Goal: Task Accomplishment & Management: Complete application form

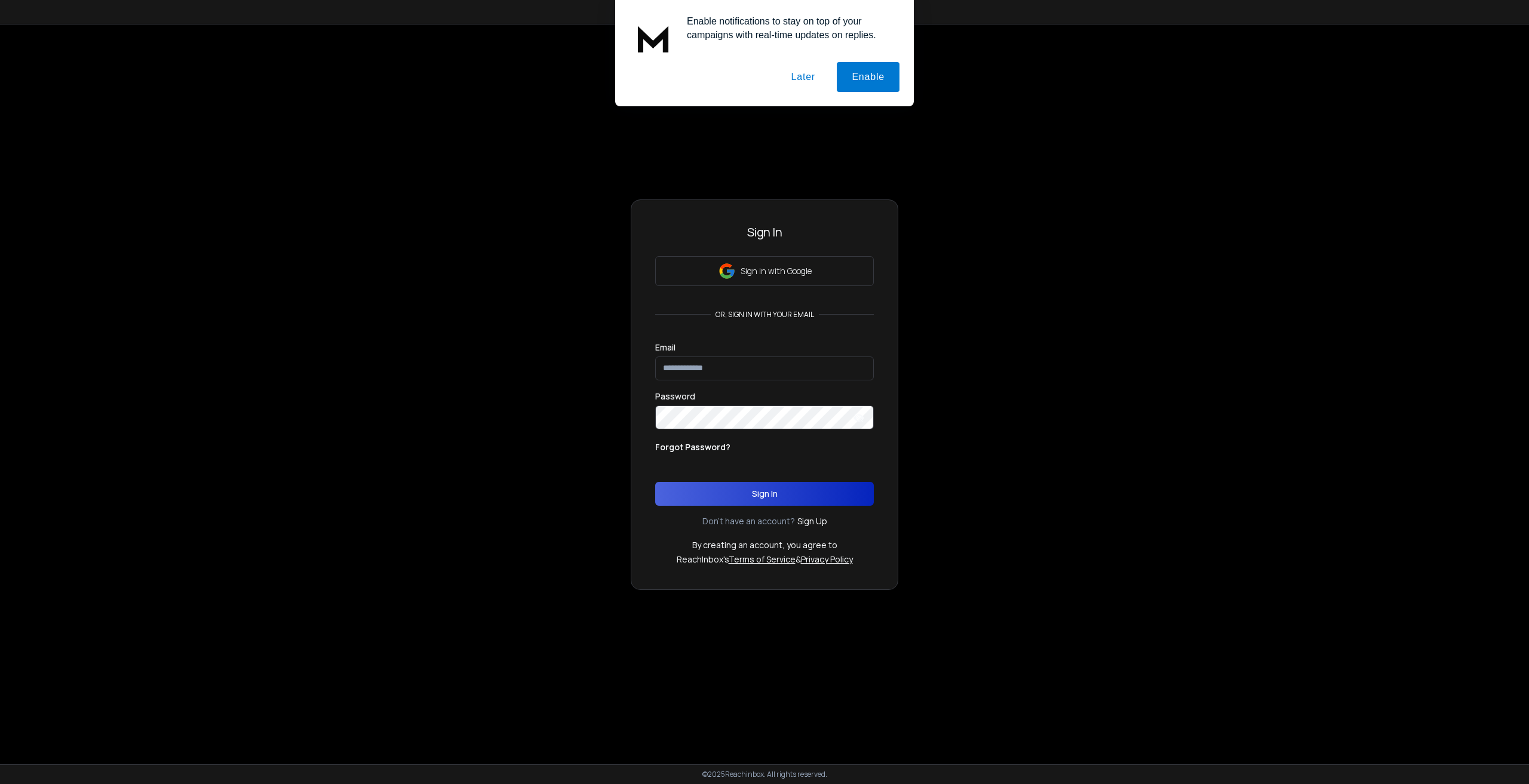
click at [708, 365] on input "email" at bounding box center [764, 368] width 218 height 24
paste input "**********"
type input "**********"
click at [743, 496] on button "Sign In" at bounding box center [764, 493] width 218 height 24
click at [811, 77] on button "Later" at bounding box center [802, 77] width 54 height 30
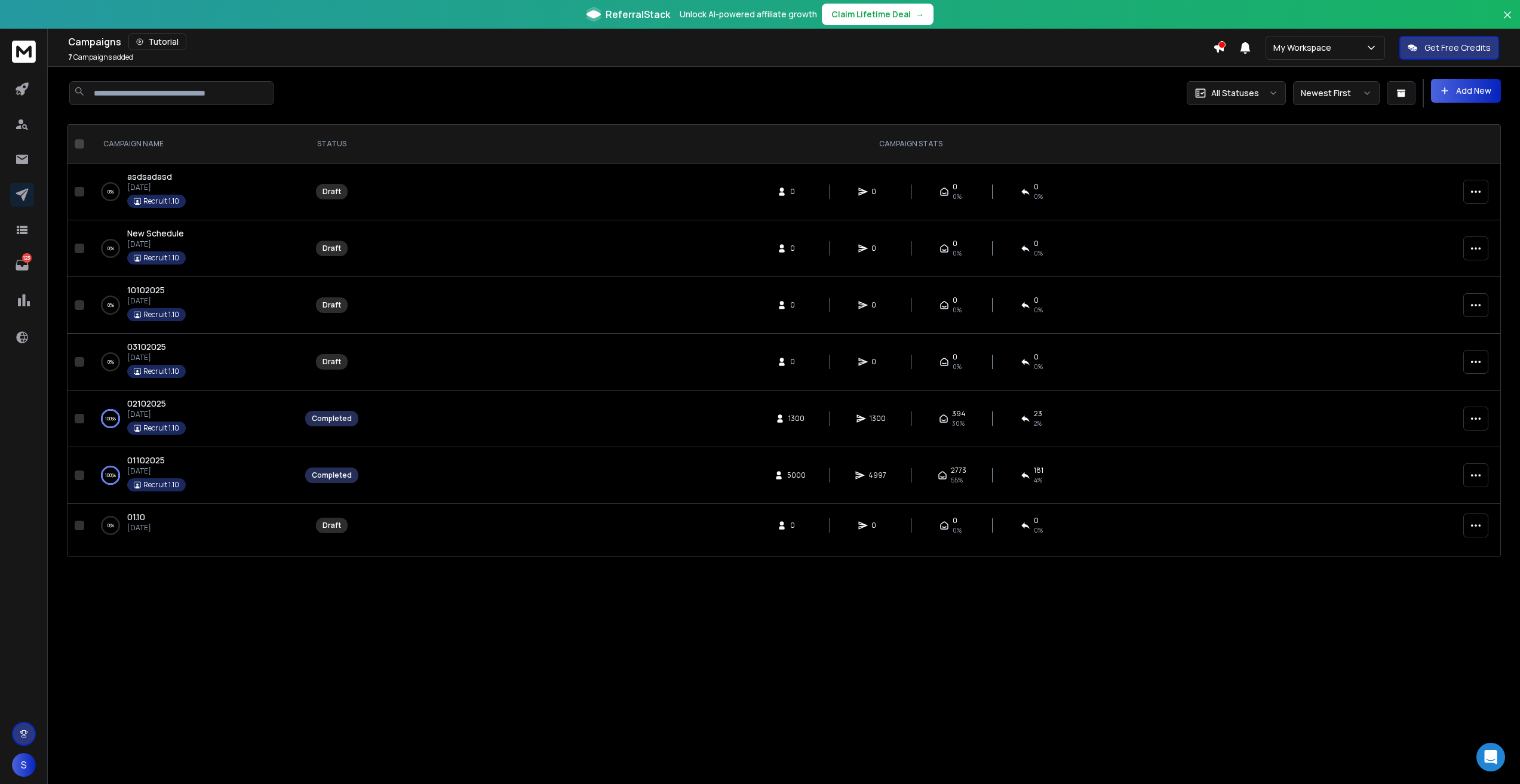
click at [458, 633] on div "Campaigns 7 Campaigns Added All Statuses Newest First Add New CAMPAIGN NAME STA…" at bounding box center [784, 471] width 1434 height 784
click at [28, 55] on icon at bounding box center [23, 52] width 24 height 22
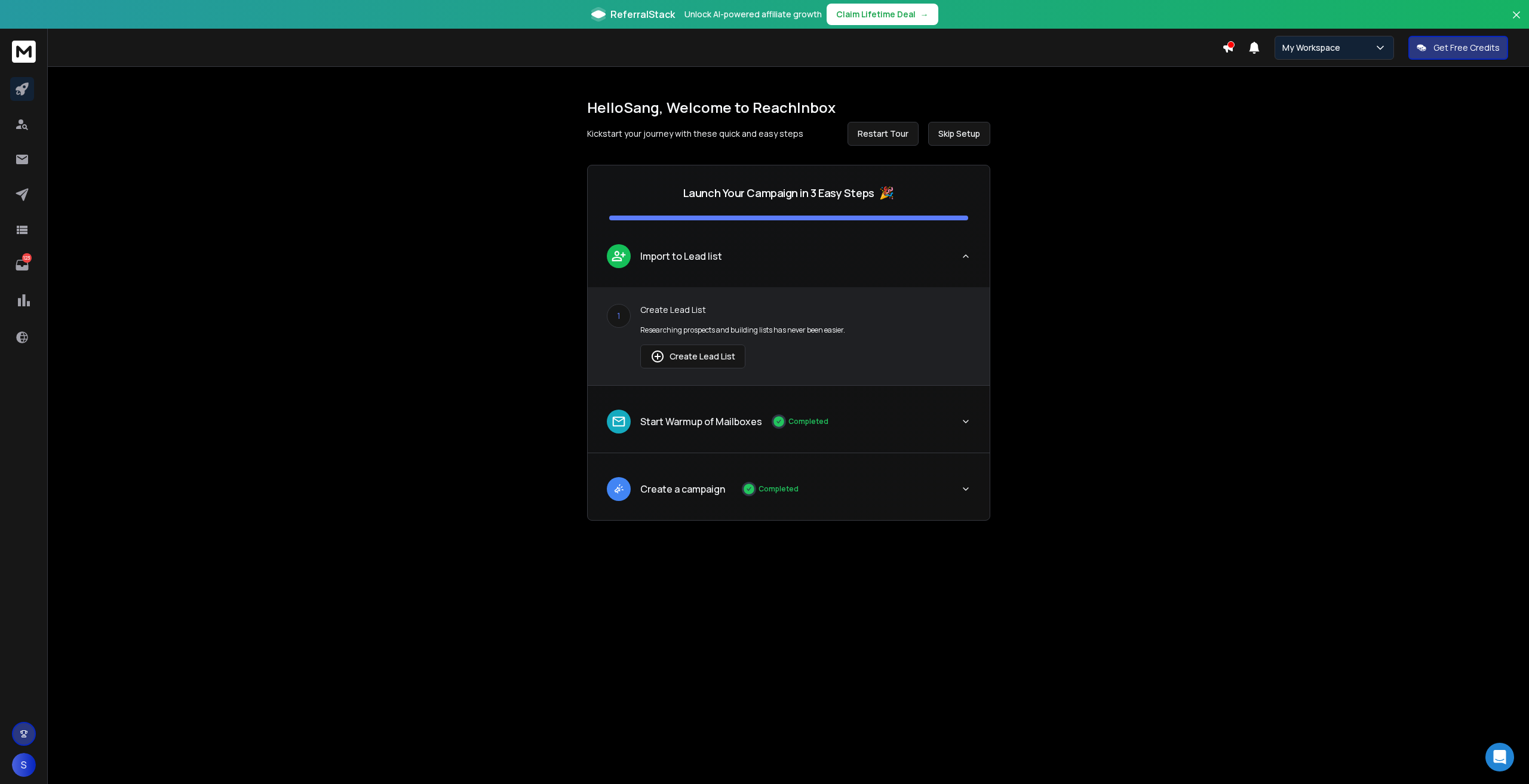
click at [1377, 41] on icon "button" at bounding box center [1380, 47] width 12 height 12
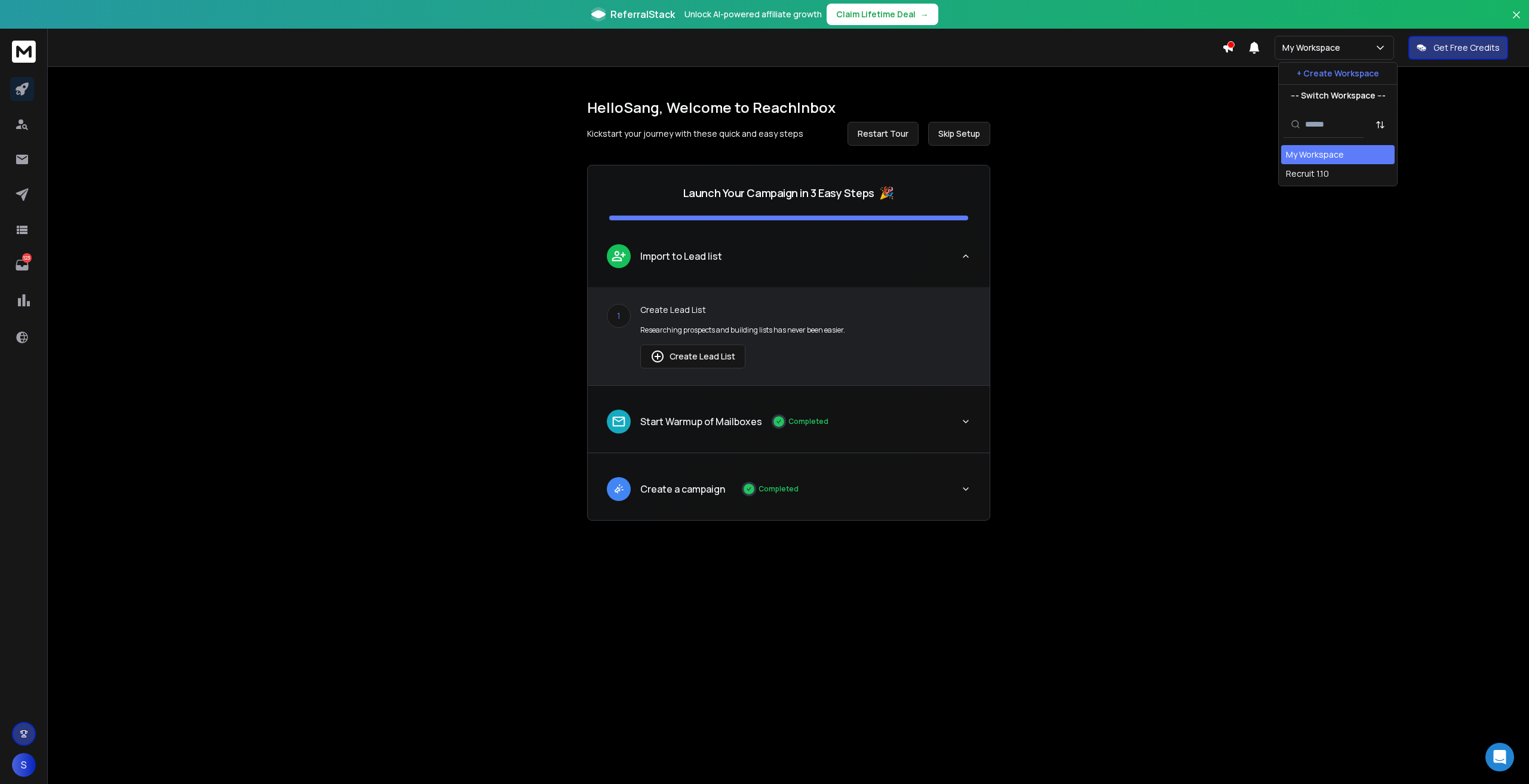
click at [1341, 71] on p "+ Create Workspace" at bounding box center [1337, 73] width 82 height 12
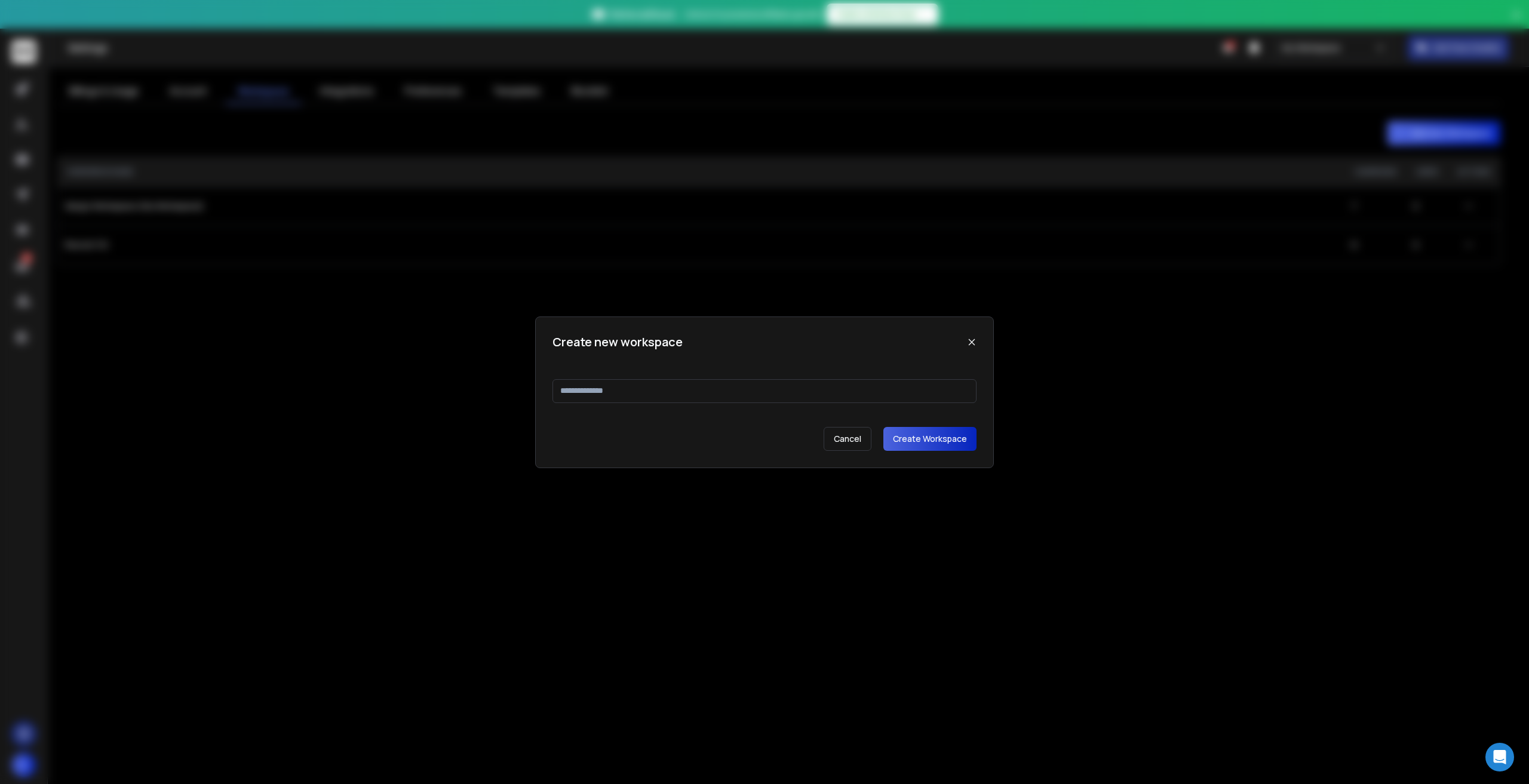
click at [683, 392] on input at bounding box center [764, 391] width 424 height 24
drag, startPoint x: 649, startPoint y: 398, endPoint x: 495, endPoint y: 395, distance: 154.0
click at [495, 395] on div "Create new workspace *** Cancel Create Workspace" at bounding box center [764, 392] width 1529 height 176
paste input "*****"
type input "********"
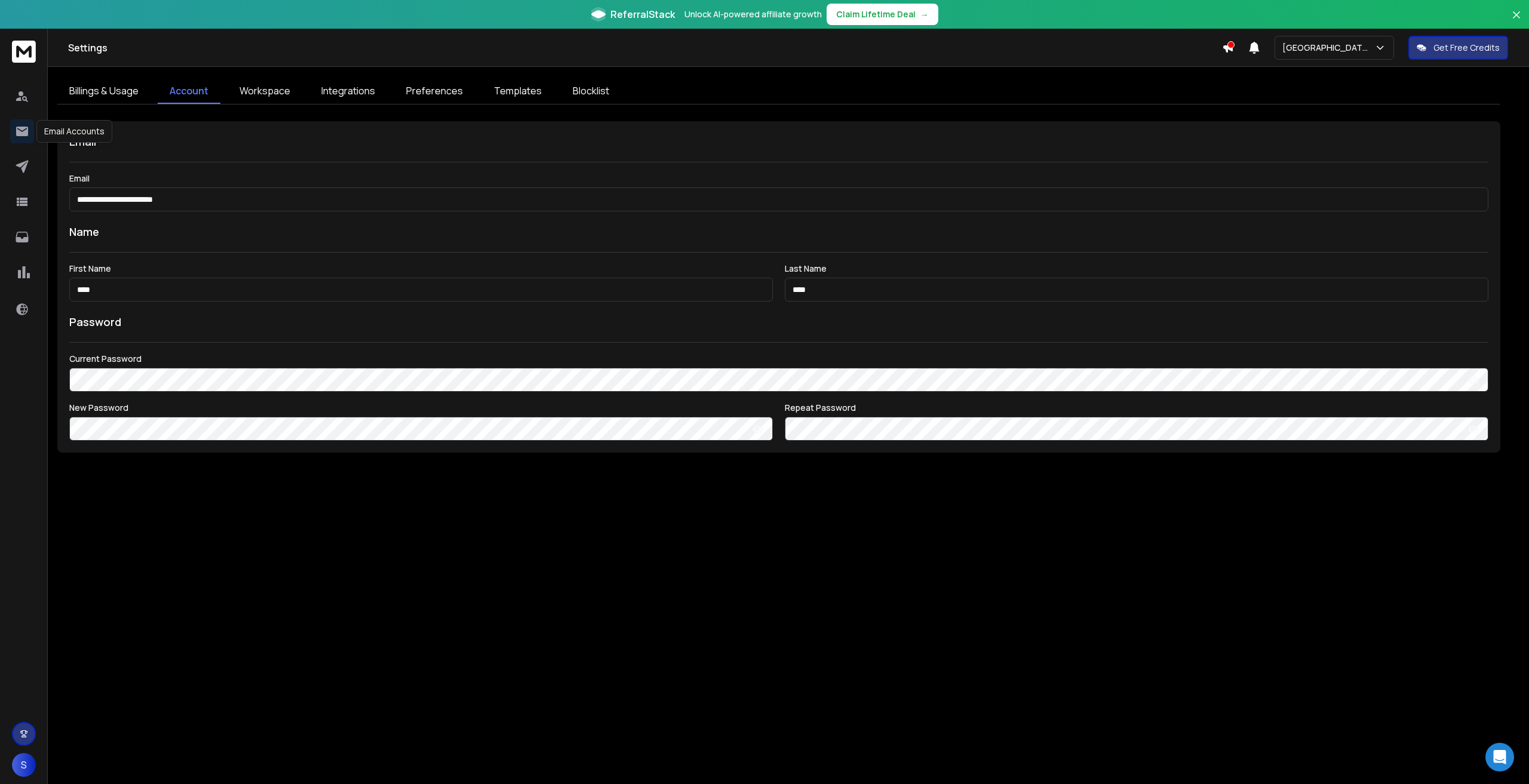
click at [21, 124] on icon at bounding box center [22, 132] width 14 height 14
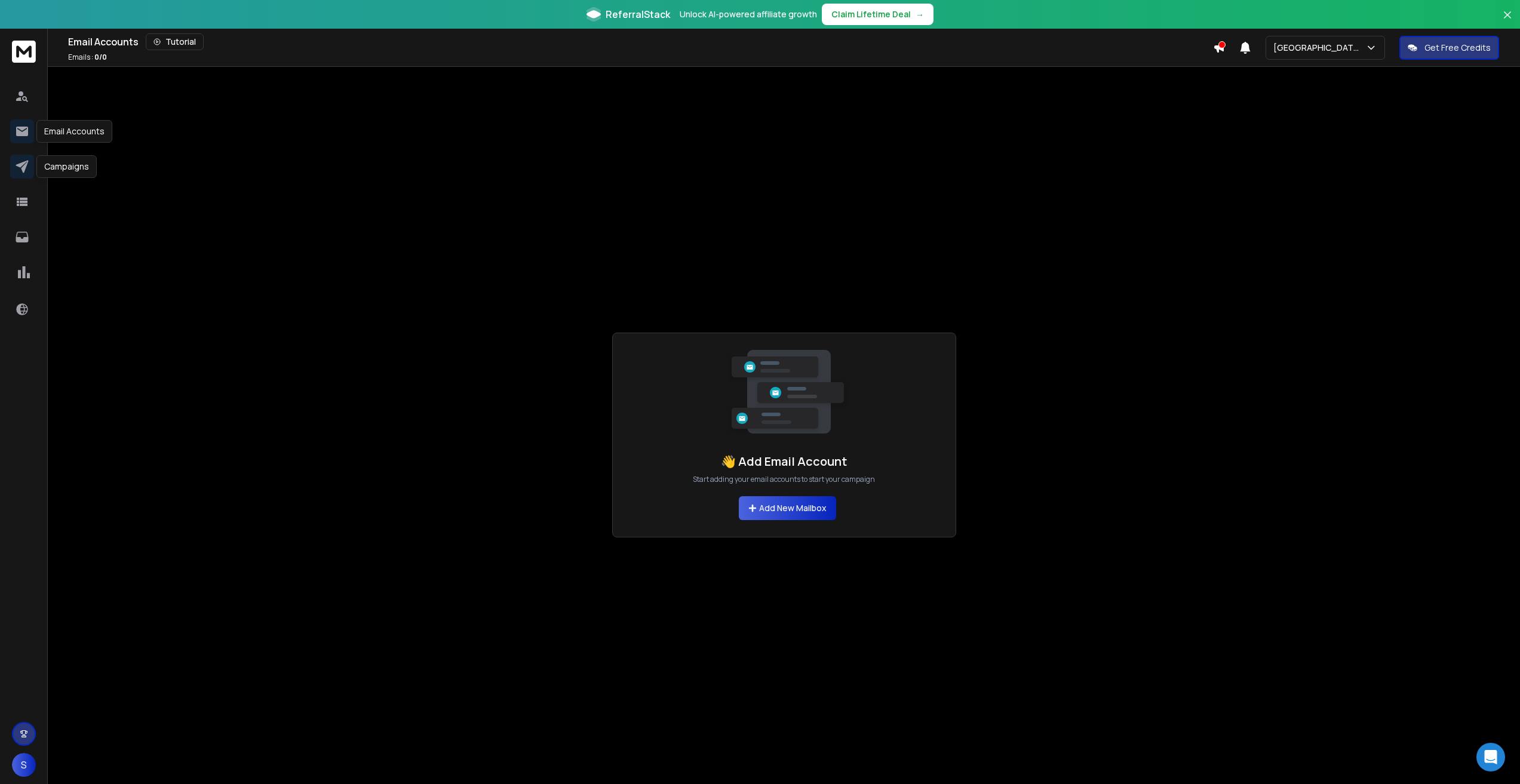
click at [27, 156] on link at bounding box center [22, 167] width 24 height 24
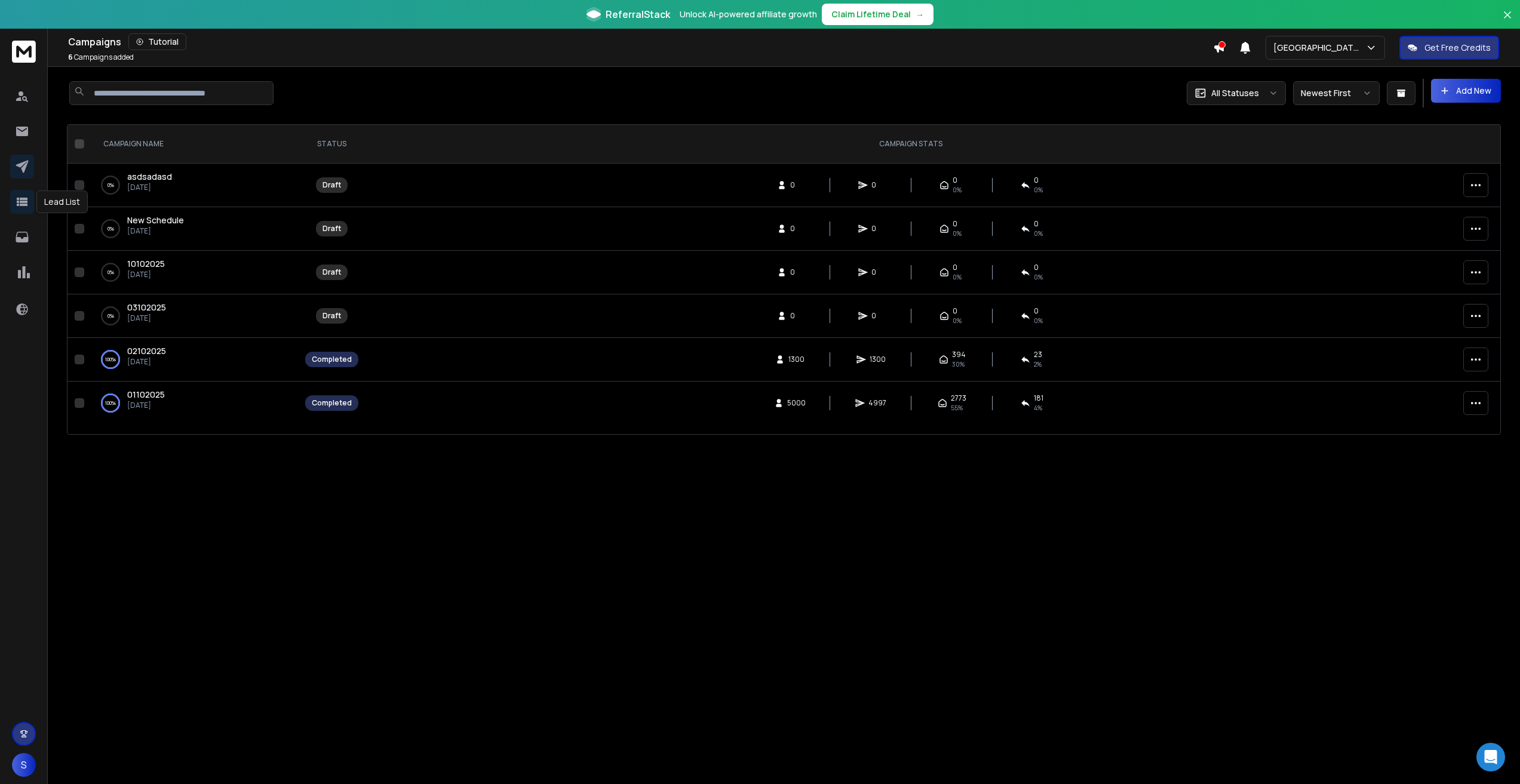
click at [30, 192] on link at bounding box center [22, 202] width 24 height 24
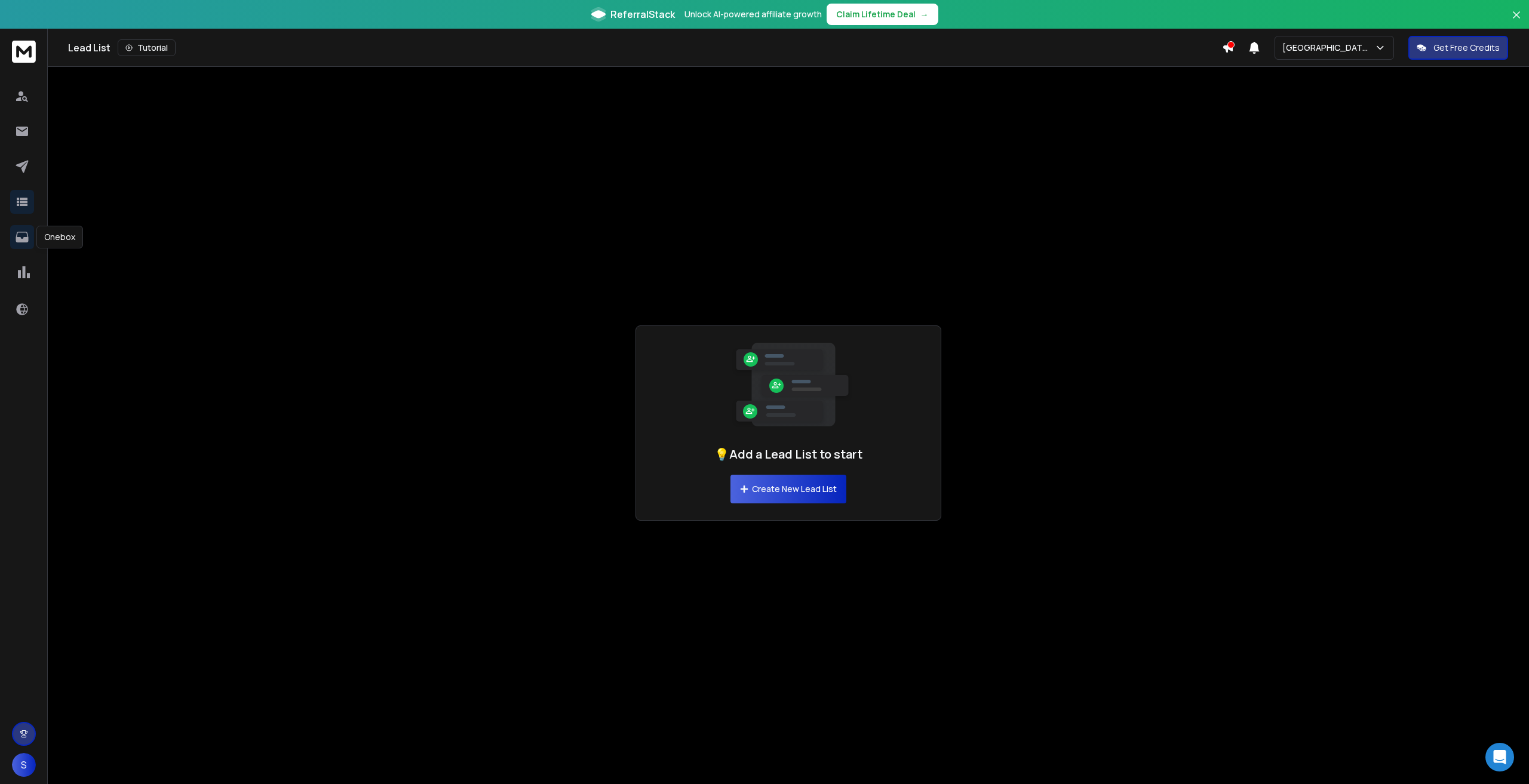
click at [27, 244] on link at bounding box center [22, 236] width 24 height 24
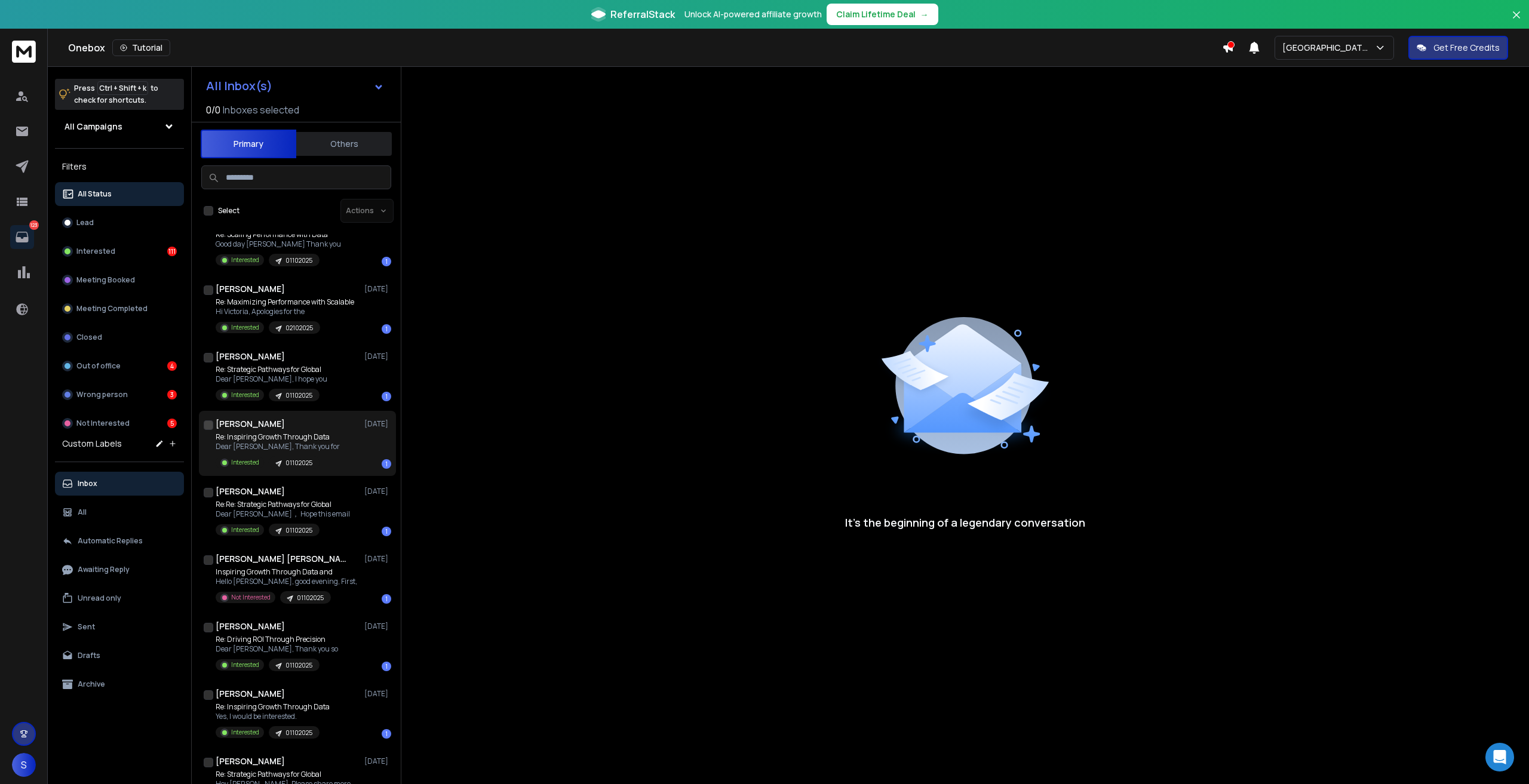
scroll to position [358, 0]
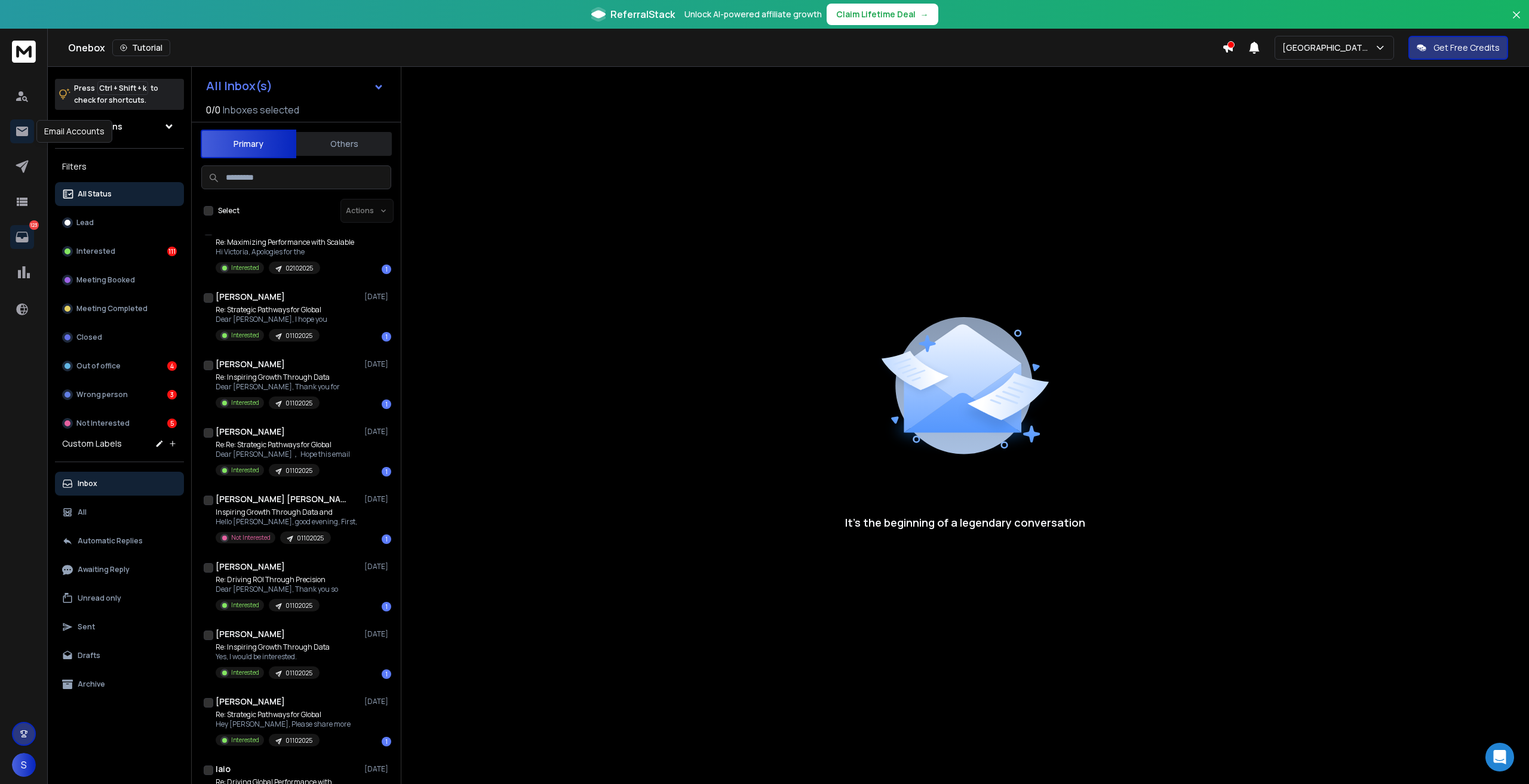
click at [19, 127] on icon at bounding box center [22, 131] width 12 height 10
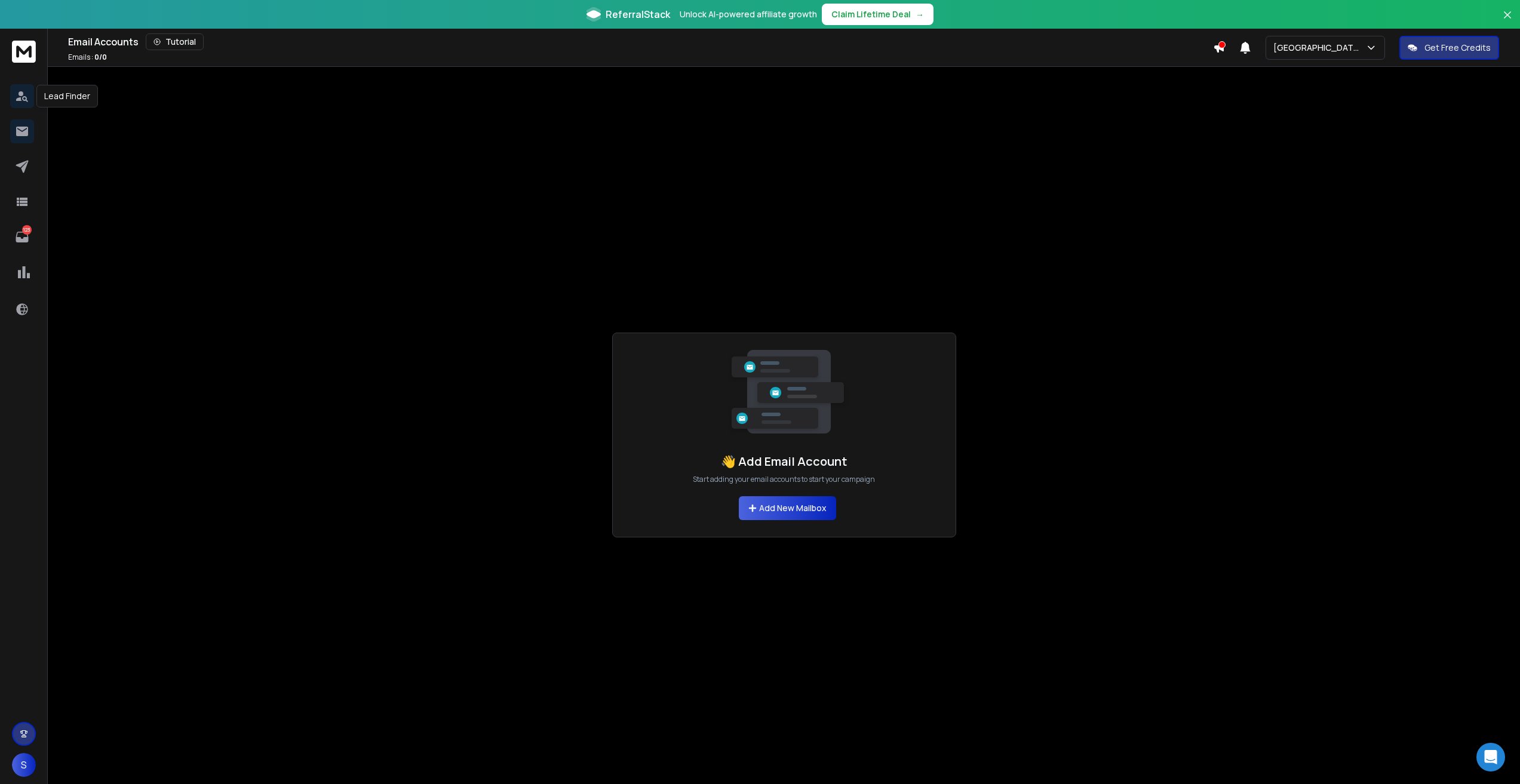
click at [19, 95] on icon at bounding box center [22, 96] width 14 height 14
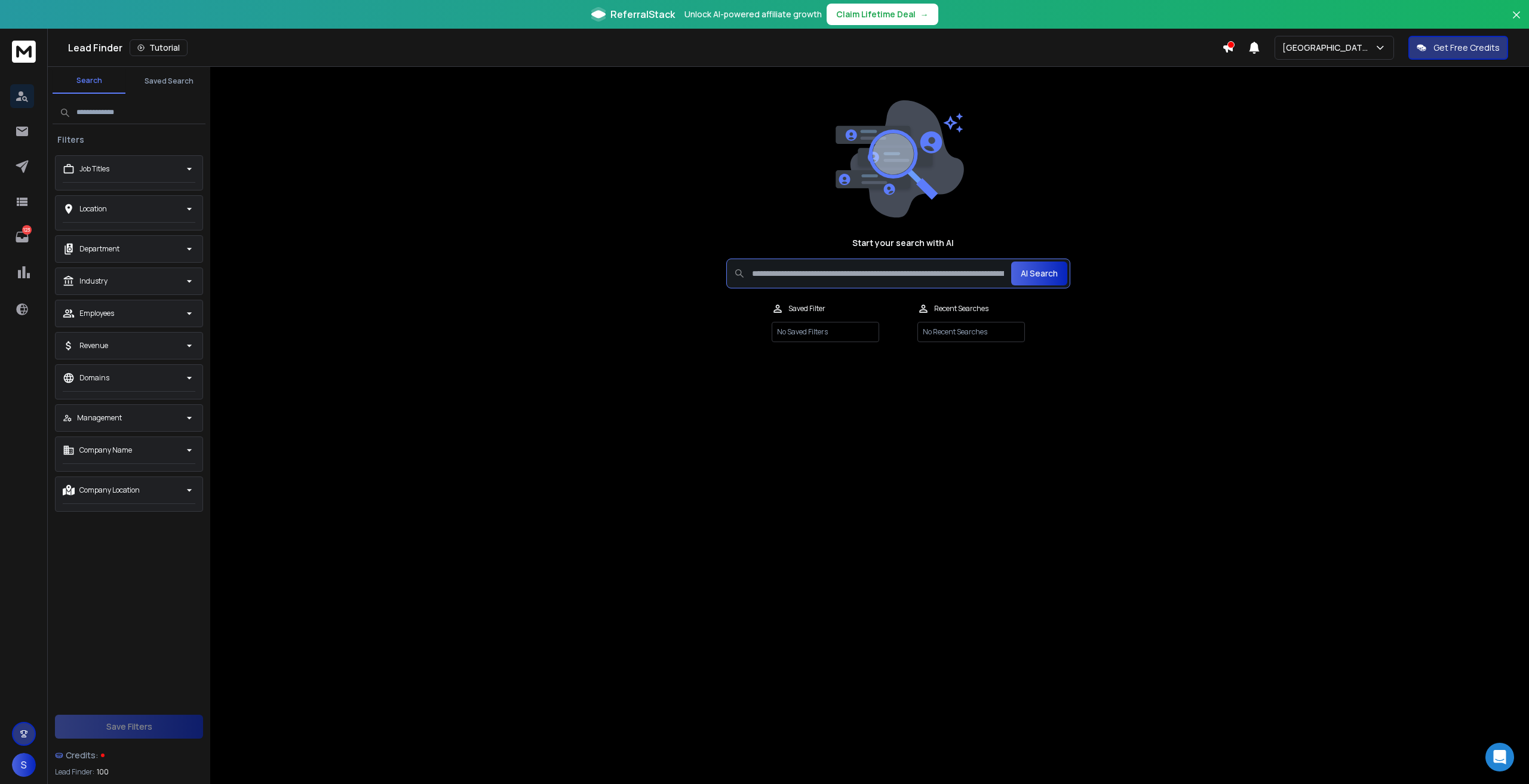
click at [29, 54] on icon at bounding box center [23, 52] width 24 height 22
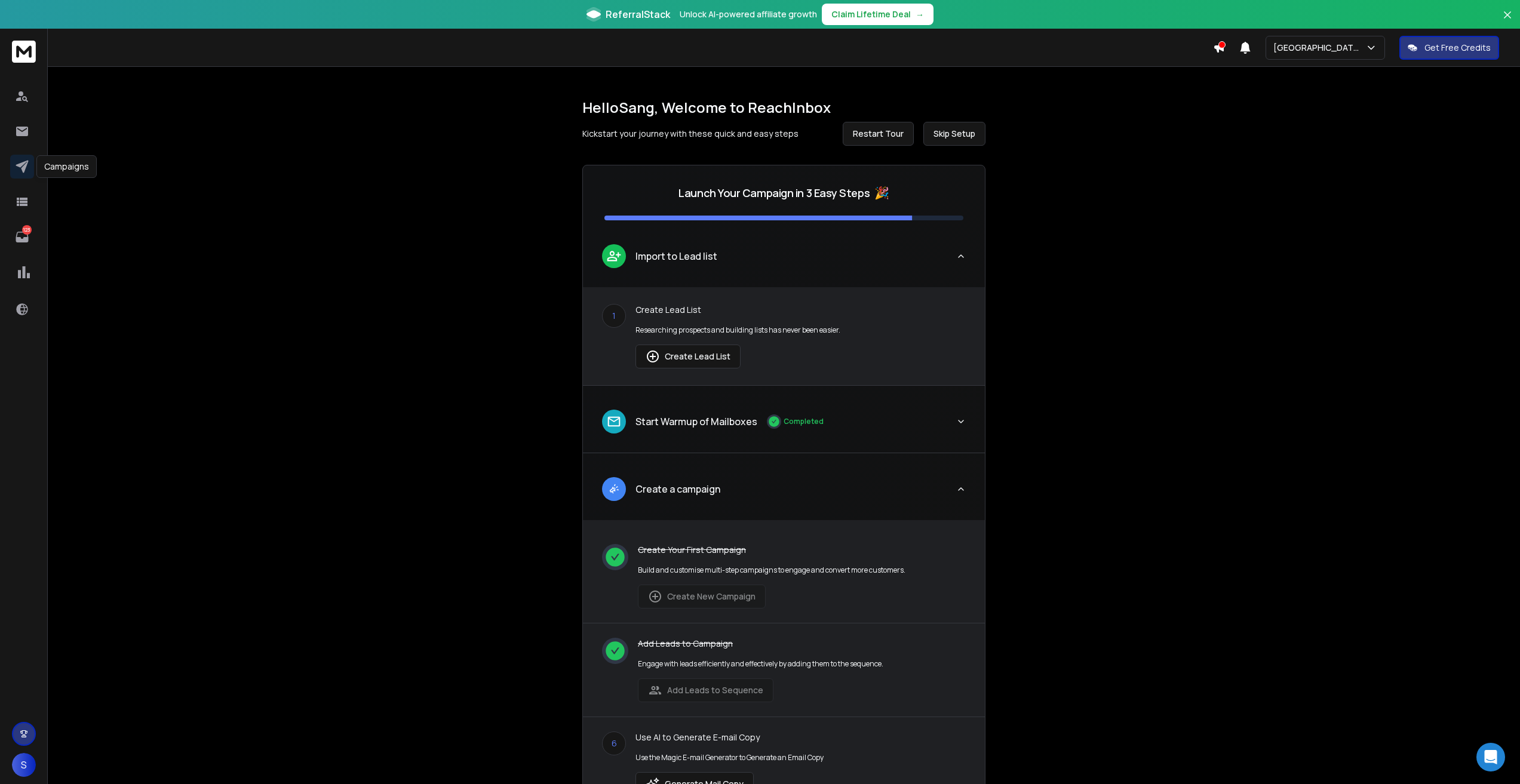
click at [29, 163] on link at bounding box center [22, 167] width 24 height 24
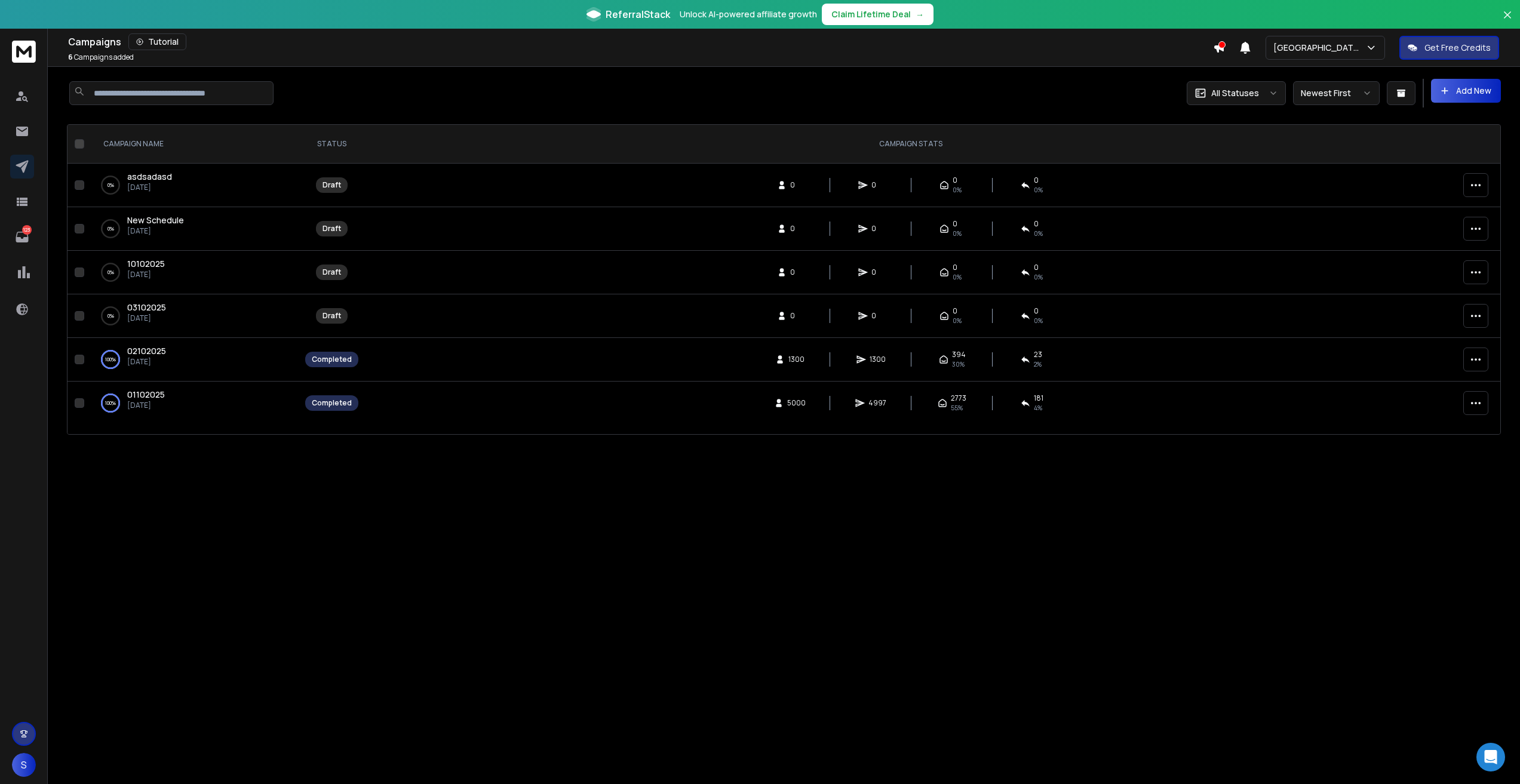
click at [1484, 97] on button "Add New" at bounding box center [1466, 91] width 70 height 24
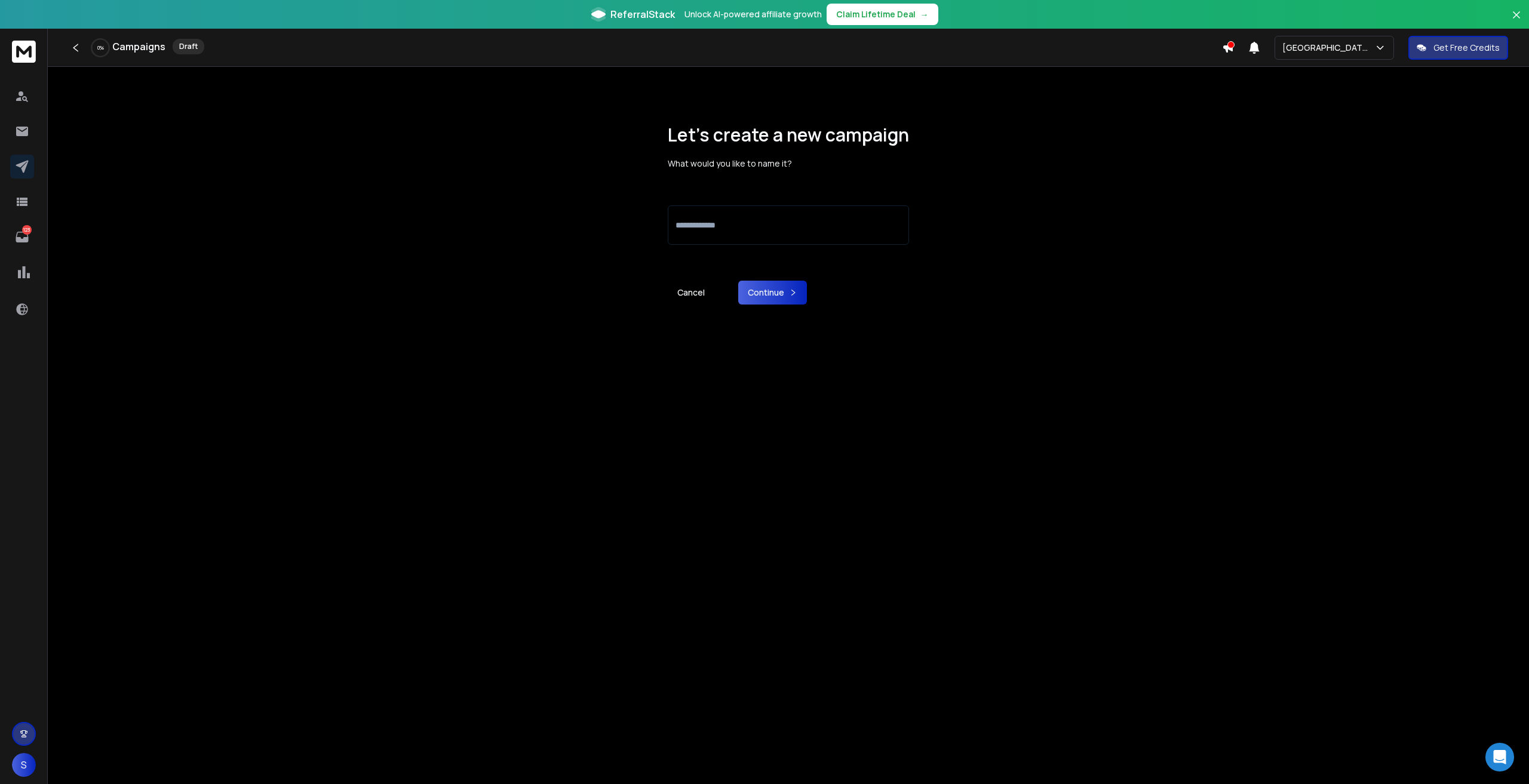
click at [789, 224] on input at bounding box center [788, 225] width 241 height 40
type input "*"
click at [689, 293] on link "Cancel" at bounding box center [691, 292] width 47 height 24
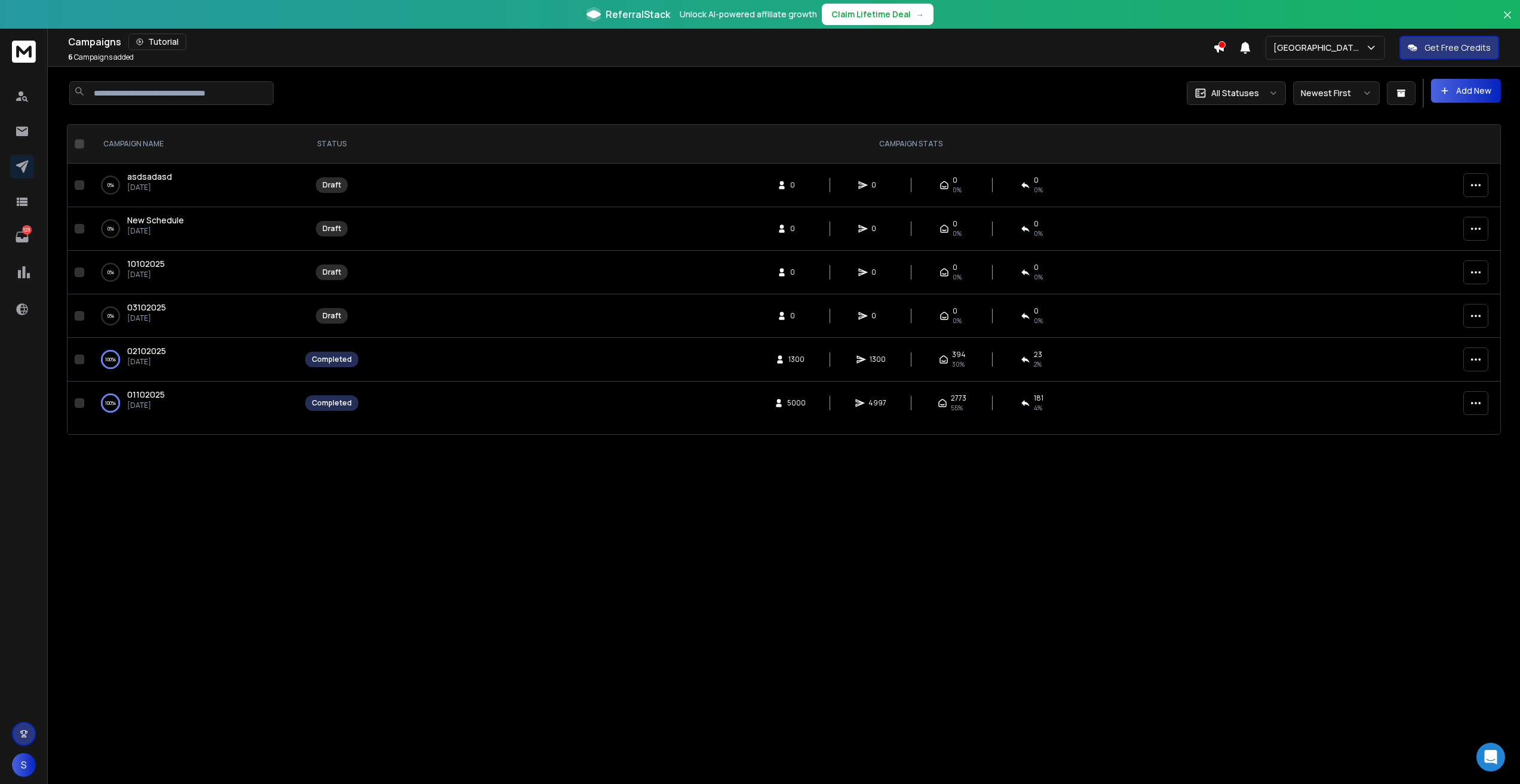
click at [1473, 86] on button "Add New" at bounding box center [1466, 91] width 70 height 24
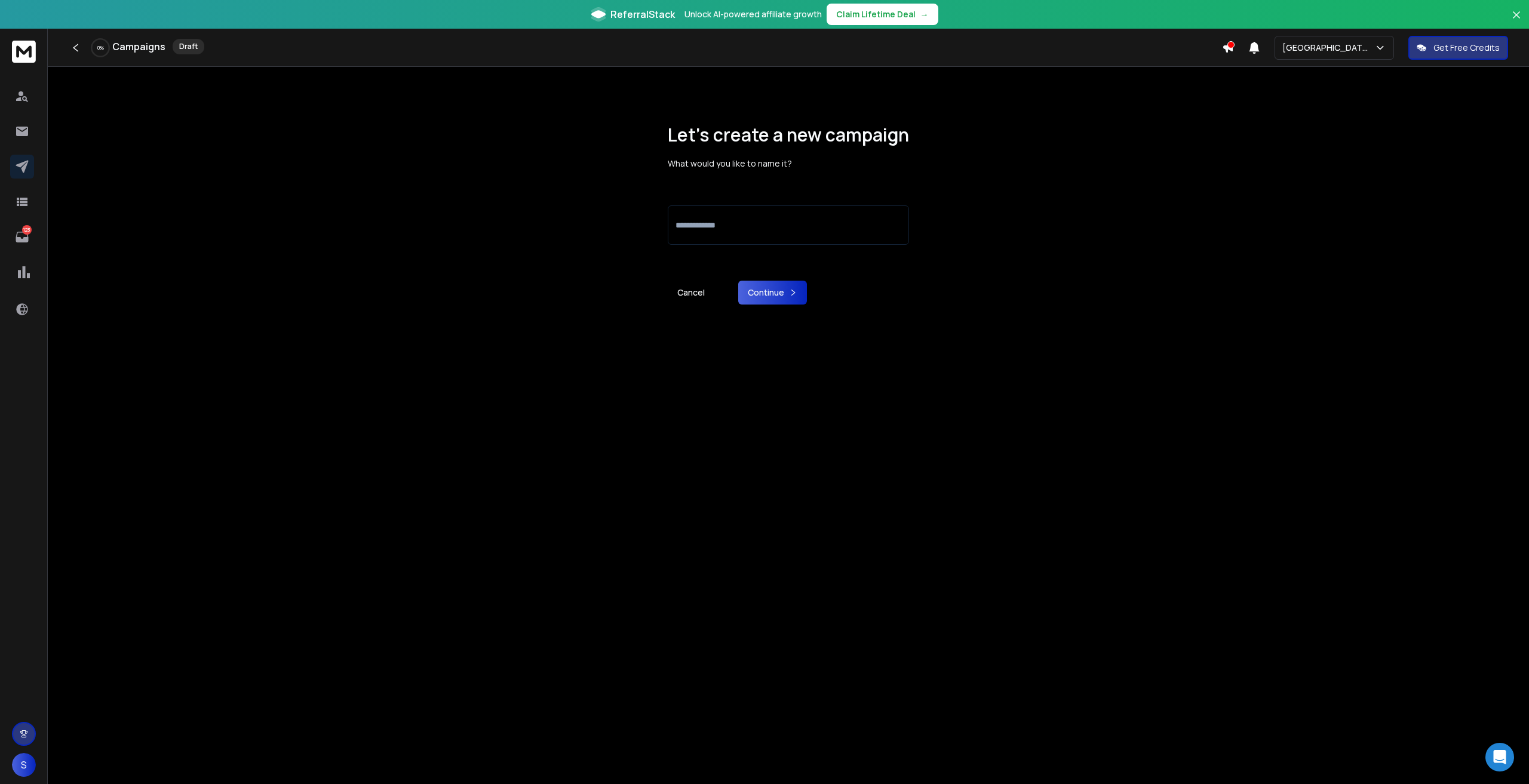
click at [744, 221] on input at bounding box center [788, 225] width 241 height 40
type input "*"
type input "**********"
click at [785, 291] on button "Continue" at bounding box center [773, 292] width 69 height 24
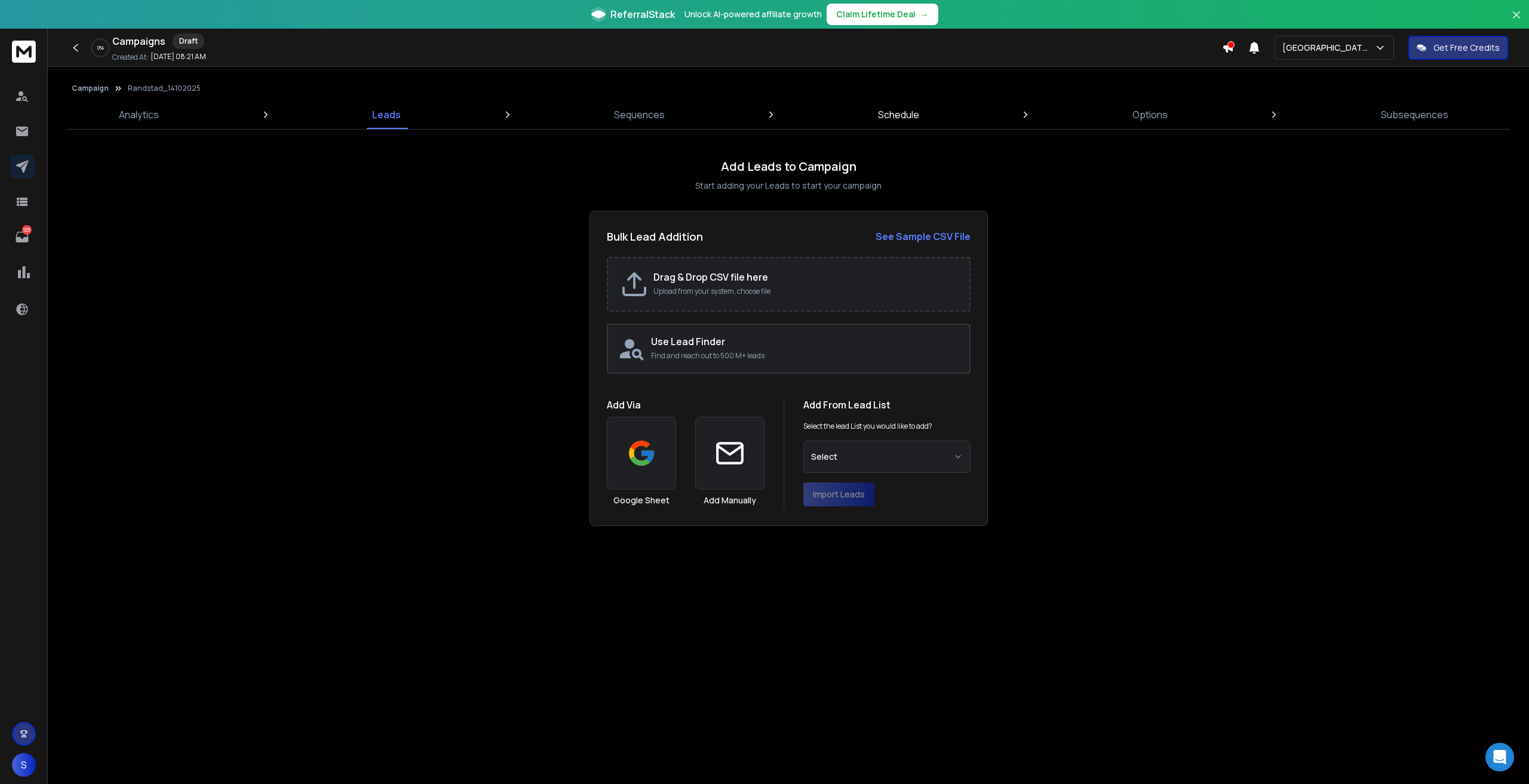
click at [903, 110] on p "Schedule" at bounding box center [898, 115] width 41 height 14
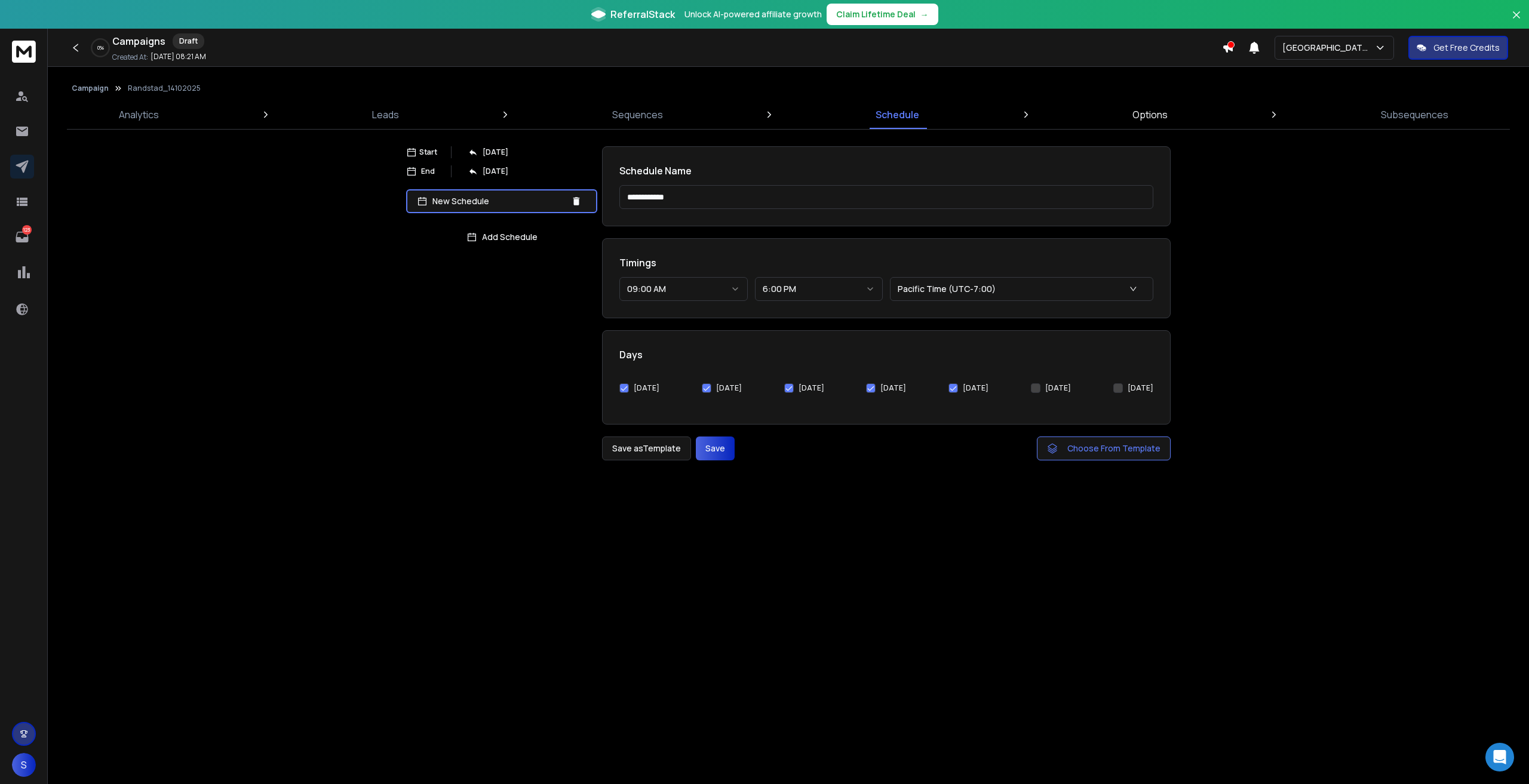
click at [1157, 115] on p "Options" at bounding box center [1150, 115] width 35 height 14
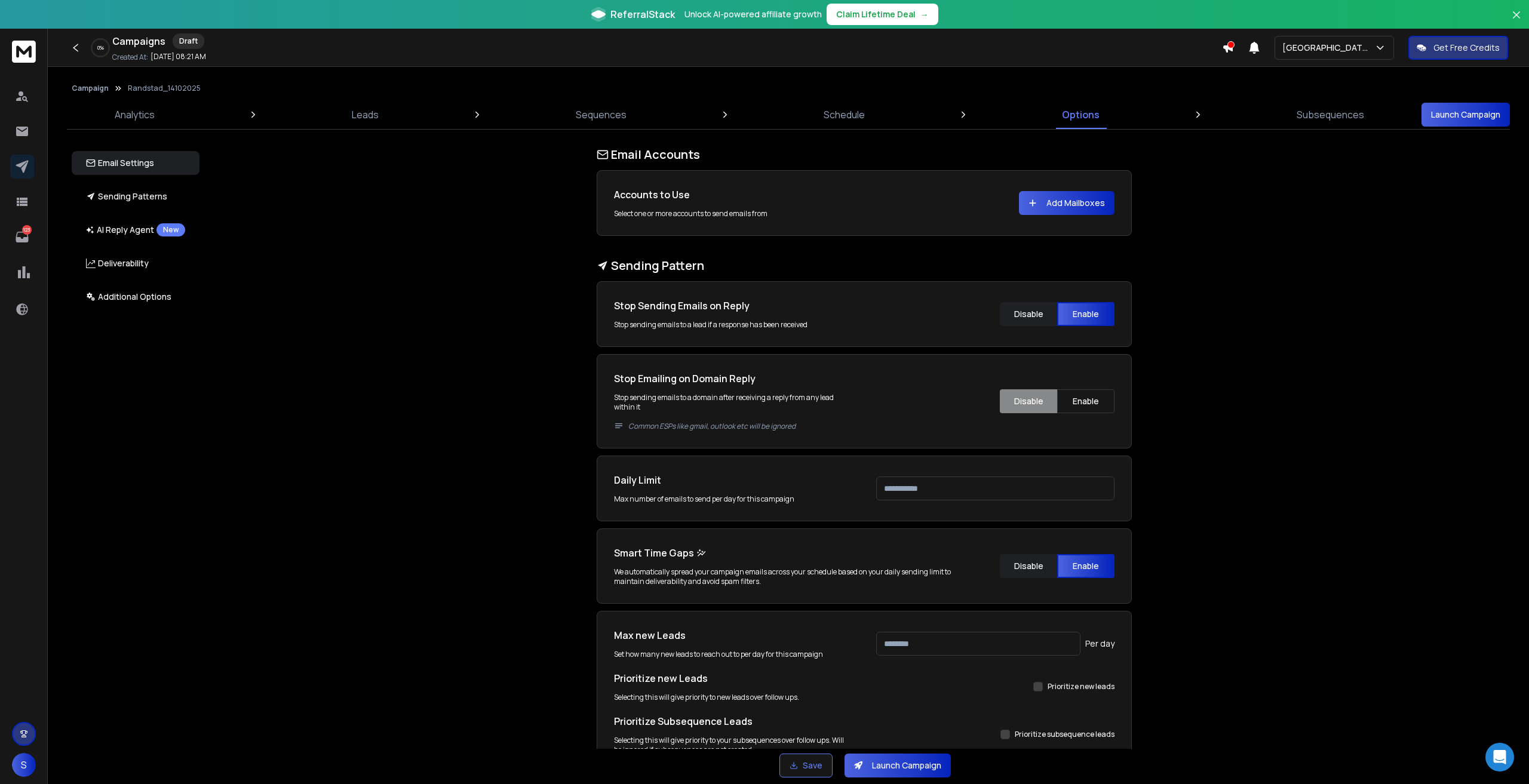
click at [1067, 203] on button "Add Mailboxes" at bounding box center [1066, 203] width 95 height 24
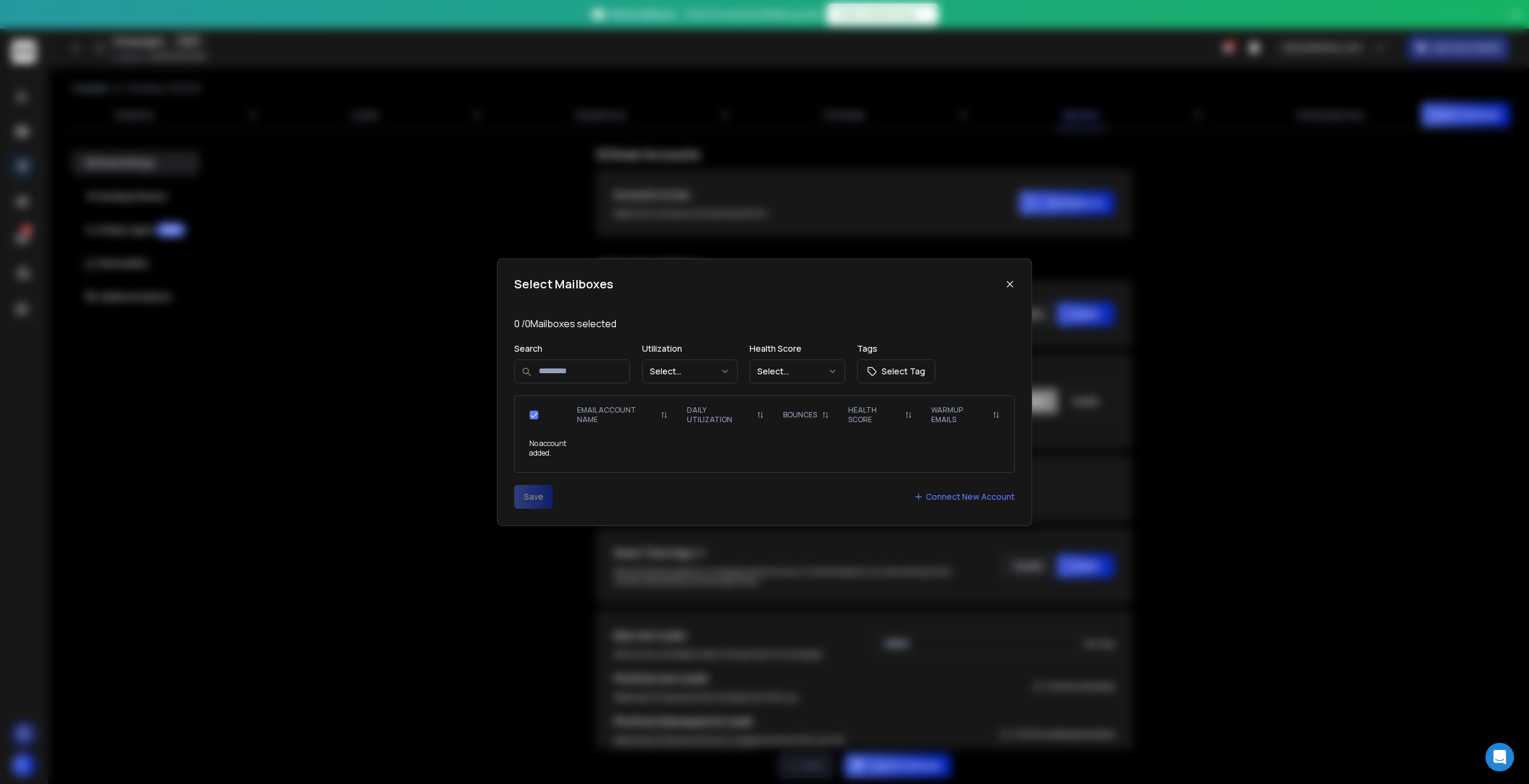
click at [718, 378] on button "Select..." at bounding box center [689, 371] width 95 height 24
click at [837, 369] on icon "button" at bounding box center [832, 371] width 10 height 10
click at [925, 367] on button "Select Tag" at bounding box center [896, 371] width 78 height 24
click at [1012, 281] on icon at bounding box center [1010, 284] width 10 height 10
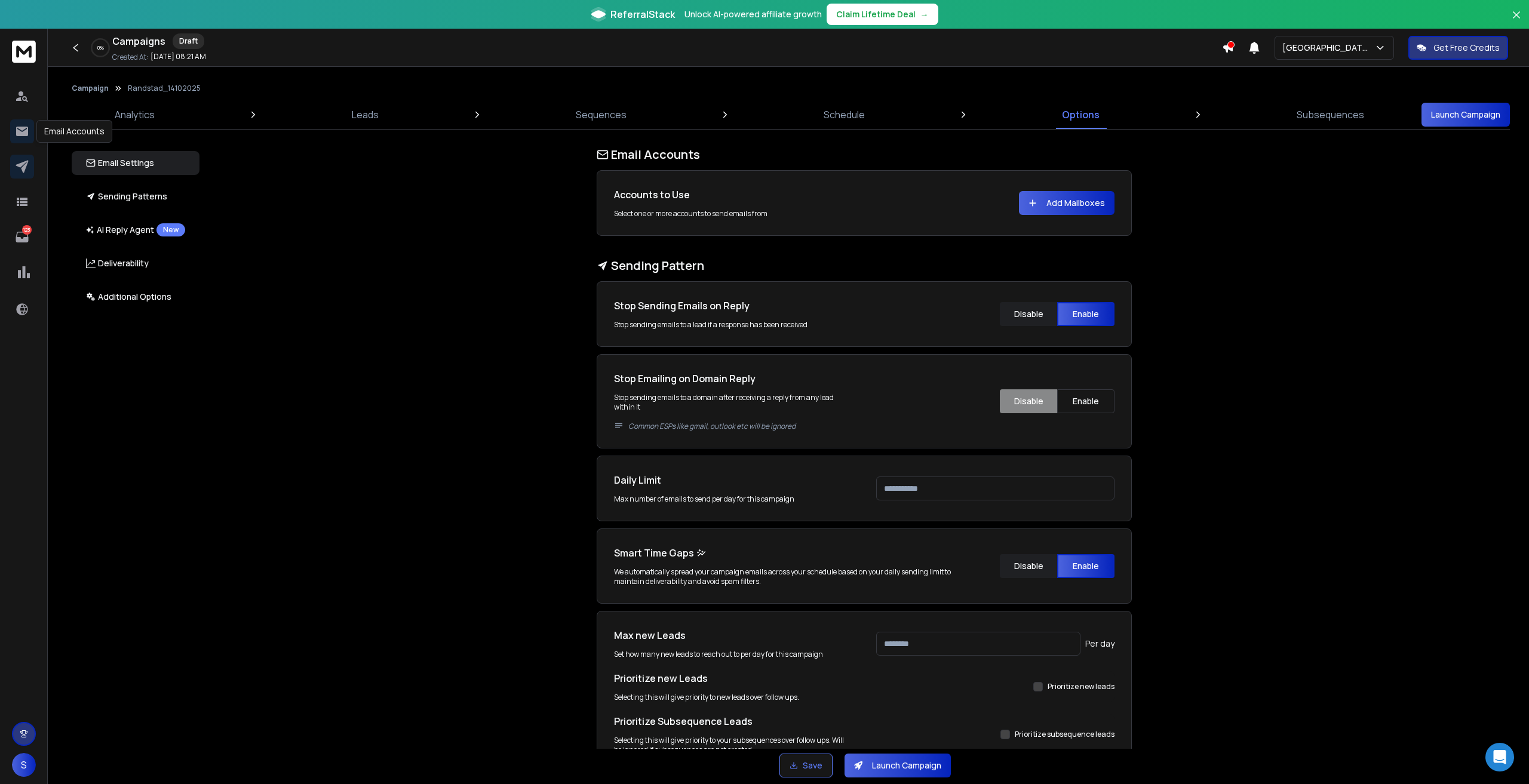
click at [25, 129] on icon at bounding box center [22, 131] width 12 height 10
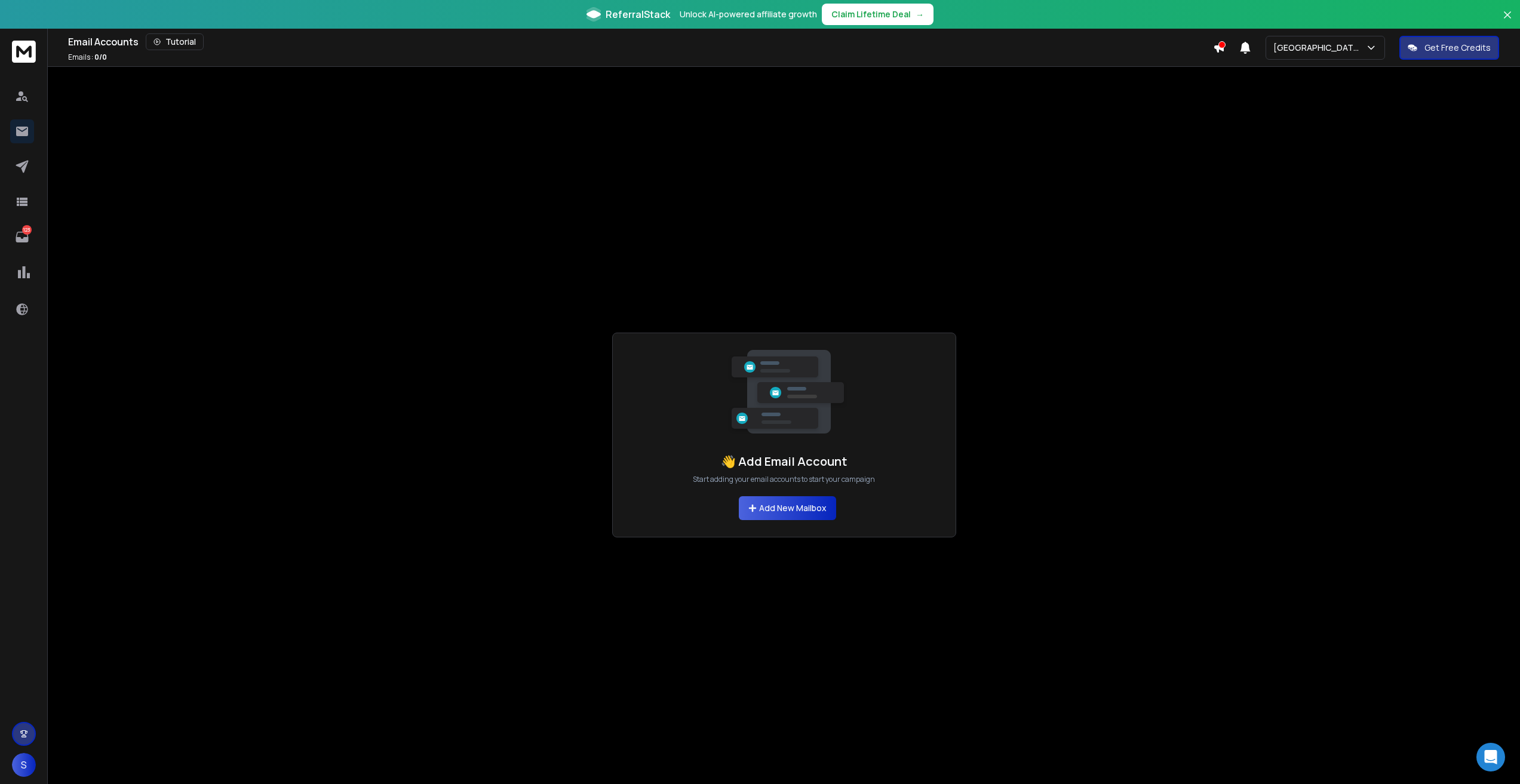
click at [778, 505] on button "Add New Mailbox" at bounding box center [788, 508] width 97 height 24
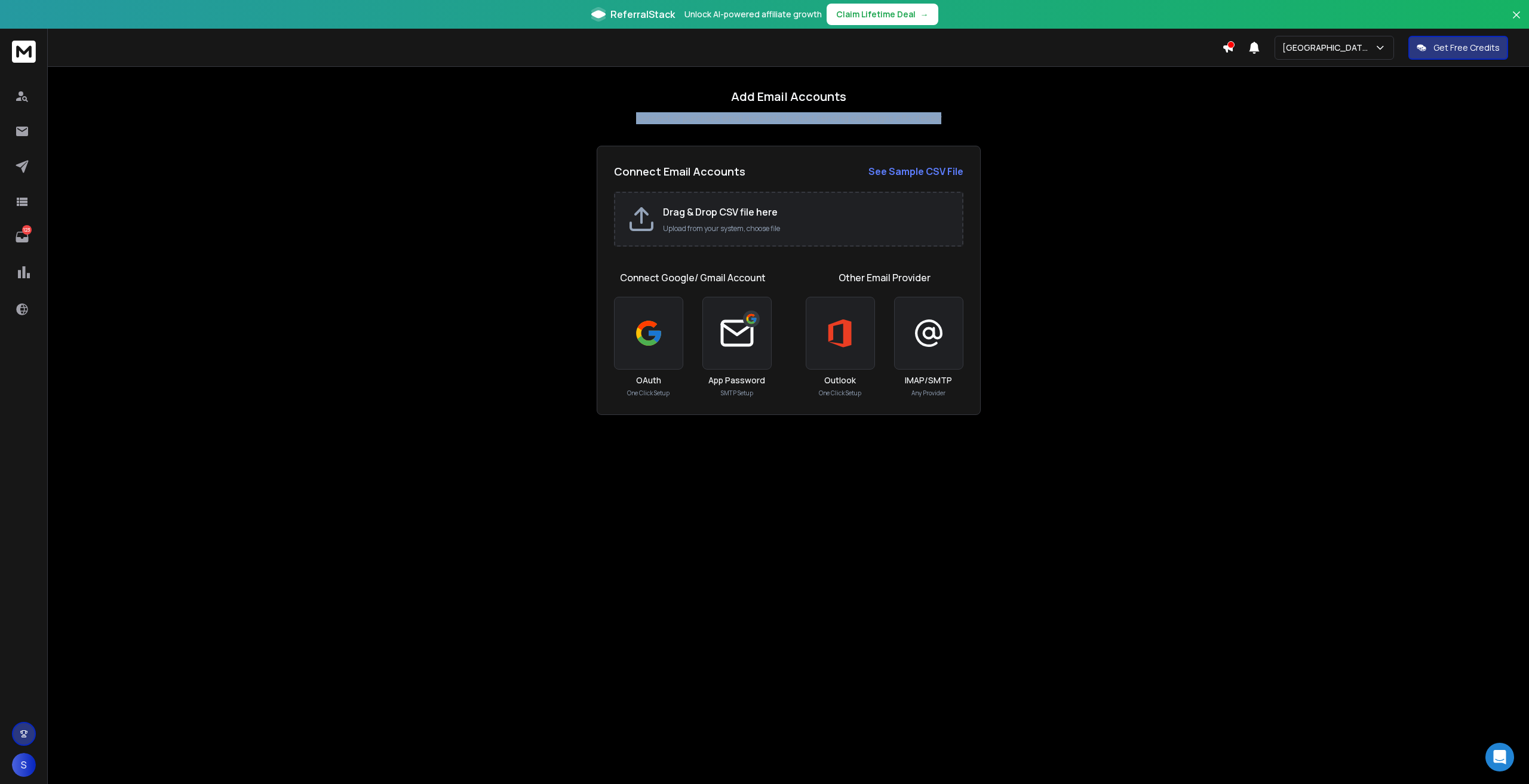
drag, startPoint x: 885, startPoint y: 117, endPoint x: 595, endPoint y: 127, distance: 290.2
click at [595, 127] on div "Add Email Accounts Connect or purchase email accounts to start sending campaign…" at bounding box center [788, 263] width 1481 height 351
copy p "Connect or purchase email accounts to start sending campaigns effortlessly"
click at [959, 91] on div "Add Email Accounts Connect or purchase email accounts to start sending campaign…" at bounding box center [788, 106] width 1481 height 36
click at [702, 229] on p "Upload from your system, choose file" at bounding box center [806, 228] width 287 height 10
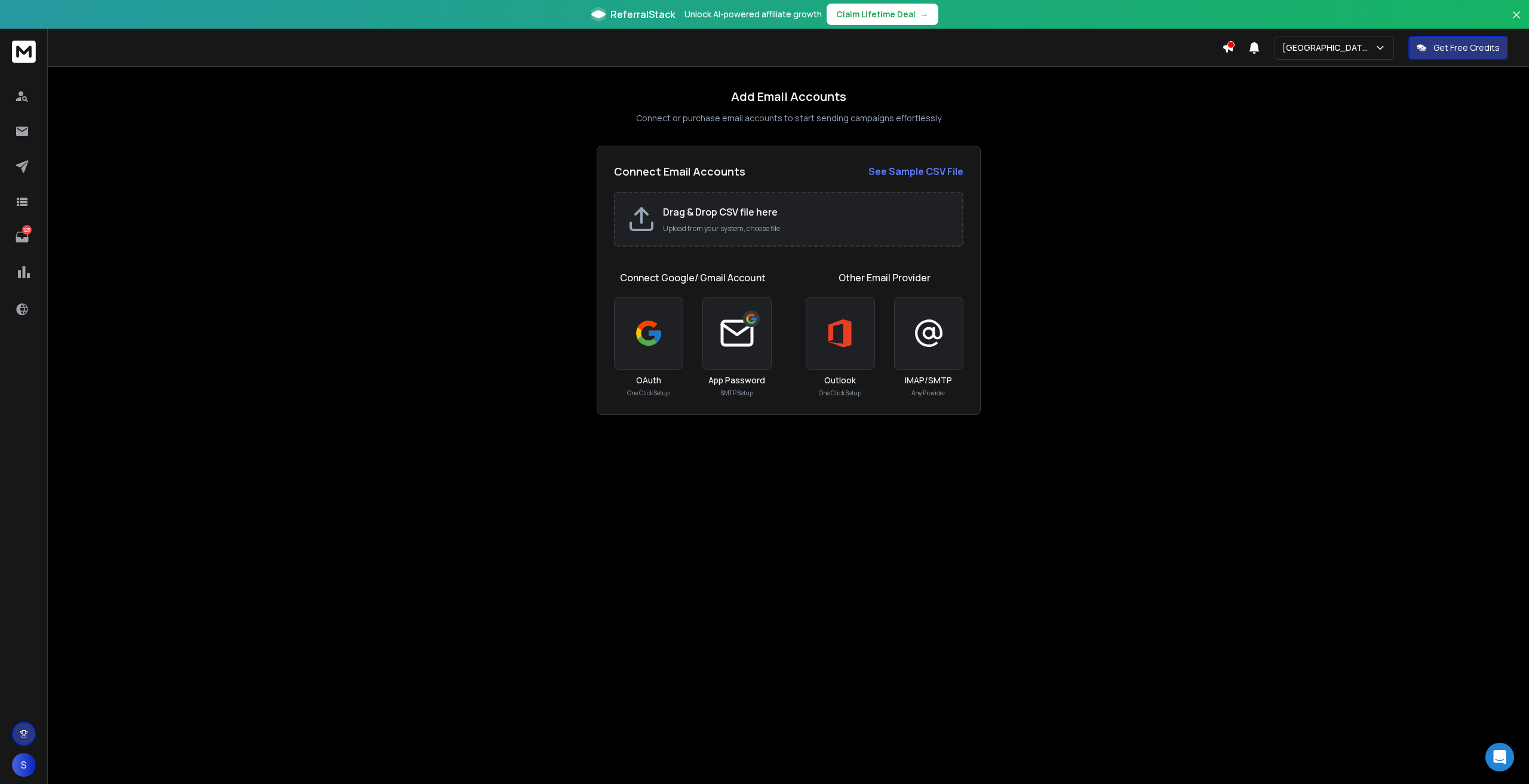
click at [714, 378] on h3 "App Password" at bounding box center [737, 380] width 57 height 12
click at [658, 330] on icon at bounding box center [648, 332] width 30 height 36
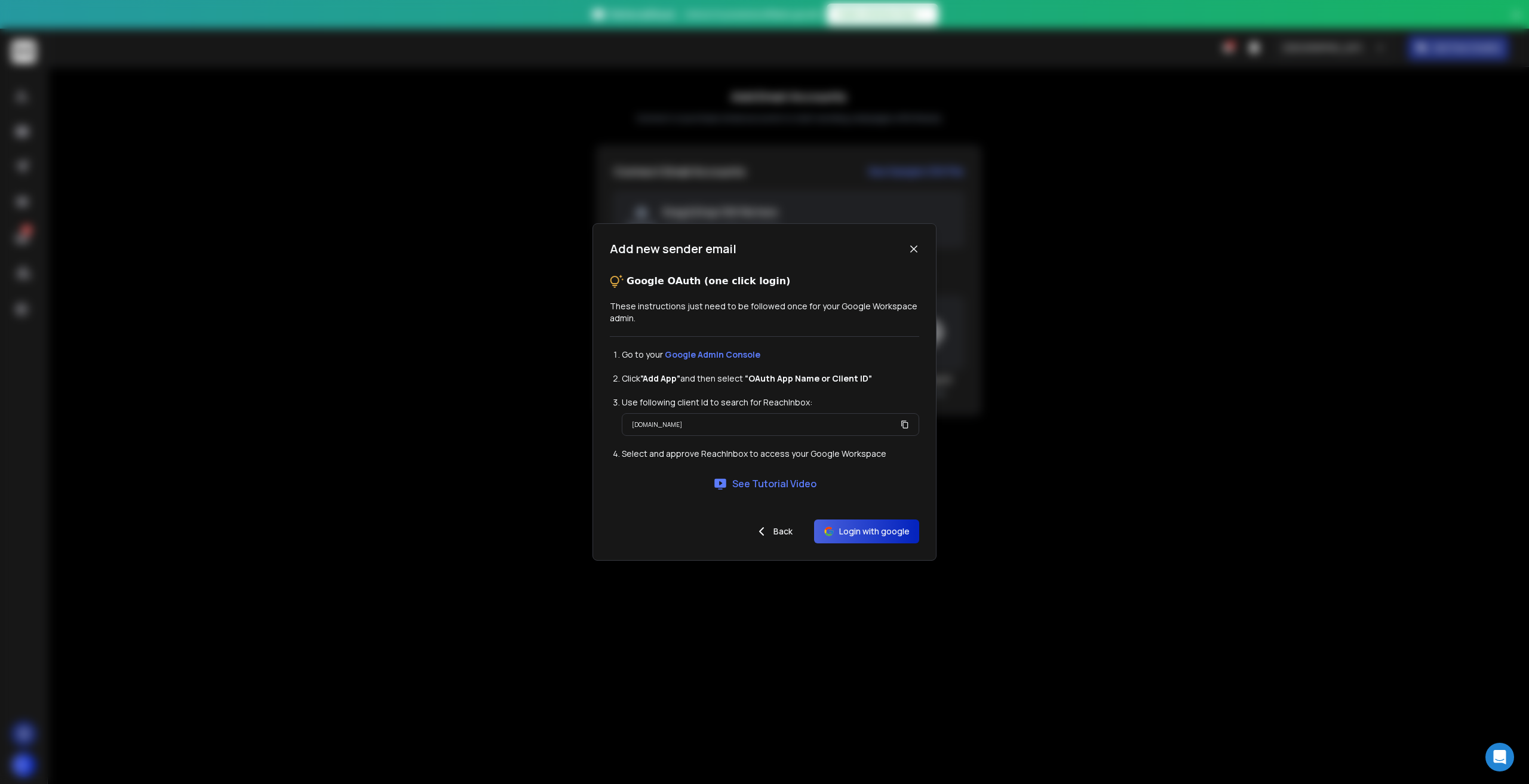
click at [869, 533] on button "Login with google" at bounding box center [867, 531] width 105 height 24
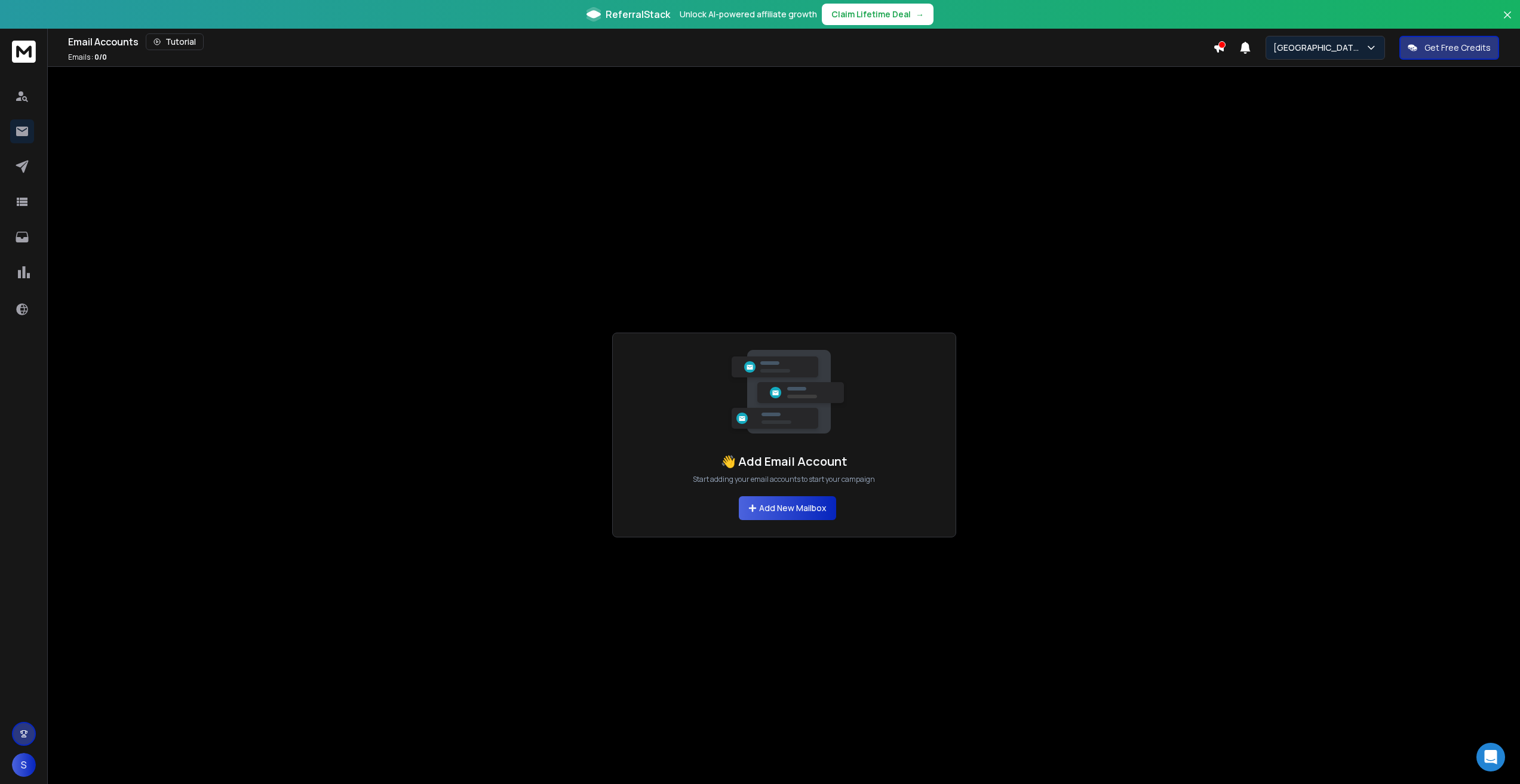
click at [1327, 38] on button "[GEOGRAPHIC_DATA]" at bounding box center [1325, 47] width 119 height 24
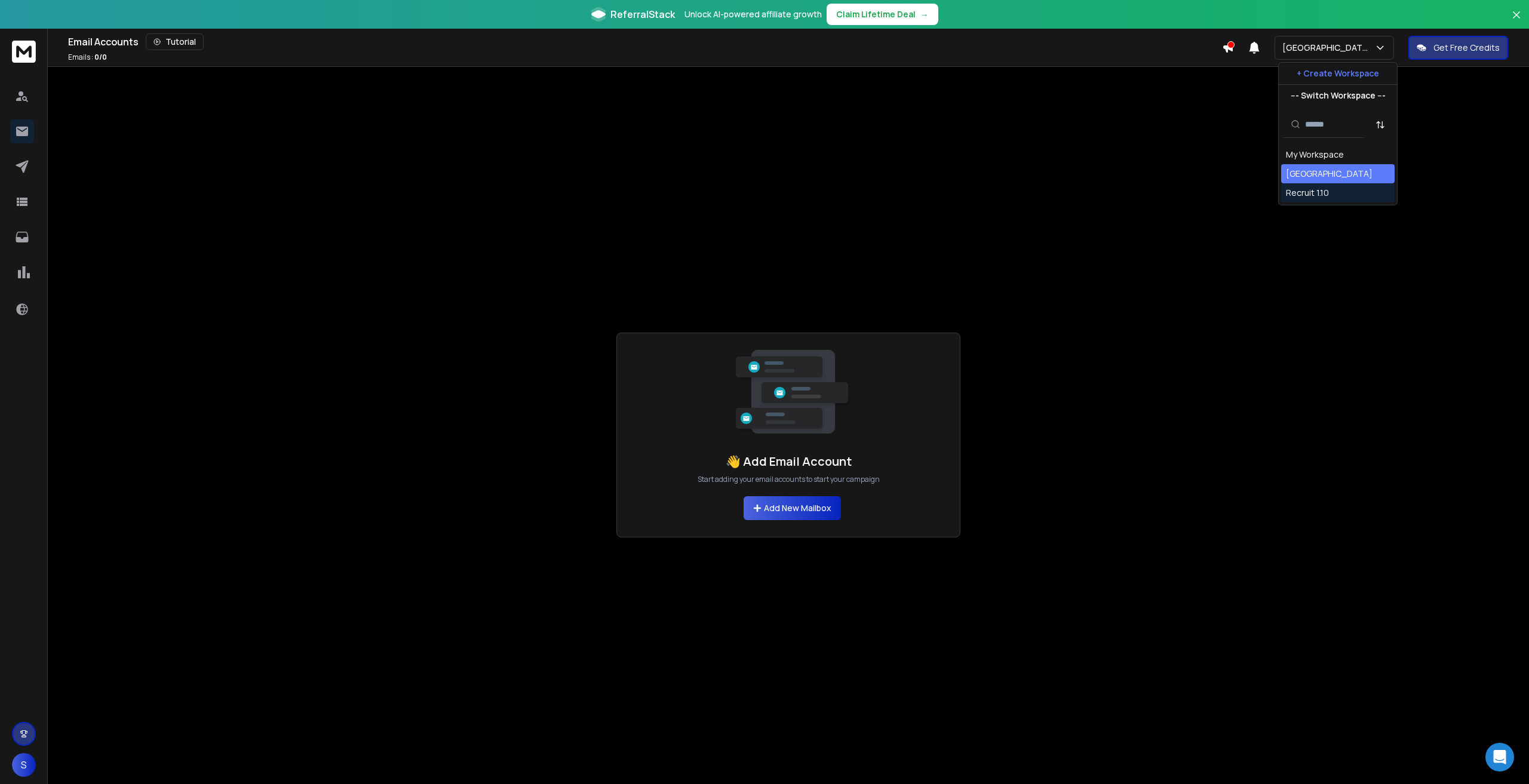
click at [1309, 193] on div "Recruit 1.10" at bounding box center [1307, 192] width 43 height 12
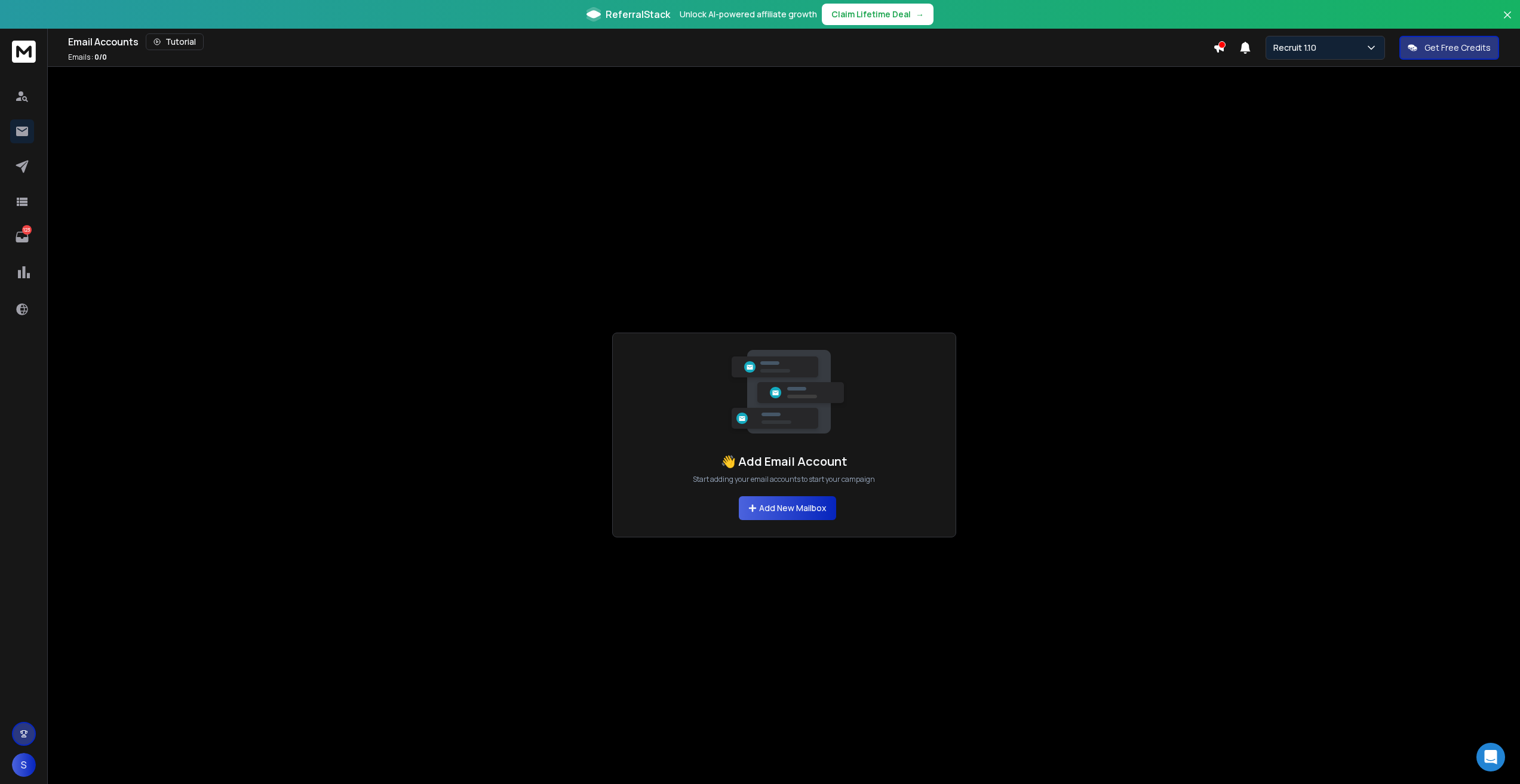
click at [1360, 47] on div "Recruit 1.10" at bounding box center [1325, 47] width 104 height 12
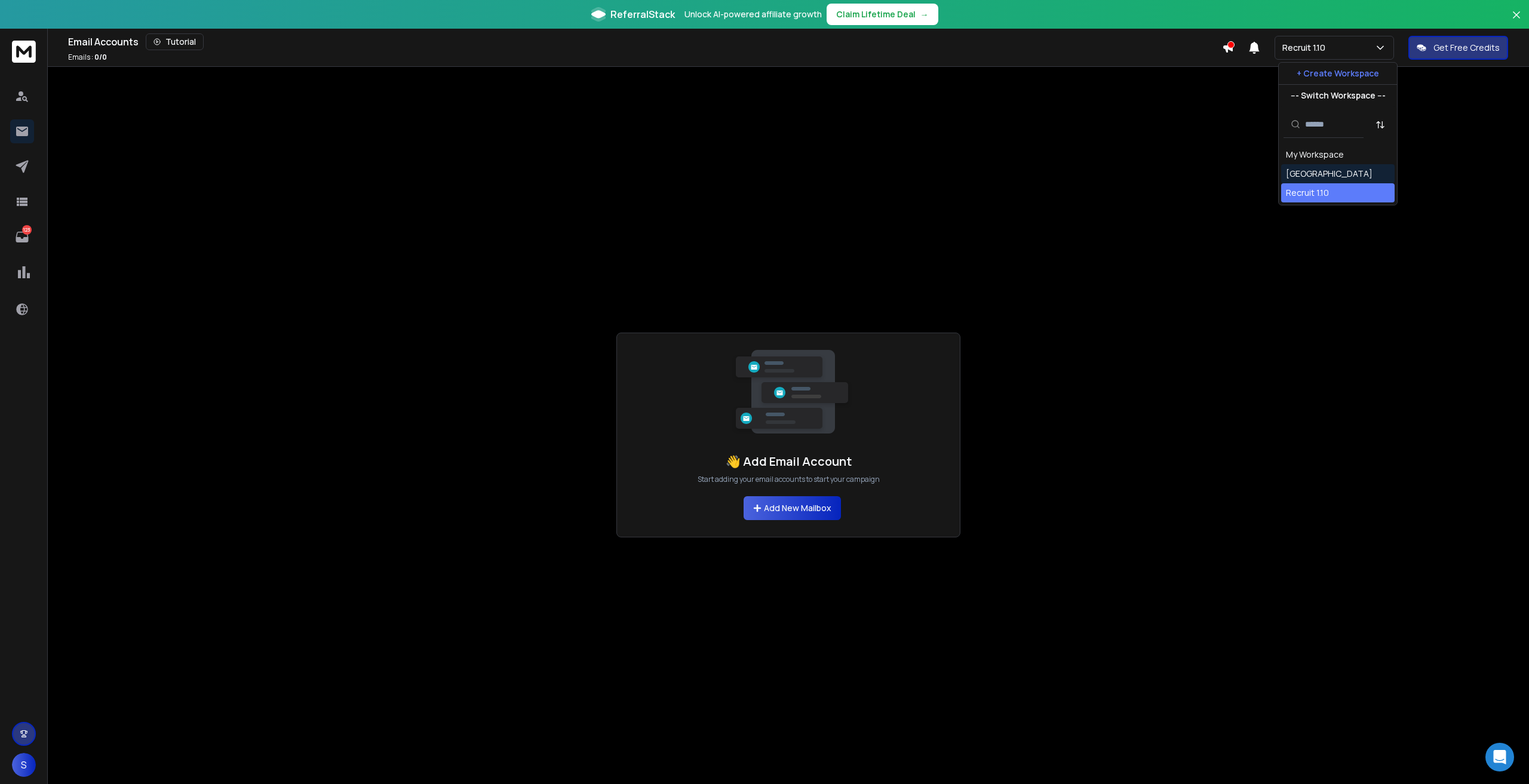
click at [1314, 172] on div "[GEOGRAPHIC_DATA]" at bounding box center [1329, 174] width 87 height 12
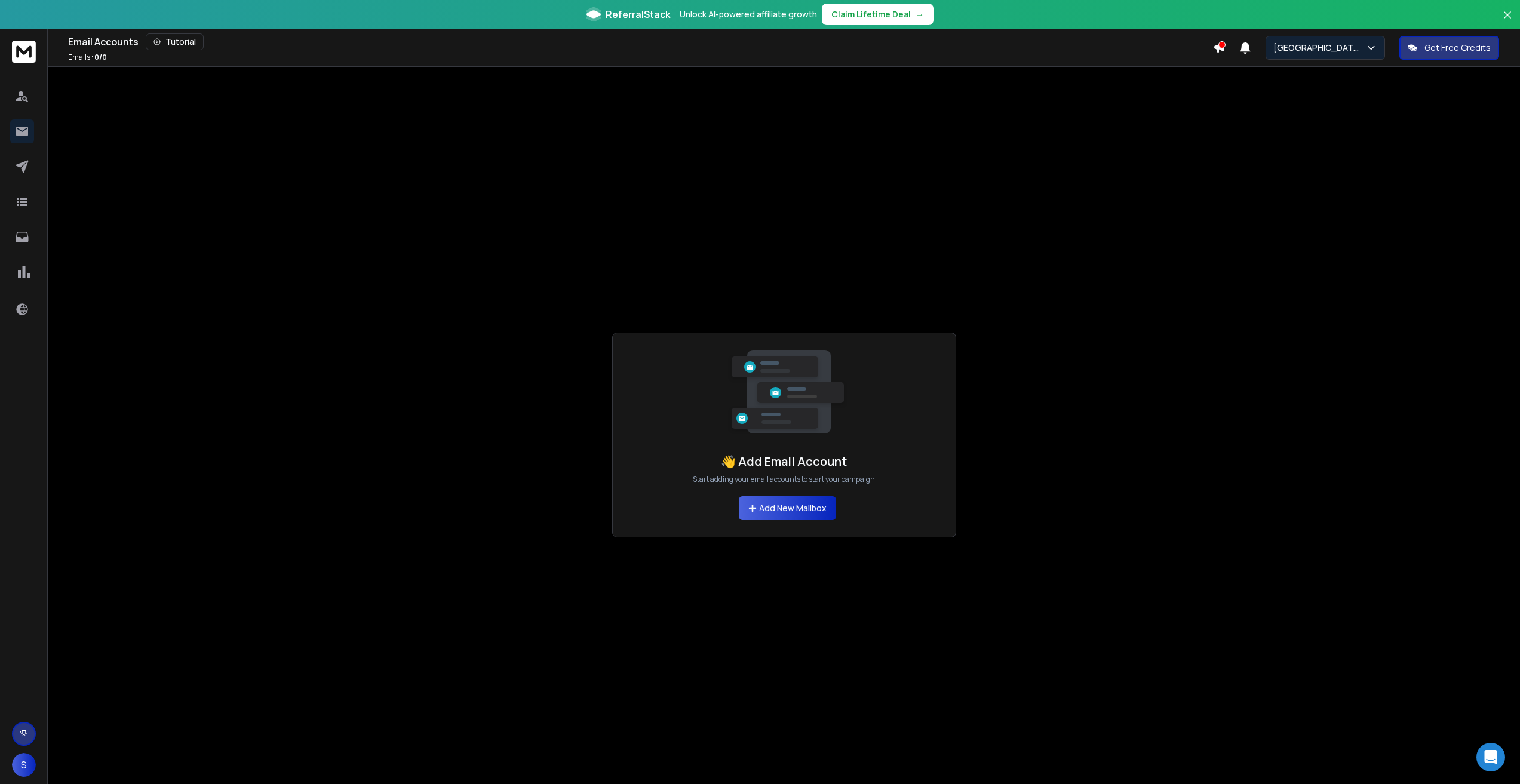
click at [1343, 51] on div "[GEOGRAPHIC_DATA]" at bounding box center [1325, 47] width 104 height 12
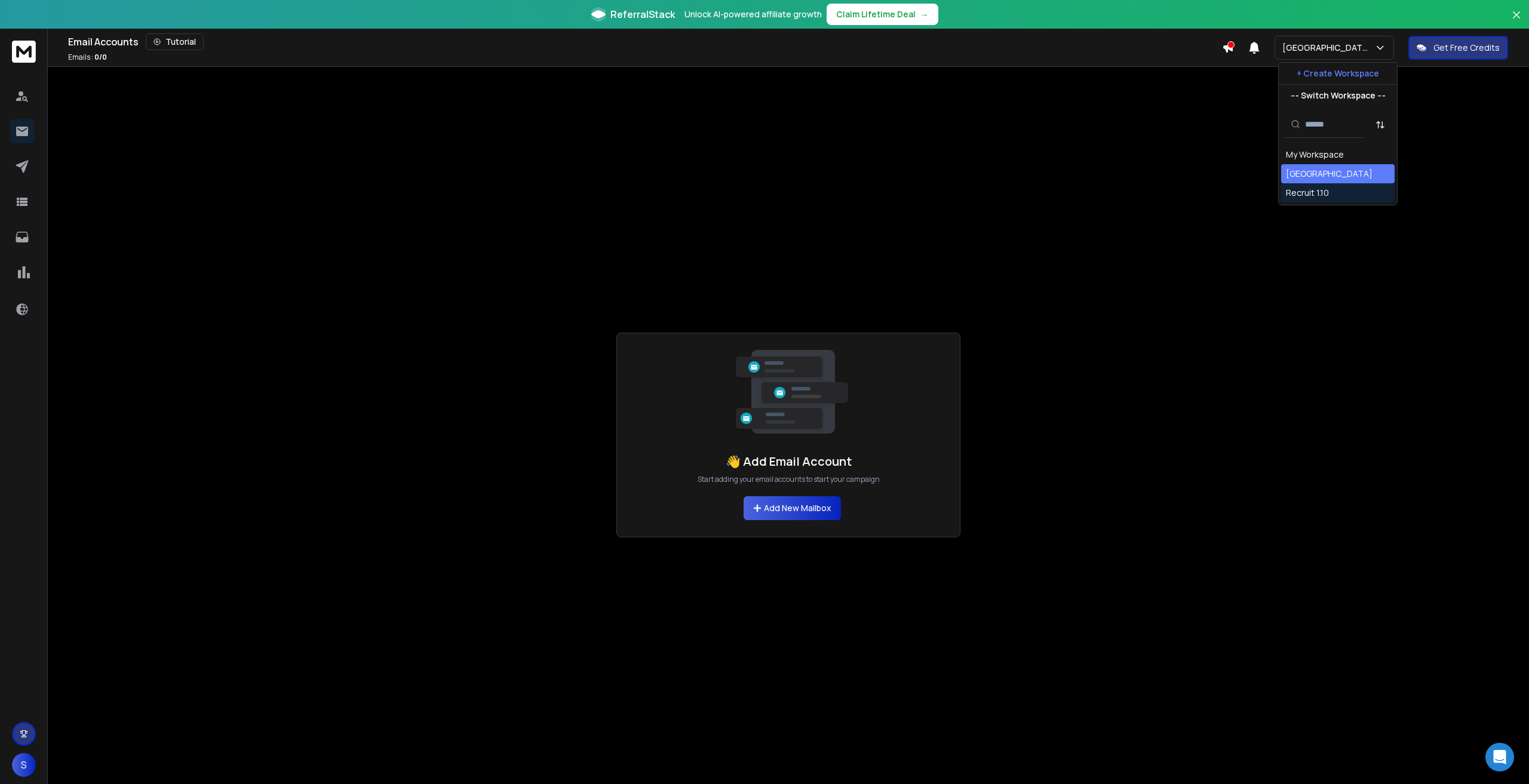
click at [1307, 189] on div "Recruit 1.10" at bounding box center [1307, 192] width 43 height 12
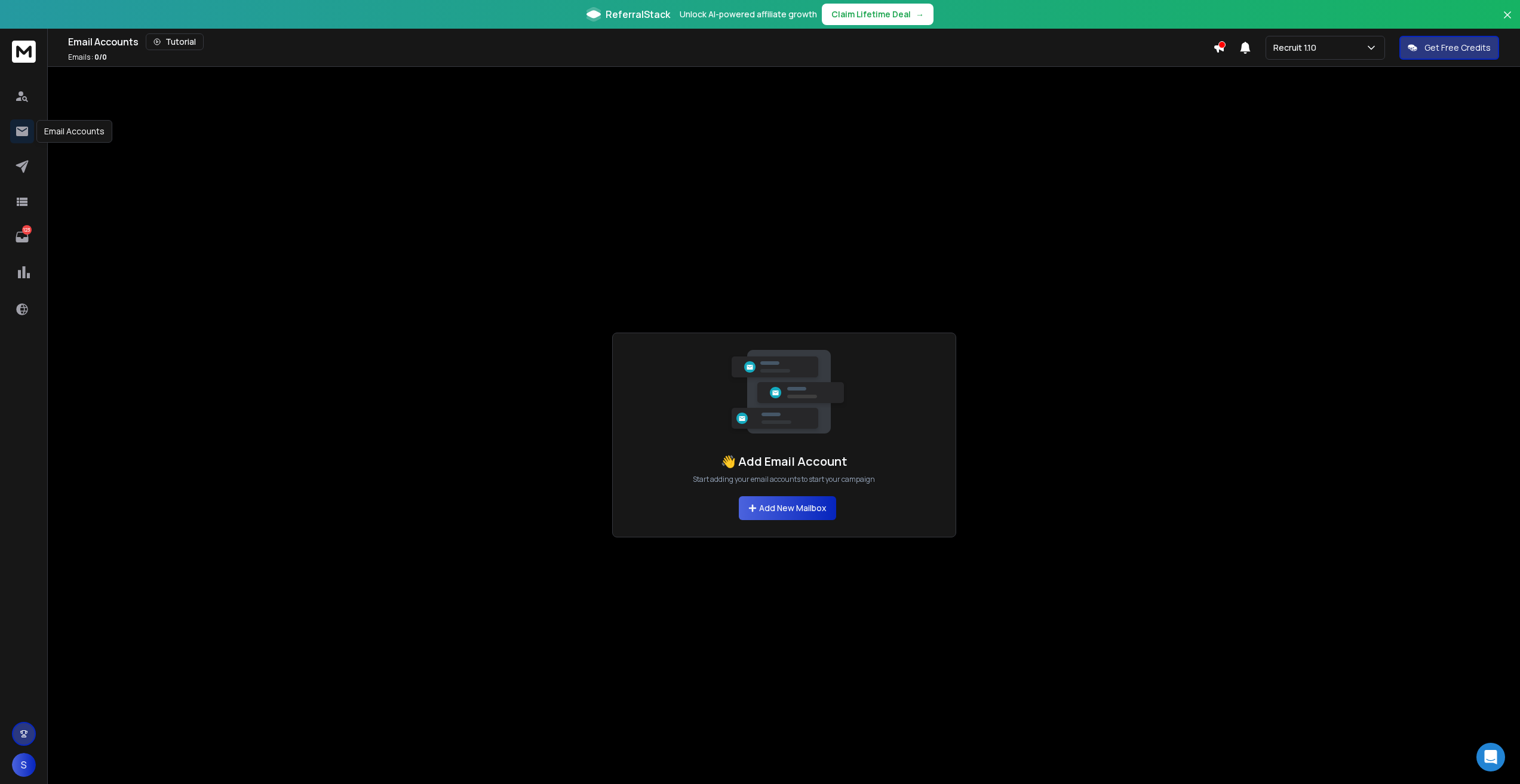
click at [19, 132] on icon at bounding box center [22, 131] width 12 height 10
click at [1313, 45] on p "Recruit 1.10" at bounding box center [1297, 47] width 48 height 12
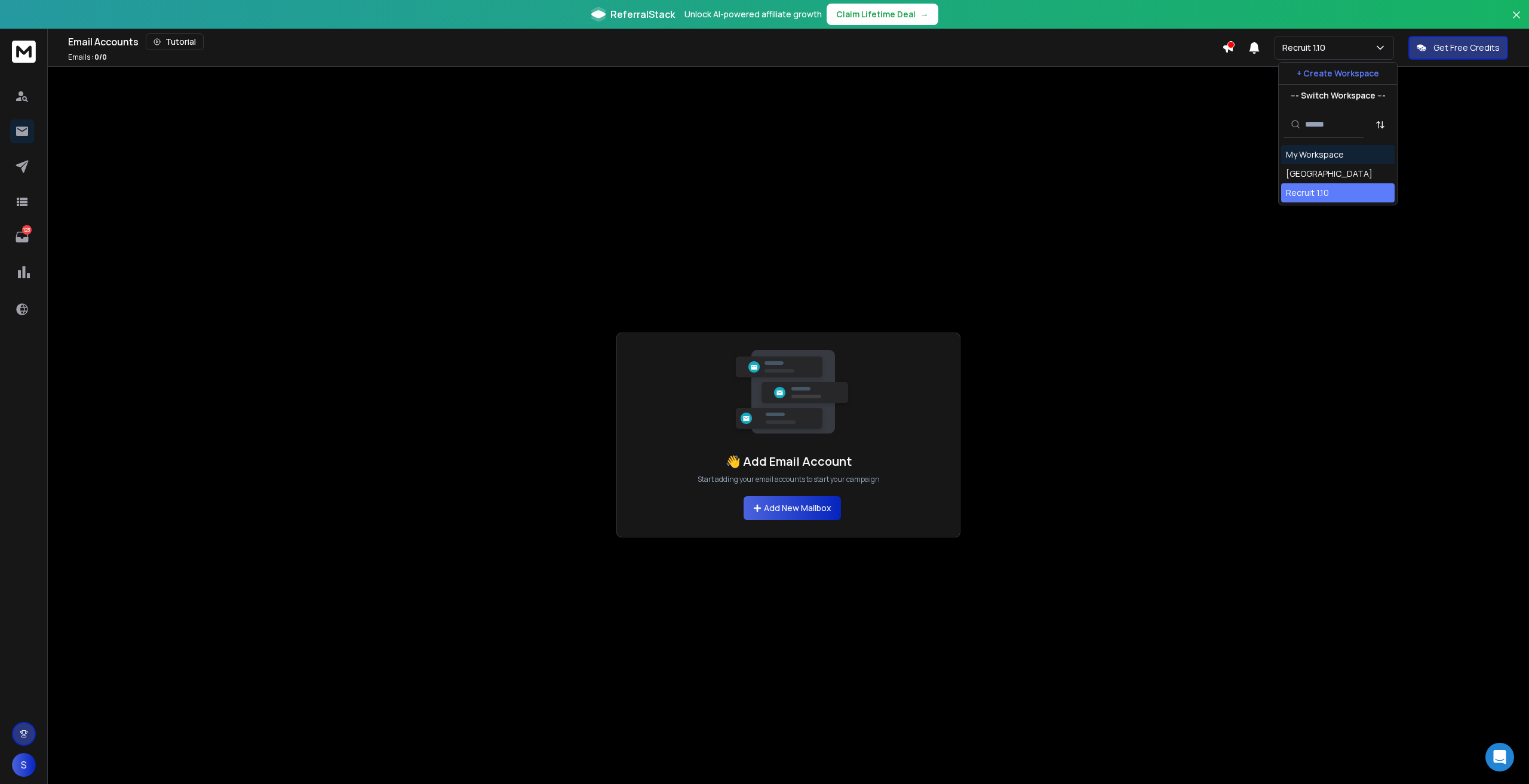
click at [1313, 154] on div "My Workspace" at bounding box center [1314, 154] width 58 height 12
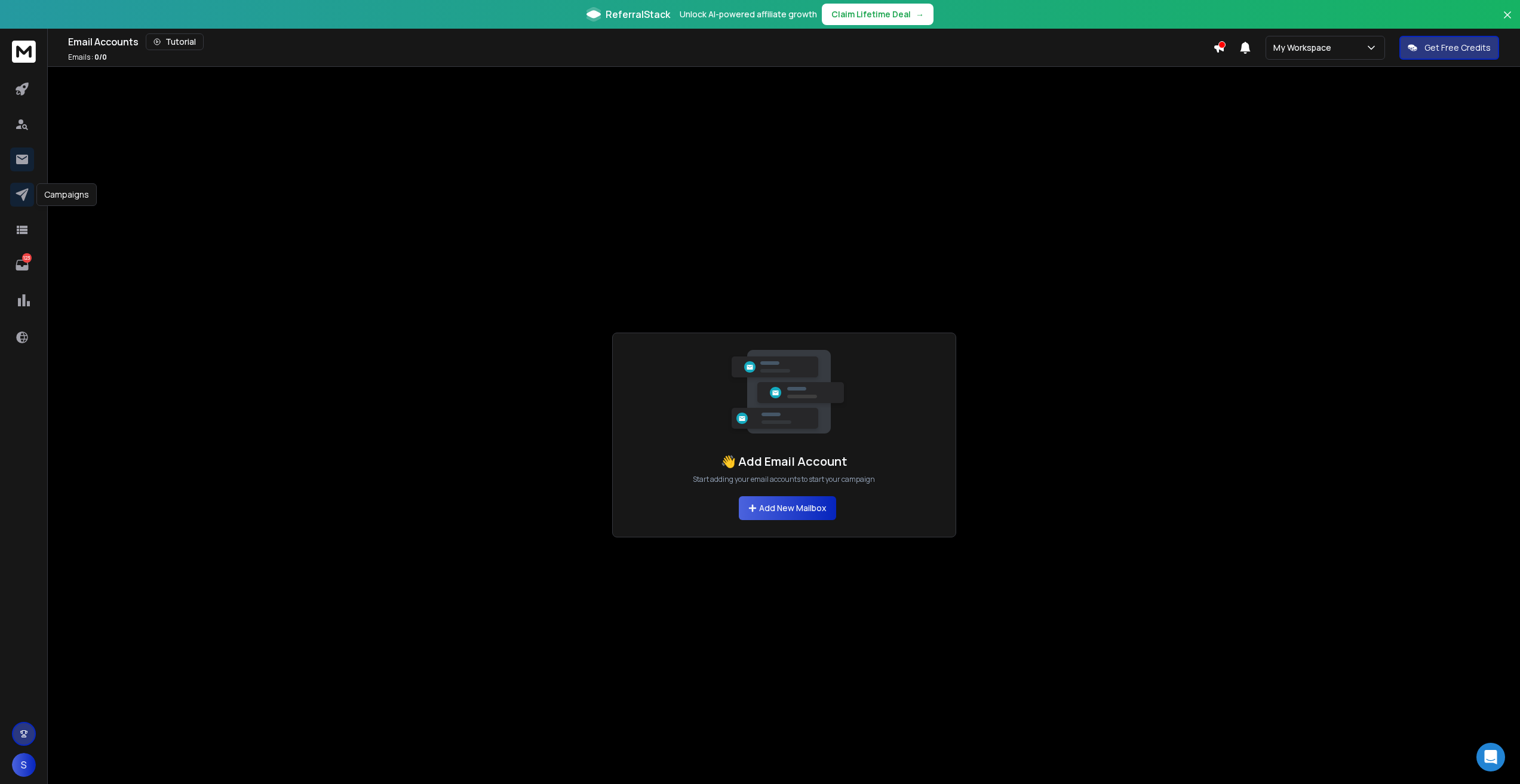
click at [22, 201] on icon at bounding box center [22, 194] width 14 height 14
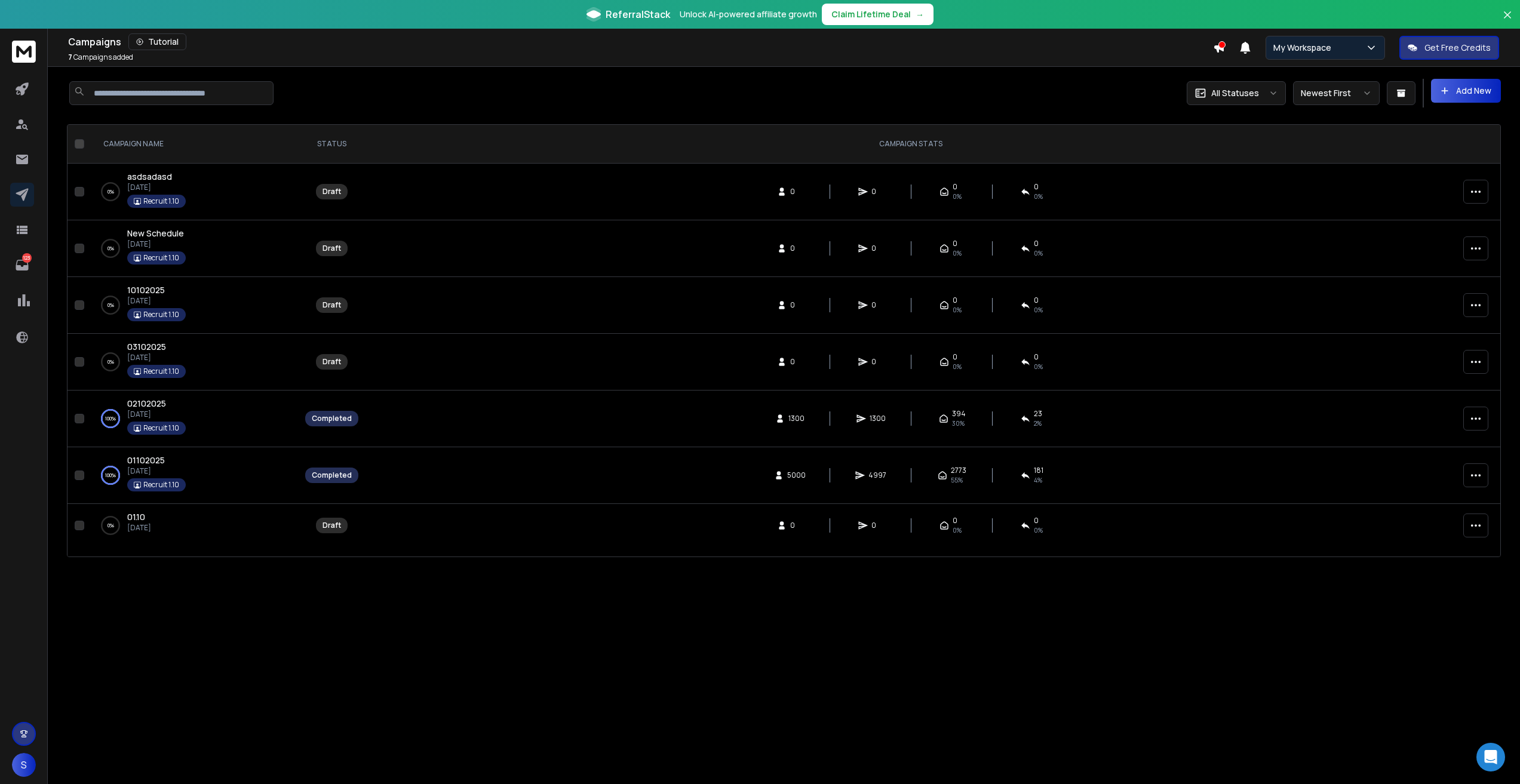
click at [1318, 44] on p "My Workspace" at bounding box center [1304, 47] width 63 height 12
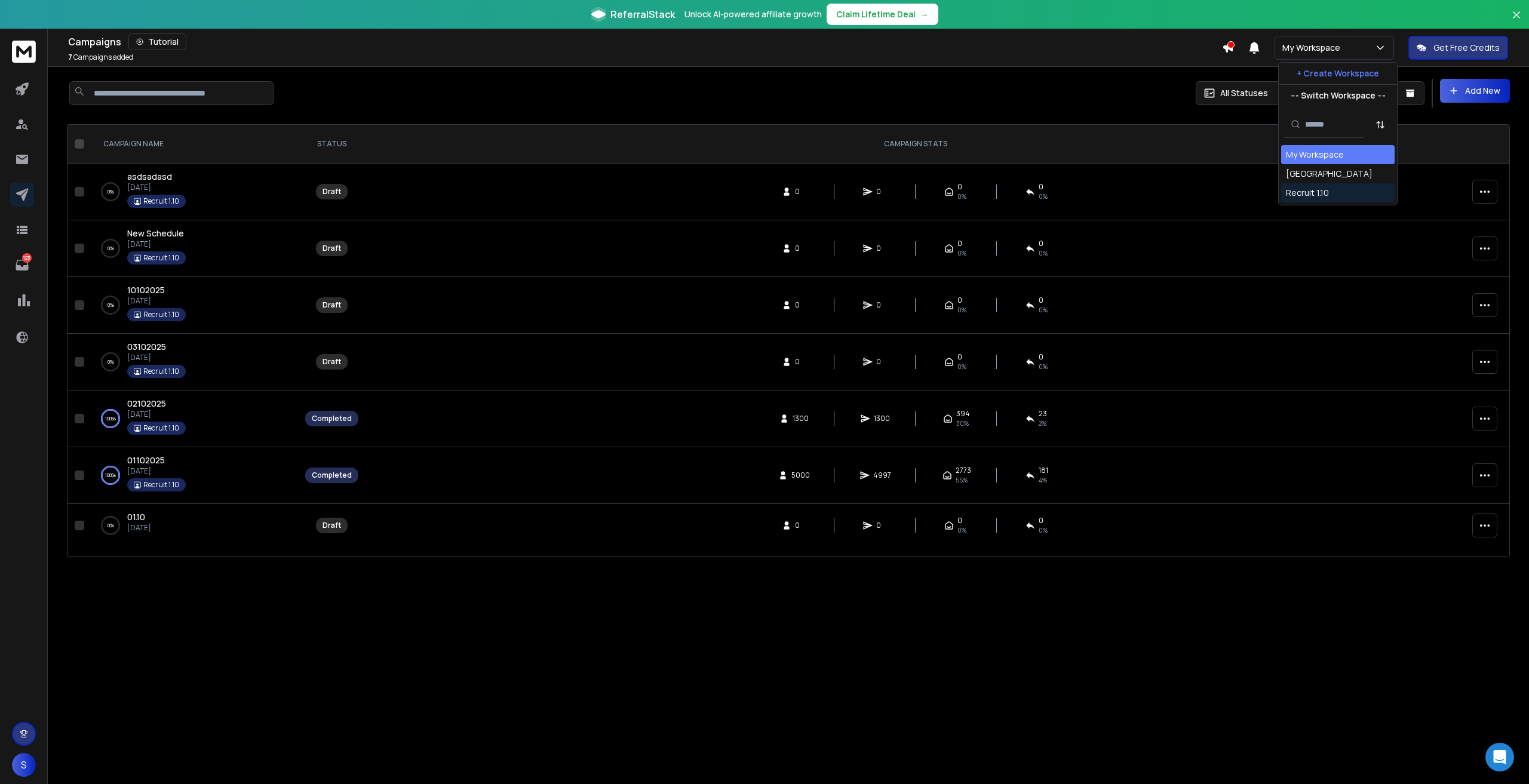
click at [1308, 186] on div "Recruit 1.10" at bounding box center [1337, 192] width 113 height 19
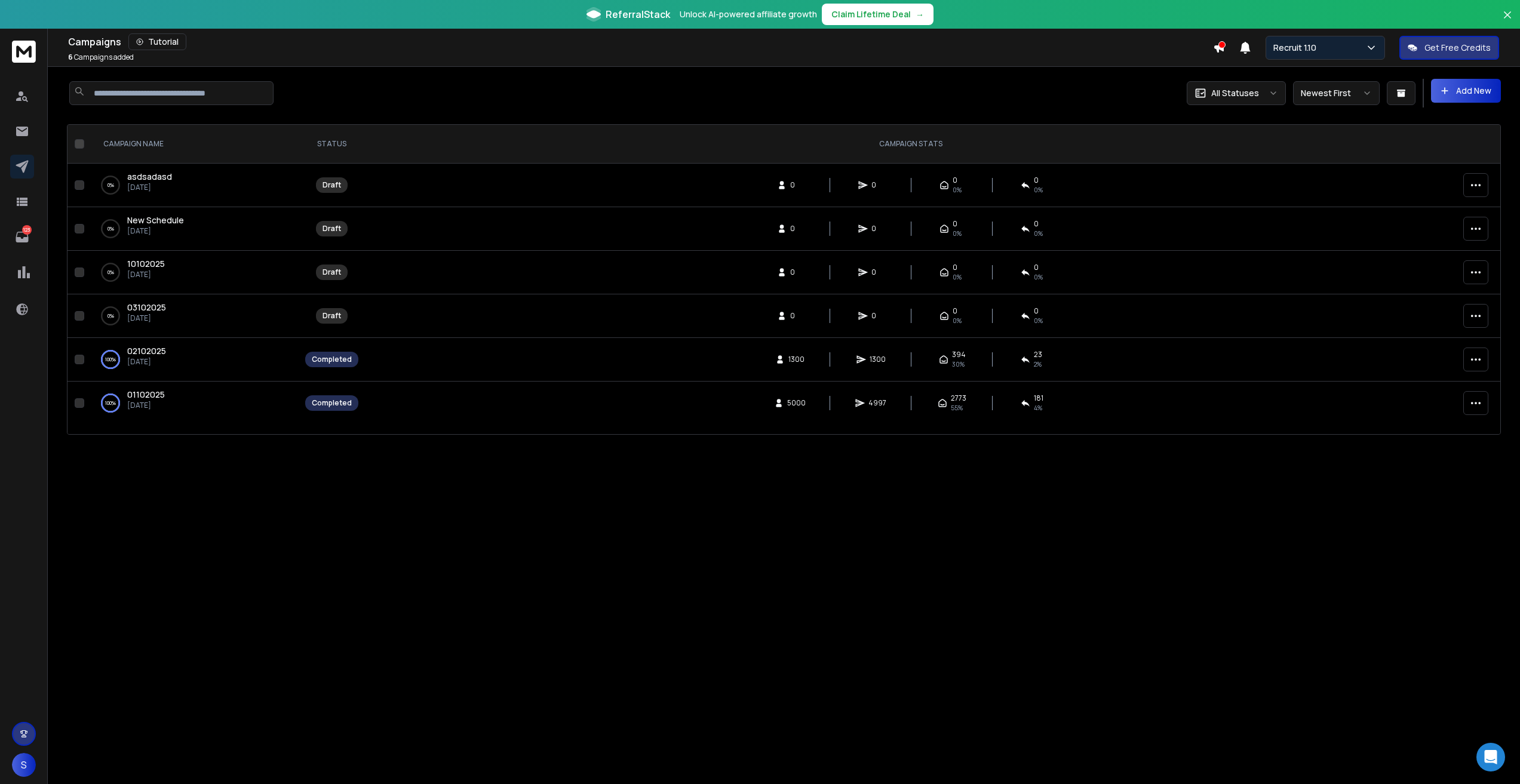
click at [1315, 55] on button "Recruit 1.10" at bounding box center [1325, 47] width 119 height 24
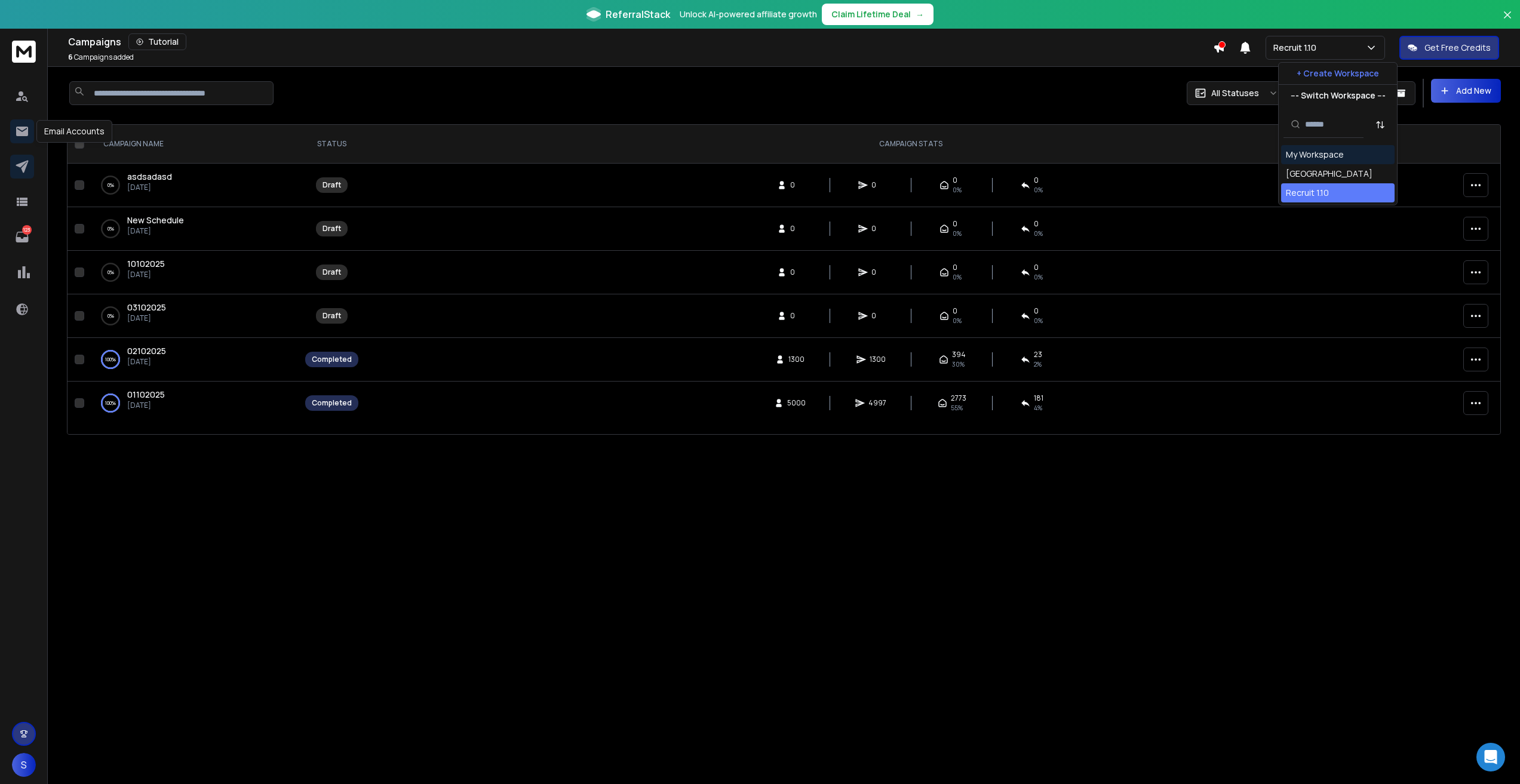
click at [16, 130] on icon at bounding box center [22, 131] width 12 height 10
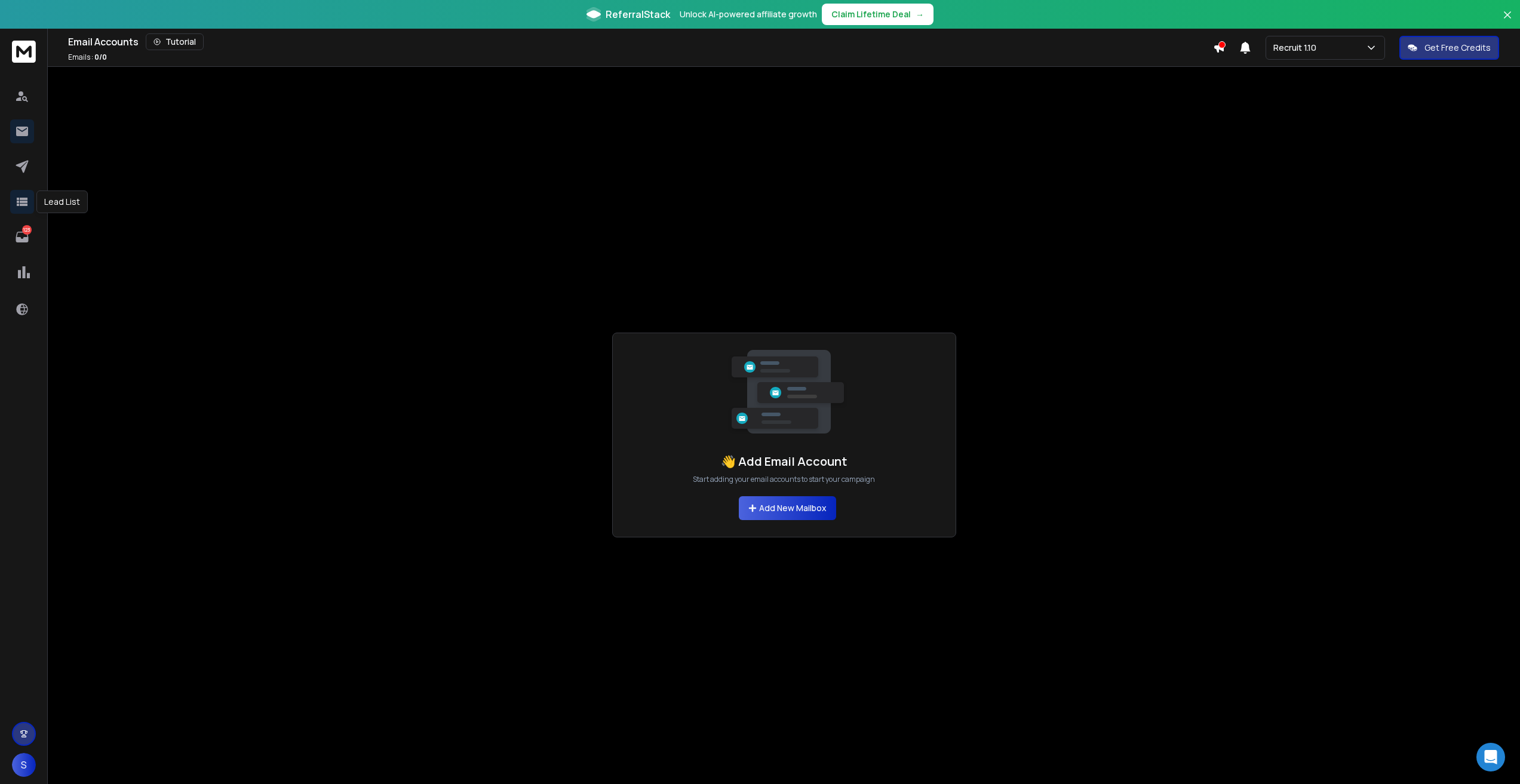
click at [25, 203] on icon at bounding box center [22, 202] width 11 height 8
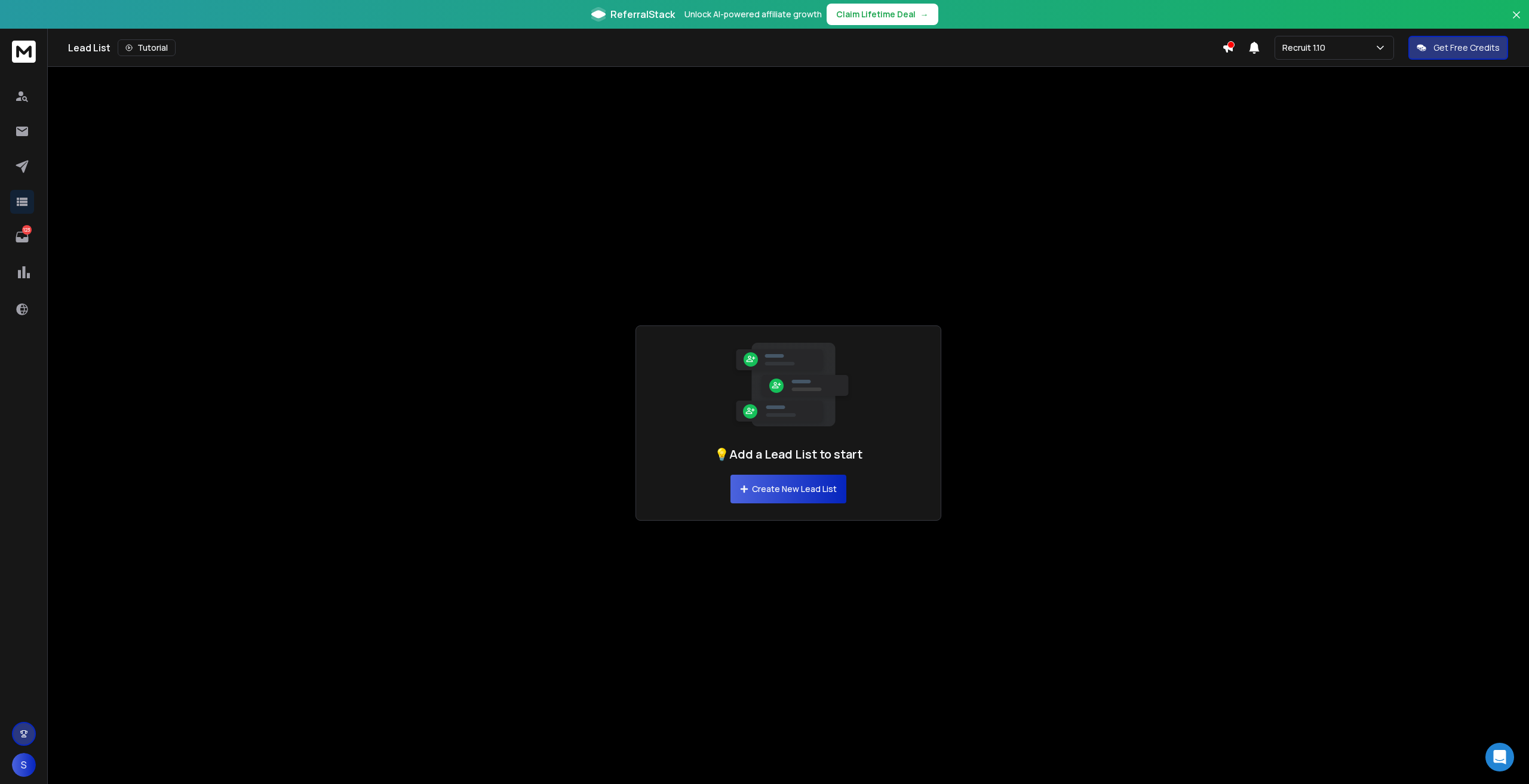
click at [24, 55] on icon at bounding box center [23, 52] width 24 height 22
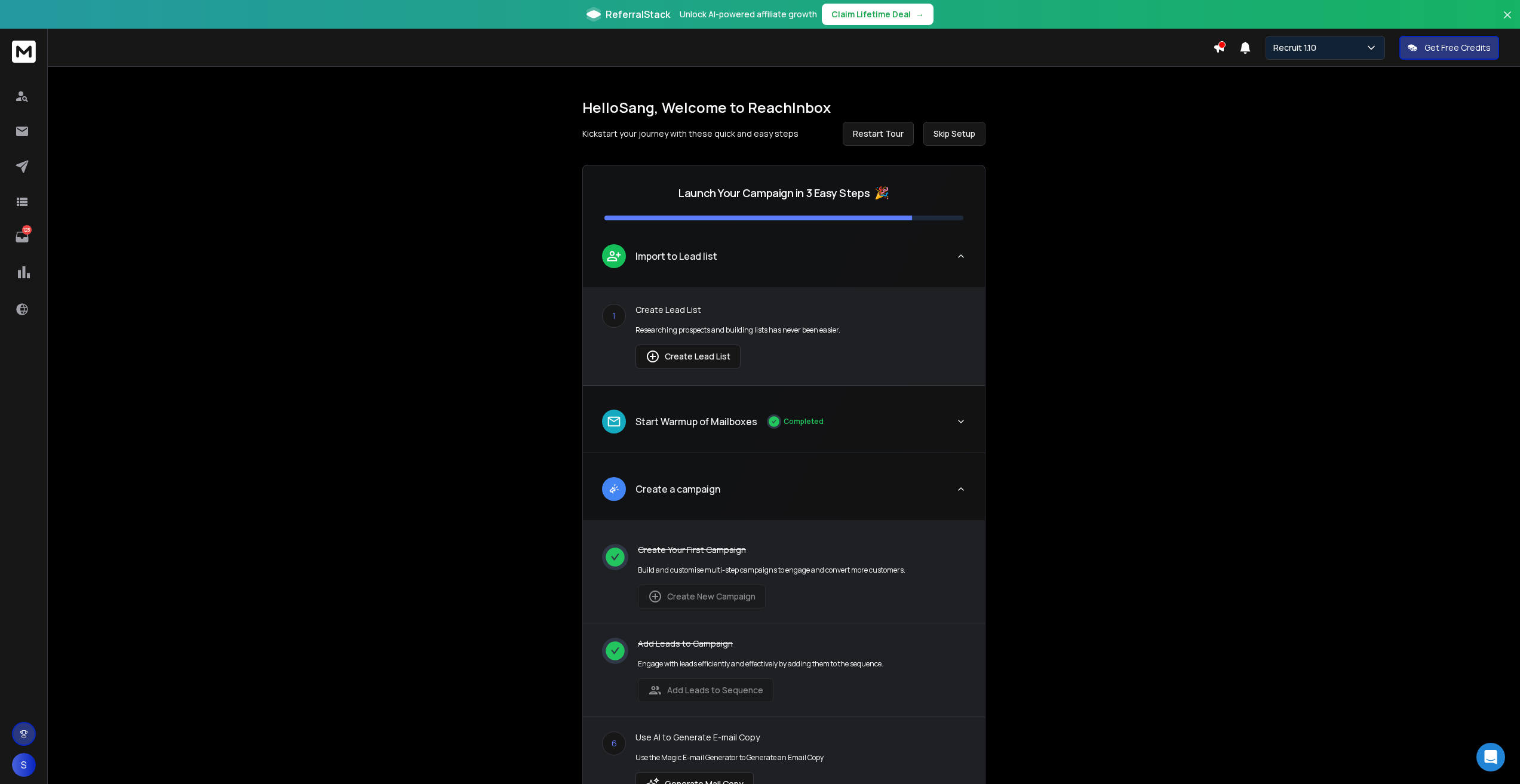
click at [1304, 51] on p "Recruit 1.10" at bounding box center [1297, 47] width 48 height 12
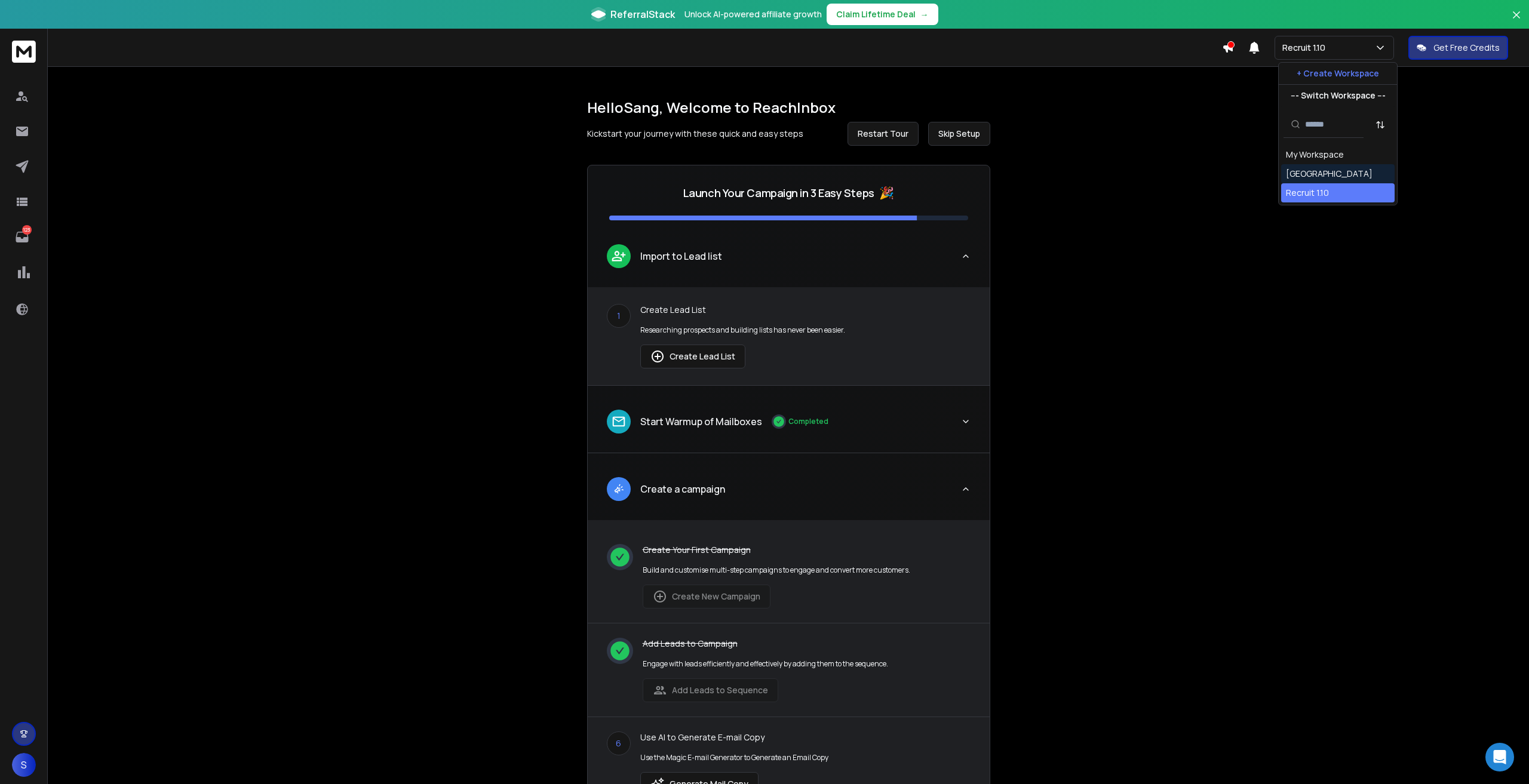
click at [1307, 172] on div "[GEOGRAPHIC_DATA]" at bounding box center [1329, 174] width 87 height 12
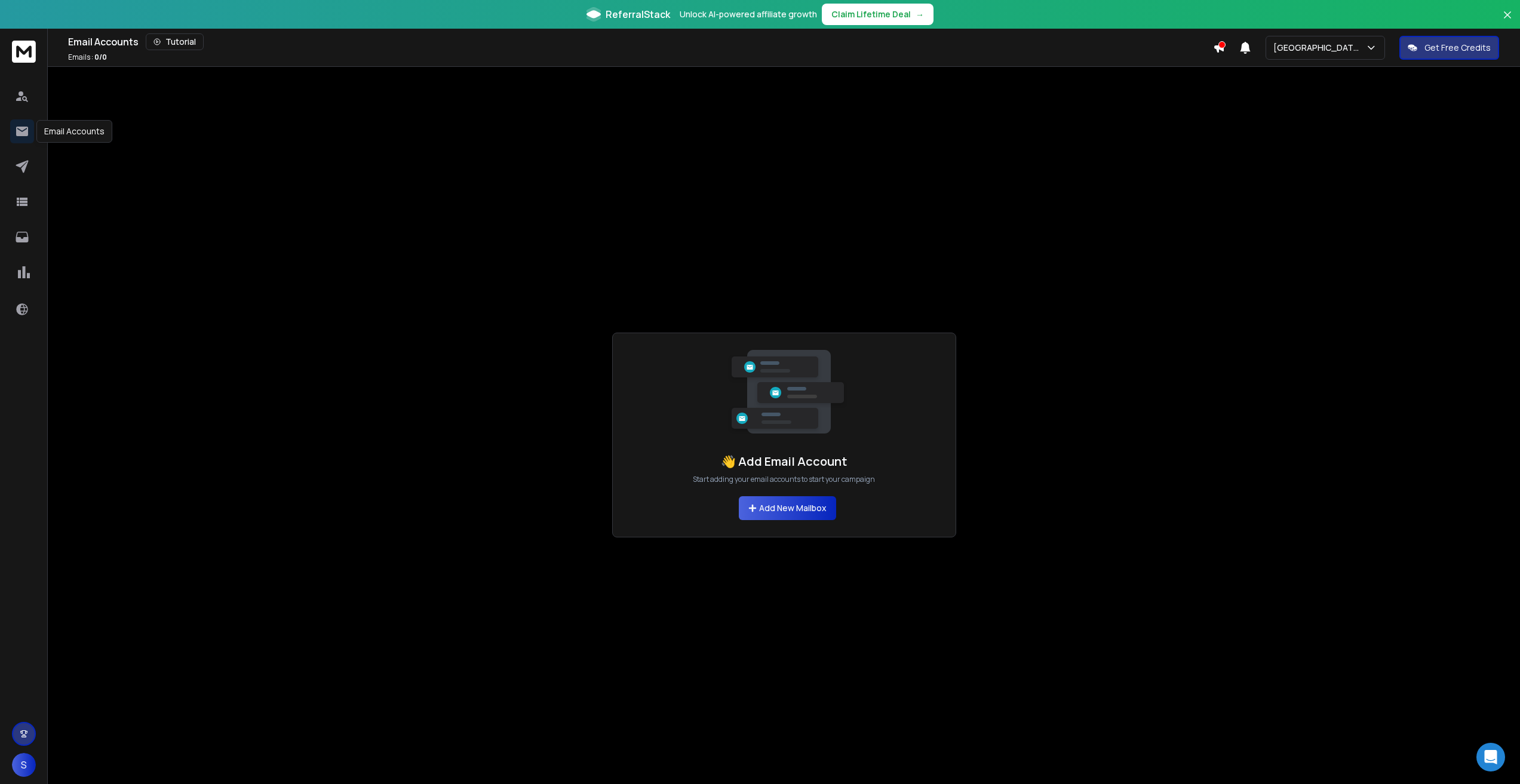
click at [26, 132] on icon at bounding box center [22, 131] width 12 height 10
click at [775, 509] on button "Add New Mailbox" at bounding box center [788, 508] width 97 height 24
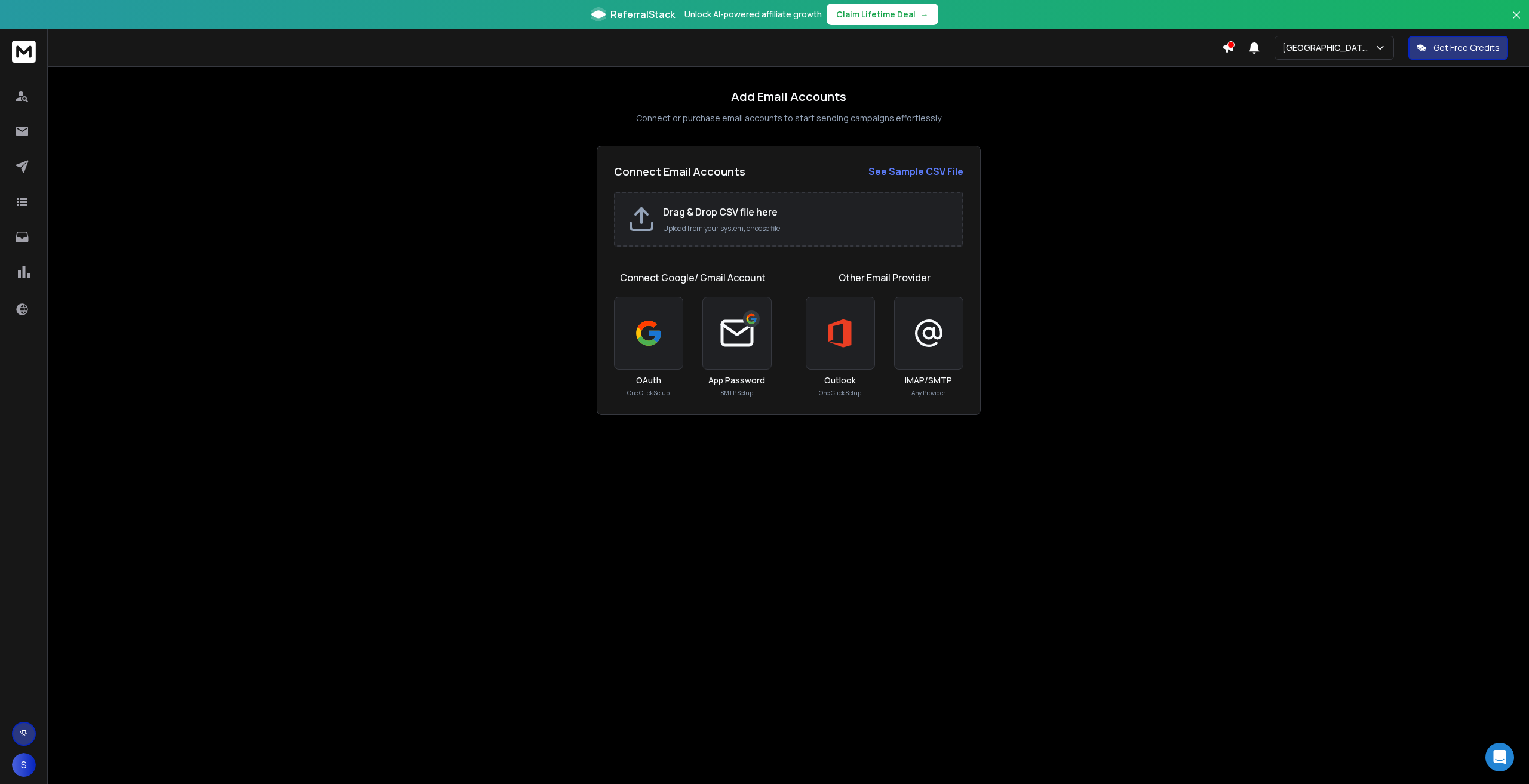
click at [817, 632] on div "ReferralStack Unlock AI-powered affiliate growth Lifetime Deals available! Clai…" at bounding box center [764, 392] width 1529 height 784
click at [641, 338] on icon at bounding box center [647, 341] width 19 height 10
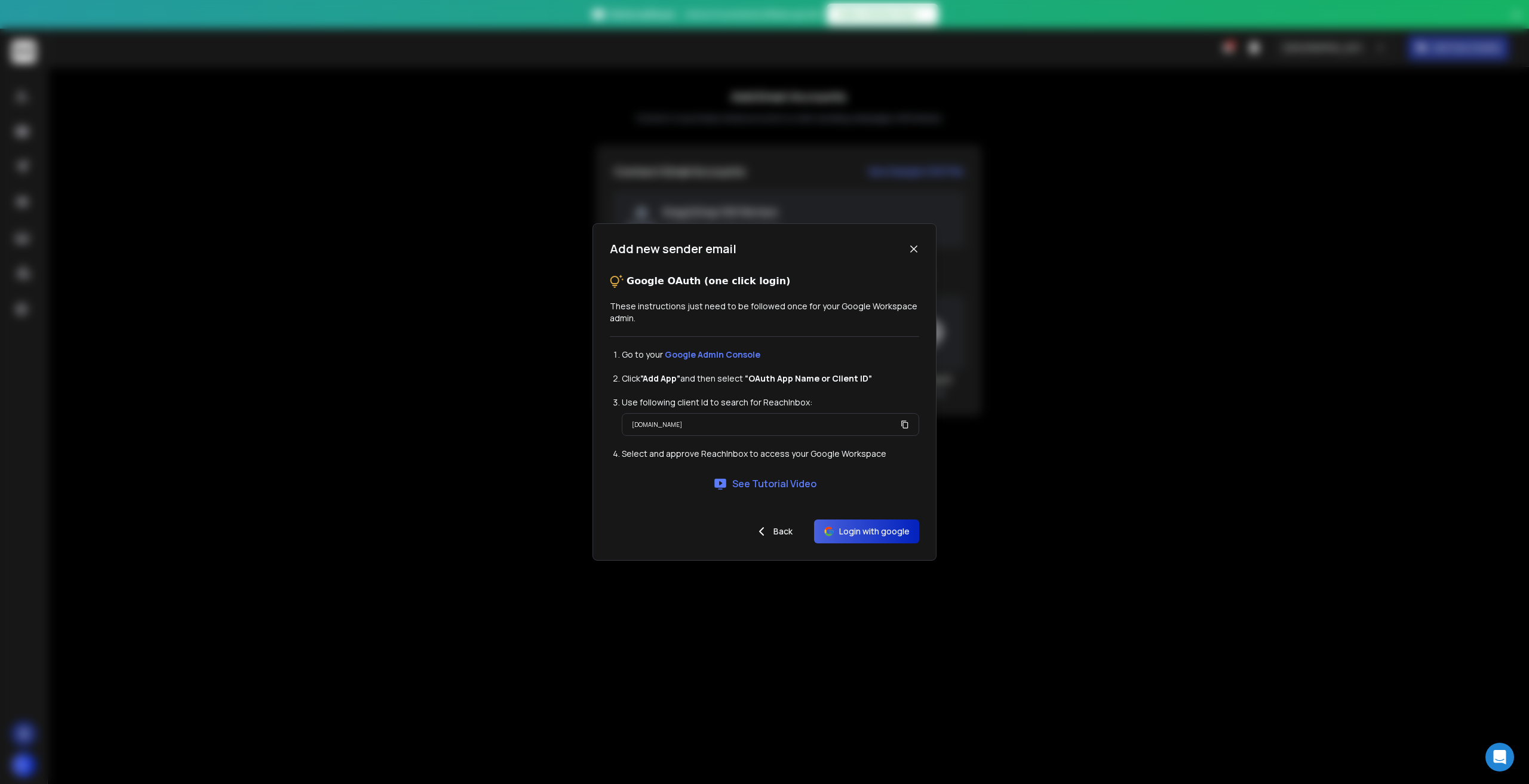
click at [904, 425] on icon at bounding box center [904, 424] width 8 height 8
click at [869, 533] on button "Login with google" at bounding box center [867, 531] width 105 height 24
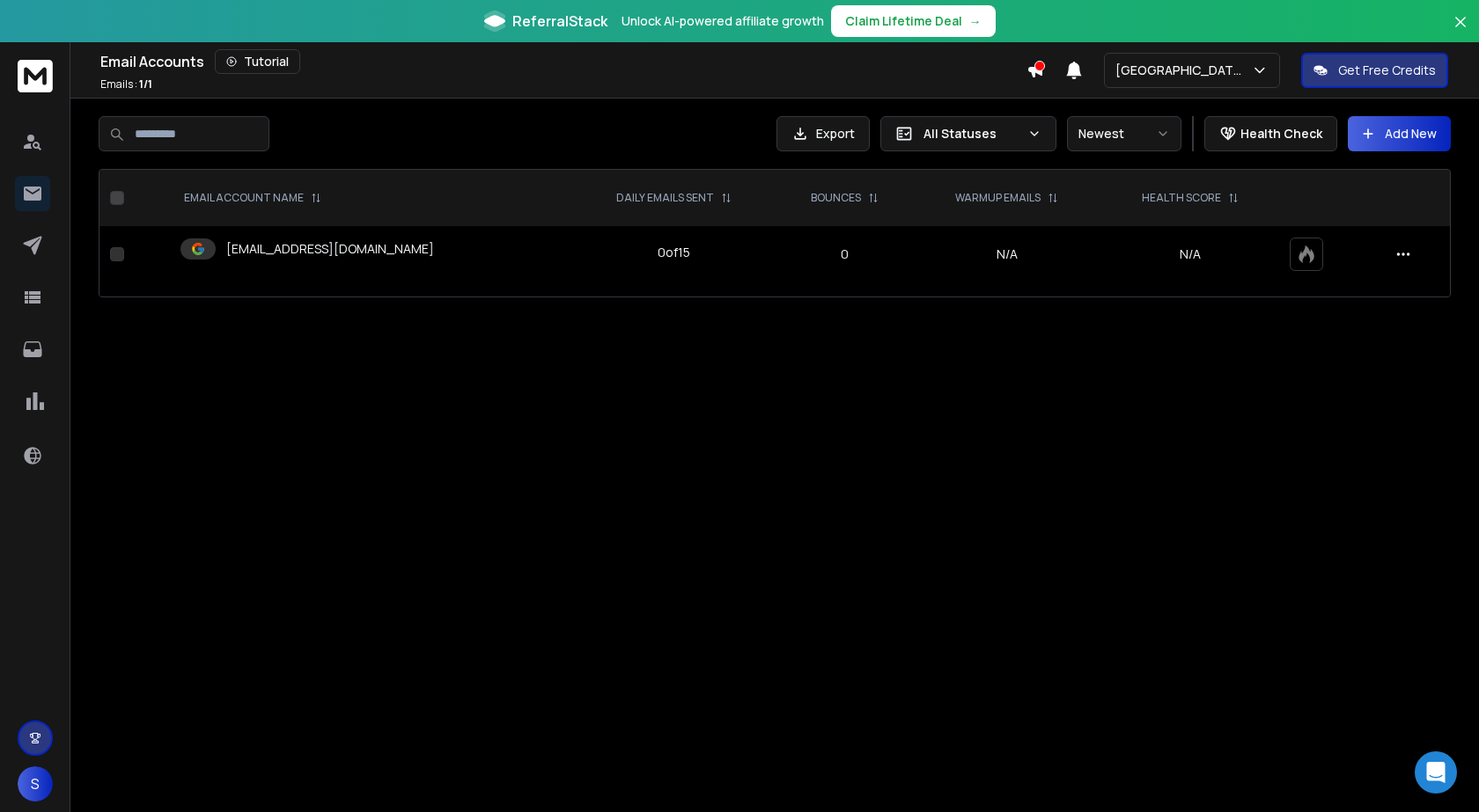
click at [1384, 134] on button "Add New" at bounding box center [1399, 134] width 103 height 35
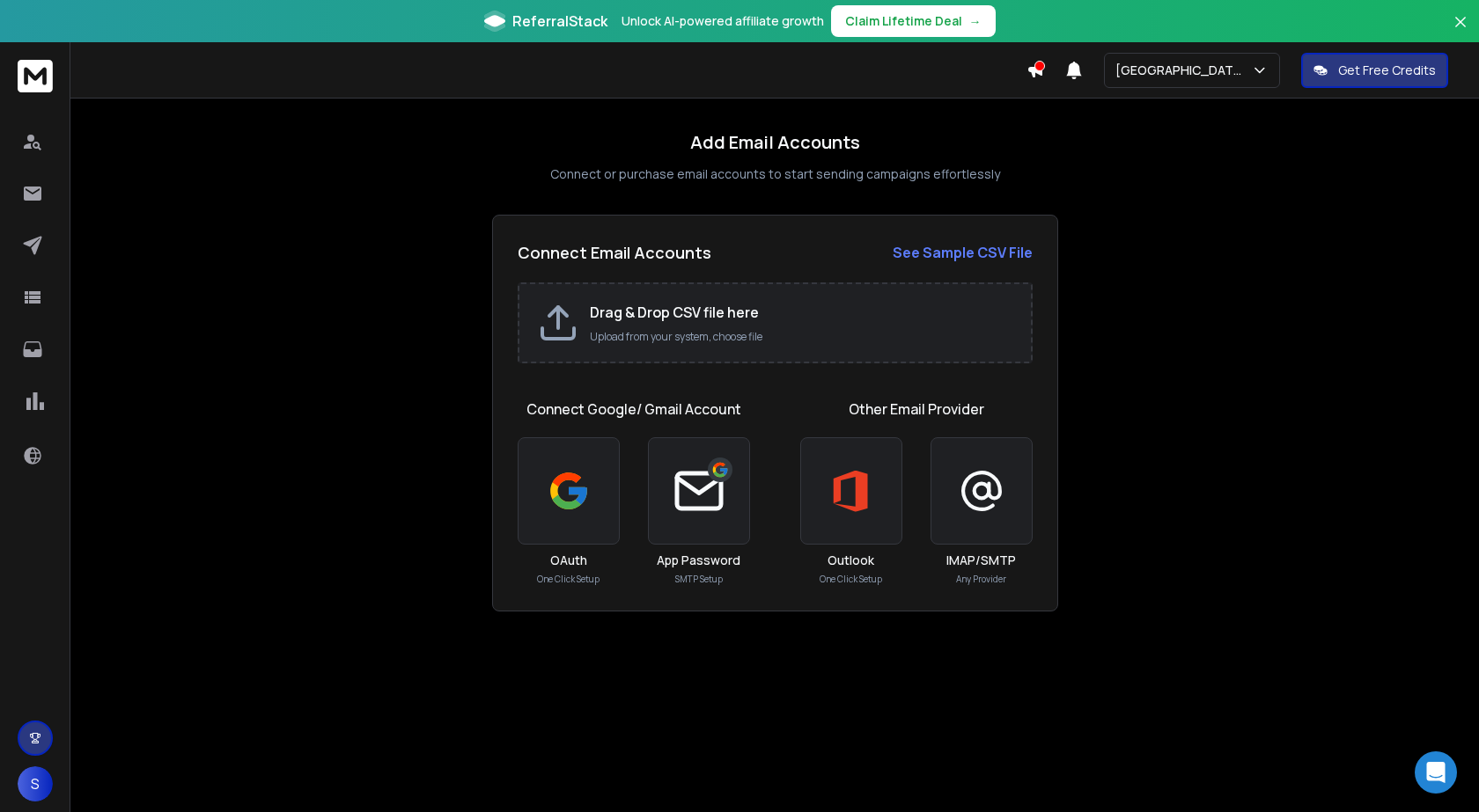
click at [575, 494] on icon at bounding box center [577, 496] width 18 height 17
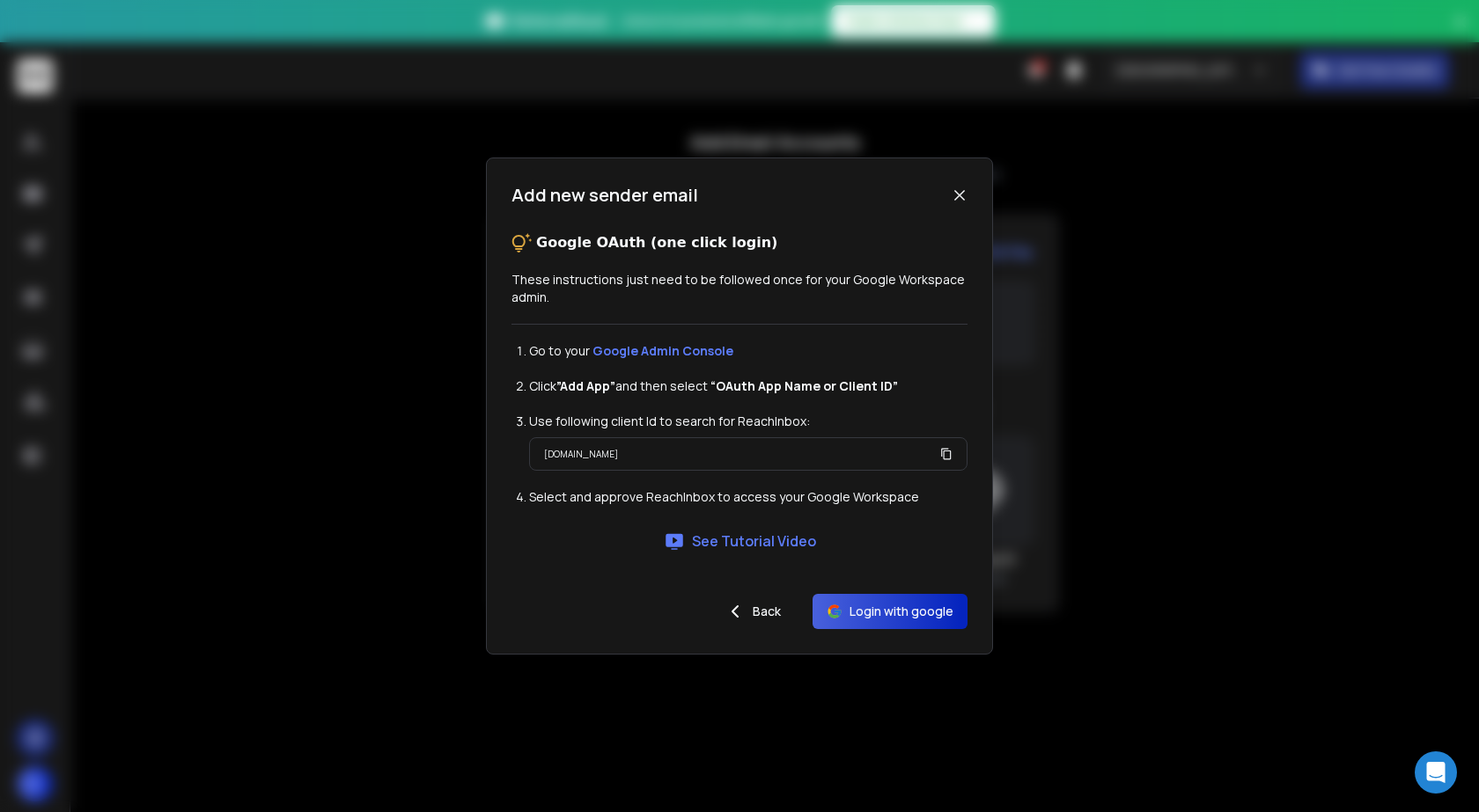
click at [880, 610] on button "Login with google" at bounding box center [890, 611] width 155 height 35
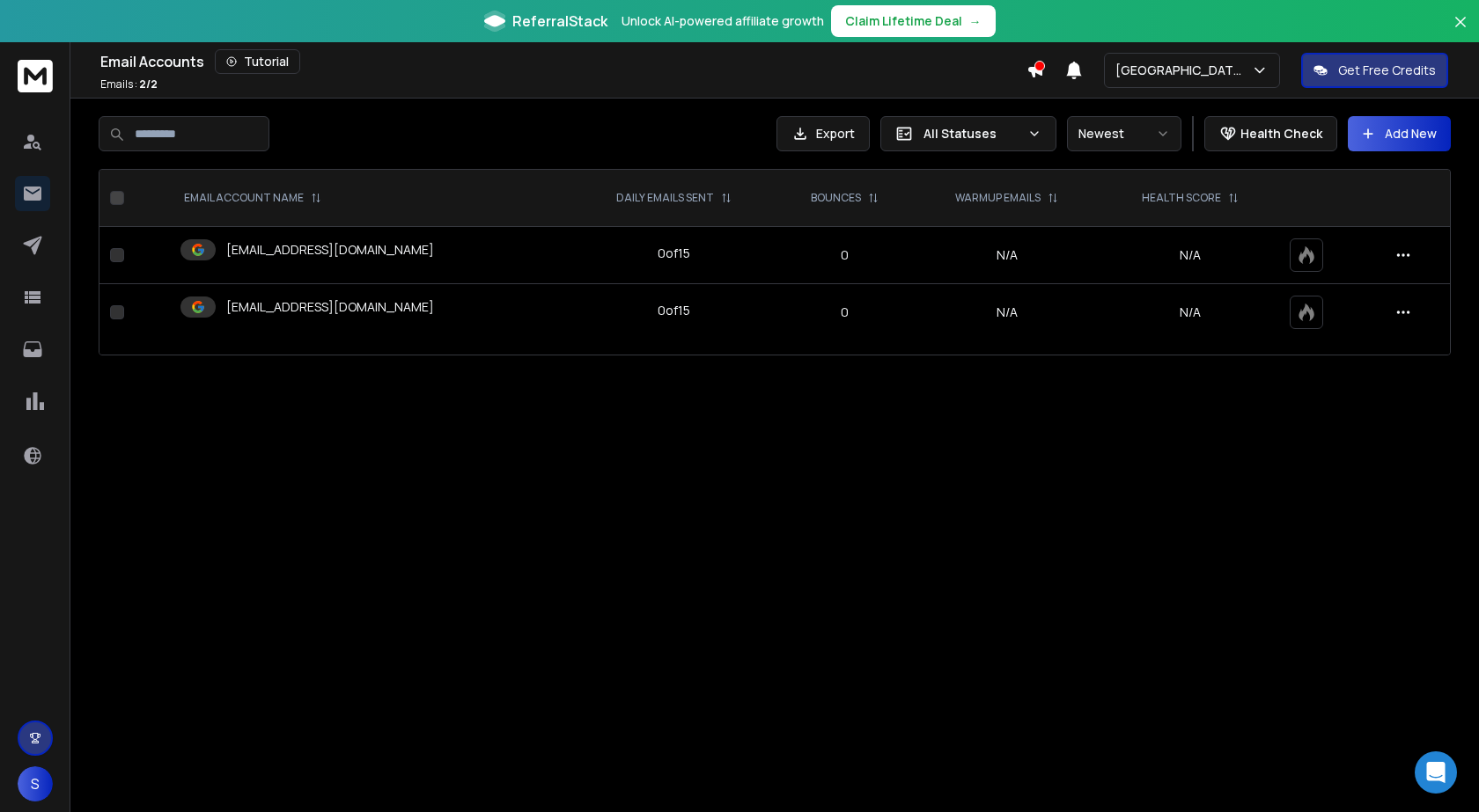
click at [1384, 134] on button "Add New" at bounding box center [1399, 134] width 103 height 35
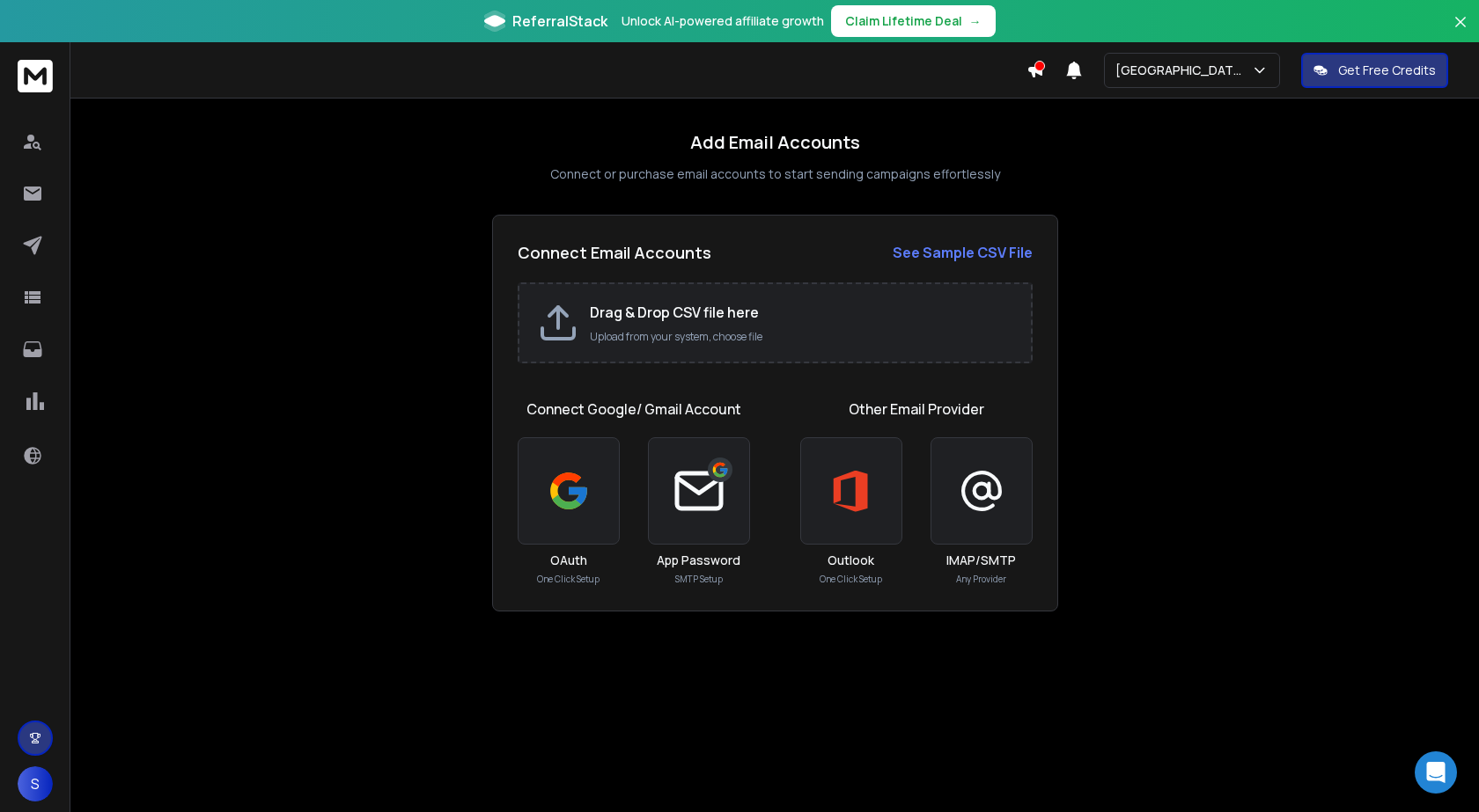
click at [575, 494] on icon at bounding box center [577, 496] width 18 height 17
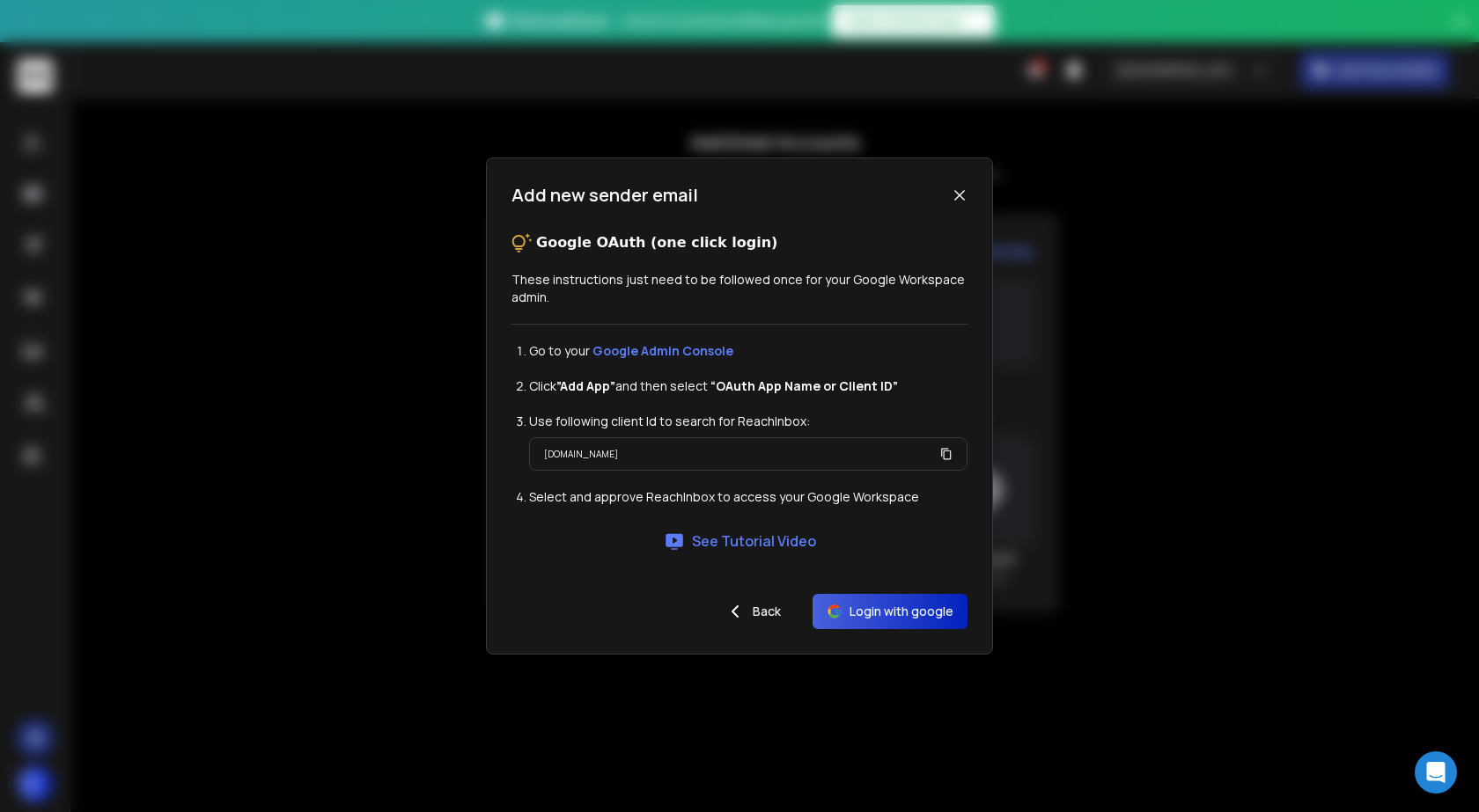
click at [880, 610] on button "Login with google" at bounding box center [890, 611] width 155 height 35
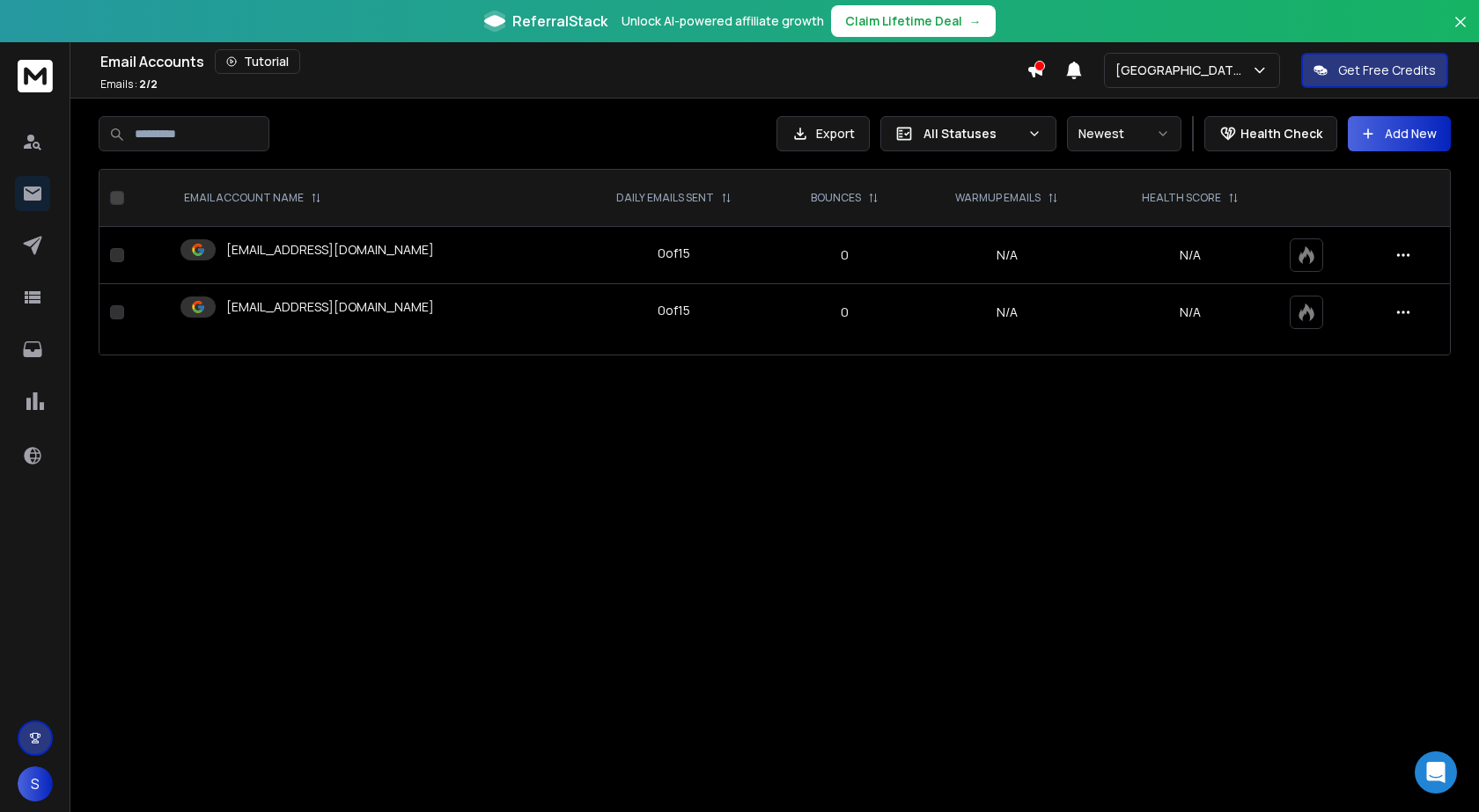
click at [1396, 133] on button "Add New" at bounding box center [1399, 134] width 103 height 35
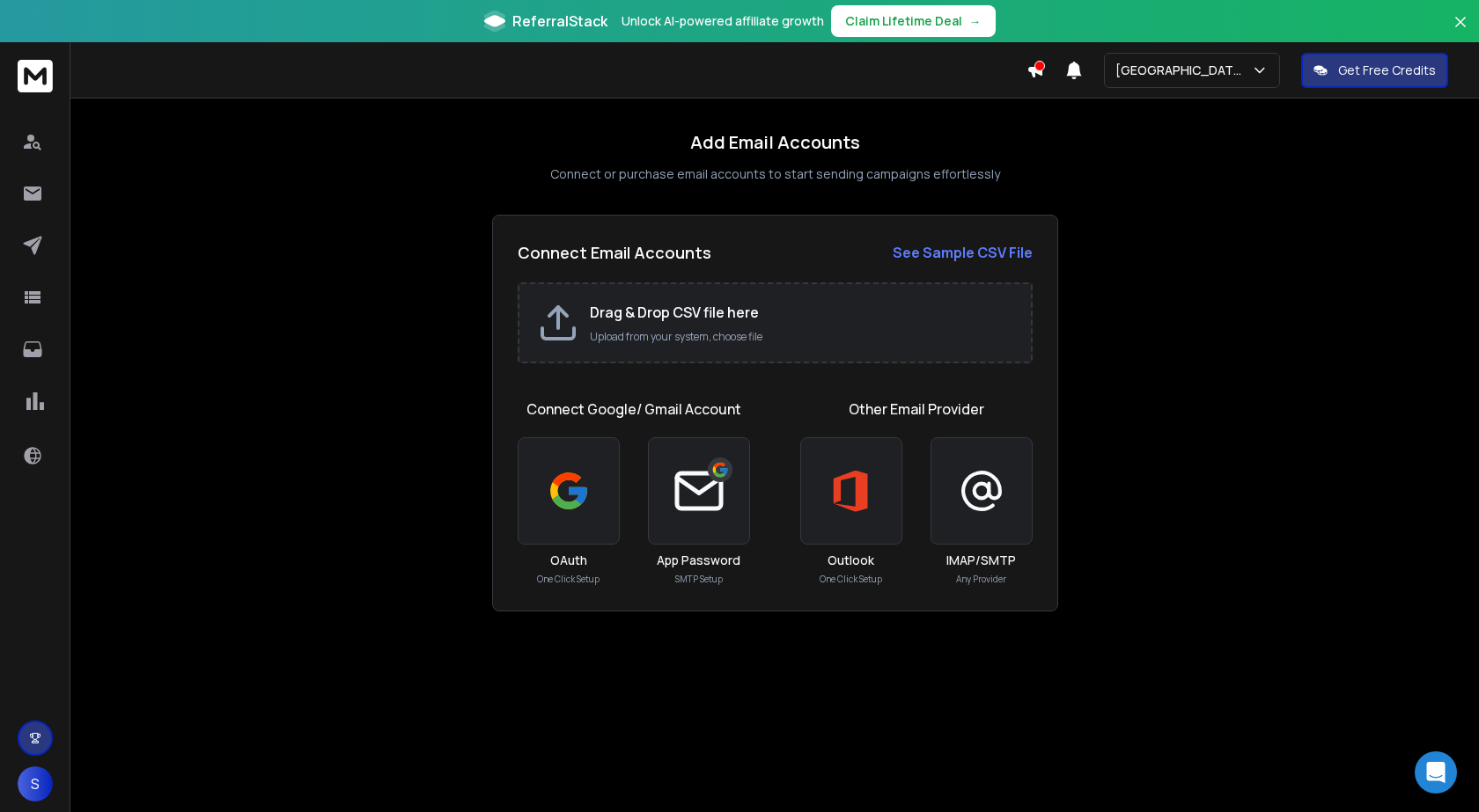
click at [558, 494] on icon at bounding box center [568, 490] width 44 height 53
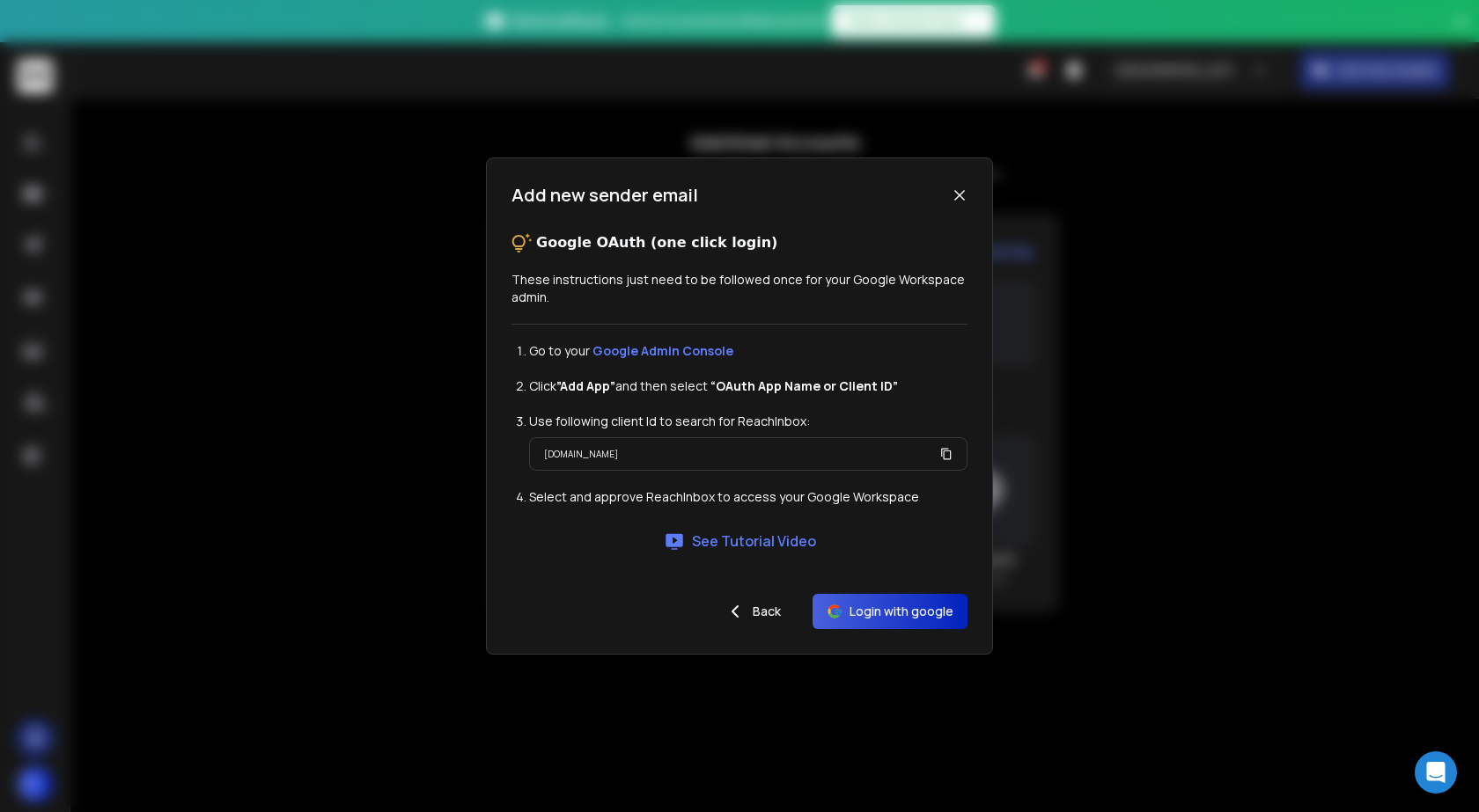
click at [931, 613] on button "Login with google" at bounding box center [890, 611] width 155 height 35
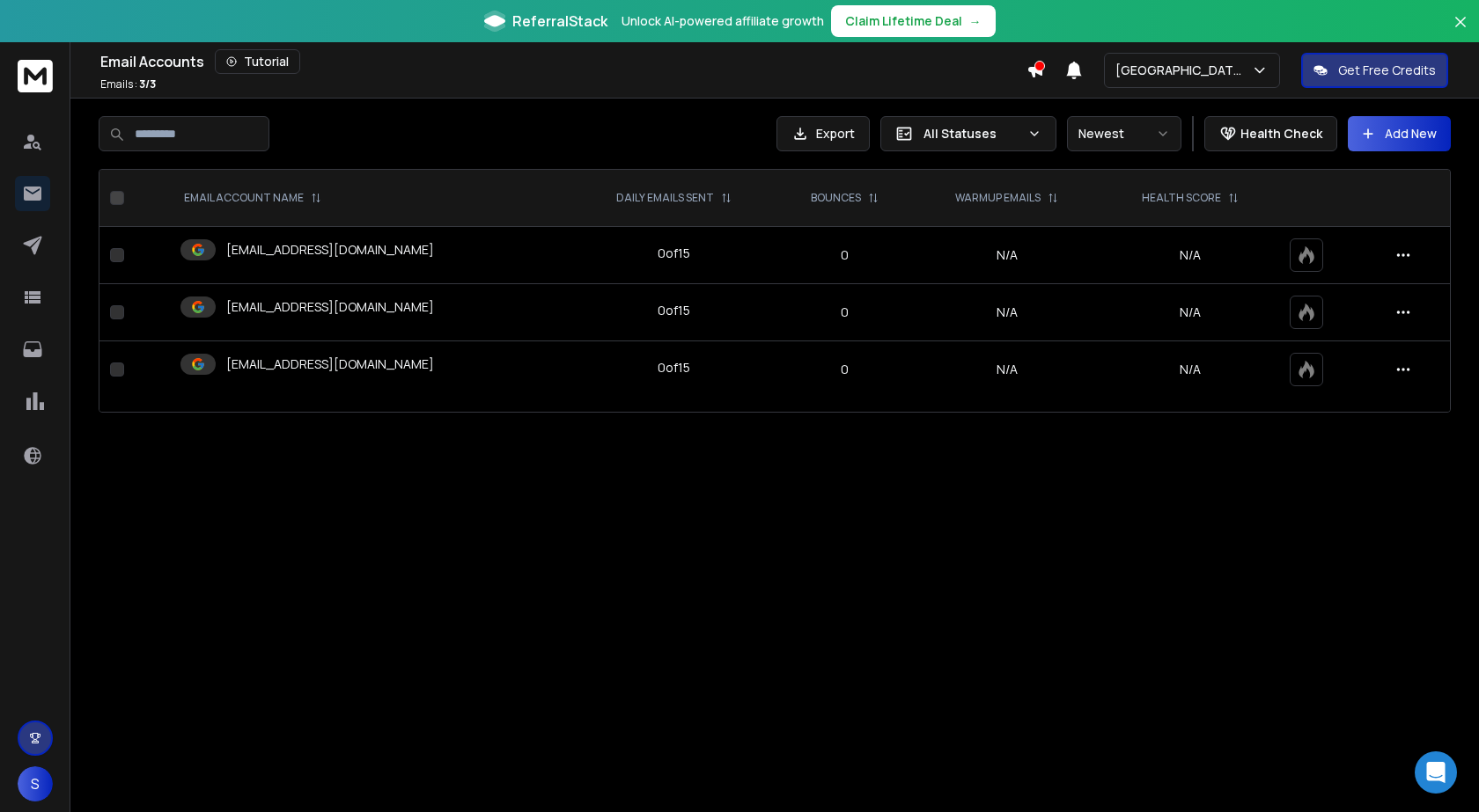
click at [1396, 136] on button "Add New" at bounding box center [1399, 134] width 103 height 35
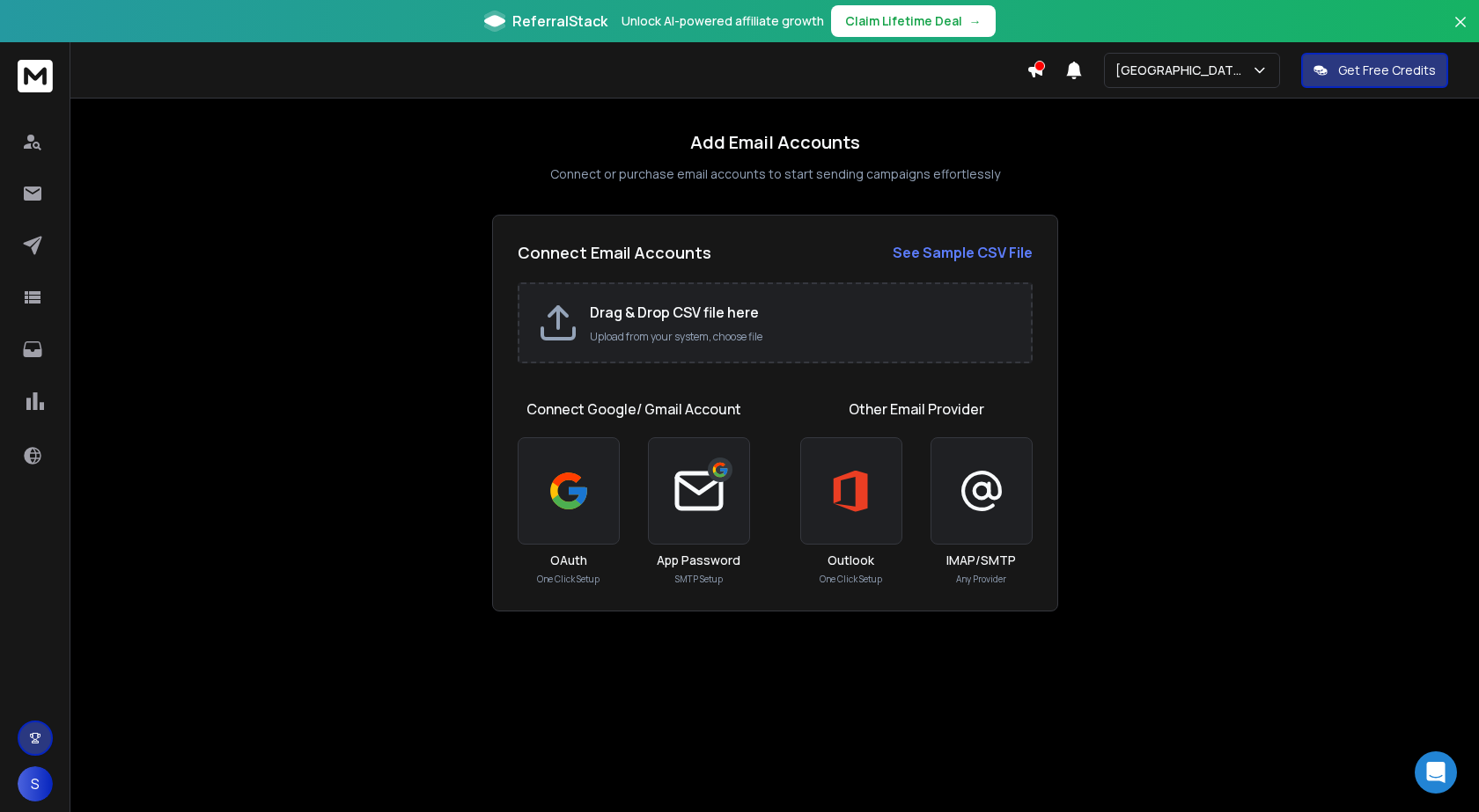
click at [569, 514] on icon at bounding box center [568, 490] width 44 height 53
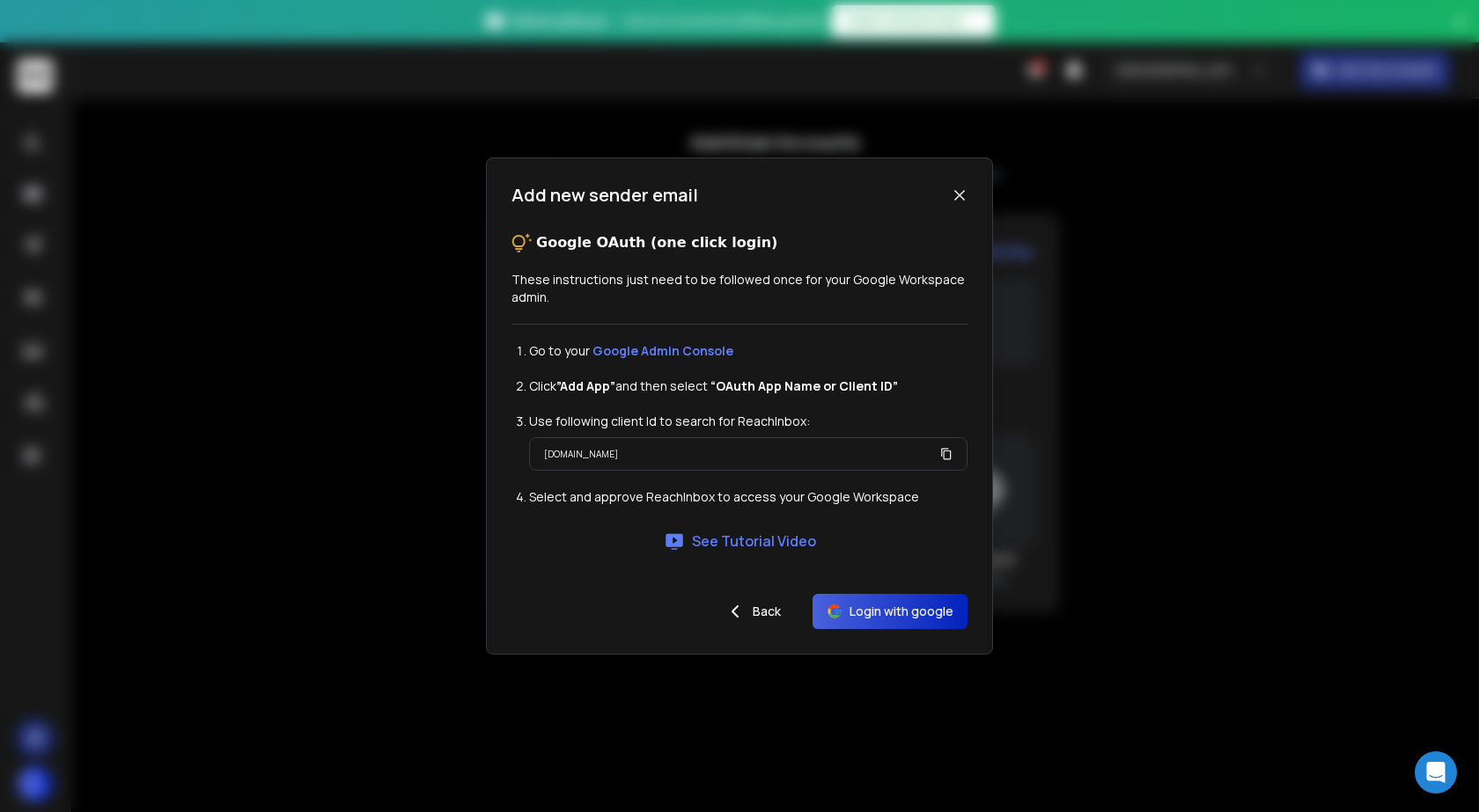
click at [902, 607] on button "Login with google" at bounding box center [890, 611] width 155 height 35
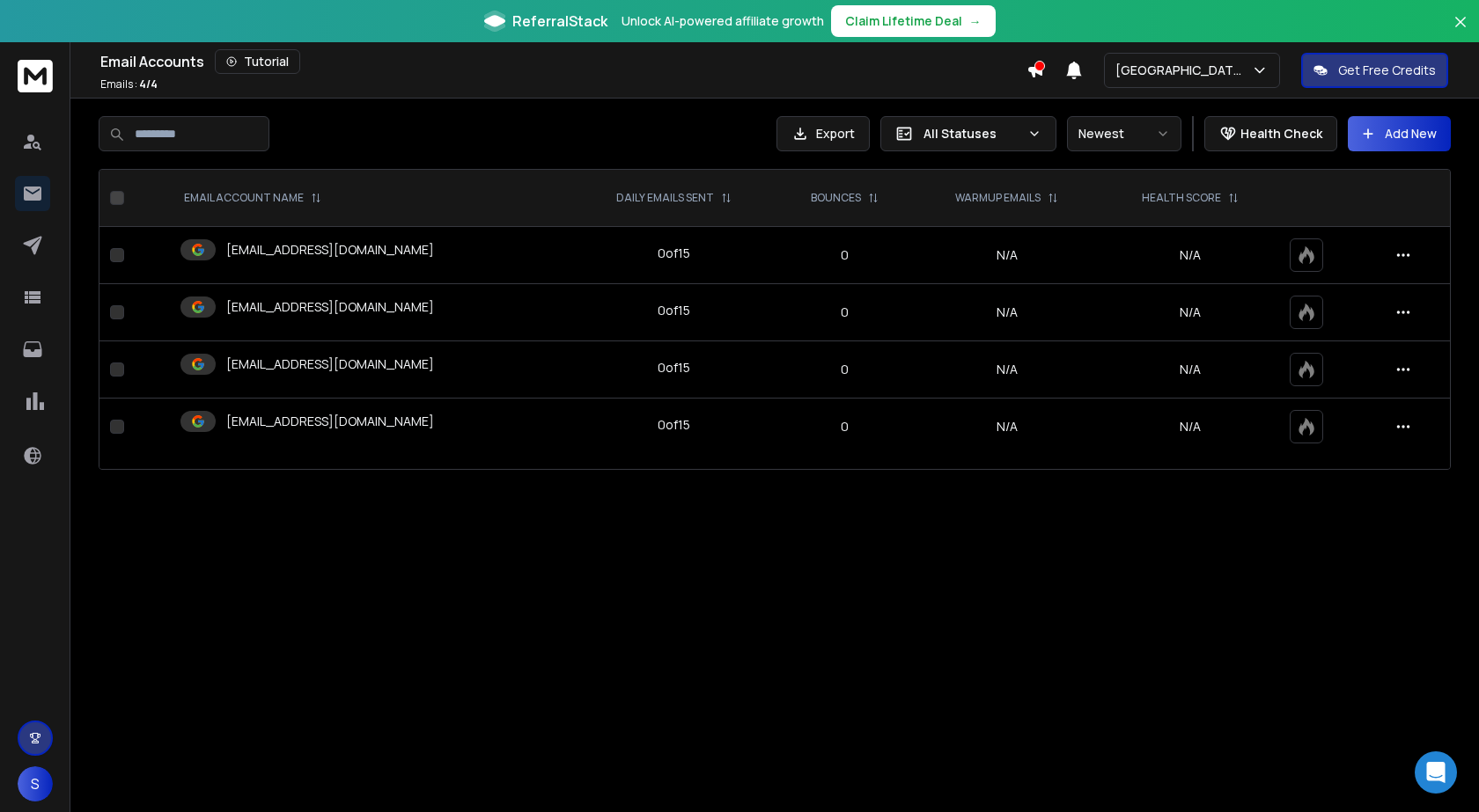
click at [1396, 136] on button "Add New" at bounding box center [1399, 134] width 103 height 35
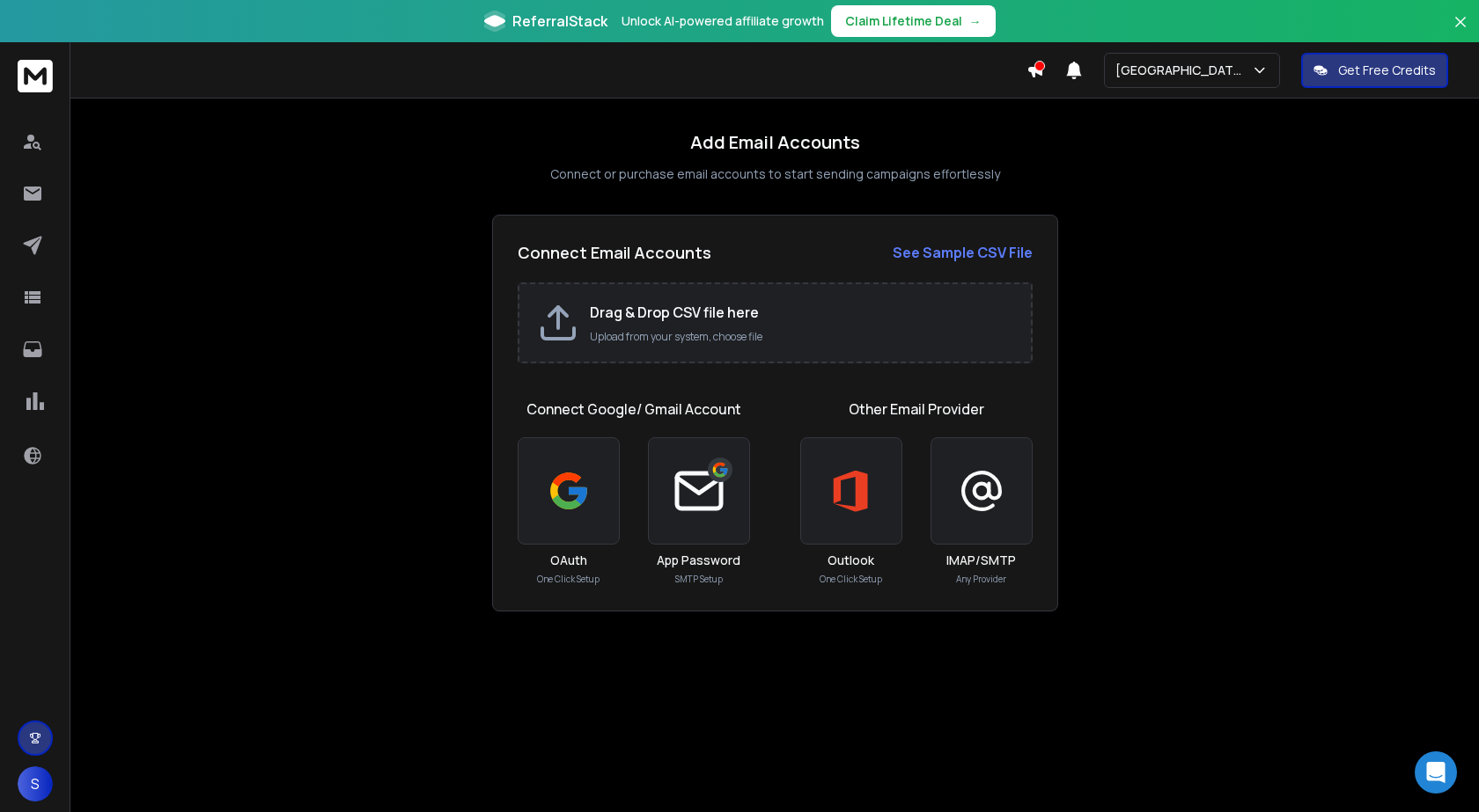
click at [569, 514] on icon at bounding box center [568, 490] width 44 height 53
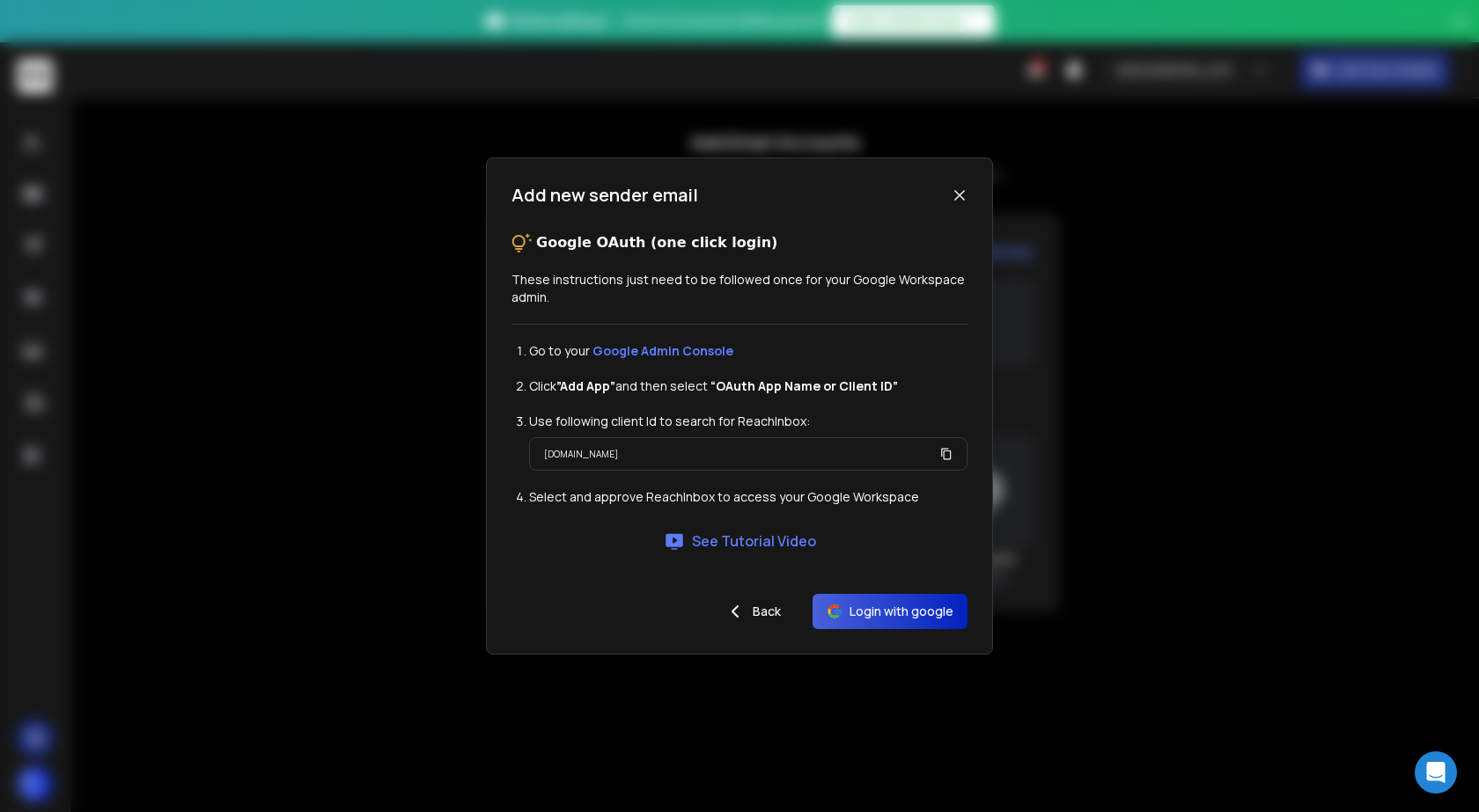
click at [902, 607] on button "Login with google" at bounding box center [890, 611] width 155 height 35
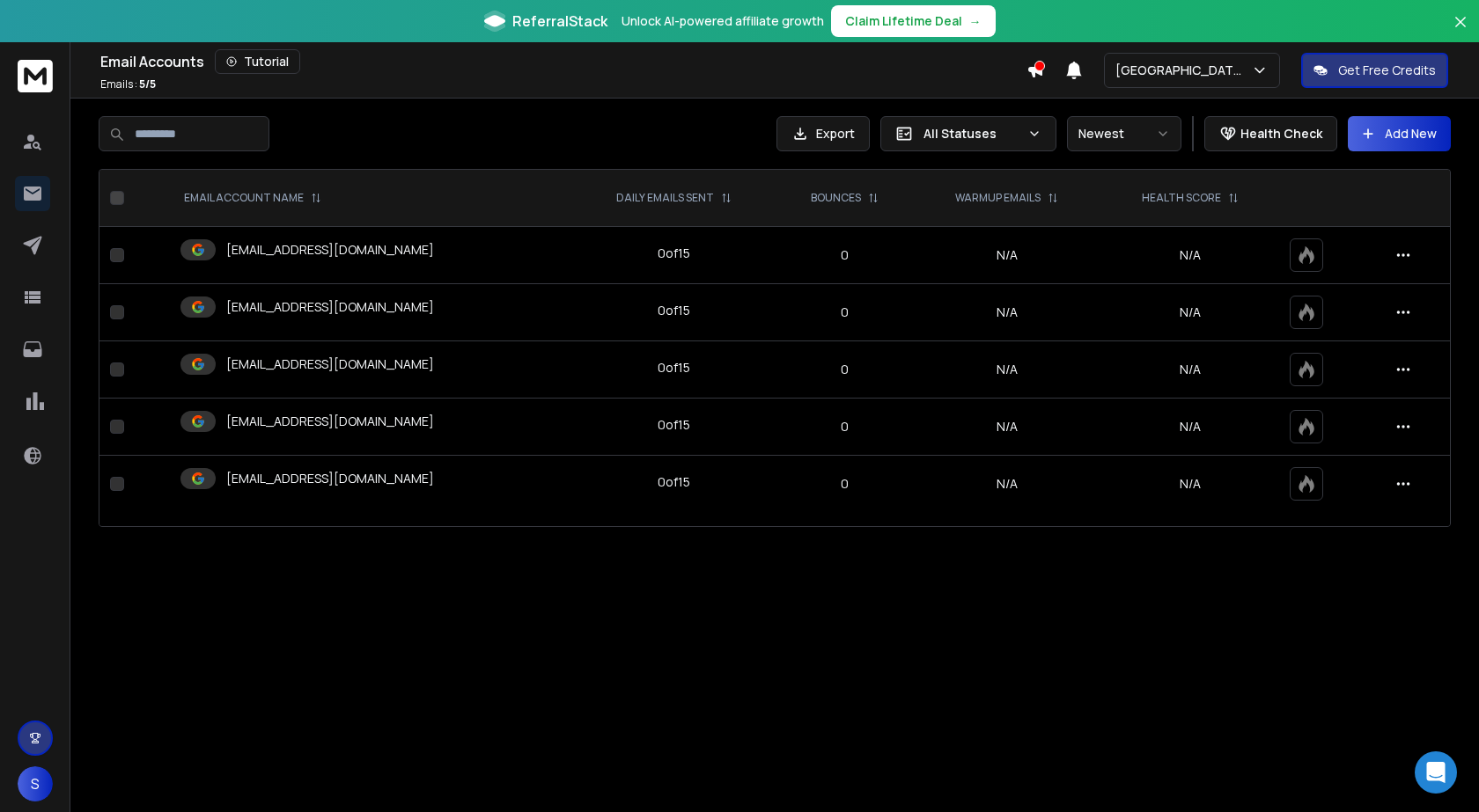
click at [724, 614] on div "ReferralStack Unlock AI-powered affiliate growth Lifetime Deals available! Clai…" at bounding box center [740, 406] width 1479 height 812
click at [1396, 136] on button "Add New" at bounding box center [1399, 134] width 103 height 35
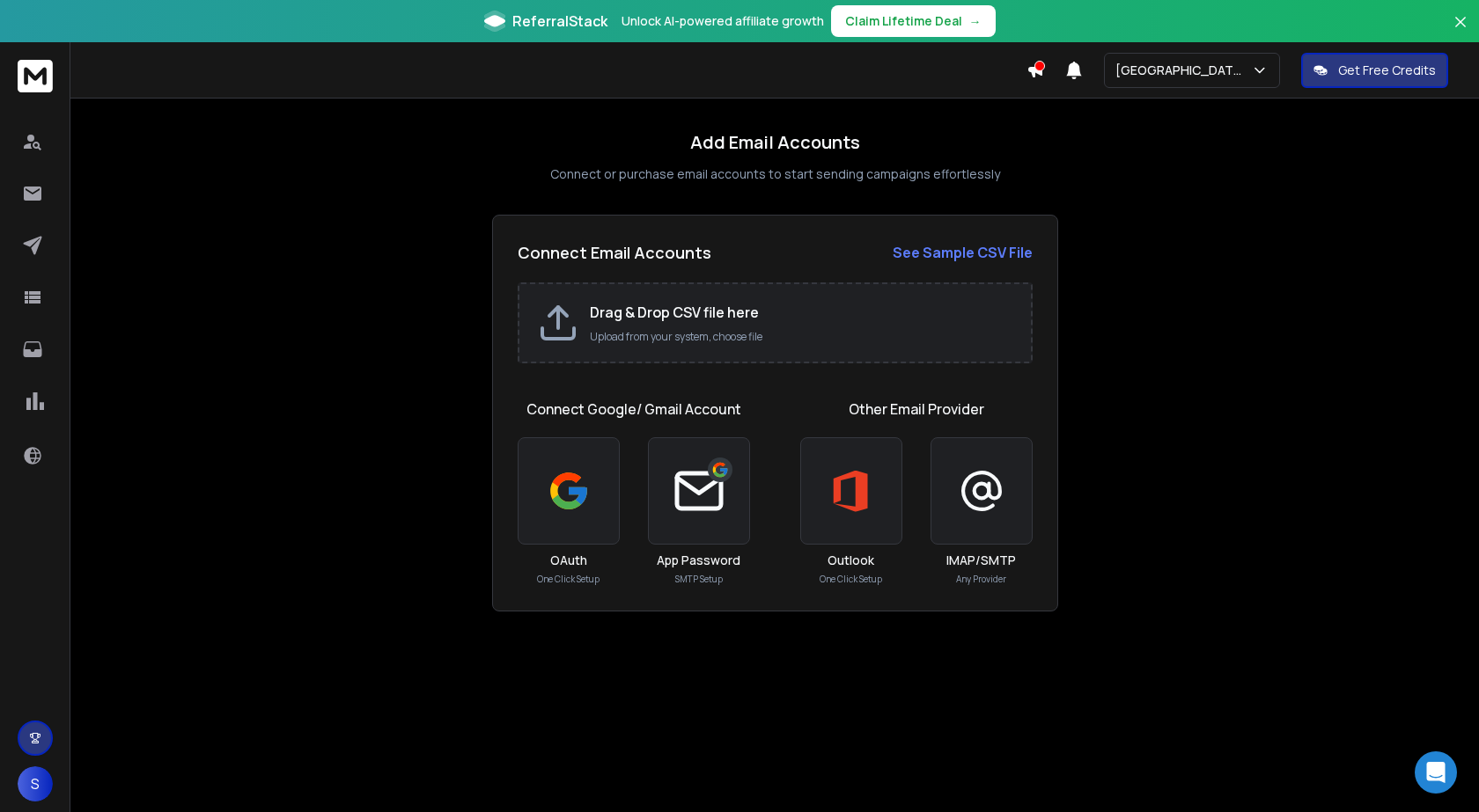
click at [569, 514] on icon at bounding box center [568, 490] width 44 height 53
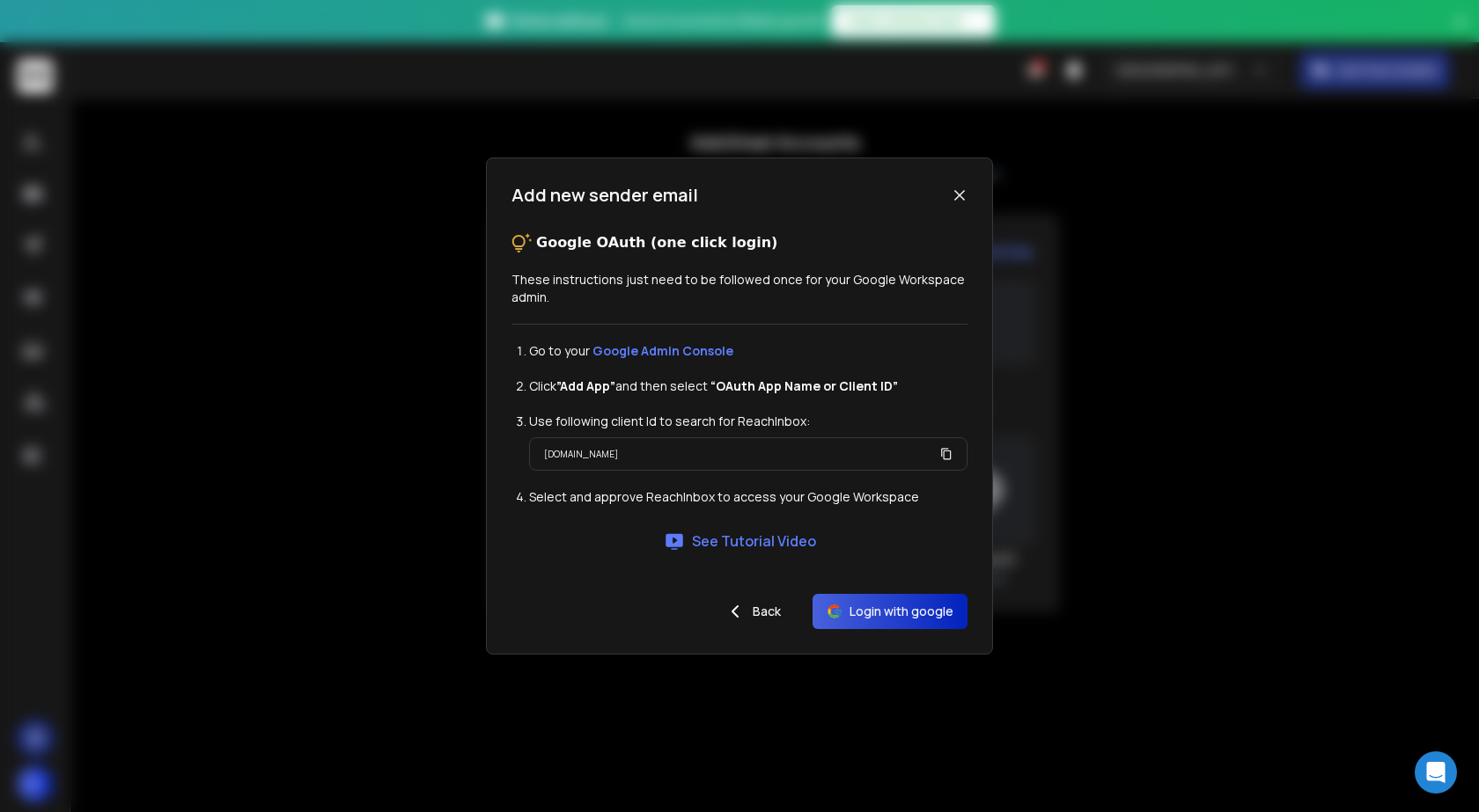
click at [902, 607] on button "Login with google" at bounding box center [890, 611] width 155 height 35
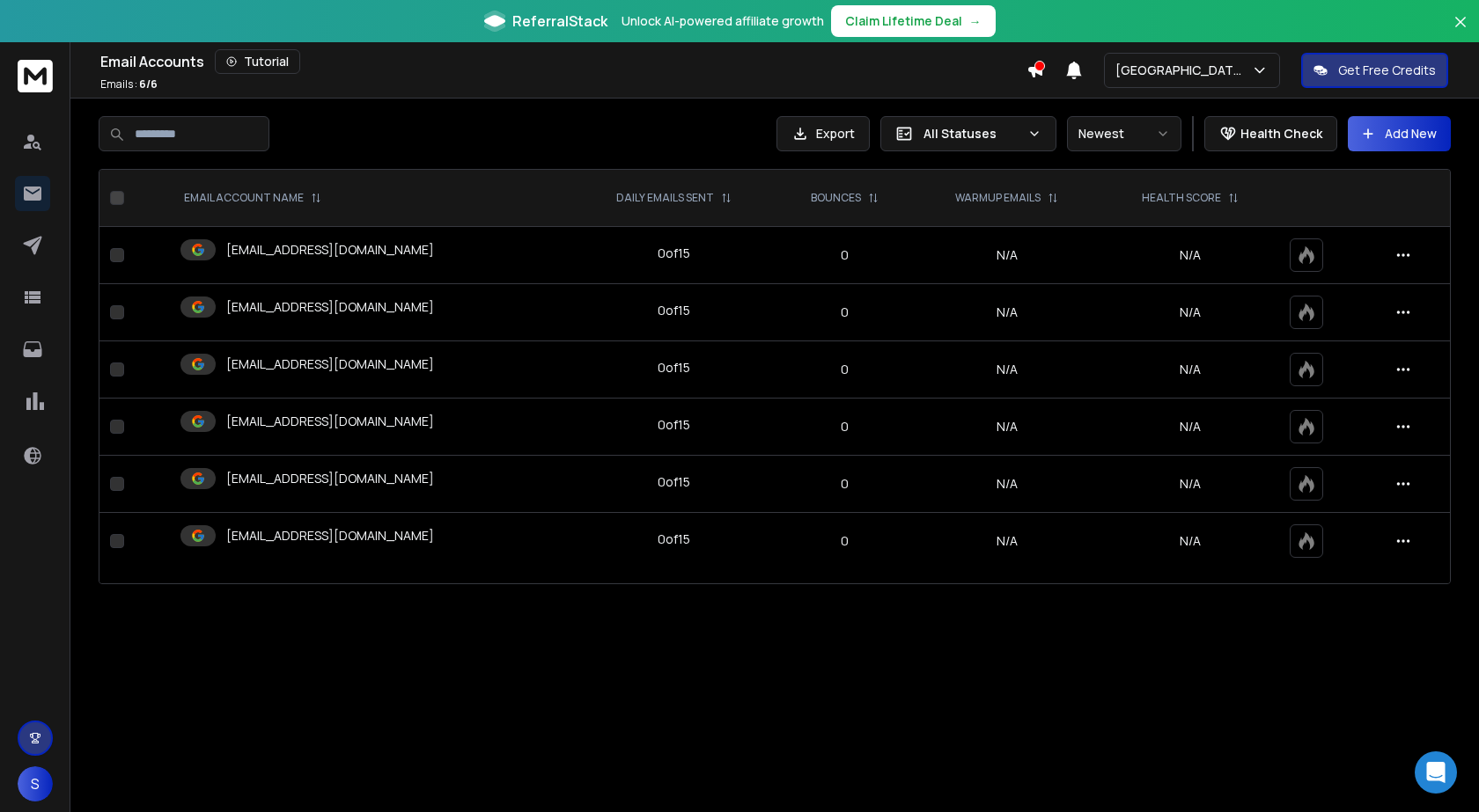
click at [1396, 136] on button "Add New" at bounding box center [1399, 134] width 103 height 35
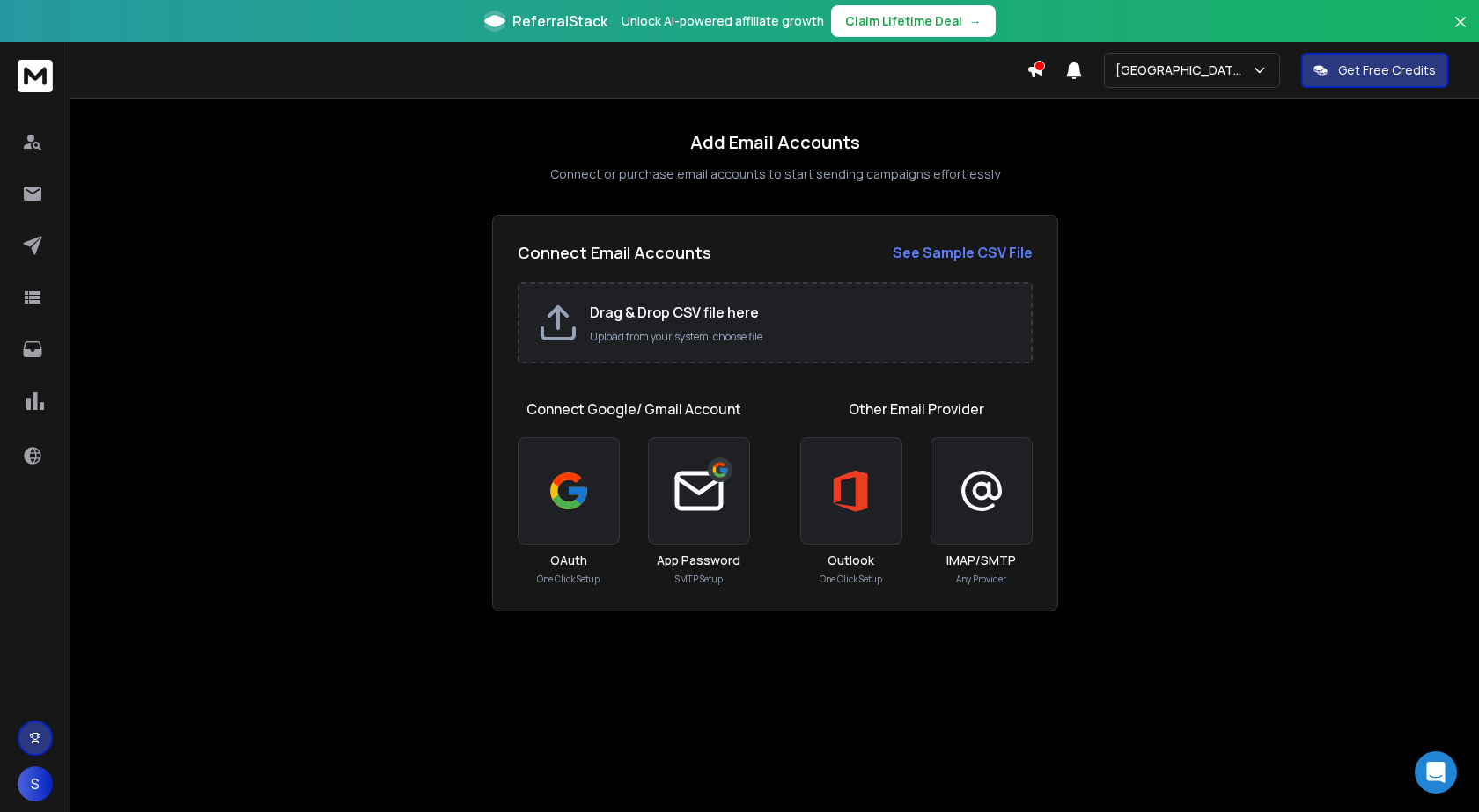
click at [569, 514] on icon at bounding box center [568, 490] width 44 height 53
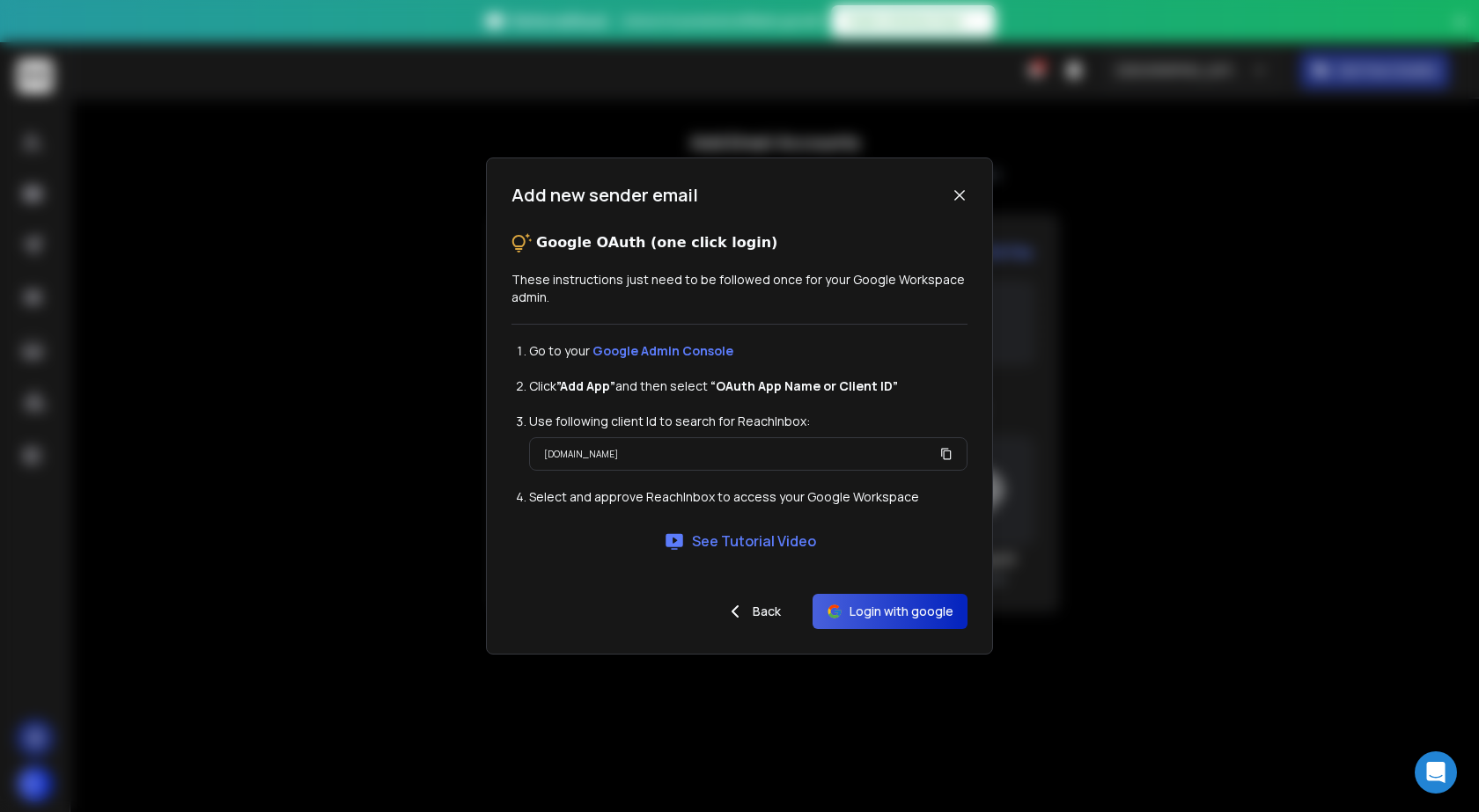
click at [902, 607] on button "Login with google" at bounding box center [890, 611] width 155 height 35
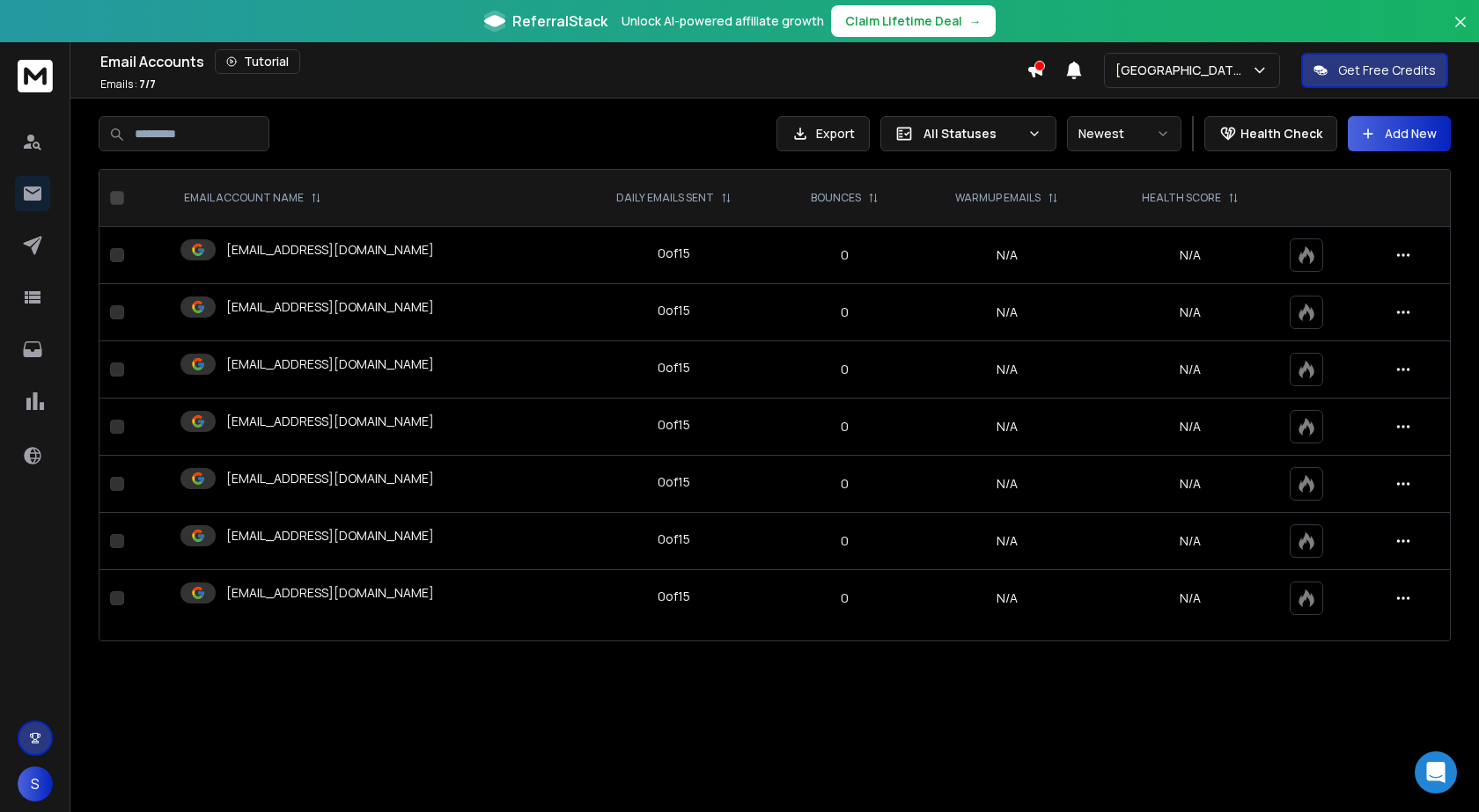
click at [1396, 136] on button "Add New" at bounding box center [1399, 134] width 103 height 35
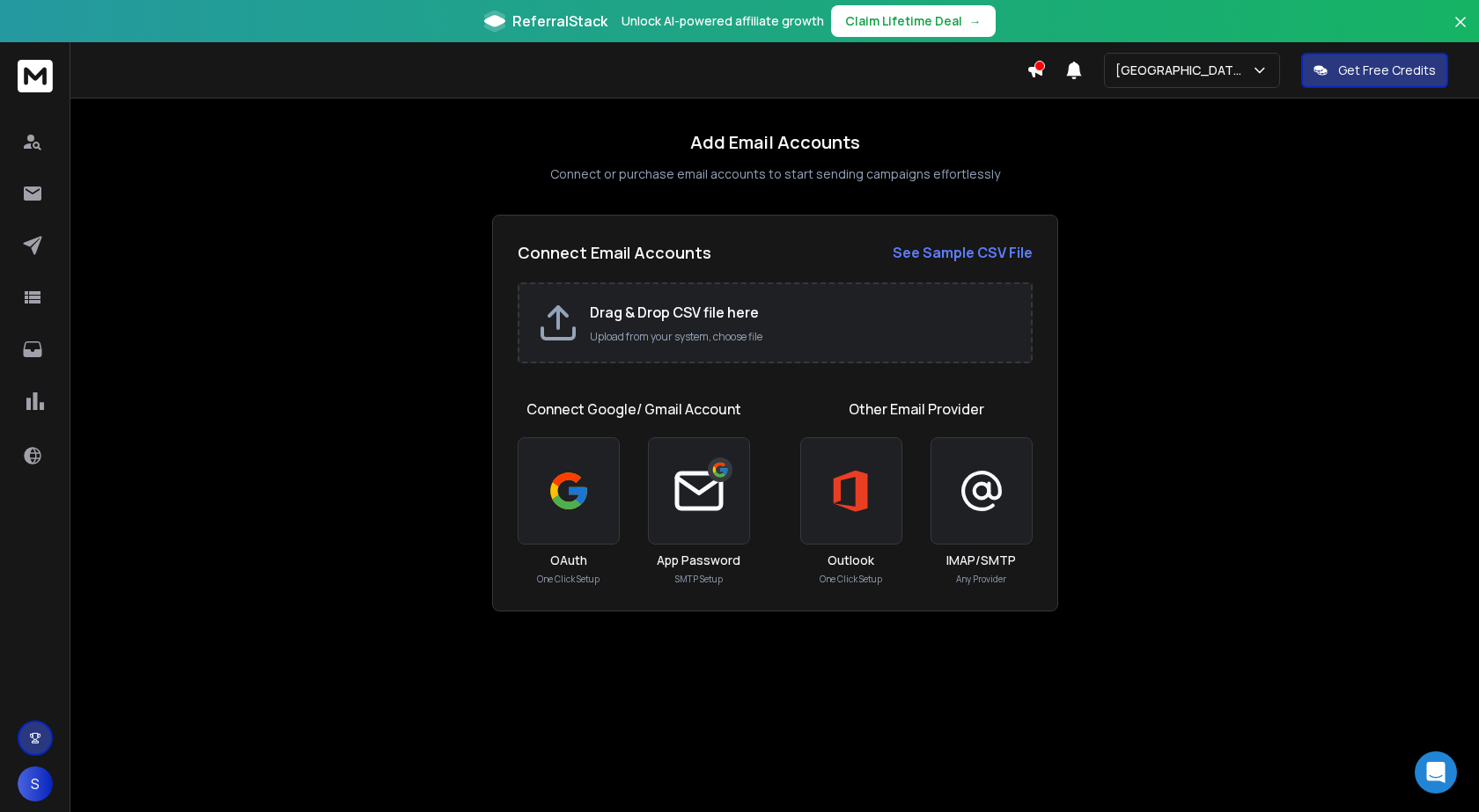
click at [569, 514] on icon at bounding box center [568, 490] width 44 height 53
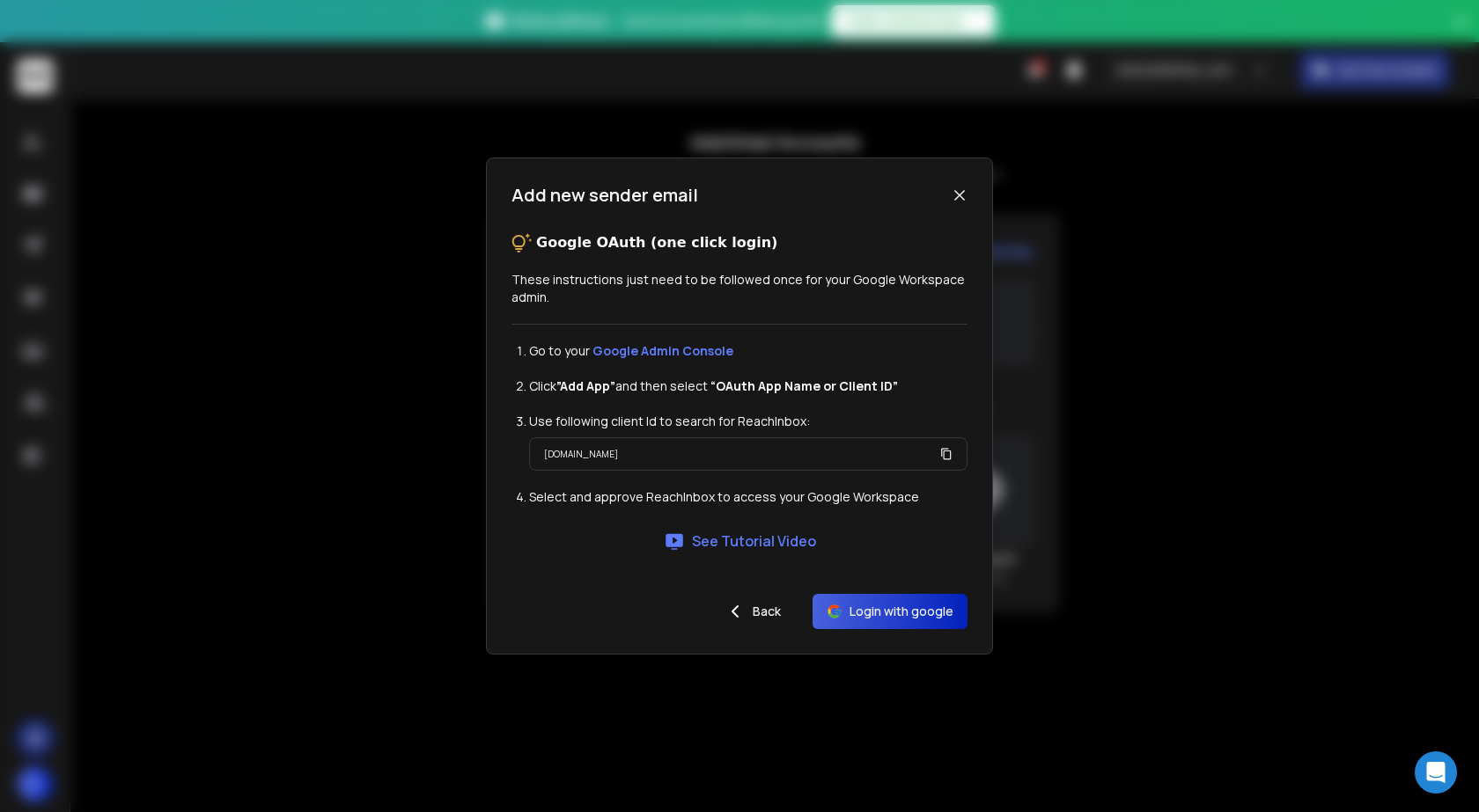
click at [902, 607] on button "Login with google" at bounding box center [890, 611] width 155 height 35
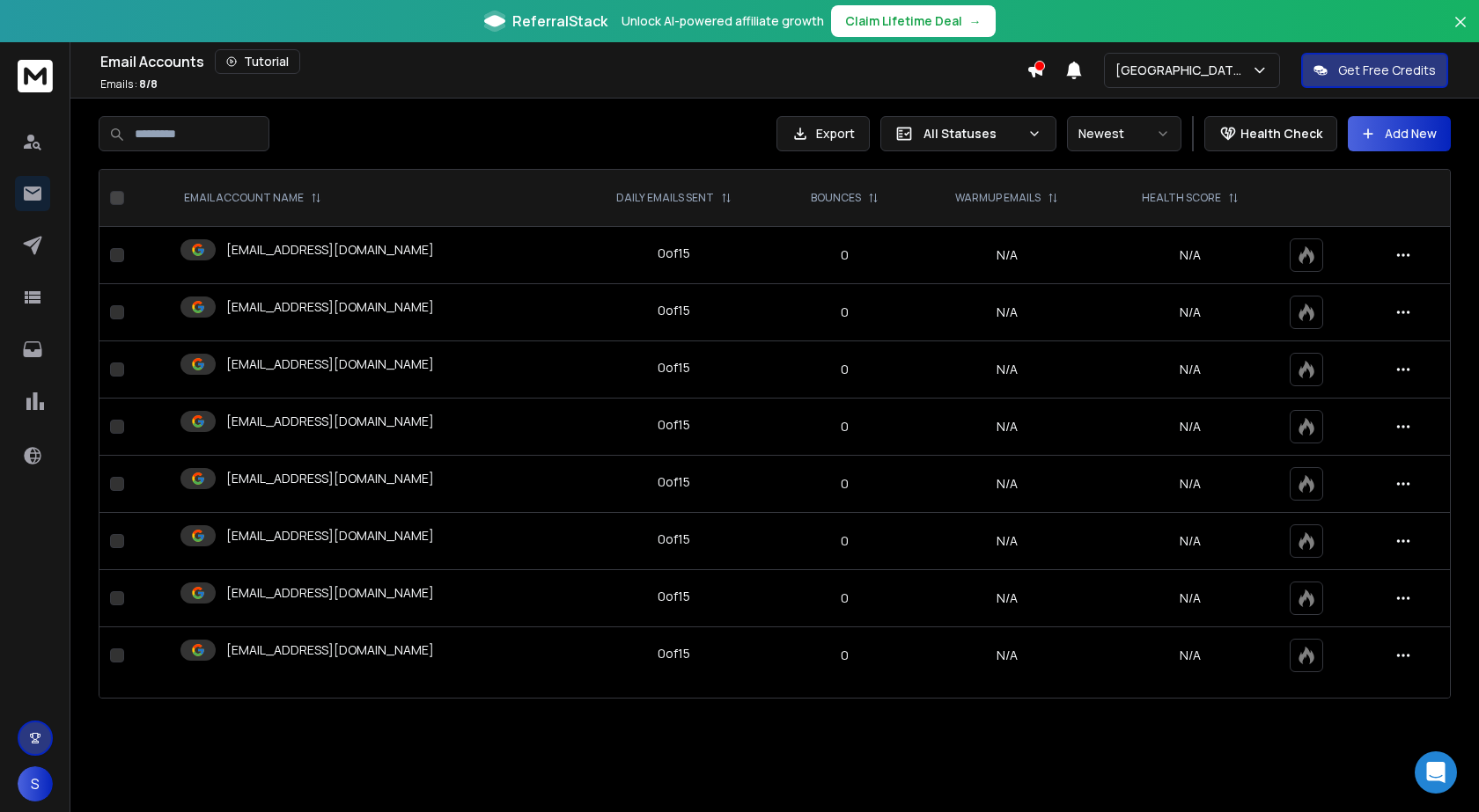
click at [1396, 136] on button "Add New" at bounding box center [1399, 134] width 103 height 35
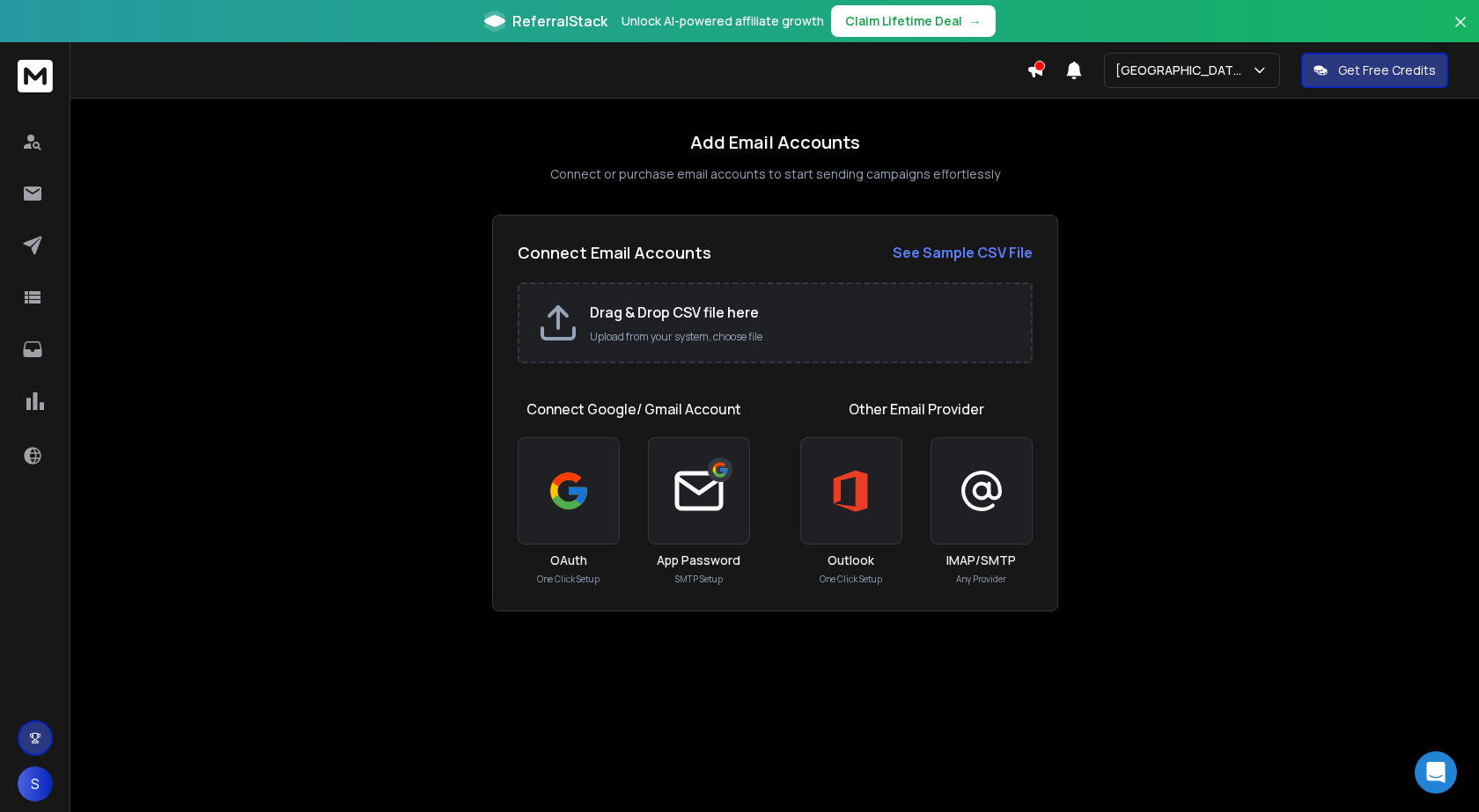
click at [569, 514] on icon at bounding box center [568, 490] width 44 height 53
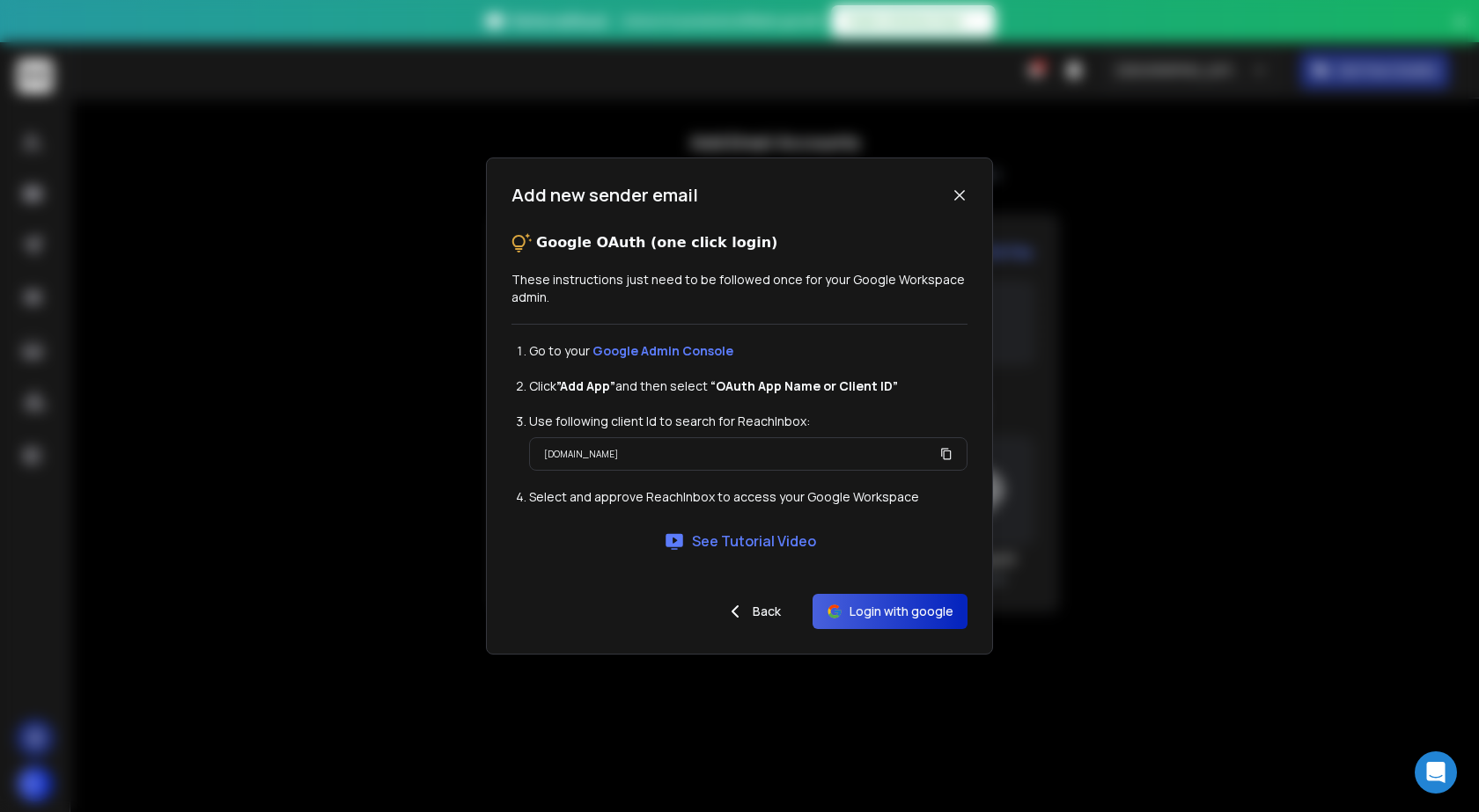
click at [902, 607] on button "Login with google" at bounding box center [890, 611] width 155 height 35
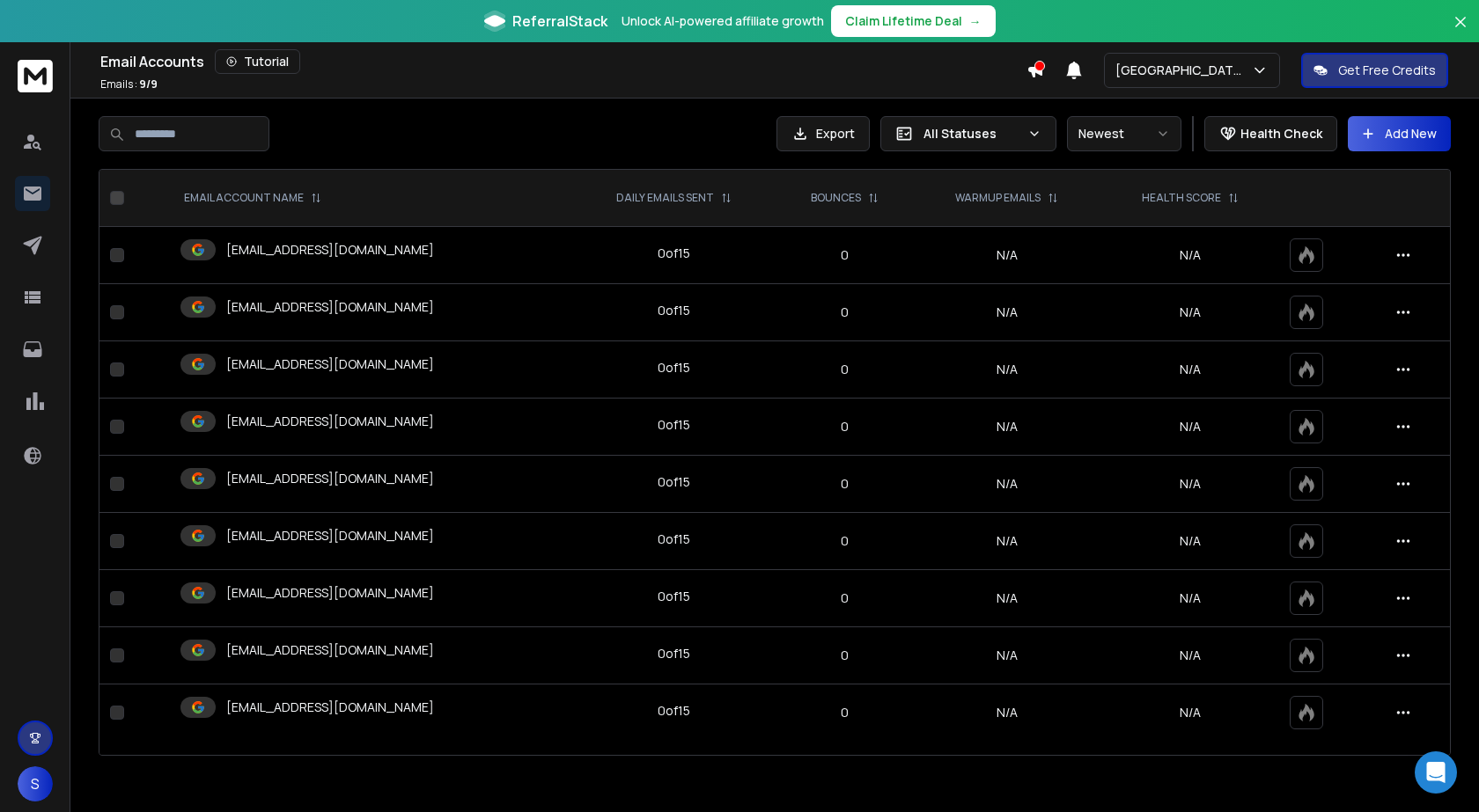
click at [1396, 136] on button "Add New" at bounding box center [1399, 134] width 103 height 35
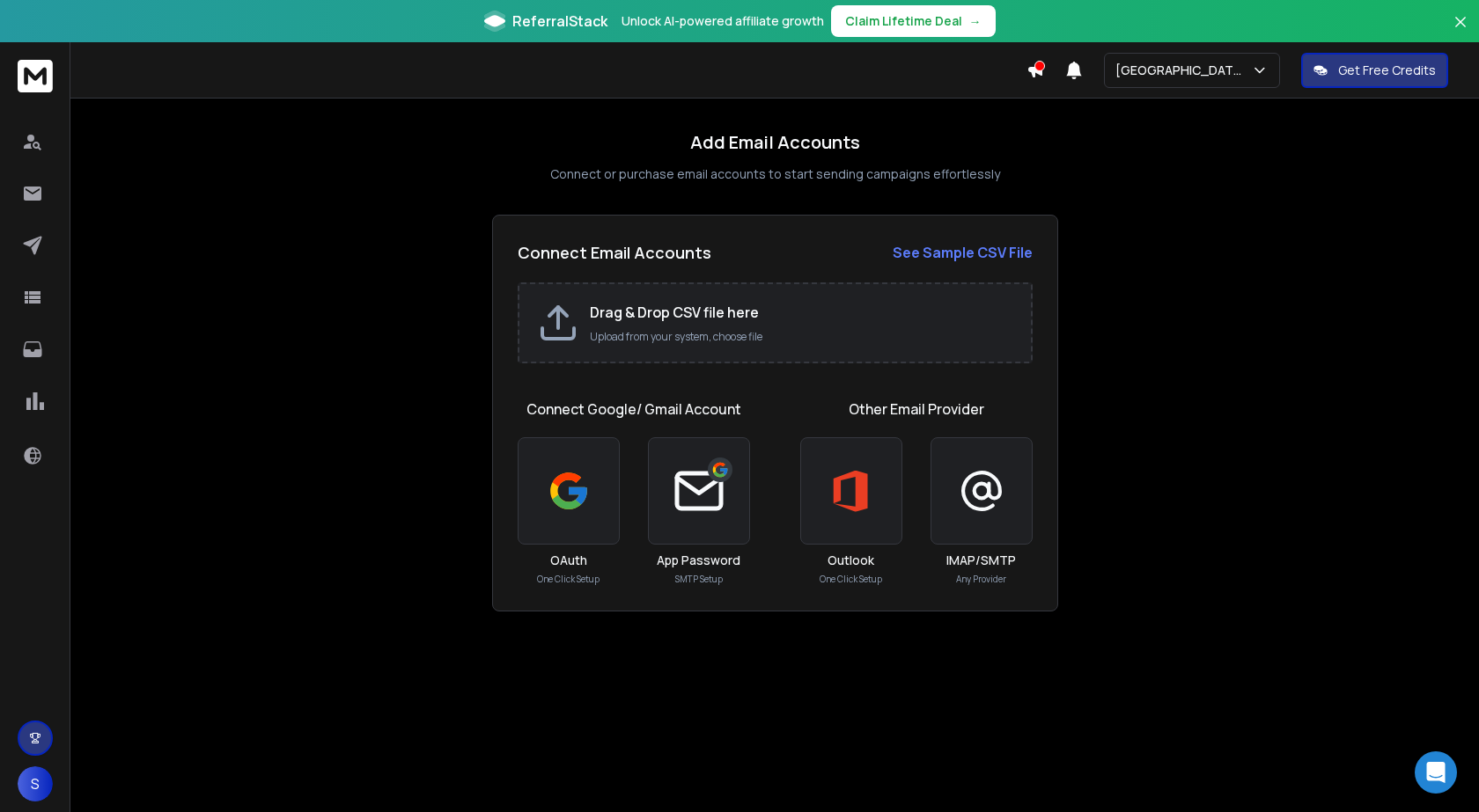
click at [569, 514] on icon at bounding box center [568, 490] width 44 height 53
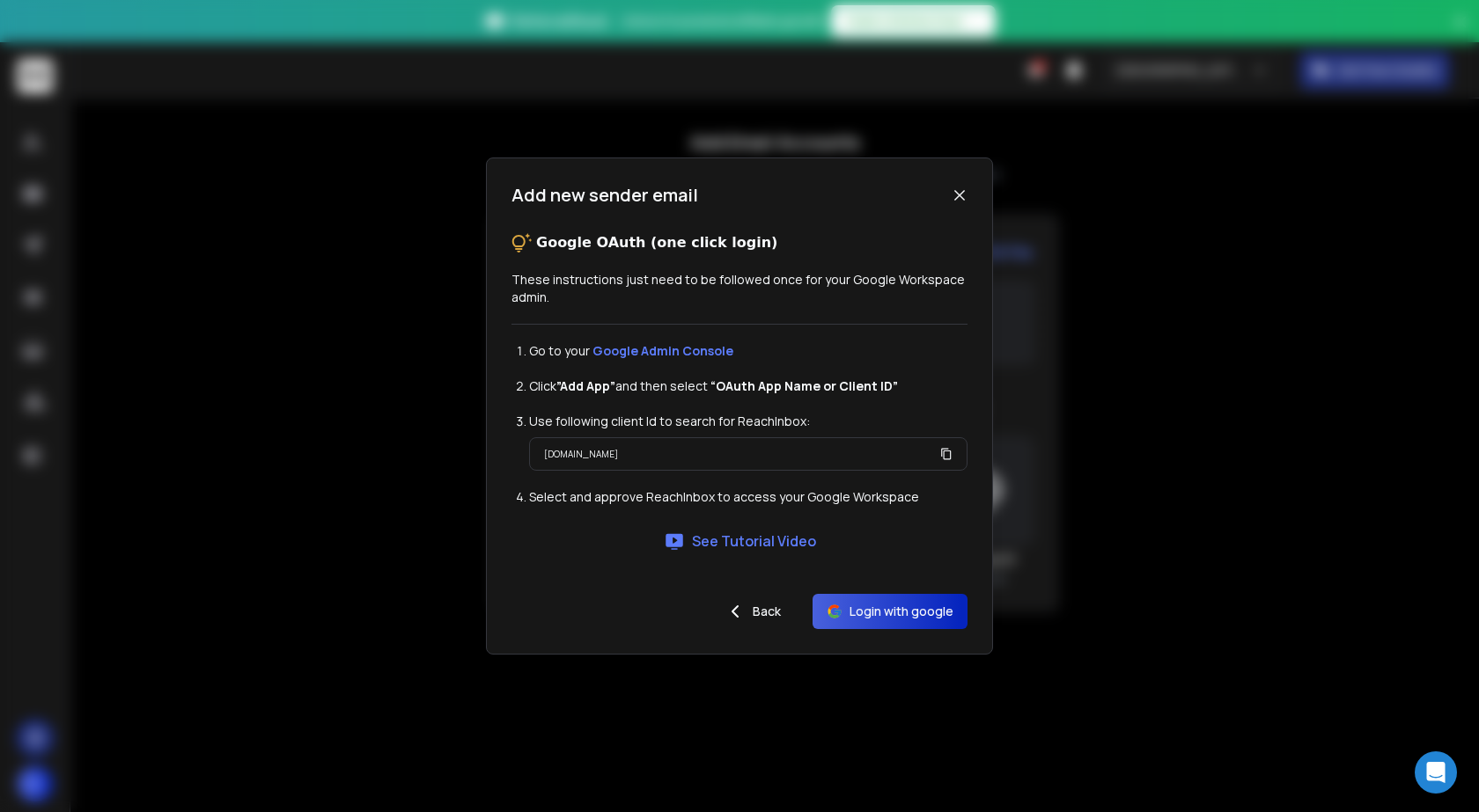
click at [902, 607] on button "Login with google" at bounding box center [890, 611] width 155 height 35
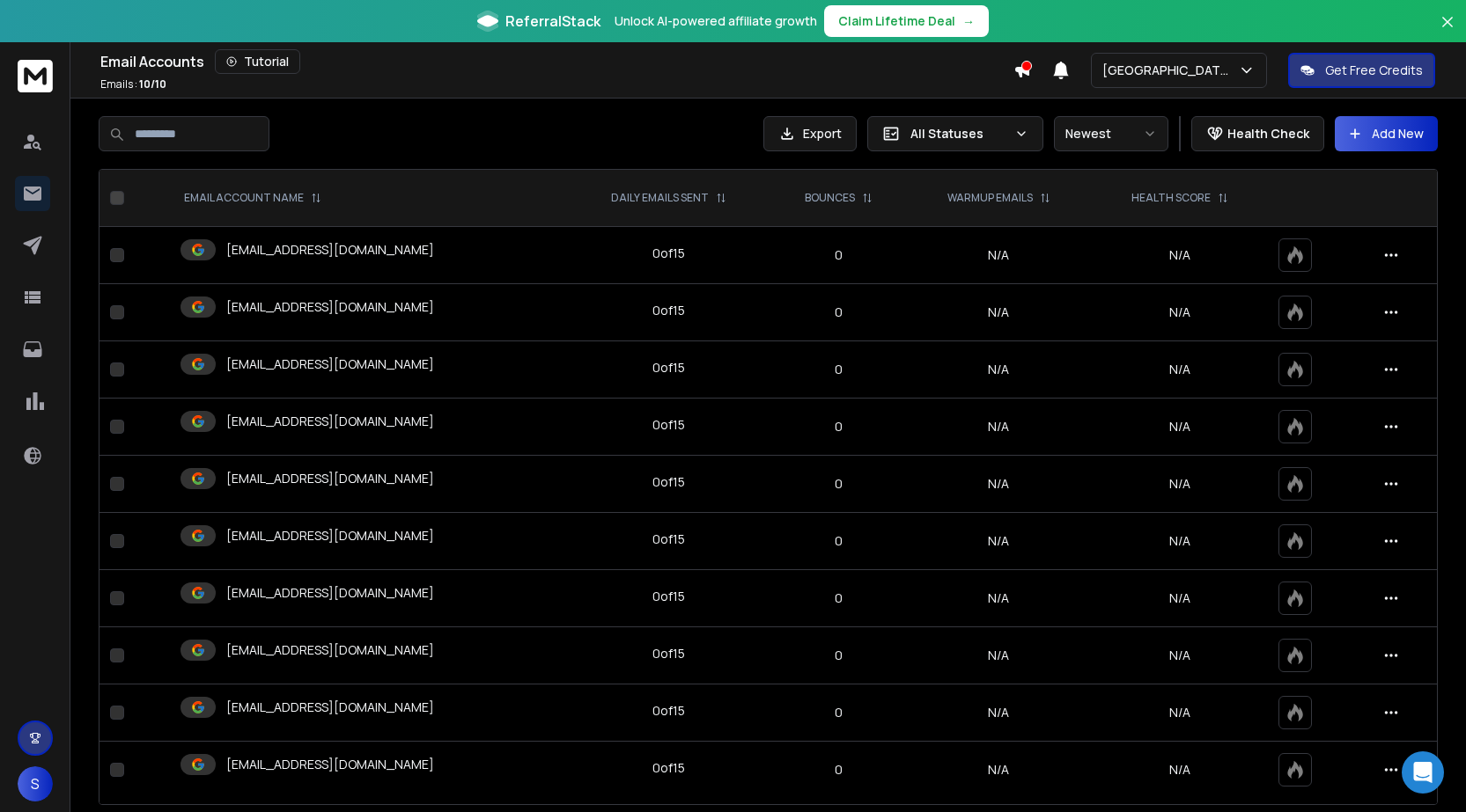
click at [1396, 136] on button "Add New" at bounding box center [1387, 134] width 103 height 35
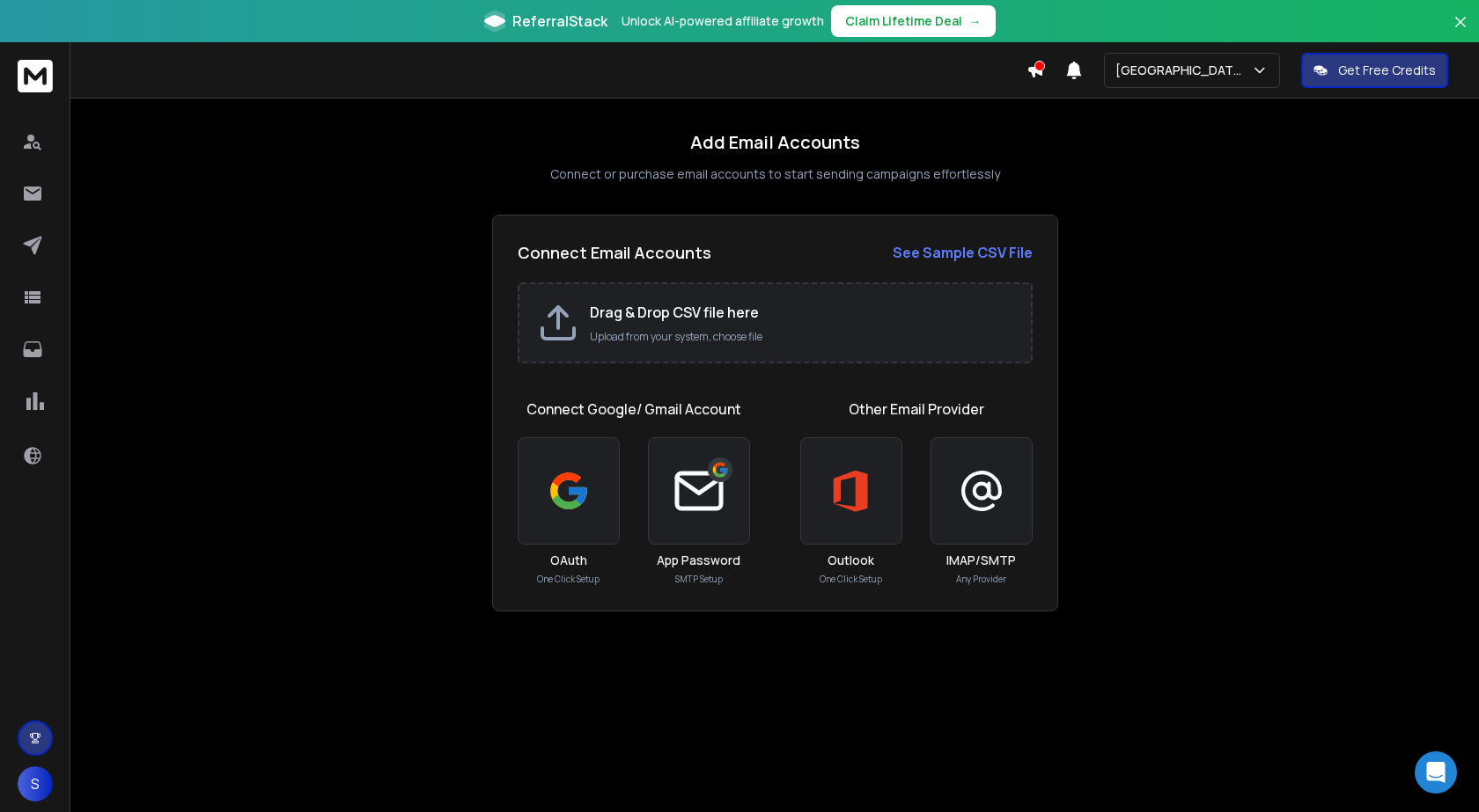
click at [569, 514] on icon at bounding box center [568, 490] width 44 height 53
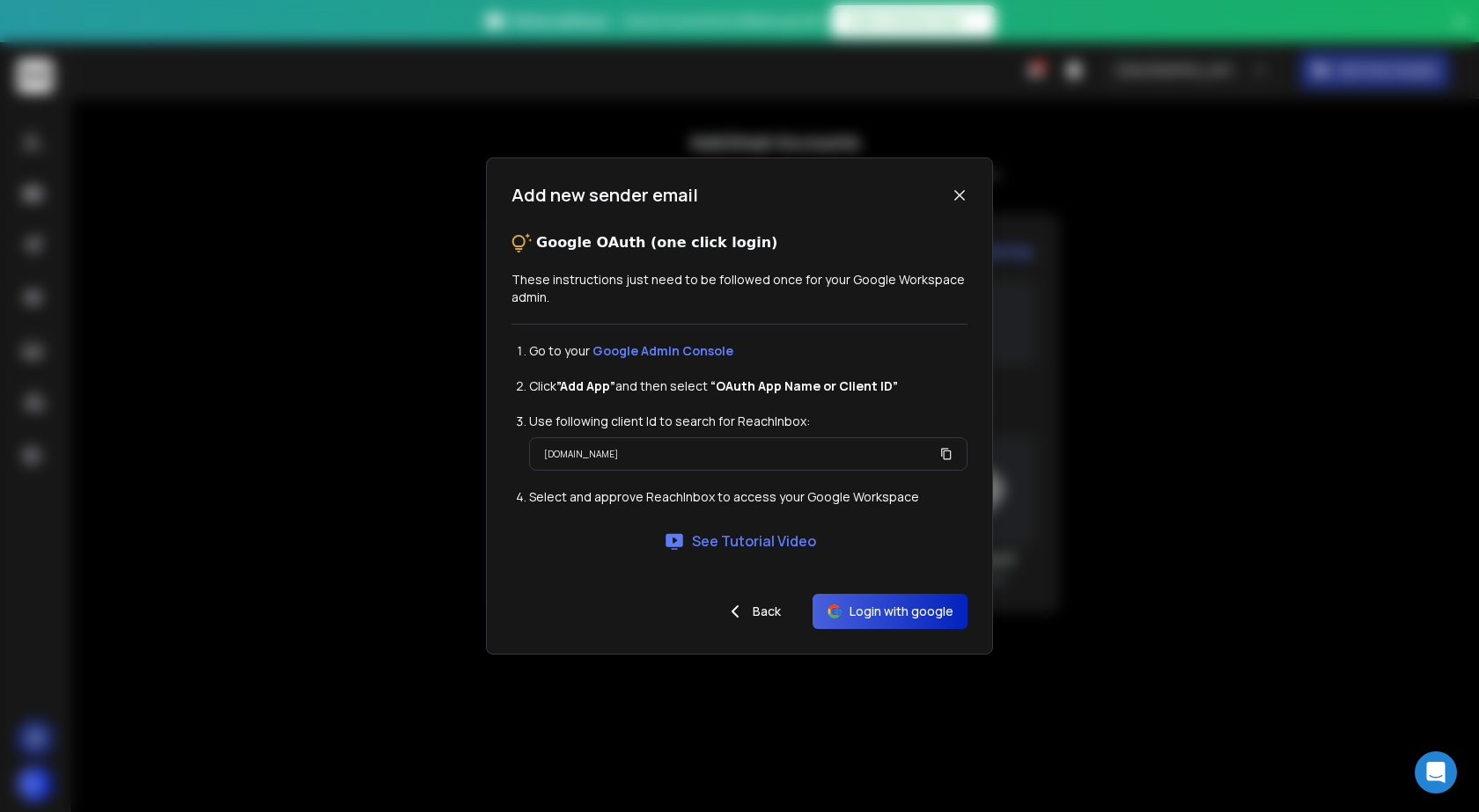
click at [902, 607] on button "Login with google" at bounding box center [890, 611] width 155 height 35
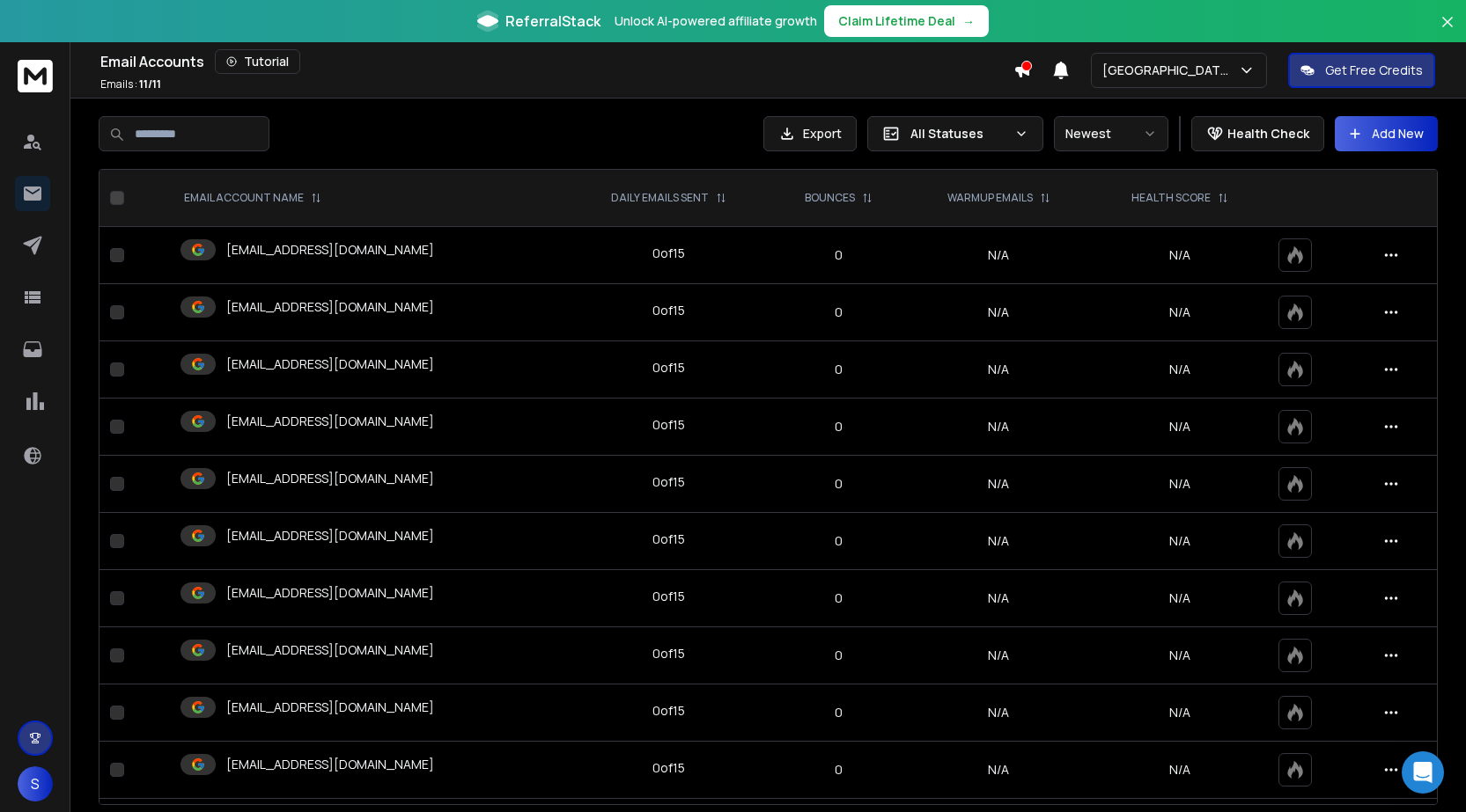
click at [1396, 136] on button "Add New" at bounding box center [1387, 134] width 103 height 35
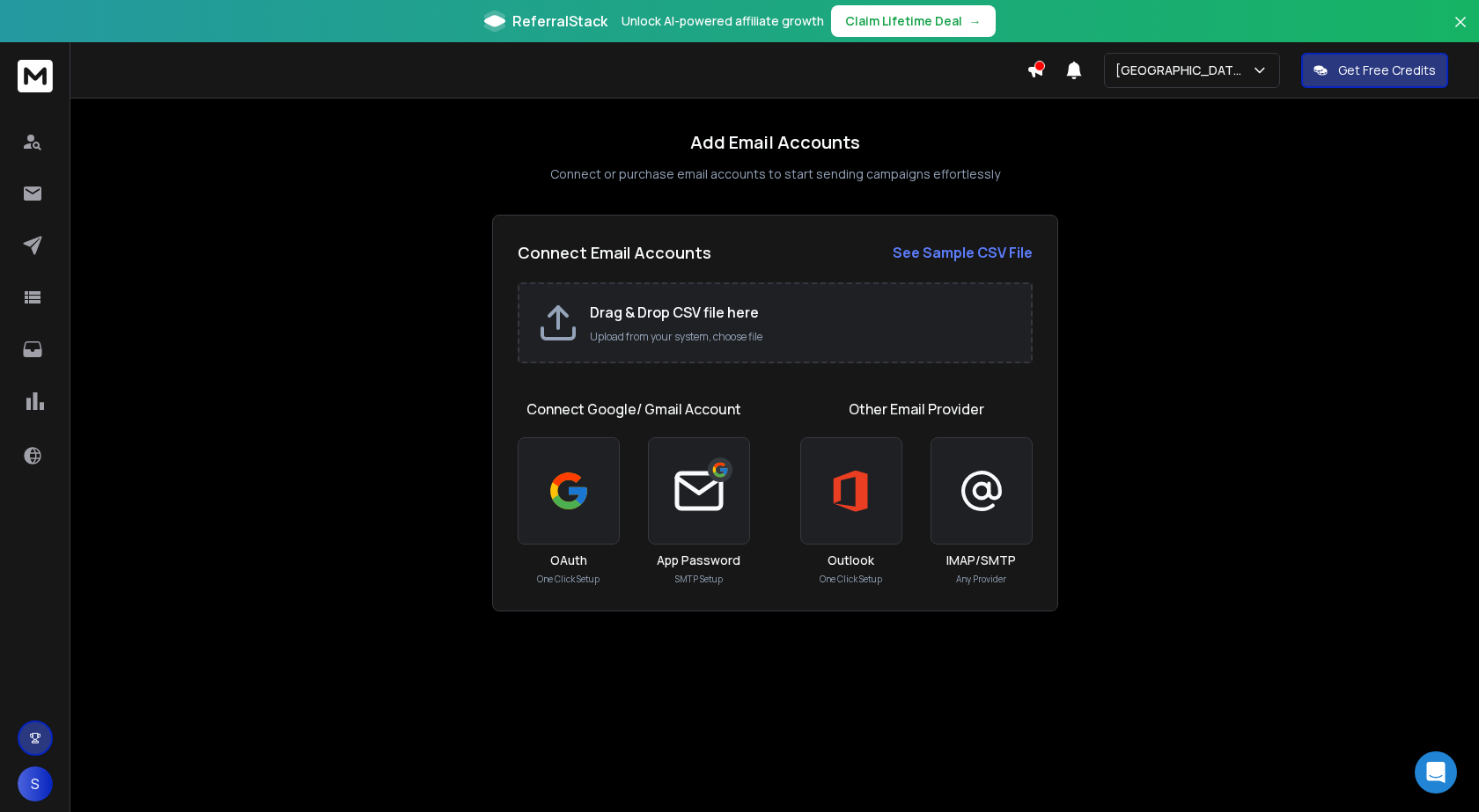
click at [569, 514] on icon at bounding box center [568, 490] width 44 height 53
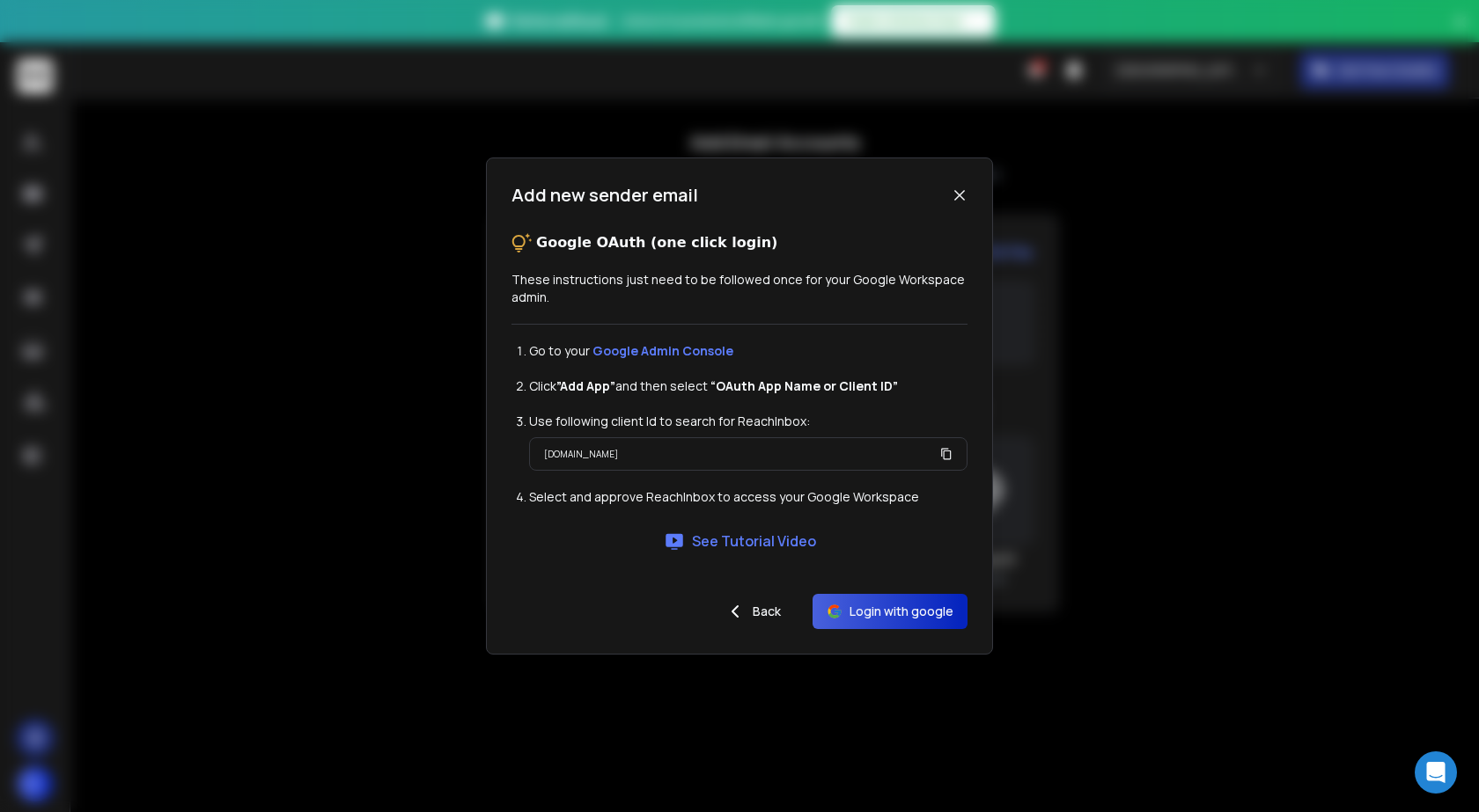
click at [902, 607] on button "Login with google" at bounding box center [890, 611] width 155 height 35
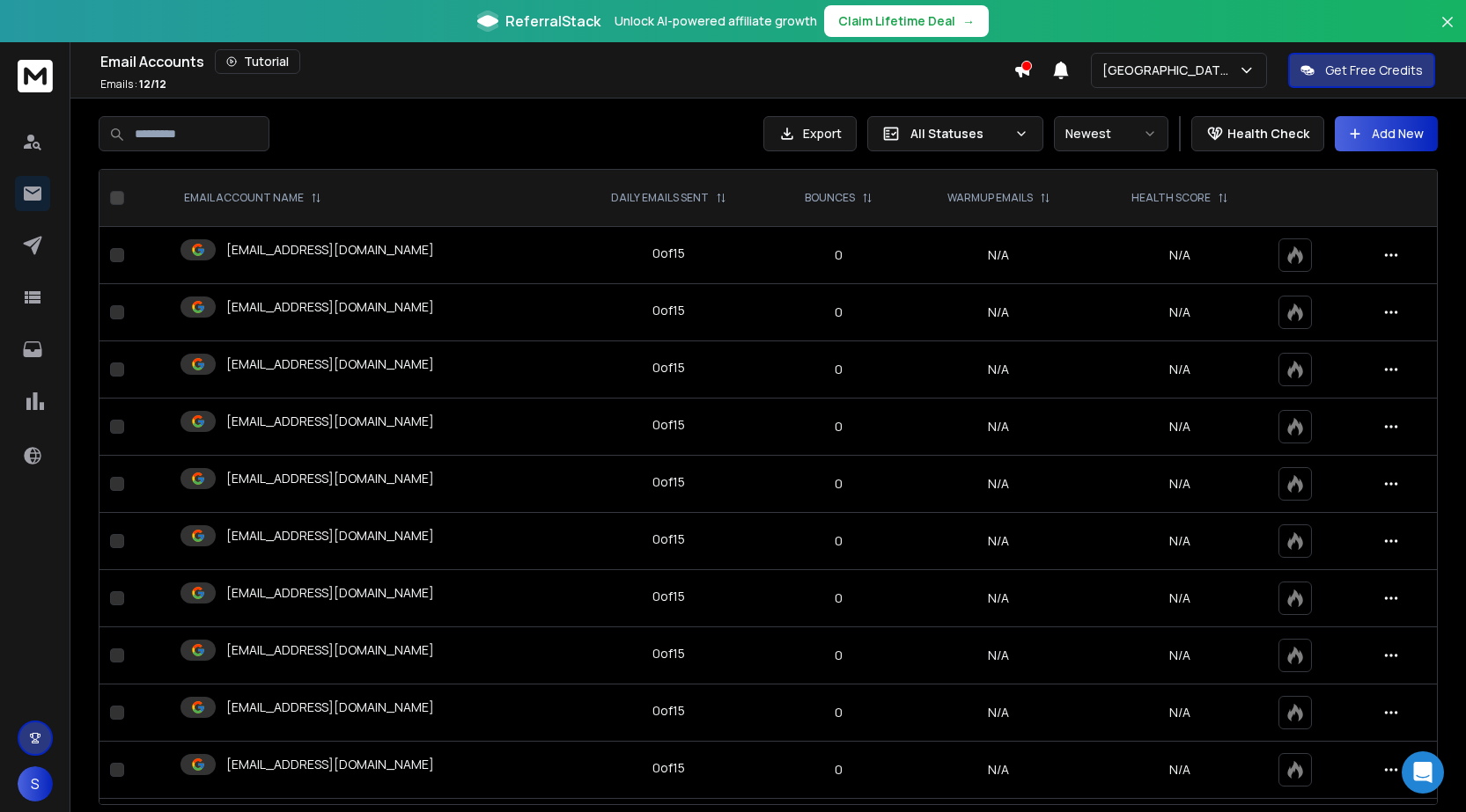
click at [195, 129] on input at bounding box center [183, 134] width 171 height 35
paste input "**********"
type input "**********"
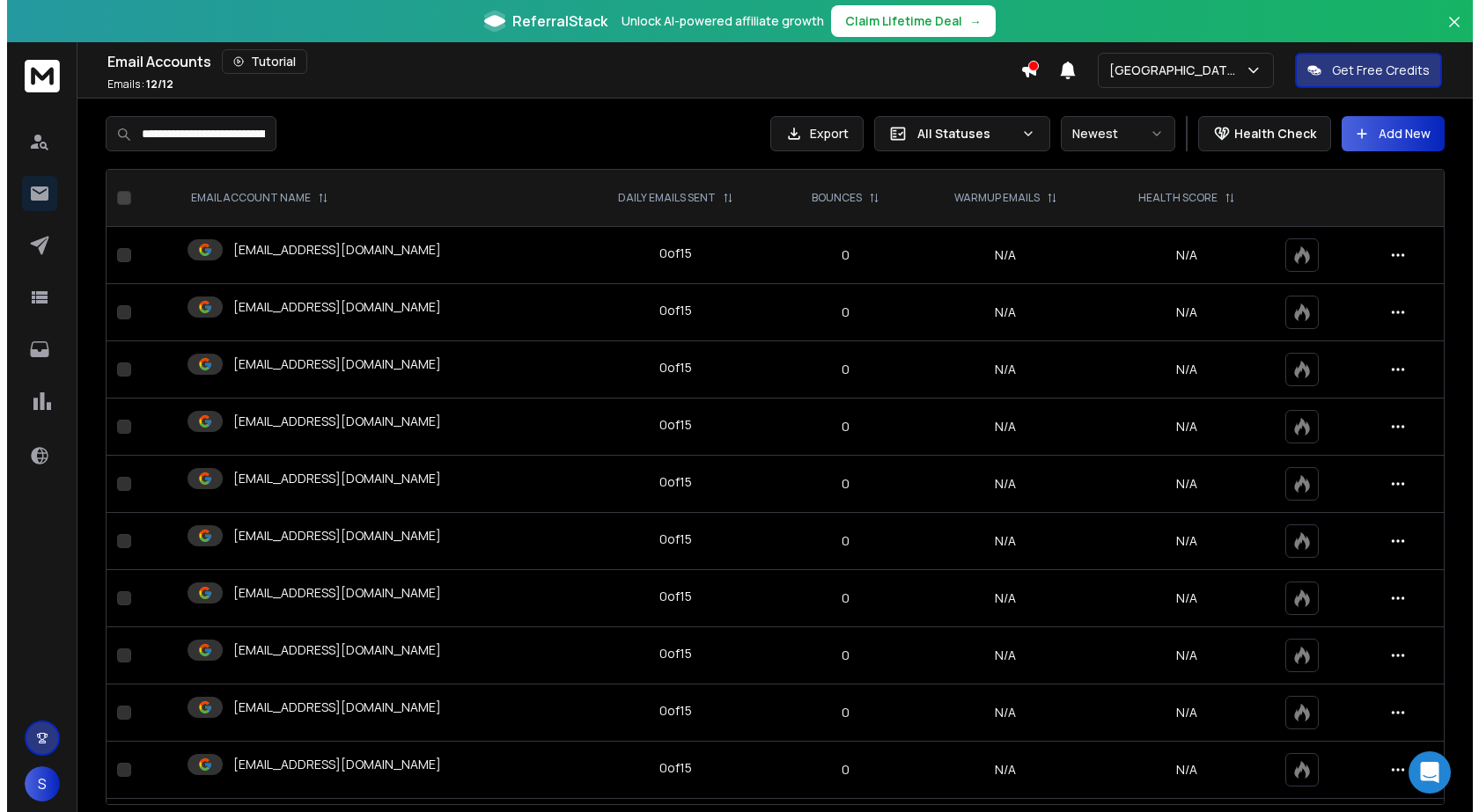
scroll to position [0, 59]
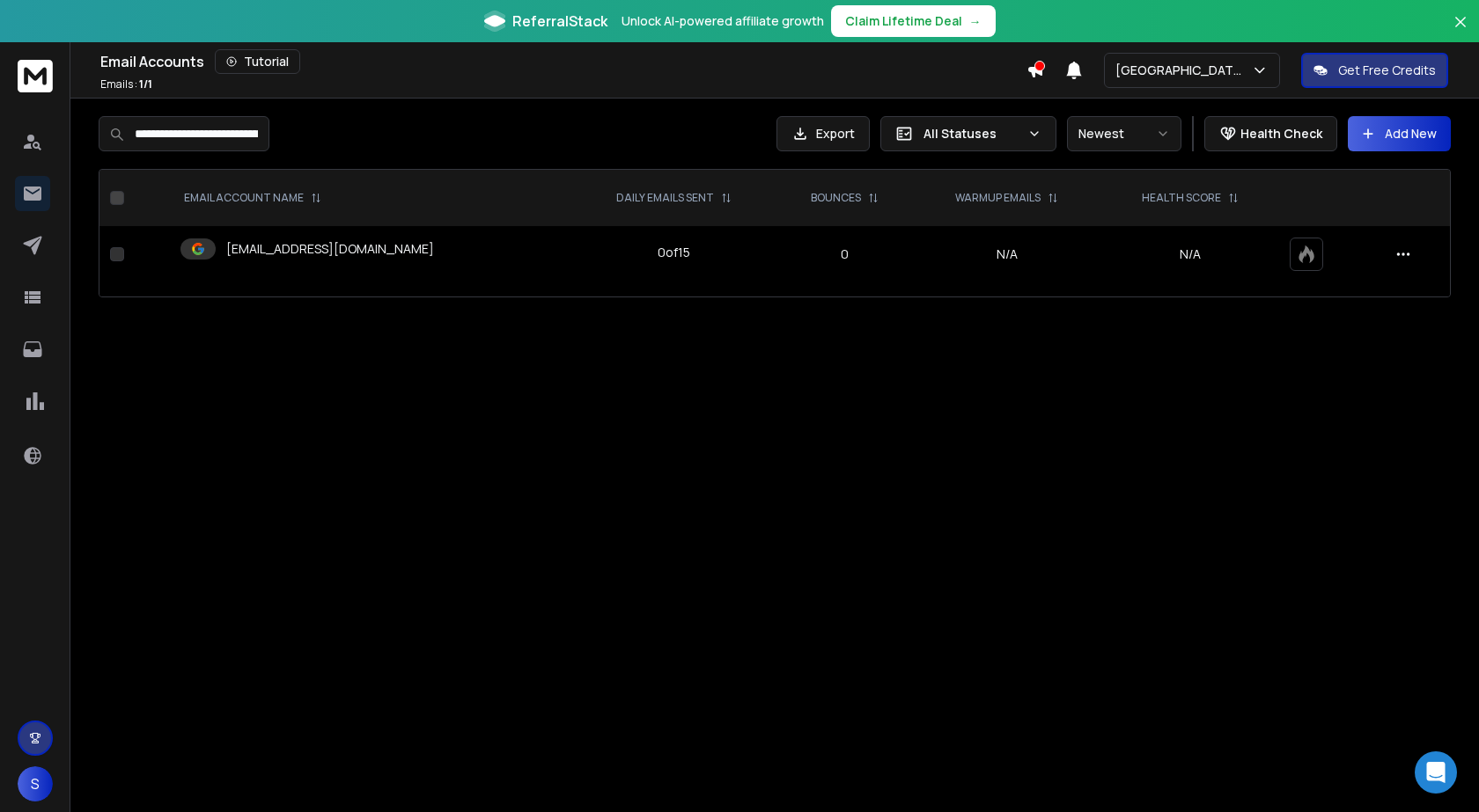
click at [230, 139] on input "**********" at bounding box center [183, 134] width 171 height 35
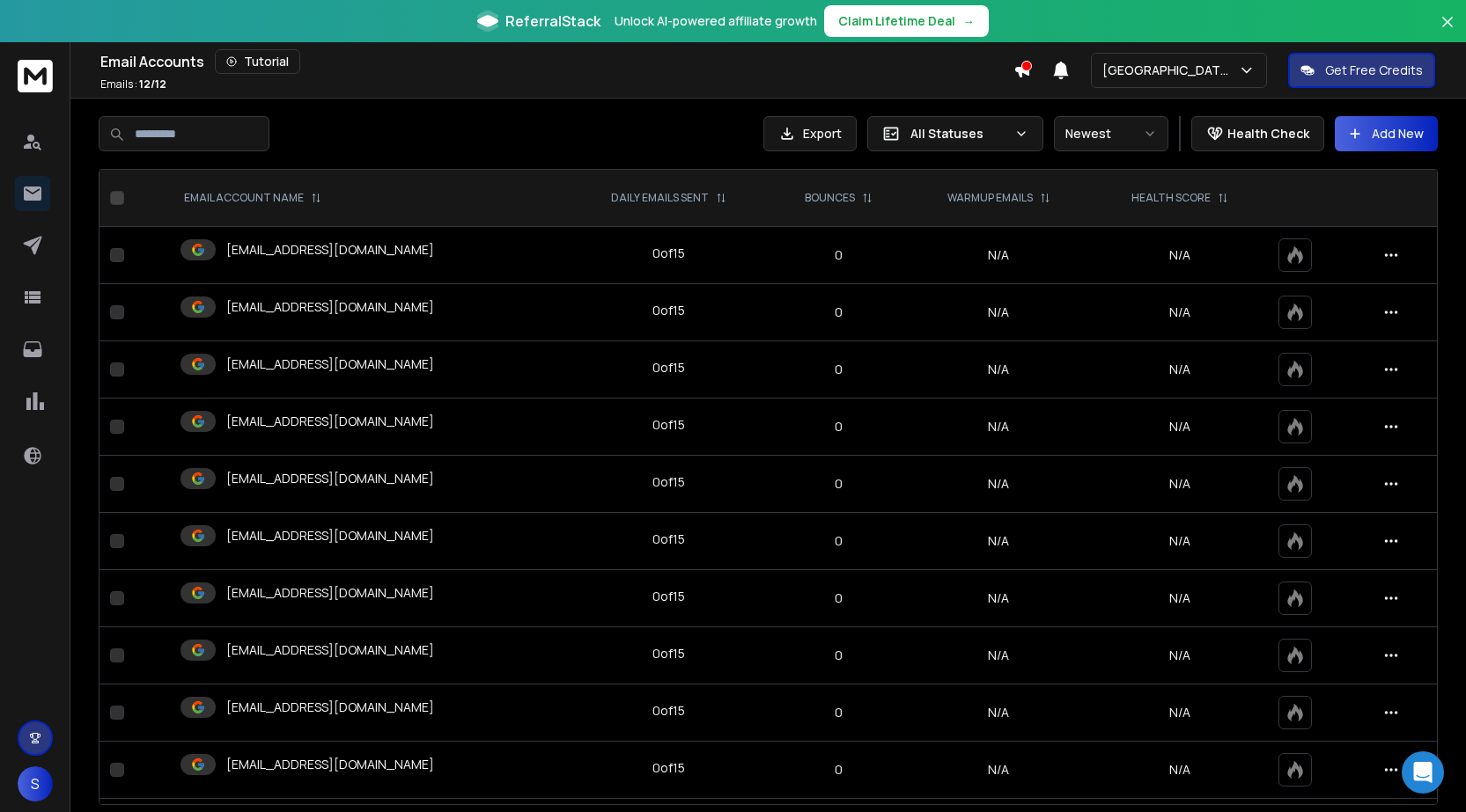
click at [626, 479] on td "0 of 15" at bounding box center [669, 479] width 203 height 46
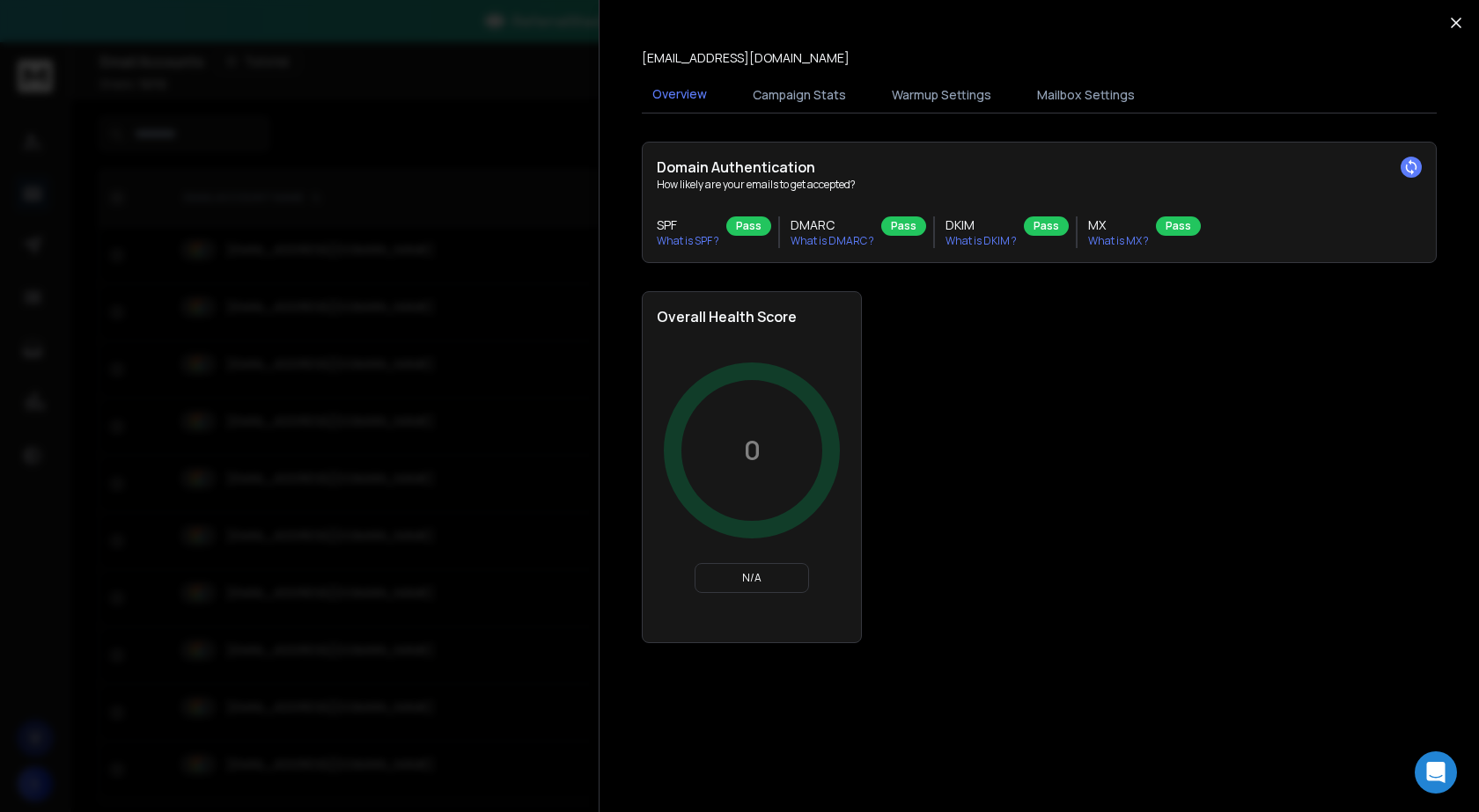
click at [1449, 29] on icon "button" at bounding box center [1456, 23] width 17 height 17
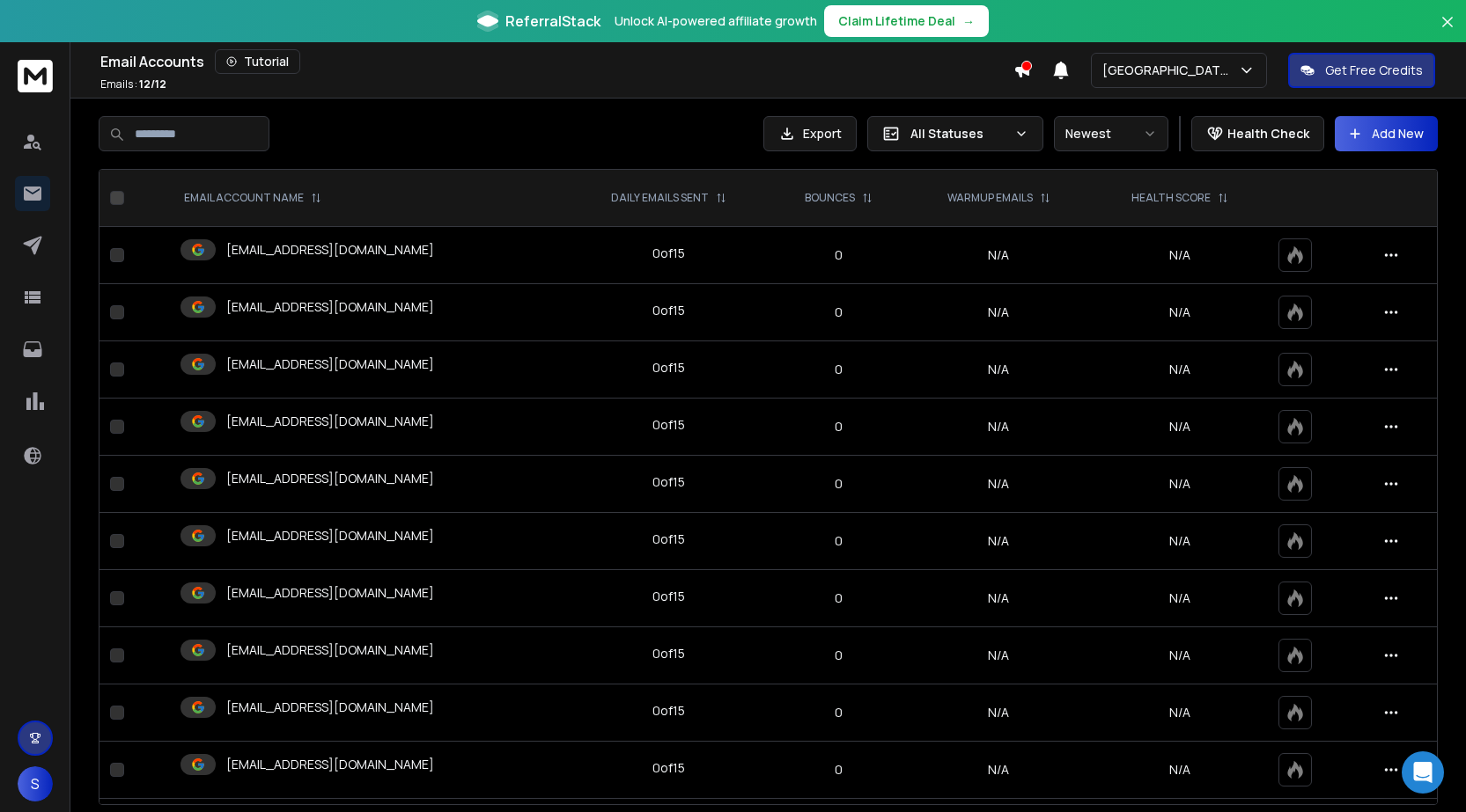
click at [1396, 136] on button "Add New" at bounding box center [1387, 134] width 103 height 35
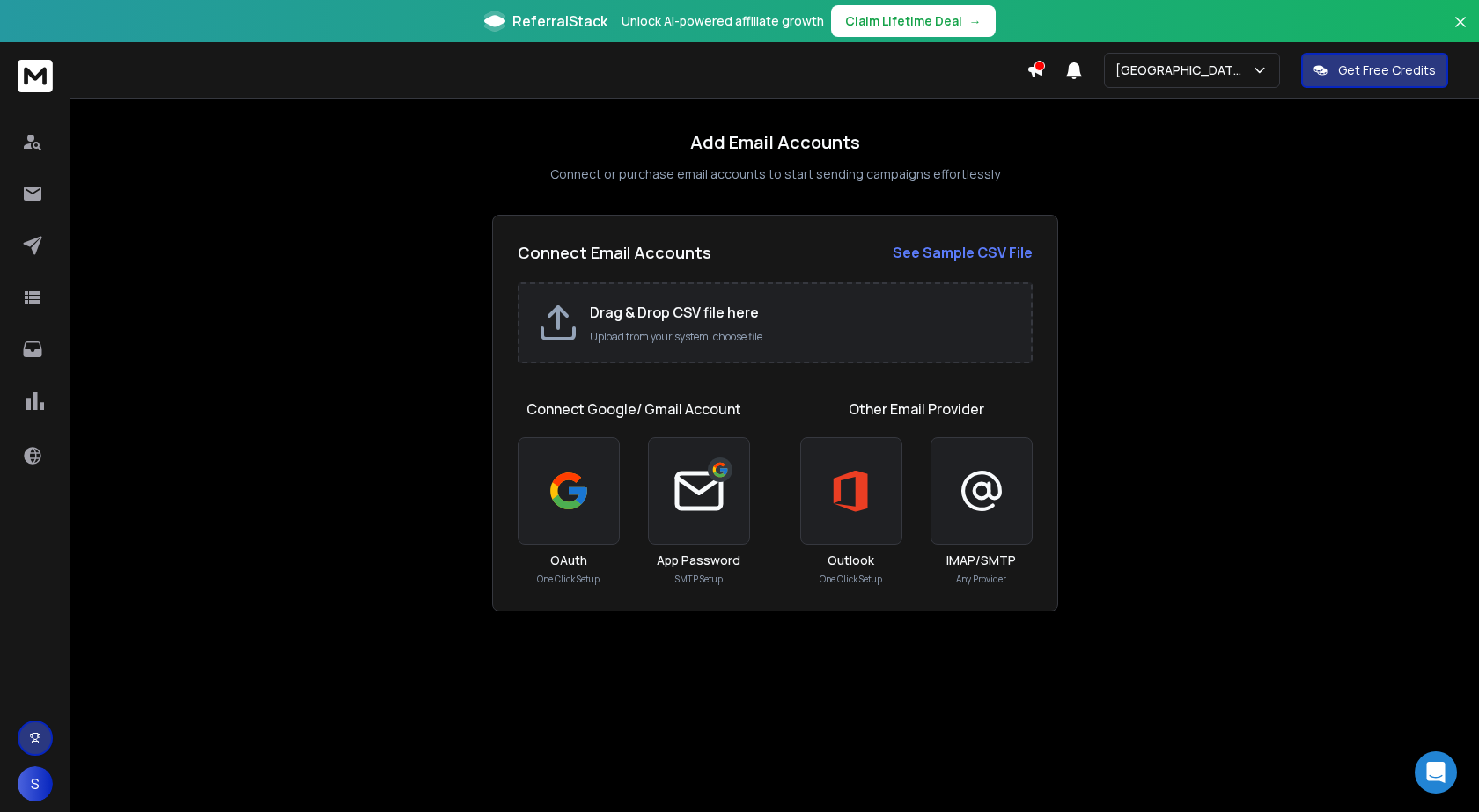
click at [569, 514] on icon at bounding box center [568, 490] width 44 height 53
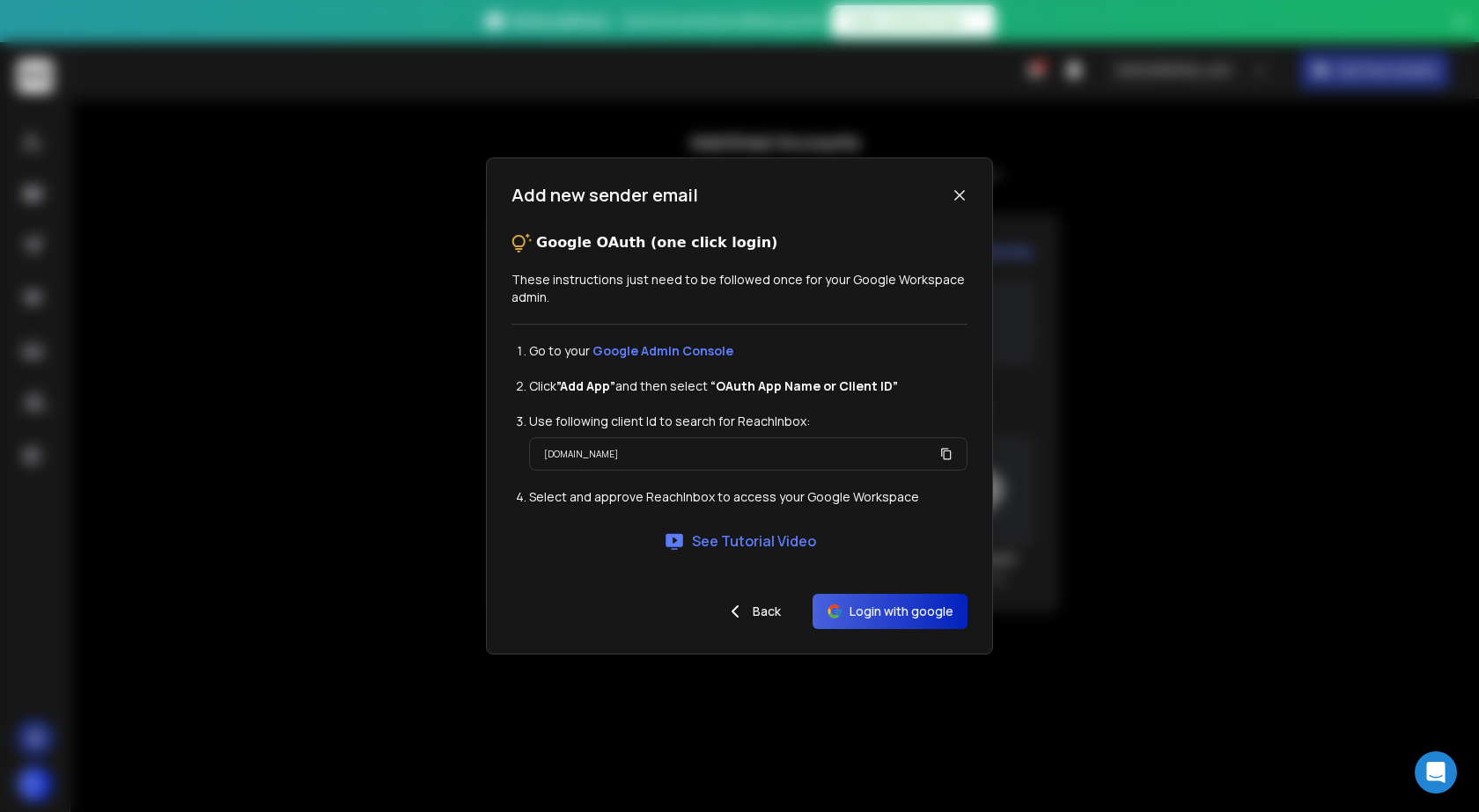
click at [902, 607] on button "Login with google" at bounding box center [890, 611] width 155 height 35
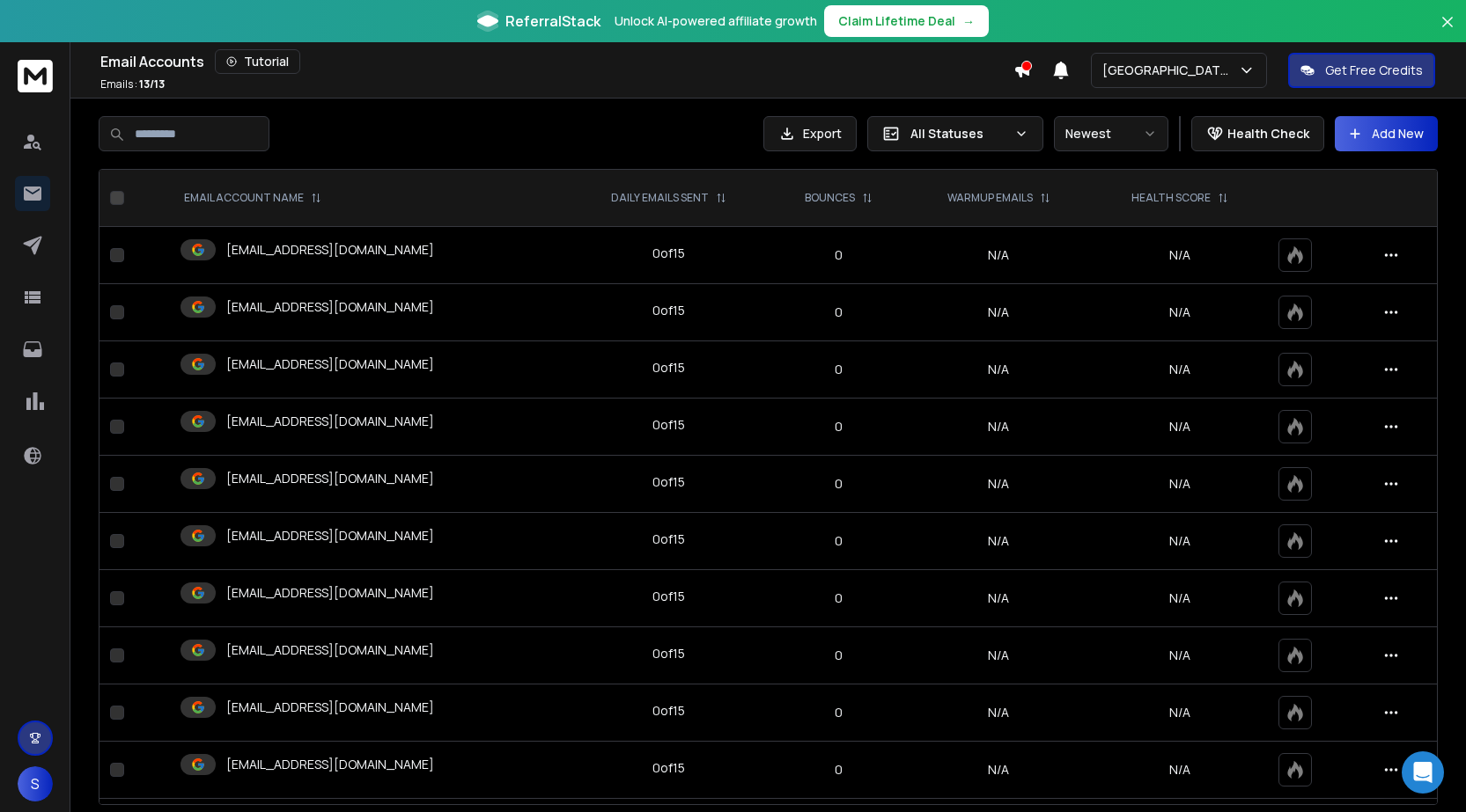
click at [1396, 136] on button "Add New" at bounding box center [1387, 134] width 103 height 35
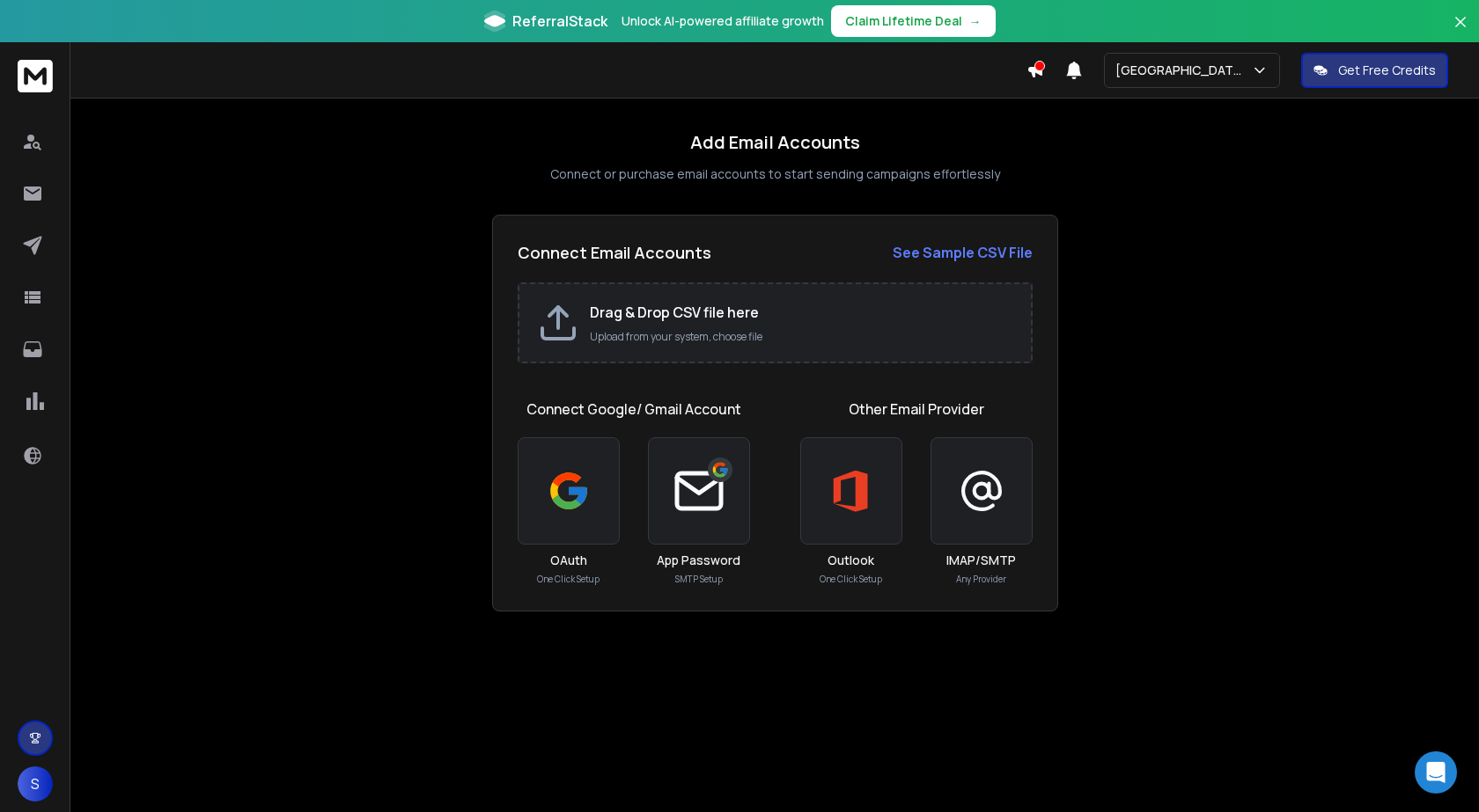
click at [569, 514] on icon at bounding box center [568, 490] width 44 height 53
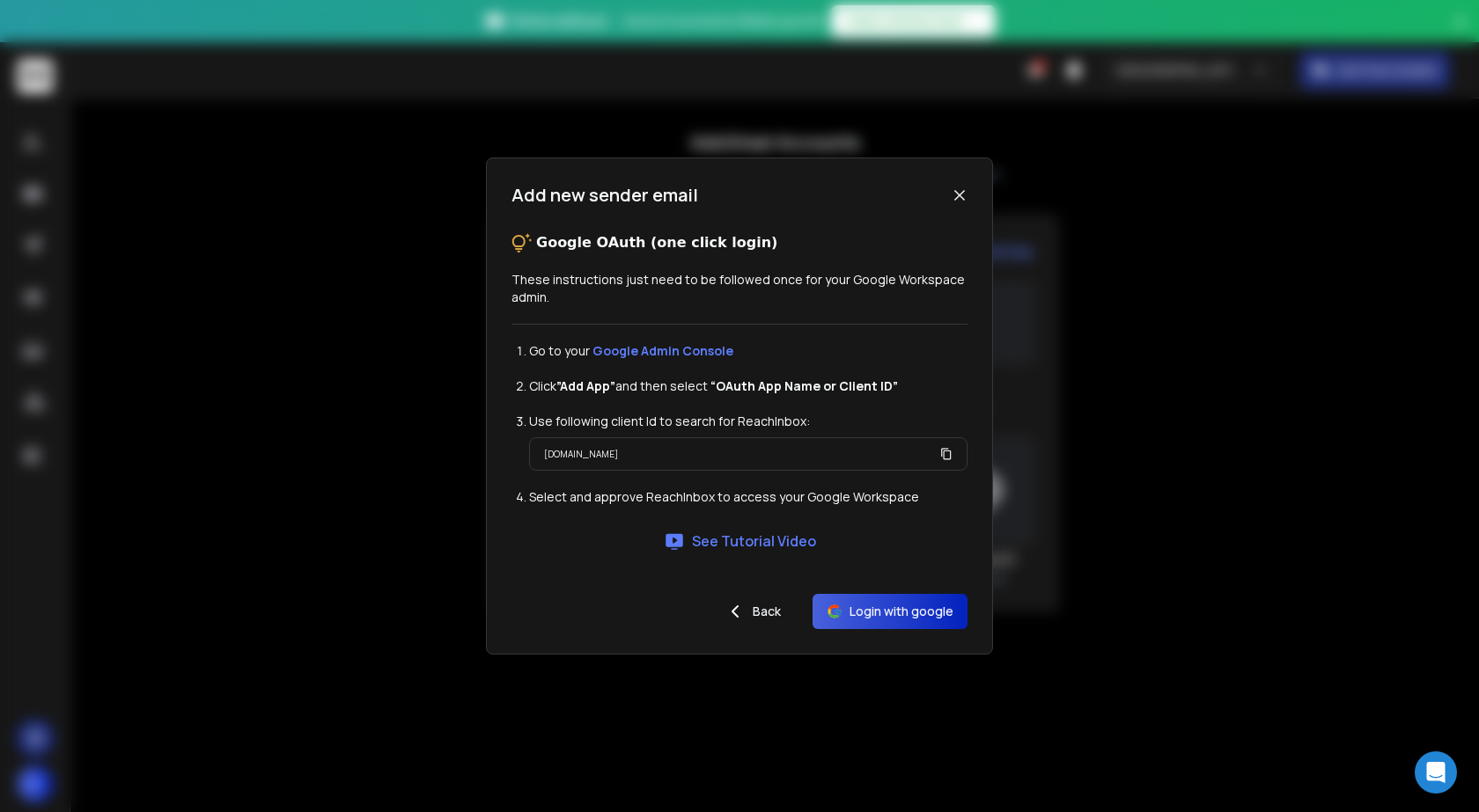
click at [902, 607] on button "Login with google" at bounding box center [890, 611] width 155 height 35
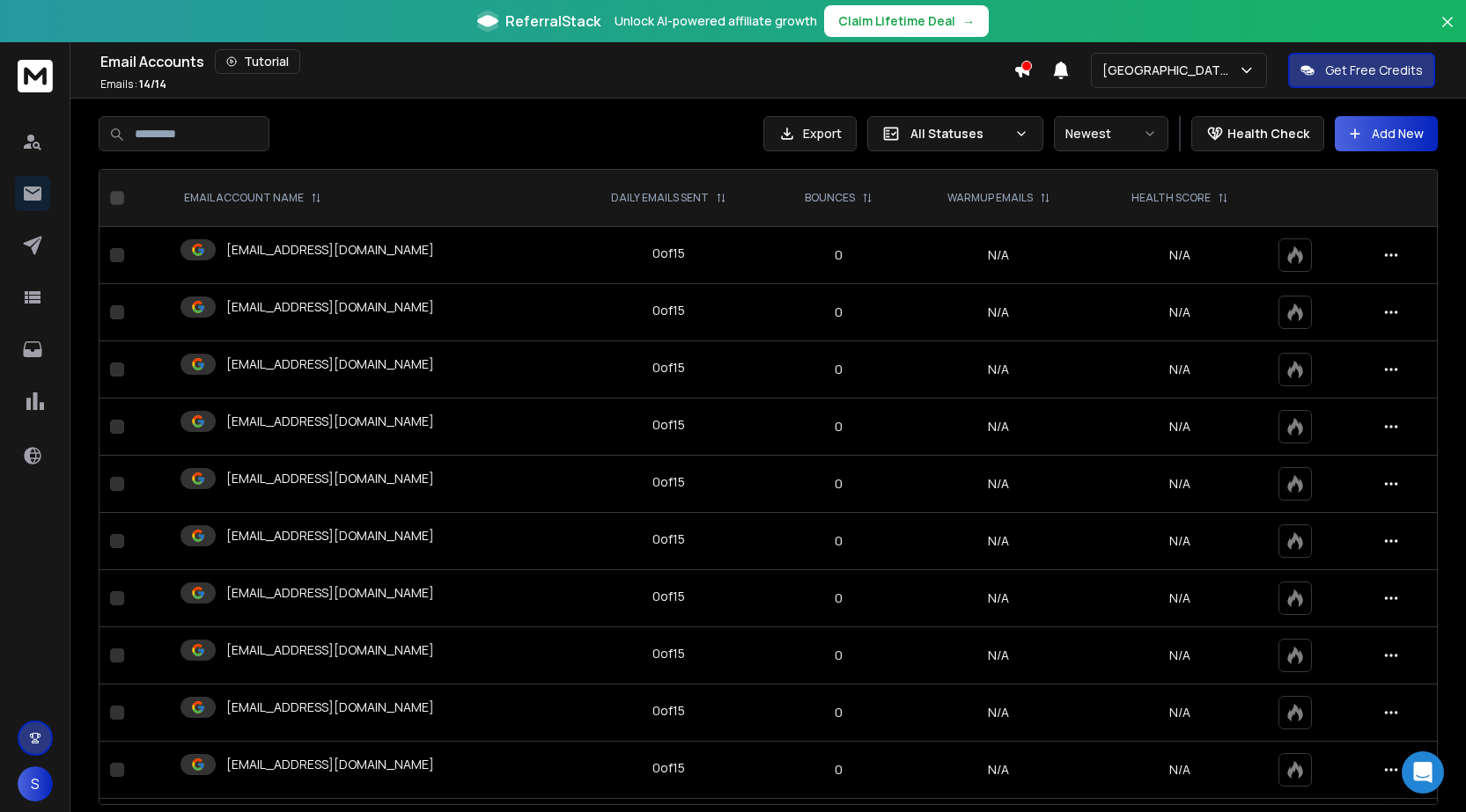
click at [1396, 136] on button "Add New" at bounding box center [1387, 134] width 103 height 35
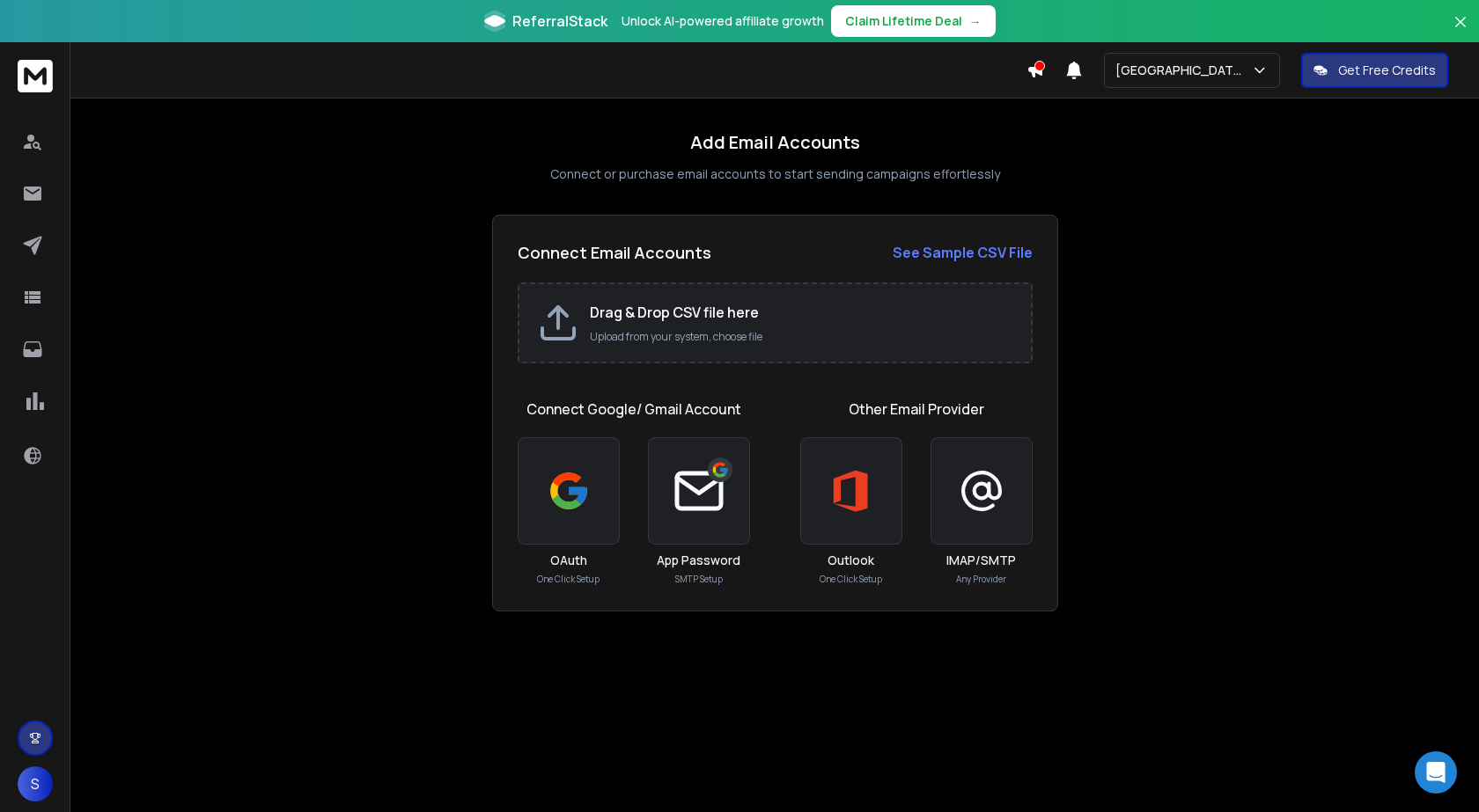
click at [1396, 136] on div "Add Email Accounts Connect or purchase email accounts to start sending campaign…" at bounding box center [775, 156] width 1408 height 53
click at [569, 514] on icon at bounding box center [568, 490] width 44 height 53
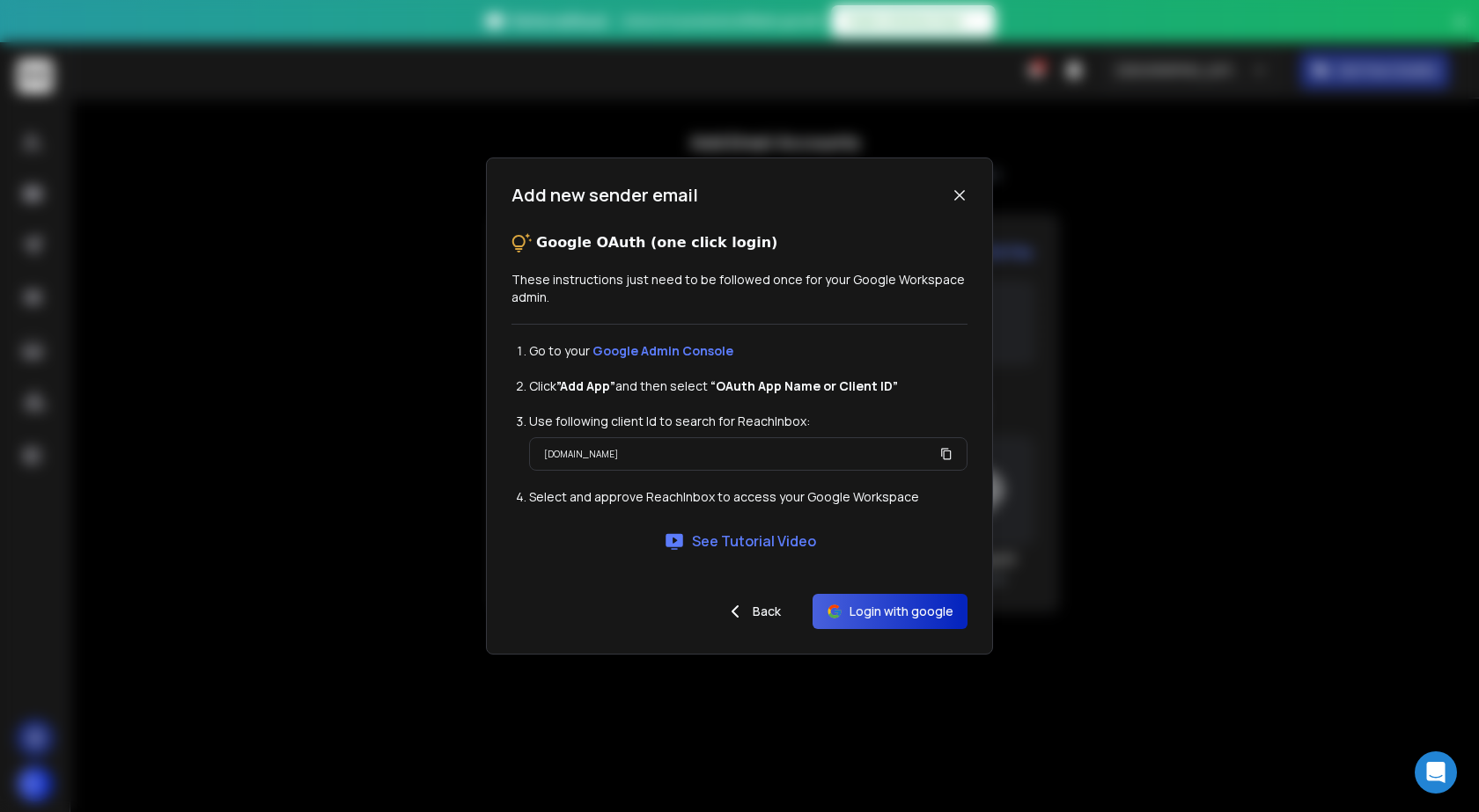
click at [902, 607] on button "Login with google" at bounding box center [890, 611] width 155 height 35
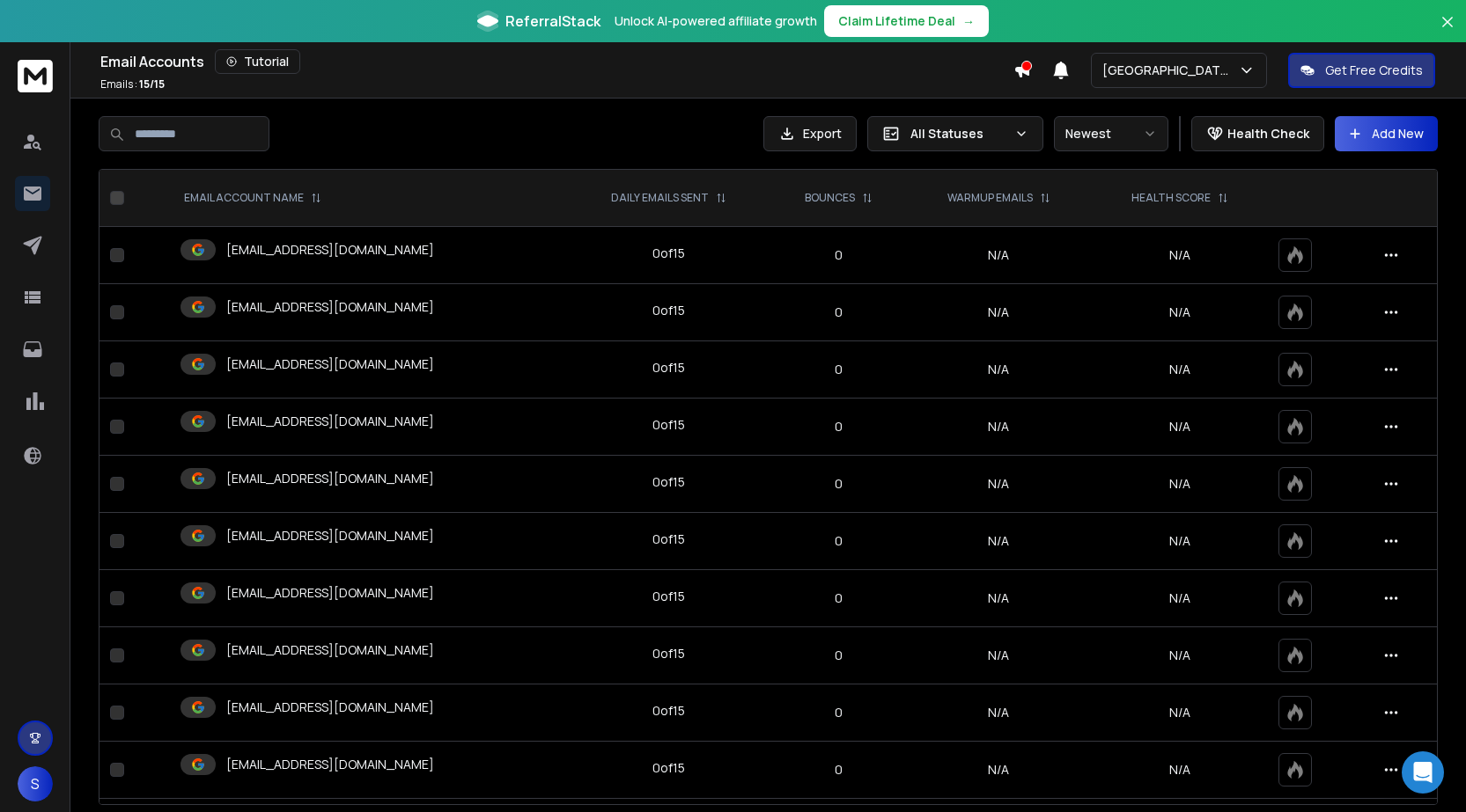
click at [1396, 136] on button "Add New" at bounding box center [1387, 134] width 103 height 35
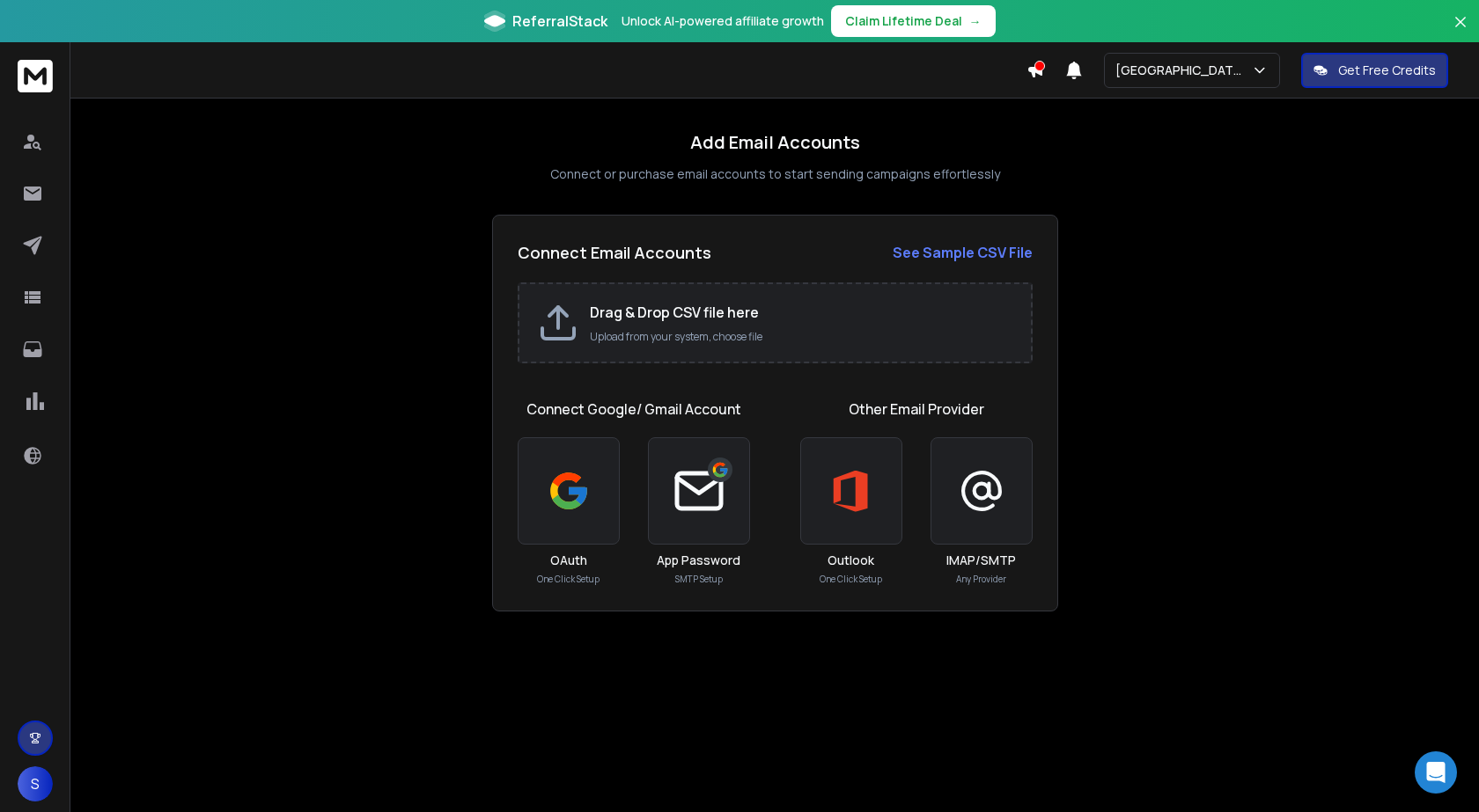
click at [569, 514] on icon at bounding box center [568, 490] width 44 height 53
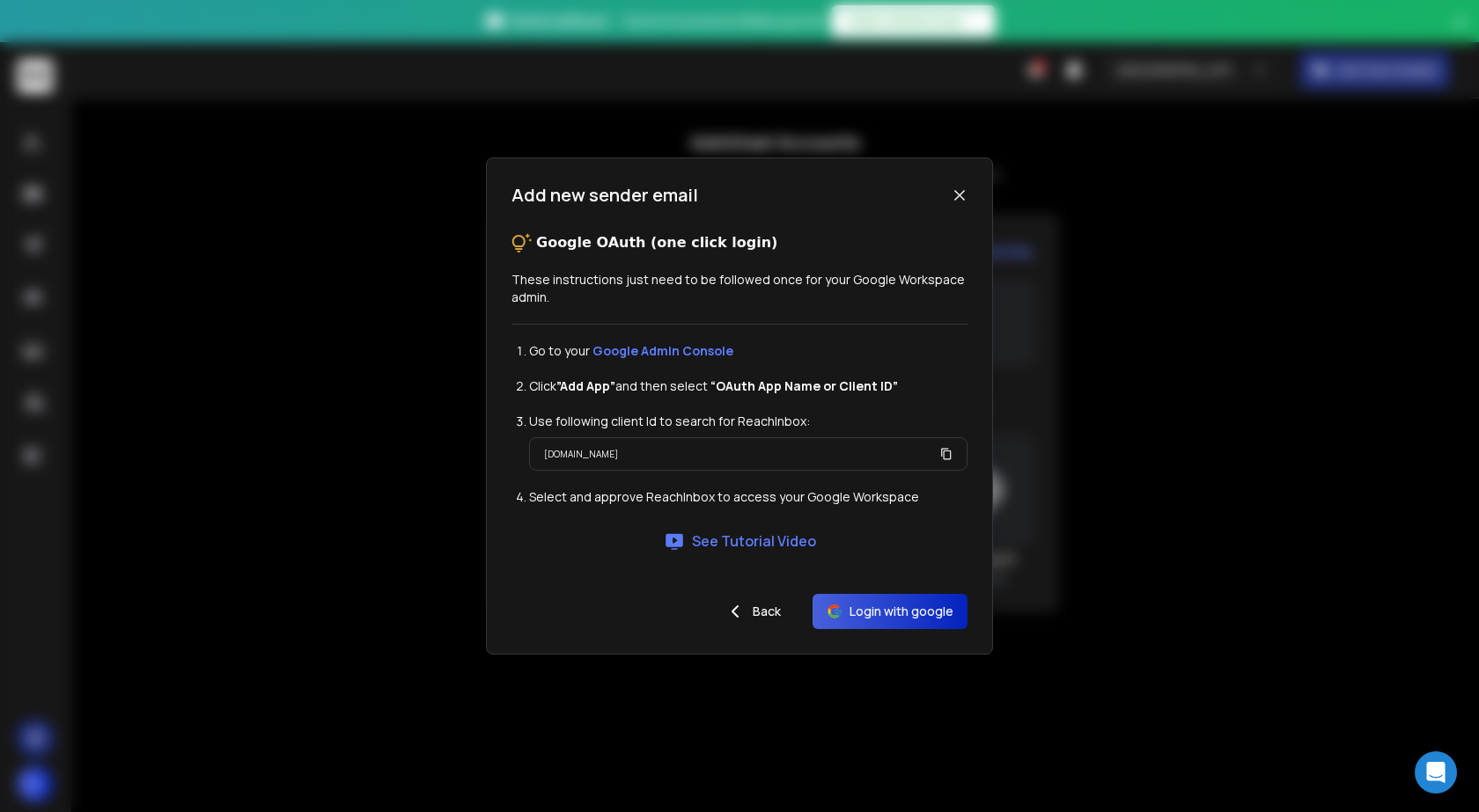
click at [902, 607] on button "Login with google" at bounding box center [890, 611] width 155 height 35
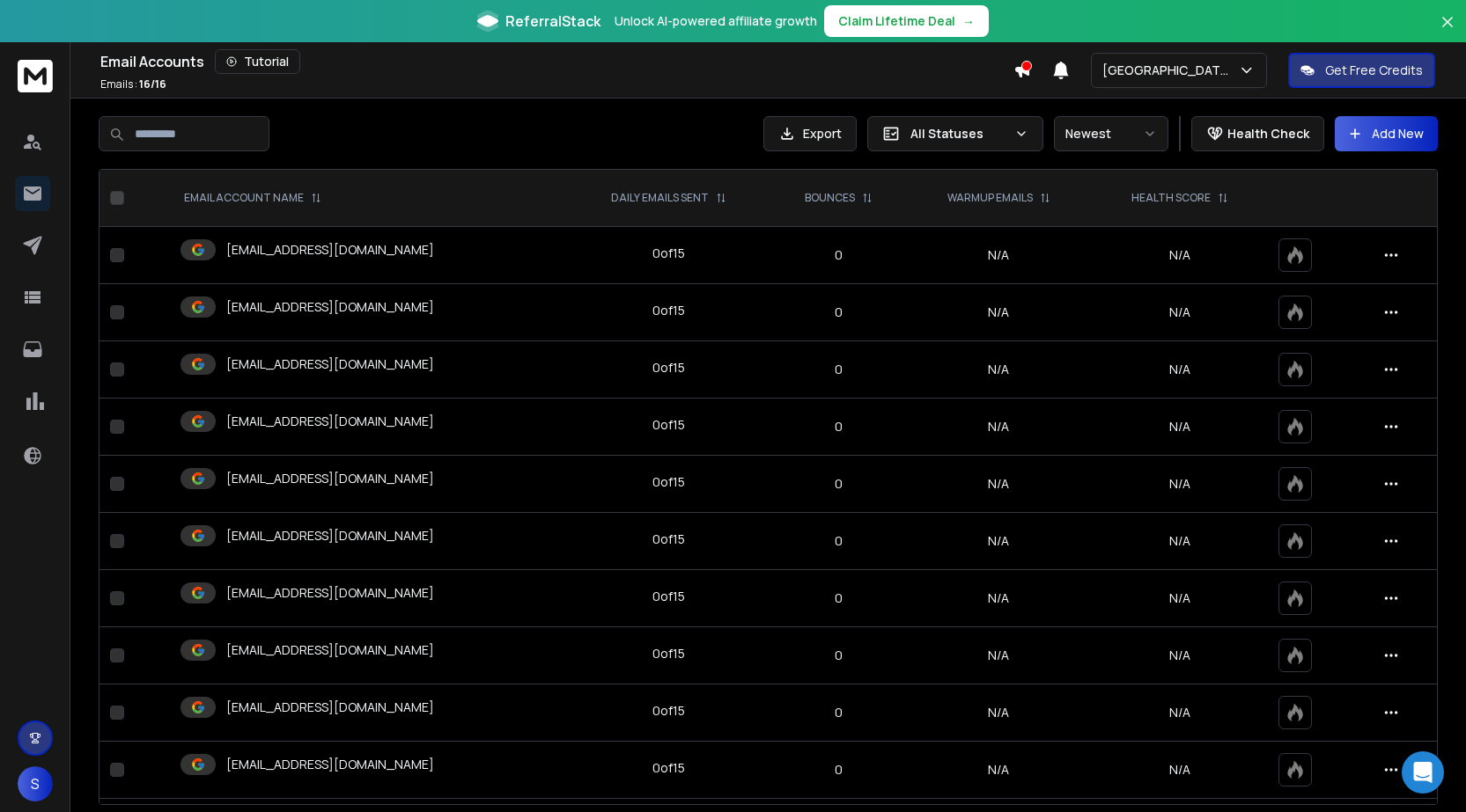
click at [1363, 140] on button "Add New" at bounding box center [1387, 134] width 103 height 35
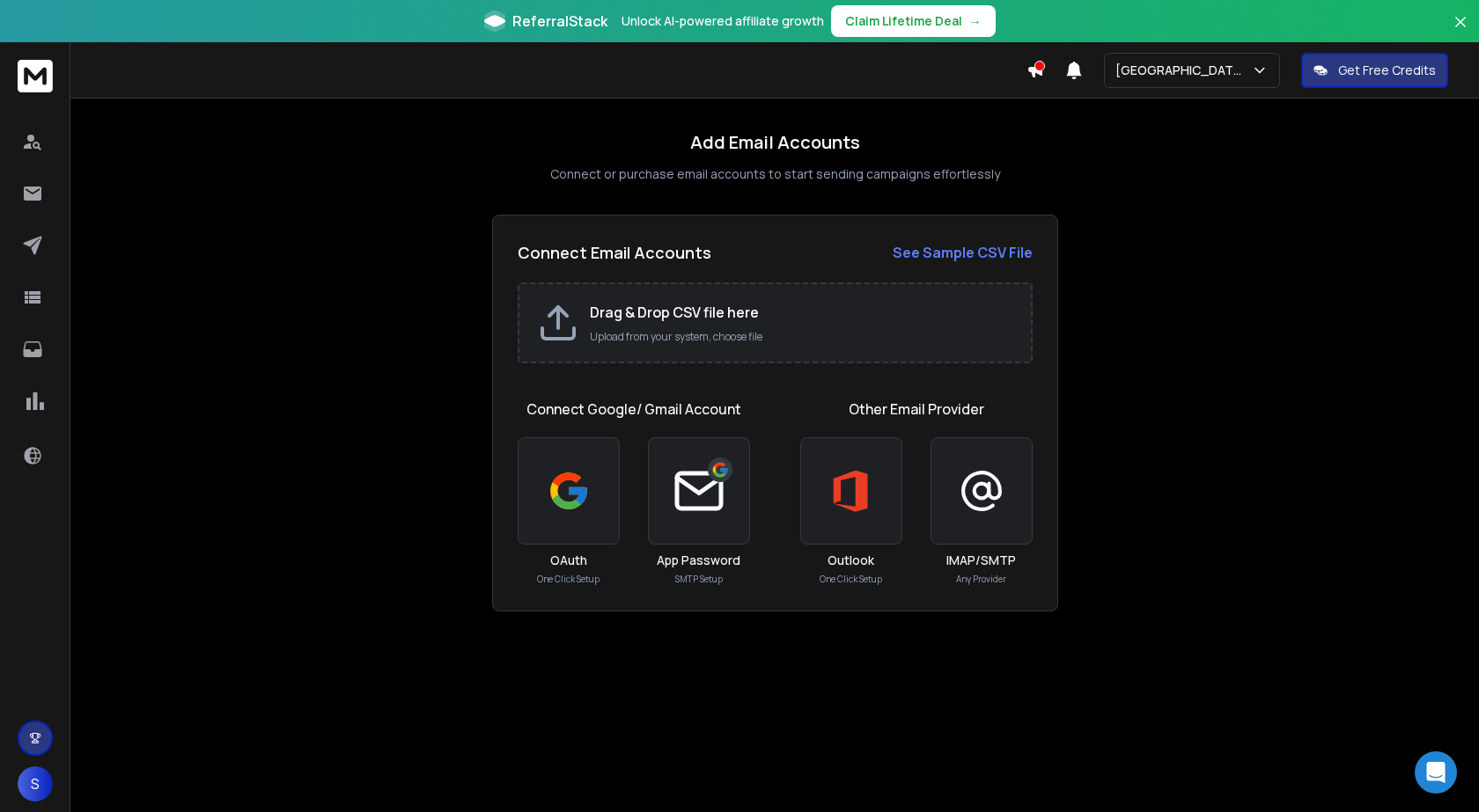
click at [580, 495] on icon at bounding box center [577, 496] width 18 height 17
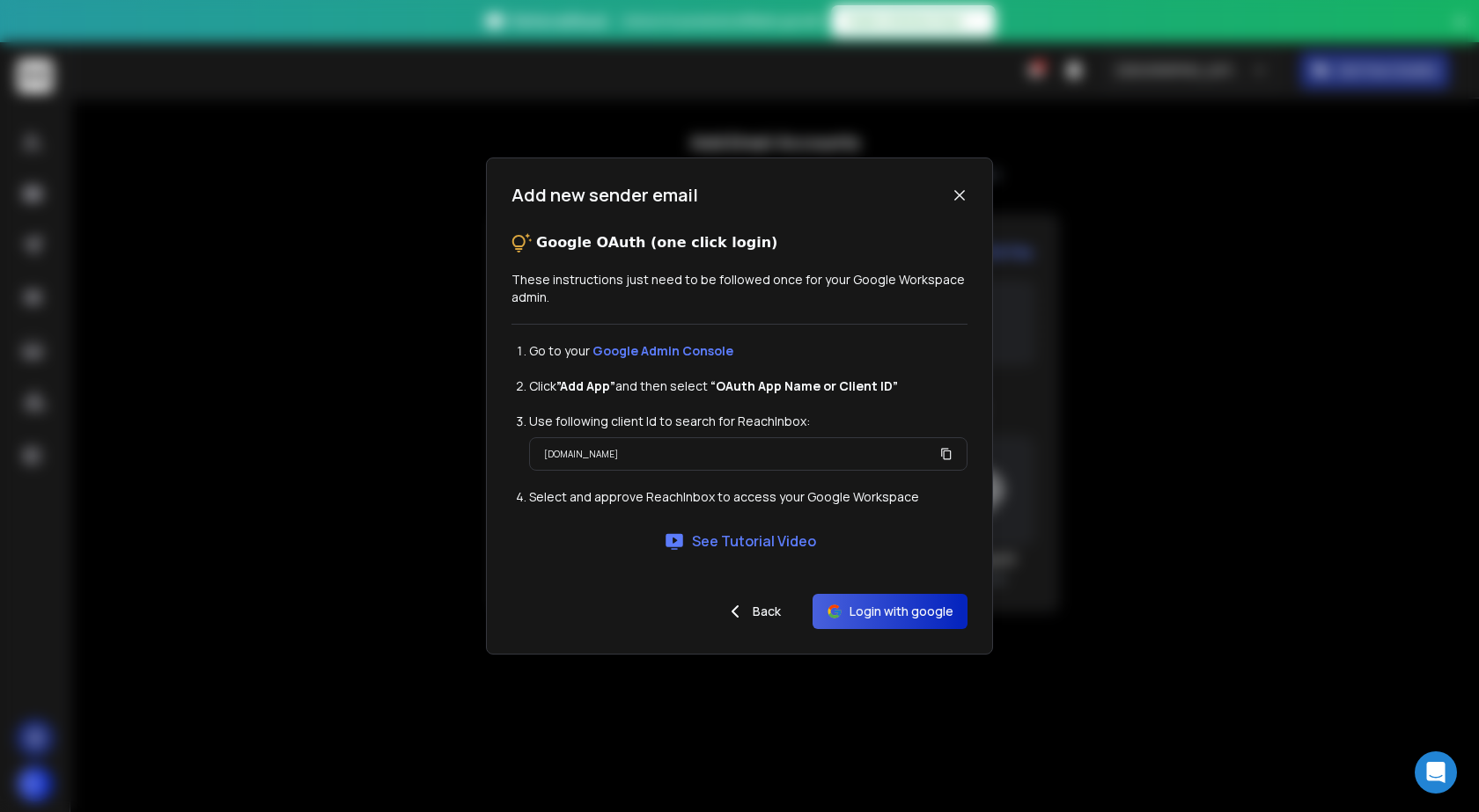
click at [877, 612] on button "Login with google" at bounding box center [890, 611] width 155 height 35
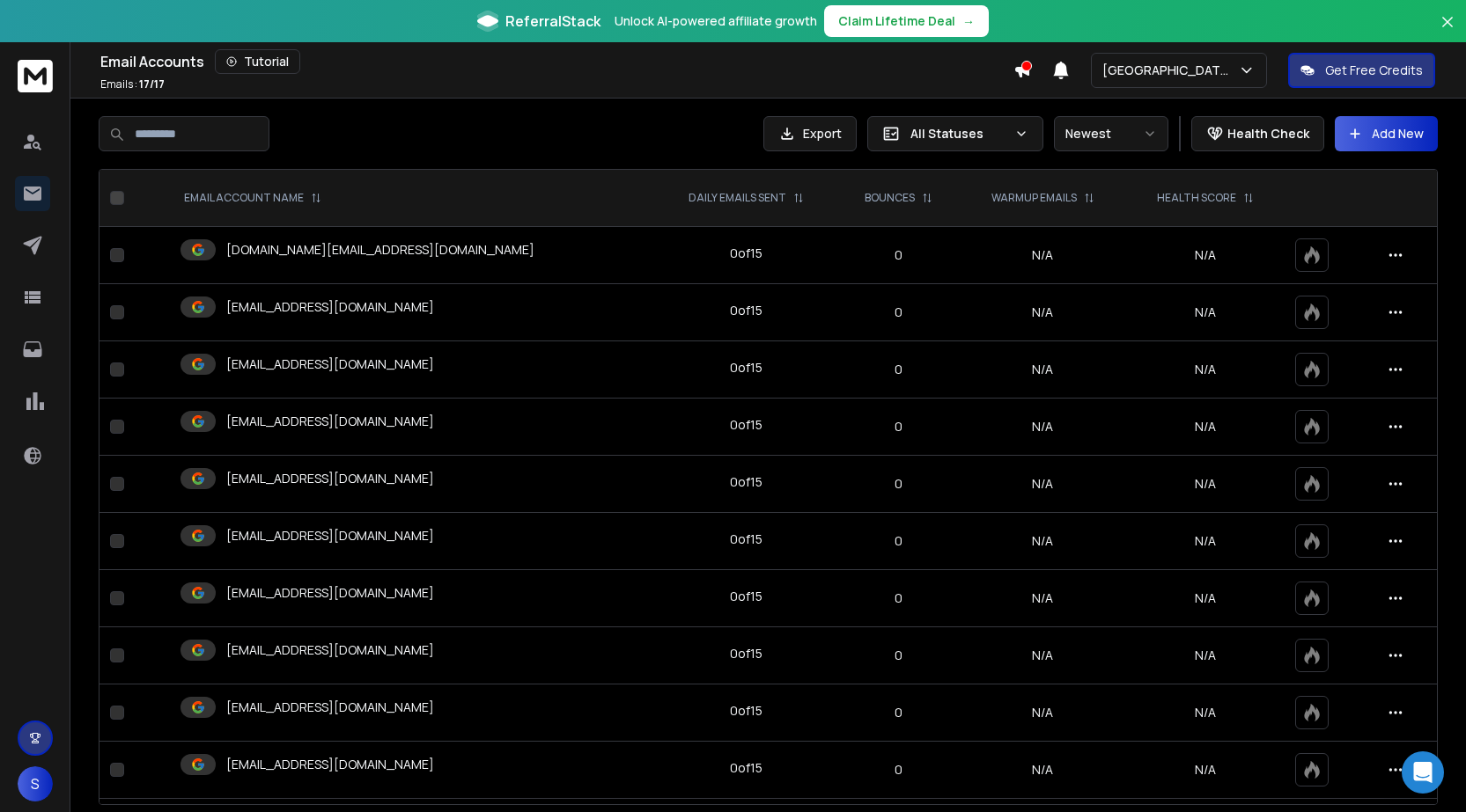
click at [1363, 140] on button "Add New" at bounding box center [1387, 134] width 103 height 35
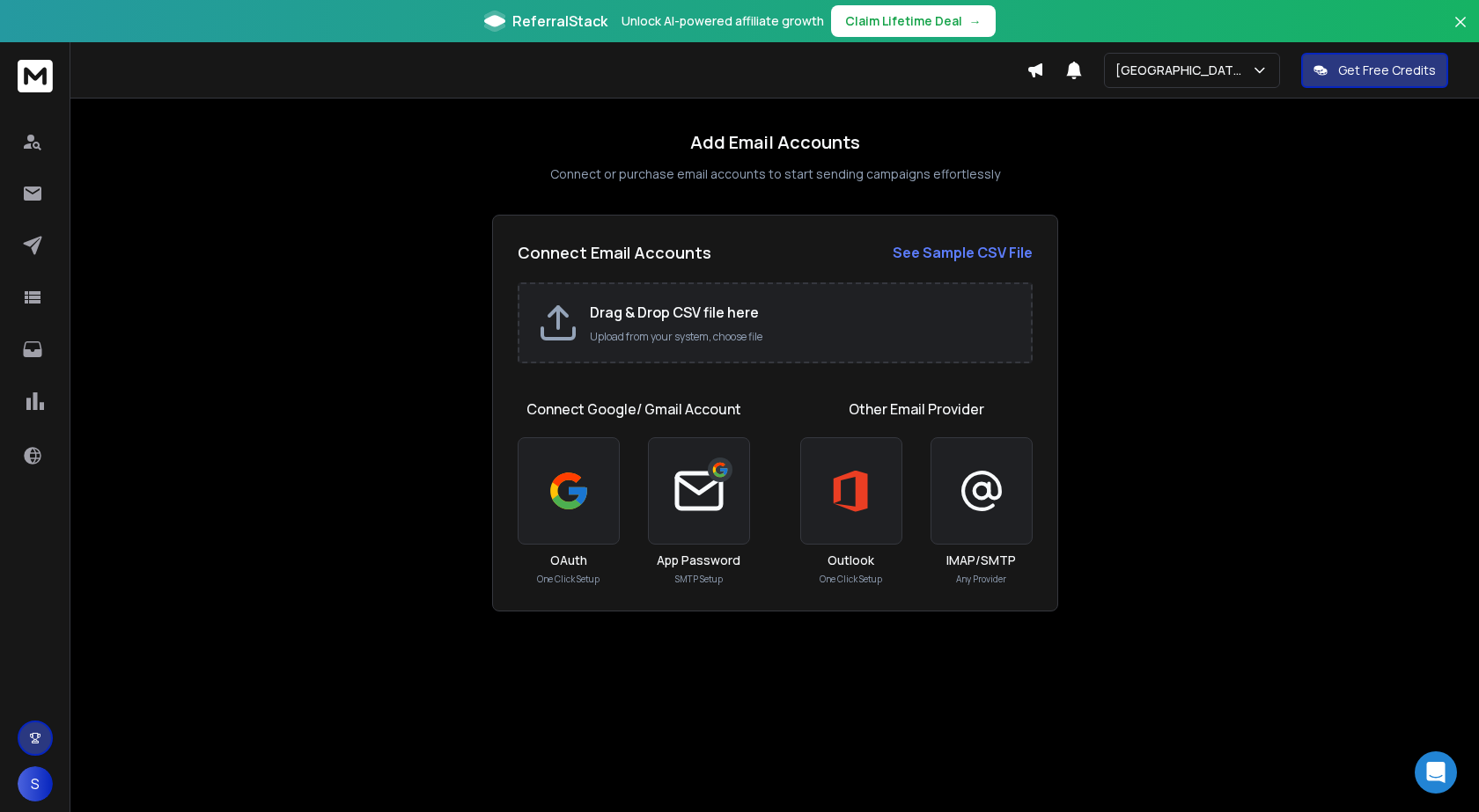
click at [580, 495] on icon at bounding box center [577, 496] width 18 height 17
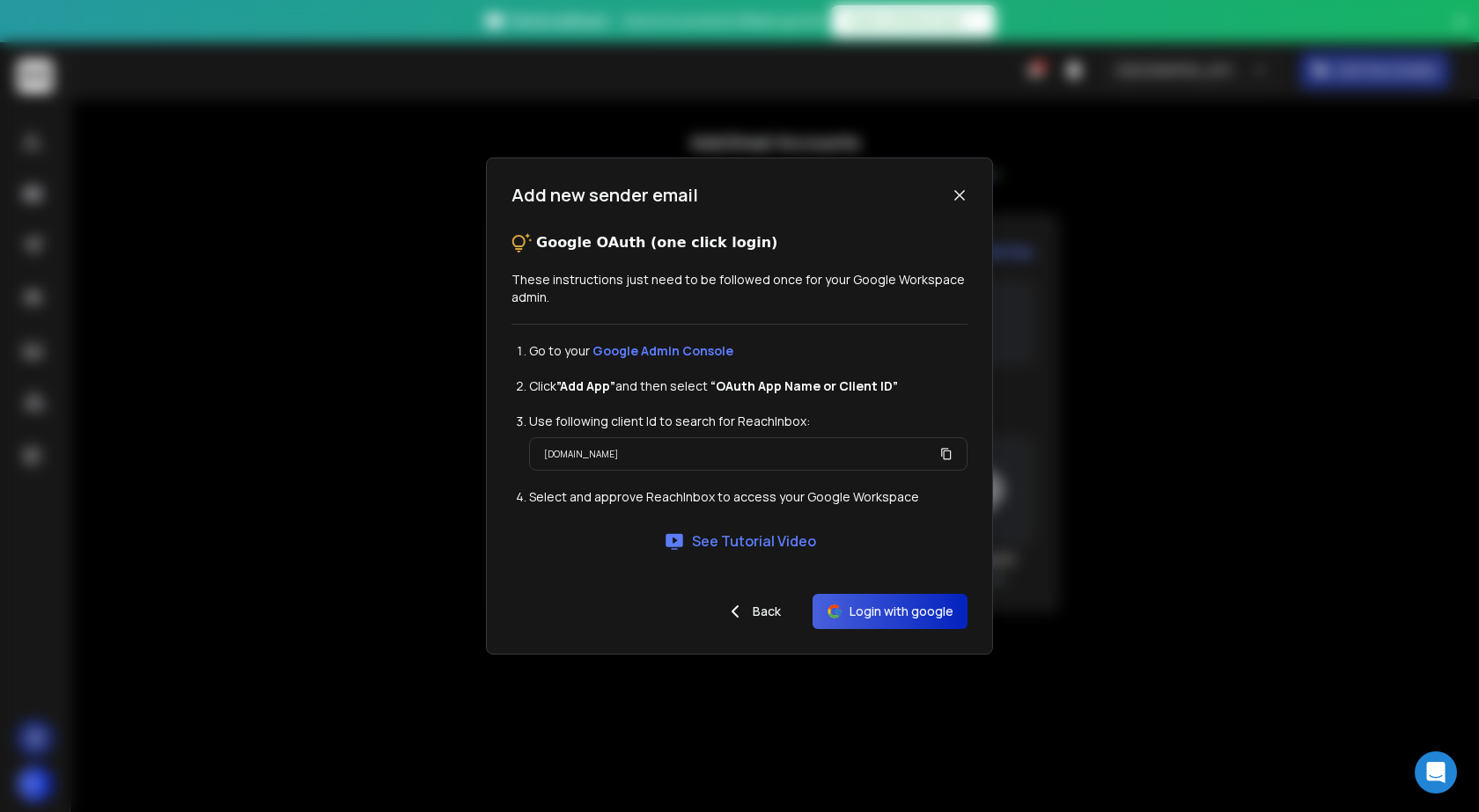
click at [877, 612] on button "Login with google" at bounding box center [890, 611] width 155 height 35
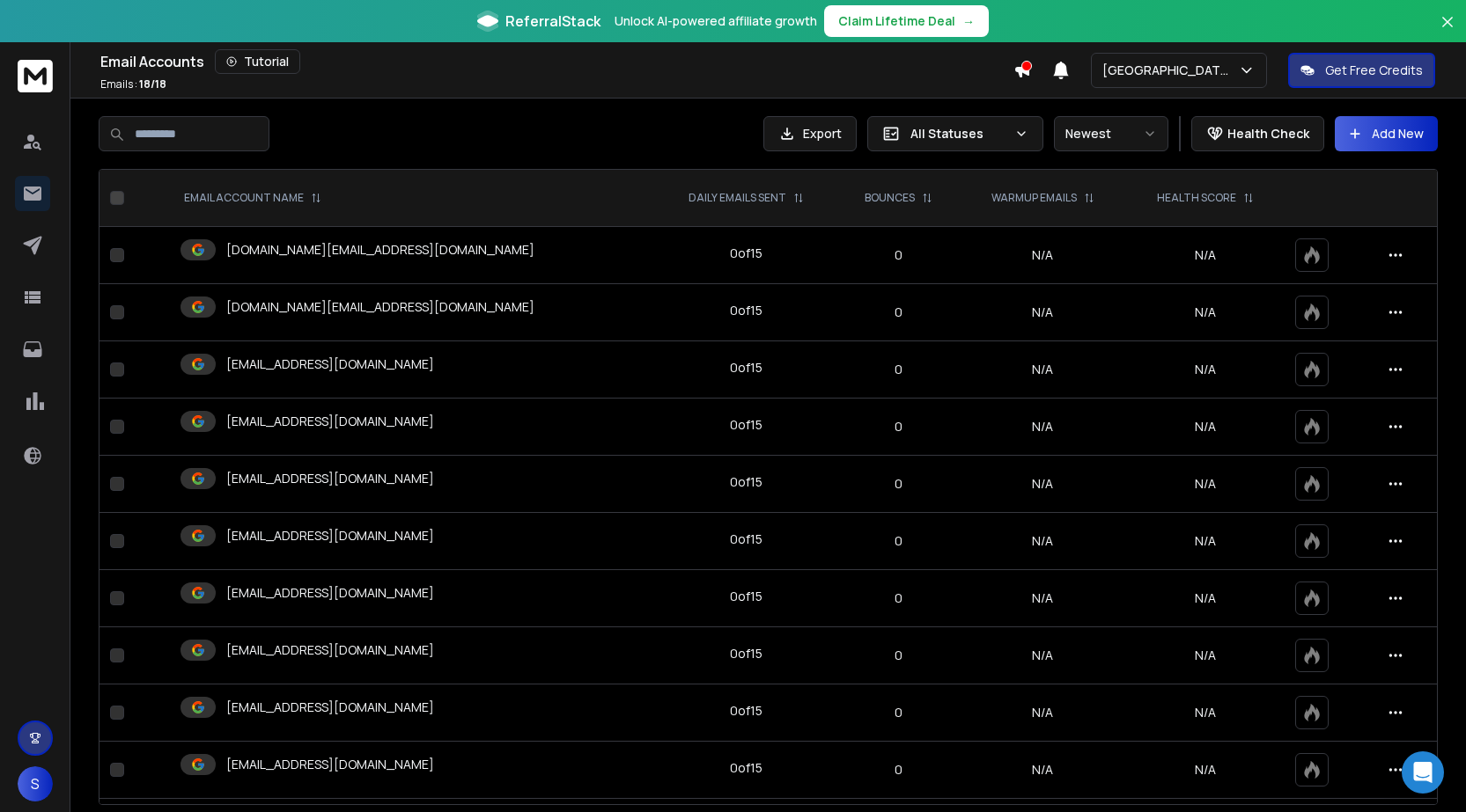
click at [1363, 140] on button "Add New" at bounding box center [1387, 134] width 103 height 35
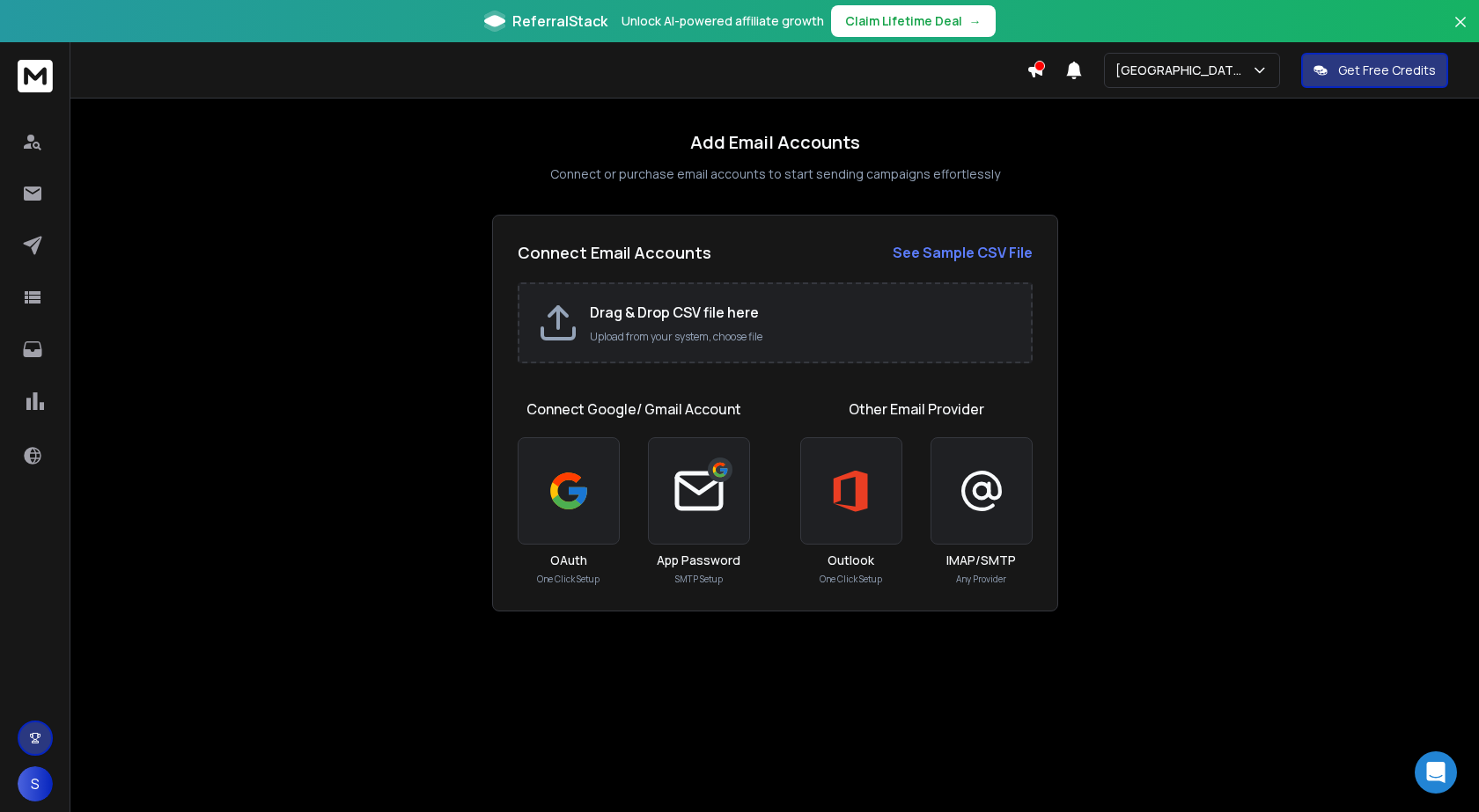
click at [580, 495] on icon at bounding box center [577, 496] width 18 height 17
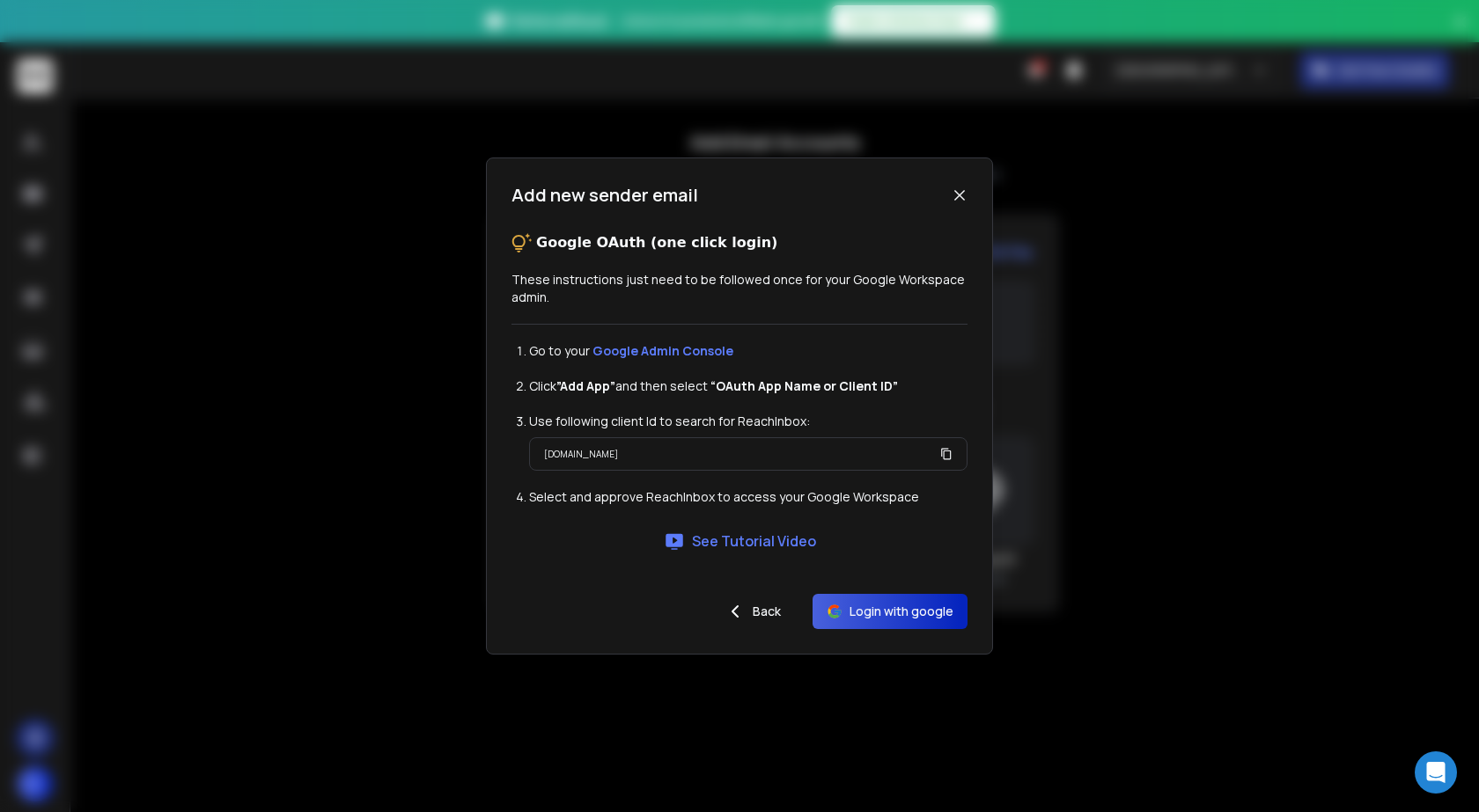
click at [877, 612] on button "Login with google" at bounding box center [890, 611] width 155 height 35
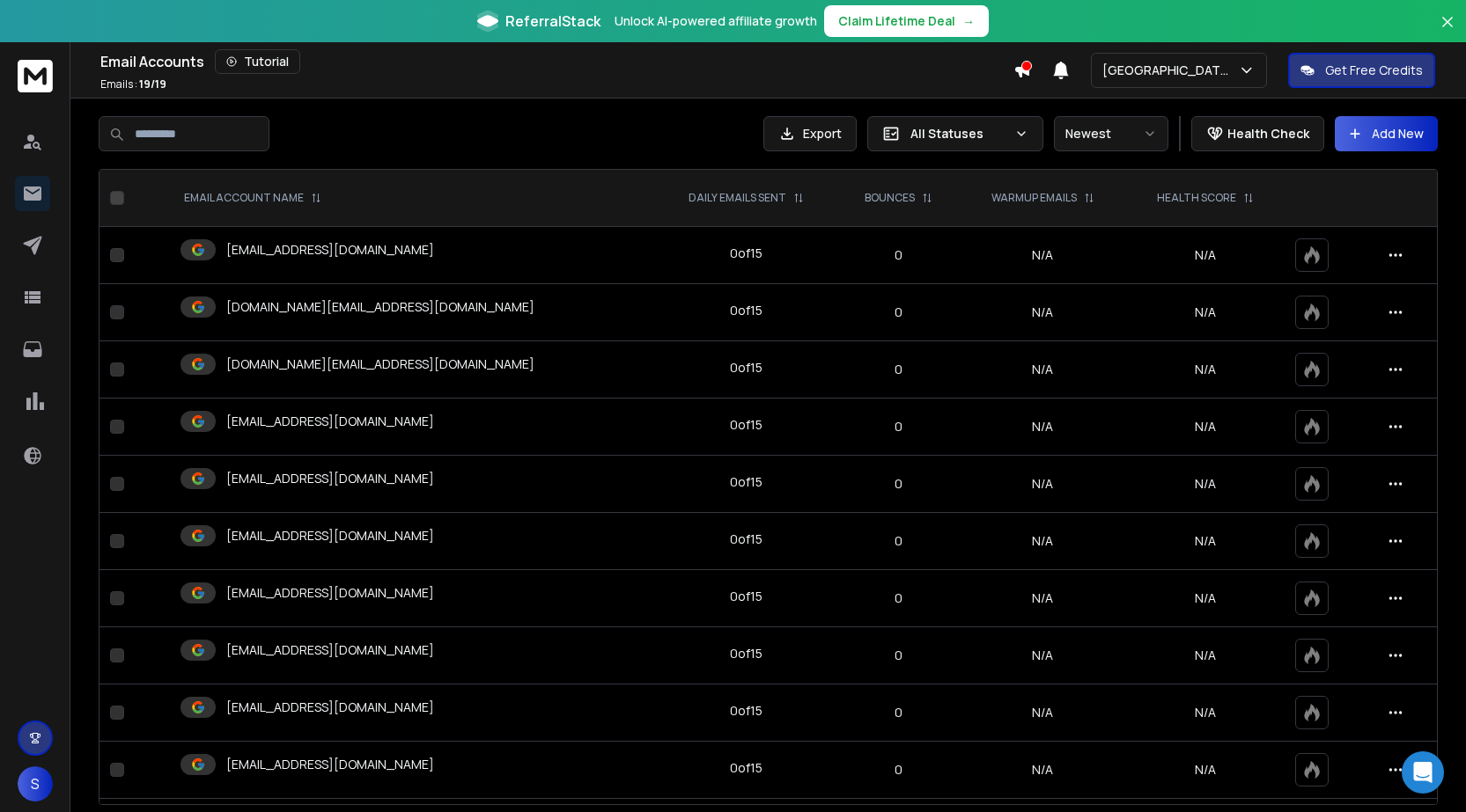
click at [1366, 134] on button "Add New" at bounding box center [1387, 134] width 103 height 35
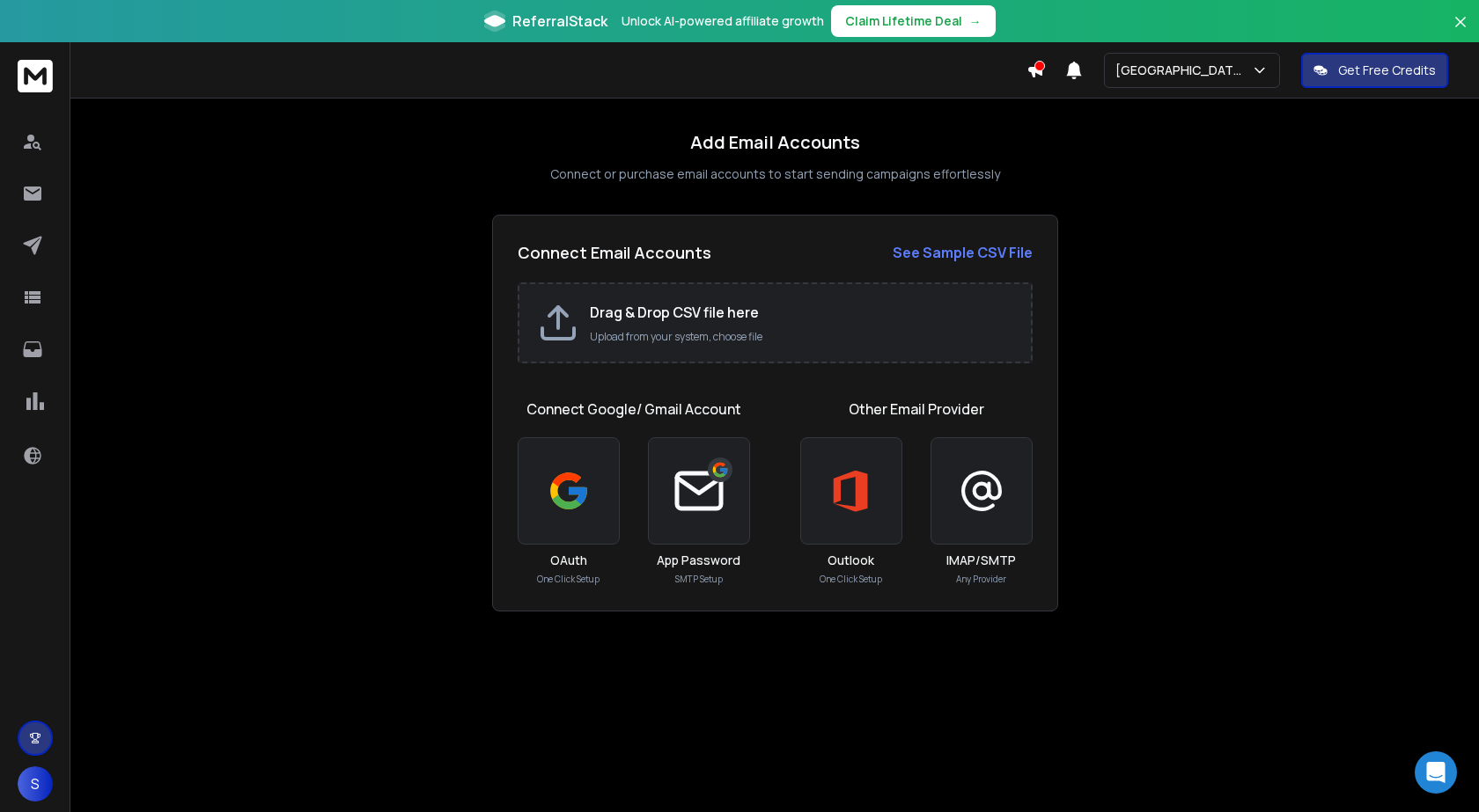
click at [539, 501] on div at bounding box center [568, 491] width 102 height 107
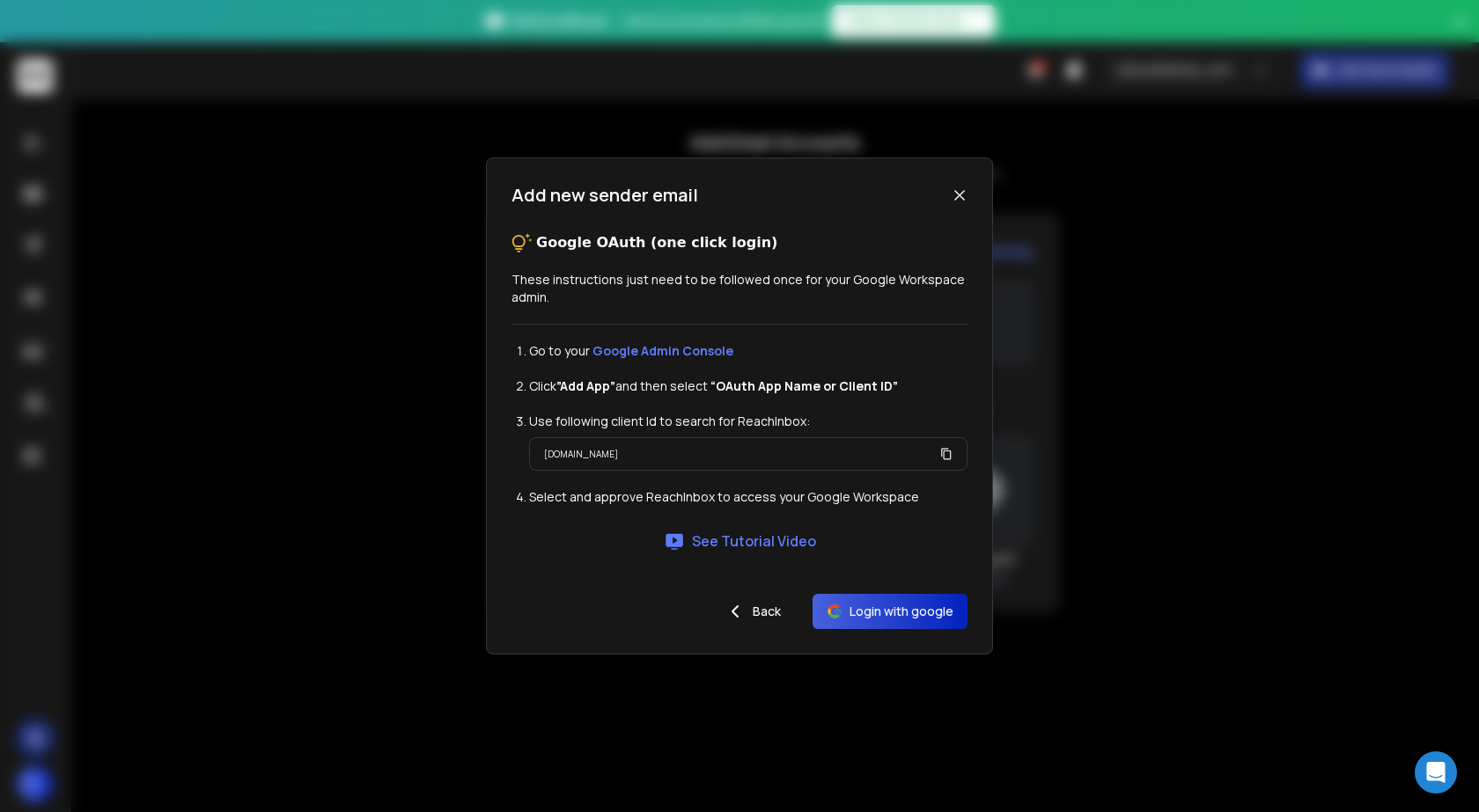
click at [911, 615] on button "Login with google" at bounding box center [890, 611] width 155 height 35
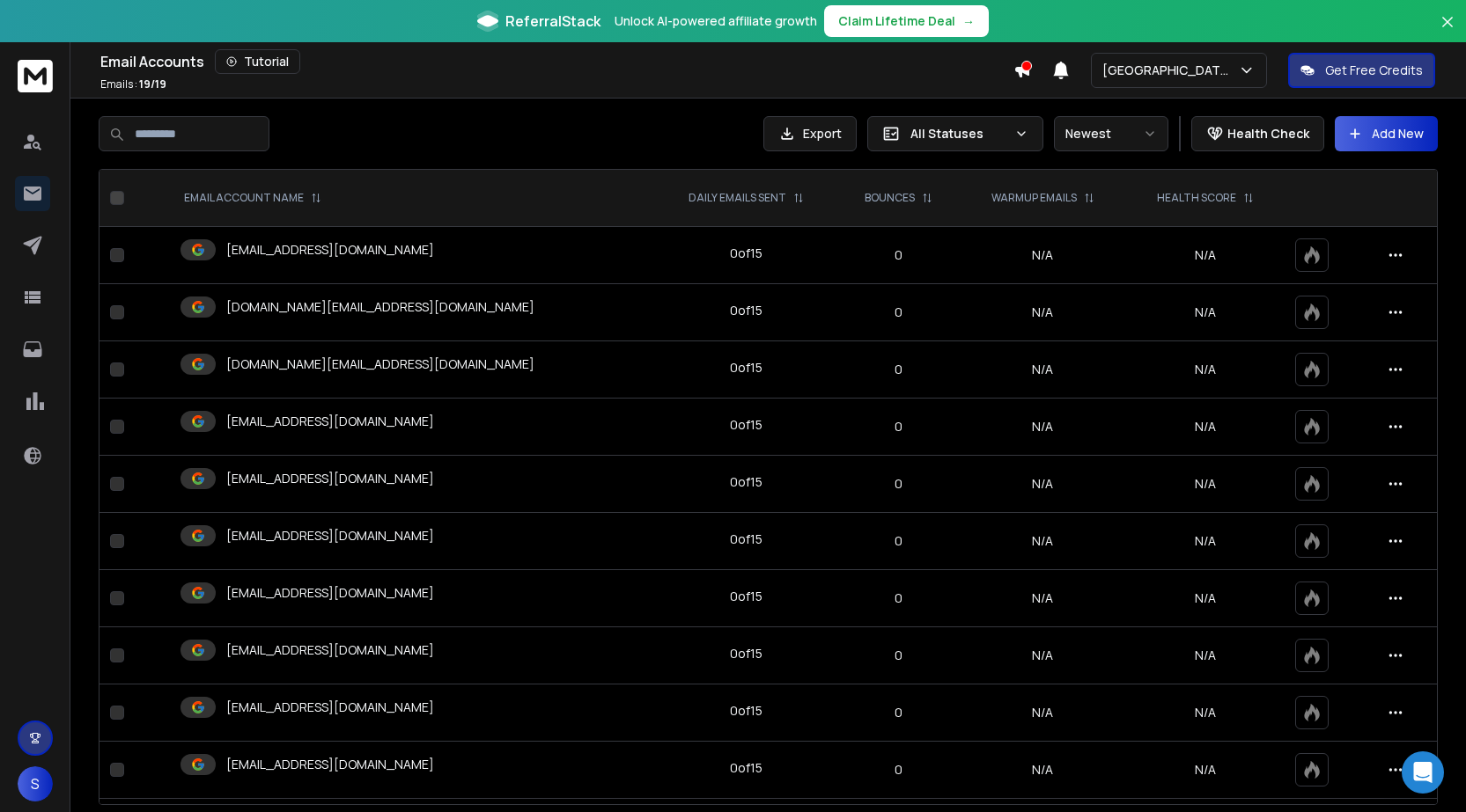
click at [1383, 136] on button "Add New" at bounding box center [1387, 134] width 103 height 35
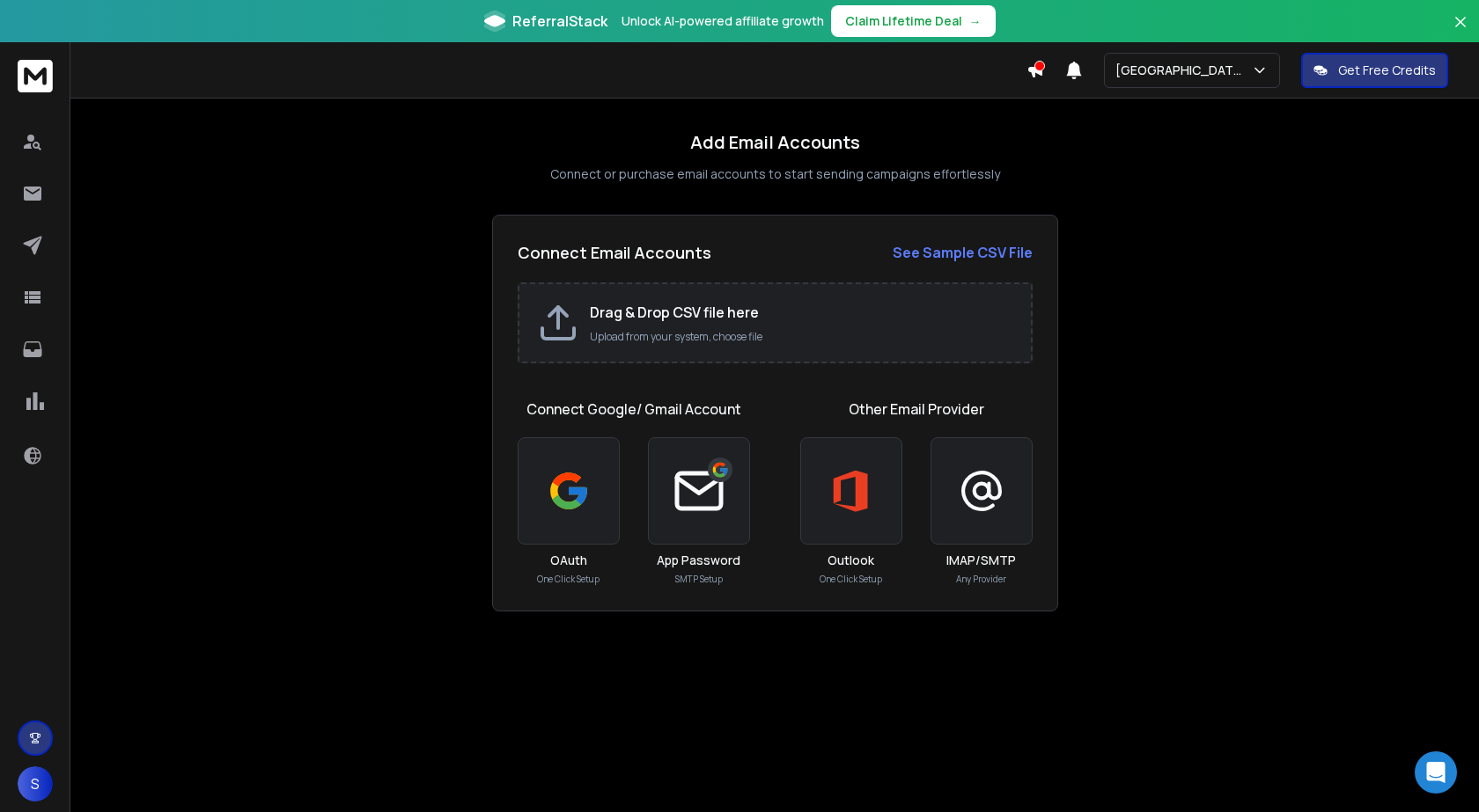
click at [565, 483] on icon at bounding box center [568, 490] width 44 height 53
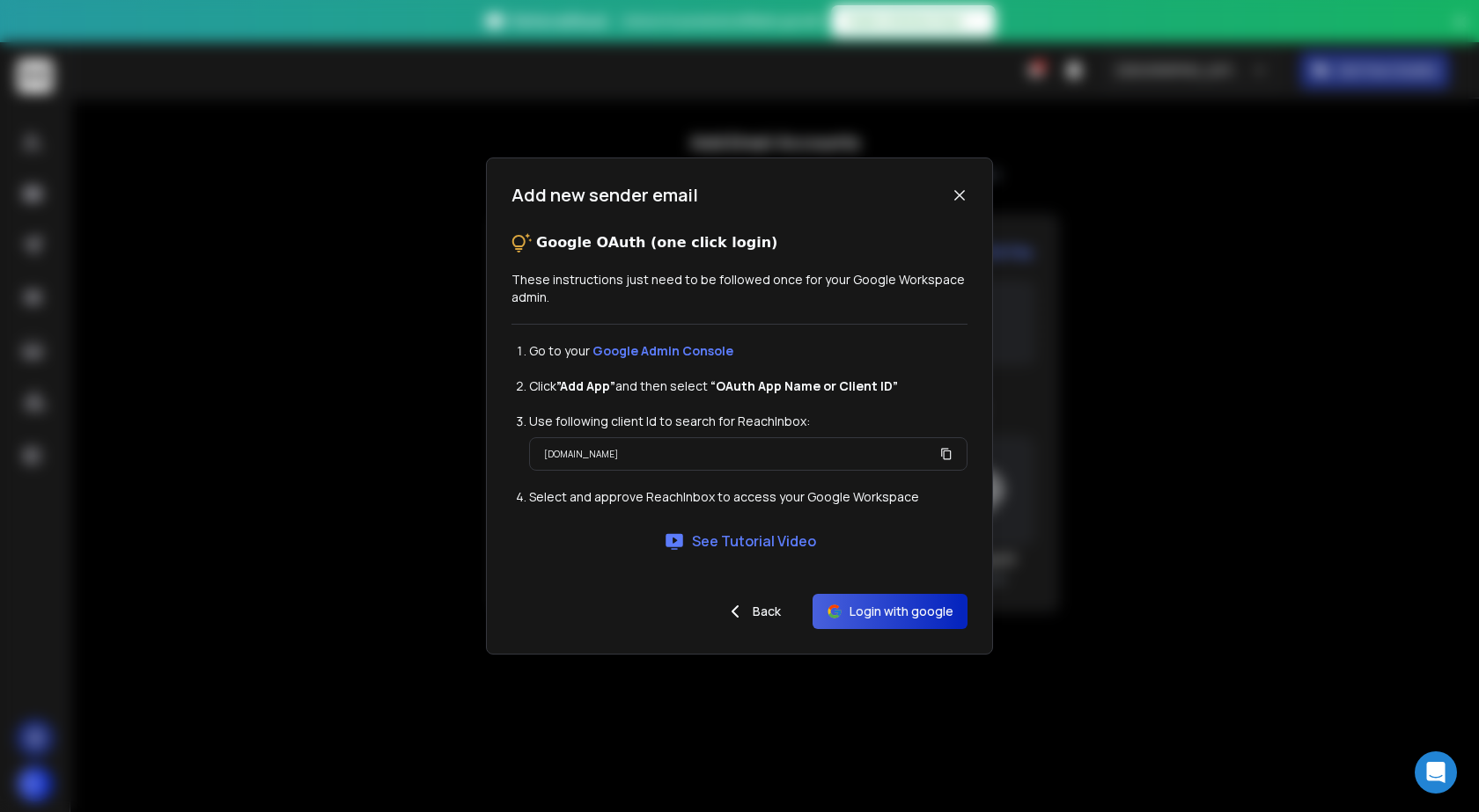
click at [901, 610] on button "Login with google" at bounding box center [890, 611] width 155 height 35
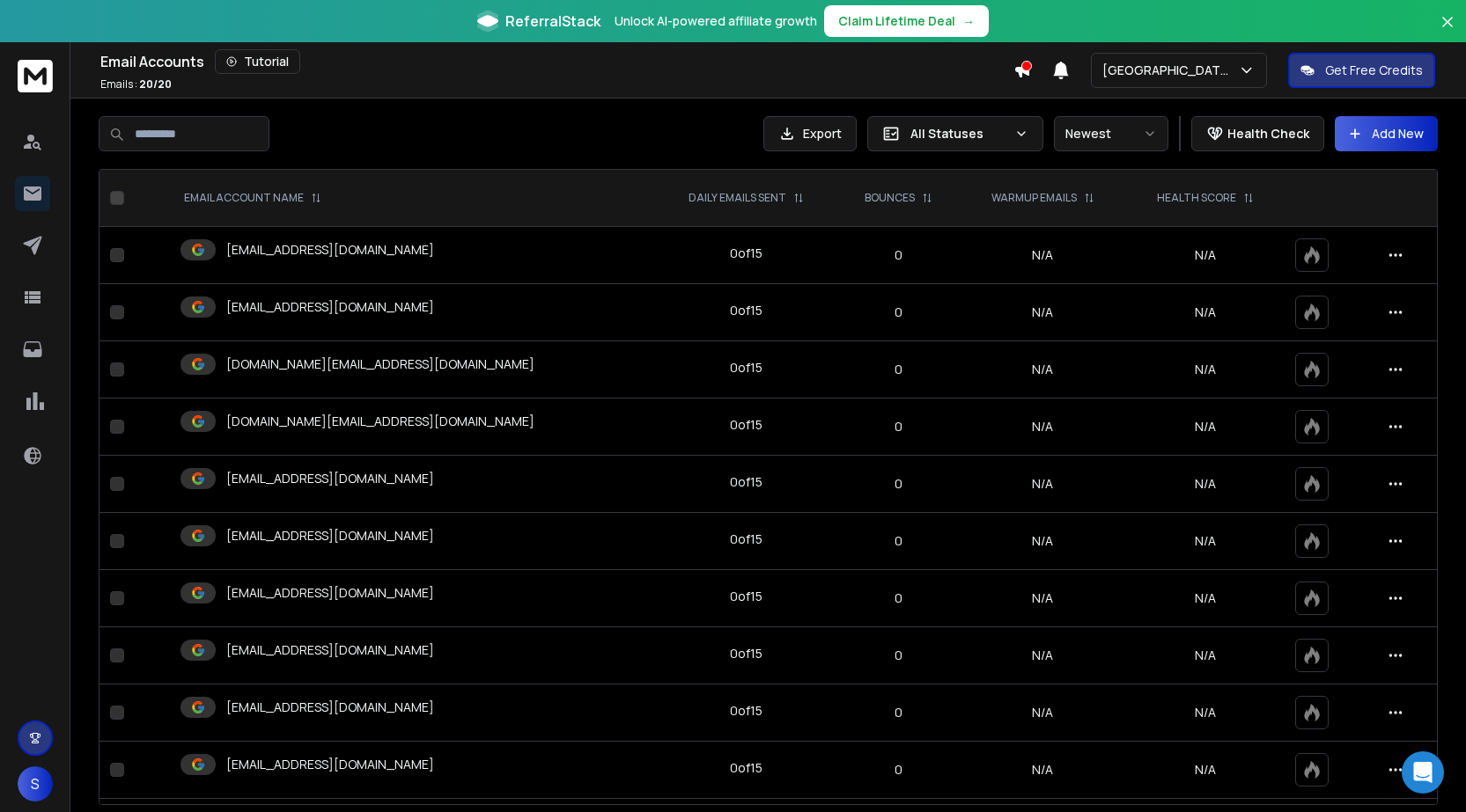
click at [1383, 136] on button "Add New" at bounding box center [1387, 134] width 103 height 35
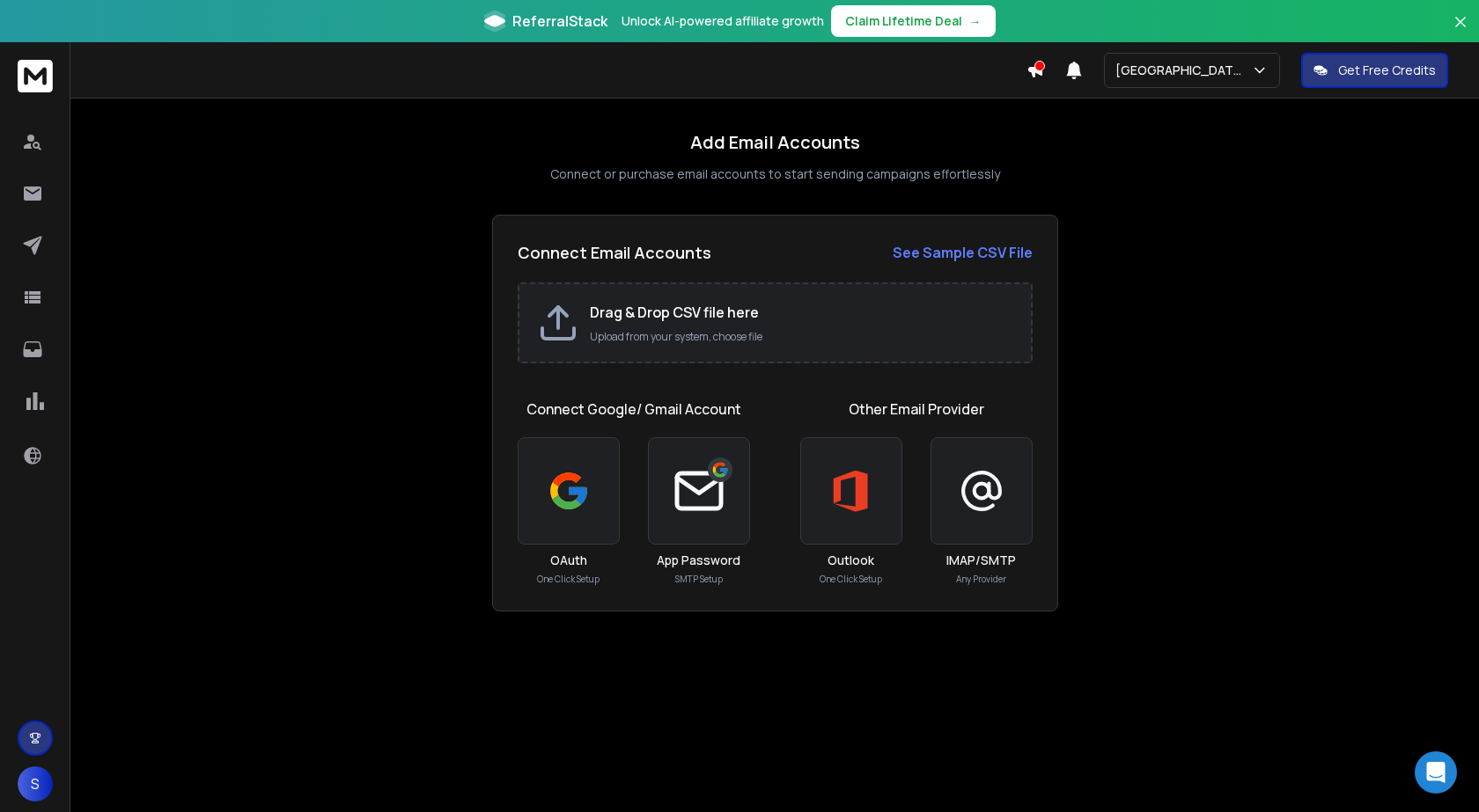
click at [565, 483] on icon at bounding box center [568, 490] width 44 height 53
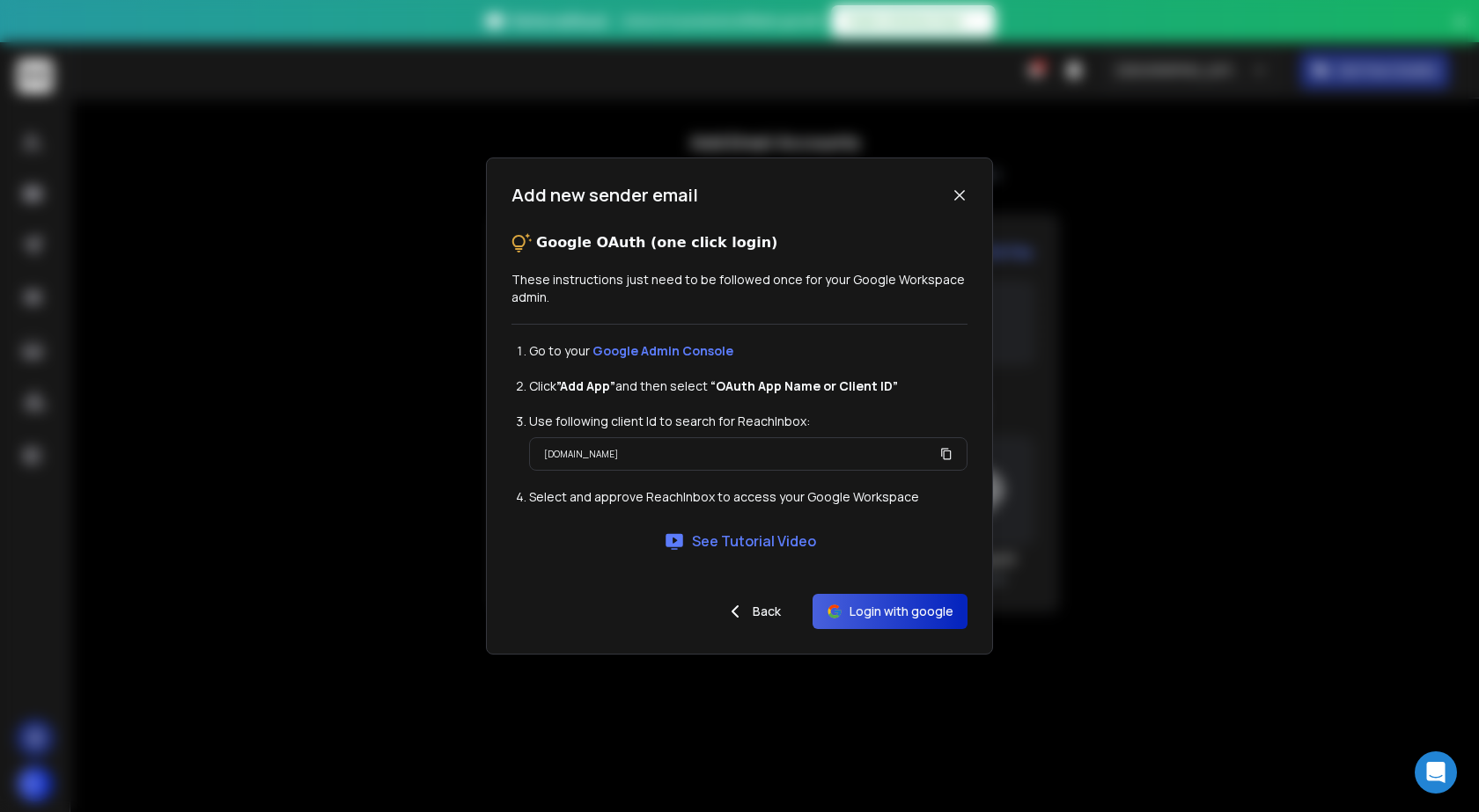
click at [901, 610] on button "Login with google" at bounding box center [890, 611] width 155 height 35
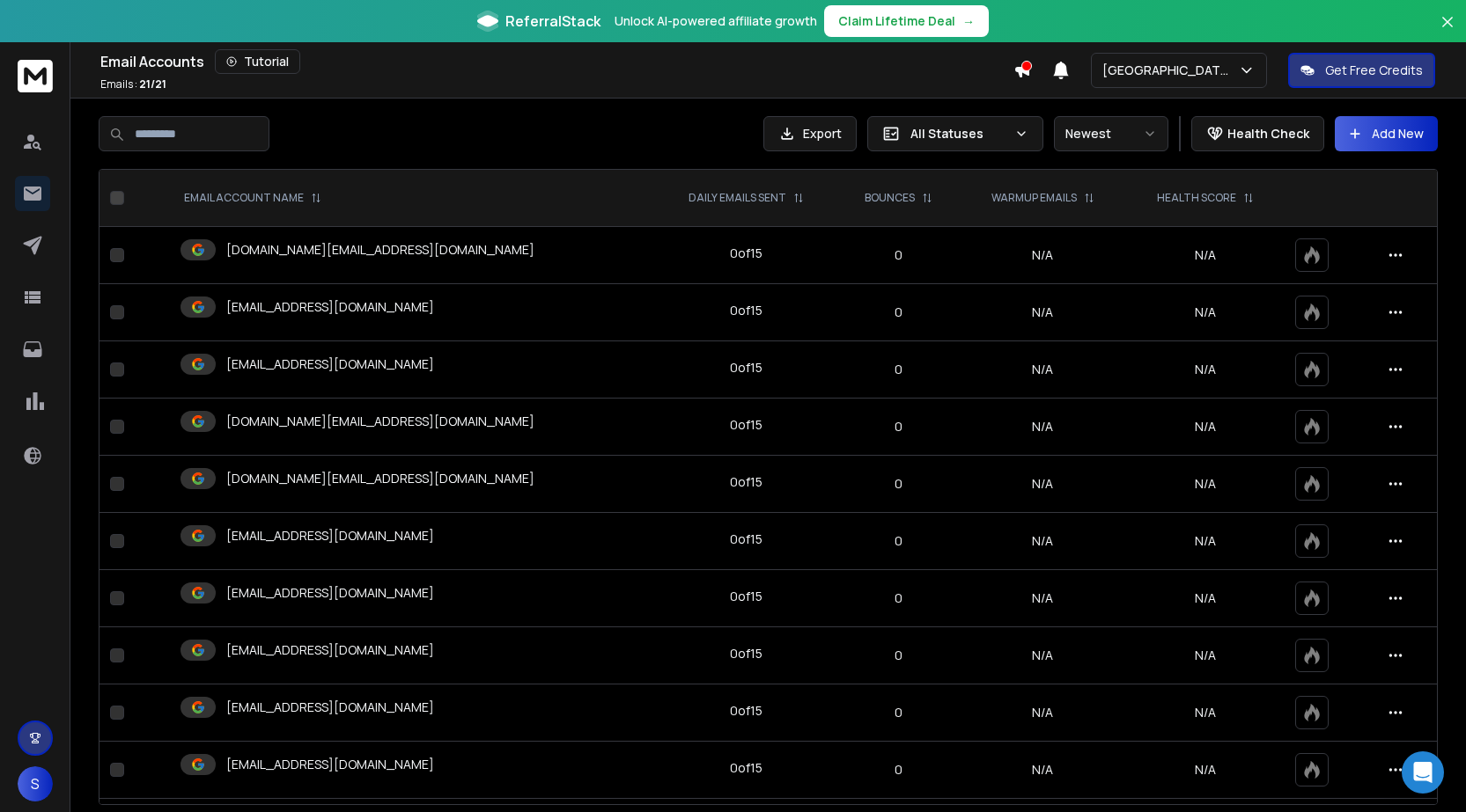
click at [1383, 136] on button "Add New" at bounding box center [1387, 134] width 103 height 35
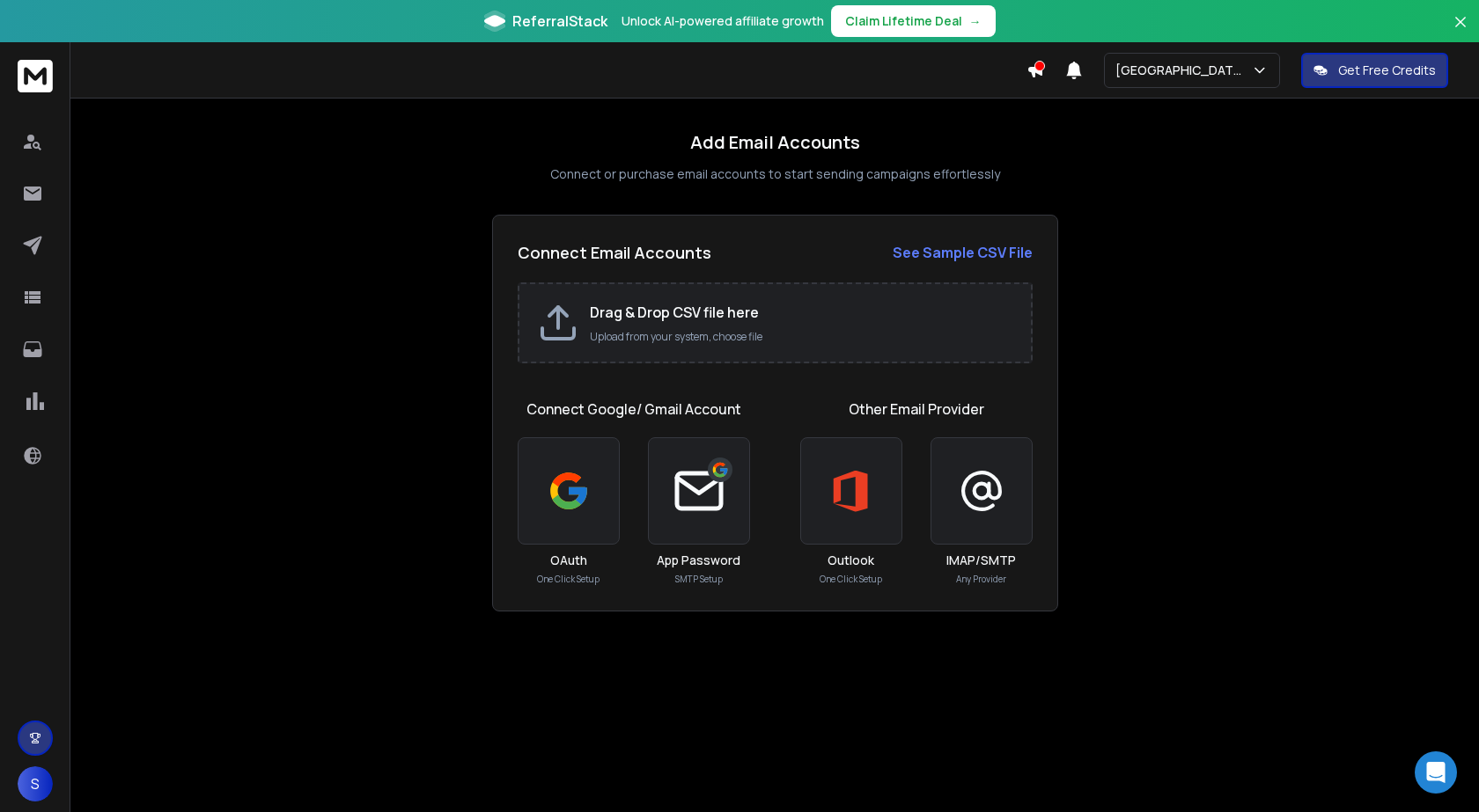
click at [565, 483] on icon at bounding box center [568, 490] width 44 height 53
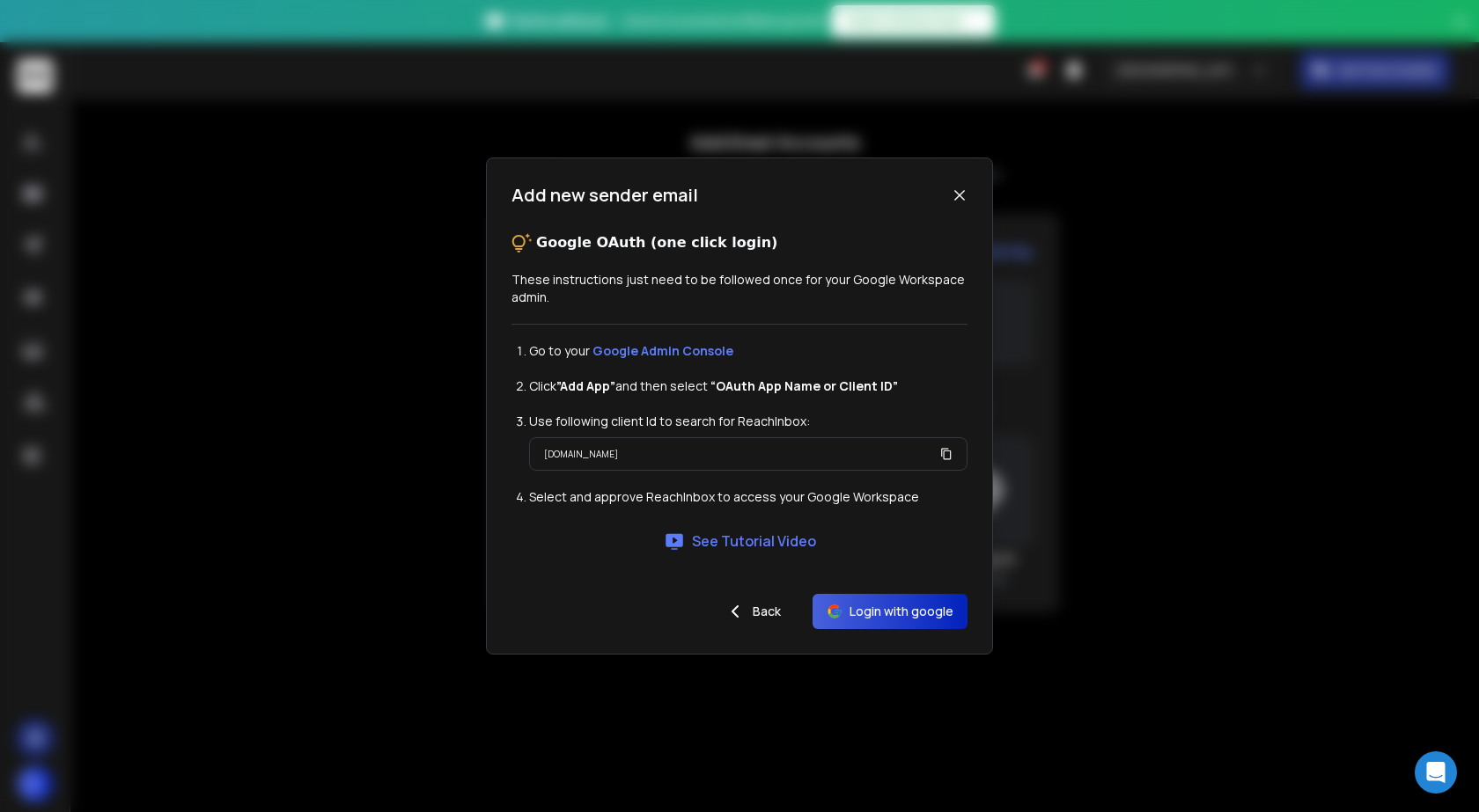
click at [901, 610] on button "Login with google" at bounding box center [890, 611] width 155 height 35
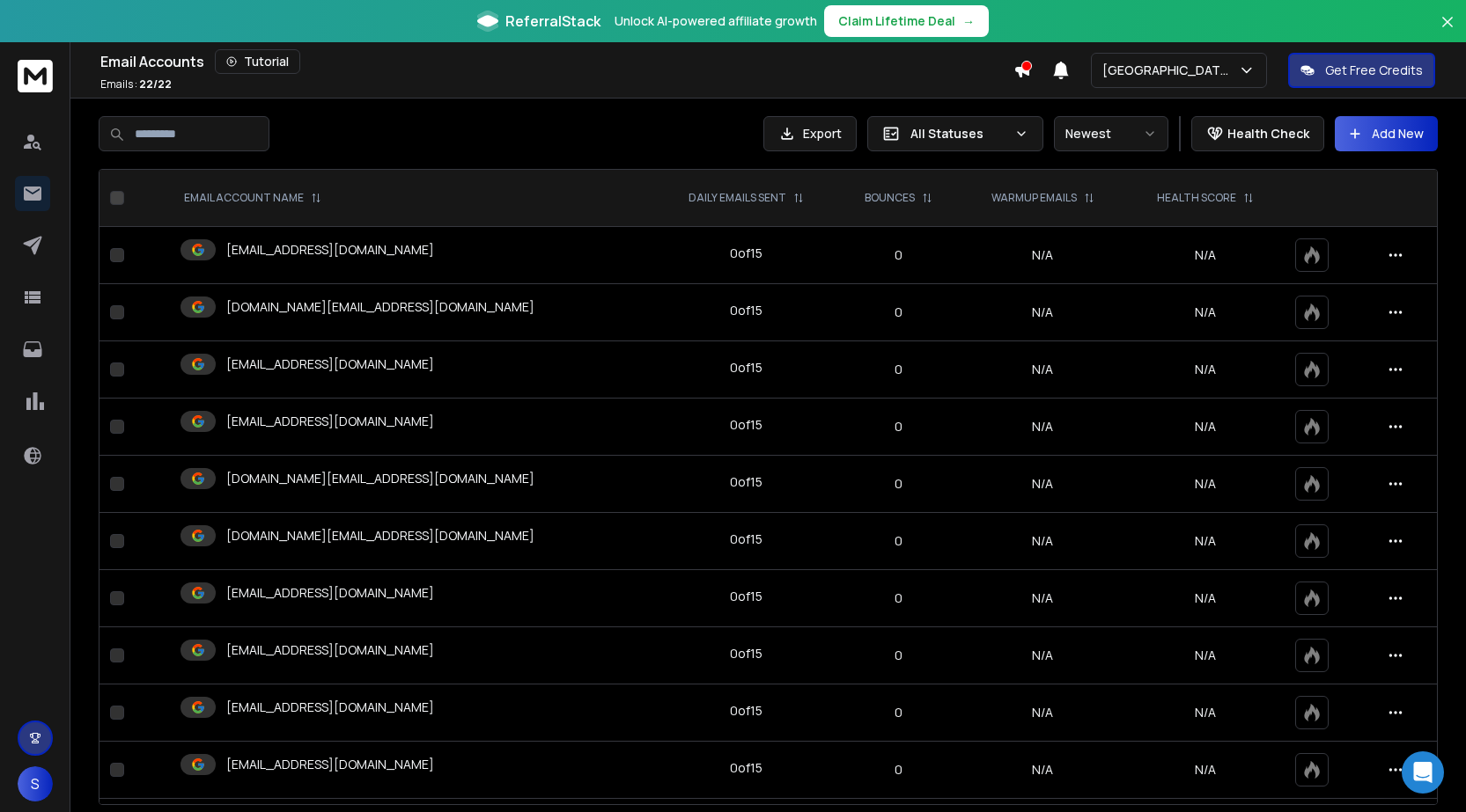
click at [1383, 136] on button "Add New" at bounding box center [1387, 134] width 103 height 35
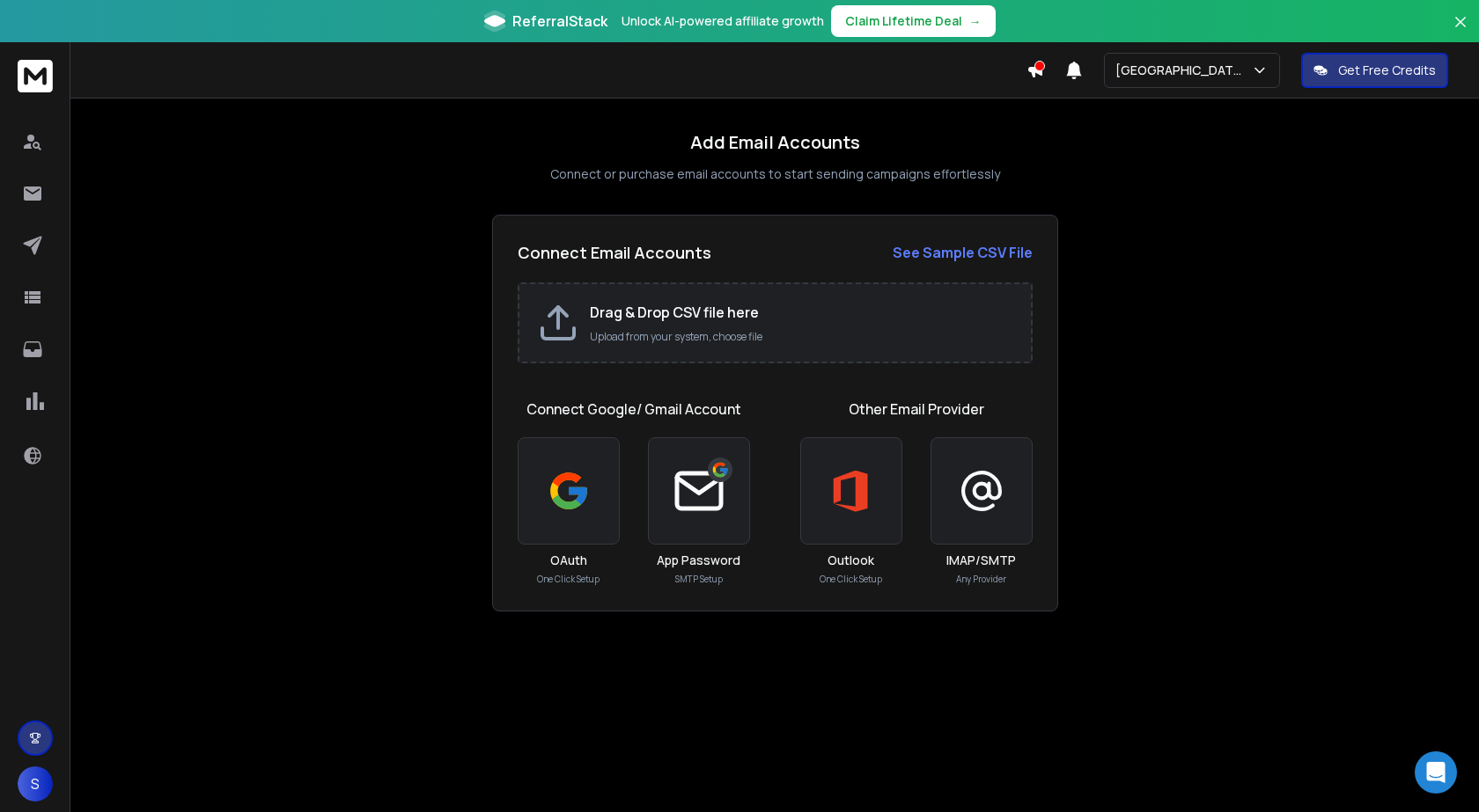
click at [565, 483] on icon at bounding box center [568, 490] width 44 height 53
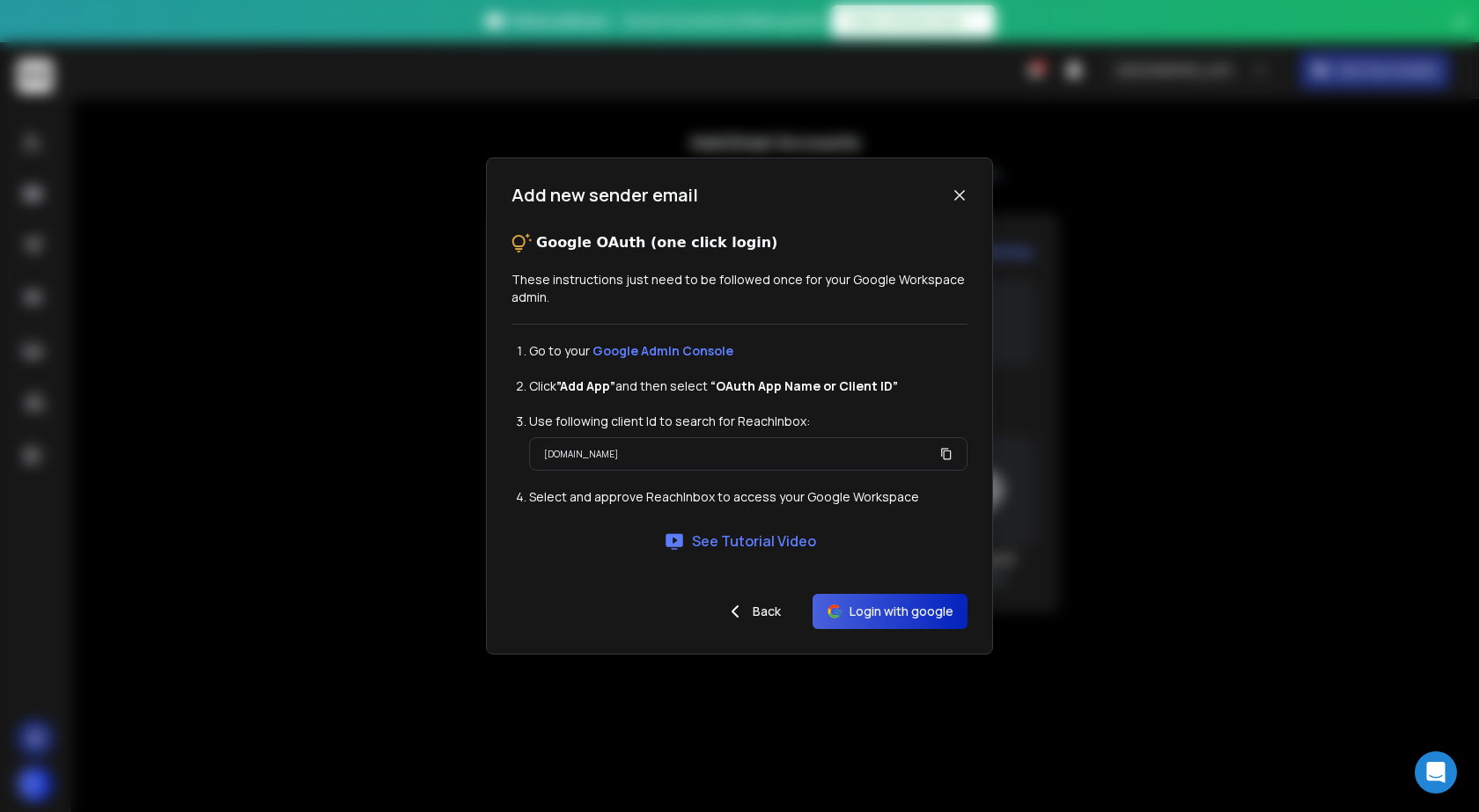
click at [901, 610] on button "Login with google" at bounding box center [890, 611] width 155 height 35
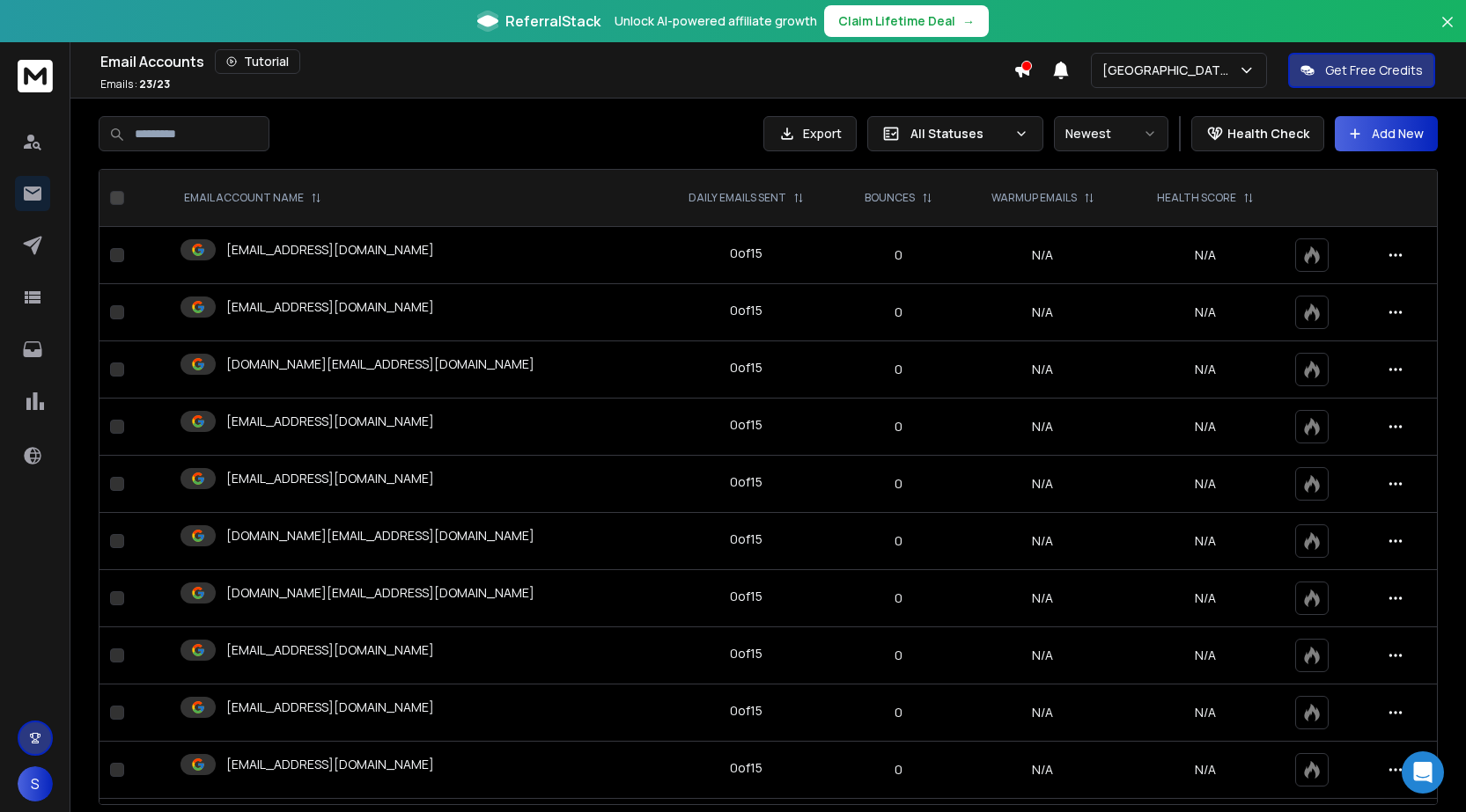
click at [1383, 136] on button "Add New" at bounding box center [1387, 134] width 103 height 35
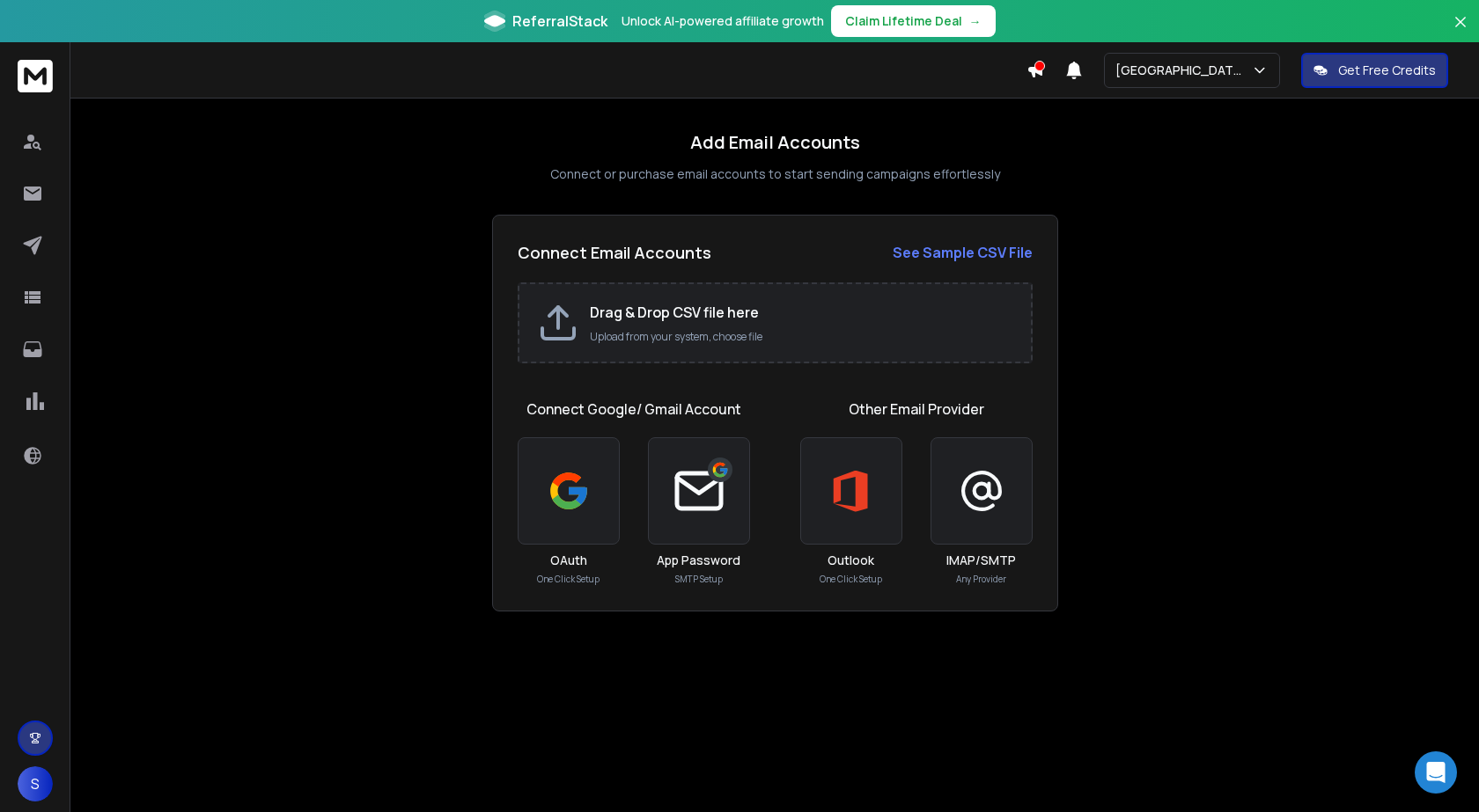
click at [565, 483] on icon at bounding box center [568, 490] width 44 height 53
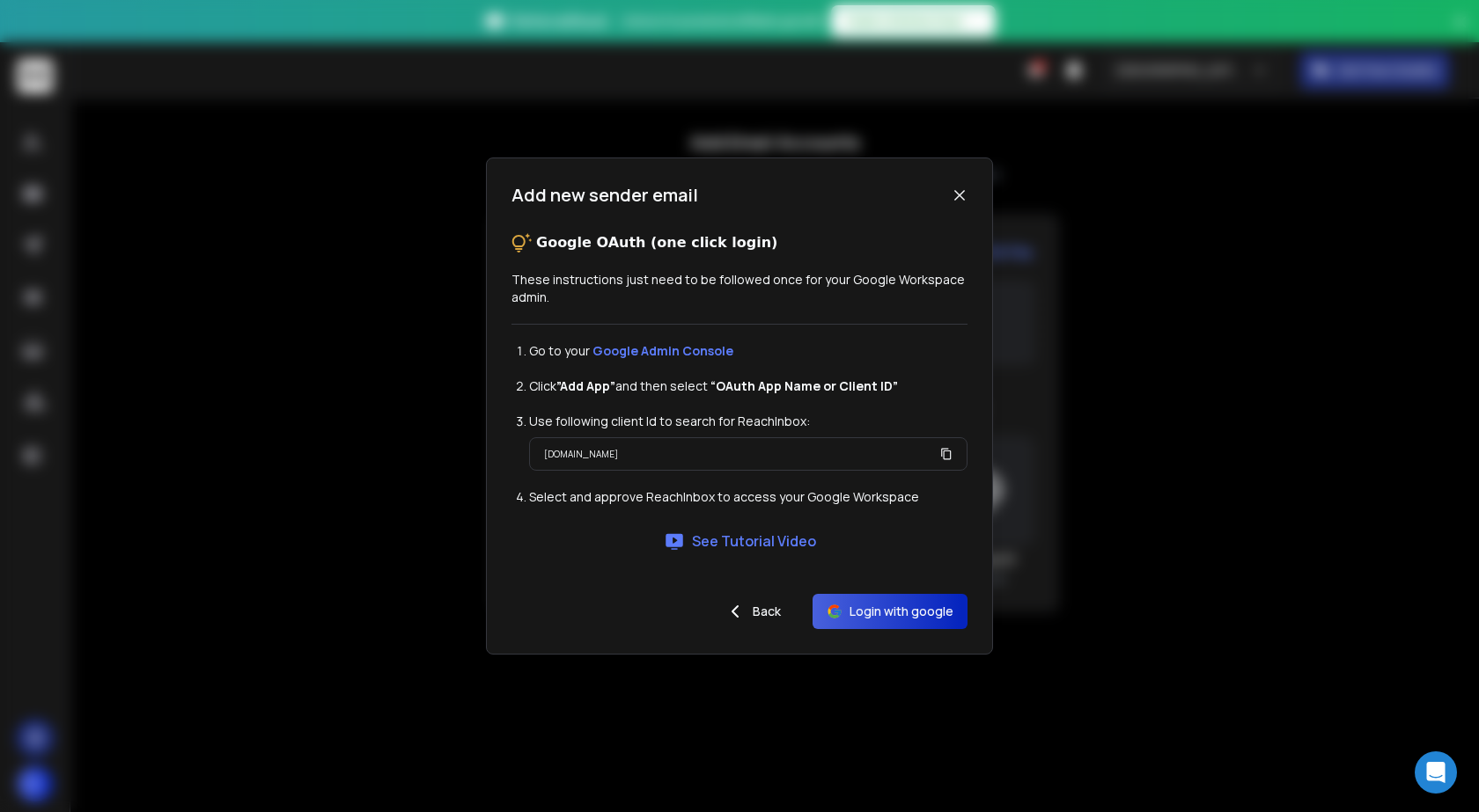
click at [901, 610] on button "Login with google" at bounding box center [890, 611] width 155 height 35
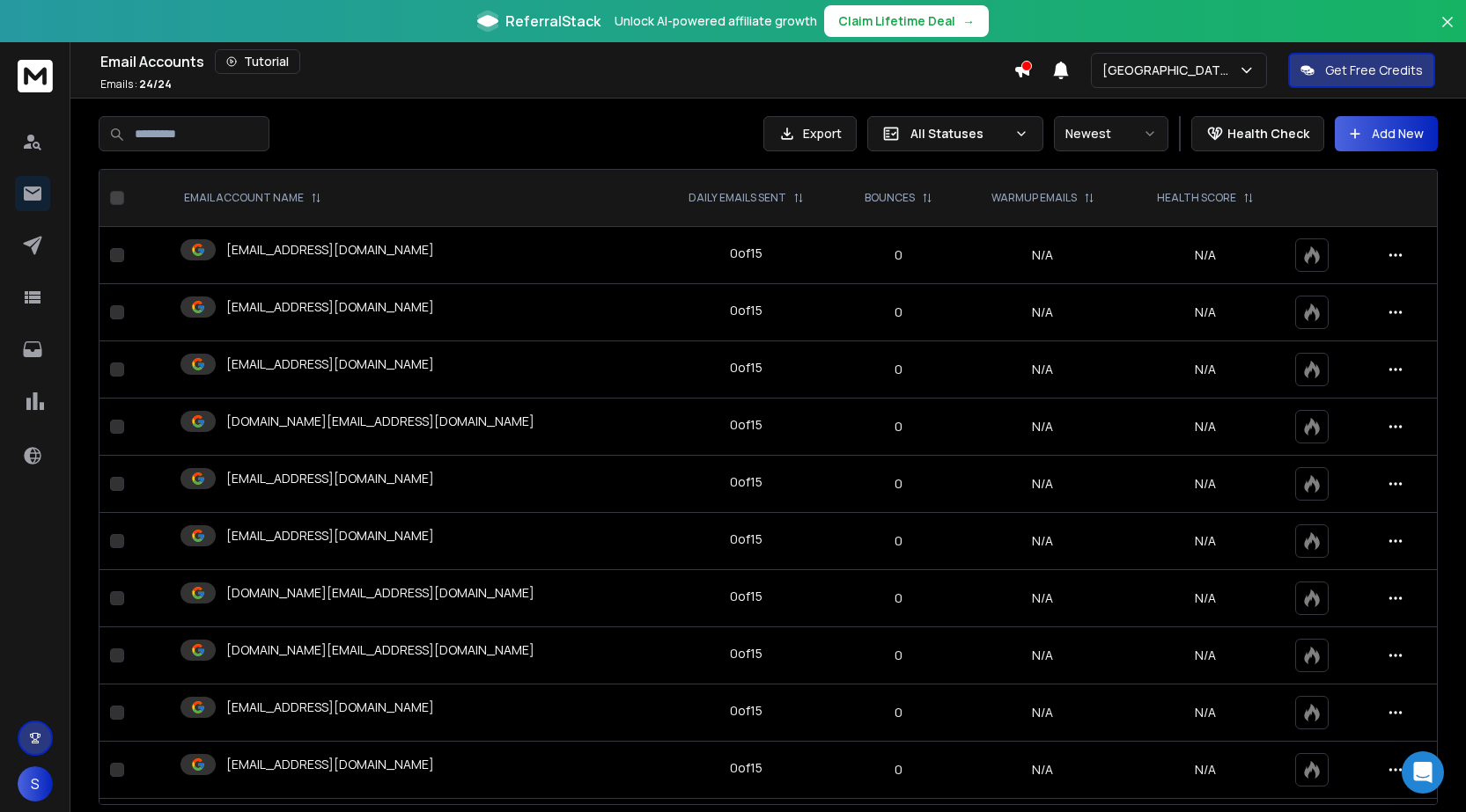
click at [1383, 136] on button "Add New" at bounding box center [1387, 134] width 103 height 35
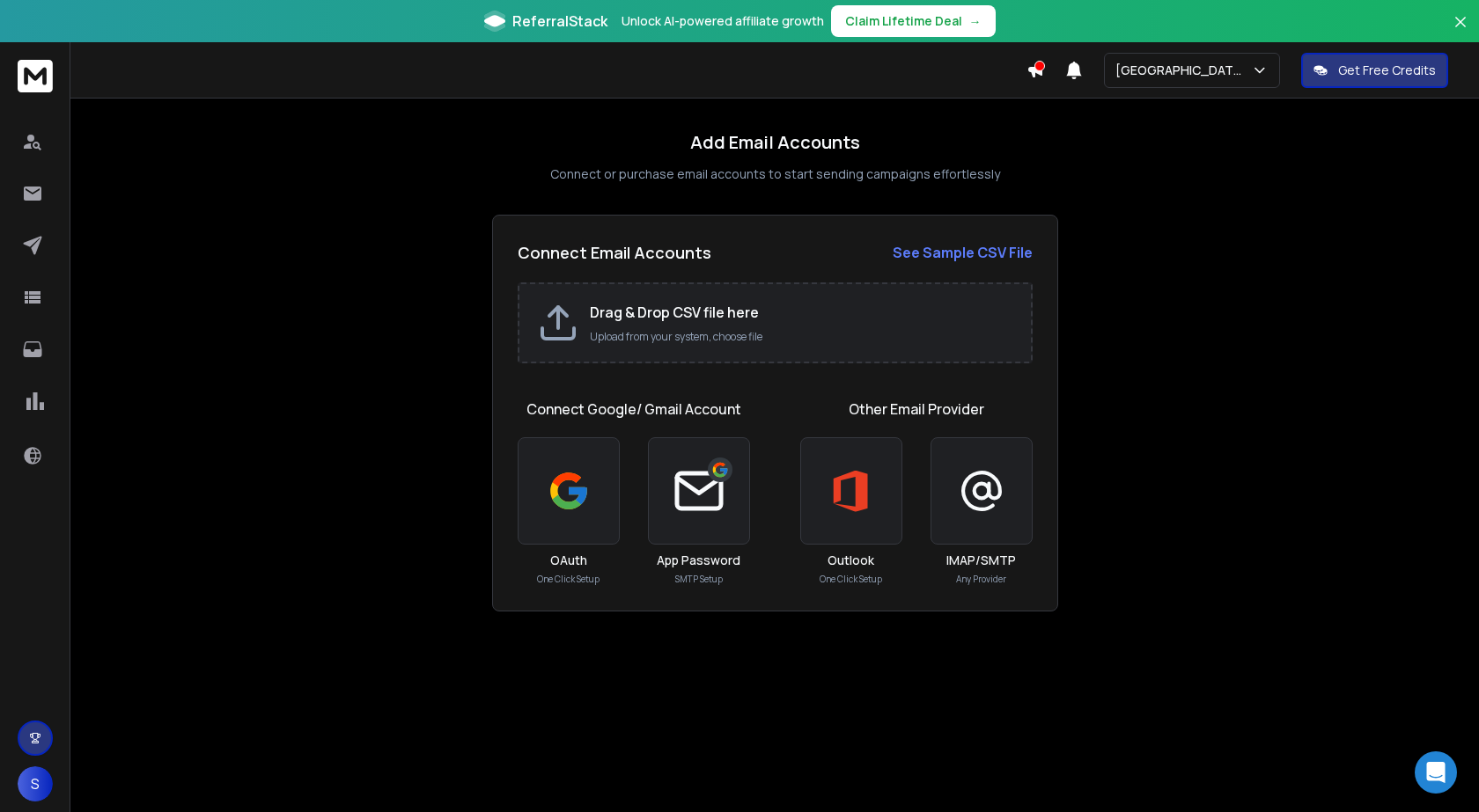
click at [565, 483] on icon at bounding box center [568, 490] width 44 height 53
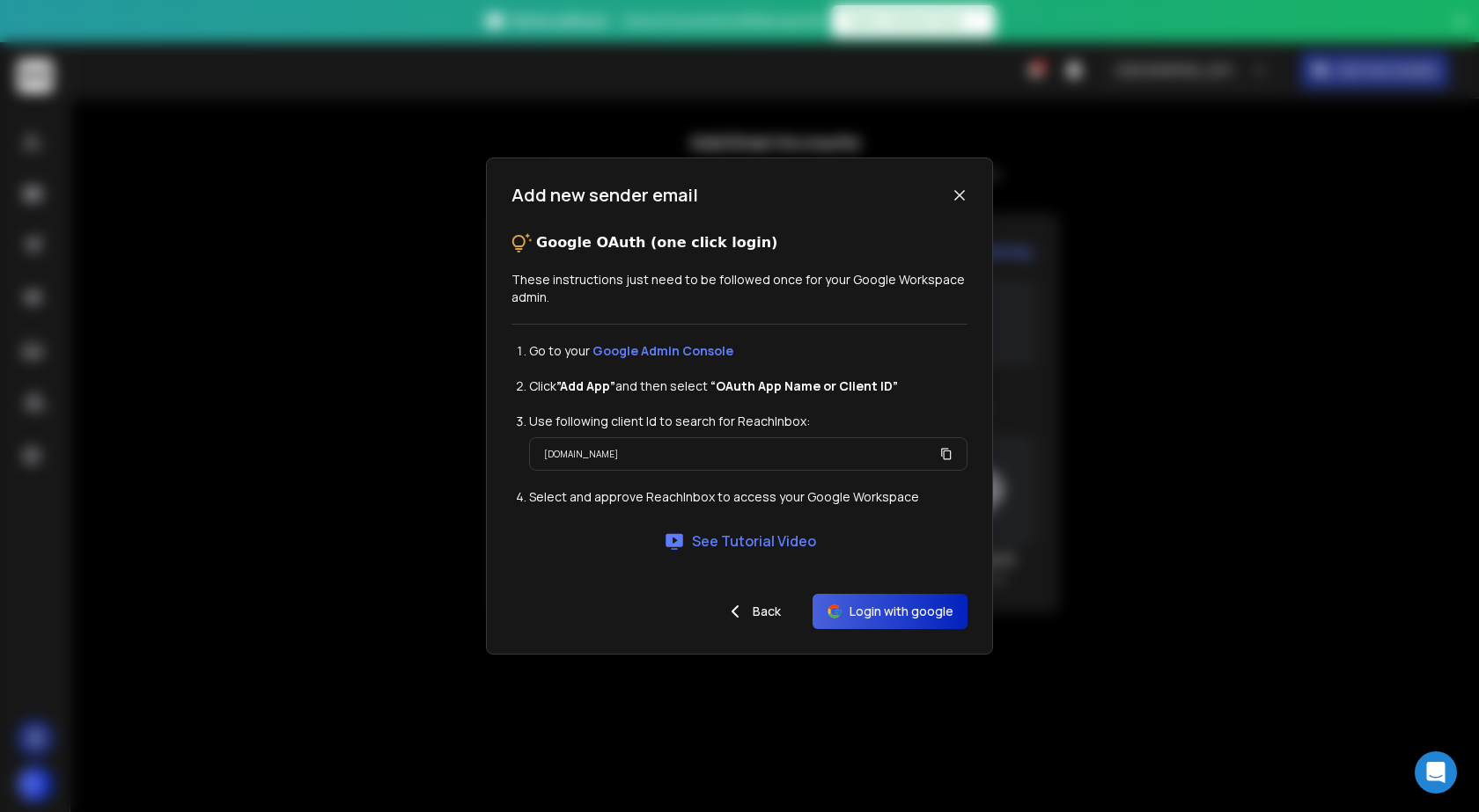
click at [901, 610] on button "Login with google" at bounding box center [890, 611] width 155 height 35
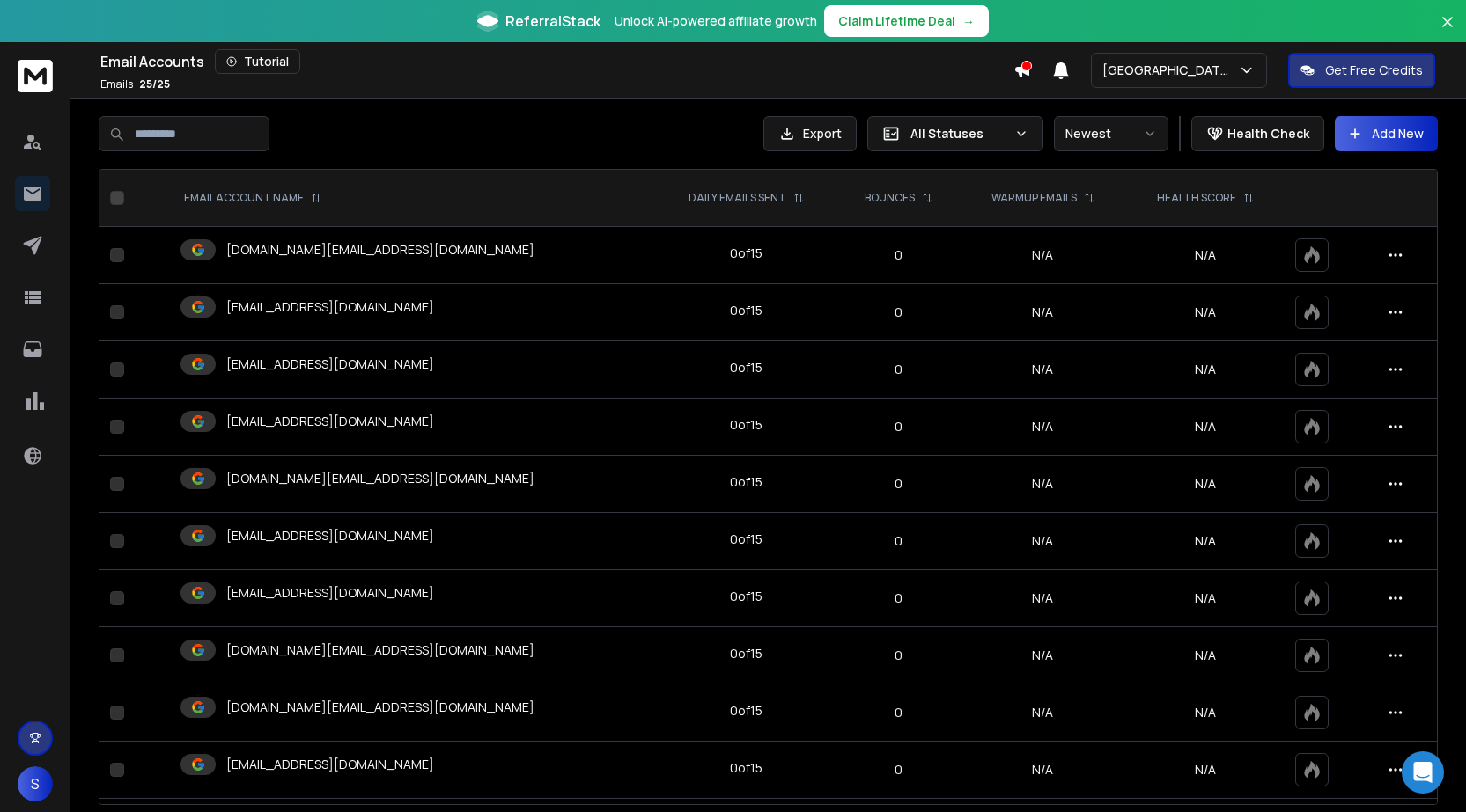
click at [1383, 136] on button "Add New" at bounding box center [1387, 134] width 103 height 35
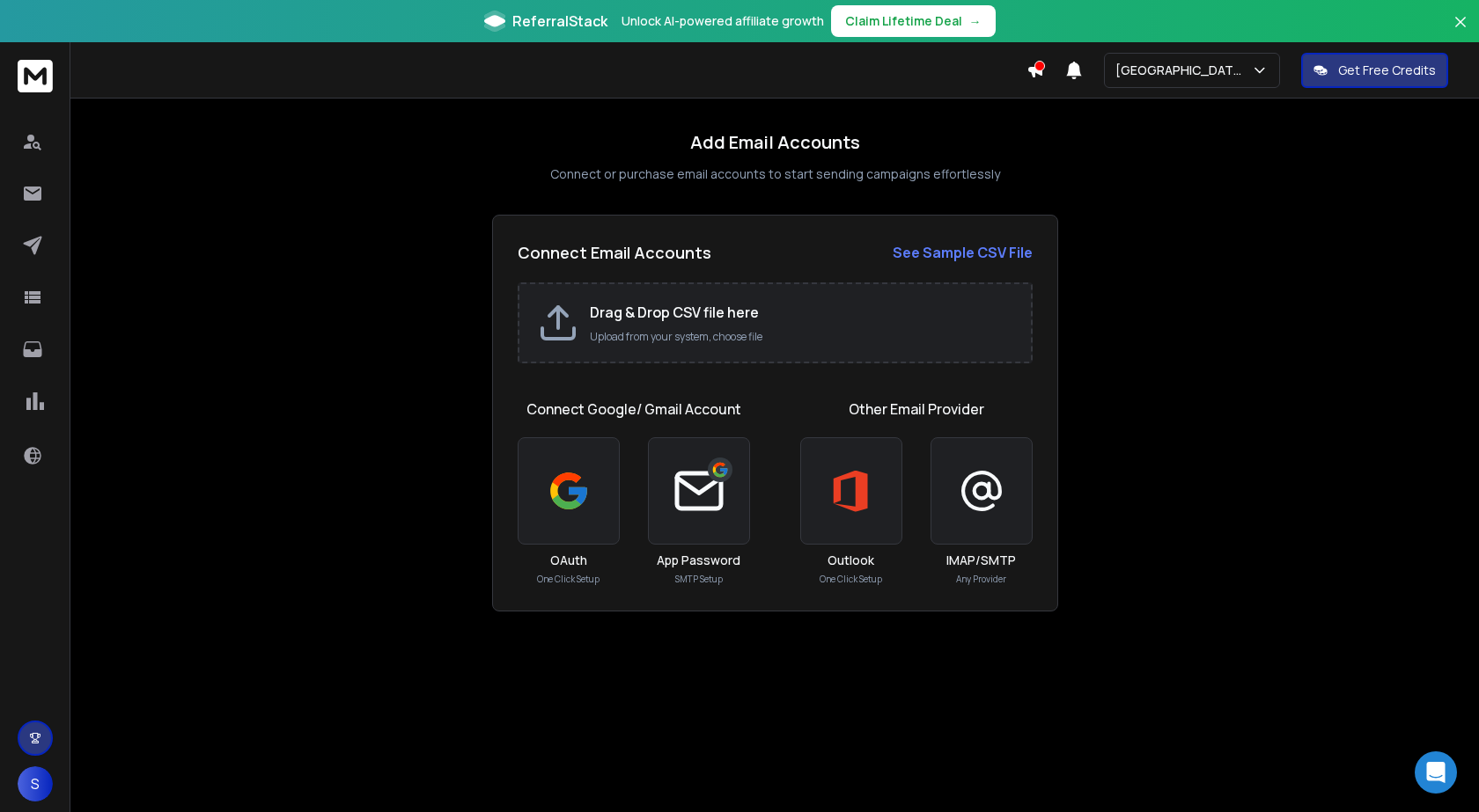
click at [565, 483] on icon at bounding box center [568, 490] width 44 height 53
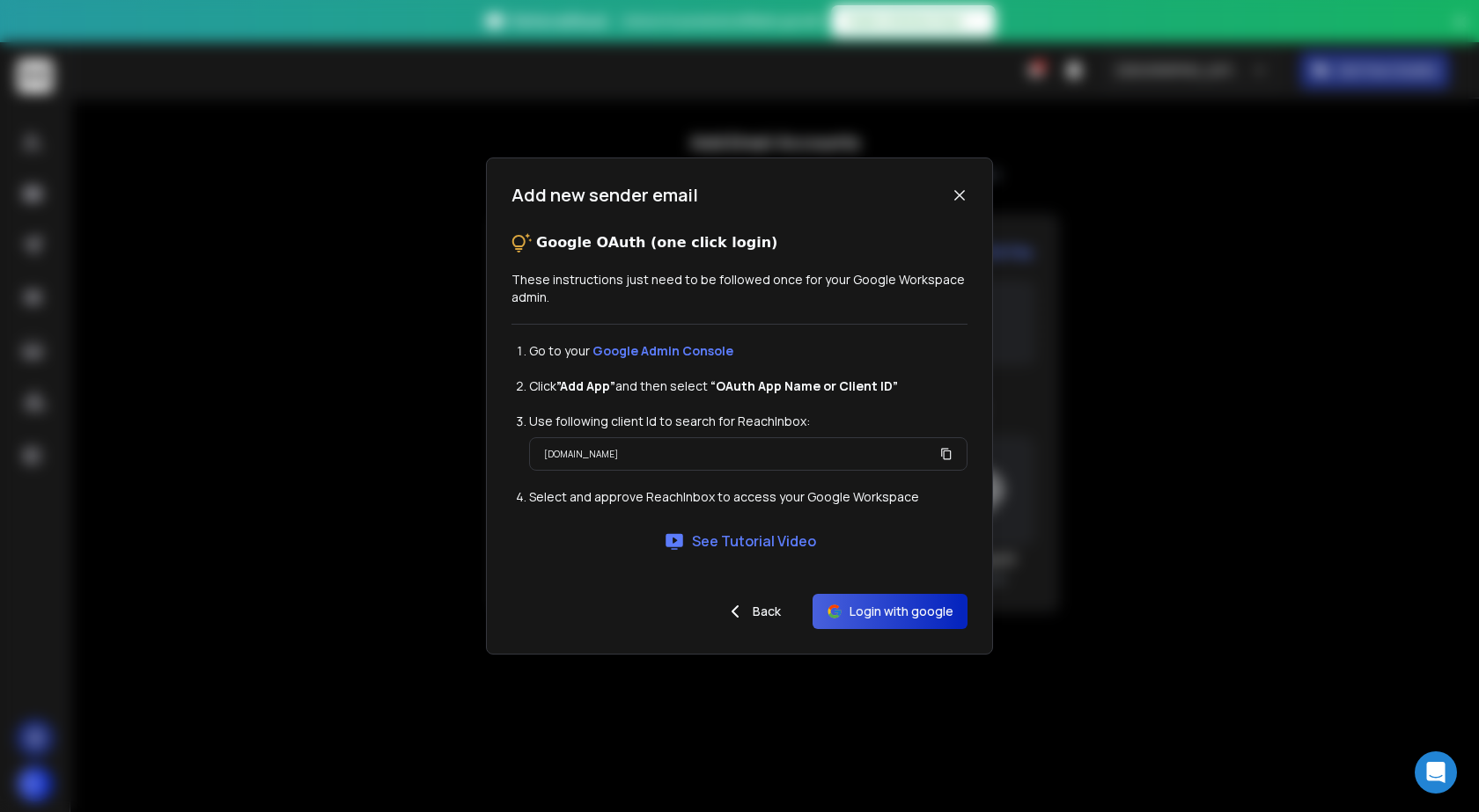
click at [901, 610] on button "Login with google" at bounding box center [890, 611] width 155 height 35
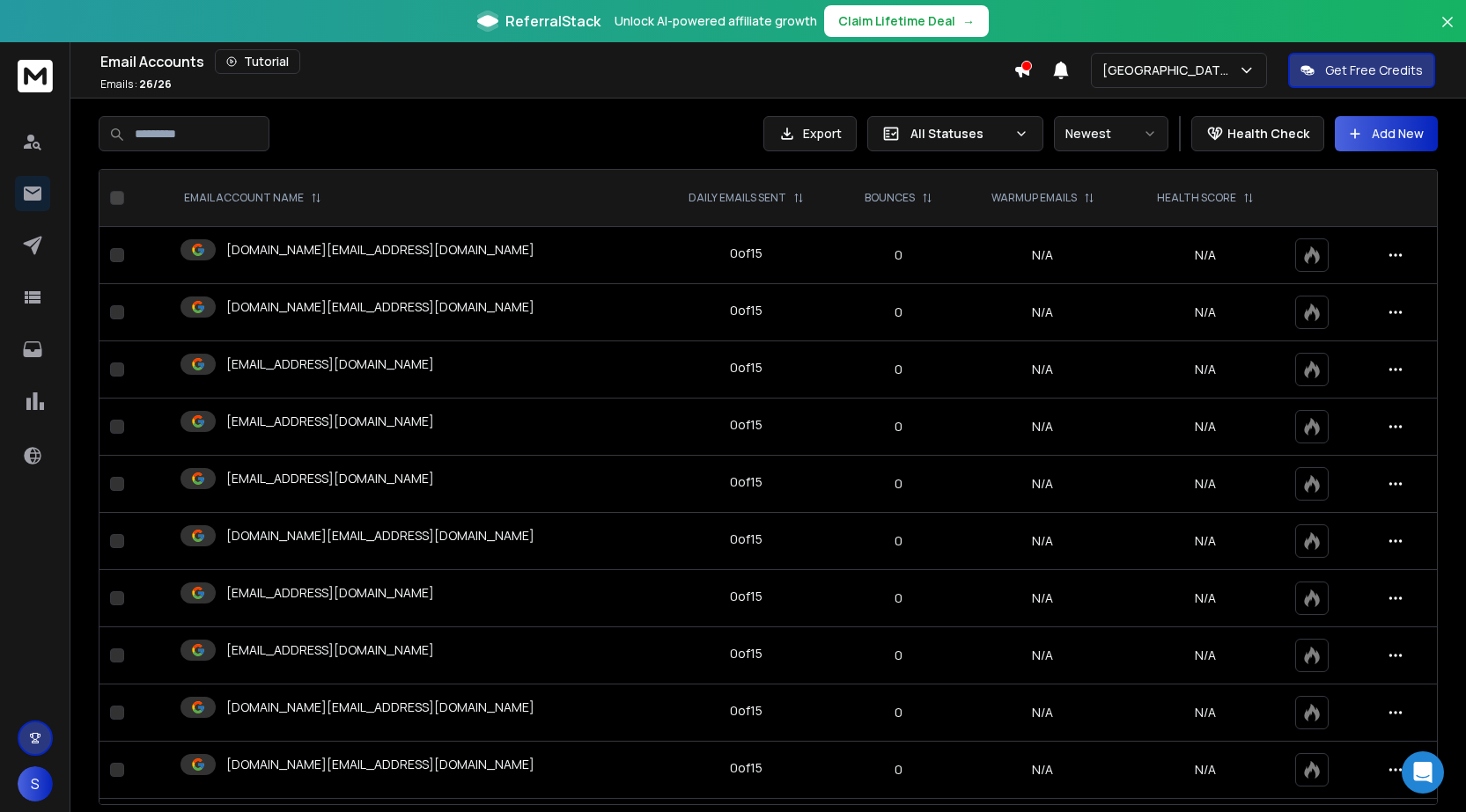
click at [205, 134] on input at bounding box center [183, 134] width 171 height 35
paste input "**********"
type input "**********"
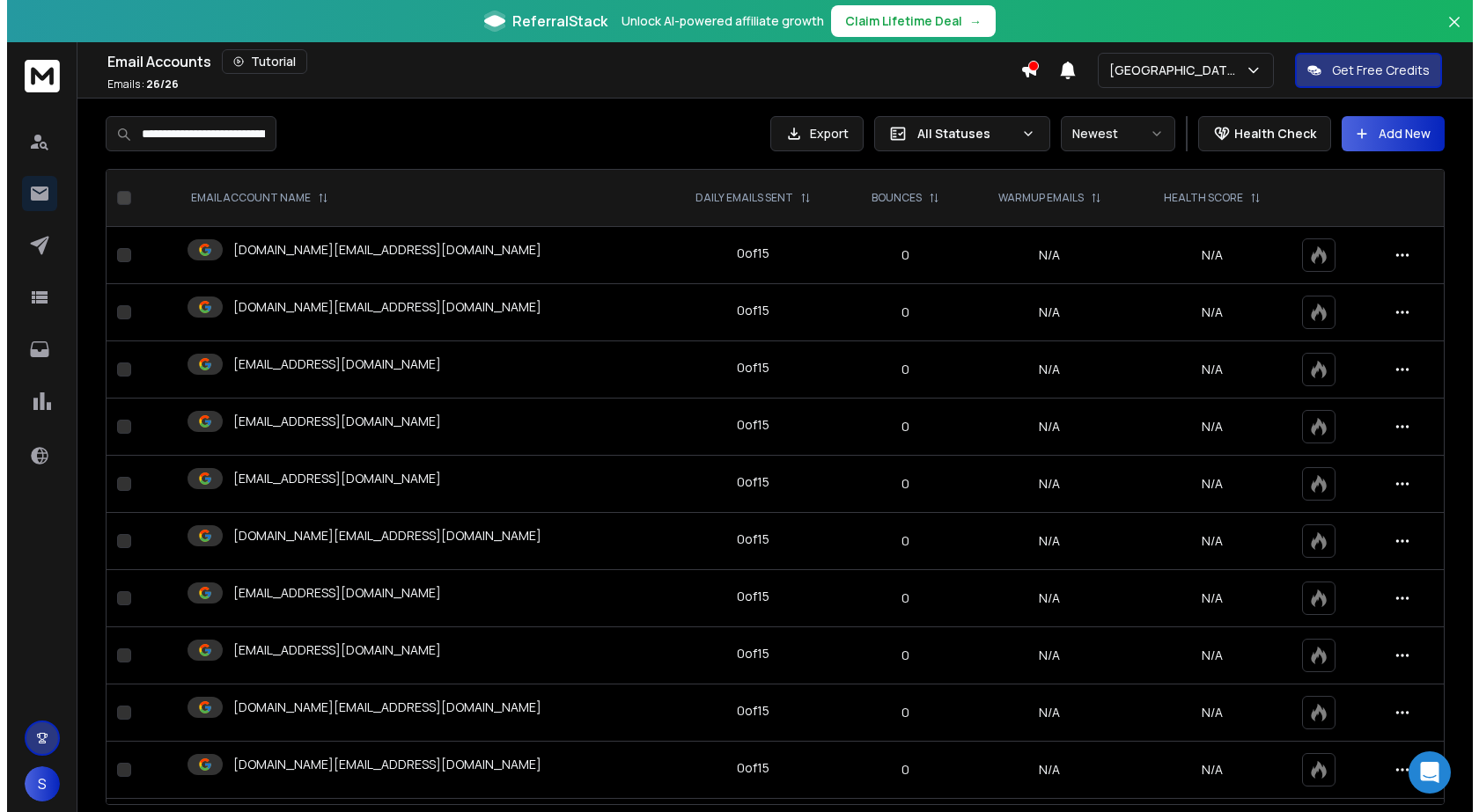
scroll to position [0, 51]
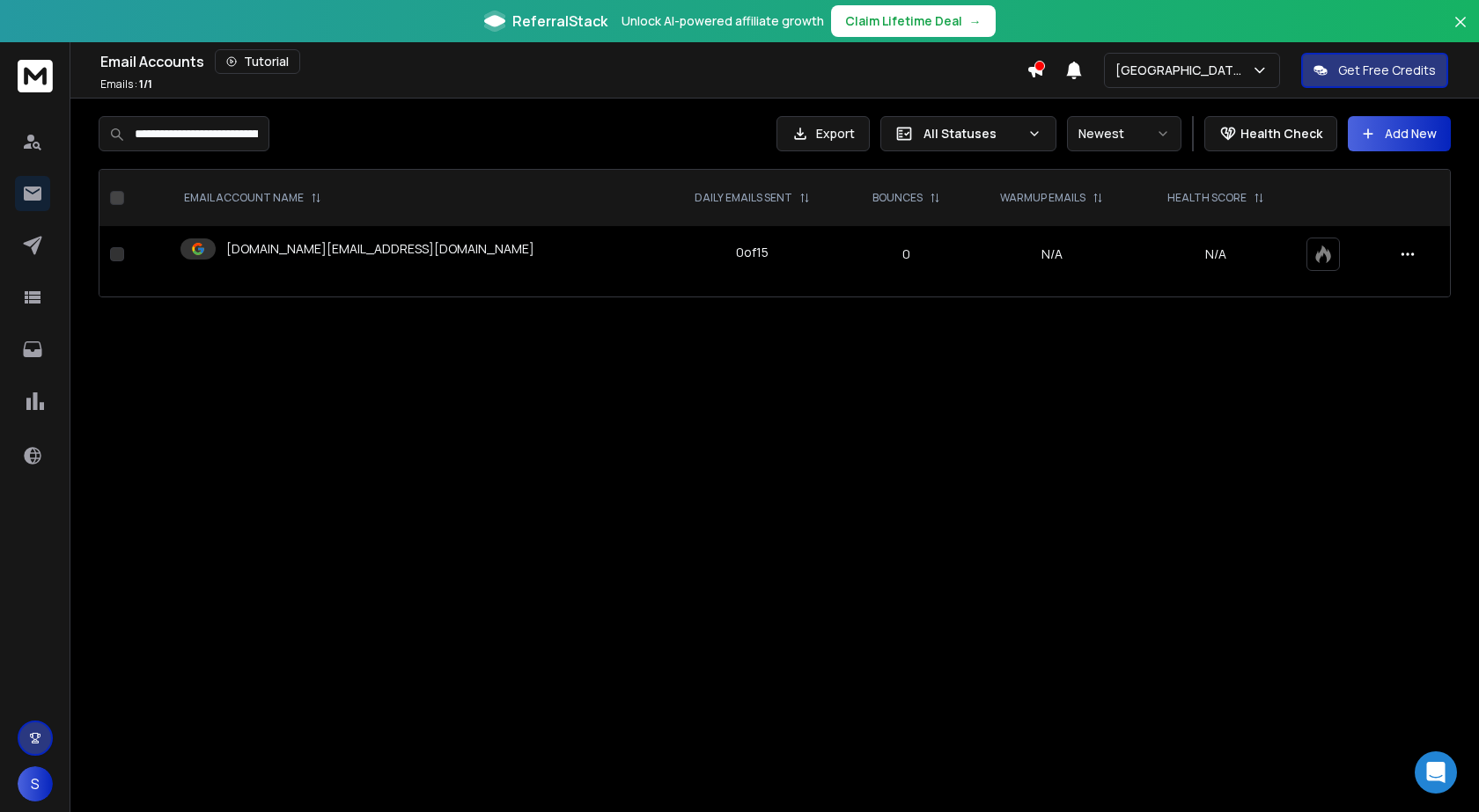
click at [211, 142] on input "**********" at bounding box center [183, 134] width 171 height 35
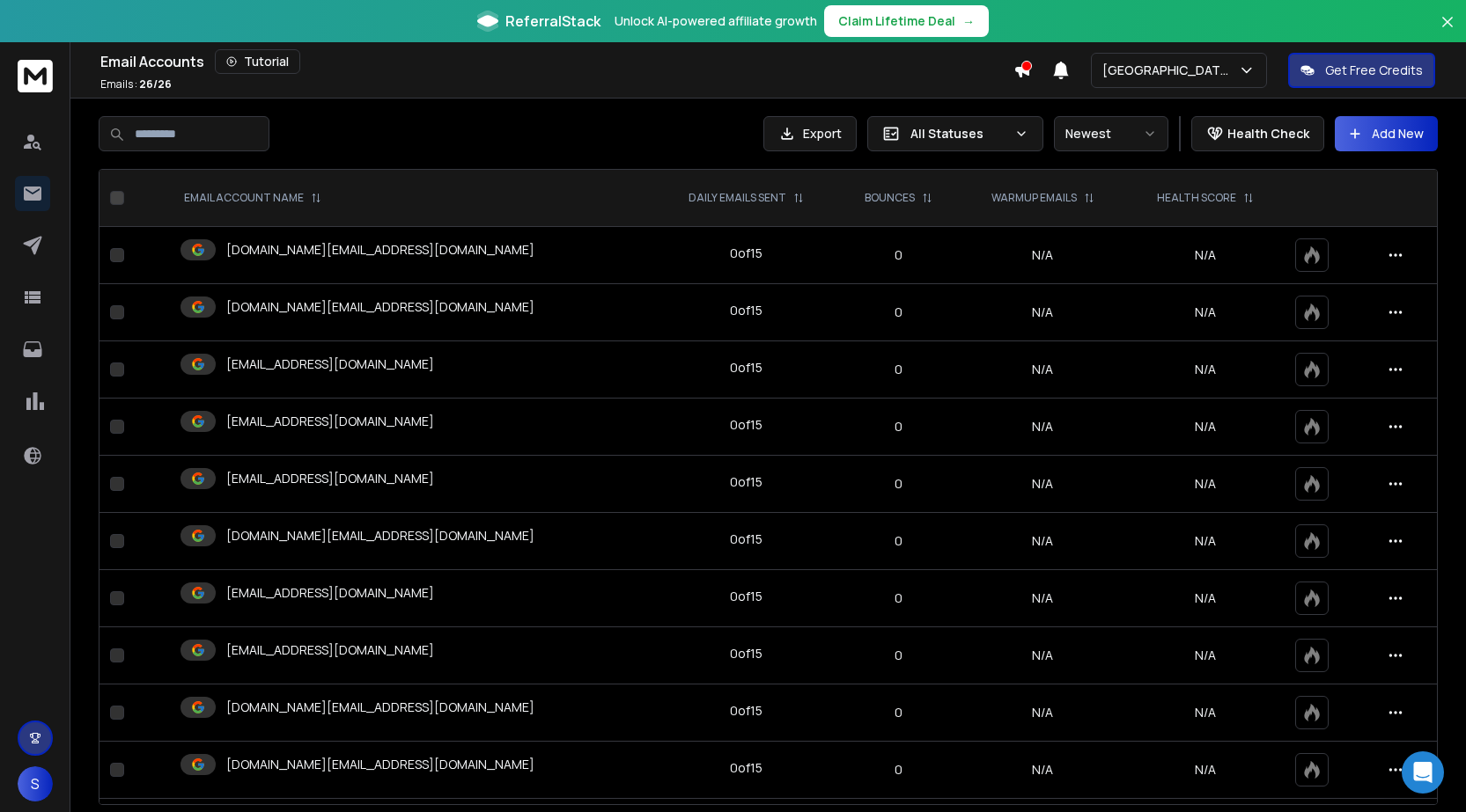
click at [1383, 136] on button "Add New" at bounding box center [1387, 134] width 103 height 35
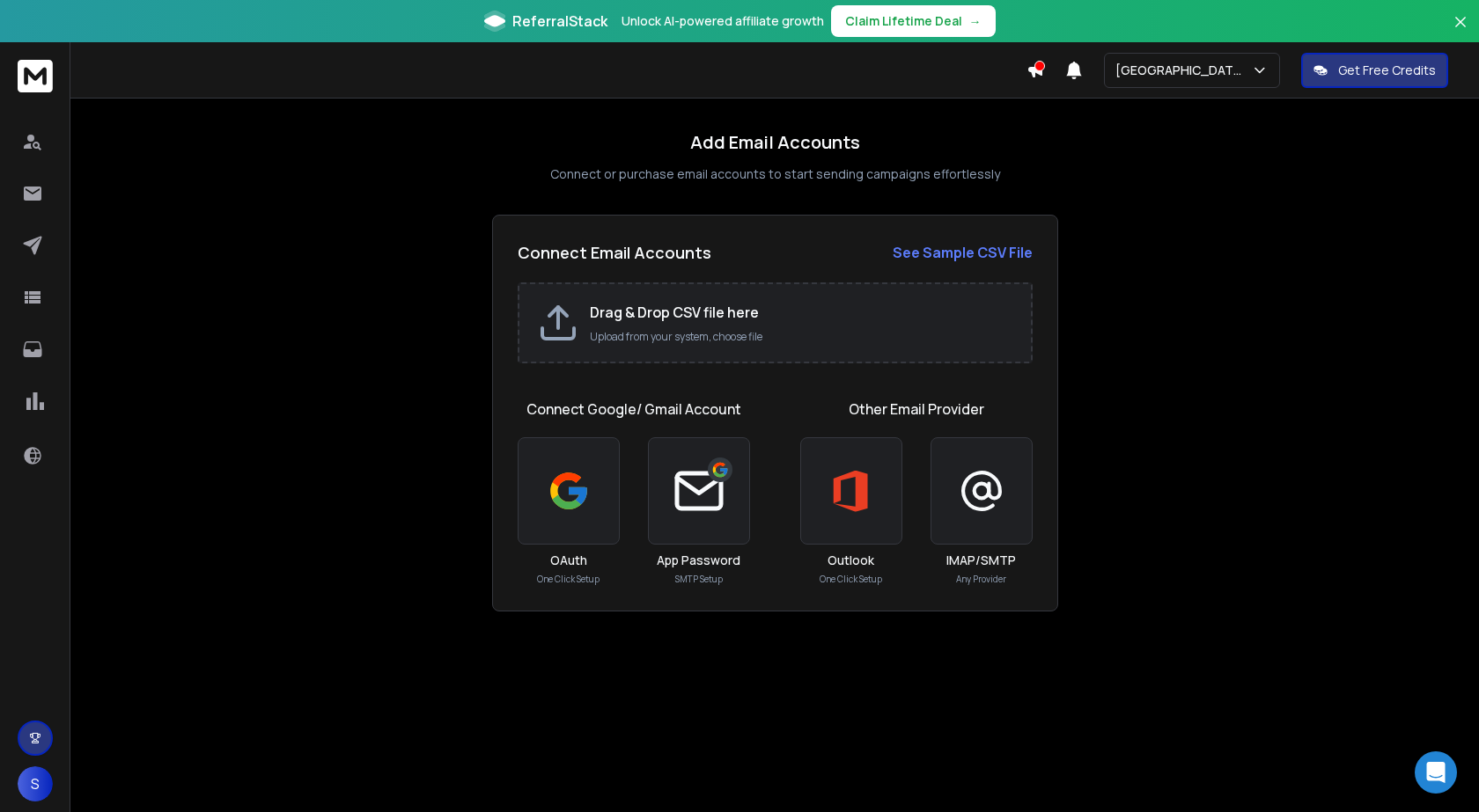
click at [565, 483] on icon at bounding box center [568, 490] width 44 height 53
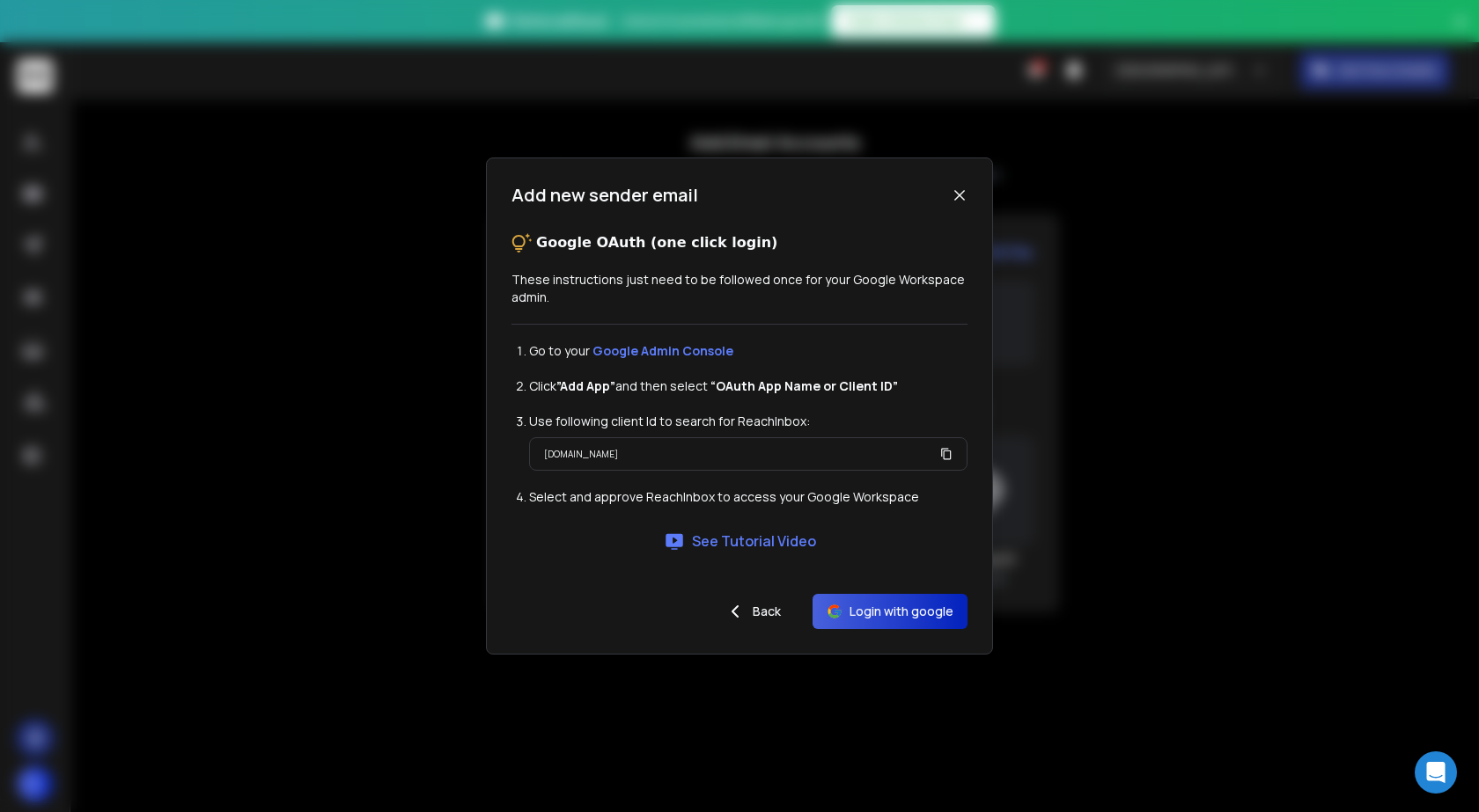
click at [901, 610] on button "Login with google" at bounding box center [890, 611] width 155 height 35
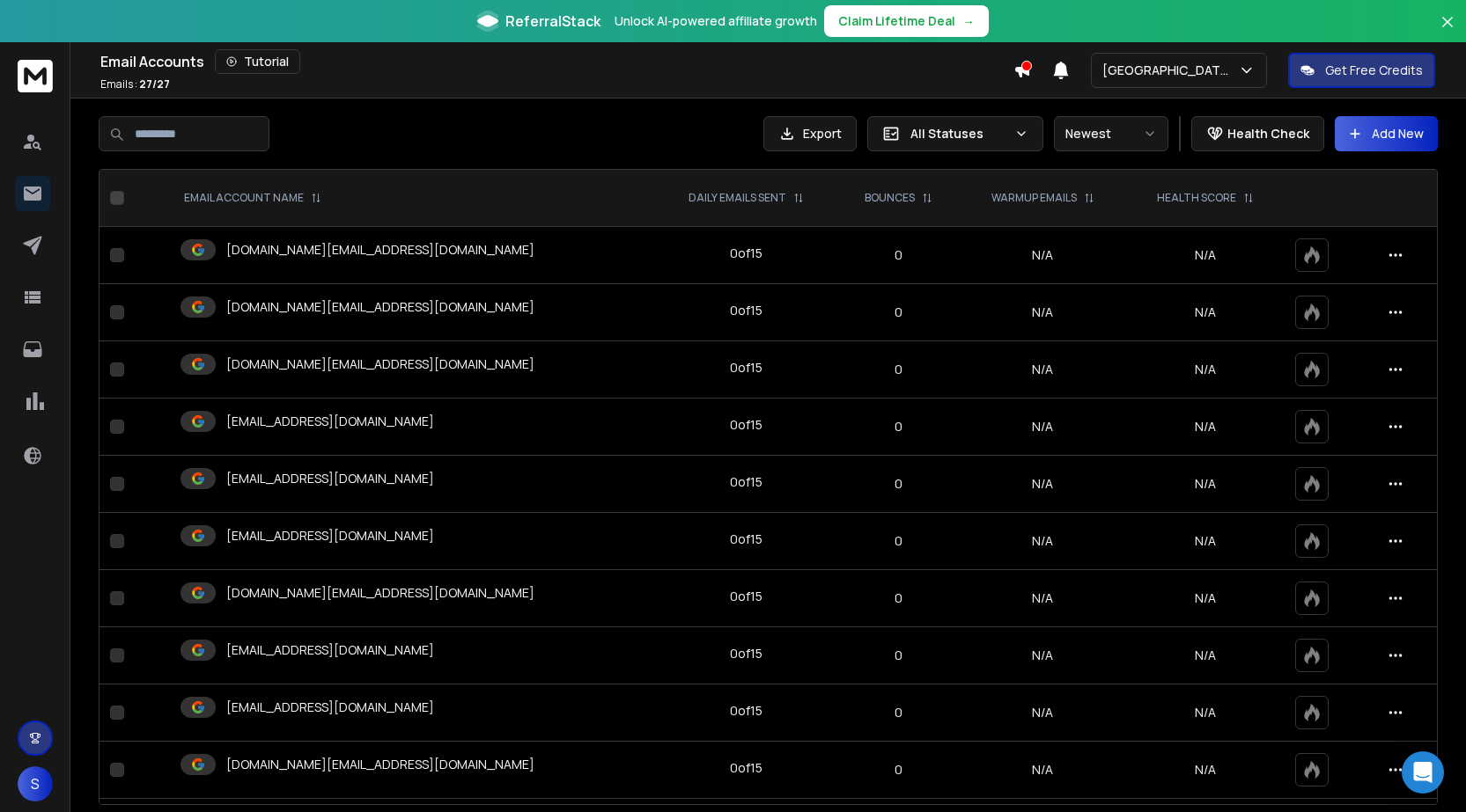
click at [1383, 136] on button "Add New" at bounding box center [1387, 134] width 103 height 35
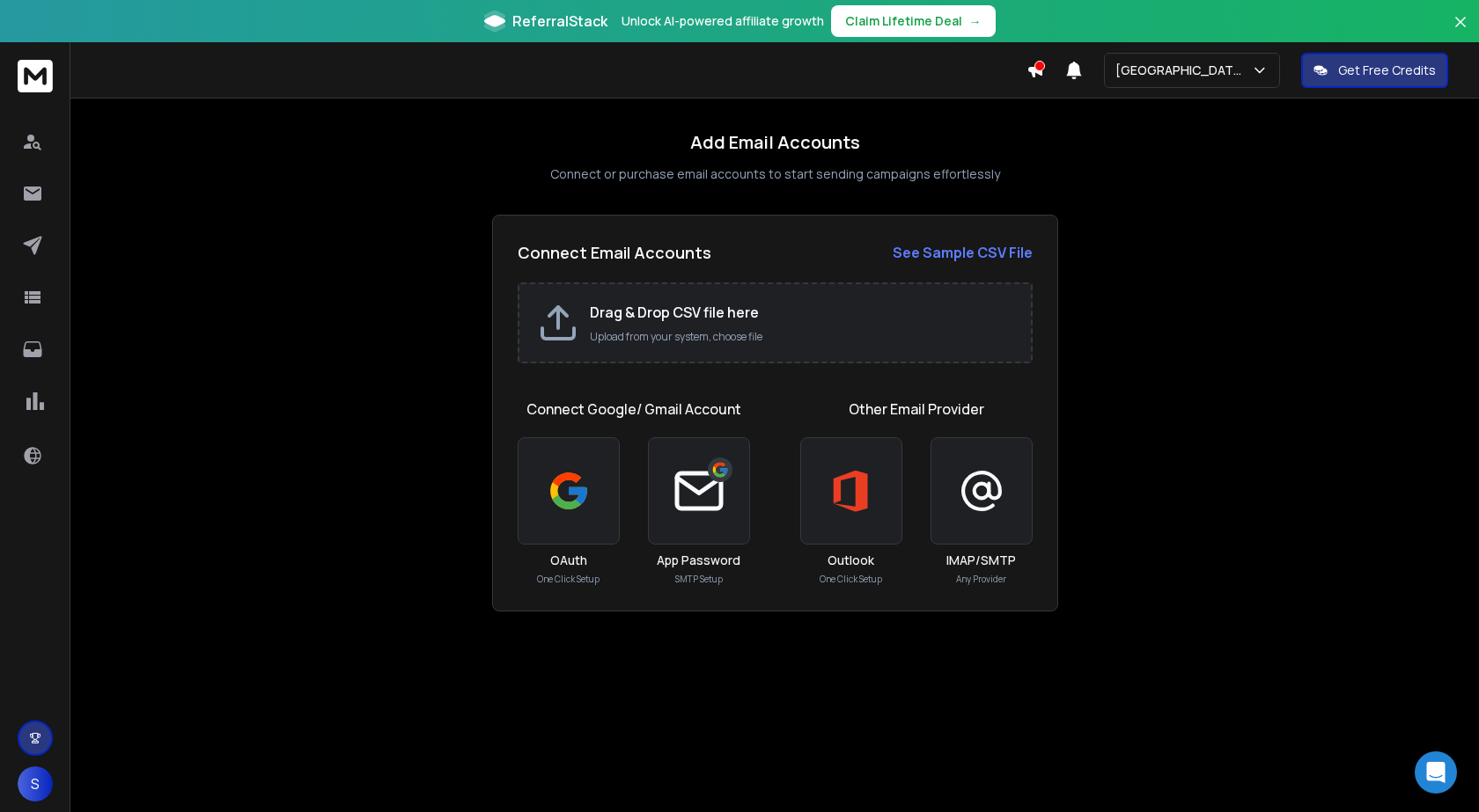
click at [565, 483] on icon at bounding box center [568, 490] width 44 height 53
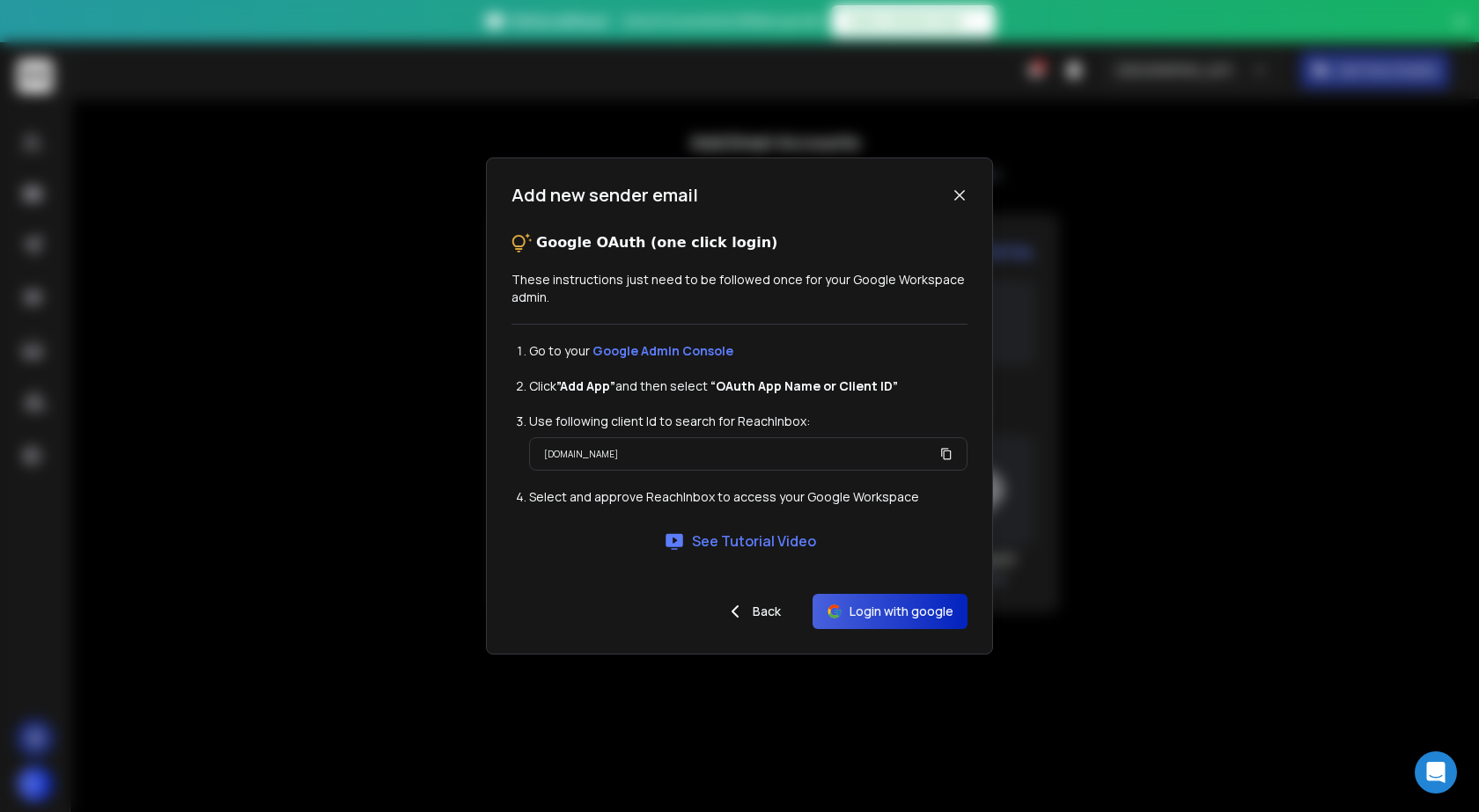
click at [901, 610] on button "Login with google" at bounding box center [890, 611] width 155 height 35
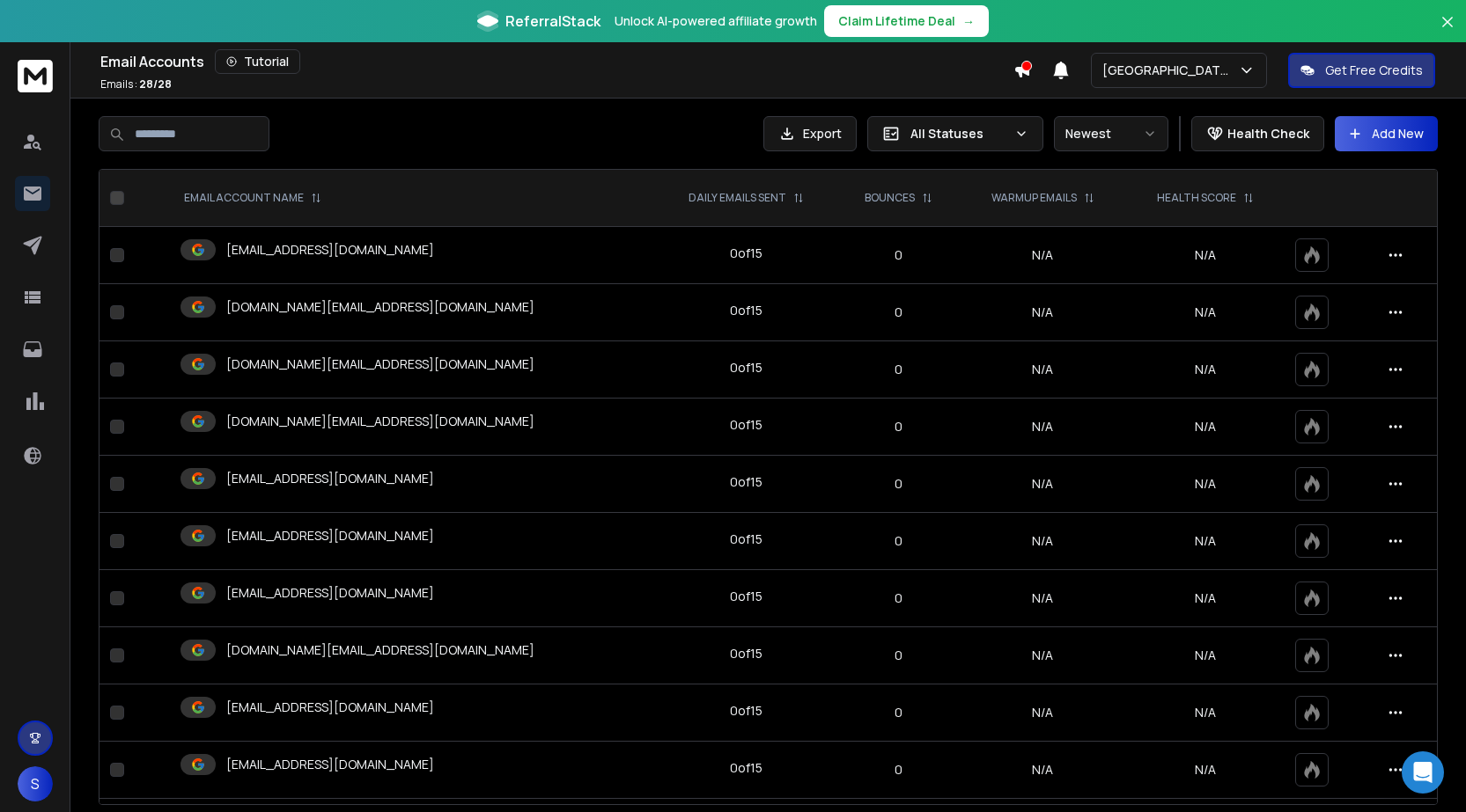
click at [1383, 136] on button "Add New" at bounding box center [1387, 134] width 103 height 35
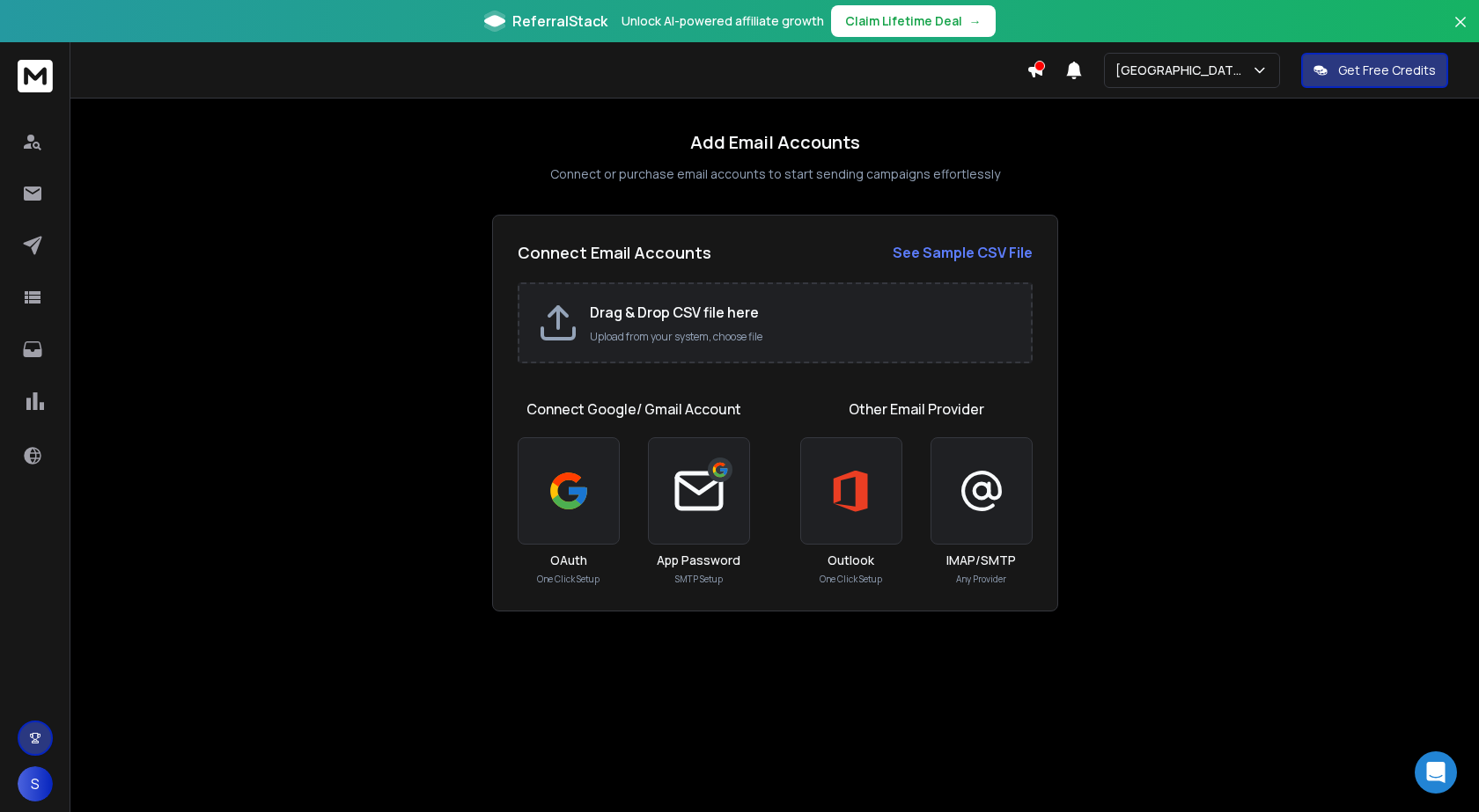
click at [565, 483] on icon at bounding box center [568, 490] width 44 height 53
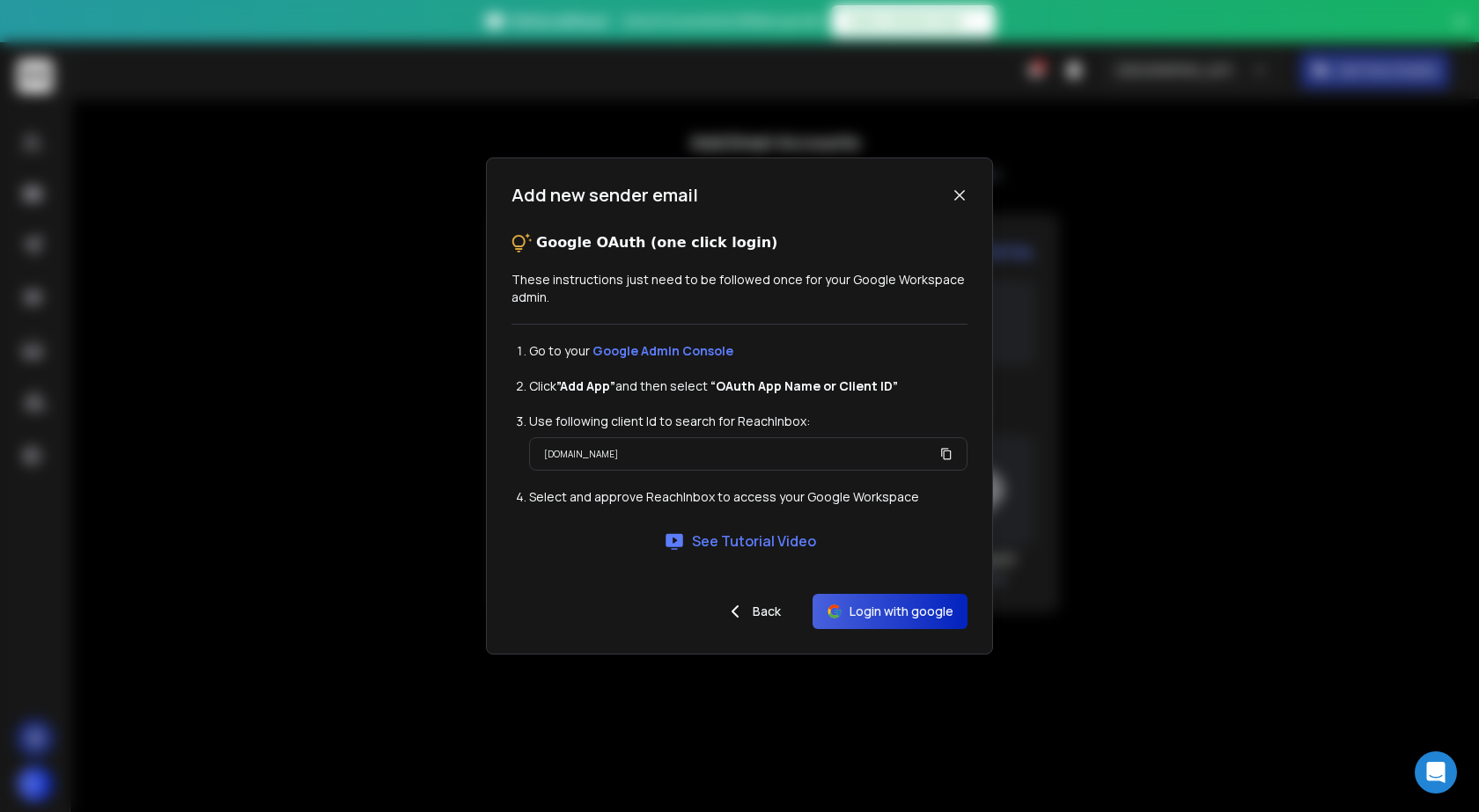
click at [901, 610] on button "Login with google" at bounding box center [890, 611] width 155 height 35
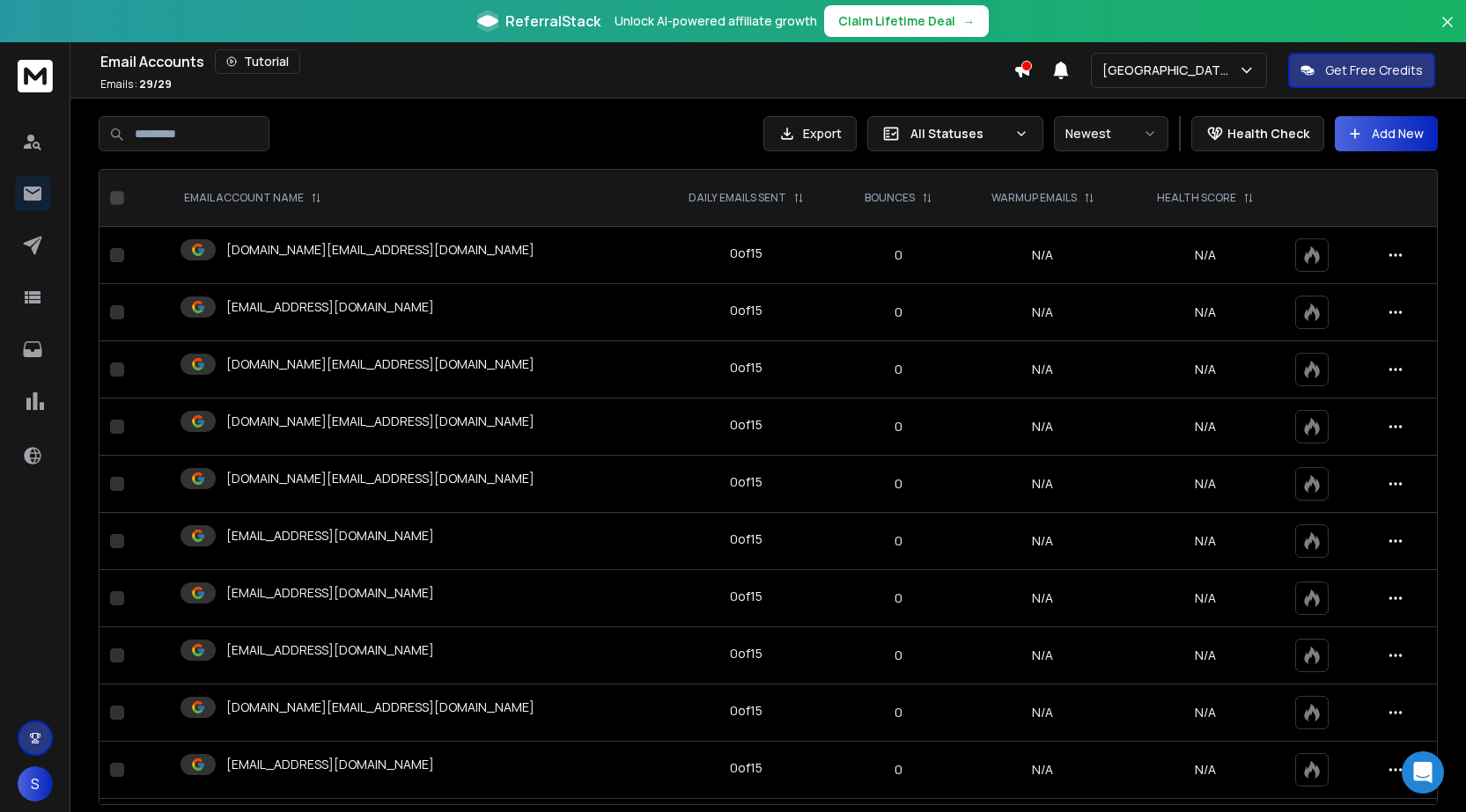
click at [1383, 136] on button "Add New" at bounding box center [1387, 134] width 103 height 35
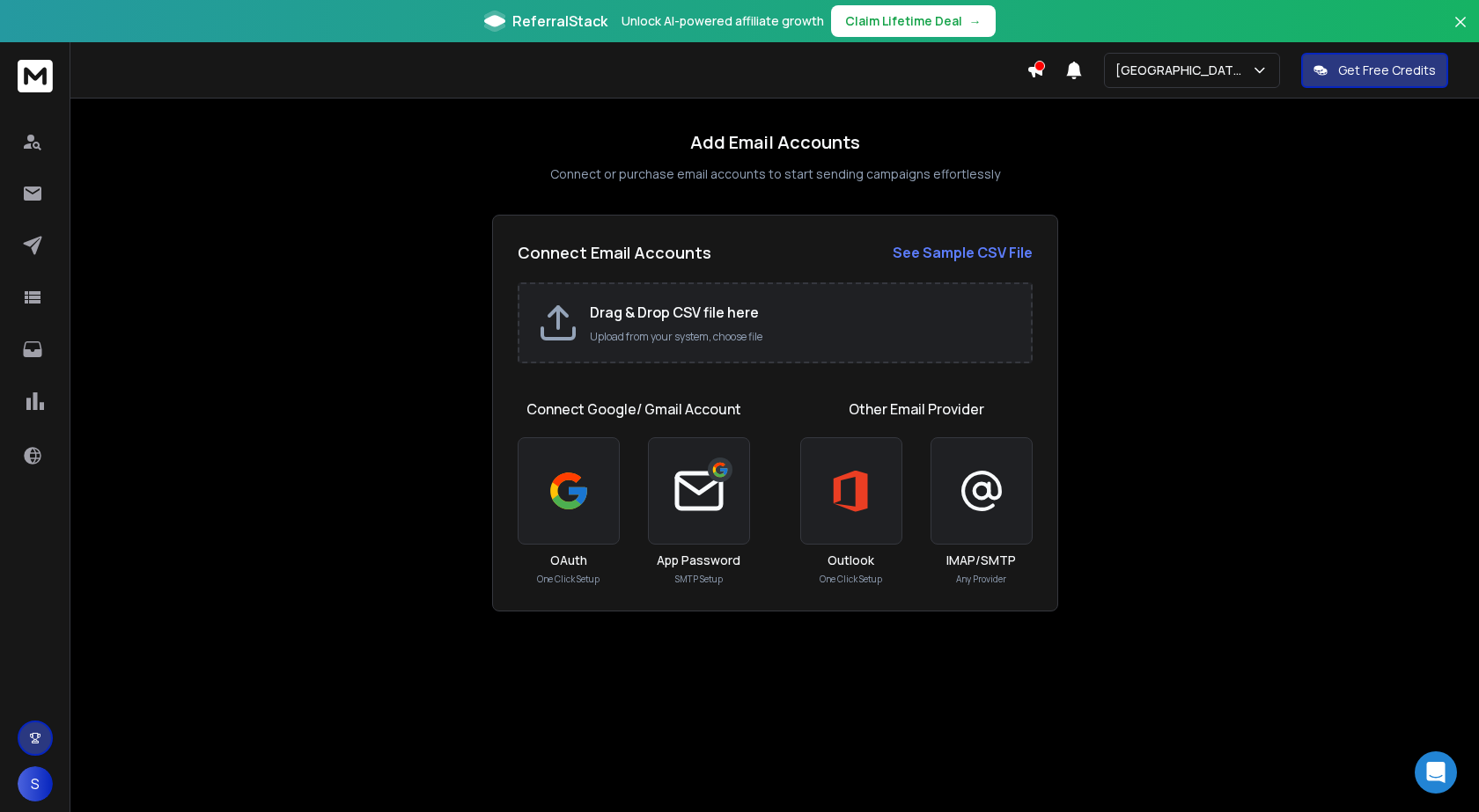
click at [565, 483] on icon at bounding box center [568, 490] width 44 height 53
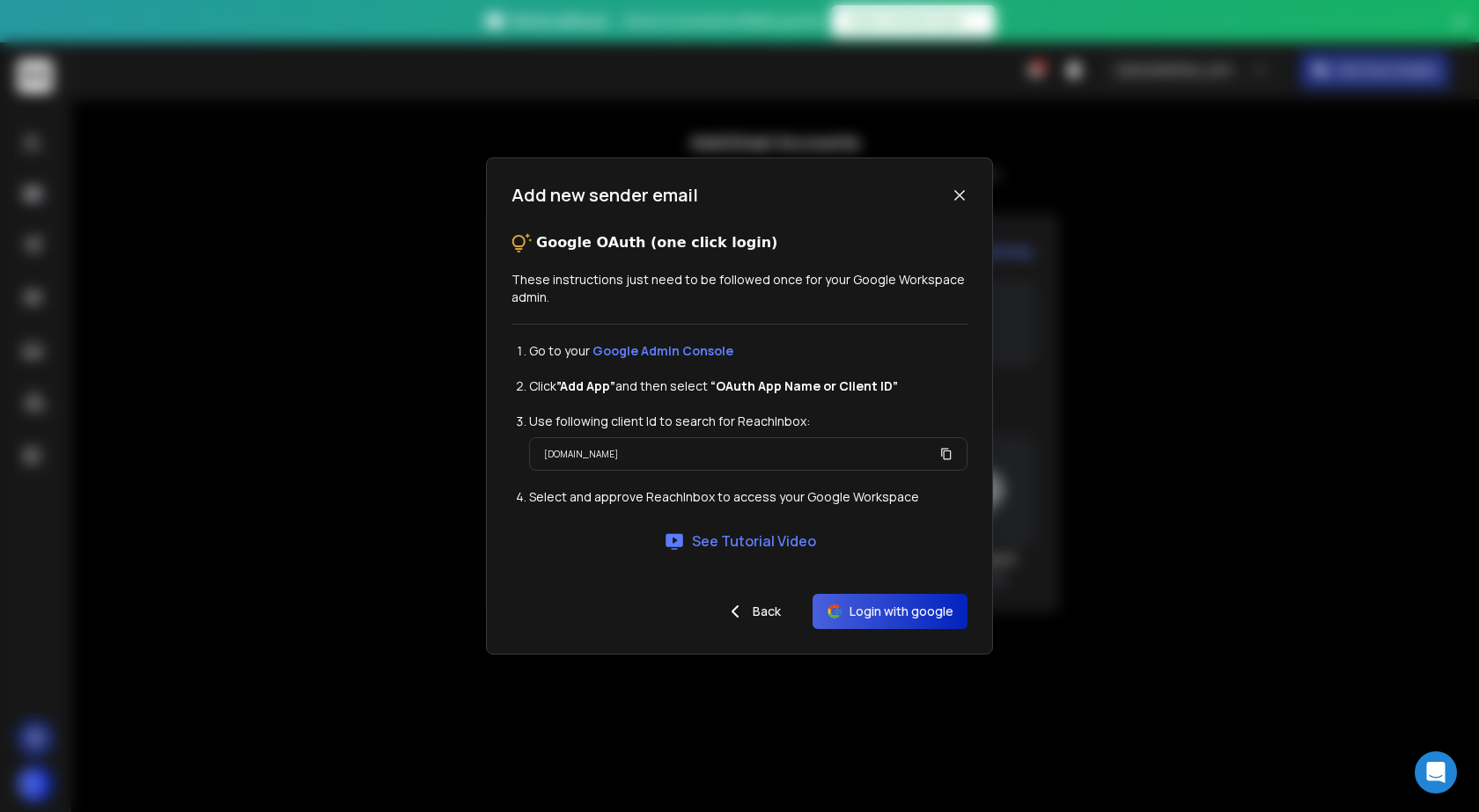
click at [901, 610] on button "Login with google" at bounding box center [890, 611] width 155 height 35
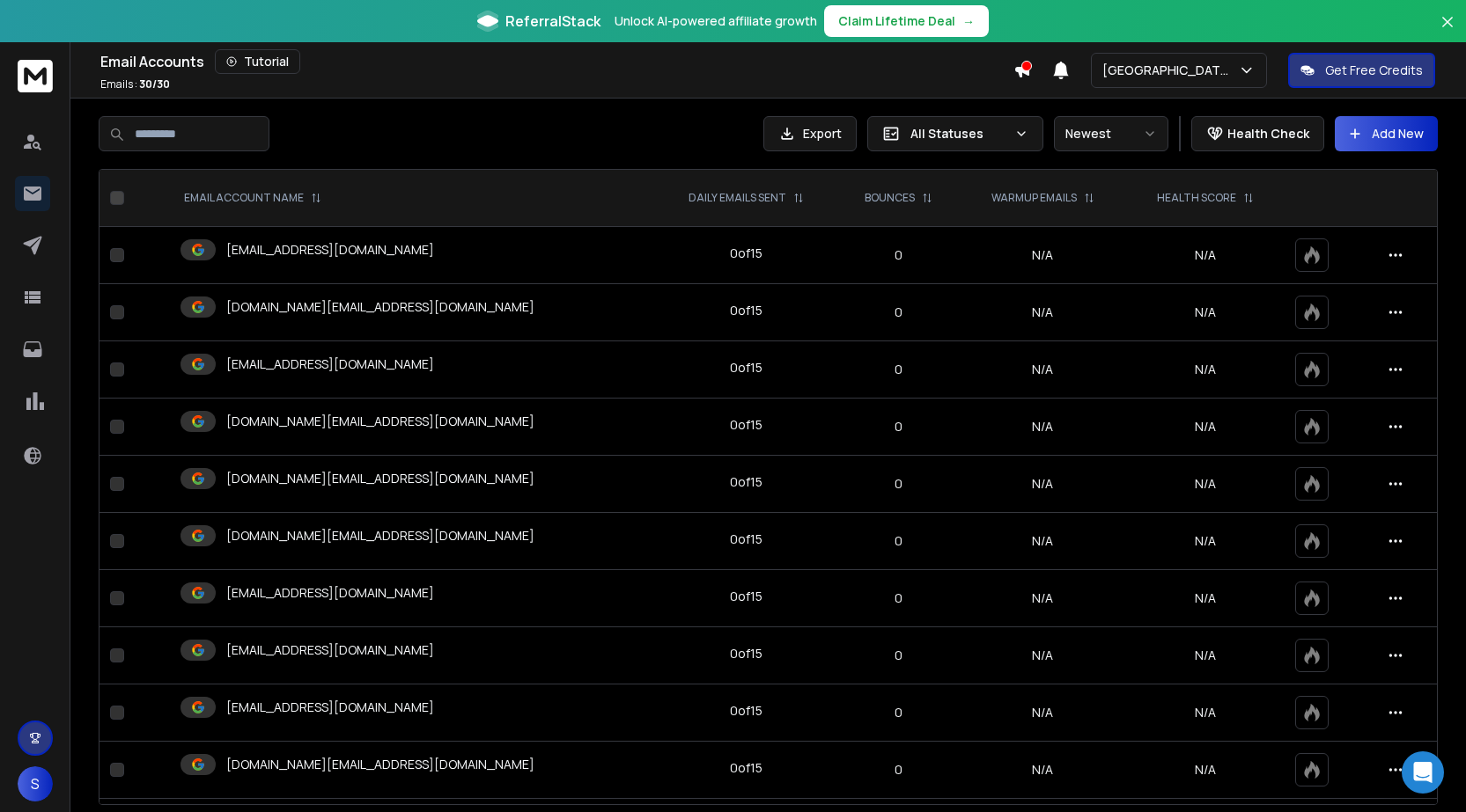
click at [1383, 136] on button "Add New" at bounding box center [1387, 134] width 103 height 35
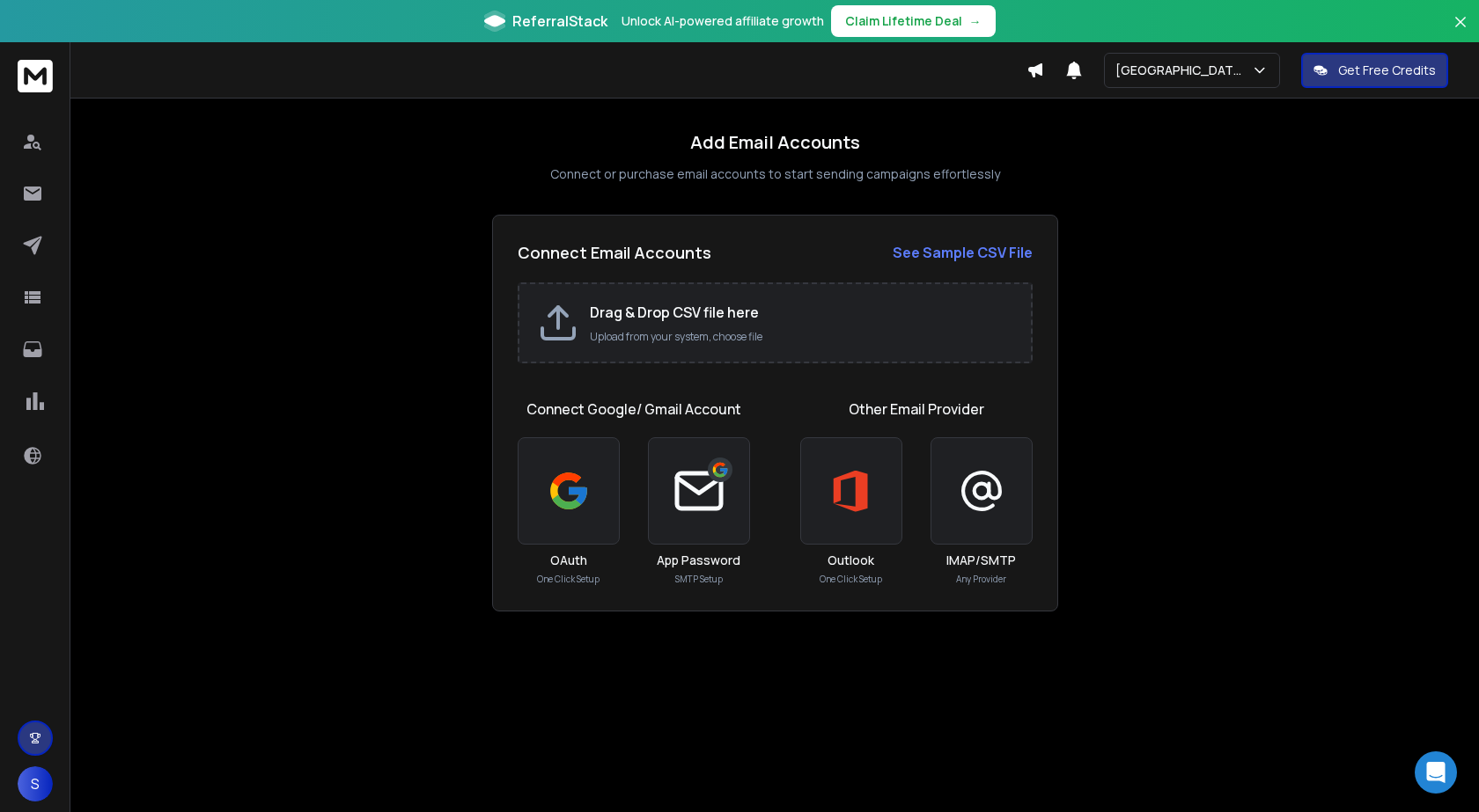
click at [565, 483] on icon at bounding box center [568, 490] width 44 height 53
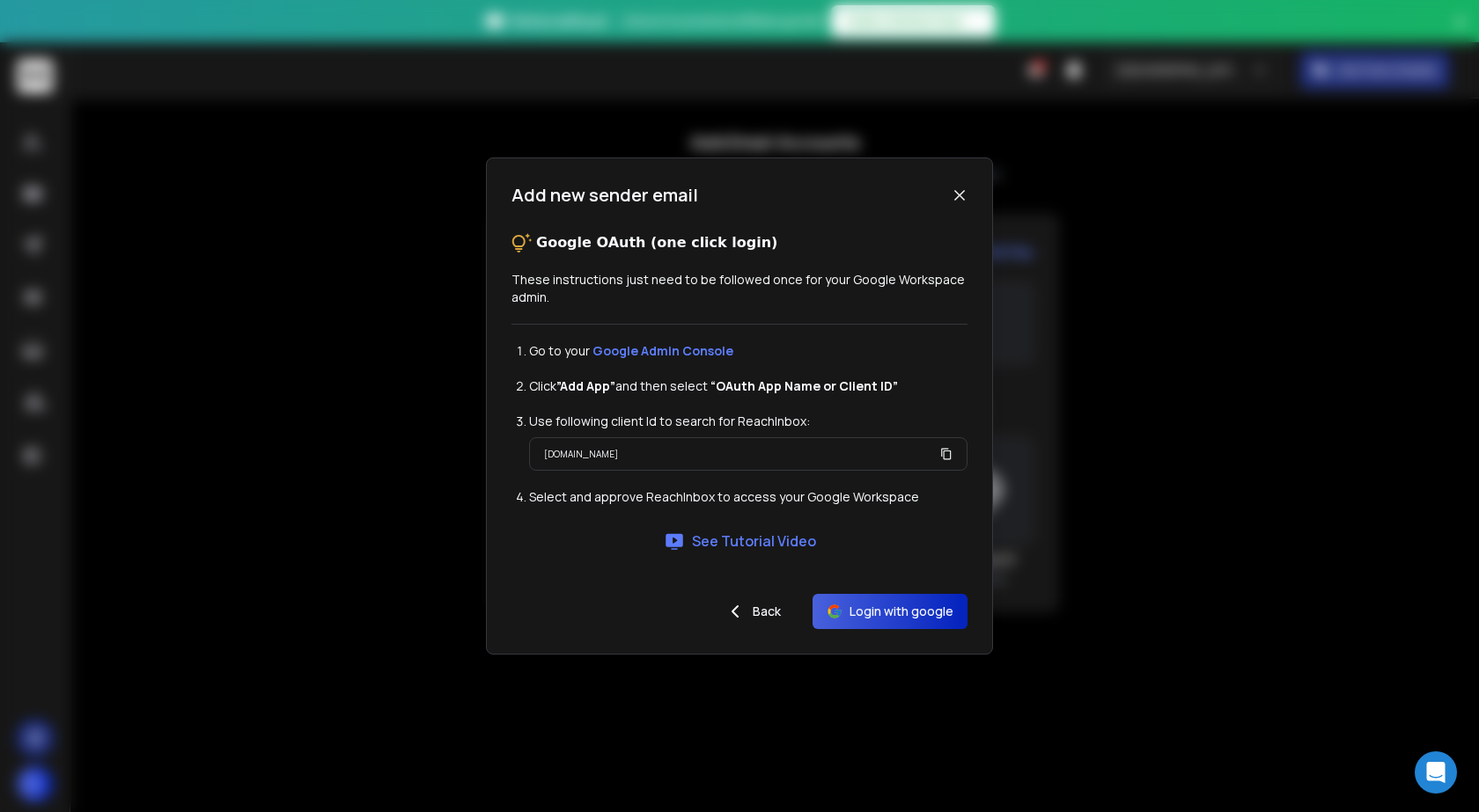
click at [901, 610] on button "Login with google" at bounding box center [890, 611] width 155 height 35
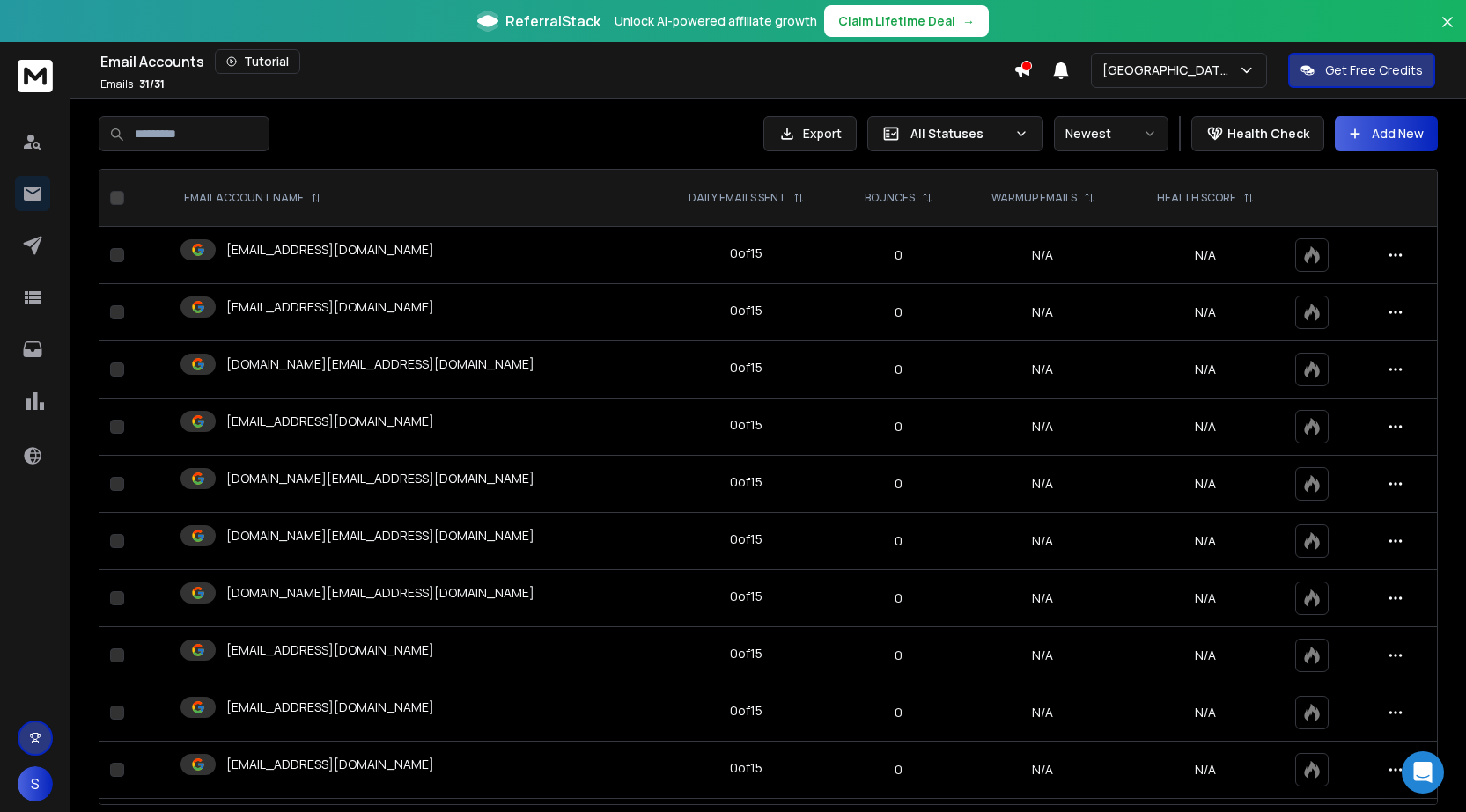
click at [1399, 140] on button "Add New" at bounding box center [1387, 134] width 103 height 35
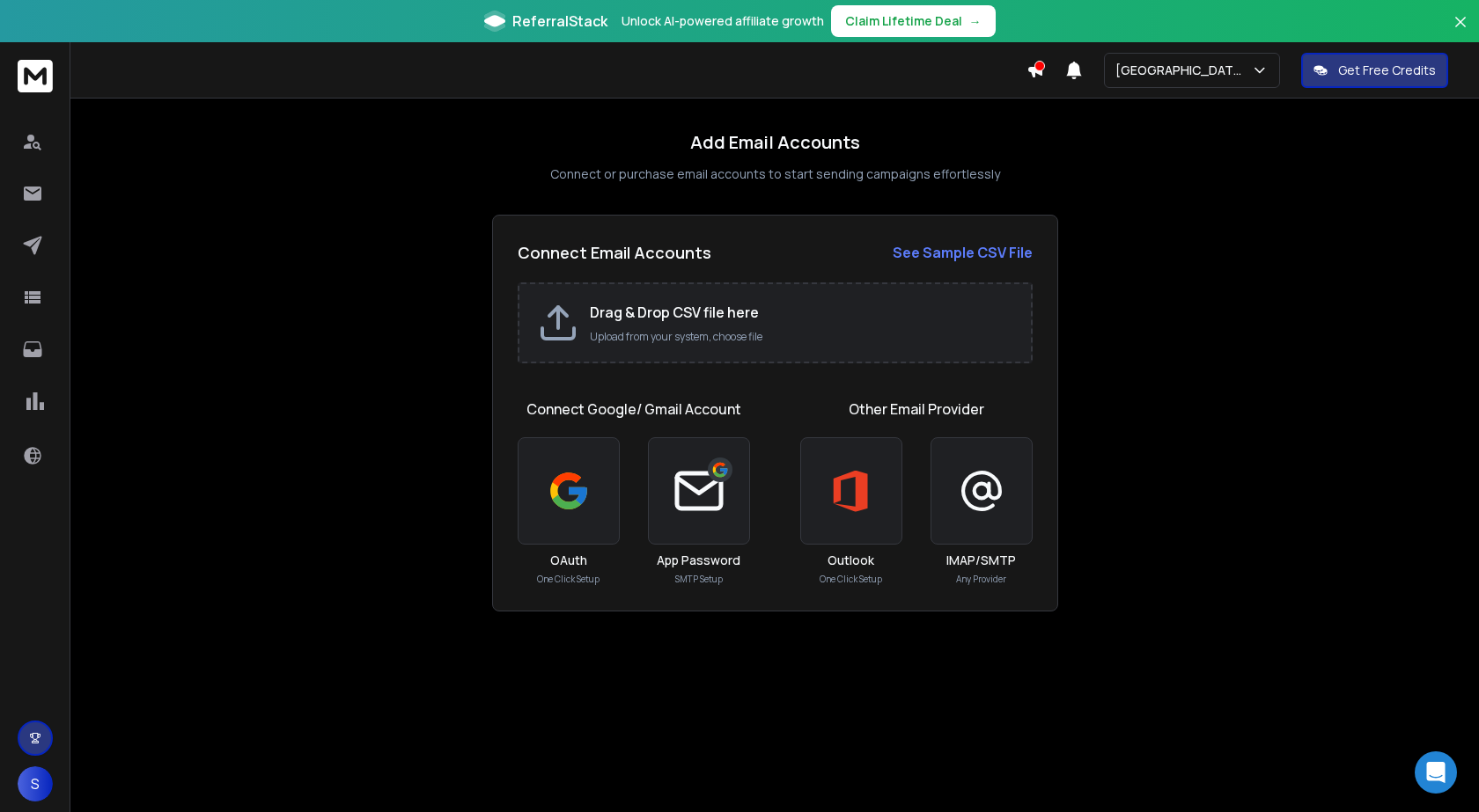
click at [582, 494] on icon at bounding box center [577, 496] width 18 height 17
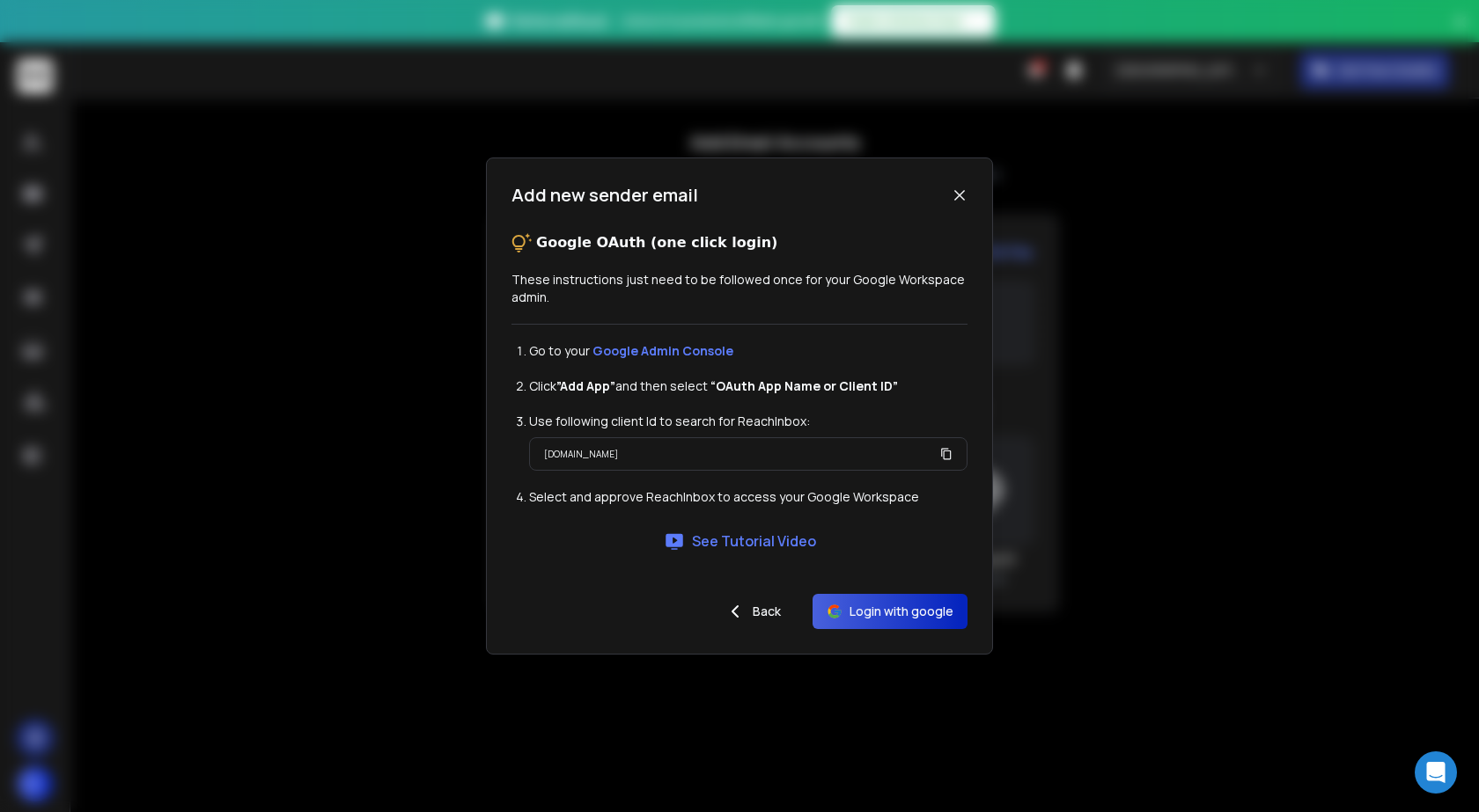
click at [879, 604] on button "Login with google" at bounding box center [890, 611] width 155 height 35
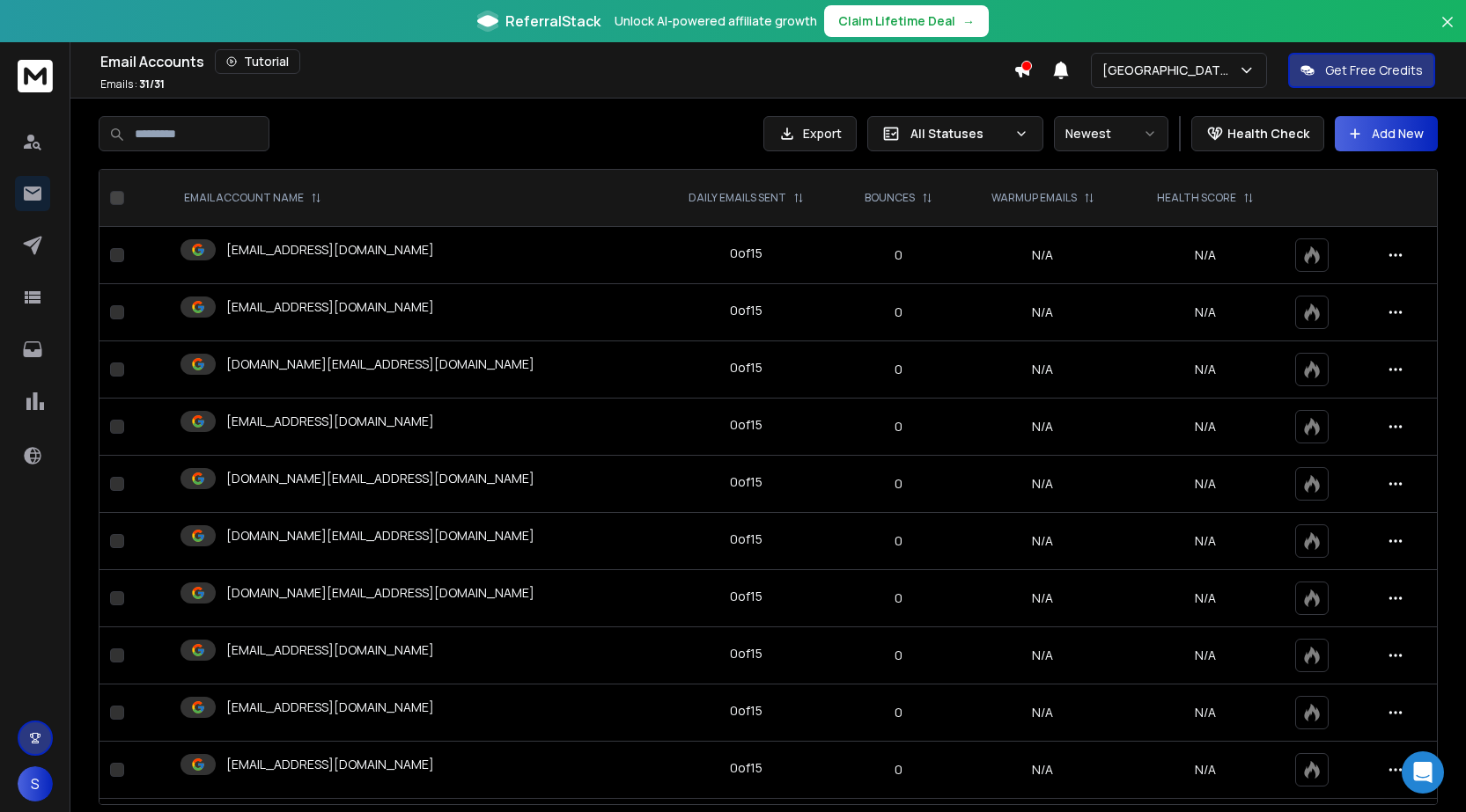
click at [1383, 136] on button "Add New" at bounding box center [1387, 134] width 103 height 35
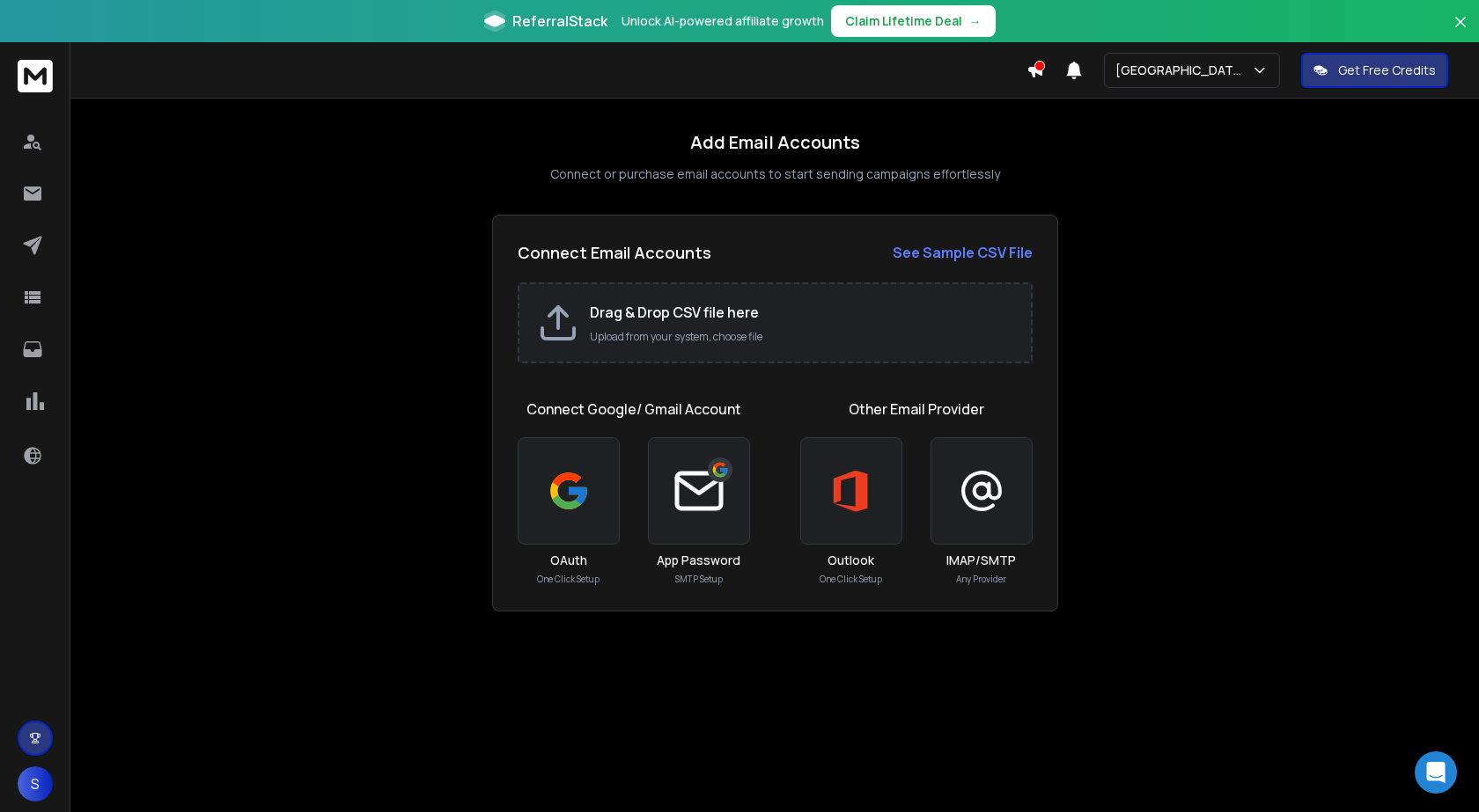
click at [565, 483] on icon at bounding box center [568, 490] width 44 height 53
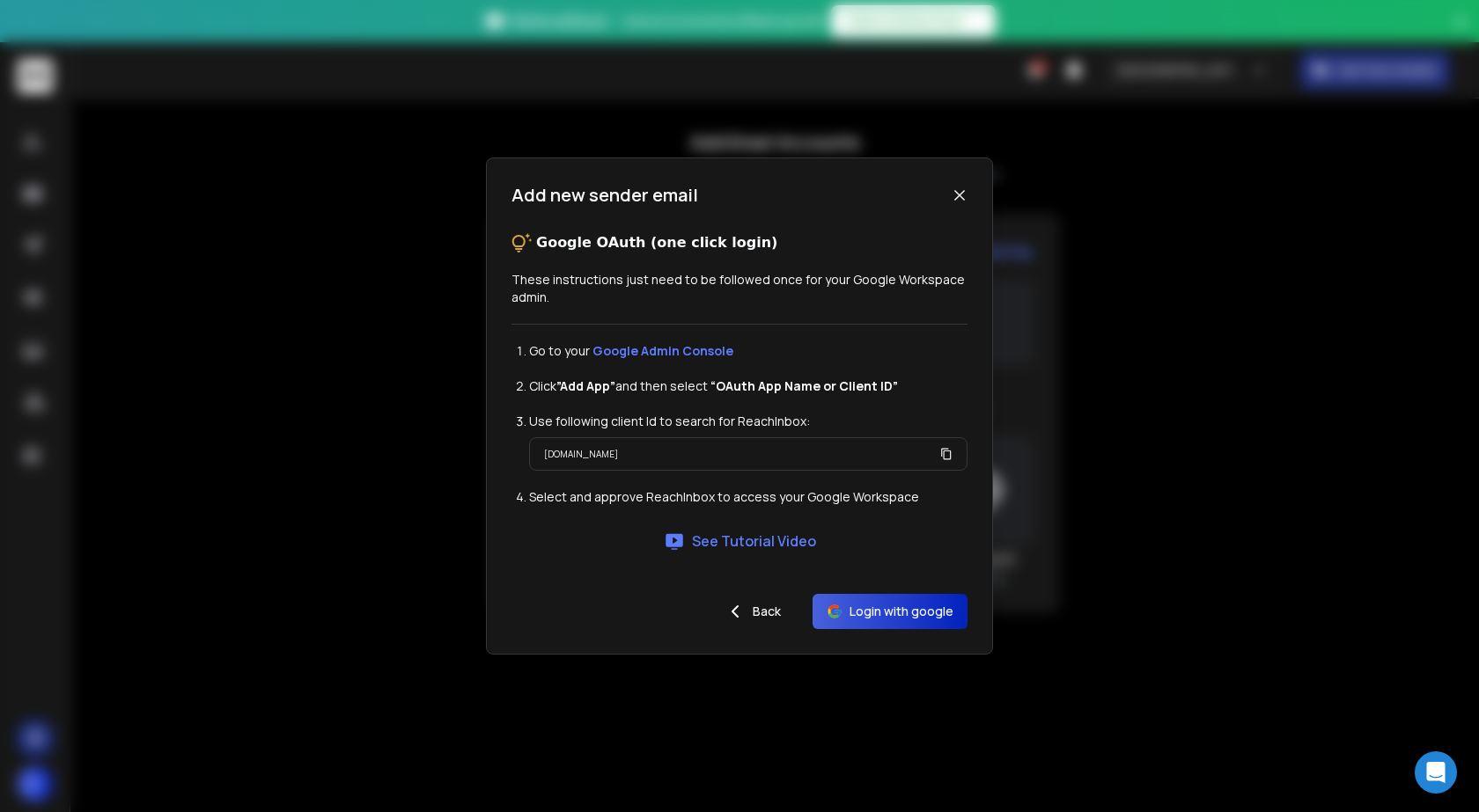
click at [901, 610] on button "Login with google" at bounding box center [890, 611] width 155 height 35
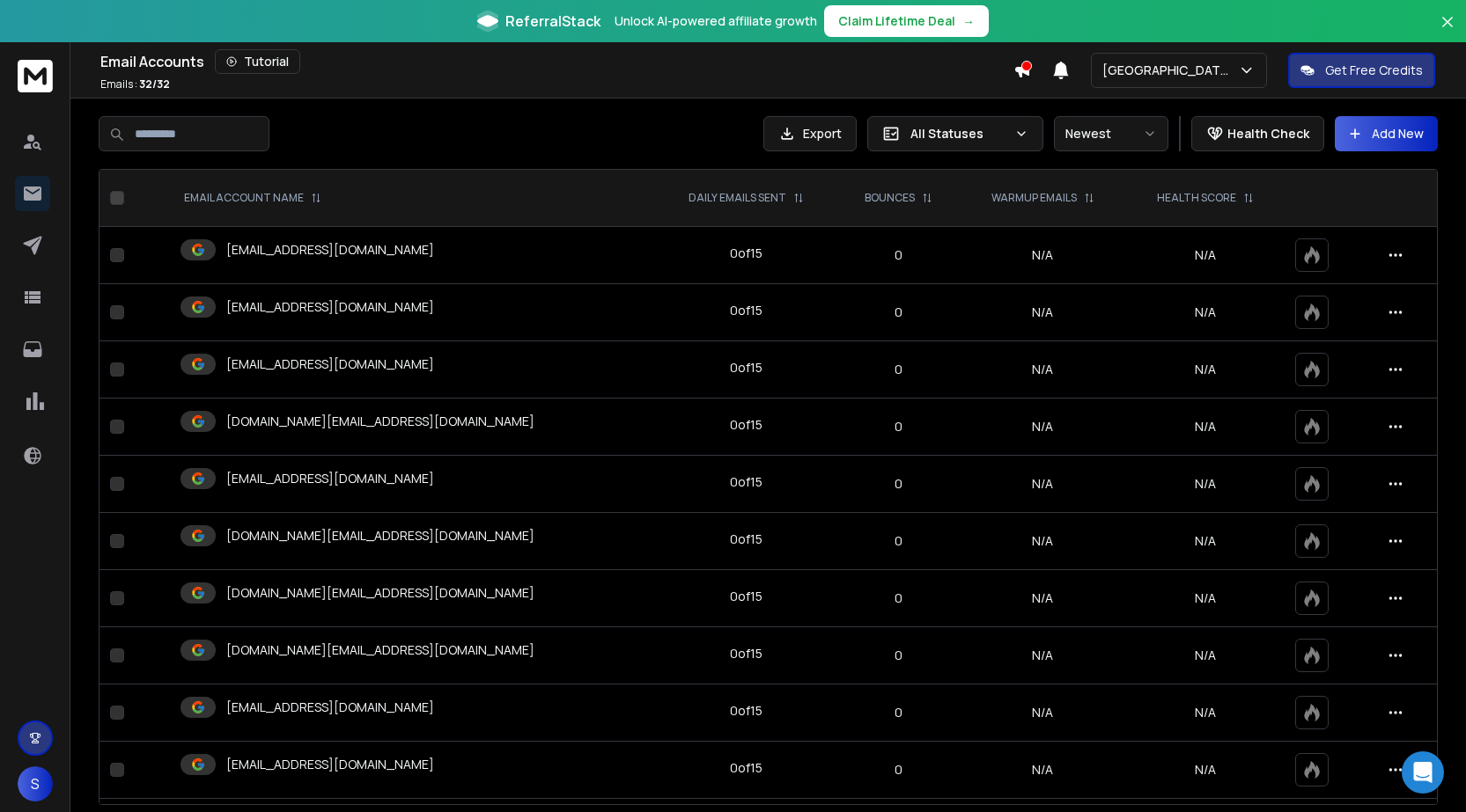
click at [1378, 138] on button "Add New" at bounding box center [1387, 134] width 103 height 35
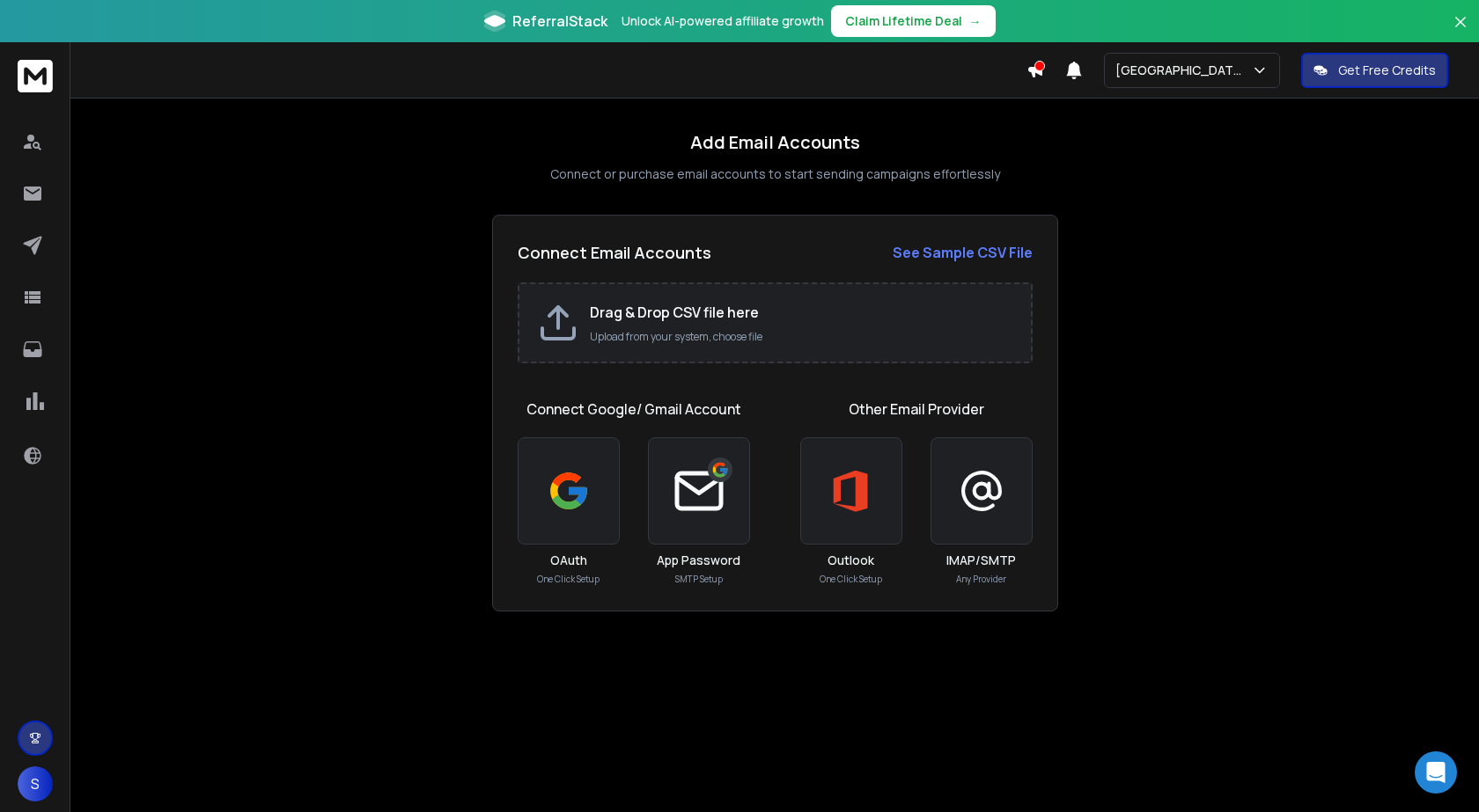
click at [570, 525] on div at bounding box center [568, 491] width 102 height 107
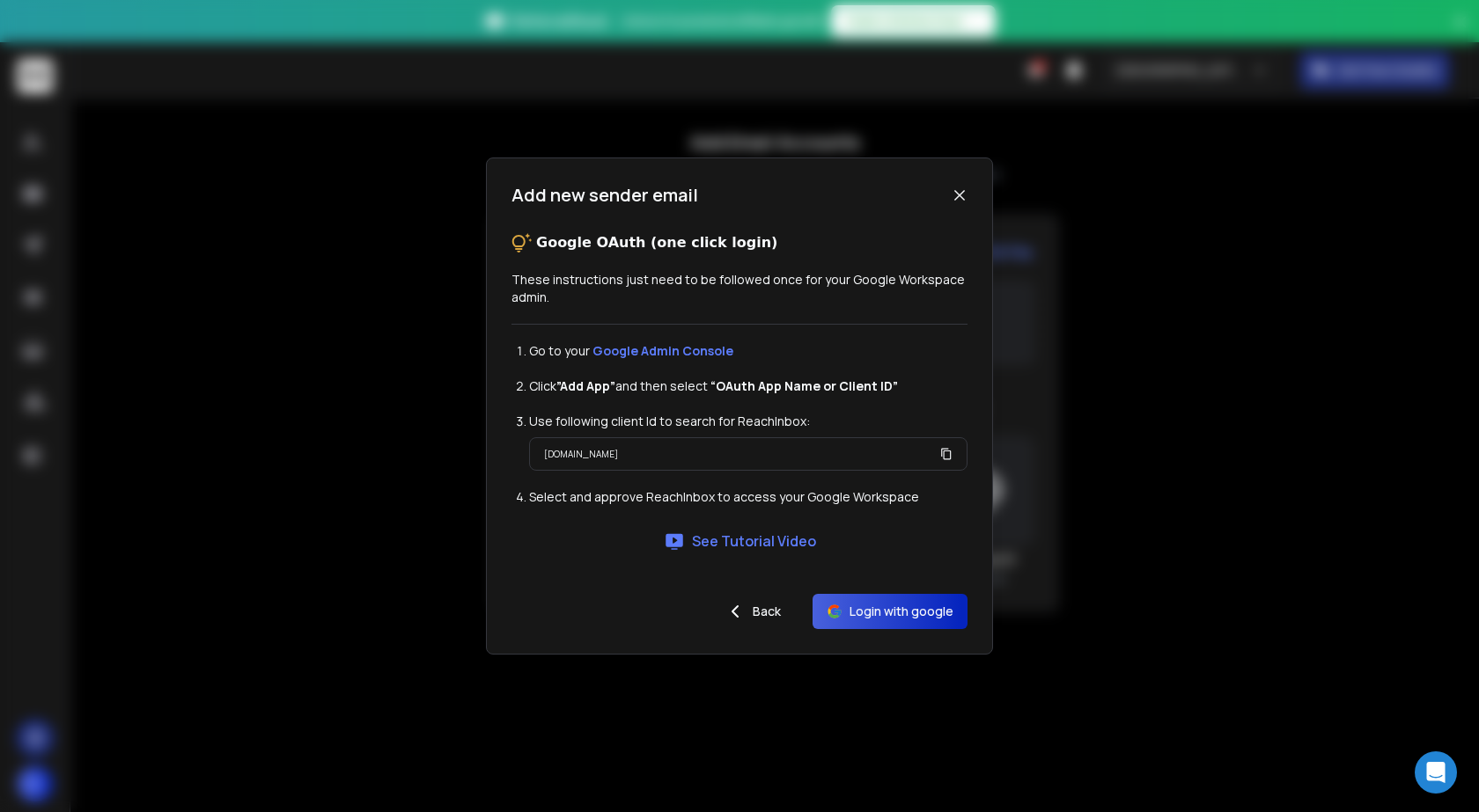
click at [917, 611] on button "Login with google" at bounding box center [890, 611] width 155 height 35
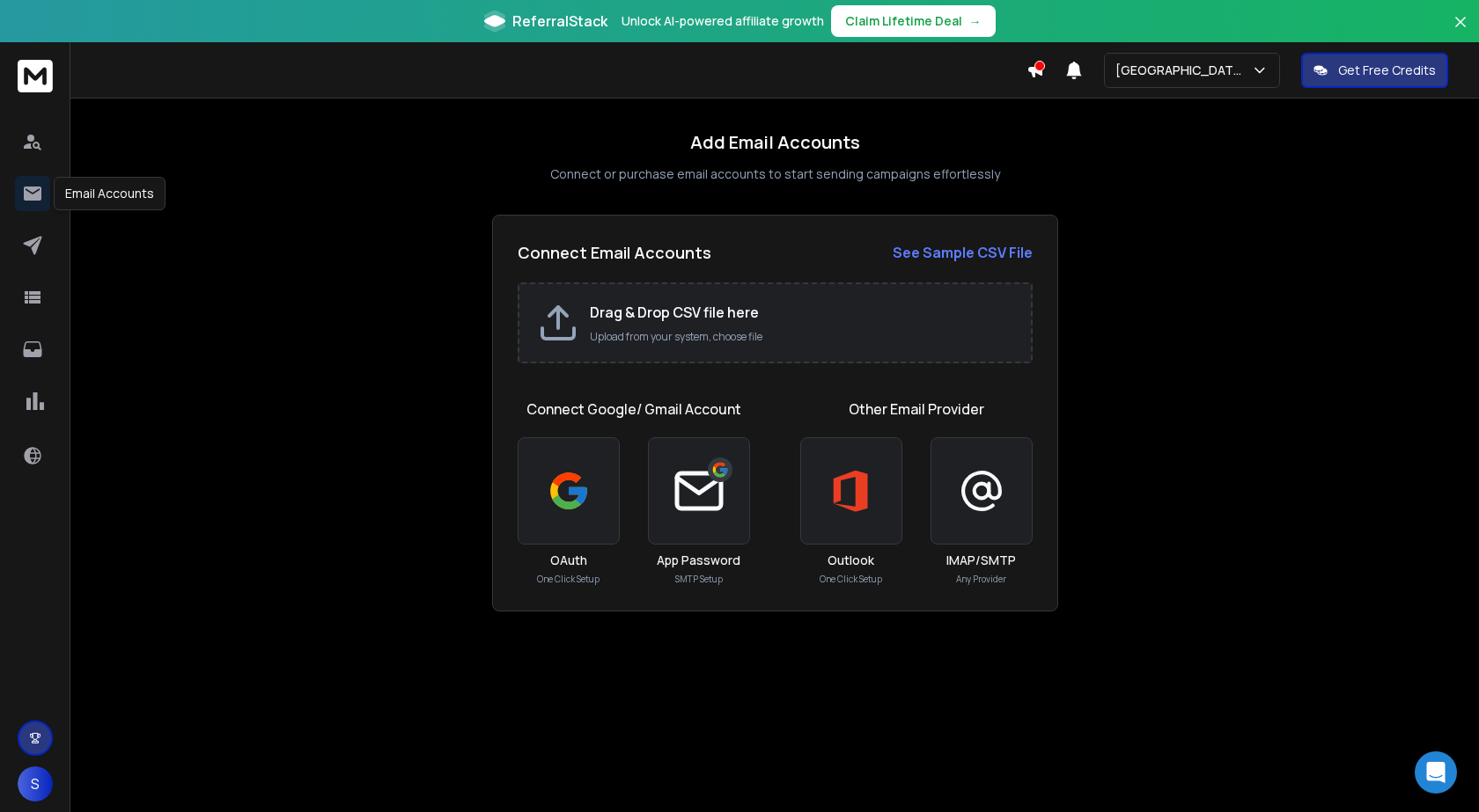
click at [37, 187] on icon at bounding box center [32, 193] width 17 height 14
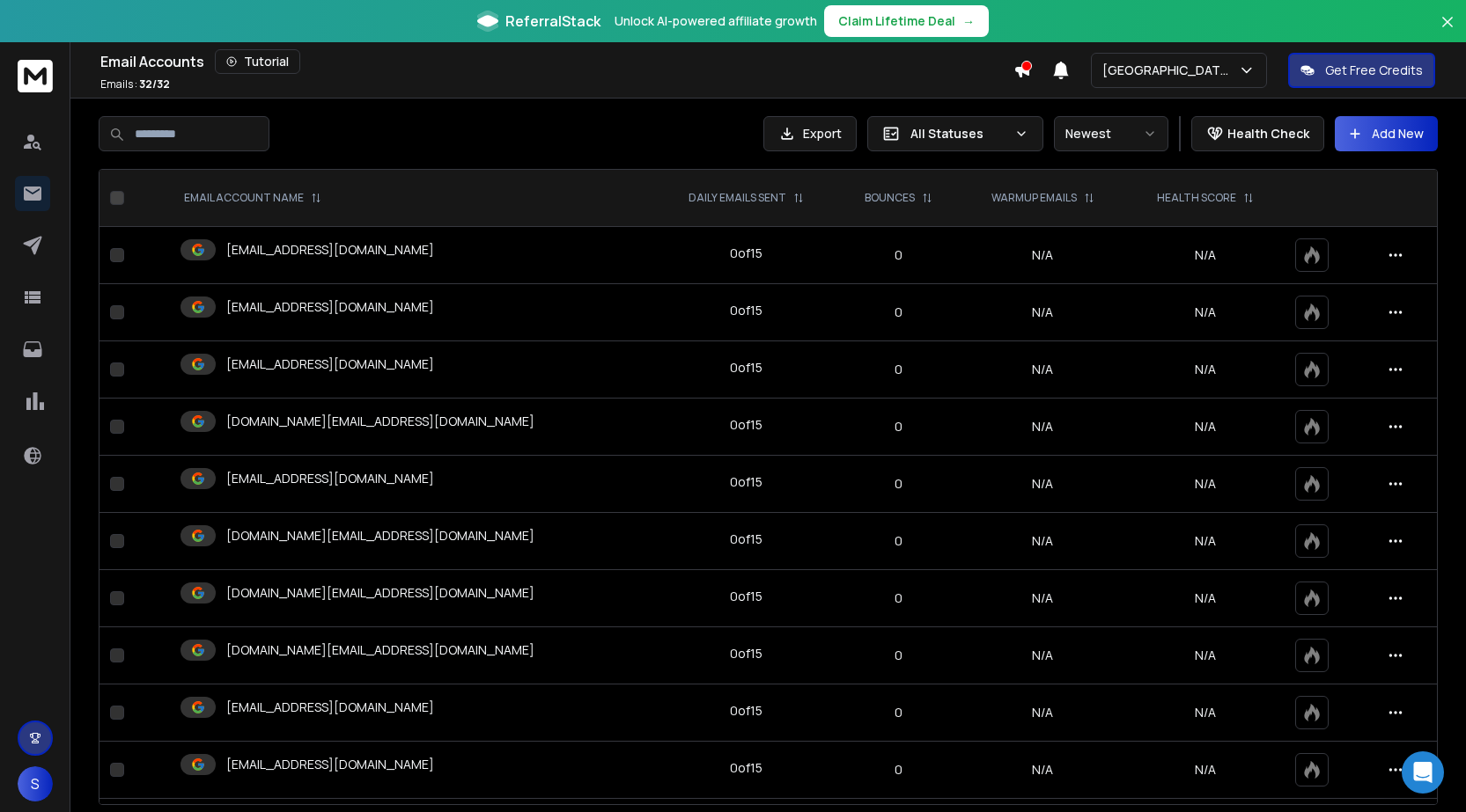
click at [1408, 139] on button "Add New" at bounding box center [1387, 134] width 103 height 35
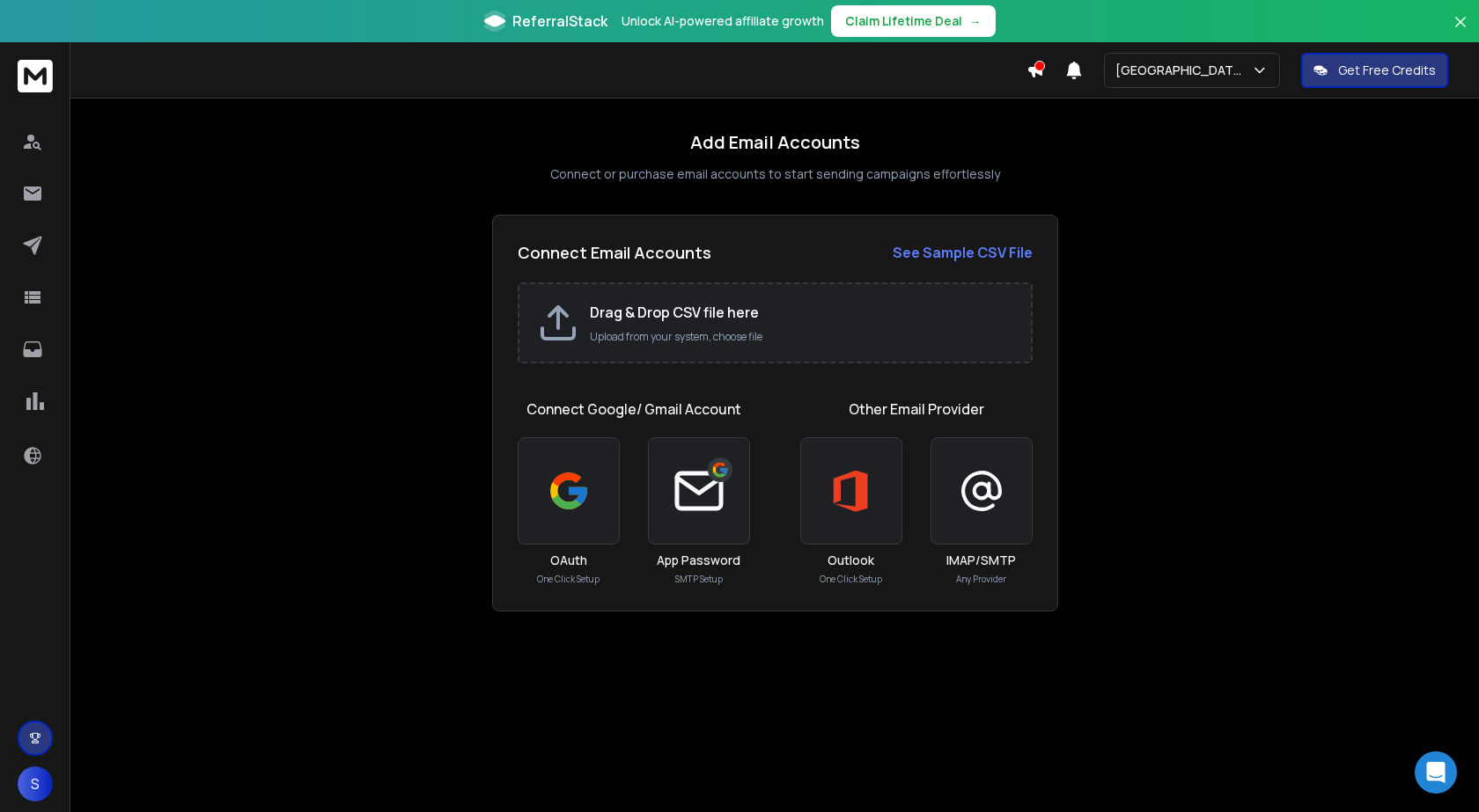
click at [570, 487] on icon at bounding box center [568, 490] width 44 height 53
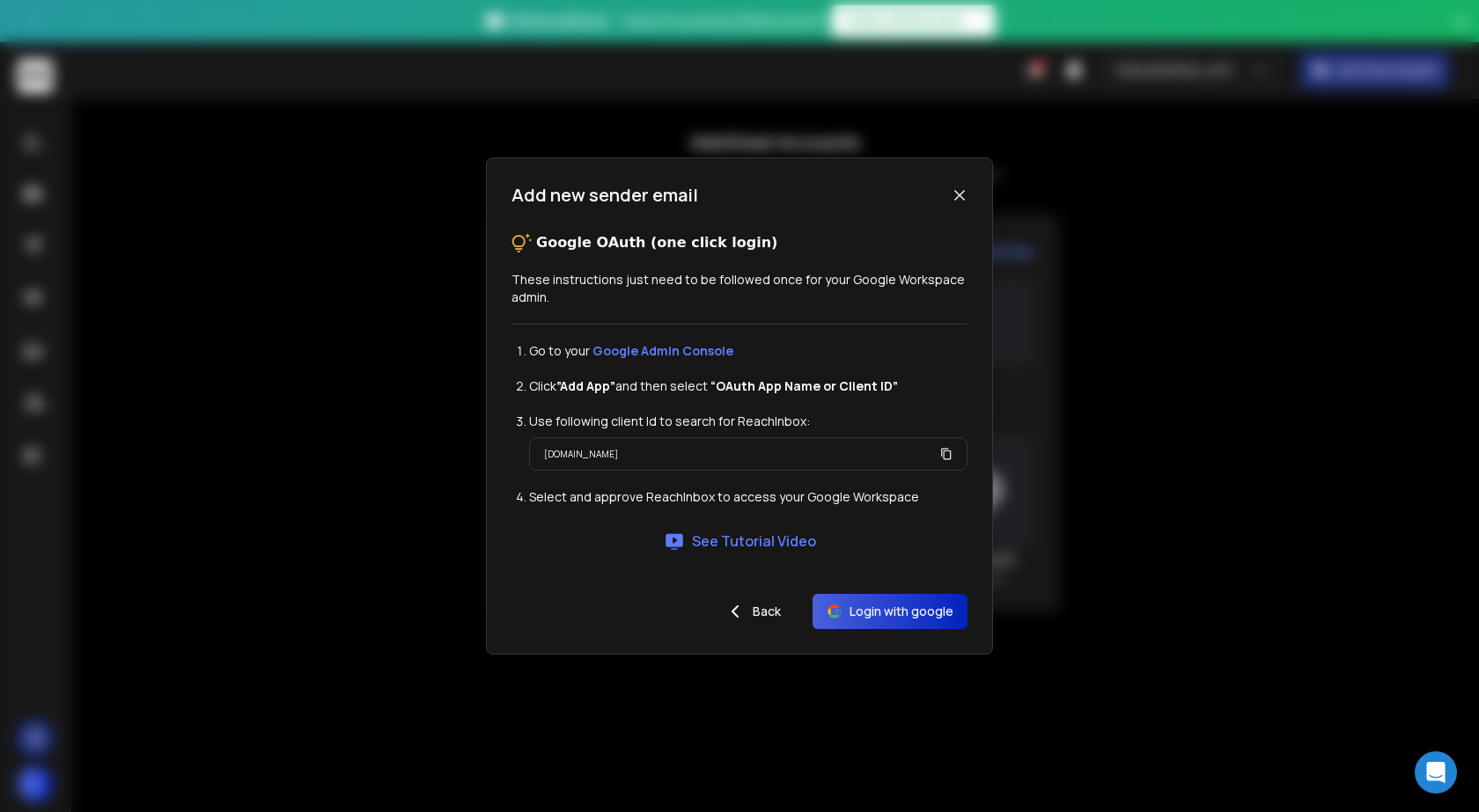
click at [910, 605] on button "Login with google" at bounding box center [890, 611] width 155 height 35
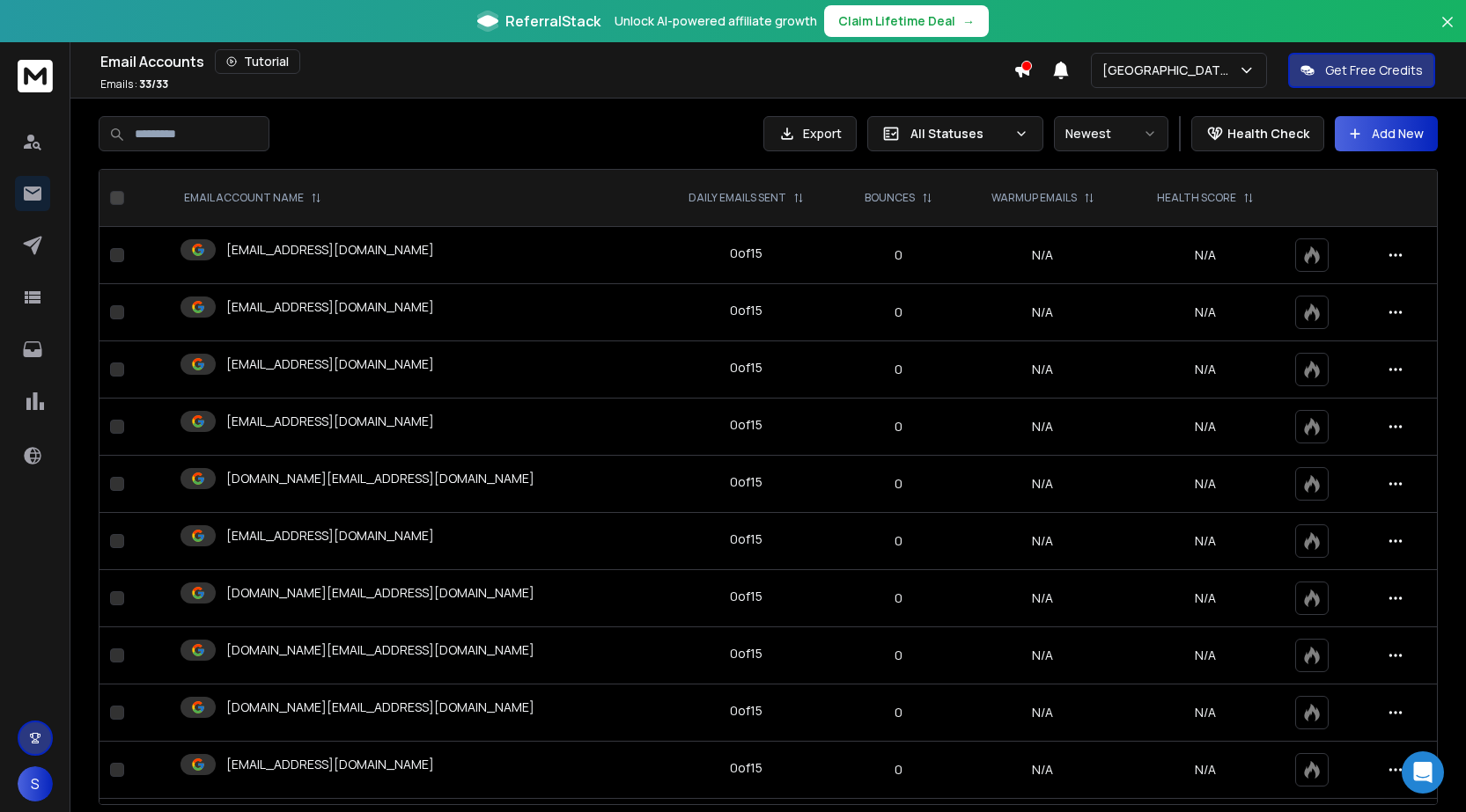
click at [1374, 135] on button "Add New" at bounding box center [1387, 134] width 103 height 35
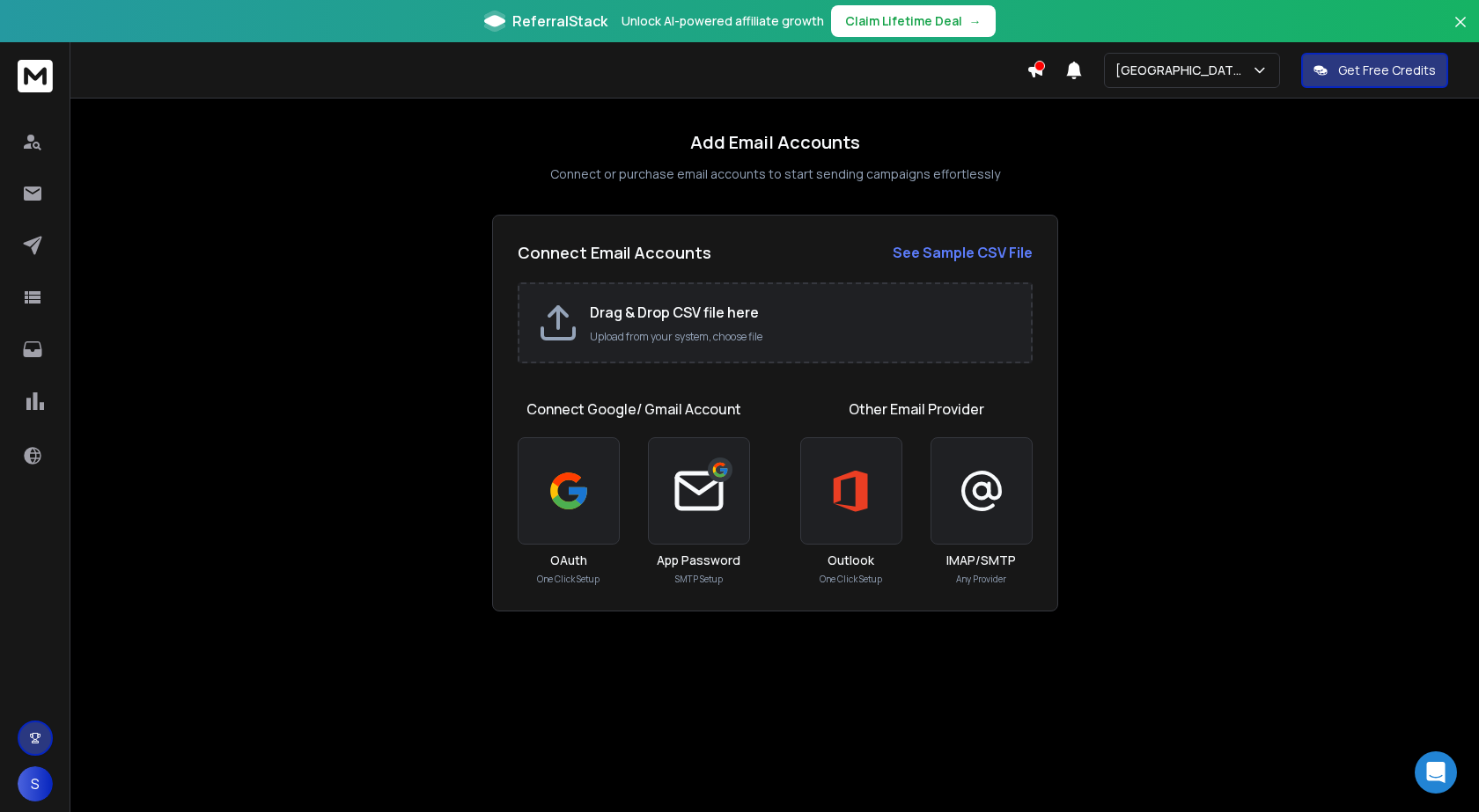
click at [568, 509] on icon at bounding box center [567, 502] width 29 height 15
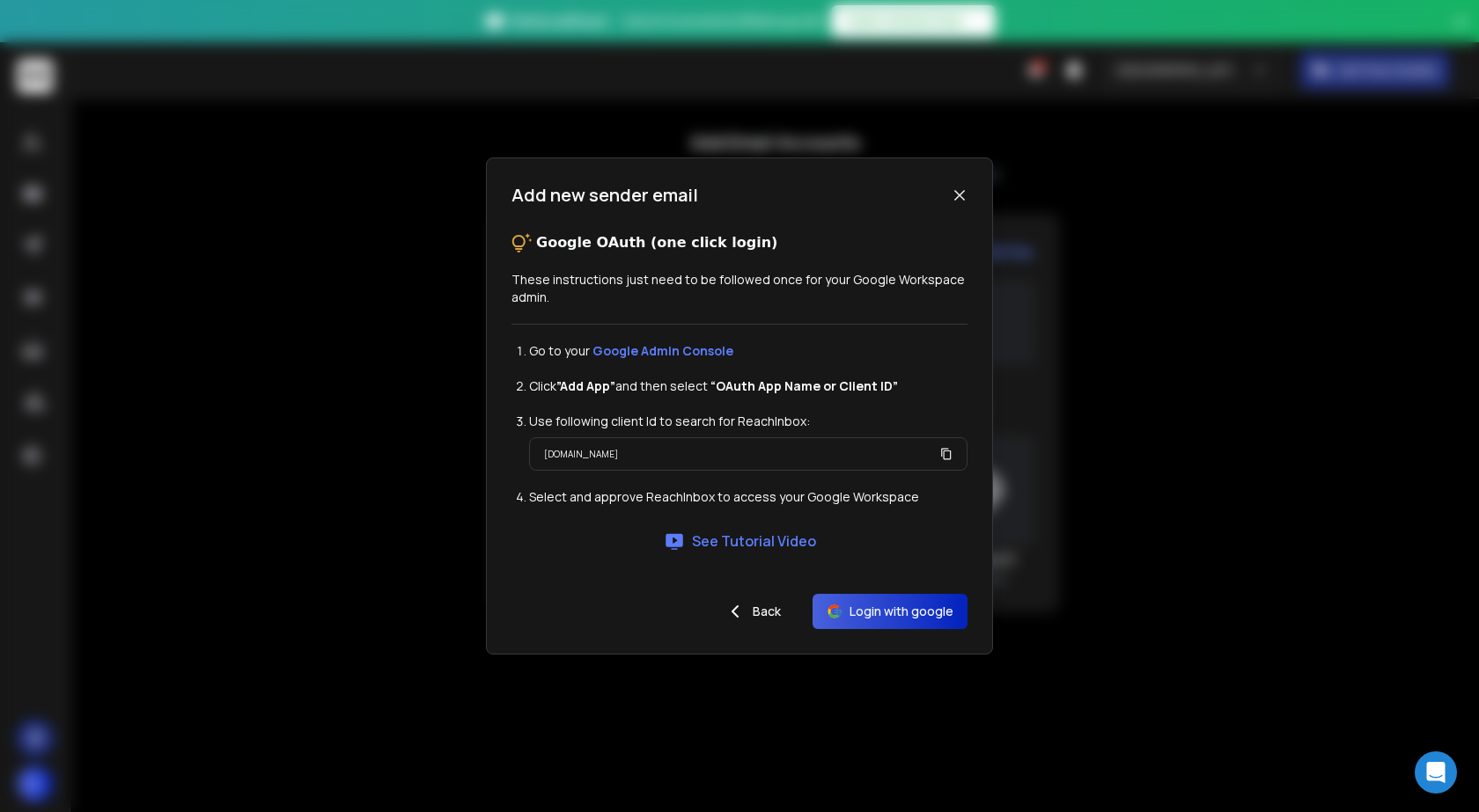
click at [931, 612] on button "Login with google" at bounding box center [890, 611] width 155 height 35
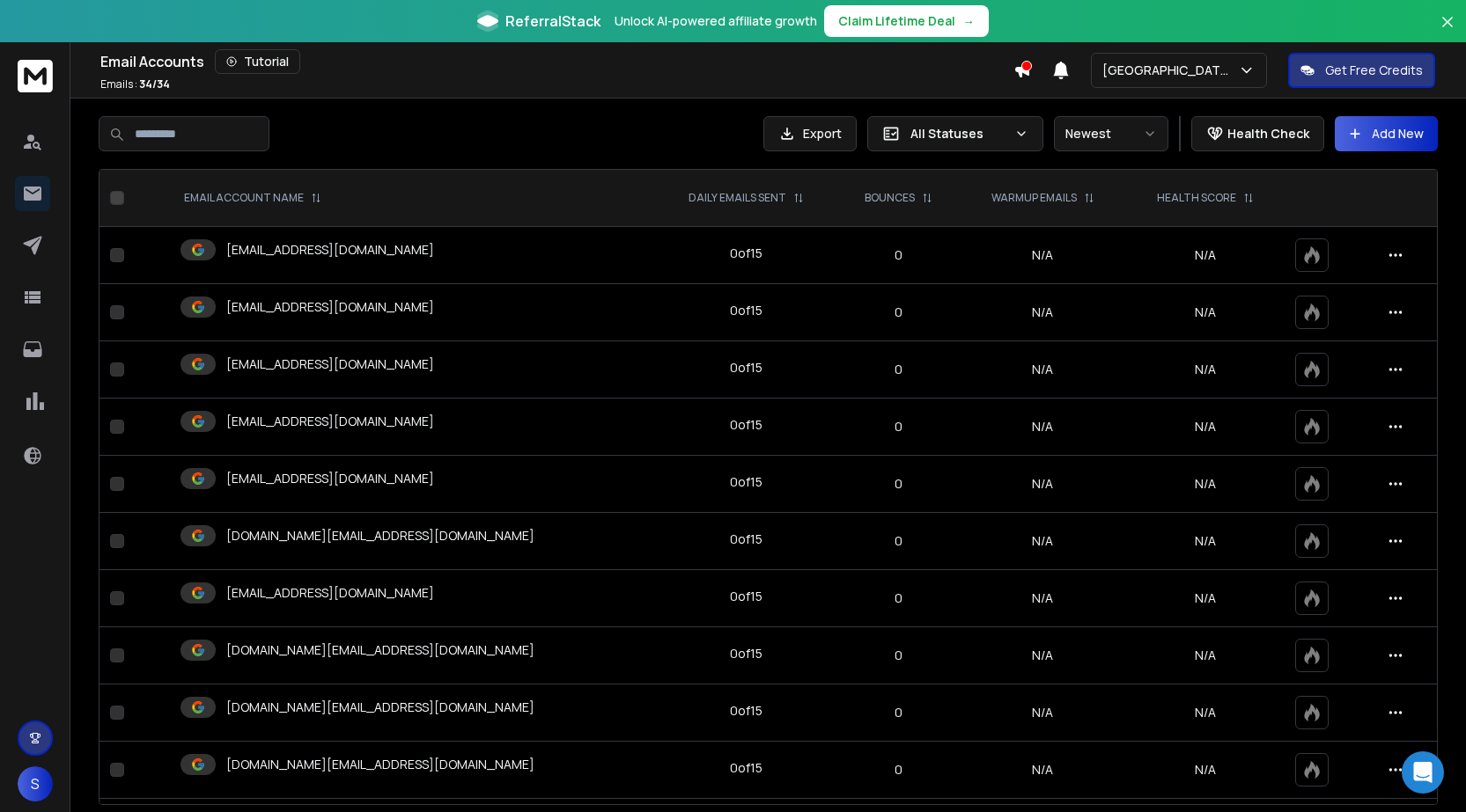
click at [1374, 135] on button "Add New" at bounding box center [1387, 134] width 103 height 35
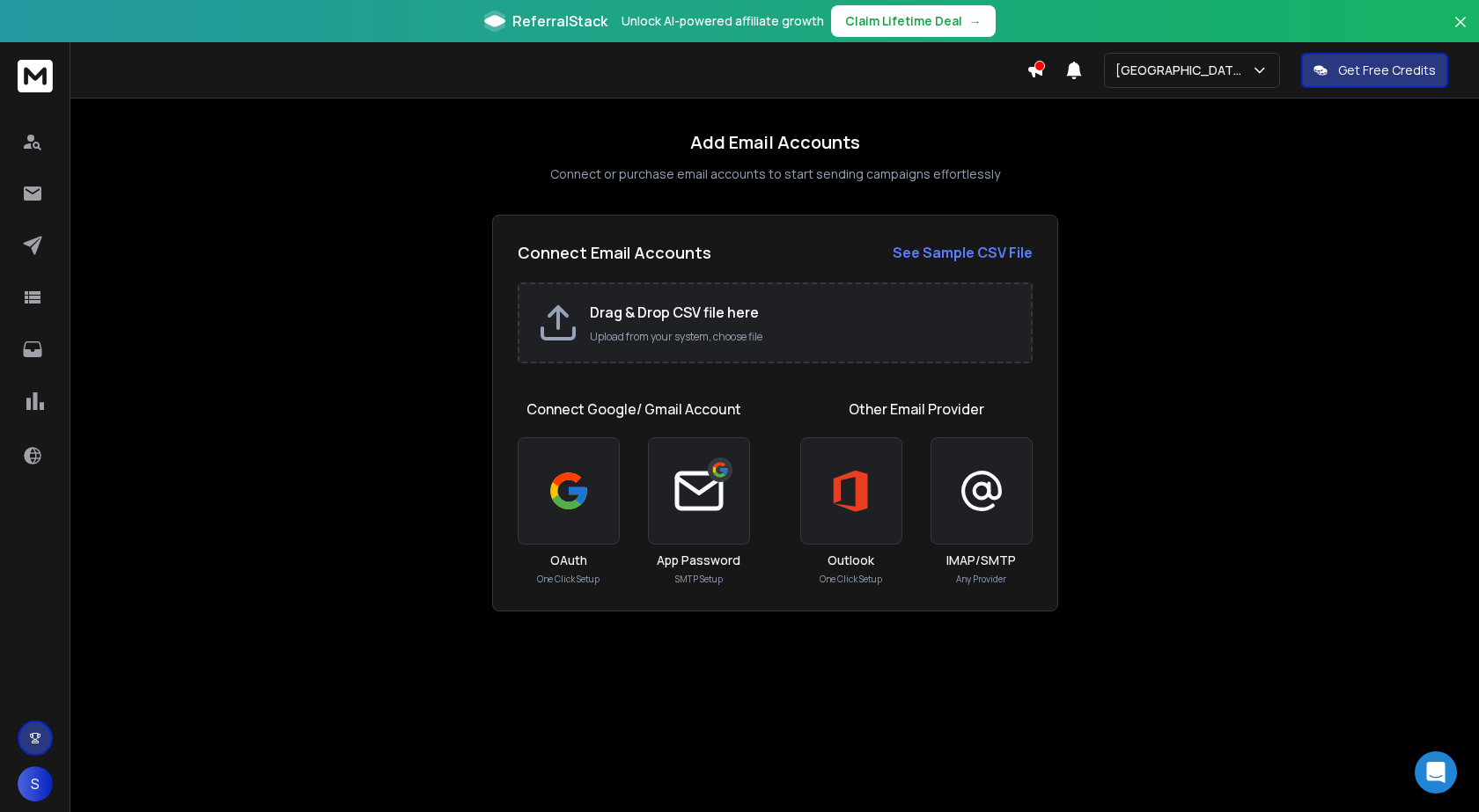
click at [568, 509] on icon at bounding box center [567, 502] width 29 height 15
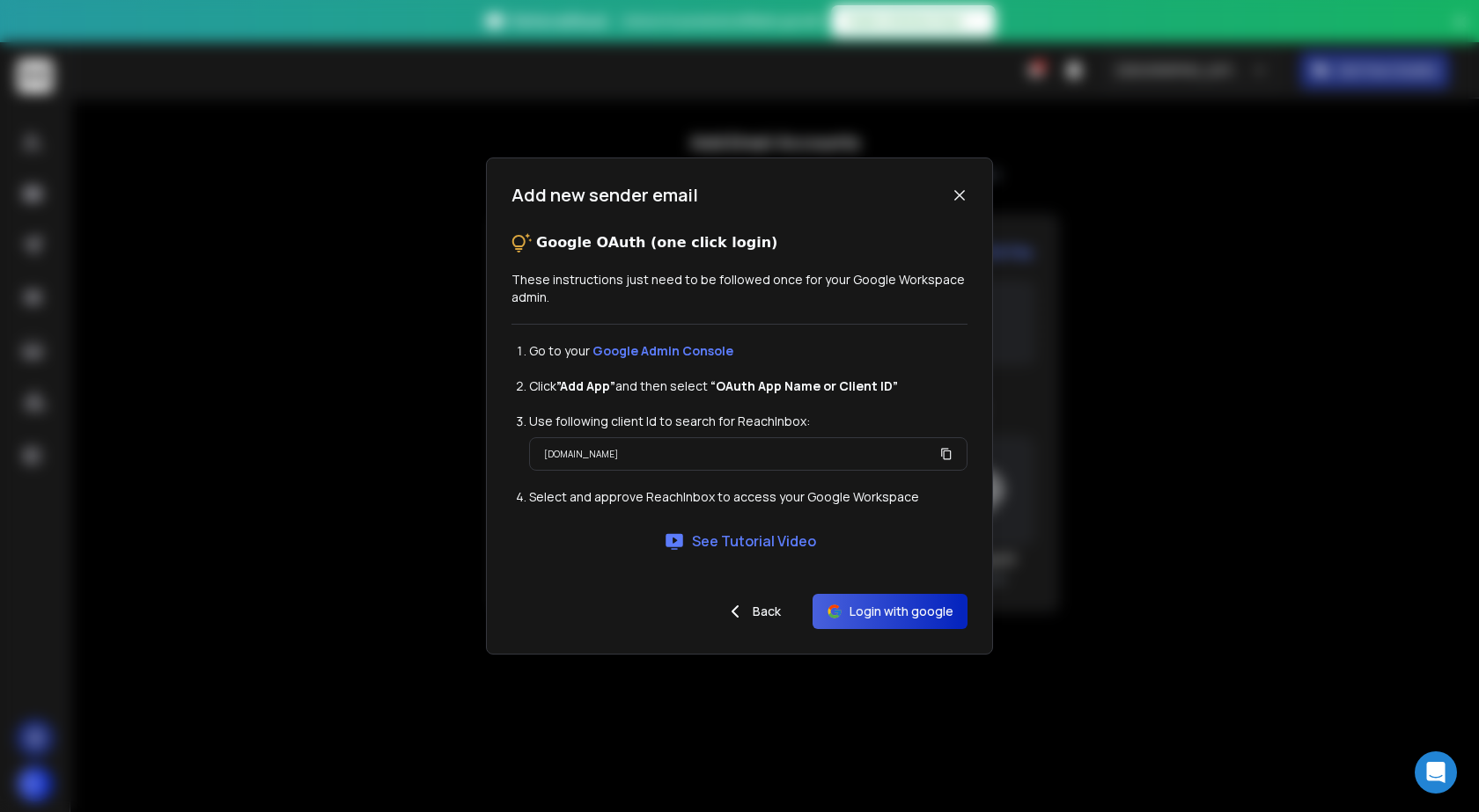
click at [931, 612] on button "Login with google" at bounding box center [890, 611] width 155 height 35
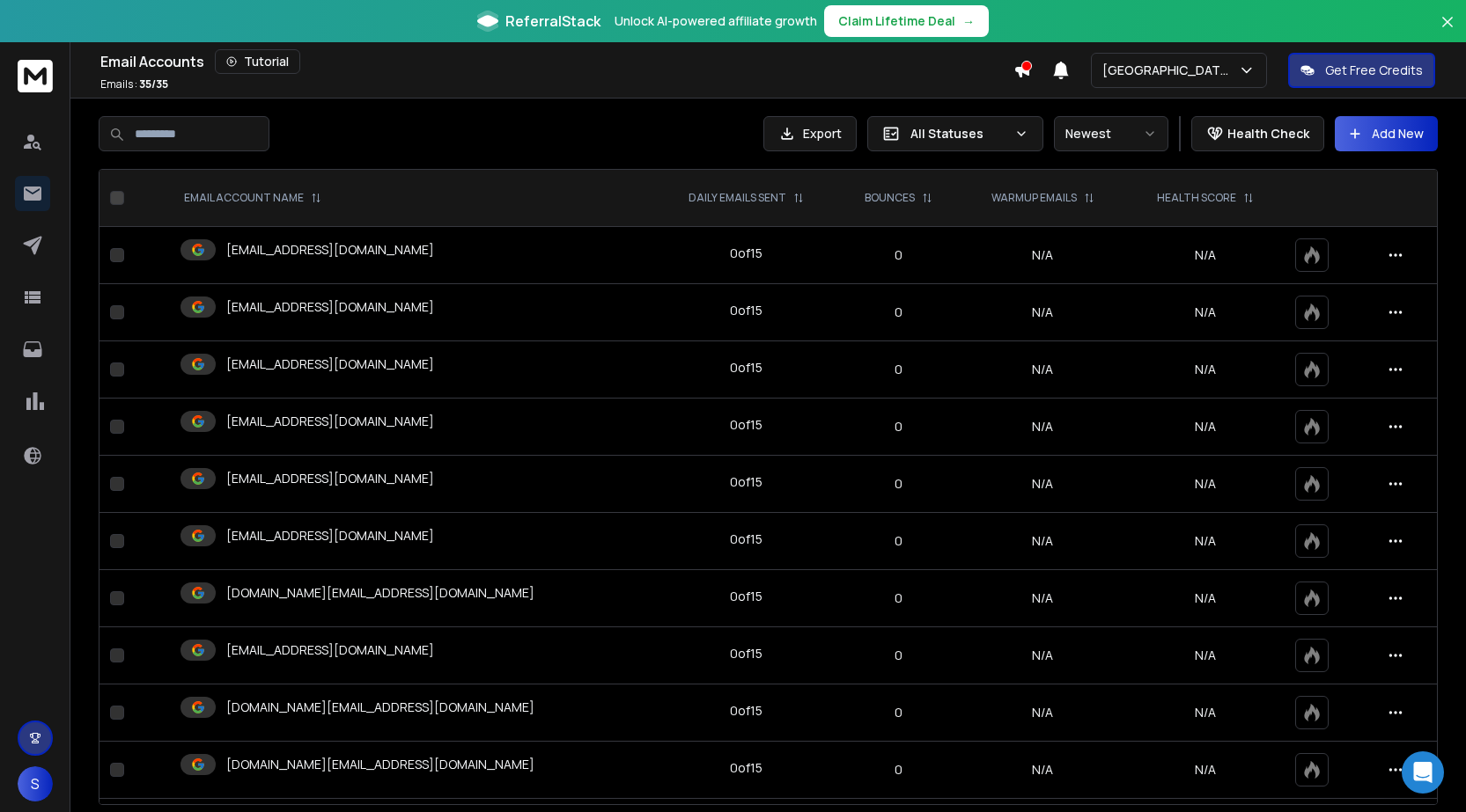
click at [1374, 135] on button "Add New" at bounding box center [1387, 134] width 103 height 35
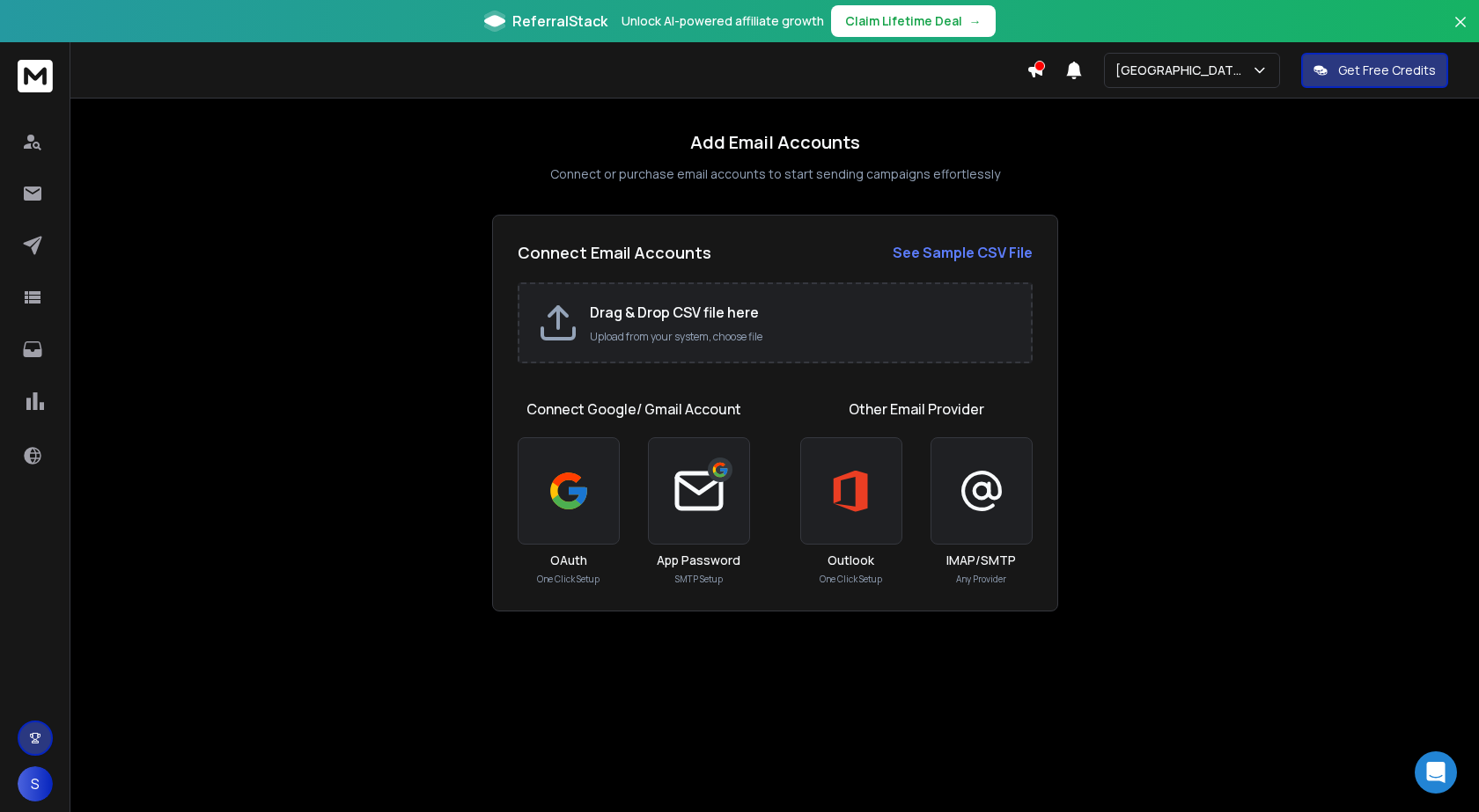
click at [568, 509] on icon at bounding box center [567, 502] width 29 height 15
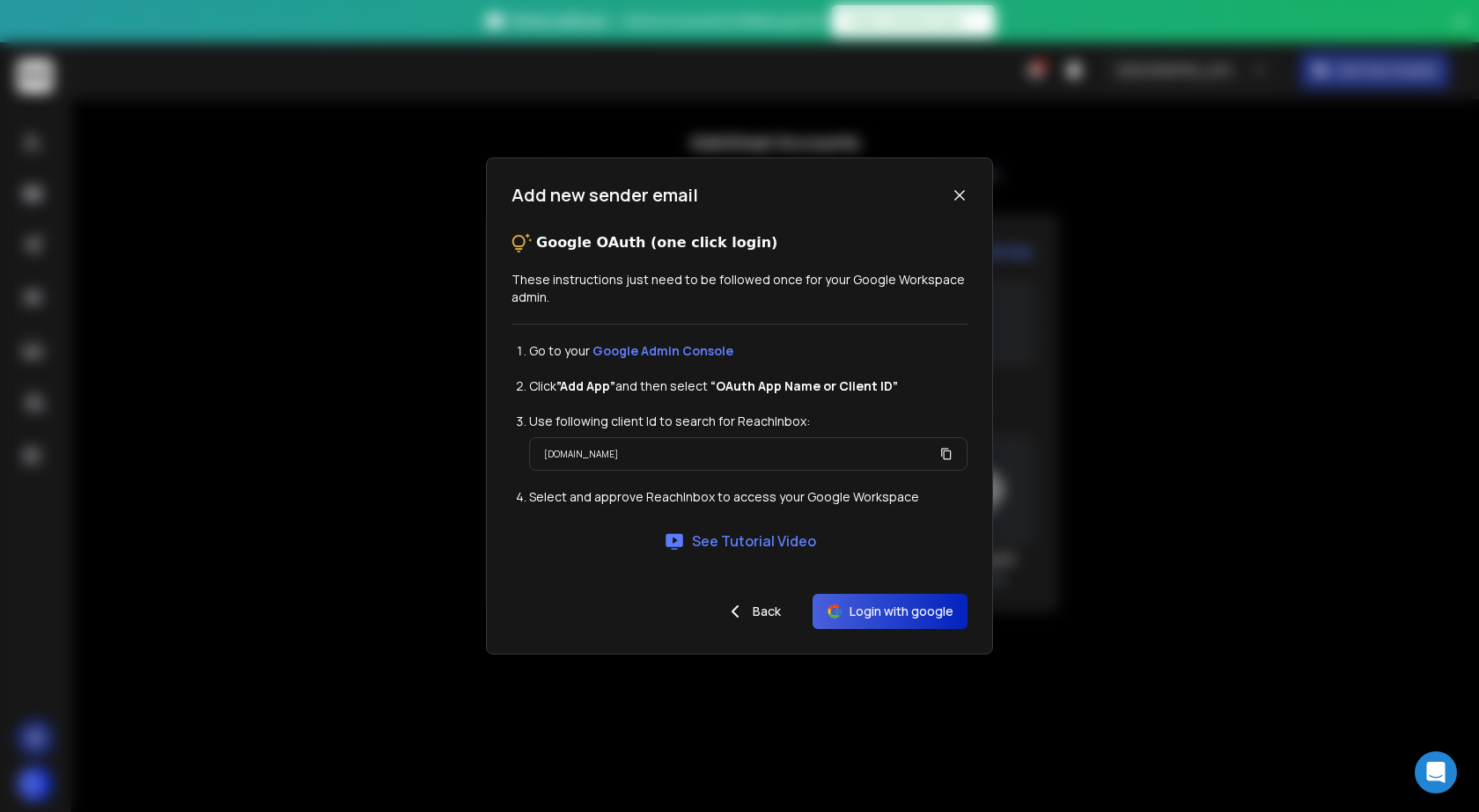
click at [931, 612] on button "Login with google" at bounding box center [890, 611] width 155 height 35
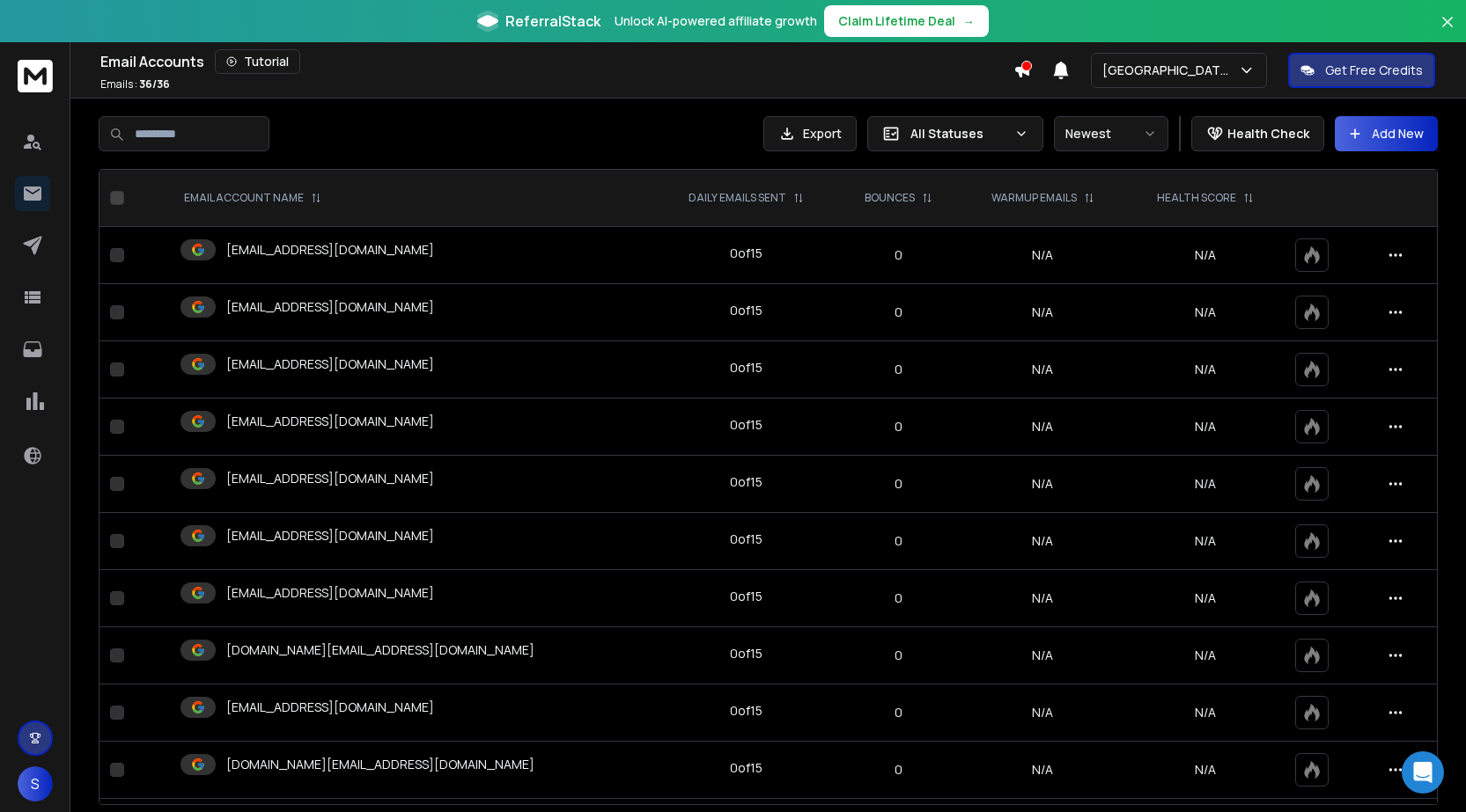
click at [1374, 135] on button "Add New" at bounding box center [1387, 134] width 103 height 35
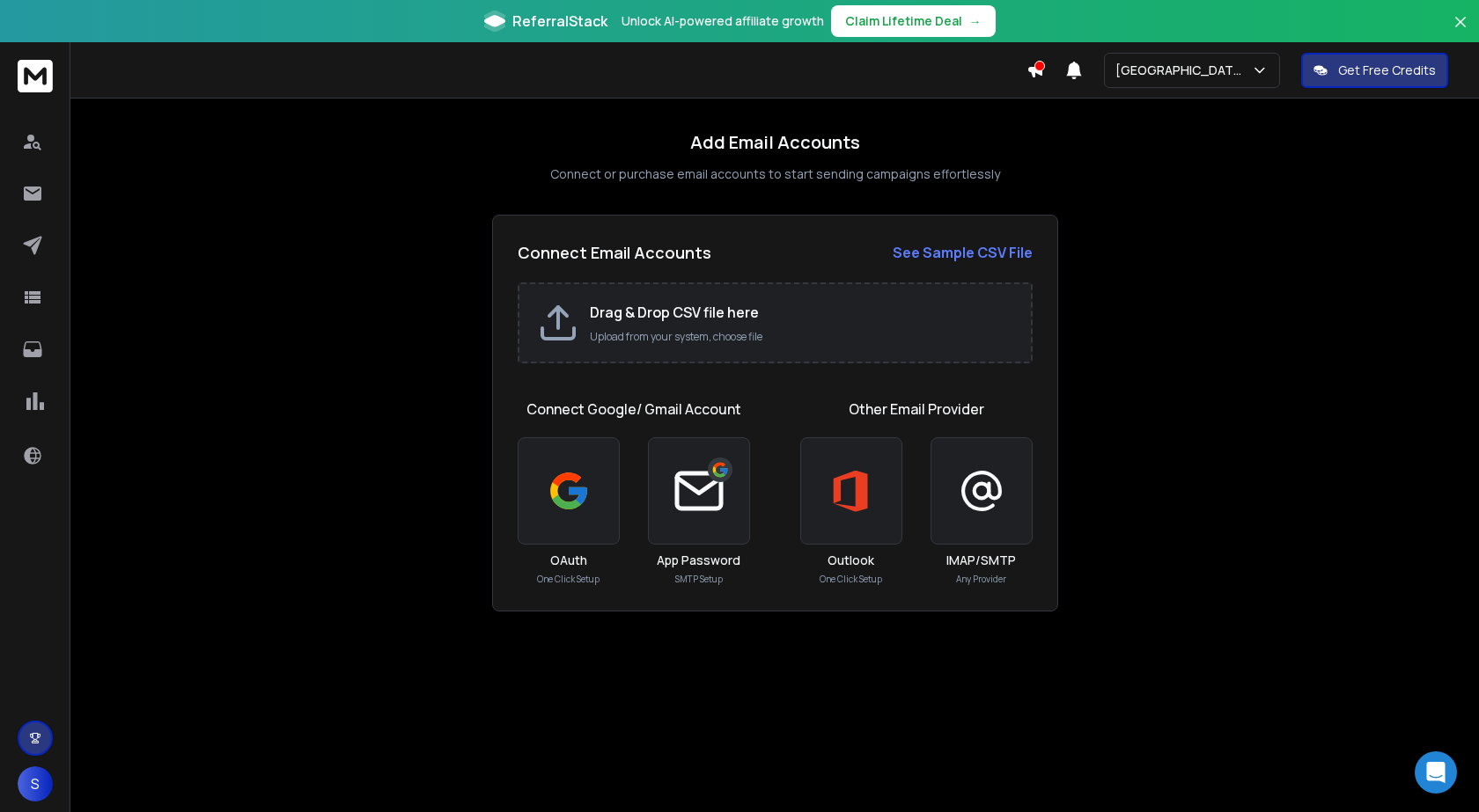
click at [568, 509] on icon at bounding box center [567, 502] width 29 height 15
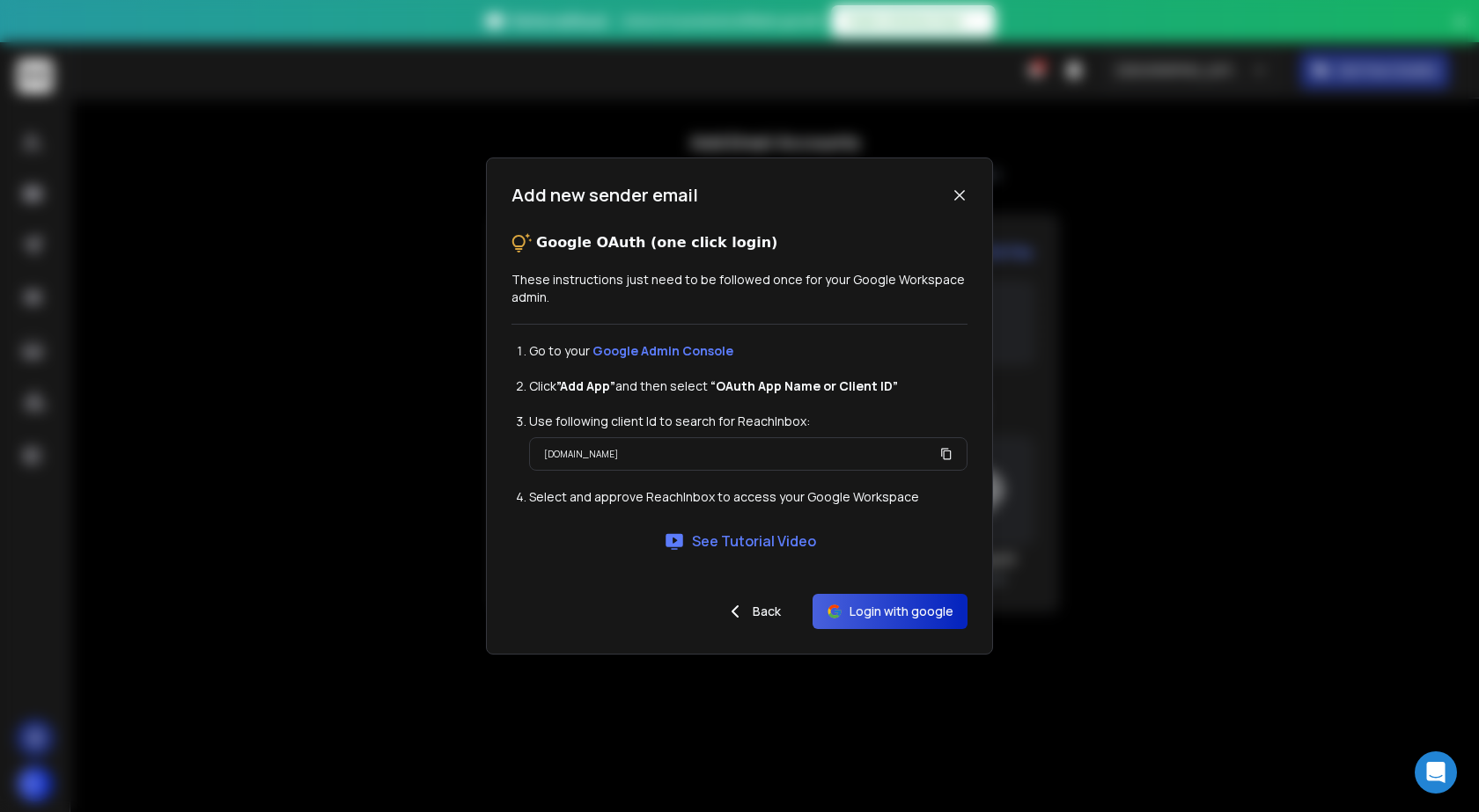
click at [931, 612] on button "Login with google" at bounding box center [890, 611] width 155 height 35
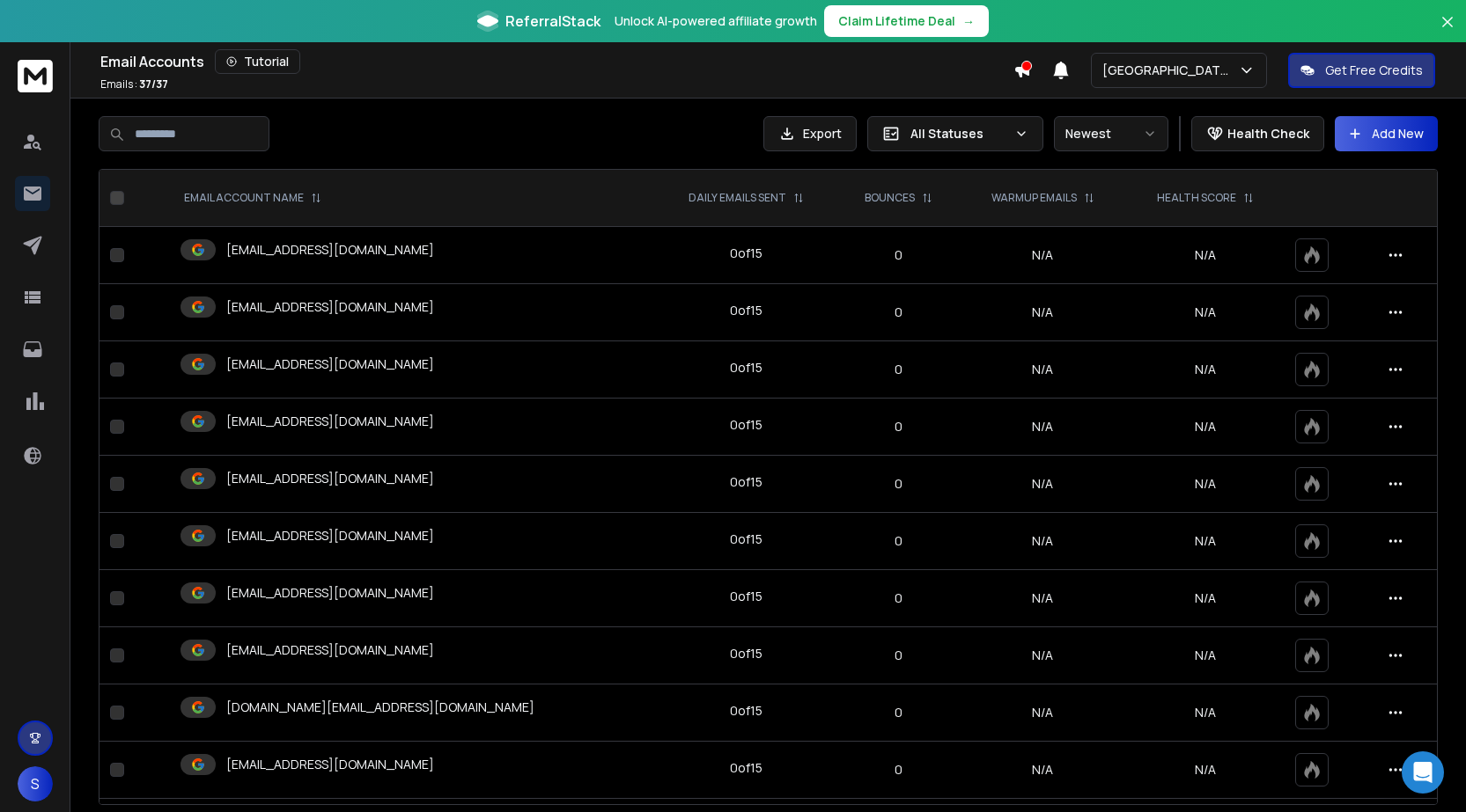
click at [1374, 135] on button "Add New" at bounding box center [1387, 134] width 103 height 35
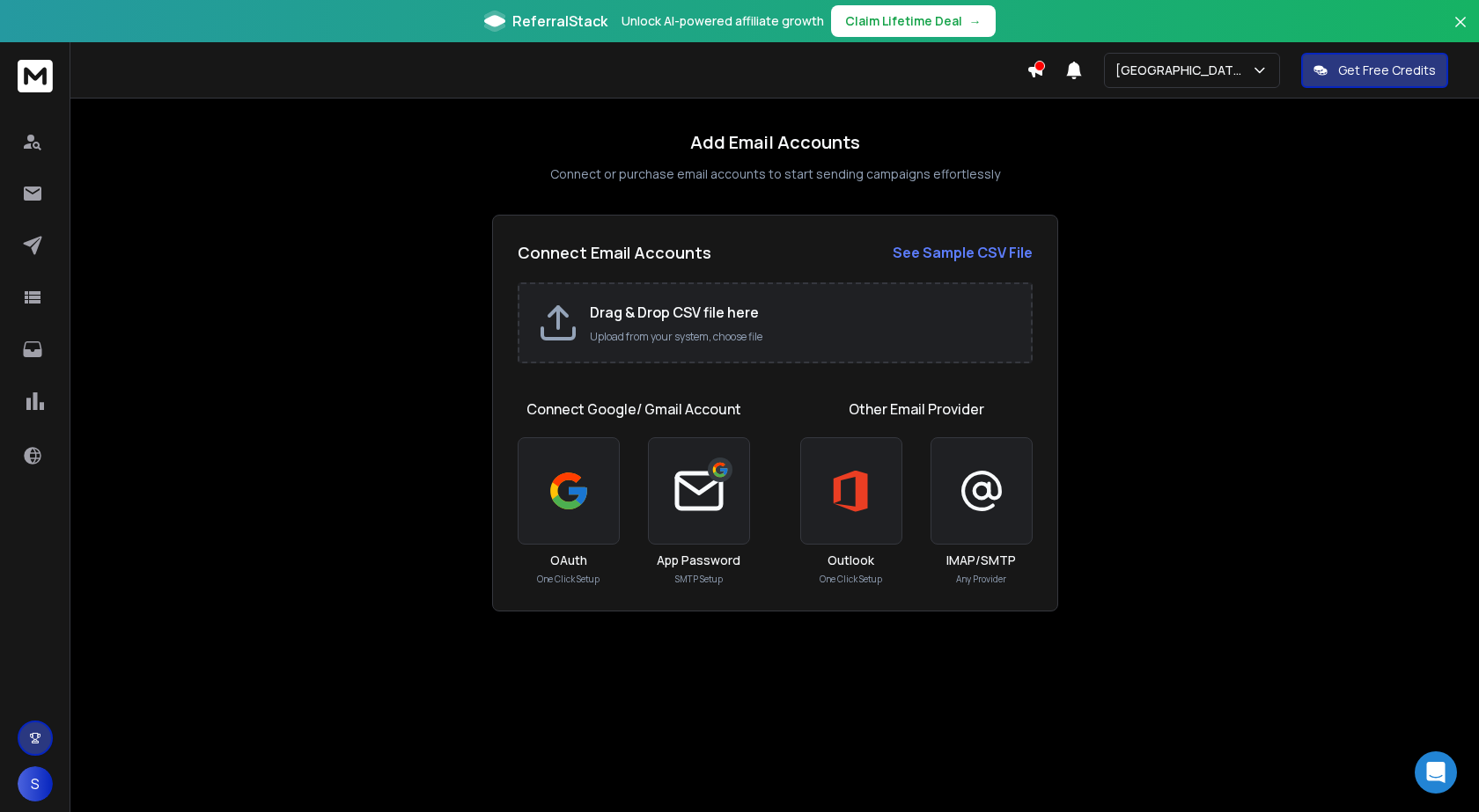
click at [568, 509] on icon at bounding box center [567, 502] width 29 height 15
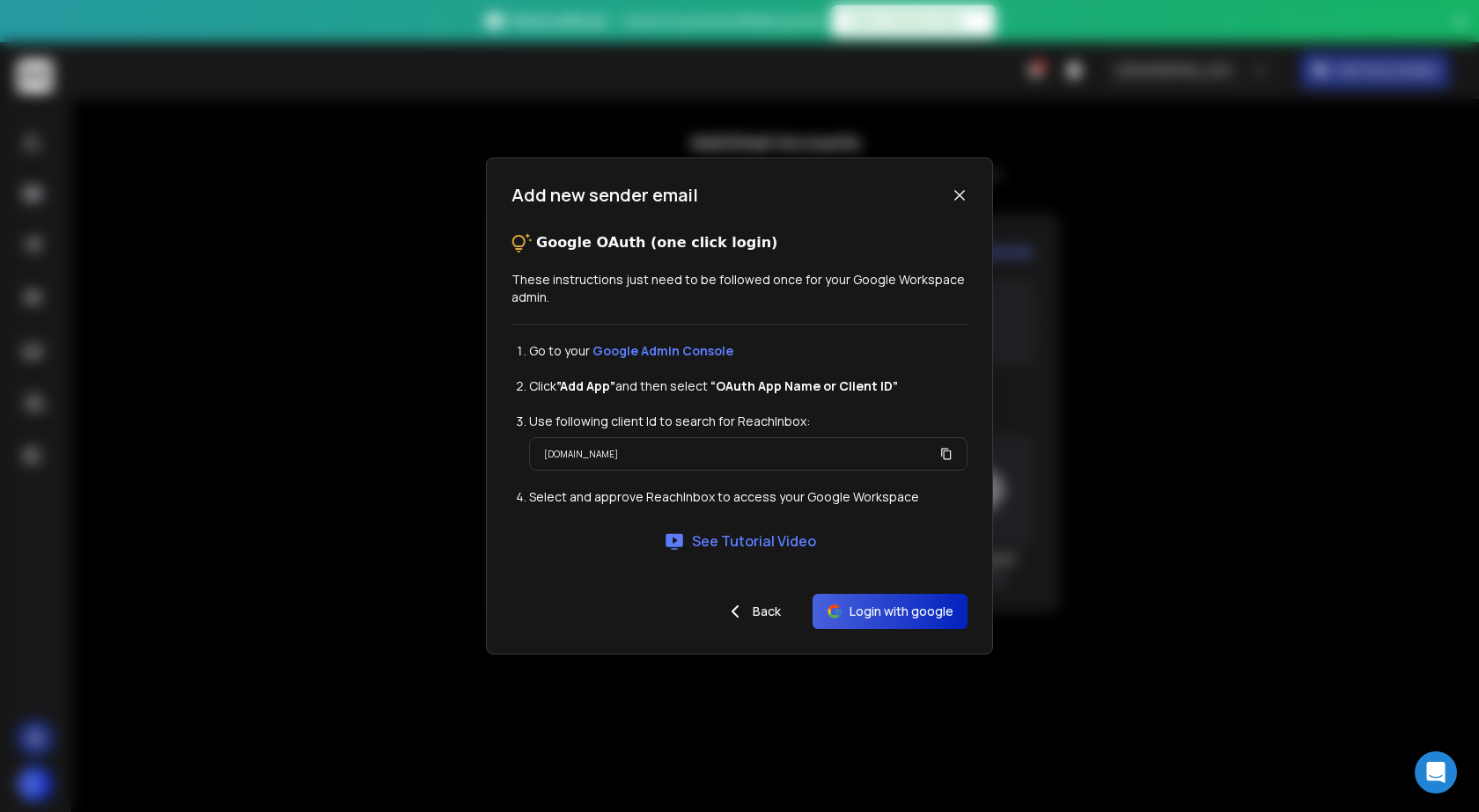
click at [931, 612] on button "Login with google" at bounding box center [890, 611] width 155 height 35
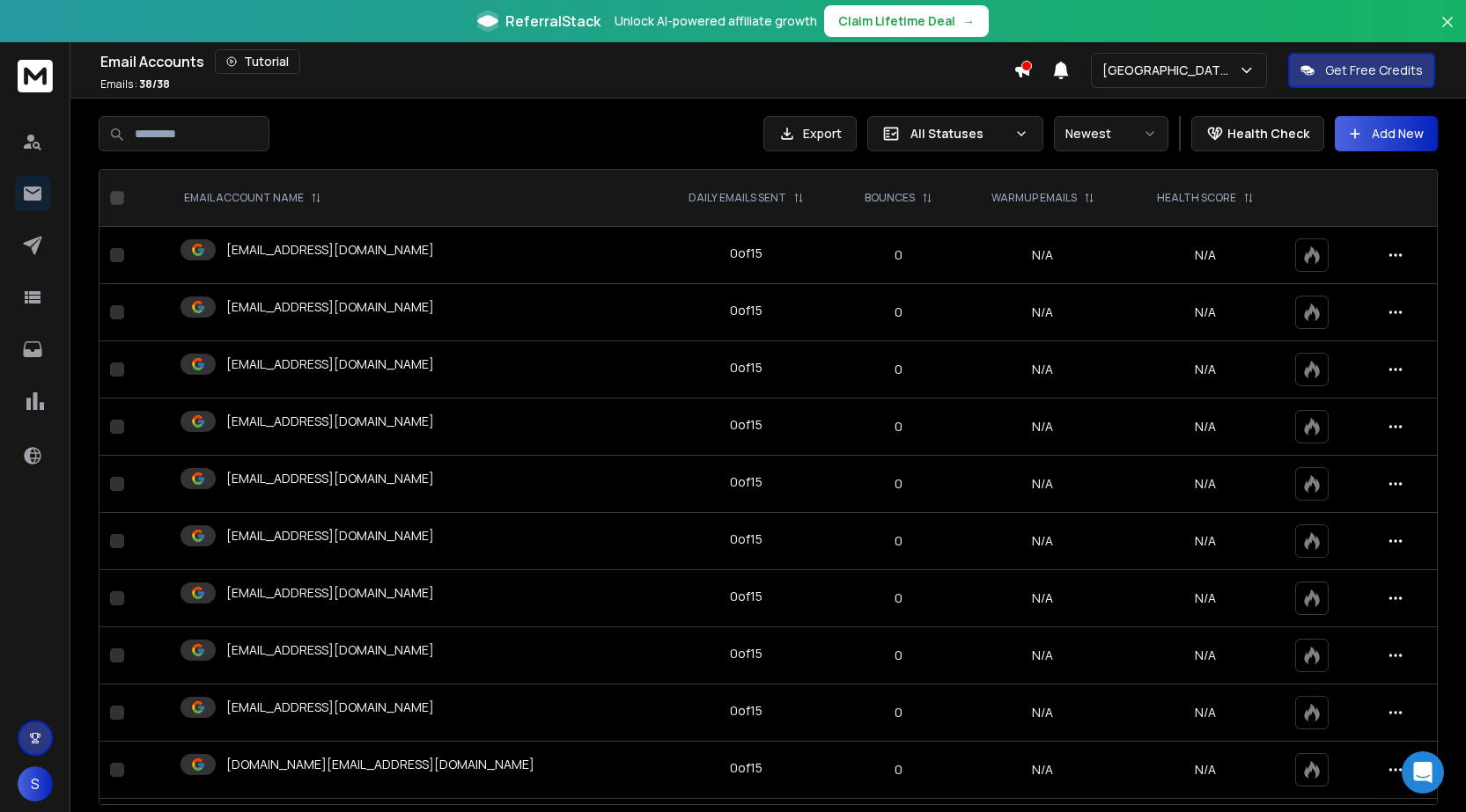
click at [1374, 135] on button "Add New" at bounding box center [1387, 134] width 103 height 35
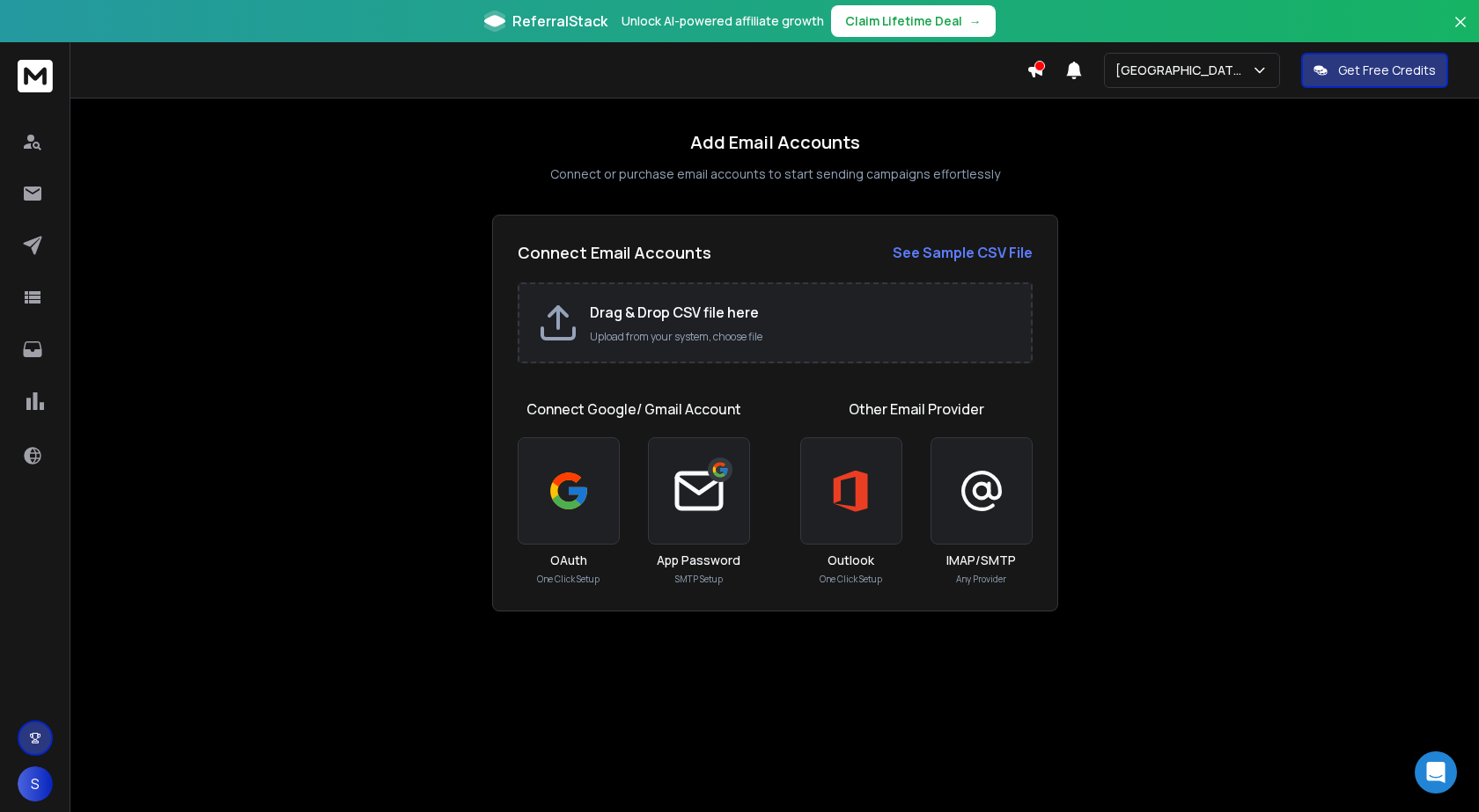
click at [568, 509] on icon at bounding box center [567, 502] width 29 height 15
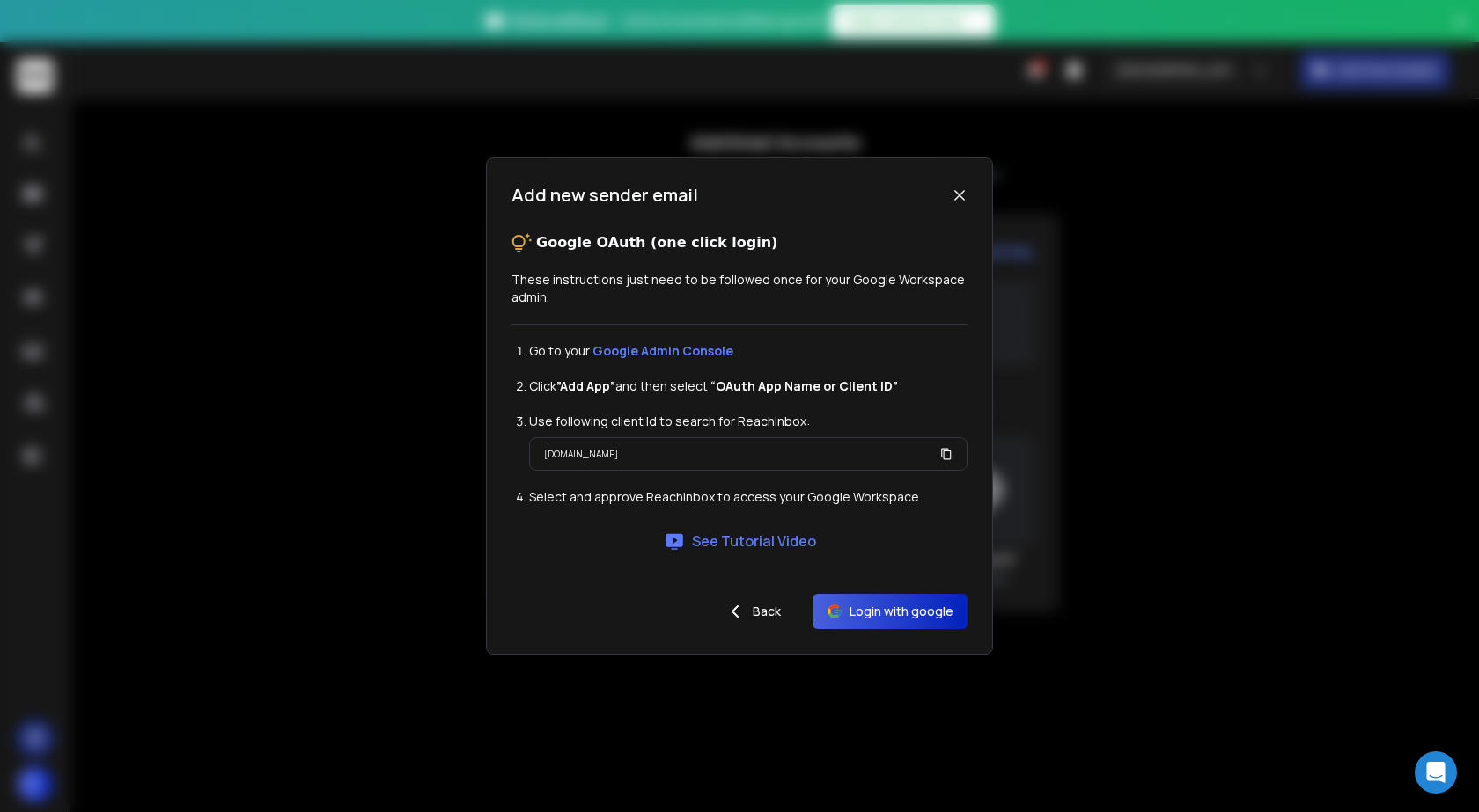
click at [931, 612] on button "Login with google" at bounding box center [890, 611] width 155 height 35
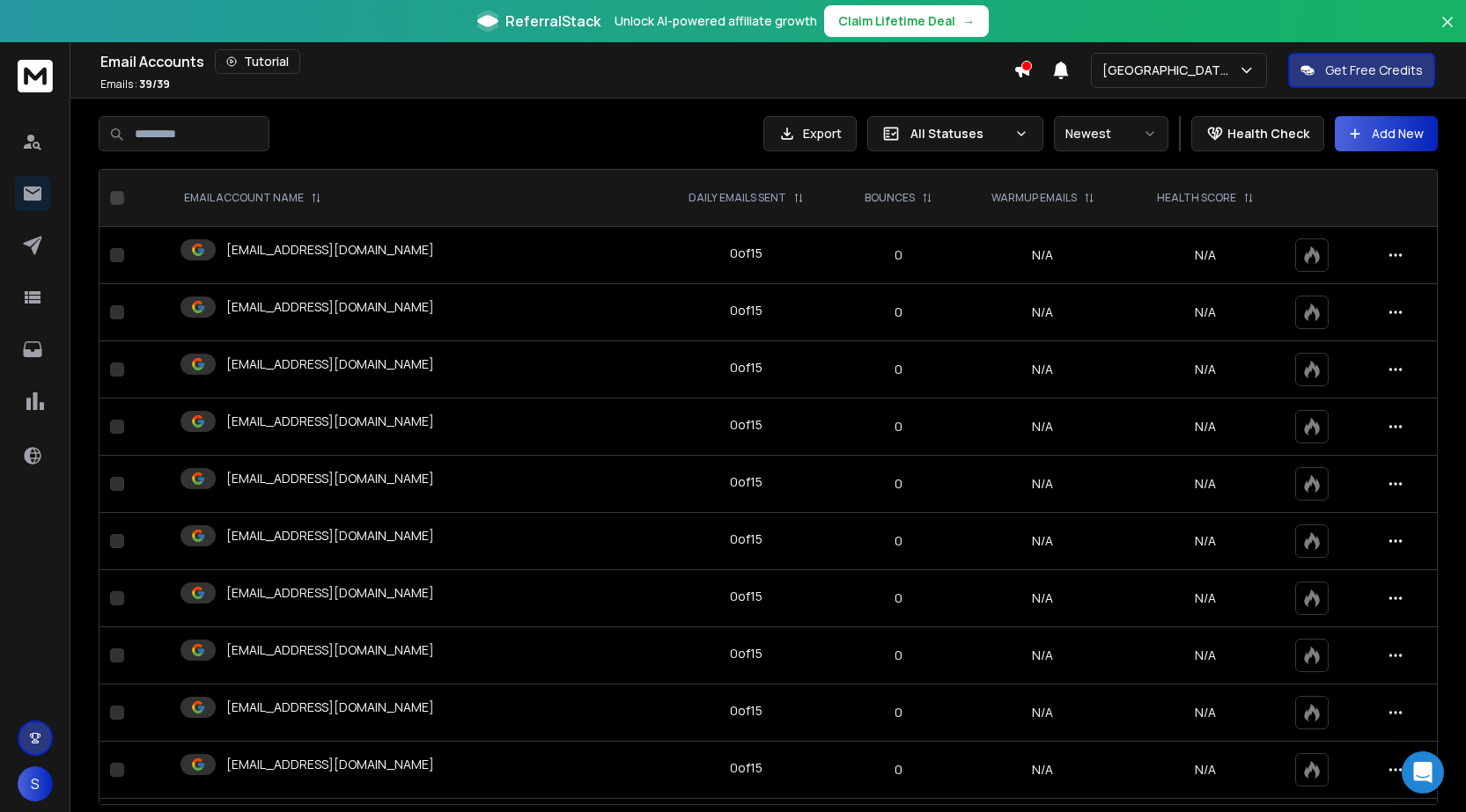
click at [1374, 135] on button "Add New" at bounding box center [1387, 134] width 103 height 35
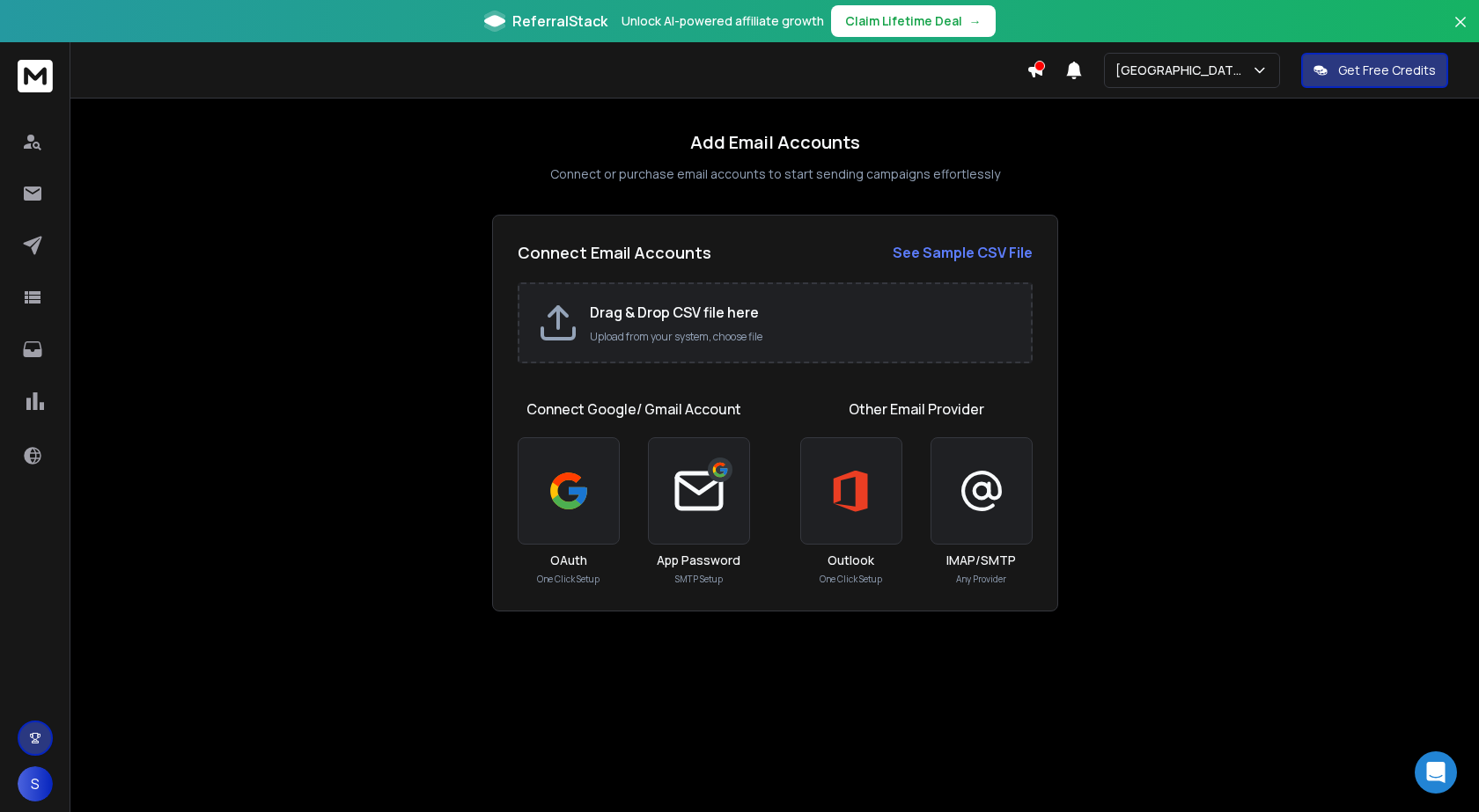
click at [568, 509] on icon at bounding box center [567, 502] width 29 height 15
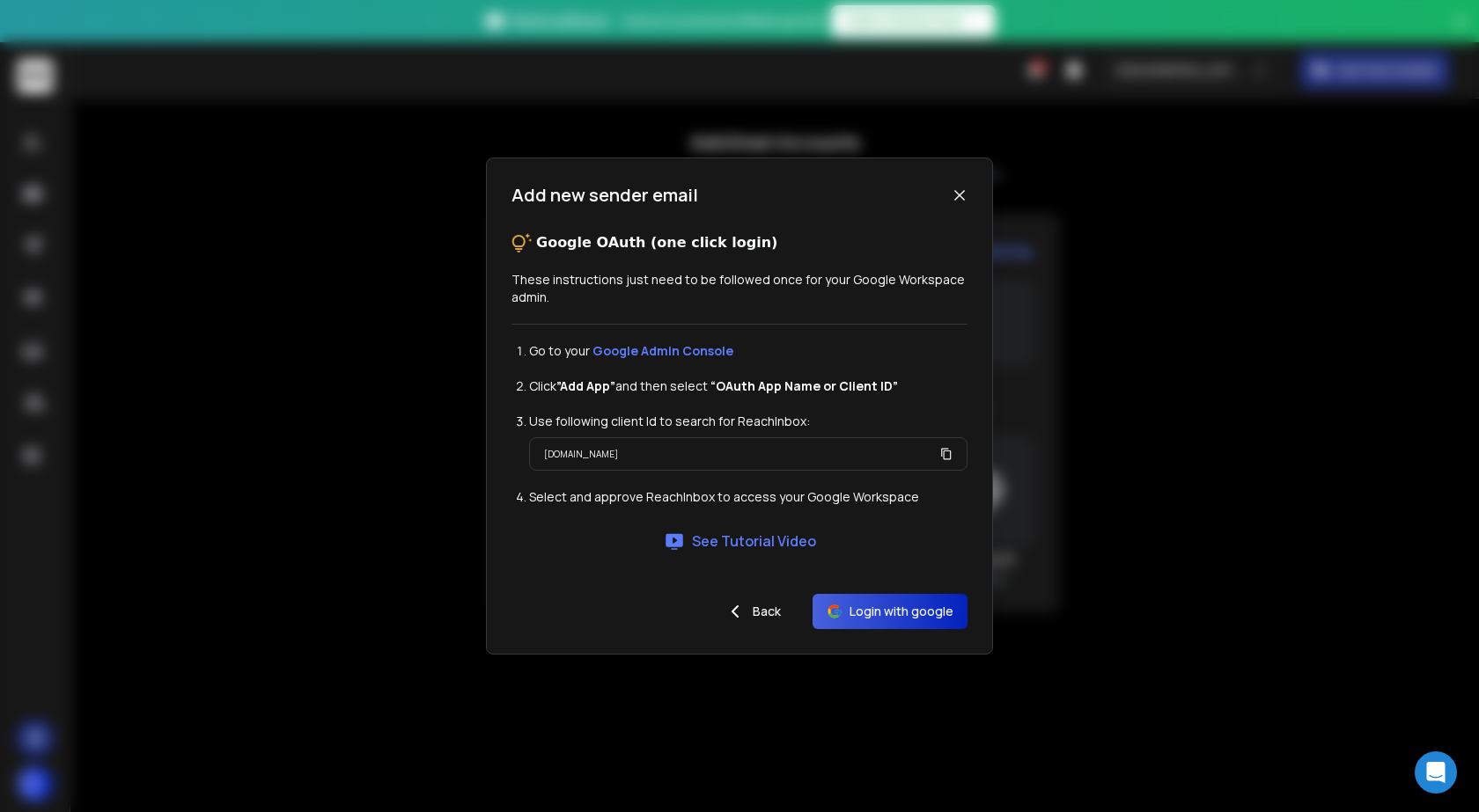
click at [931, 612] on button "Login with google" at bounding box center [890, 611] width 155 height 35
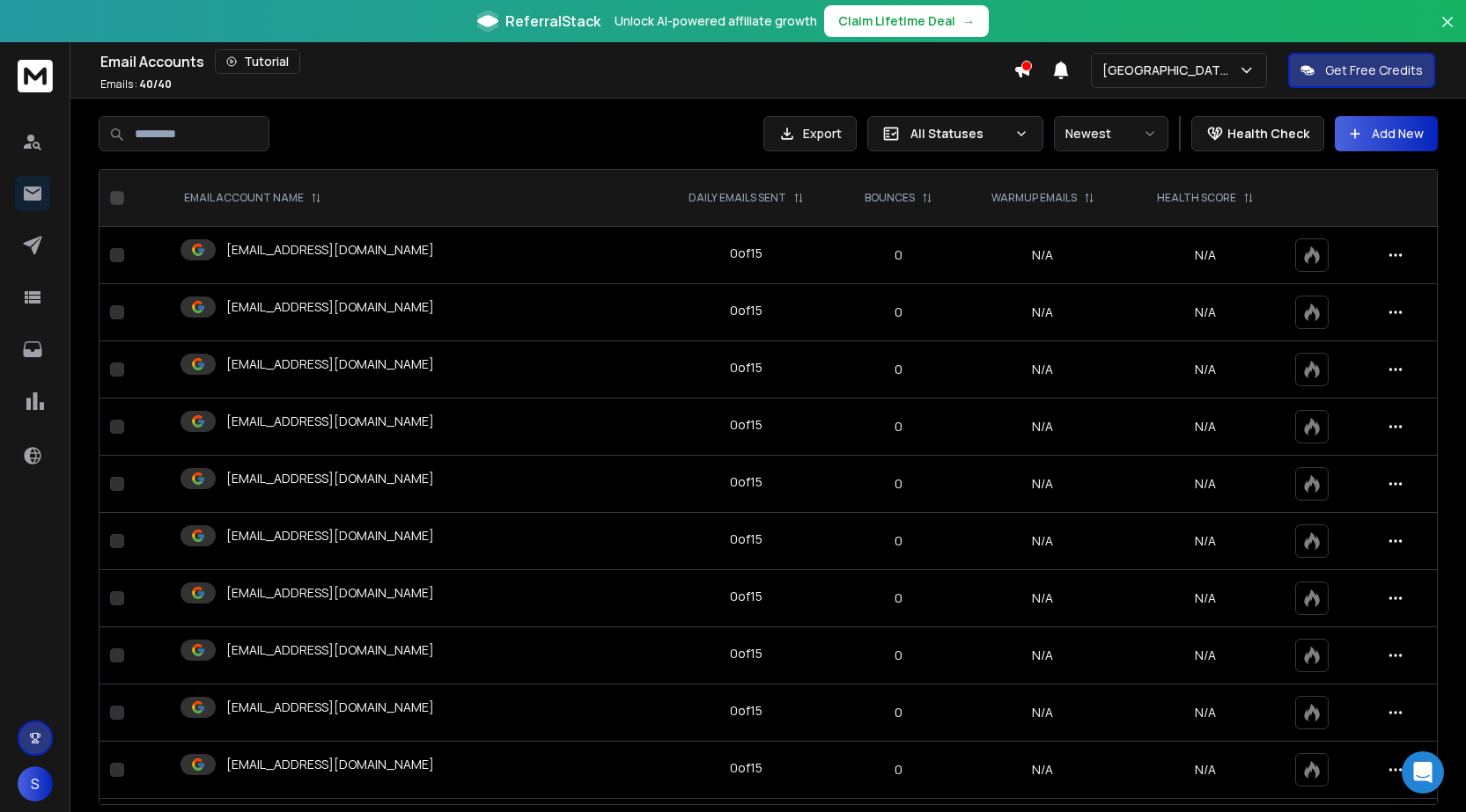
click at [1374, 135] on button "Add New" at bounding box center [1387, 134] width 103 height 35
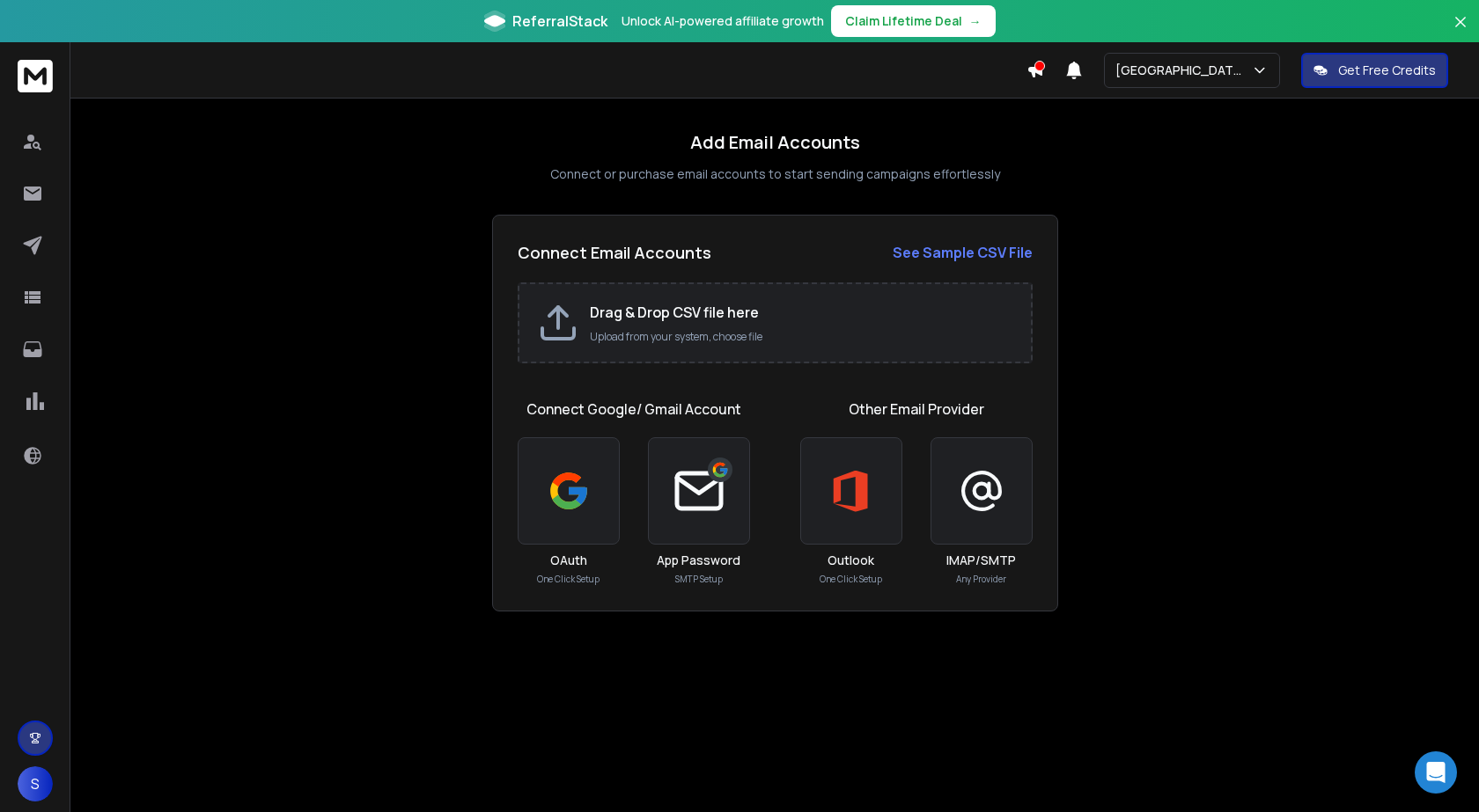
click at [568, 509] on icon at bounding box center [567, 502] width 29 height 15
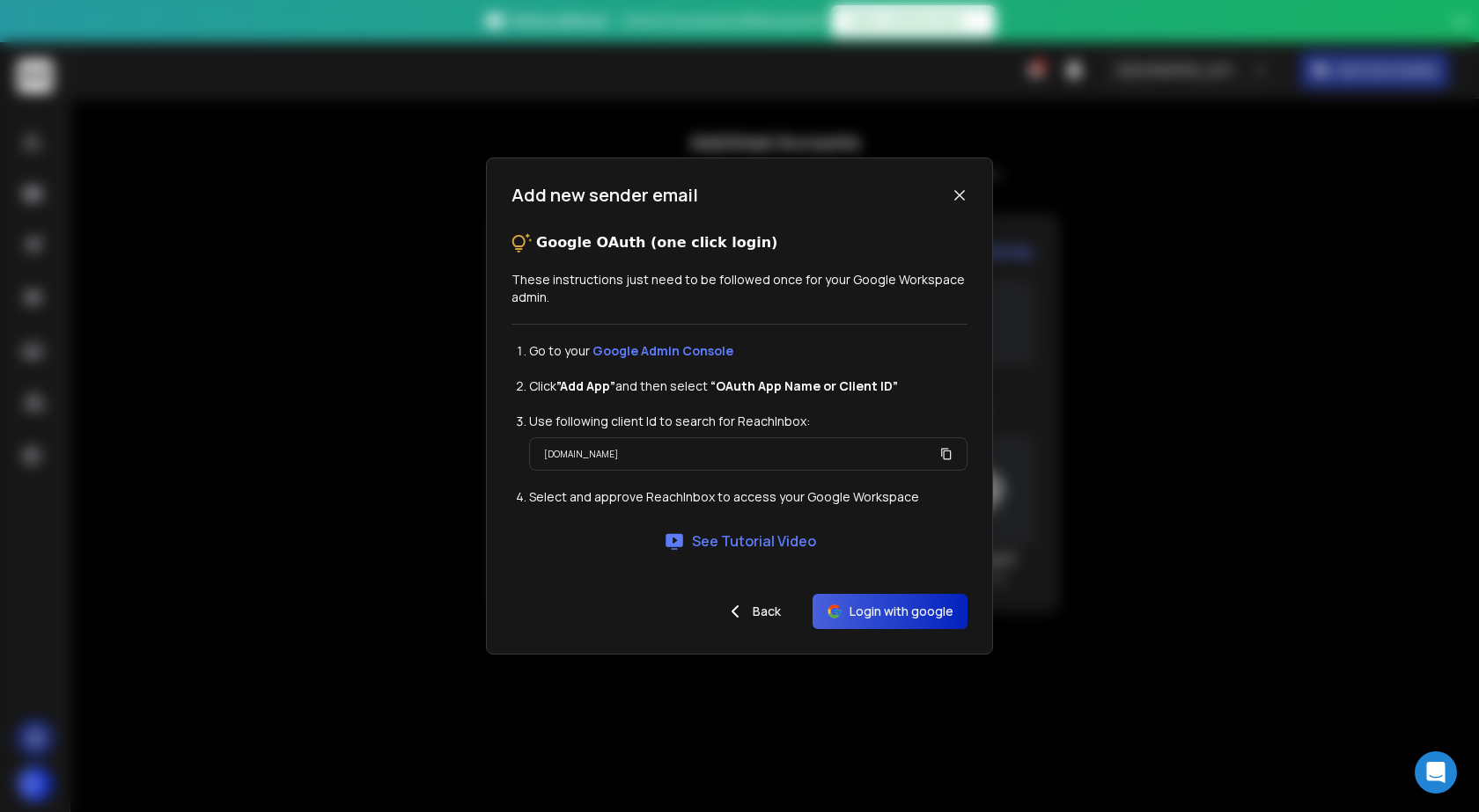
click at [931, 612] on button "Login with google" at bounding box center [890, 611] width 155 height 35
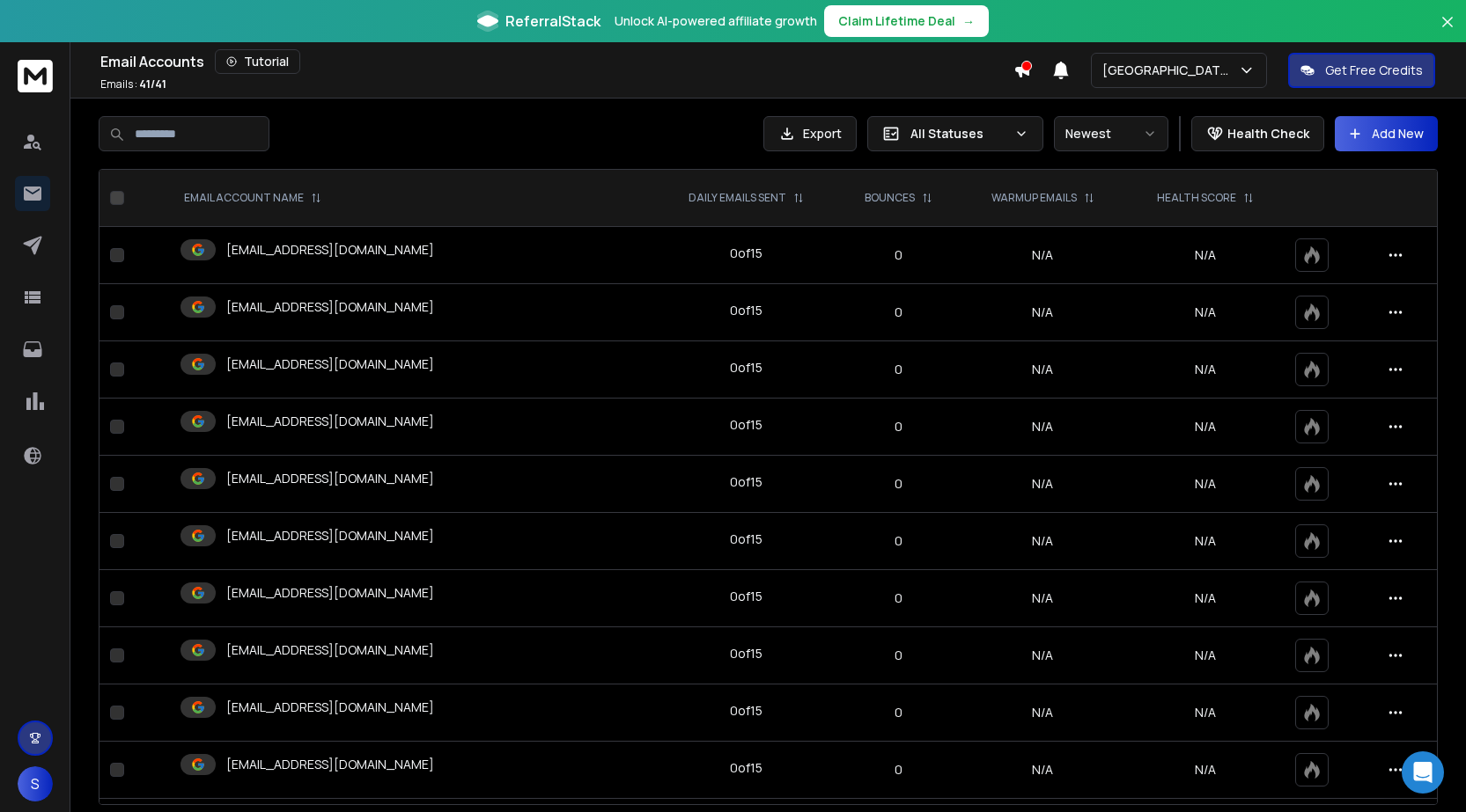
click at [1374, 135] on button "Add New" at bounding box center [1387, 134] width 103 height 35
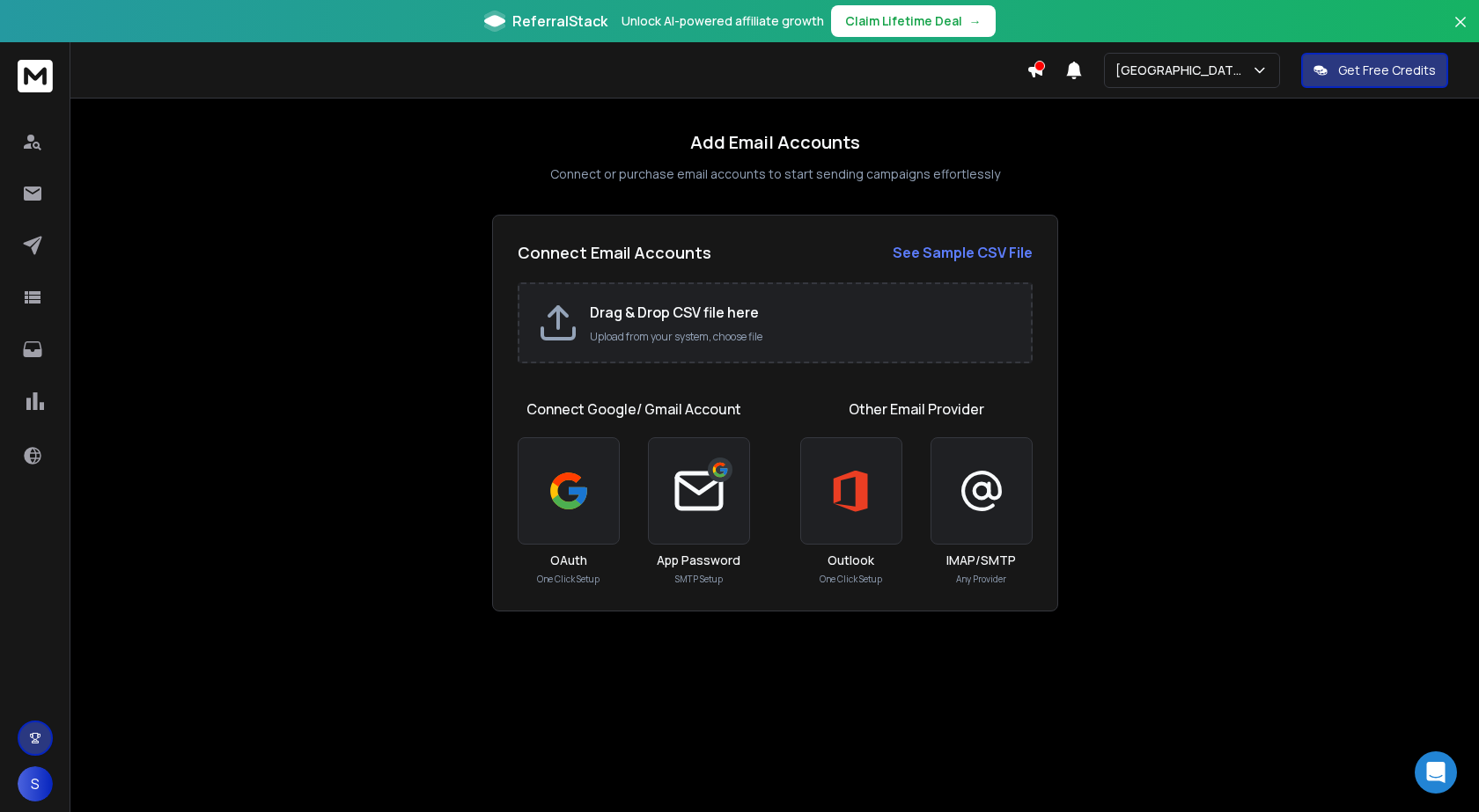
click at [568, 509] on icon at bounding box center [567, 502] width 29 height 15
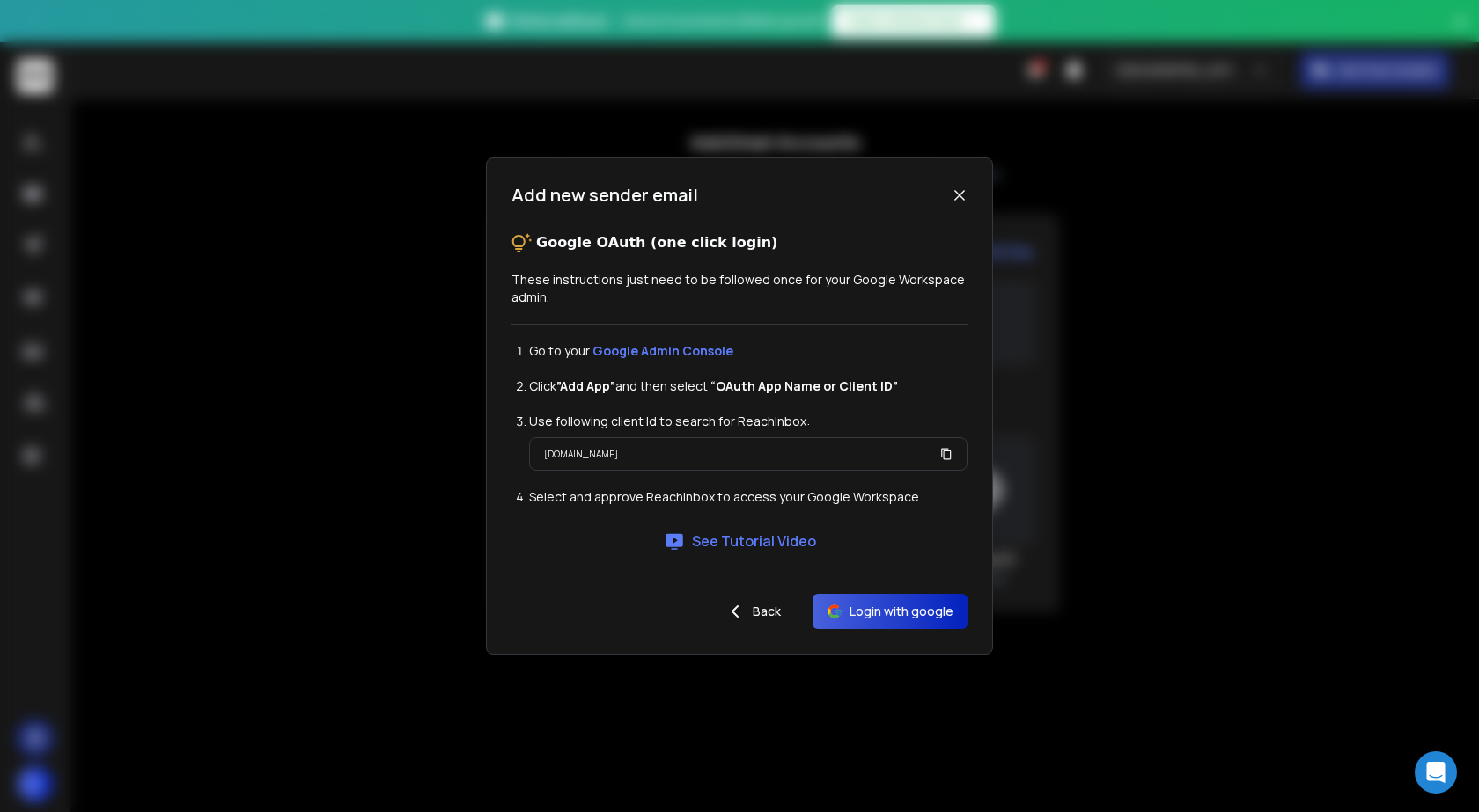
click at [931, 612] on button "Login with google" at bounding box center [890, 611] width 155 height 35
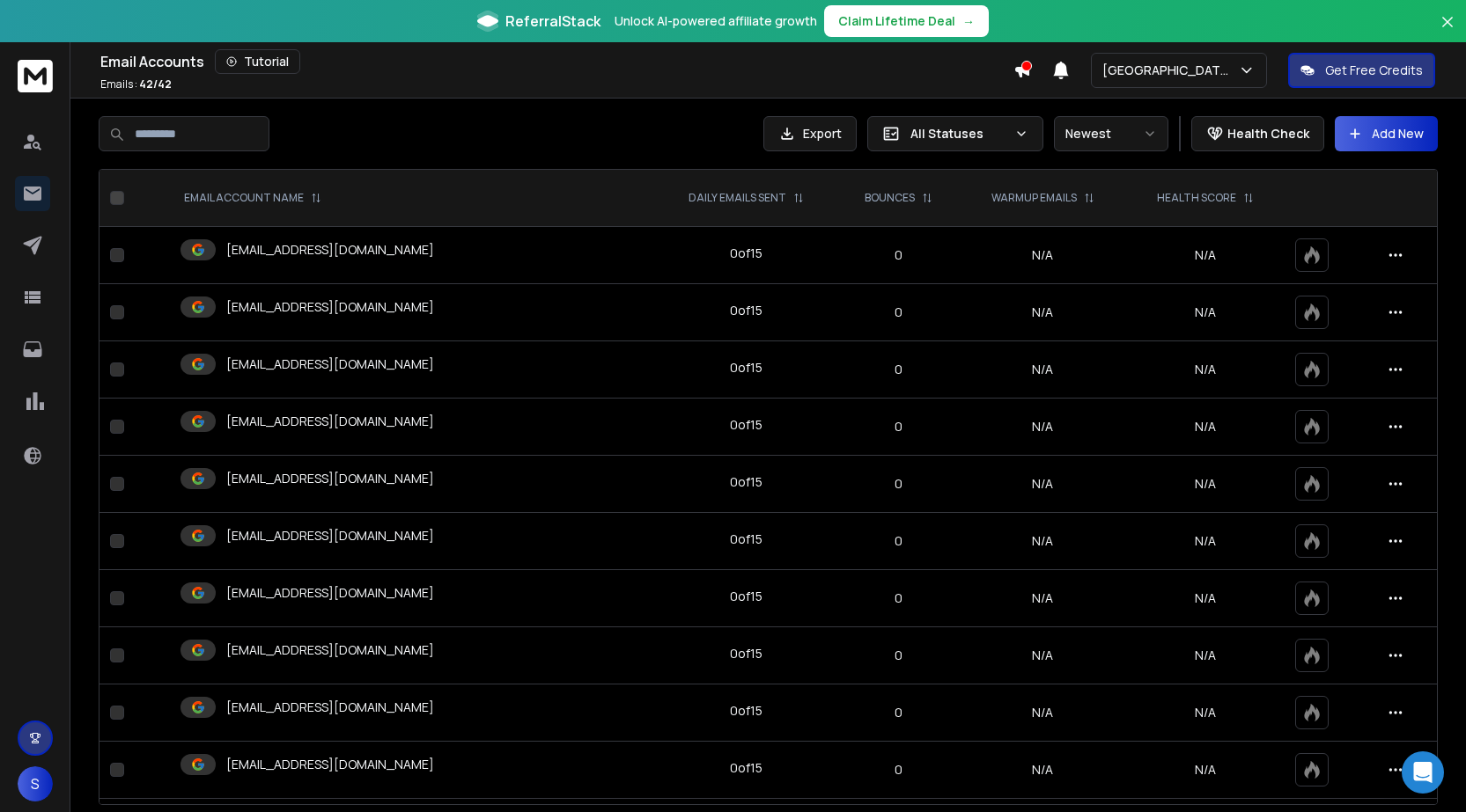
click at [1374, 135] on button "Add New" at bounding box center [1387, 134] width 103 height 35
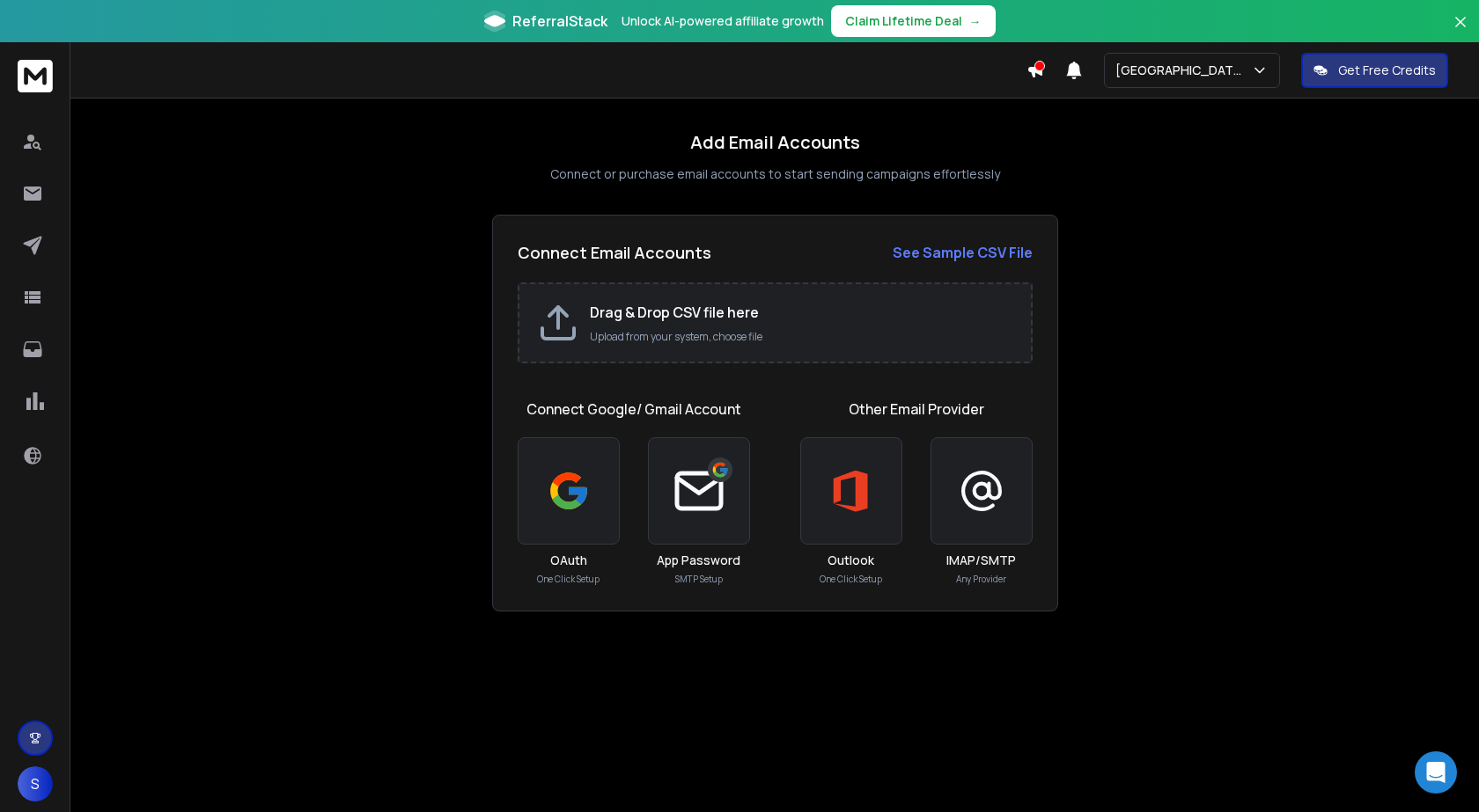
click at [568, 509] on icon at bounding box center [567, 502] width 29 height 15
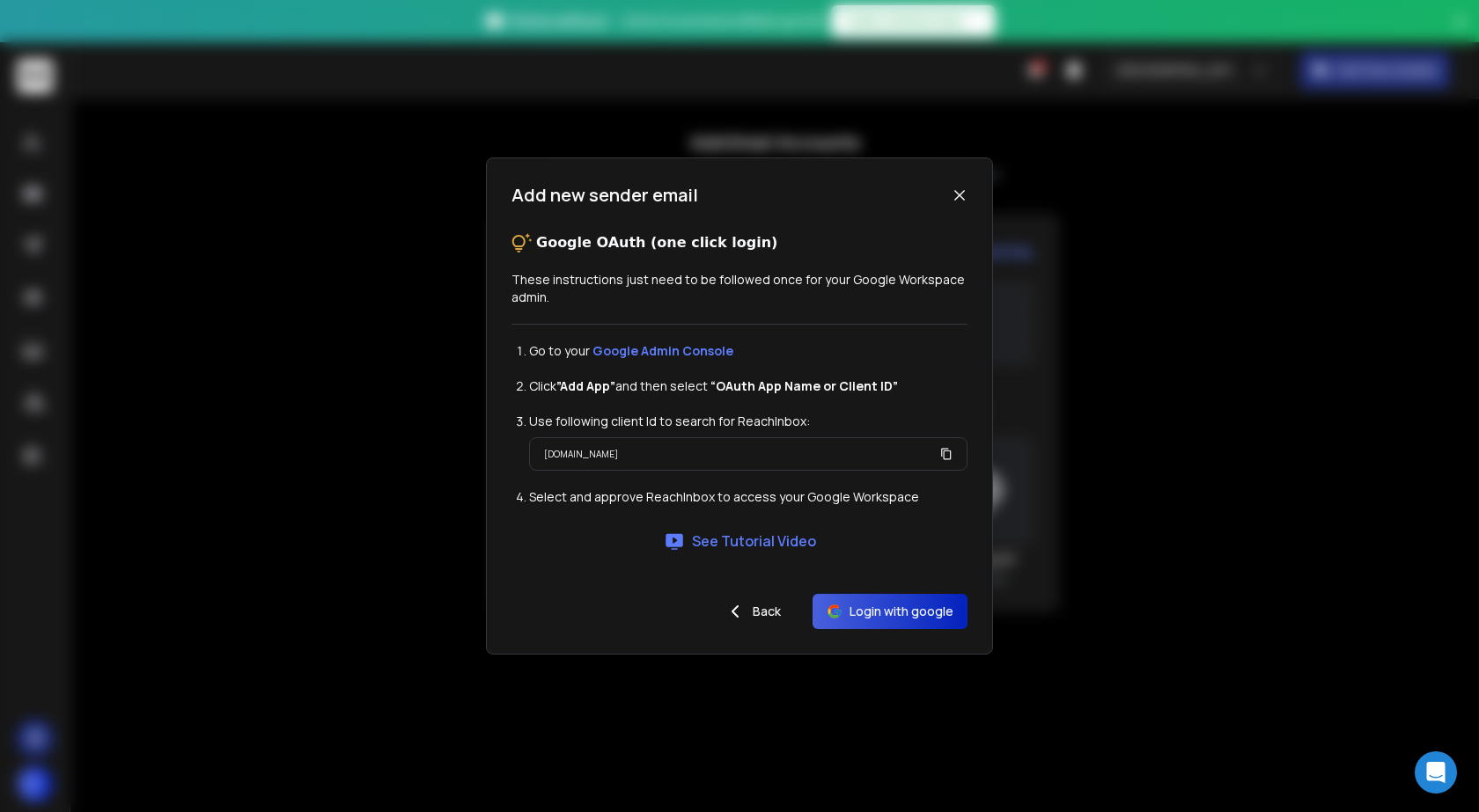
click at [931, 612] on button "Login with google" at bounding box center [890, 611] width 155 height 35
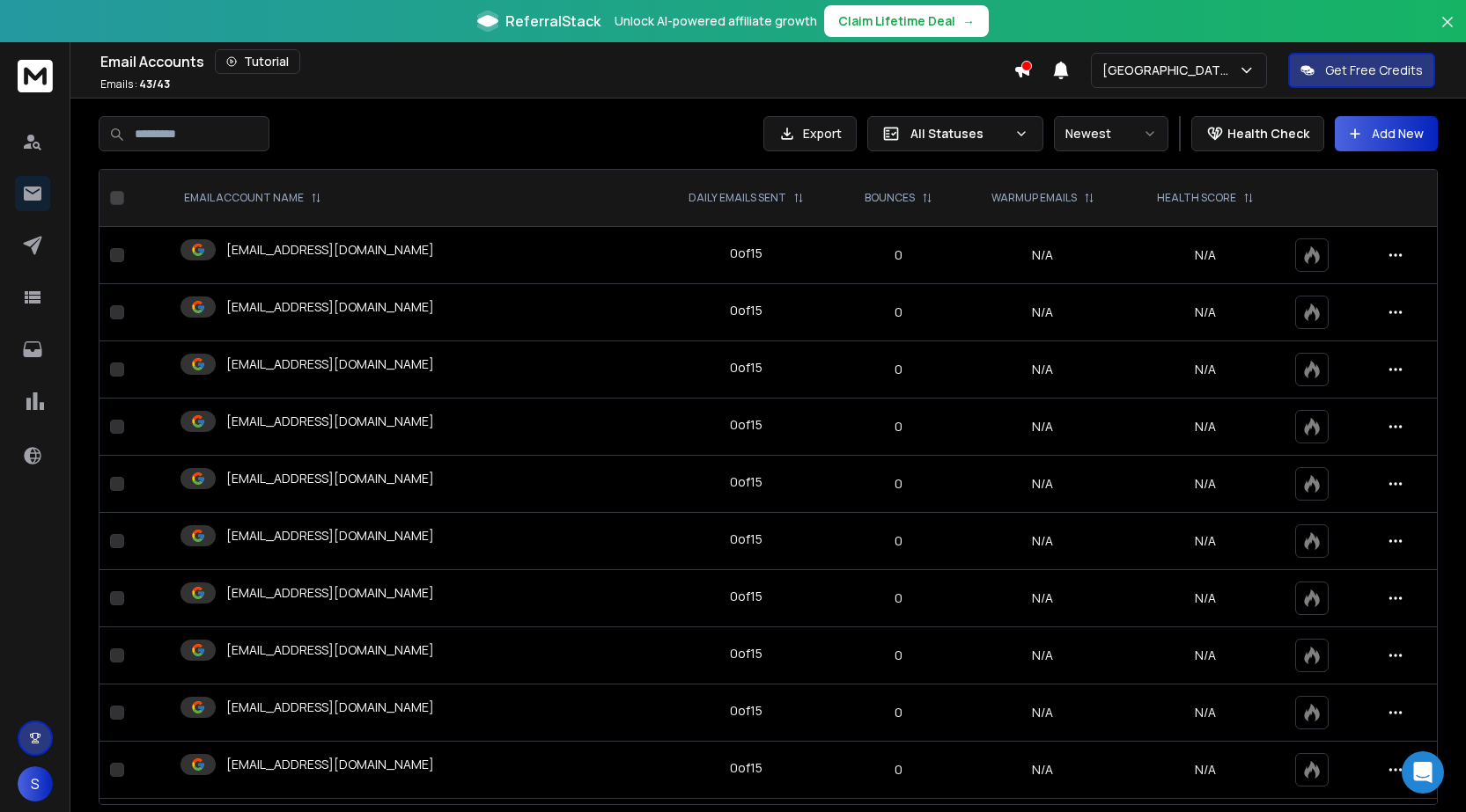
click at [1374, 135] on button "Add New" at bounding box center [1387, 134] width 103 height 35
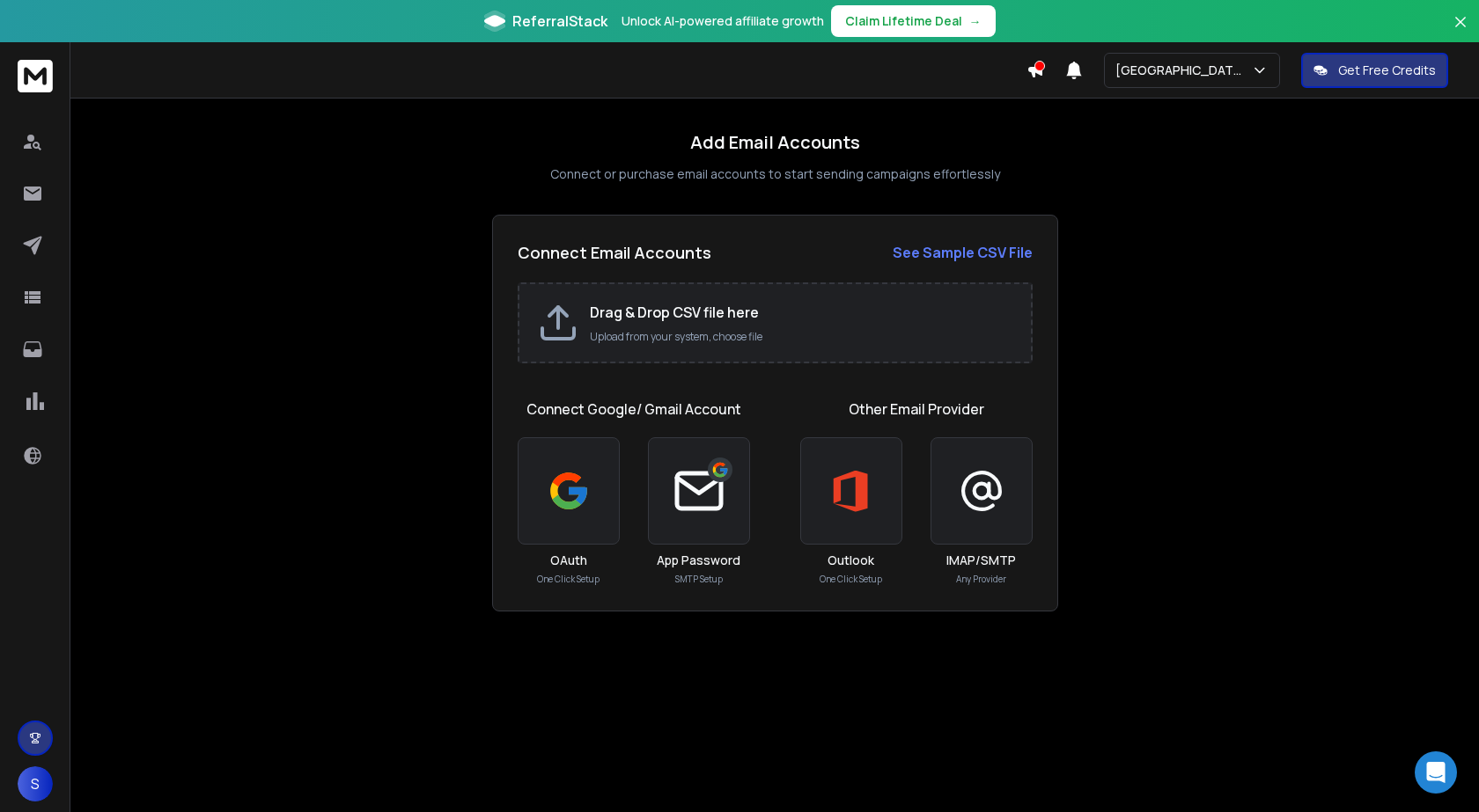
click at [568, 509] on icon at bounding box center [567, 502] width 29 height 15
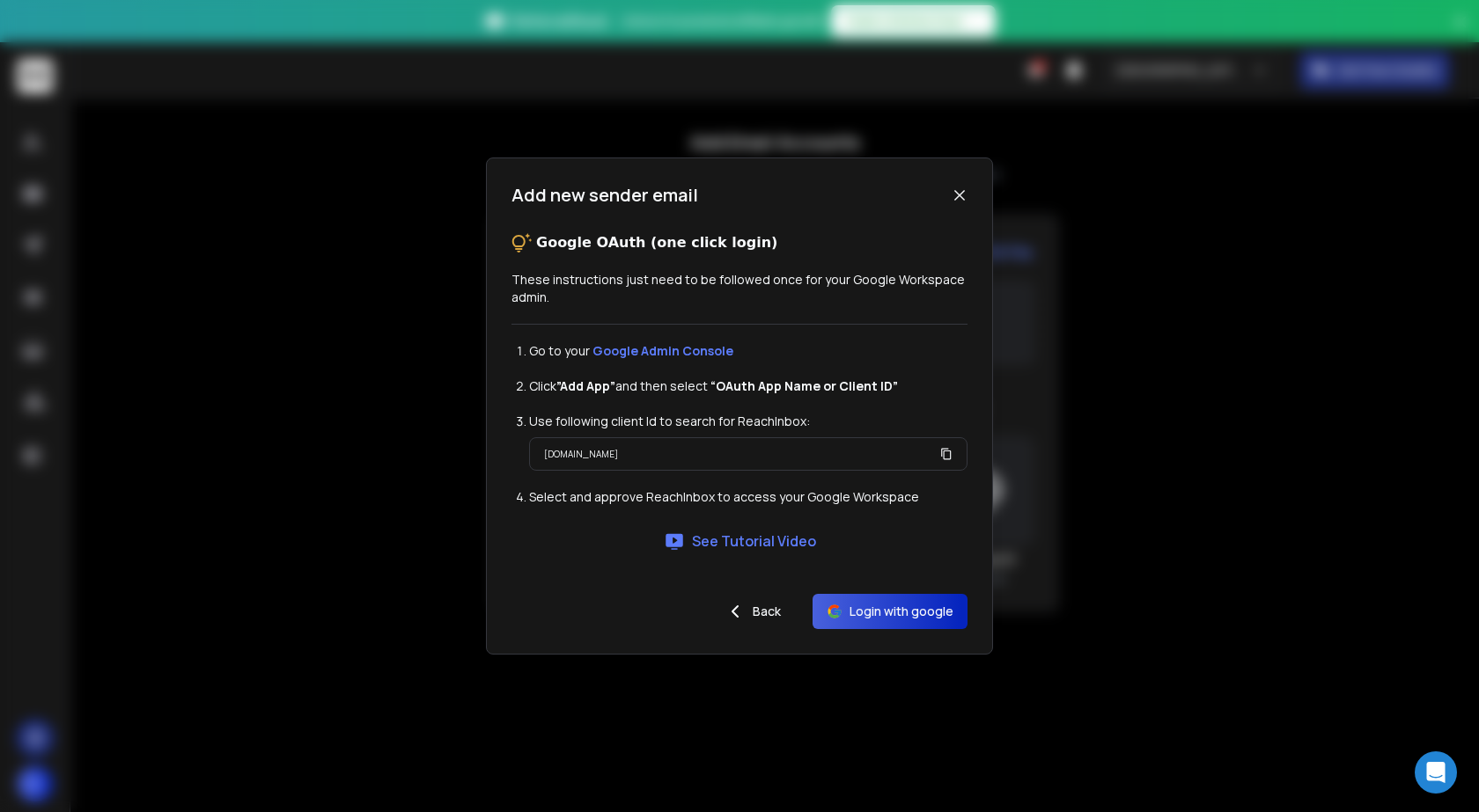
click at [931, 612] on button "Login with google" at bounding box center [890, 611] width 155 height 35
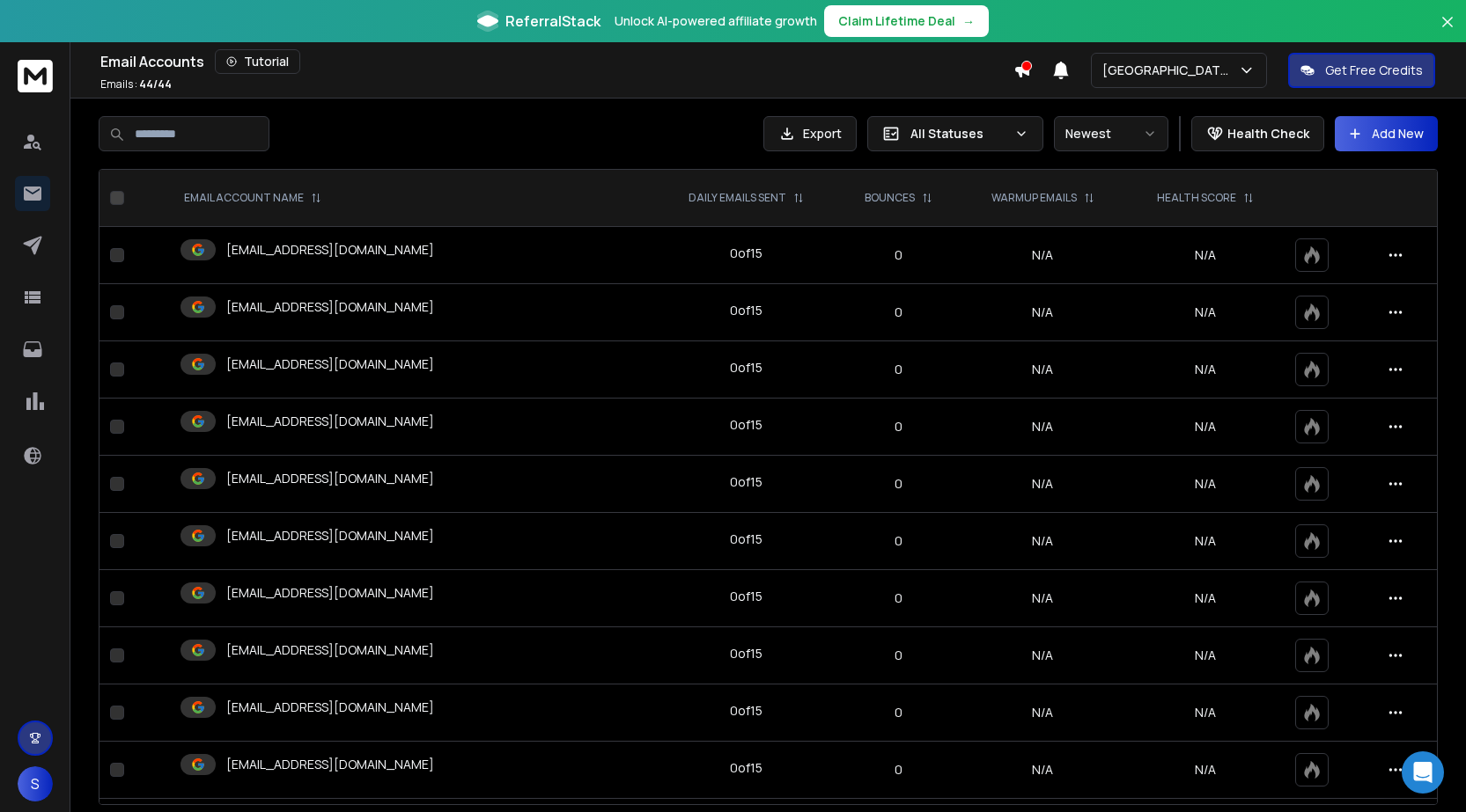
click at [1374, 135] on button "Add New" at bounding box center [1387, 134] width 103 height 35
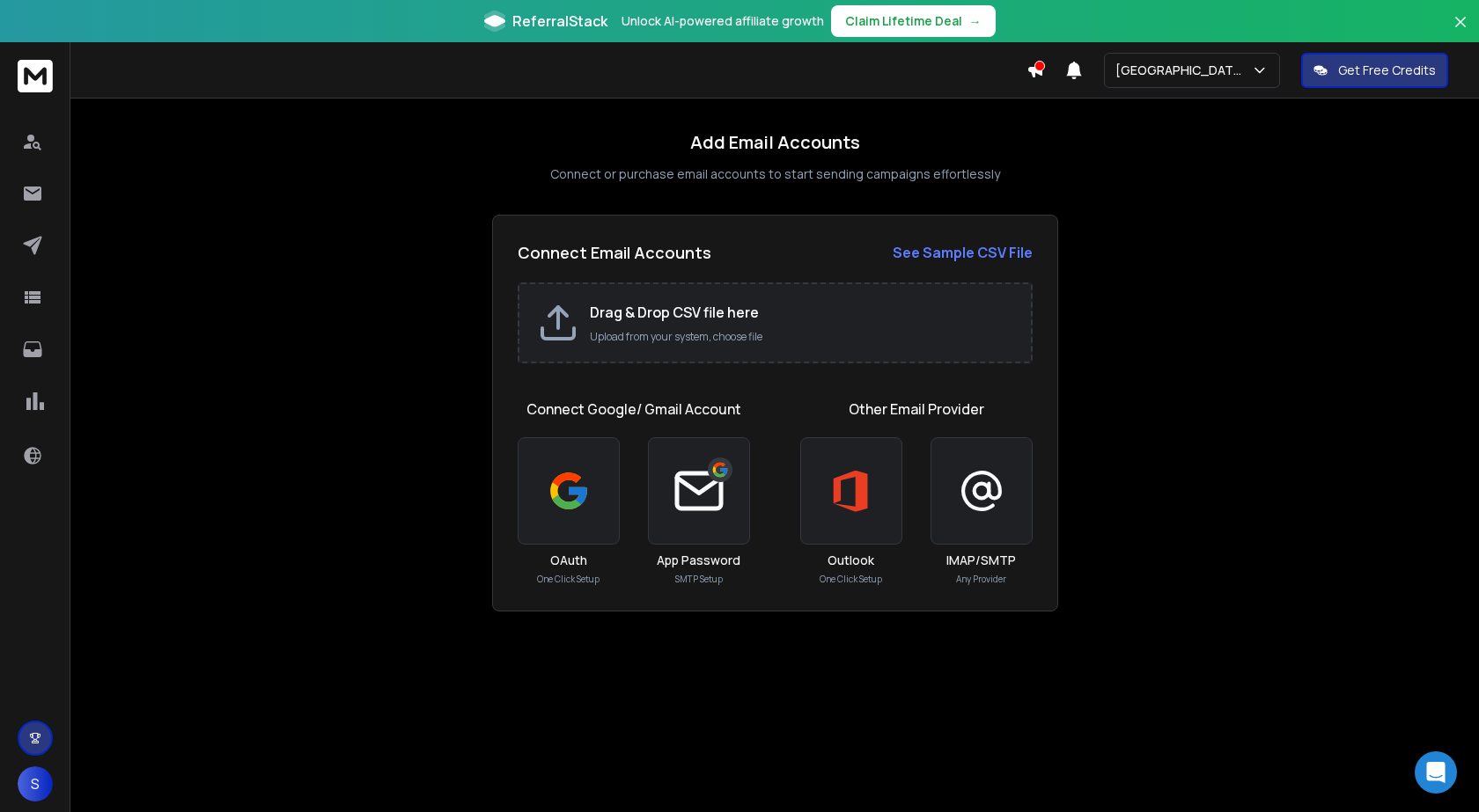
click at [568, 509] on icon at bounding box center [567, 502] width 29 height 15
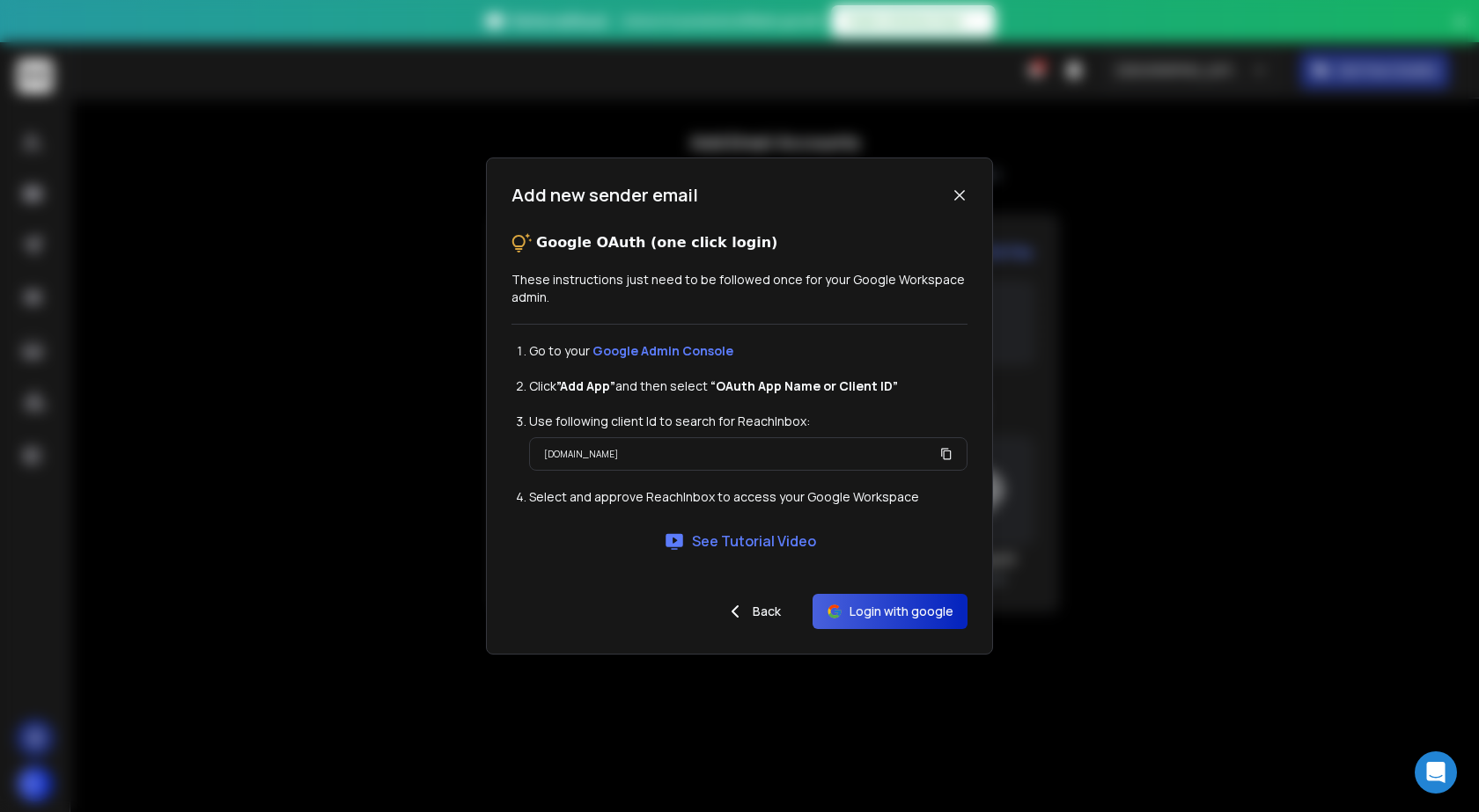
click at [931, 612] on button "Login with google" at bounding box center [890, 611] width 155 height 35
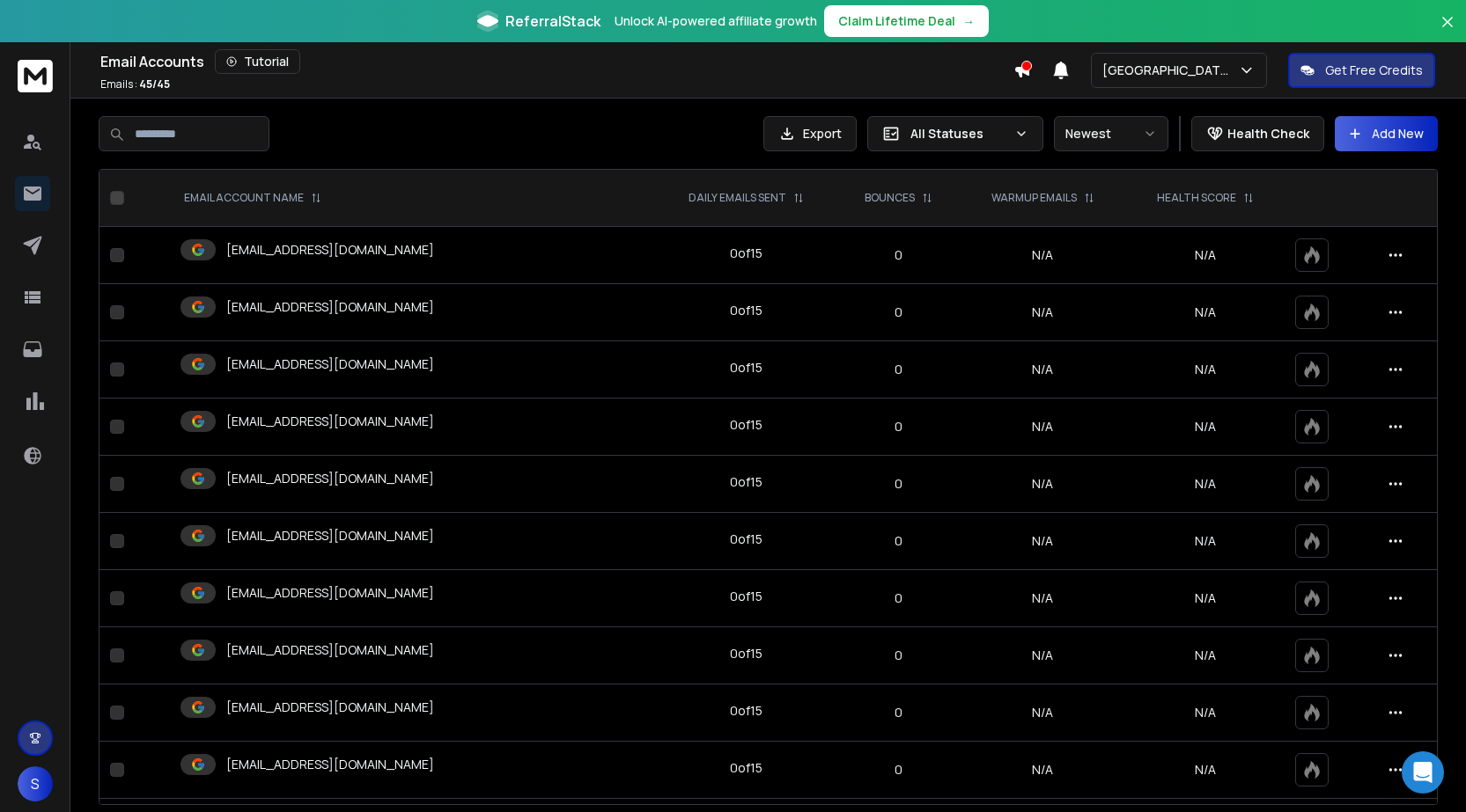
click at [1374, 135] on button "Add New" at bounding box center [1387, 134] width 103 height 35
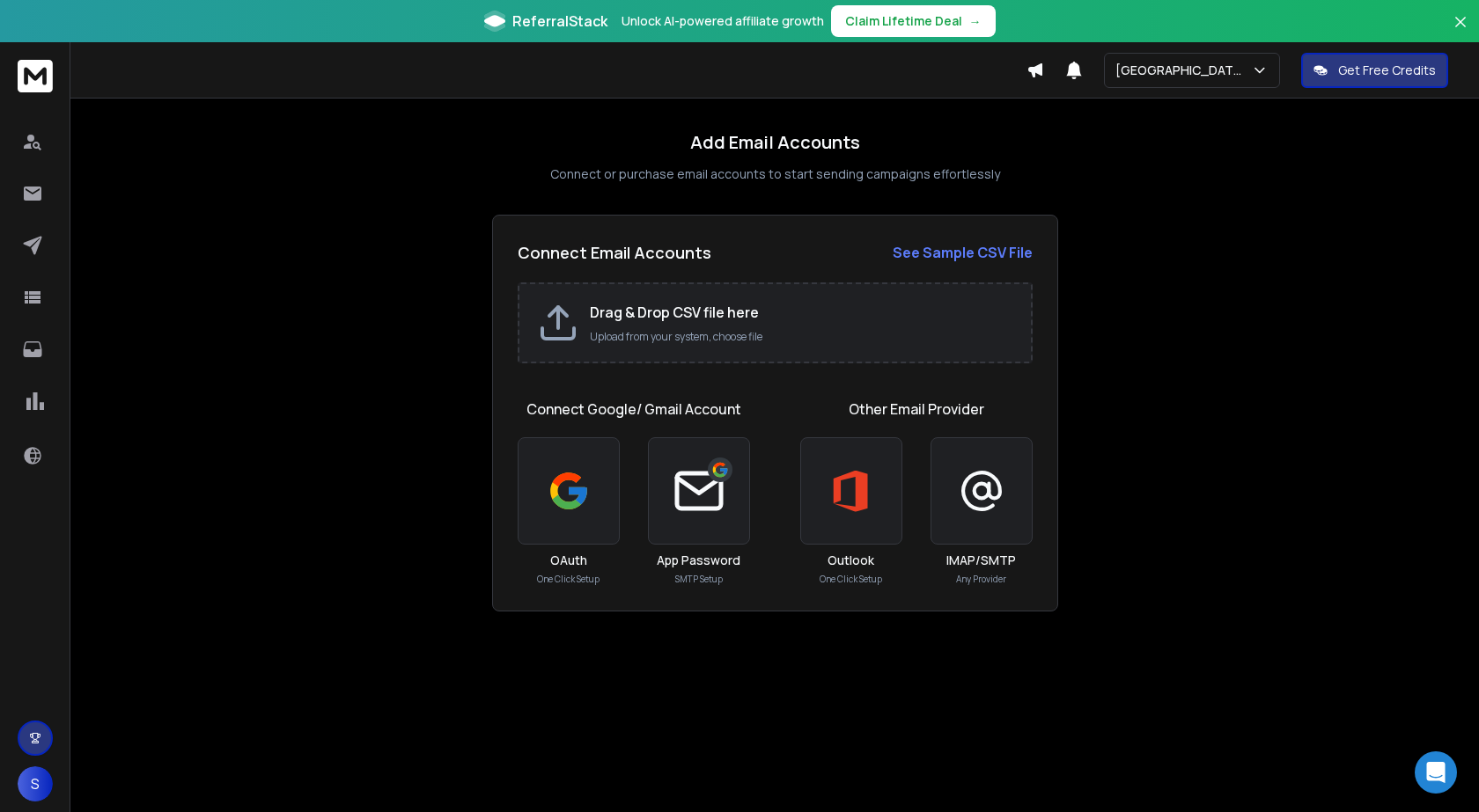
click at [568, 509] on icon at bounding box center [567, 502] width 29 height 15
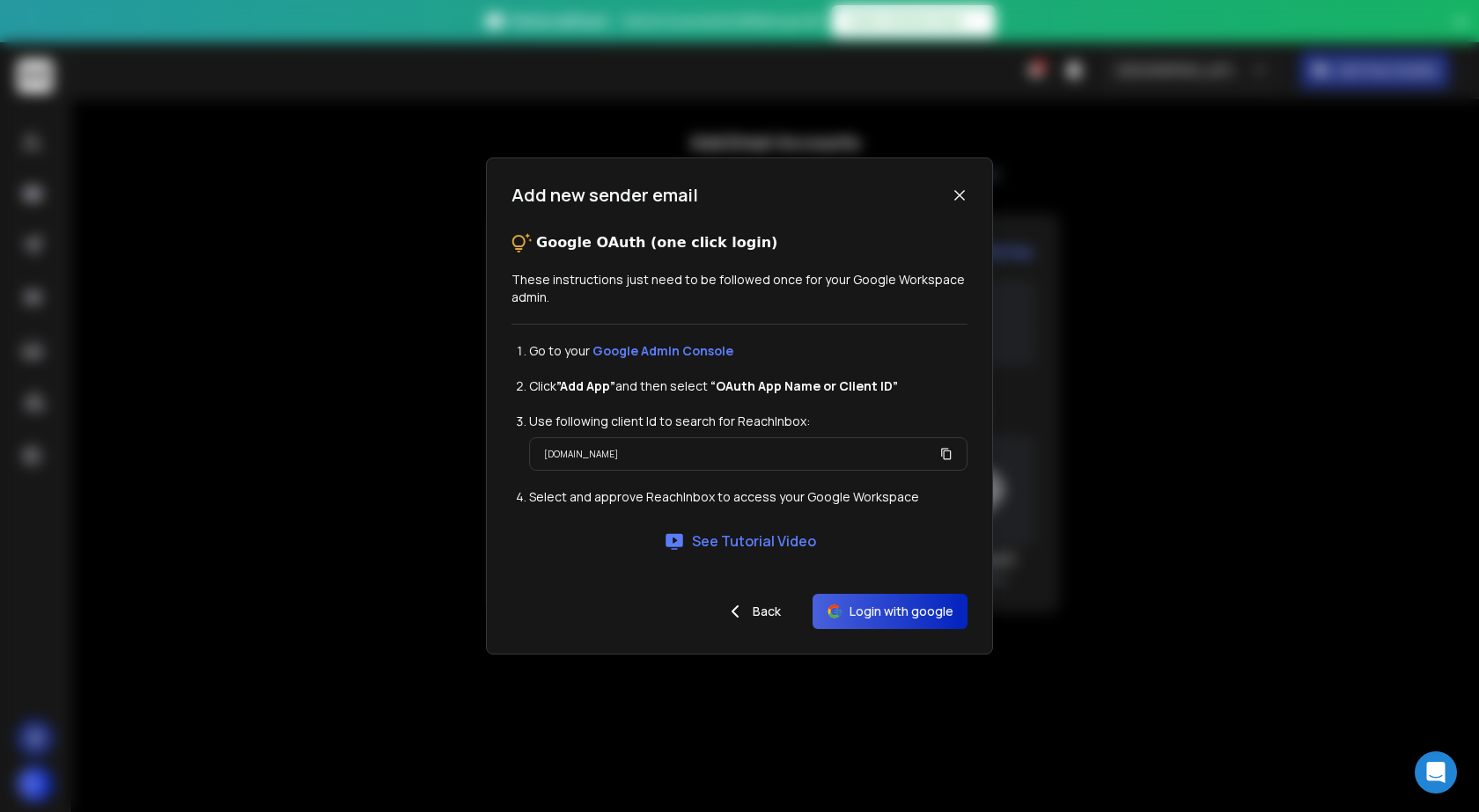
click at [931, 612] on button "Login with google" at bounding box center [890, 611] width 155 height 35
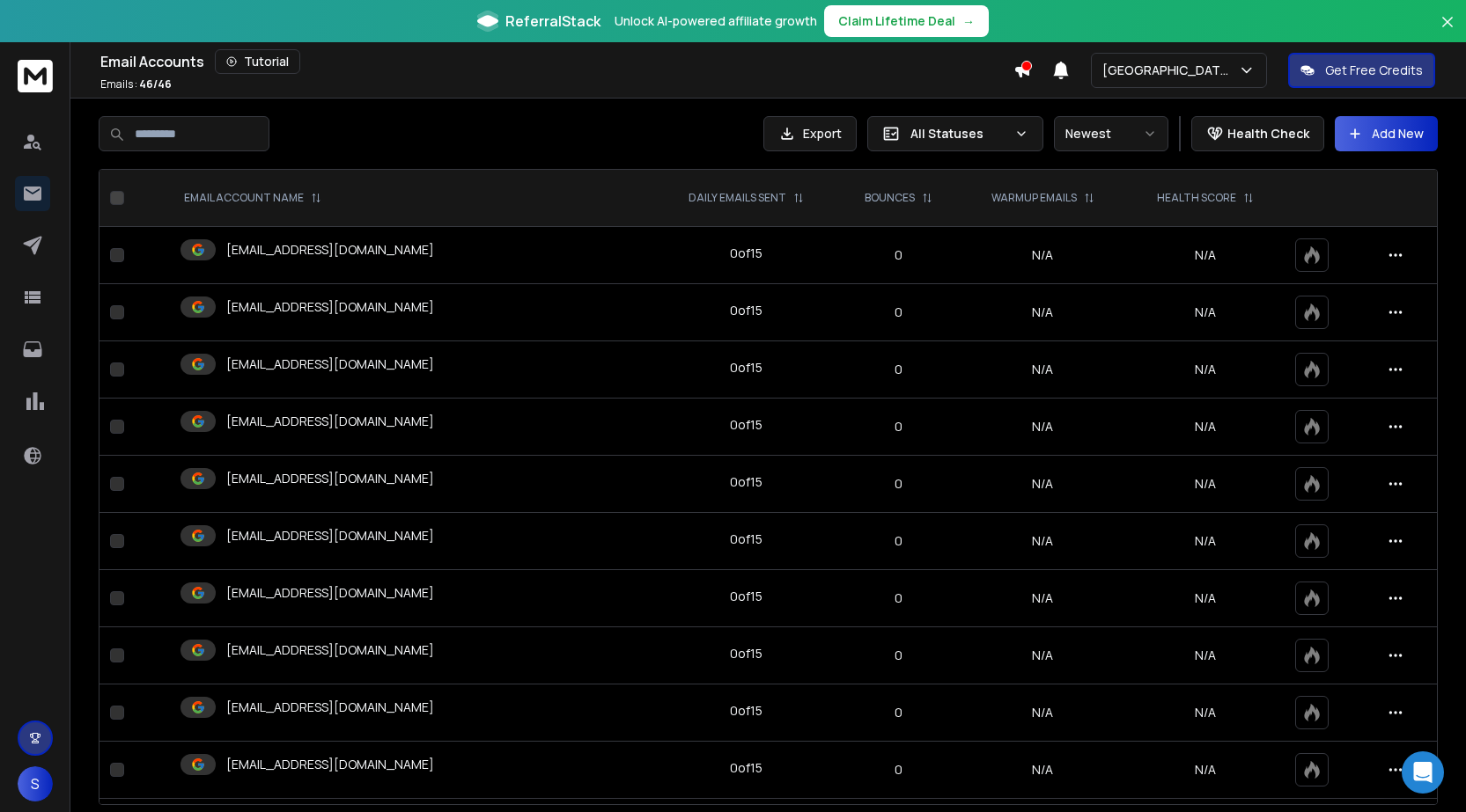
click at [1374, 135] on button "Add New" at bounding box center [1387, 134] width 103 height 35
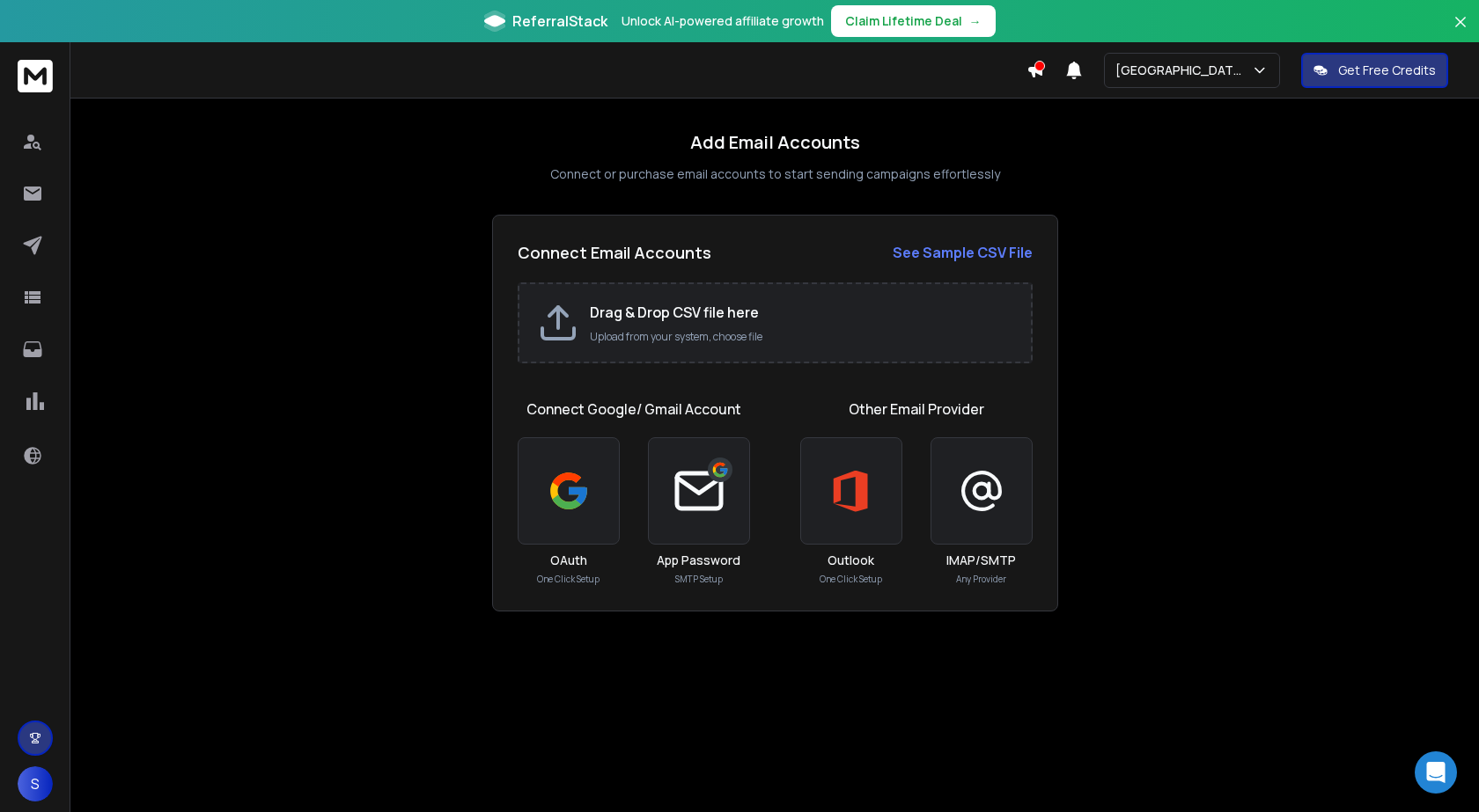
click at [568, 509] on icon at bounding box center [567, 502] width 29 height 15
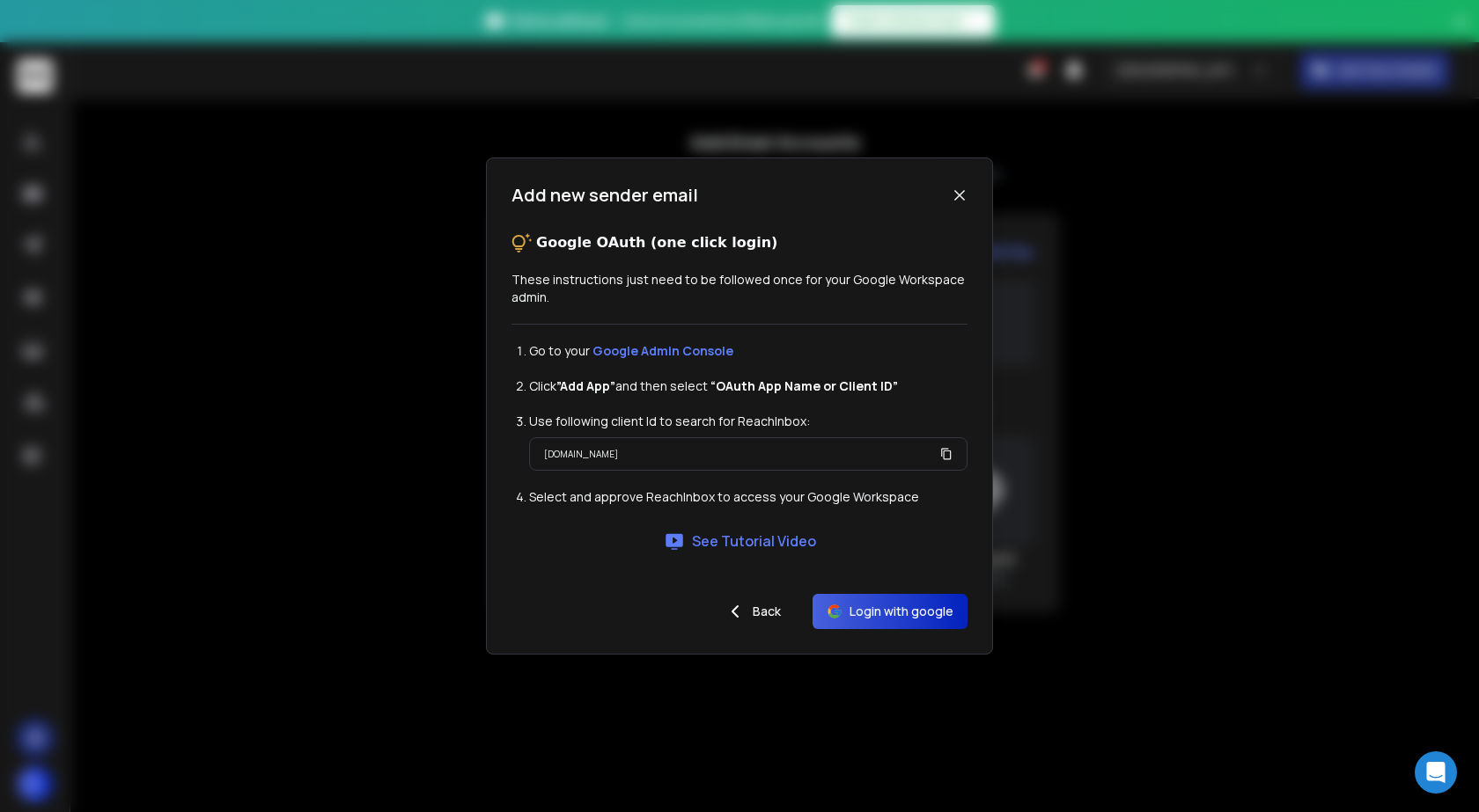
click at [931, 612] on button "Login with google" at bounding box center [890, 611] width 155 height 35
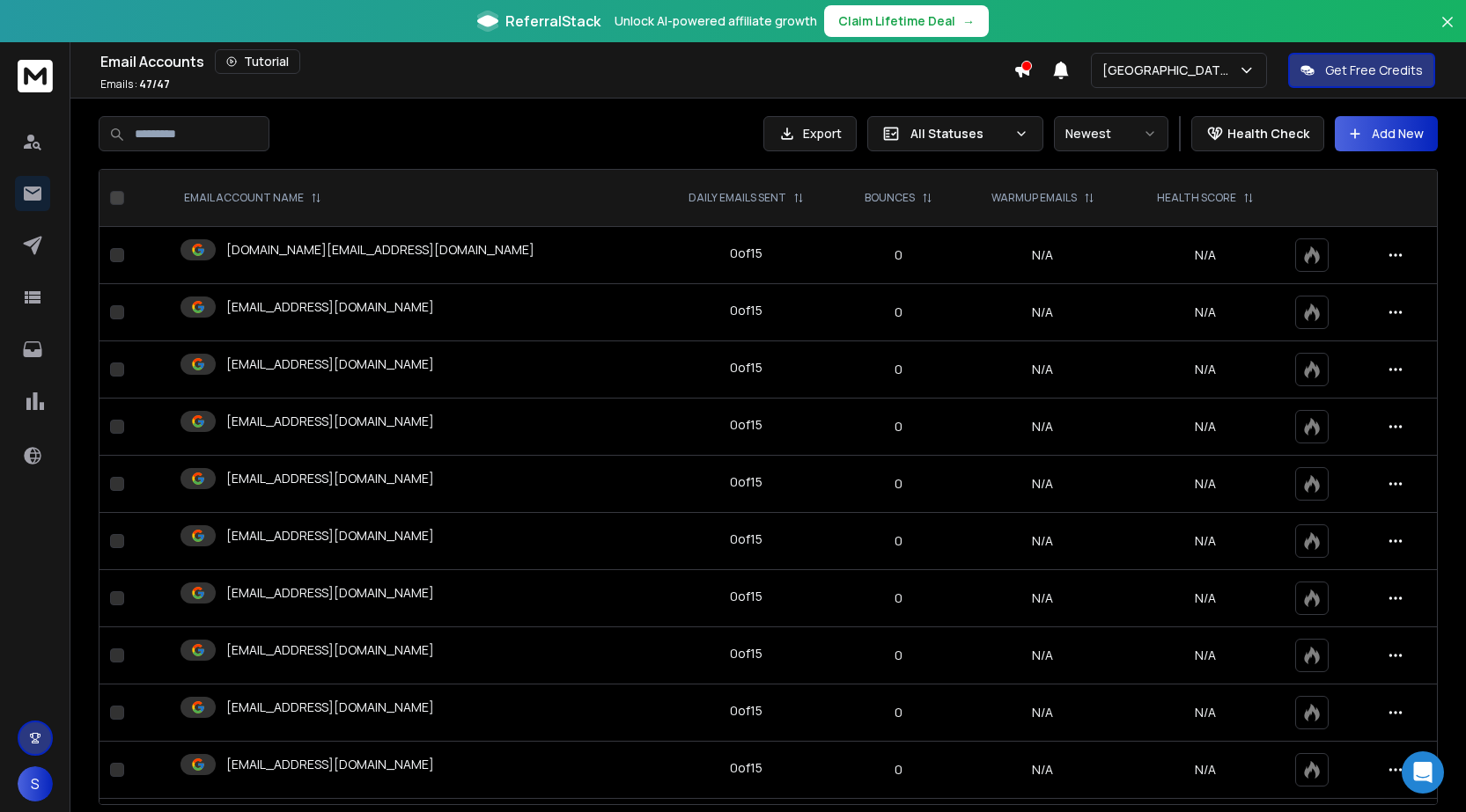
click at [1374, 135] on button "Add New" at bounding box center [1387, 134] width 103 height 35
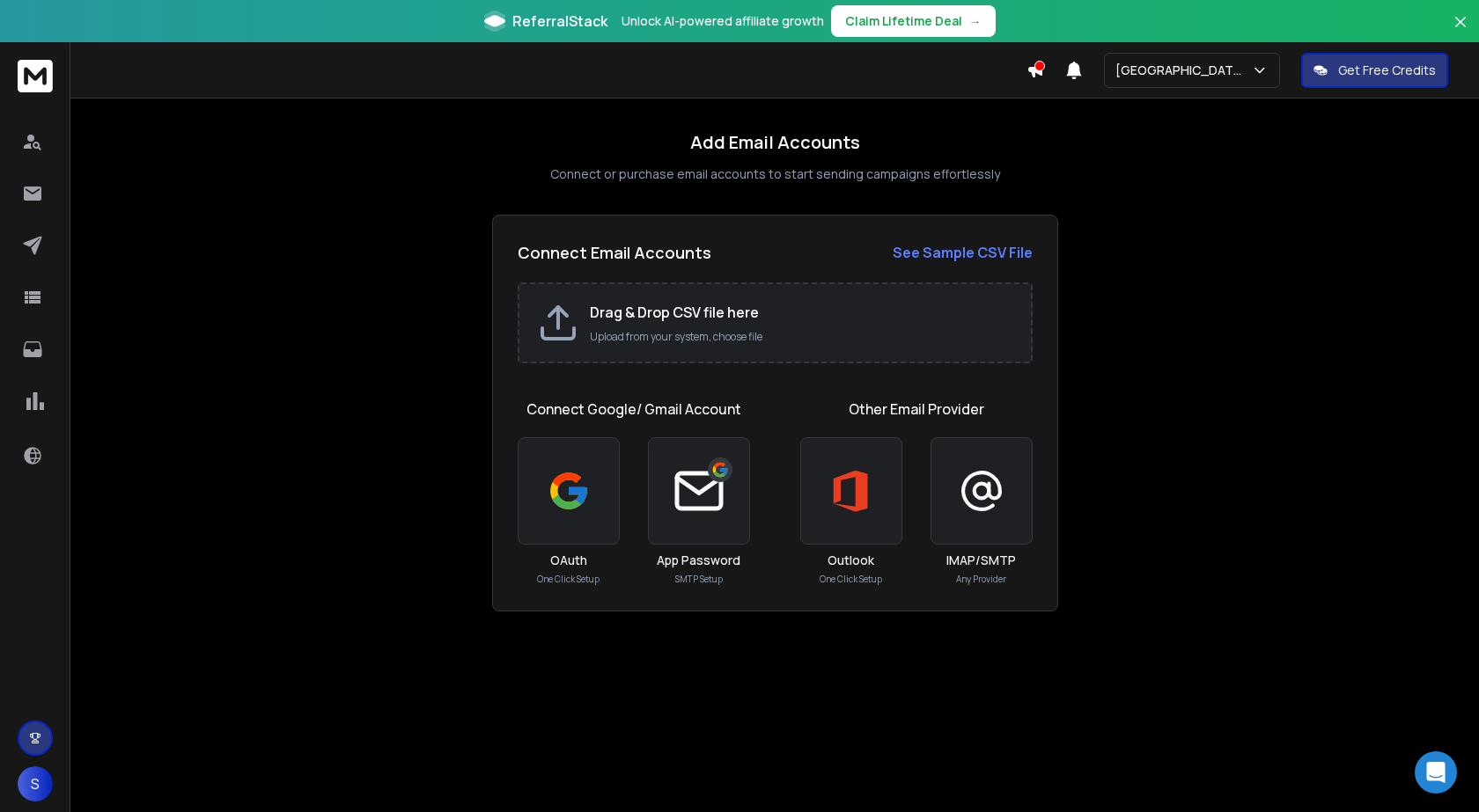
click at [568, 509] on icon at bounding box center [567, 502] width 29 height 15
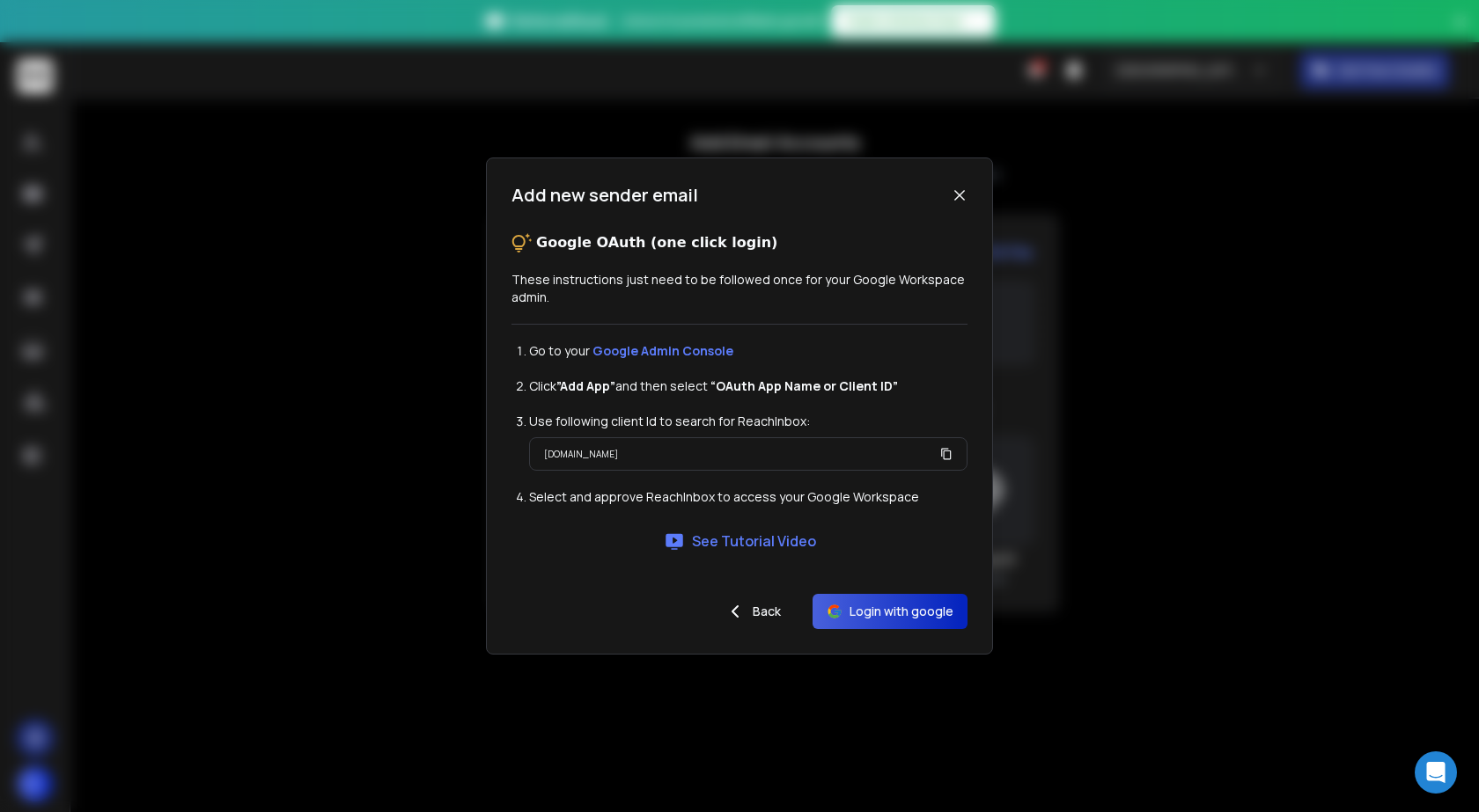
click at [931, 612] on button "Login with google" at bounding box center [890, 611] width 155 height 35
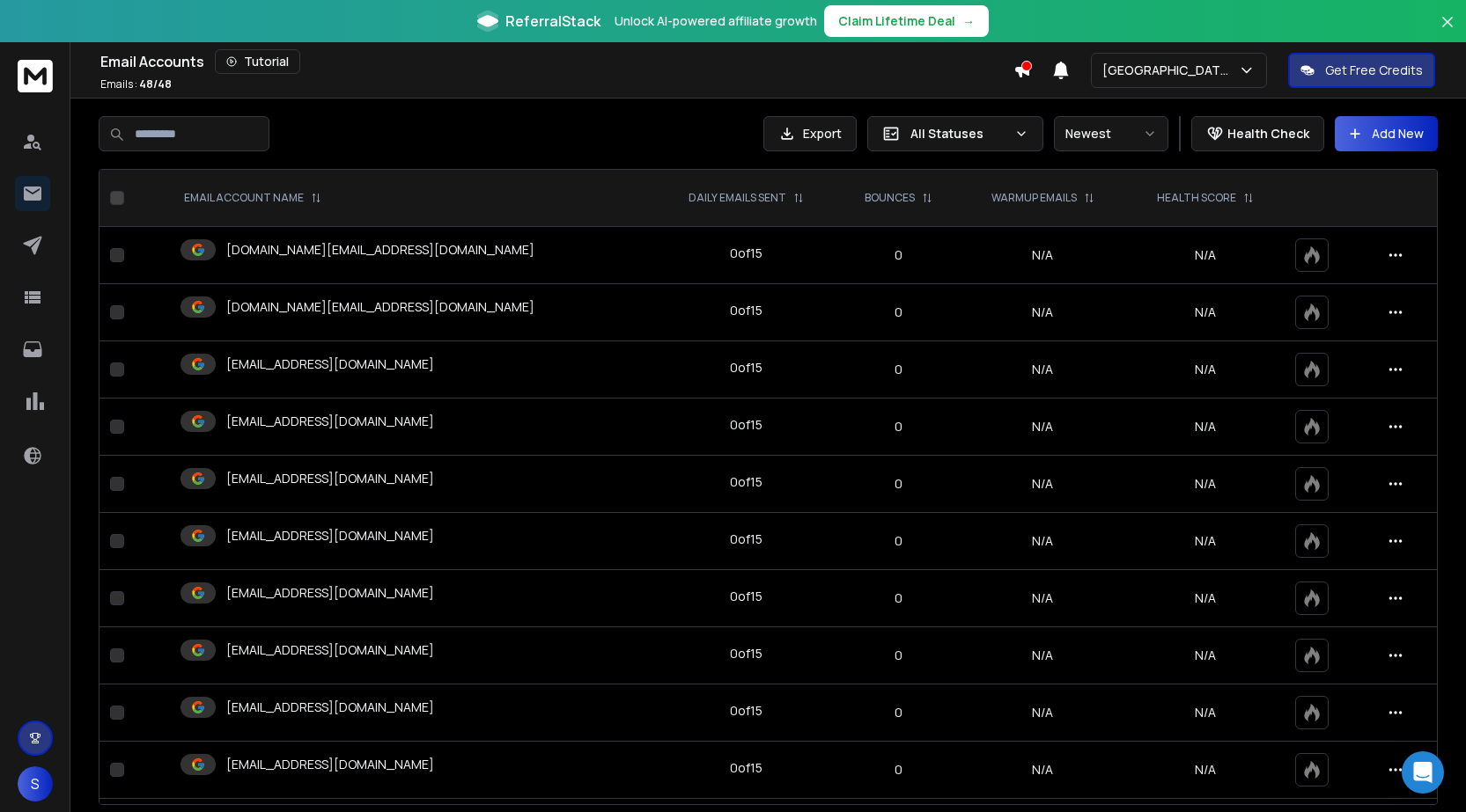
click at [1374, 135] on button "Add New" at bounding box center [1387, 134] width 103 height 35
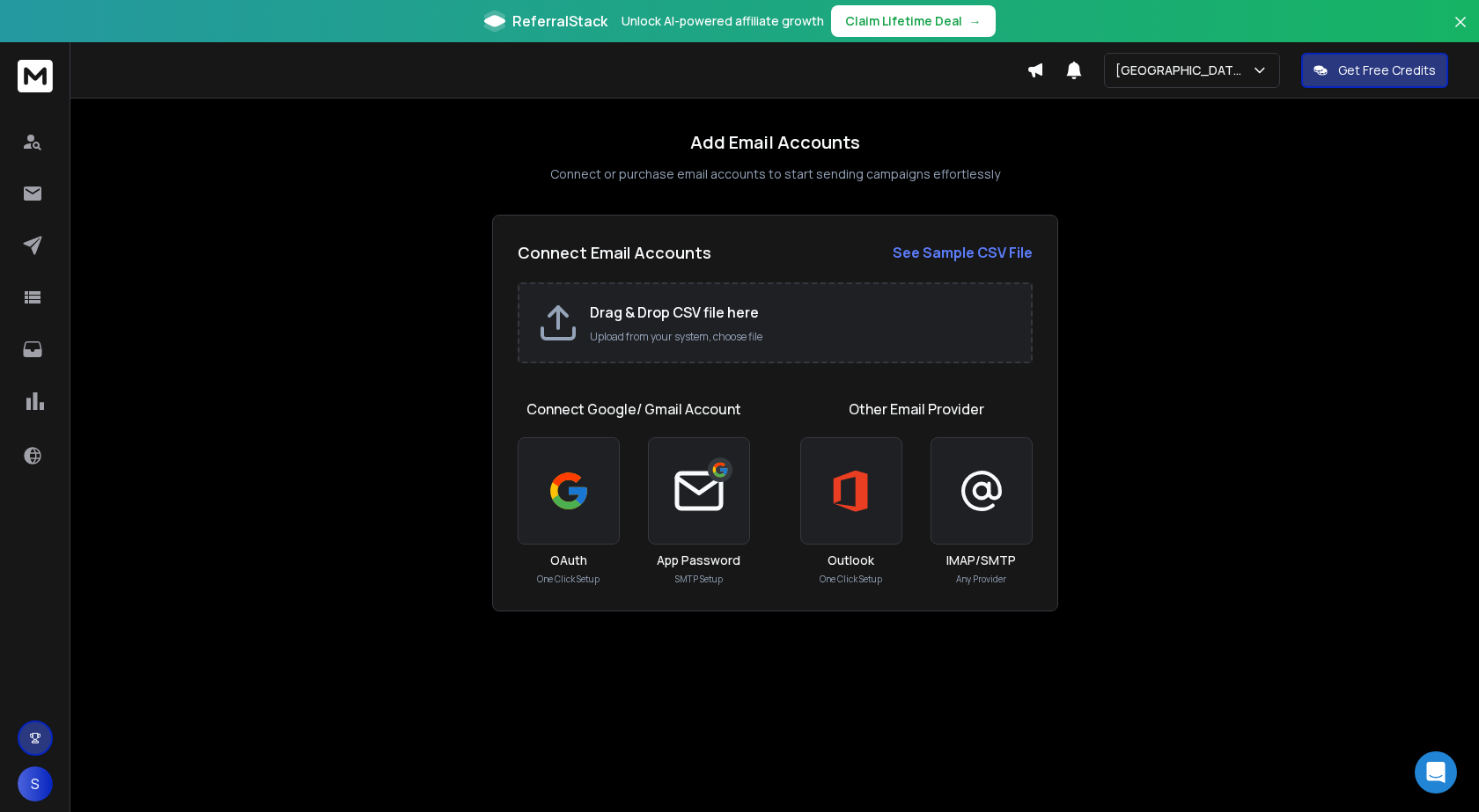
click at [568, 509] on icon at bounding box center [567, 502] width 29 height 15
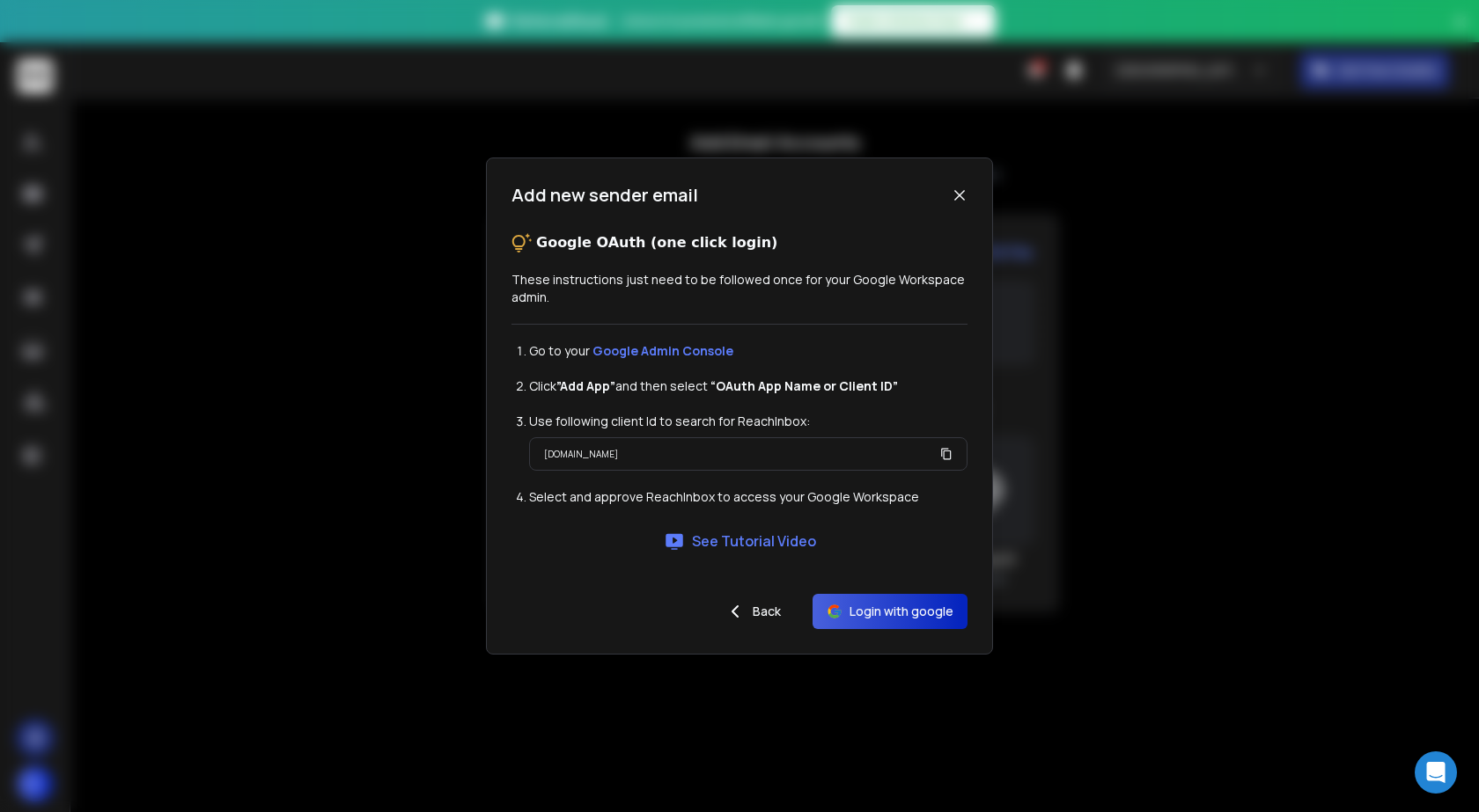
click at [931, 612] on button "Login with google" at bounding box center [890, 611] width 155 height 35
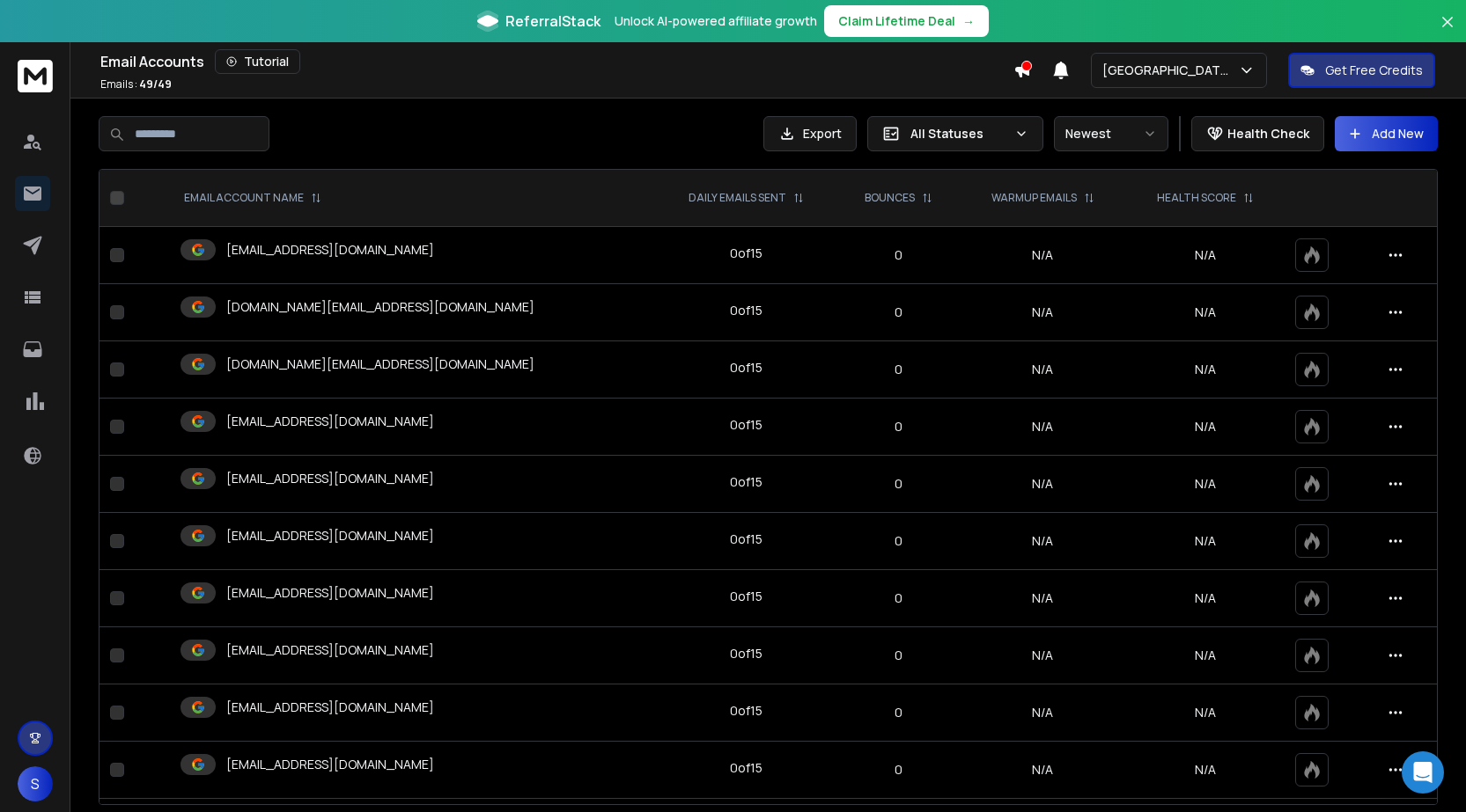
click at [1374, 135] on button "Add New" at bounding box center [1387, 134] width 103 height 35
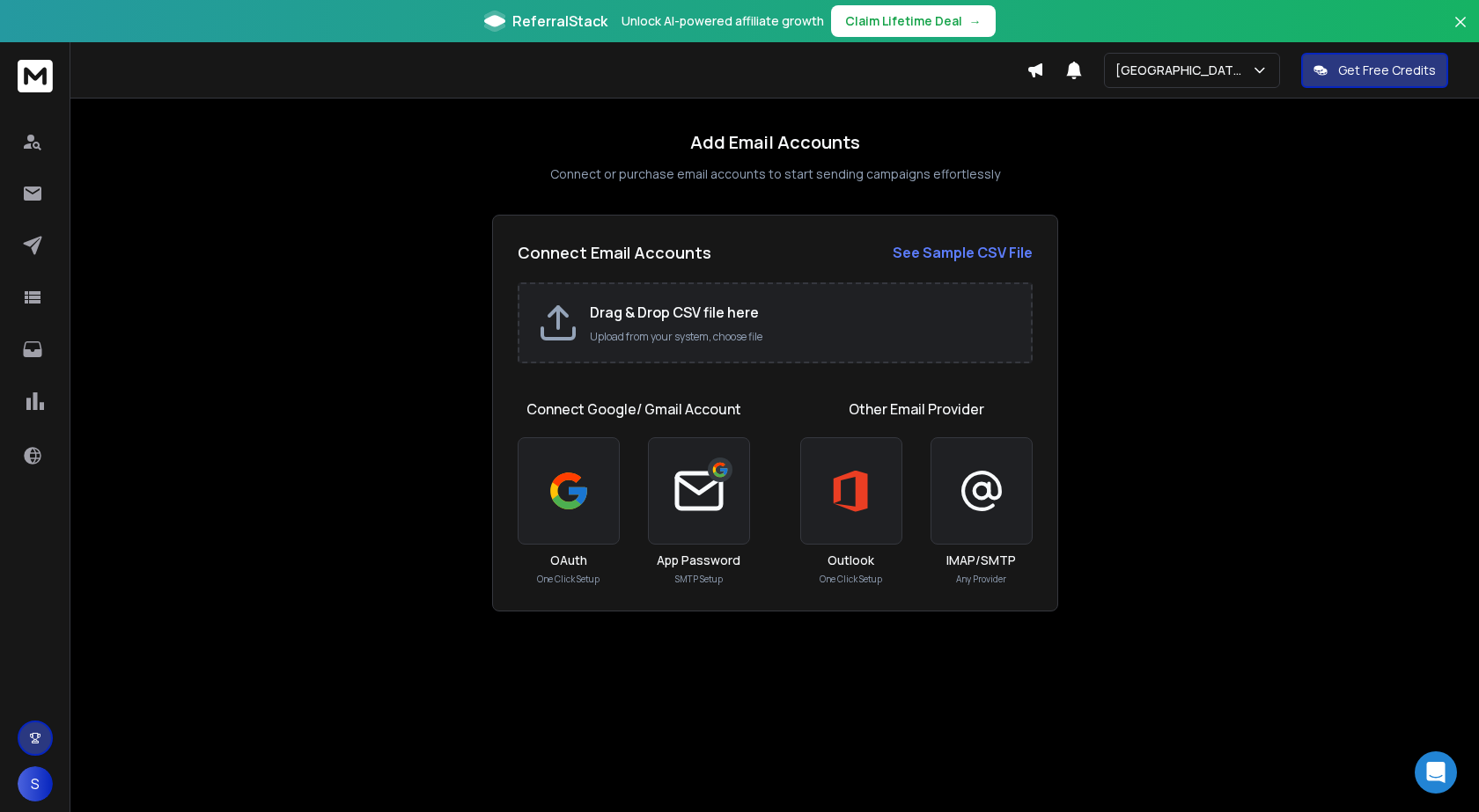
click at [568, 509] on icon at bounding box center [567, 502] width 29 height 15
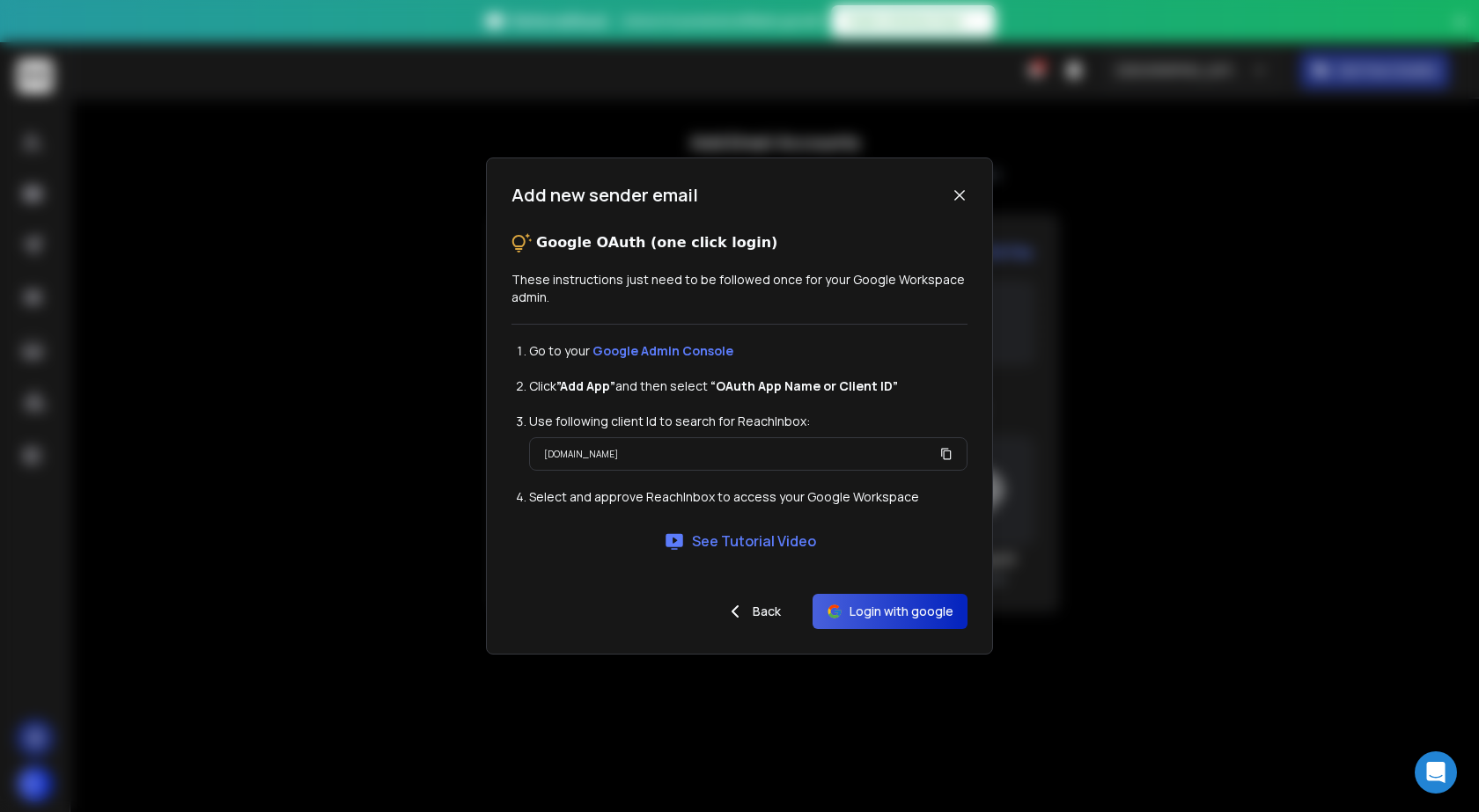
click at [931, 612] on button "Login with google" at bounding box center [890, 611] width 155 height 35
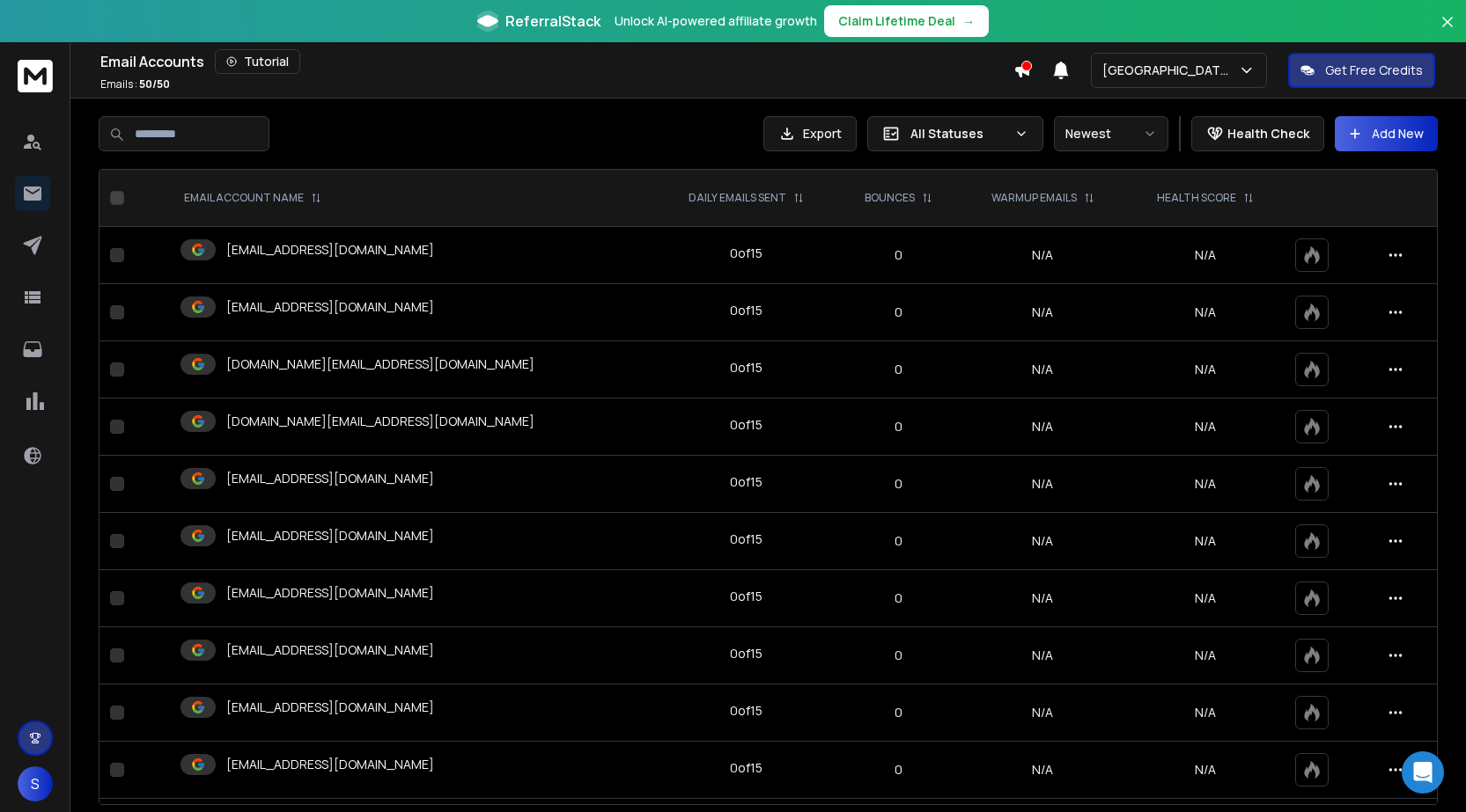
click at [1374, 135] on button "Add New" at bounding box center [1387, 134] width 103 height 35
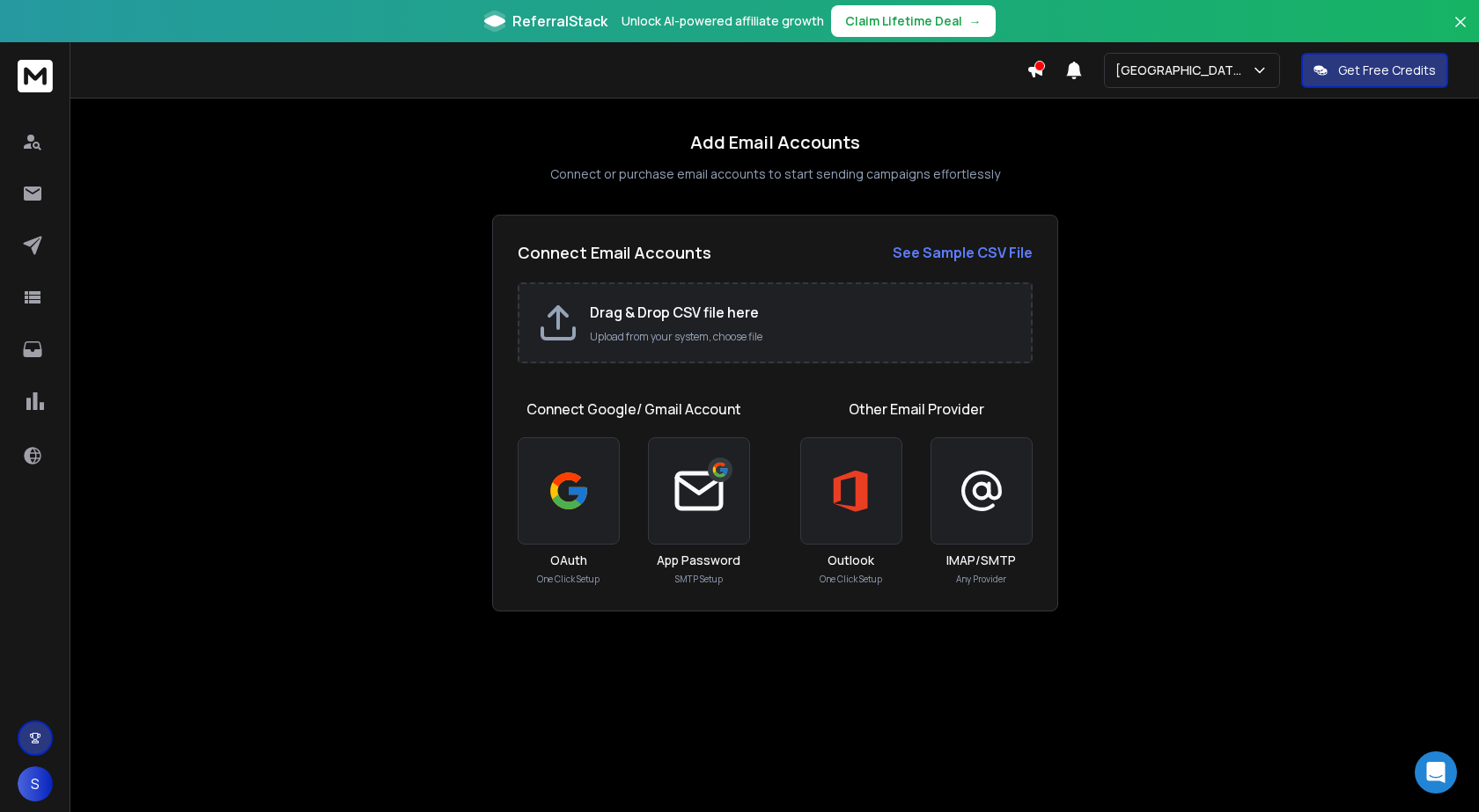
click at [568, 509] on icon at bounding box center [567, 502] width 29 height 15
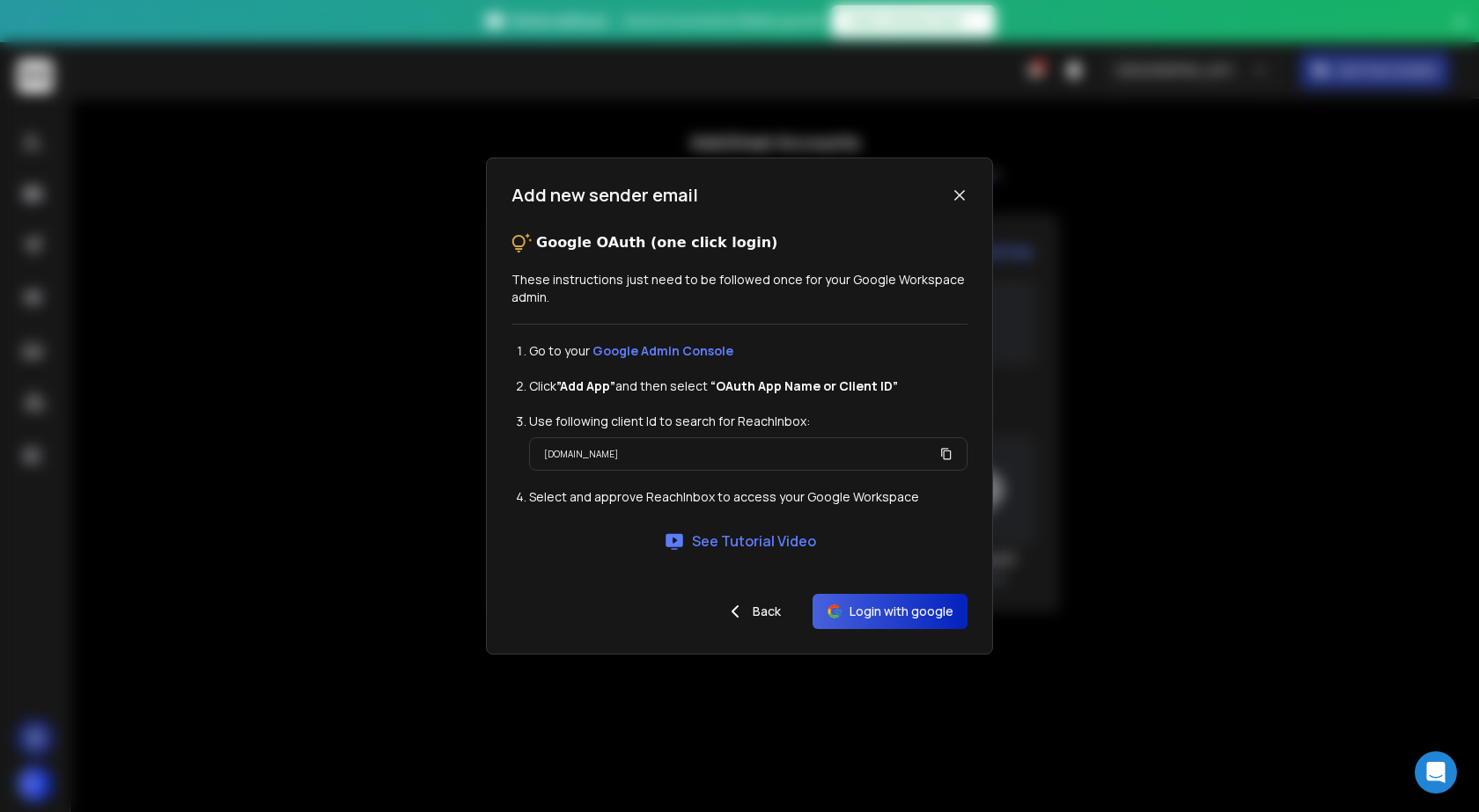
click at [931, 612] on button "Login with google" at bounding box center [890, 611] width 155 height 35
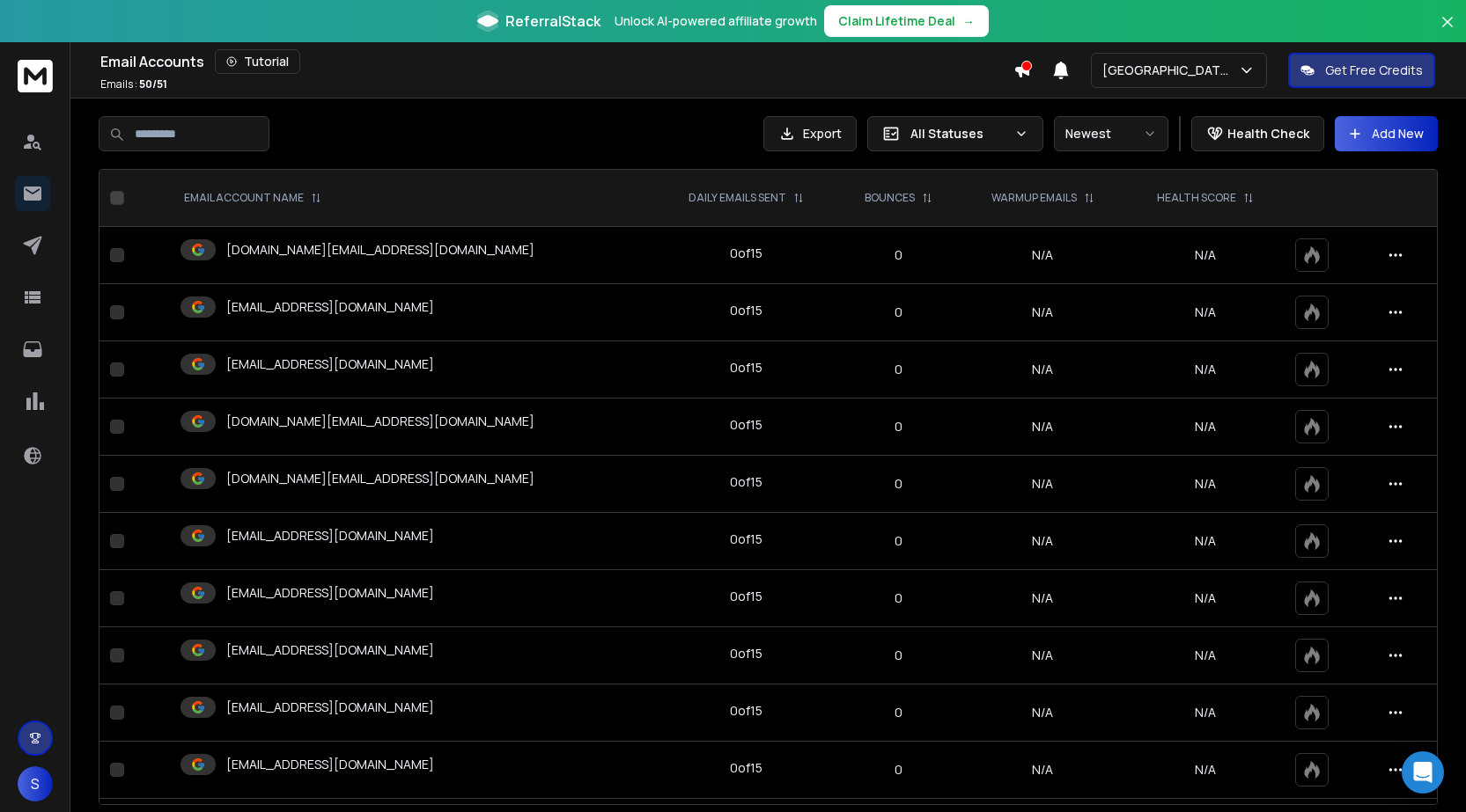
click at [1374, 135] on button "Add New" at bounding box center [1387, 134] width 103 height 35
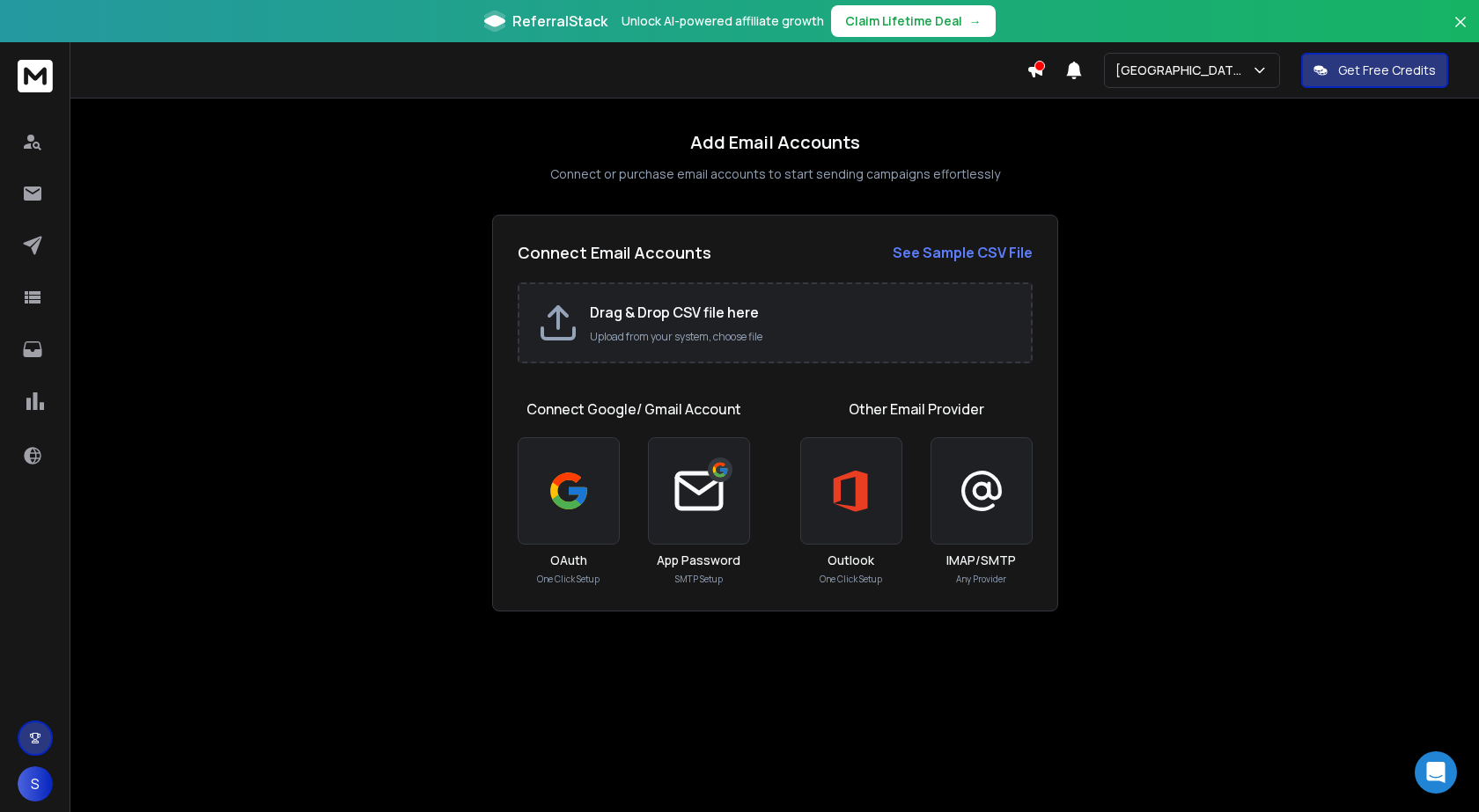
click at [568, 509] on icon at bounding box center [567, 502] width 29 height 15
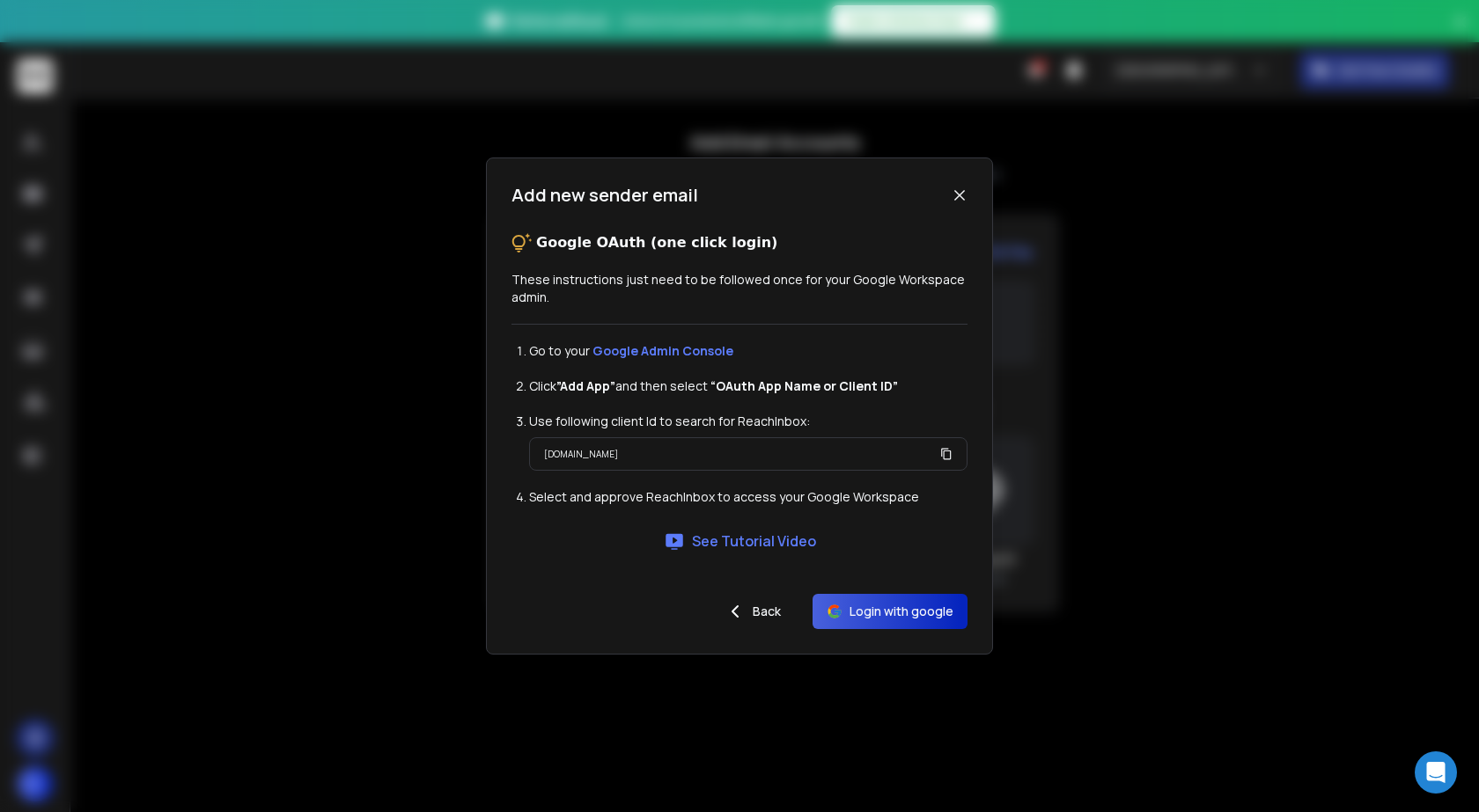
click at [931, 612] on button "Login with google" at bounding box center [890, 611] width 155 height 35
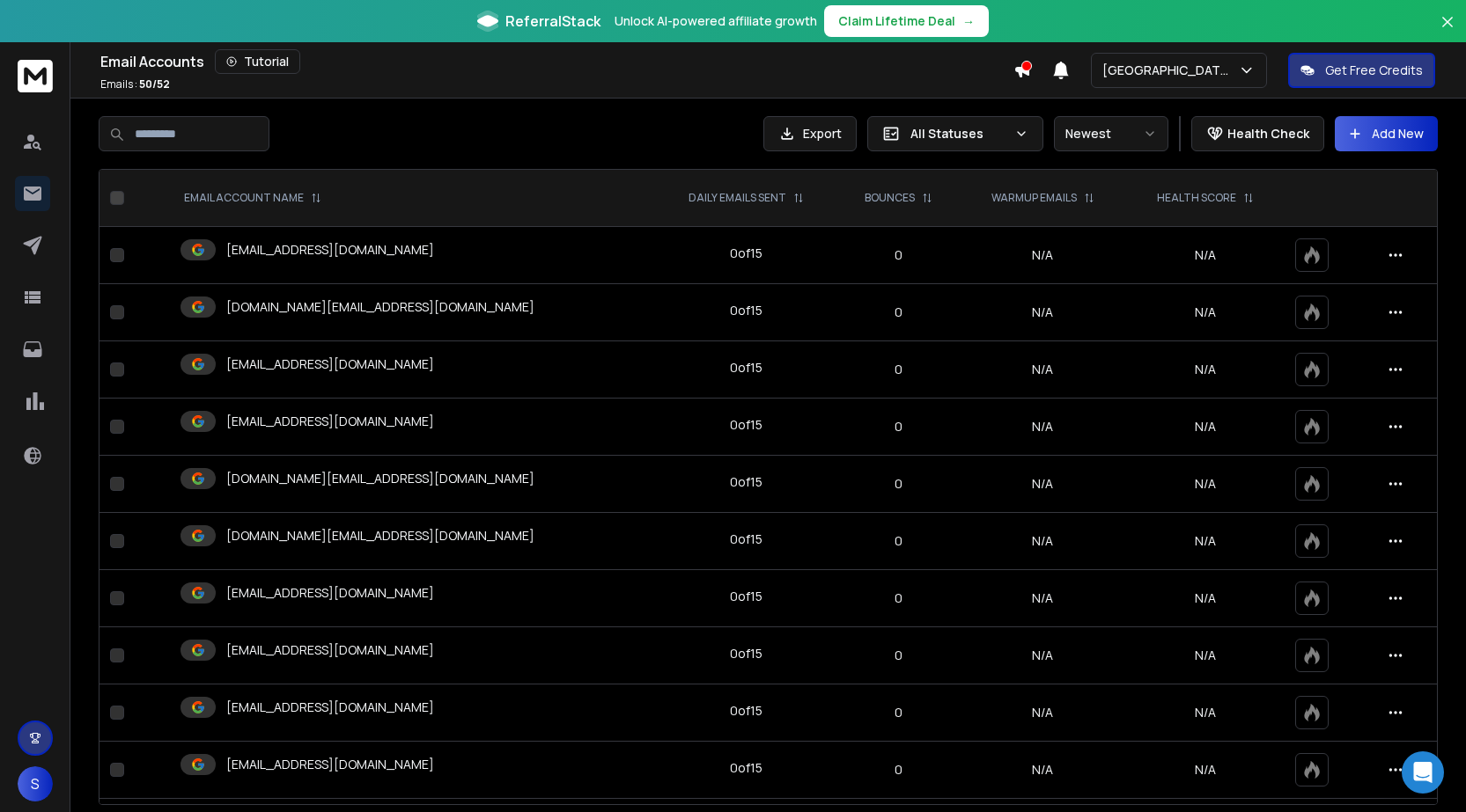
click at [1374, 135] on button "Add New" at bounding box center [1387, 134] width 103 height 35
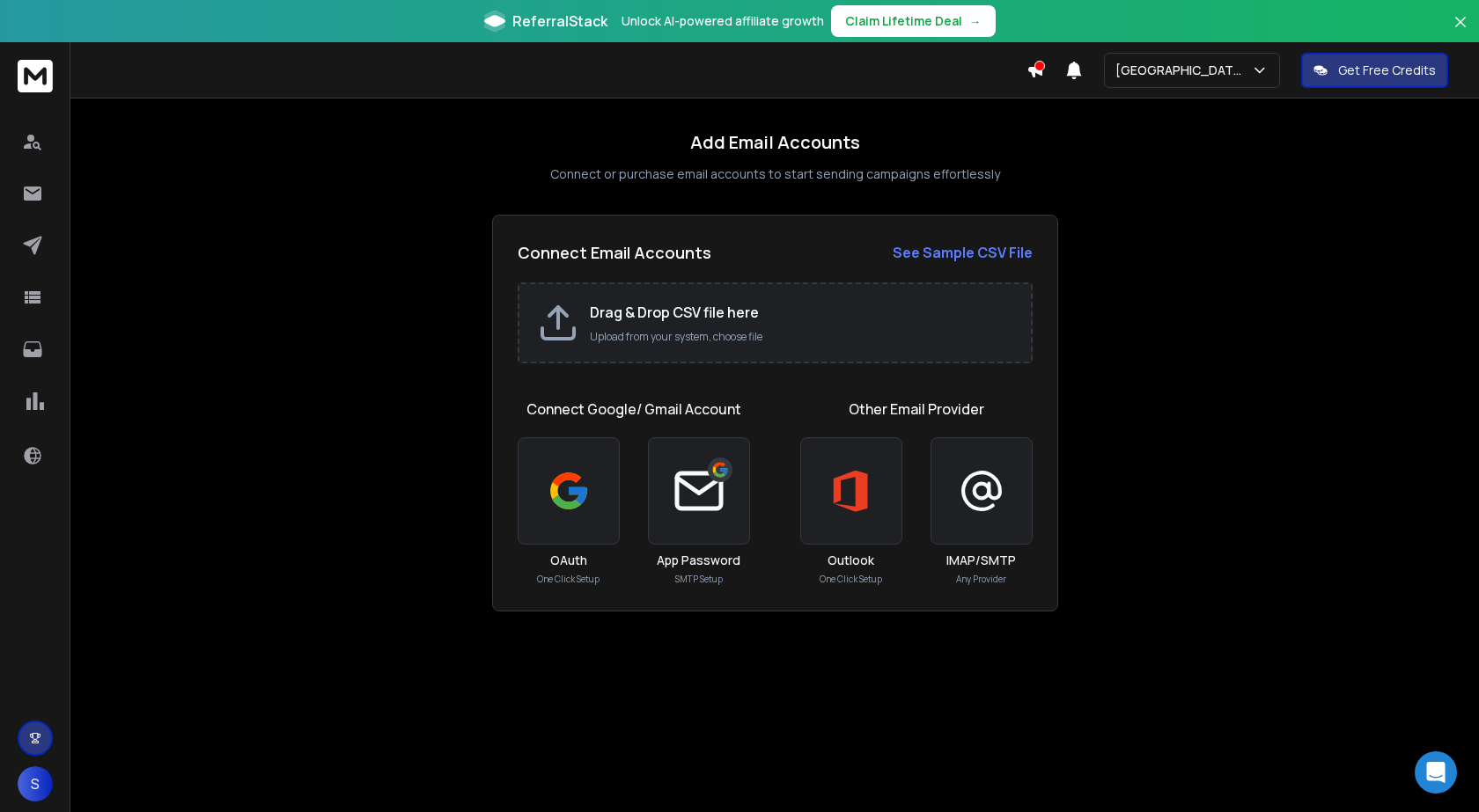
click at [568, 509] on icon at bounding box center [567, 502] width 29 height 15
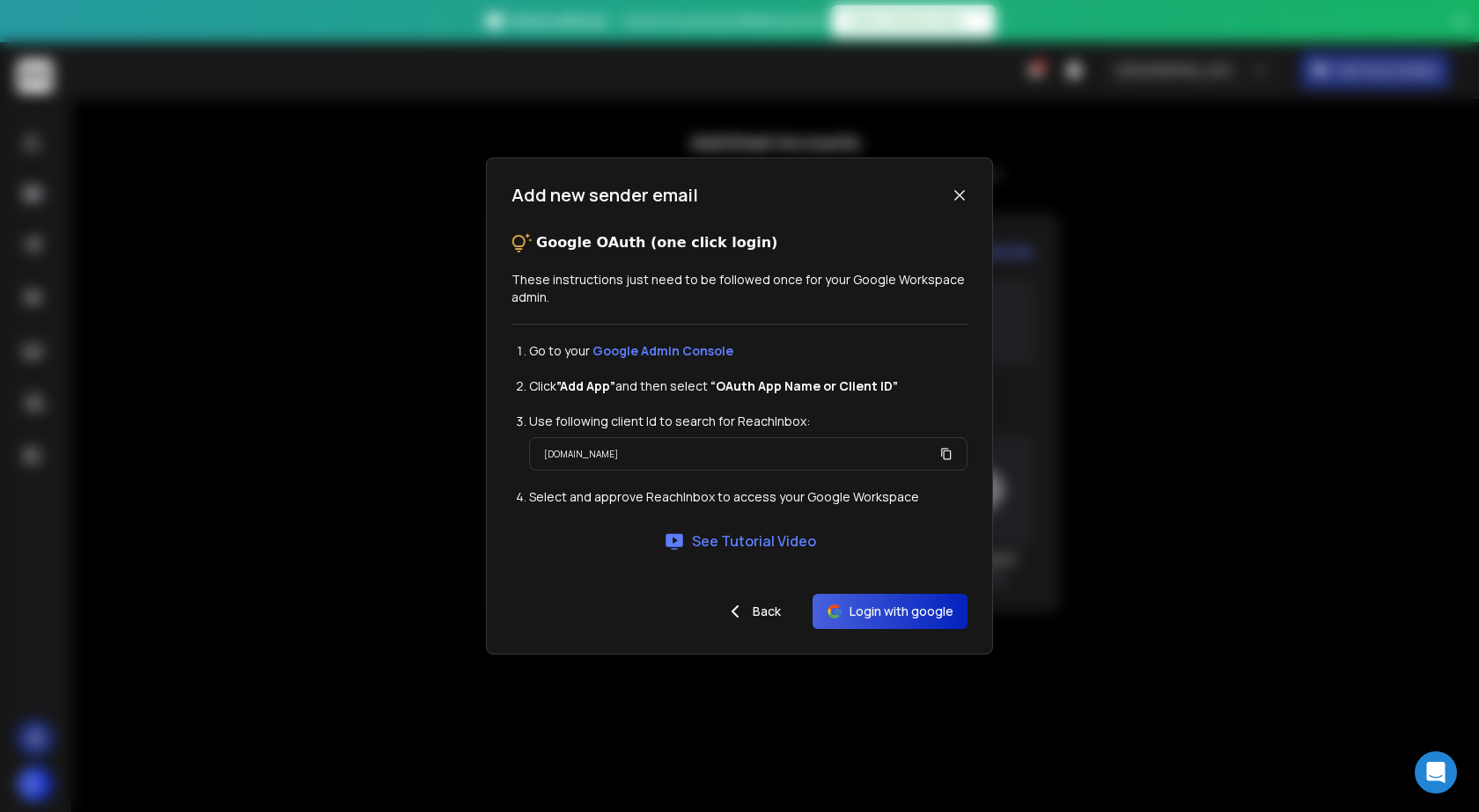
click at [931, 612] on button "Login with google" at bounding box center [890, 611] width 155 height 35
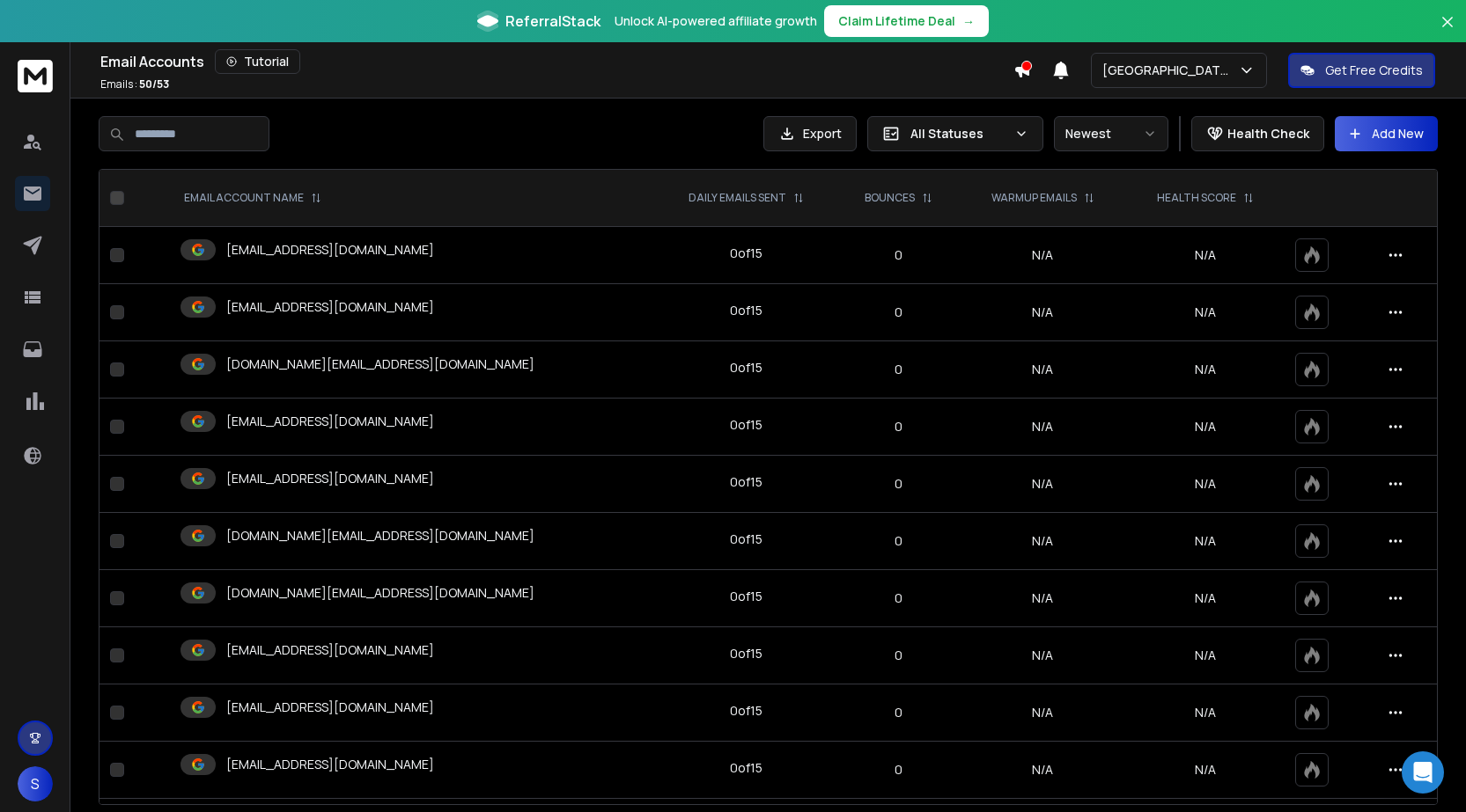
click at [1374, 135] on button "Add New" at bounding box center [1387, 134] width 103 height 35
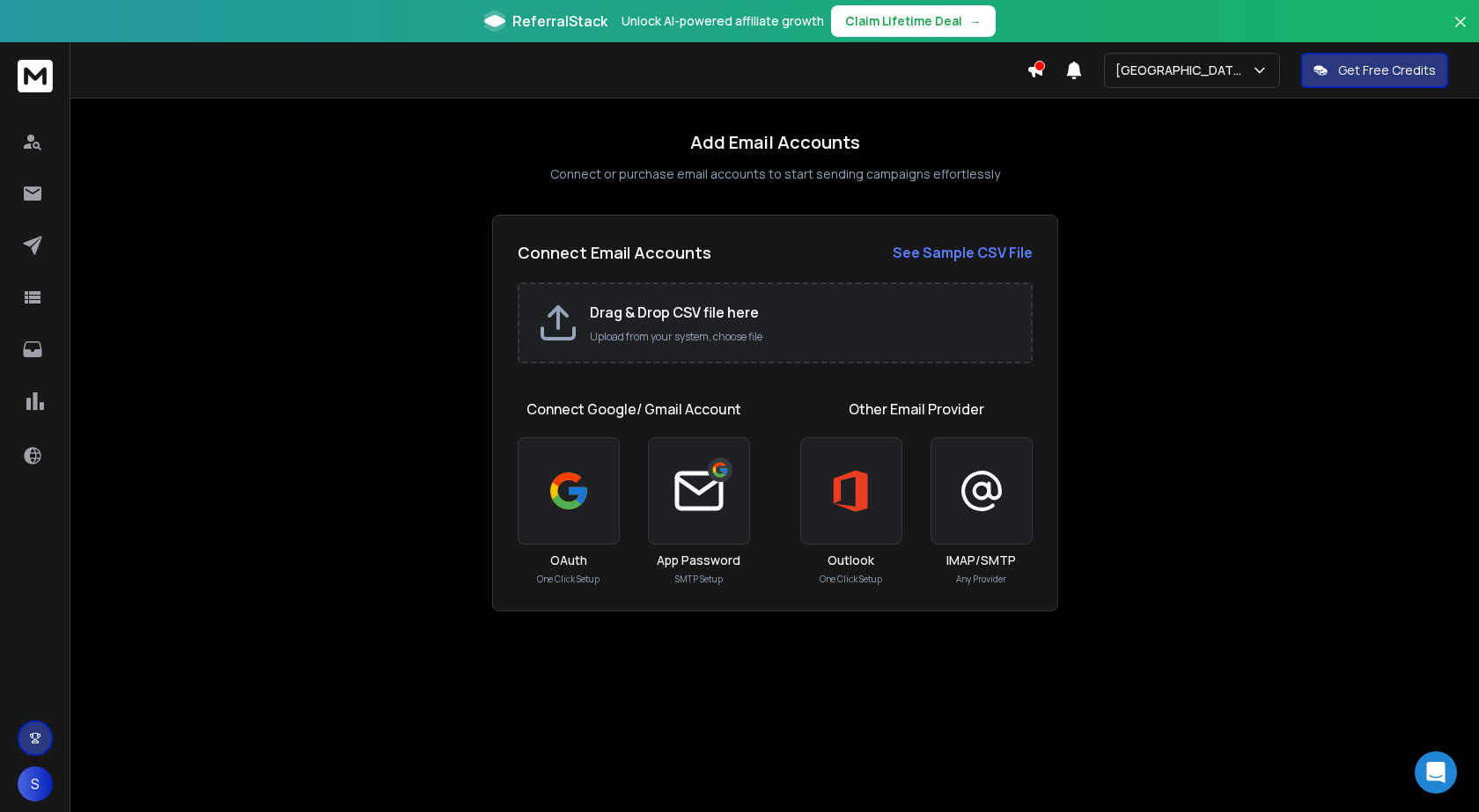
click at [568, 509] on icon at bounding box center [567, 502] width 29 height 15
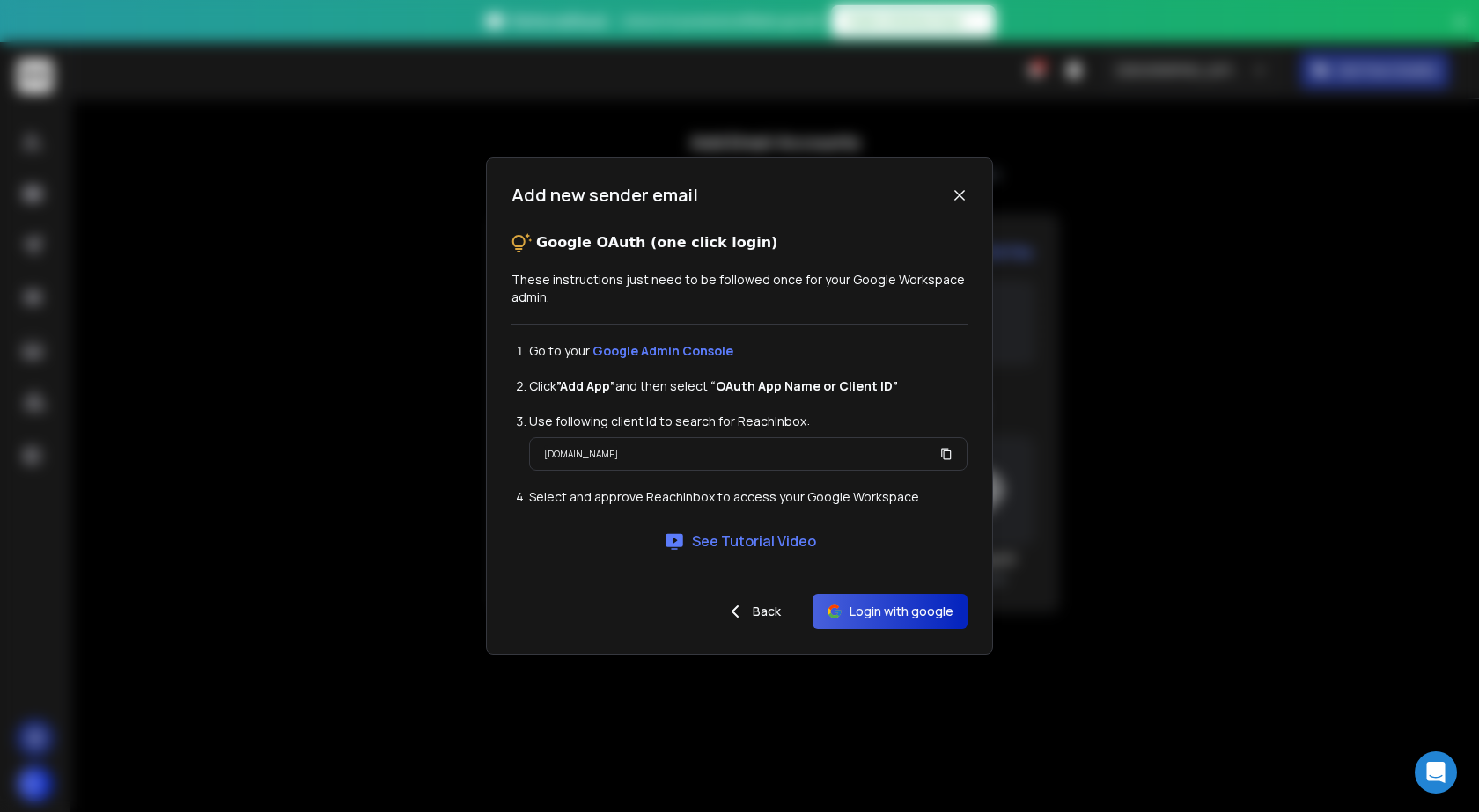
click at [931, 612] on button "Login with google" at bounding box center [890, 611] width 155 height 35
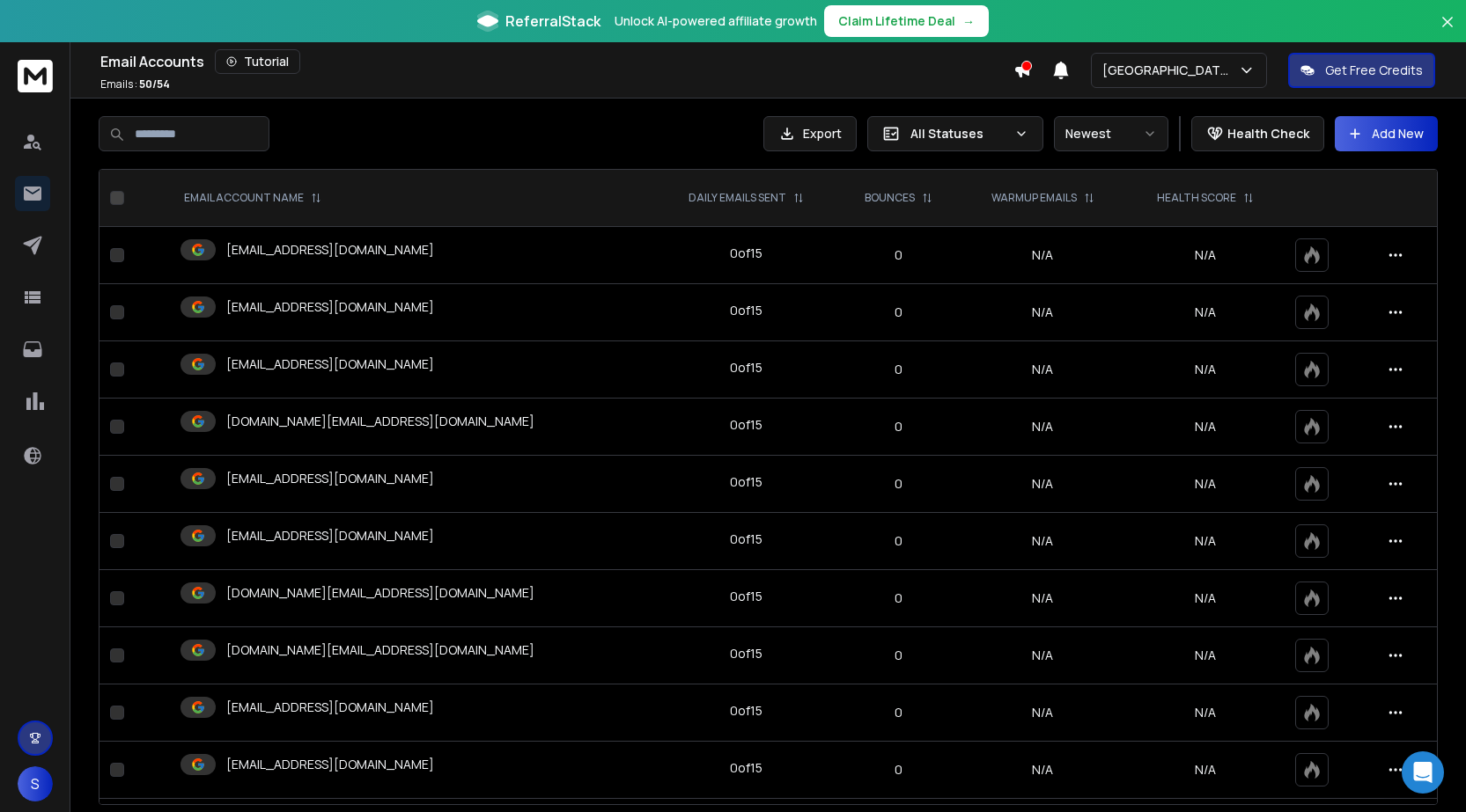
click at [1374, 135] on button "Add New" at bounding box center [1387, 134] width 103 height 35
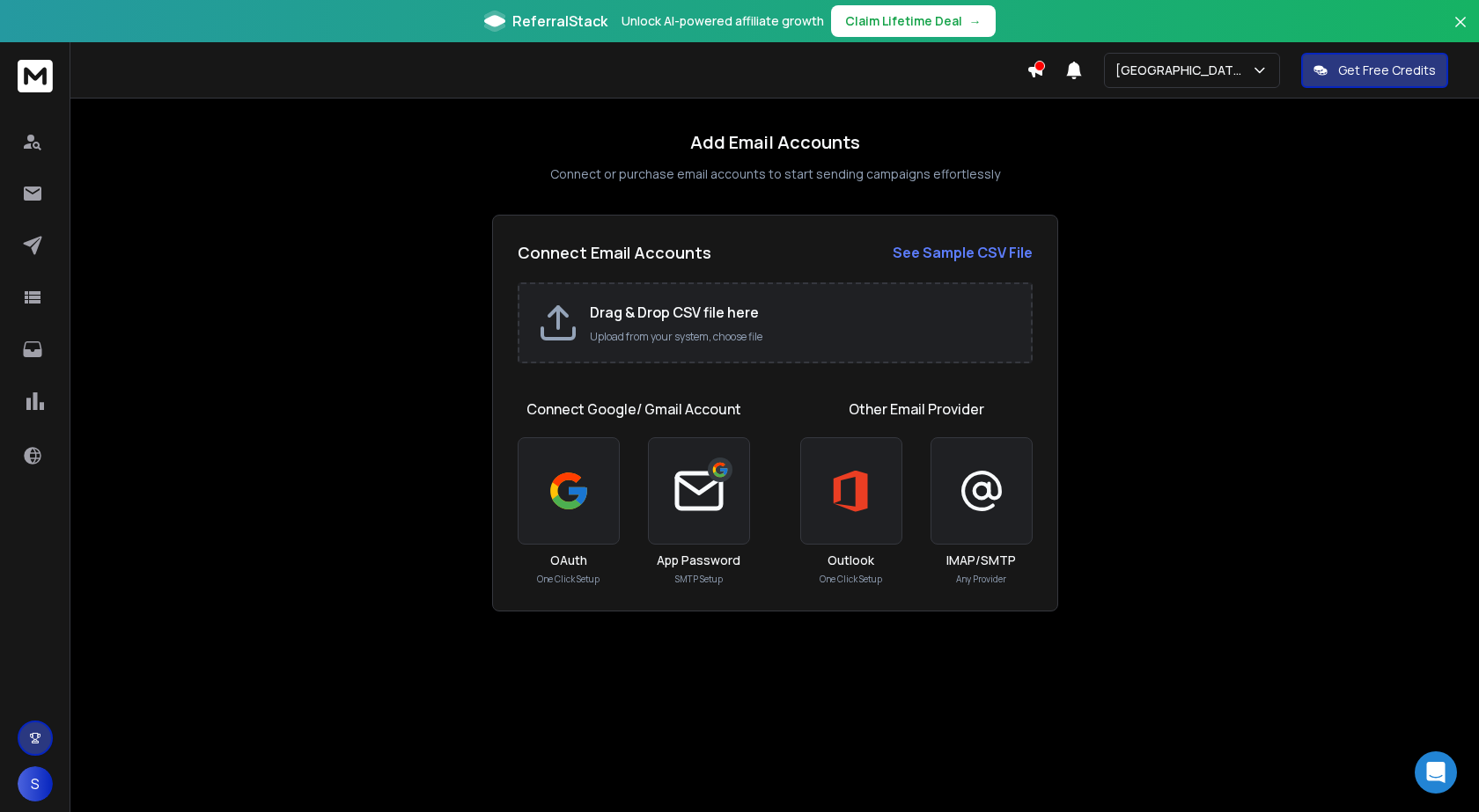
click at [568, 509] on icon at bounding box center [567, 502] width 29 height 15
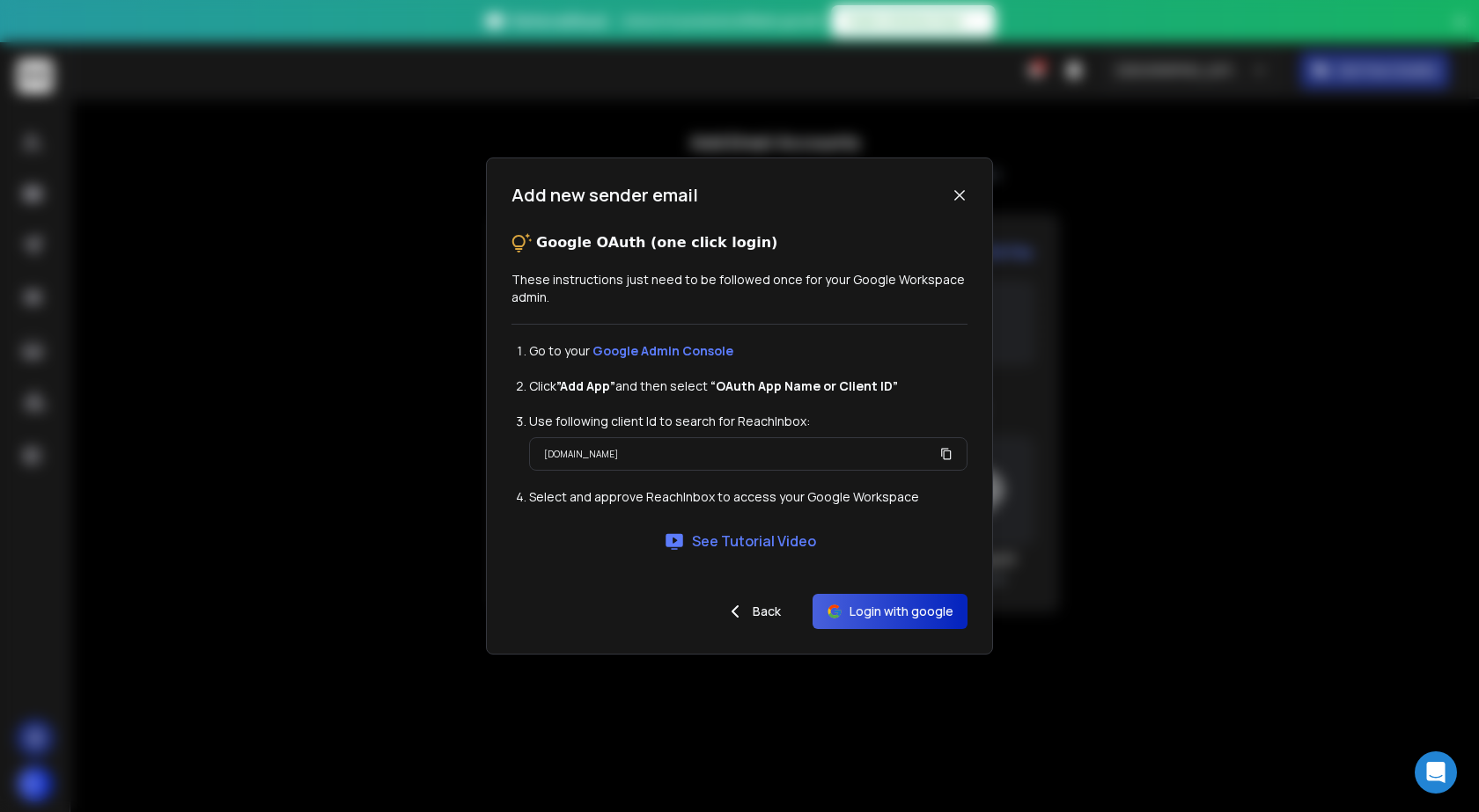
click at [931, 612] on button "Login with google" at bounding box center [890, 611] width 155 height 35
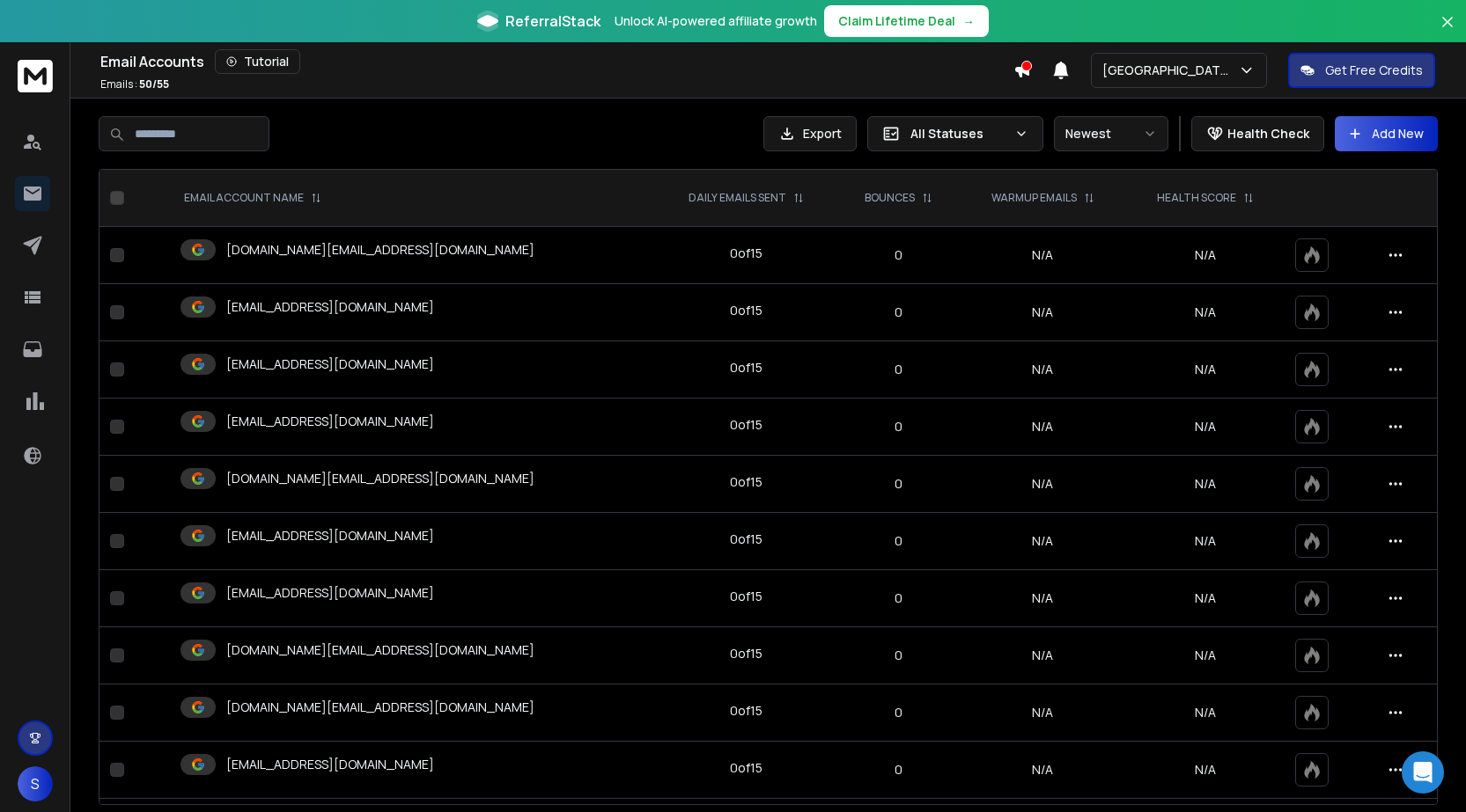
click at [1374, 135] on button "Add New" at bounding box center [1387, 134] width 103 height 35
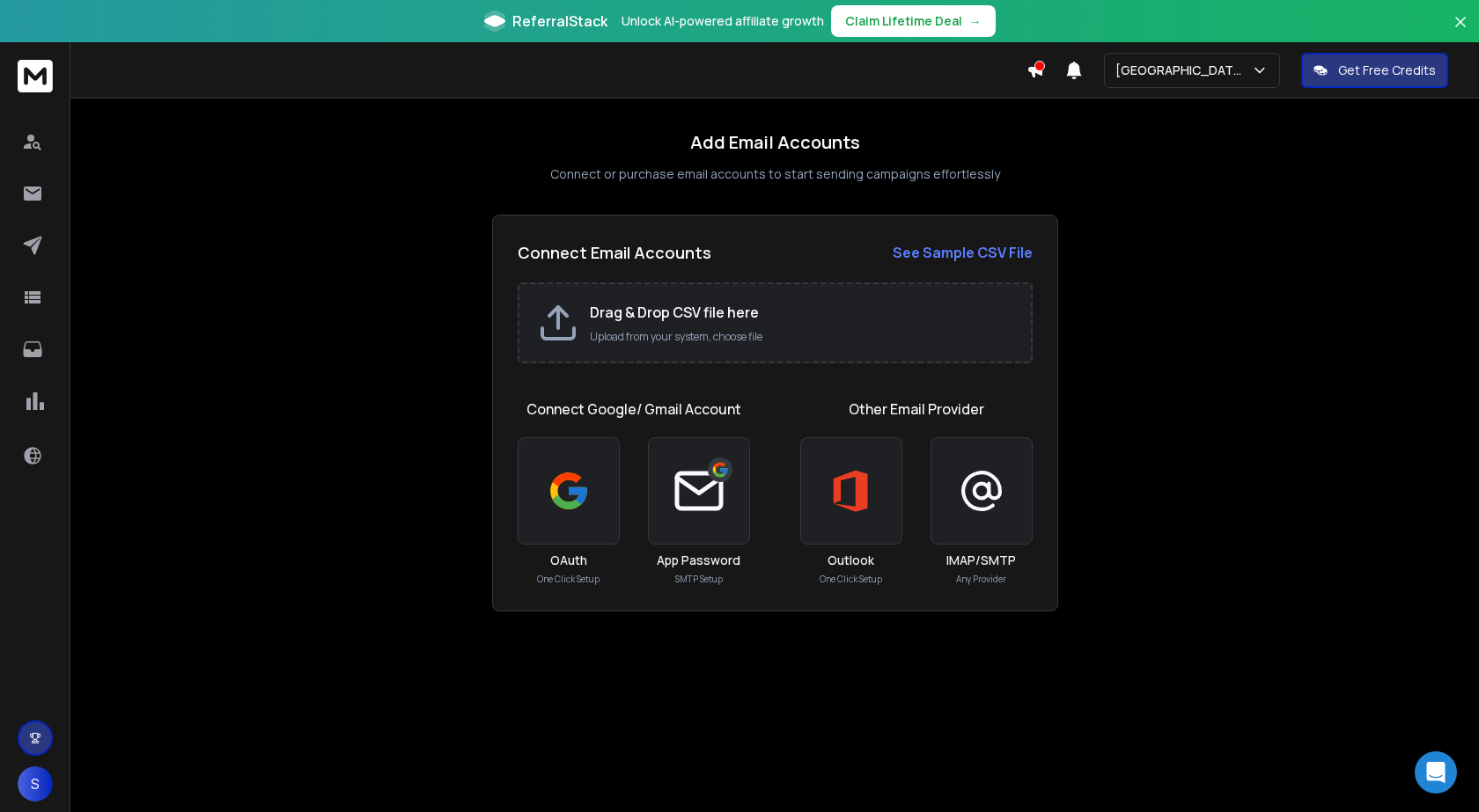
click at [568, 509] on icon at bounding box center [567, 502] width 29 height 15
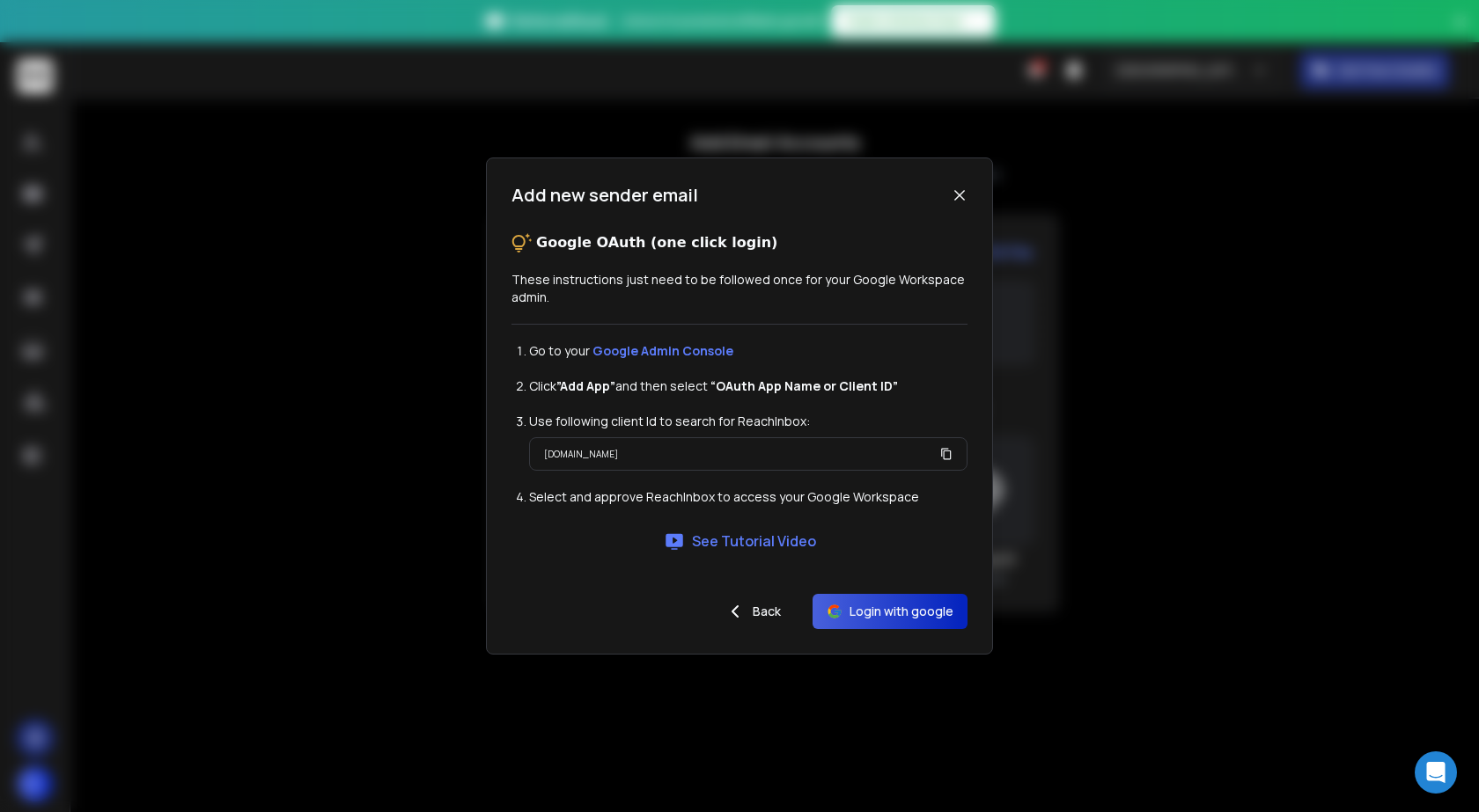
click at [931, 612] on button "Login with google" at bounding box center [890, 611] width 155 height 35
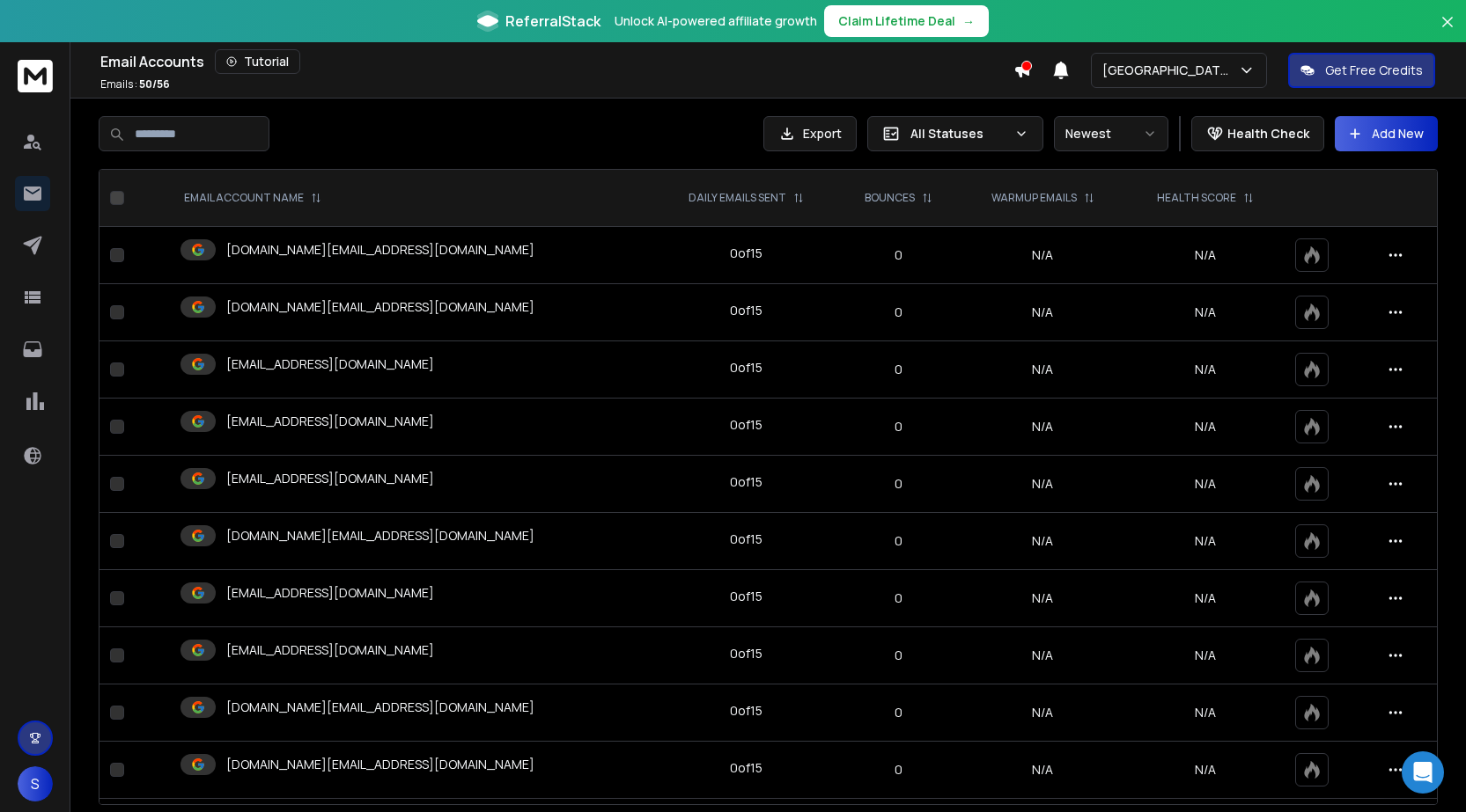
click at [1374, 135] on button "Add New" at bounding box center [1387, 134] width 103 height 35
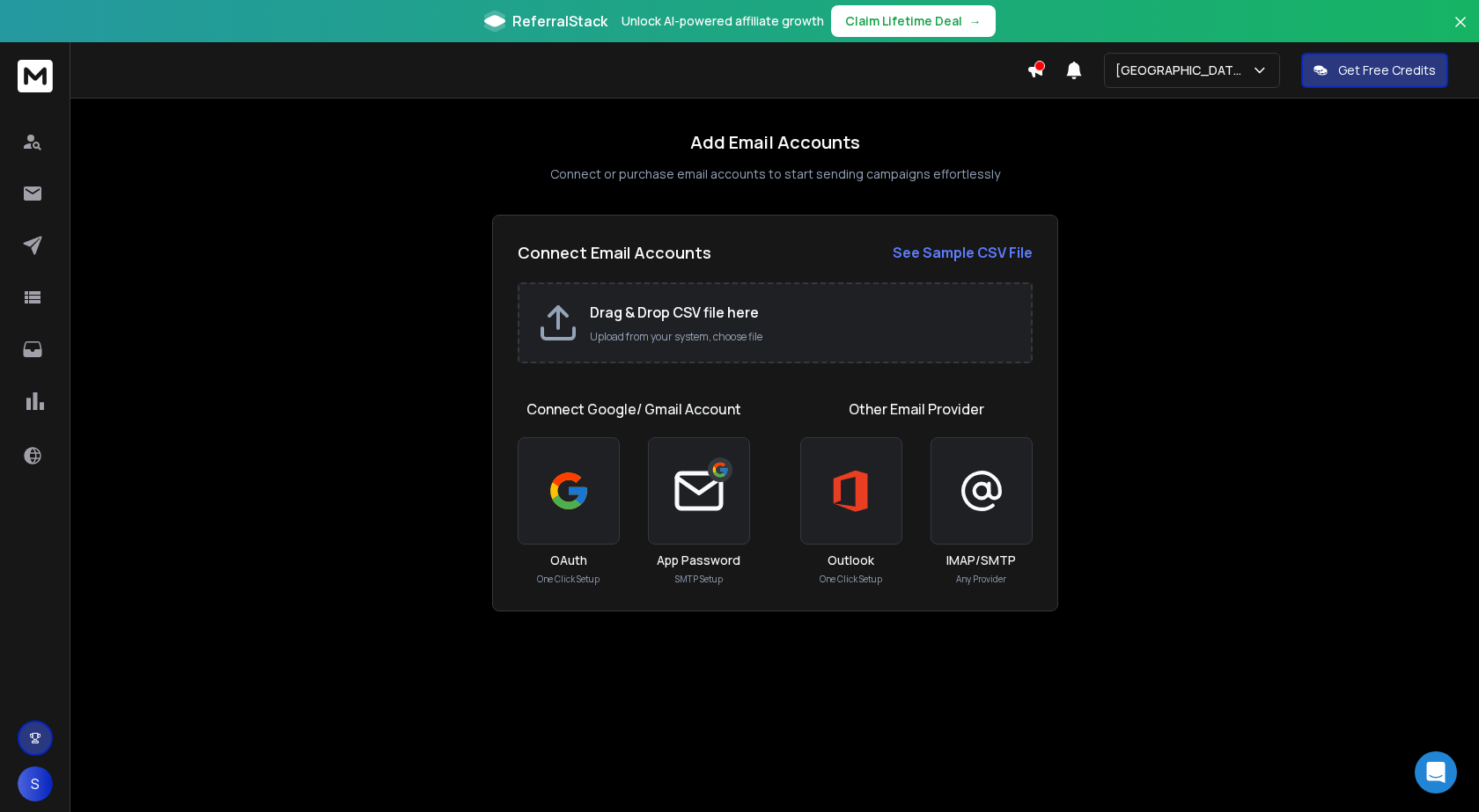
click at [568, 509] on icon at bounding box center [567, 502] width 29 height 15
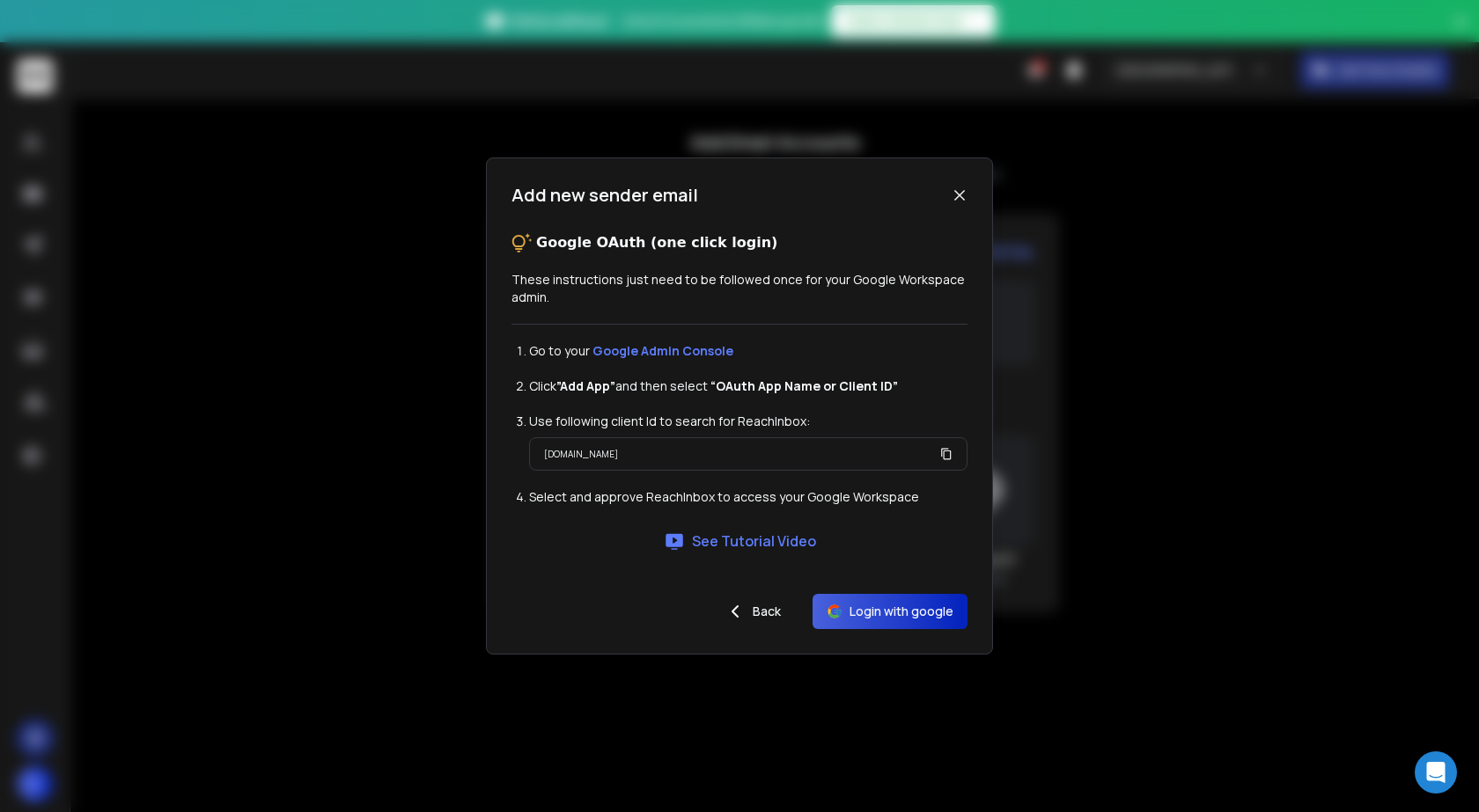
click at [931, 612] on button "Login with google" at bounding box center [890, 611] width 155 height 35
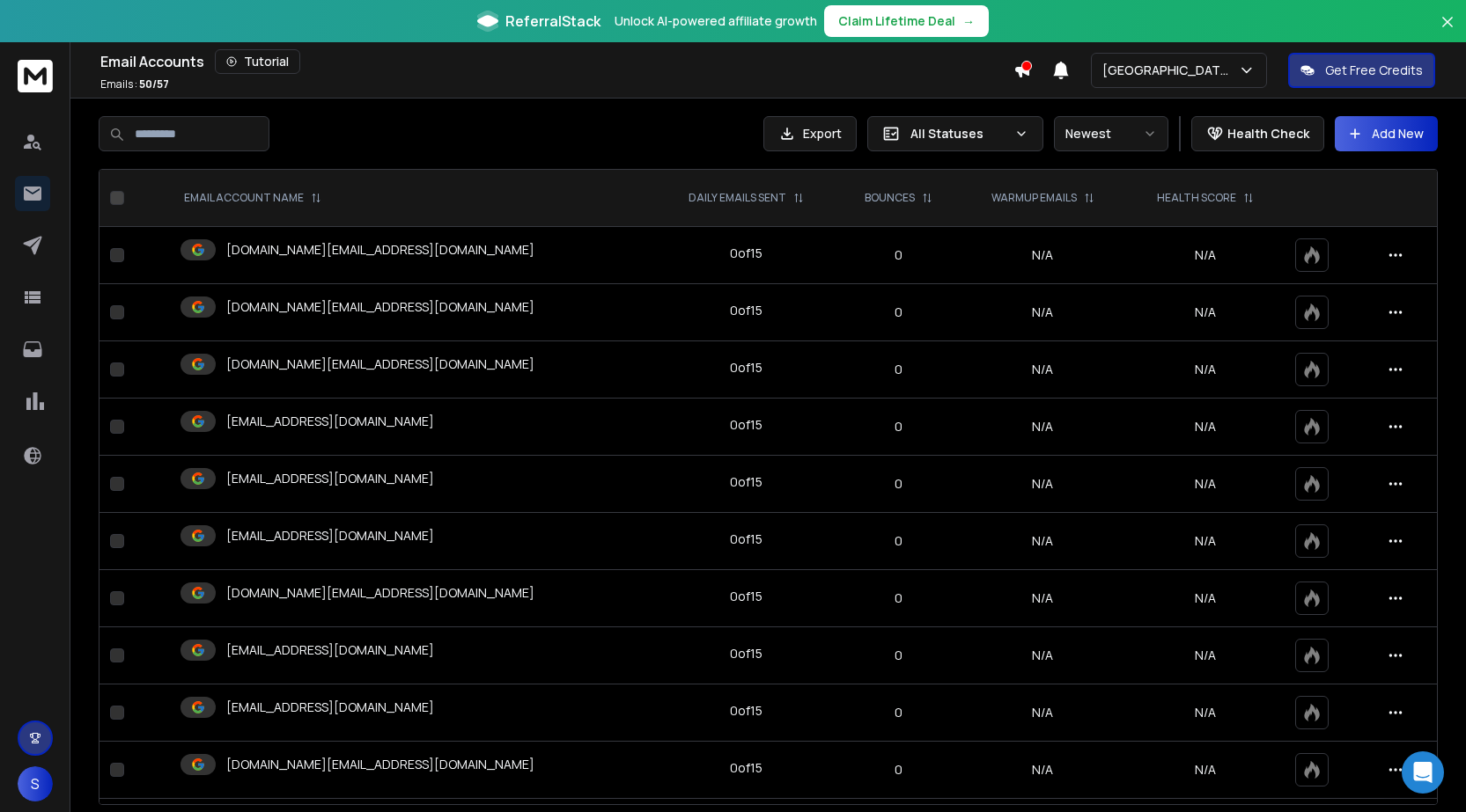
click at [1374, 135] on button "Add New" at bounding box center [1387, 134] width 103 height 35
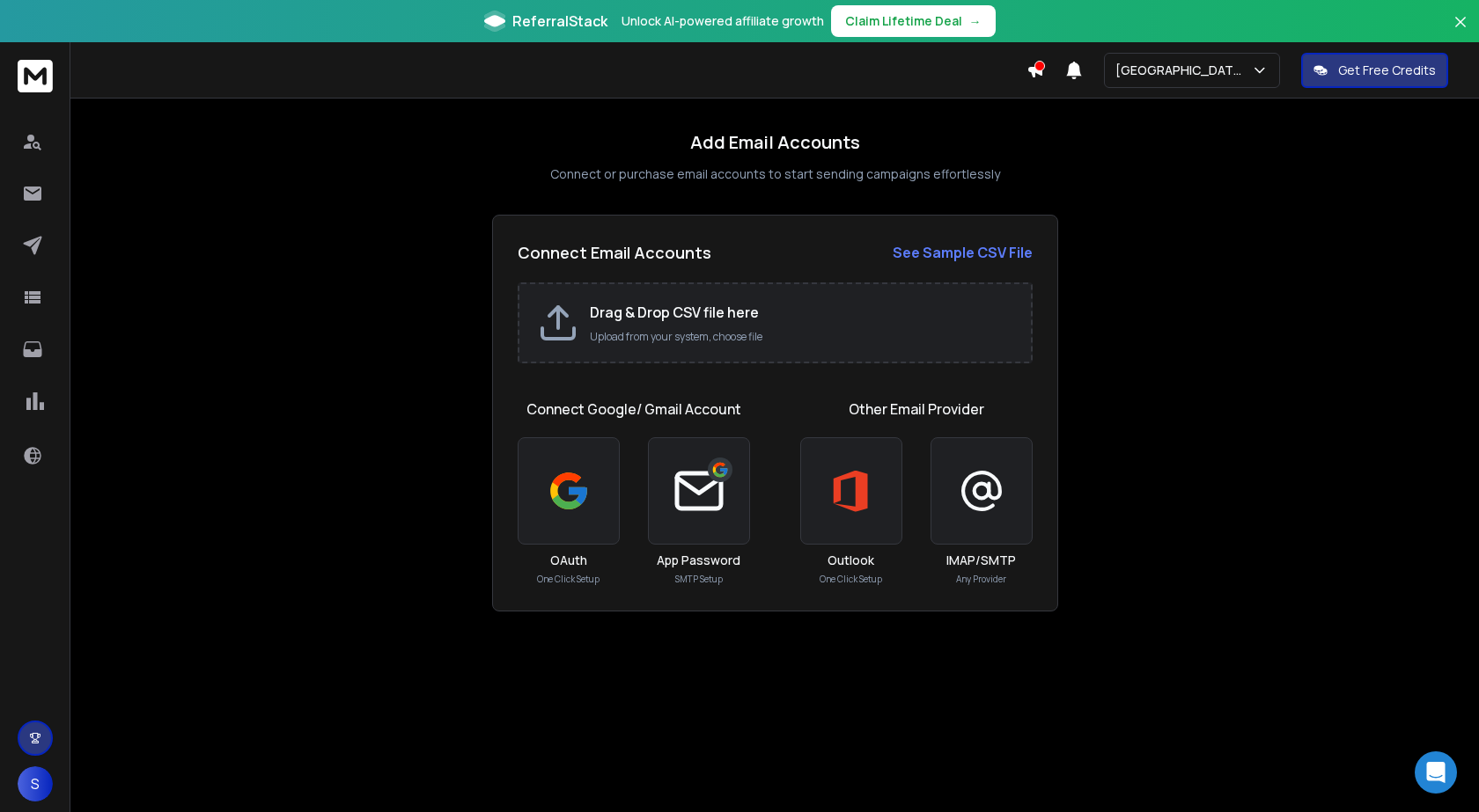
click at [568, 509] on icon at bounding box center [567, 502] width 29 height 15
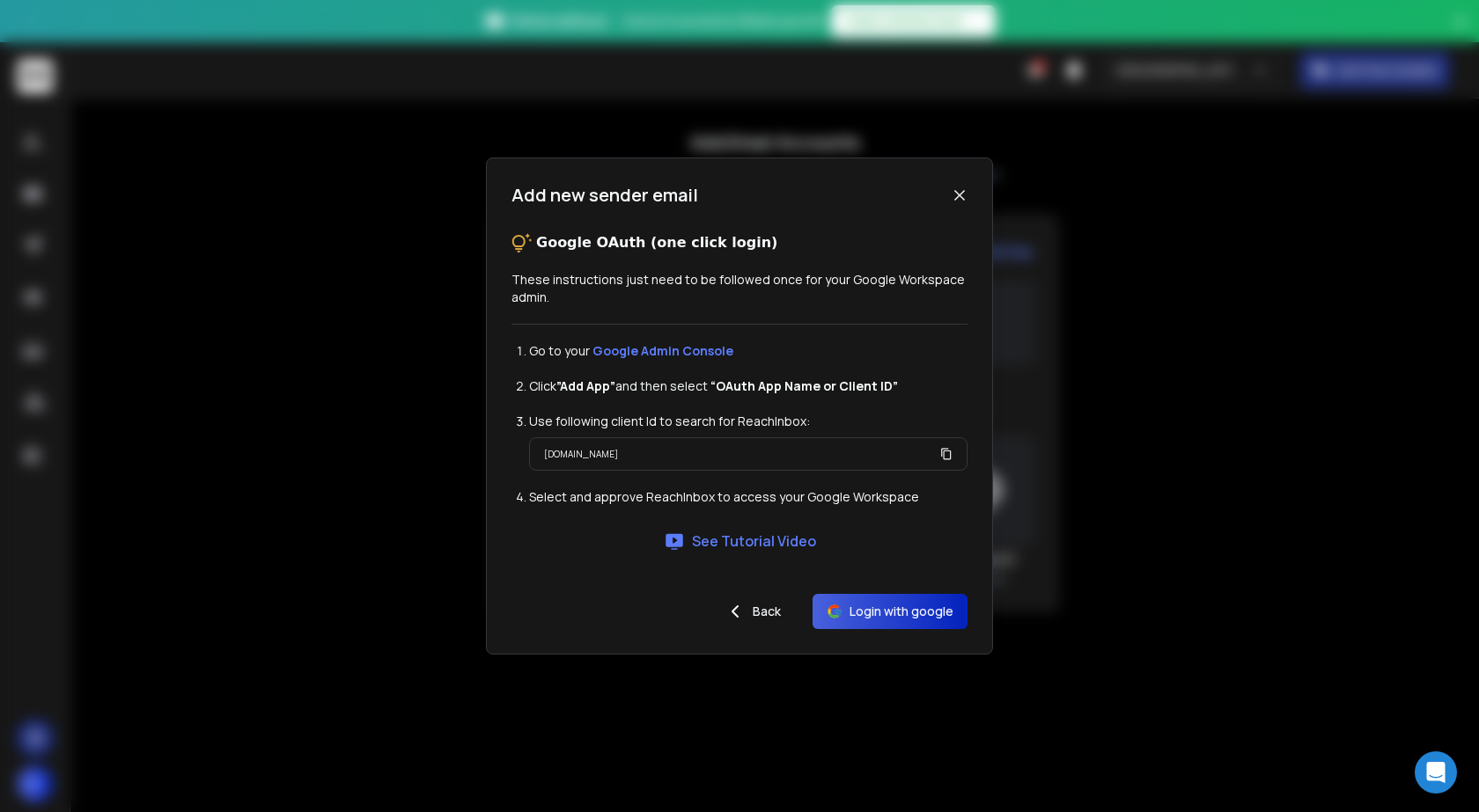
click at [931, 612] on button "Login with google" at bounding box center [890, 611] width 155 height 35
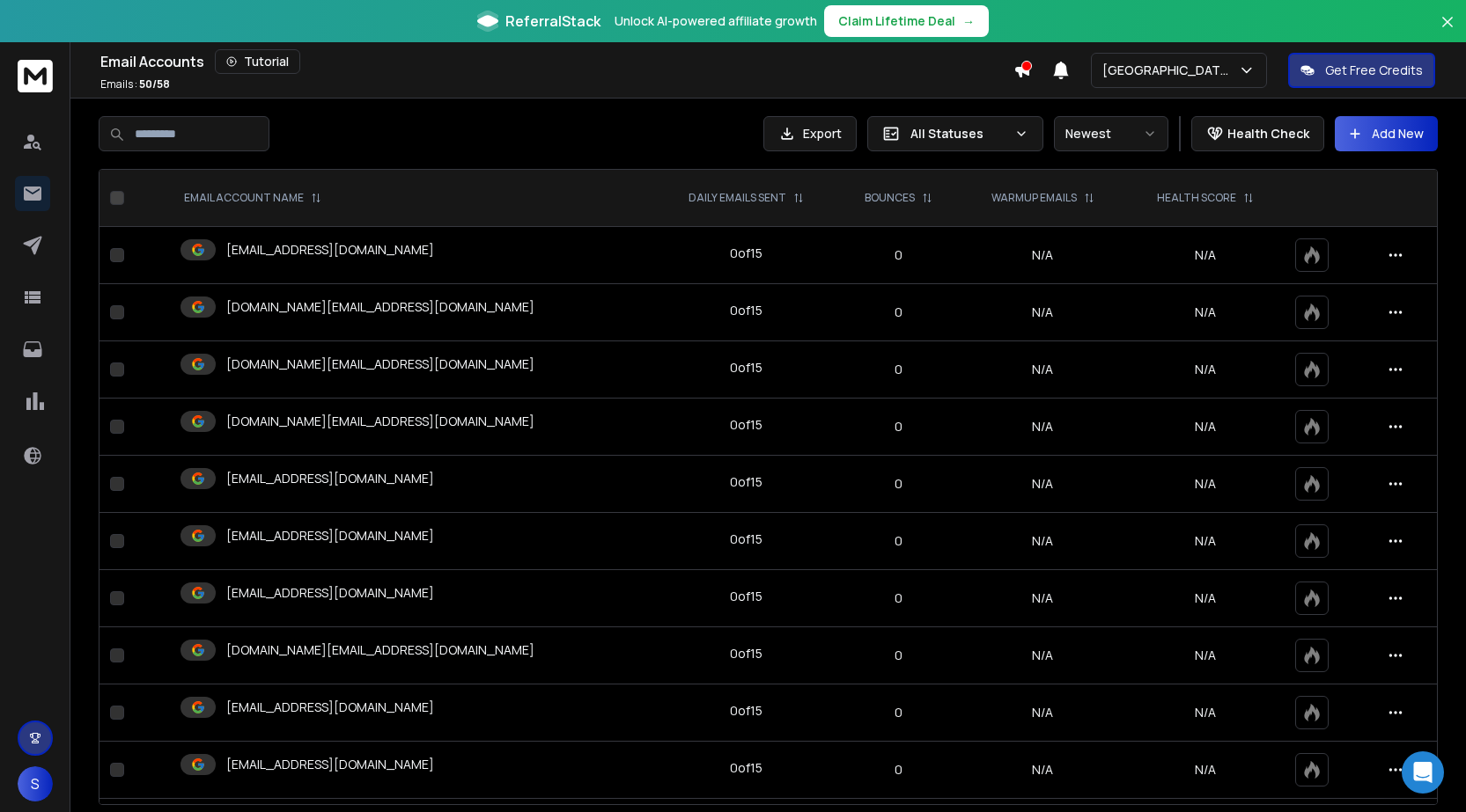
click at [1374, 135] on button "Add New" at bounding box center [1387, 134] width 103 height 35
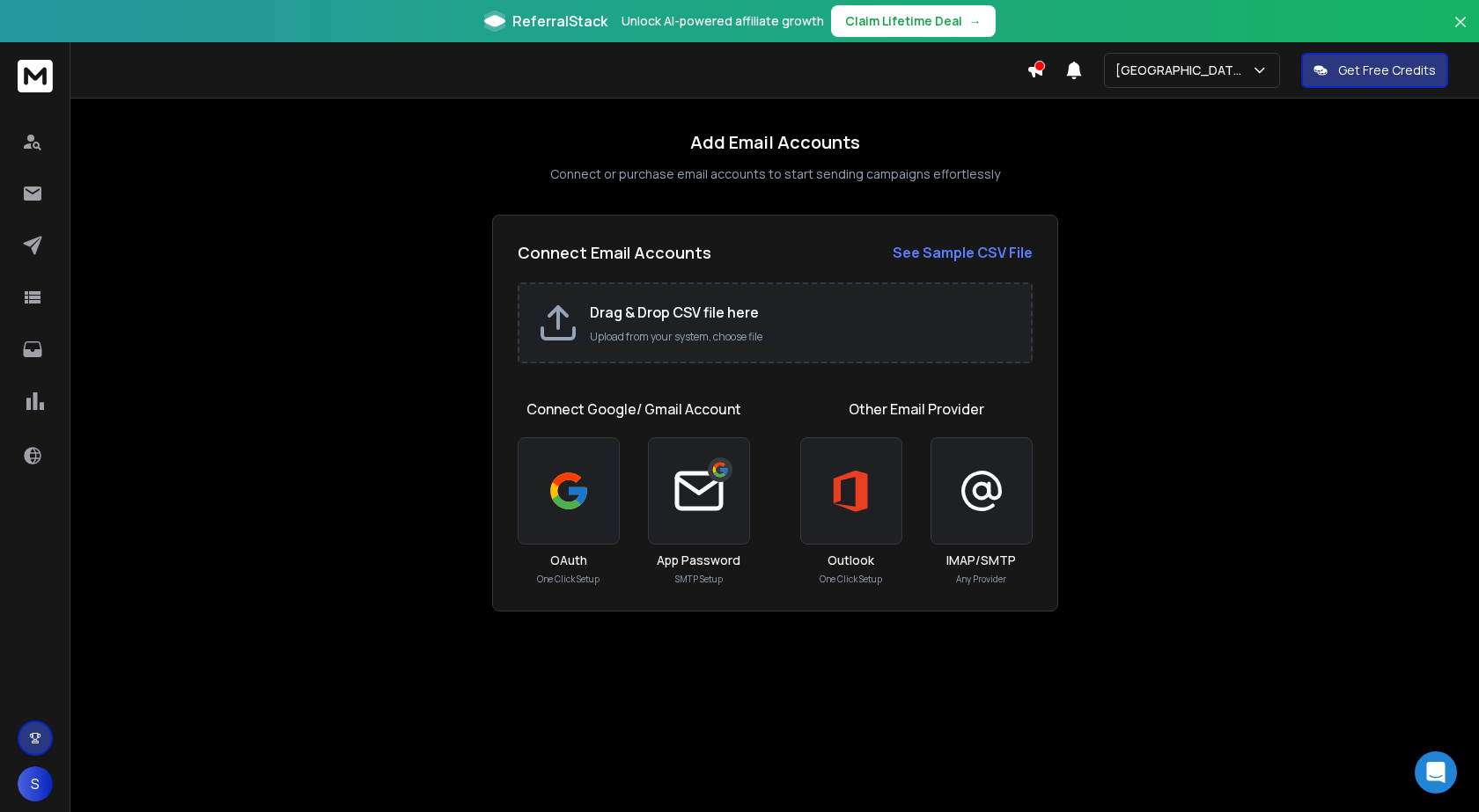
click at [1374, 135] on div "Add Email Accounts Connect or purchase email accounts to start sending campaign…" at bounding box center [775, 156] width 1408 height 53
click at [568, 509] on icon at bounding box center [567, 502] width 29 height 15
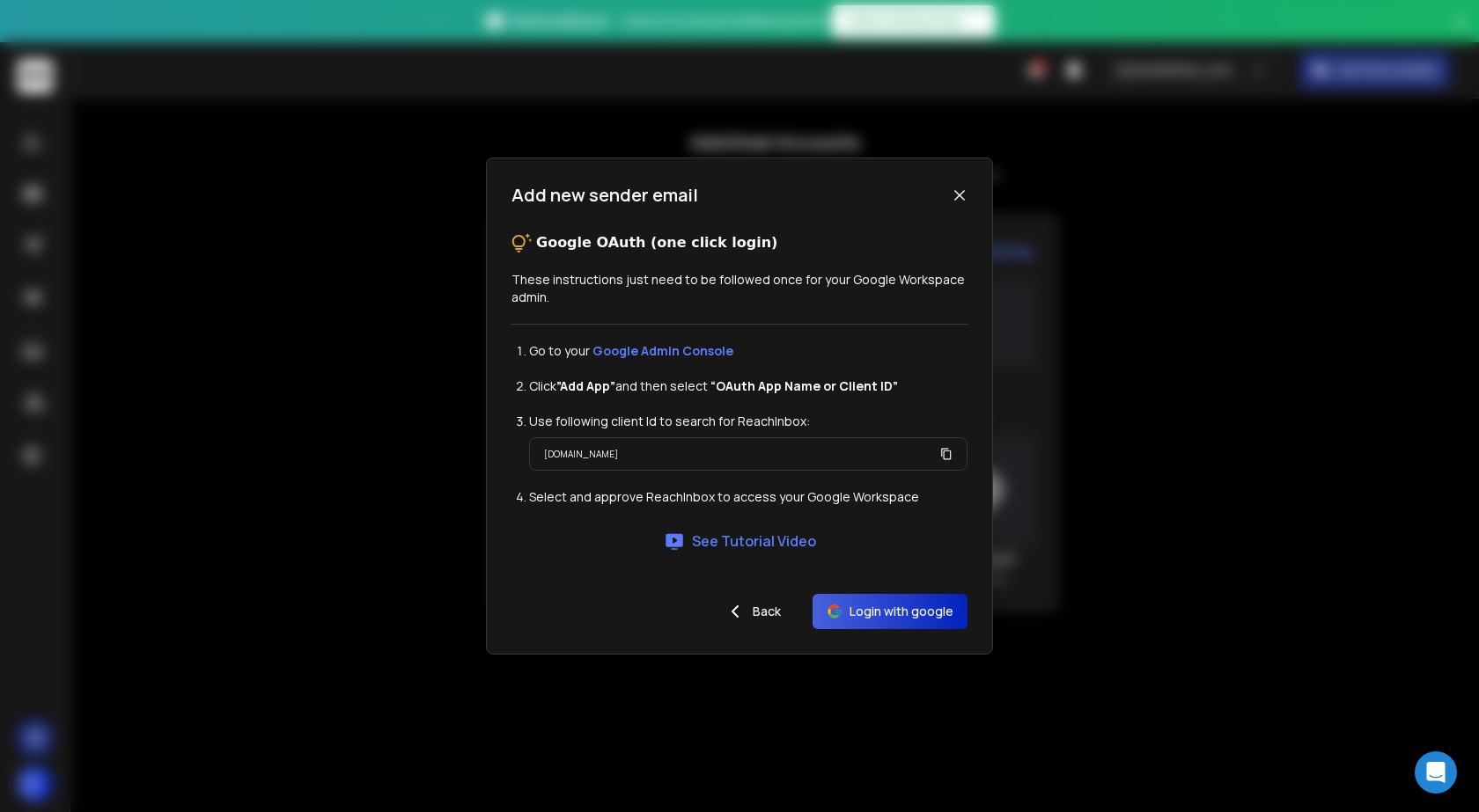
click at [931, 612] on button "Login with google" at bounding box center [890, 611] width 155 height 35
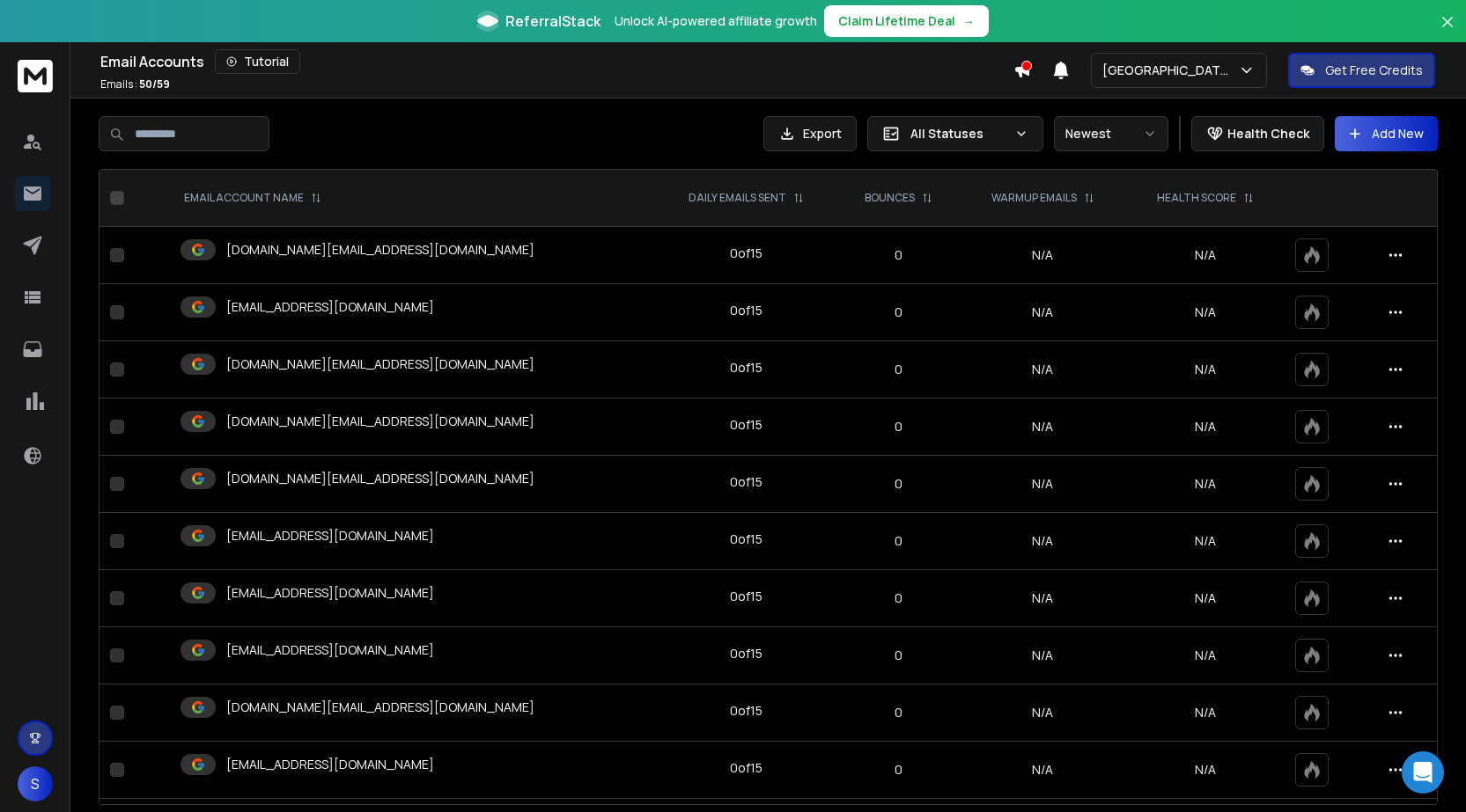
click at [1374, 135] on button "Add New" at bounding box center [1387, 134] width 103 height 35
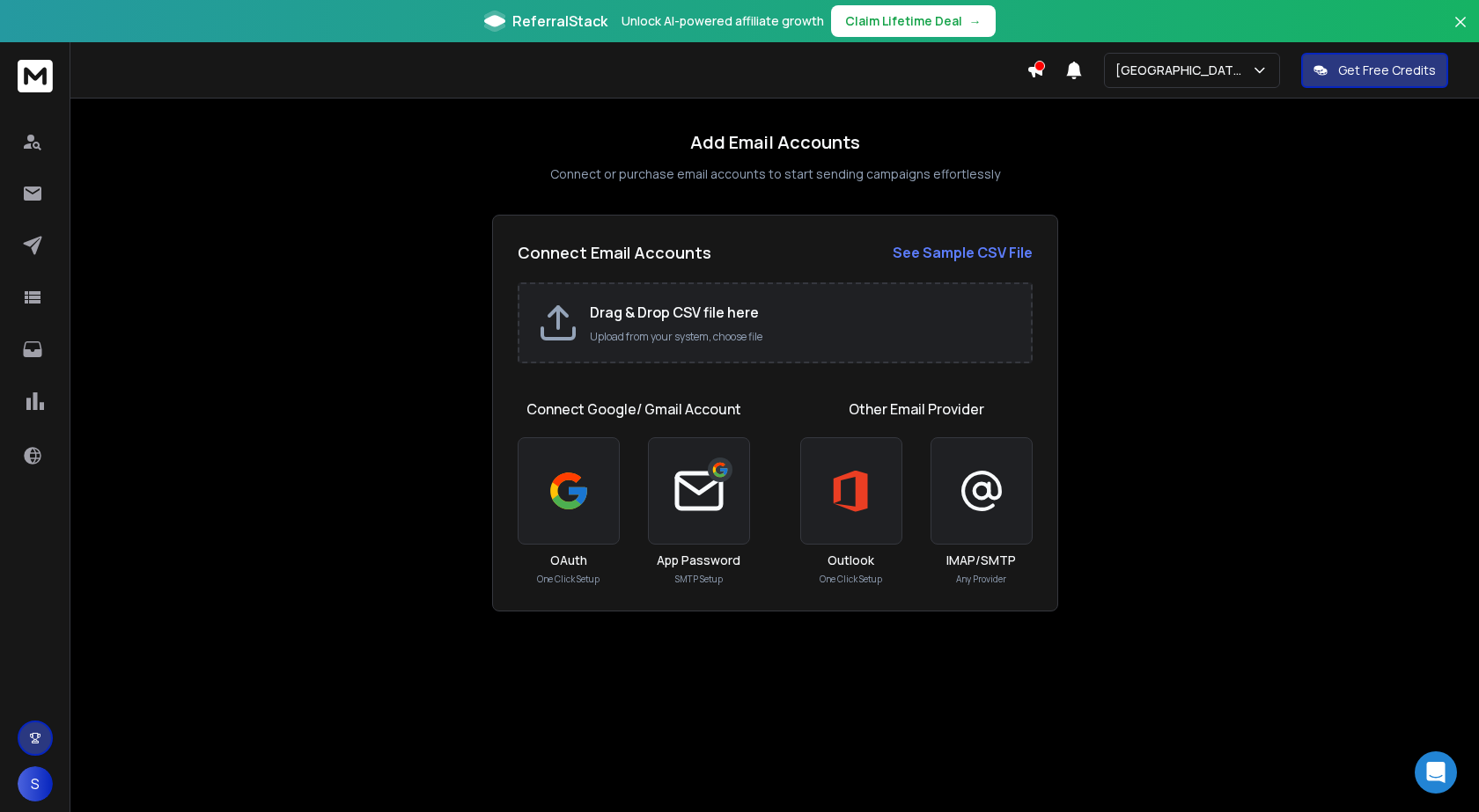
click at [568, 509] on icon at bounding box center [567, 502] width 29 height 15
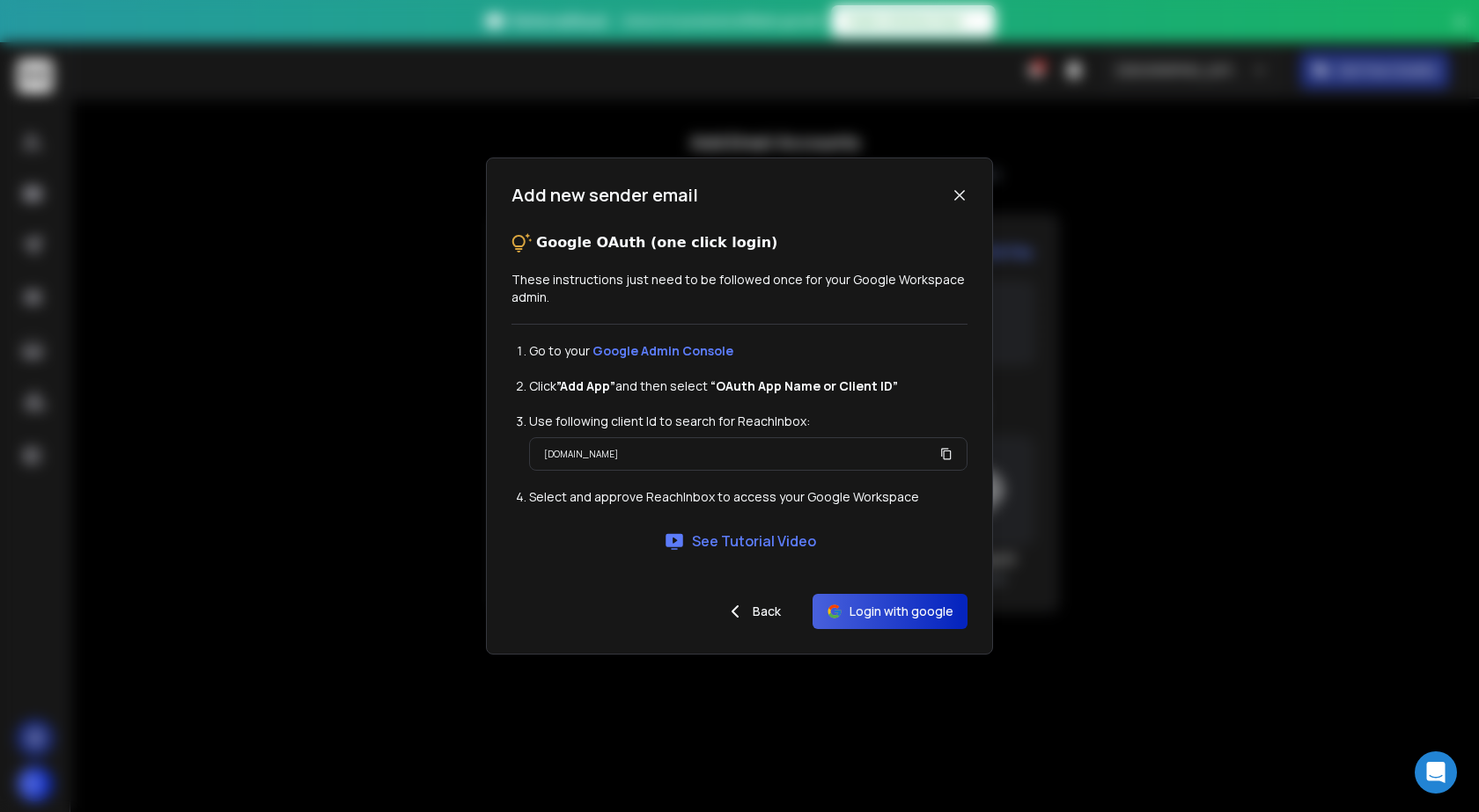
click at [931, 612] on button "Login with google" at bounding box center [890, 611] width 155 height 35
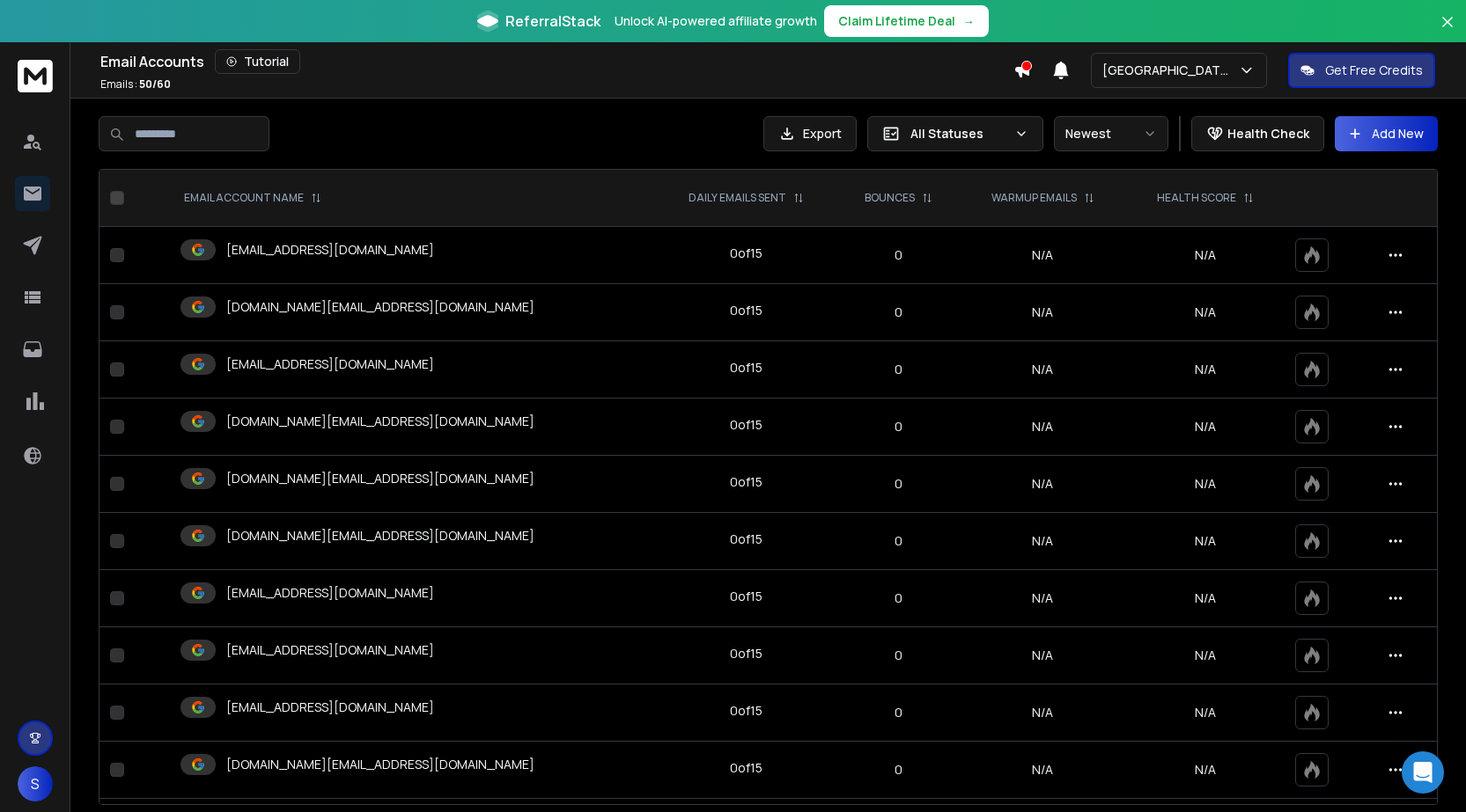
click at [1374, 135] on button "Add New" at bounding box center [1387, 134] width 103 height 35
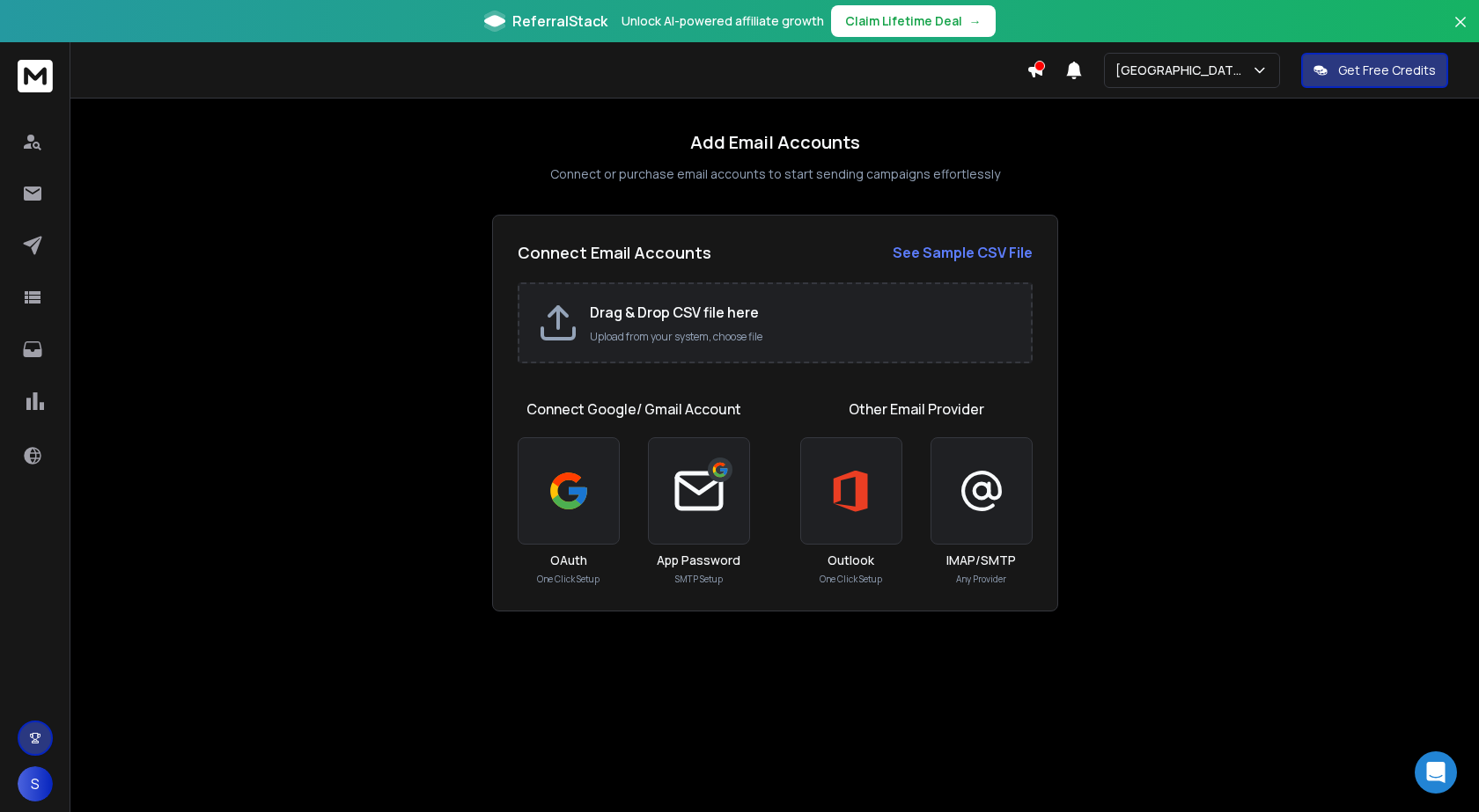
click at [568, 509] on icon at bounding box center [567, 502] width 29 height 15
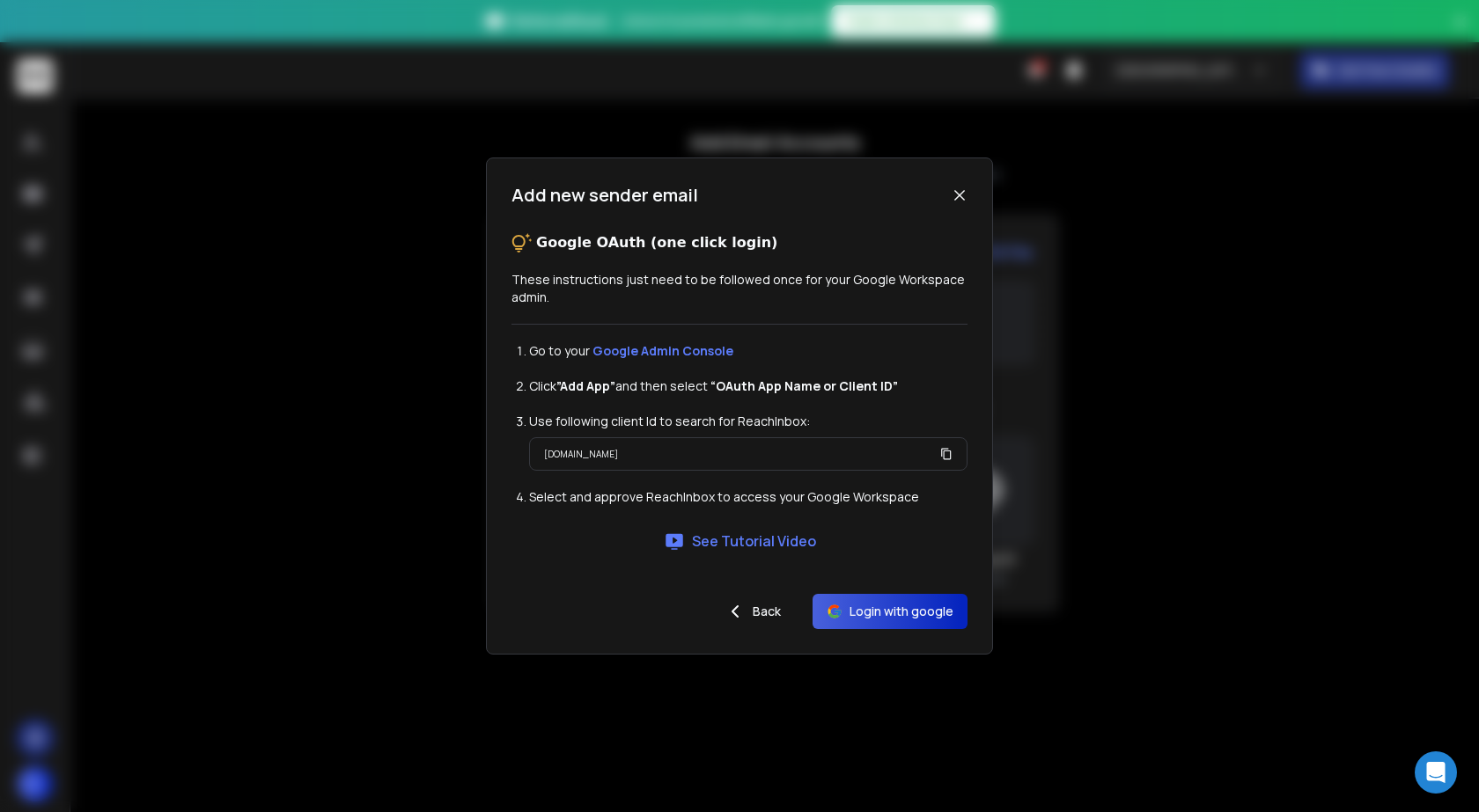
click at [931, 612] on button "Login with google" at bounding box center [890, 611] width 155 height 35
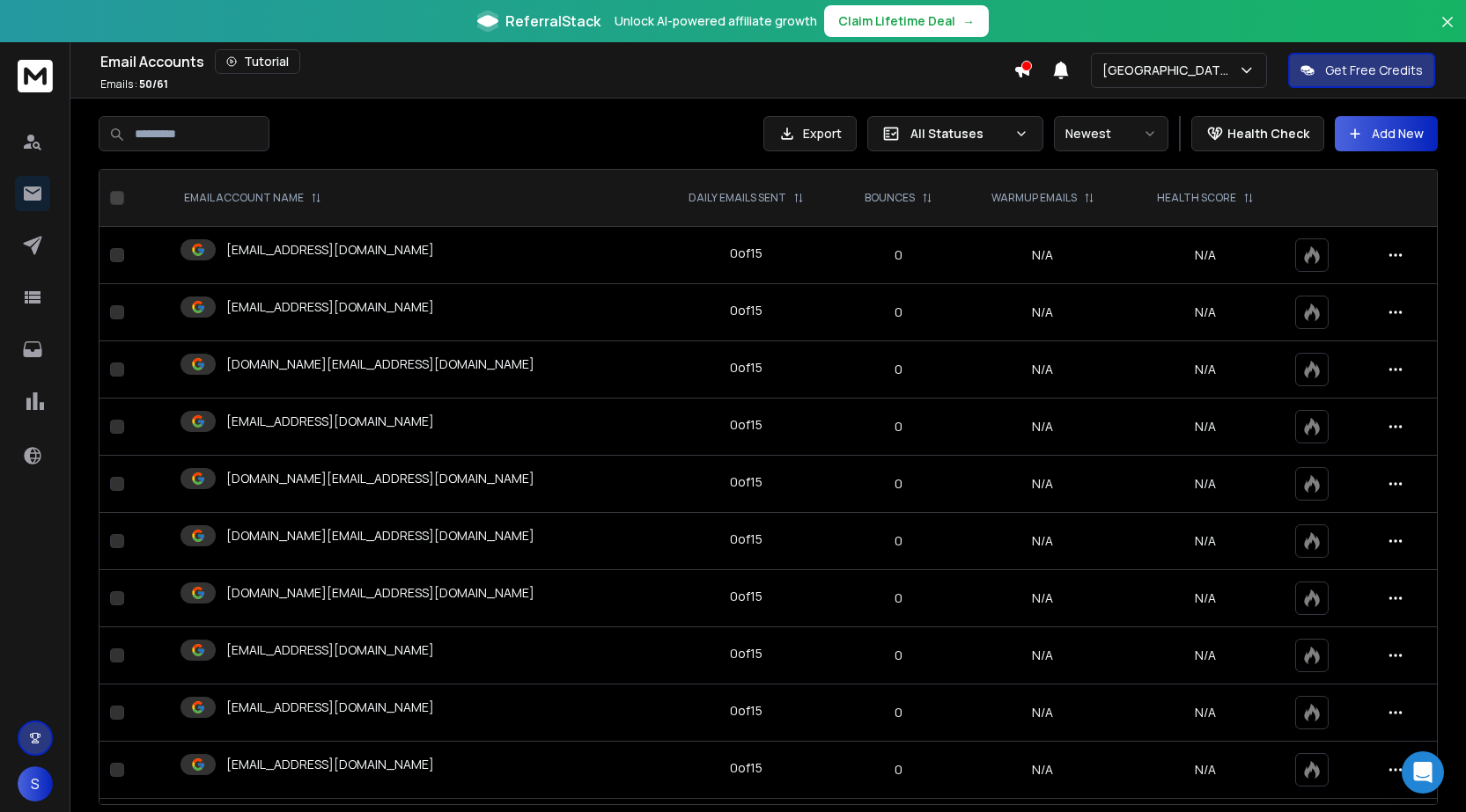
click at [1374, 135] on button "Add New" at bounding box center [1387, 134] width 103 height 35
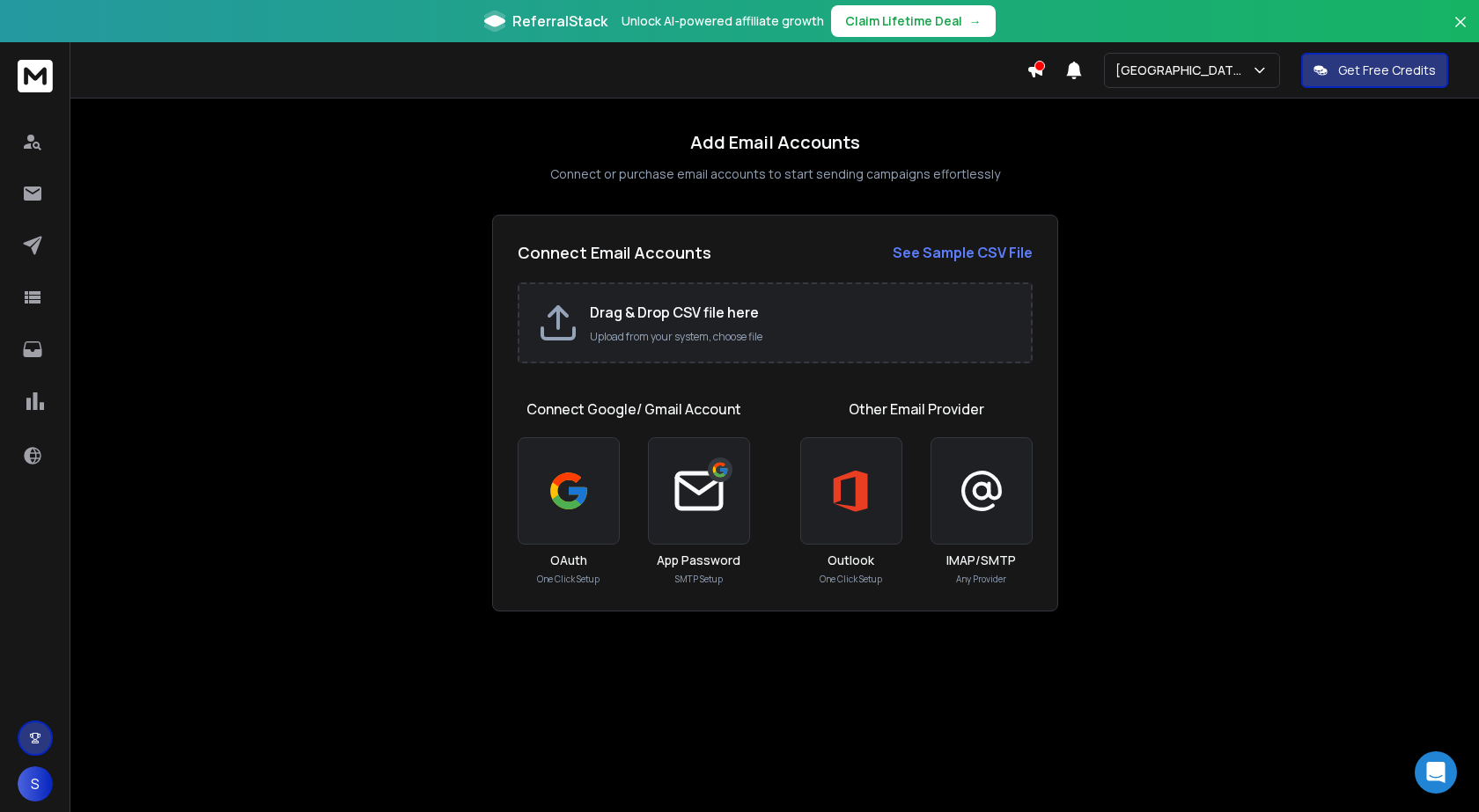
click at [568, 509] on icon at bounding box center [567, 502] width 29 height 15
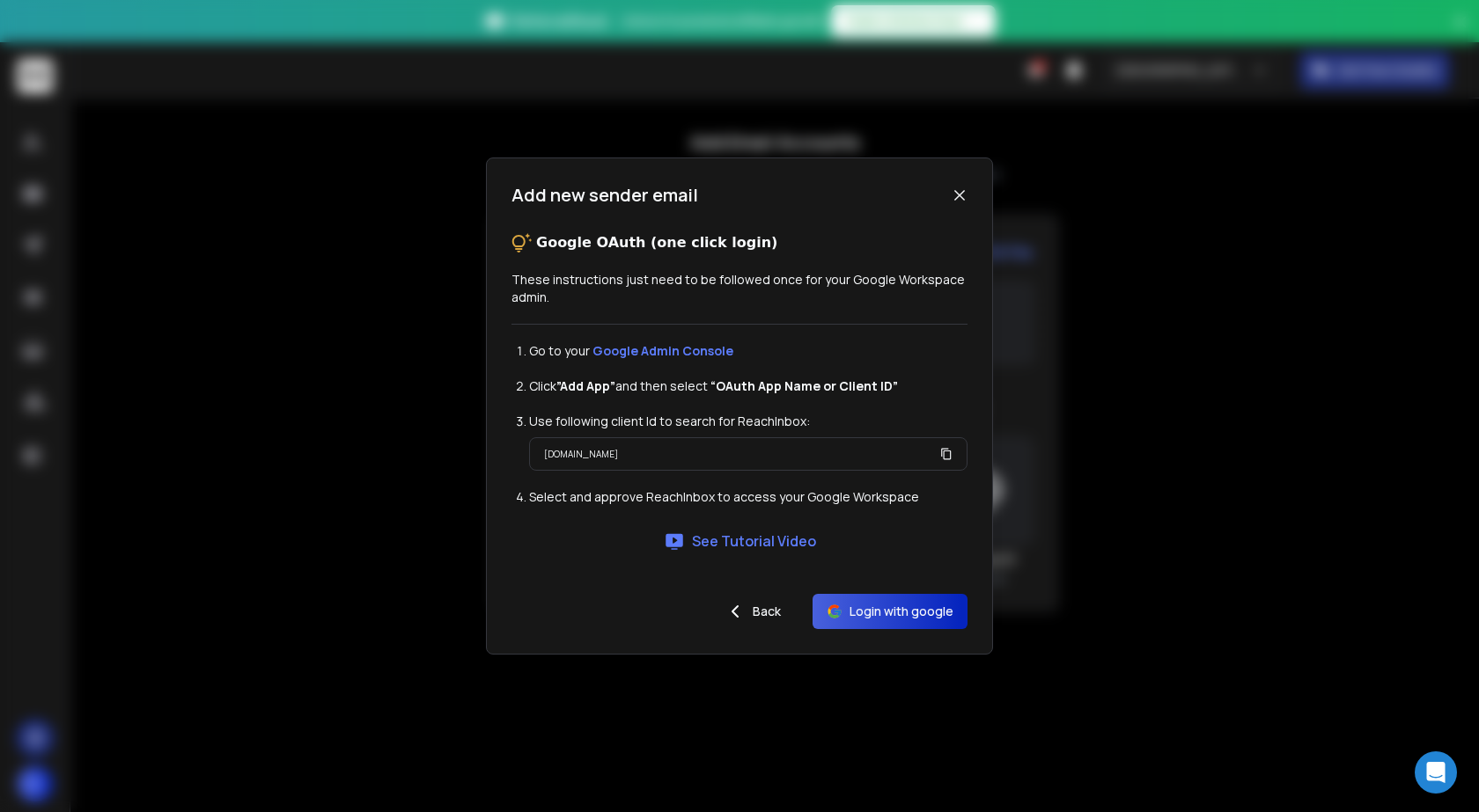
click at [931, 612] on button "Login with google" at bounding box center [890, 611] width 155 height 35
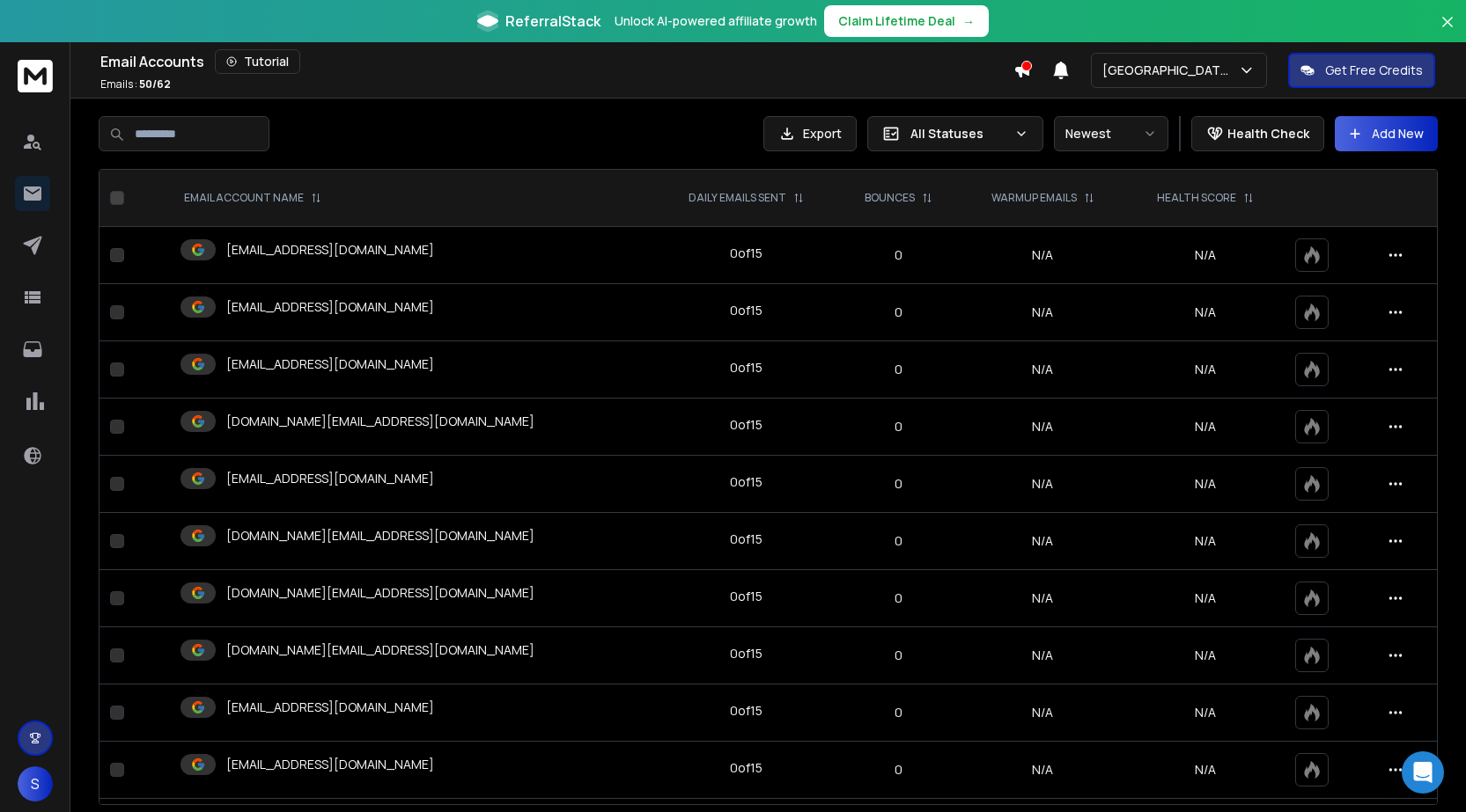
click at [1374, 135] on button "Add New" at bounding box center [1387, 134] width 103 height 35
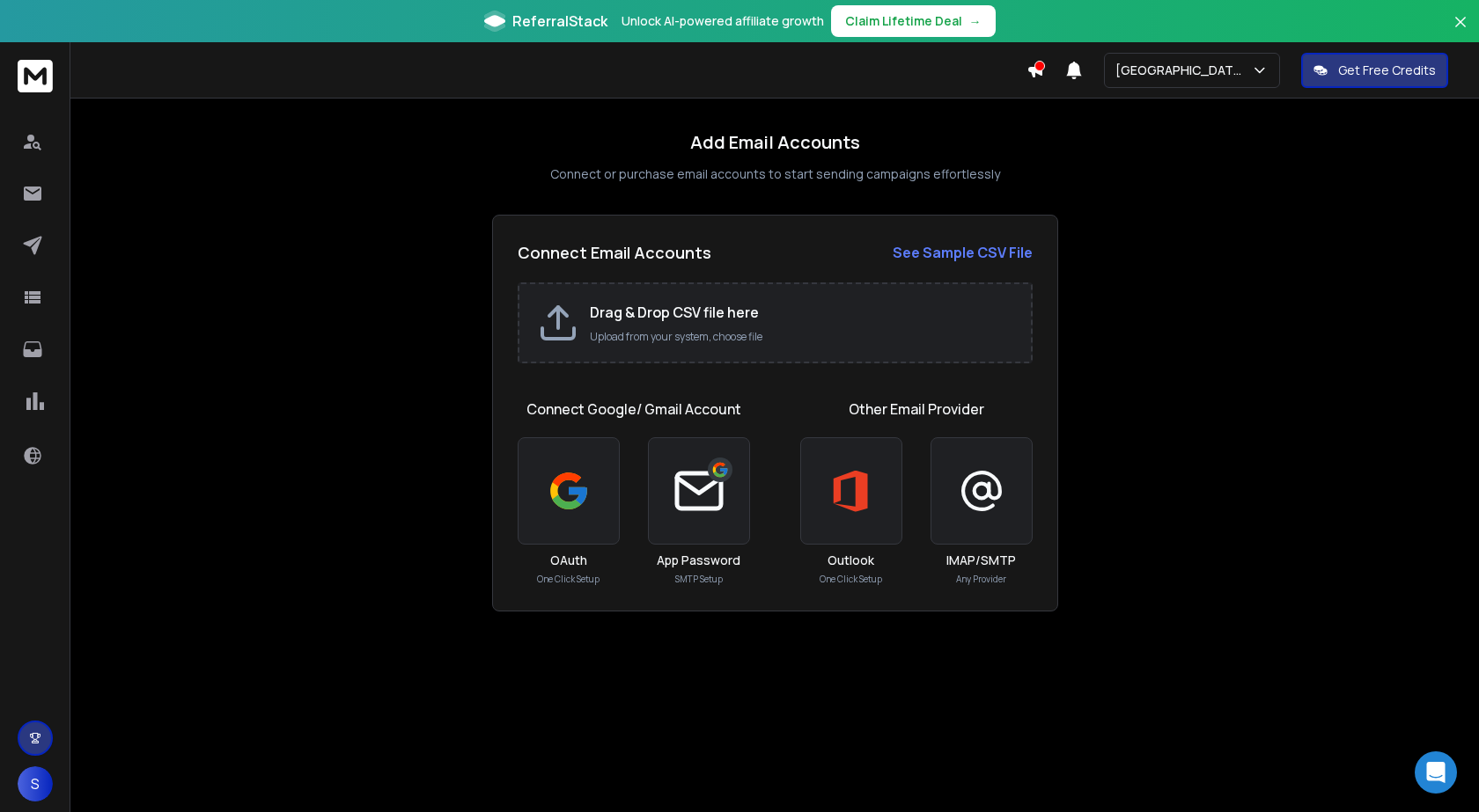
click at [568, 509] on icon at bounding box center [567, 502] width 29 height 15
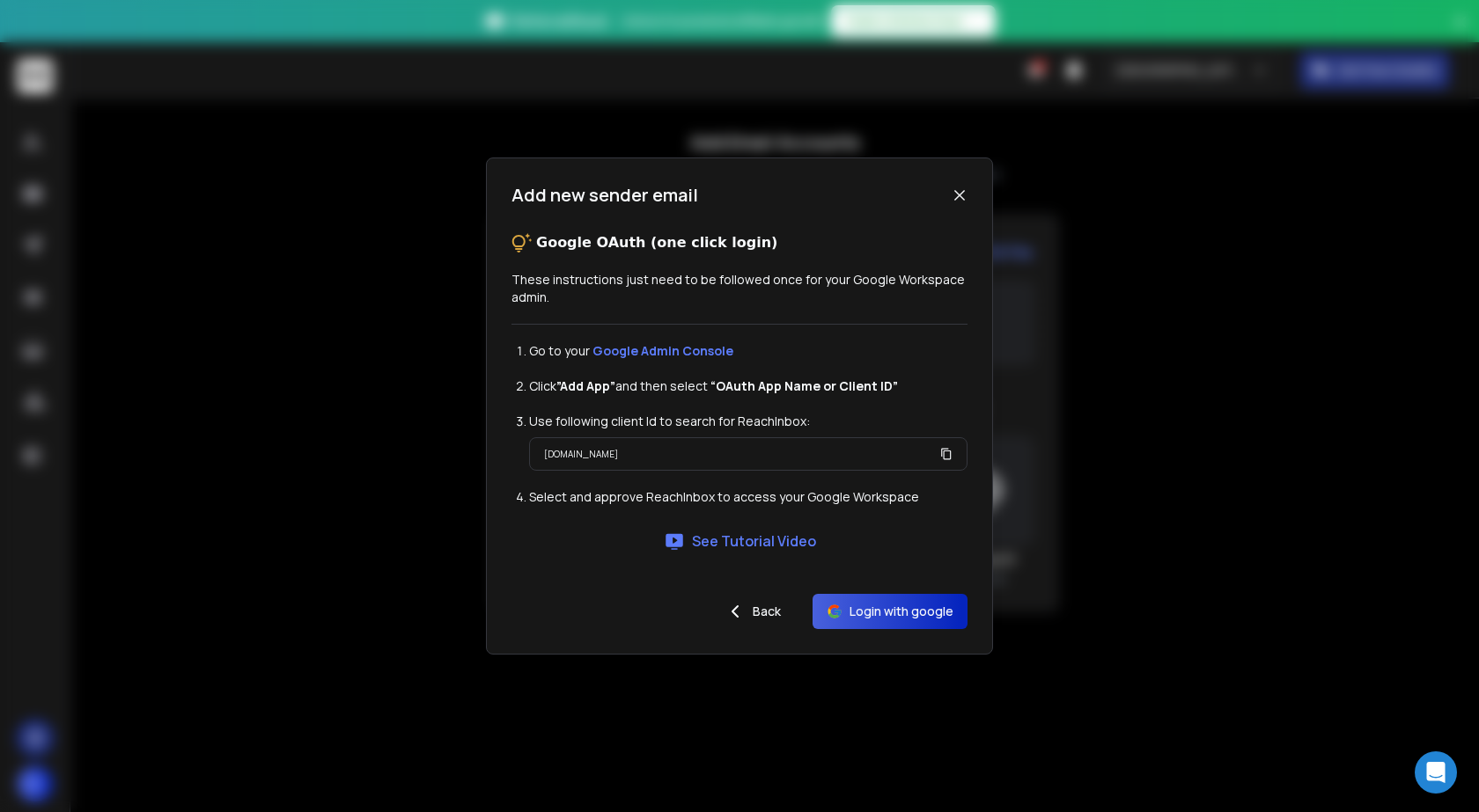
click at [931, 612] on button "Login with google" at bounding box center [890, 611] width 155 height 35
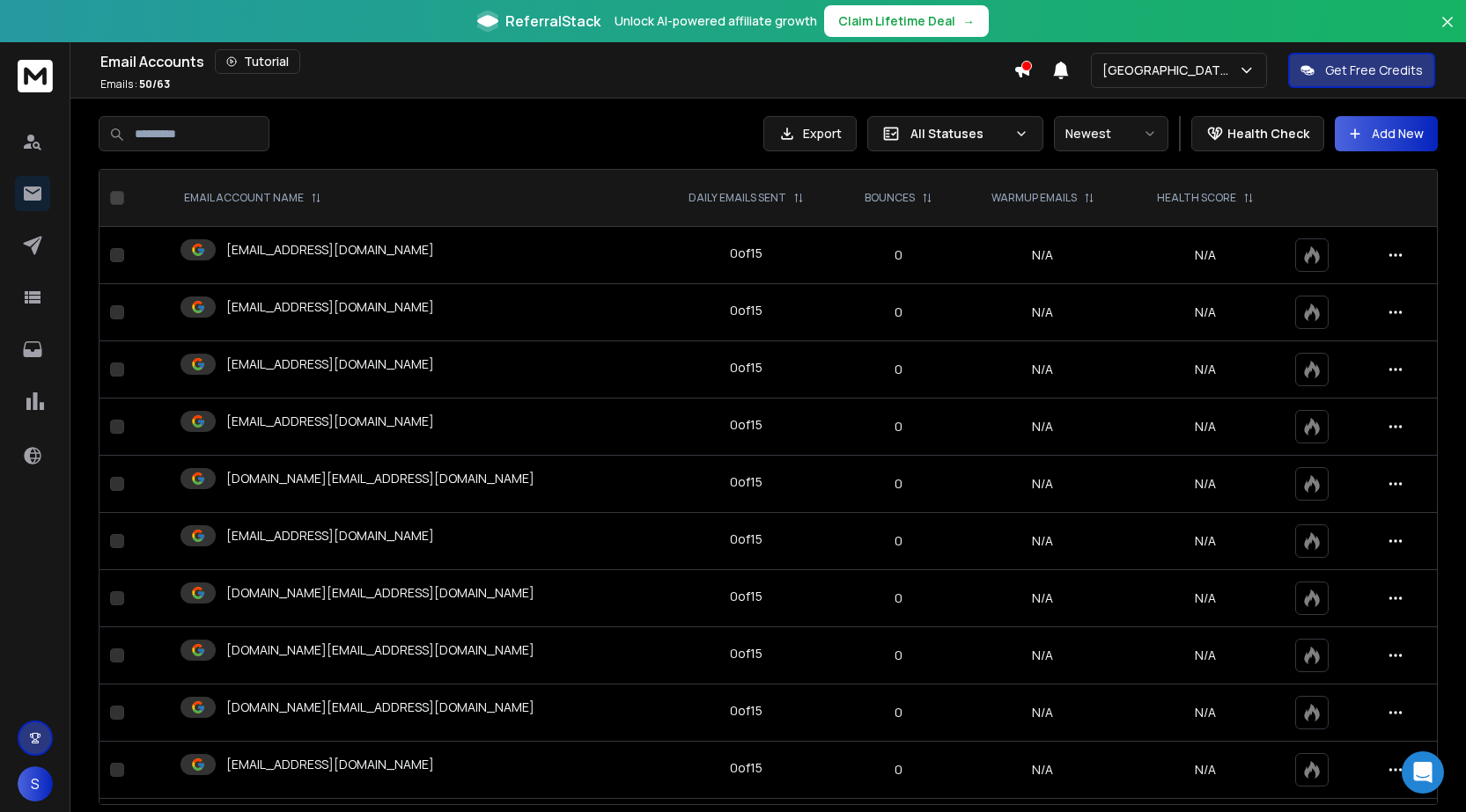
click at [1374, 135] on button "Add New" at bounding box center [1387, 134] width 103 height 35
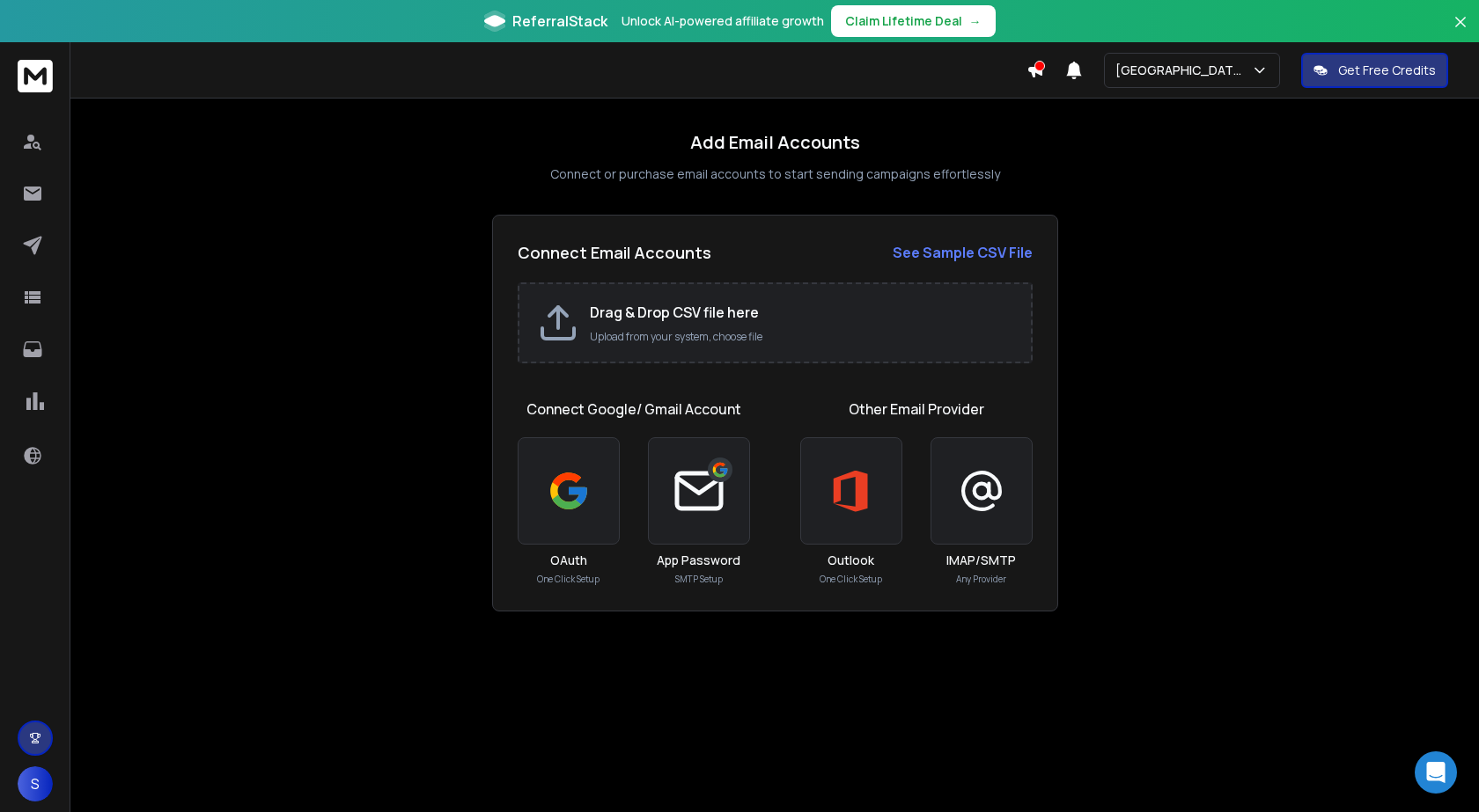
click at [568, 509] on icon at bounding box center [567, 502] width 29 height 15
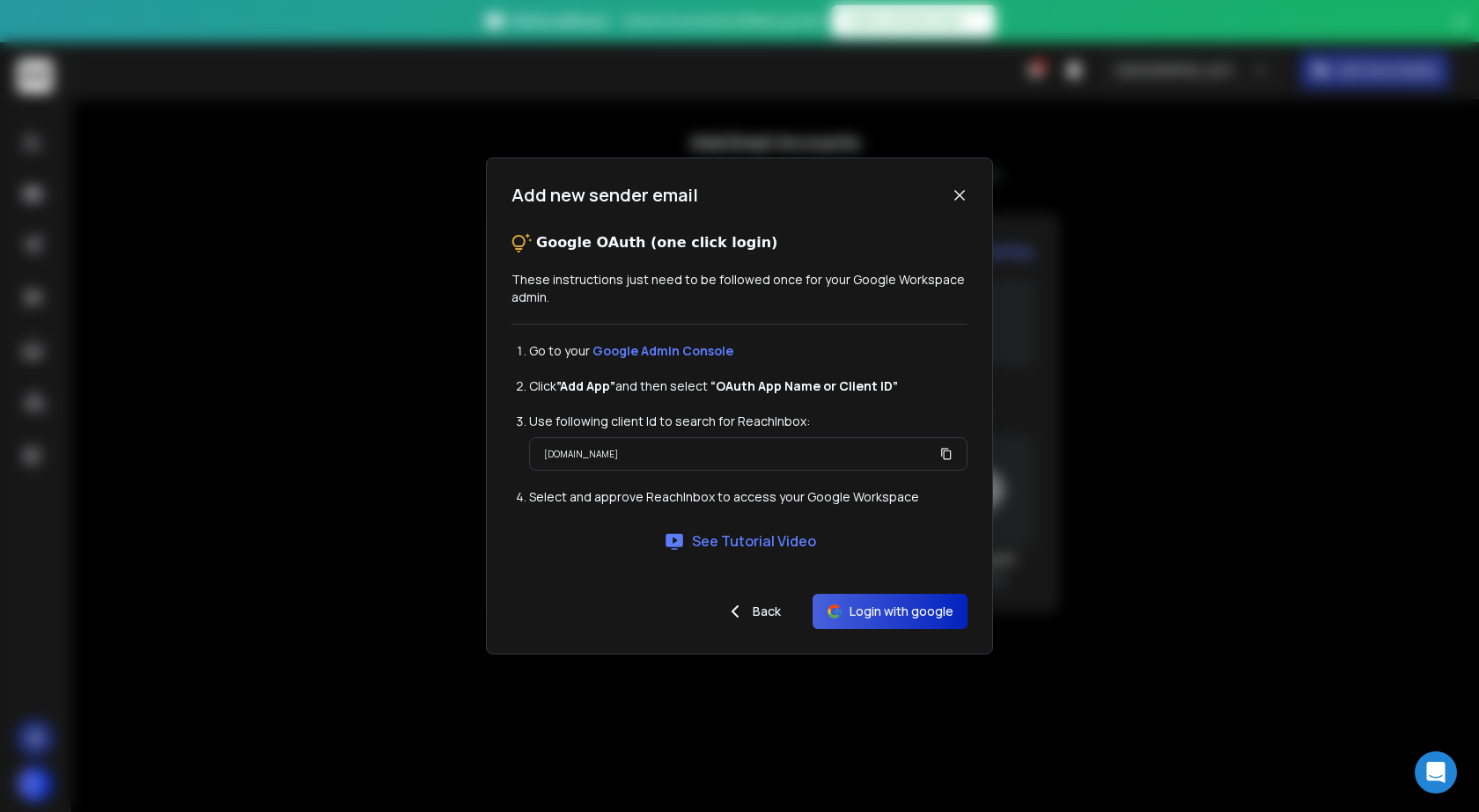
click at [931, 612] on button "Login with google" at bounding box center [890, 611] width 155 height 35
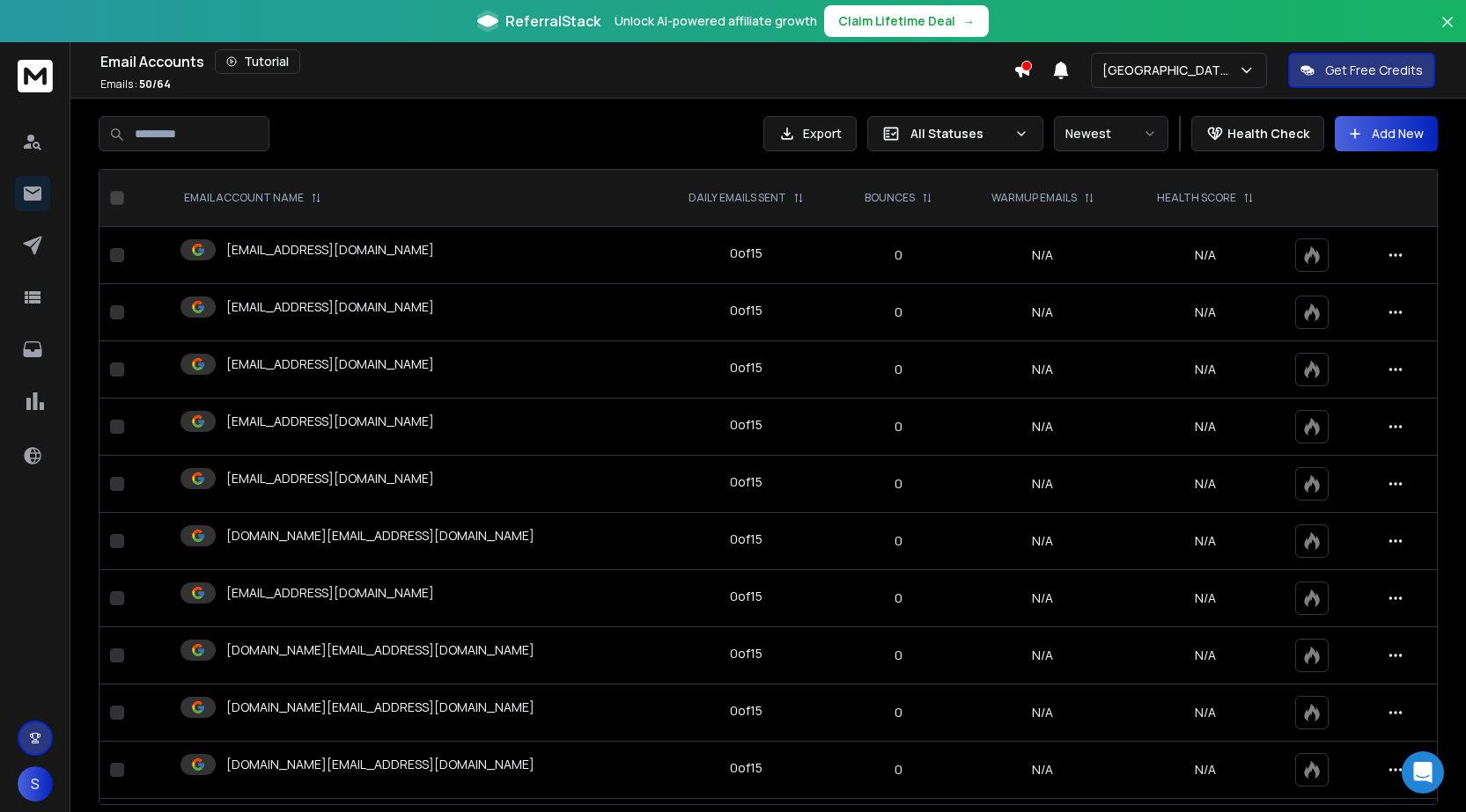
click at [1374, 135] on button "Add New" at bounding box center [1387, 134] width 103 height 35
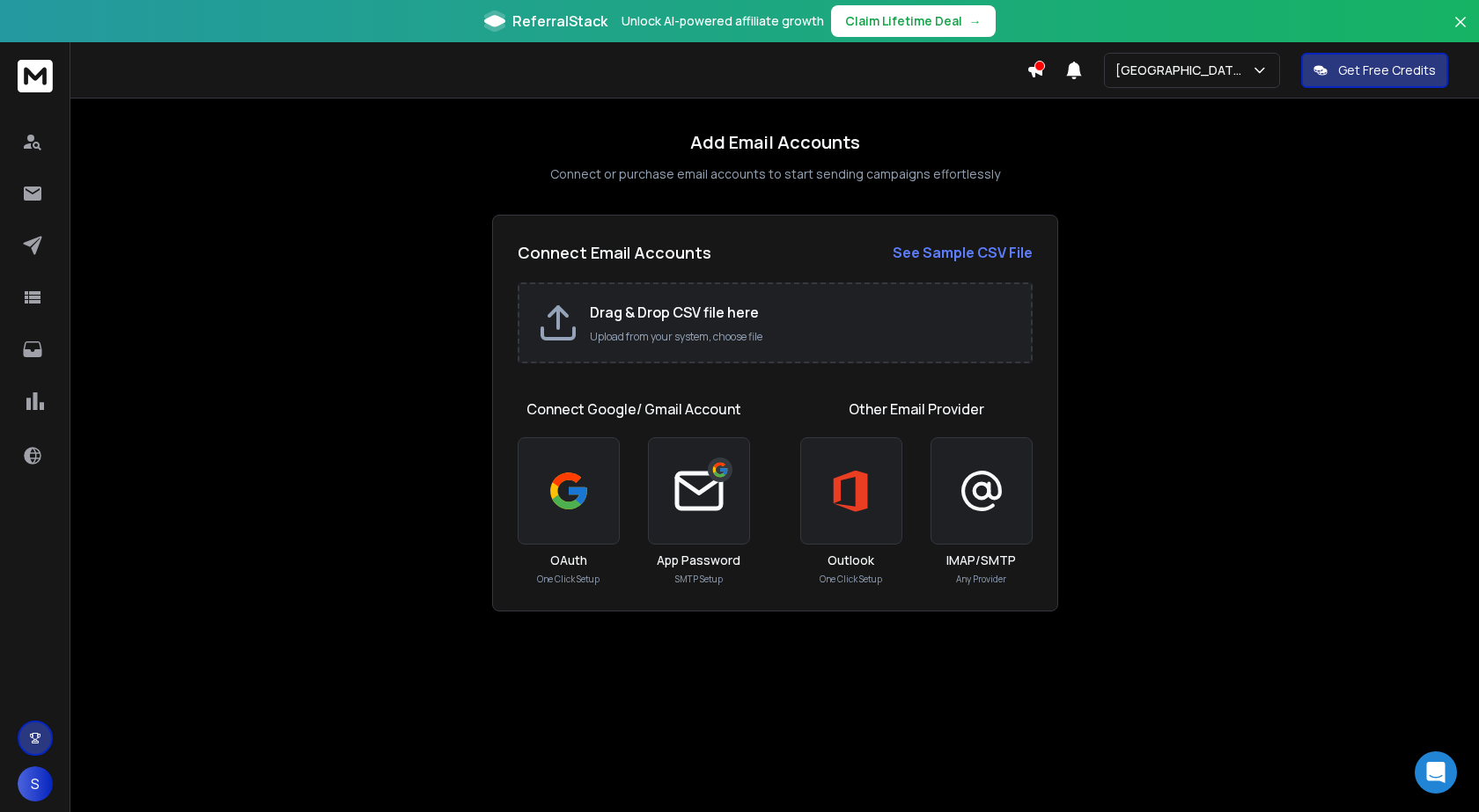
click at [568, 509] on icon at bounding box center [567, 502] width 29 height 15
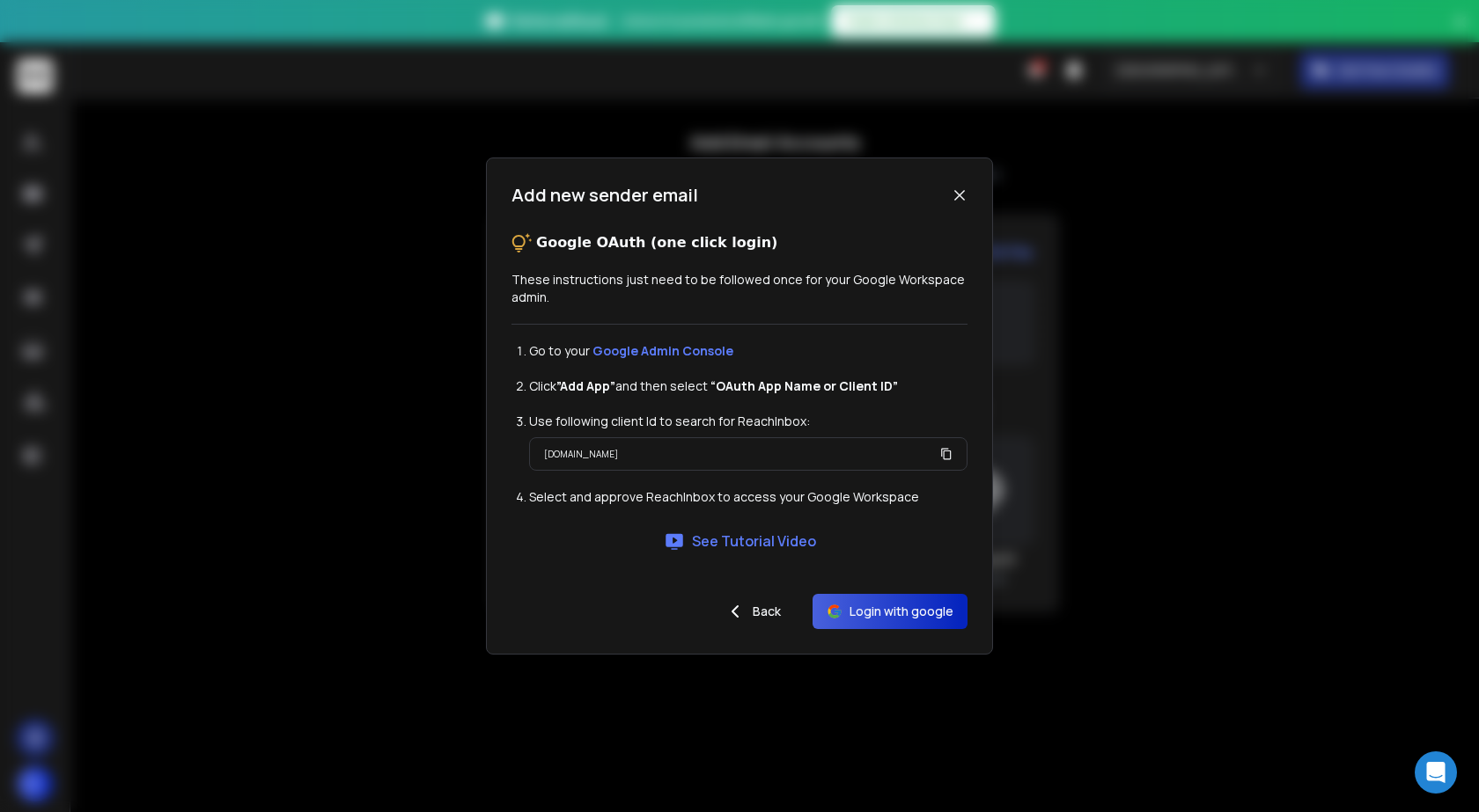
click at [931, 612] on button "Login with google" at bounding box center [890, 611] width 155 height 35
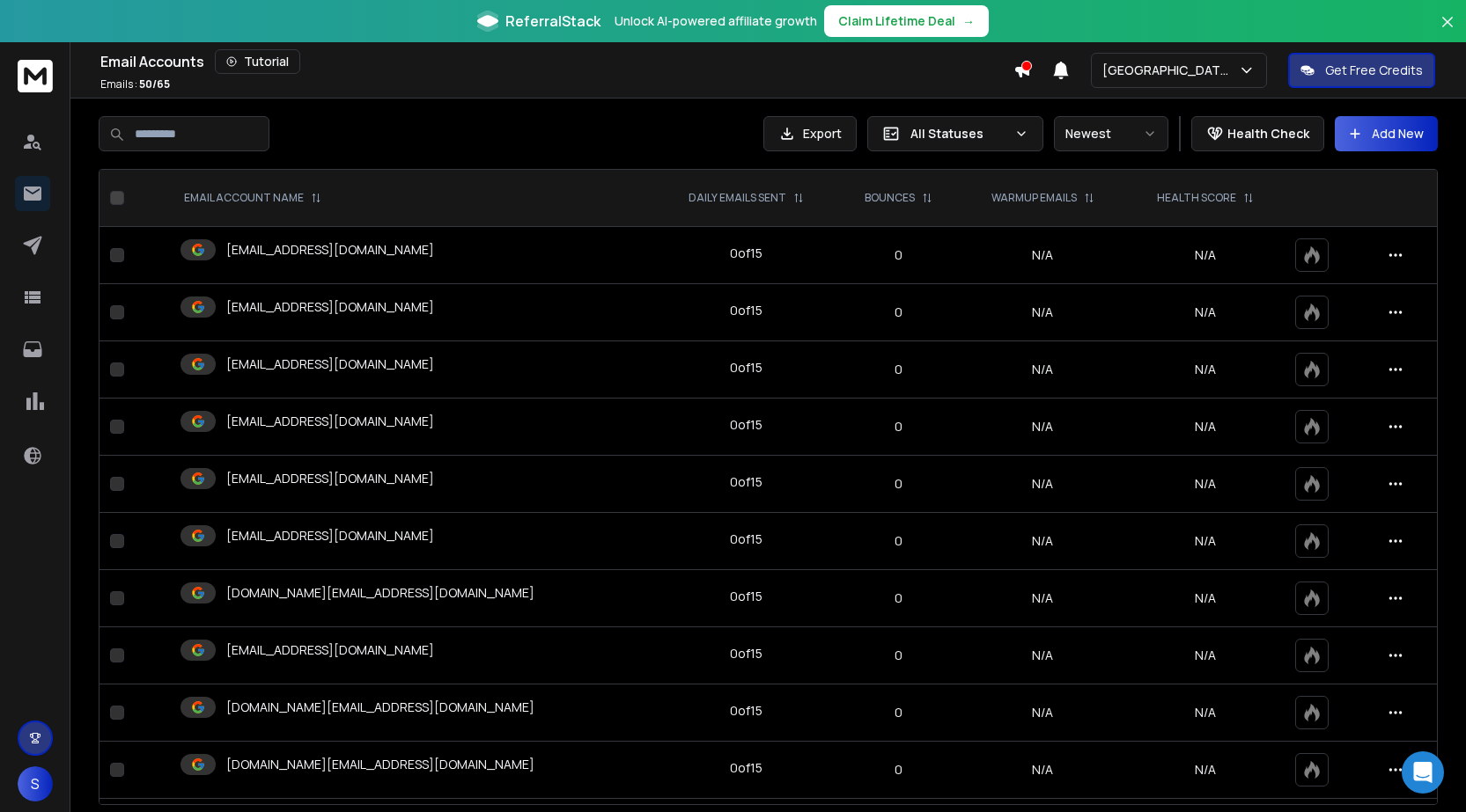
click at [1374, 135] on button "Add New" at bounding box center [1387, 134] width 103 height 35
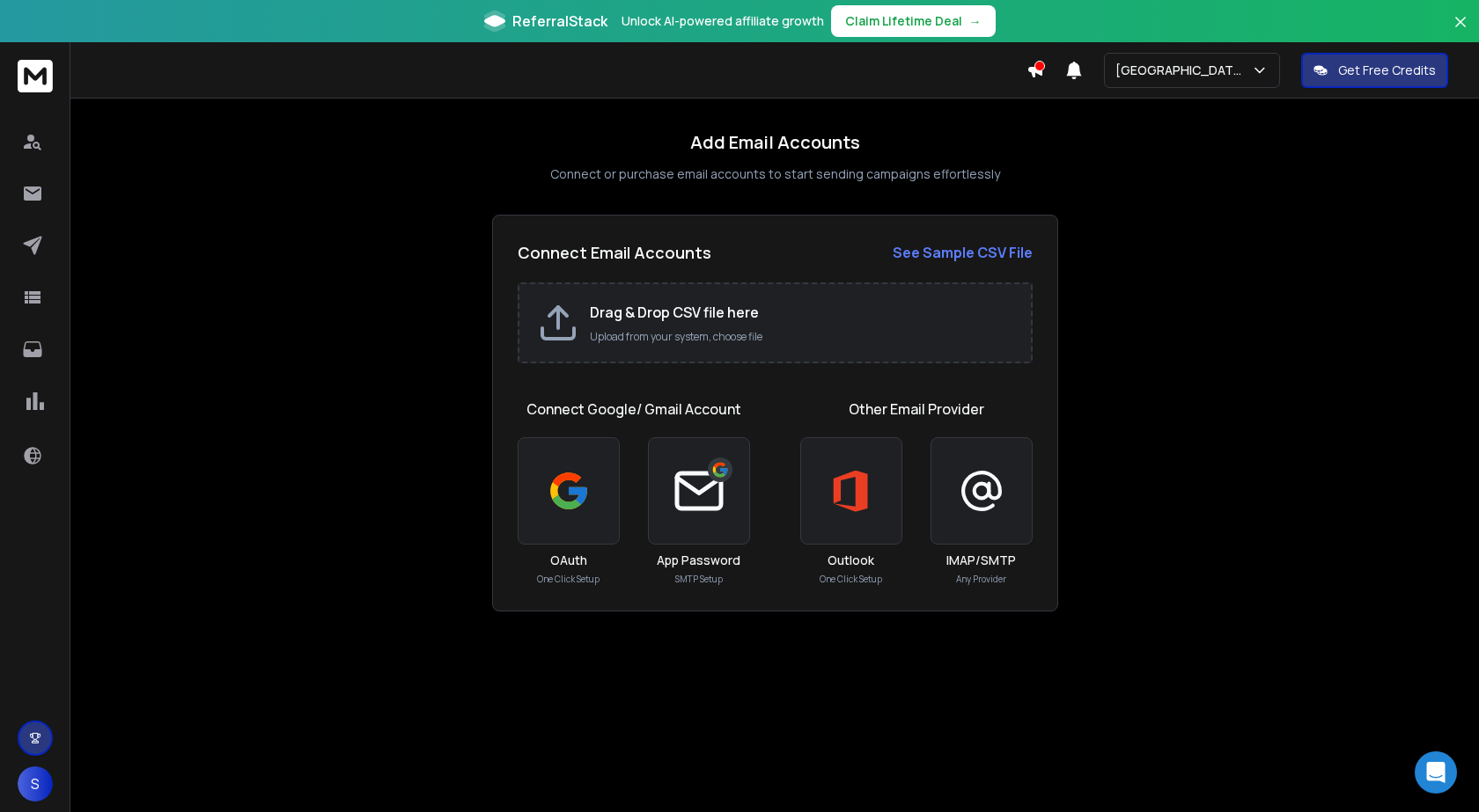
click at [568, 509] on icon at bounding box center [567, 502] width 29 height 15
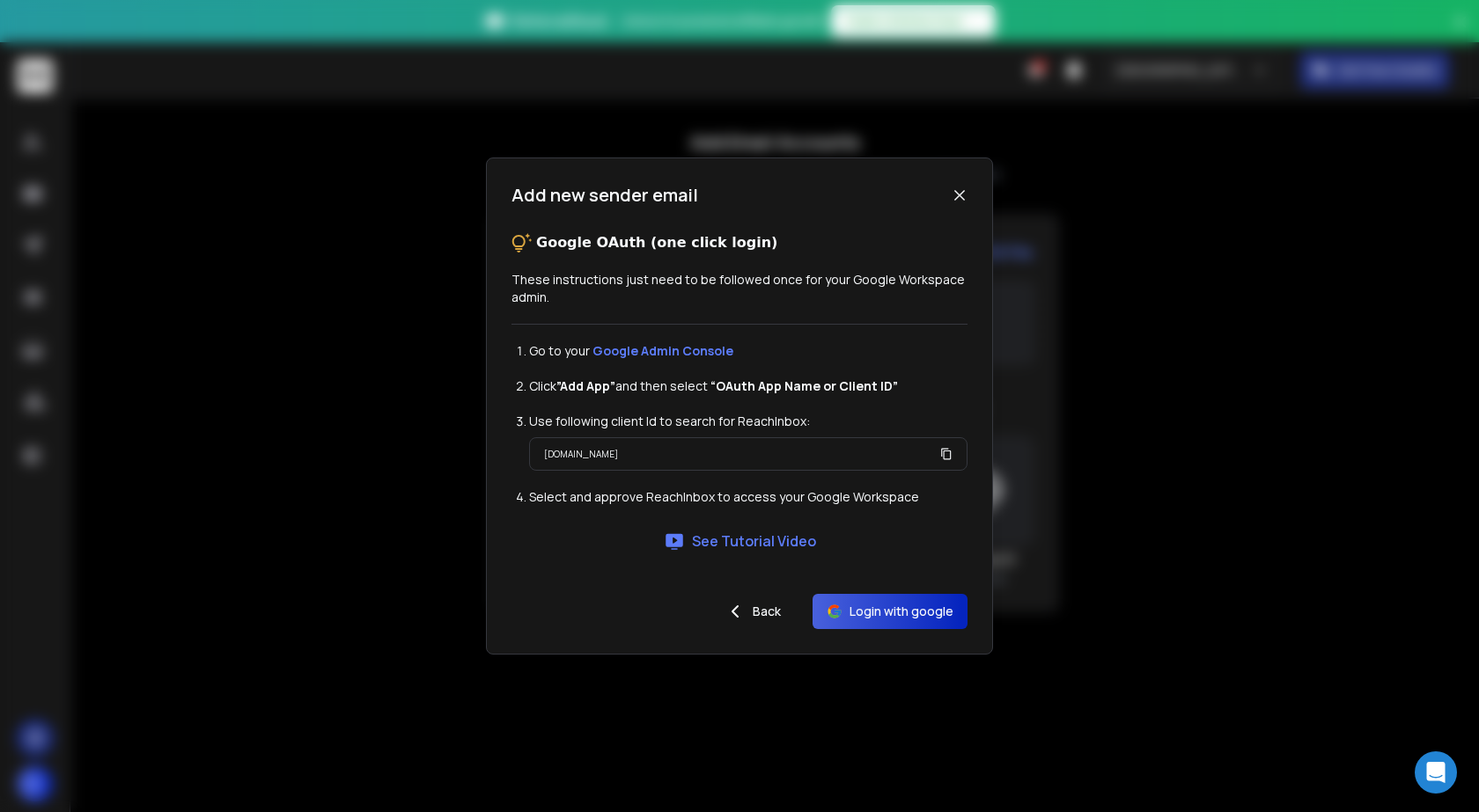
click at [931, 612] on button "Login with google" at bounding box center [890, 611] width 155 height 35
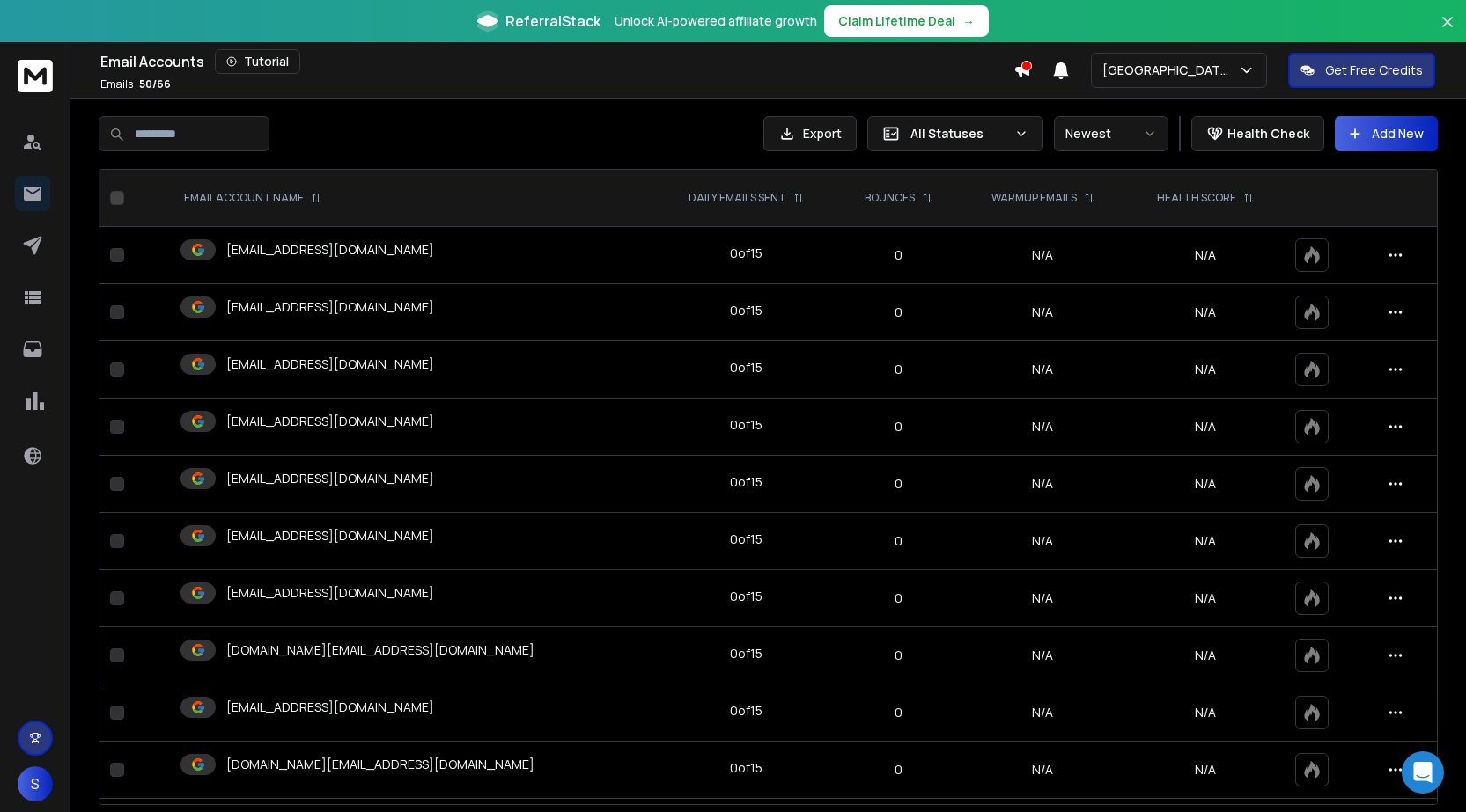
click at [1374, 135] on button "Add New" at bounding box center [1387, 134] width 103 height 35
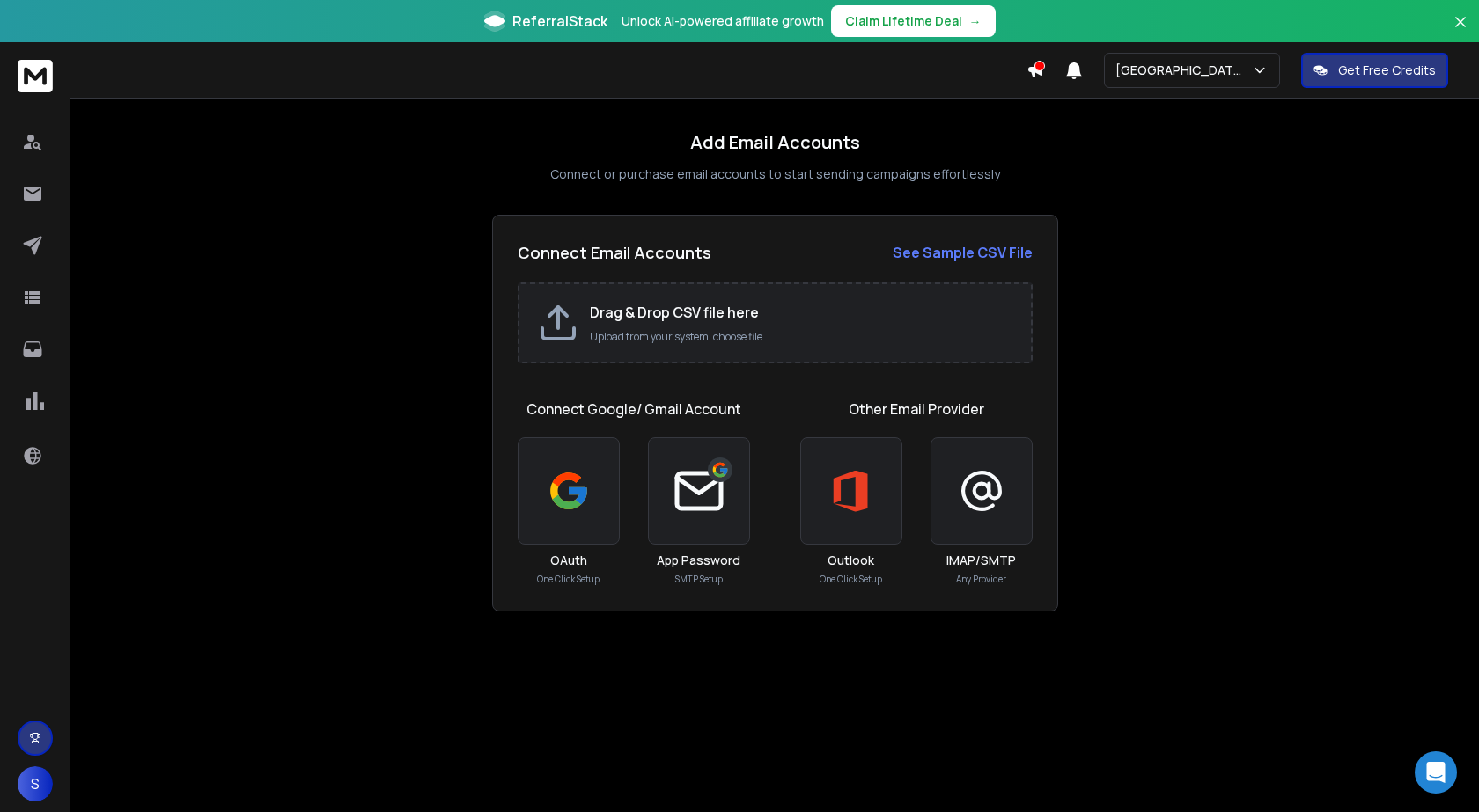
click at [568, 509] on icon at bounding box center [567, 502] width 29 height 15
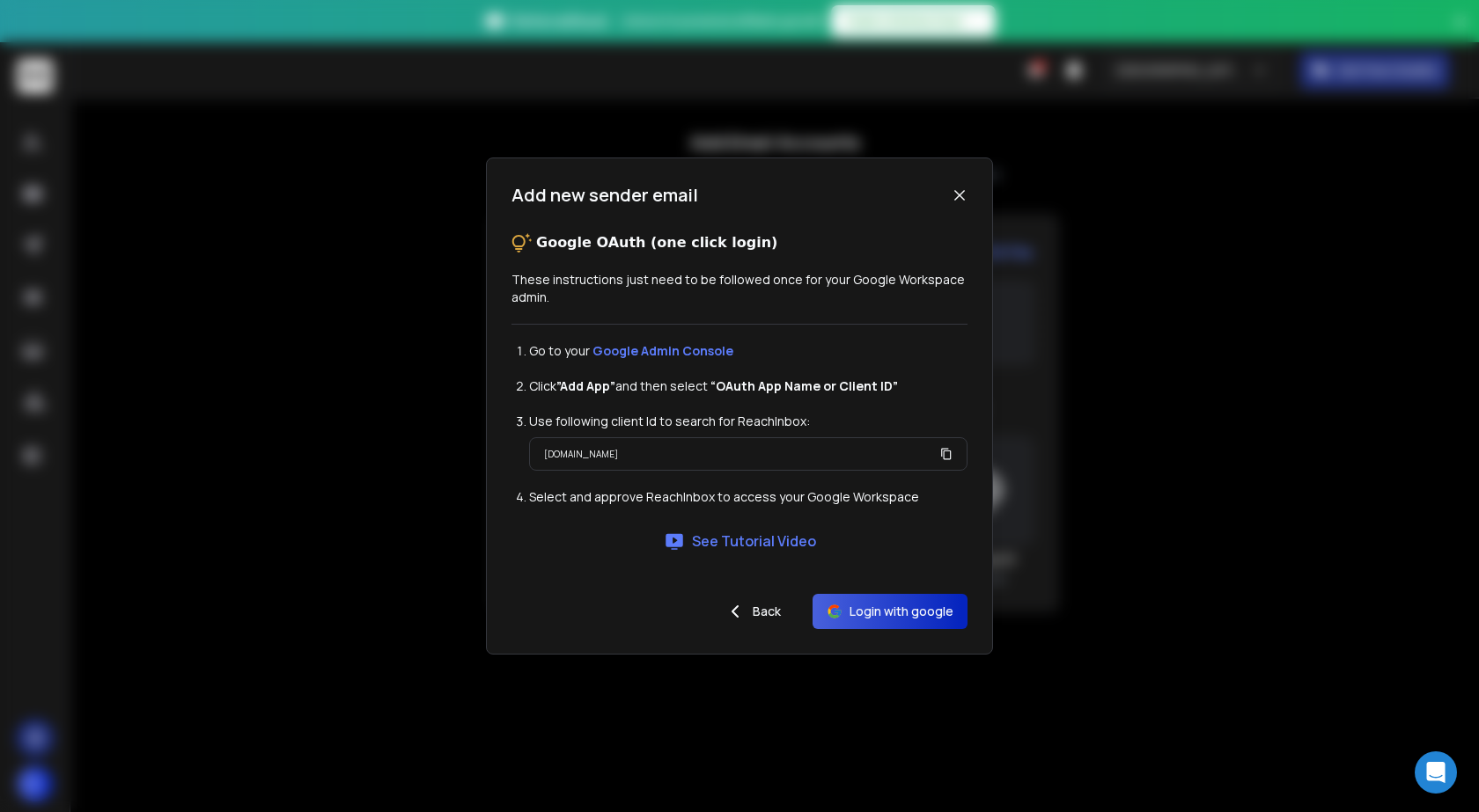
click at [931, 612] on button "Login with google" at bounding box center [890, 611] width 155 height 35
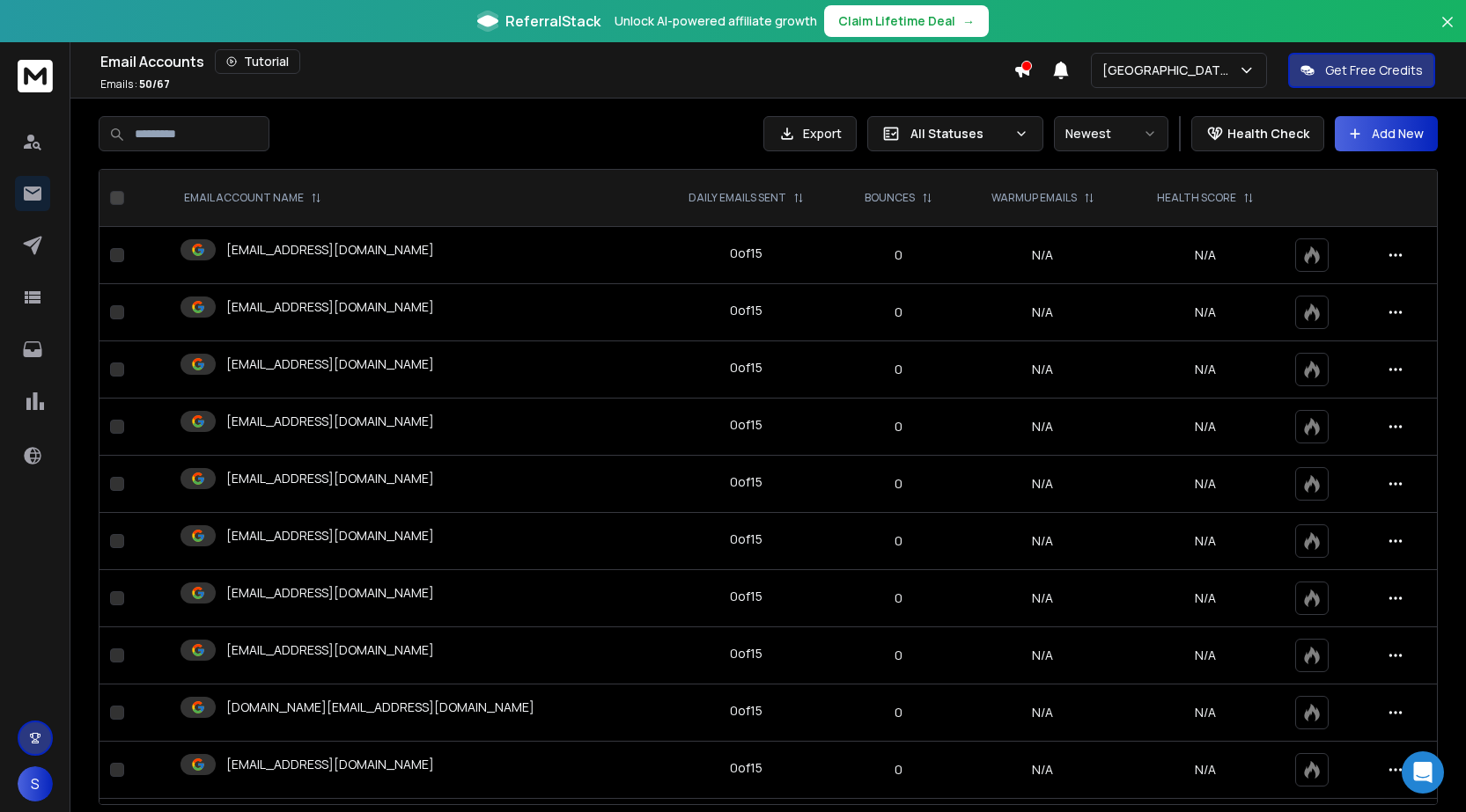
click at [1374, 135] on button "Add New" at bounding box center [1387, 134] width 103 height 35
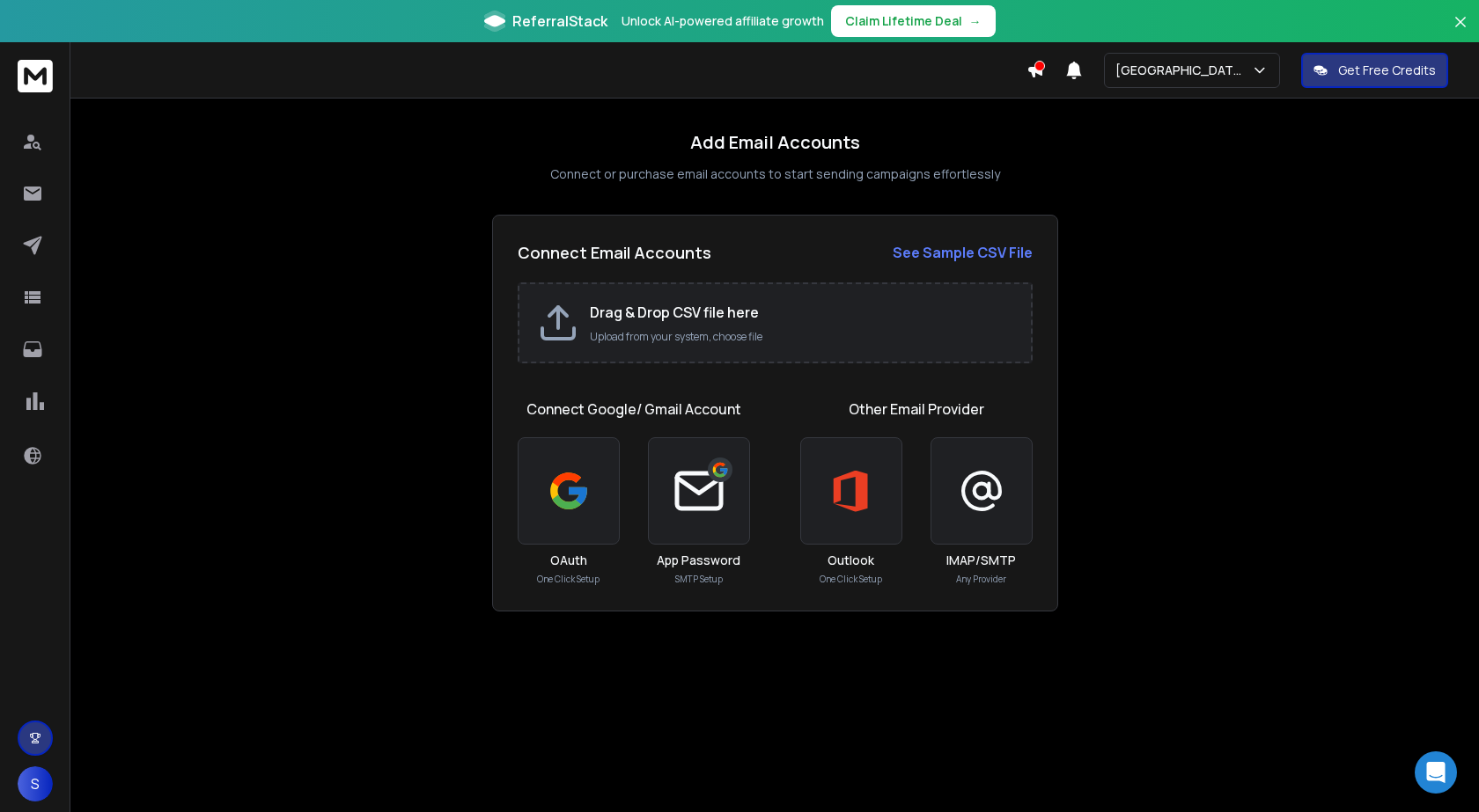
click at [568, 509] on icon at bounding box center [567, 502] width 29 height 15
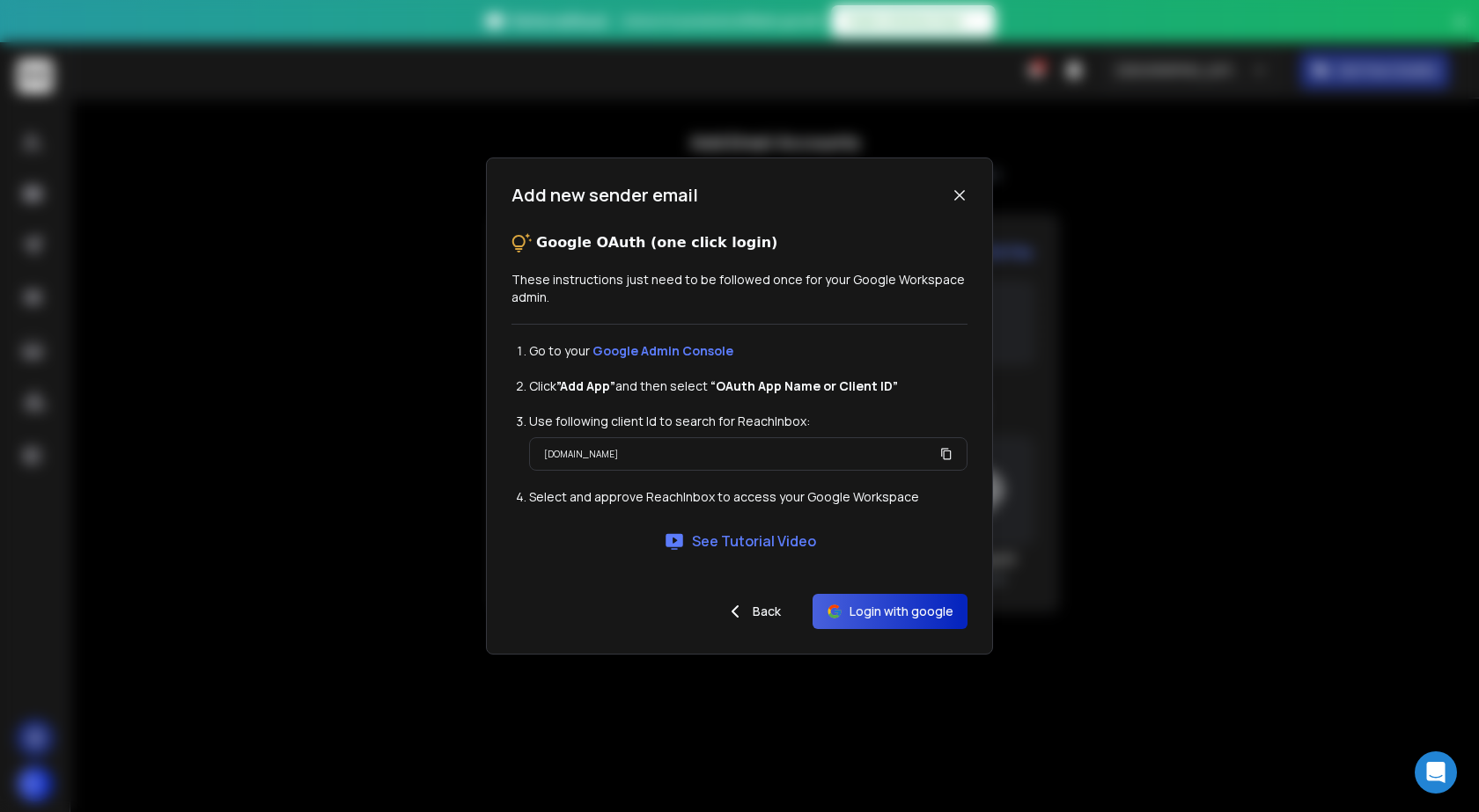
click at [931, 612] on button "Login with google" at bounding box center [890, 611] width 155 height 35
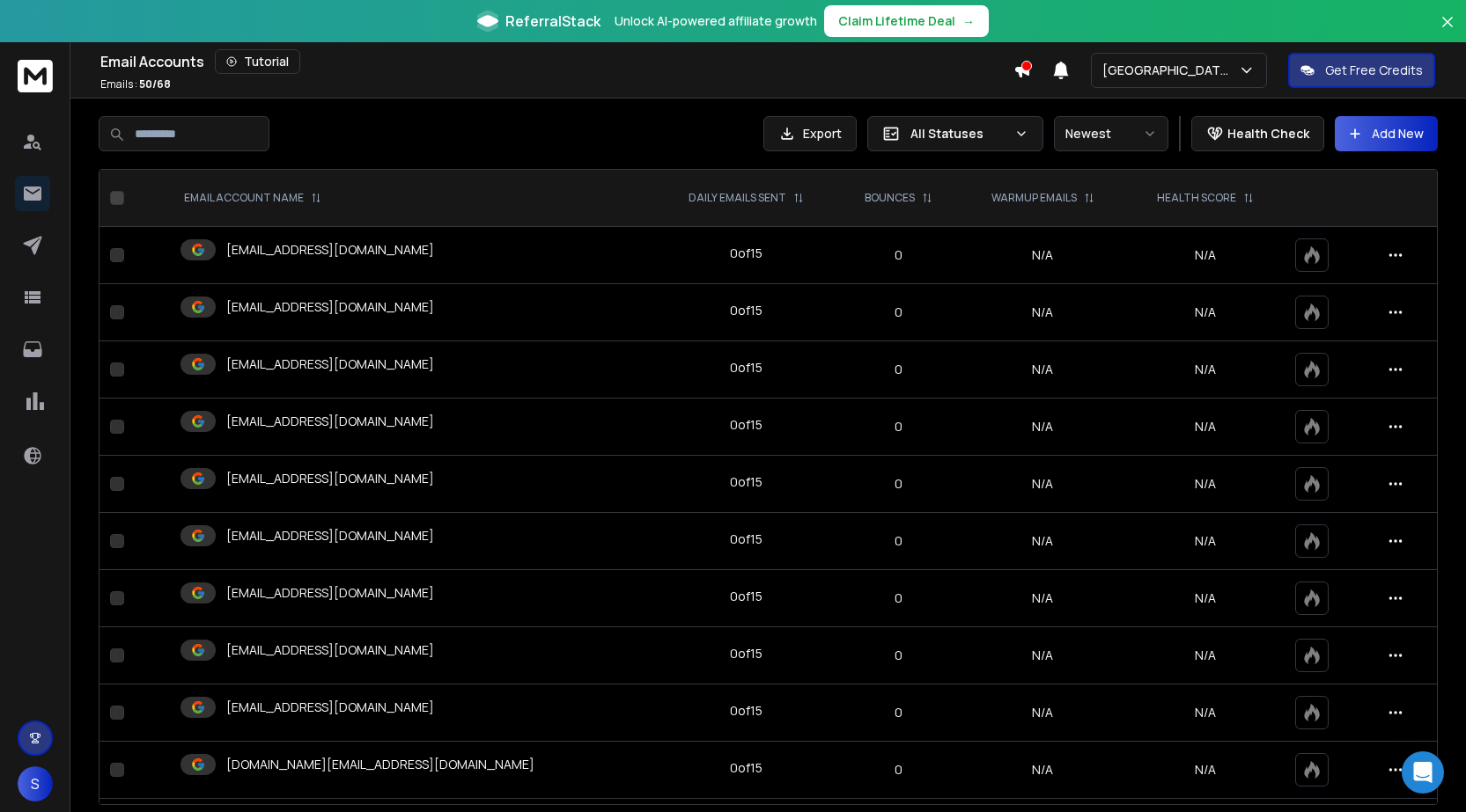
click at [1374, 135] on button "Add New" at bounding box center [1387, 134] width 103 height 35
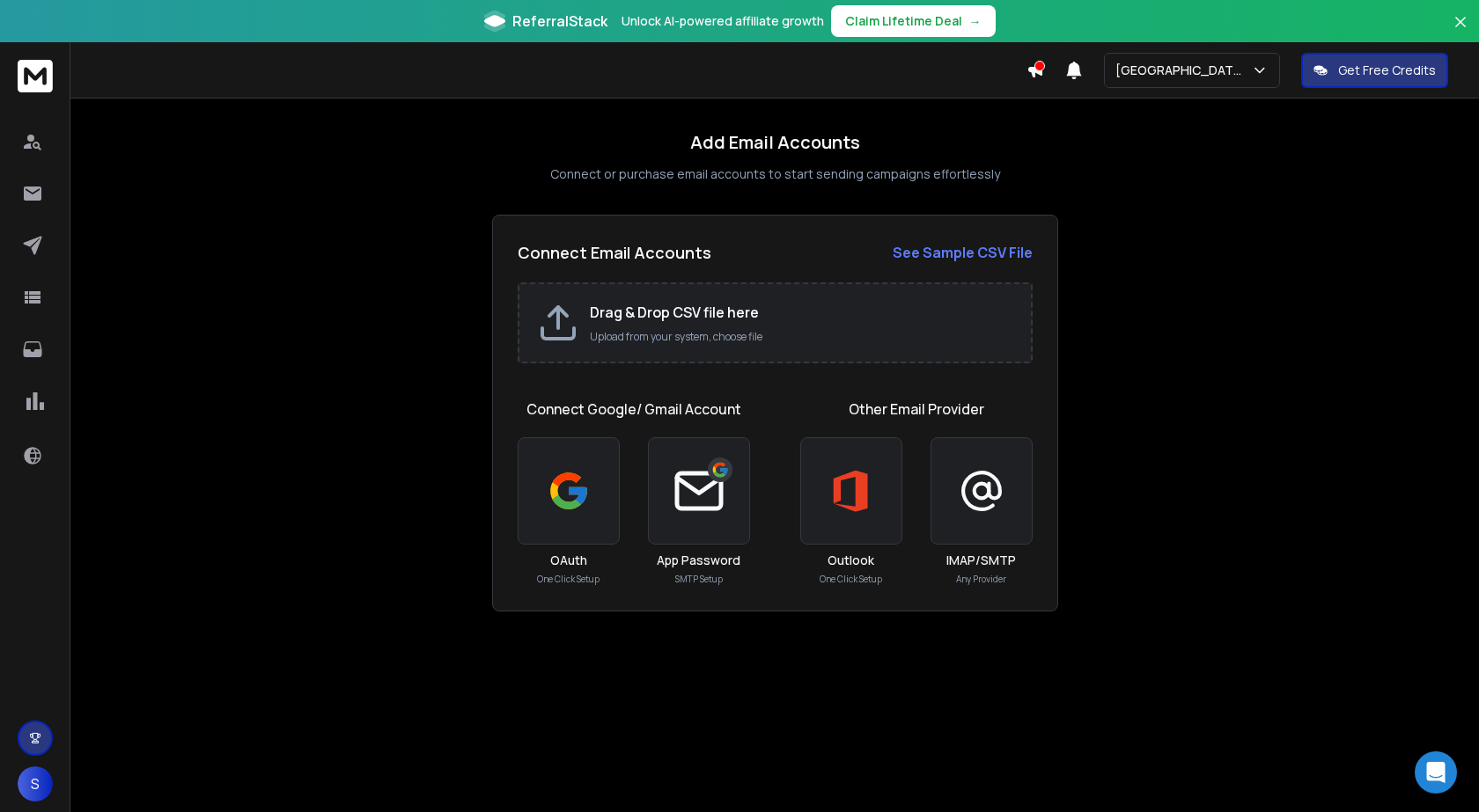
click at [568, 509] on icon at bounding box center [567, 502] width 29 height 15
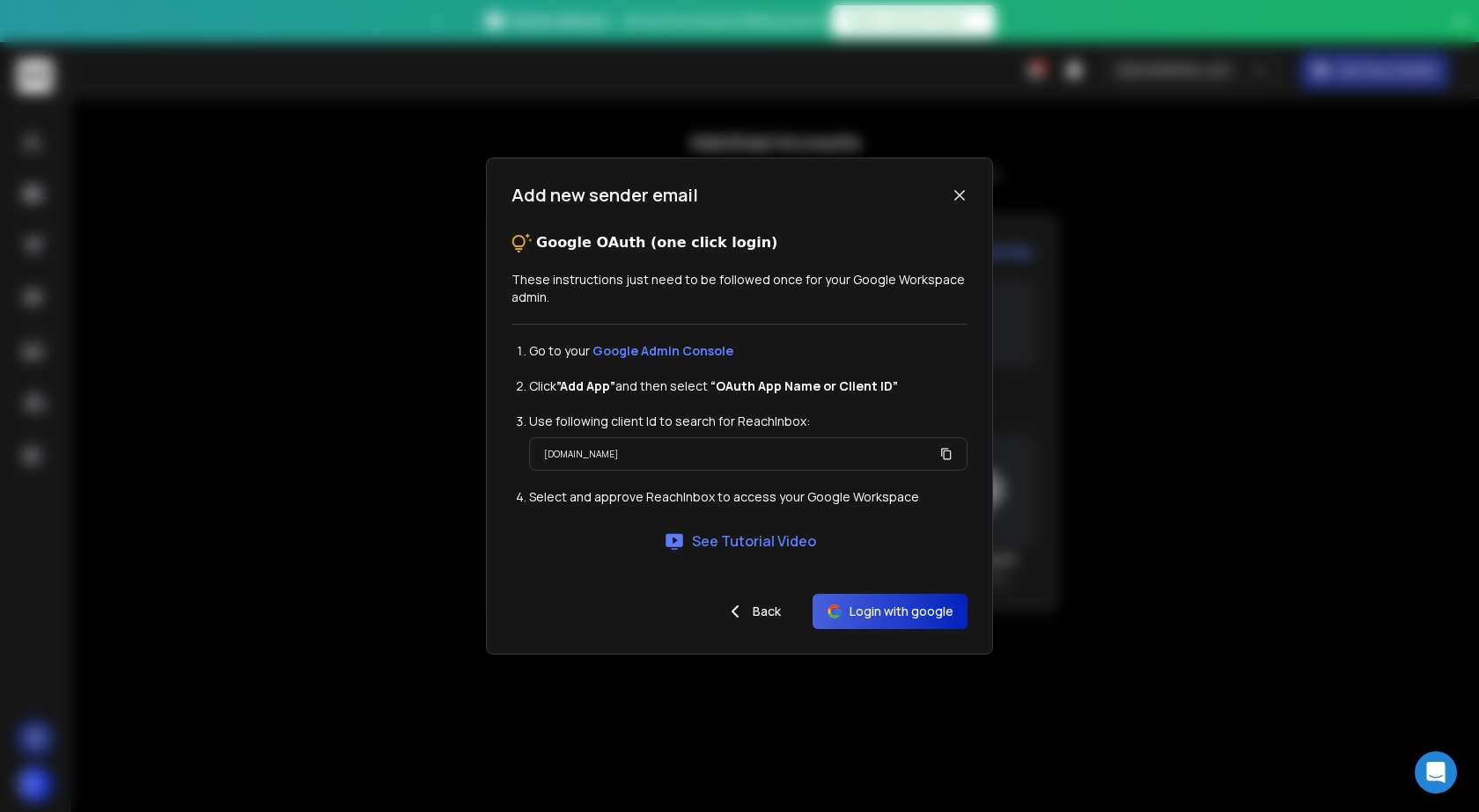
click at [931, 612] on button "Login with google" at bounding box center [890, 611] width 155 height 35
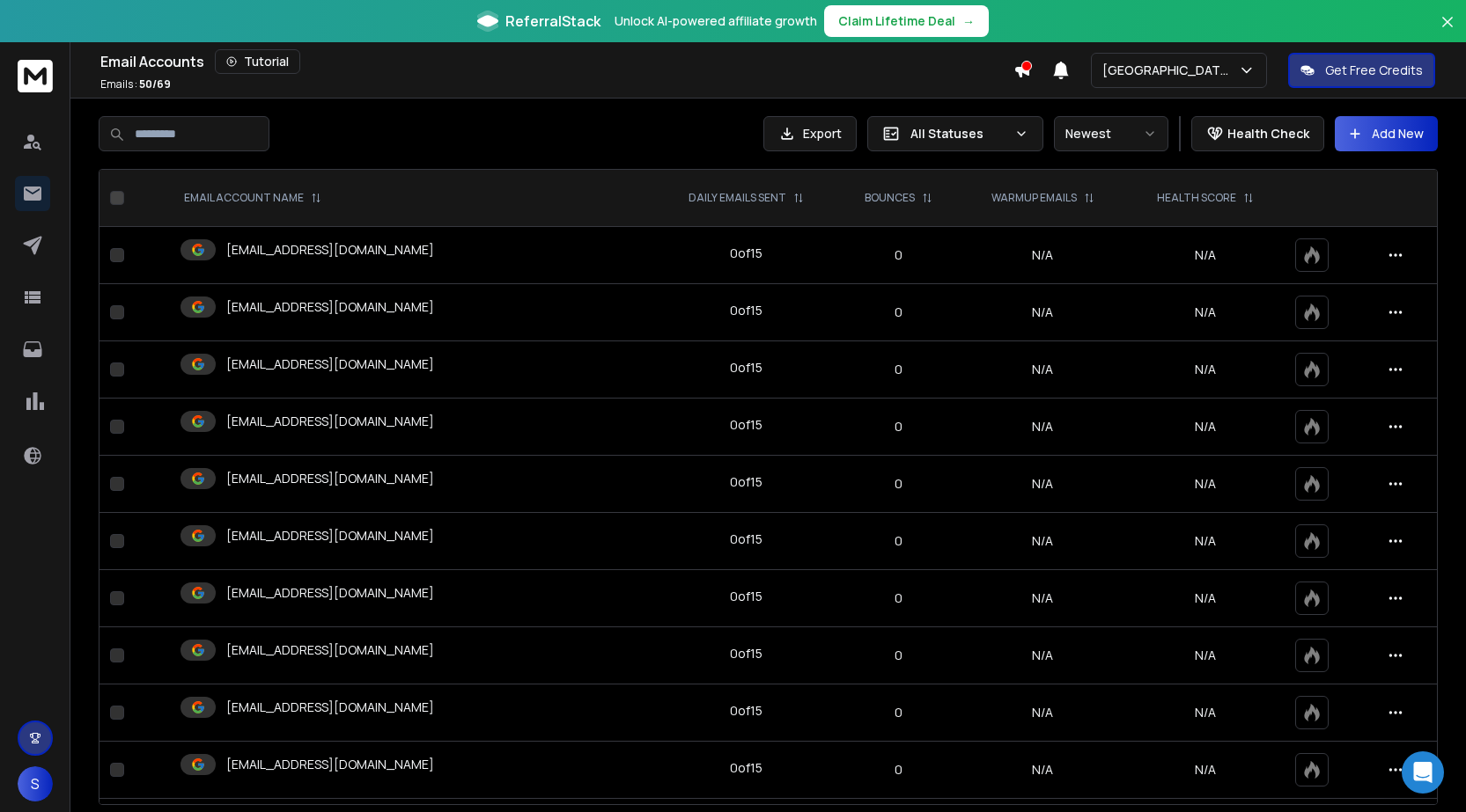
click at [1374, 135] on button "Add New" at bounding box center [1387, 134] width 103 height 35
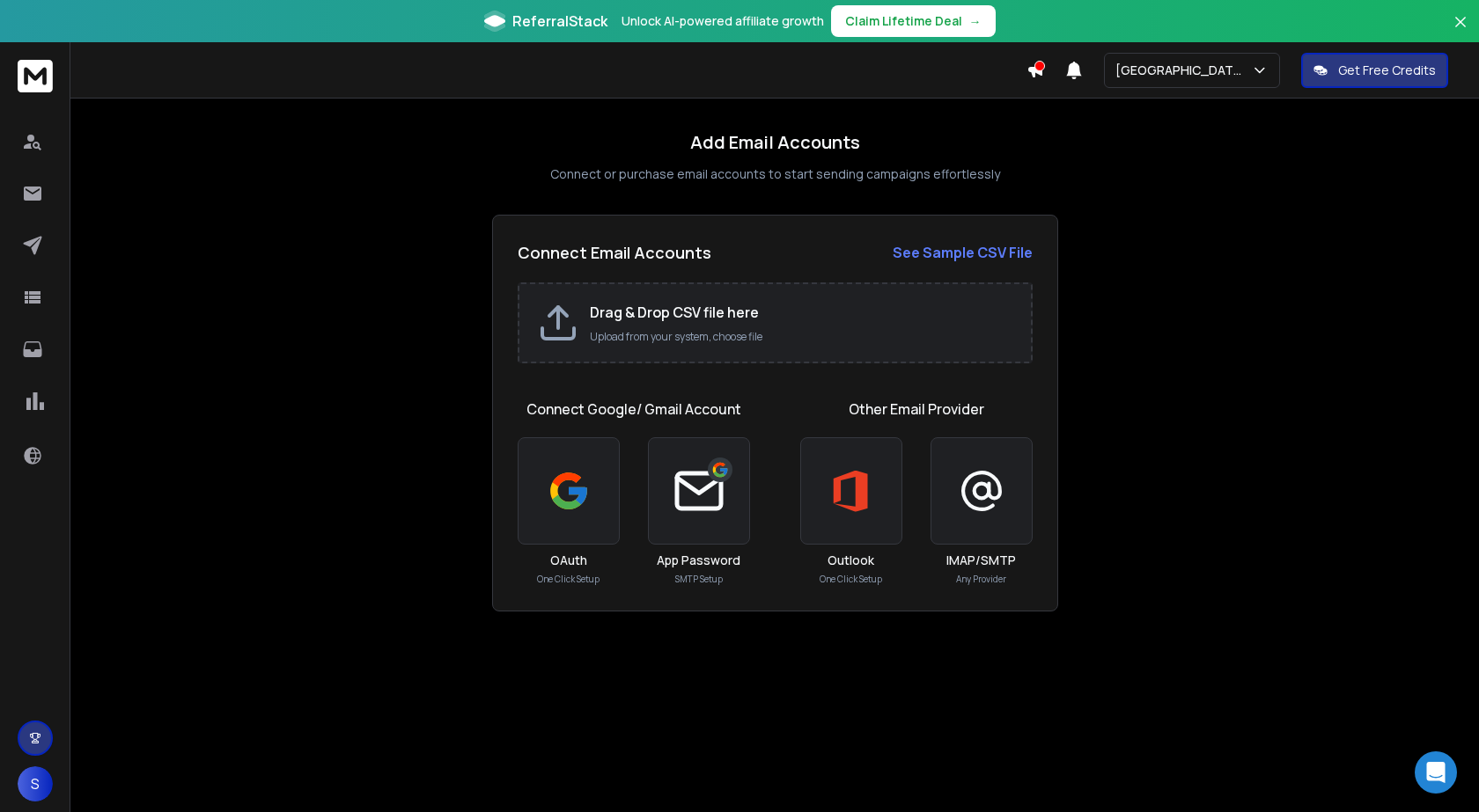
click at [568, 509] on icon at bounding box center [567, 502] width 29 height 15
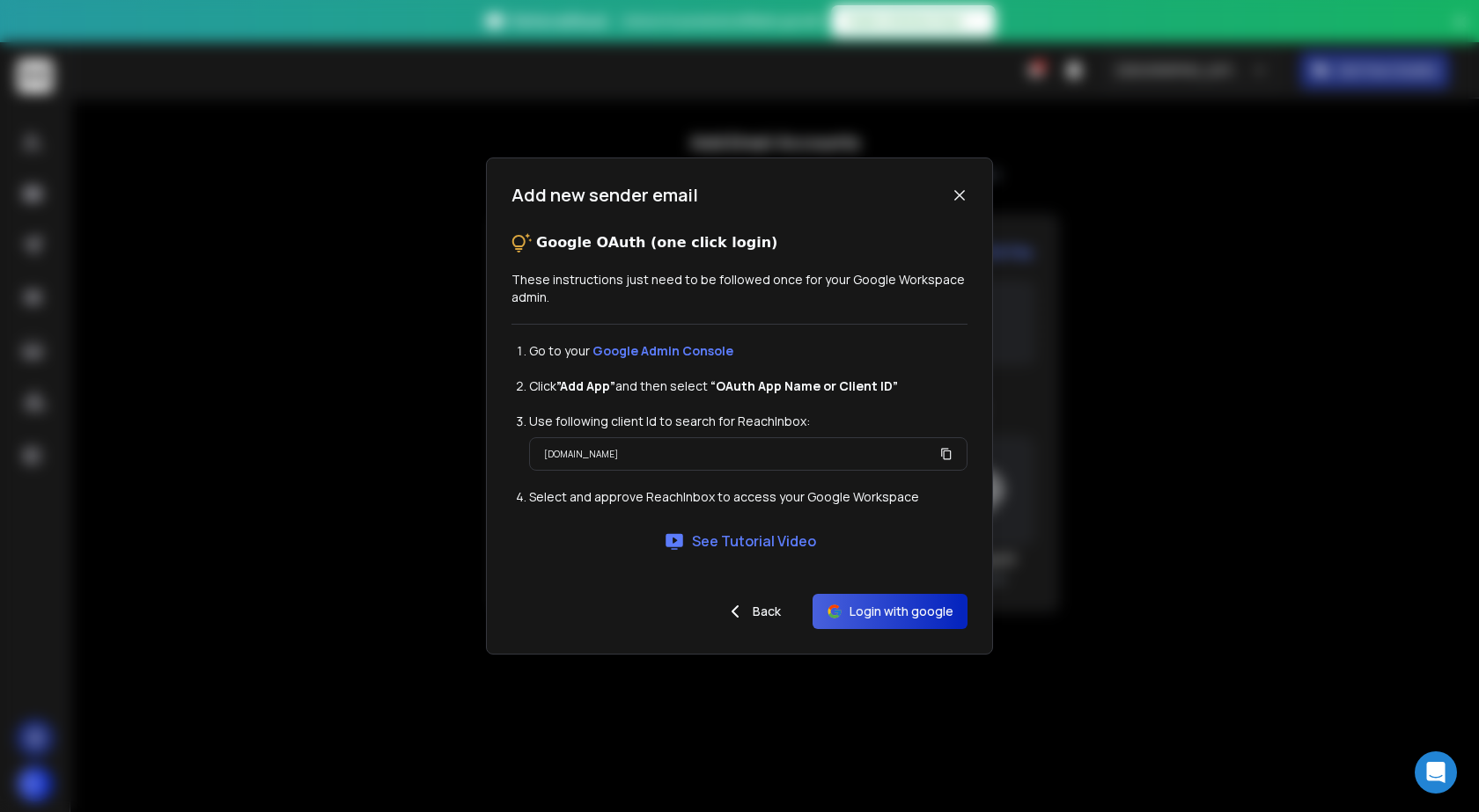
click at [931, 612] on button "Login with google" at bounding box center [890, 611] width 155 height 35
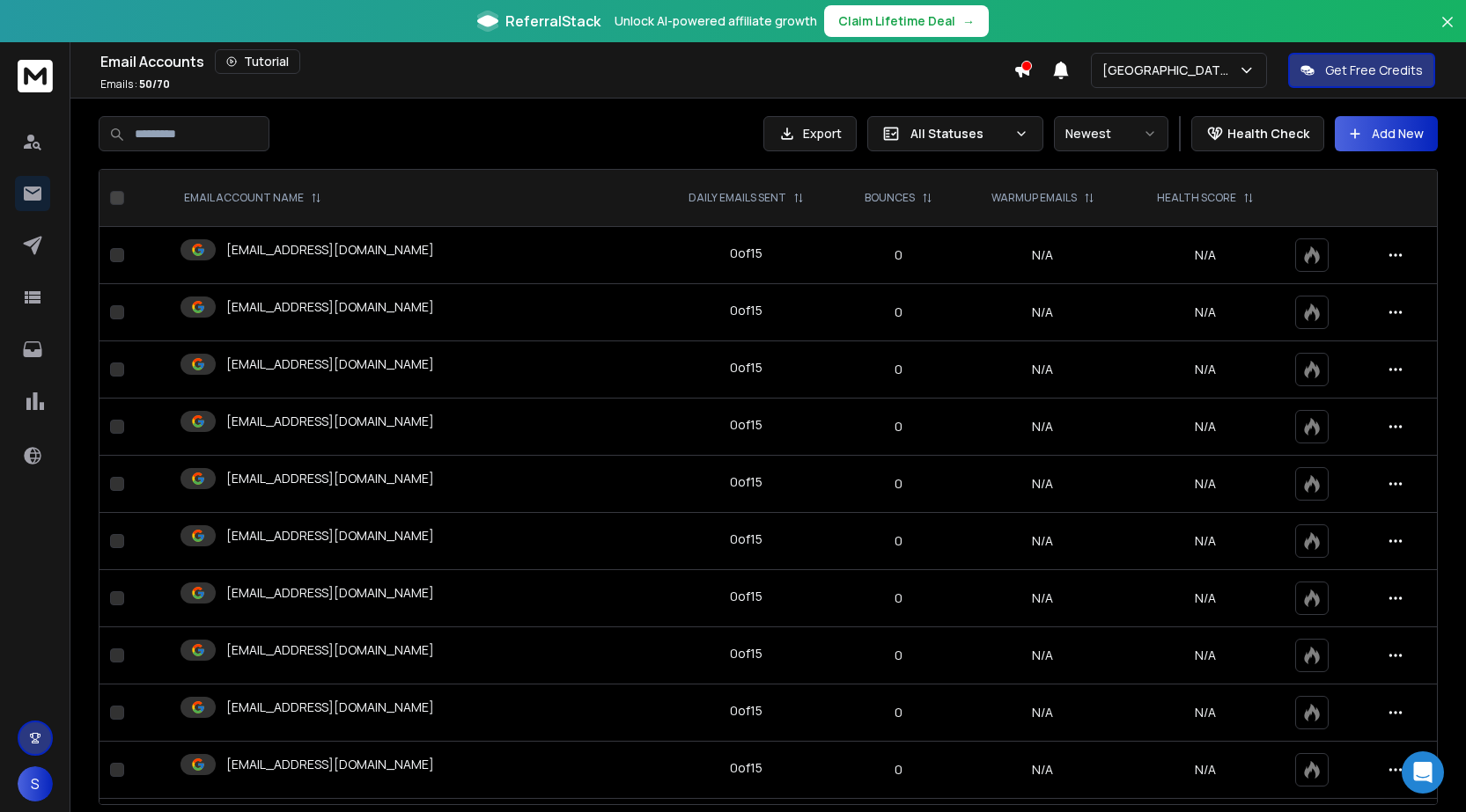
click at [1374, 135] on button "Add New" at bounding box center [1387, 134] width 103 height 35
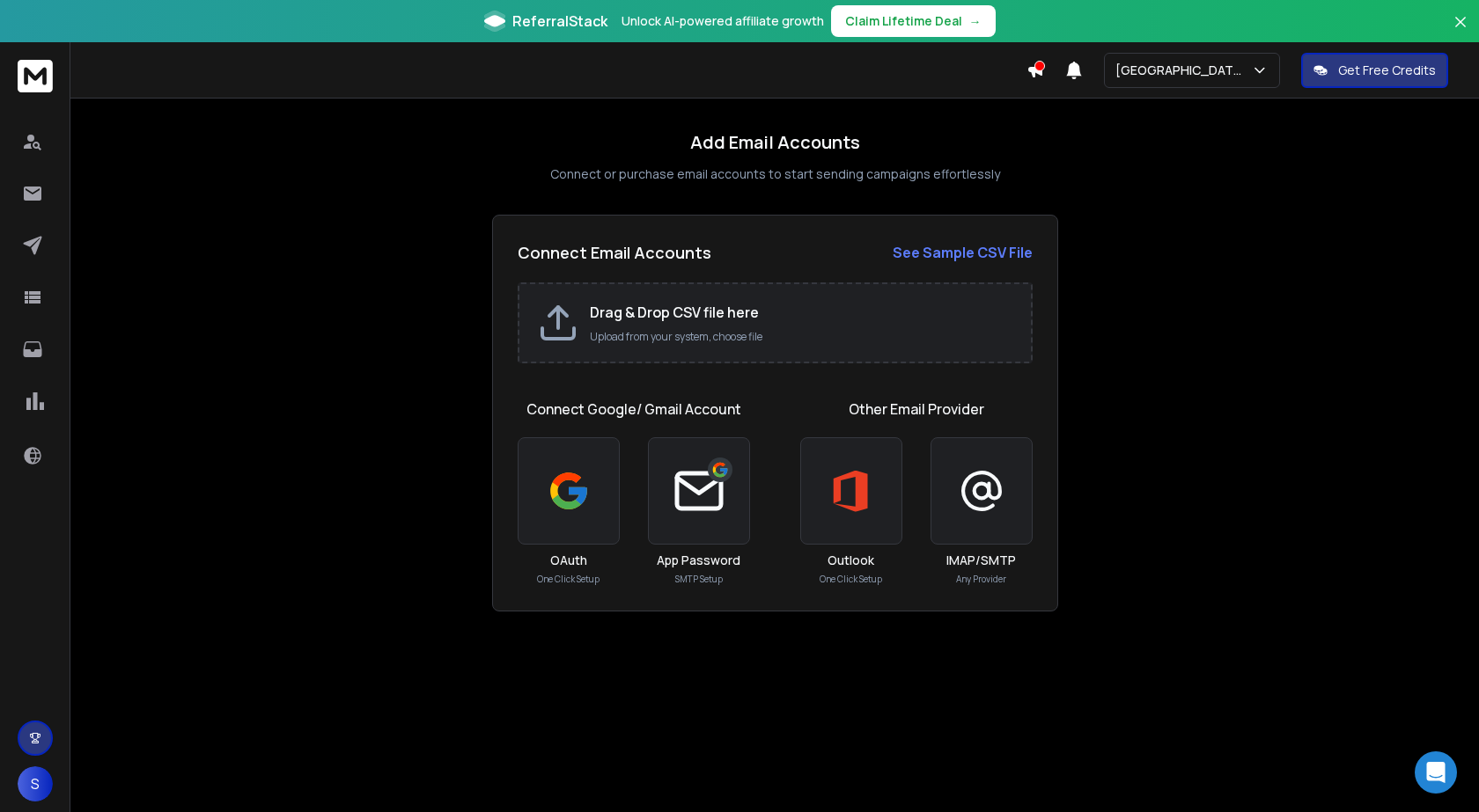
click at [568, 509] on icon at bounding box center [567, 502] width 29 height 15
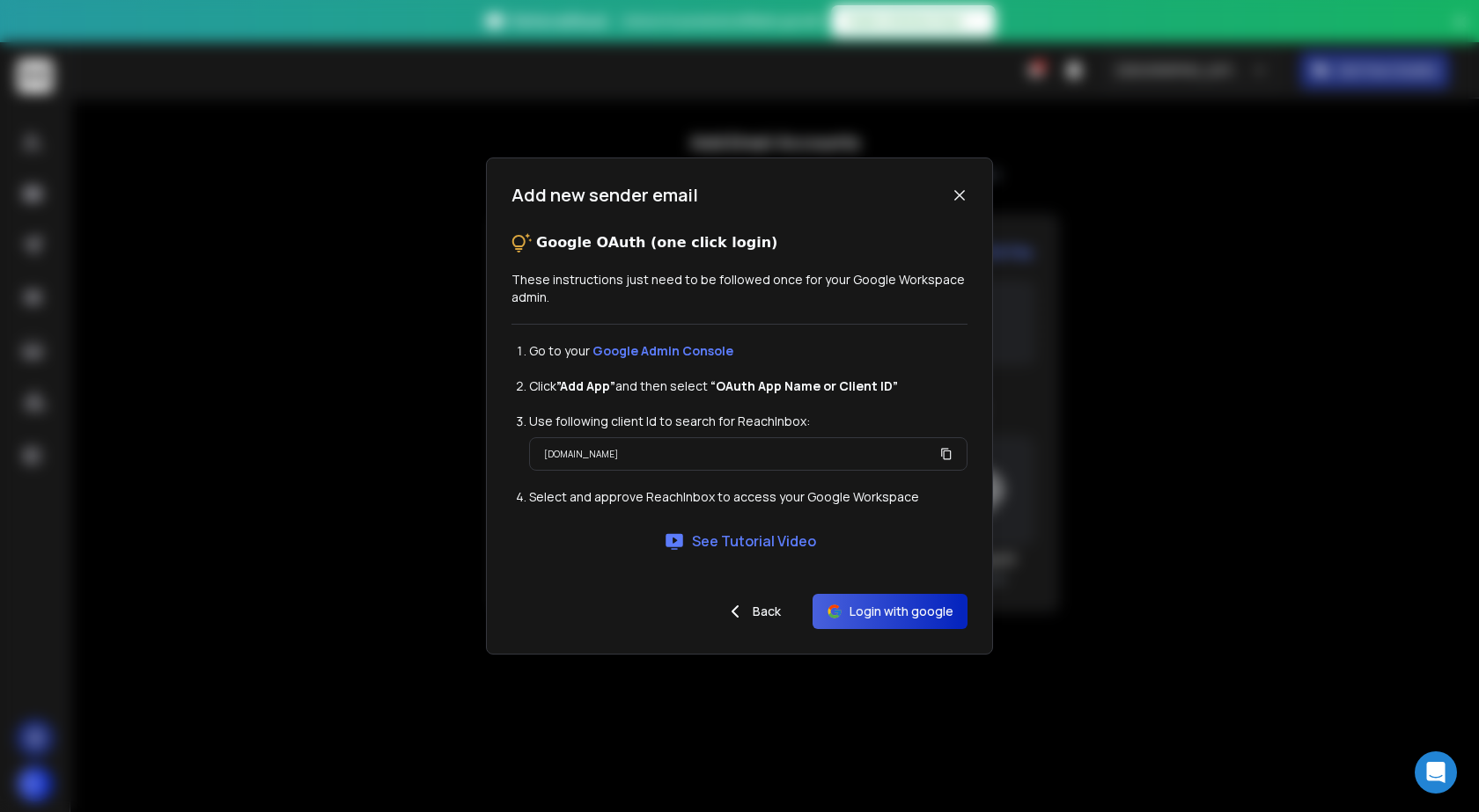
click at [931, 612] on button "Login with google" at bounding box center [890, 611] width 155 height 35
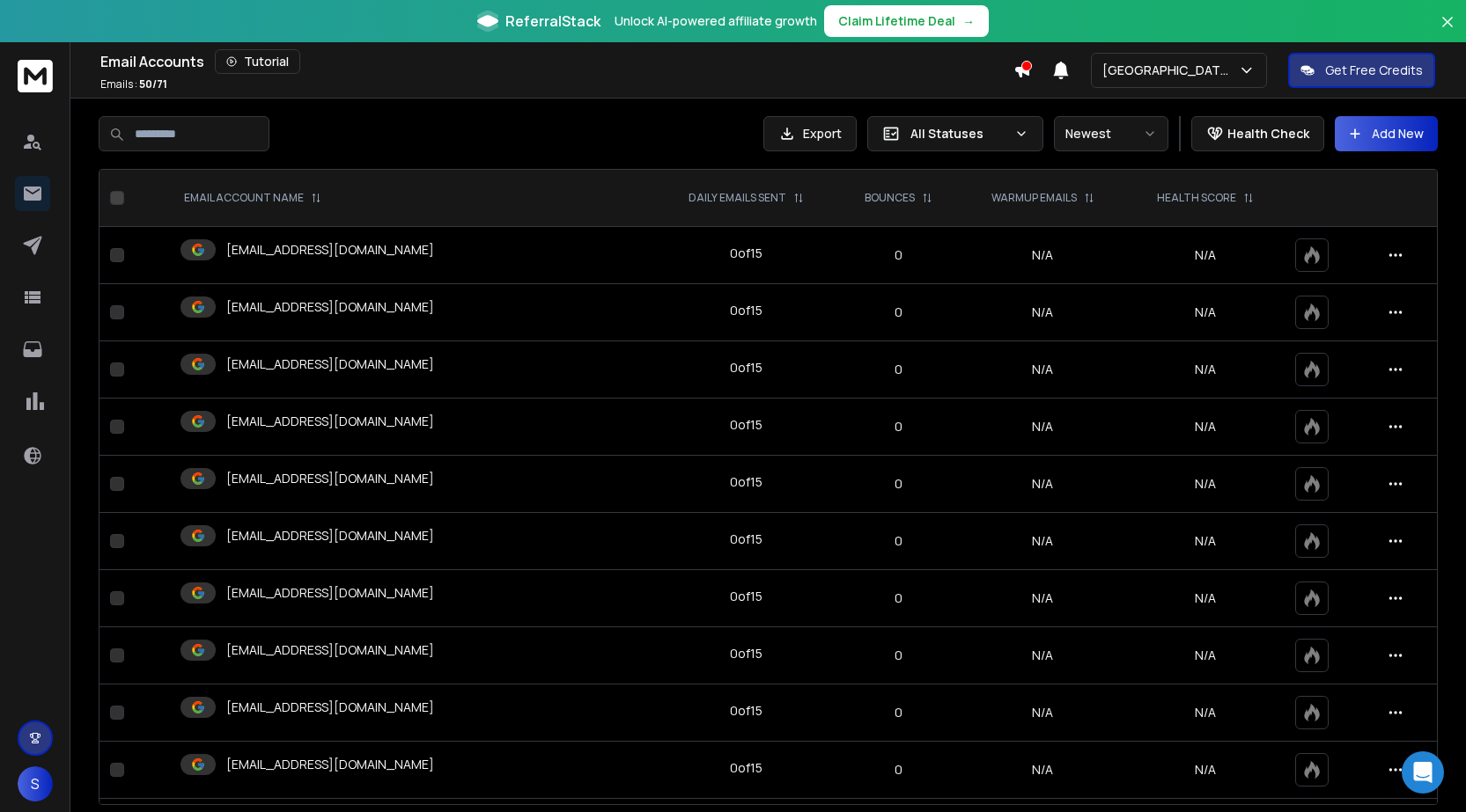
click at [1374, 135] on button "Add New" at bounding box center [1387, 134] width 103 height 35
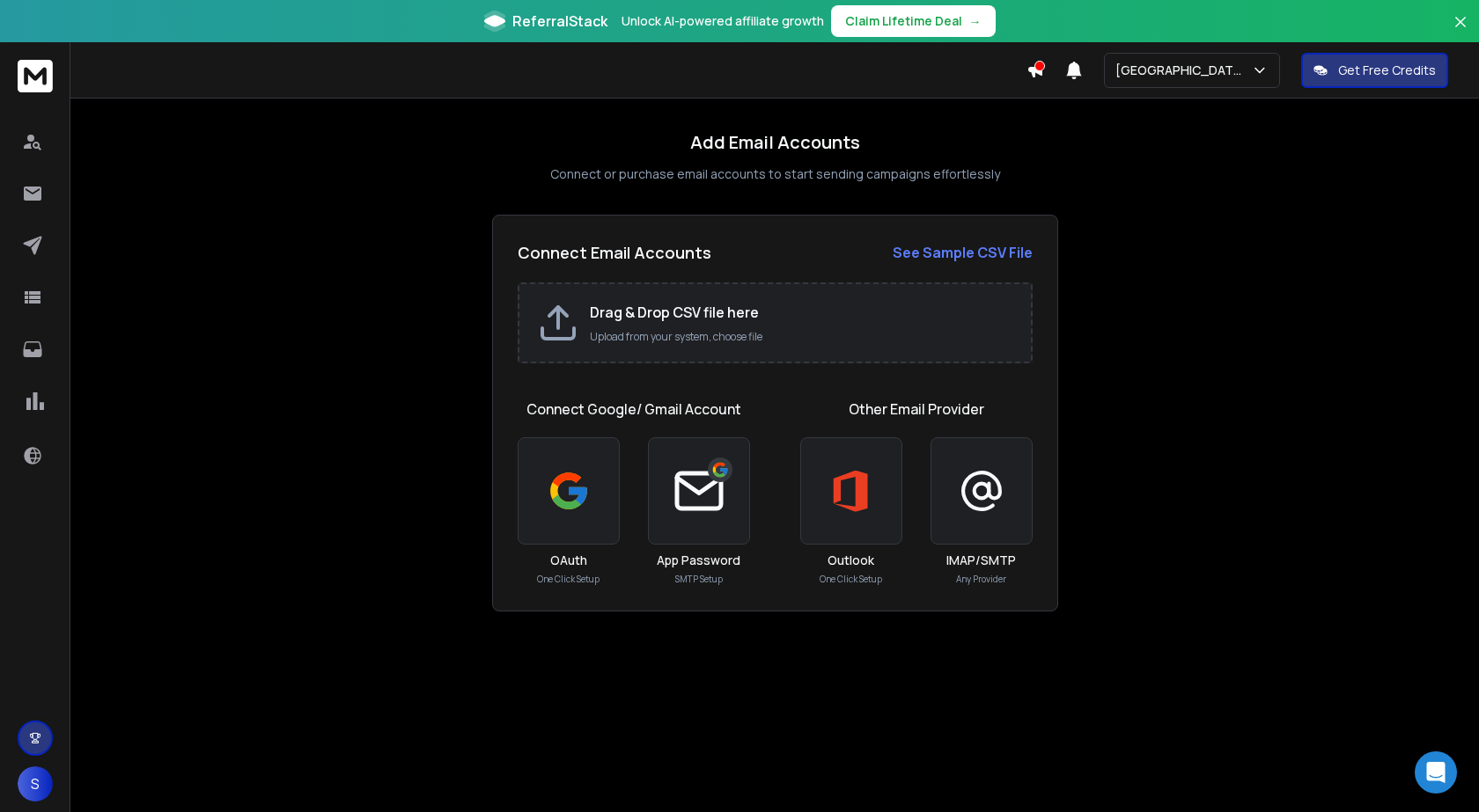
click at [568, 509] on icon at bounding box center [567, 502] width 29 height 15
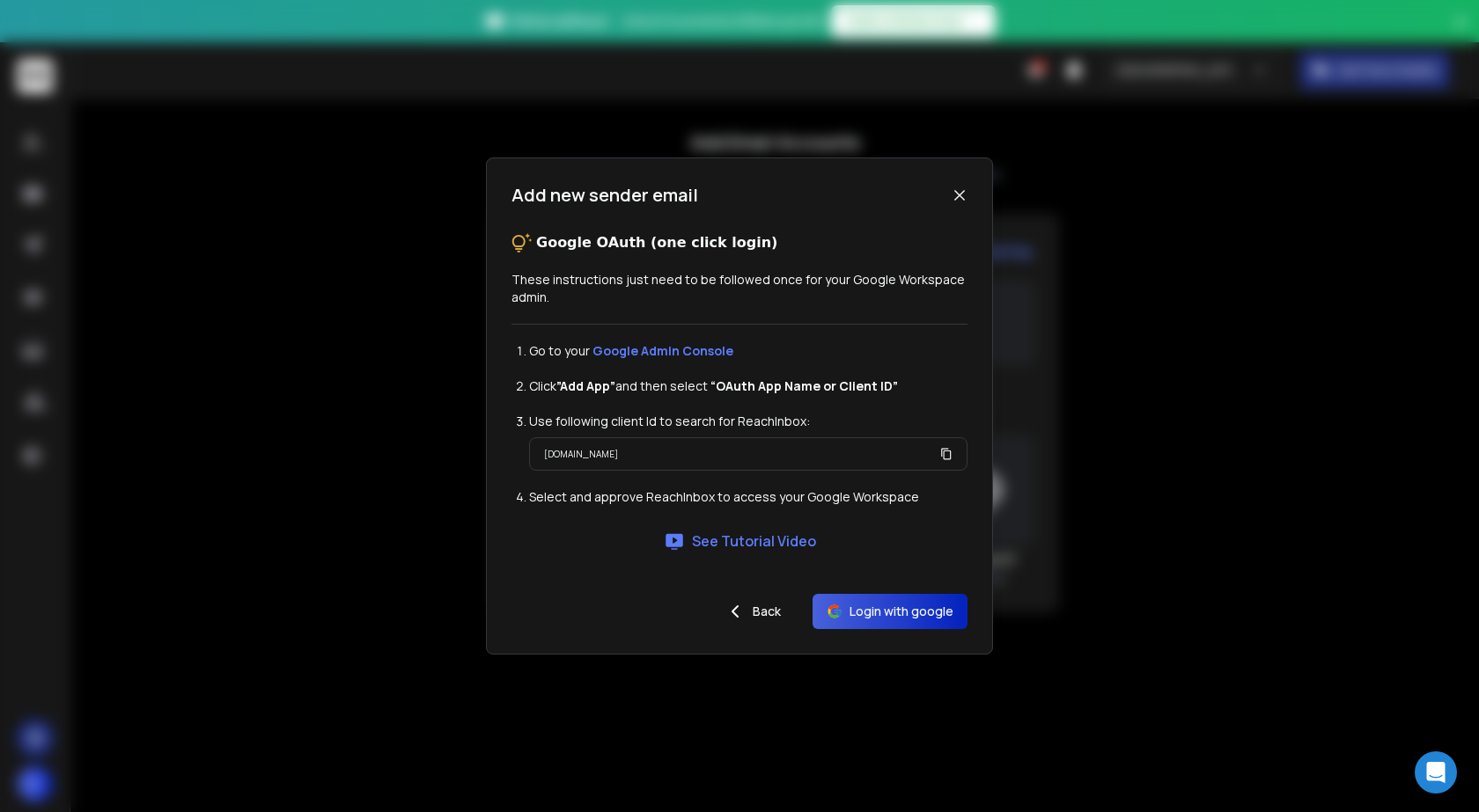
click at [931, 612] on button "Login with google" at bounding box center [890, 611] width 155 height 35
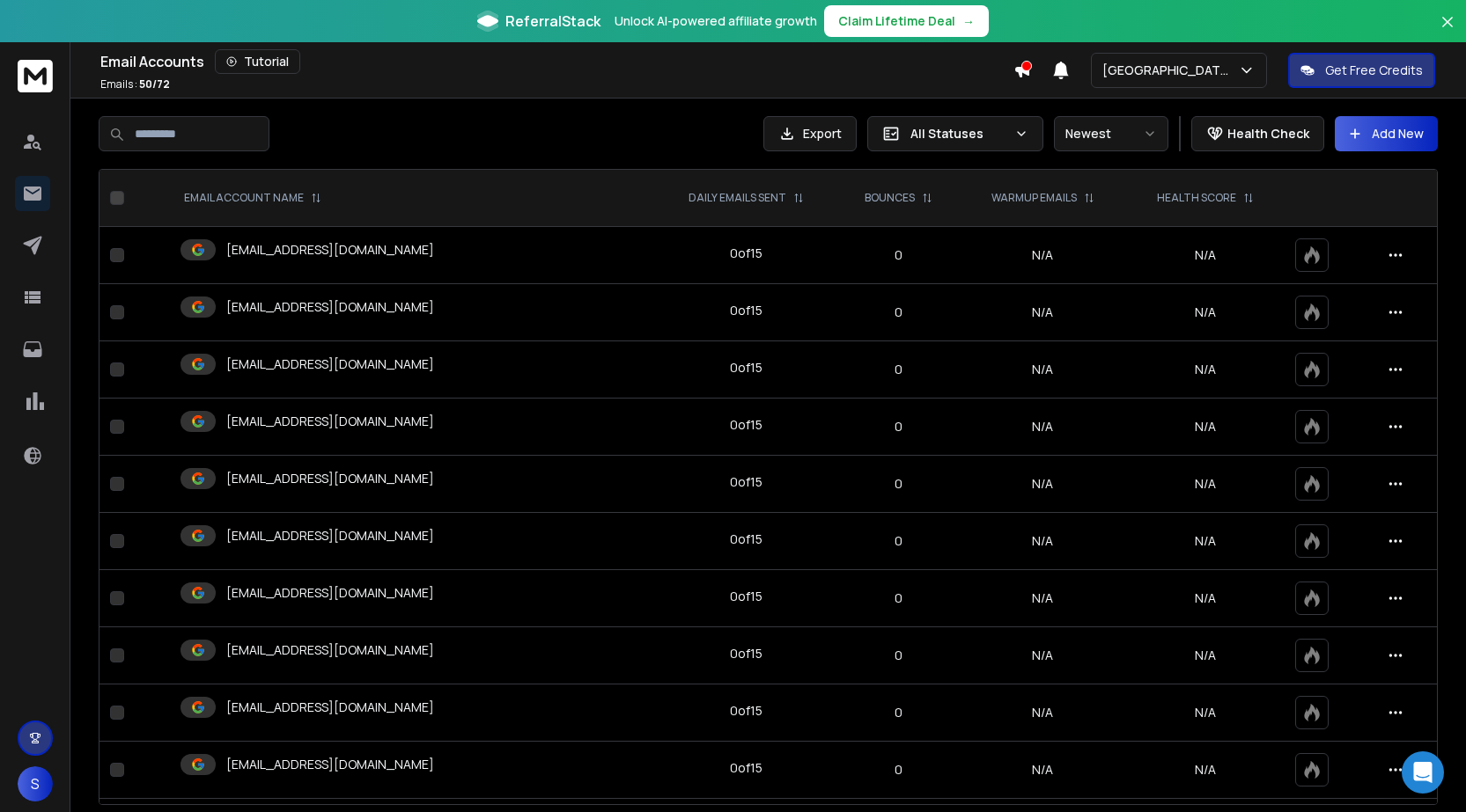
click at [1374, 135] on button "Add New" at bounding box center [1387, 134] width 103 height 35
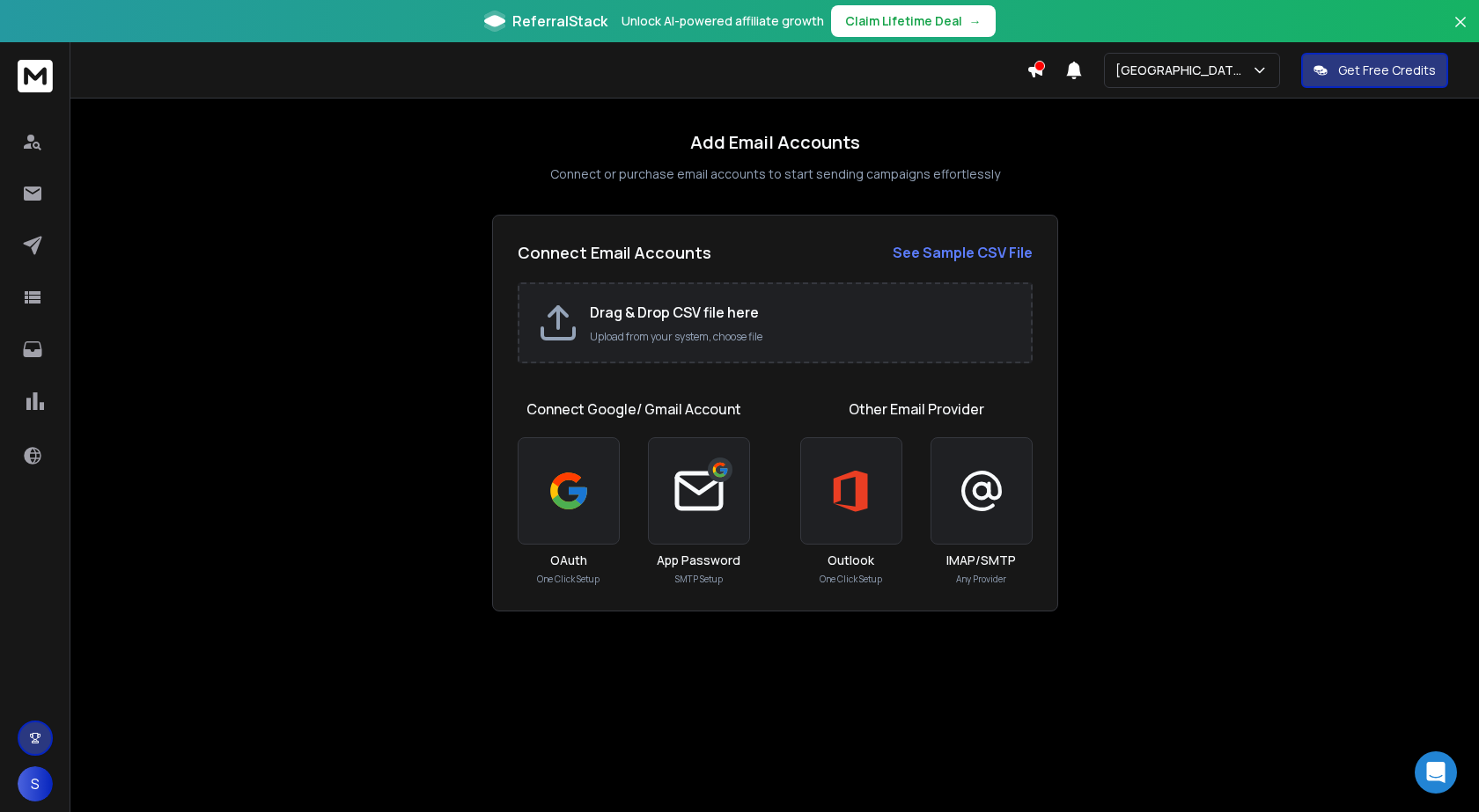
click at [568, 509] on icon at bounding box center [567, 502] width 29 height 15
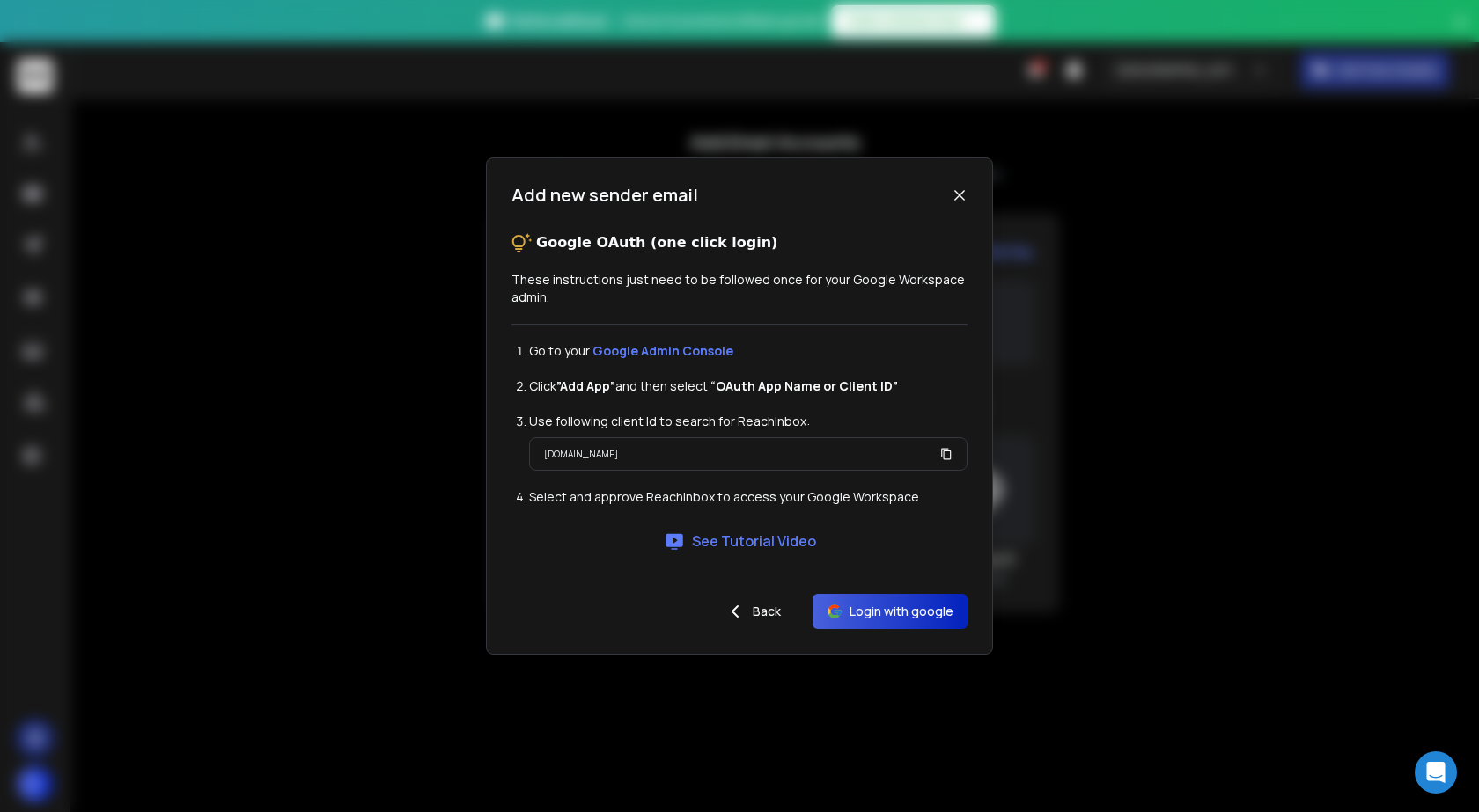
click at [1374, 135] on div "Add new sender email Google OAuth (one click login) These instructions just nee…" at bounding box center [740, 406] width 1479 height 812
click at [568, 509] on div "Google OAuth (one click login) These instructions just need to be followed once…" at bounding box center [739, 431] width 456 height 397
click at [931, 612] on button "Login with google" at bounding box center [890, 611] width 155 height 35
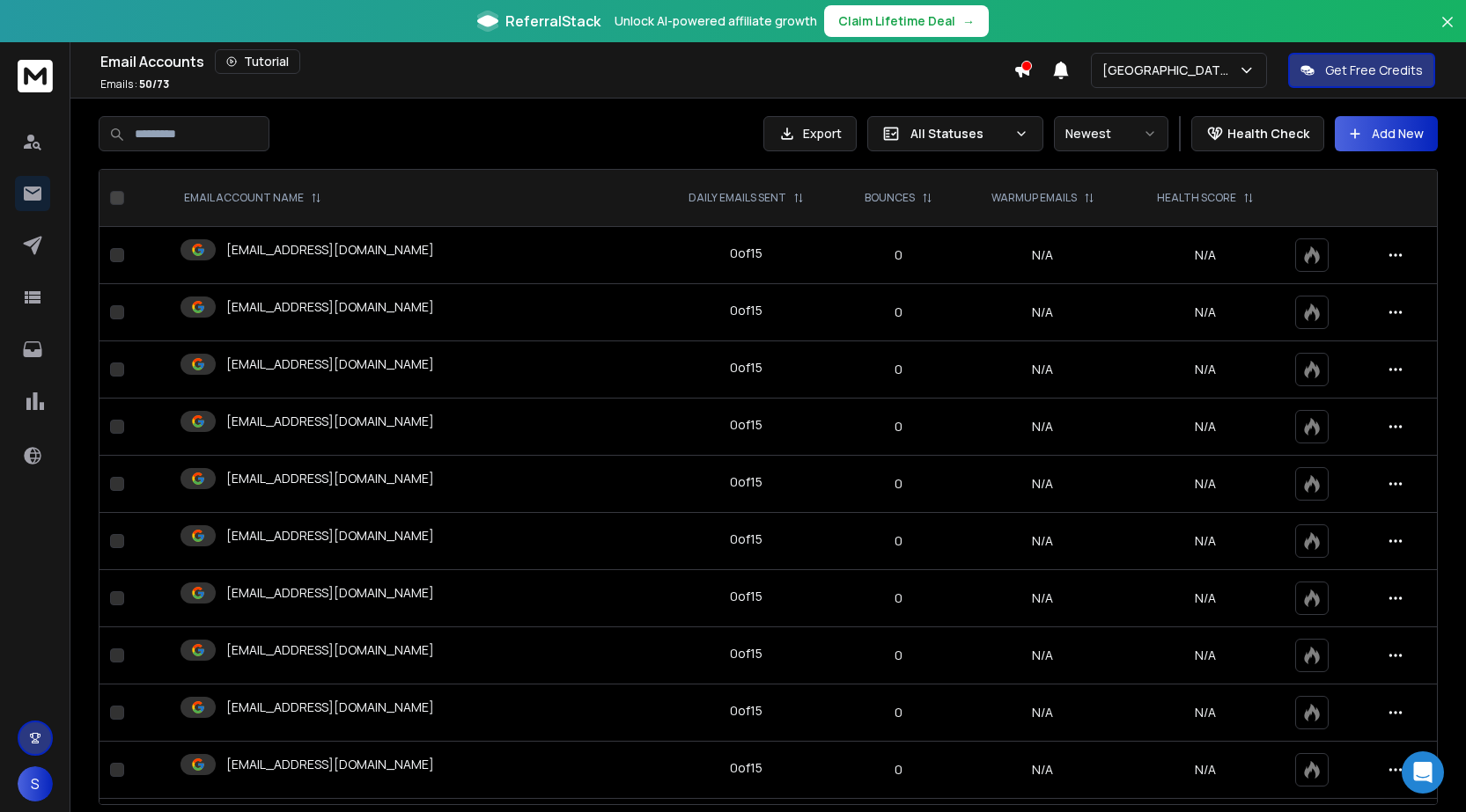
click at [1374, 135] on button "Add New" at bounding box center [1387, 134] width 103 height 35
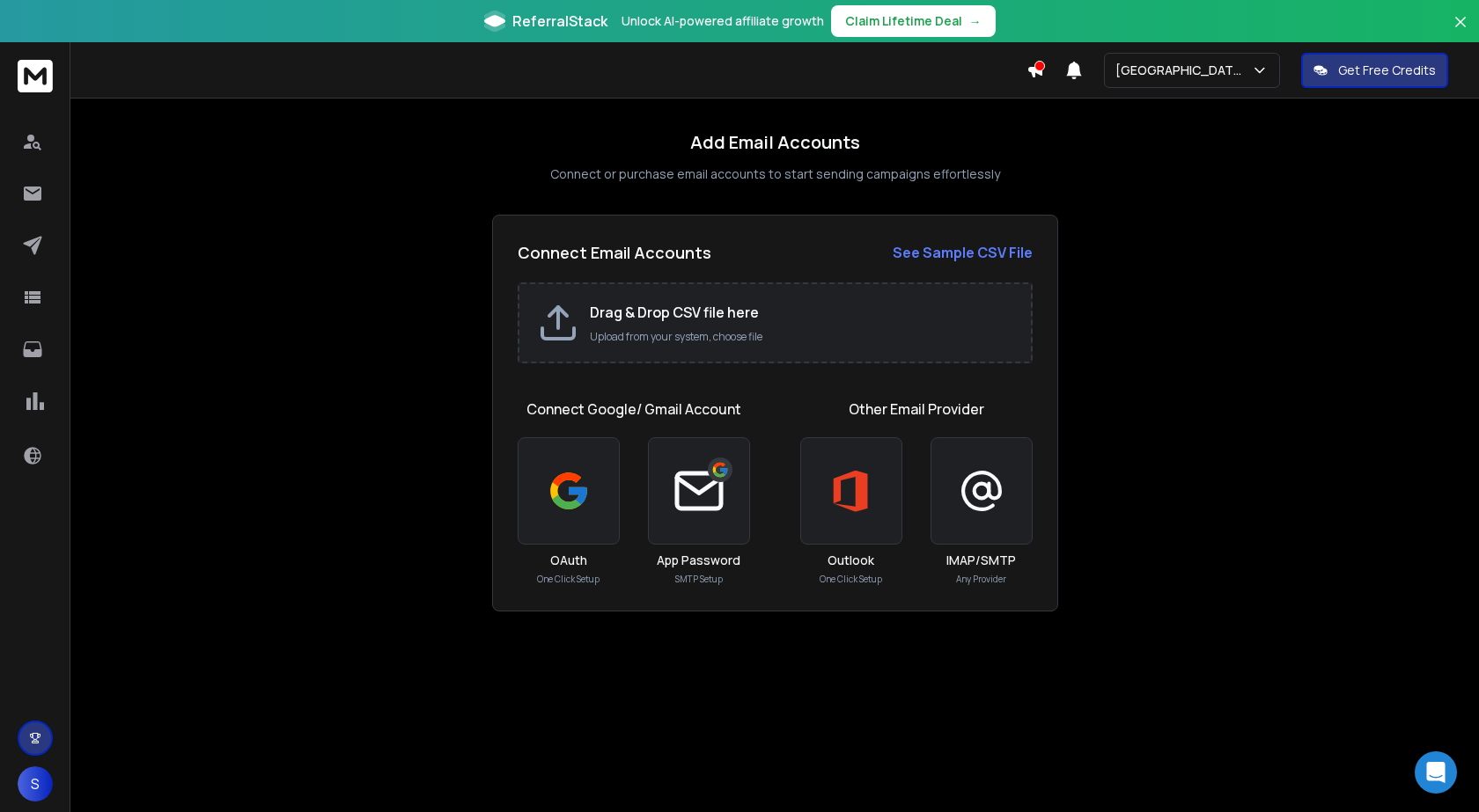
click at [568, 509] on icon at bounding box center [567, 502] width 29 height 15
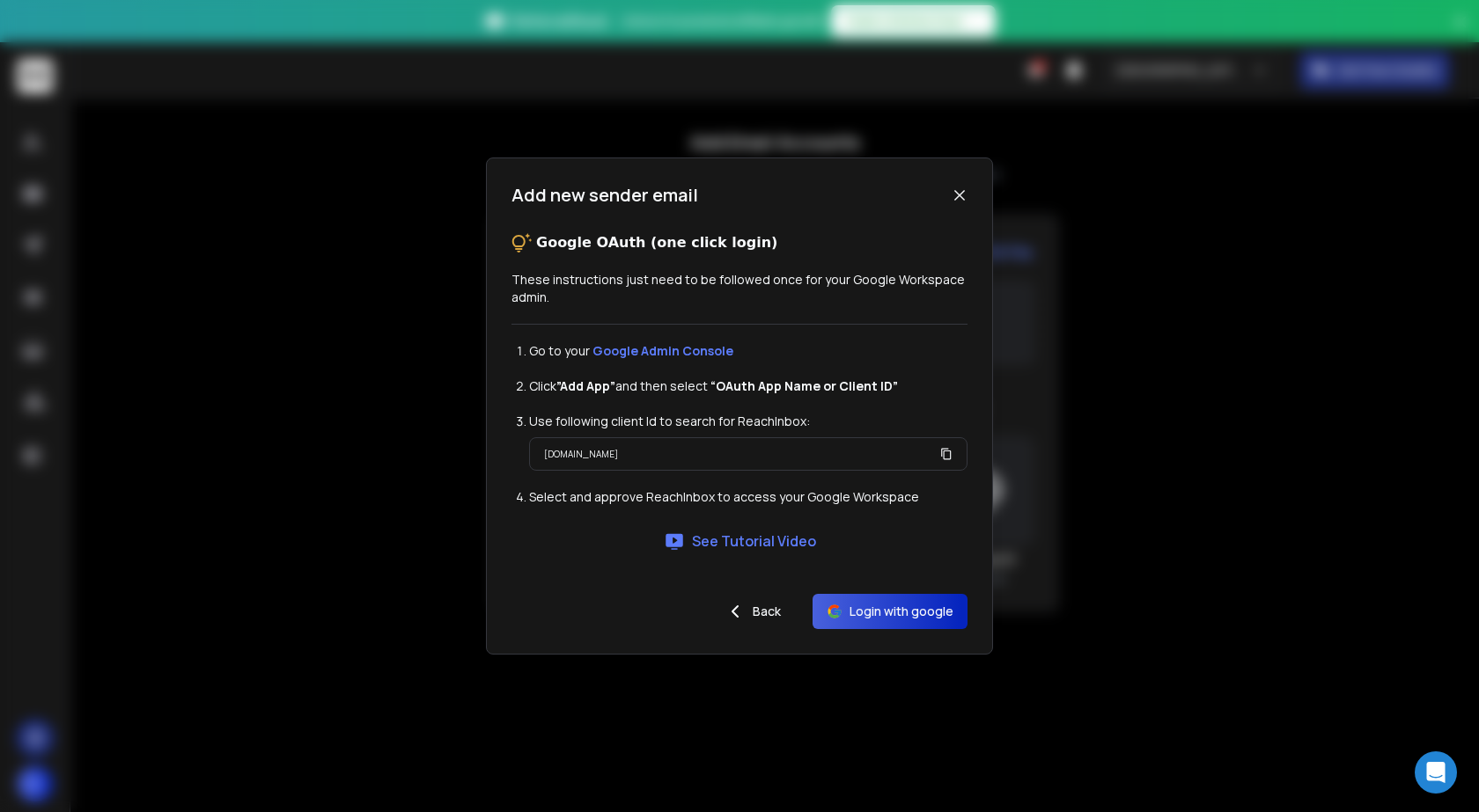
click at [931, 612] on button "Login with google" at bounding box center [890, 611] width 155 height 35
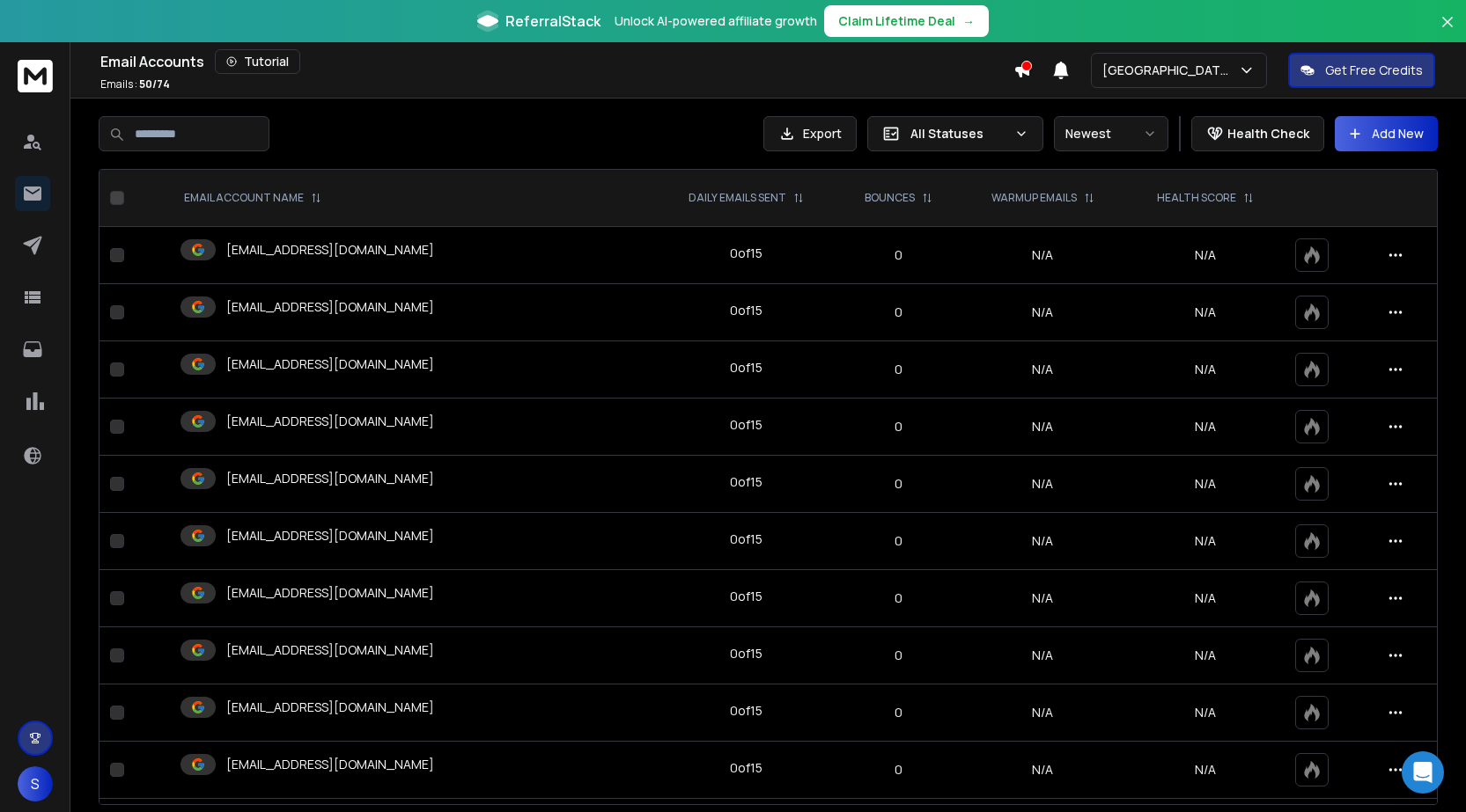
click at [1374, 135] on button "Add New" at bounding box center [1387, 134] width 103 height 35
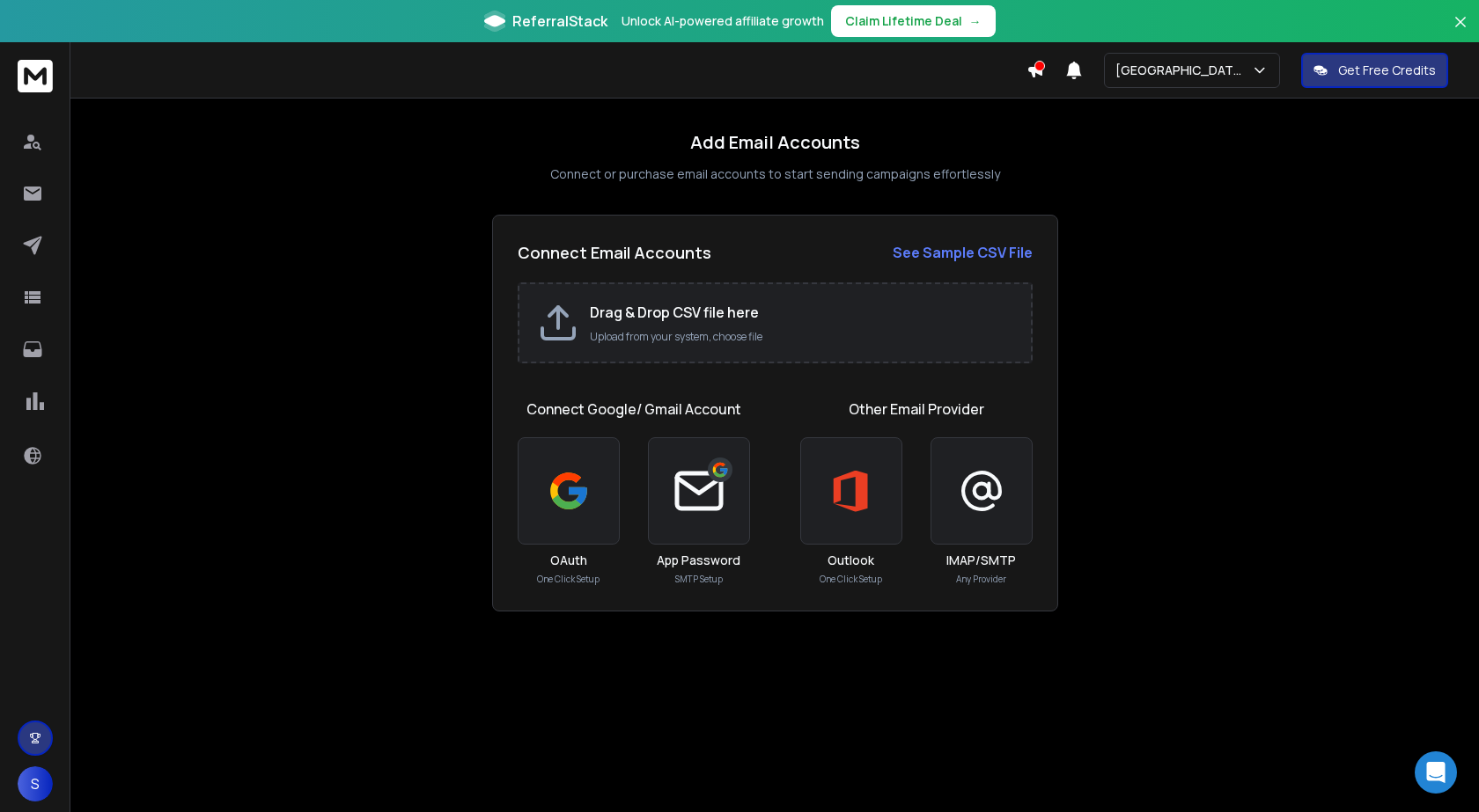
click at [568, 509] on icon at bounding box center [567, 502] width 29 height 15
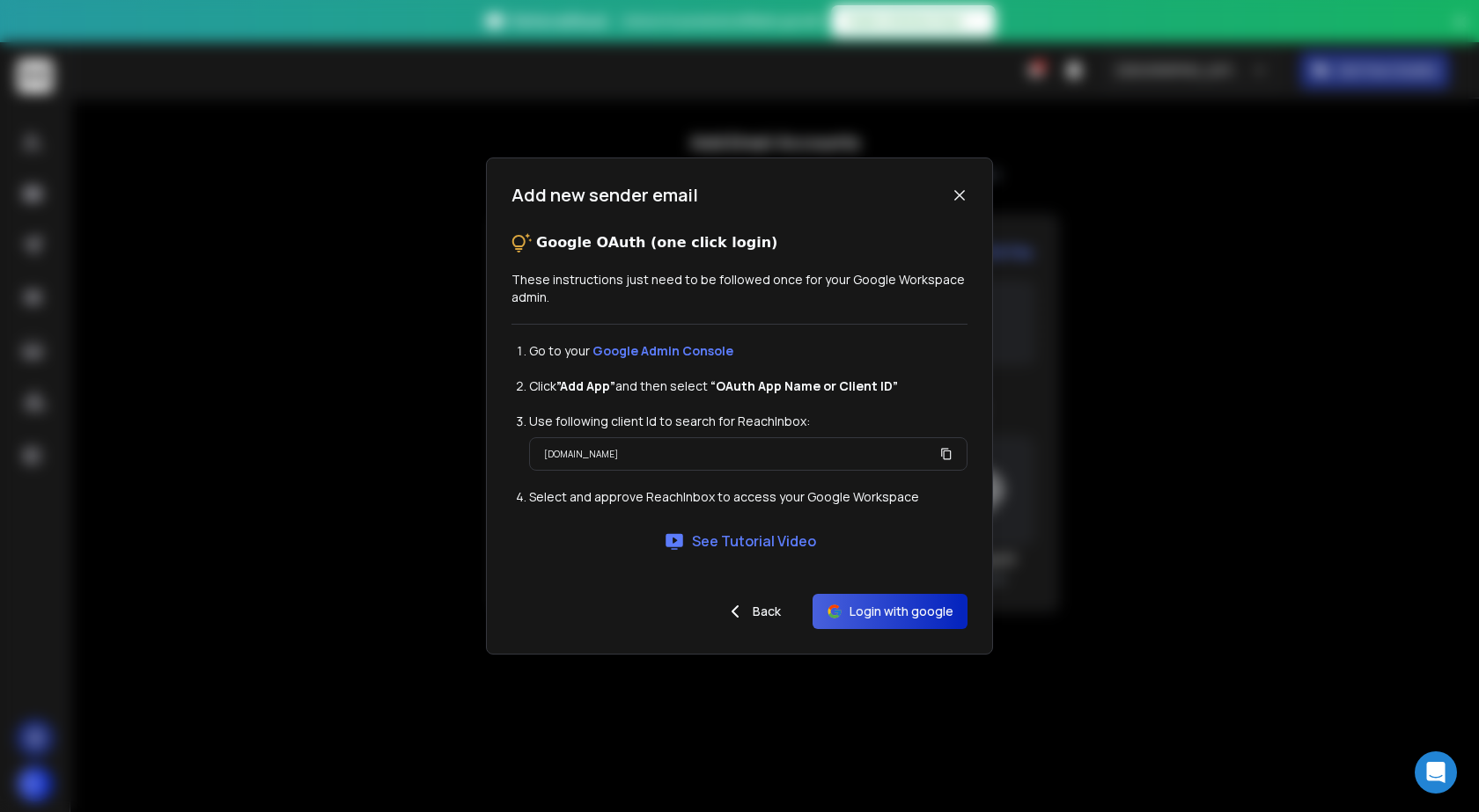
click at [931, 612] on button "Login with google" at bounding box center [890, 611] width 155 height 35
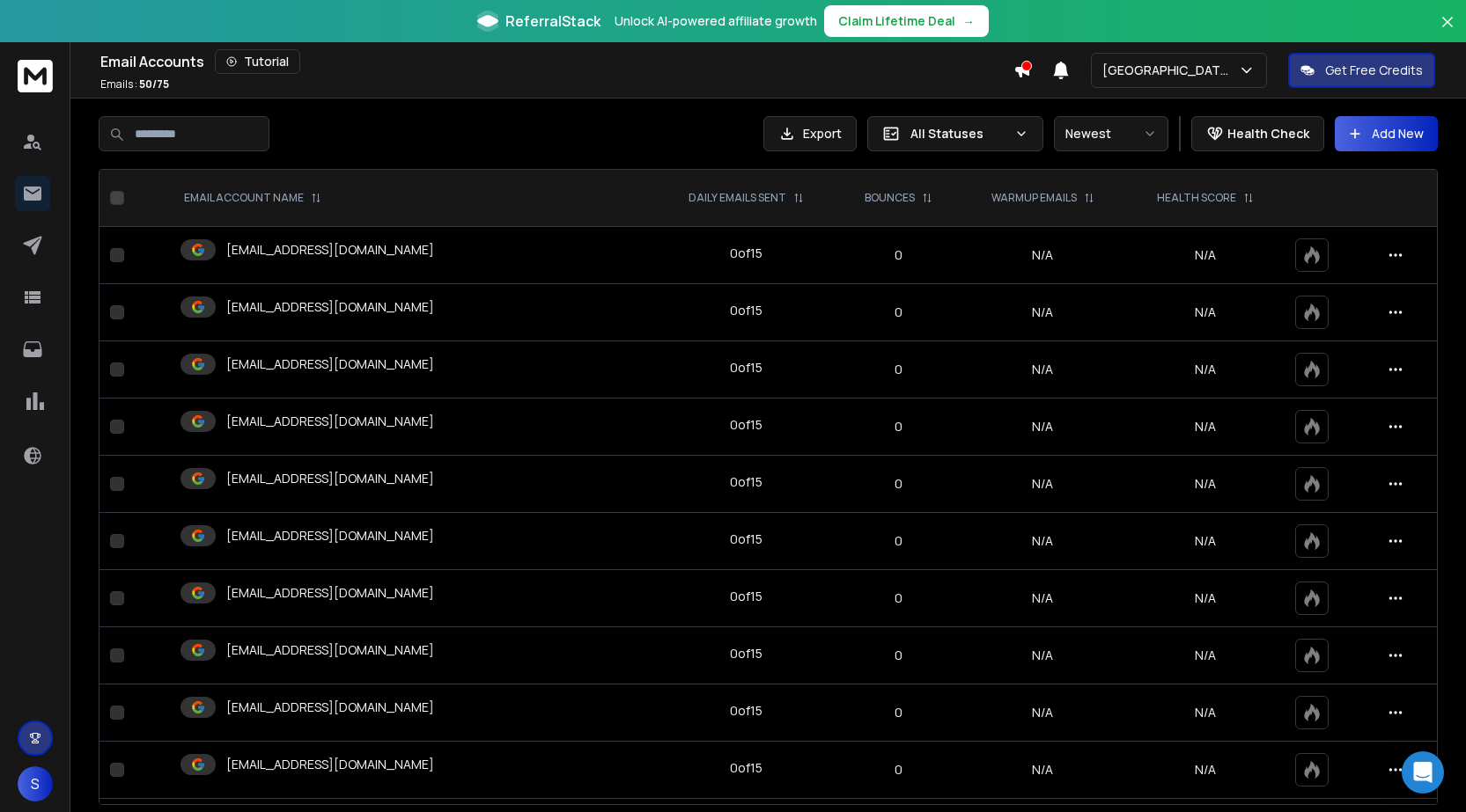
click at [1374, 135] on button "Add New" at bounding box center [1387, 134] width 103 height 35
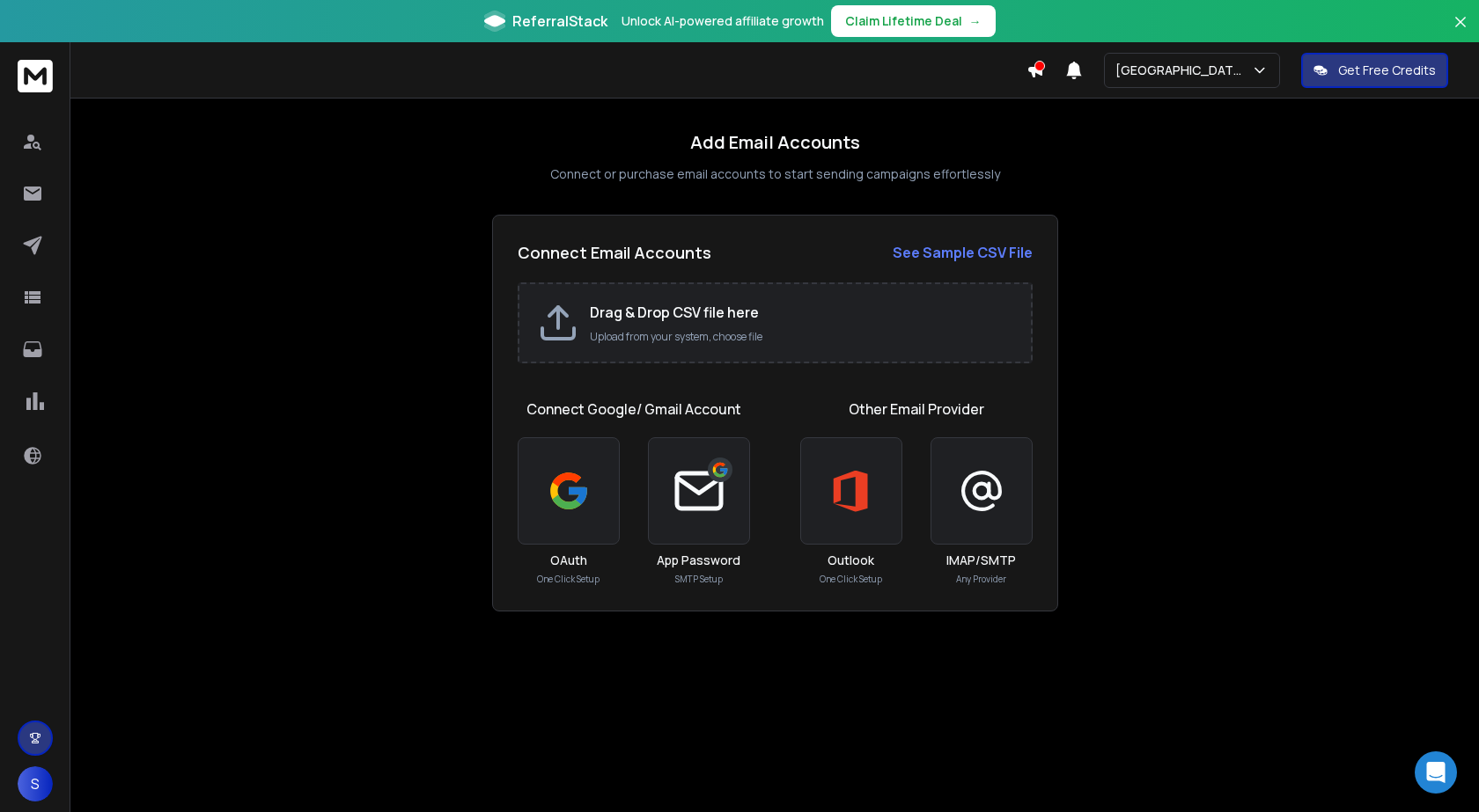
click at [568, 509] on icon at bounding box center [567, 502] width 29 height 15
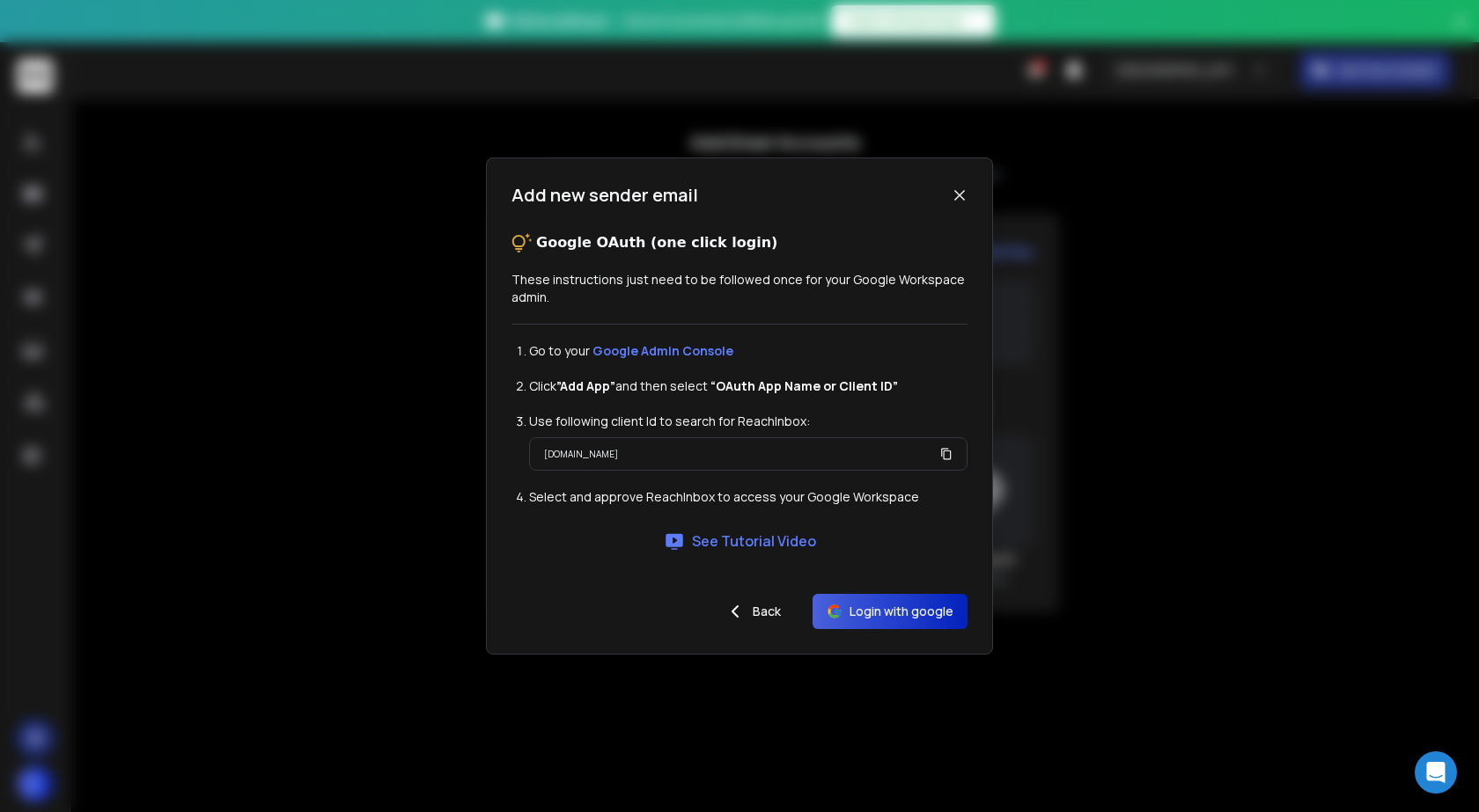
click at [931, 612] on button "Login with google" at bounding box center [890, 611] width 155 height 35
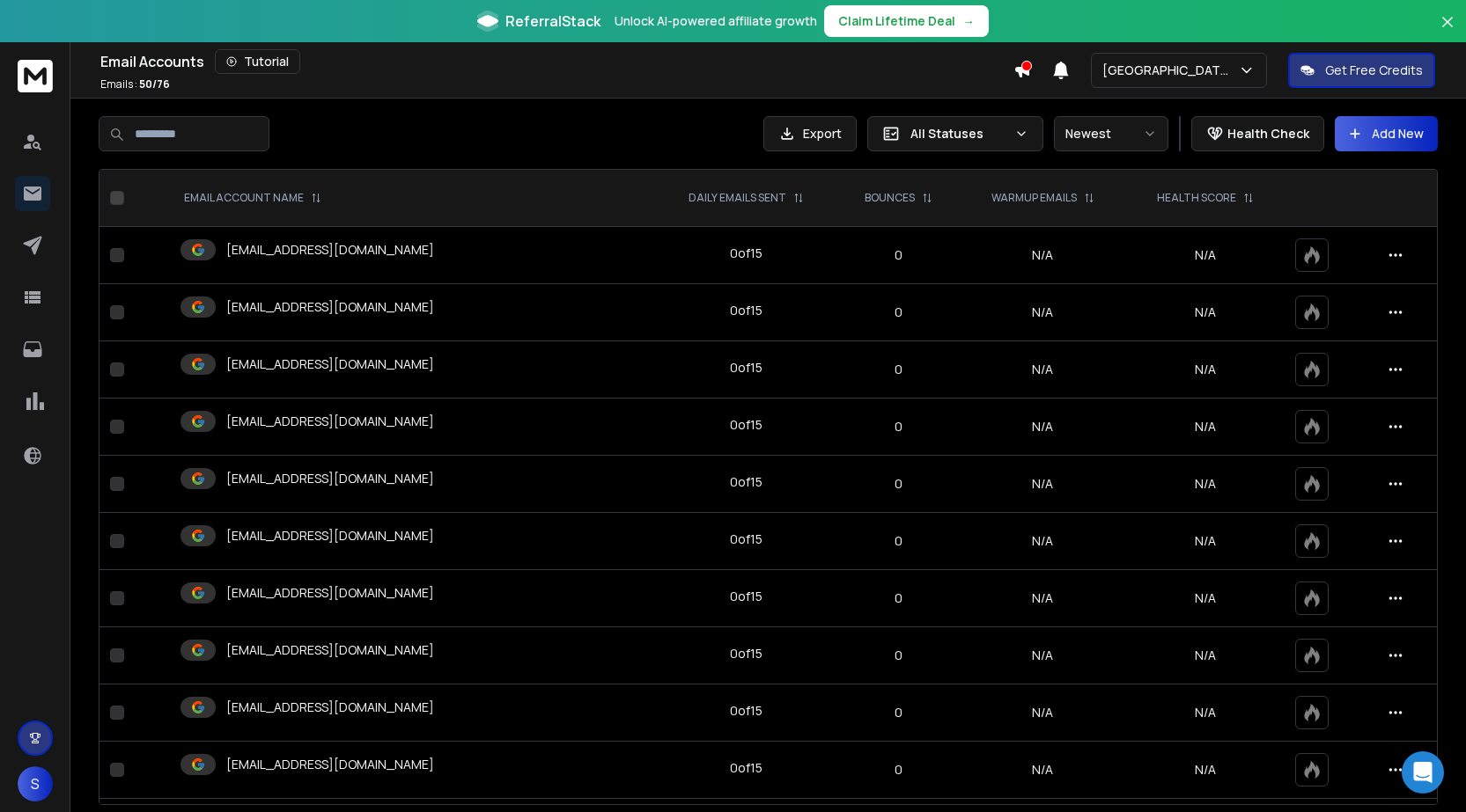
click at [1374, 135] on button "Add New" at bounding box center [1387, 134] width 103 height 35
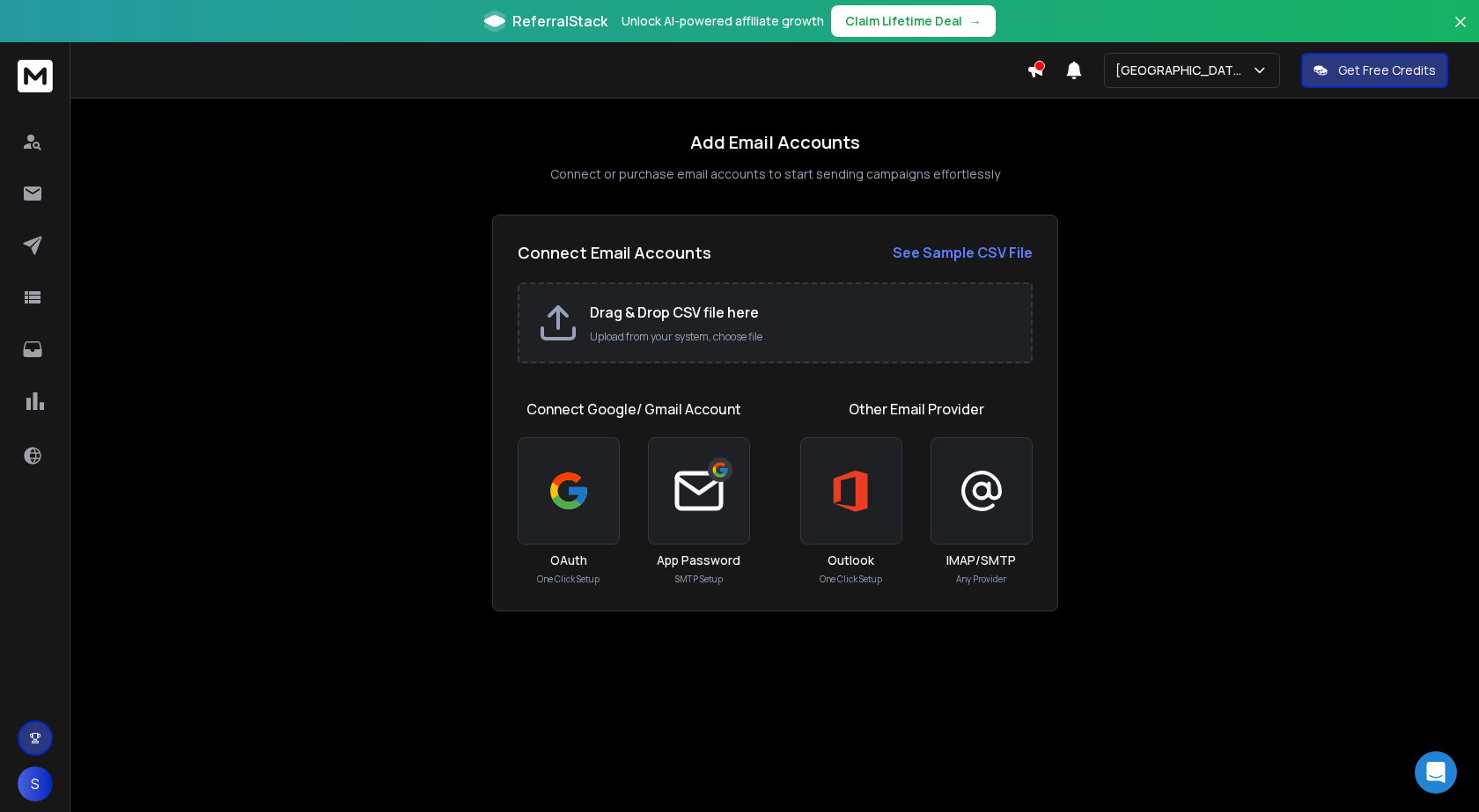
click at [568, 509] on icon at bounding box center [567, 502] width 29 height 15
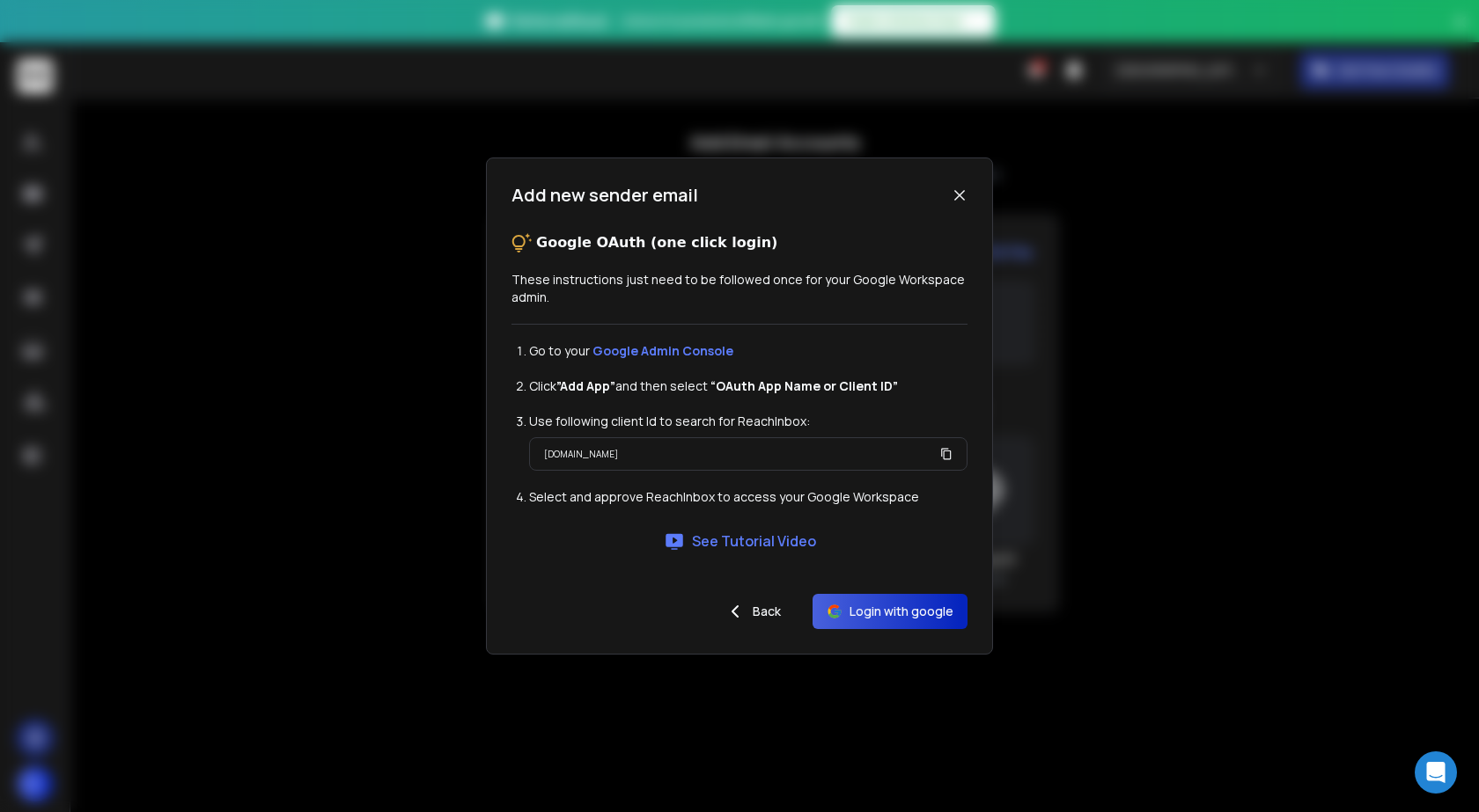
click at [931, 612] on button "Login with google" at bounding box center [890, 611] width 155 height 35
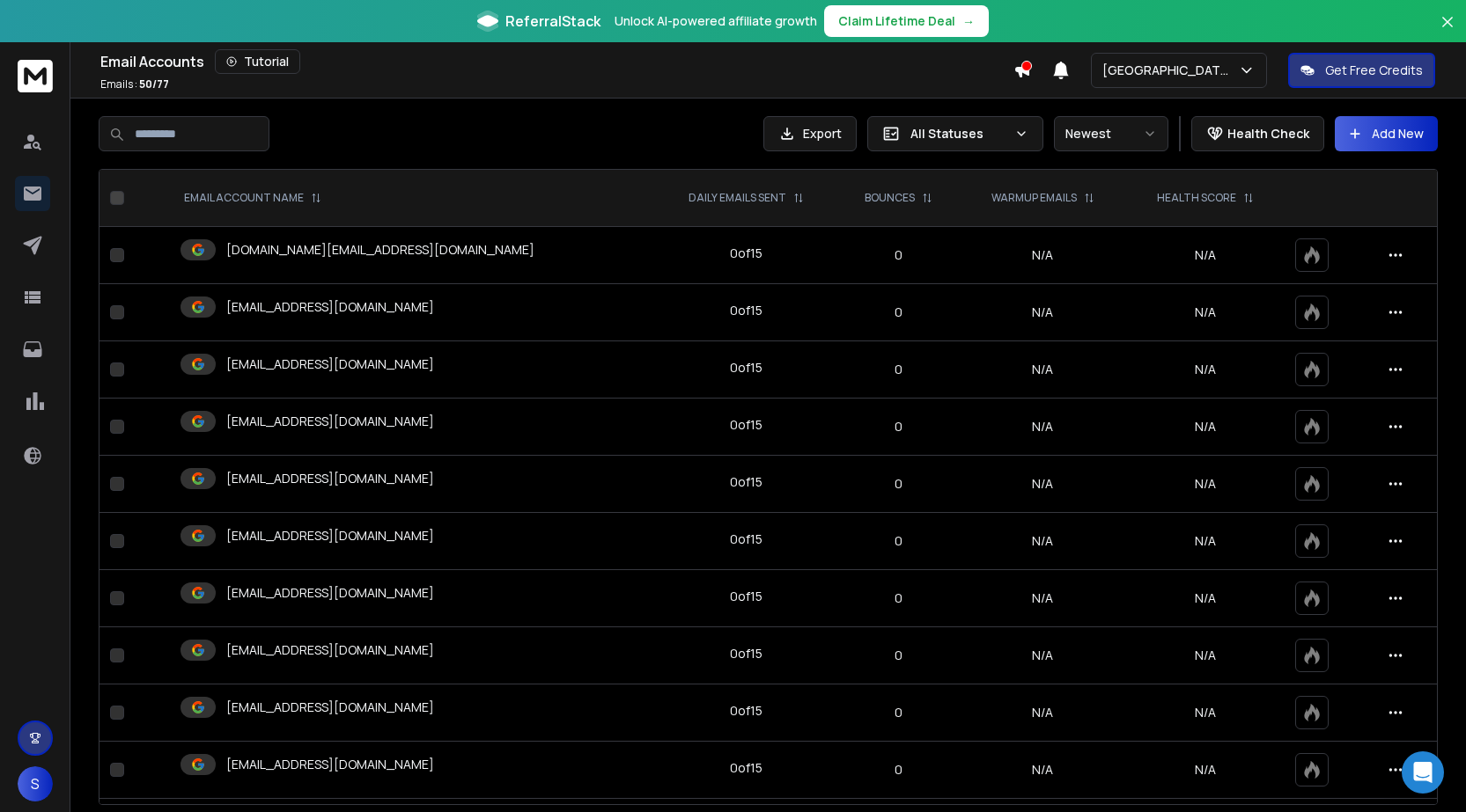
click at [1374, 135] on button "Add New" at bounding box center [1387, 134] width 103 height 35
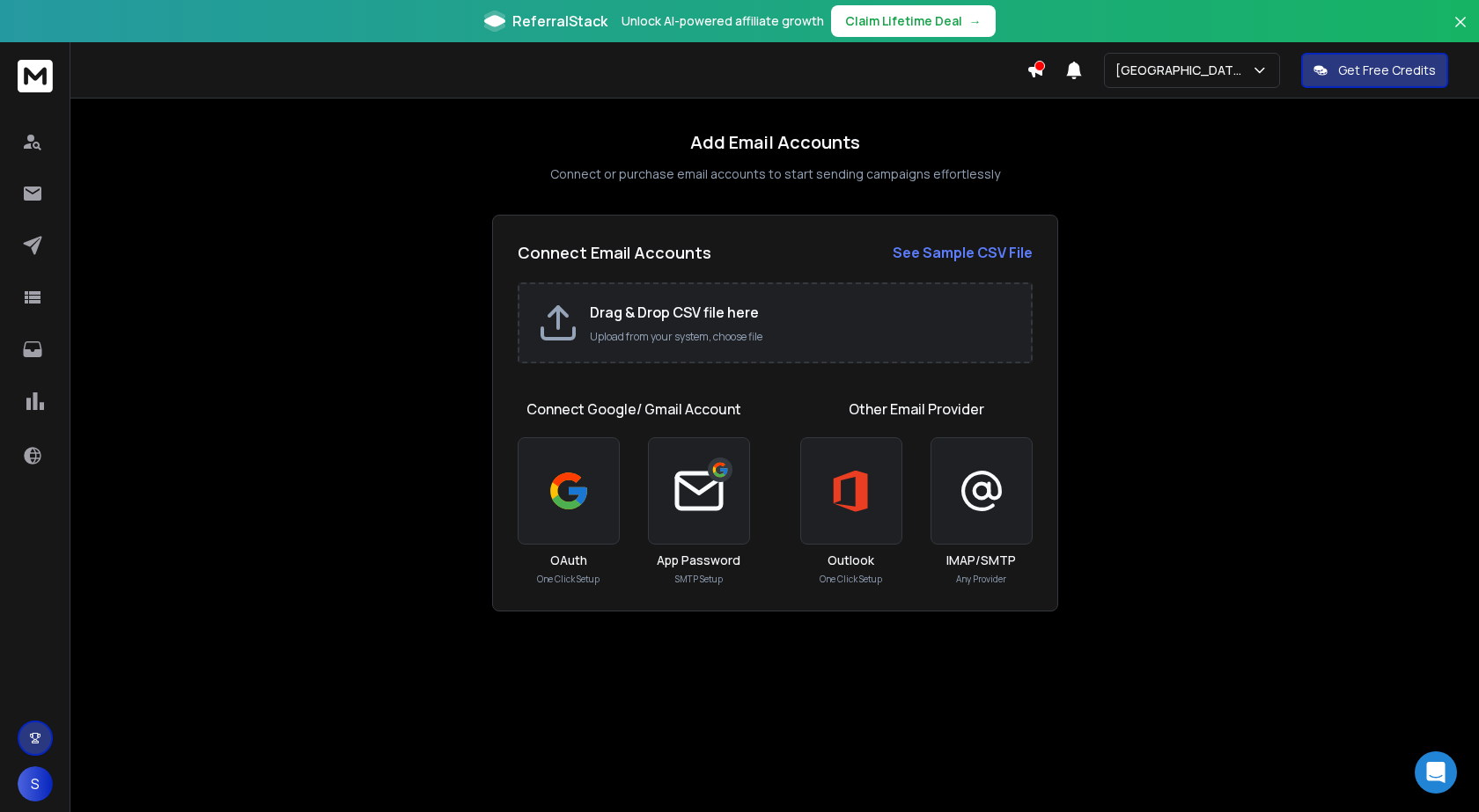
click at [568, 509] on icon at bounding box center [567, 502] width 29 height 15
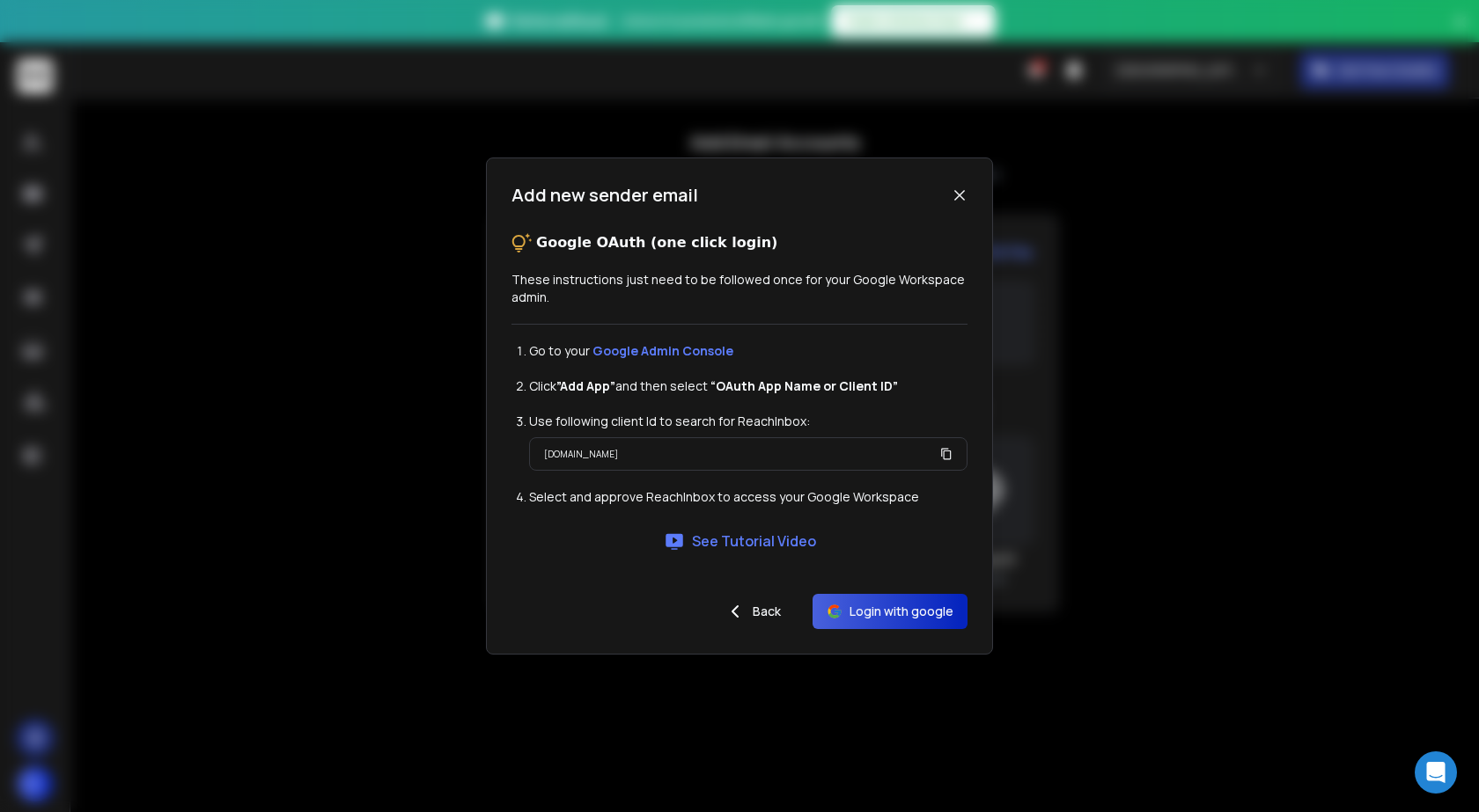
click at [931, 612] on button "Login with google" at bounding box center [890, 611] width 155 height 35
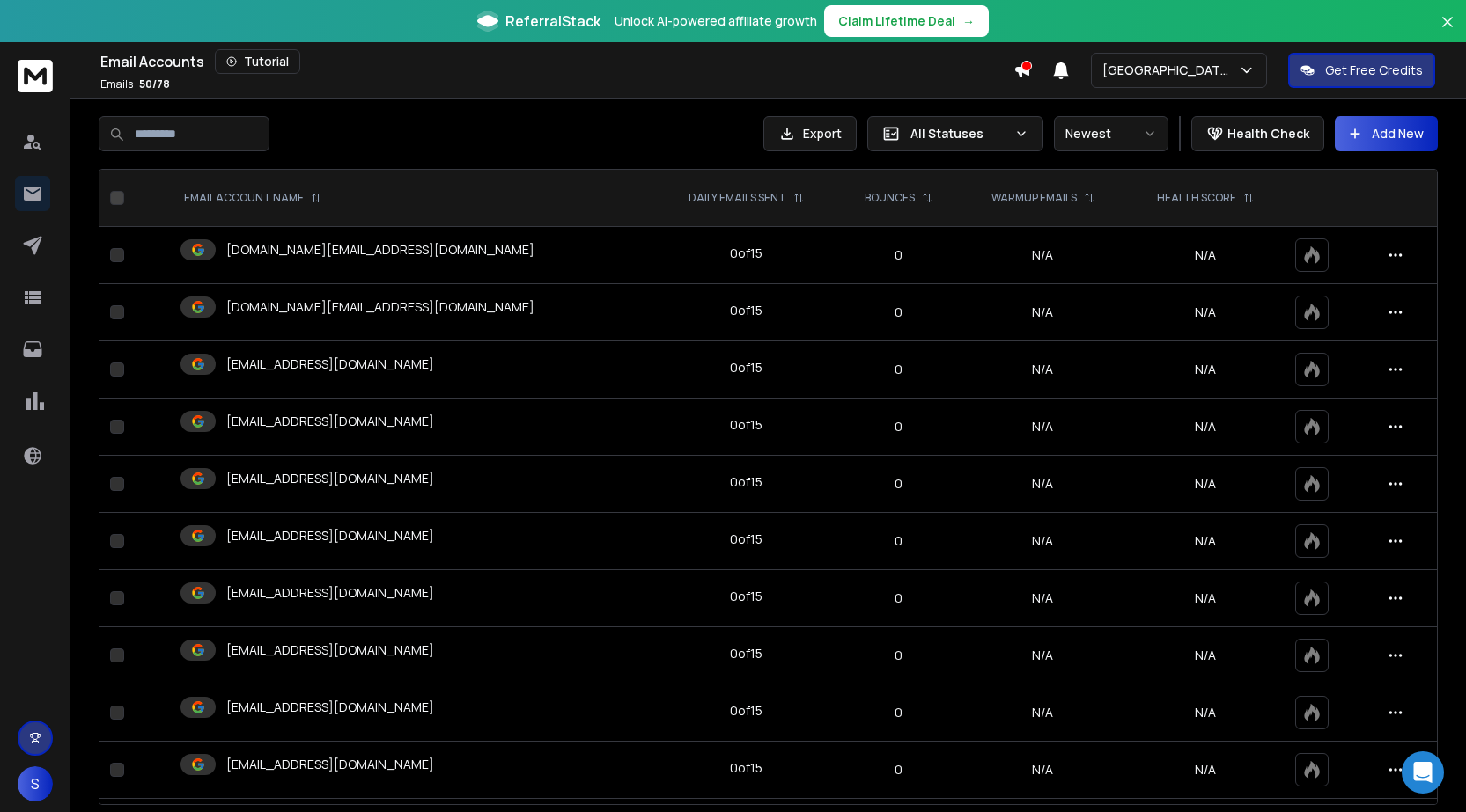
click at [1374, 135] on button "Add New" at bounding box center [1387, 134] width 103 height 35
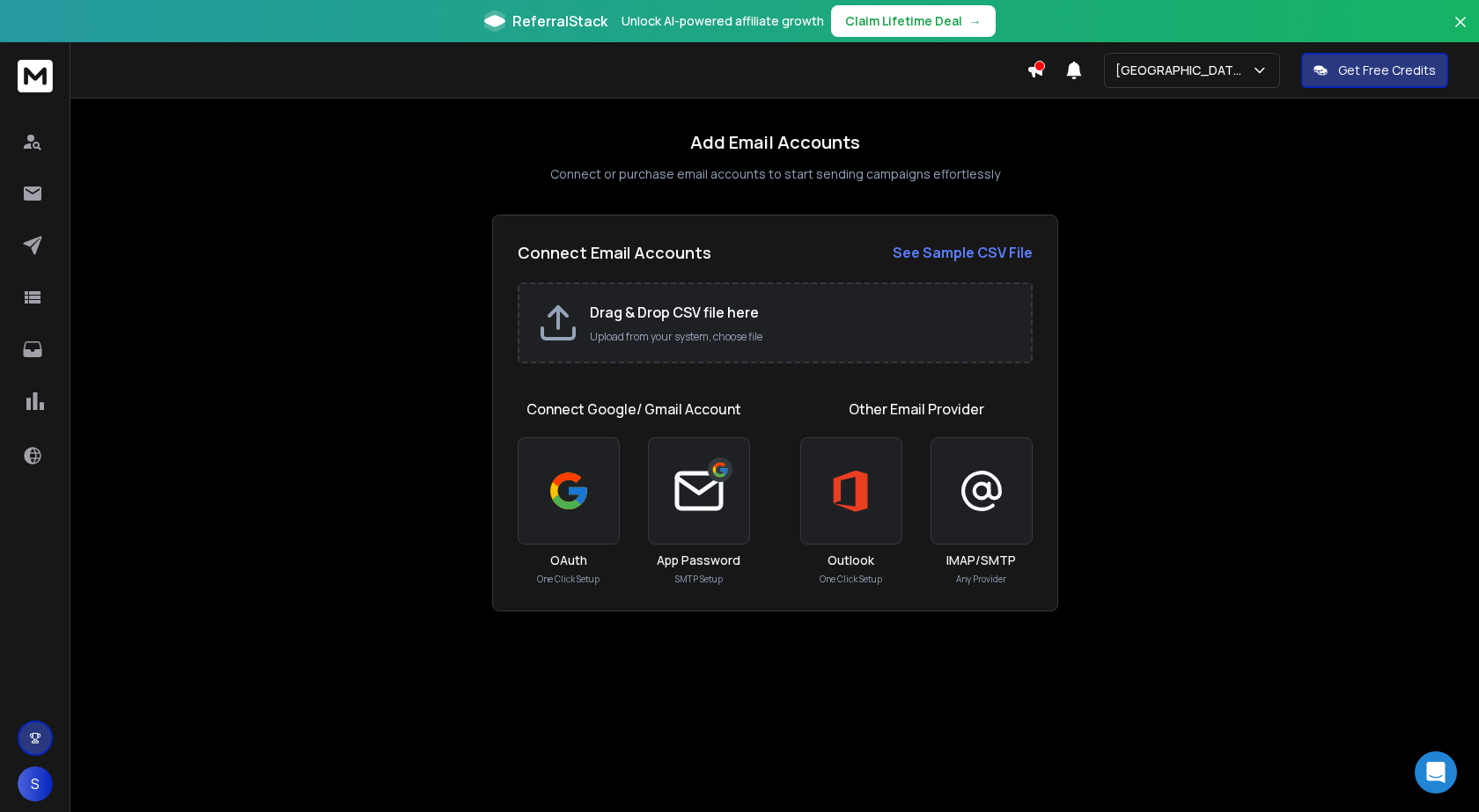
click at [568, 509] on icon at bounding box center [567, 502] width 29 height 15
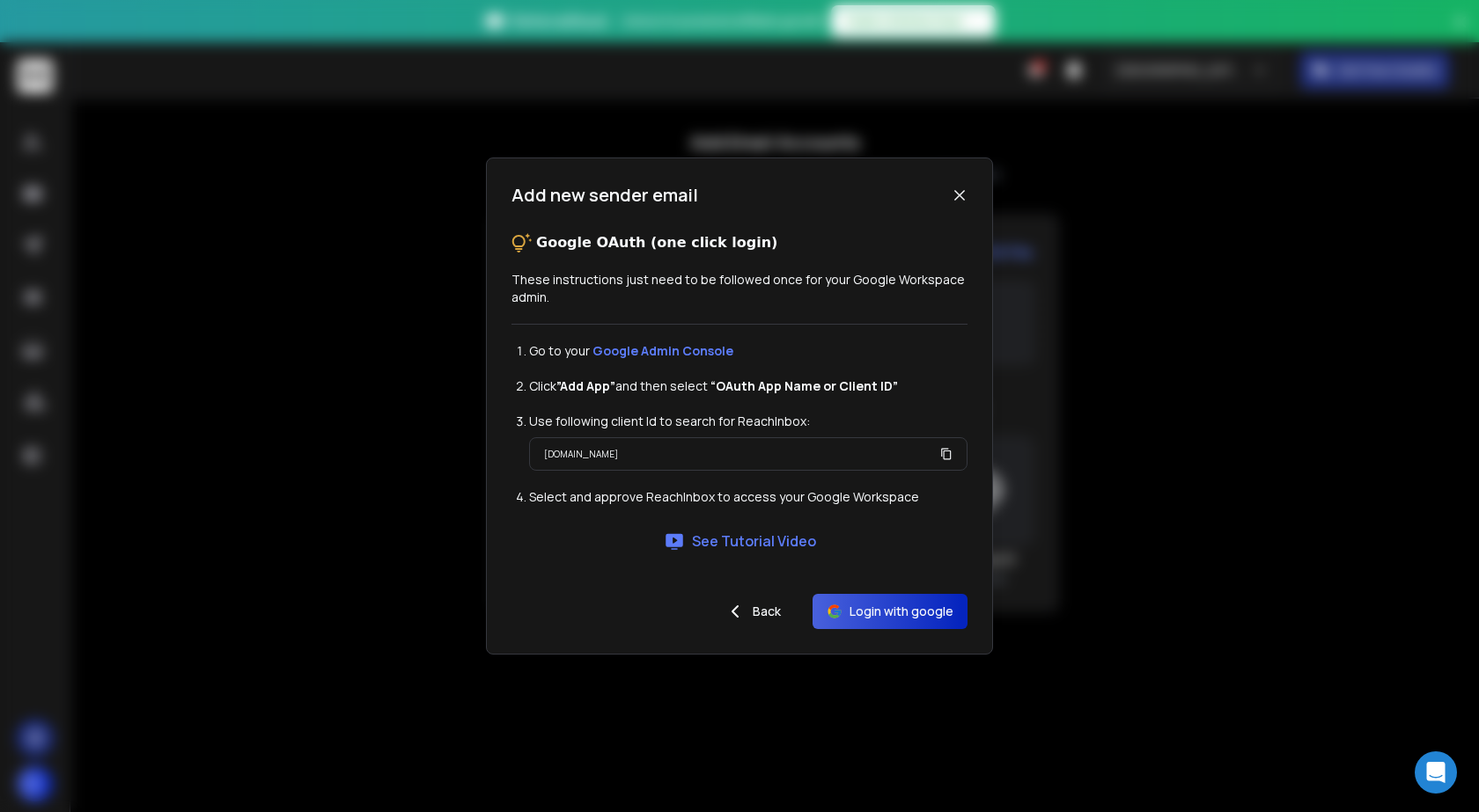
click at [931, 612] on button "Login with google" at bounding box center [890, 611] width 155 height 35
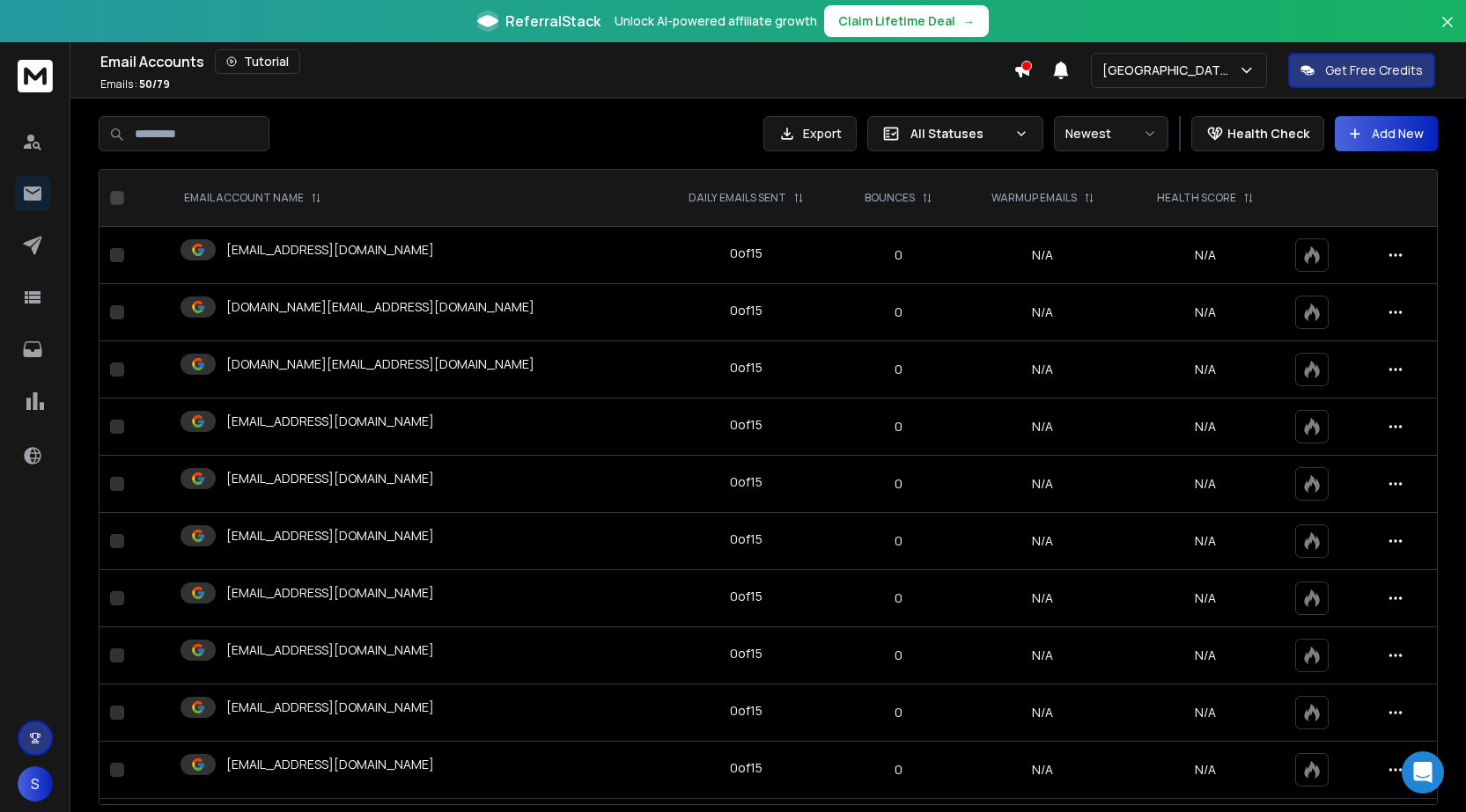
click at [1374, 135] on button "Add New" at bounding box center [1387, 134] width 103 height 35
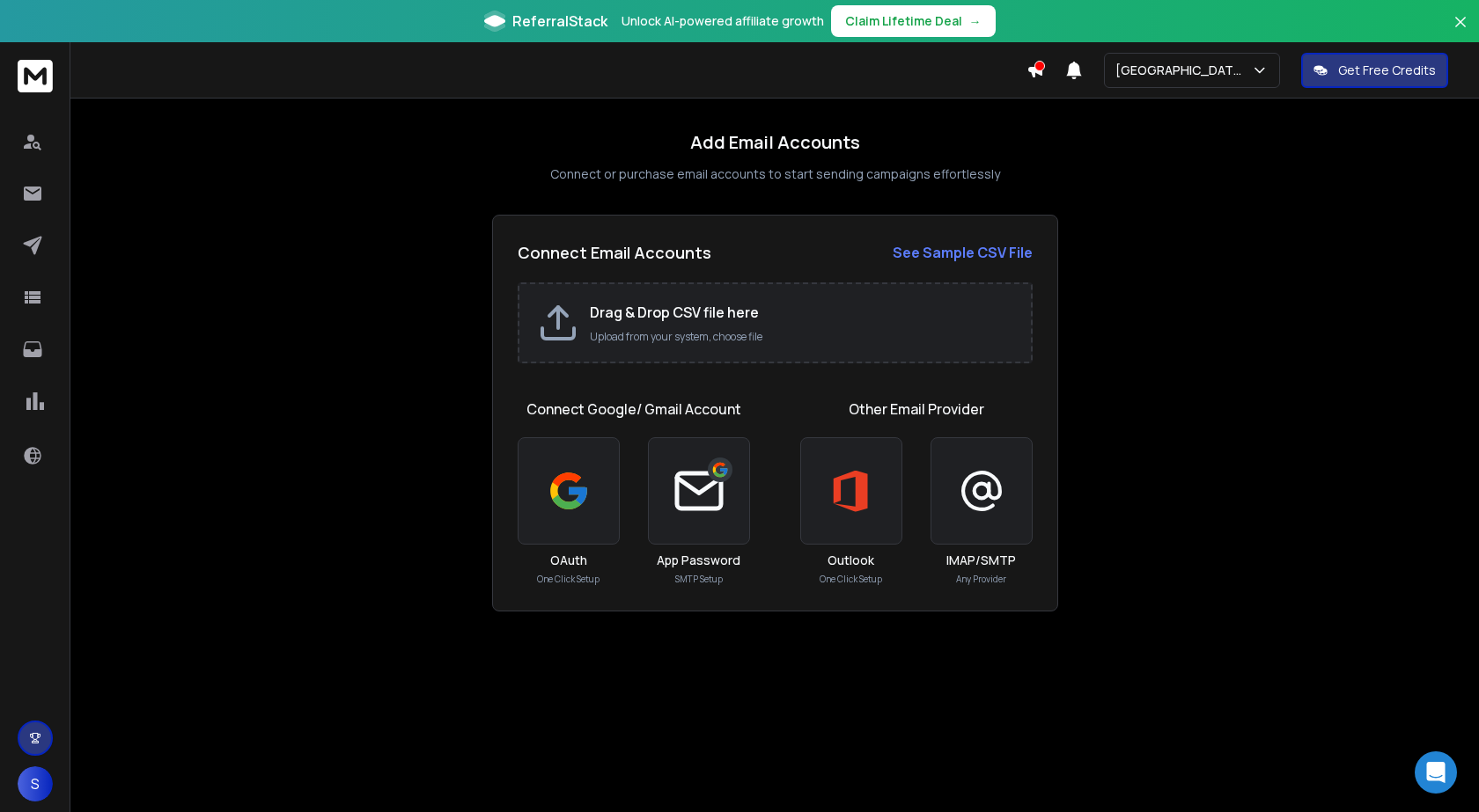
click at [568, 509] on icon at bounding box center [567, 502] width 29 height 15
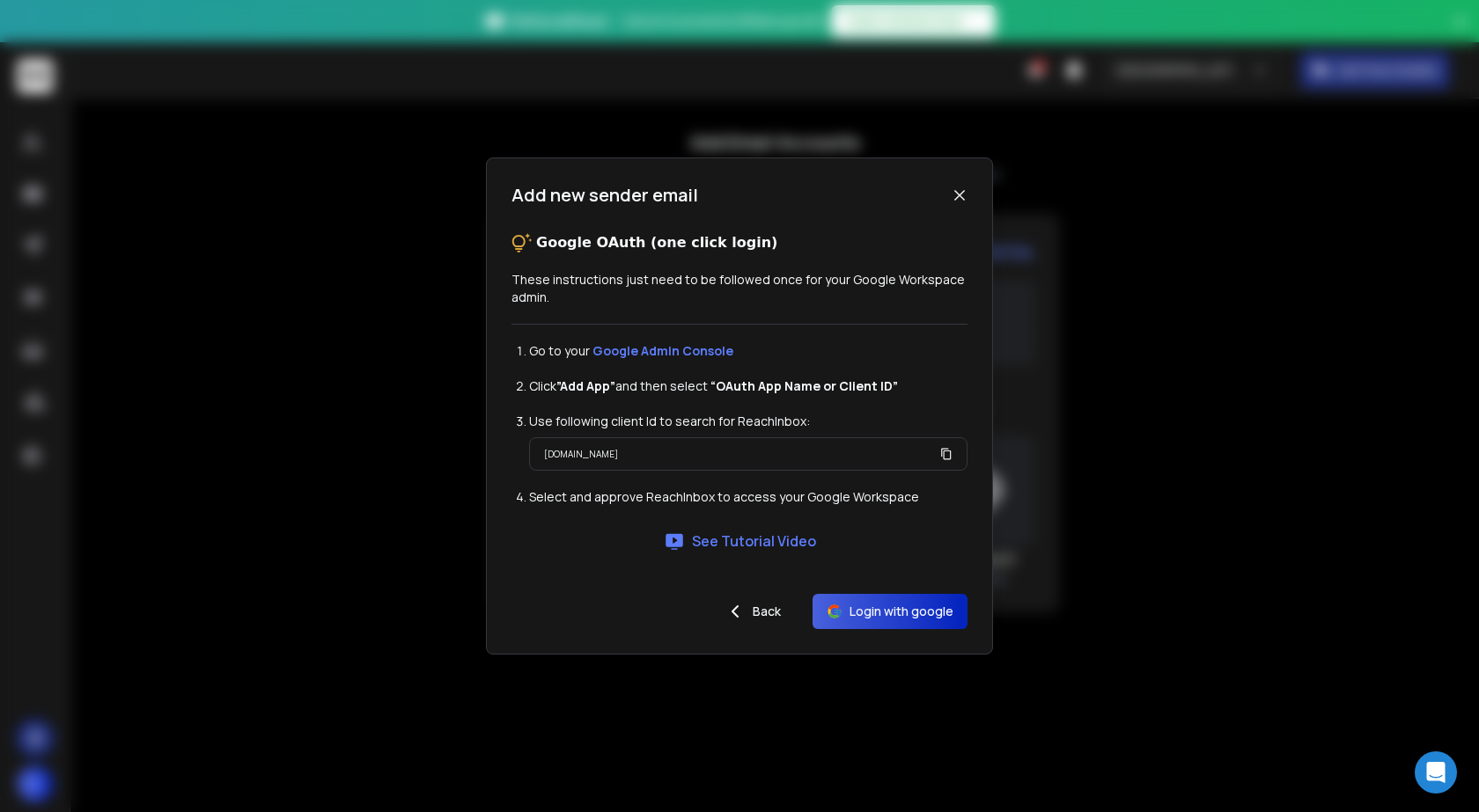
click at [931, 612] on button "Login with google" at bounding box center [890, 611] width 155 height 35
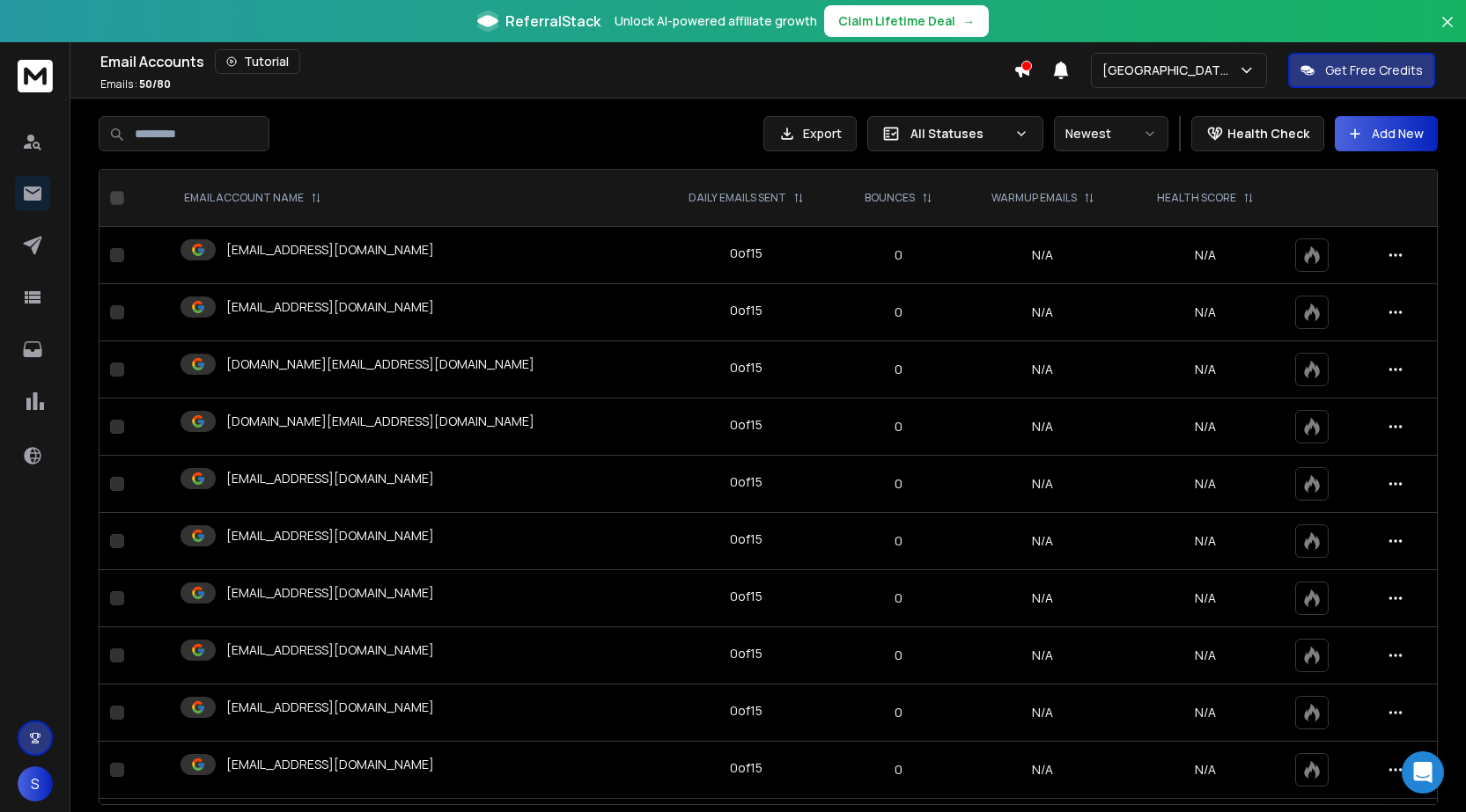
click at [1374, 135] on button "Add New" at bounding box center [1387, 134] width 103 height 35
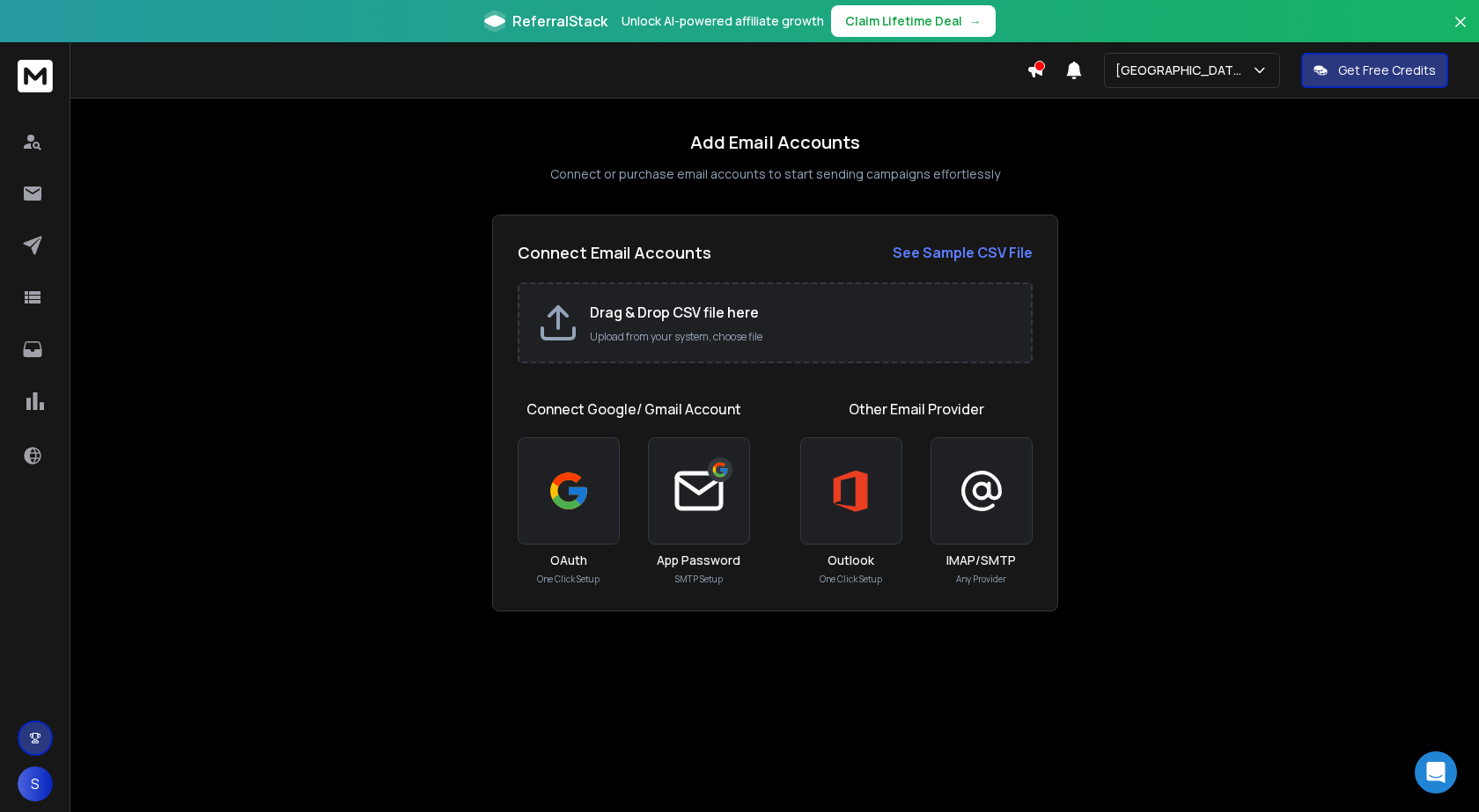
click at [568, 509] on icon at bounding box center [567, 502] width 29 height 15
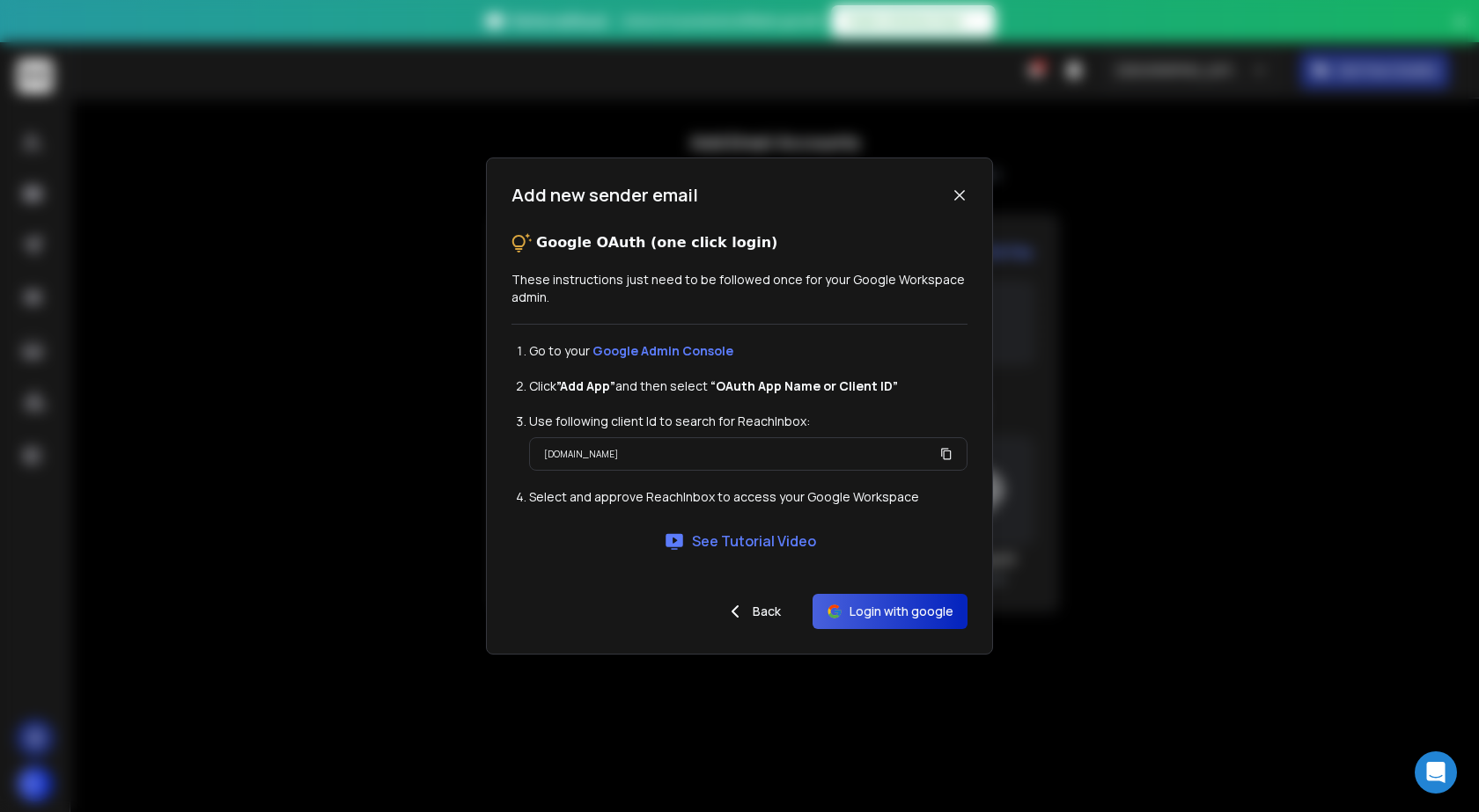
click at [931, 612] on button "Login with google" at bounding box center [890, 611] width 155 height 35
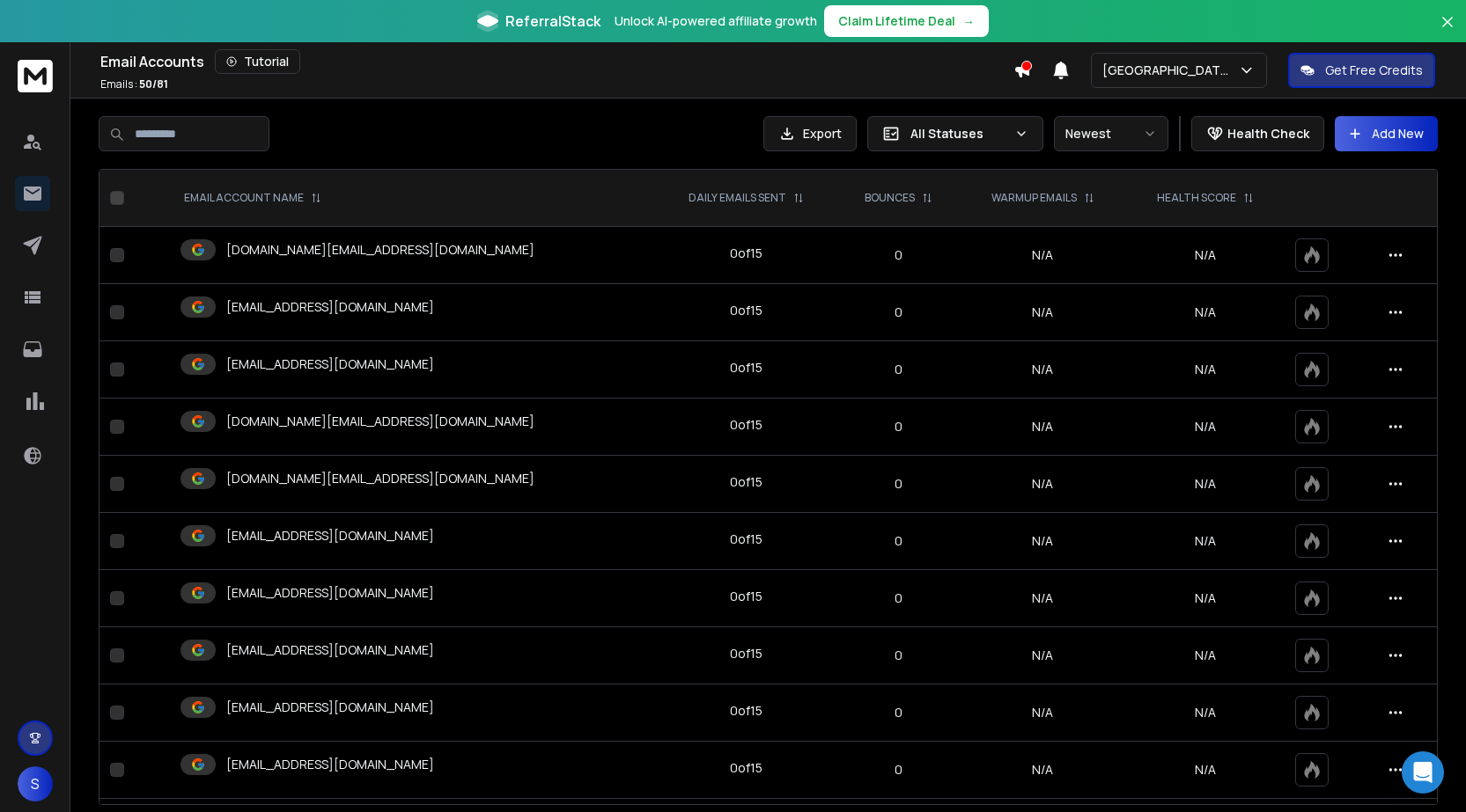
click at [1374, 135] on button "Add New" at bounding box center [1387, 134] width 103 height 35
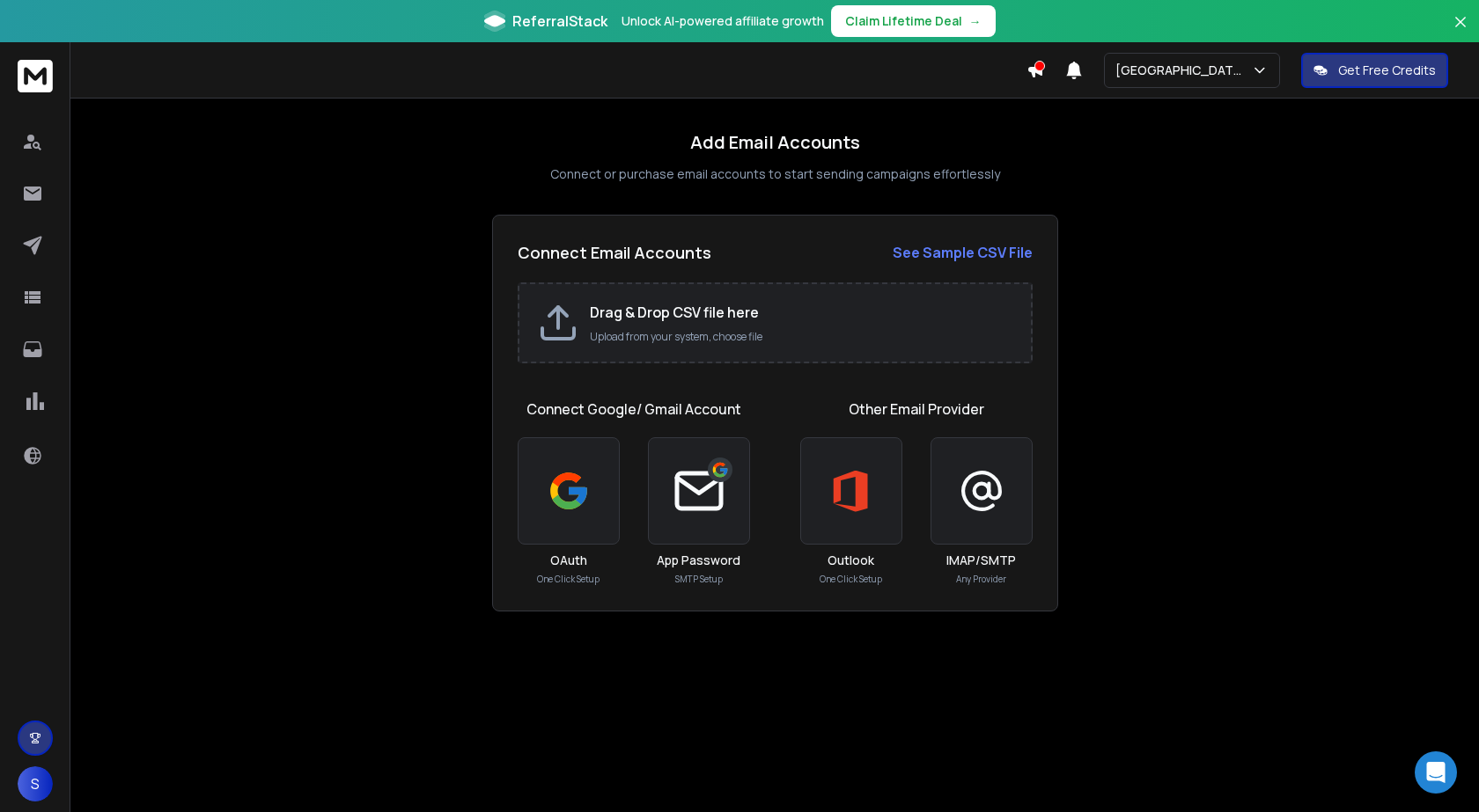
click at [568, 509] on icon at bounding box center [567, 502] width 29 height 15
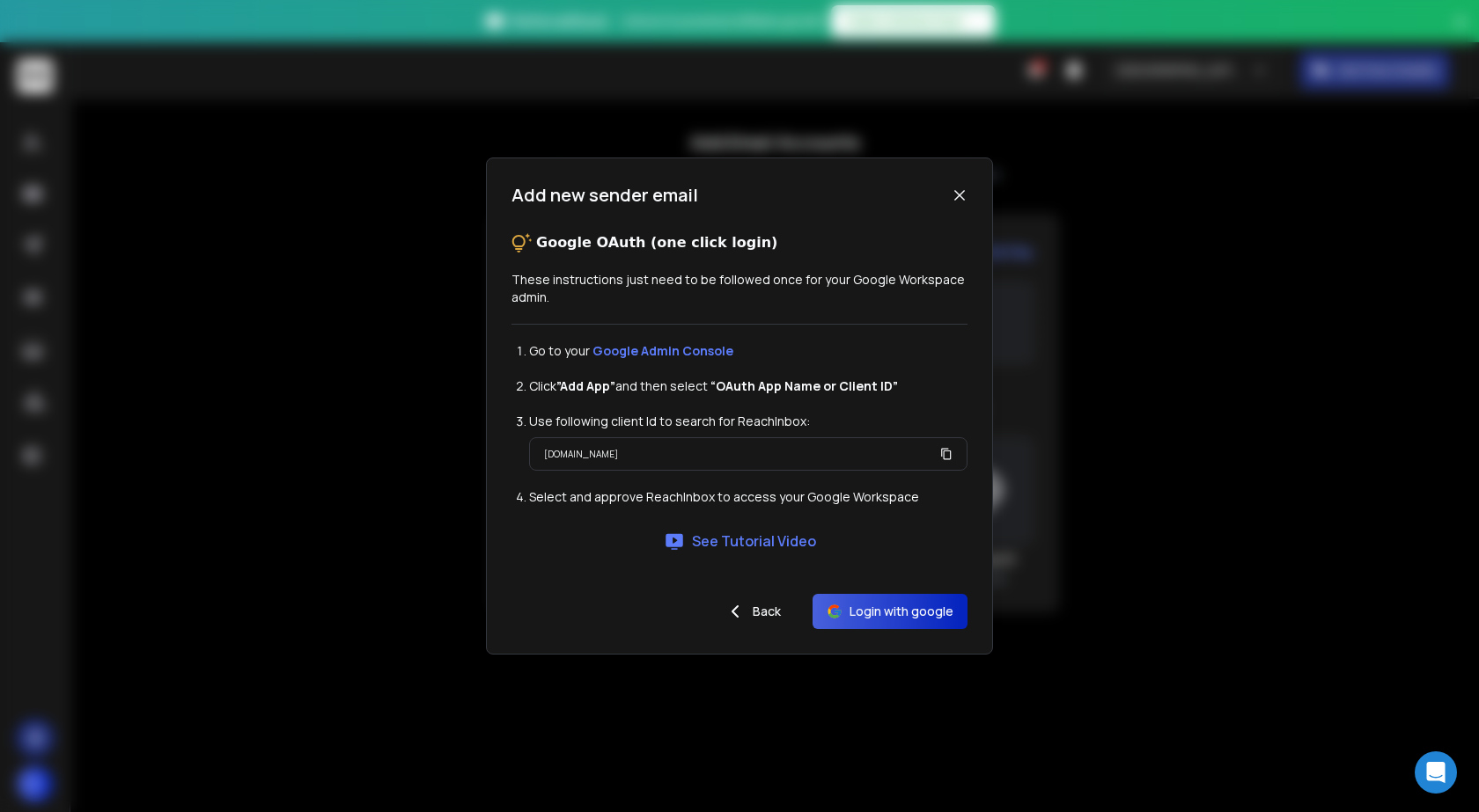
click at [931, 612] on button "Login with google" at bounding box center [890, 611] width 155 height 35
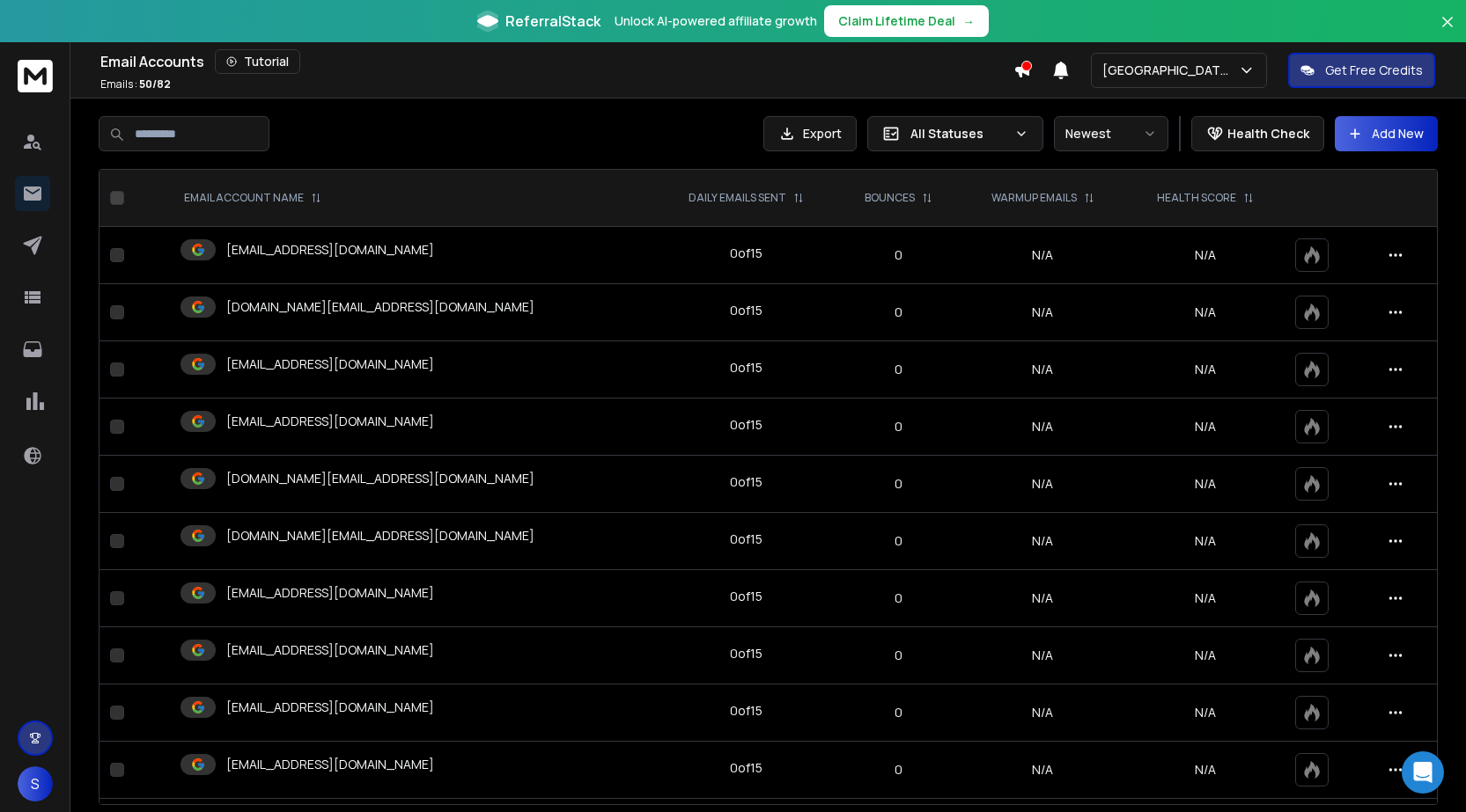
click at [1374, 135] on button "Add New" at bounding box center [1387, 134] width 103 height 35
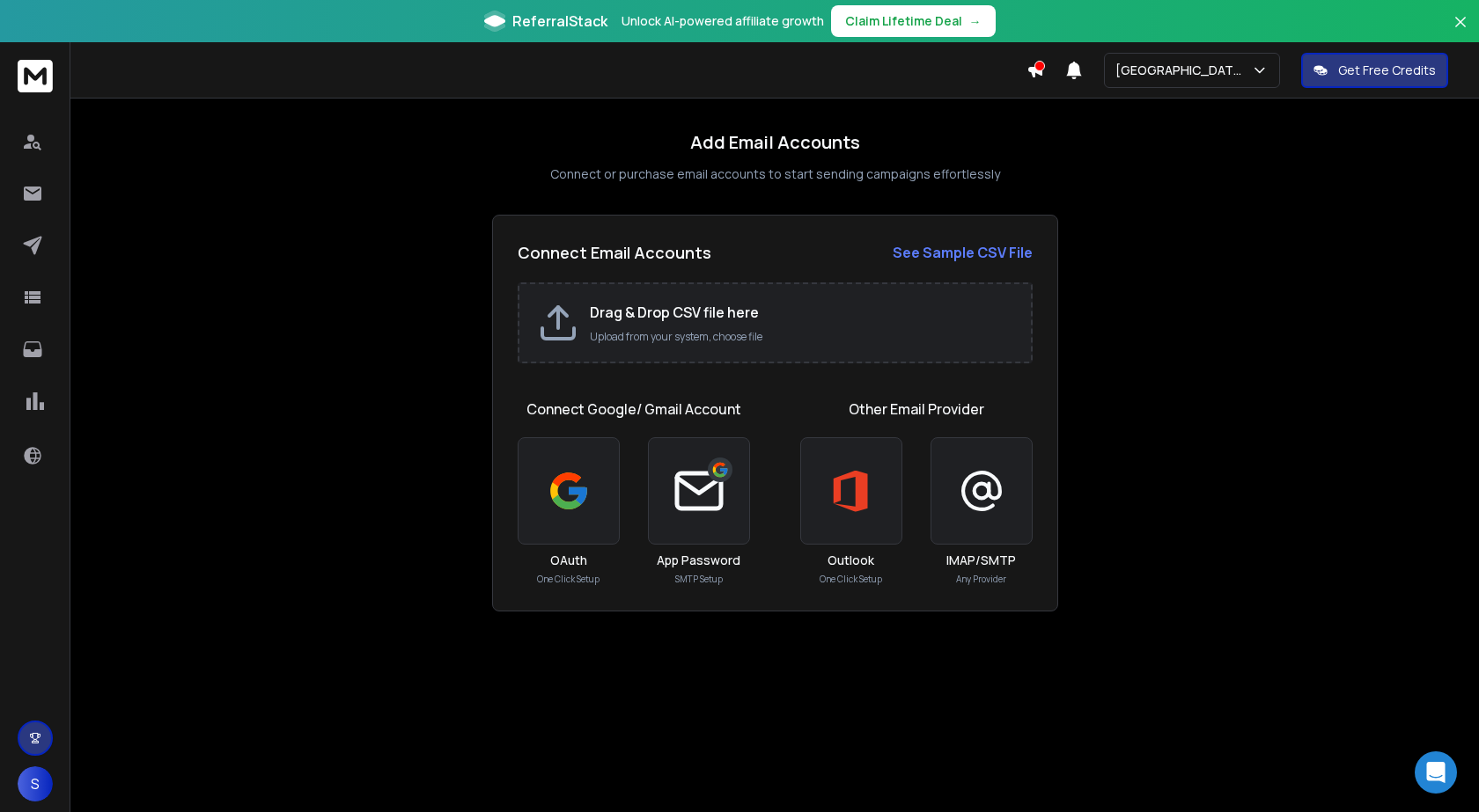
click at [568, 509] on icon at bounding box center [567, 502] width 29 height 15
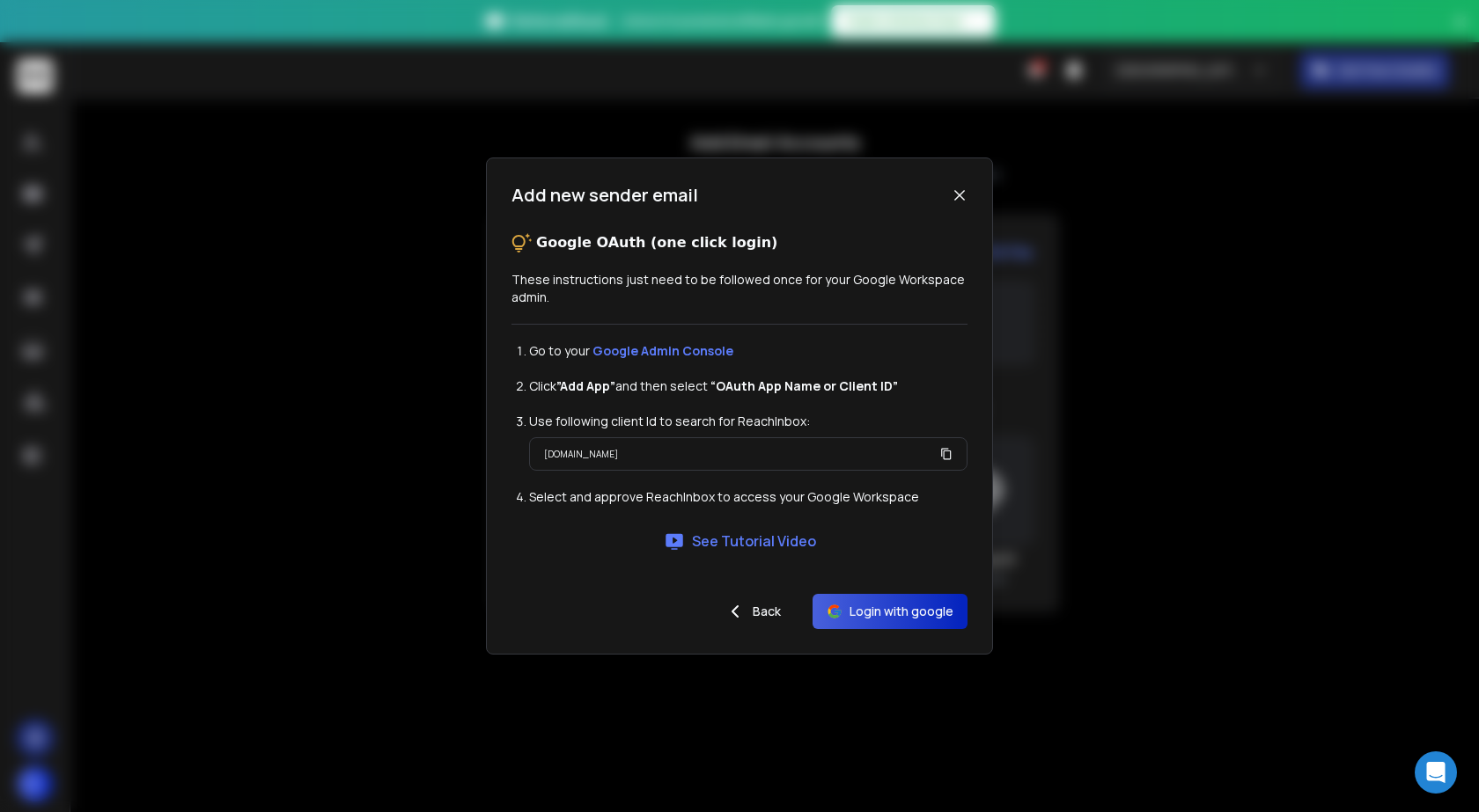
click at [931, 612] on button "Login with google" at bounding box center [890, 611] width 155 height 35
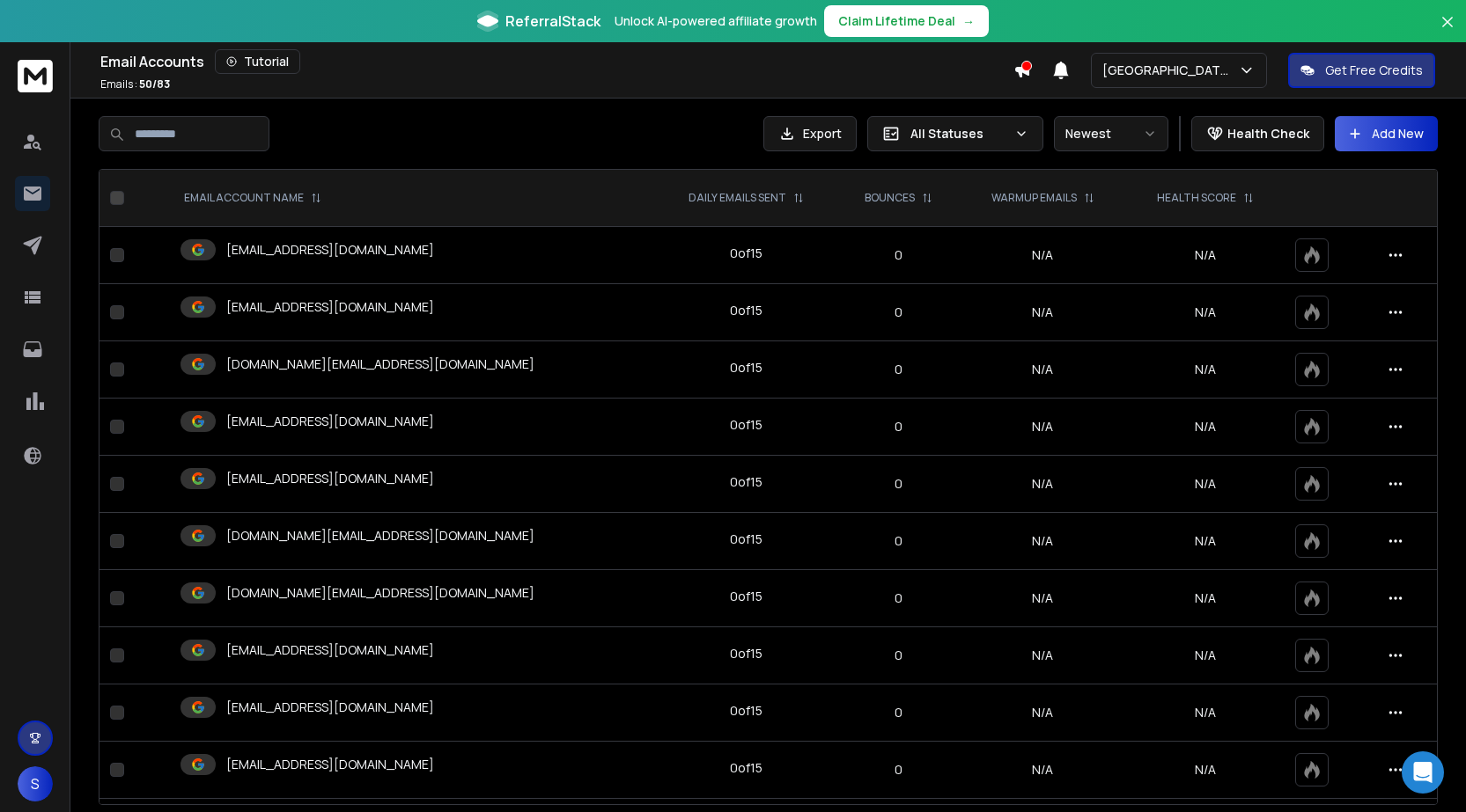
click at [1374, 135] on button "Add New" at bounding box center [1387, 134] width 103 height 35
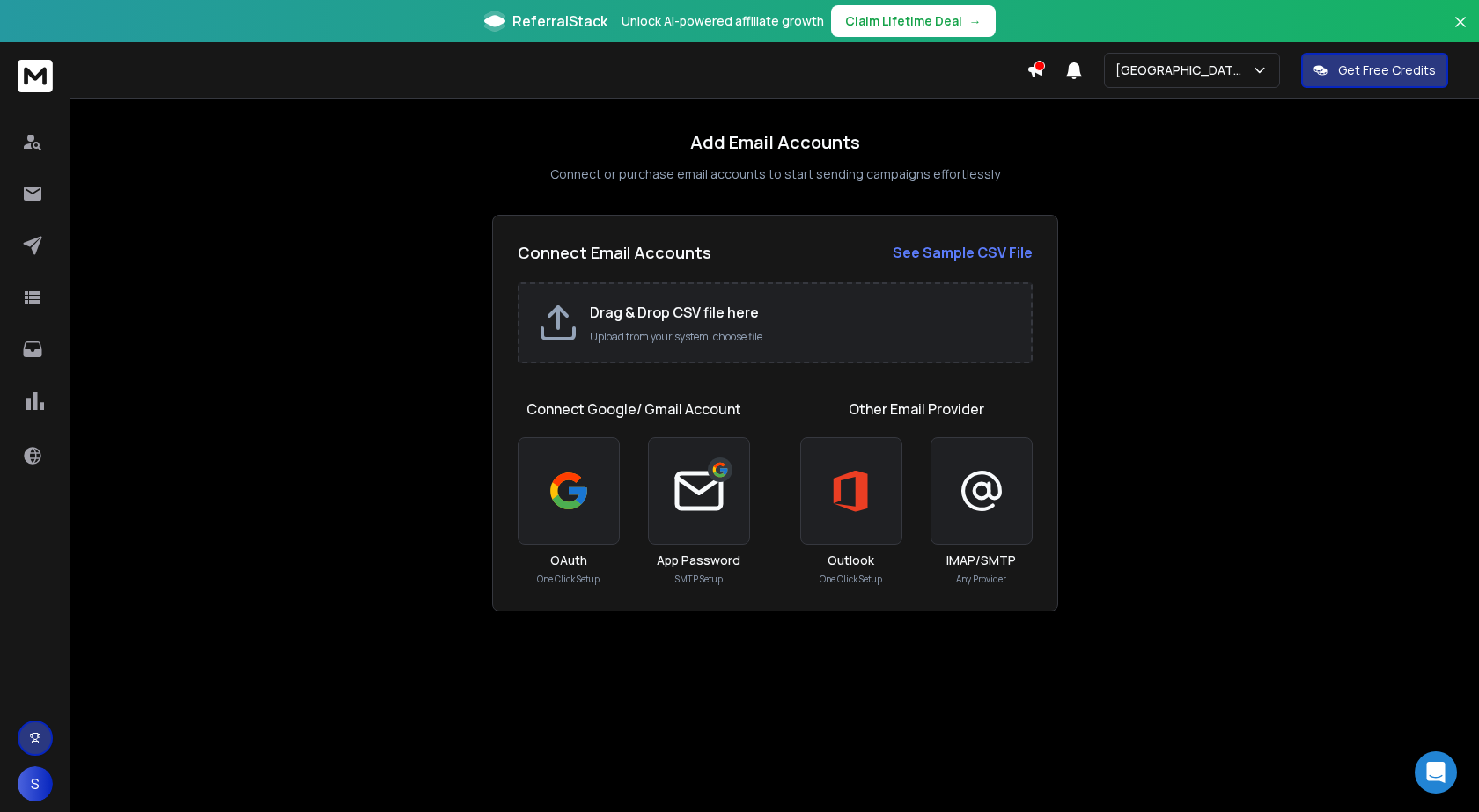
click at [568, 509] on icon at bounding box center [567, 502] width 29 height 15
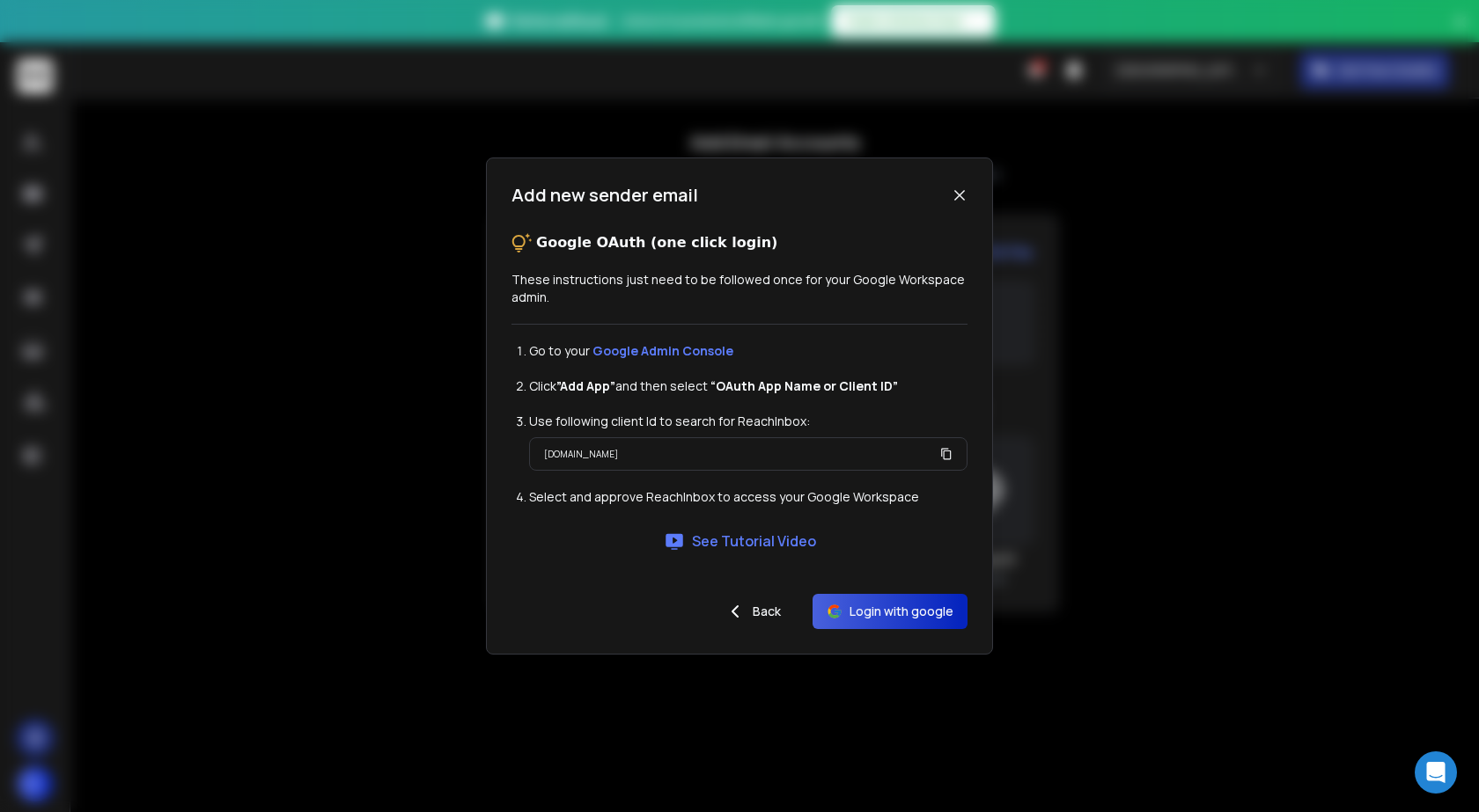
click at [931, 612] on button "Login with google" at bounding box center [890, 611] width 155 height 35
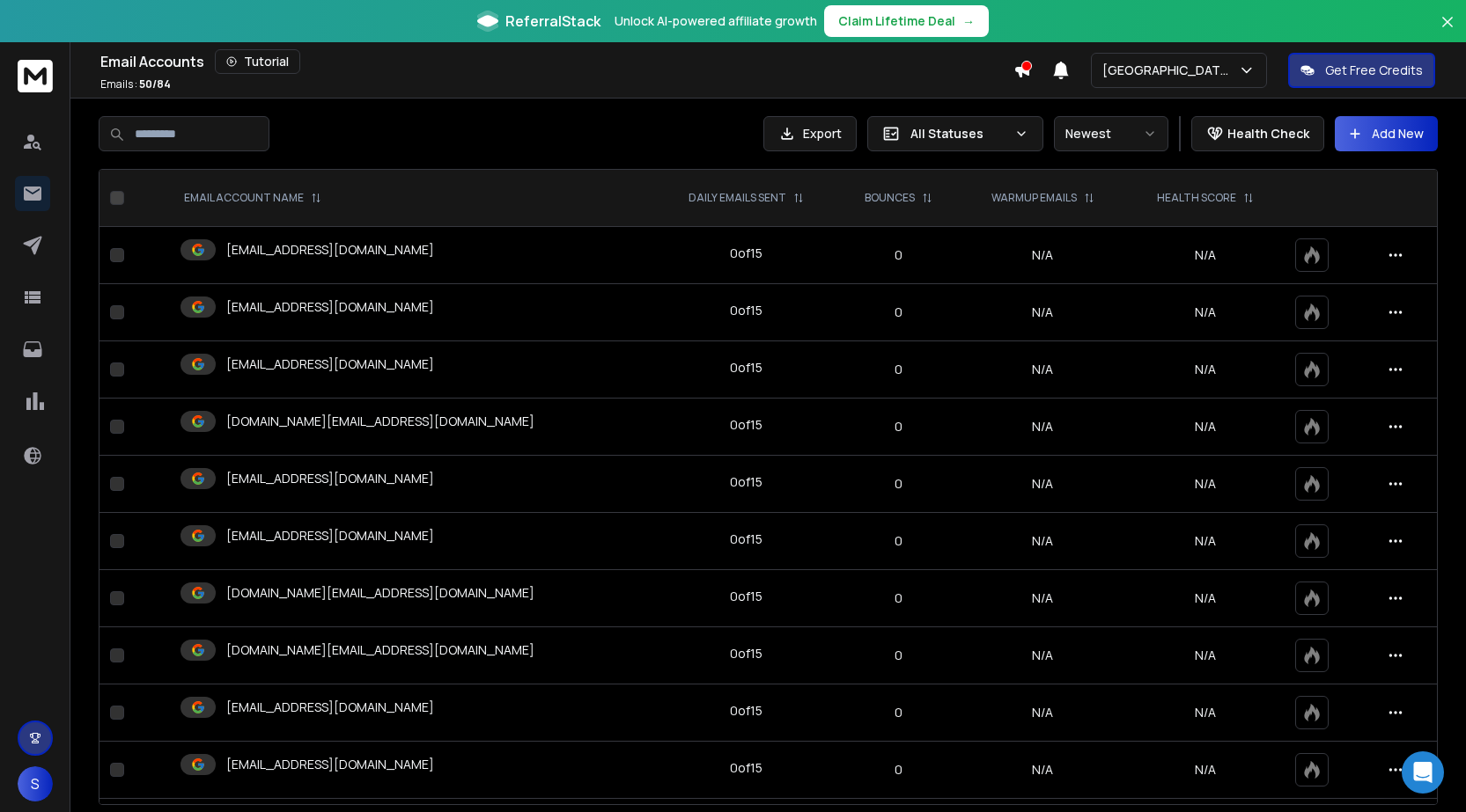
click at [1374, 135] on button "Add New" at bounding box center [1387, 134] width 103 height 35
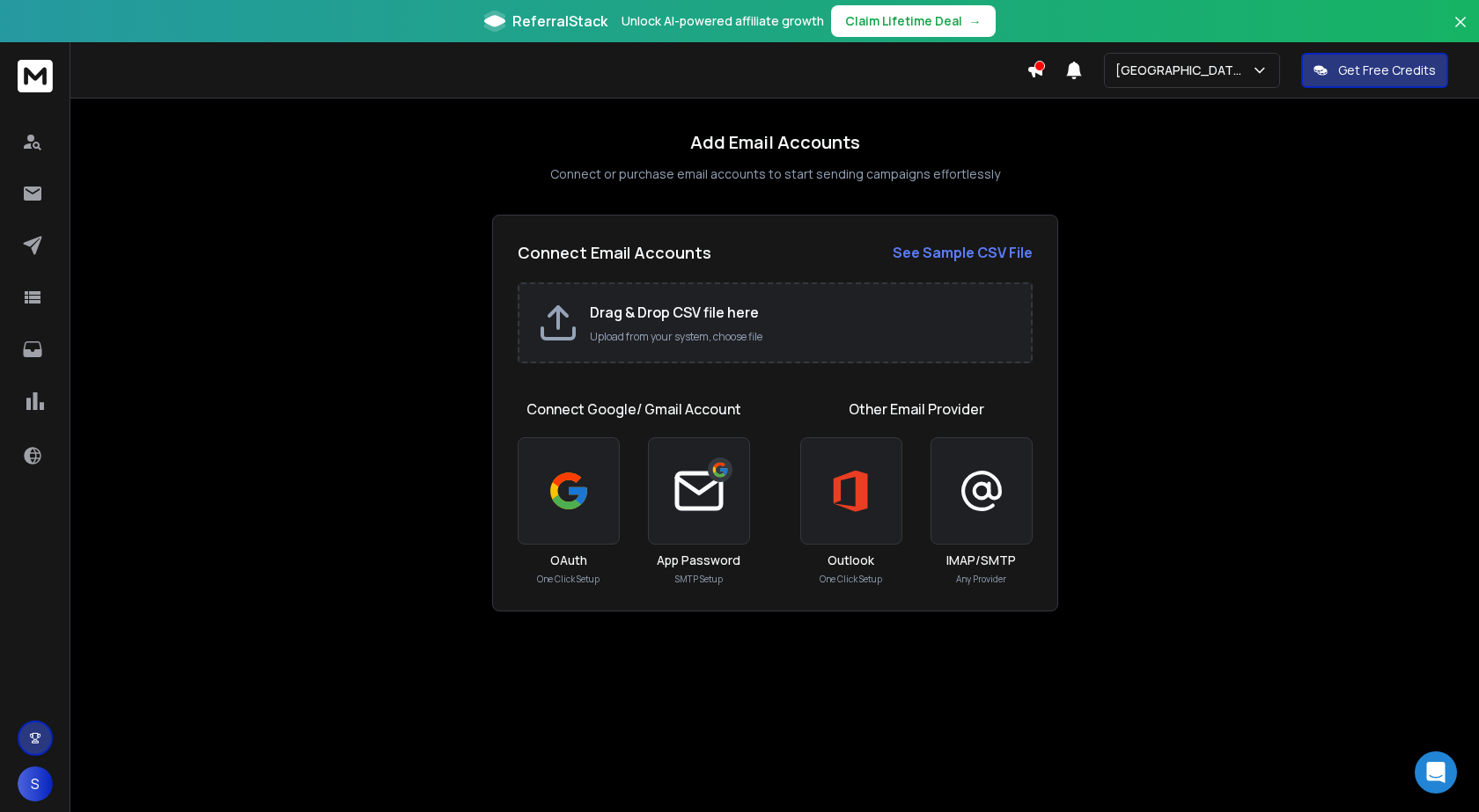
click at [568, 509] on icon at bounding box center [567, 502] width 29 height 15
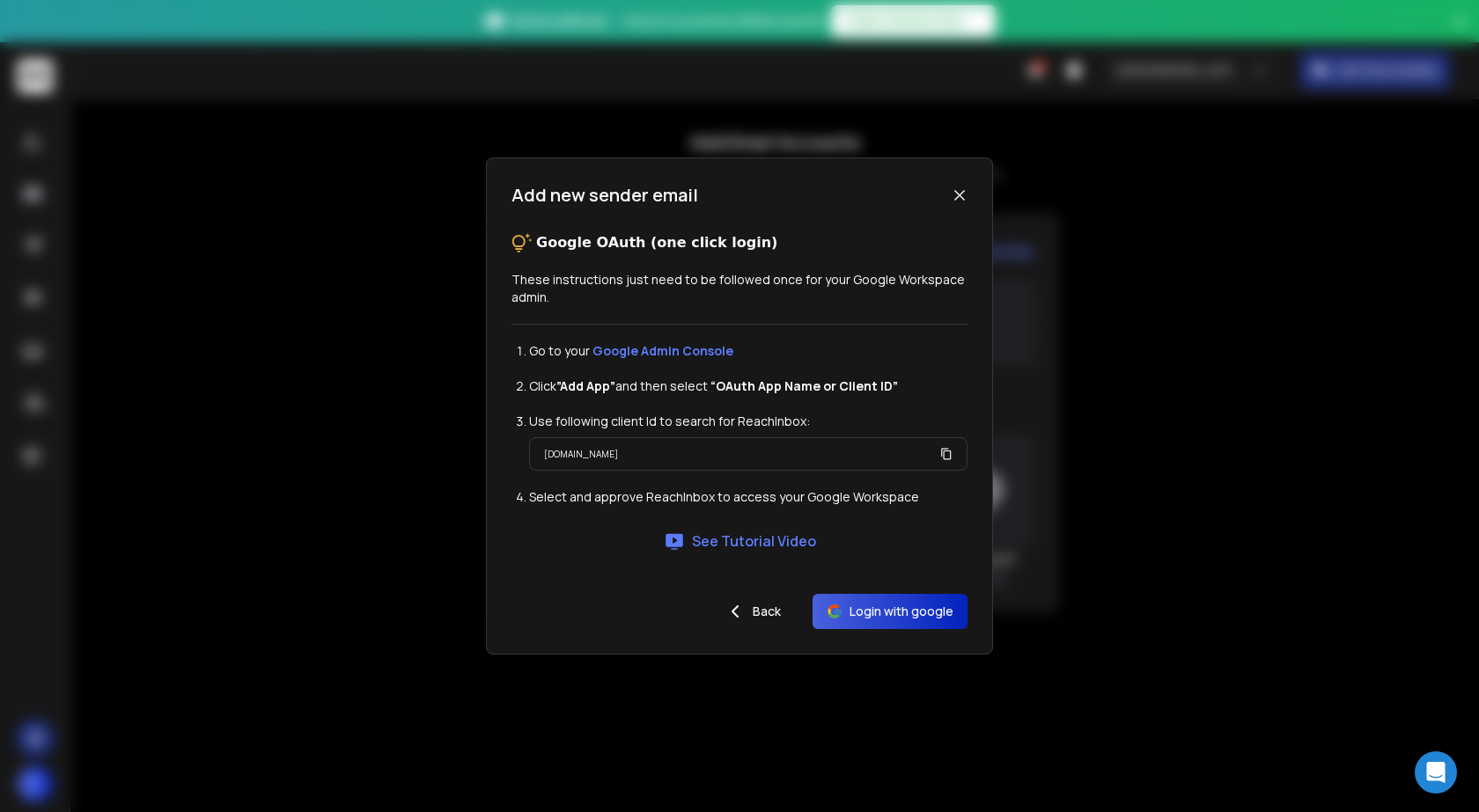
click at [931, 612] on button "Login with google" at bounding box center [890, 611] width 155 height 35
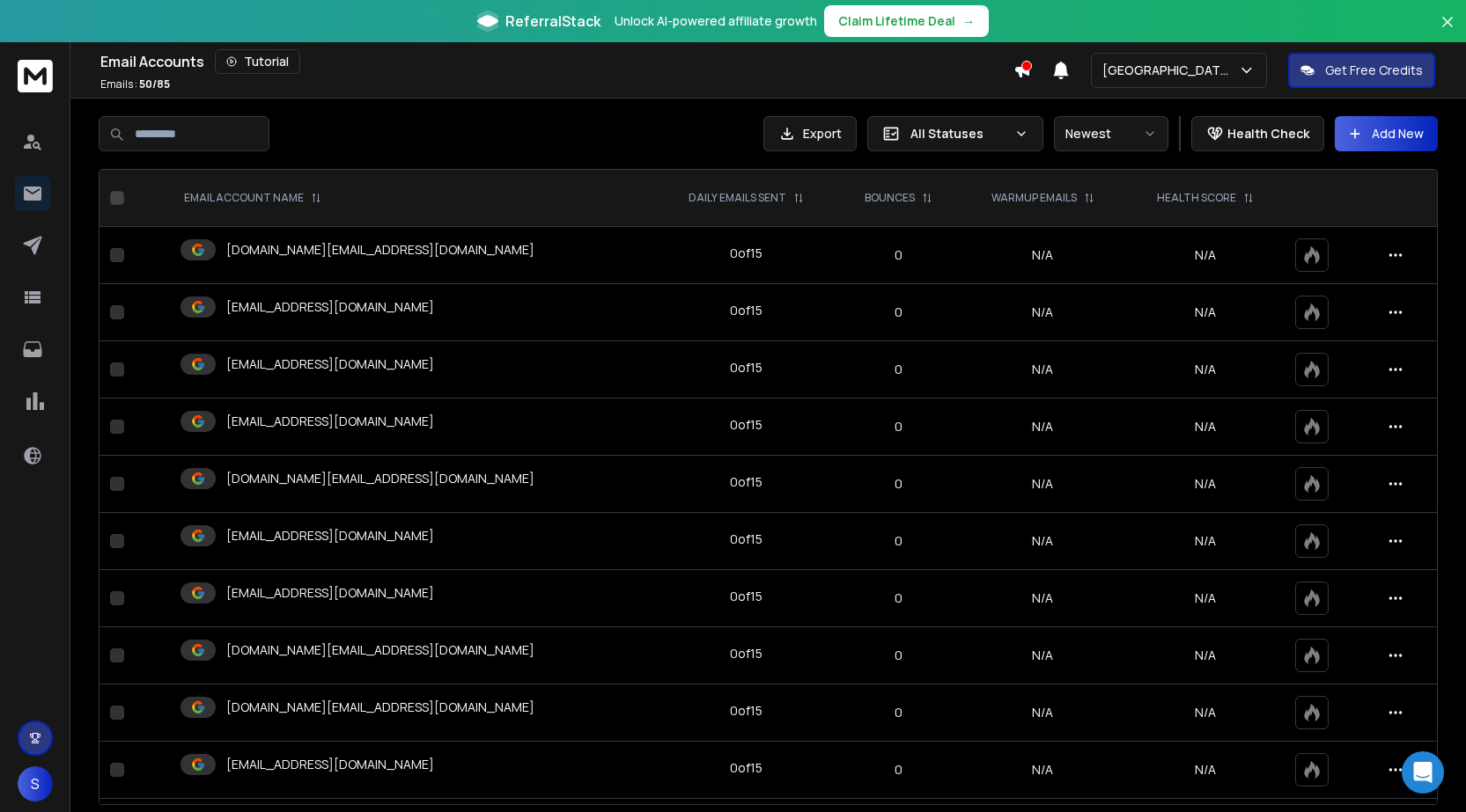
click at [1374, 135] on button "Add New" at bounding box center [1387, 134] width 103 height 35
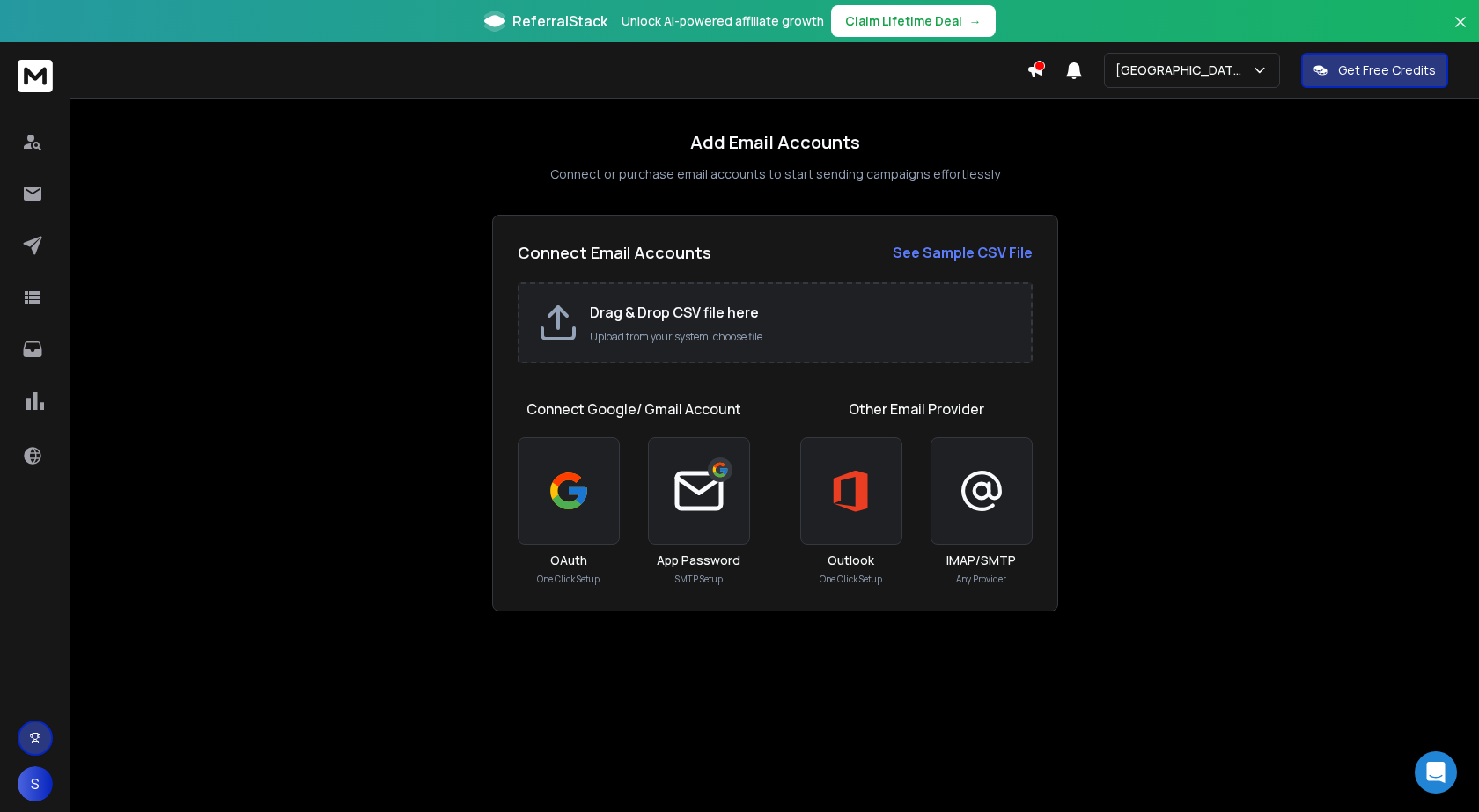
click at [568, 509] on icon at bounding box center [567, 502] width 29 height 15
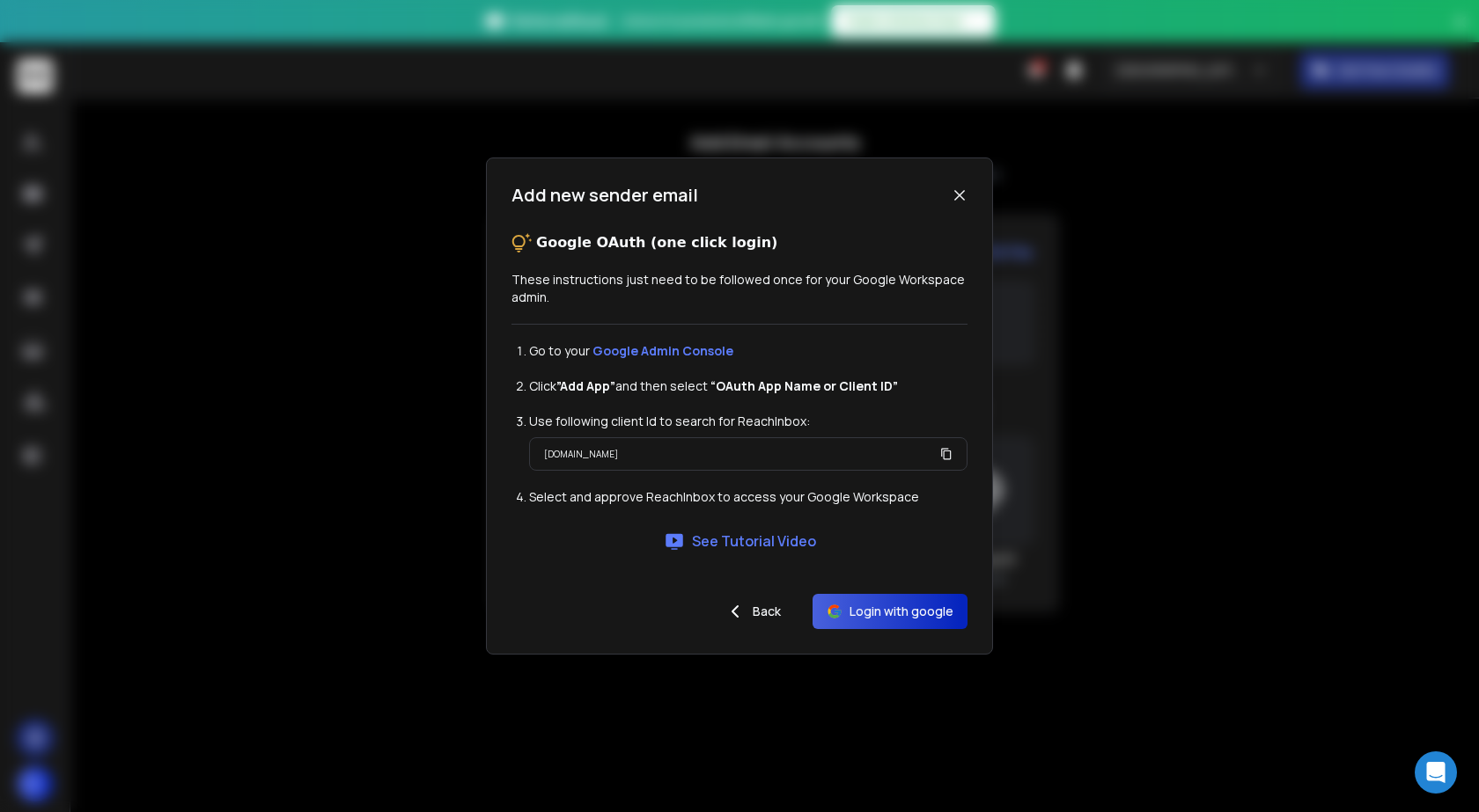
click at [931, 612] on button "Login with google" at bounding box center [890, 611] width 155 height 35
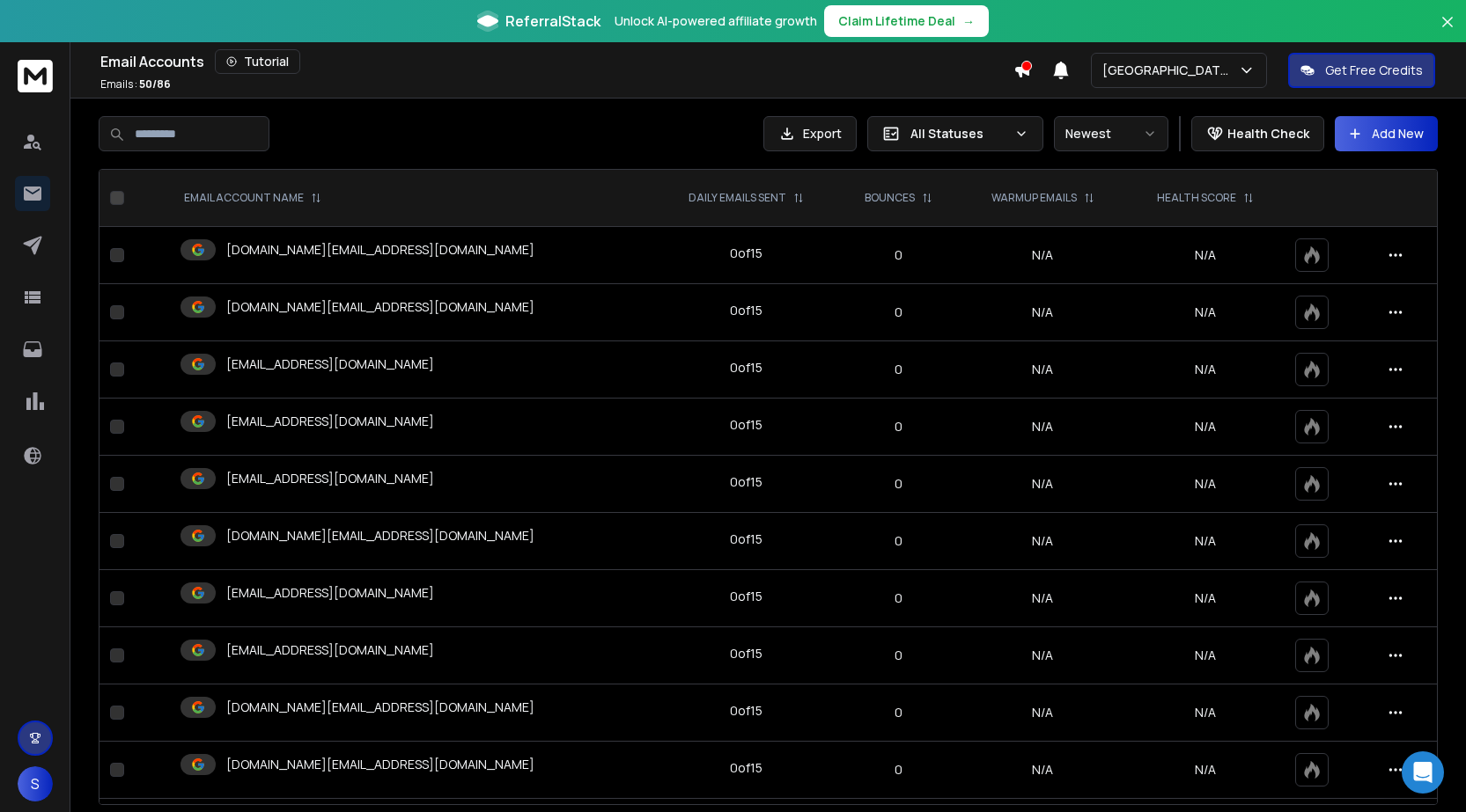
click at [1374, 135] on button "Add New" at bounding box center [1387, 134] width 103 height 35
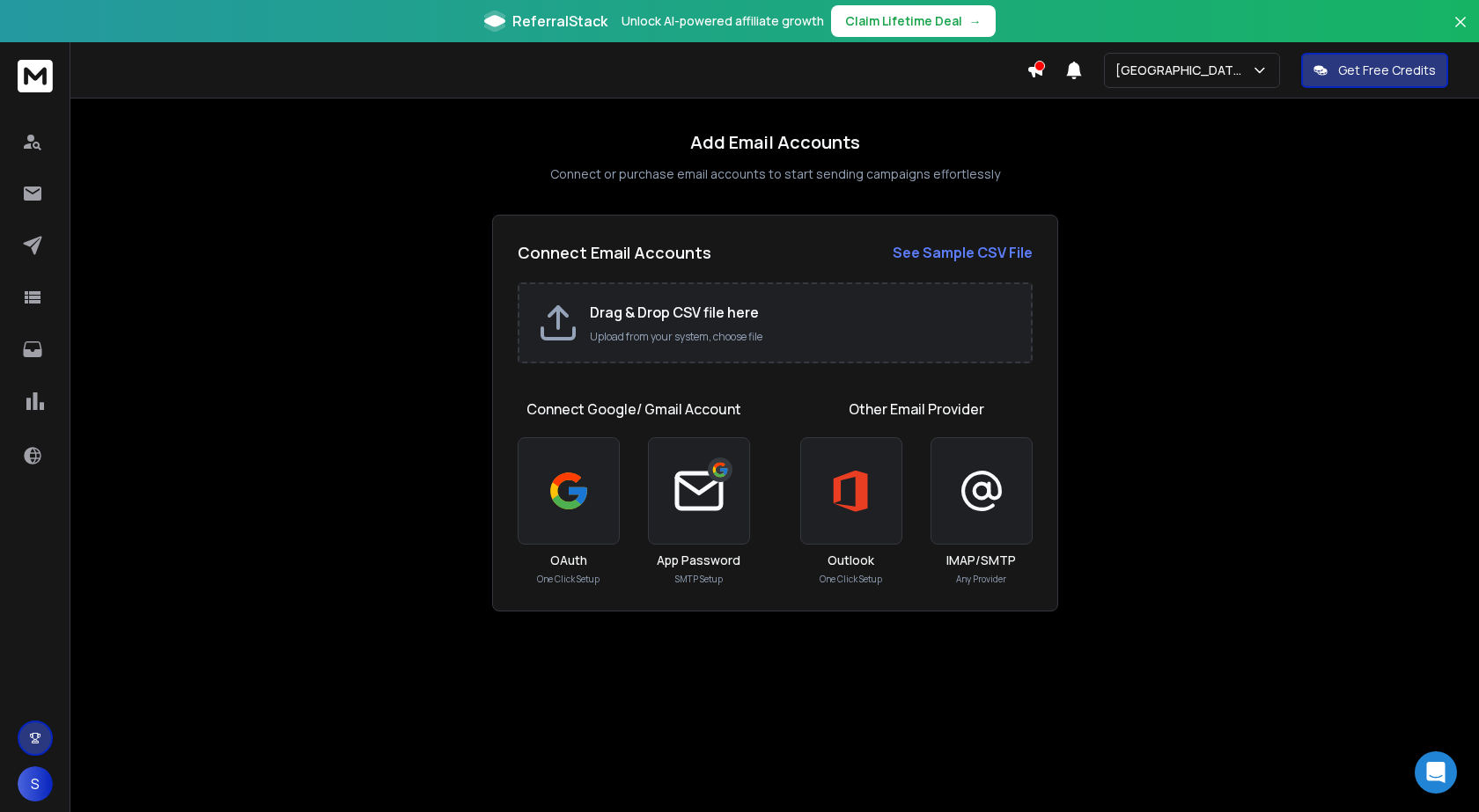
click at [568, 509] on icon at bounding box center [567, 502] width 29 height 15
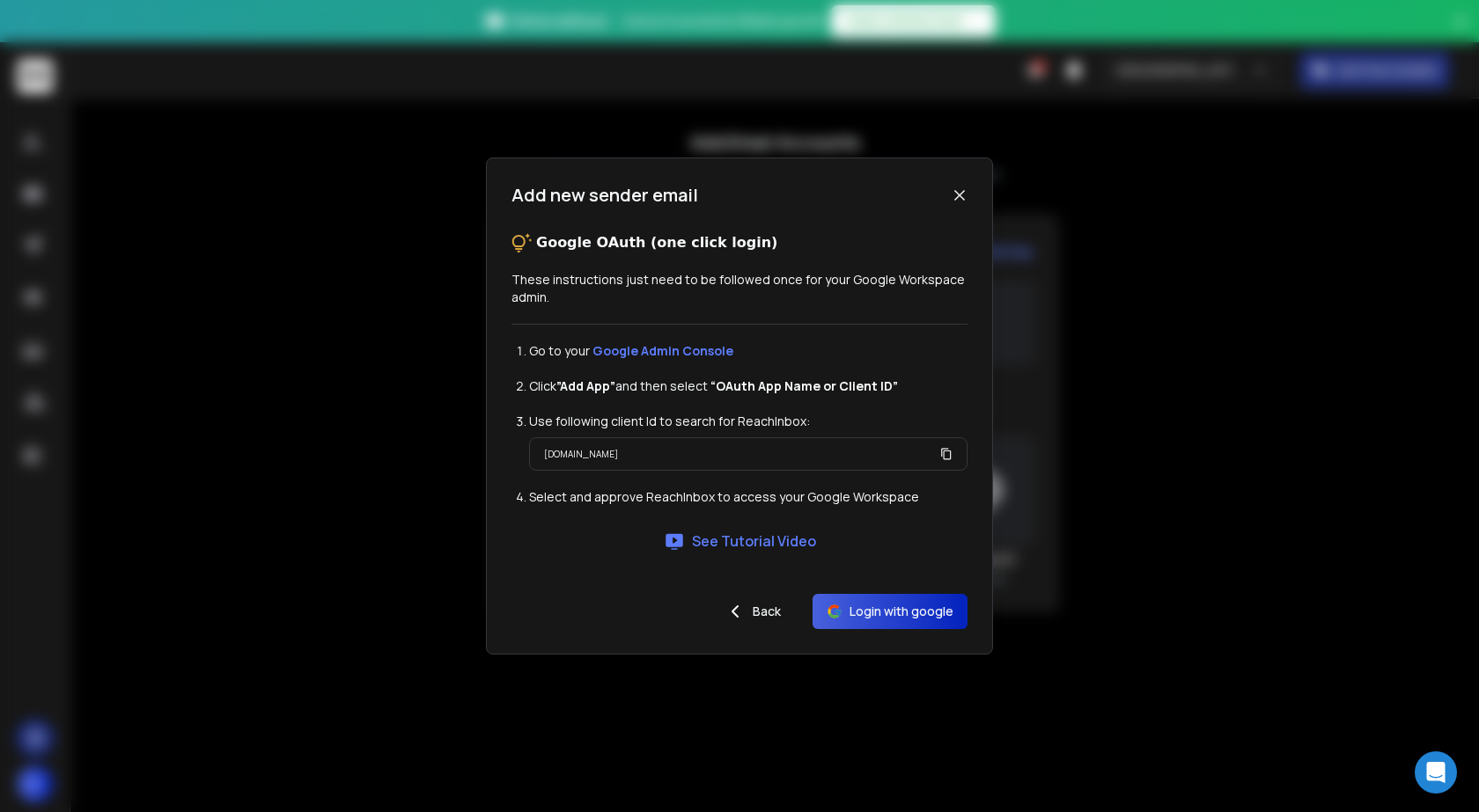
click at [931, 612] on button "Login with google" at bounding box center [890, 611] width 155 height 35
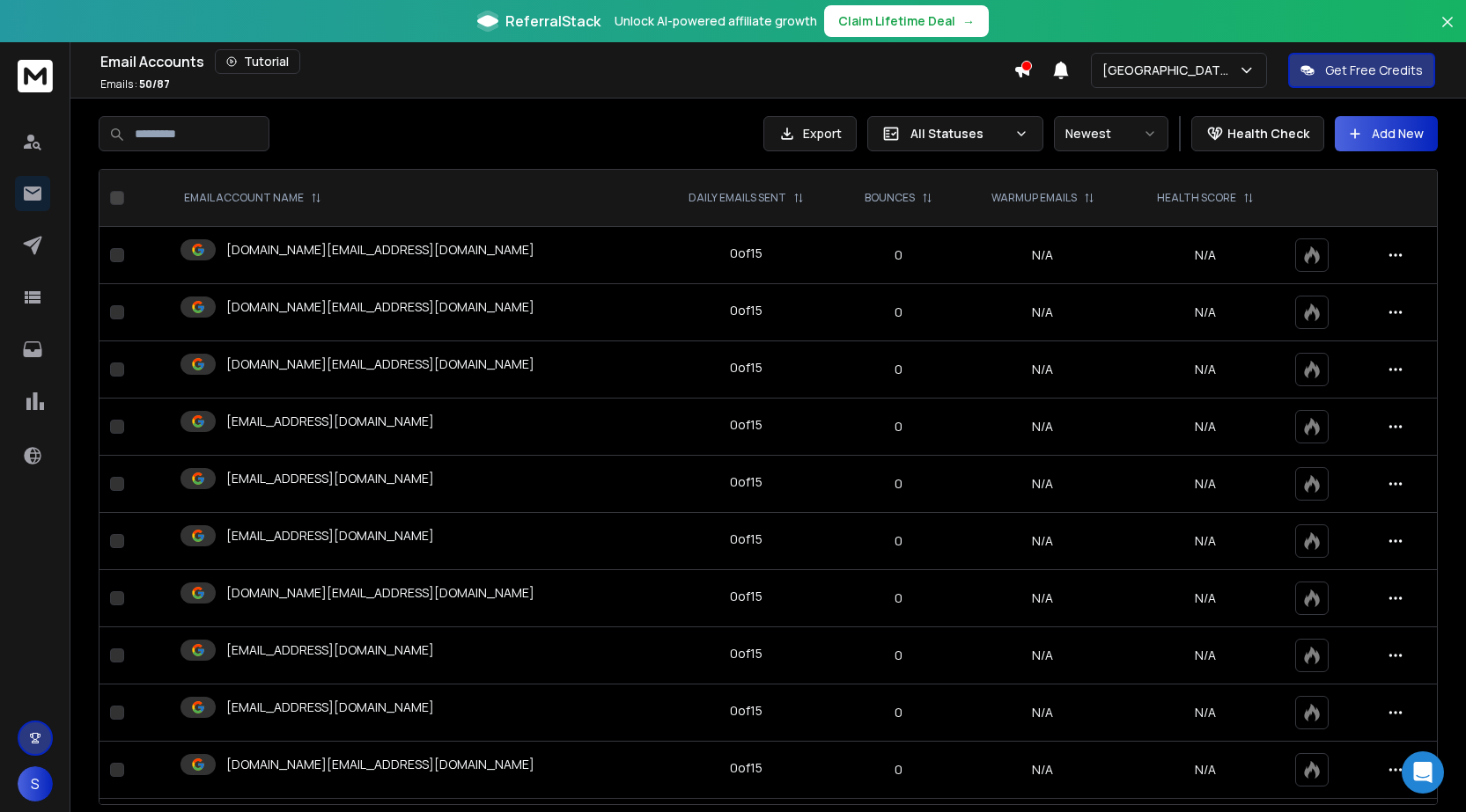
click at [1374, 135] on button "Add New" at bounding box center [1387, 134] width 103 height 35
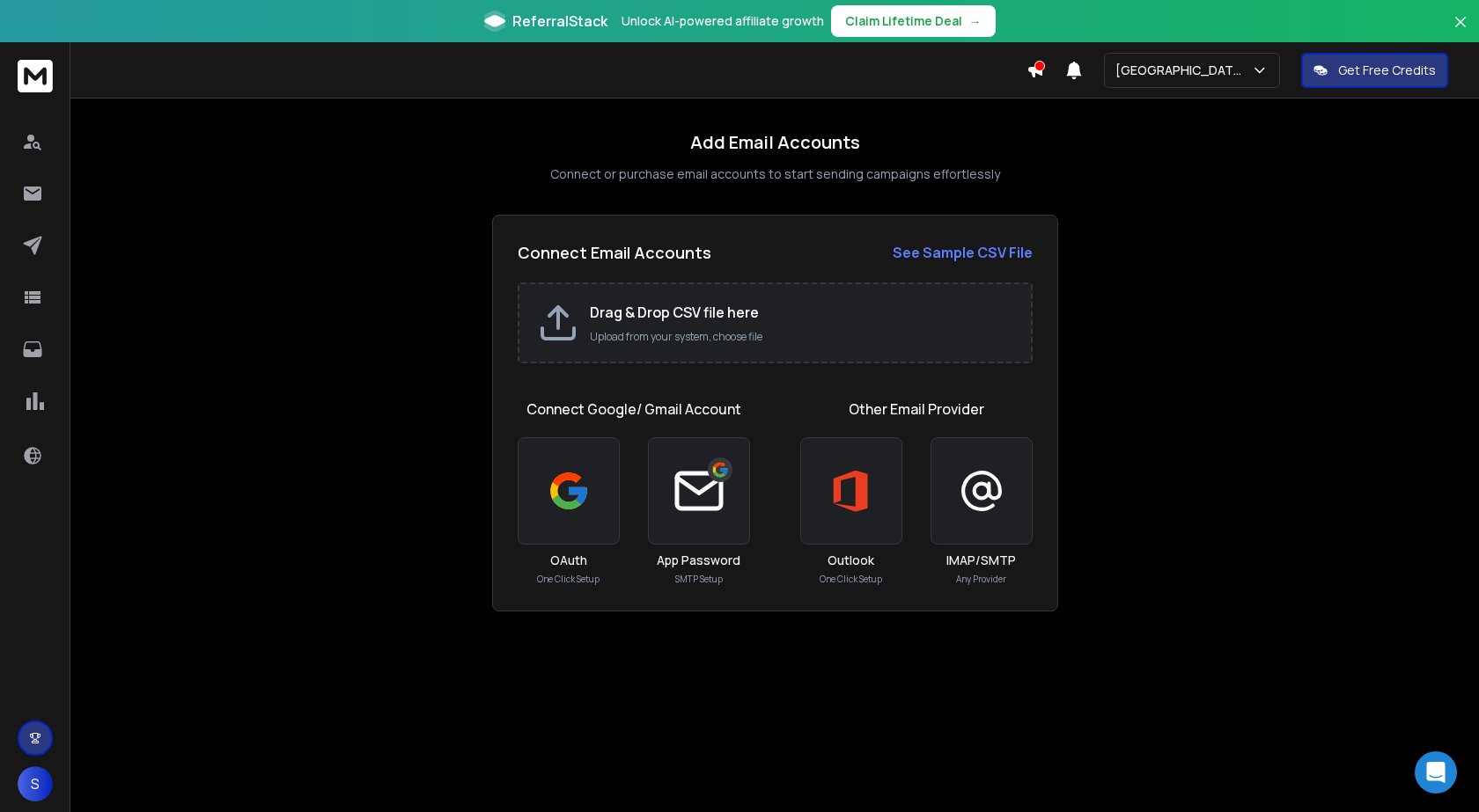
click at [568, 509] on icon at bounding box center [567, 502] width 29 height 15
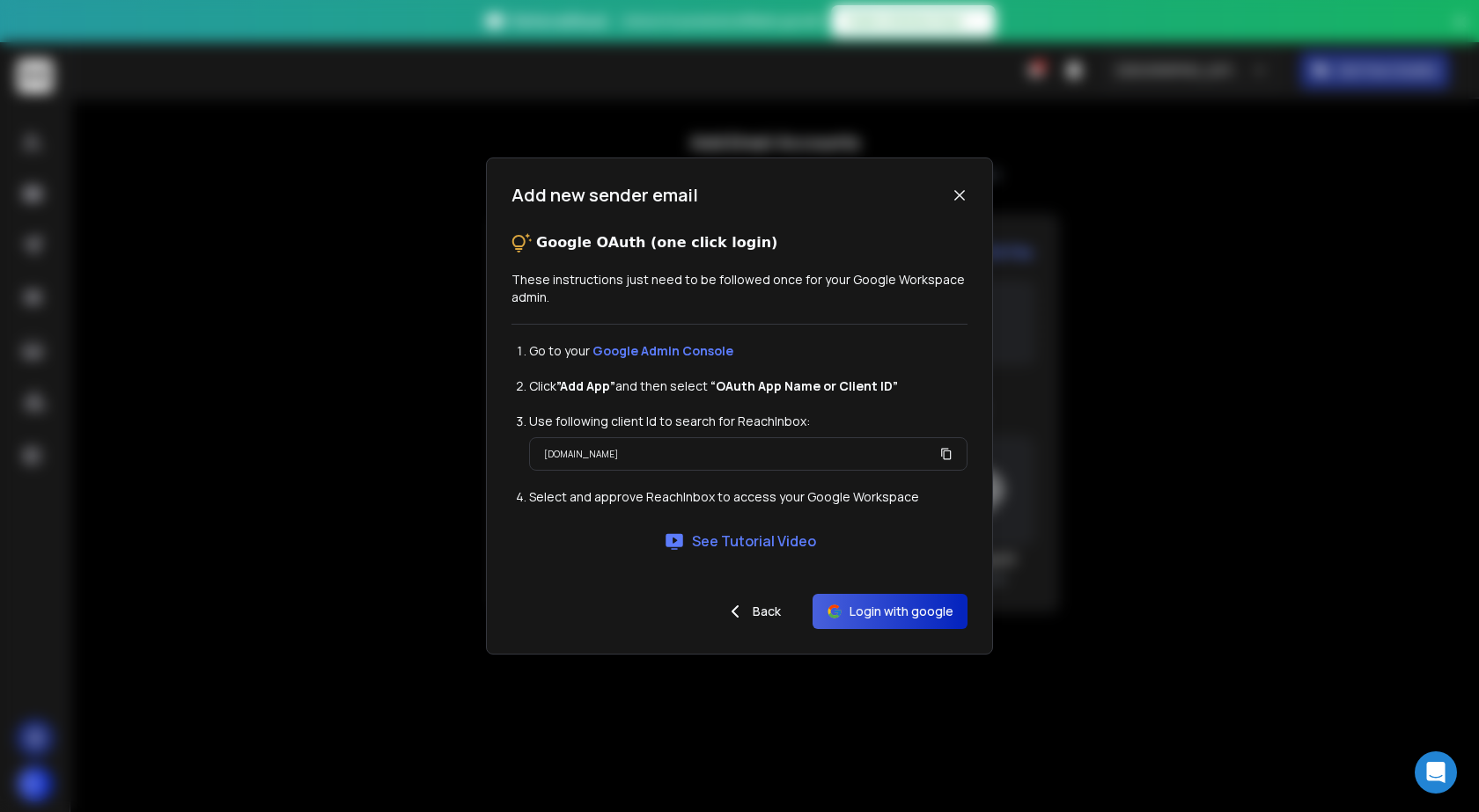
click at [931, 612] on button "Login with google" at bounding box center [890, 611] width 155 height 35
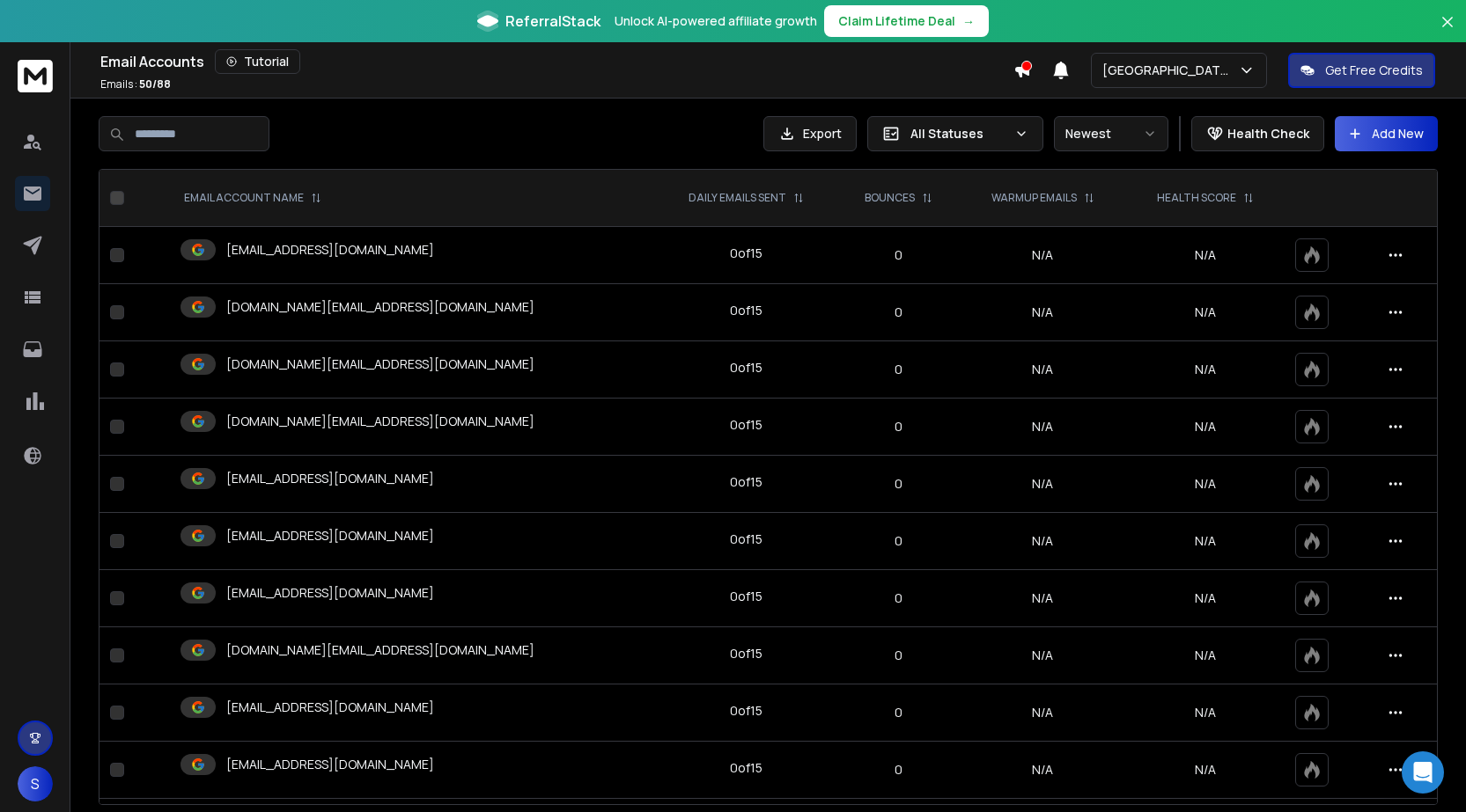
click at [1374, 135] on button "Add New" at bounding box center [1387, 134] width 103 height 35
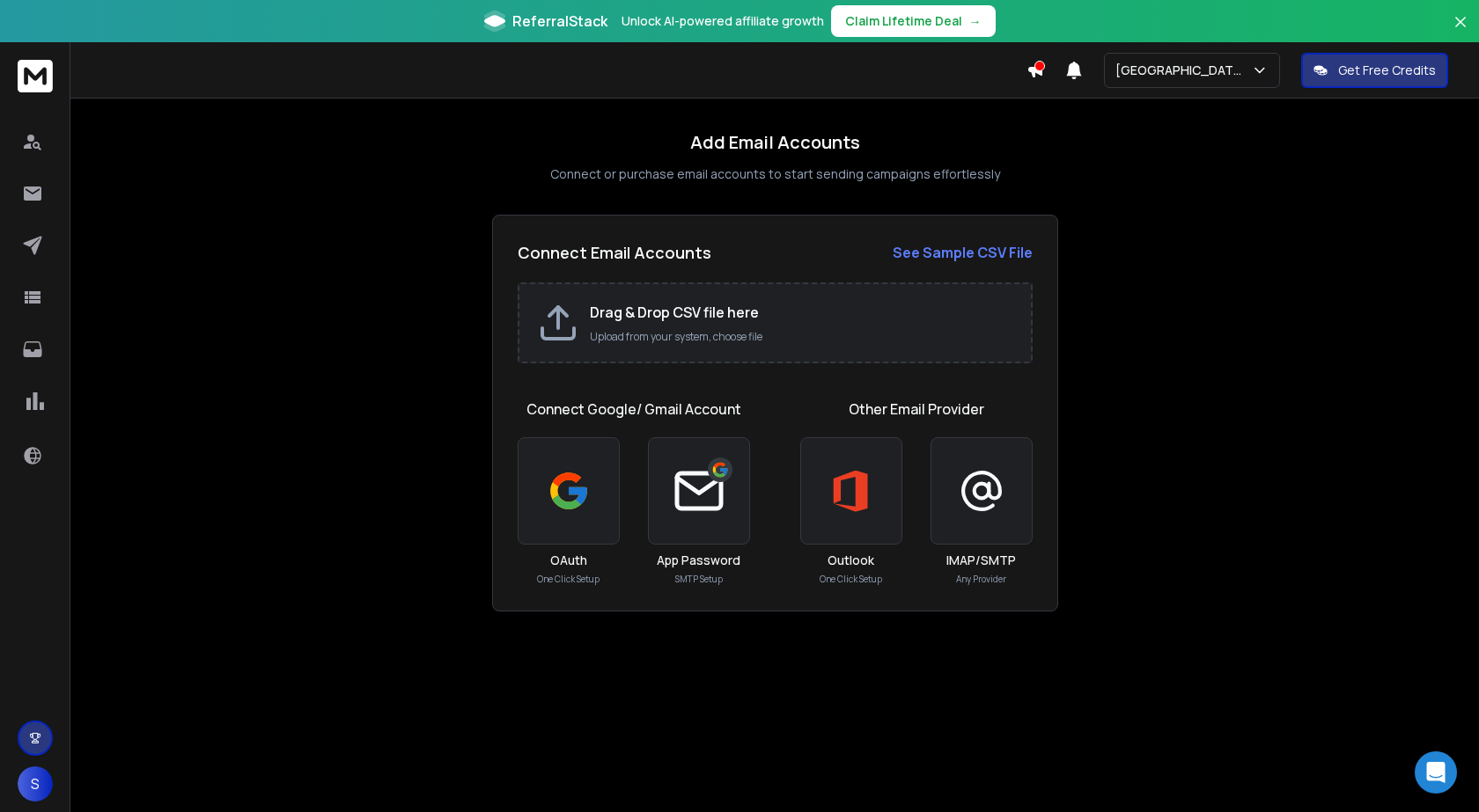
click at [568, 509] on icon at bounding box center [567, 502] width 29 height 15
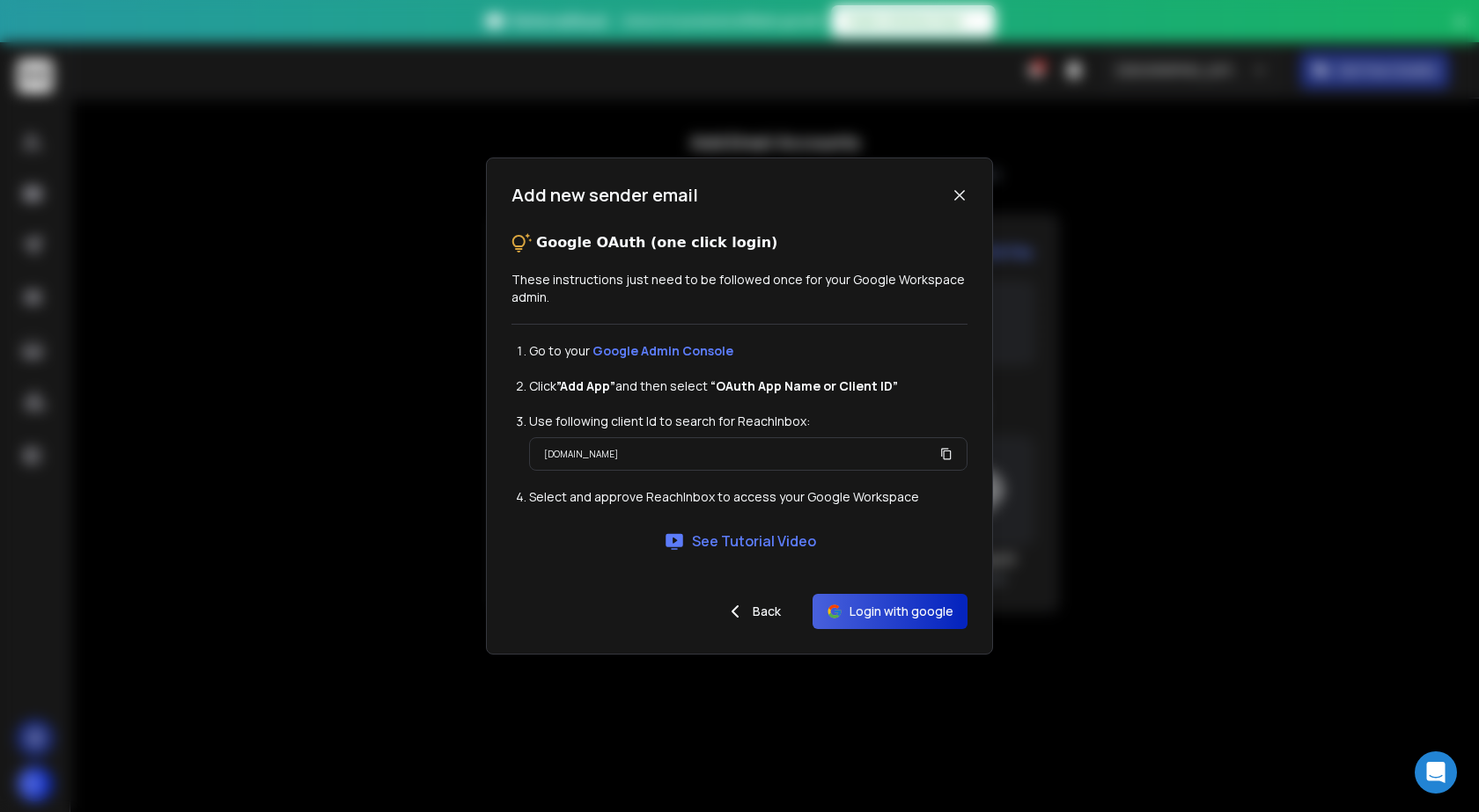
click at [931, 612] on button "Login with google" at bounding box center [890, 611] width 155 height 35
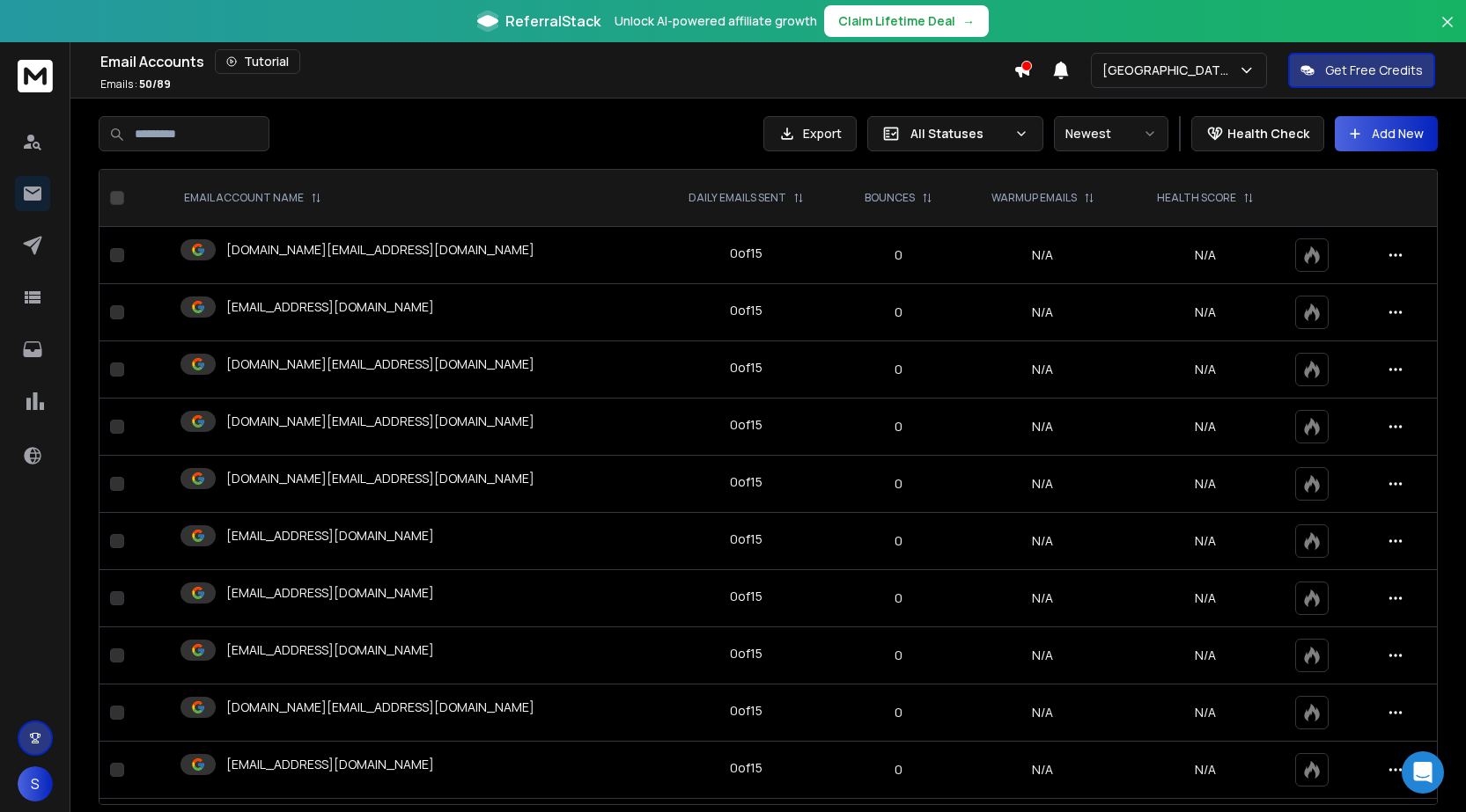
click at [1374, 135] on button "Add New" at bounding box center [1387, 134] width 103 height 35
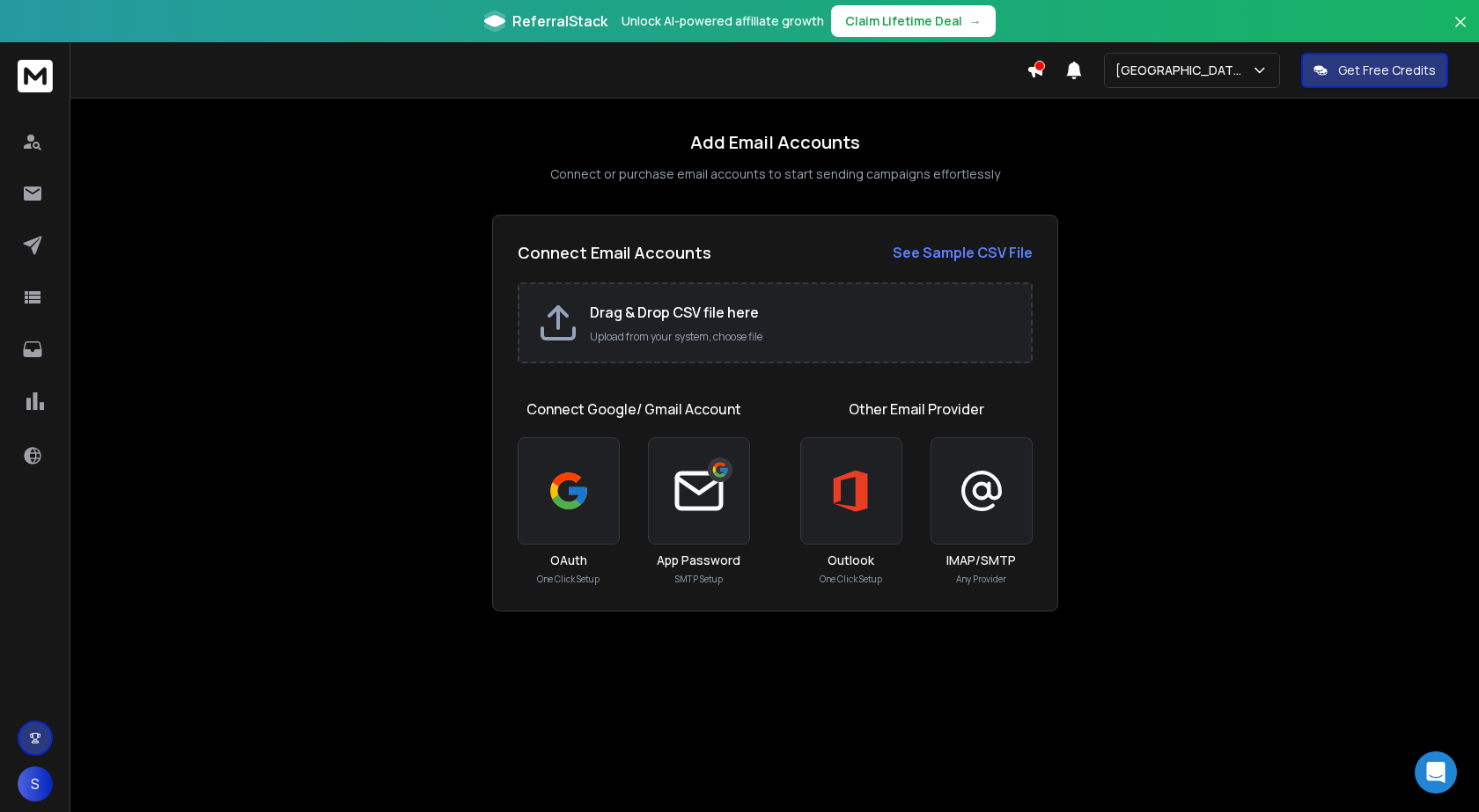
click at [568, 509] on icon at bounding box center [567, 502] width 29 height 15
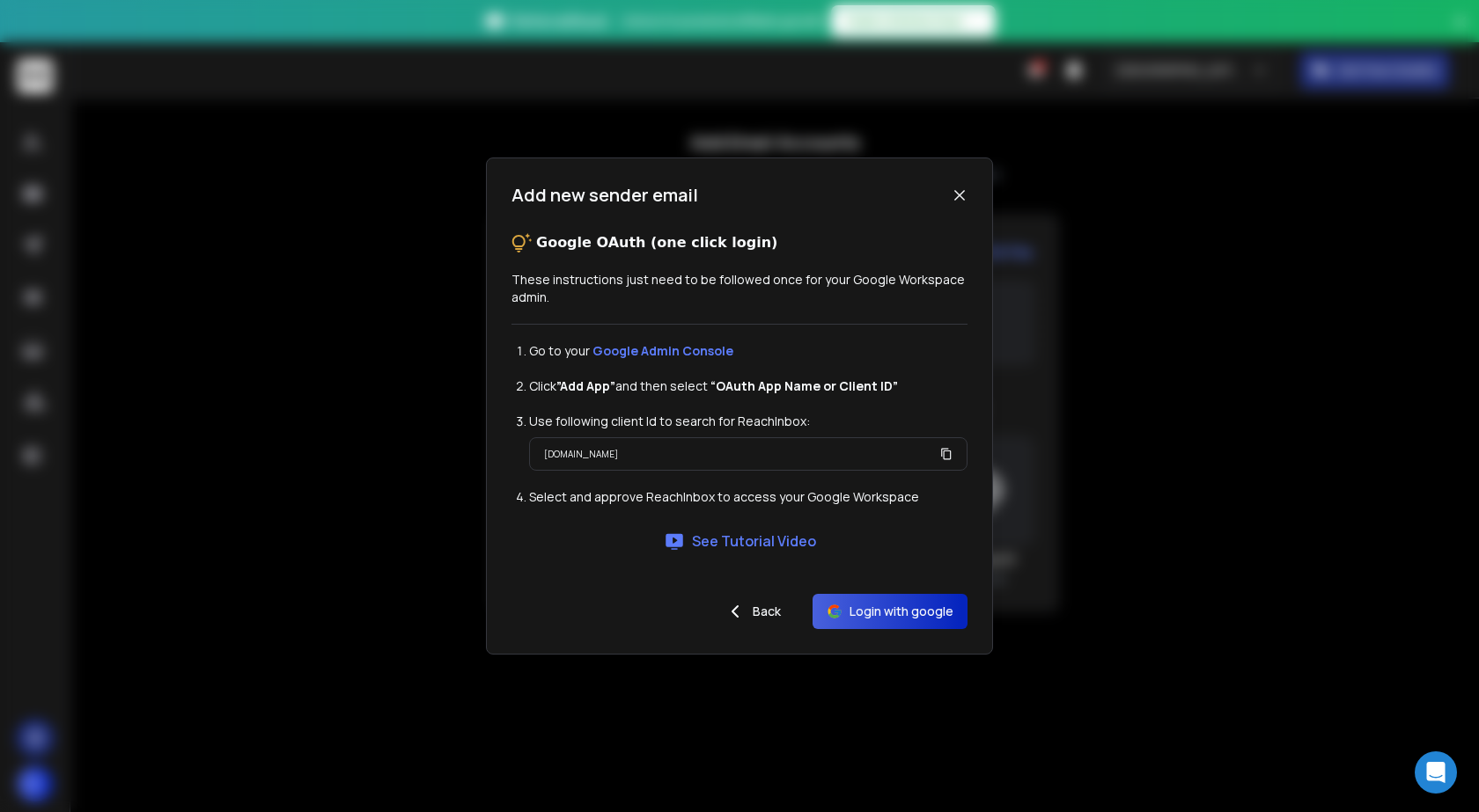
click at [931, 612] on button "Login with google" at bounding box center [890, 611] width 155 height 35
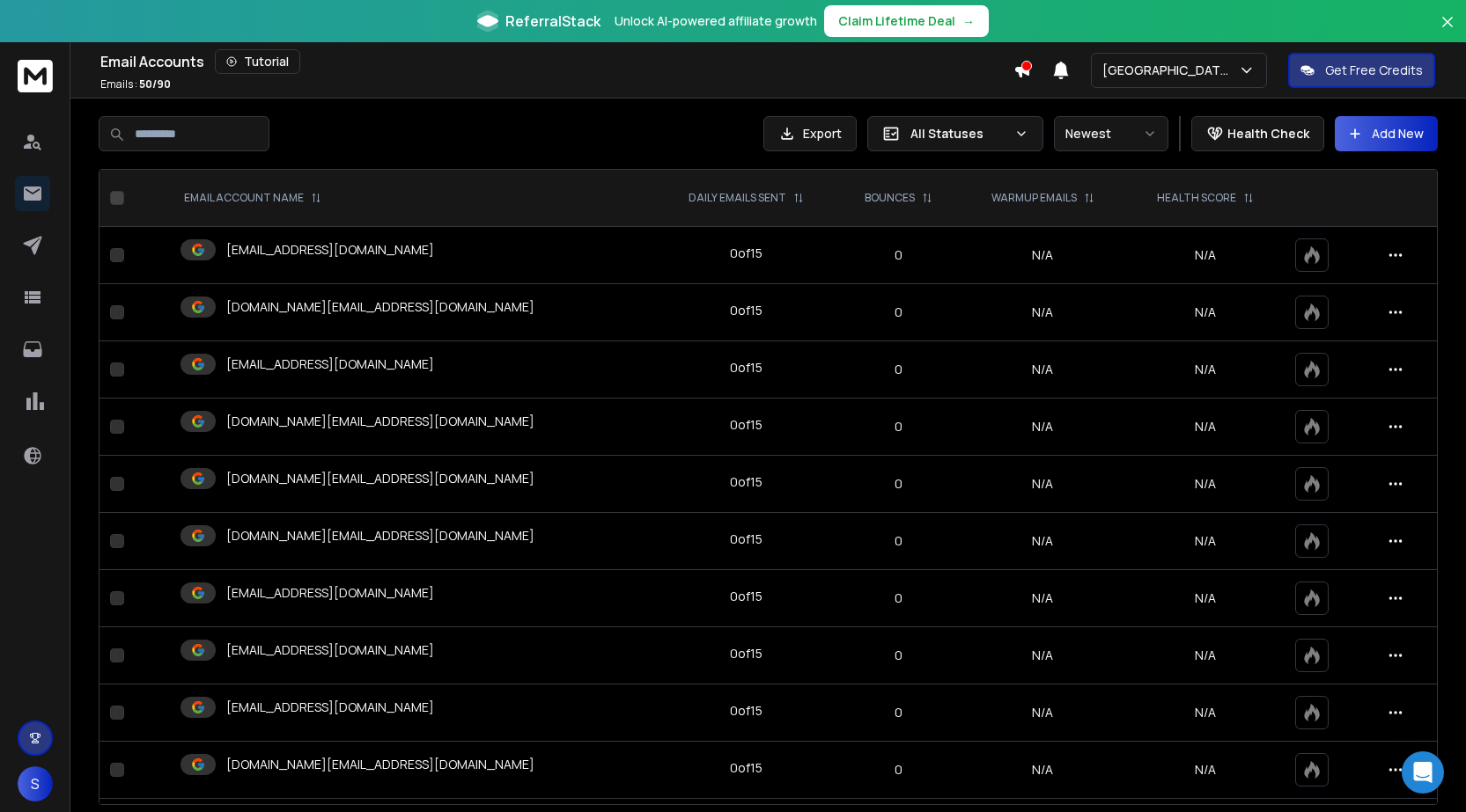
click at [1374, 135] on button "Add New" at bounding box center [1387, 134] width 103 height 35
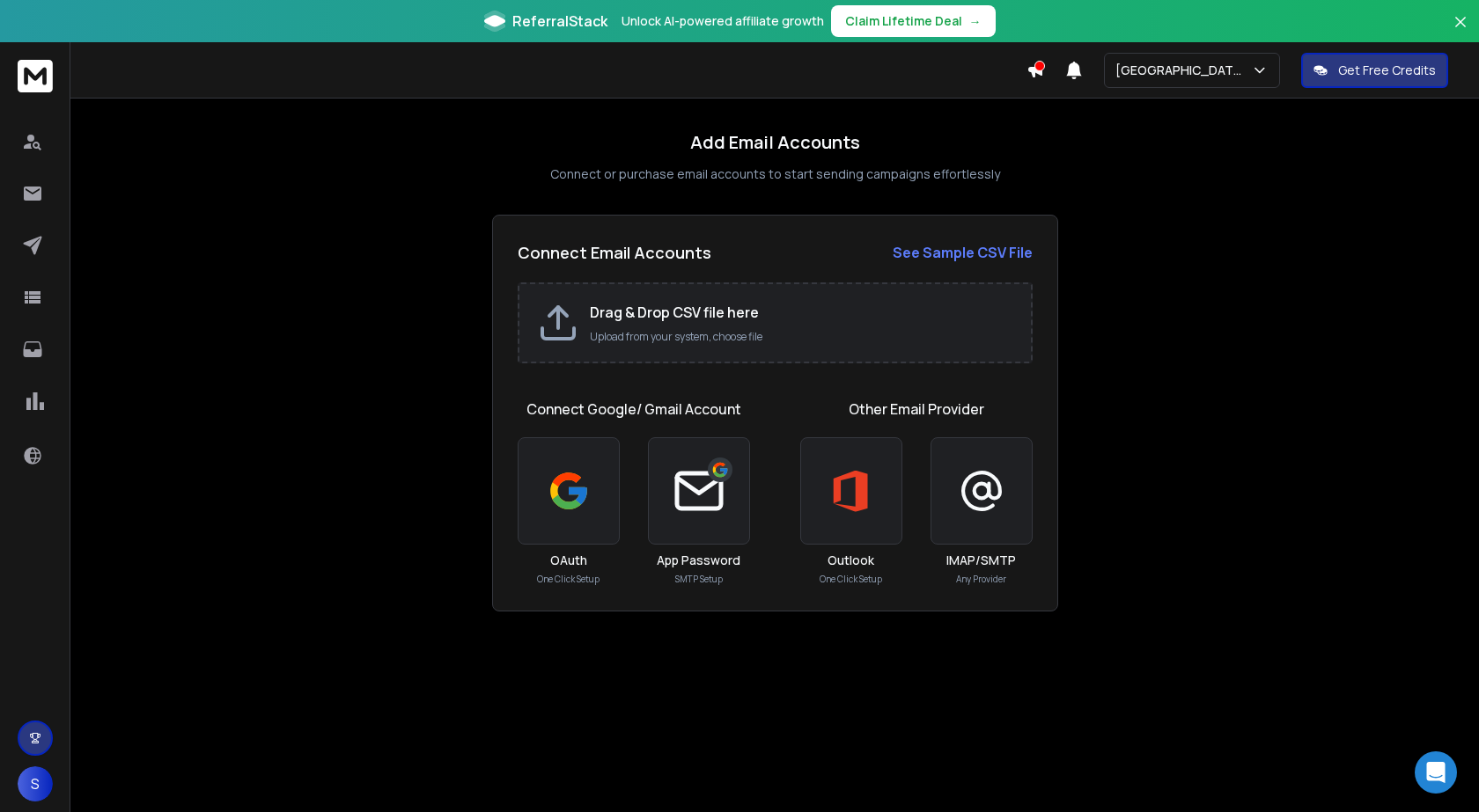
click at [568, 509] on icon at bounding box center [567, 502] width 29 height 15
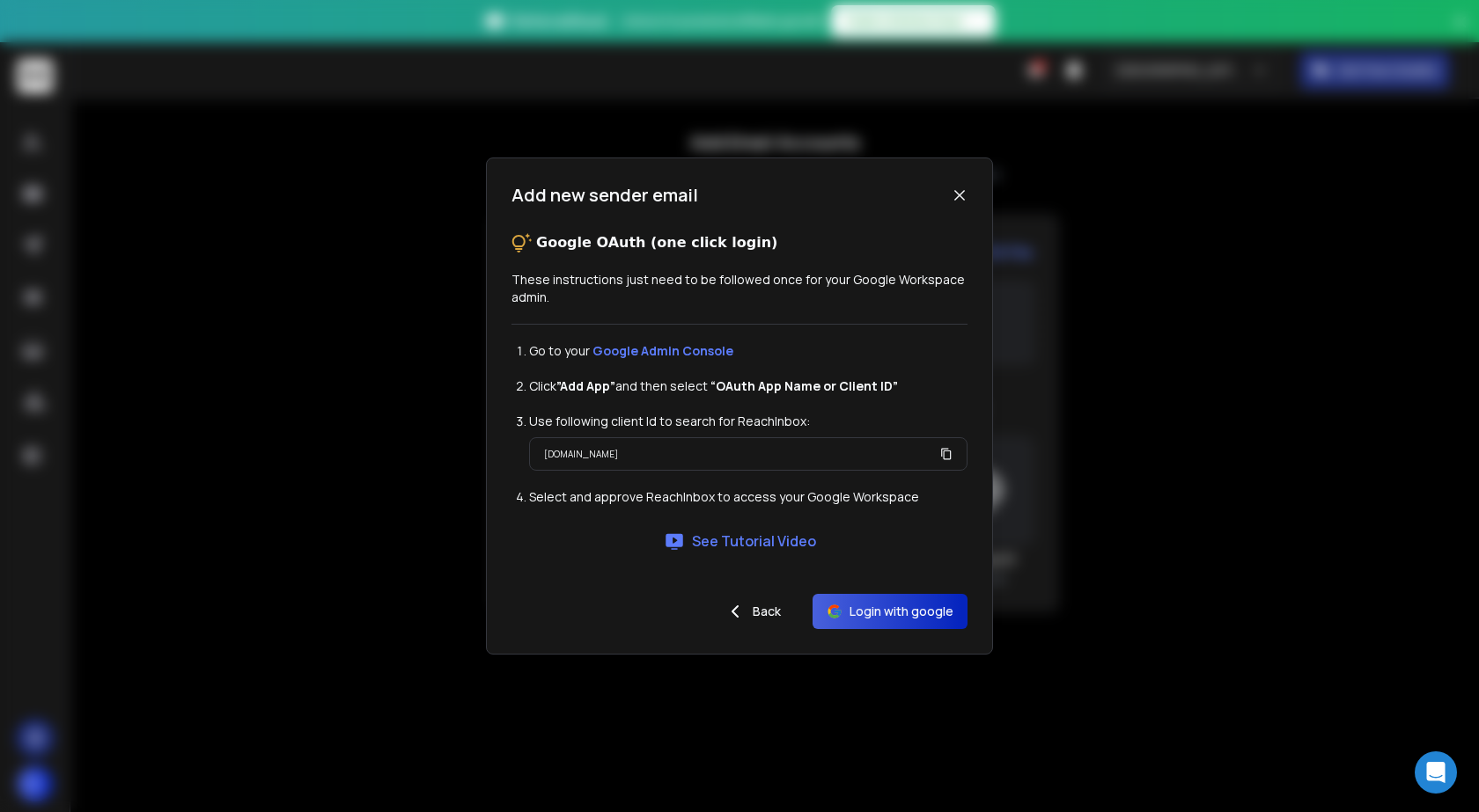
click at [931, 612] on button "Login with google" at bounding box center [890, 611] width 155 height 35
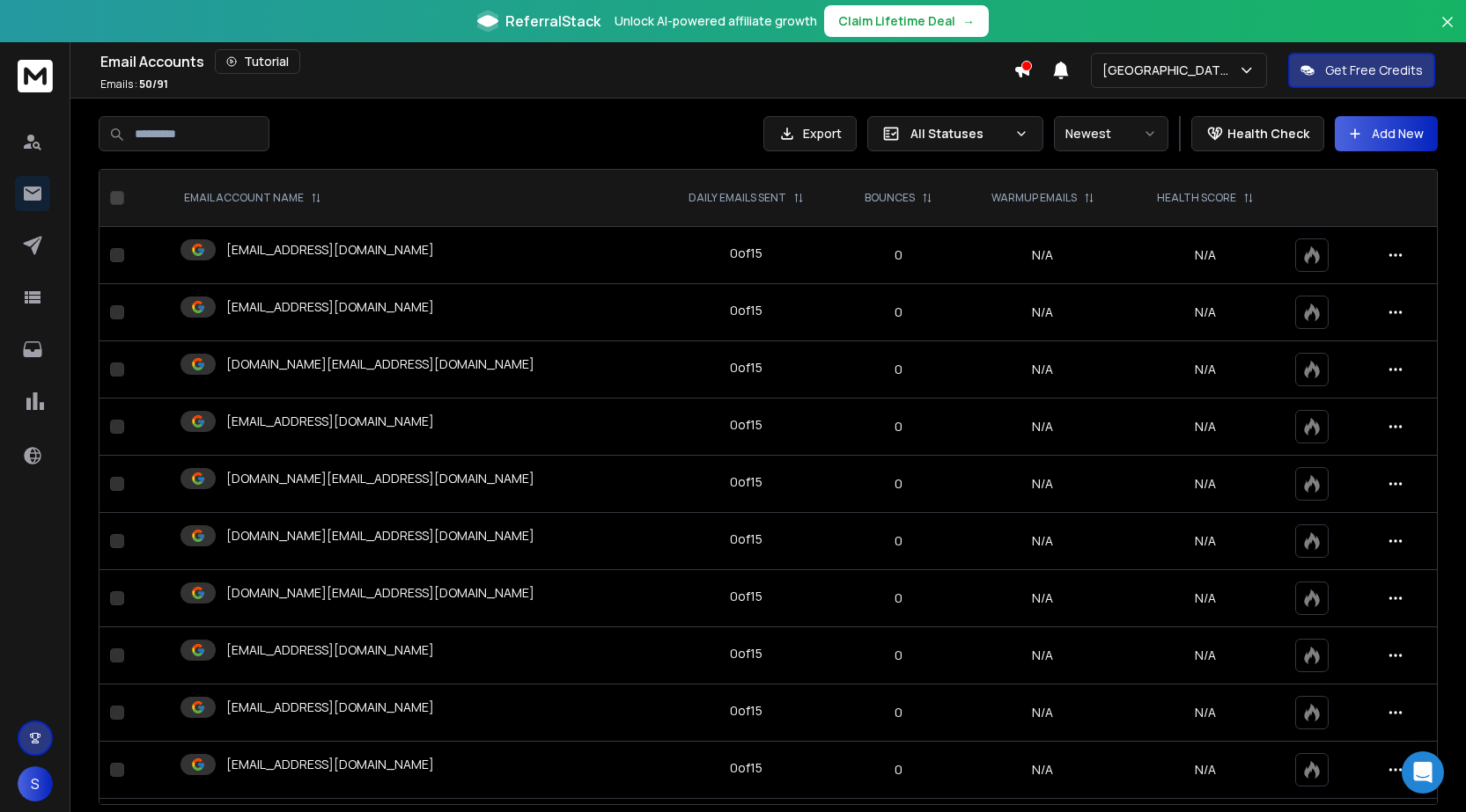
click at [1374, 135] on button "Add New" at bounding box center [1387, 134] width 103 height 35
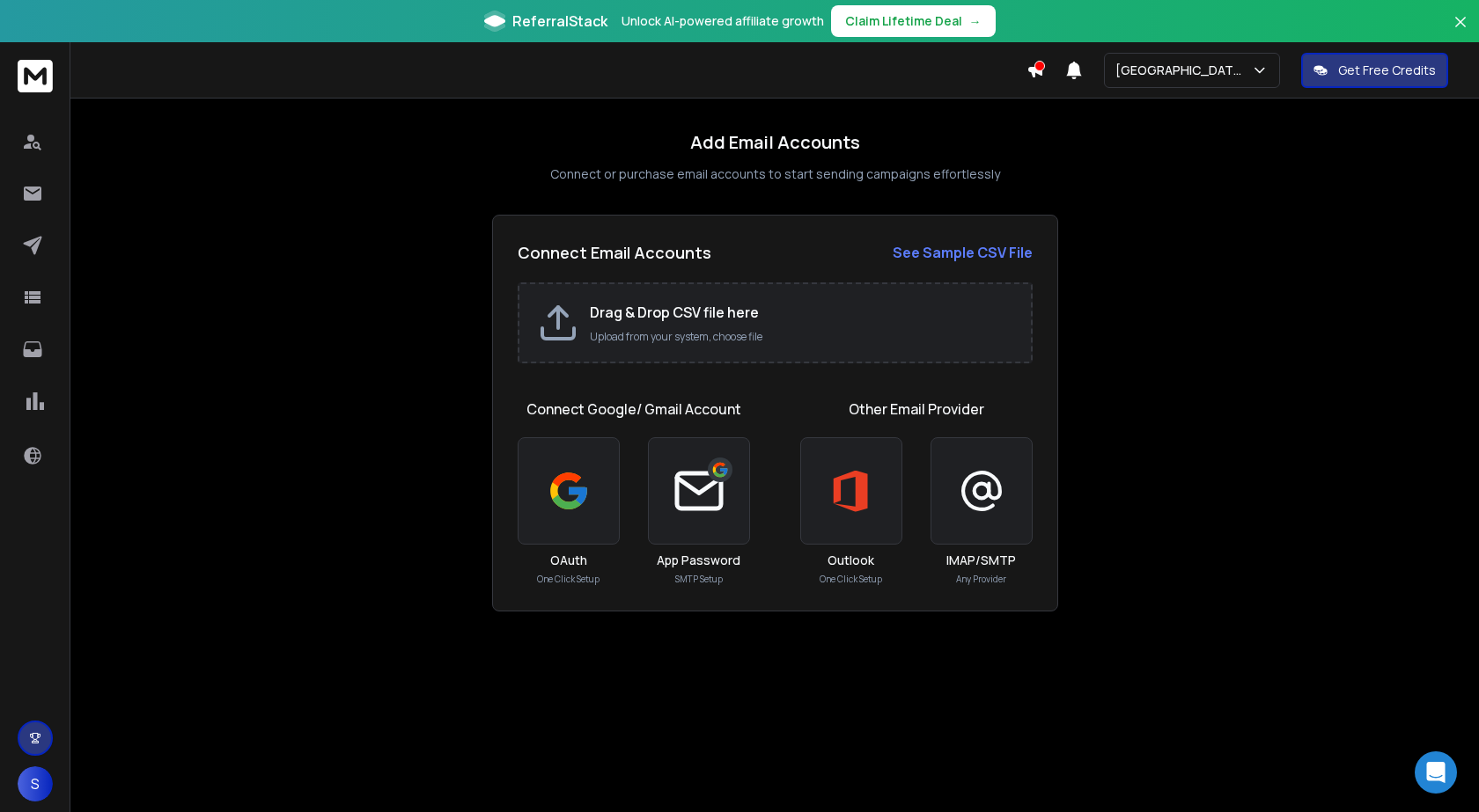
click at [568, 509] on icon at bounding box center [567, 502] width 29 height 15
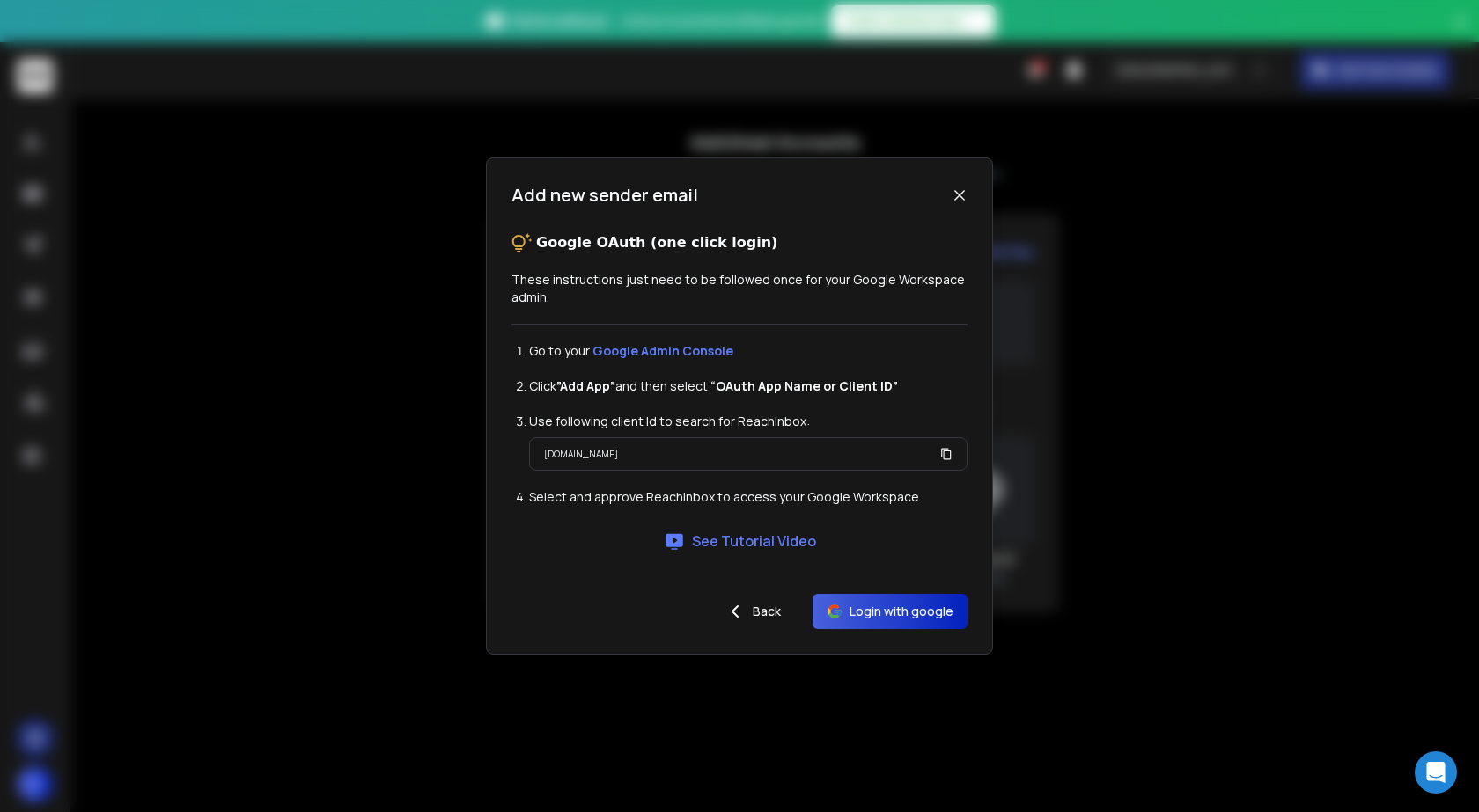
click at [931, 612] on button "Login with google" at bounding box center [890, 611] width 155 height 35
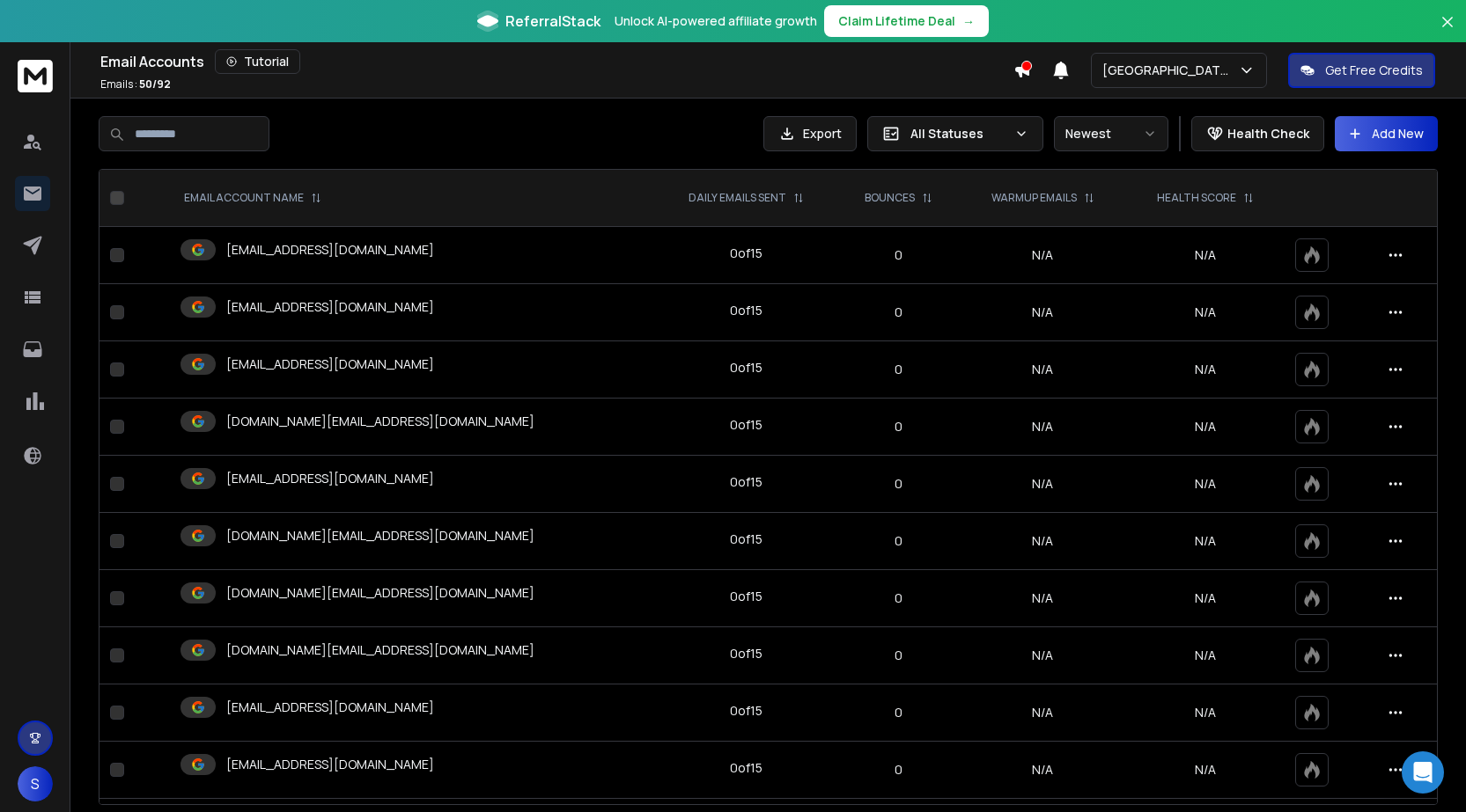
click at [1374, 135] on button "Add New" at bounding box center [1387, 134] width 103 height 35
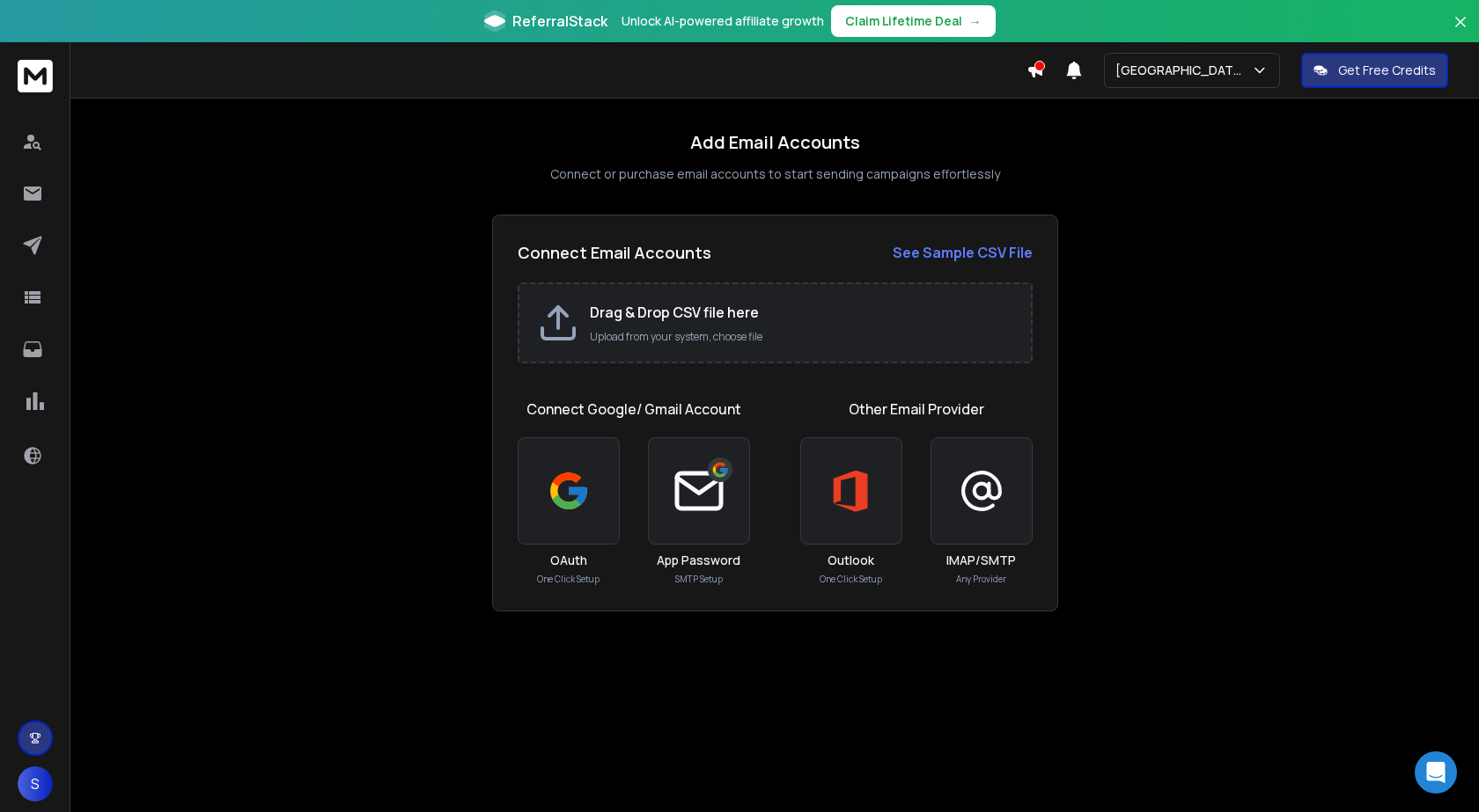
click at [568, 509] on icon at bounding box center [567, 502] width 29 height 15
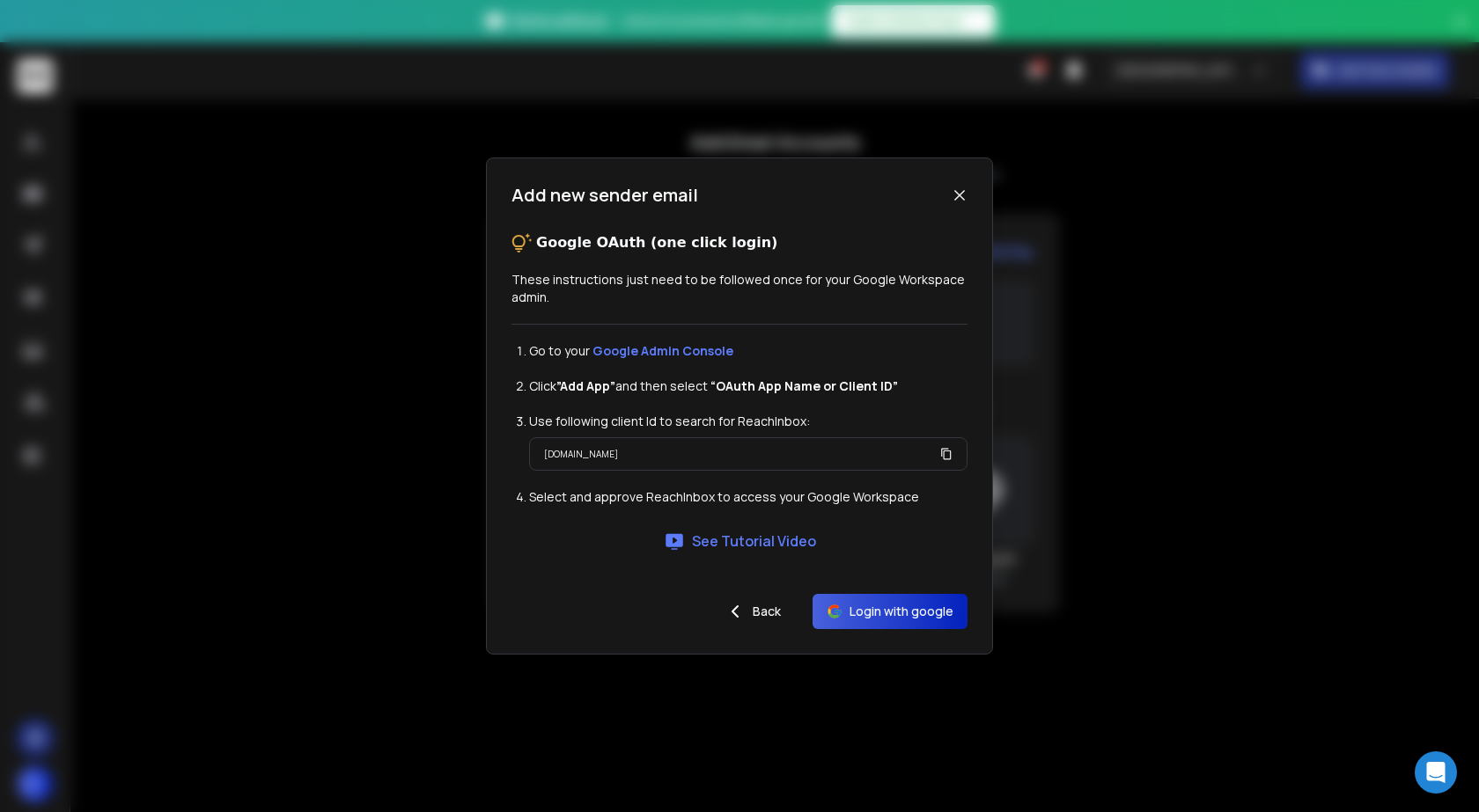
click at [931, 612] on button "Login with google" at bounding box center [890, 611] width 155 height 35
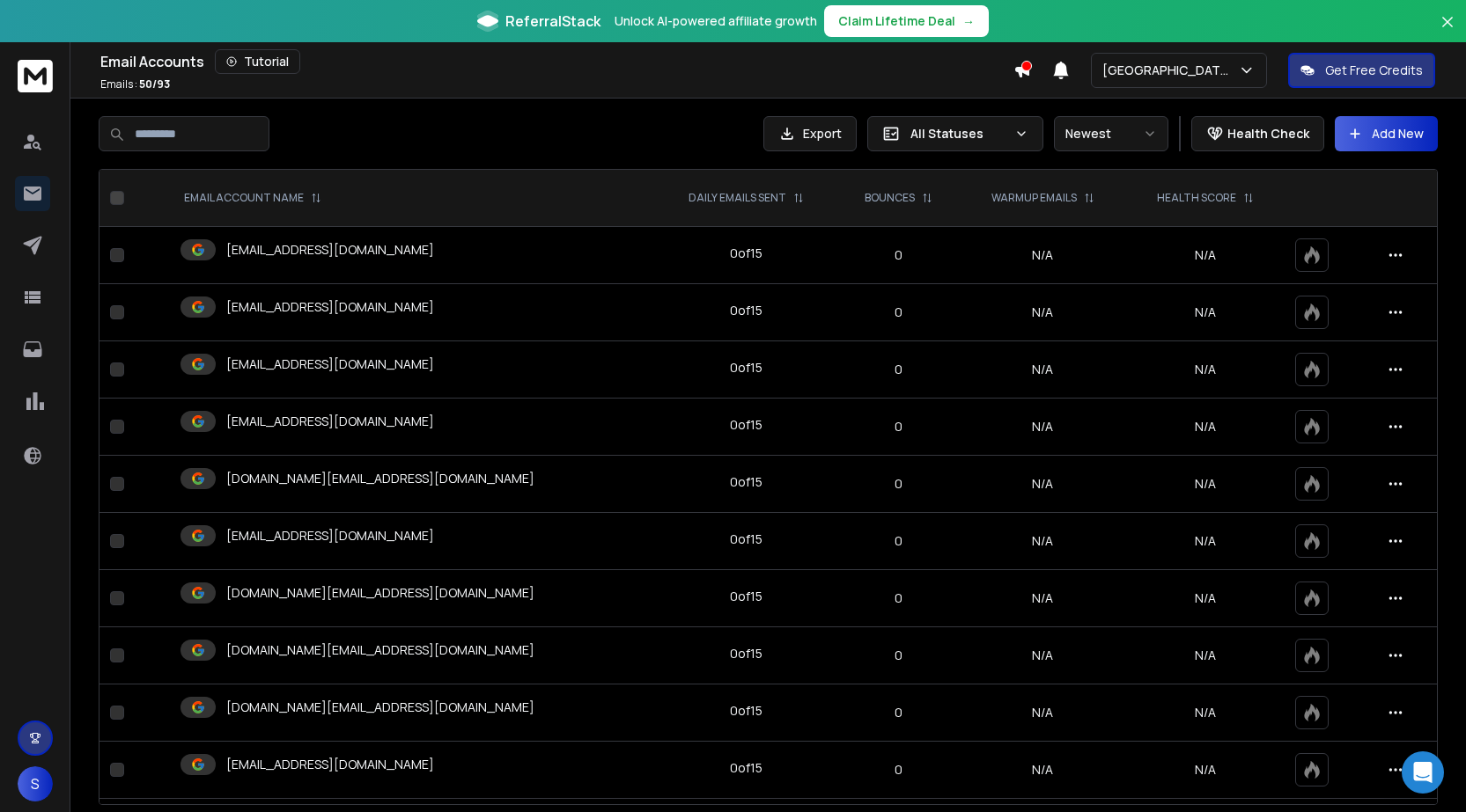
click at [1374, 135] on button "Add New" at bounding box center [1387, 134] width 103 height 35
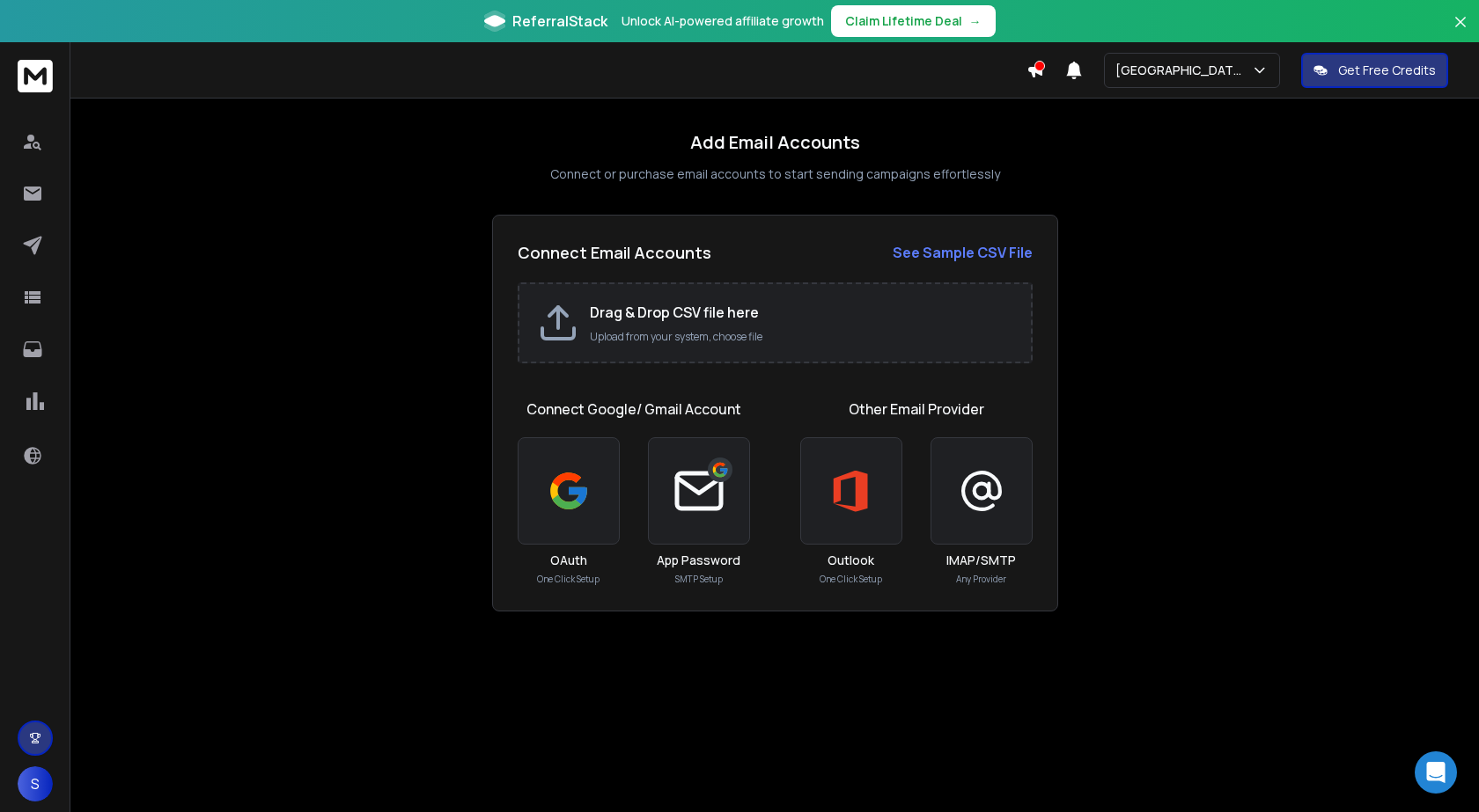
click at [568, 509] on icon at bounding box center [567, 502] width 29 height 15
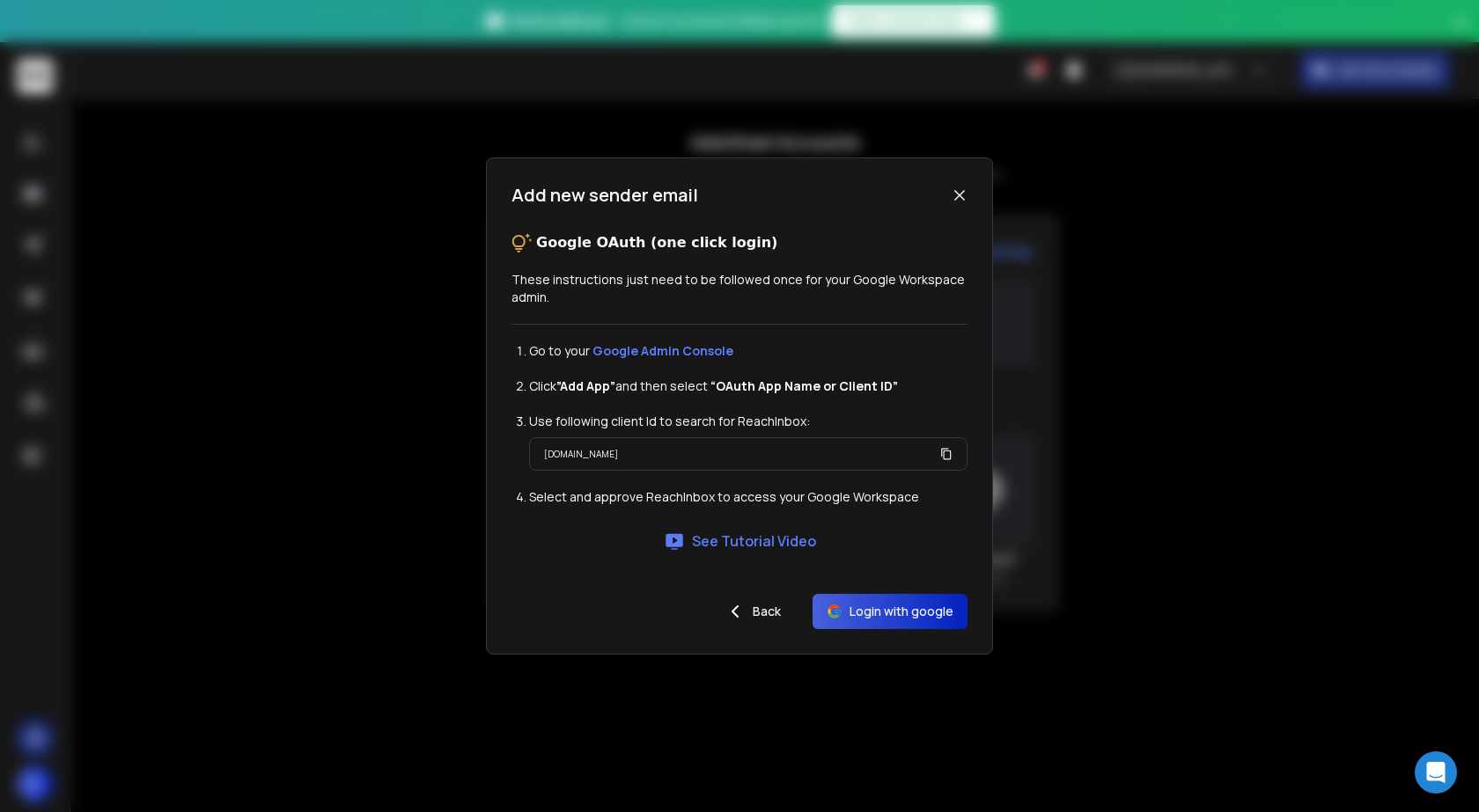
click at [931, 612] on button "Login with google" at bounding box center [890, 611] width 155 height 35
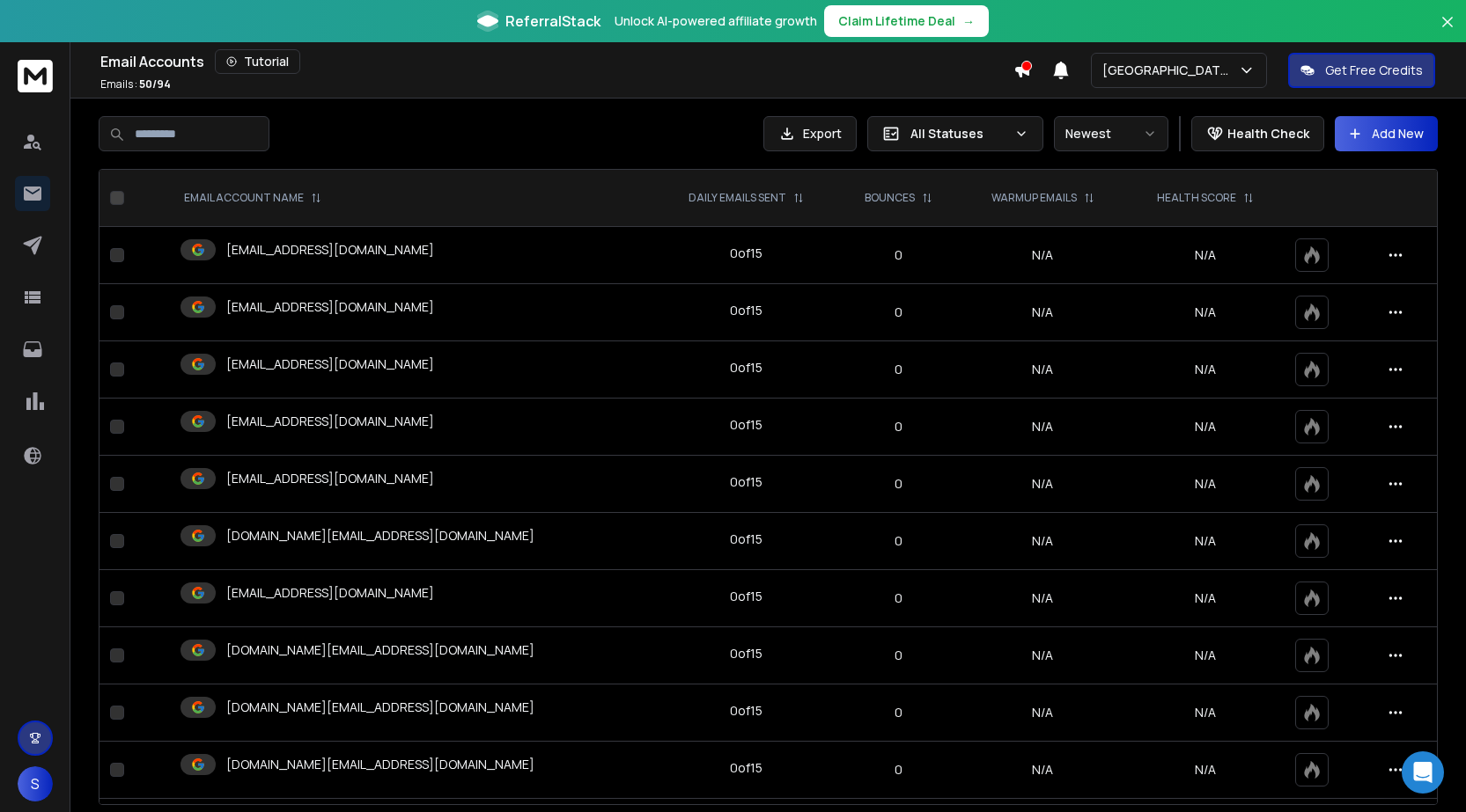
click at [1374, 135] on button "Add New" at bounding box center [1387, 134] width 103 height 35
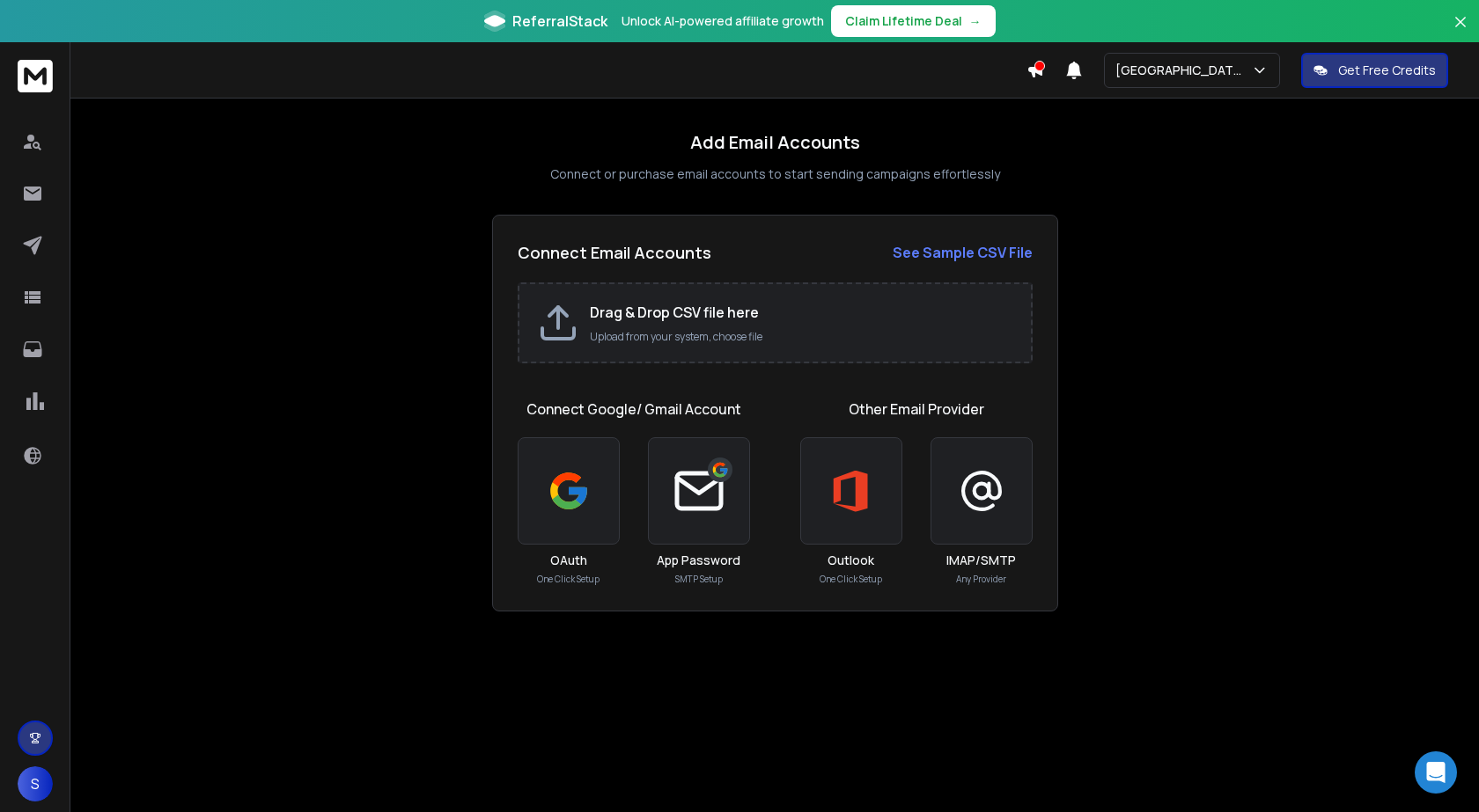
click at [568, 509] on icon at bounding box center [567, 502] width 29 height 15
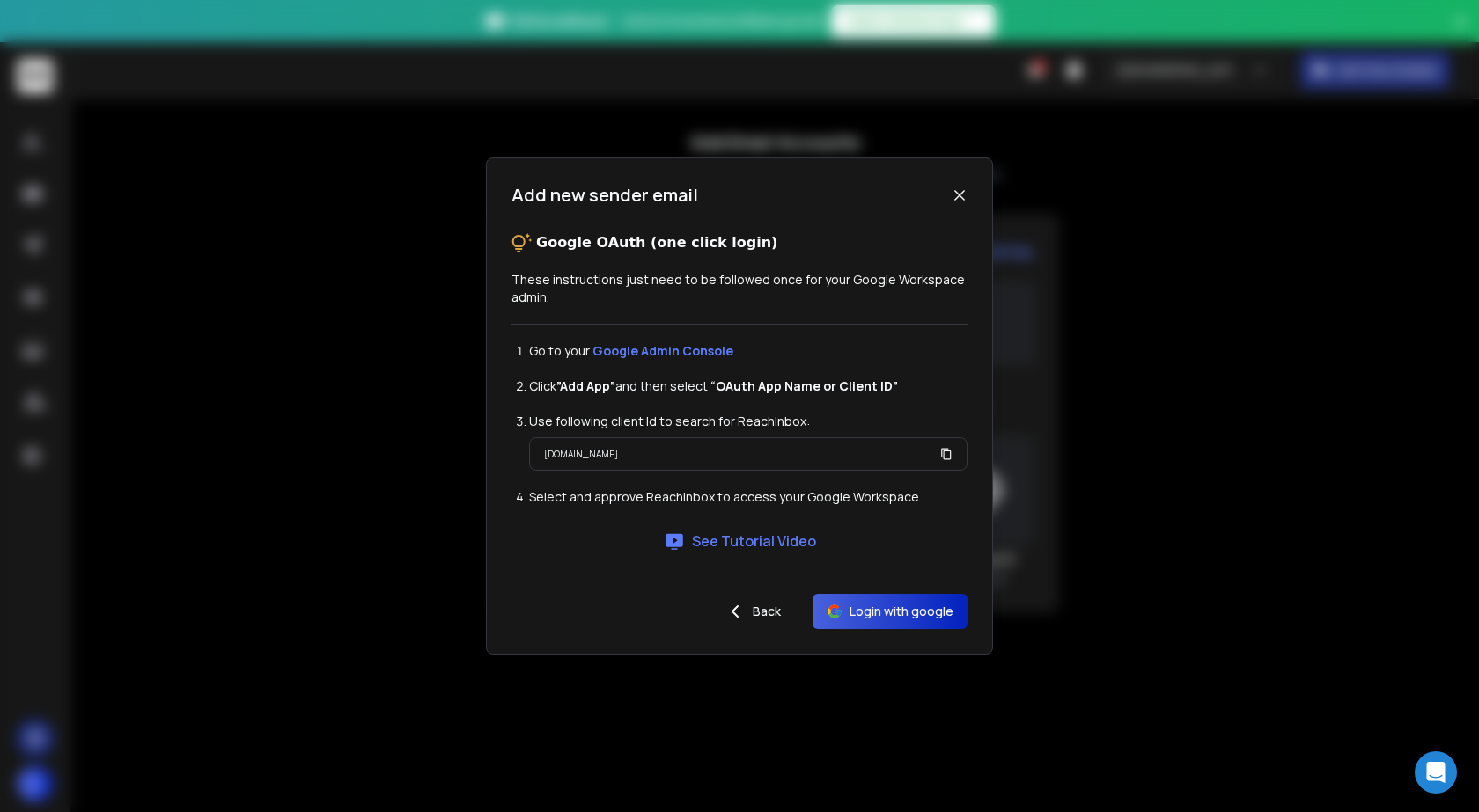
click at [931, 612] on button "Login with google" at bounding box center [890, 611] width 155 height 35
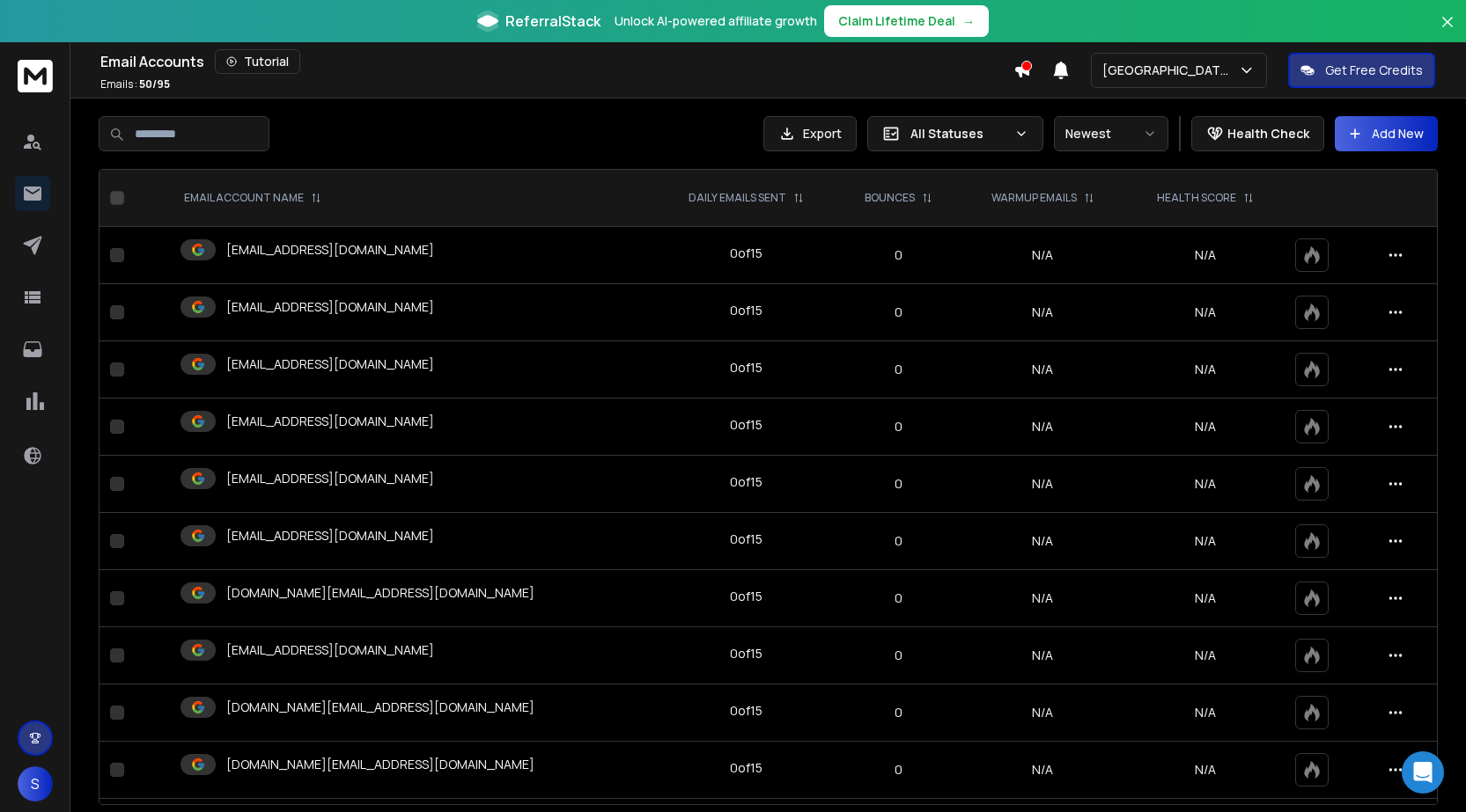
click at [1374, 135] on button "Add New" at bounding box center [1387, 134] width 103 height 35
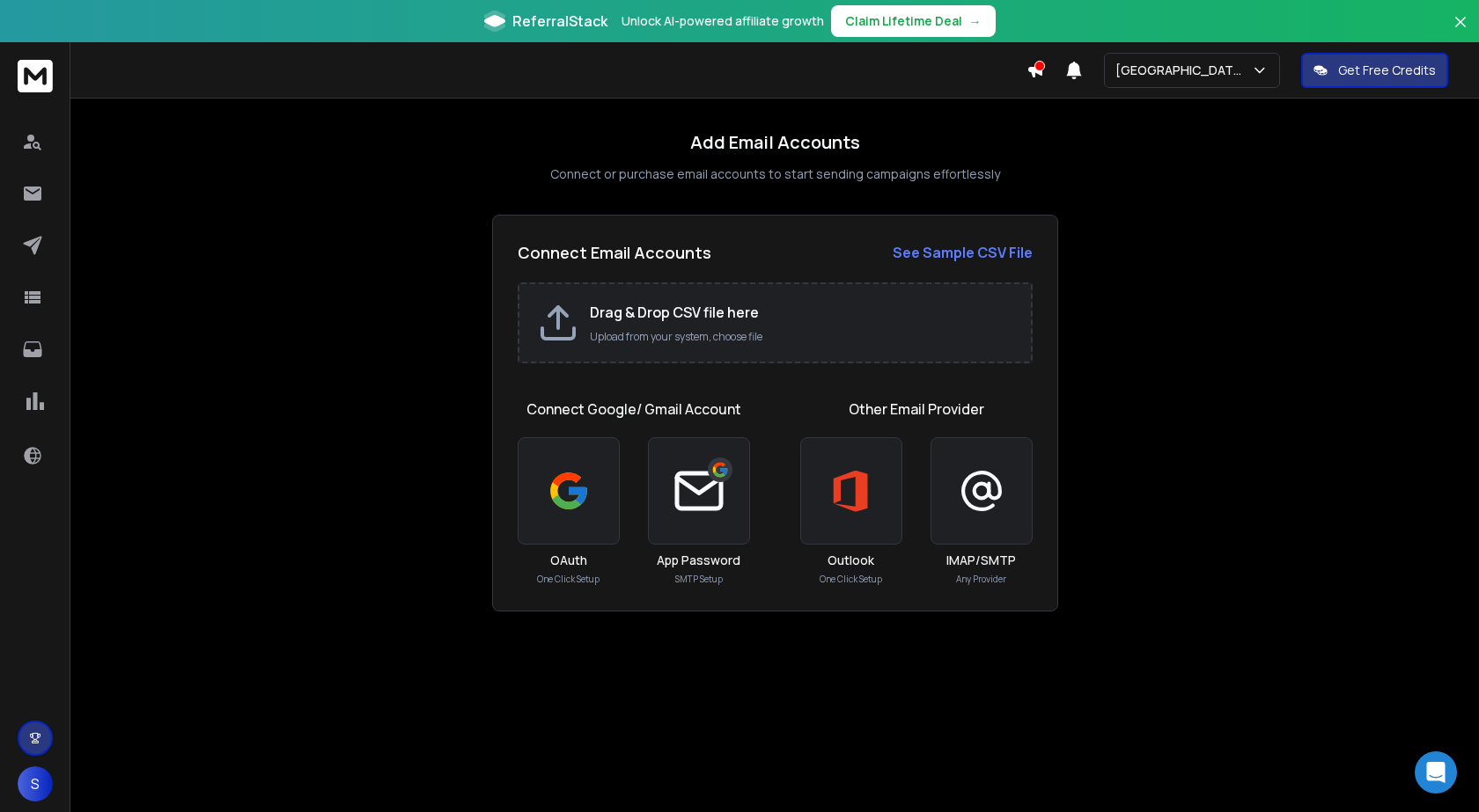
click at [568, 509] on icon at bounding box center [567, 502] width 29 height 15
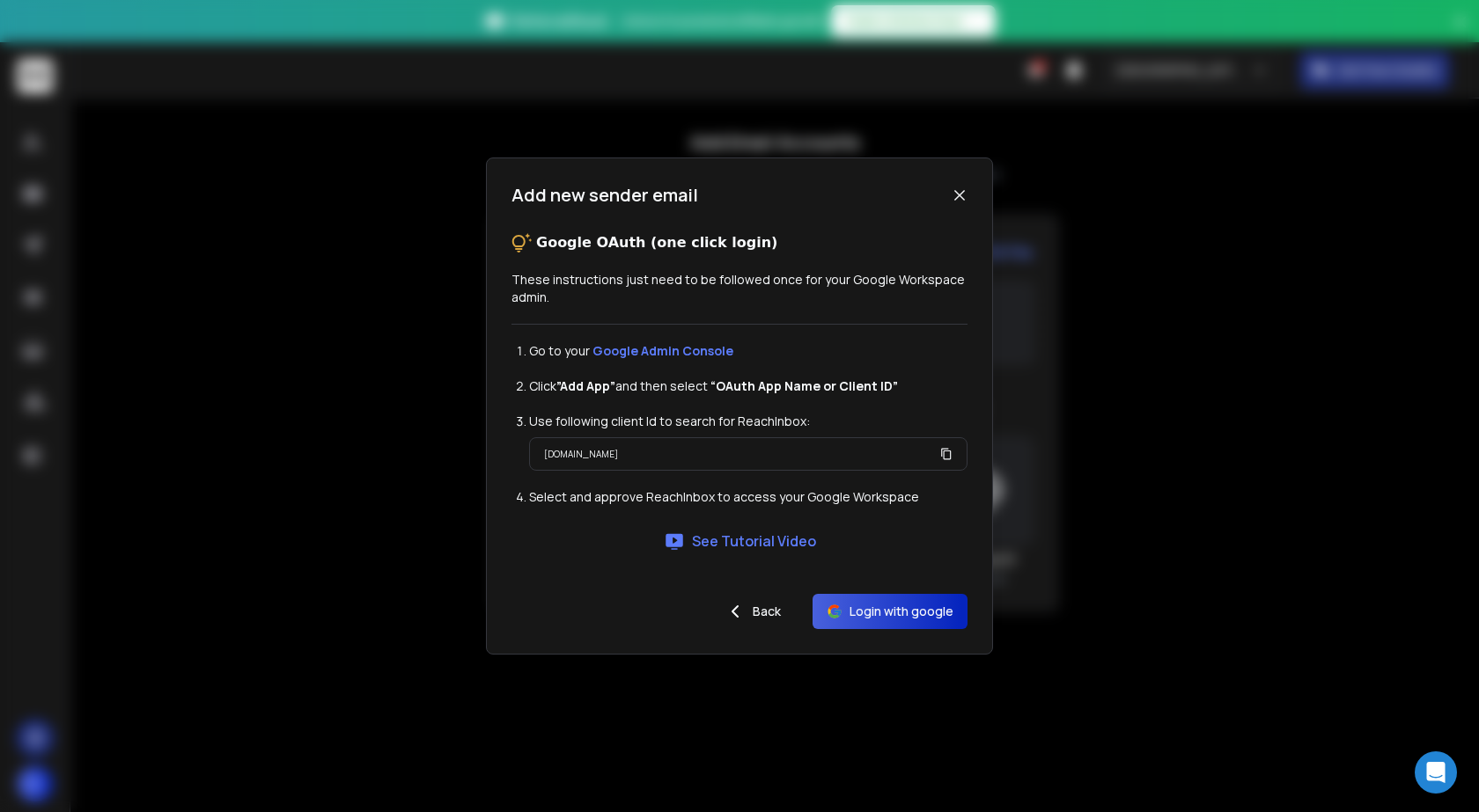
click at [931, 612] on button "Login with google" at bounding box center [890, 611] width 155 height 35
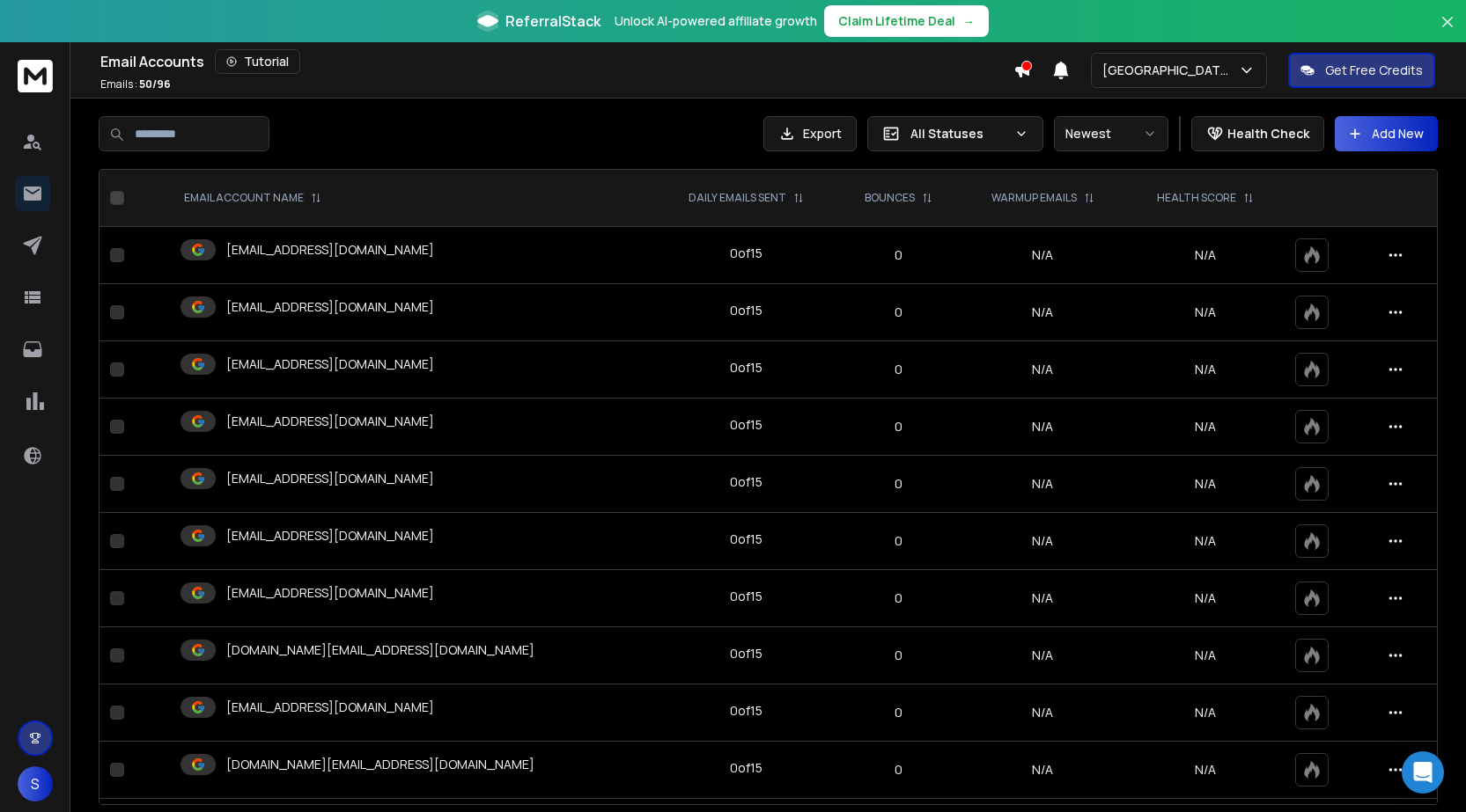
click at [1374, 135] on button "Add New" at bounding box center [1387, 134] width 103 height 35
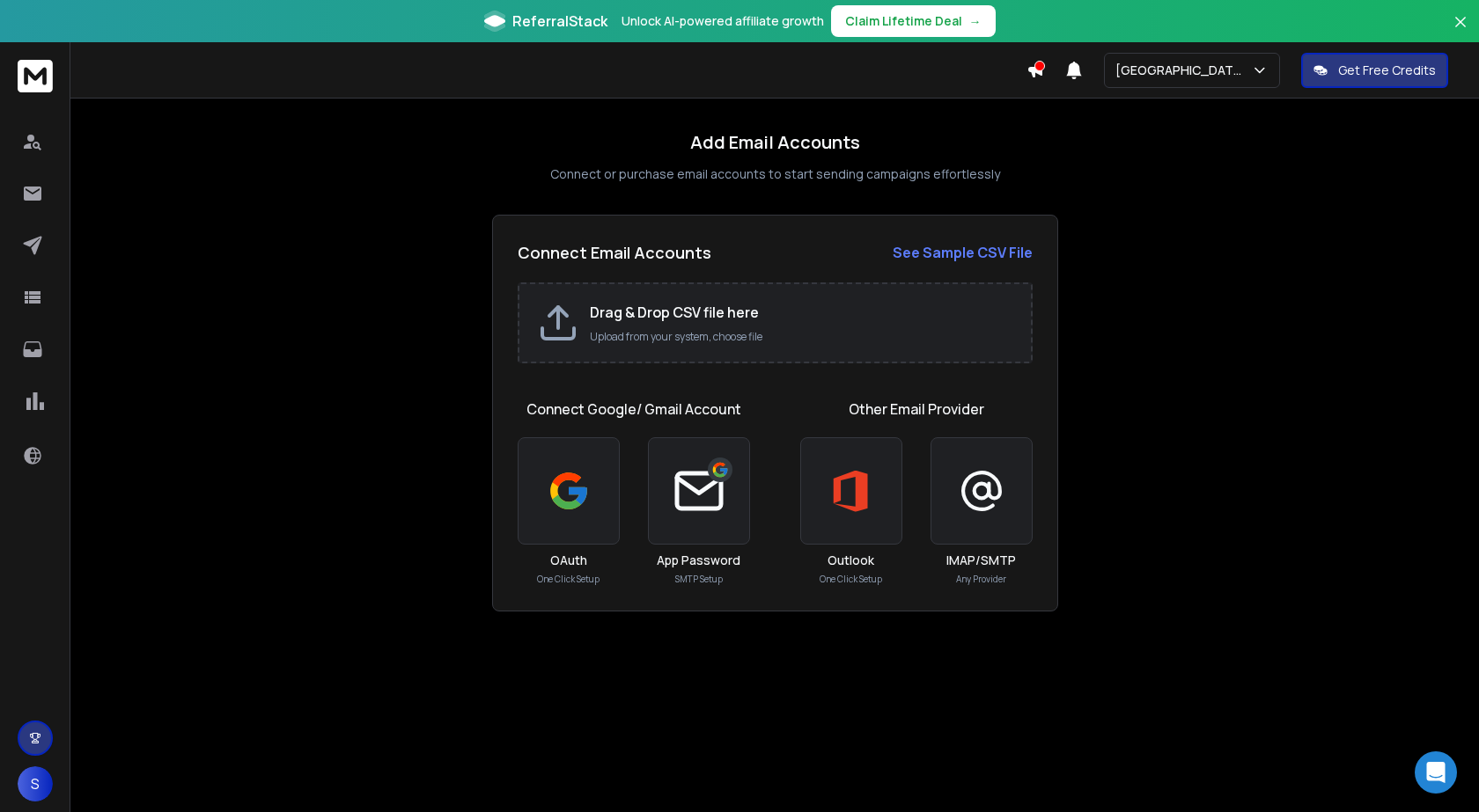
click at [568, 509] on icon at bounding box center [567, 502] width 29 height 15
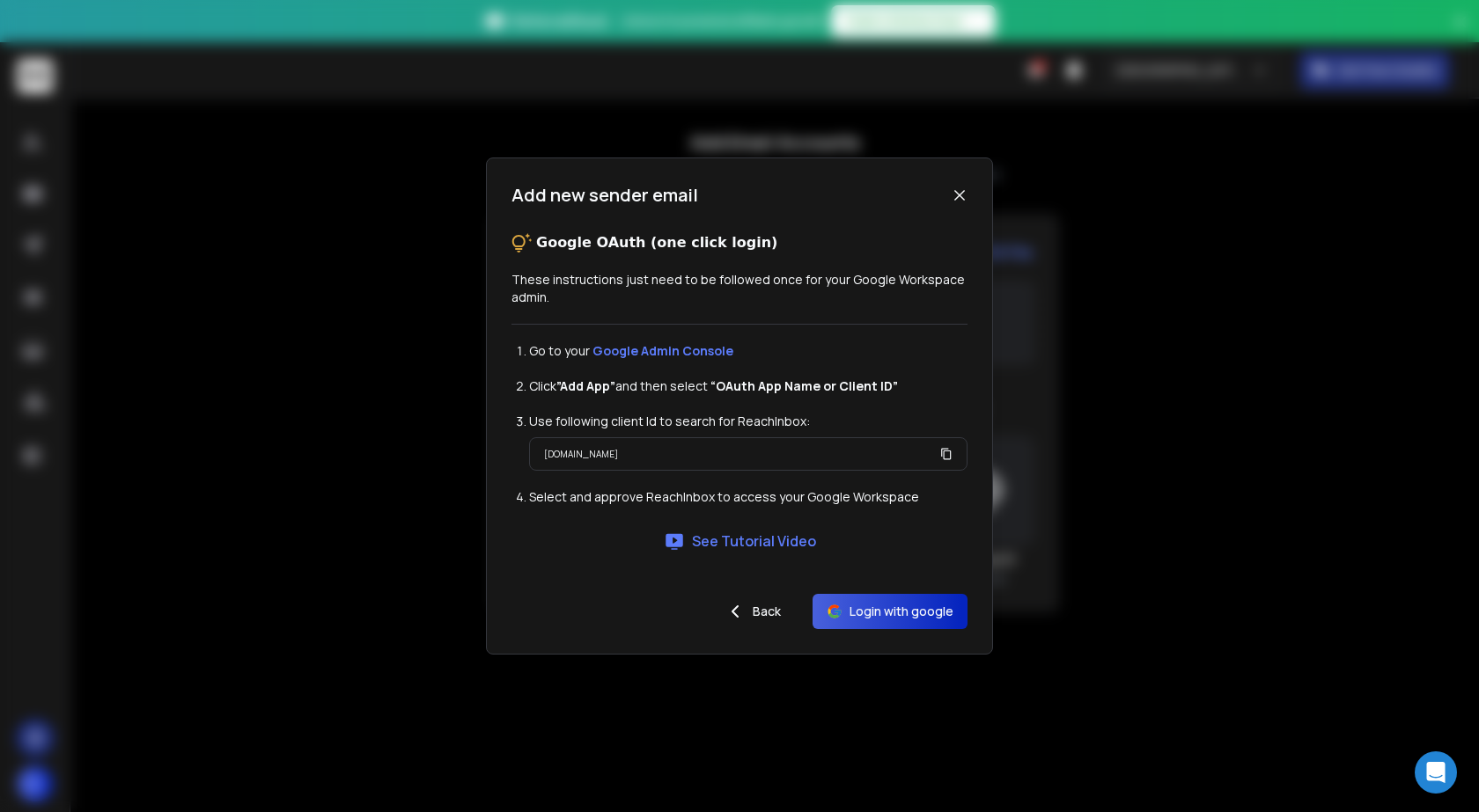
click at [931, 612] on button "Login with google" at bounding box center [890, 611] width 155 height 35
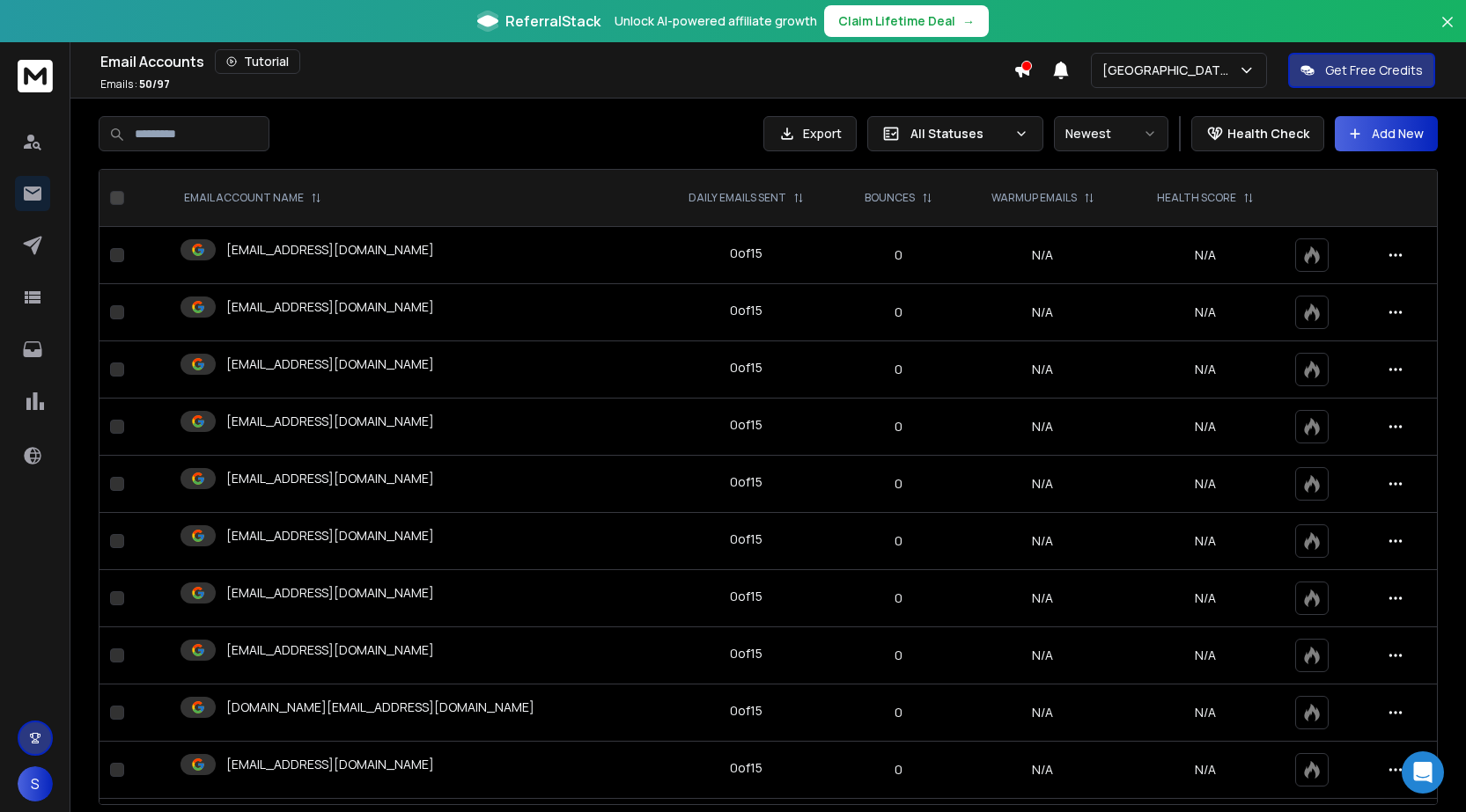
click at [1374, 135] on button "Add New" at bounding box center [1387, 134] width 103 height 35
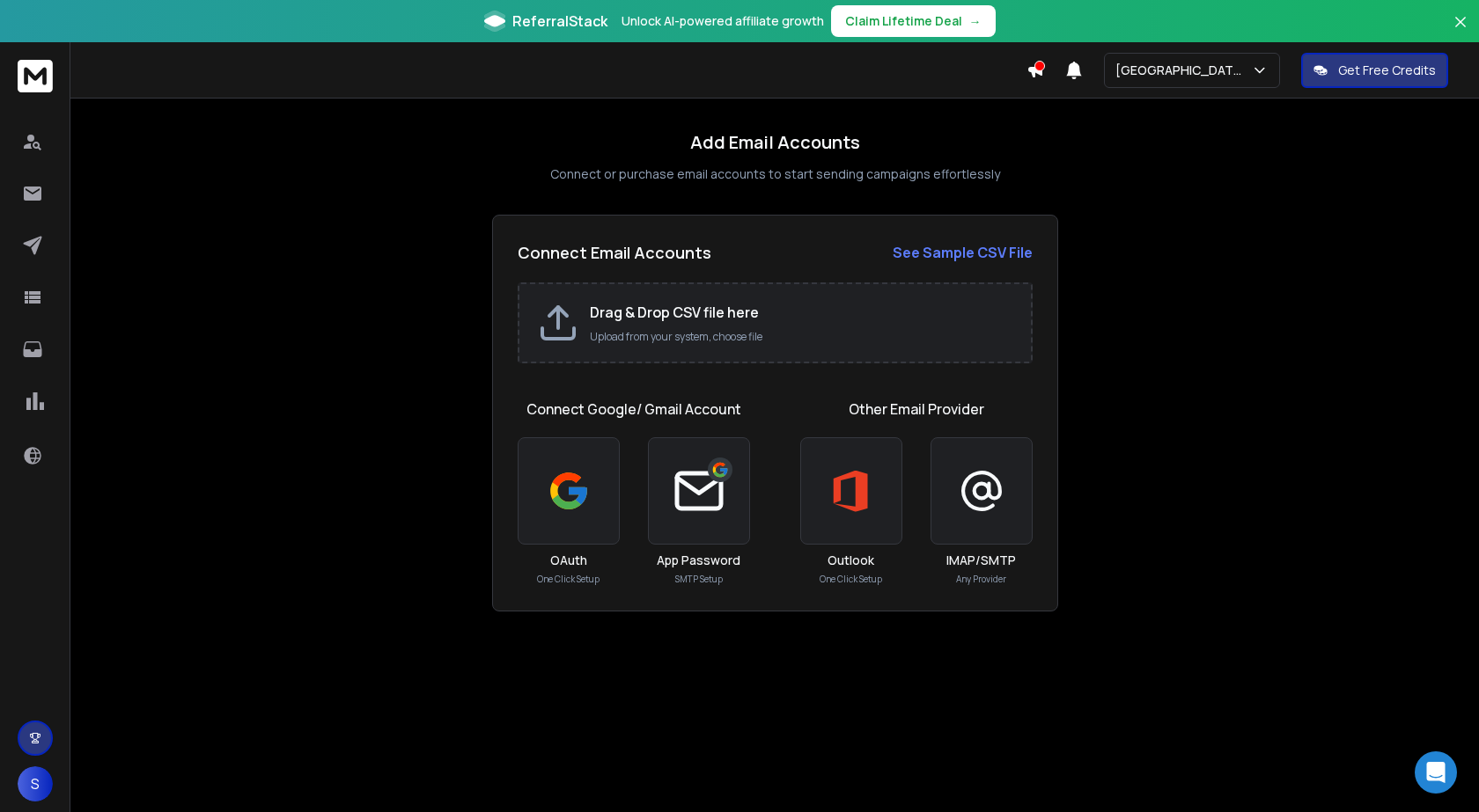
click at [568, 509] on icon at bounding box center [567, 502] width 29 height 15
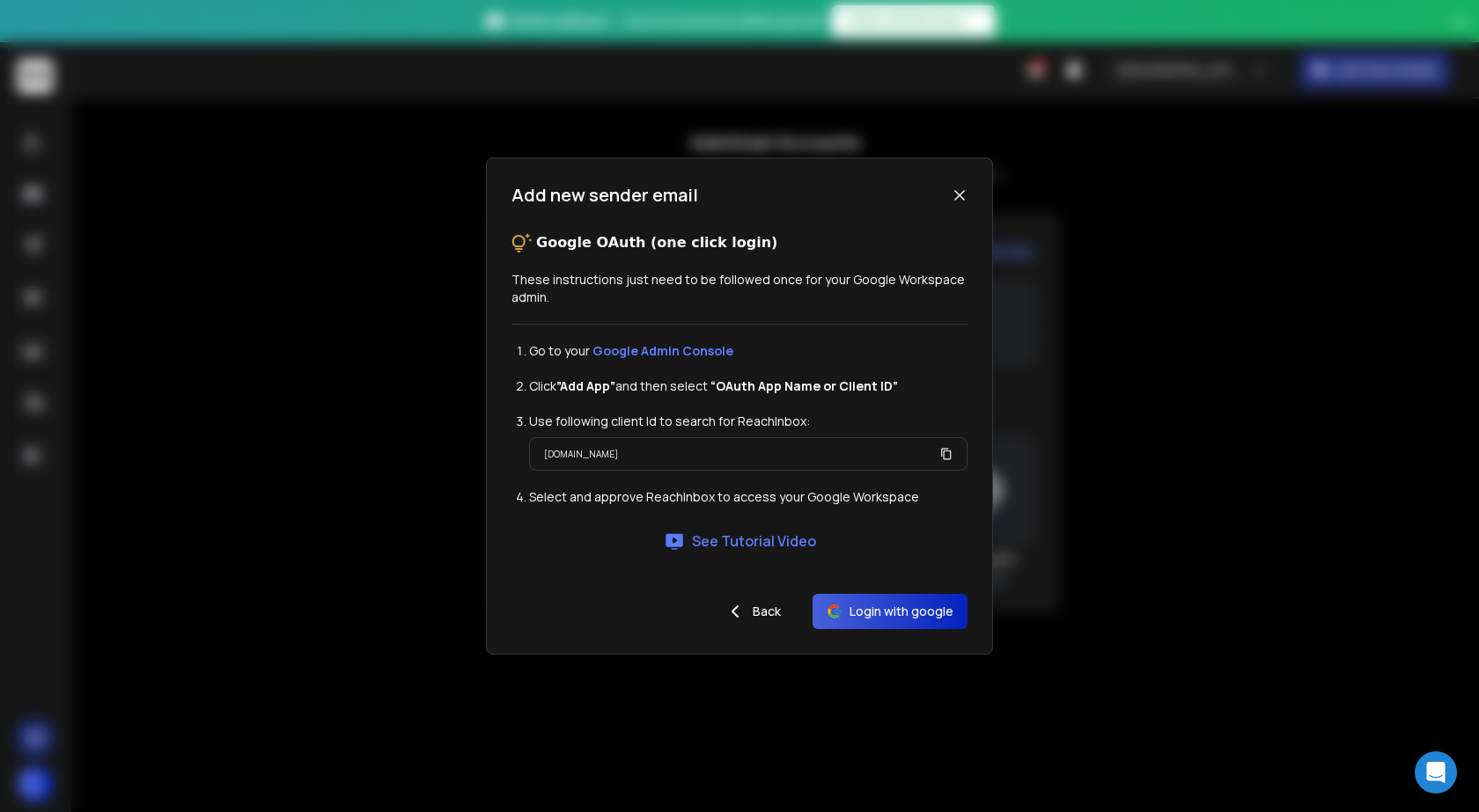
click at [931, 612] on button "Login with google" at bounding box center [890, 611] width 155 height 35
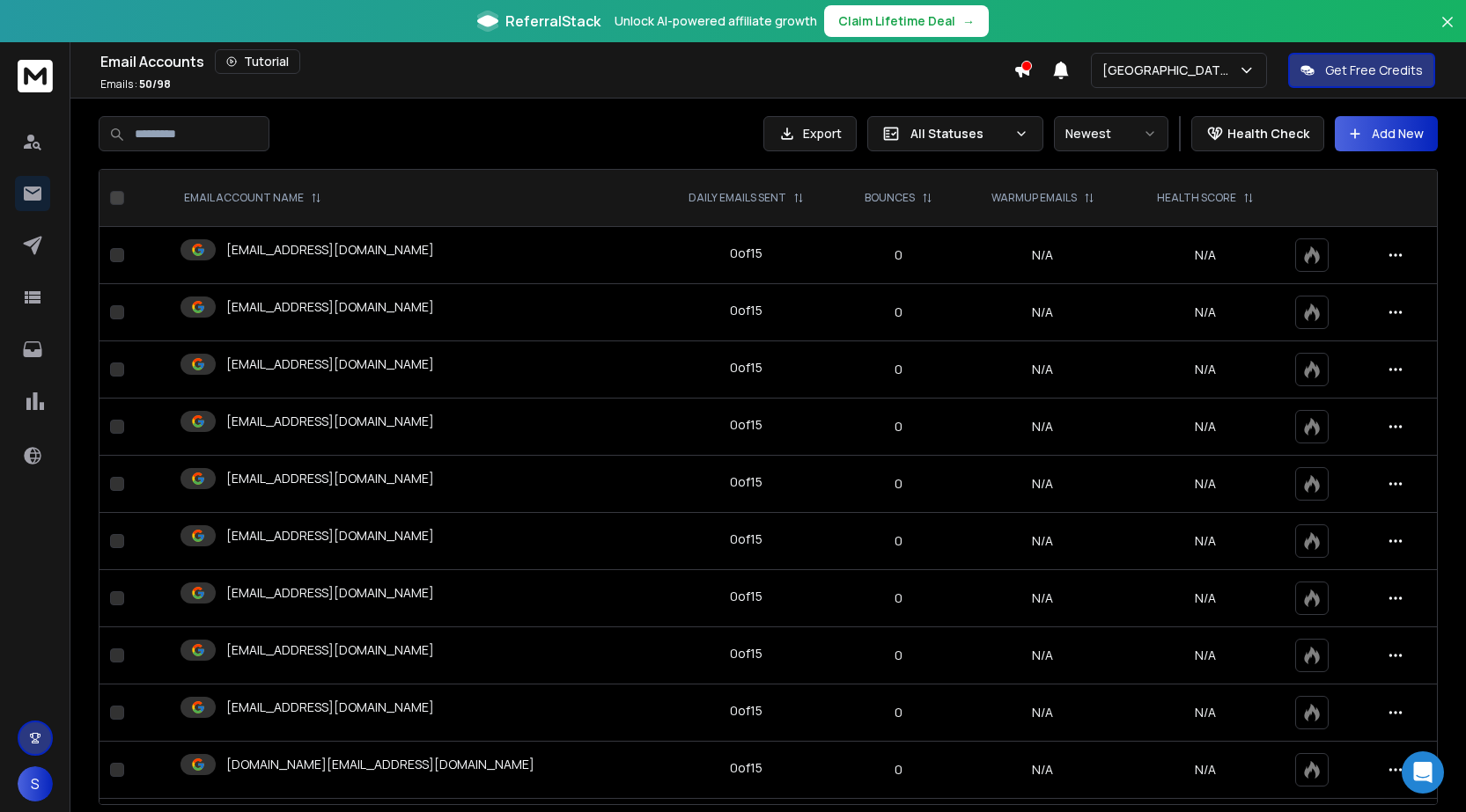
click at [1374, 135] on button "Add New" at bounding box center [1387, 134] width 103 height 35
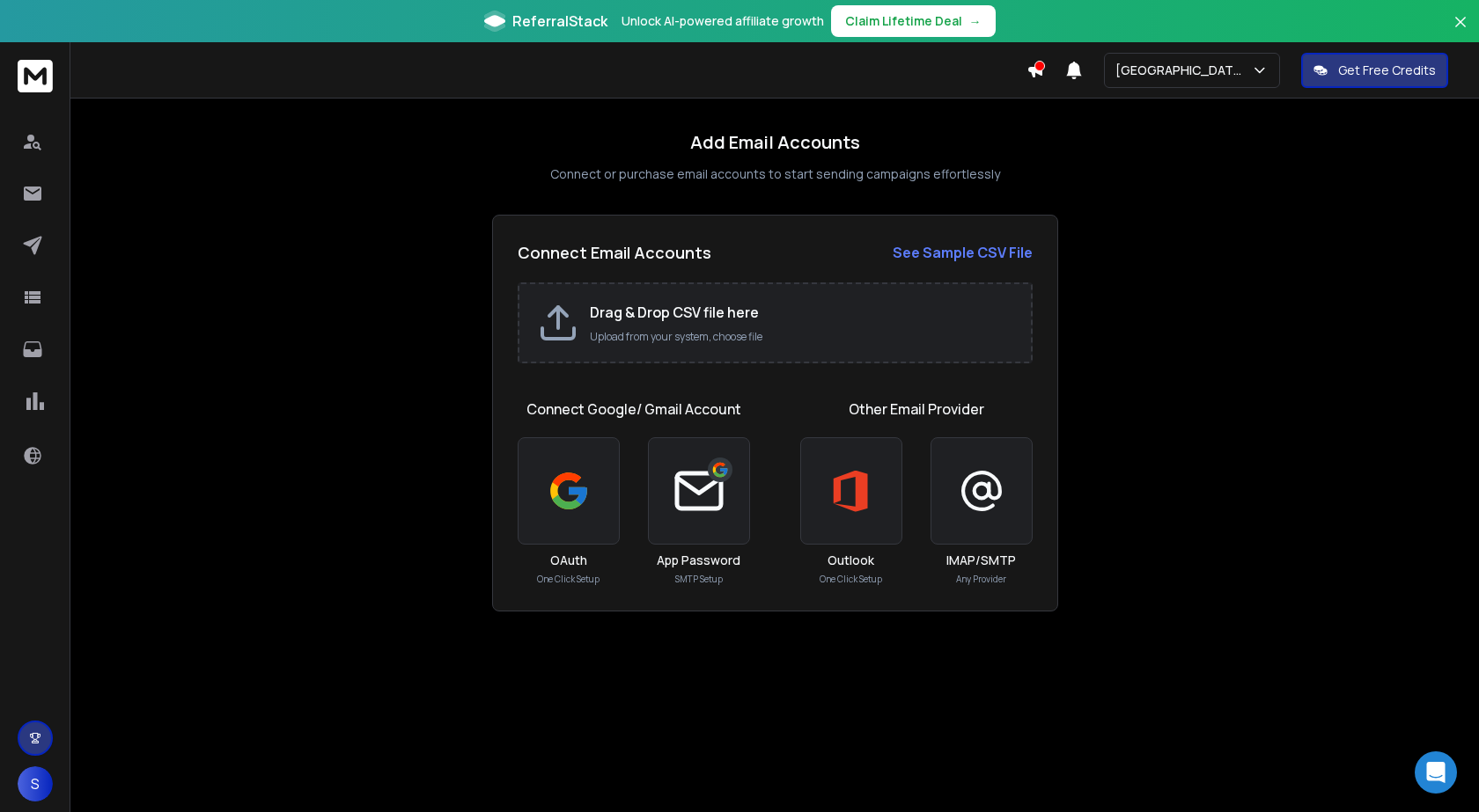
click at [568, 509] on icon at bounding box center [567, 502] width 29 height 15
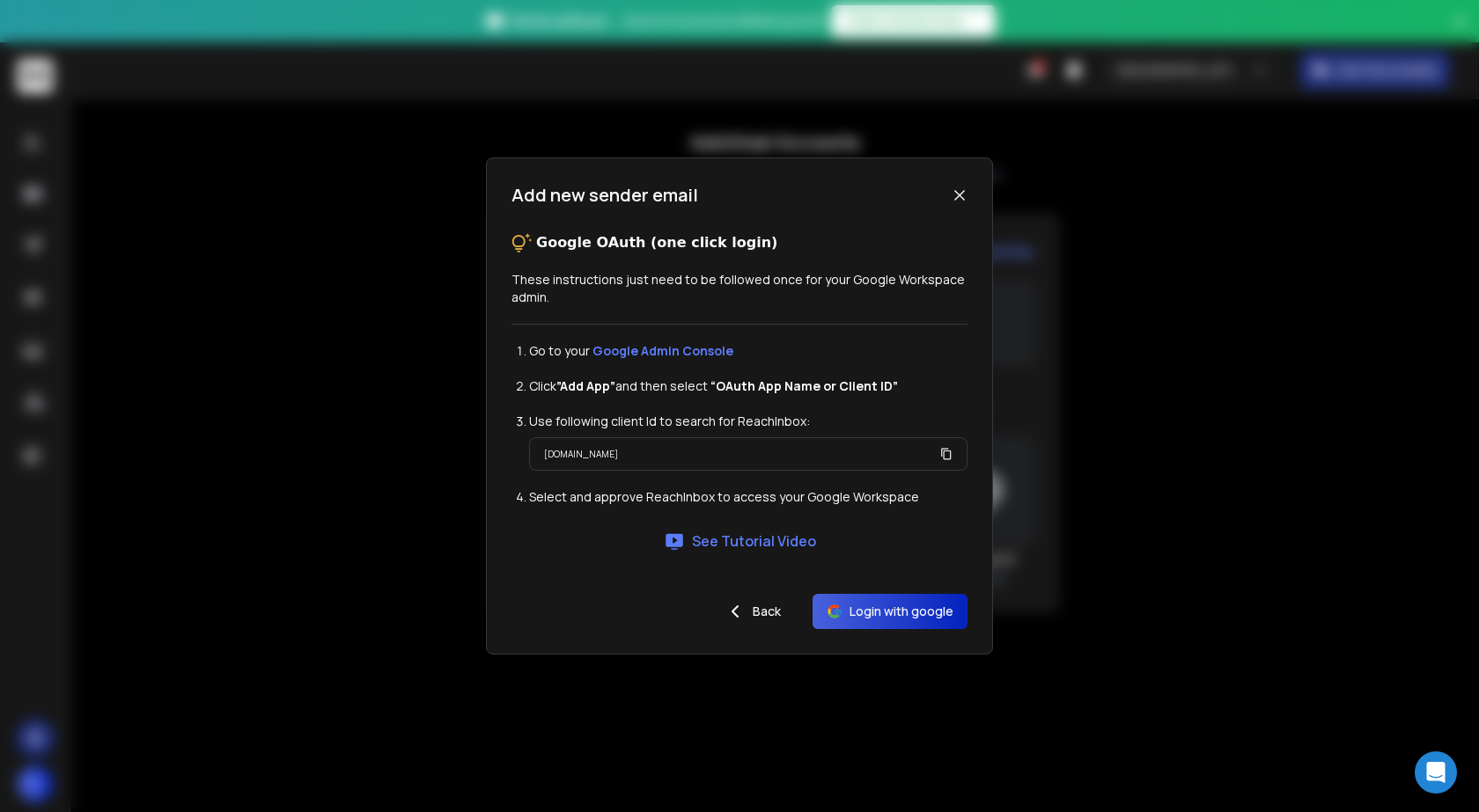
click at [931, 612] on button "Login with google" at bounding box center [890, 611] width 155 height 35
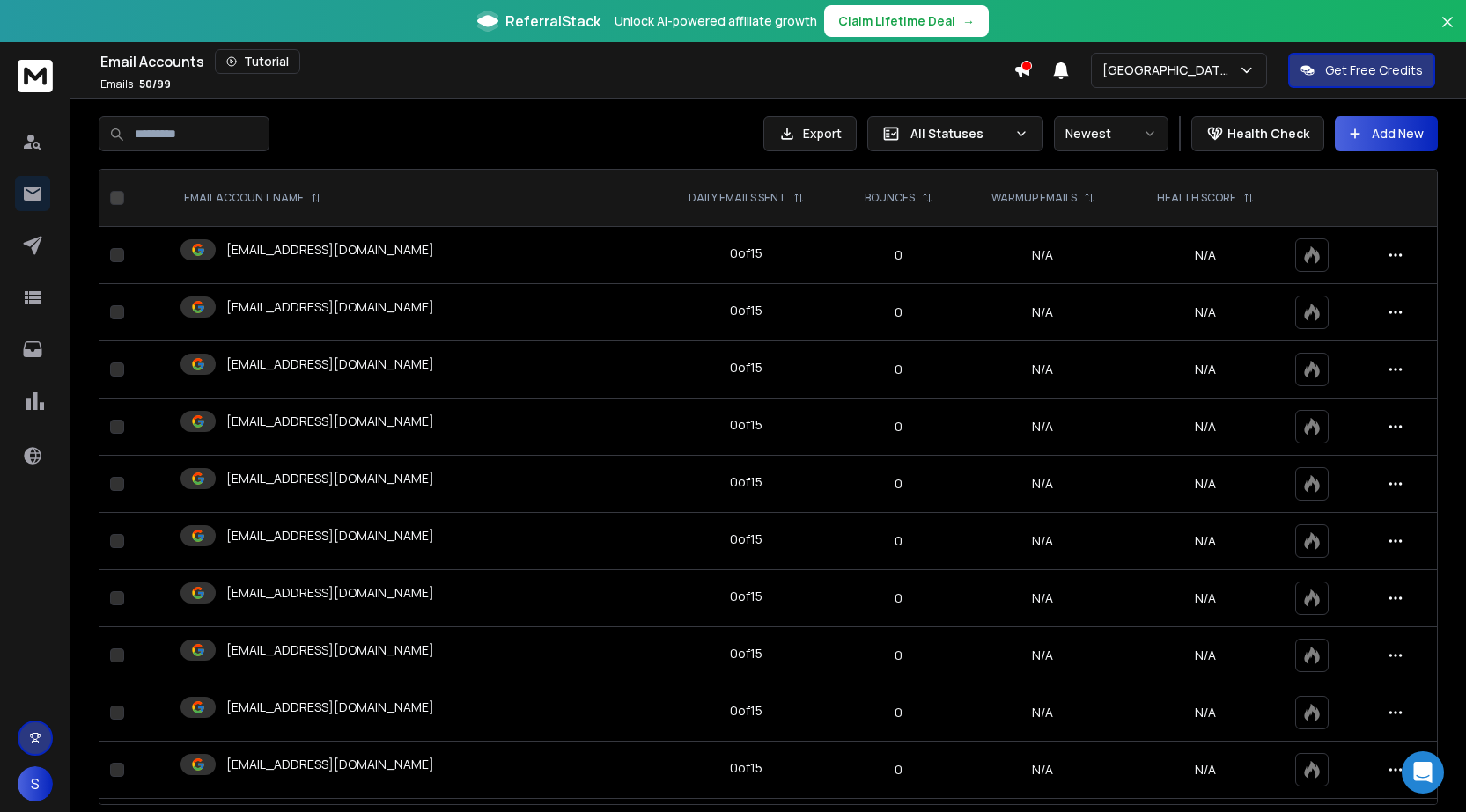
click at [1374, 135] on button "Add New" at bounding box center [1387, 134] width 103 height 35
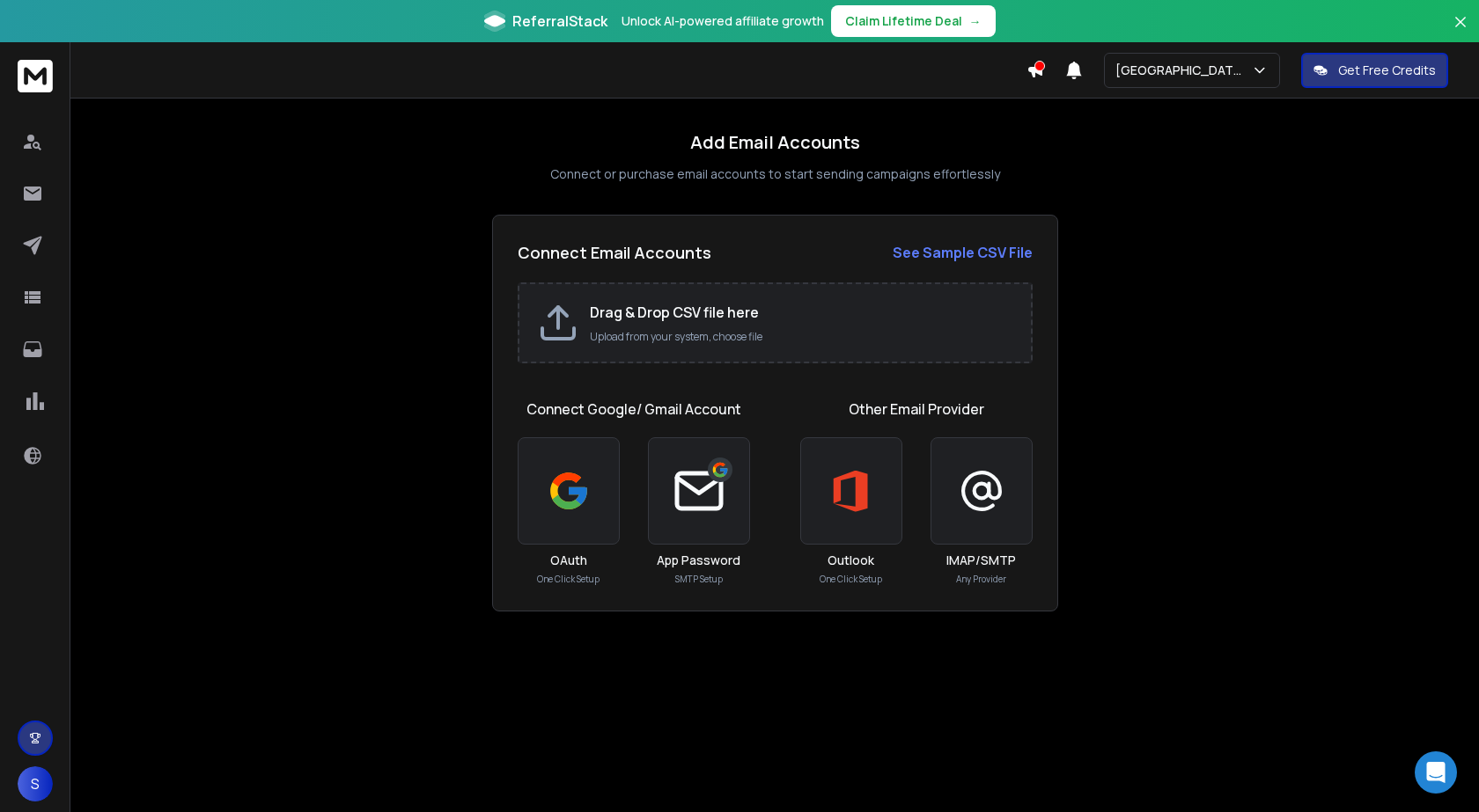
click at [568, 509] on icon at bounding box center [567, 502] width 29 height 15
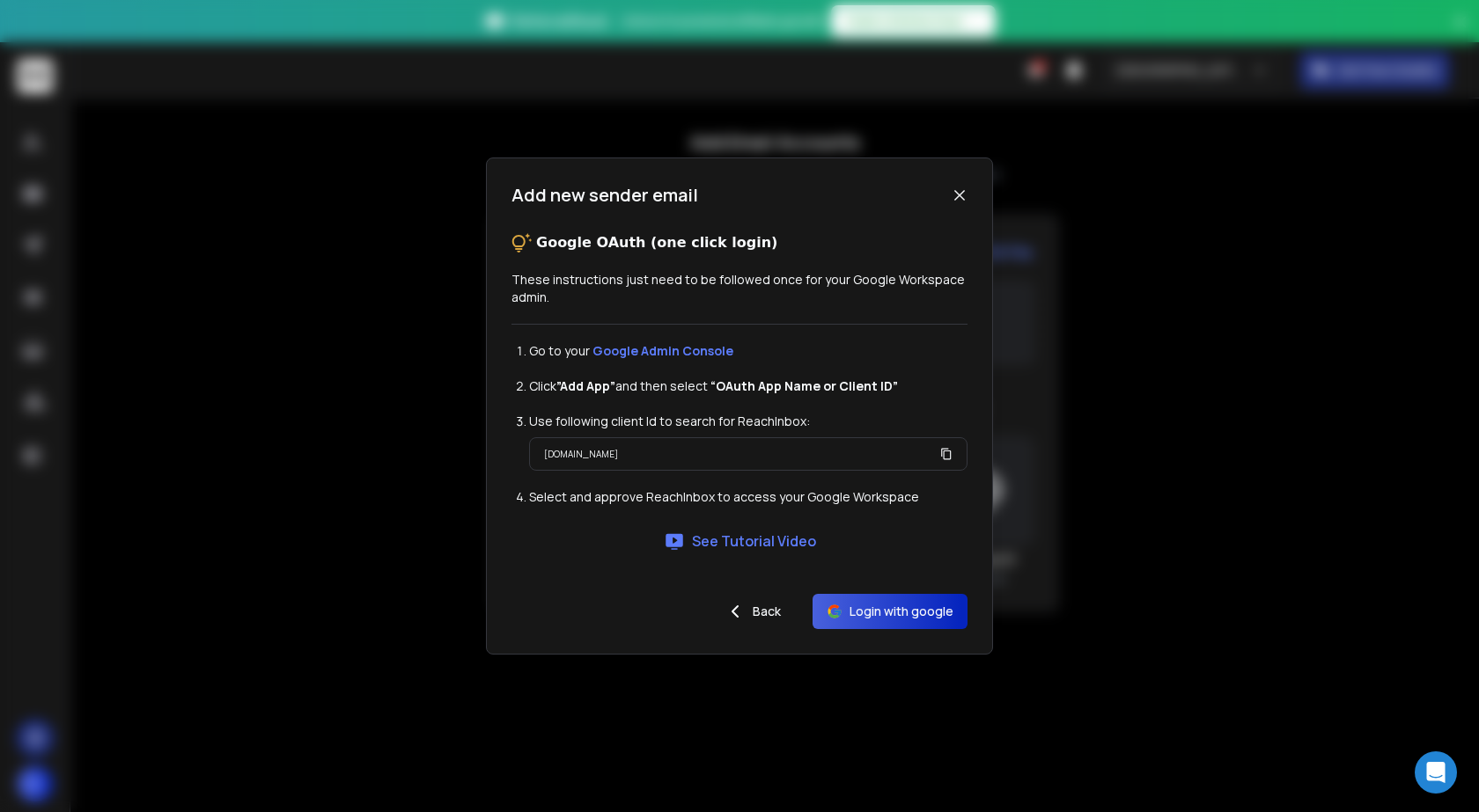
click at [931, 612] on button "Login with google" at bounding box center [890, 611] width 155 height 35
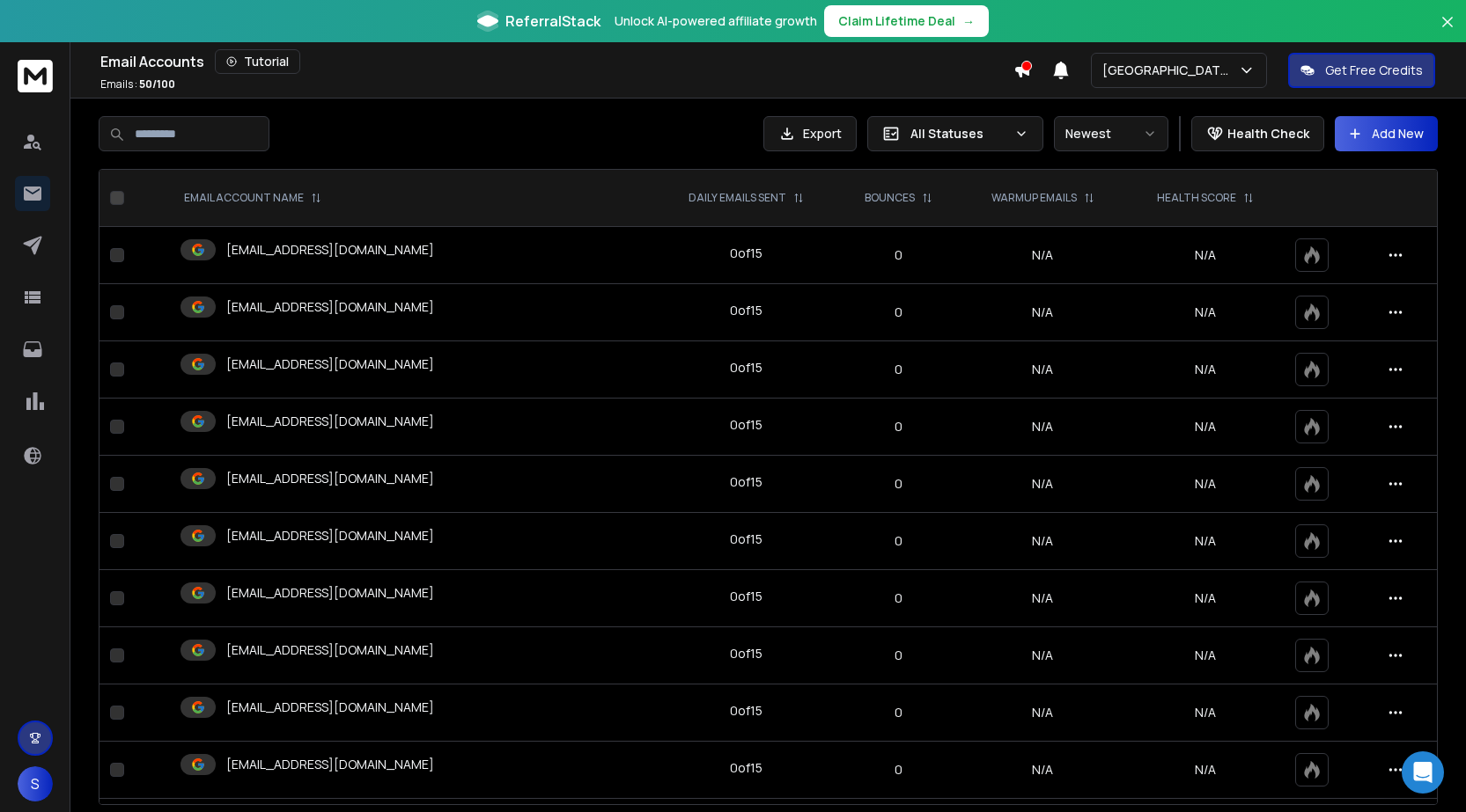
click at [1374, 135] on button "Add New" at bounding box center [1387, 134] width 103 height 35
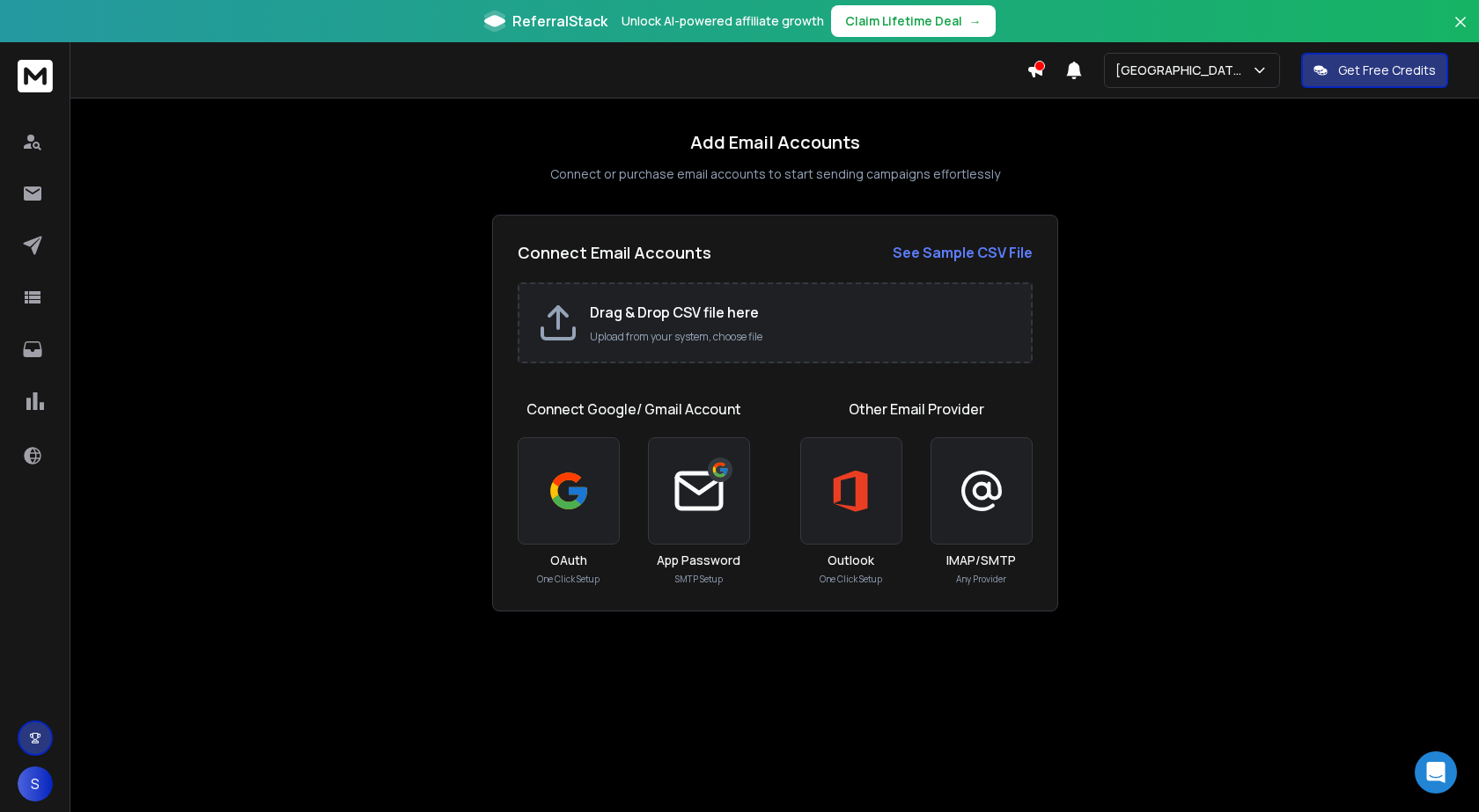
click at [568, 509] on icon at bounding box center [567, 502] width 29 height 15
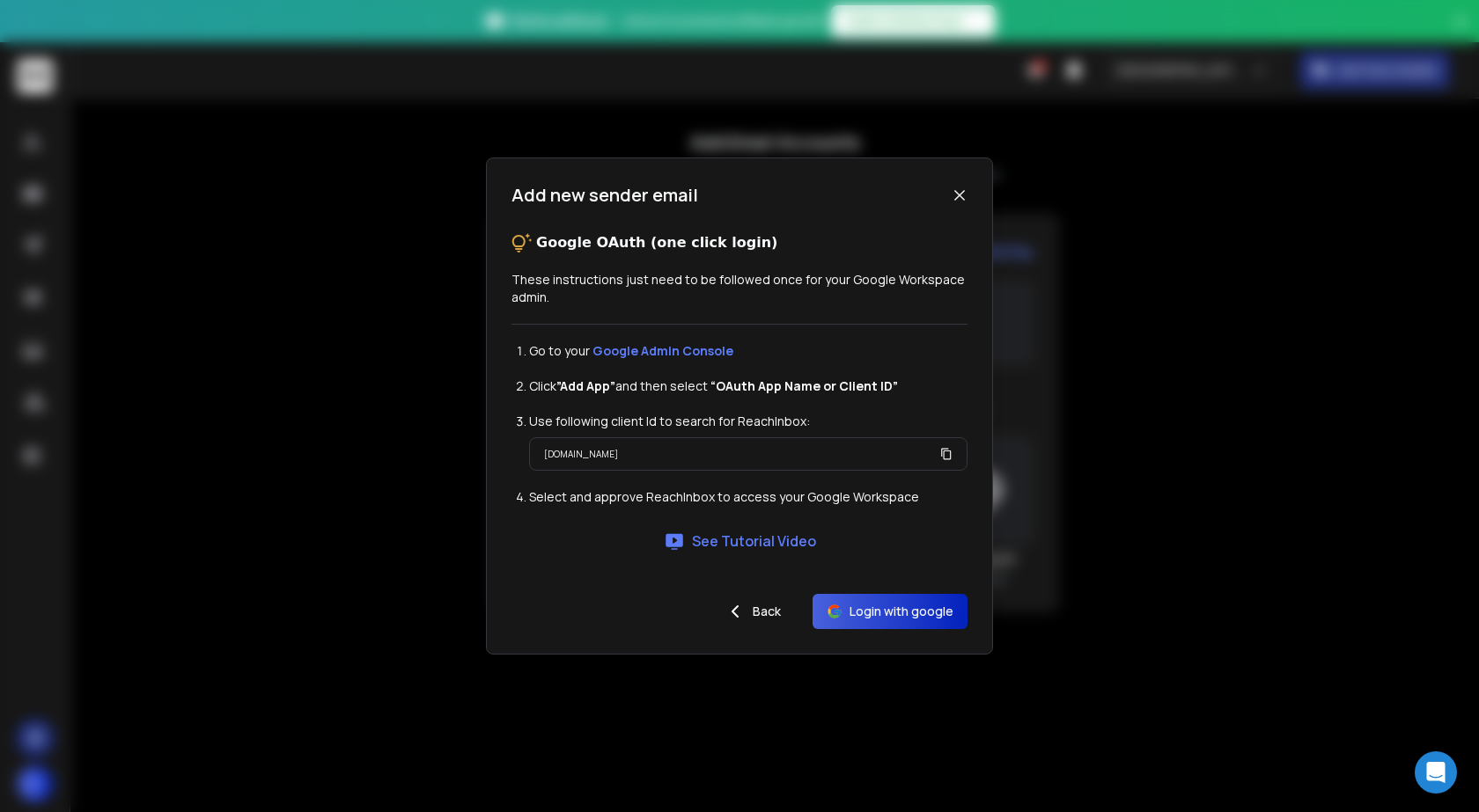
click at [931, 612] on button "Login with google" at bounding box center [890, 611] width 155 height 35
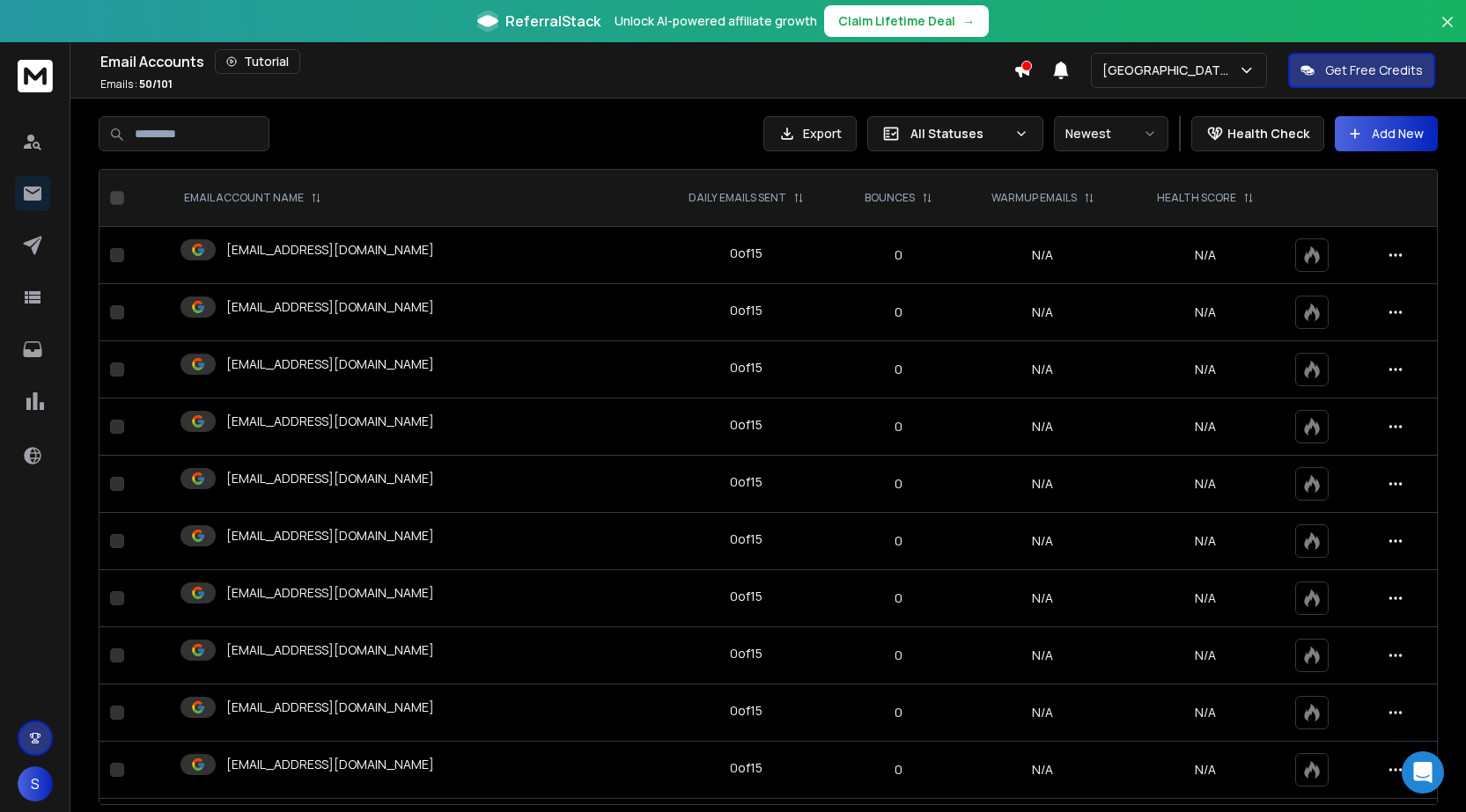
click at [1374, 135] on button "Add New" at bounding box center [1387, 134] width 103 height 35
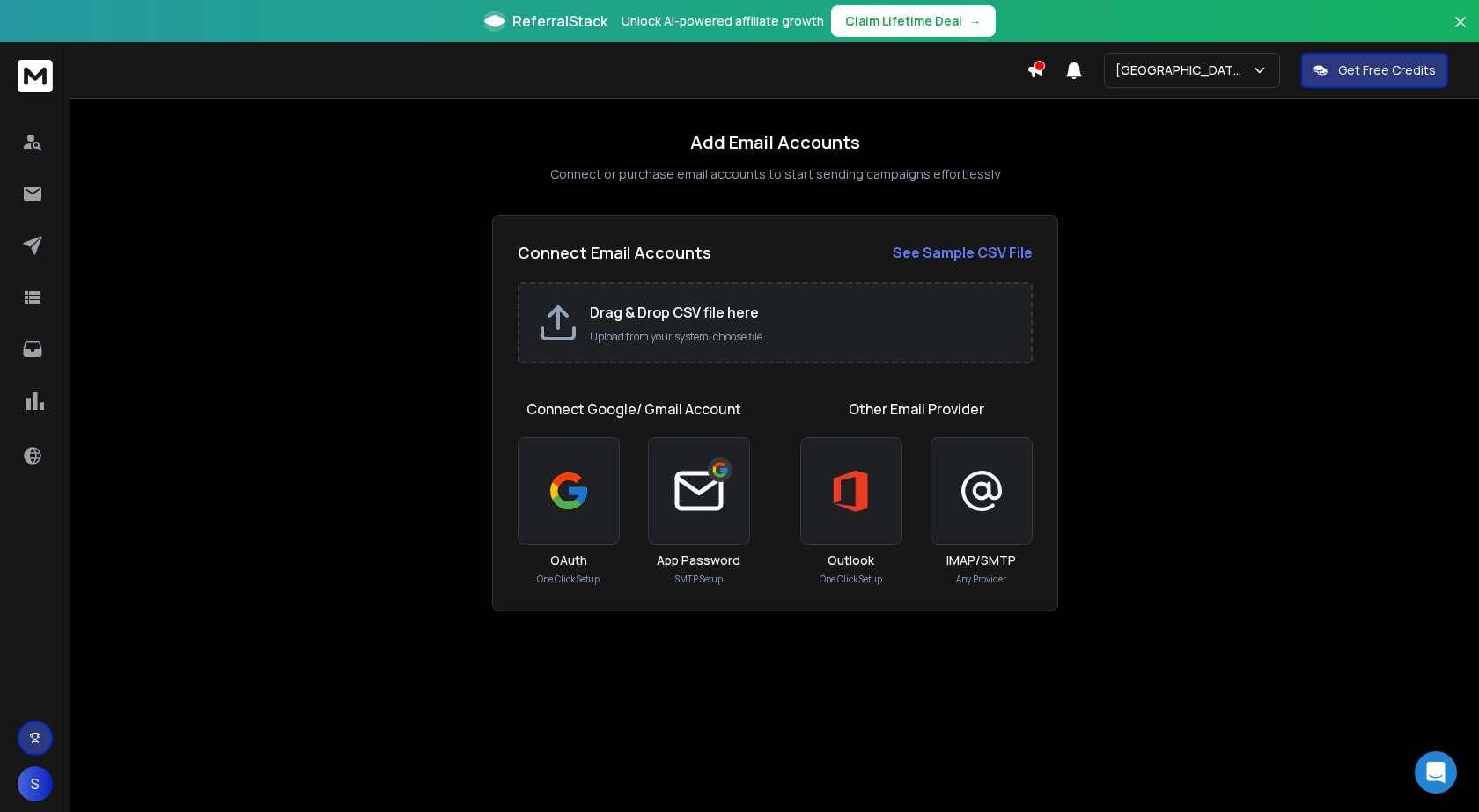
click at [1374, 135] on div "Add Email Accounts Connect or purchase email accounts to start sending campaign…" at bounding box center [775, 156] width 1408 height 53
click at [568, 509] on icon at bounding box center [567, 502] width 29 height 15
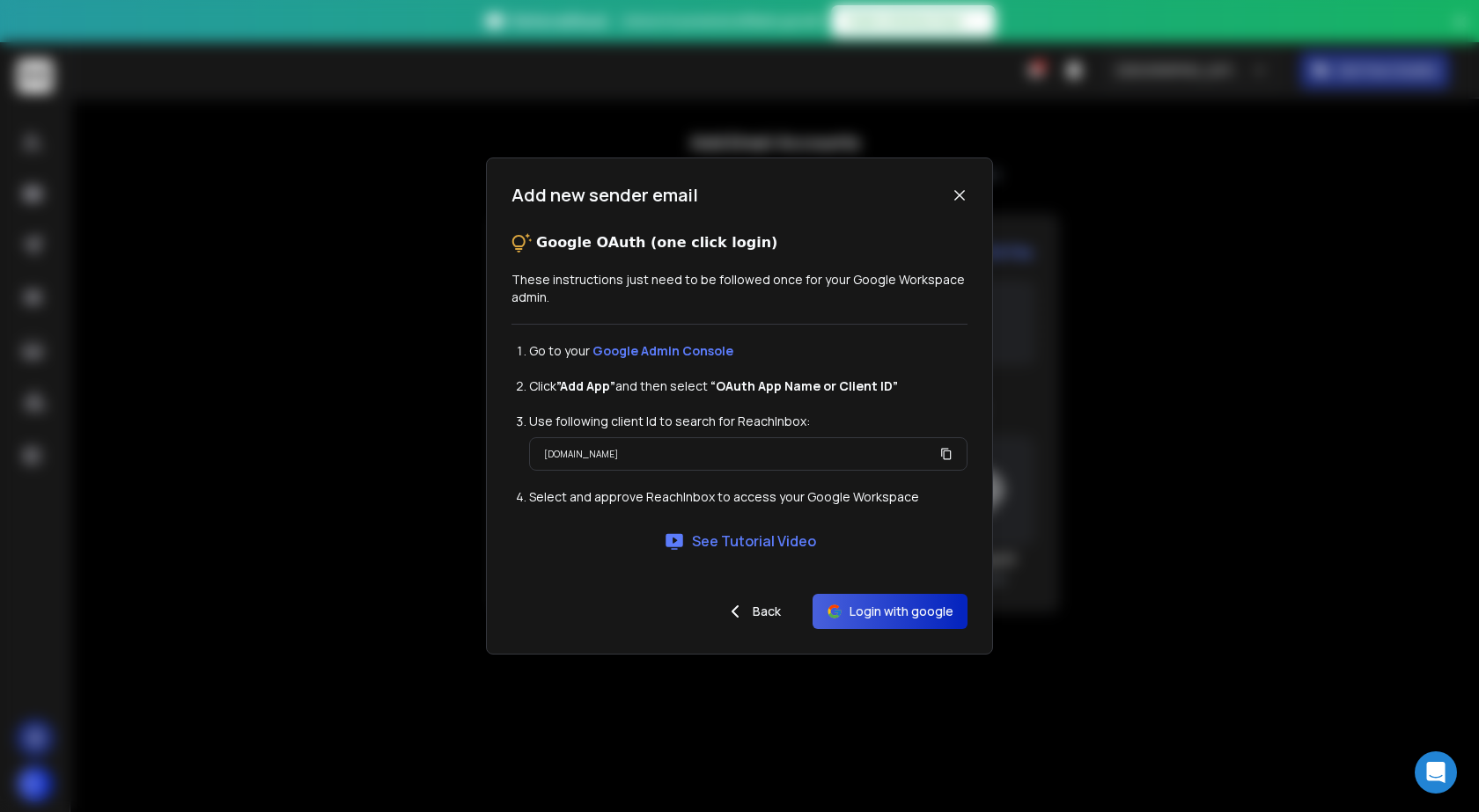
click at [931, 612] on button "Login with google" at bounding box center [890, 611] width 155 height 35
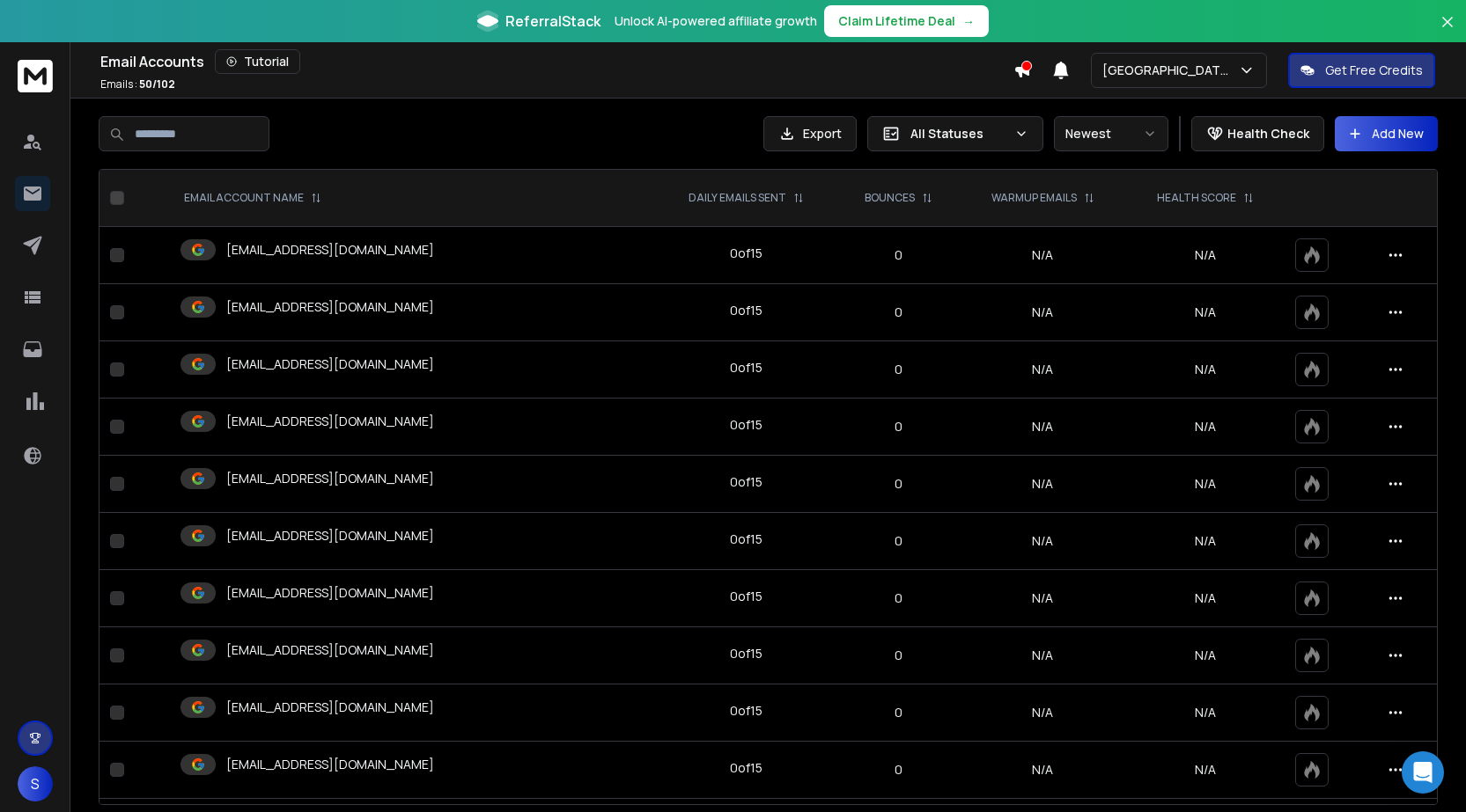
click at [1374, 135] on button "Add New" at bounding box center [1387, 134] width 103 height 35
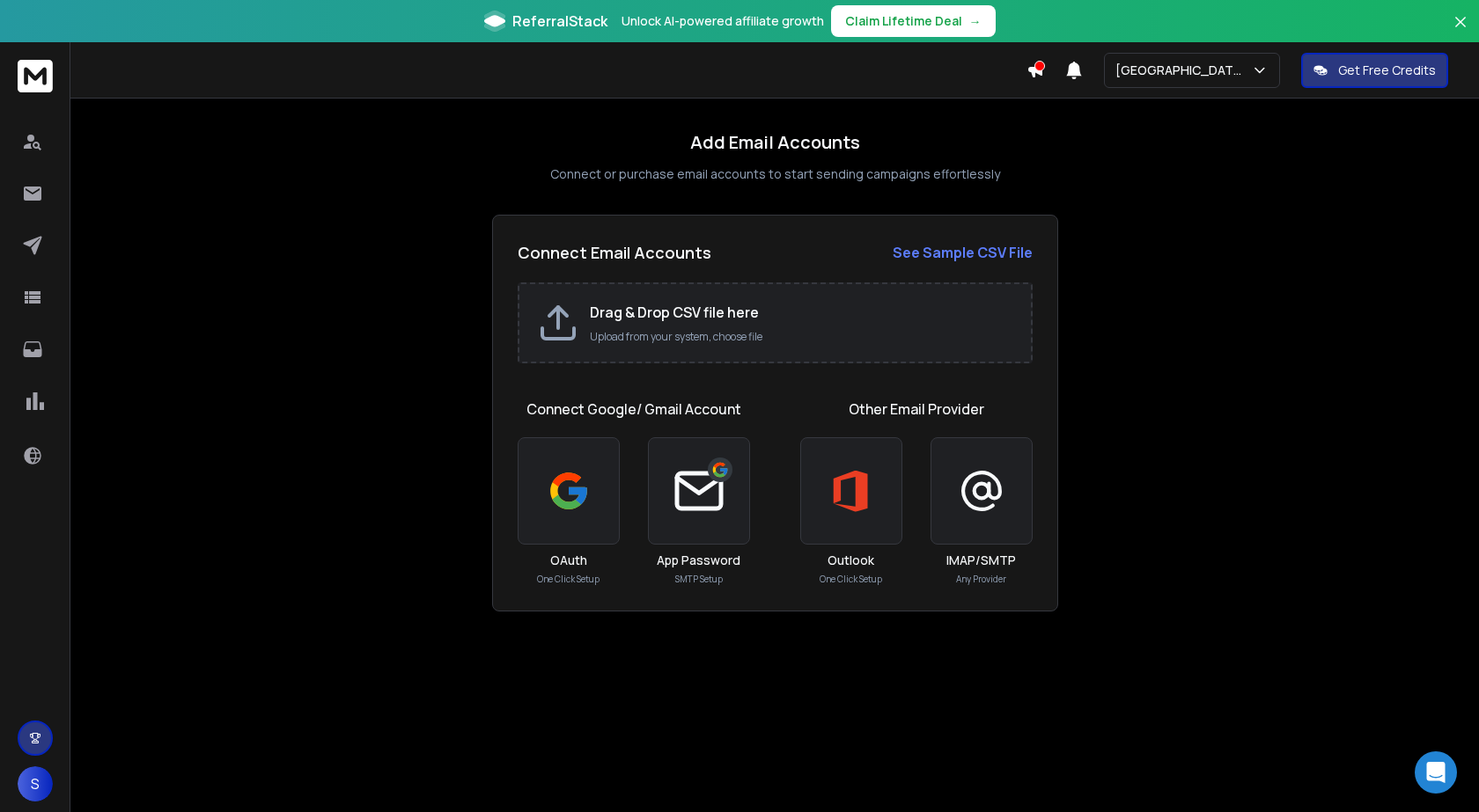
click at [568, 509] on icon at bounding box center [567, 502] width 29 height 15
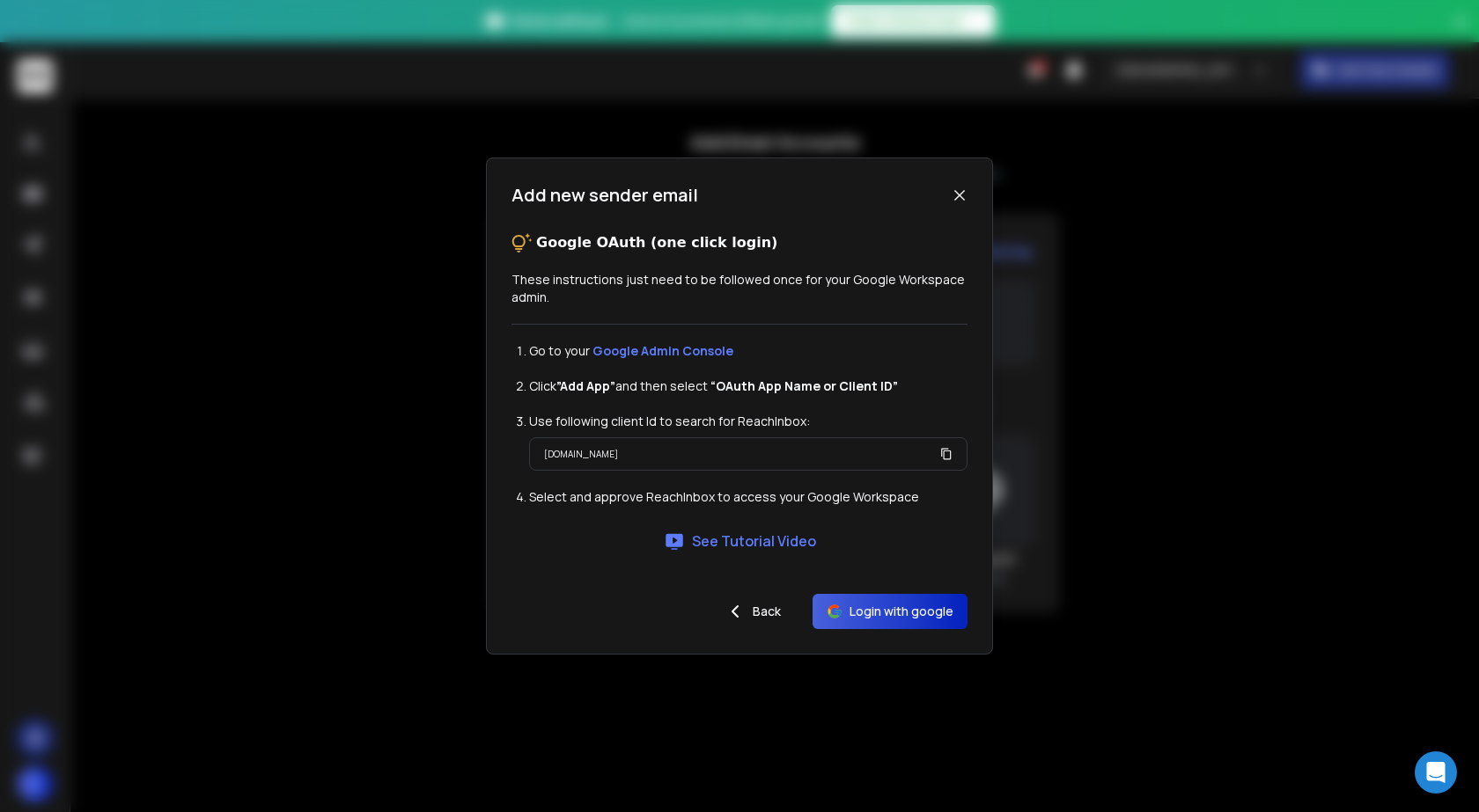
click at [931, 612] on button "Login with google" at bounding box center [890, 611] width 155 height 35
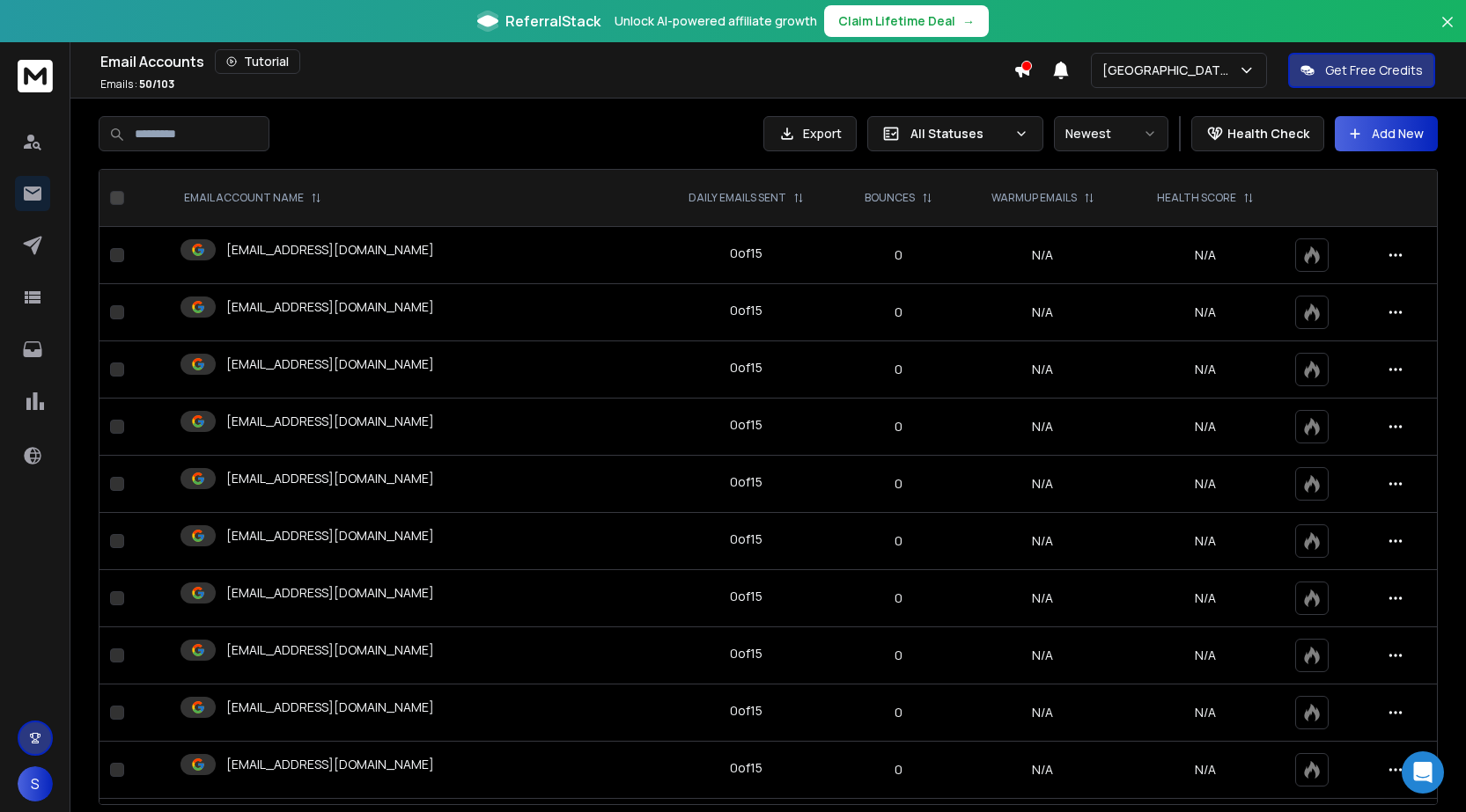
click at [1374, 135] on button "Add New" at bounding box center [1387, 134] width 103 height 35
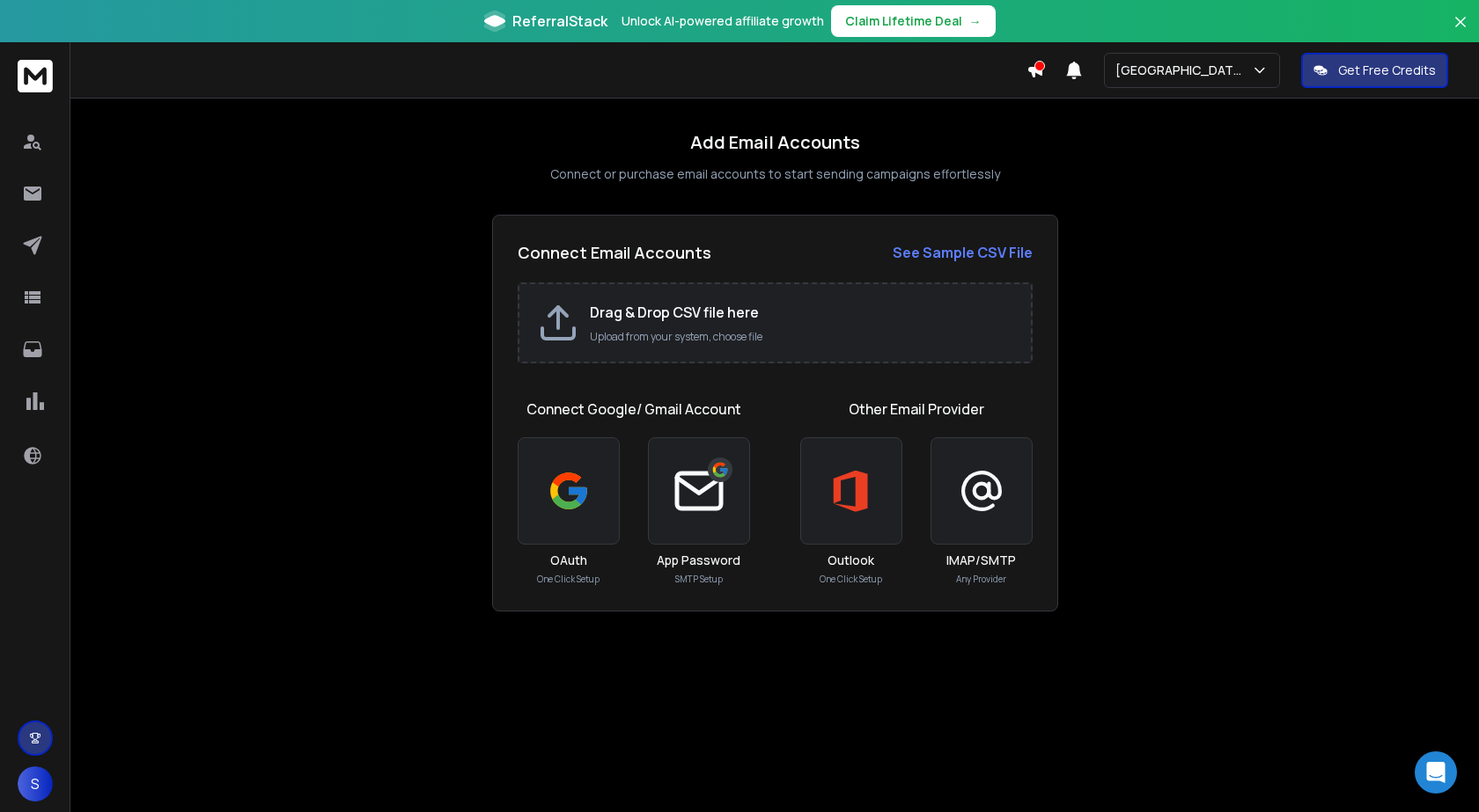
click at [568, 509] on icon at bounding box center [567, 502] width 29 height 15
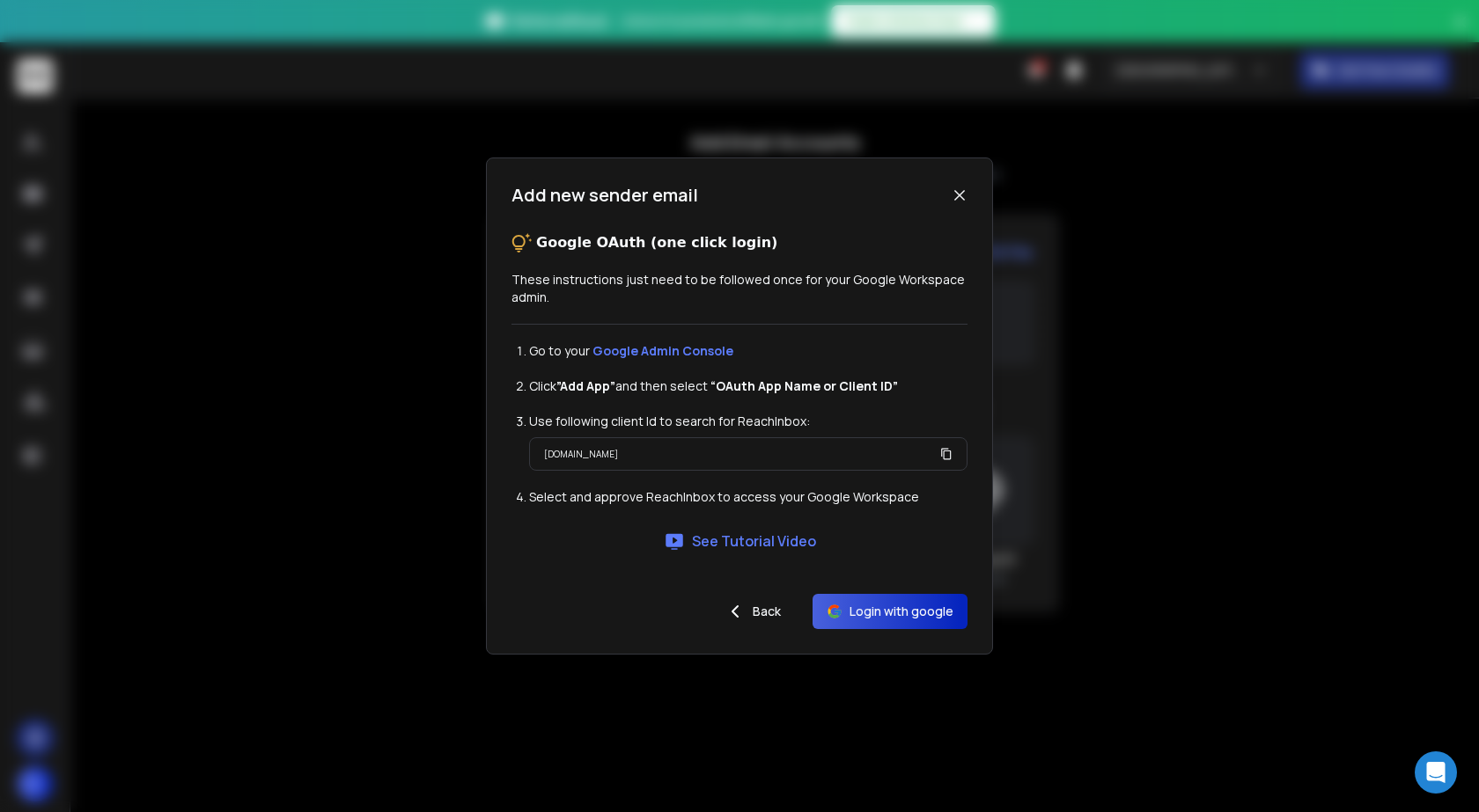
click at [931, 612] on button "Login with google" at bounding box center [890, 611] width 155 height 35
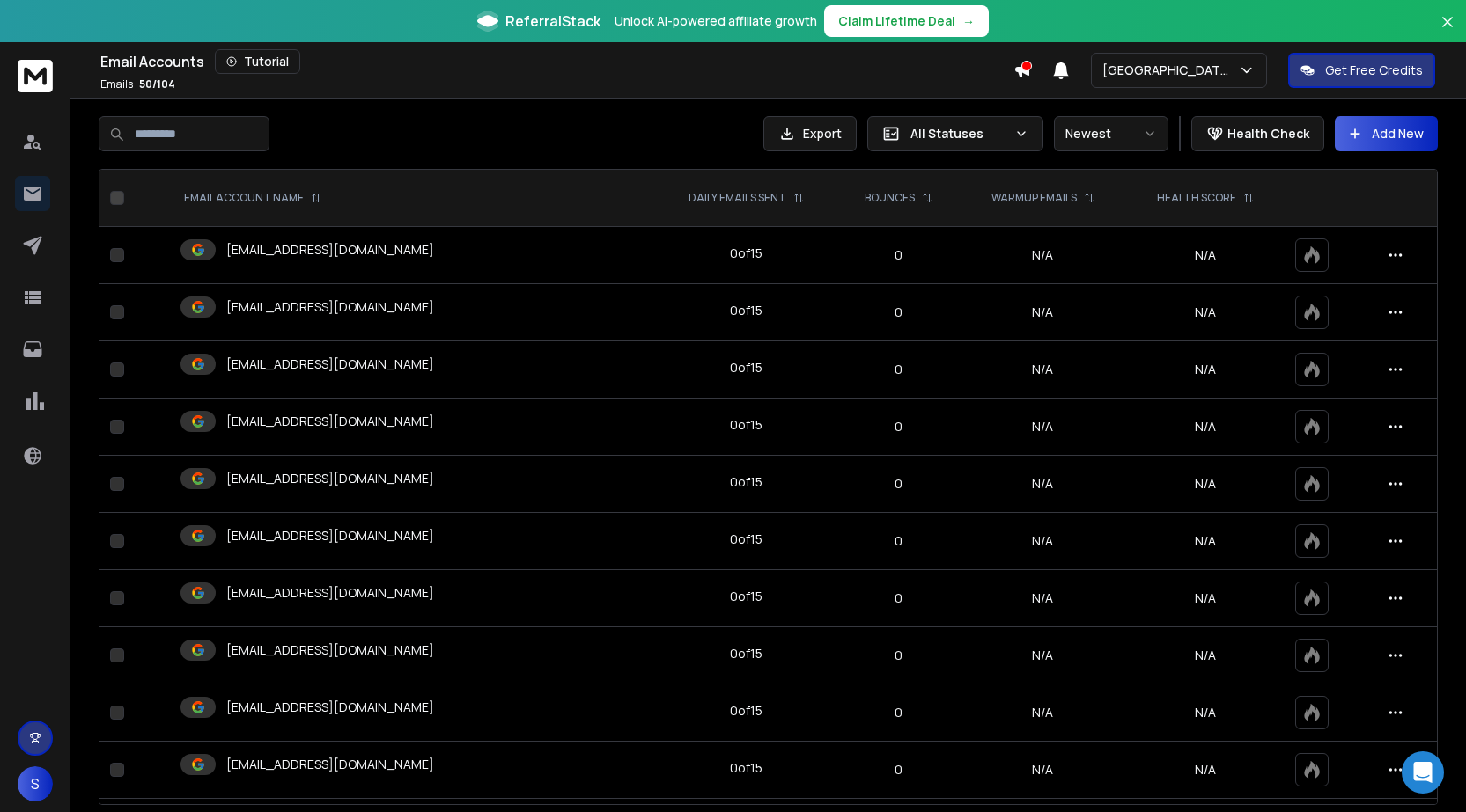
click at [1374, 135] on button "Add New" at bounding box center [1387, 134] width 103 height 35
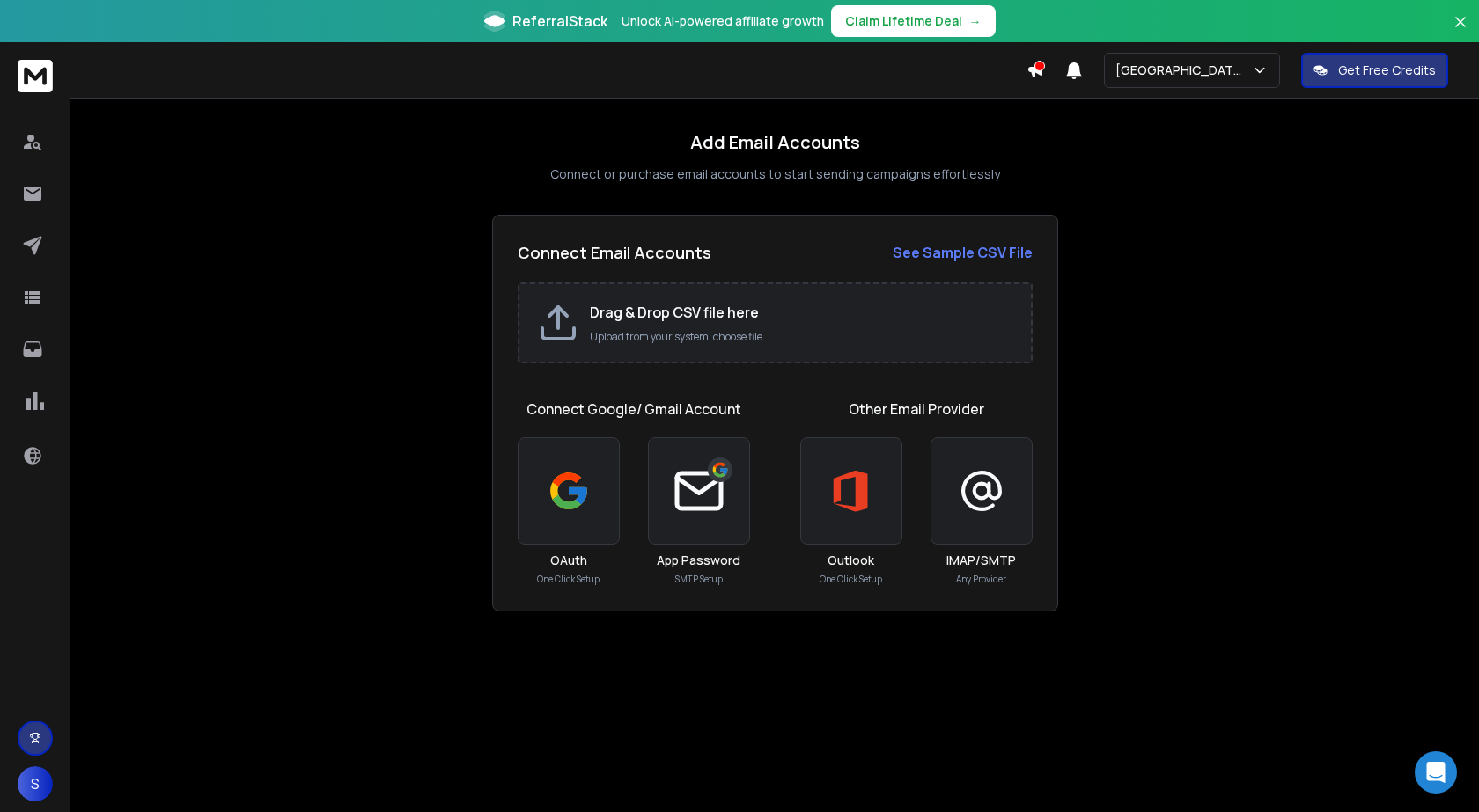
click at [568, 509] on icon at bounding box center [567, 502] width 29 height 15
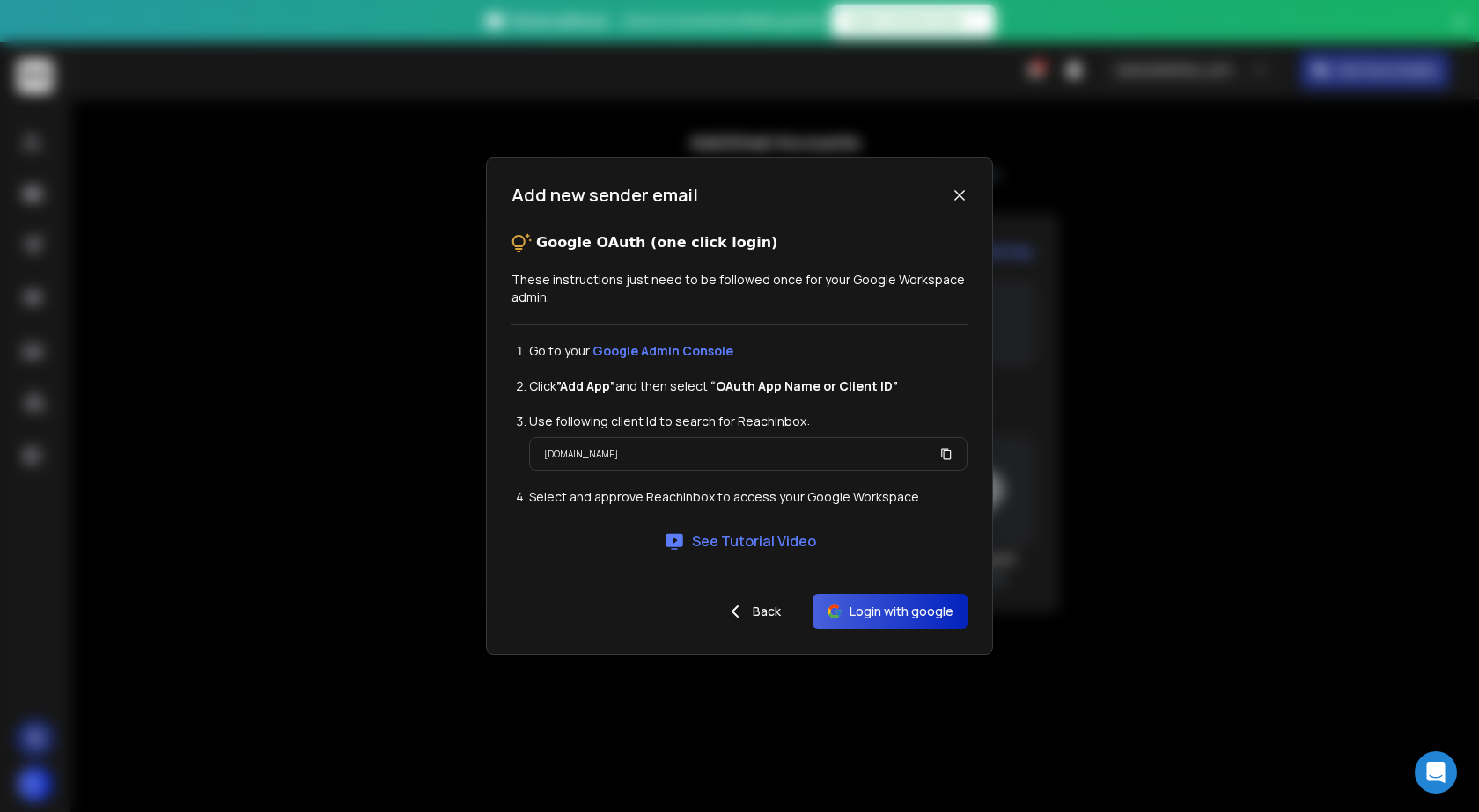
click at [931, 612] on button "Login with google" at bounding box center [890, 611] width 155 height 35
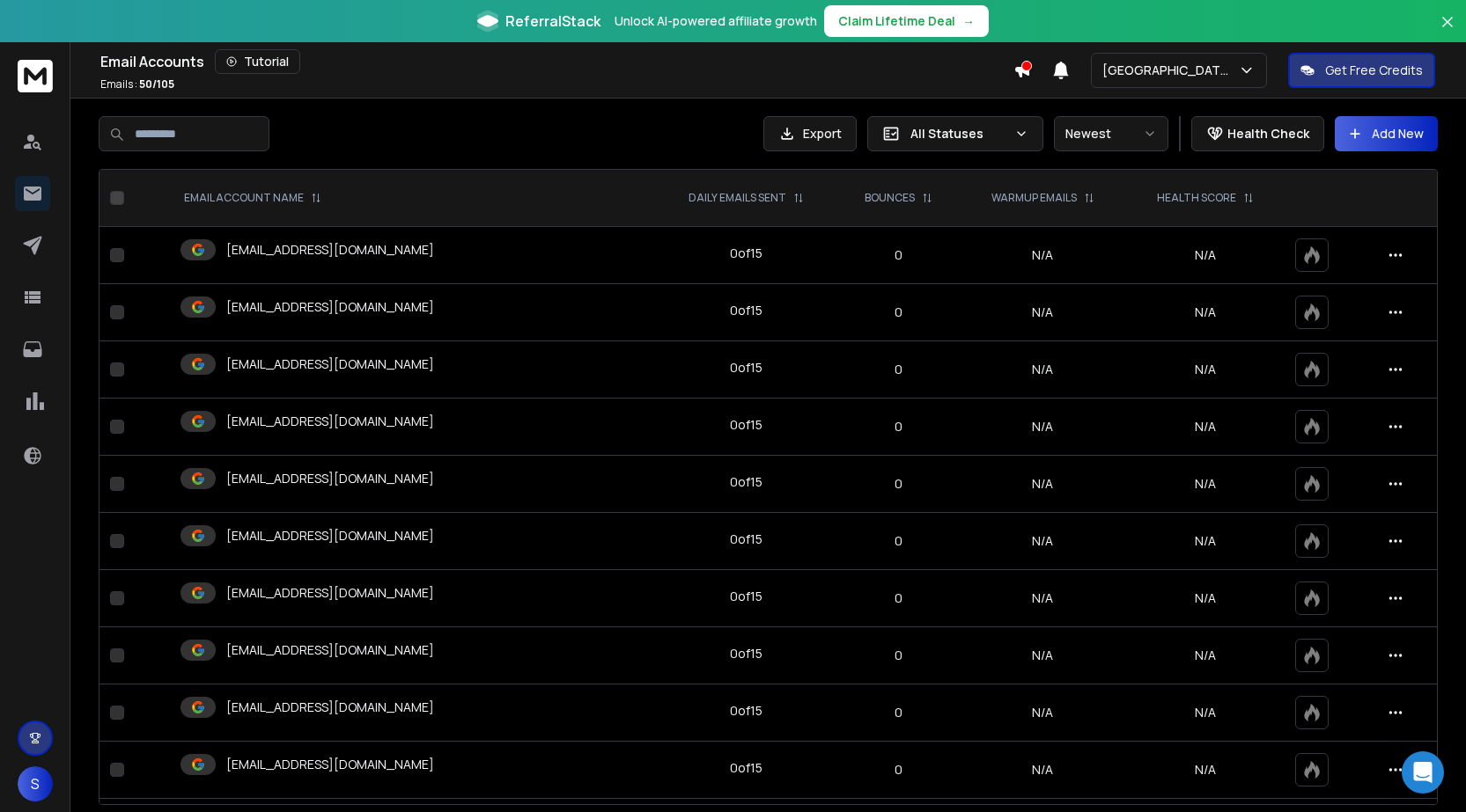
click at [1374, 135] on button "Add New" at bounding box center [1387, 134] width 103 height 35
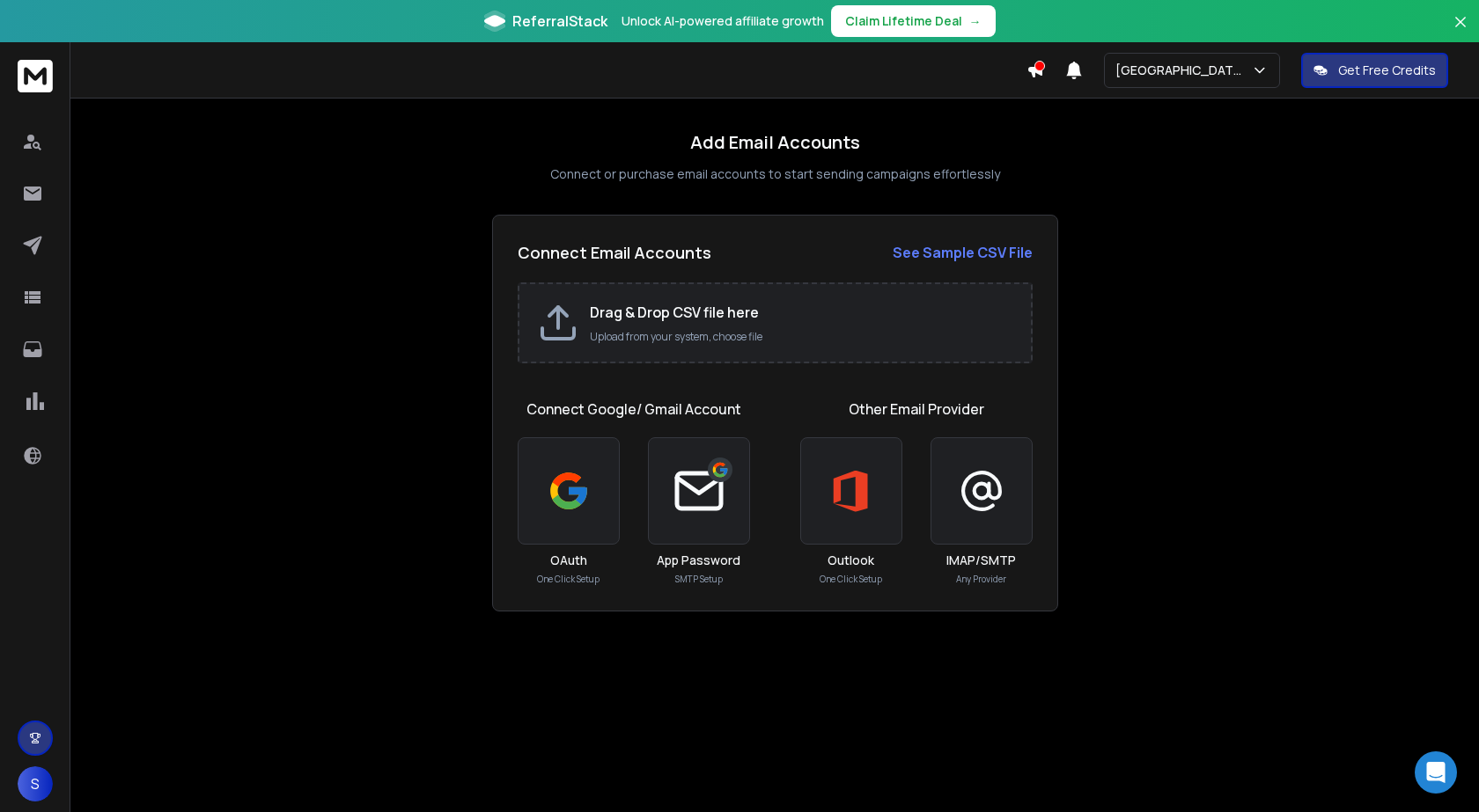
click at [568, 509] on icon at bounding box center [567, 502] width 29 height 15
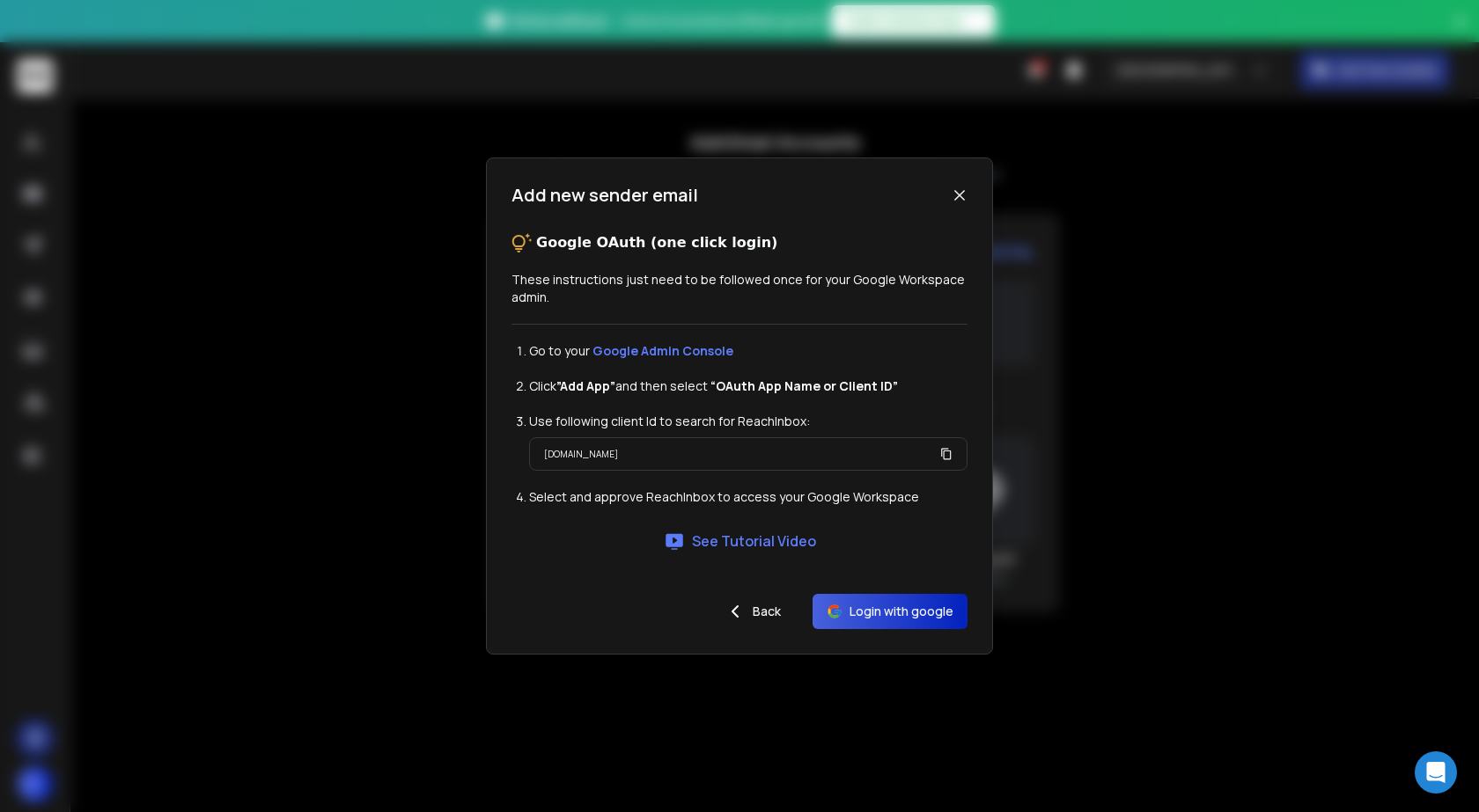
click at [931, 612] on button "Login with google" at bounding box center [890, 611] width 155 height 35
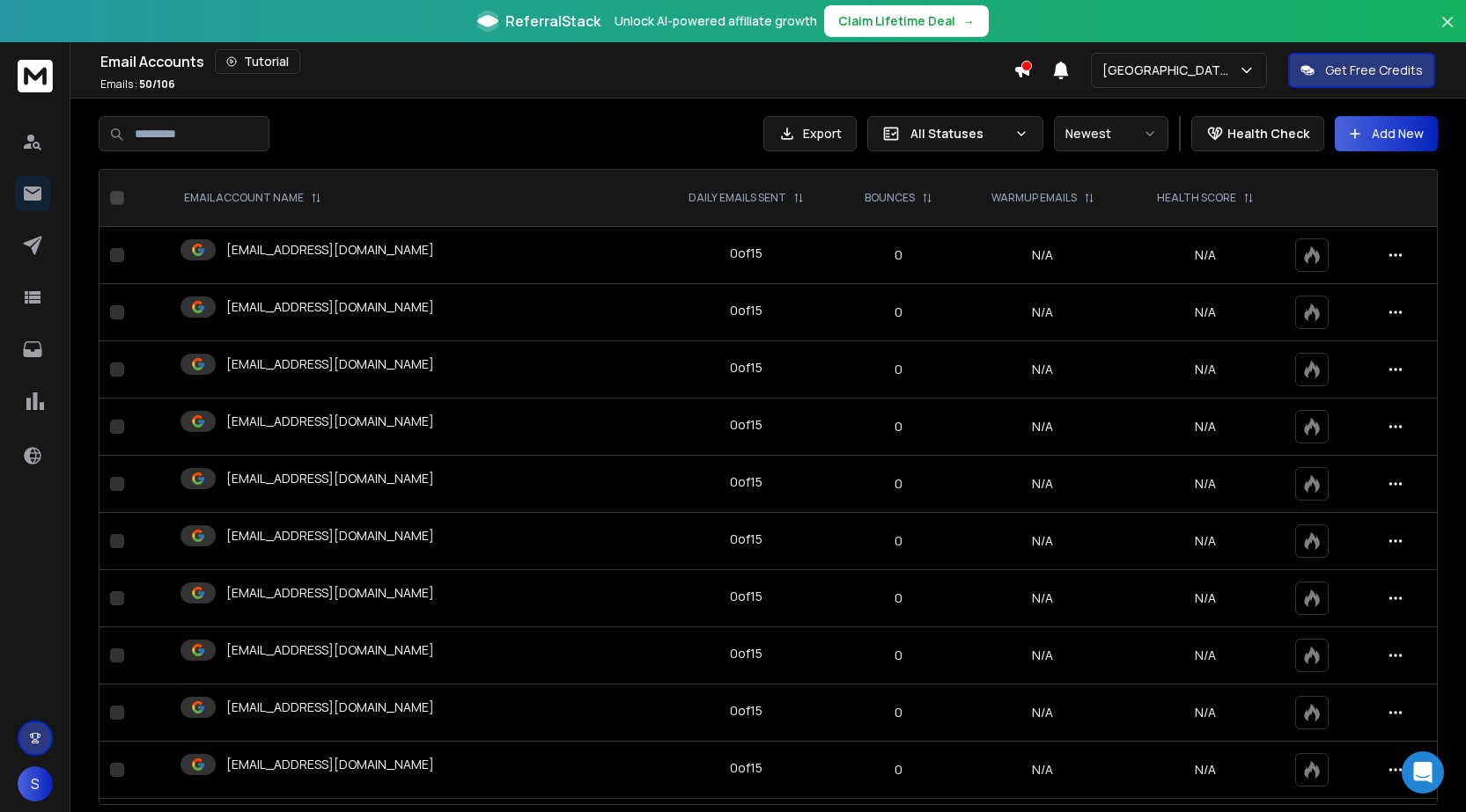
click at [1374, 135] on button "Add New" at bounding box center [1387, 134] width 103 height 35
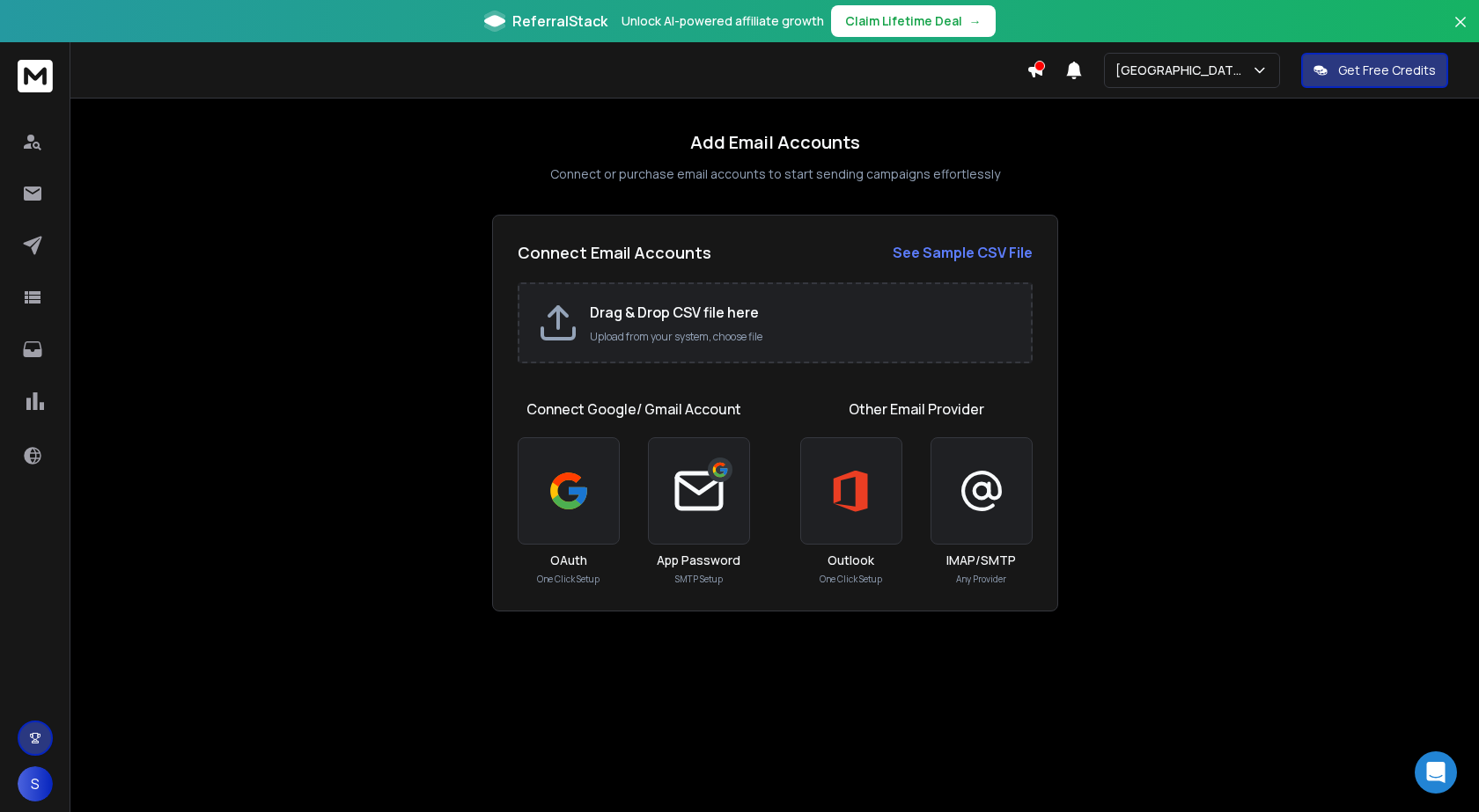
click at [568, 509] on icon at bounding box center [567, 502] width 29 height 15
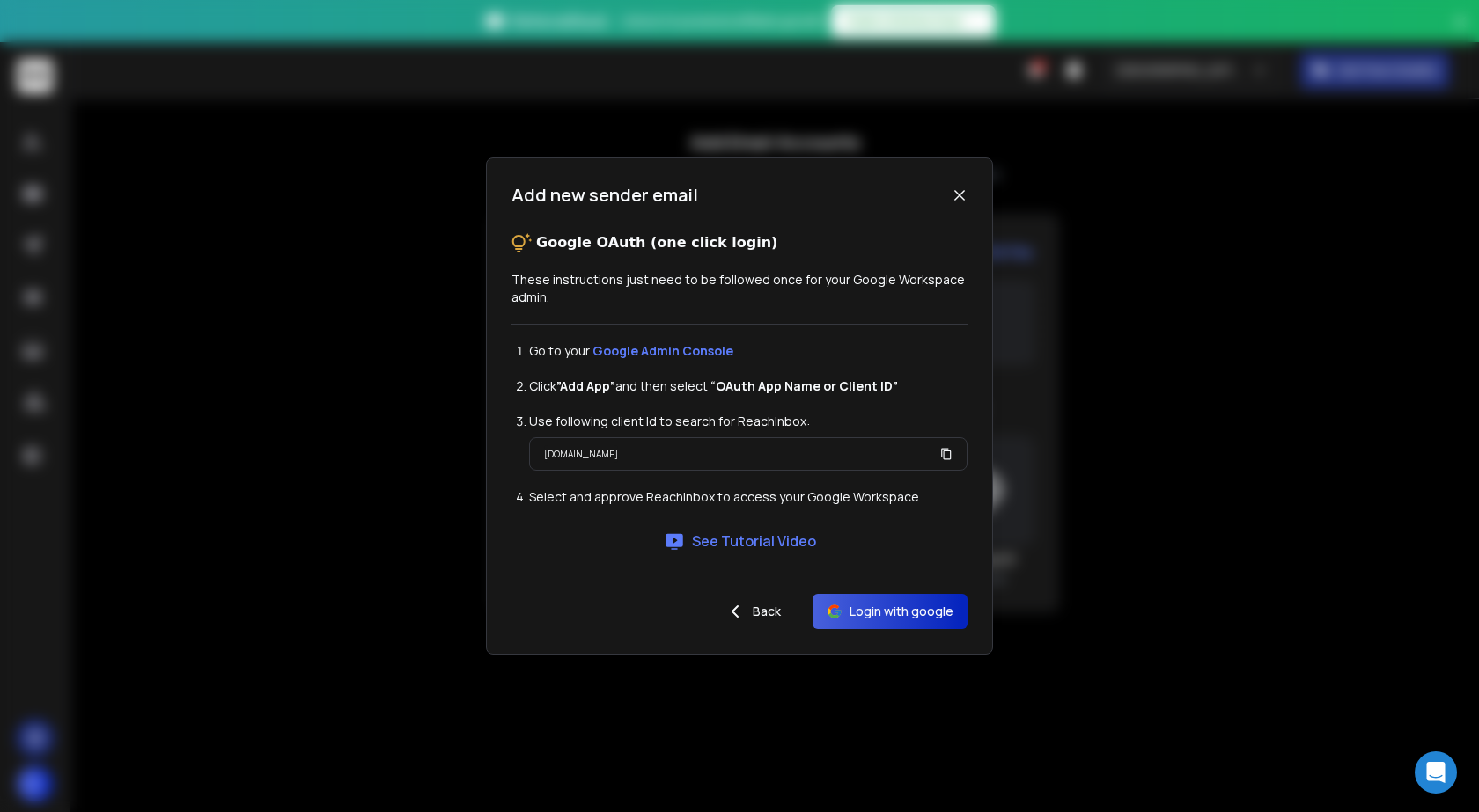
click at [931, 612] on button "Login with google" at bounding box center [890, 611] width 155 height 35
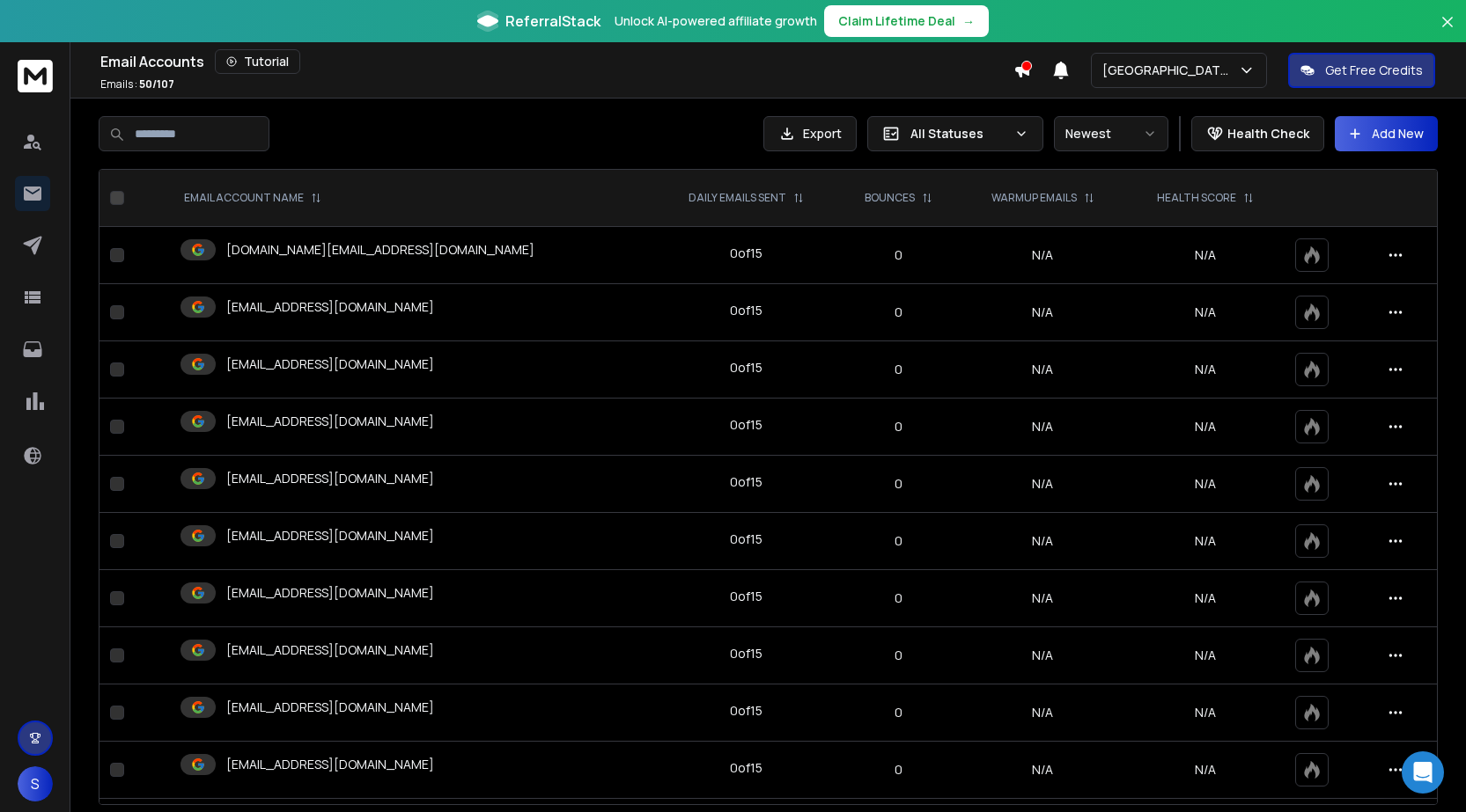
click at [1374, 135] on button "Add New" at bounding box center [1387, 134] width 103 height 35
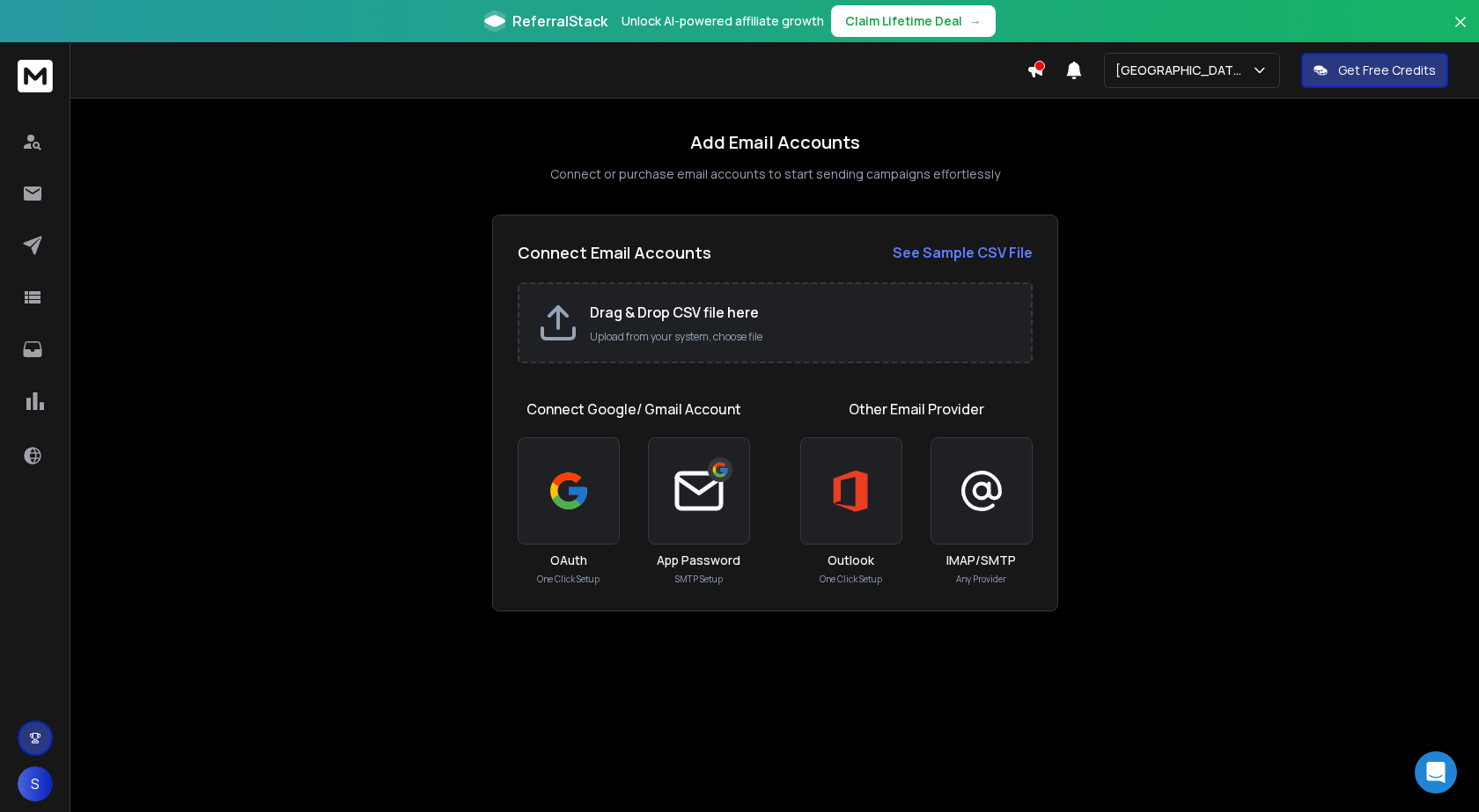
click at [568, 509] on icon at bounding box center [567, 502] width 29 height 15
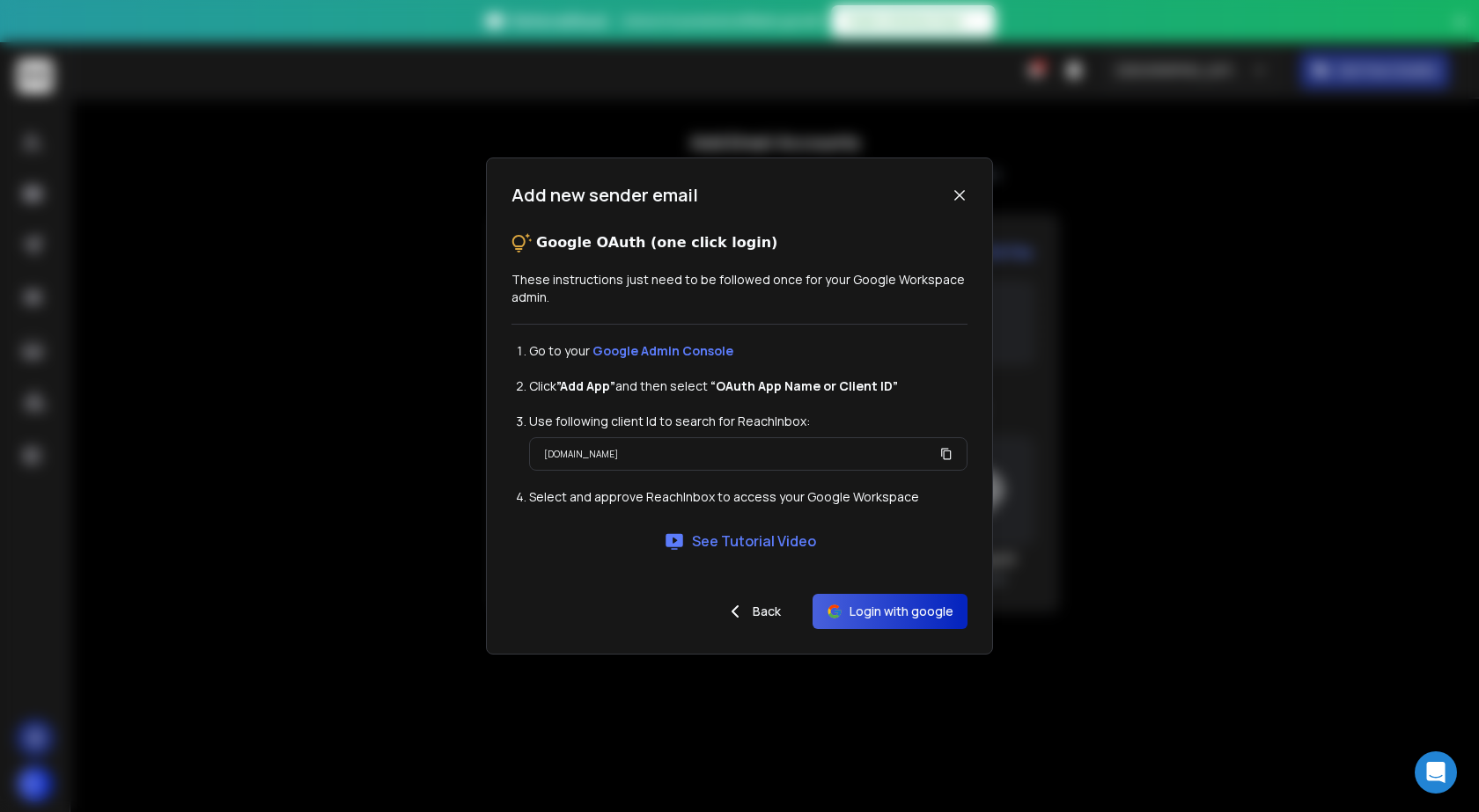
click at [931, 612] on button "Login with google" at bounding box center [890, 611] width 155 height 35
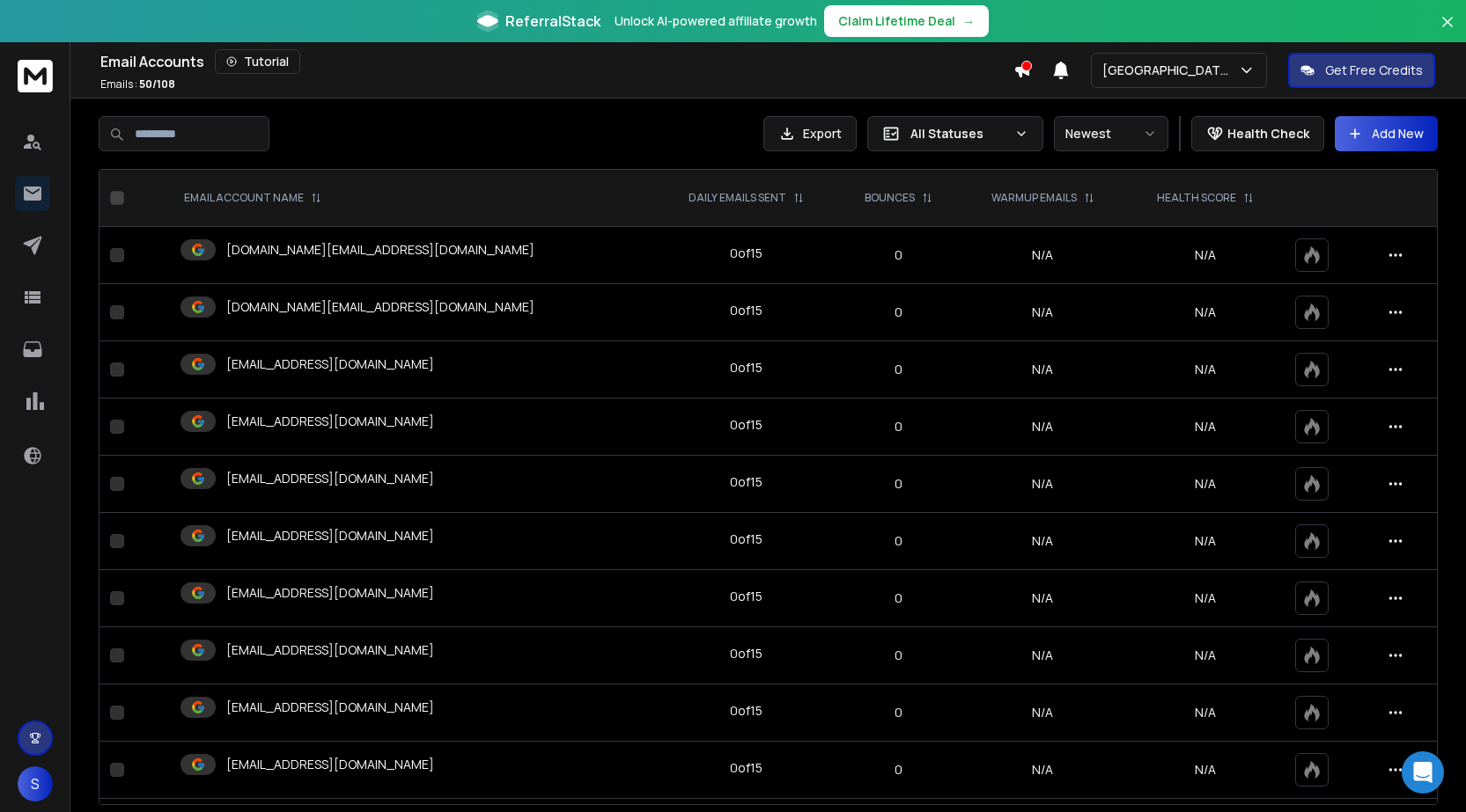
click at [1374, 135] on button "Add New" at bounding box center [1387, 134] width 103 height 35
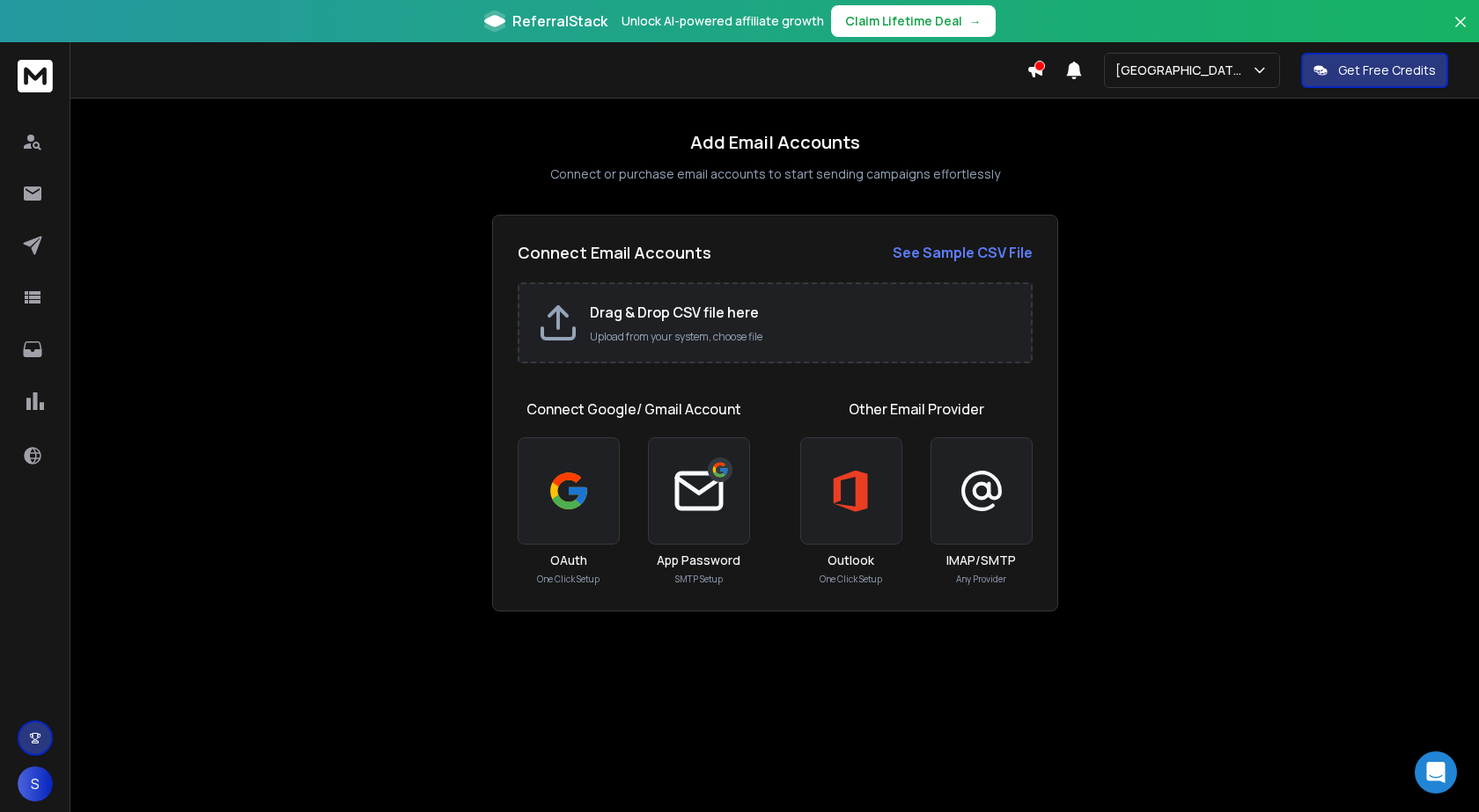
click at [568, 509] on icon at bounding box center [567, 502] width 29 height 15
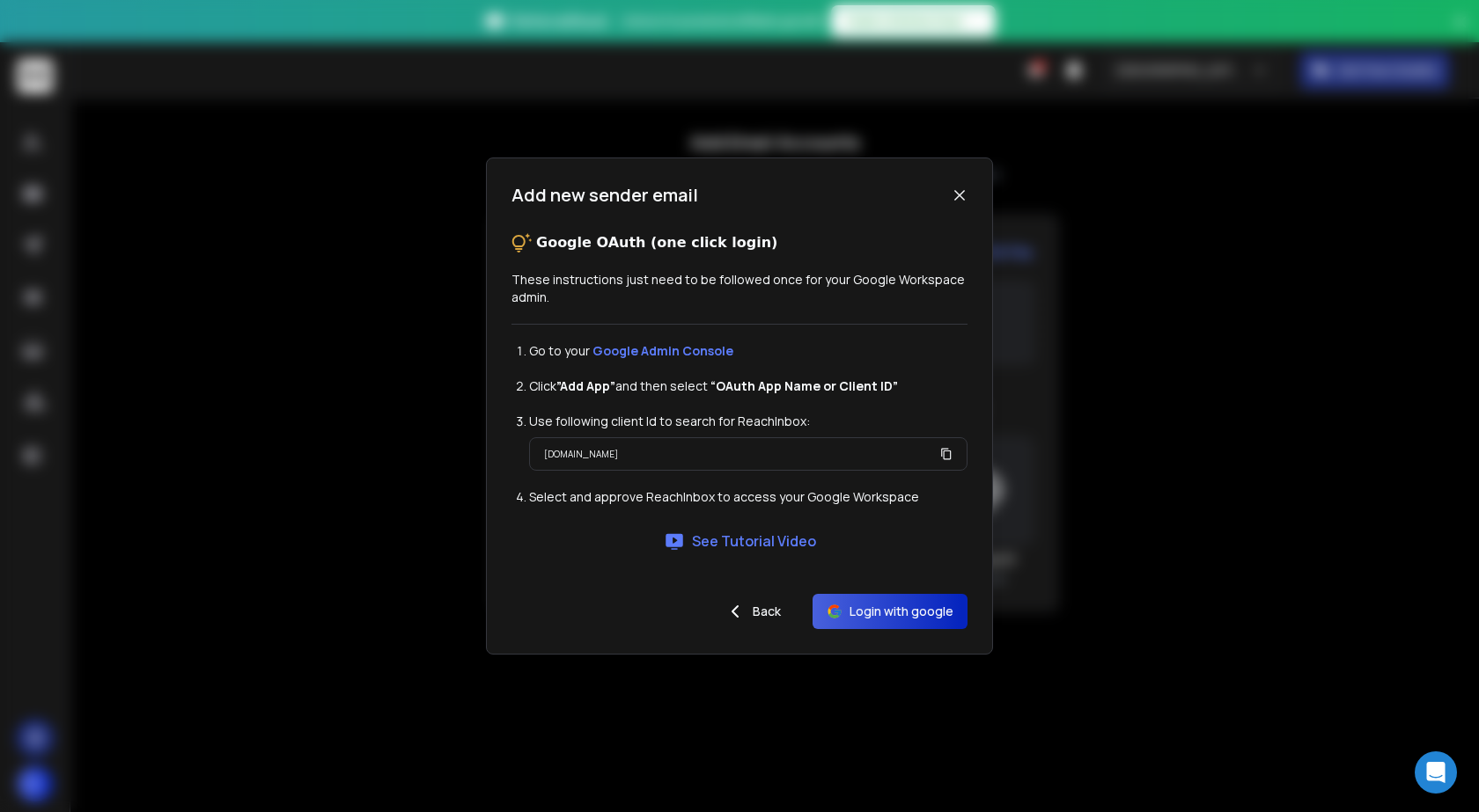
click at [931, 612] on button "Login with google" at bounding box center [890, 611] width 155 height 35
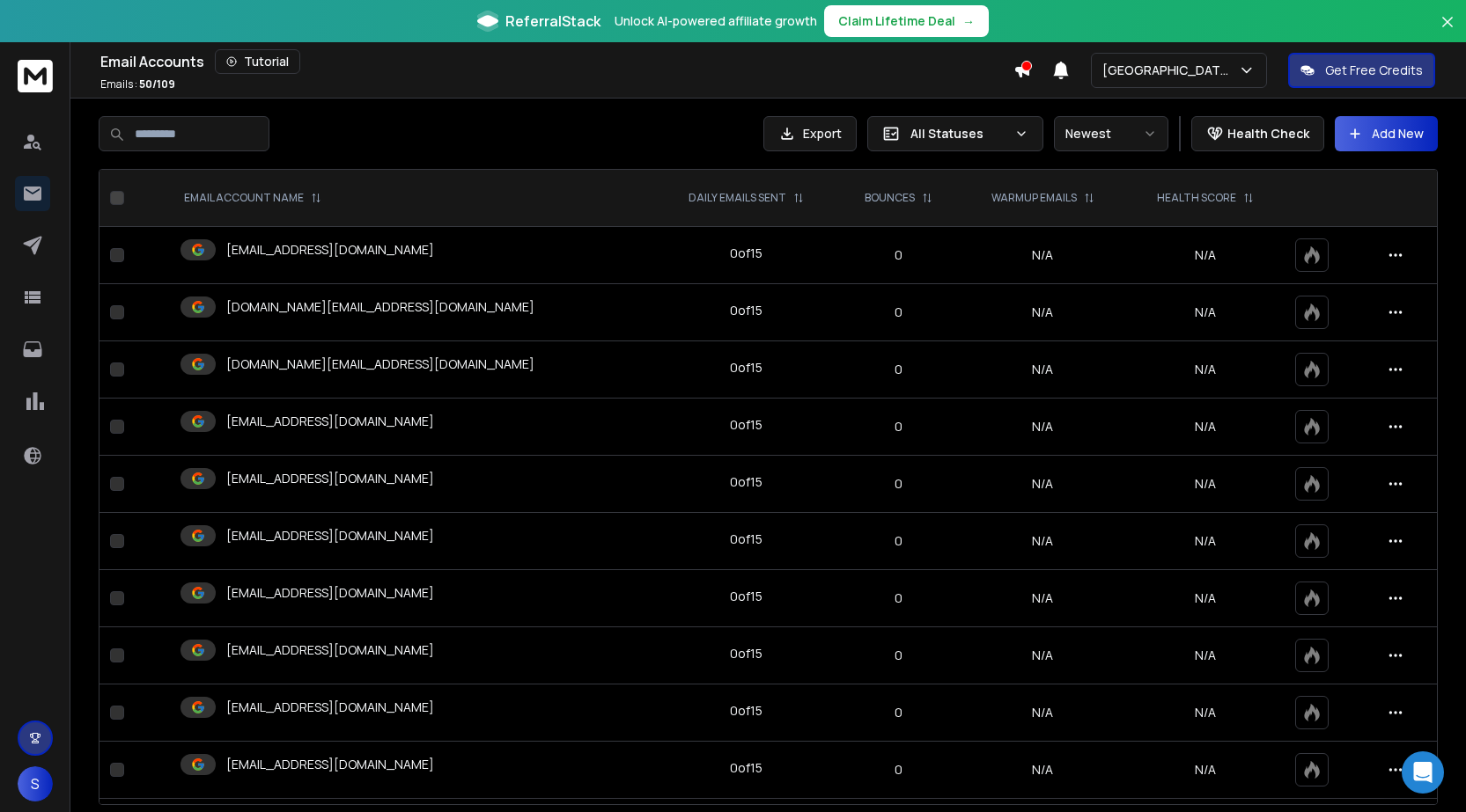
click at [1374, 135] on button "Add New" at bounding box center [1387, 134] width 103 height 35
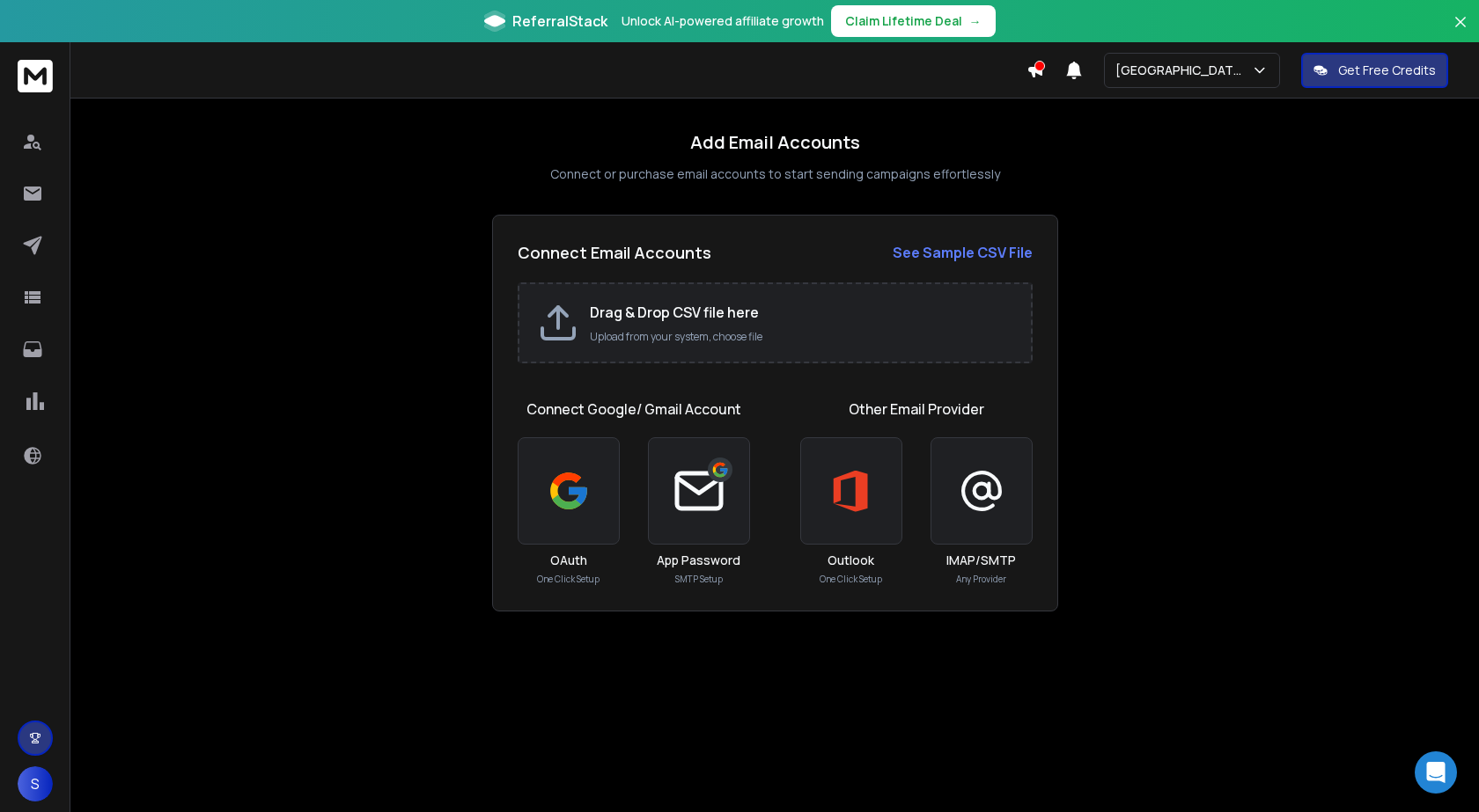
click at [568, 509] on icon at bounding box center [567, 502] width 29 height 15
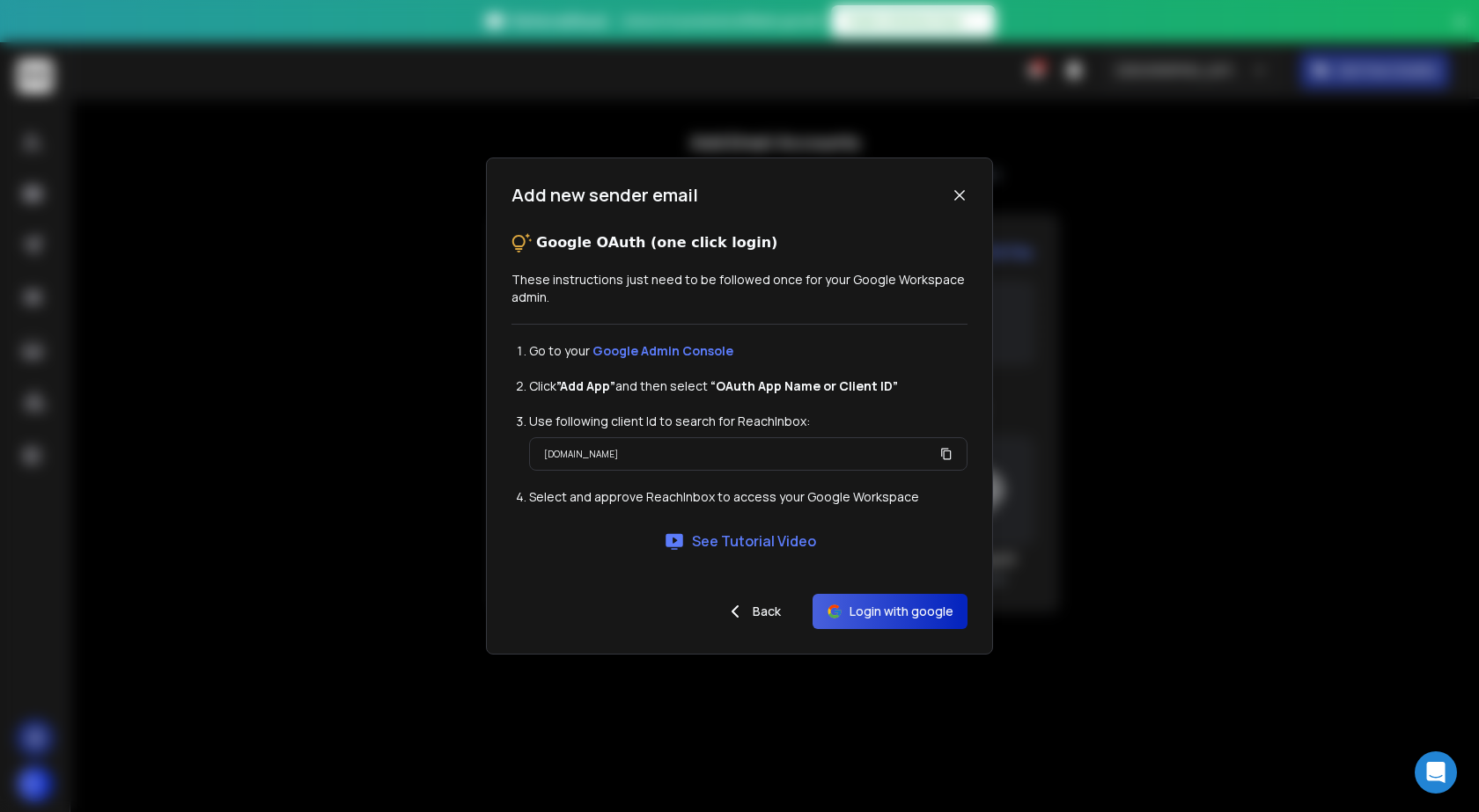
click at [931, 612] on button "Login with google" at bounding box center [890, 611] width 155 height 35
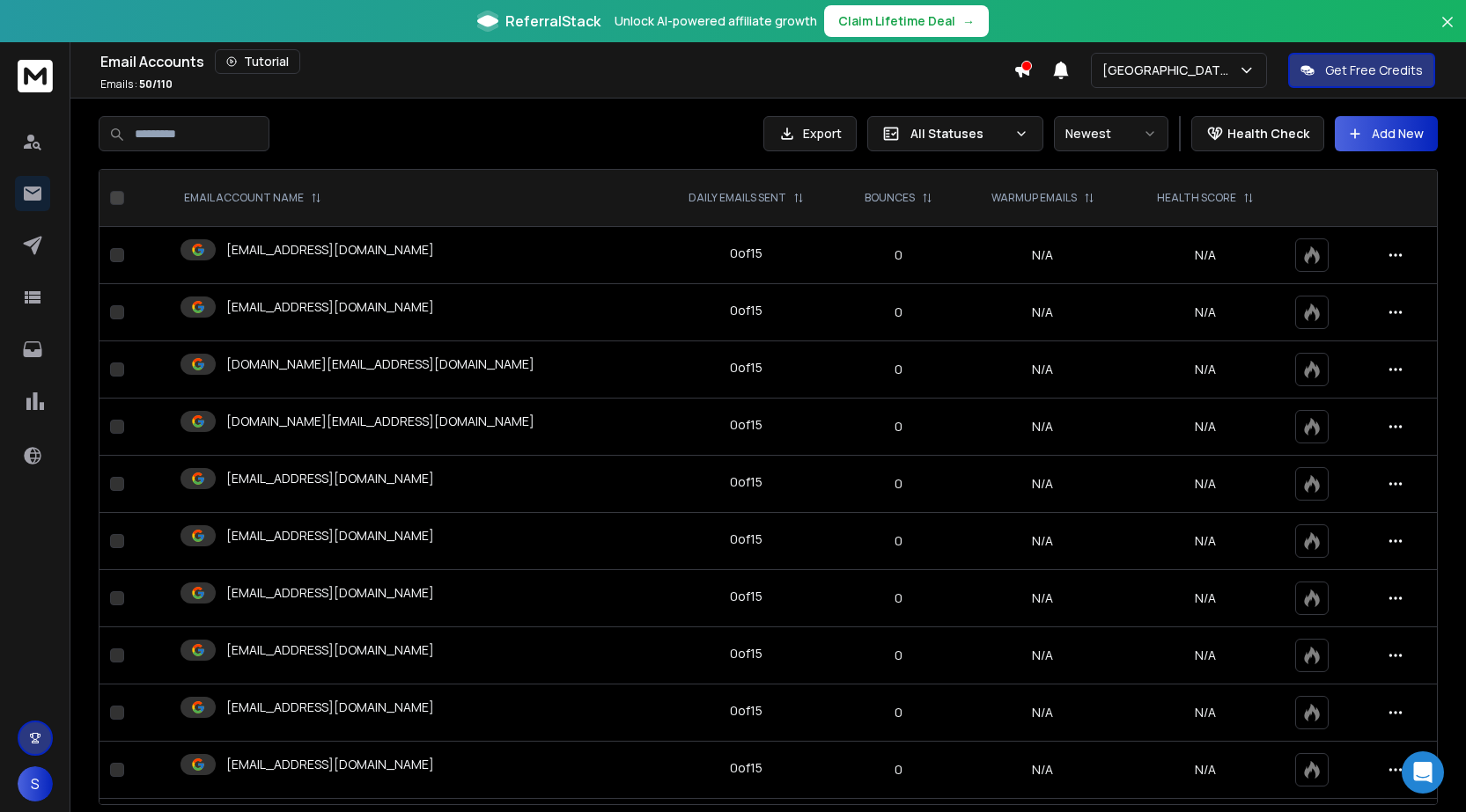
click at [1374, 135] on button "Add New" at bounding box center [1387, 134] width 103 height 35
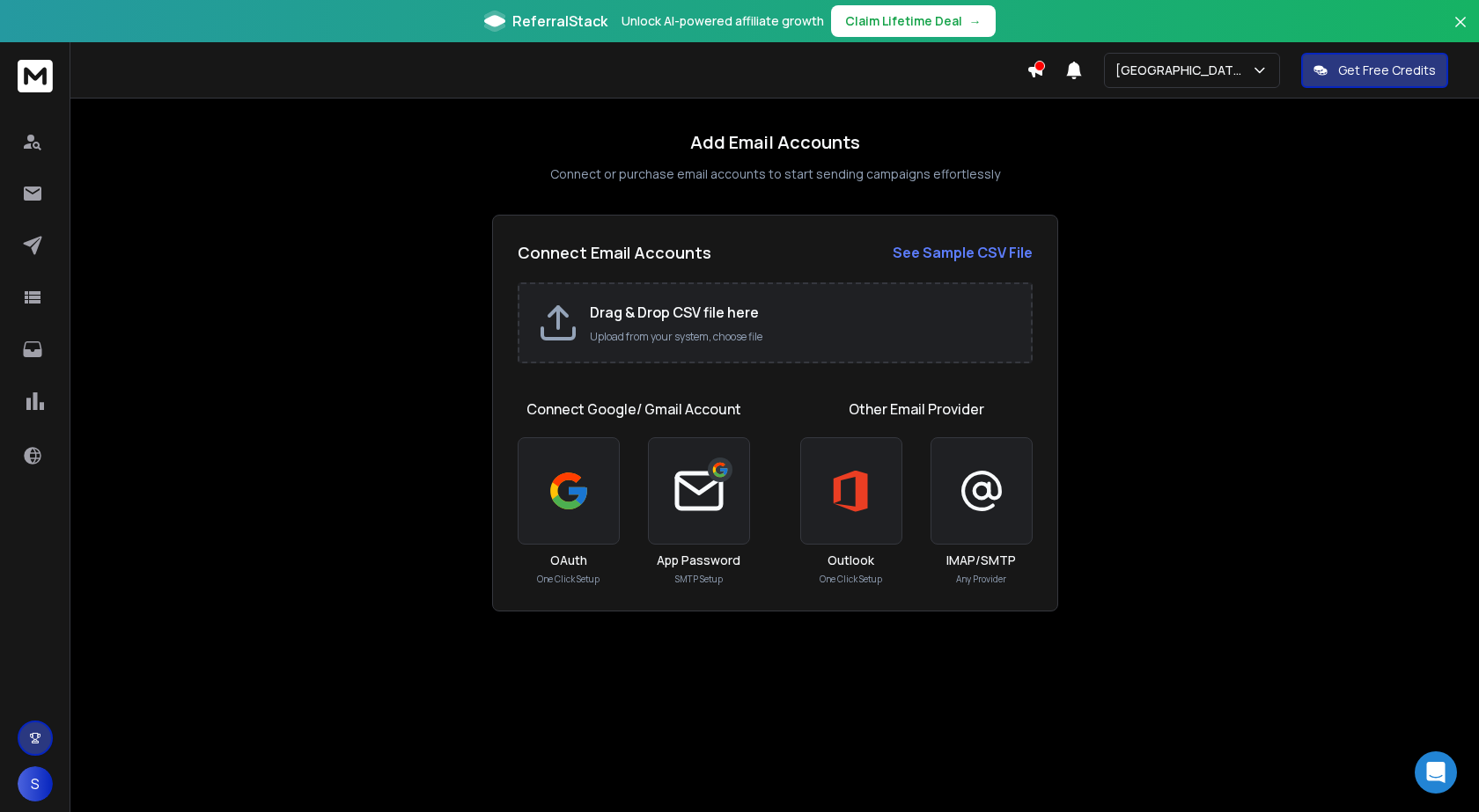
click at [568, 509] on icon at bounding box center [567, 502] width 29 height 15
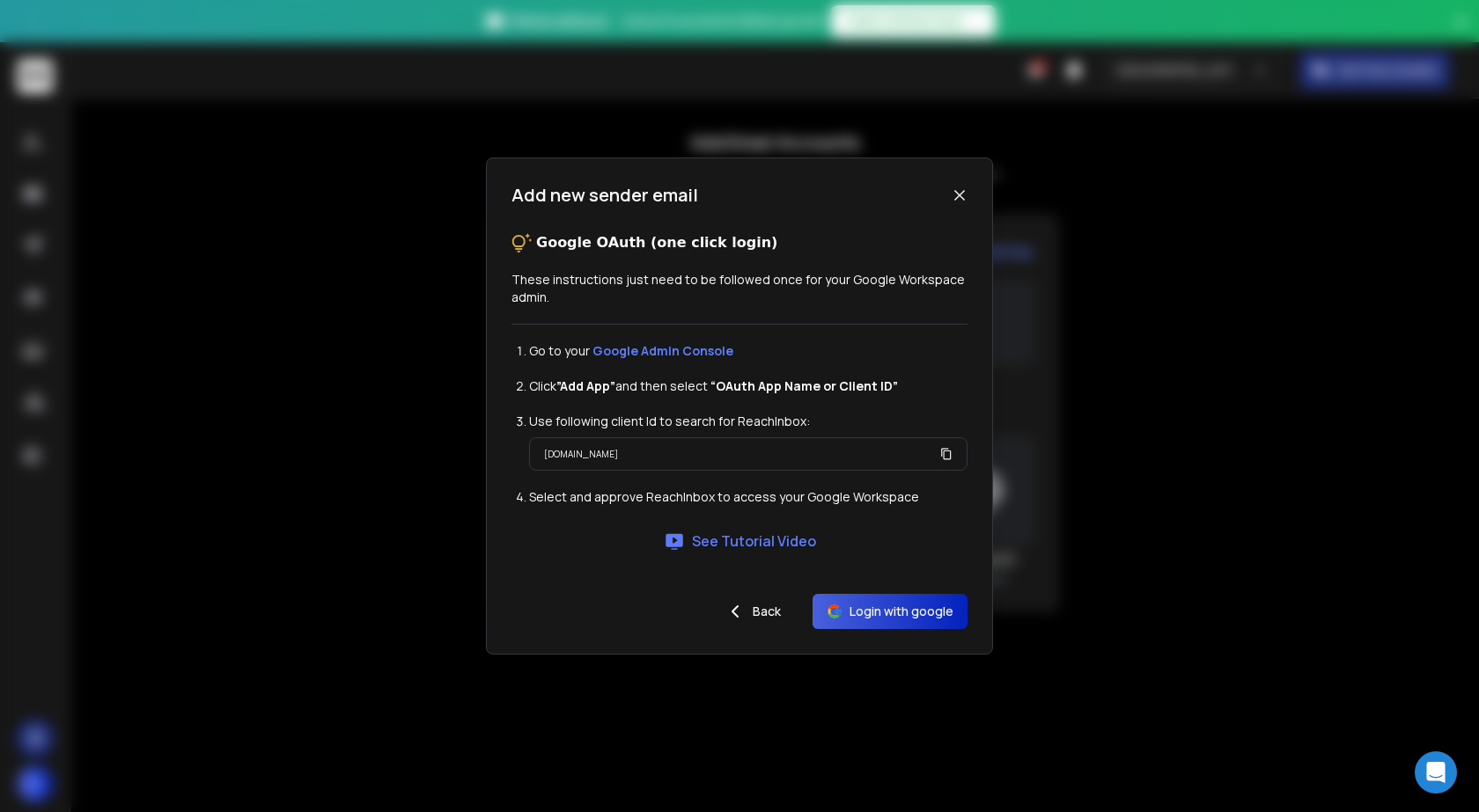
click at [931, 612] on button "Login with google" at bounding box center [890, 611] width 155 height 35
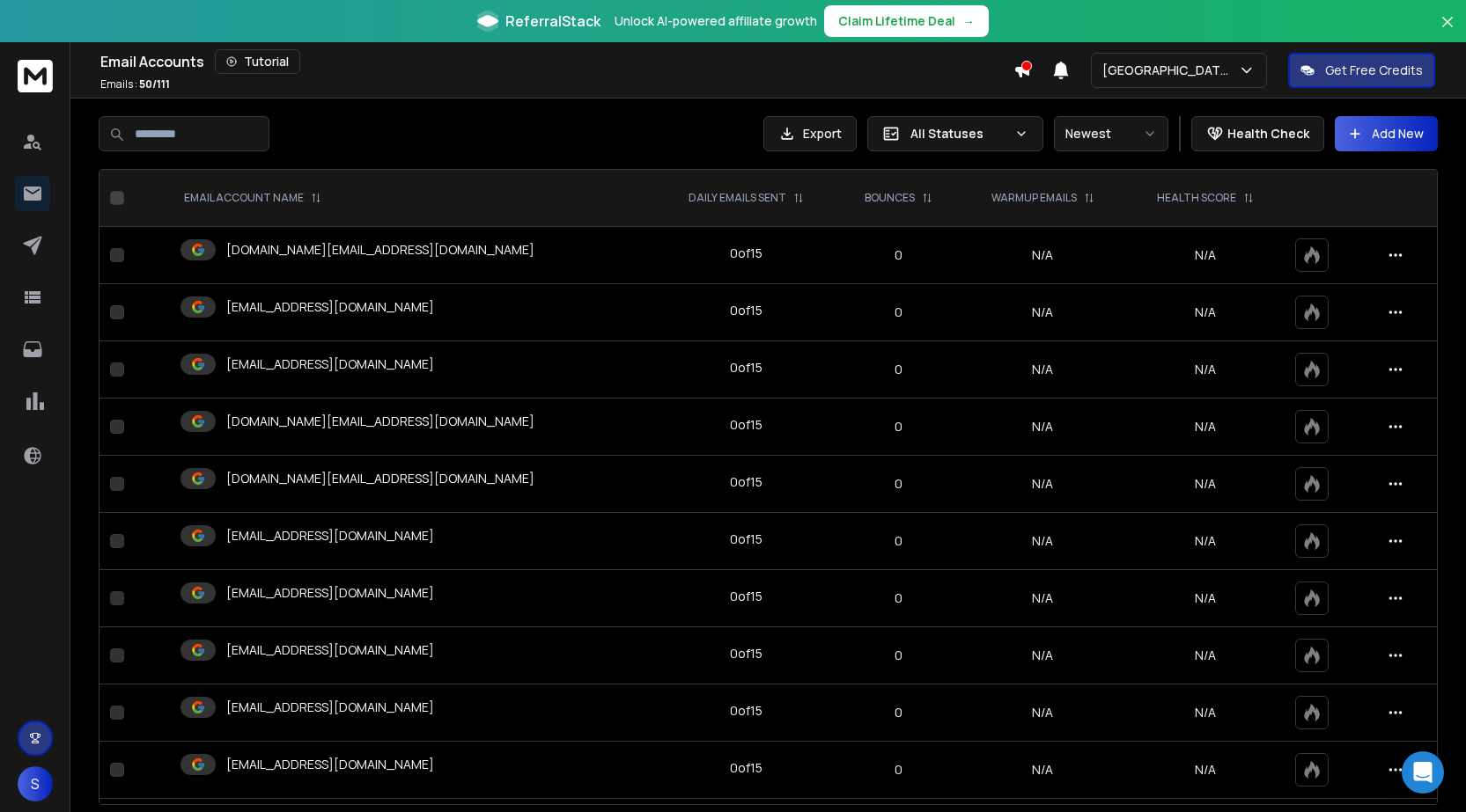
click at [1374, 135] on button "Add New" at bounding box center [1387, 134] width 103 height 35
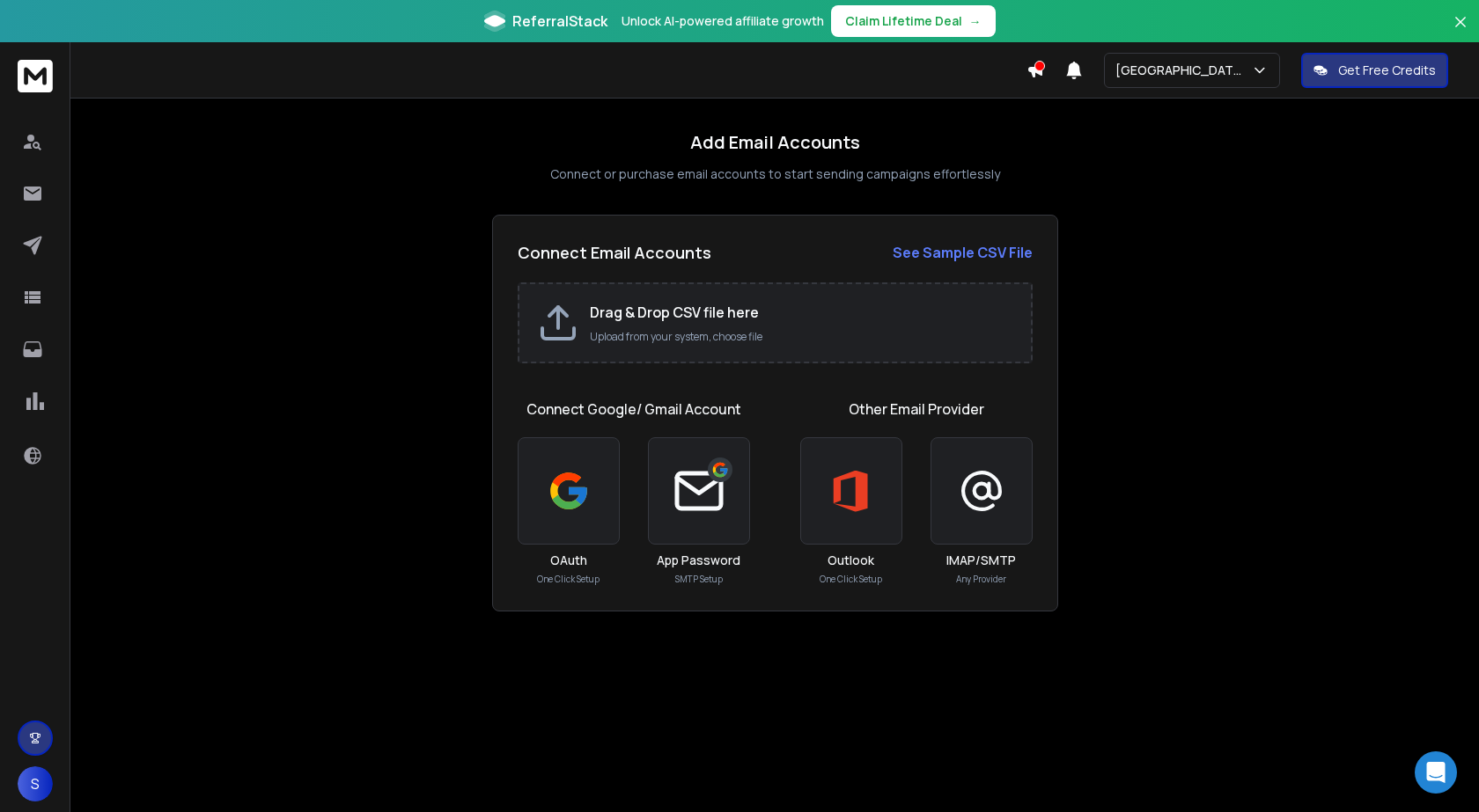
click at [568, 509] on icon at bounding box center [567, 502] width 29 height 15
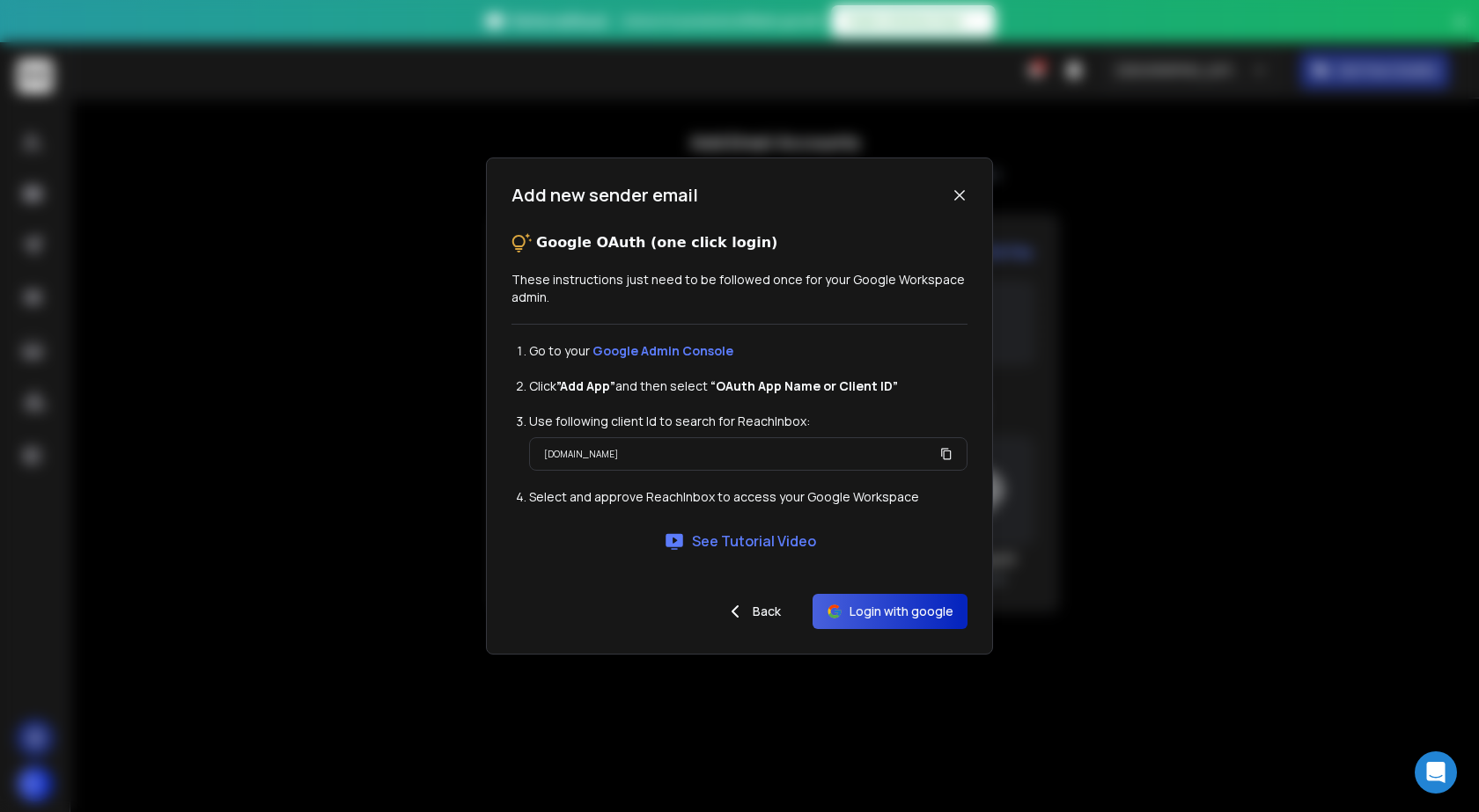
click at [931, 612] on button "Login with google" at bounding box center [890, 611] width 155 height 35
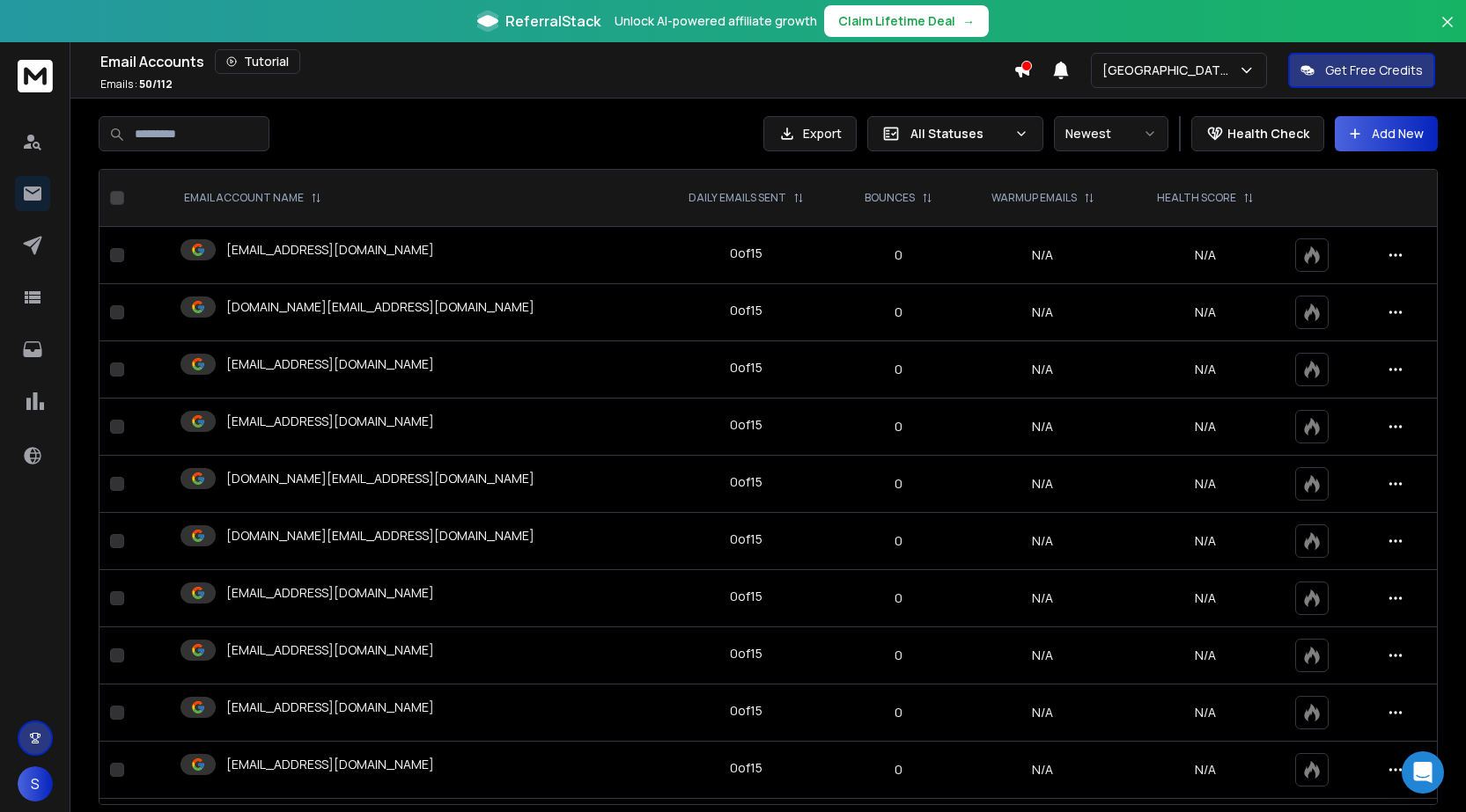
click at [1374, 135] on button "Add New" at bounding box center [1387, 134] width 103 height 35
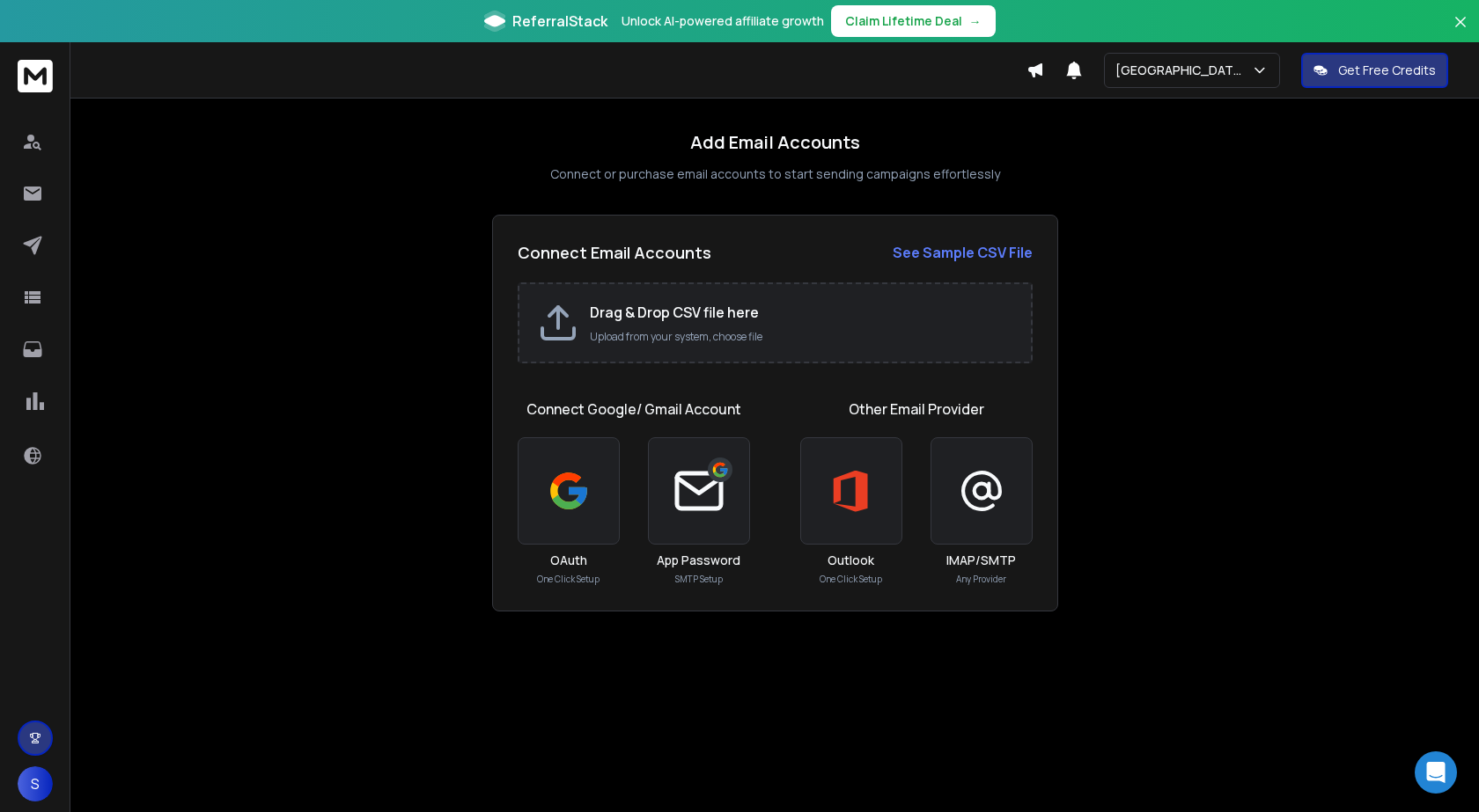
click at [568, 509] on icon at bounding box center [567, 502] width 29 height 15
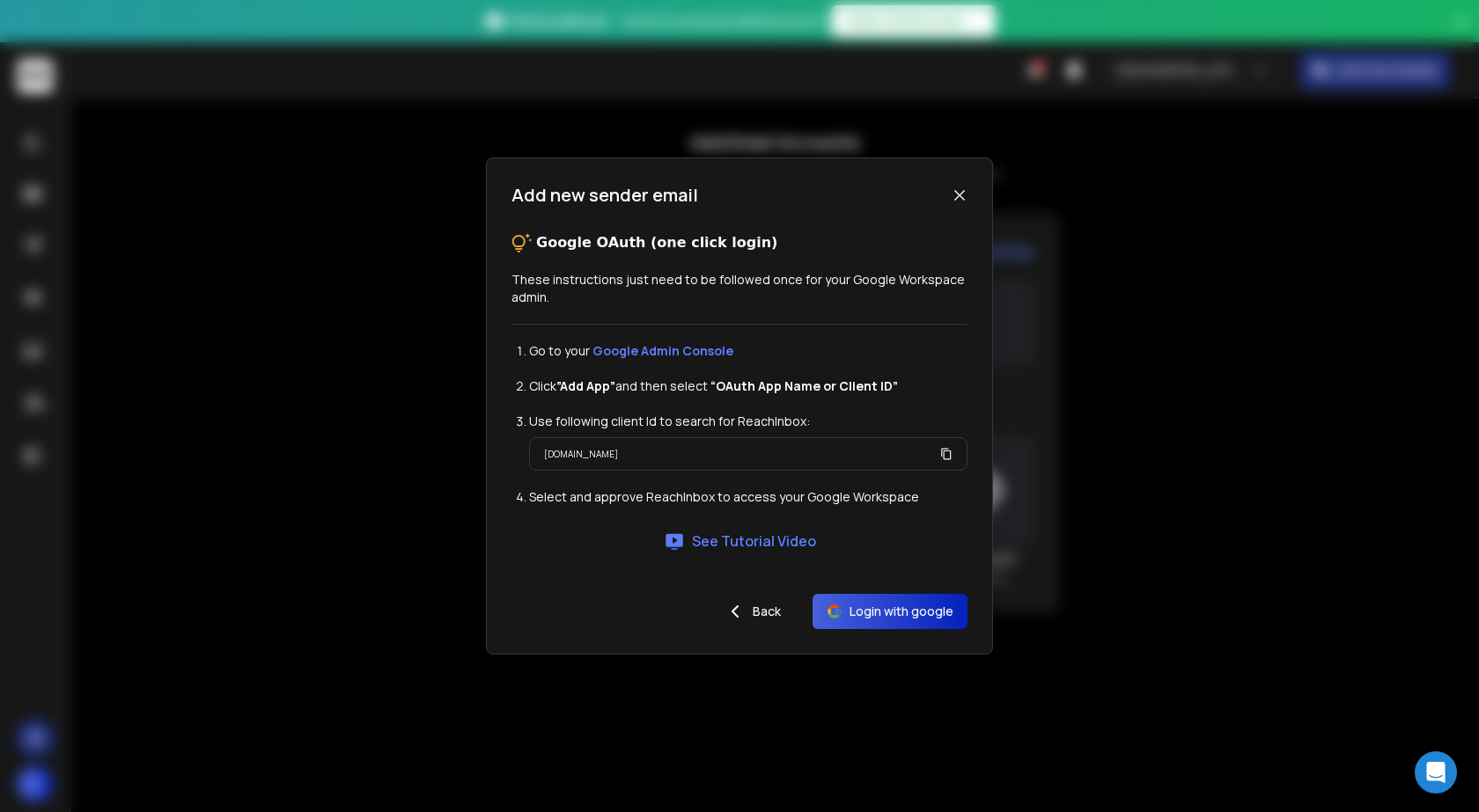
click at [931, 612] on button "Login with google" at bounding box center [890, 611] width 155 height 35
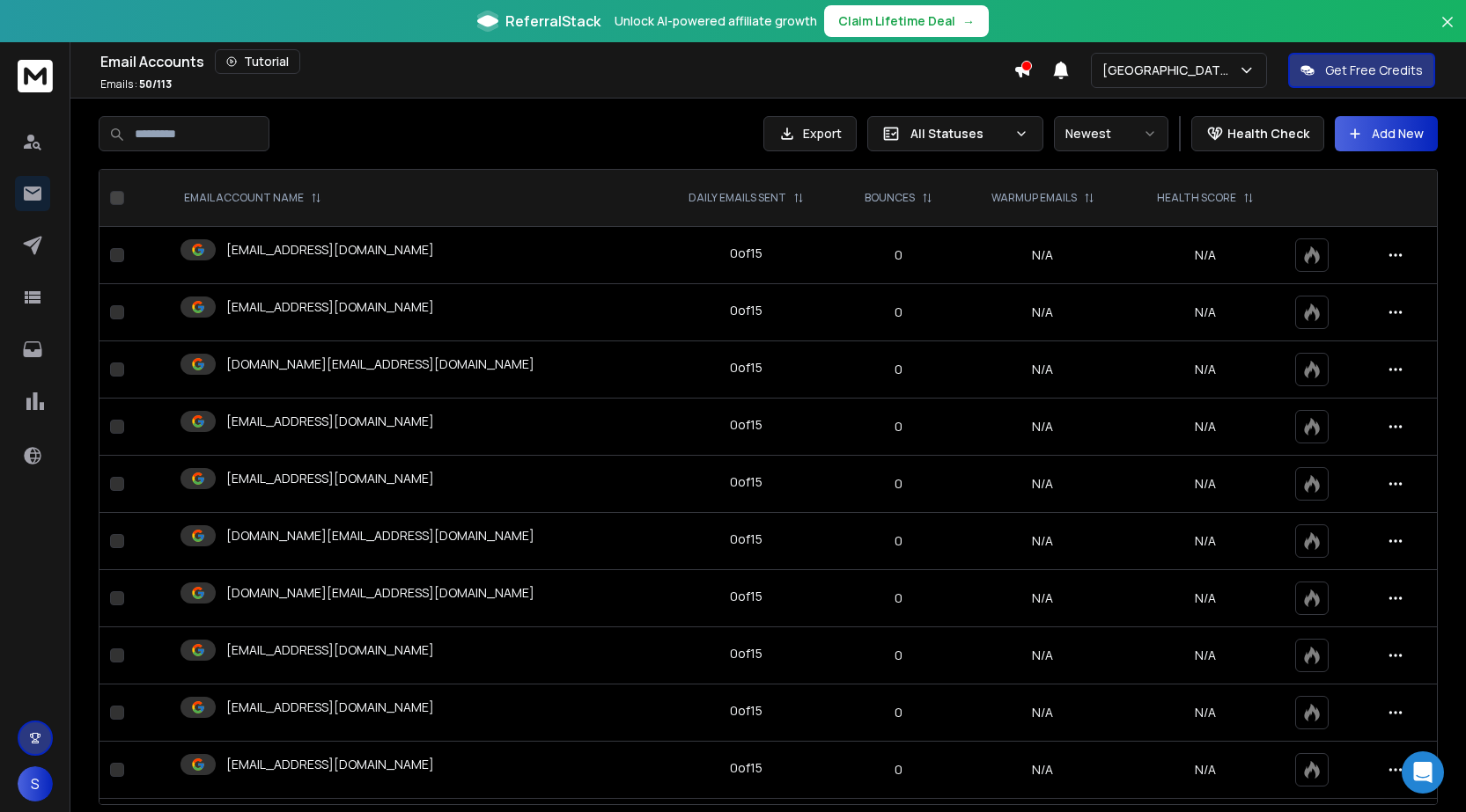
click at [1374, 135] on button "Add New" at bounding box center [1387, 134] width 103 height 35
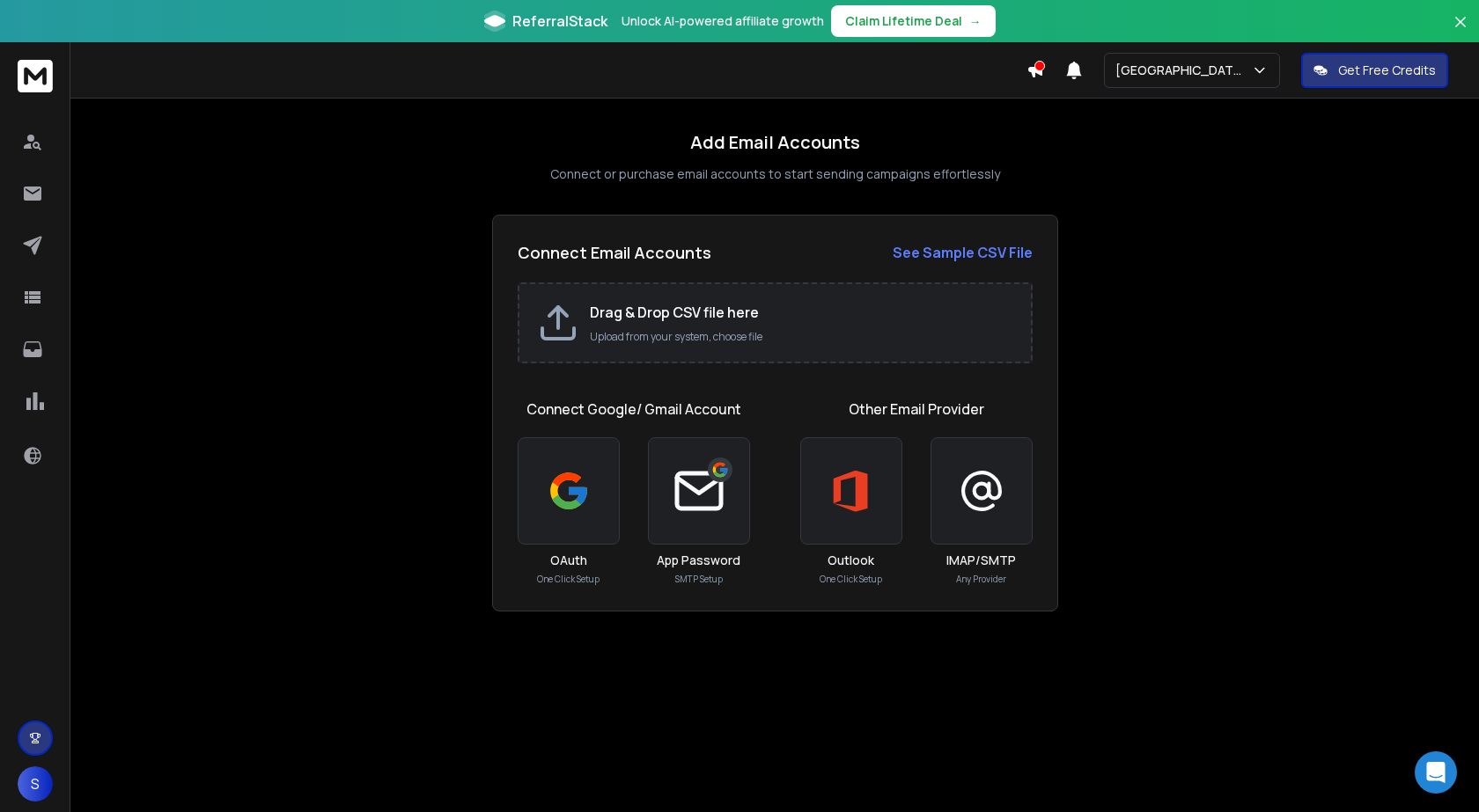
click at [568, 509] on icon at bounding box center [567, 502] width 29 height 15
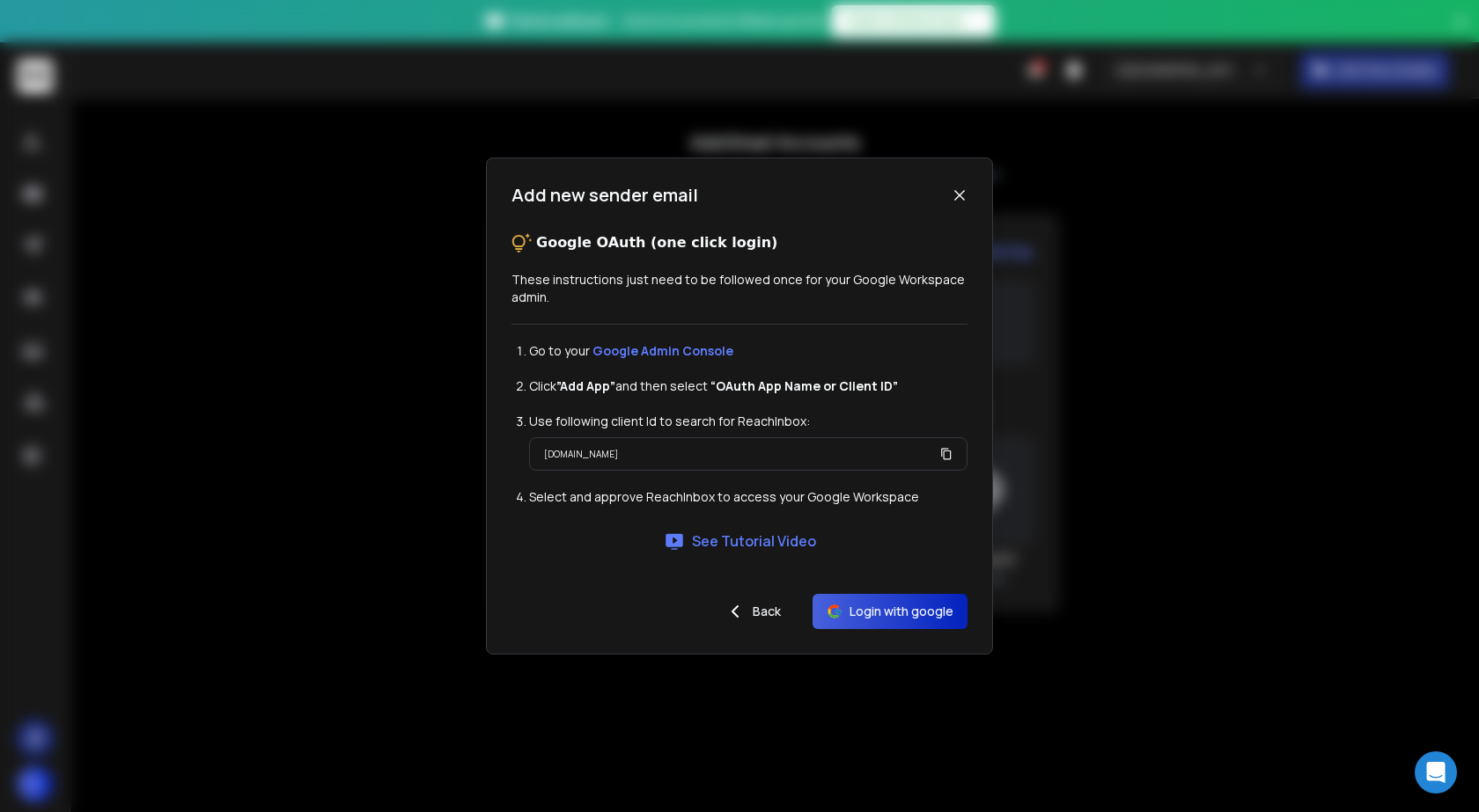
click at [931, 612] on button "Login with google" at bounding box center [890, 611] width 155 height 35
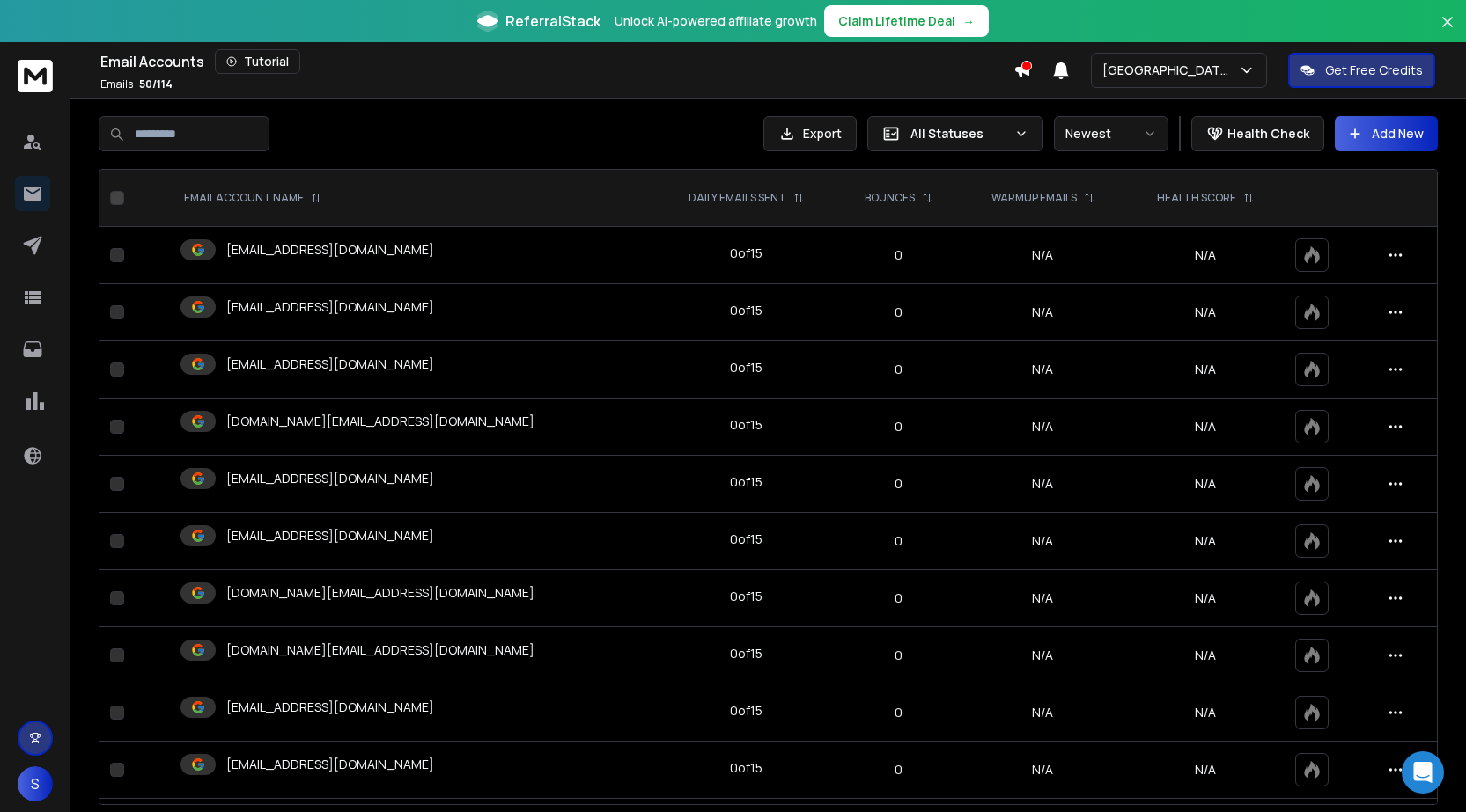
click at [1374, 135] on button "Add New" at bounding box center [1387, 134] width 103 height 35
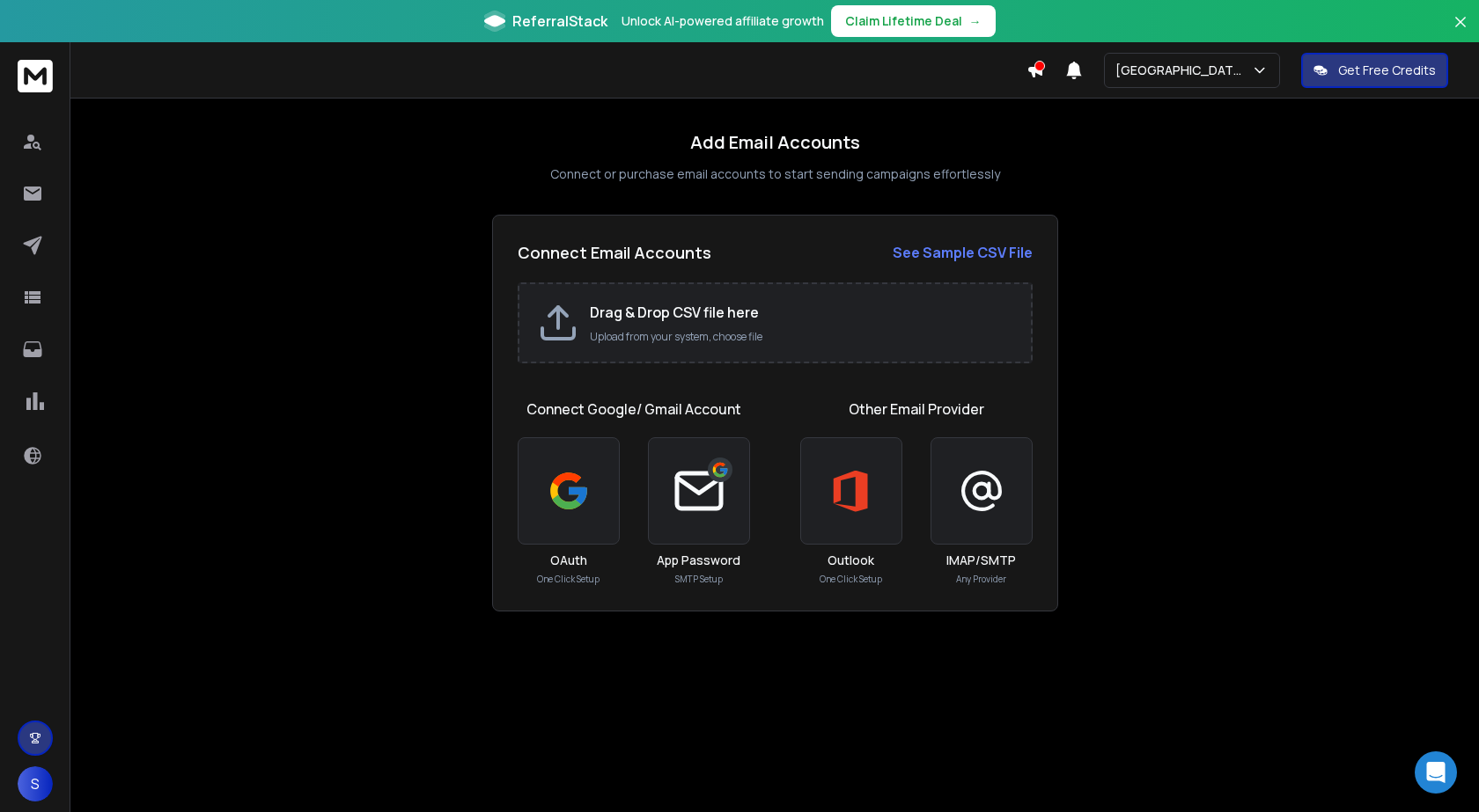
click at [568, 509] on icon at bounding box center [567, 502] width 29 height 15
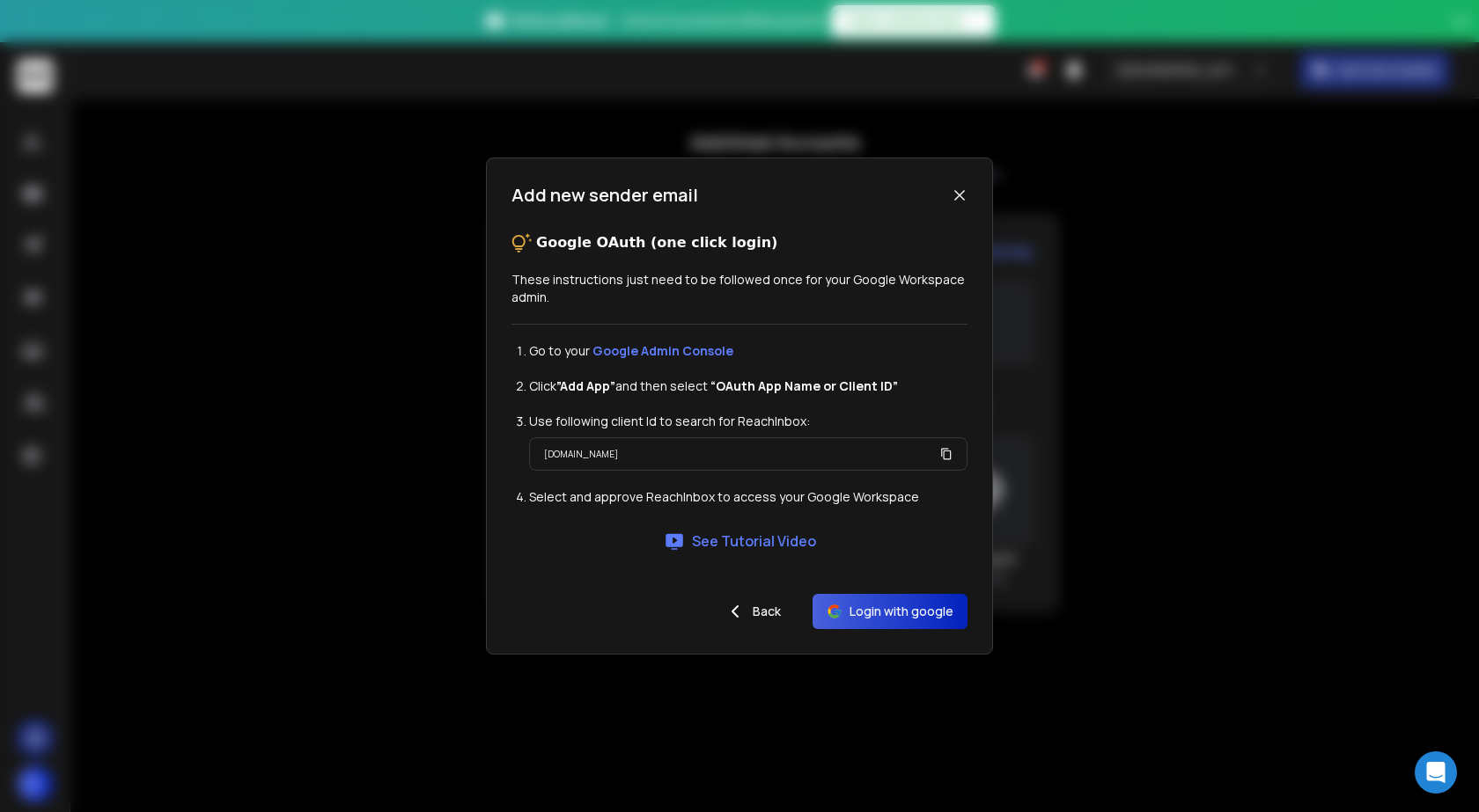
click at [931, 612] on button "Login with google" at bounding box center [890, 611] width 155 height 35
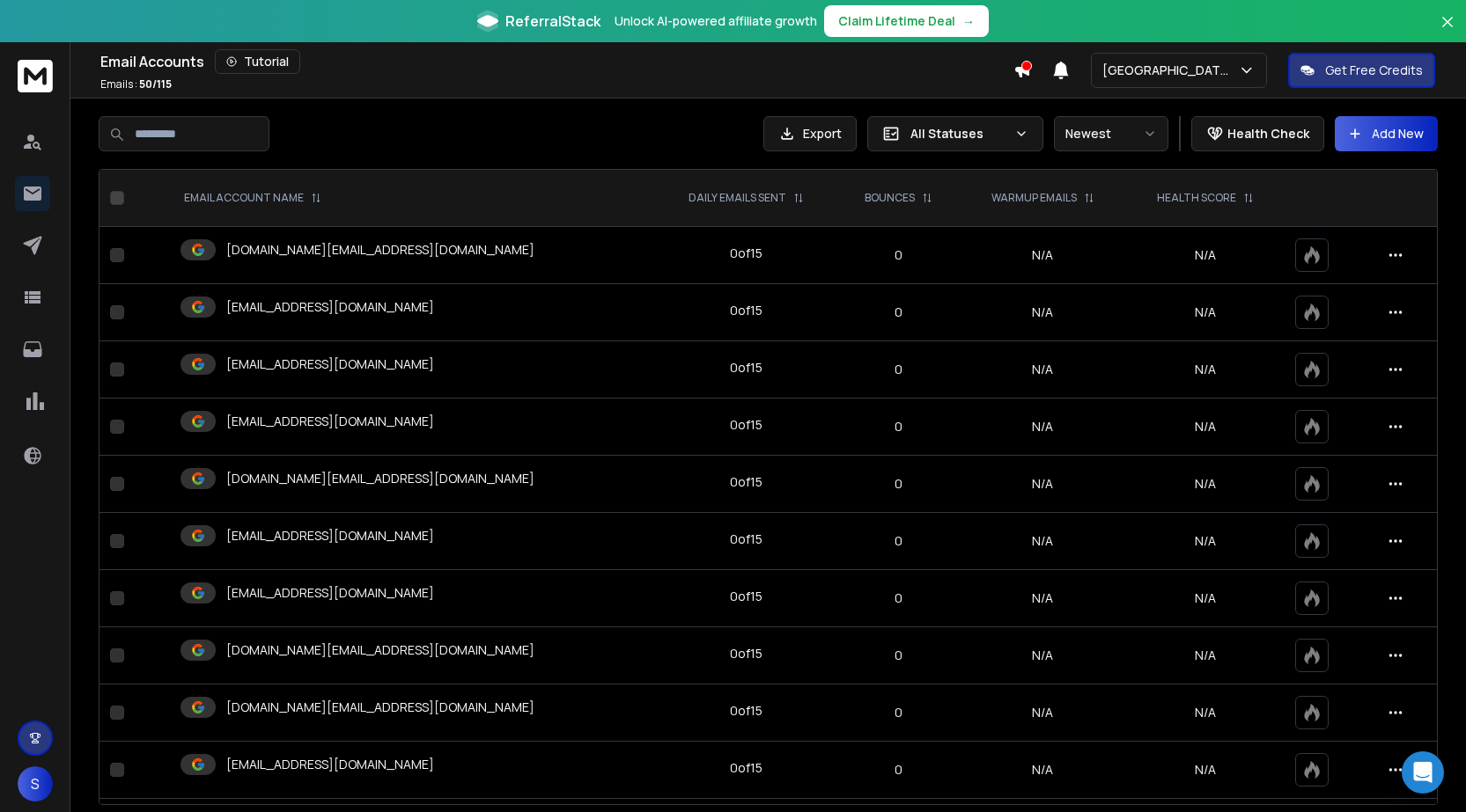
click at [1374, 135] on button "Add New" at bounding box center [1387, 134] width 103 height 35
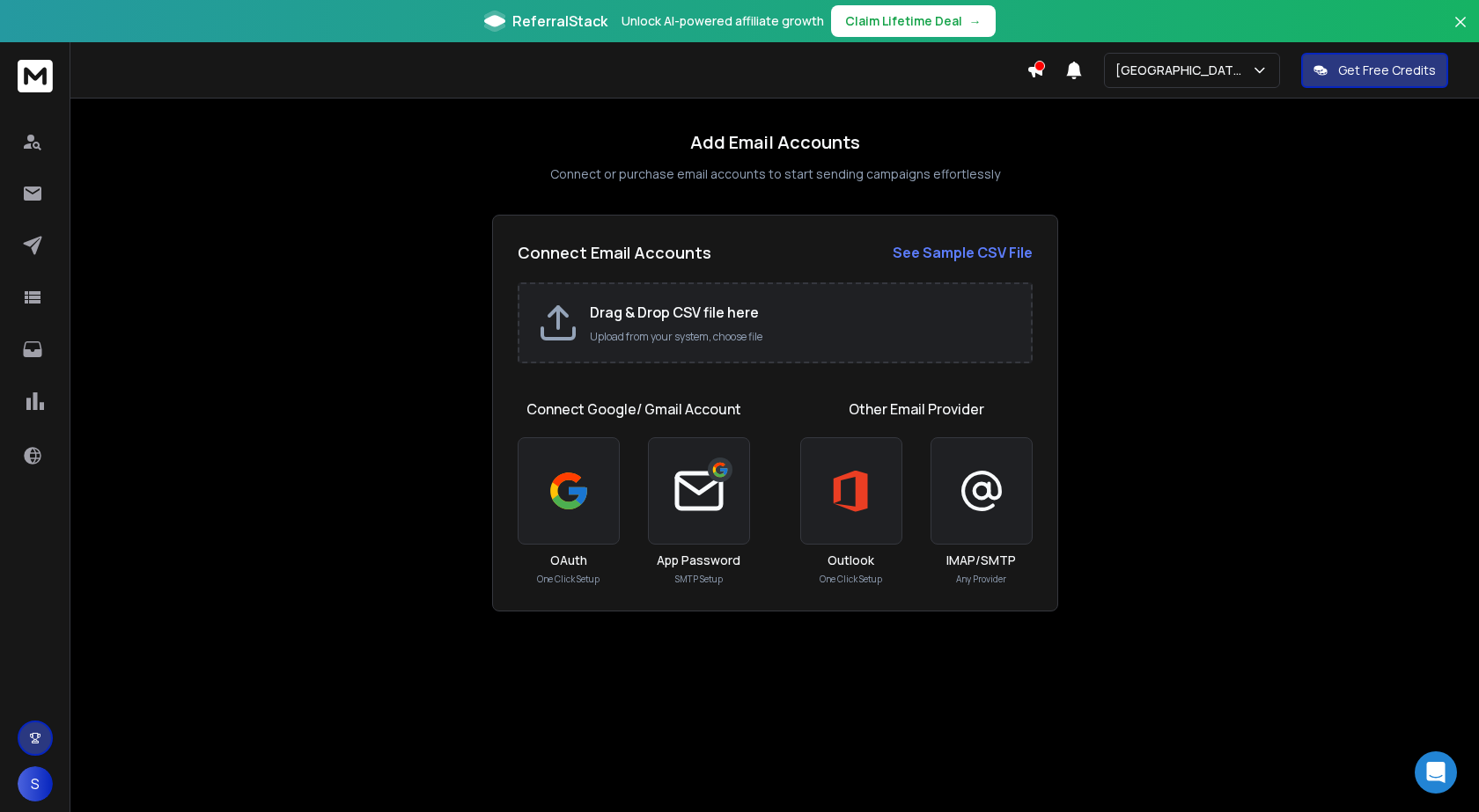
click at [568, 509] on icon at bounding box center [567, 502] width 29 height 15
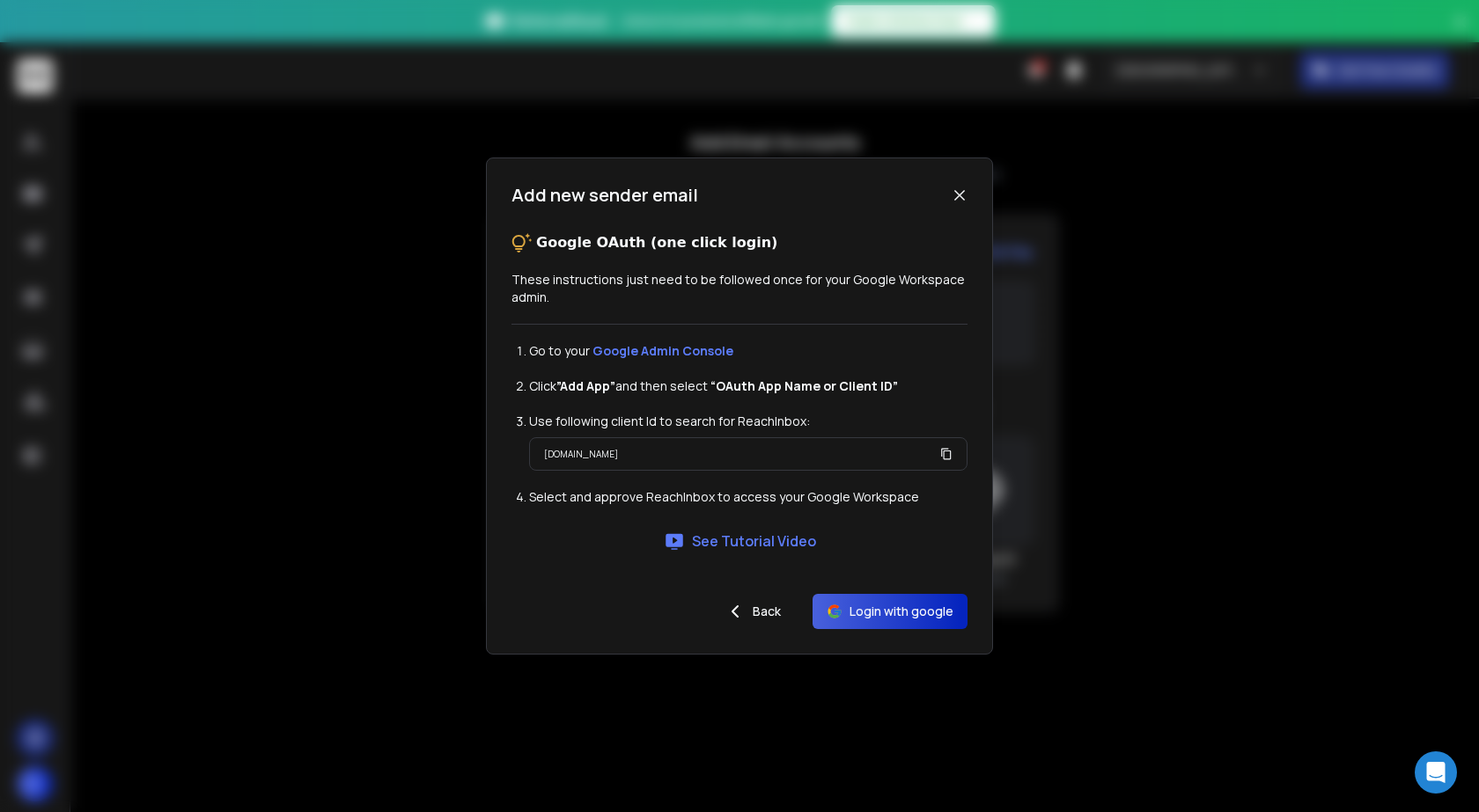
click at [931, 612] on button "Login with google" at bounding box center [890, 611] width 155 height 35
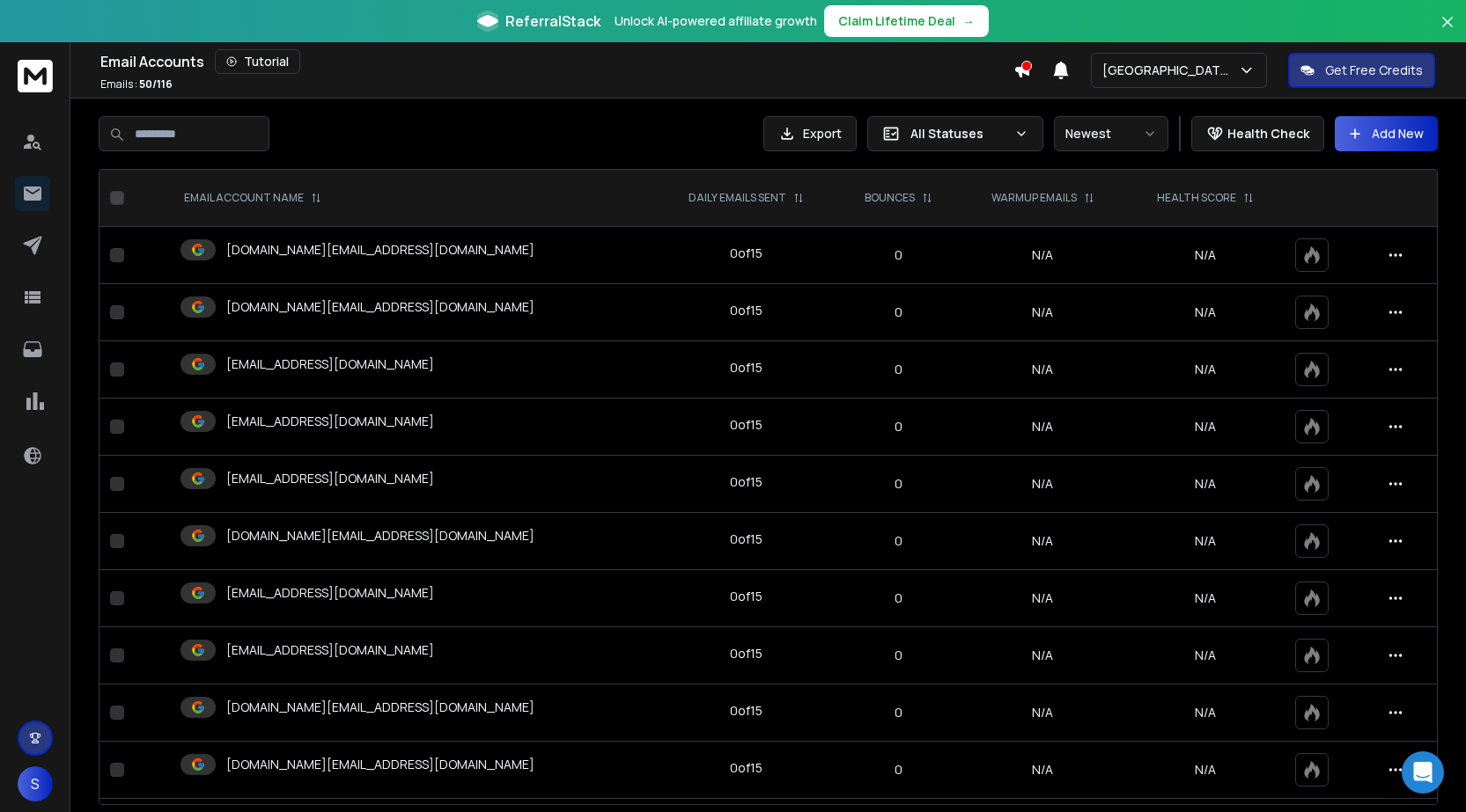
click at [1374, 135] on button "Add New" at bounding box center [1387, 134] width 103 height 35
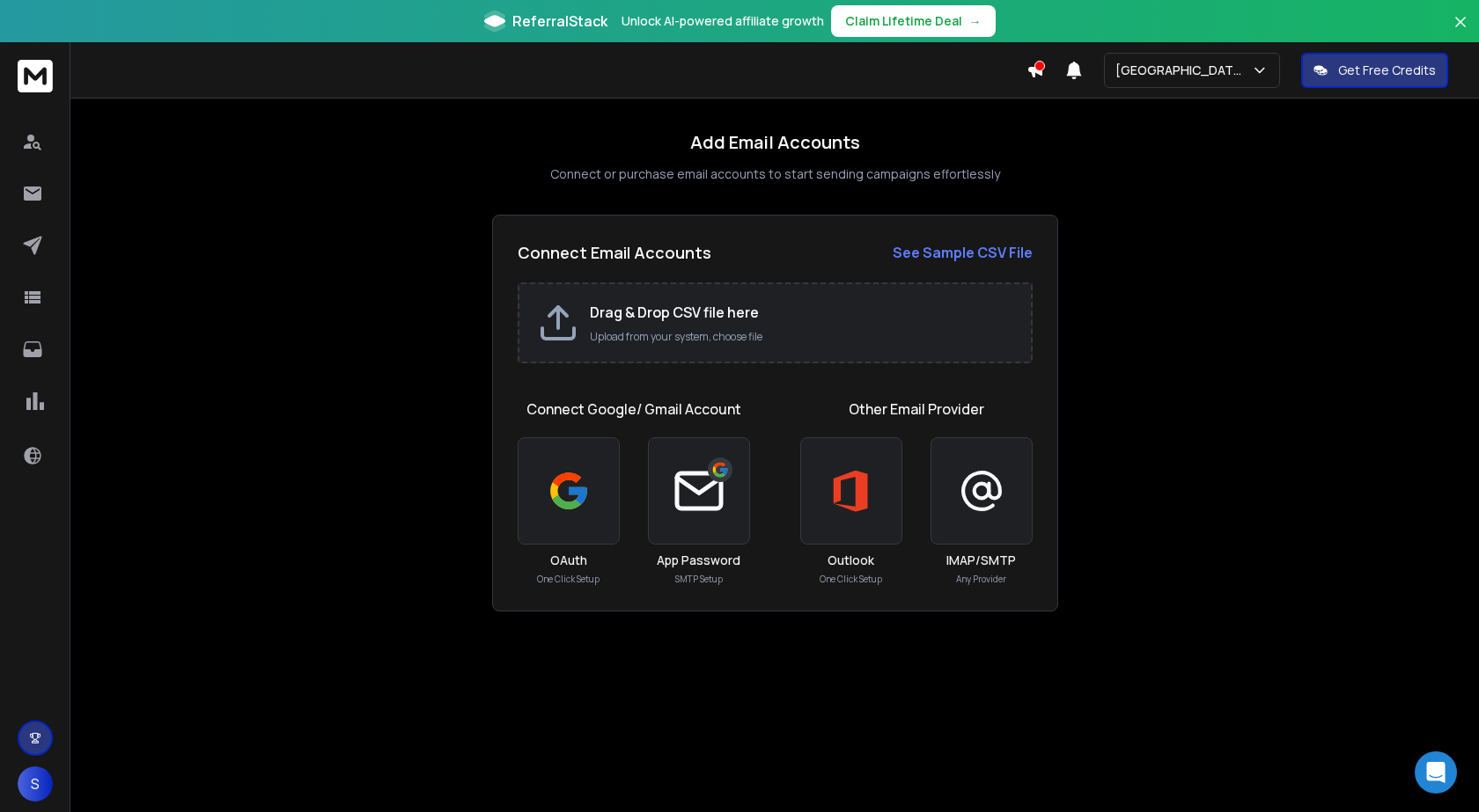
click at [568, 509] on icon at bounding box center [567, 502] width 29 height 15
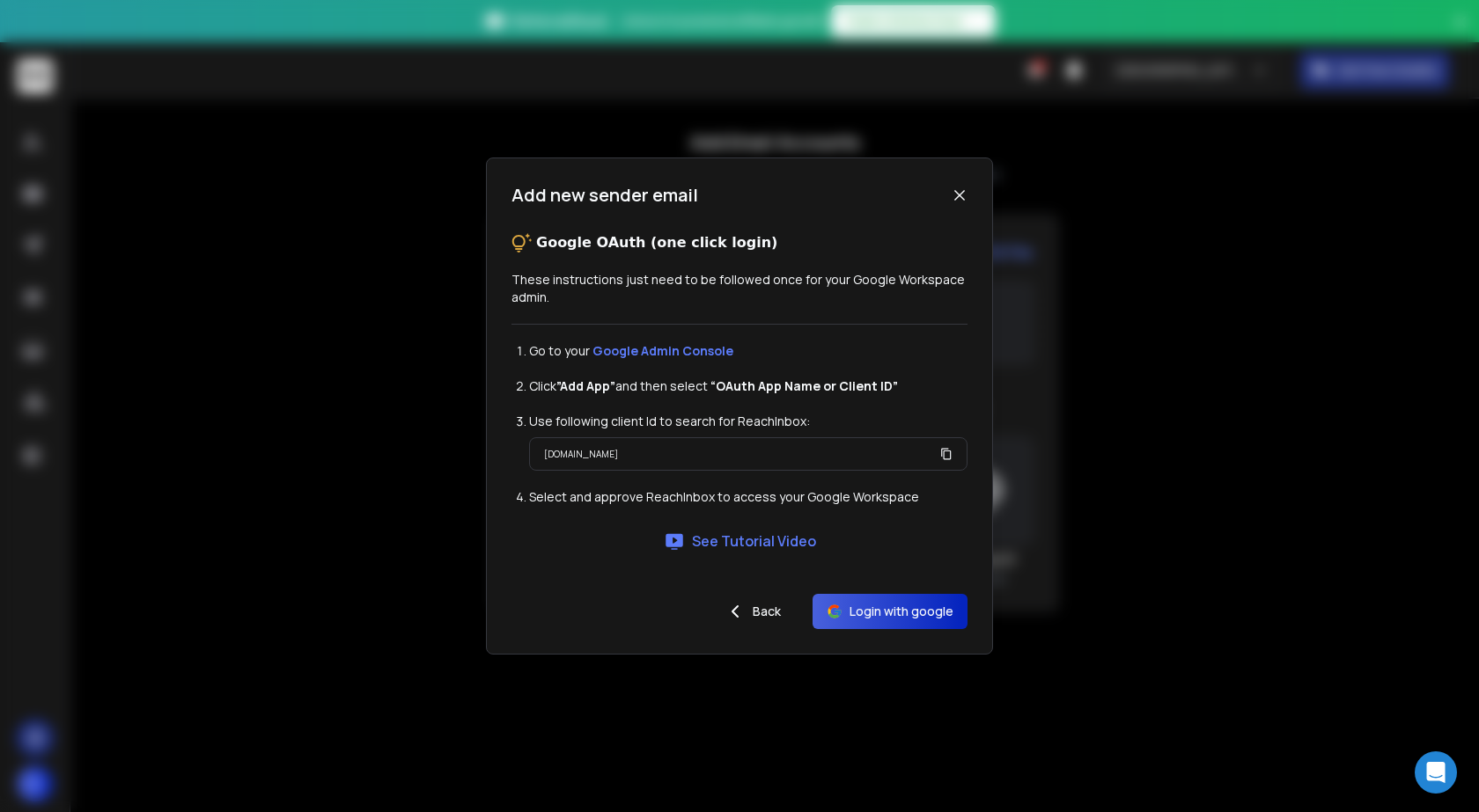
click at [931, 612] on button "Login with google" at bounding box center [890, 611] width 155 height 35
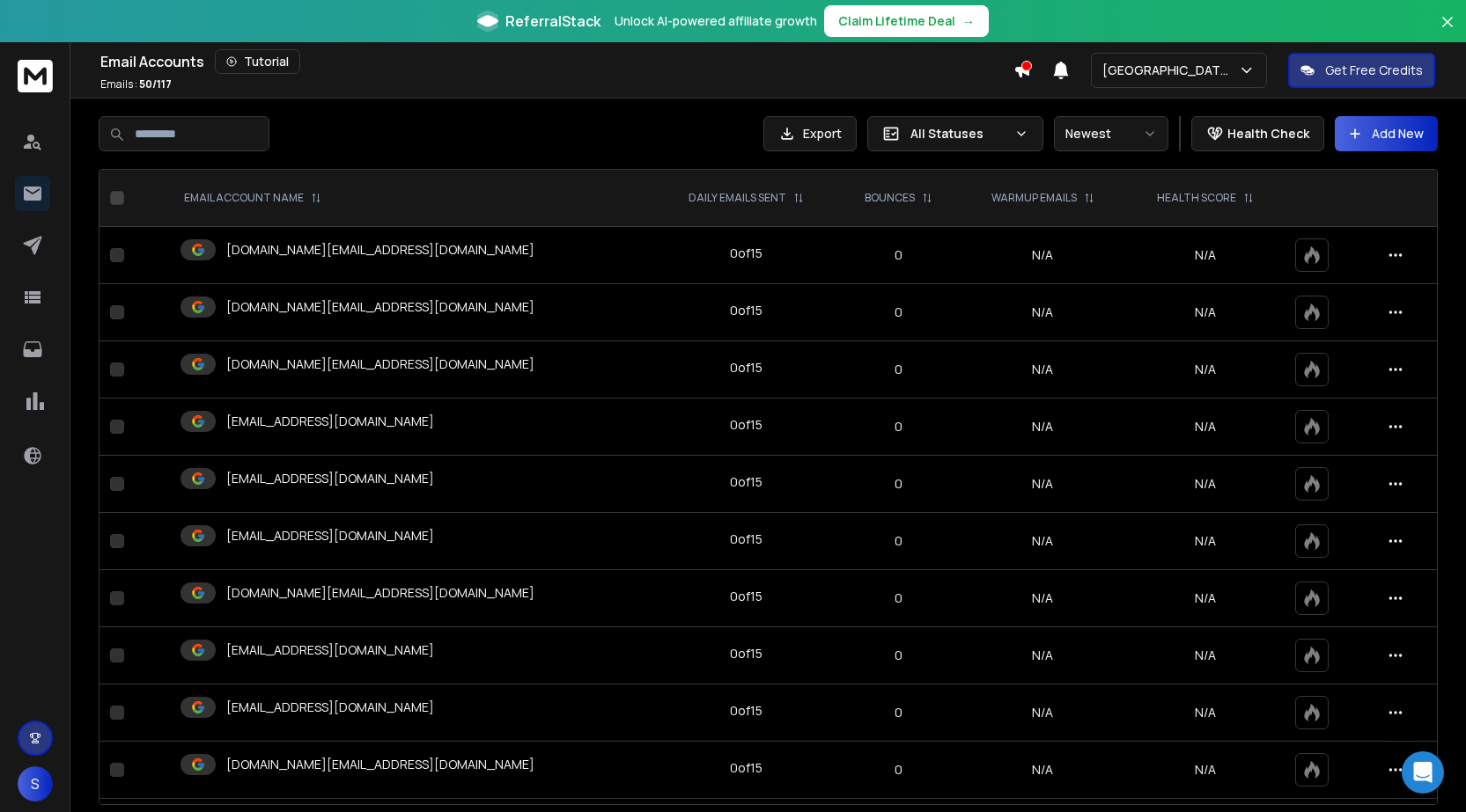
click at [1374, 135] on button "Add New" at bounding box center [1387, 134] width 103 height 35
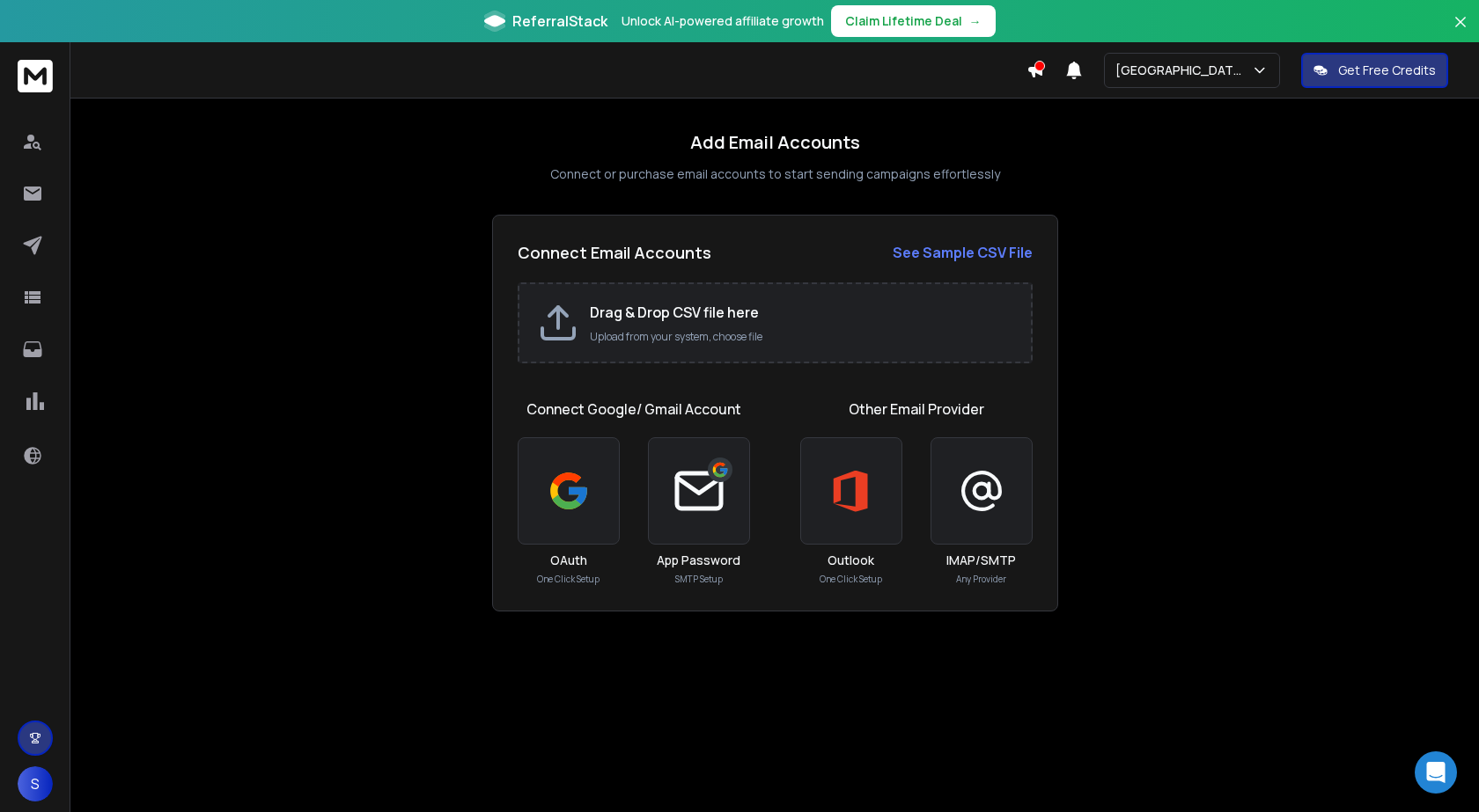
click at [568, 509] on icon at bounding box center [567, 502] width 29 height 15
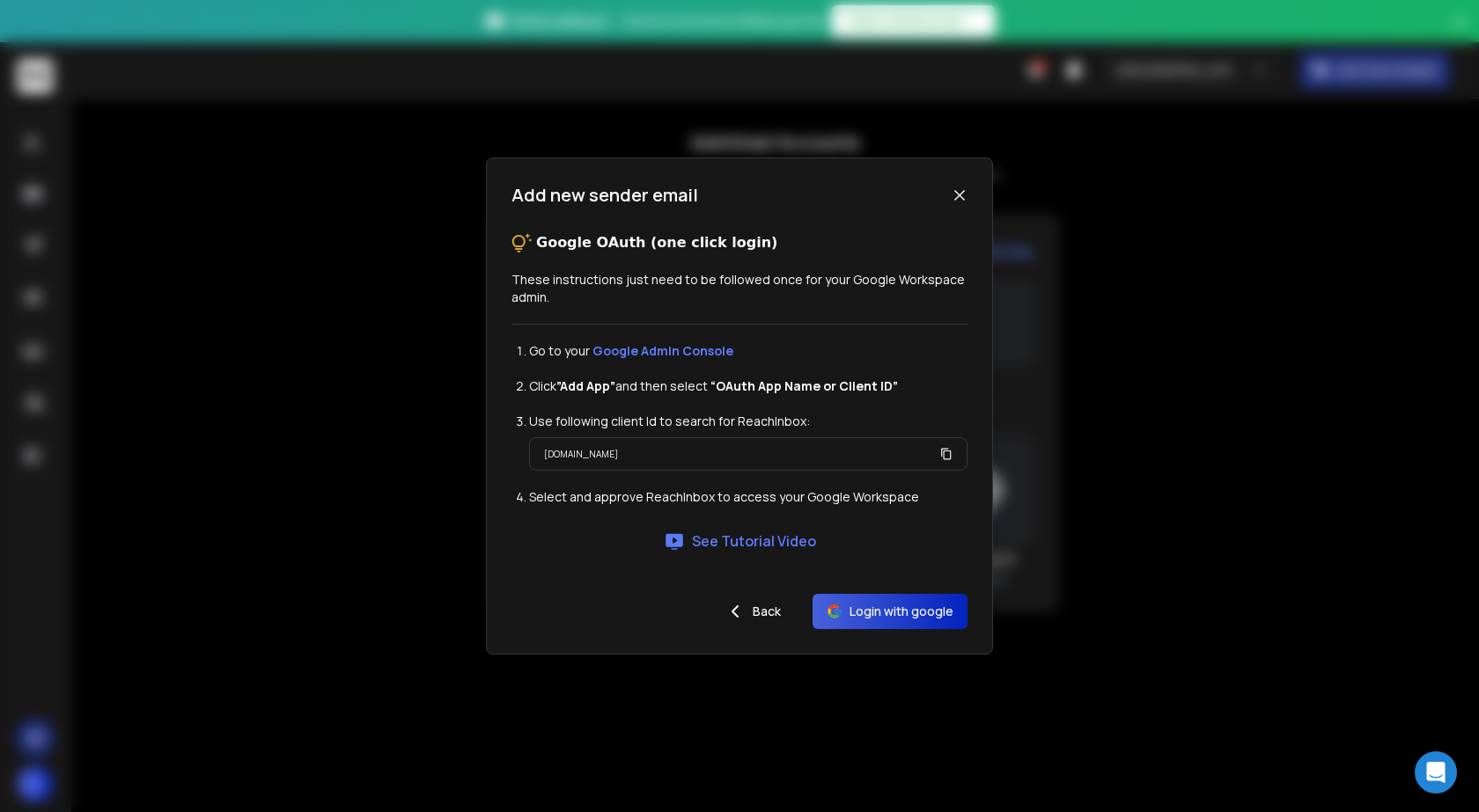
click at [931, 612] on button "Login with google" at bounding box center [890, 611] width 155 height 35
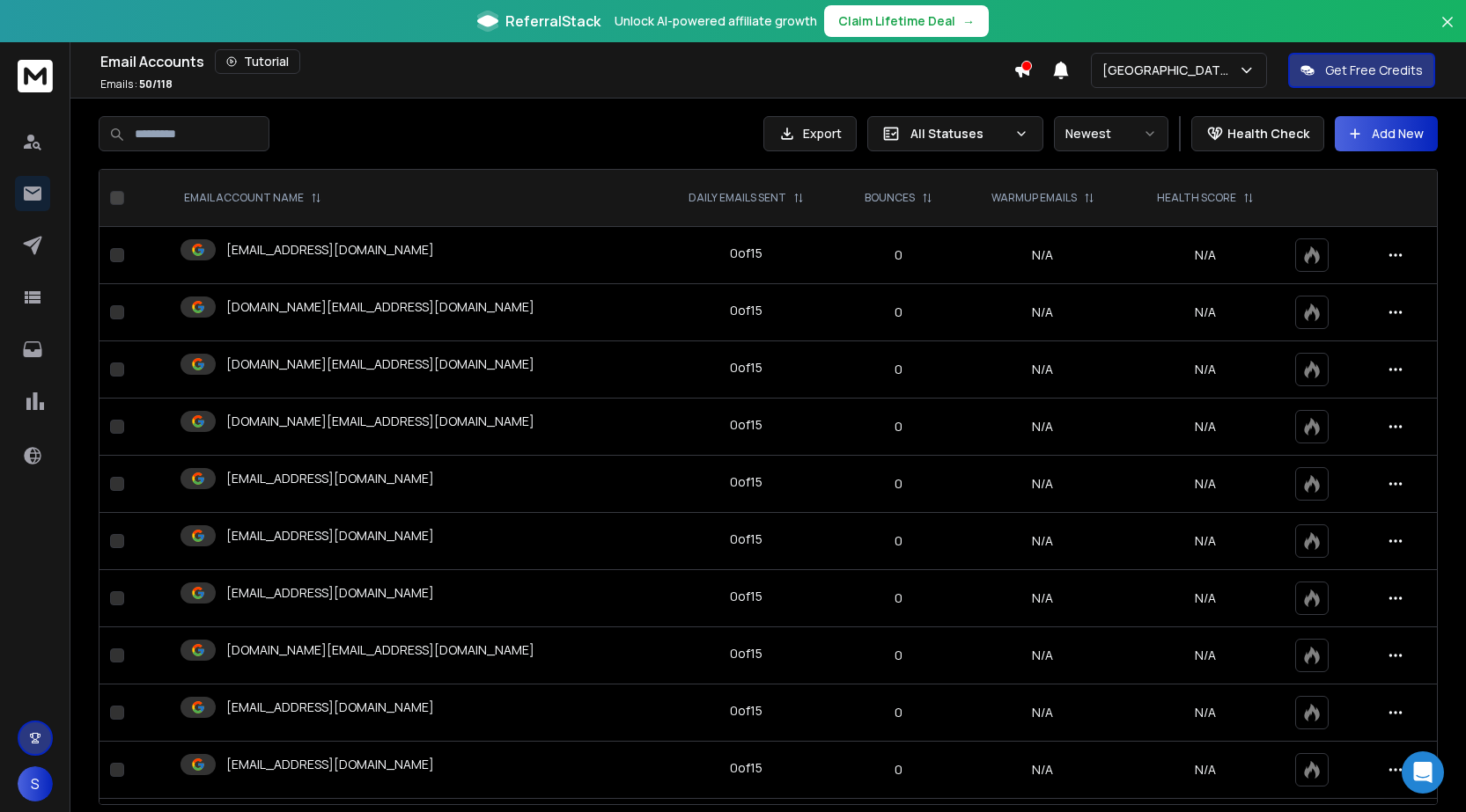
click at [1374, 135] on button "Add New" at bounding box center [1387, 134] width 103 height 35
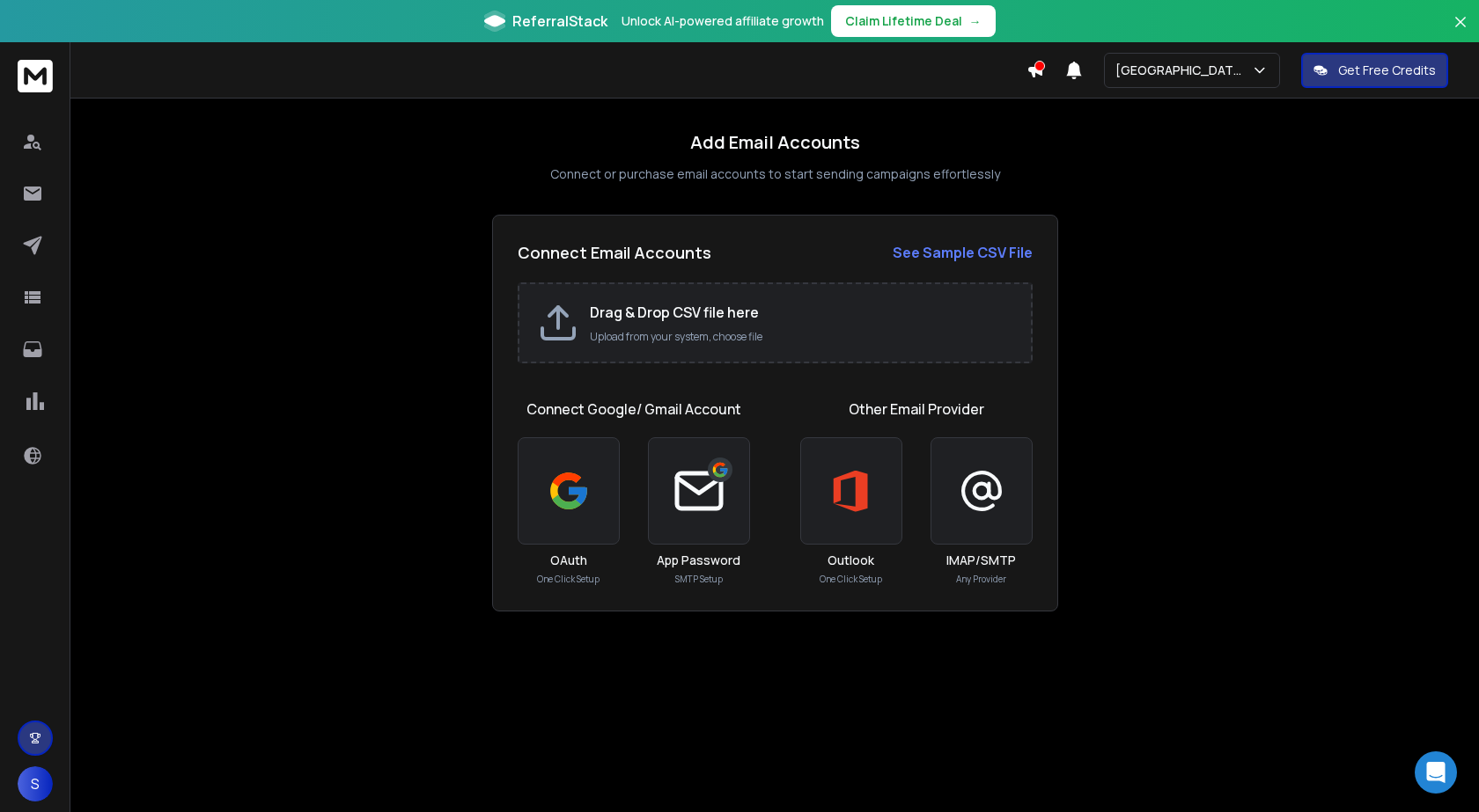
click at [568, 509] on icon at bounding box center [567, 502] width 29 height 15
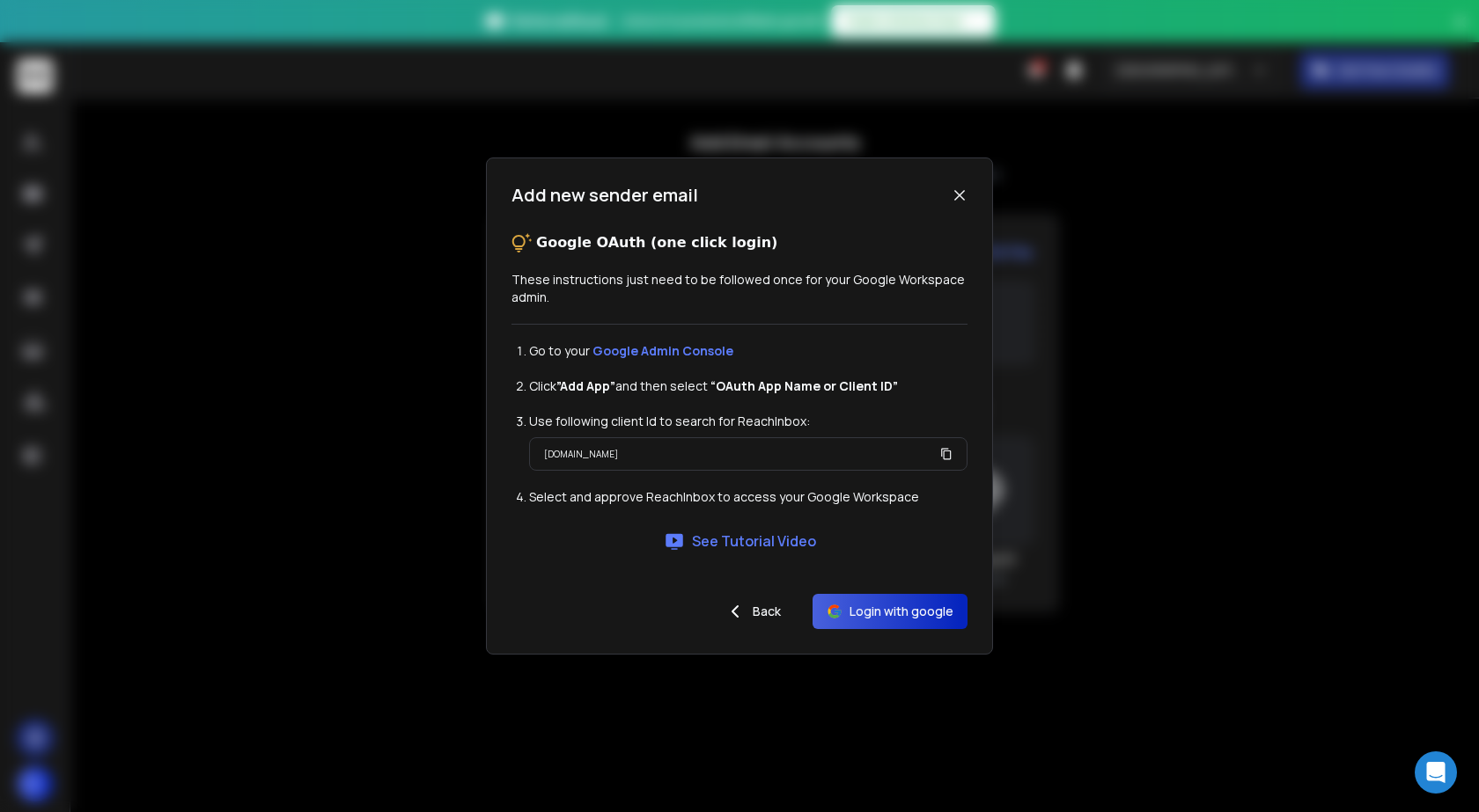
click at [931, 612] on button "Login with google" at bounding box center [890, 611] width 155 height 35
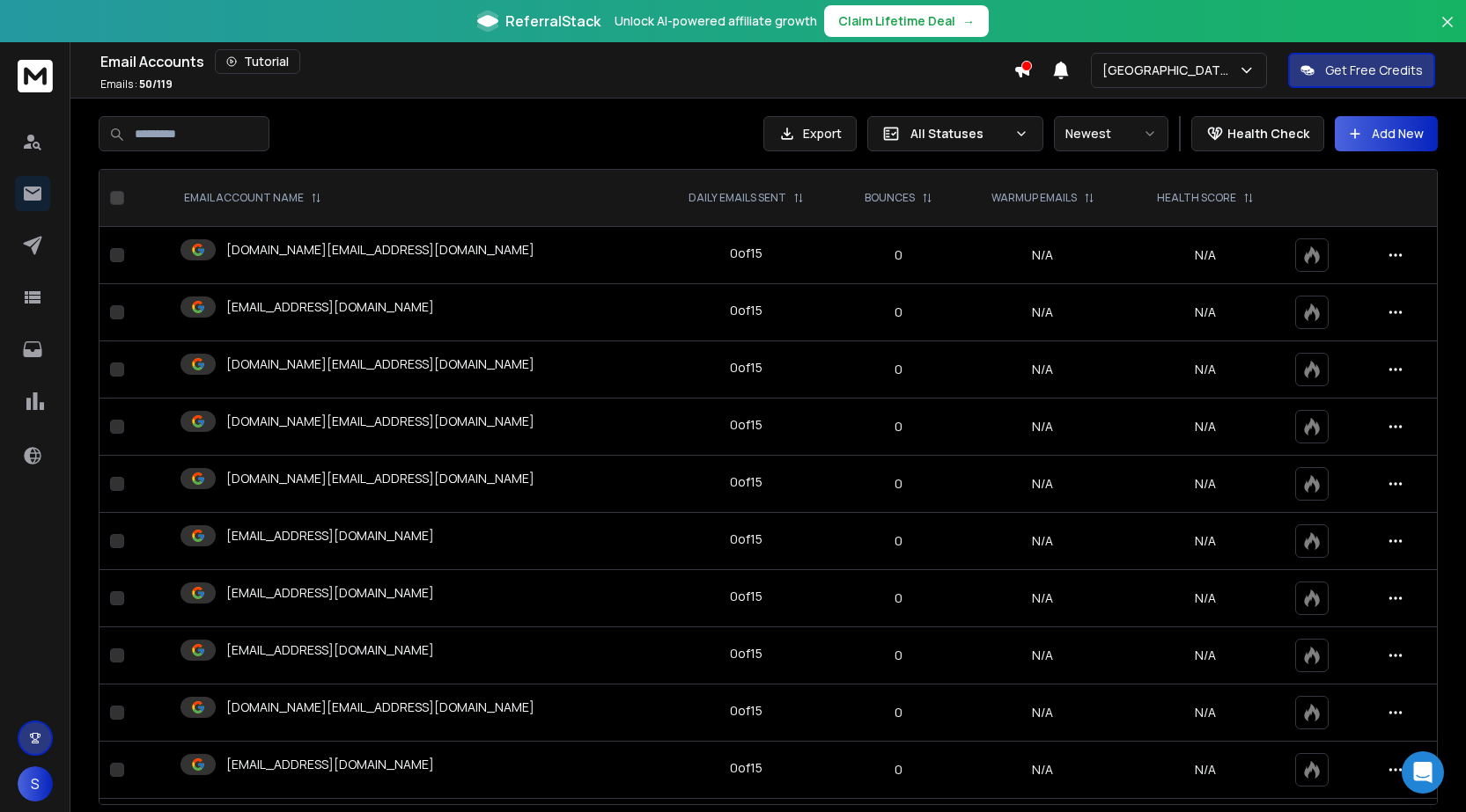
click at [1374, 135] on button "Add New" at bounding box center [1387, 134] width 103 height 35
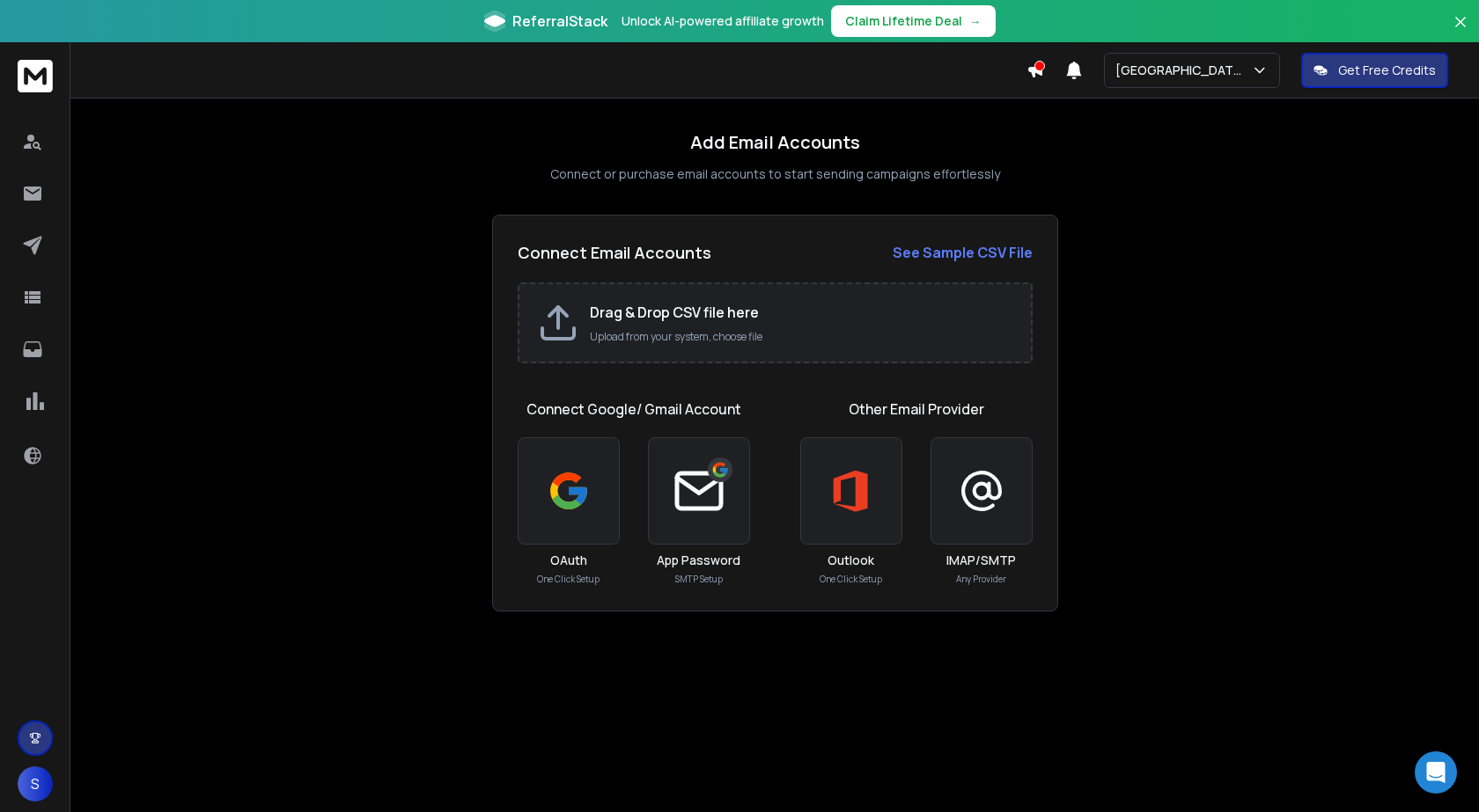
click at [568, 509] on icon at bounding box center [567, 502] width 29 height 15
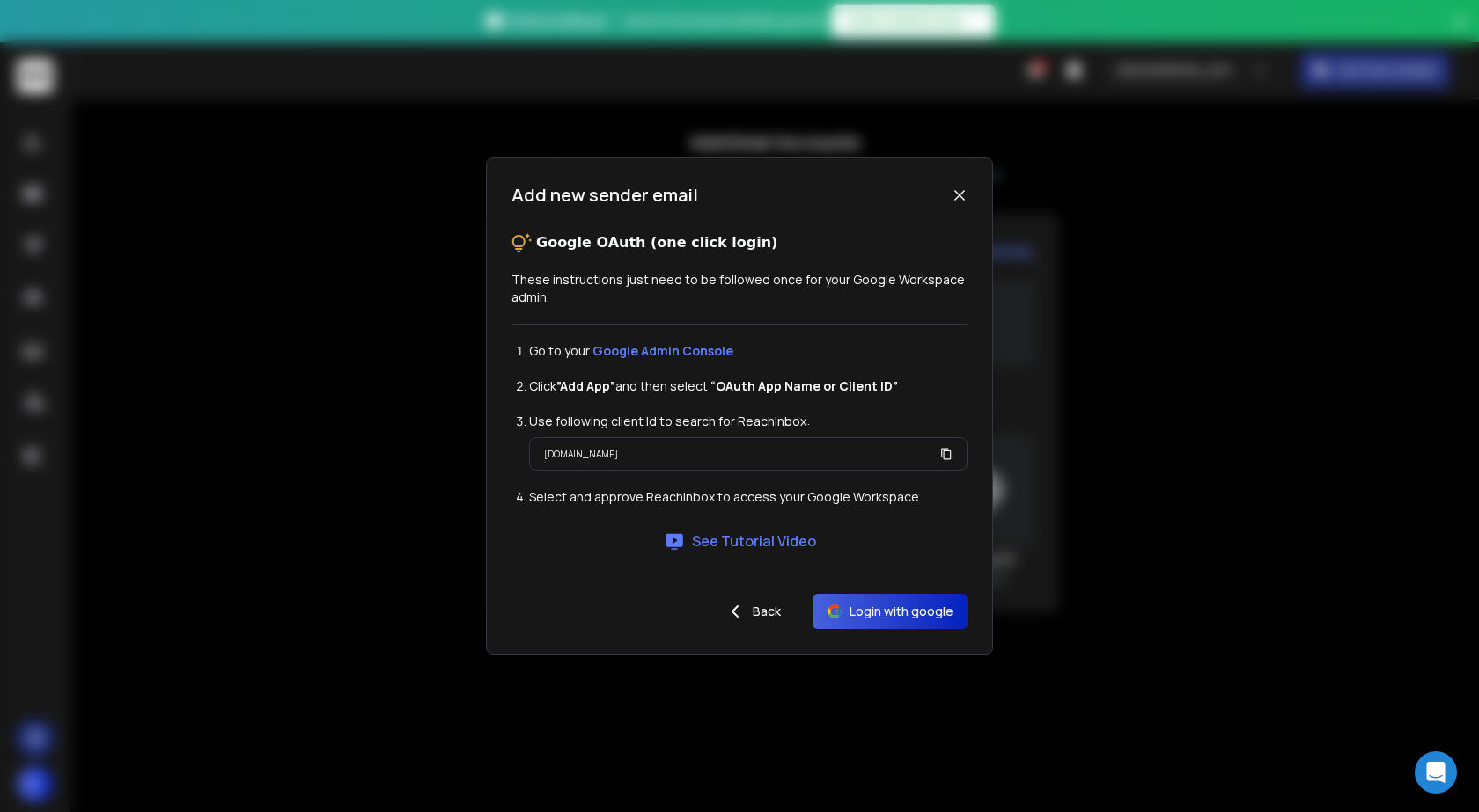
click at [931, 612] on button "Login with google" at bounding box center [890, 611] width 155 height 35
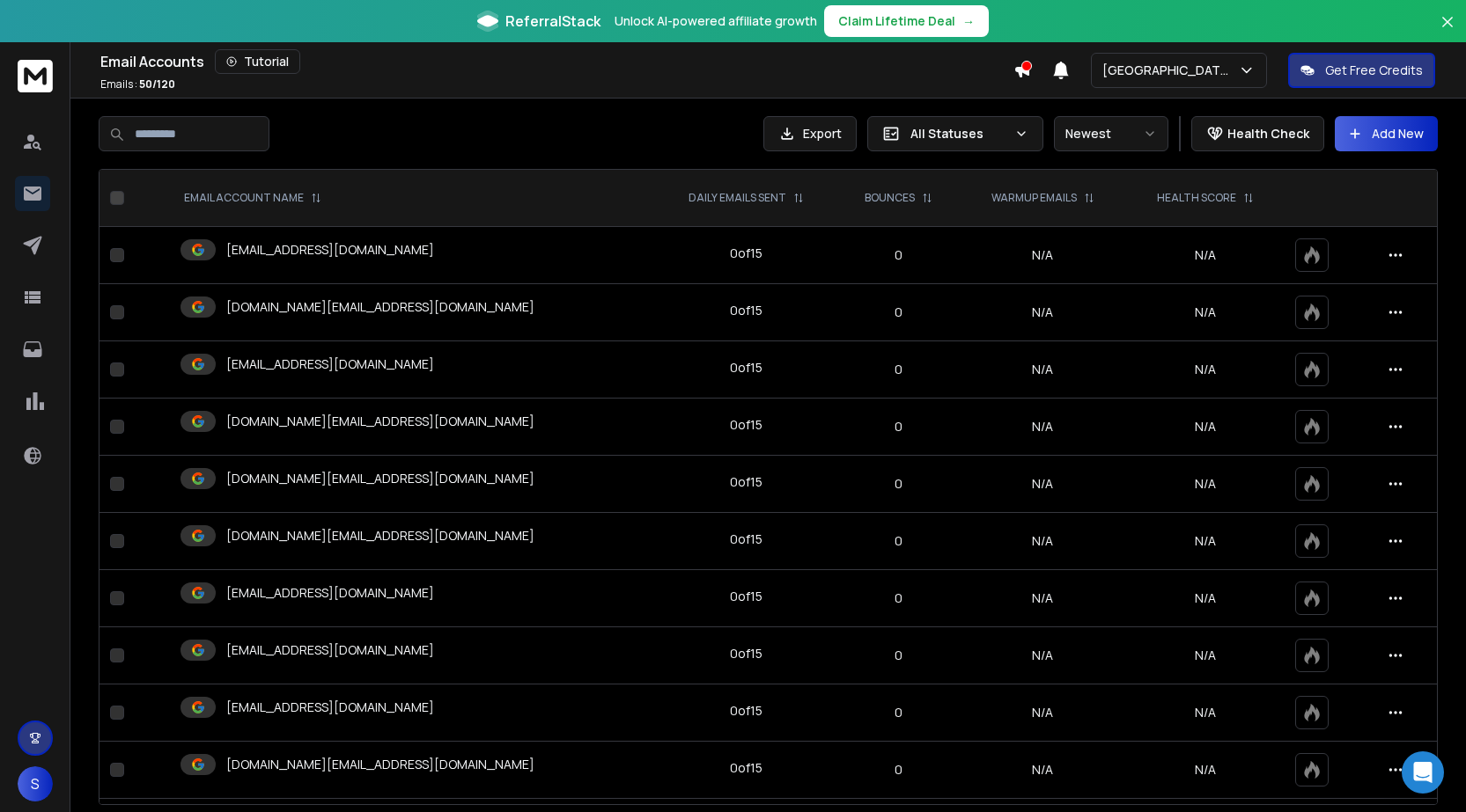
click at [1374, 135] on button "Add New" at bounding box center [1387, 134] width 103 height 35
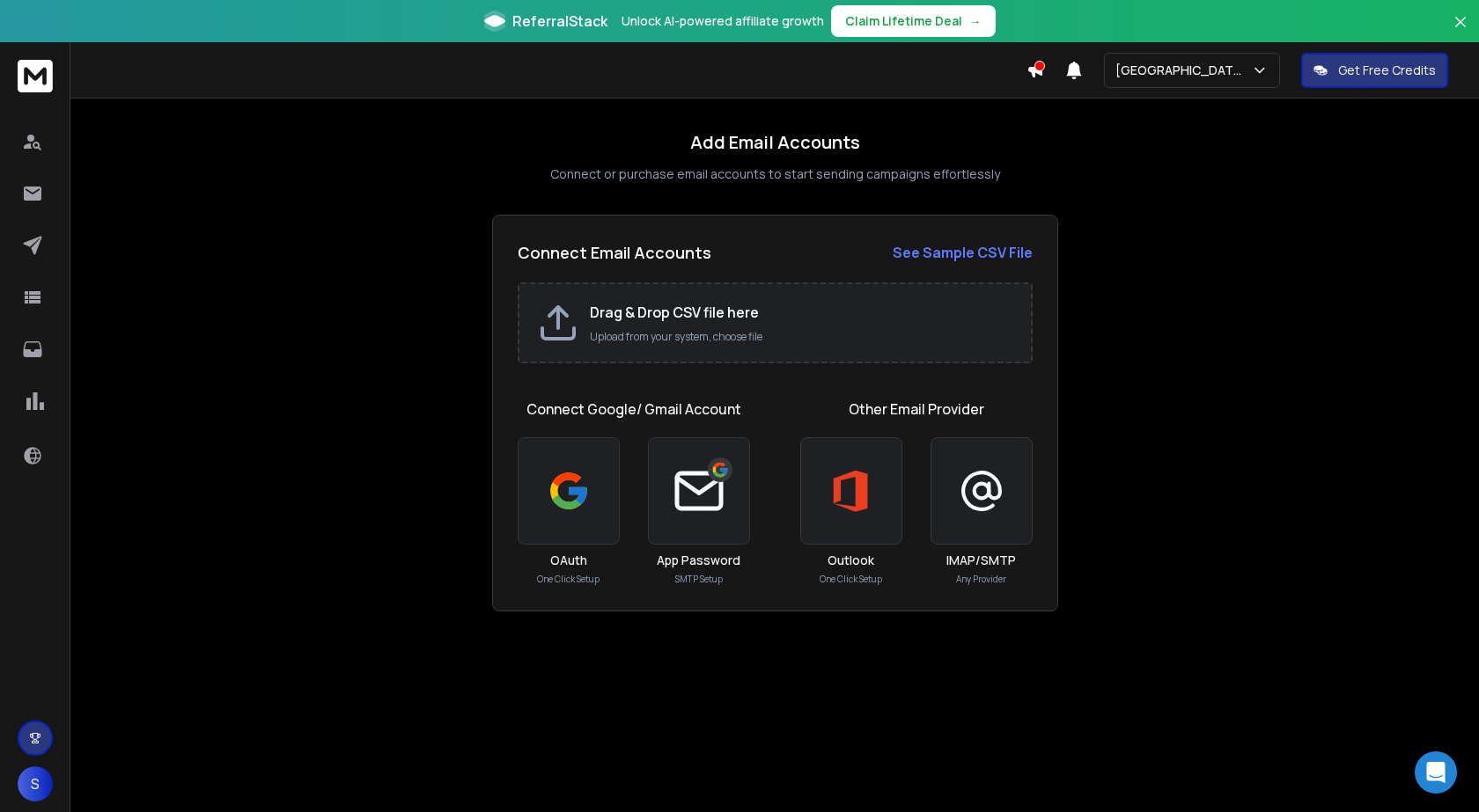
click at [568, 509] on icon at bounding box center [567, 502] width 29 height 15
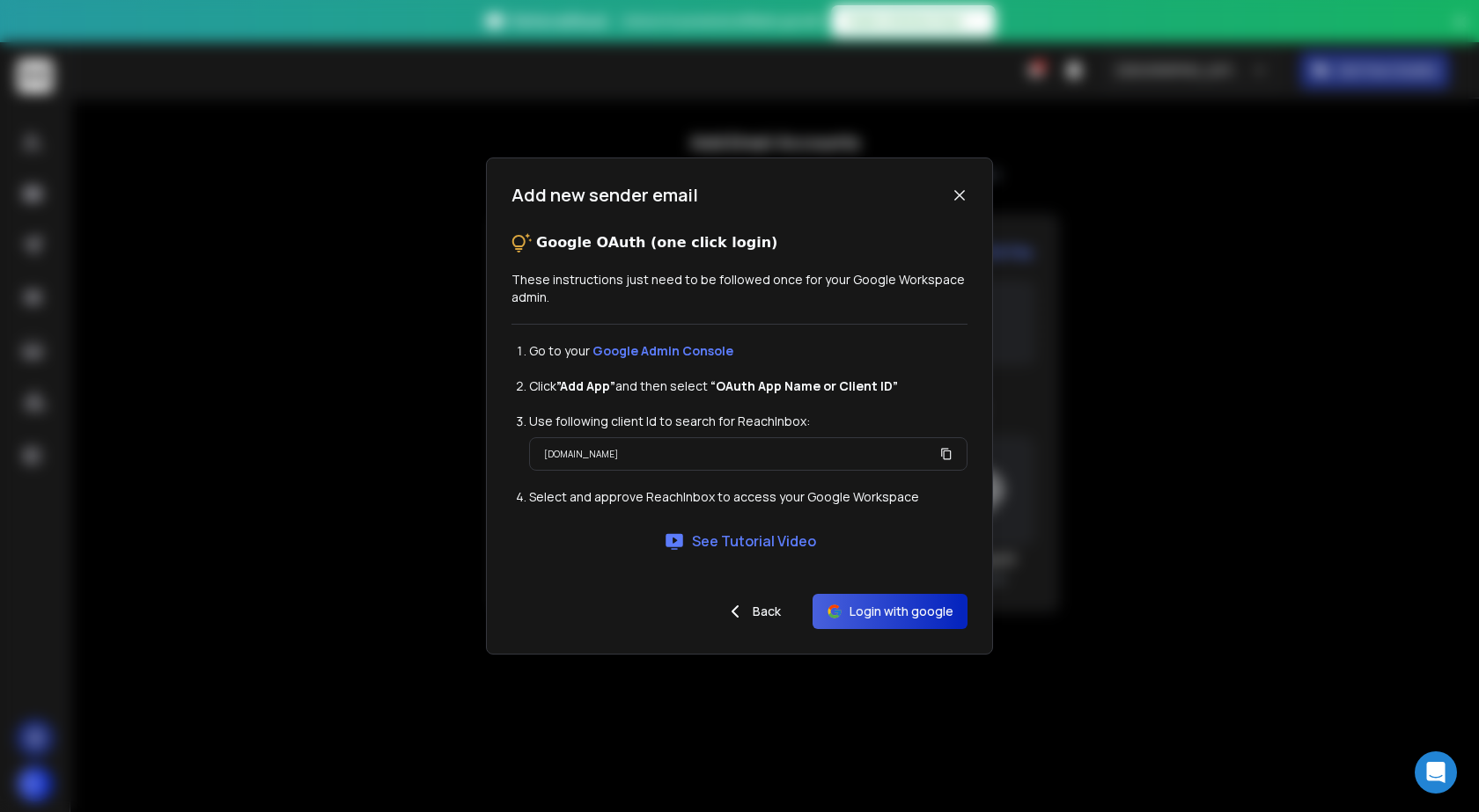
click at [1374, 135] on div "Add new sender email Google OAuth (one click login) These instructions just nee…" at bounding box center [740, 406] width 1479 height 812
click at [568, 509] on div "Google OAuth (one click login) These instructions just need to be followed once…" at bounding box center [739, 431] width 456 height 397
click at [931, 612] on button "Login with google" at bounding box center [890, 611] width 155 height 35
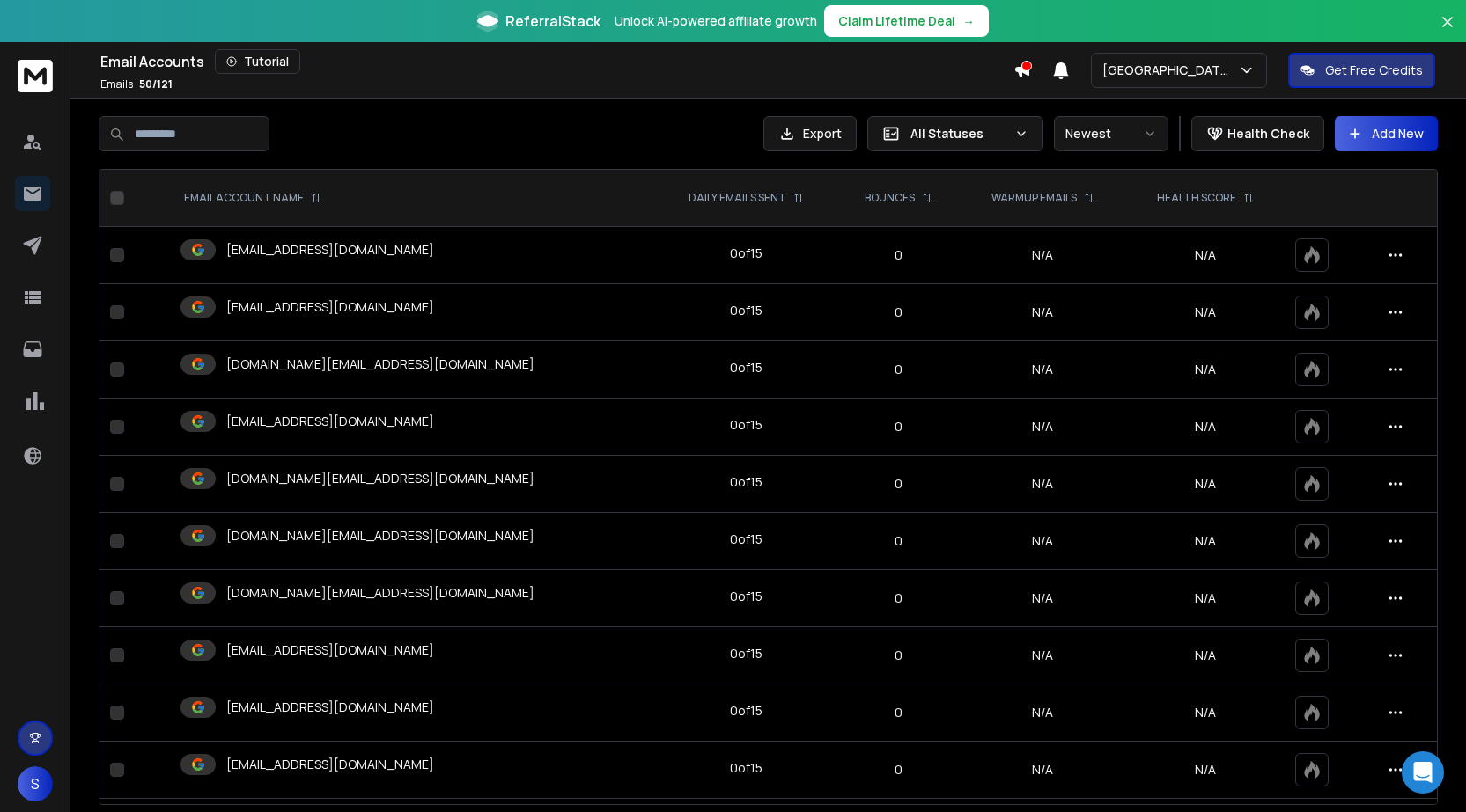
click at [1374, 135] on button "Add New" at bounding box center [1387, 134] width 103 height 35
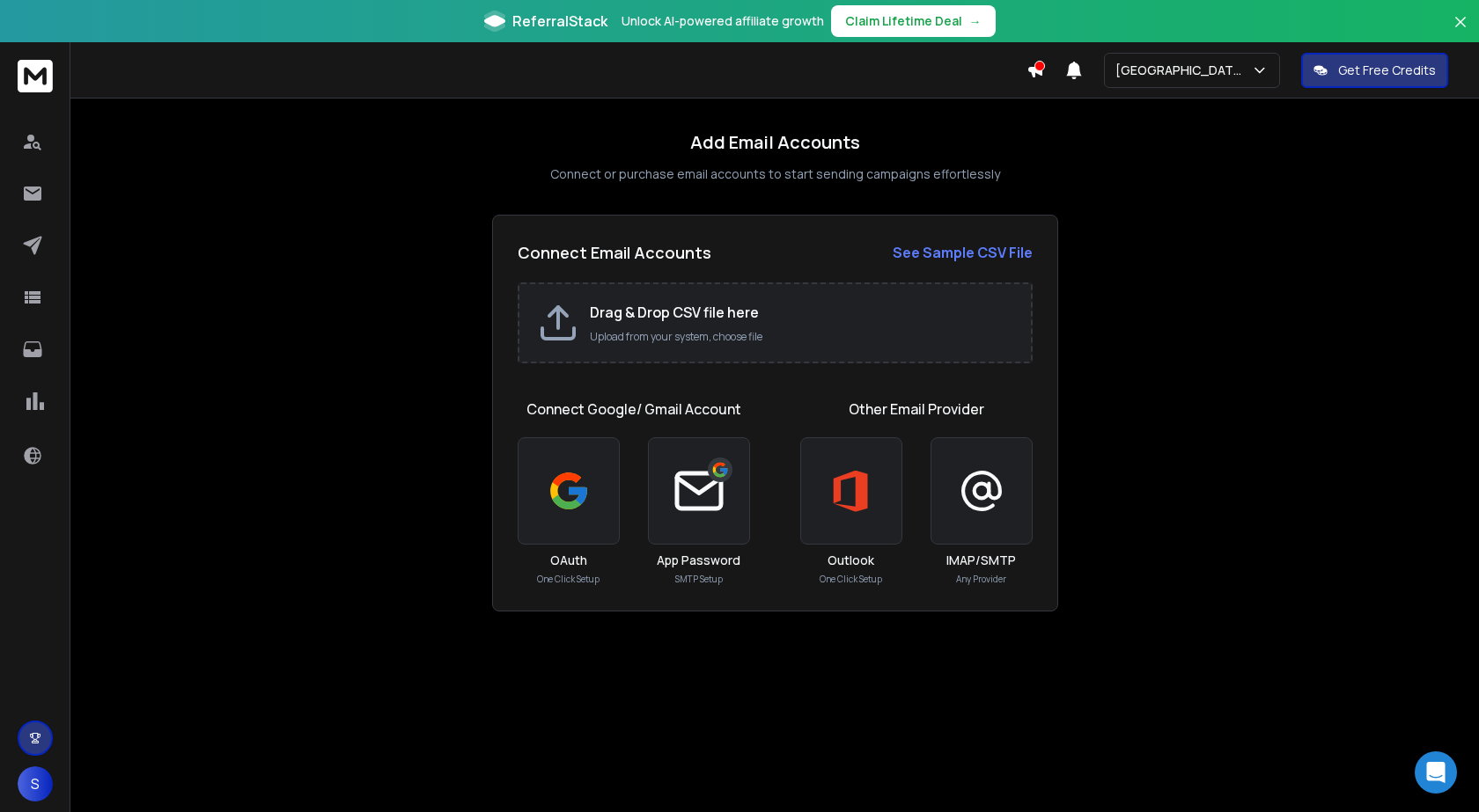
click at [568, 509] on icon at bounding box center [567, 502] width 29 height 15
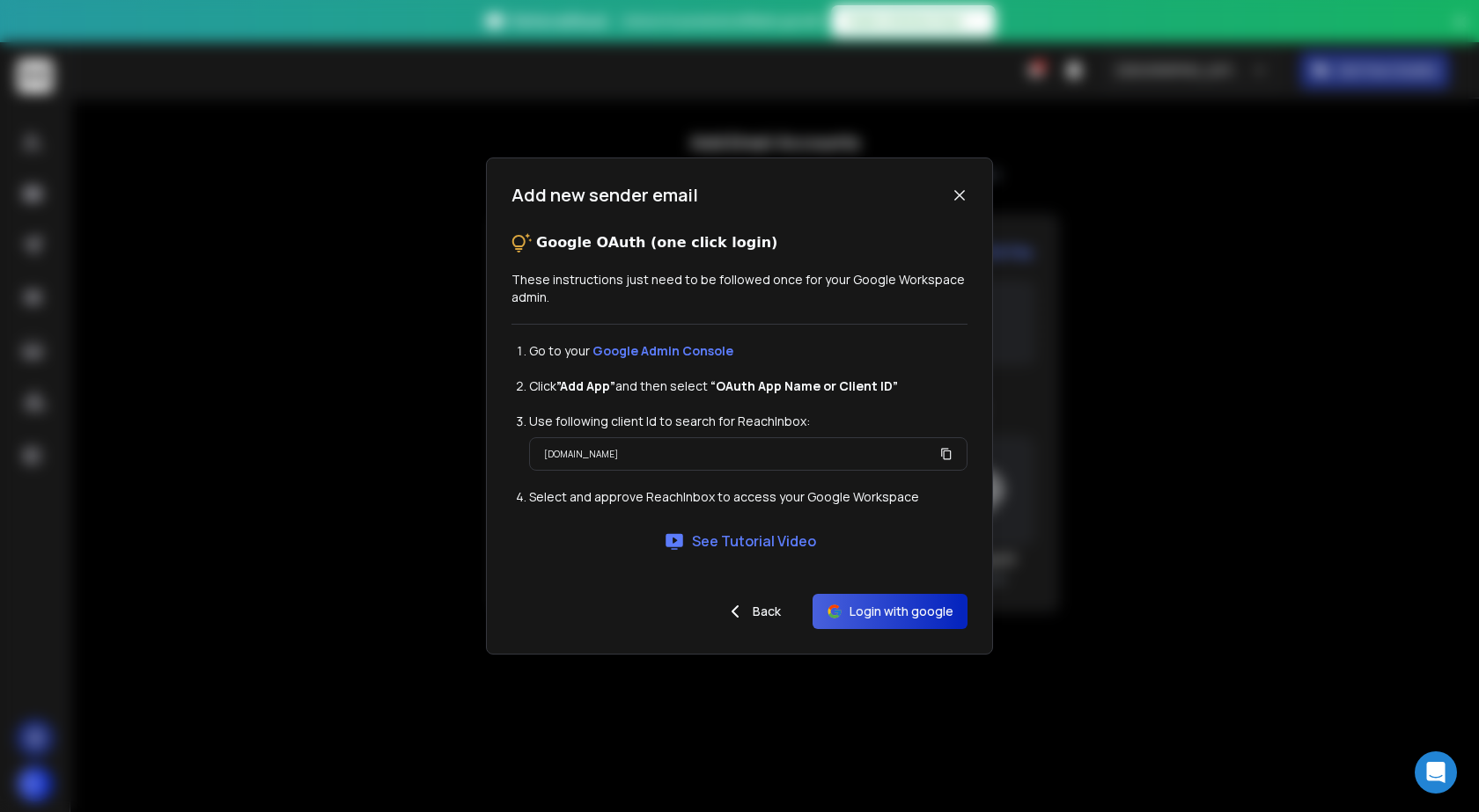
click at [931, 612] on button "Login with google" at bounding box center [890, 611] width 155 height 35
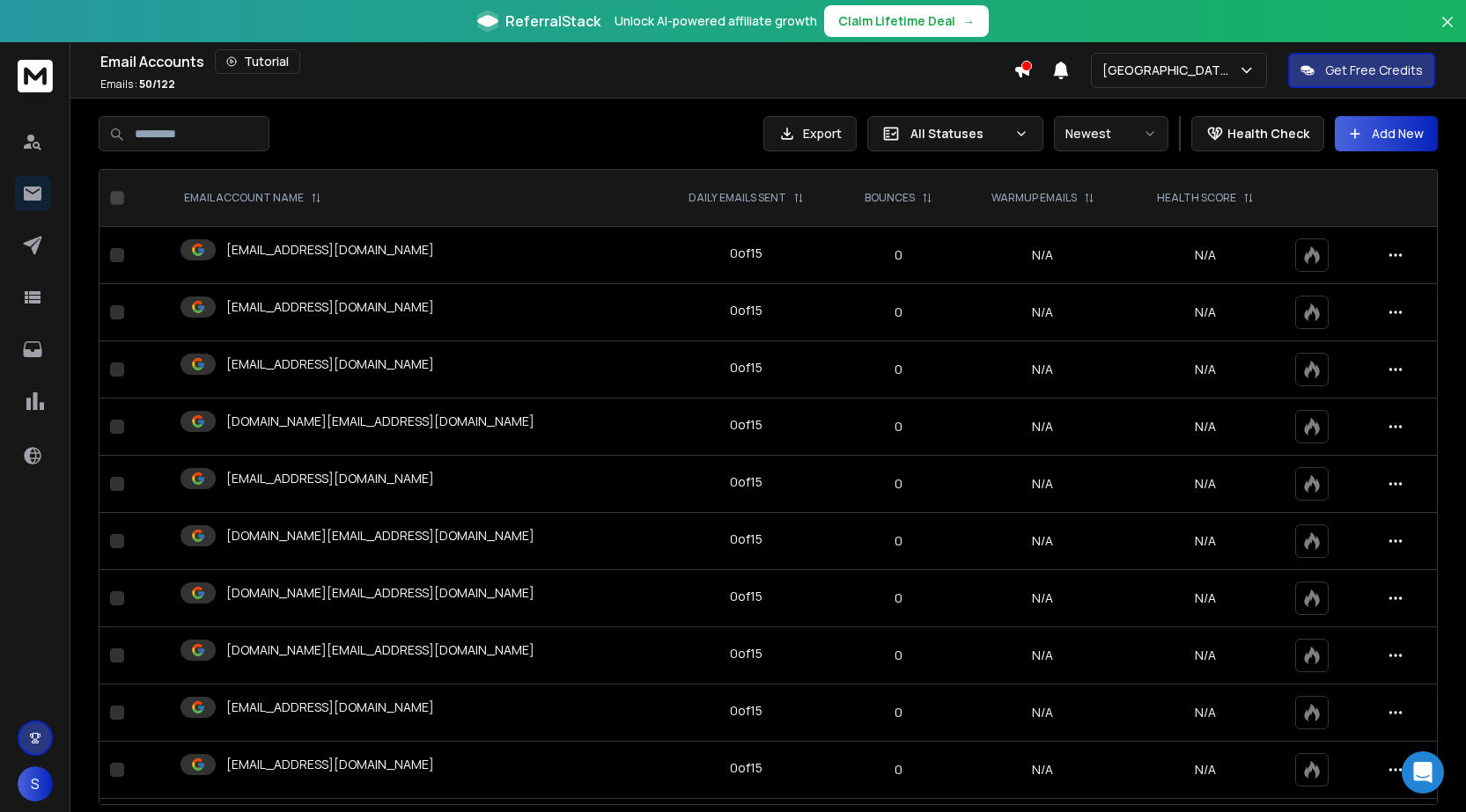
click at [1374, 135] on button "Add New" at bounding box center [1387, 134] width 103 height 35
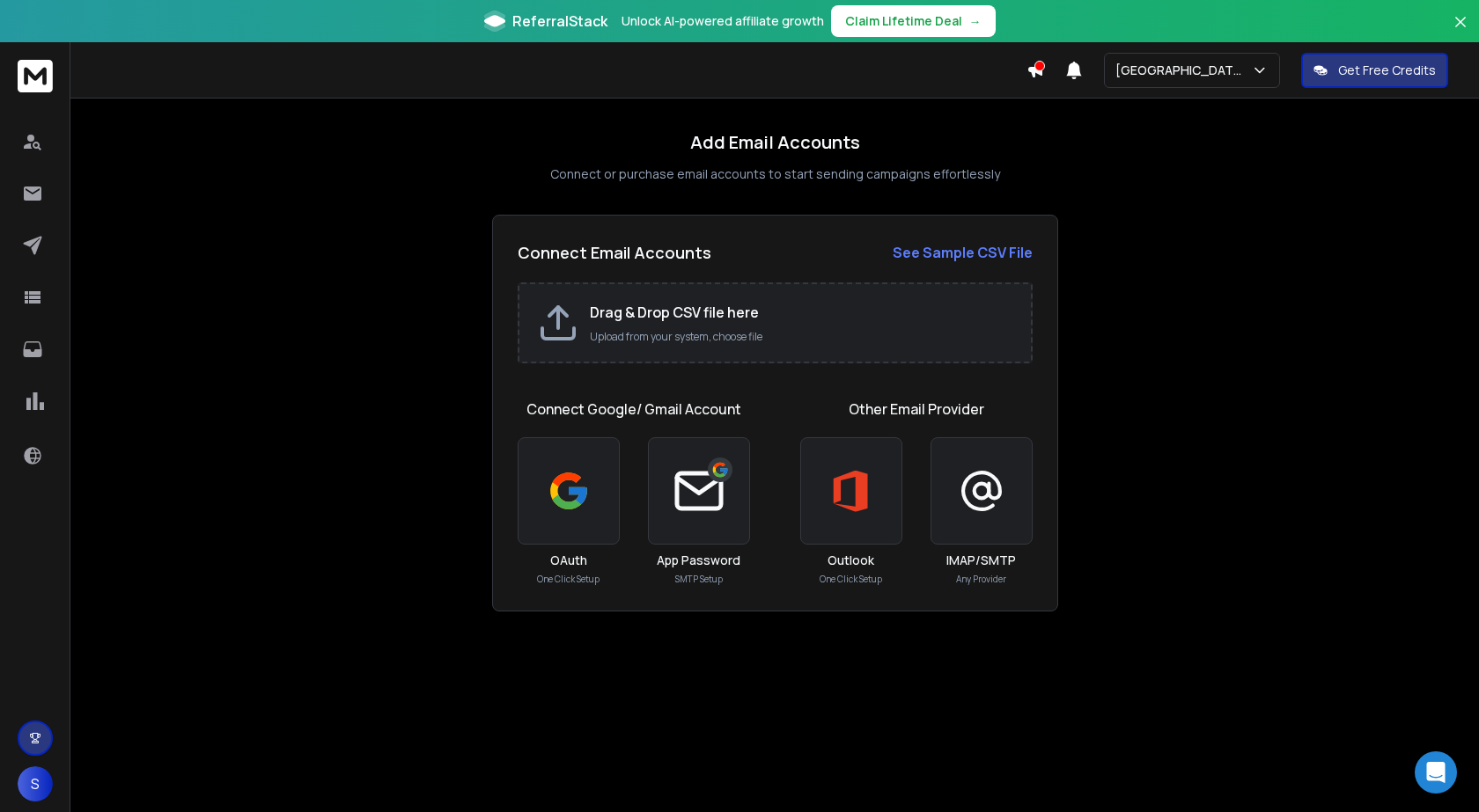
click at [568, 509] on icon at bounding box center [567, 502] width 29 height 15
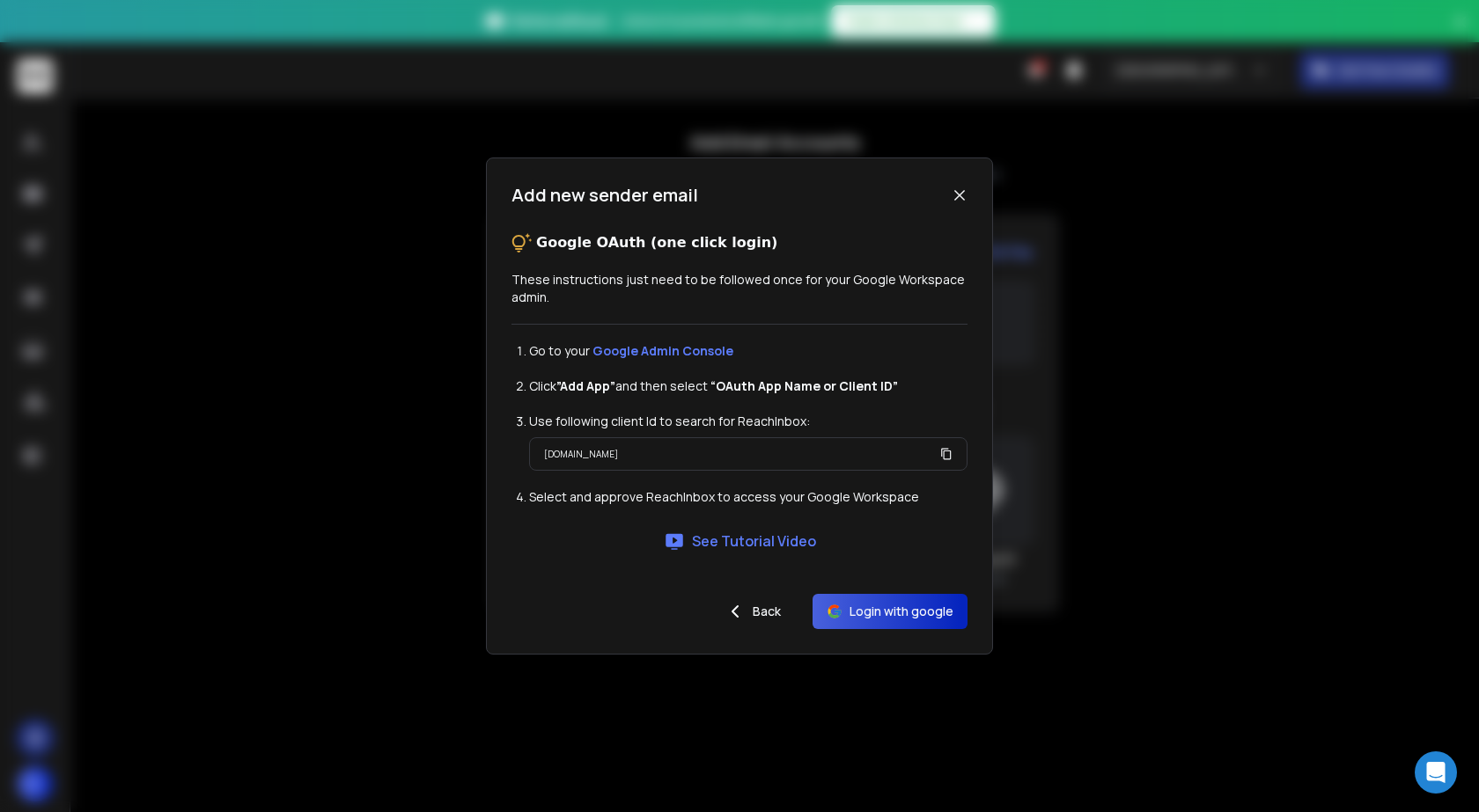
click at [931, 612] on button "Login with google" at bounding box center [890, 611] width 155 height 35
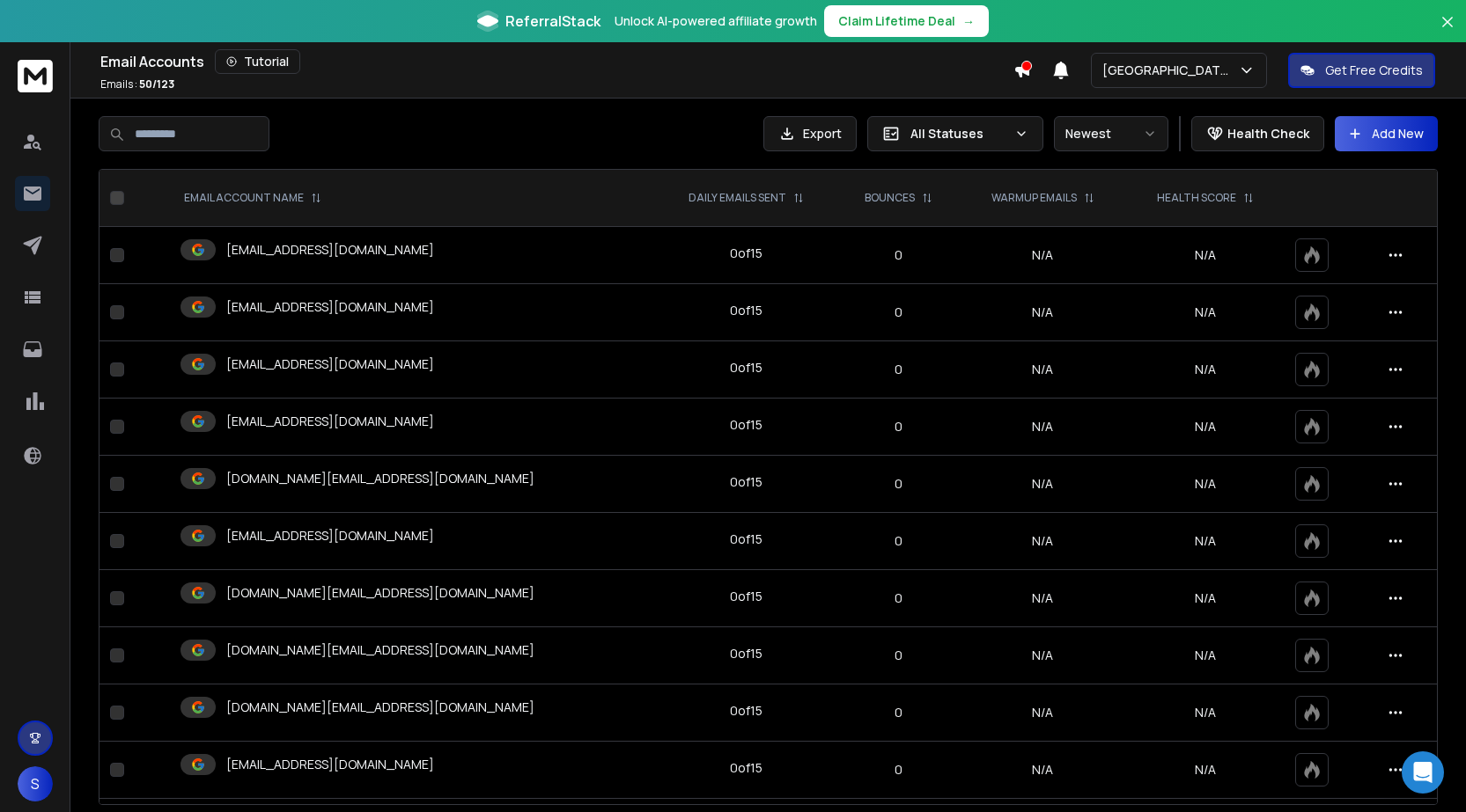
click at [1374, 135] on button "Add New" at bounding box center [1387, 134] width 103 height 35
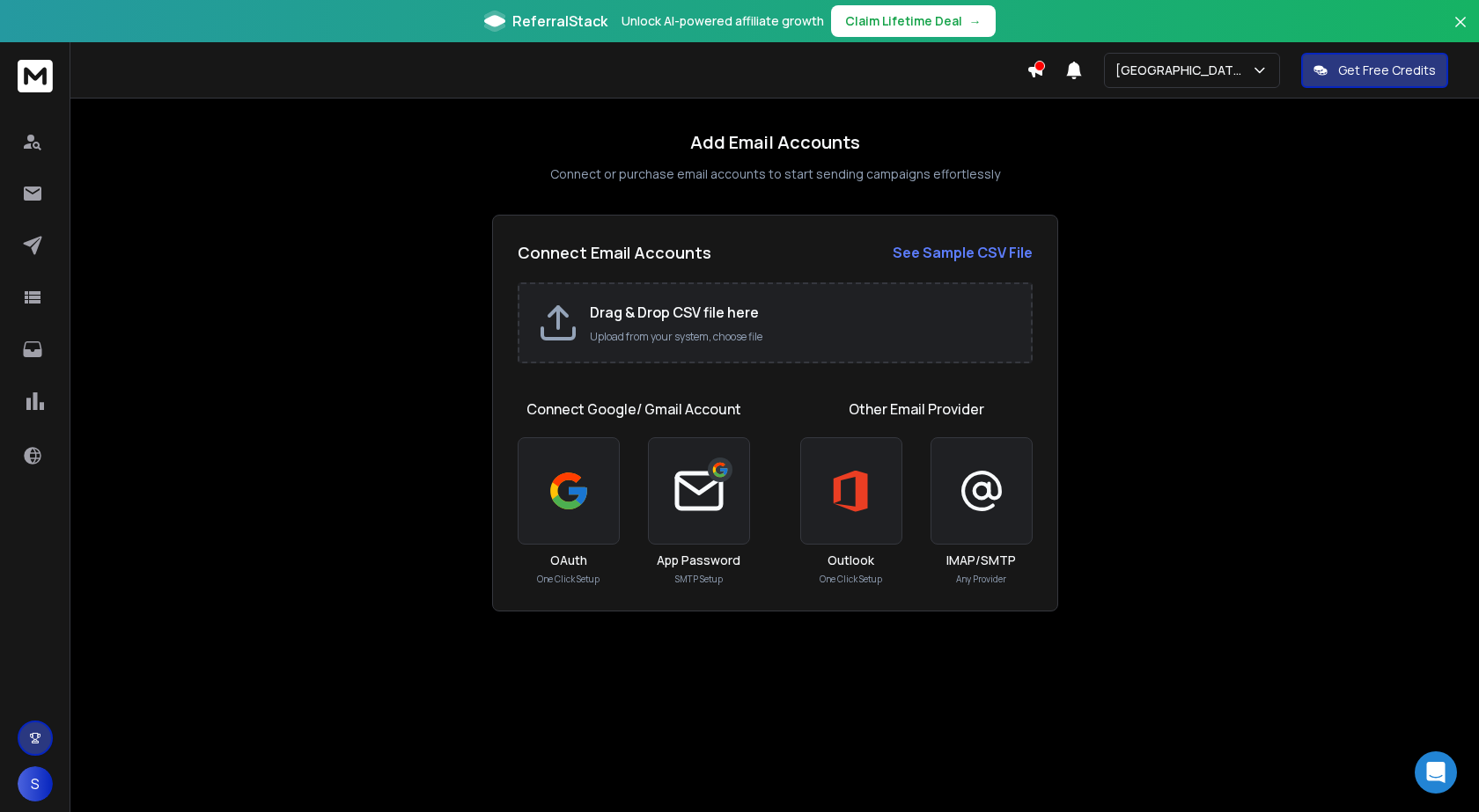
click at [568, 509] on icon at bounding box center [567, 502] width 29 height 15
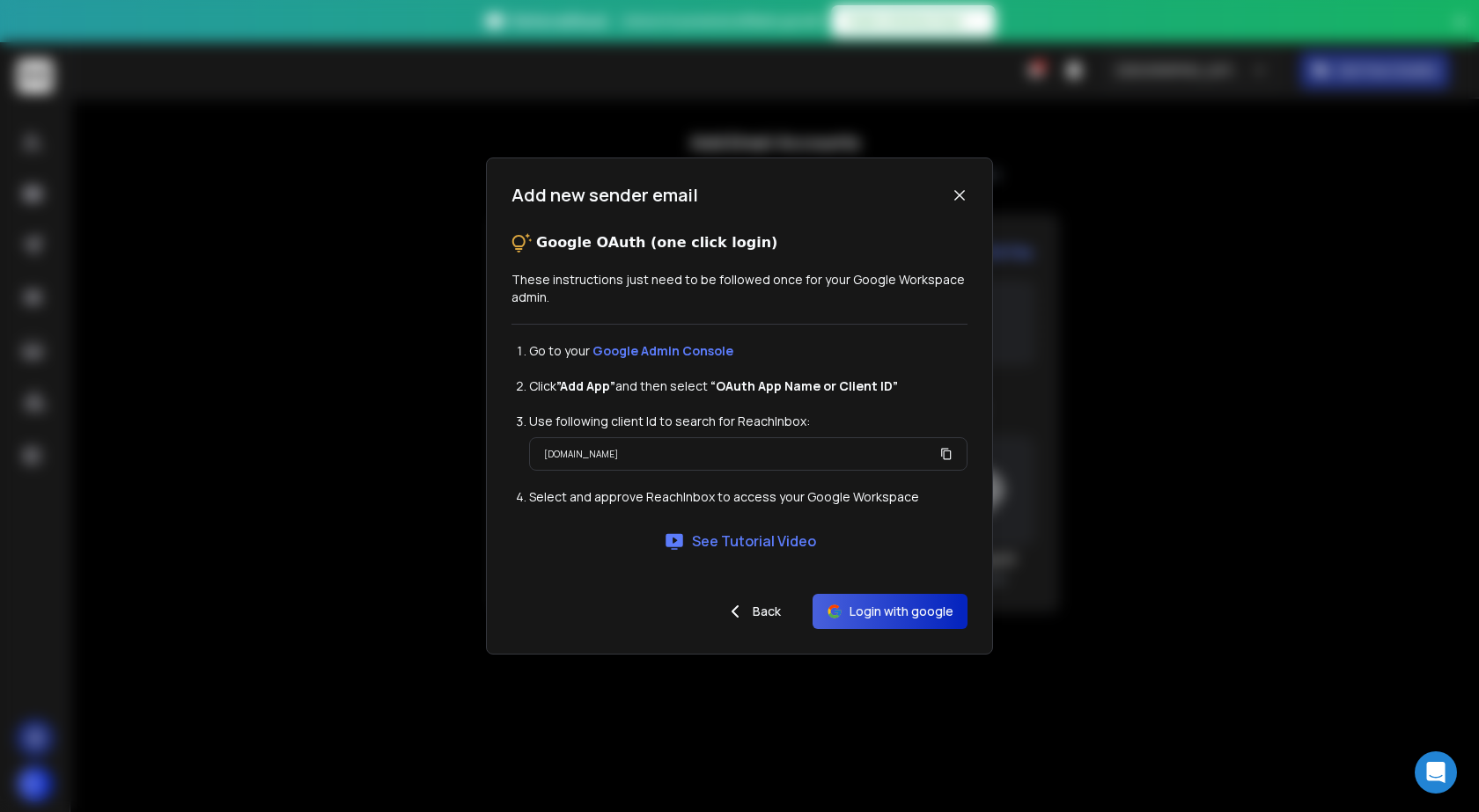
click at [931, 612] on button "Login with google" at bounding box center [890, 611] width 155 height 35
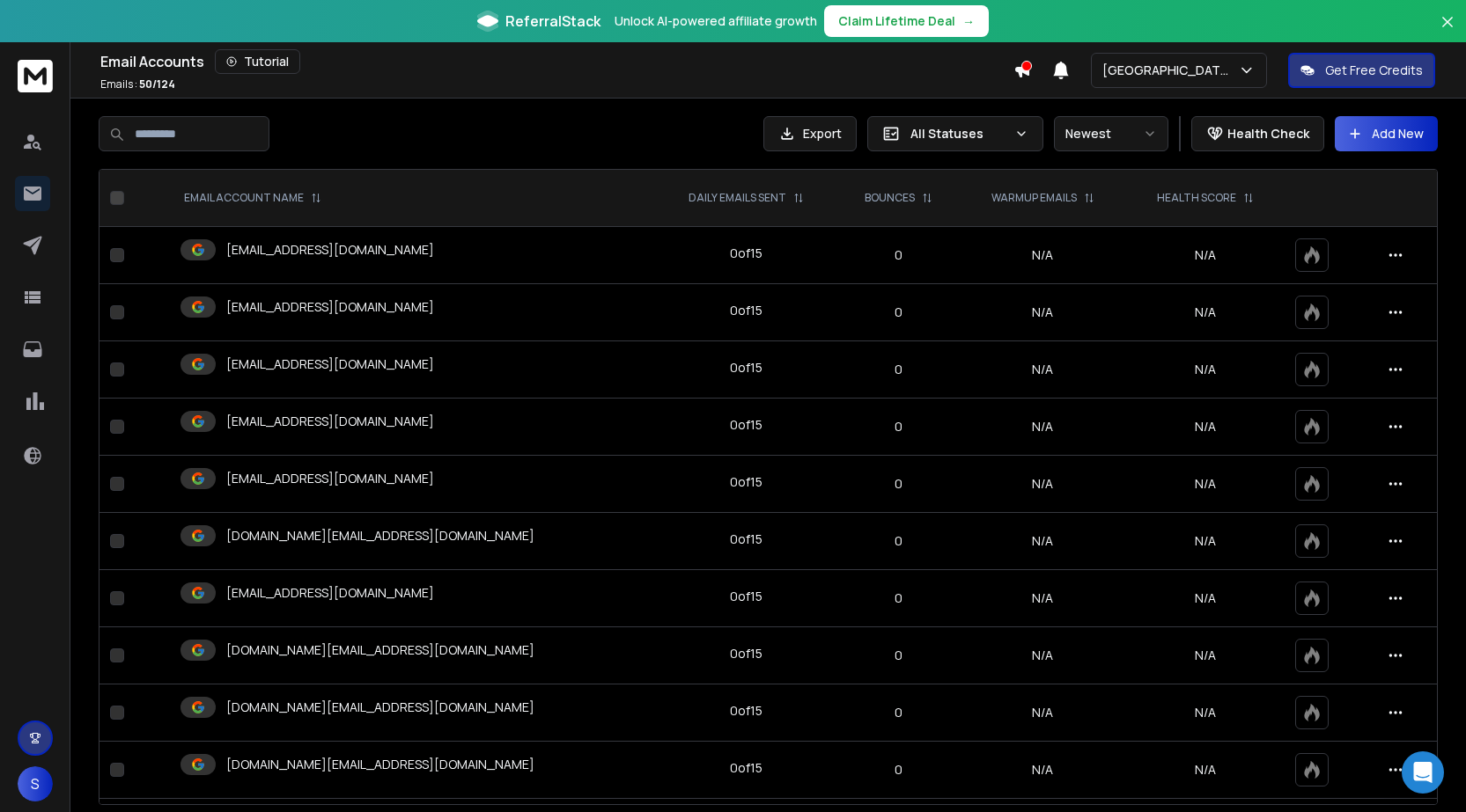
click at [1374, 135] on button "Add New" at bounding box center [1387, 134] width 103 height 35
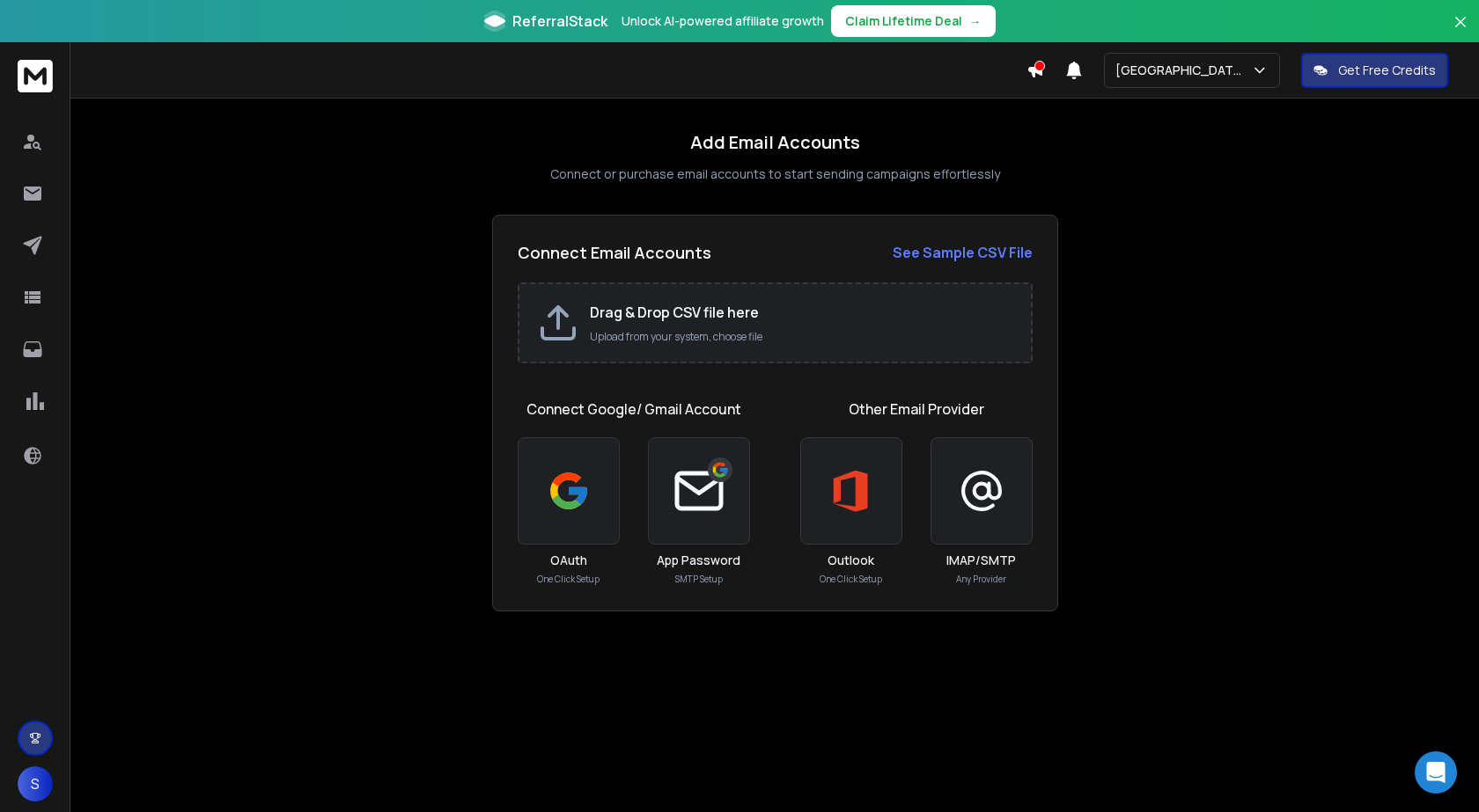
click at [568, 509] on icon at bounding box center [567, 502] width 29 height 15
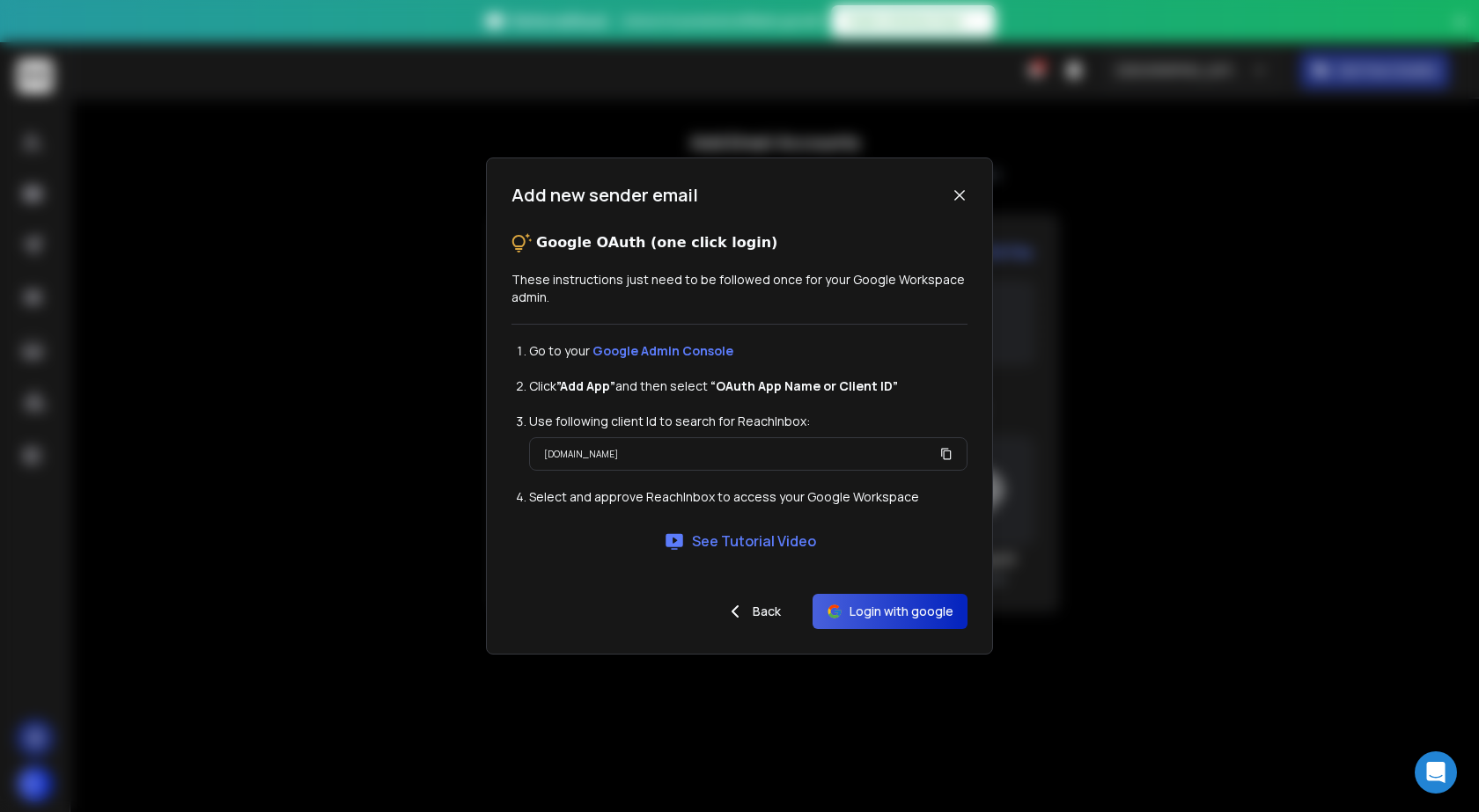
click at [931, 612] on button "Login with google" at bounding box center [890, 611] width 155 height 35
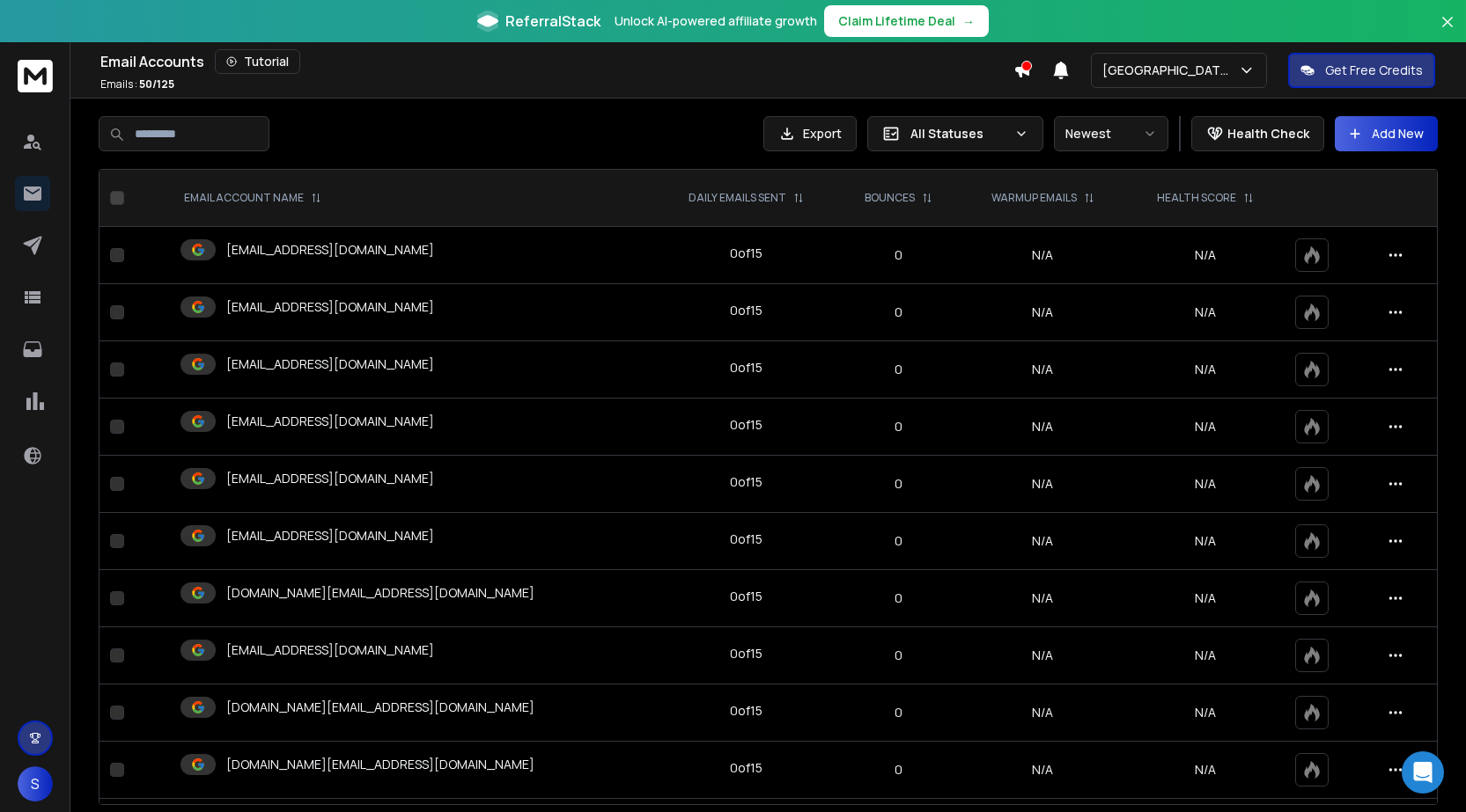
click at [1374, 135] on button "Add New" at bounding box center [1387, 134] width 103 height 35
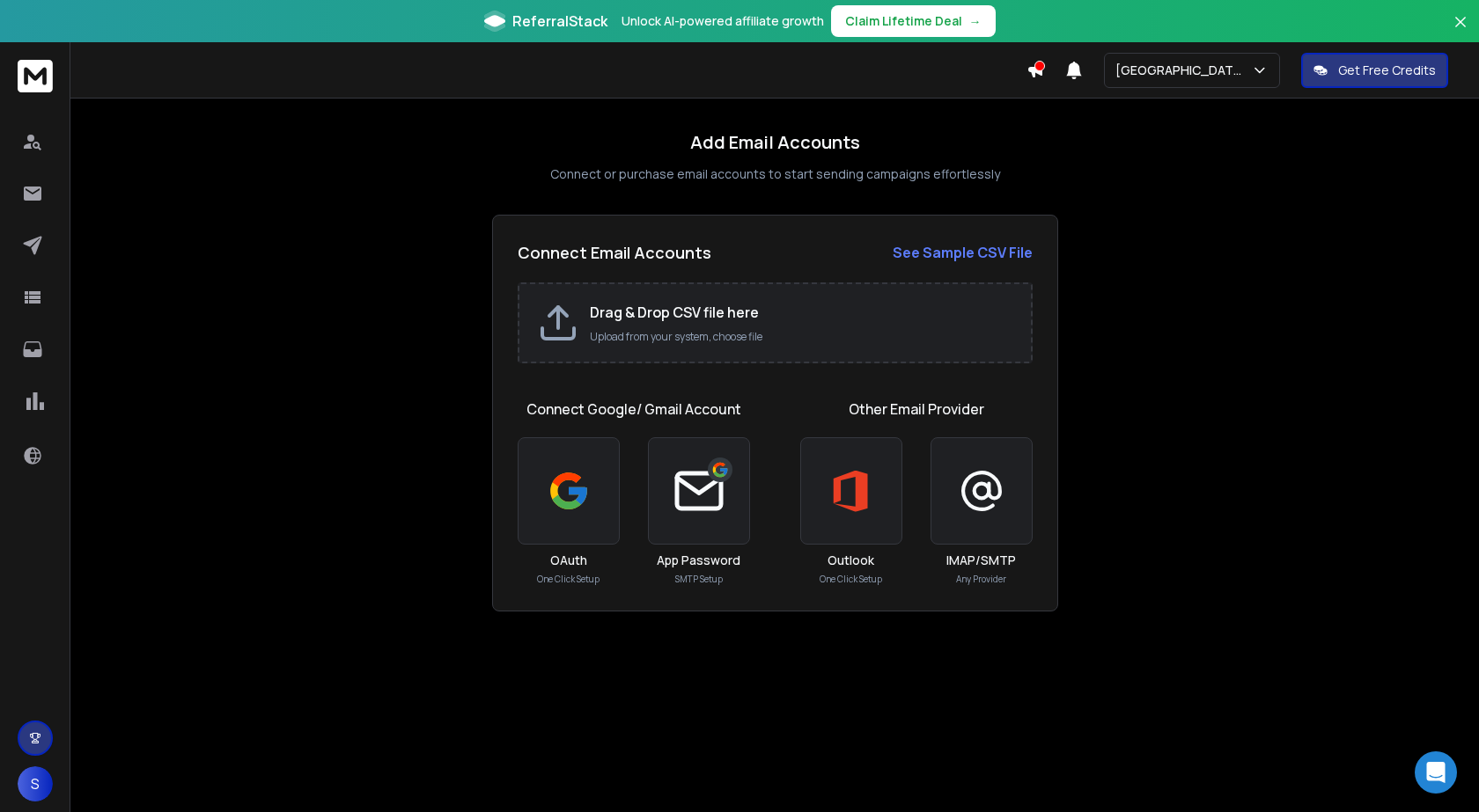
click at [568, 509] on icon at bounding box center [567, 502] width 29 height 15
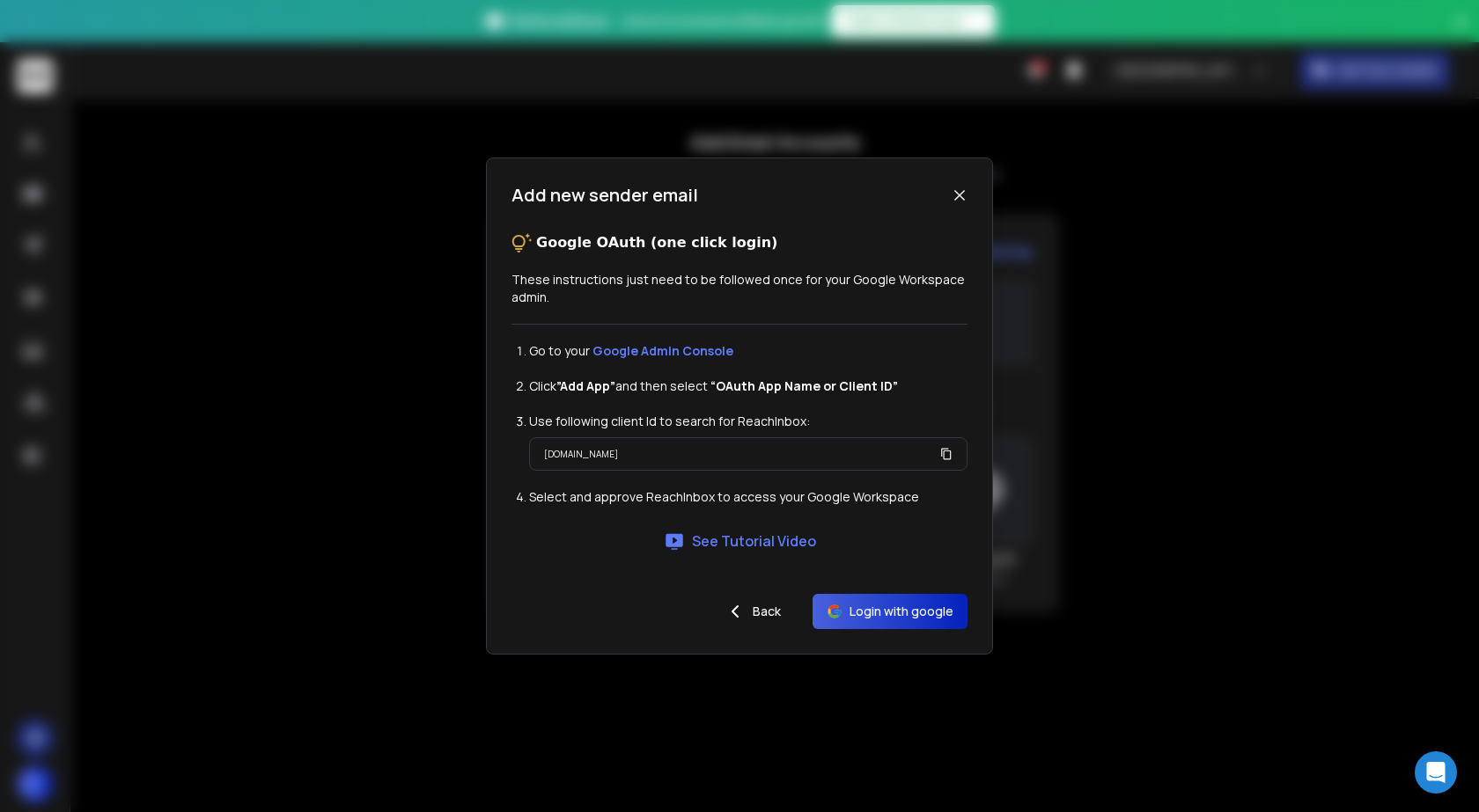
click at [931, 612] on button "Login with google" at bounding box center [890, 611] width 155 height 35
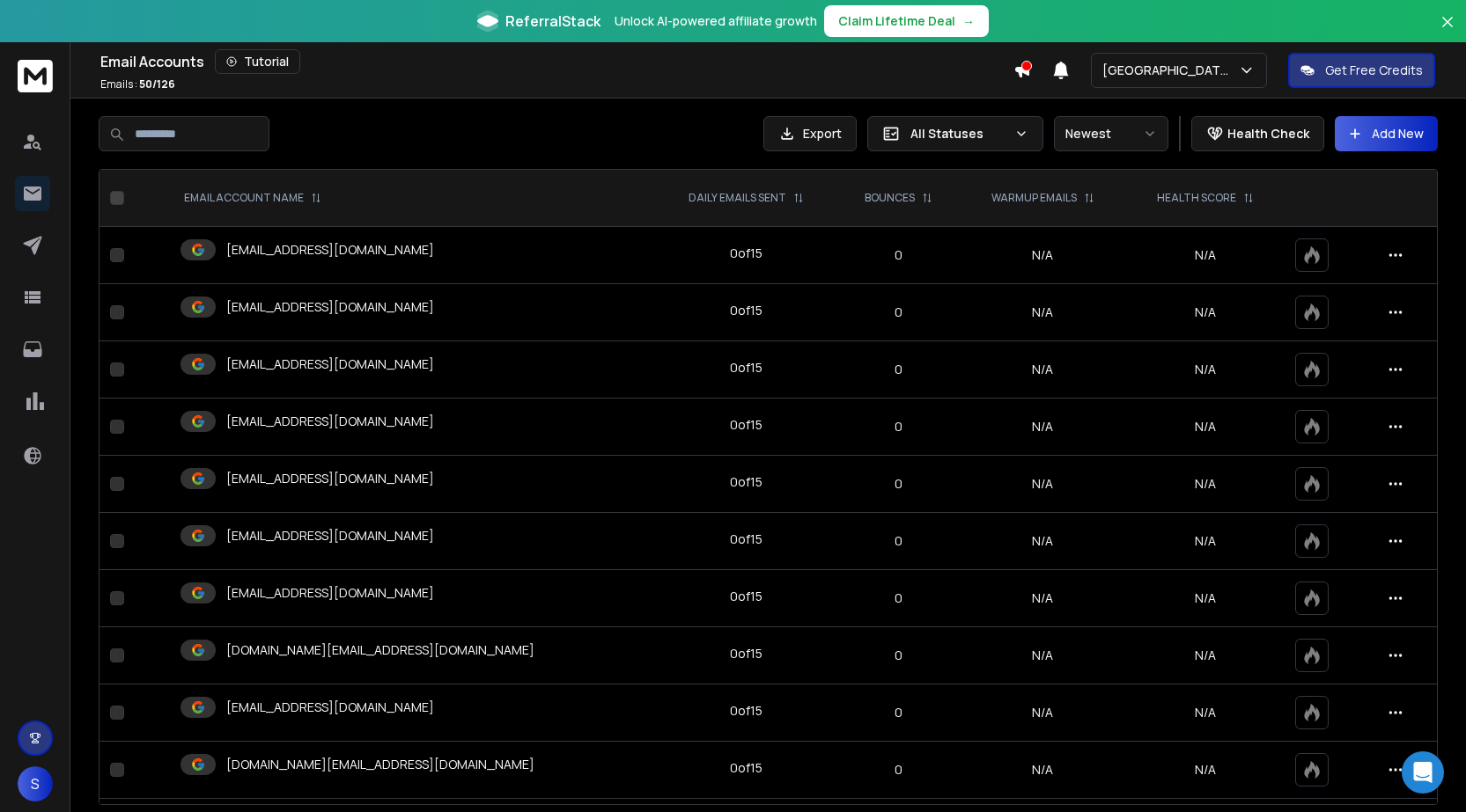
click at [1374, 135] on button "Add New" at bounding box center [1387, 134] width 103 height 35
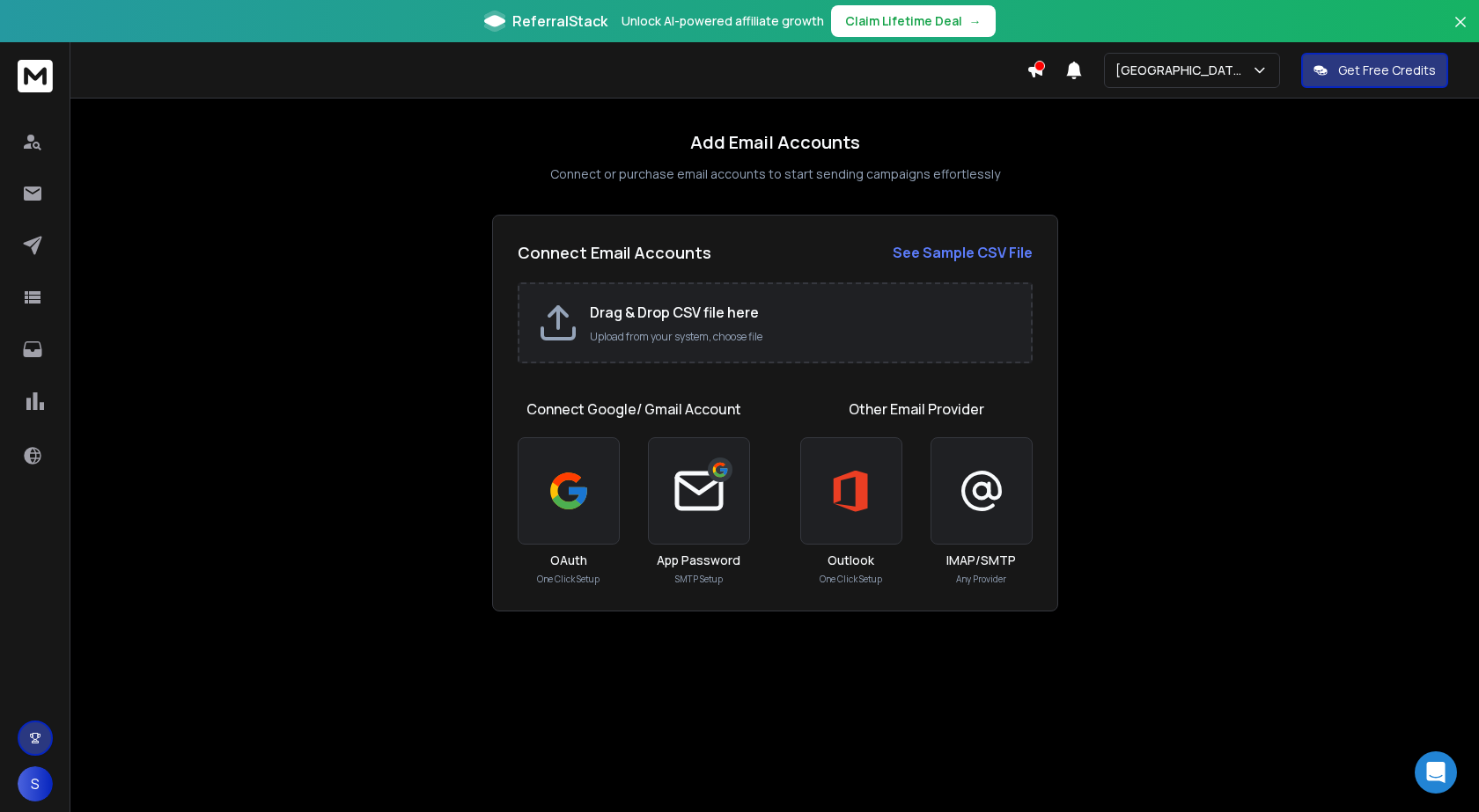
click at [568, 509] on icon at bounding box center [567, 502] width 29 height 15
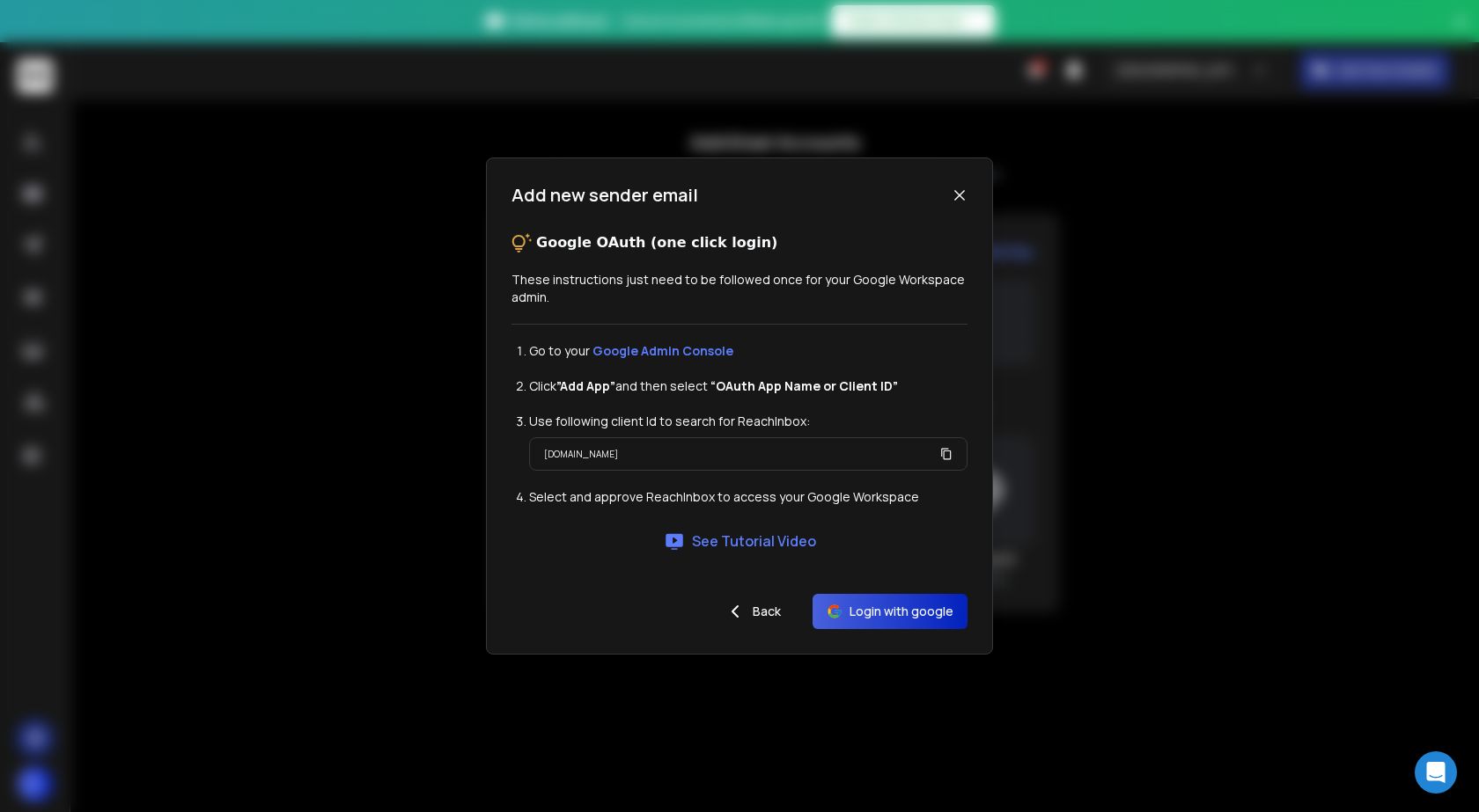
click at [931, 612] on button "Login with google" at bounding box center [890, 611] width 155 height 35
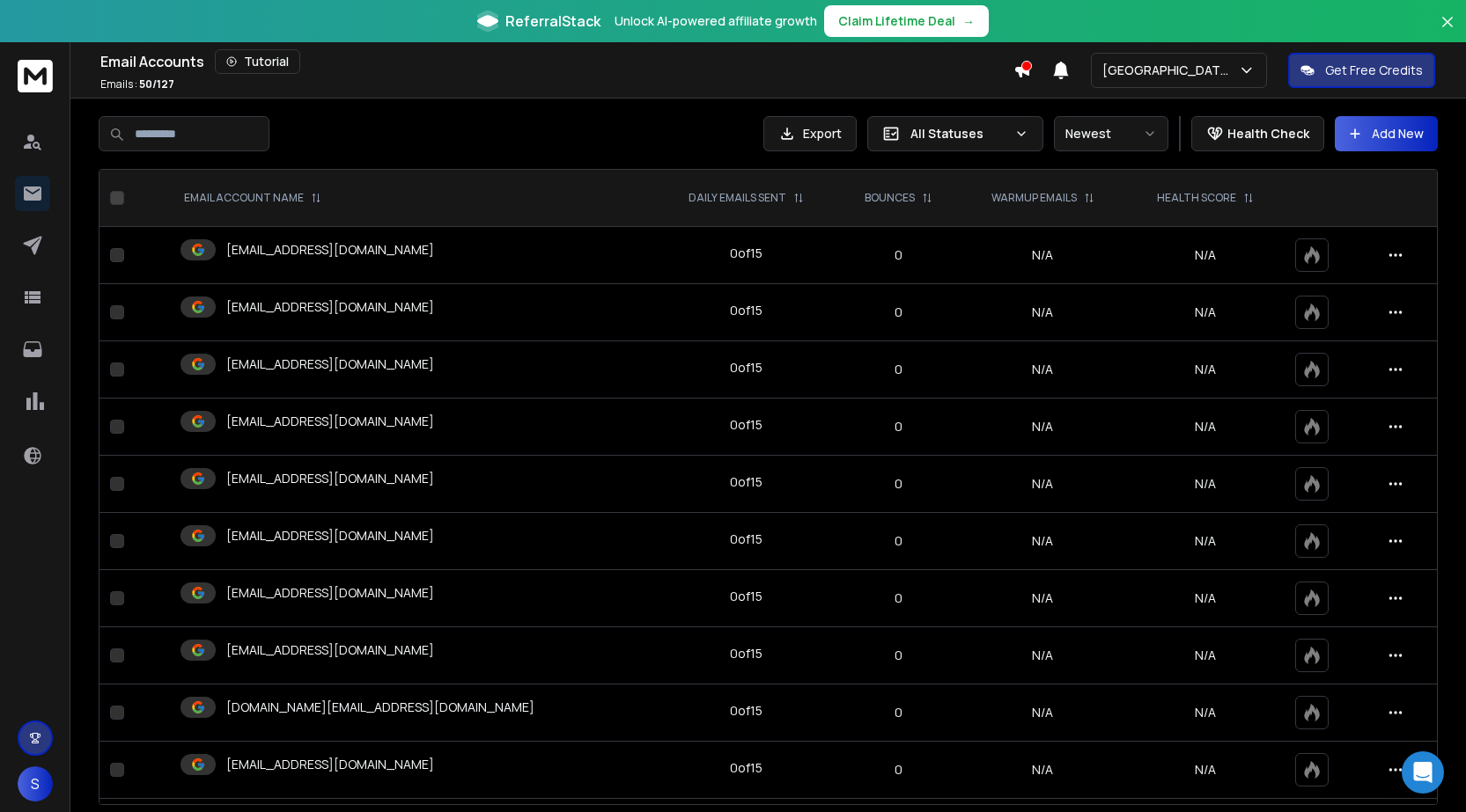
click at [1374, 135] on button "Add New" at bounding box center [1387, 134] width 103 height 35
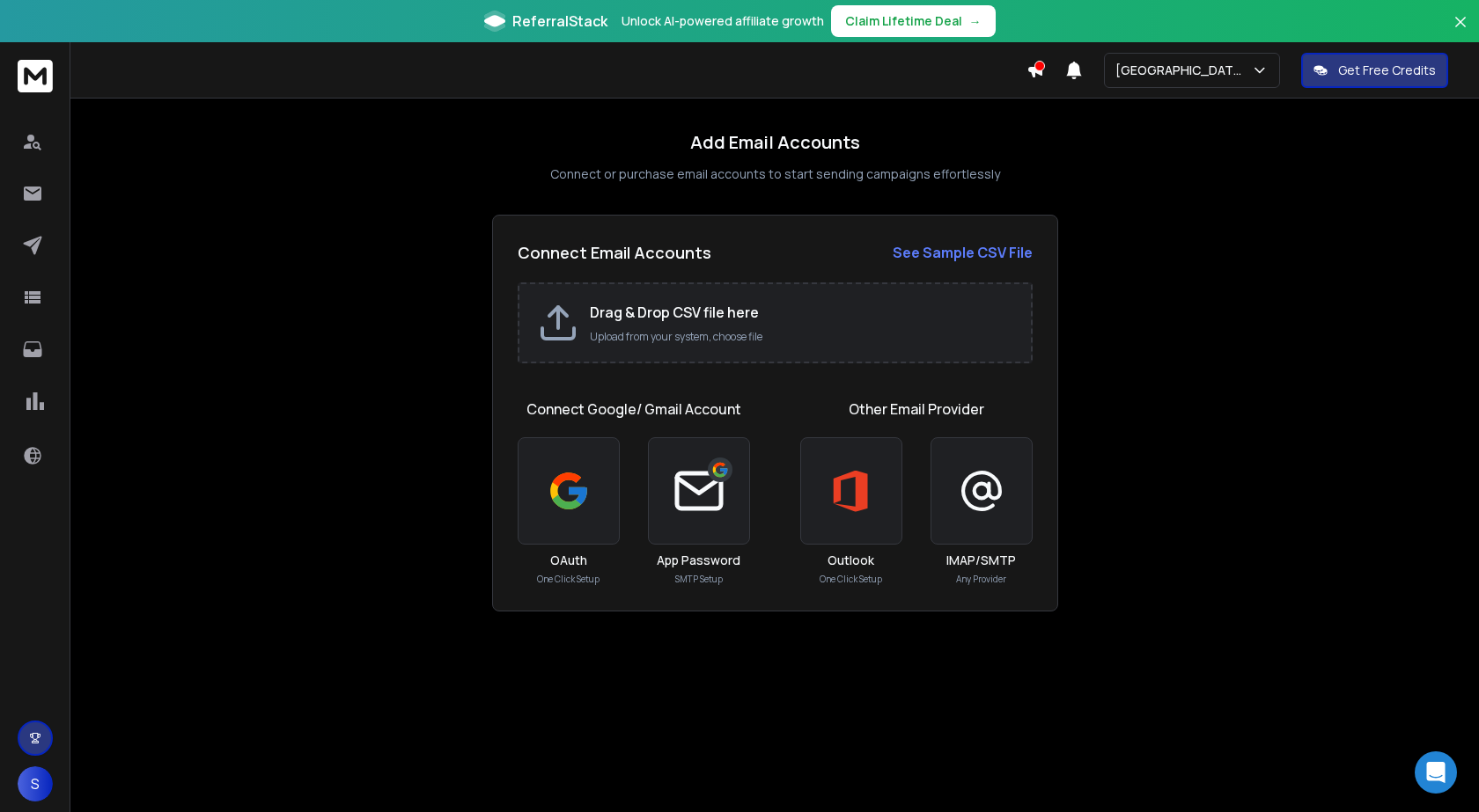
click at [568, 509] on icon at bounding box center [567, 502] width 29 height 15
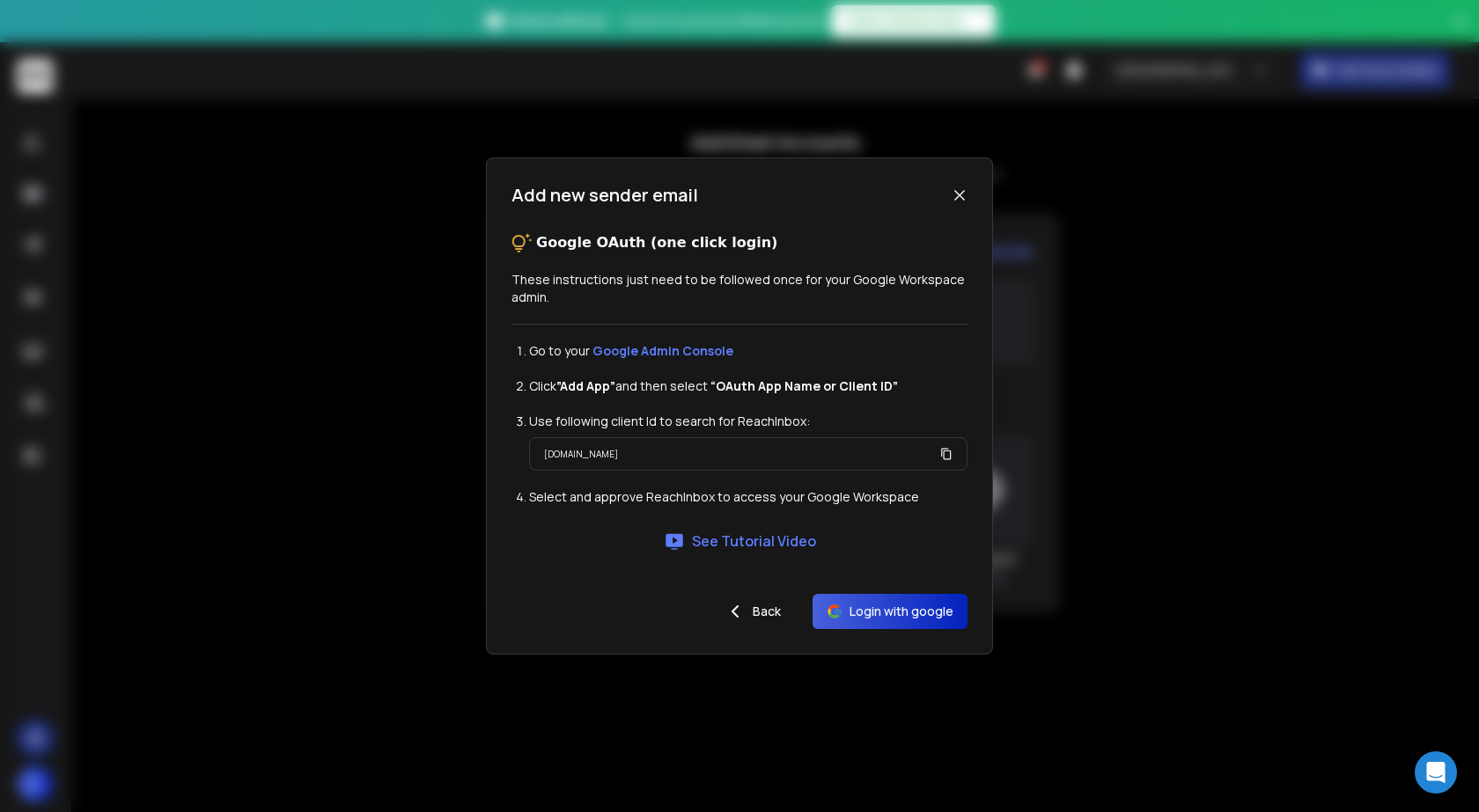
click at [931, 612] on button "Login with google" at bounding box center [890, 611] width 155 height 35
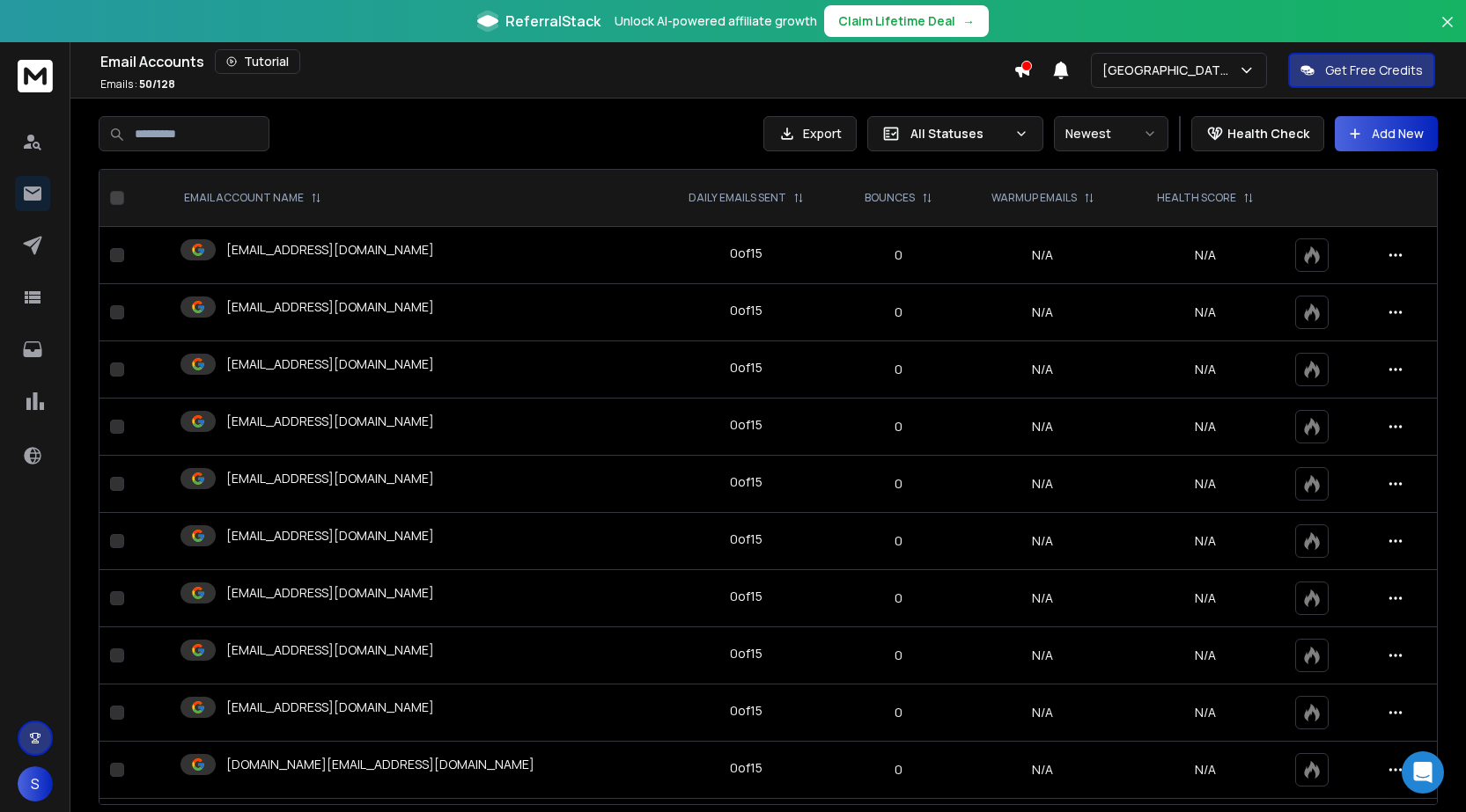
click at [1374, 135] on button "Add New" at bounding box center [1387, 134] width 103 height 35
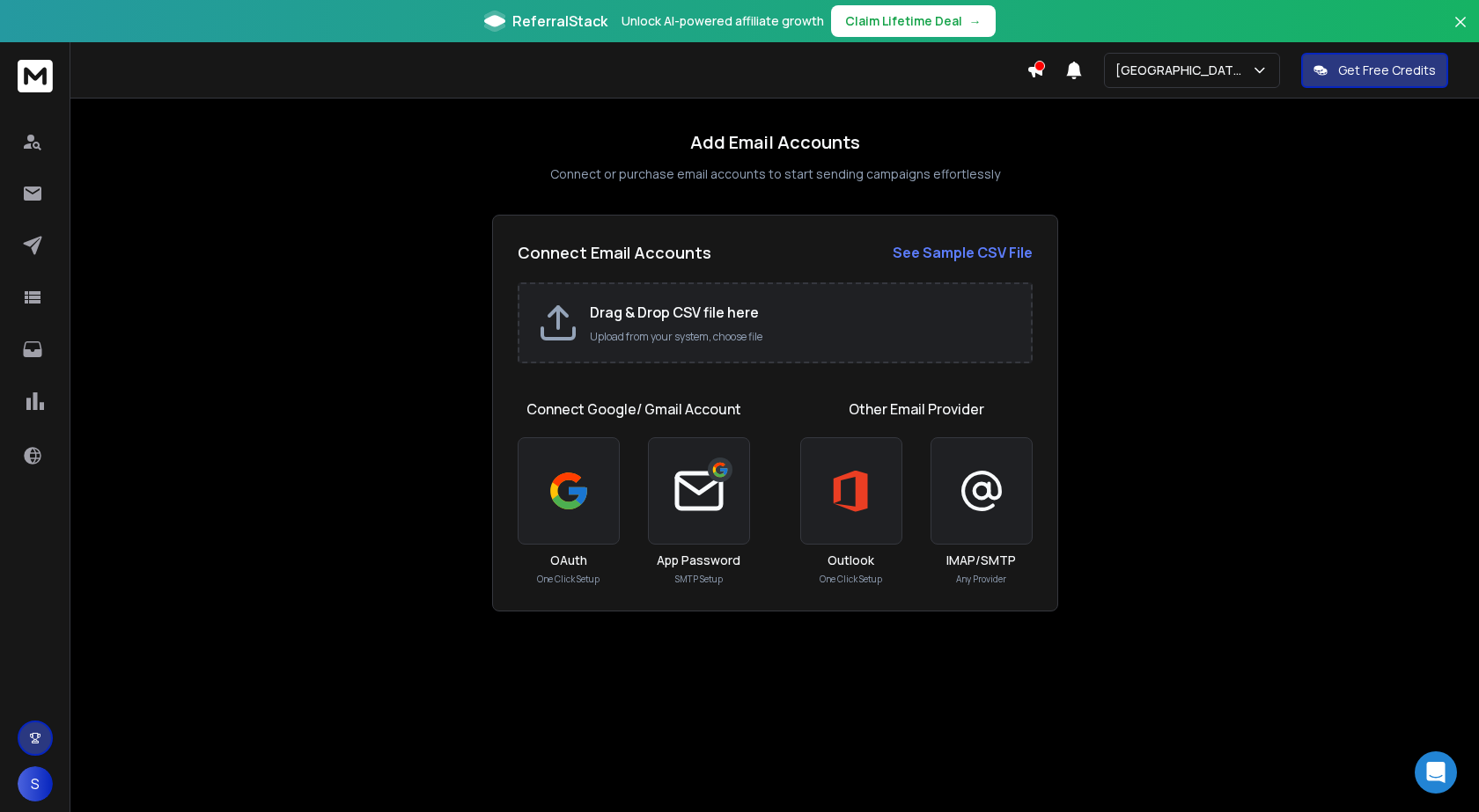
click at [568, 509] on icon at bounding box center [567, 502] width 29 height 15
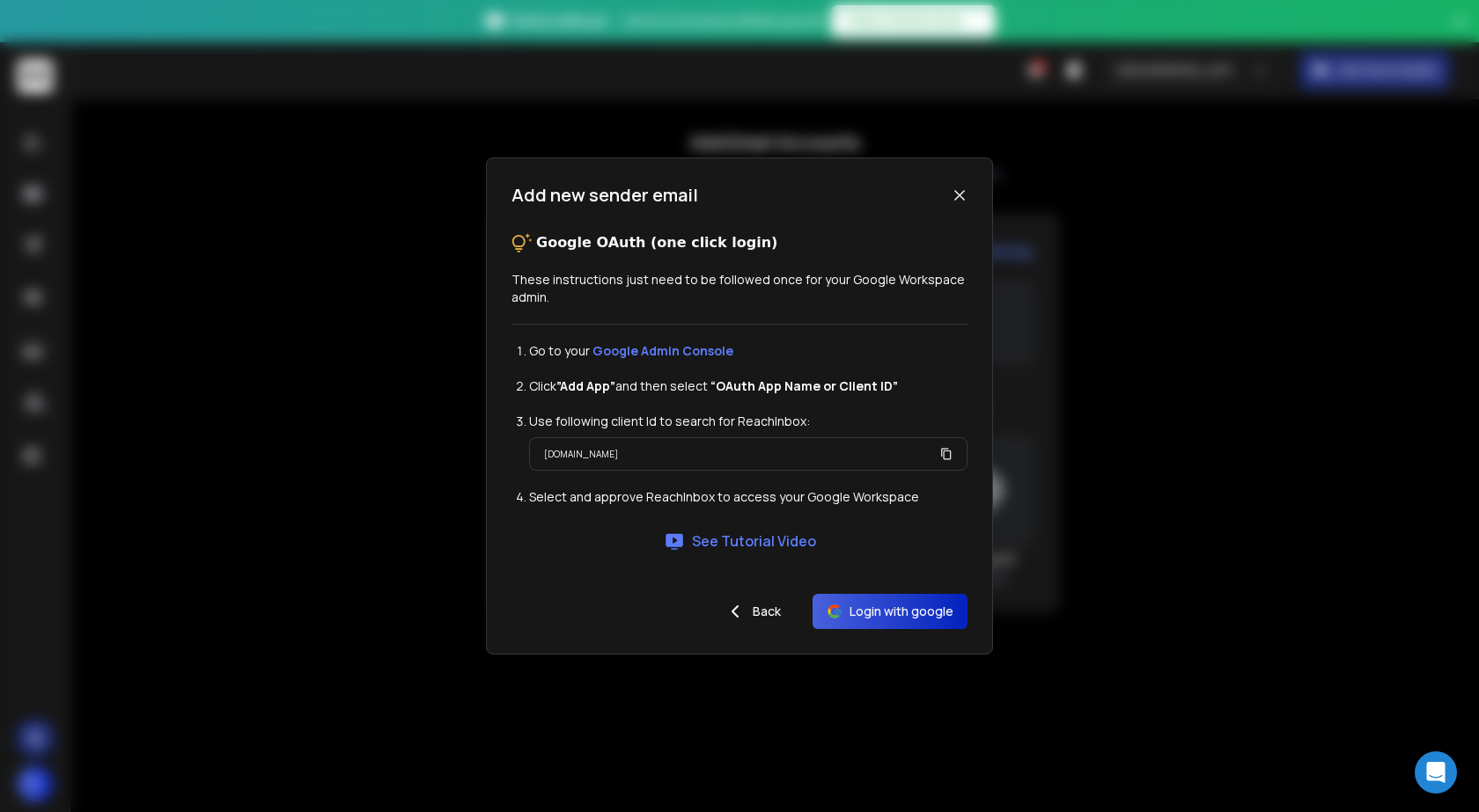
click at [931, 612] on button "Login with google" at bounding box center [890, 611] width 155 height 35
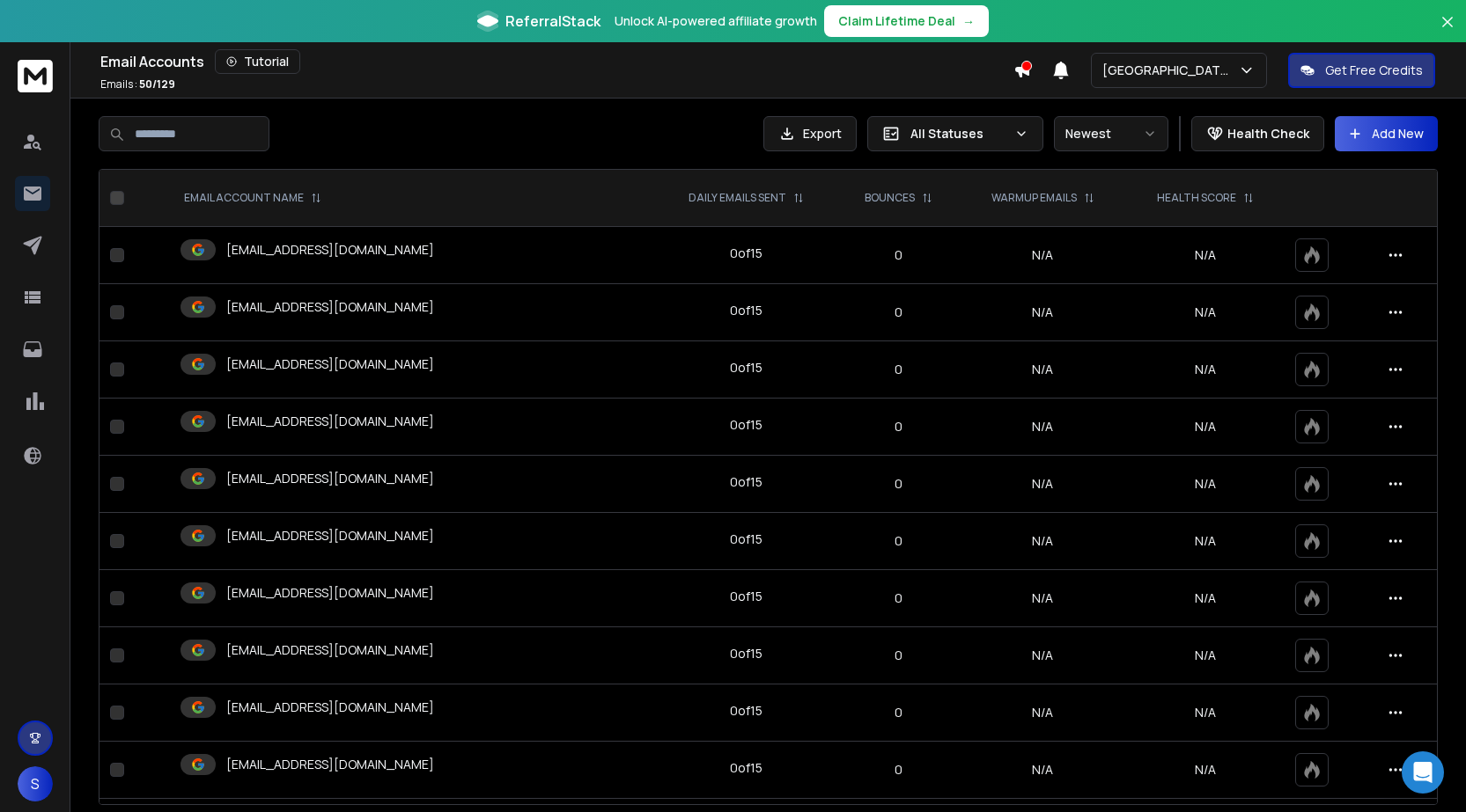
click at [1374, 135] on button "Add New" at bounding box center [1387, 134] width 103 height 35
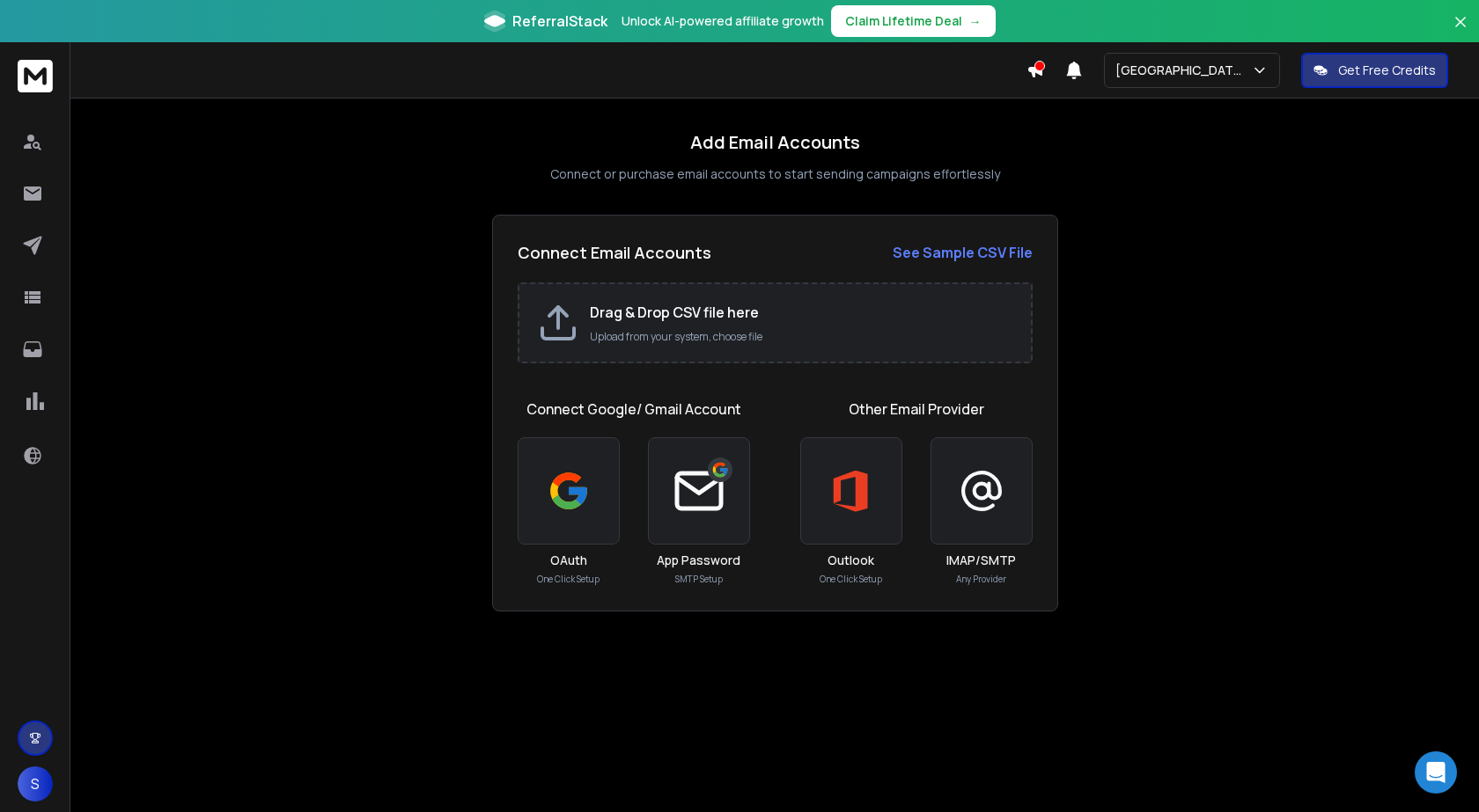
click at [568, 509] on icon at bounding box center [567, 502] width 29 height 15
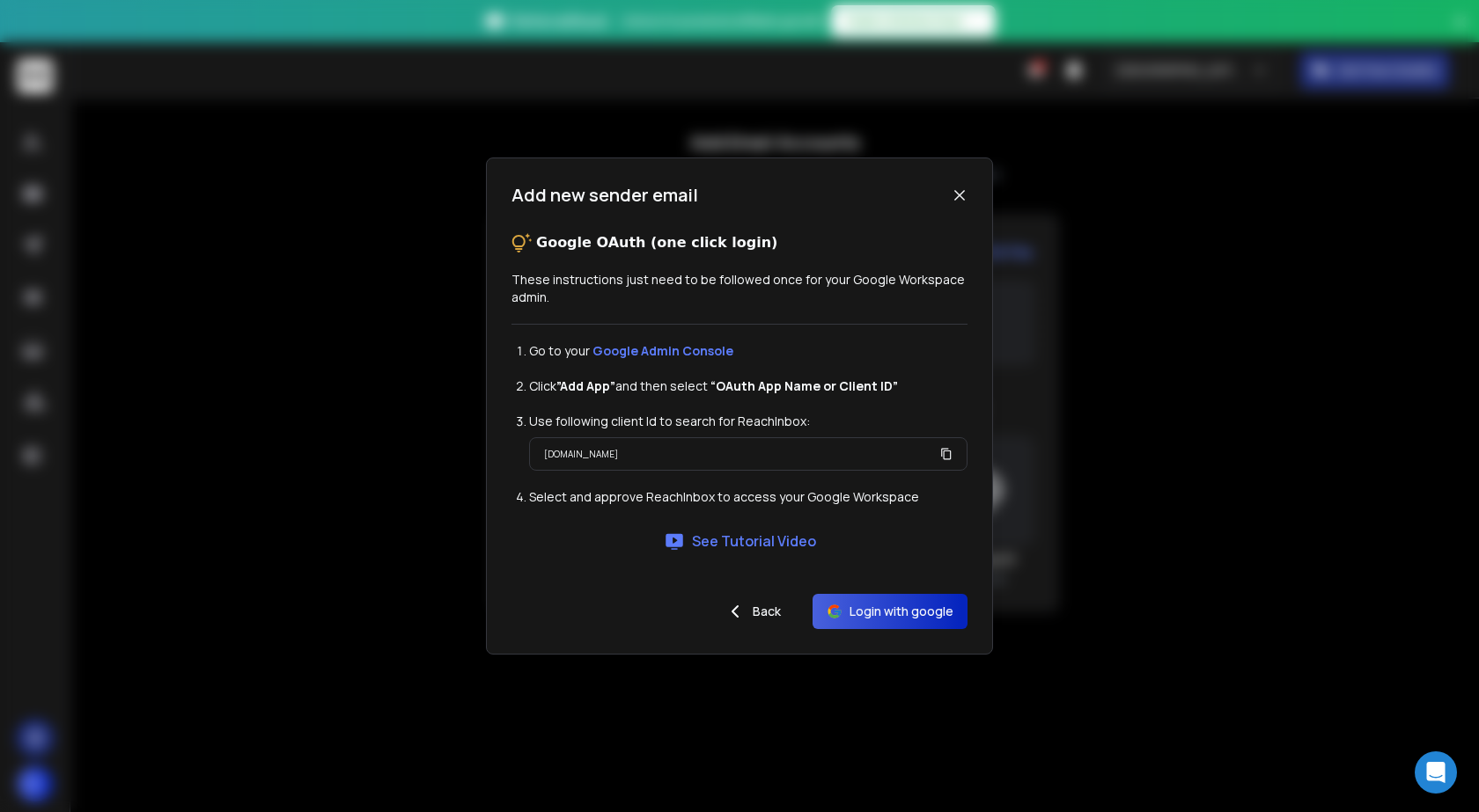
click at [931, 612] on button "Login with google" at bounding box center [890, 611] width 155 height 35
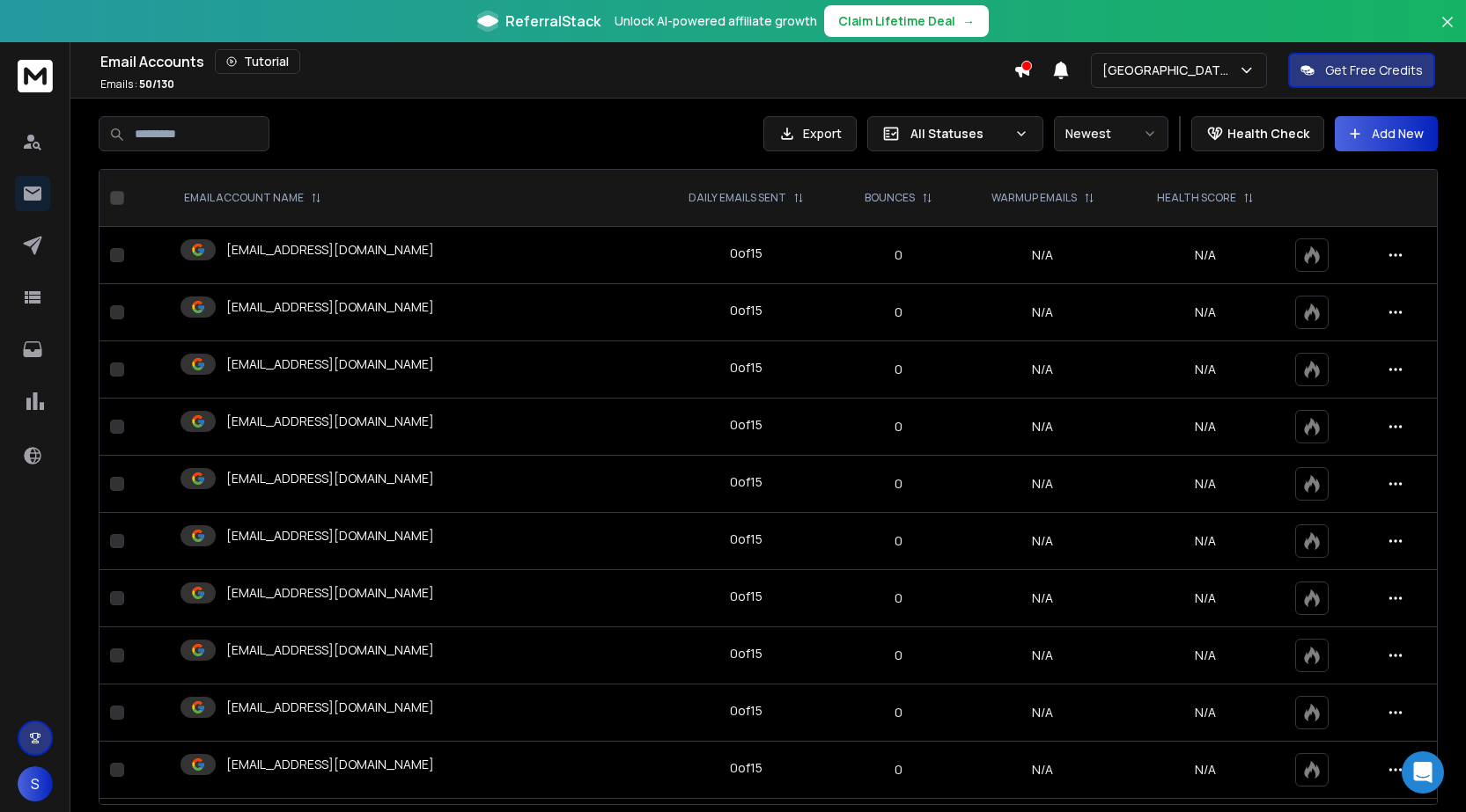
click at [1374, 135] on button "Add New" at bounding box center [1387, 134] width 103 height 35
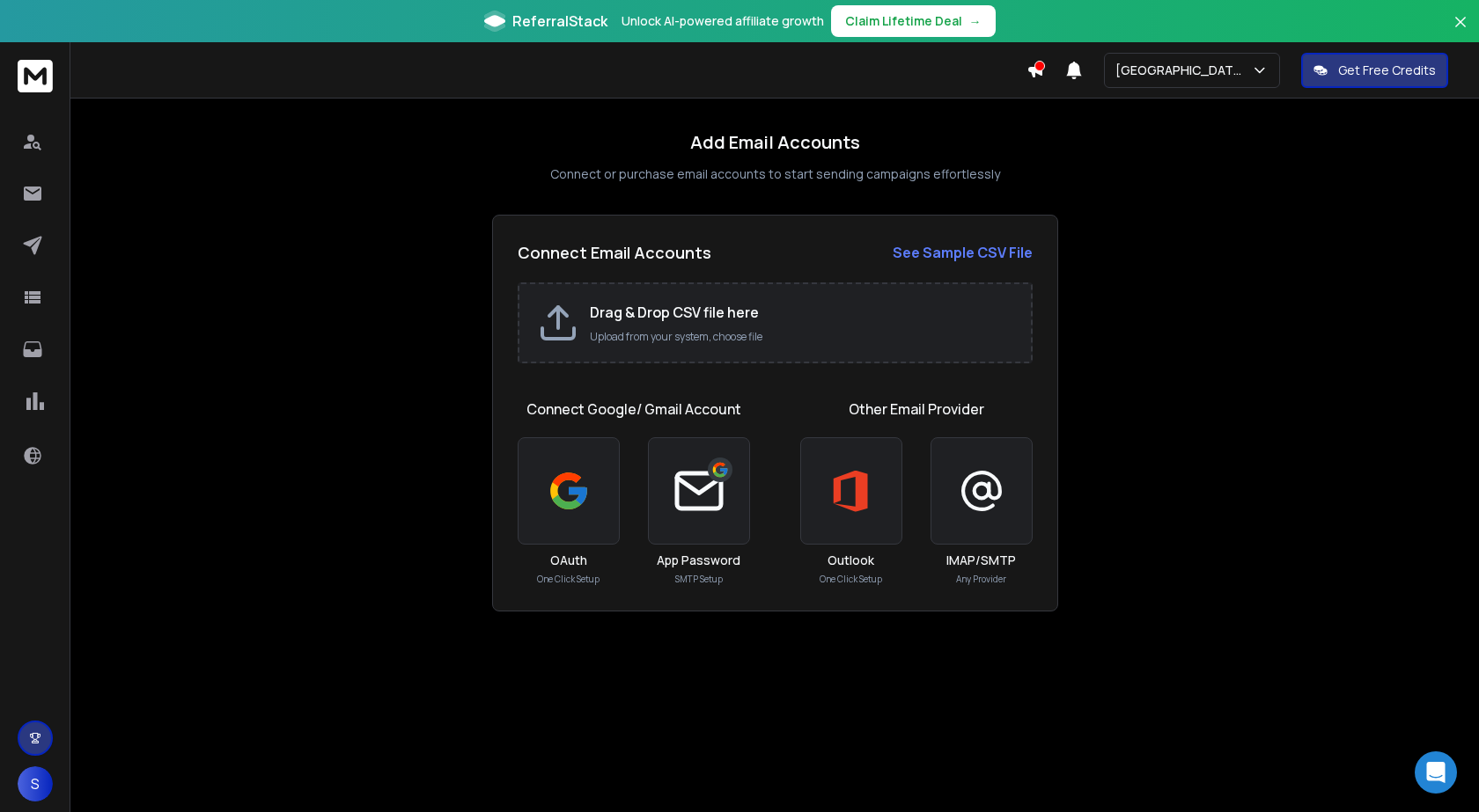
click at [568, 509] on icon at bounding box center [567, 502] width 29 height 15
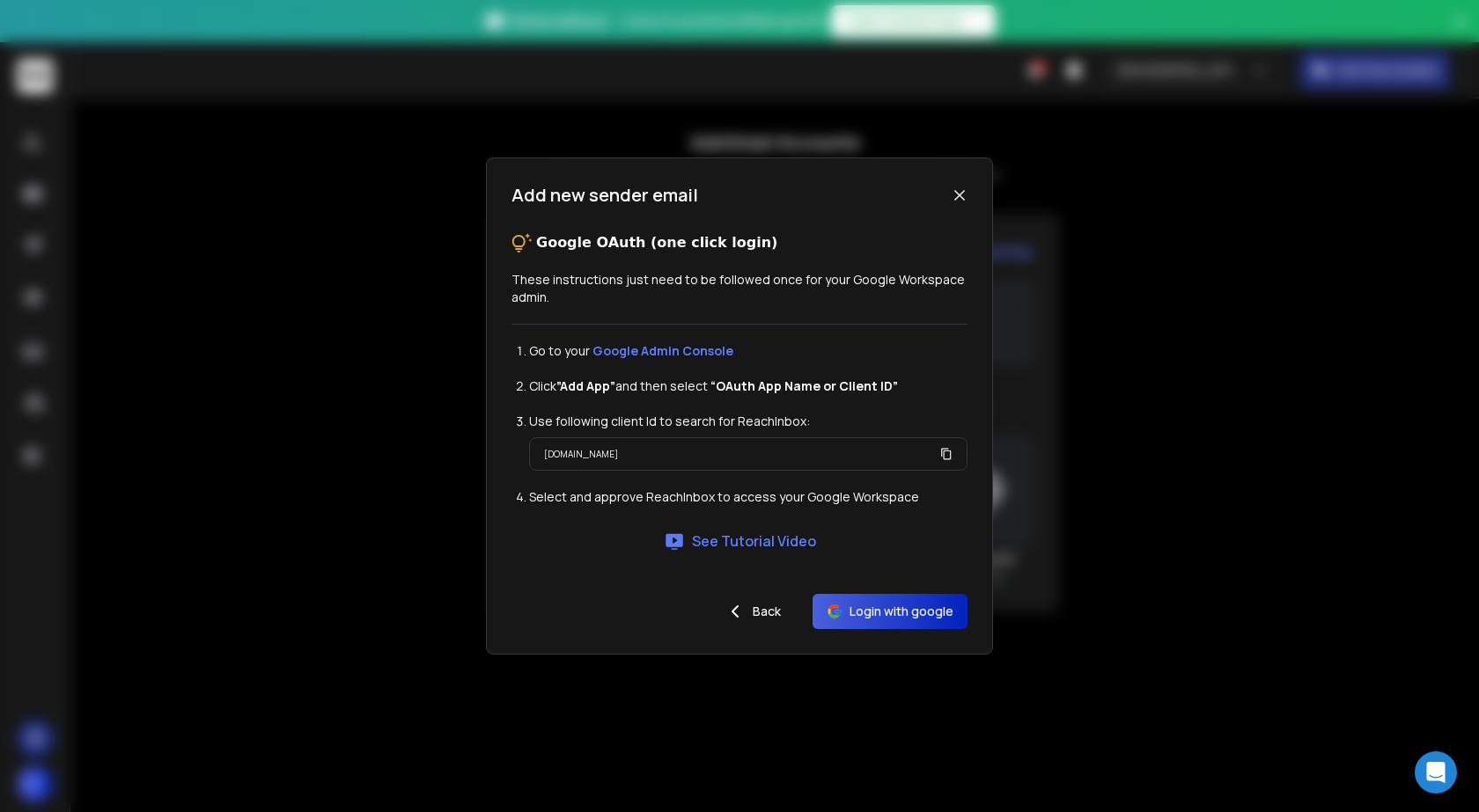
click at [931, 612] on button "Login with google" at bounding box center [890, 611] width 155 height 35
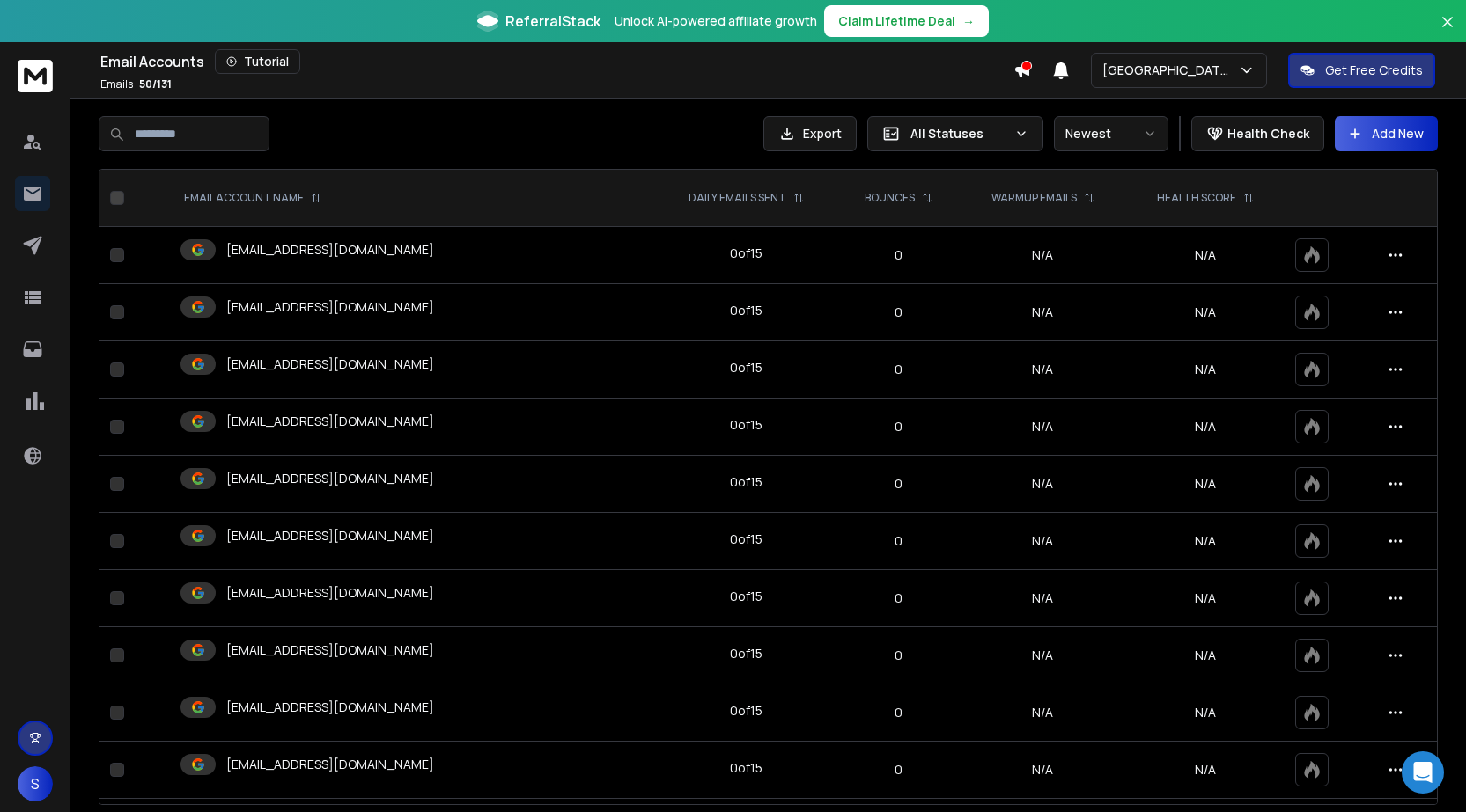
click at [1374, 135] on button "Add New" at bounding box center [1387, 134] width 103 height 35
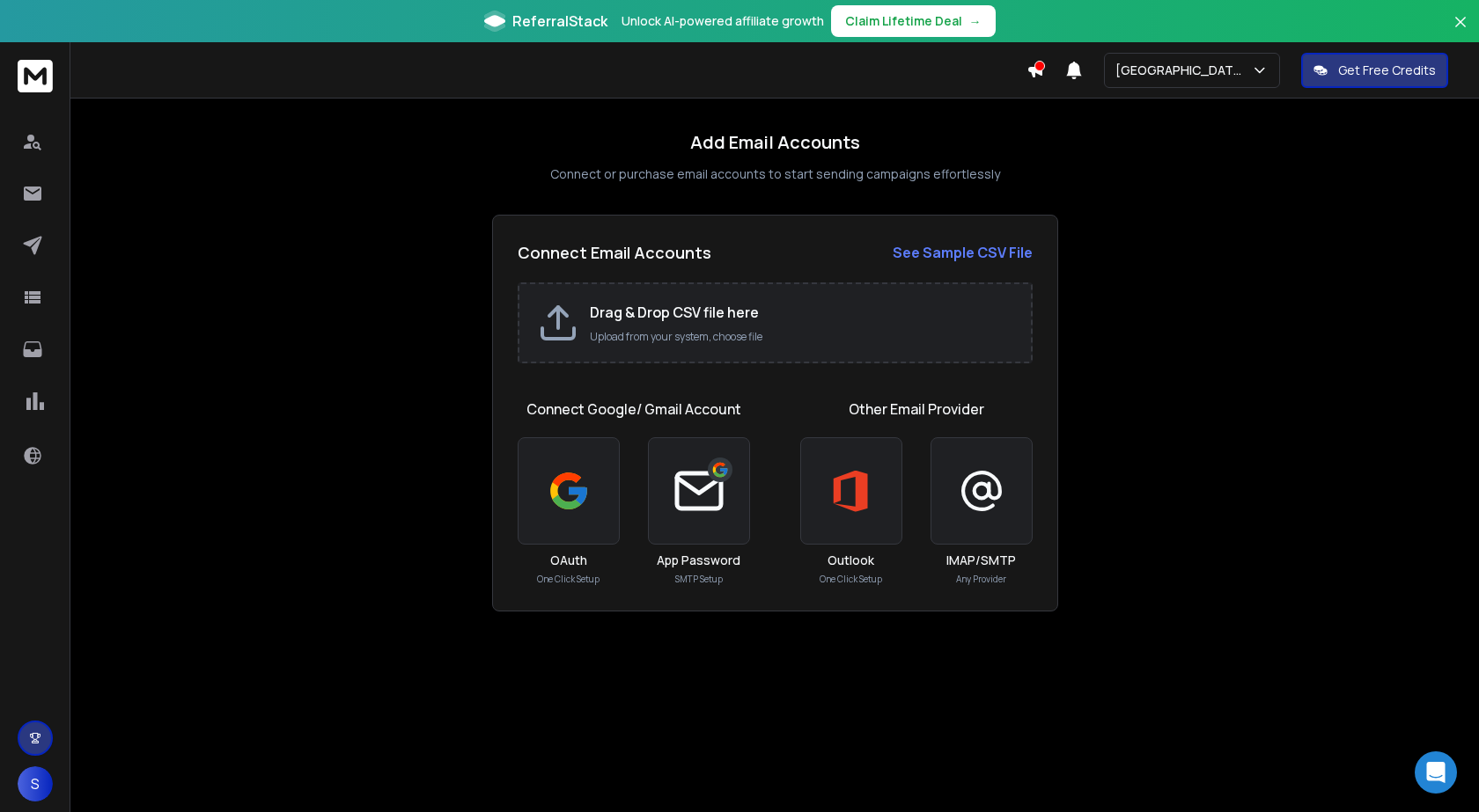
click at [568, 509] on icon at bounding box center [567, 502] width 29 height 15
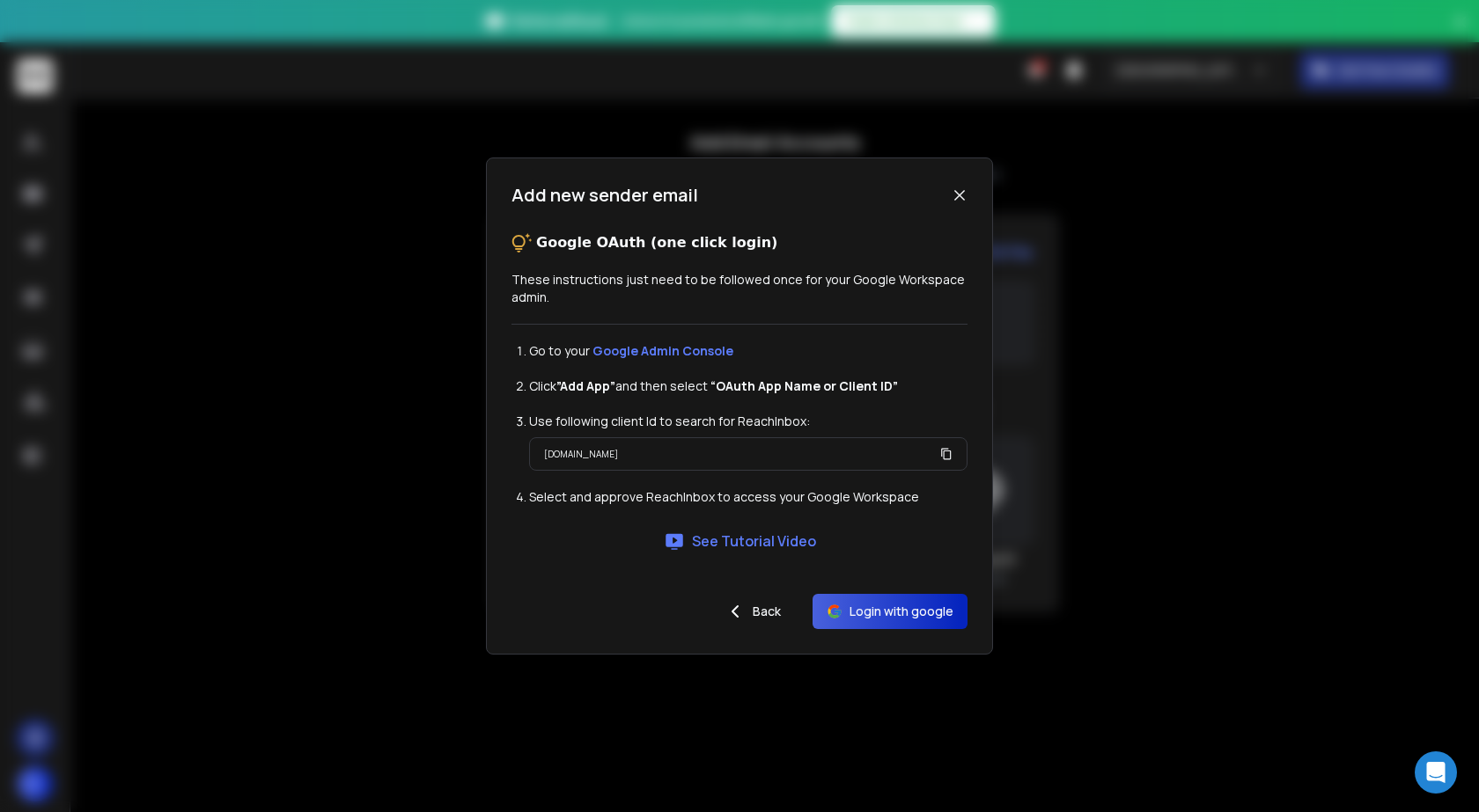
click at [931, 612] on button "Login with google" at bounding box center [890, 611] width 155 height 35
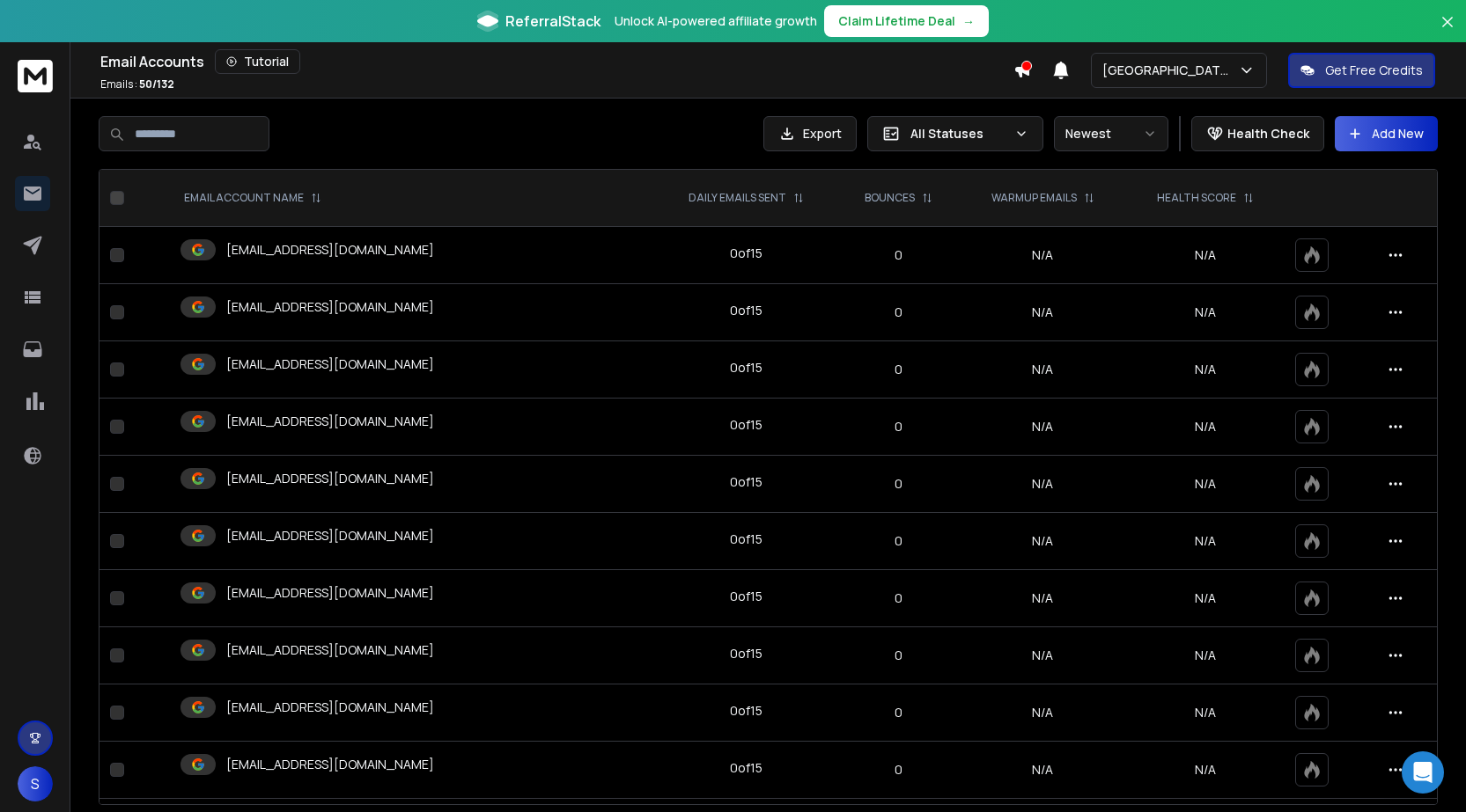
click at [1374, 135] on button "Add New" at bounding box center [1387, 134] width 103 height 35
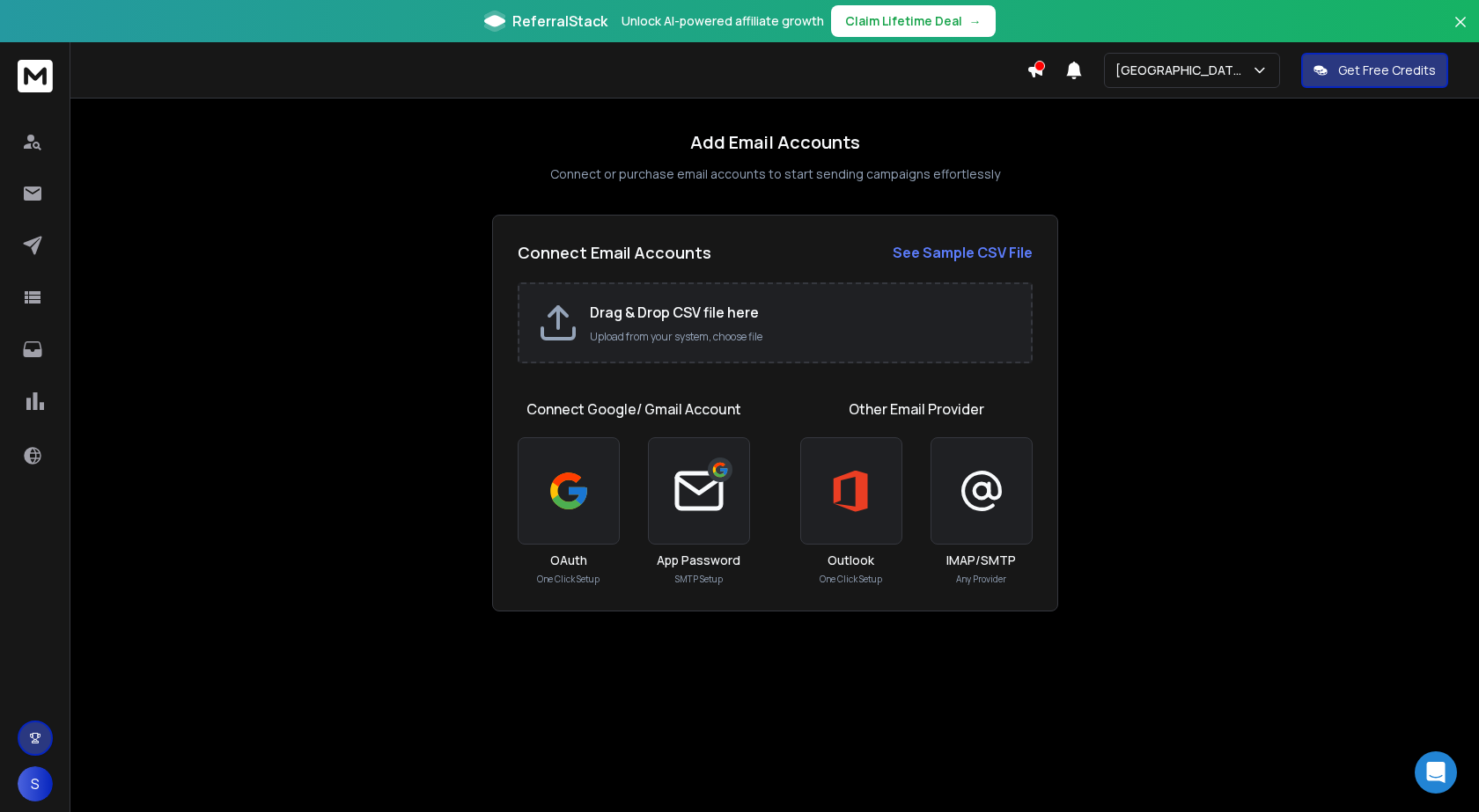
click at [568, 509] on icon at bounding box center [567, 502] width 29 height 15
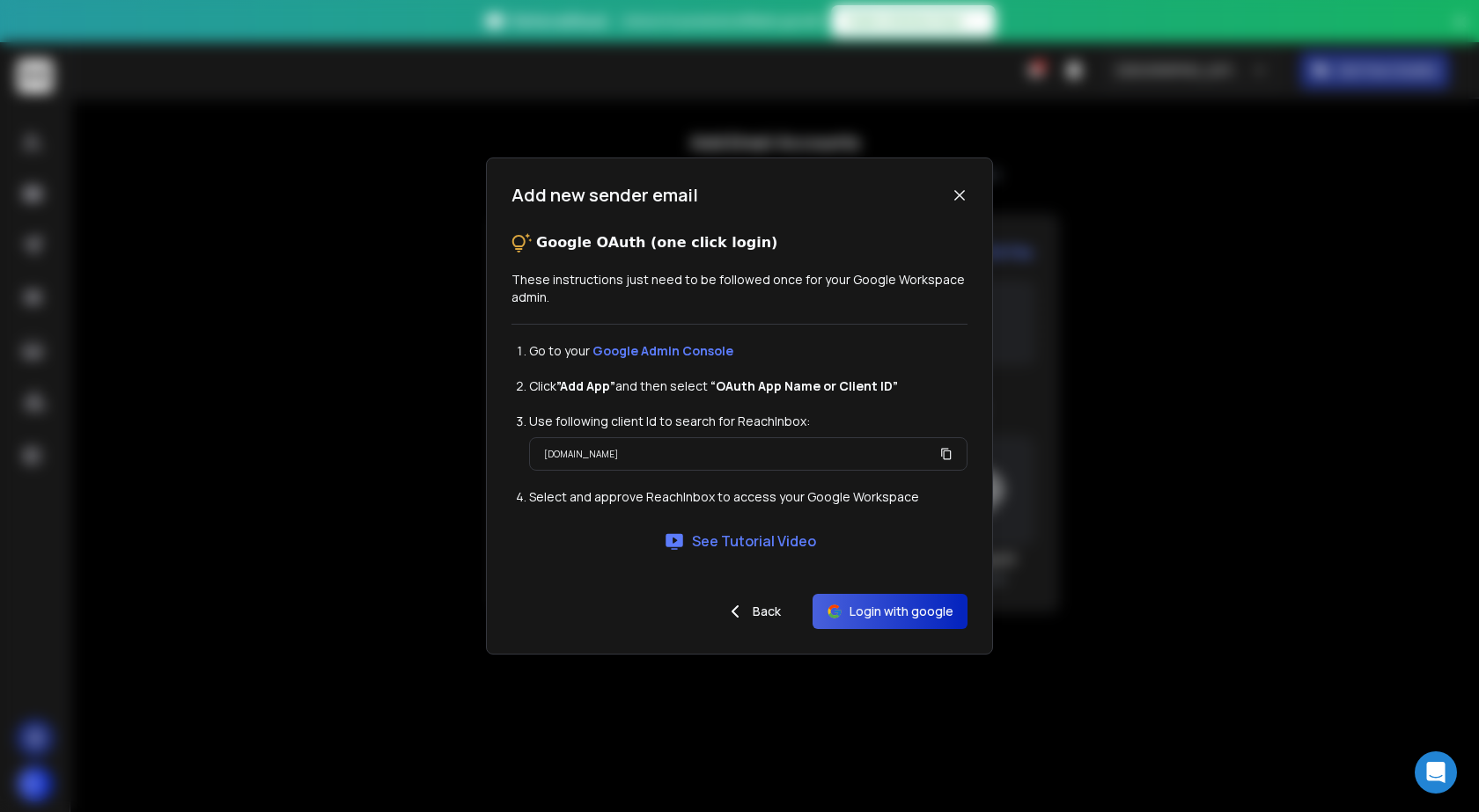
click at [931, 612] on button "Login with google" at bounding box center [890, 611] width 155 height 35
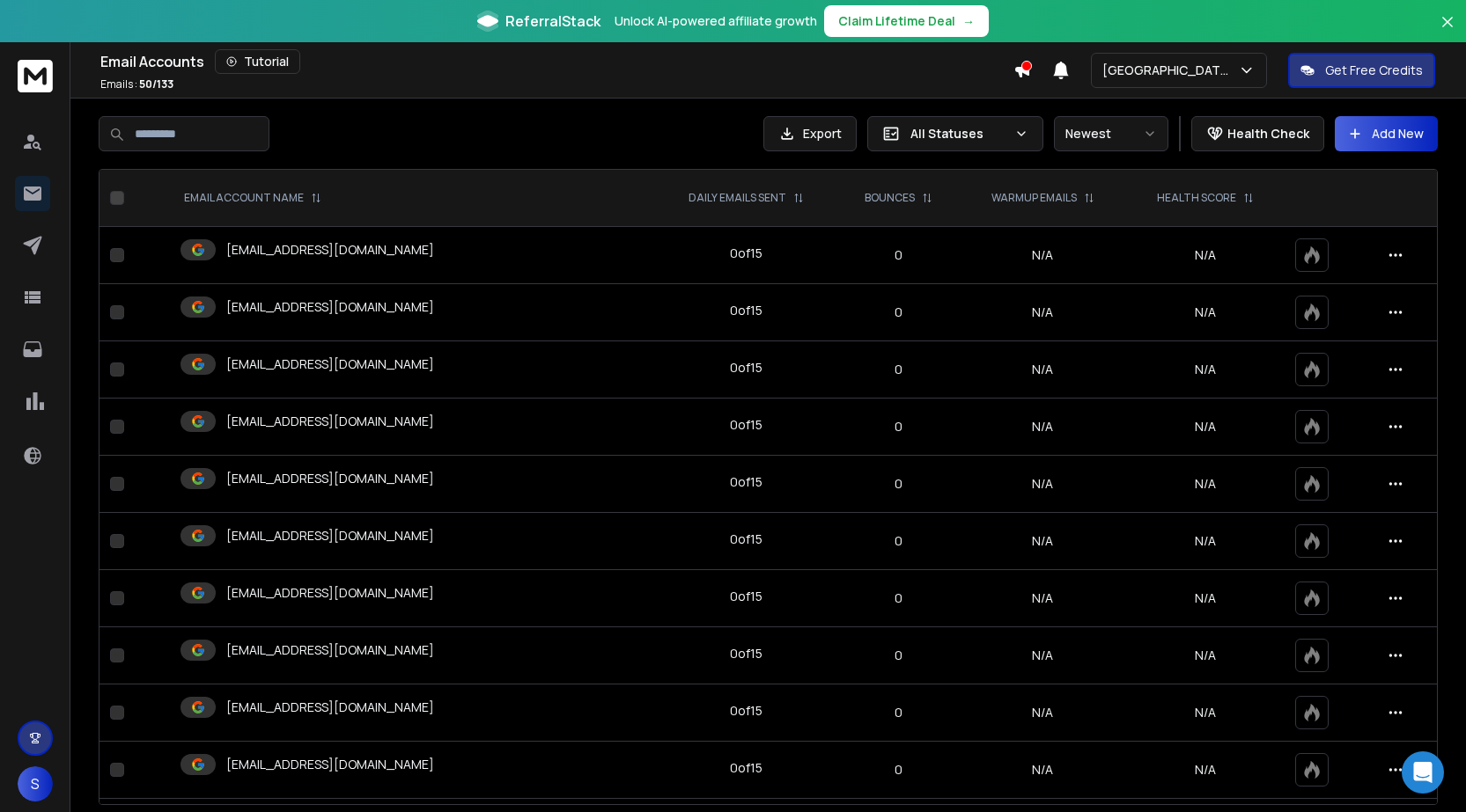
click at [1374, 135] on button "Add New" at bounding box center [1387, 134] width 103 height 35
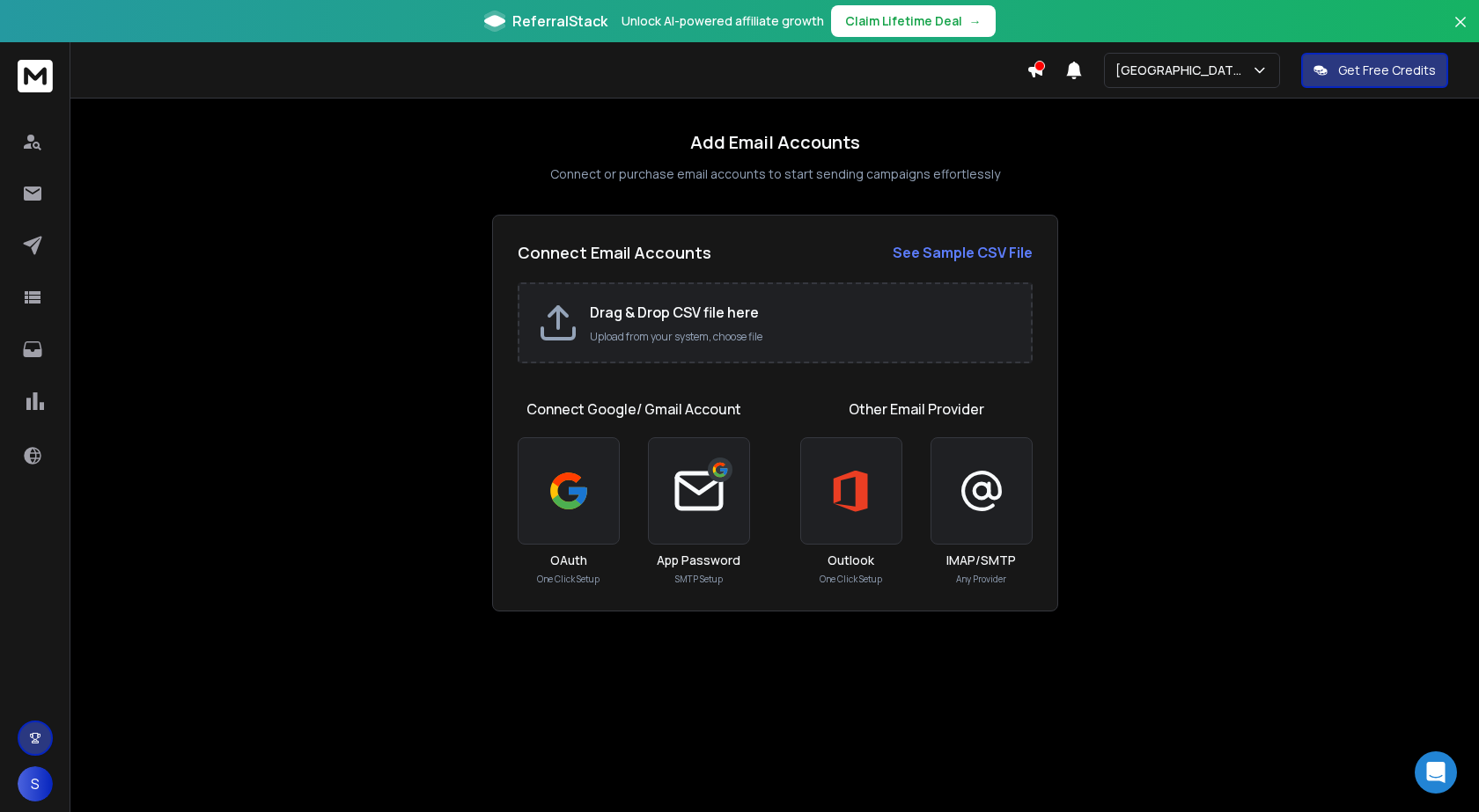
click at [568, 509] on icon at bounding box center [567, 502] width 29 height 15
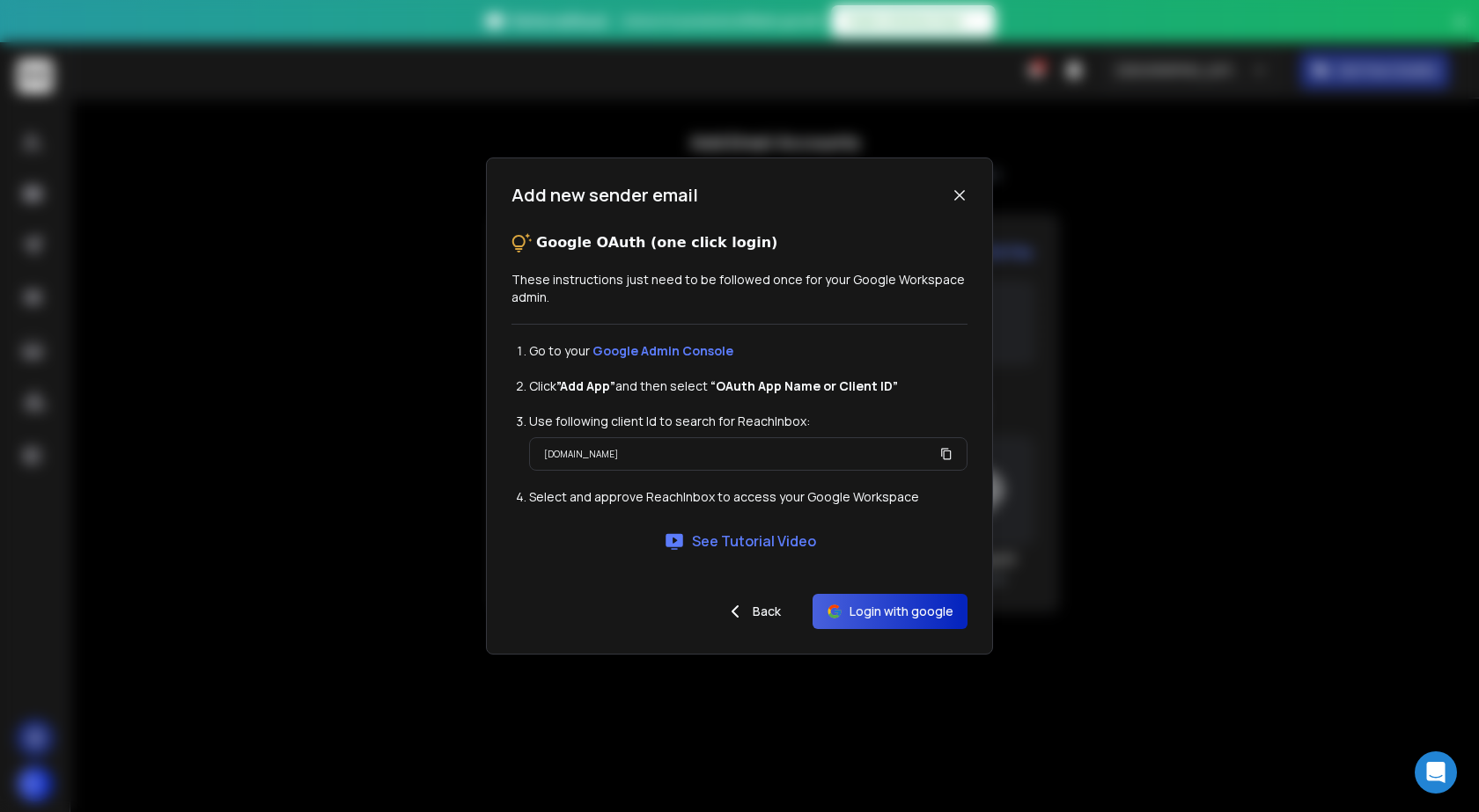
click at [931, 612] on button "Login with google" at bounding box center [890, 611] width 155 height 35
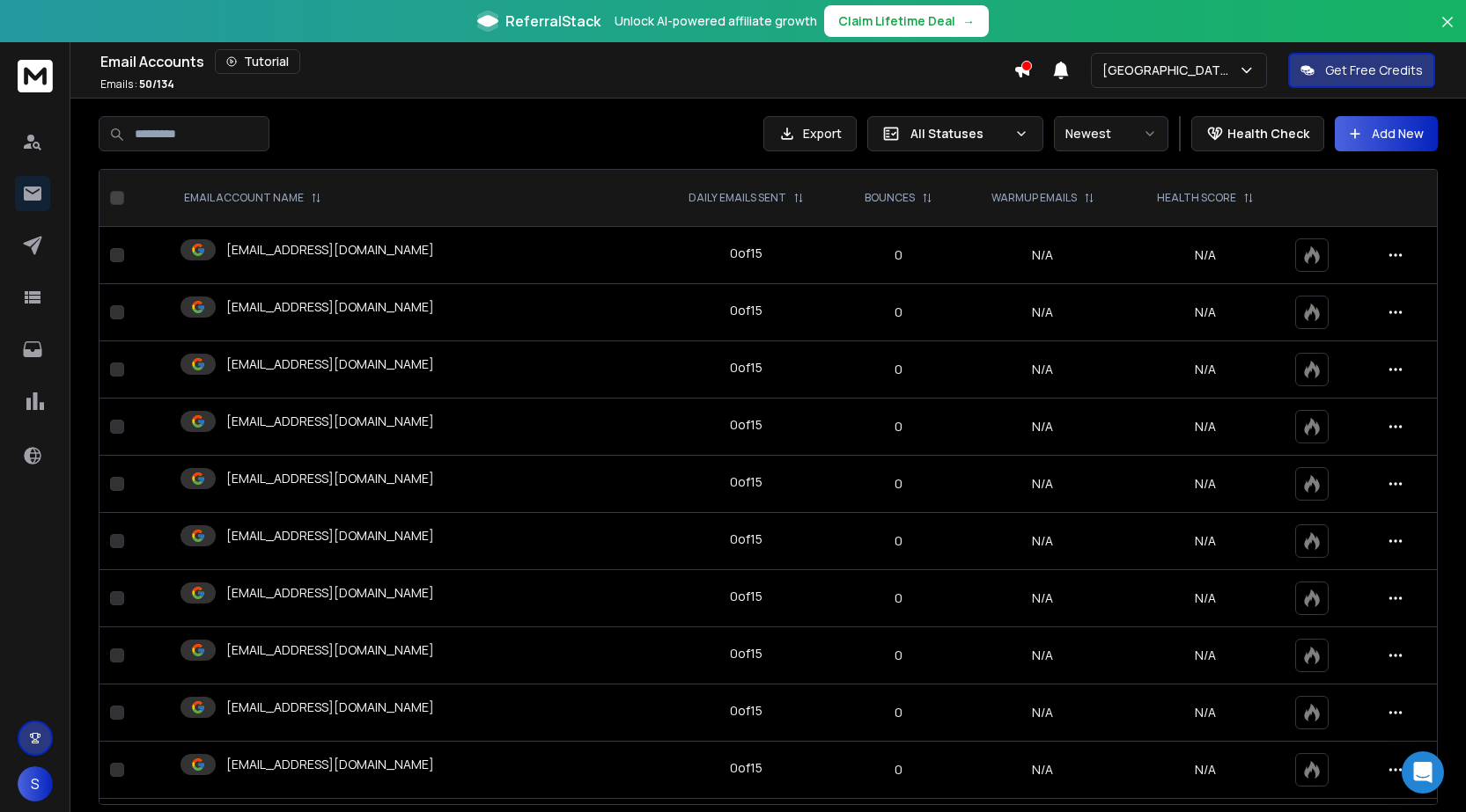
click at [1374, 135] on button "Add New" at bounding box center [1387, 134] width 103 height 35
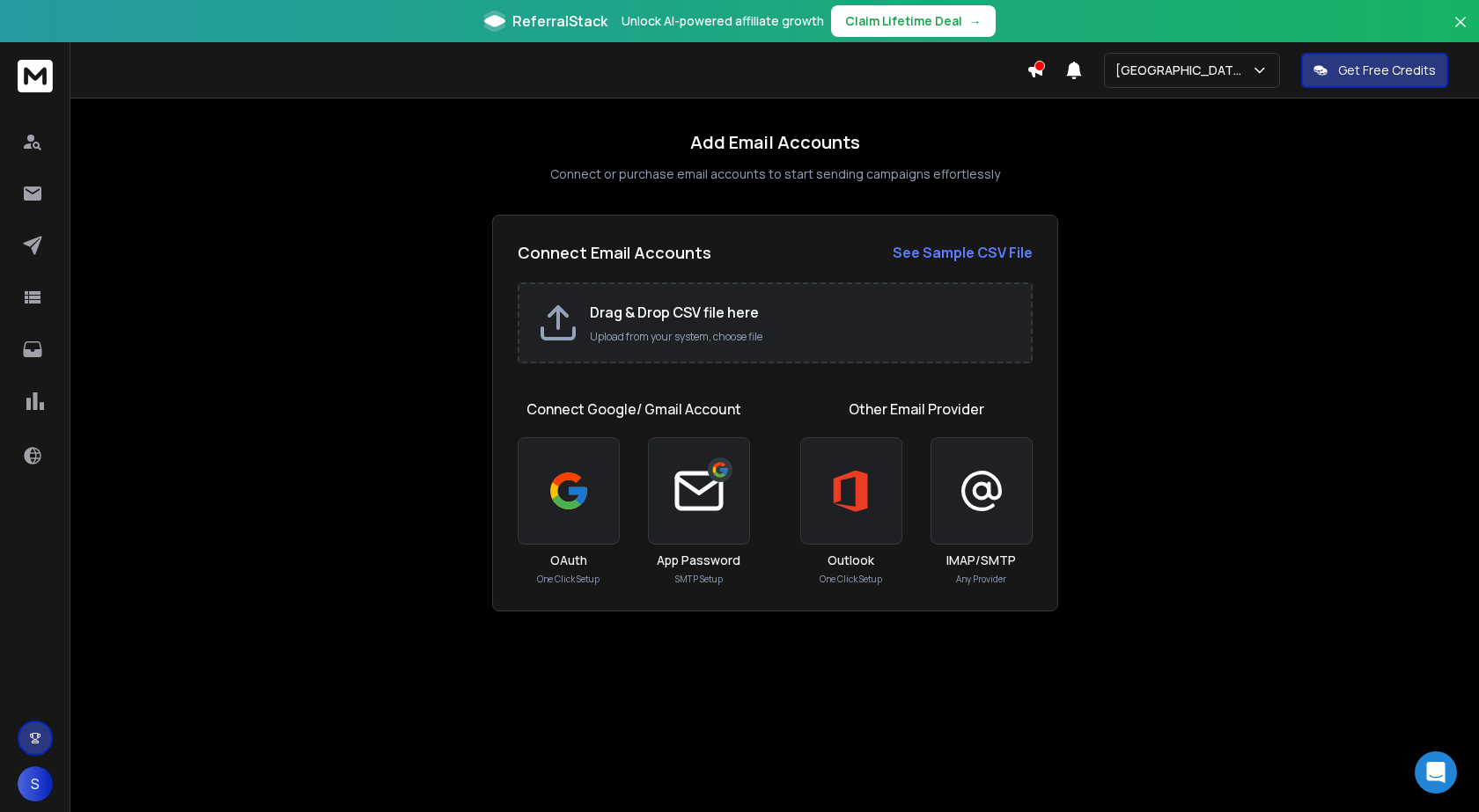
click at [568, 509] on icon at bounding box center [567, 502] width 29 height 15
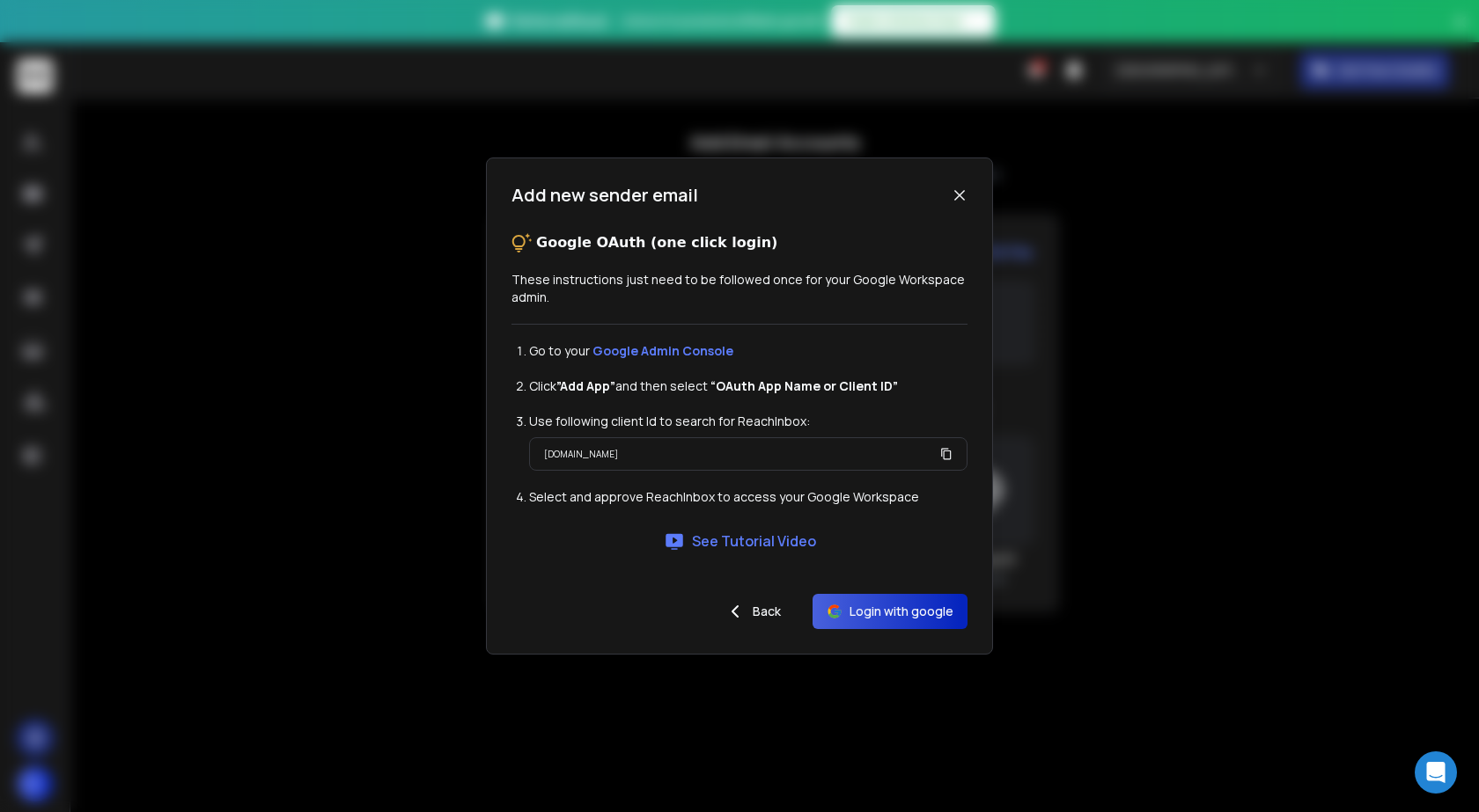
click at [931, 612] on button "Login with google" at bounding box center [890, 611] width 155 height 35
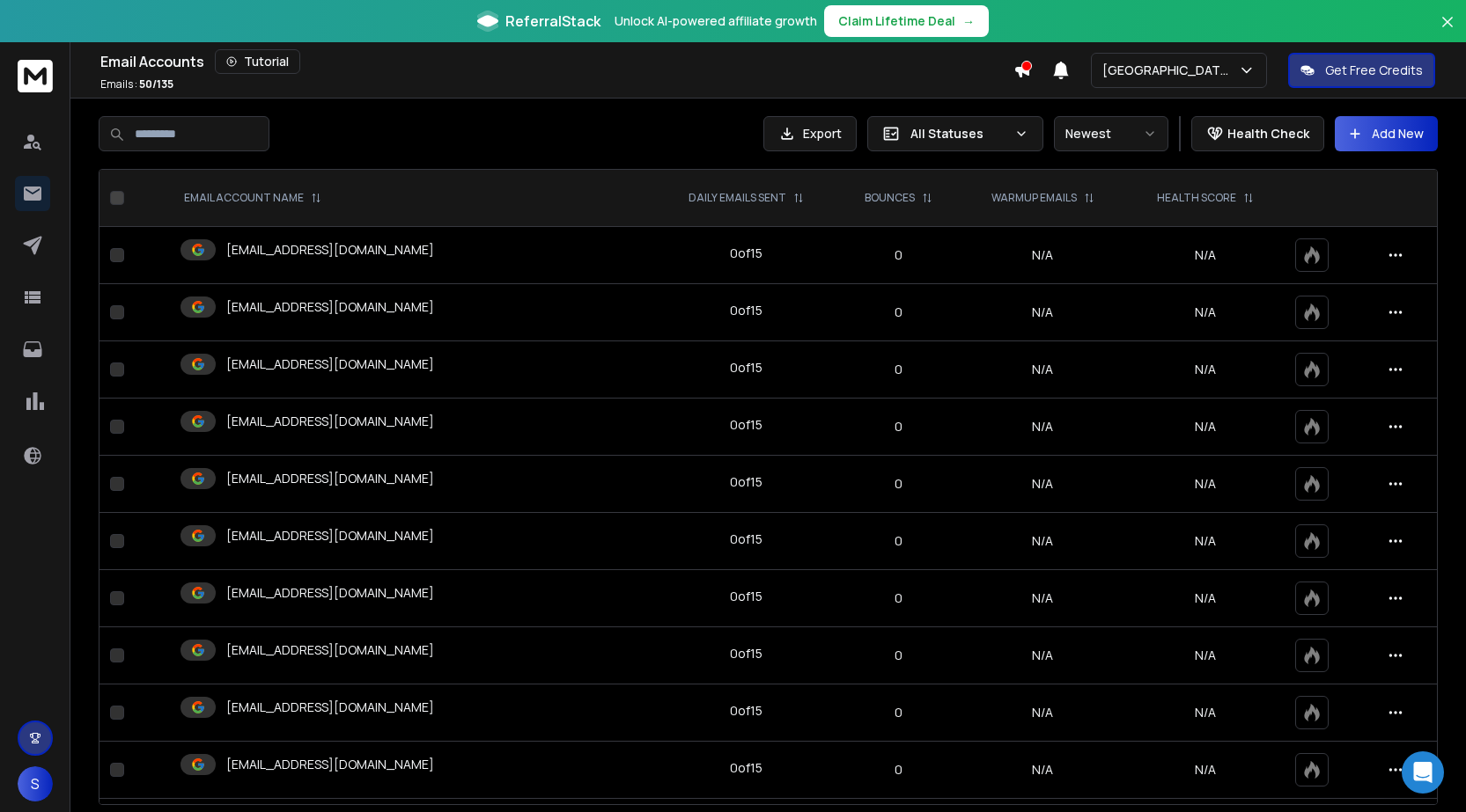
click at [1374, 135] on button "Add New" at bounding box center [1387, 134] width 103 height 35
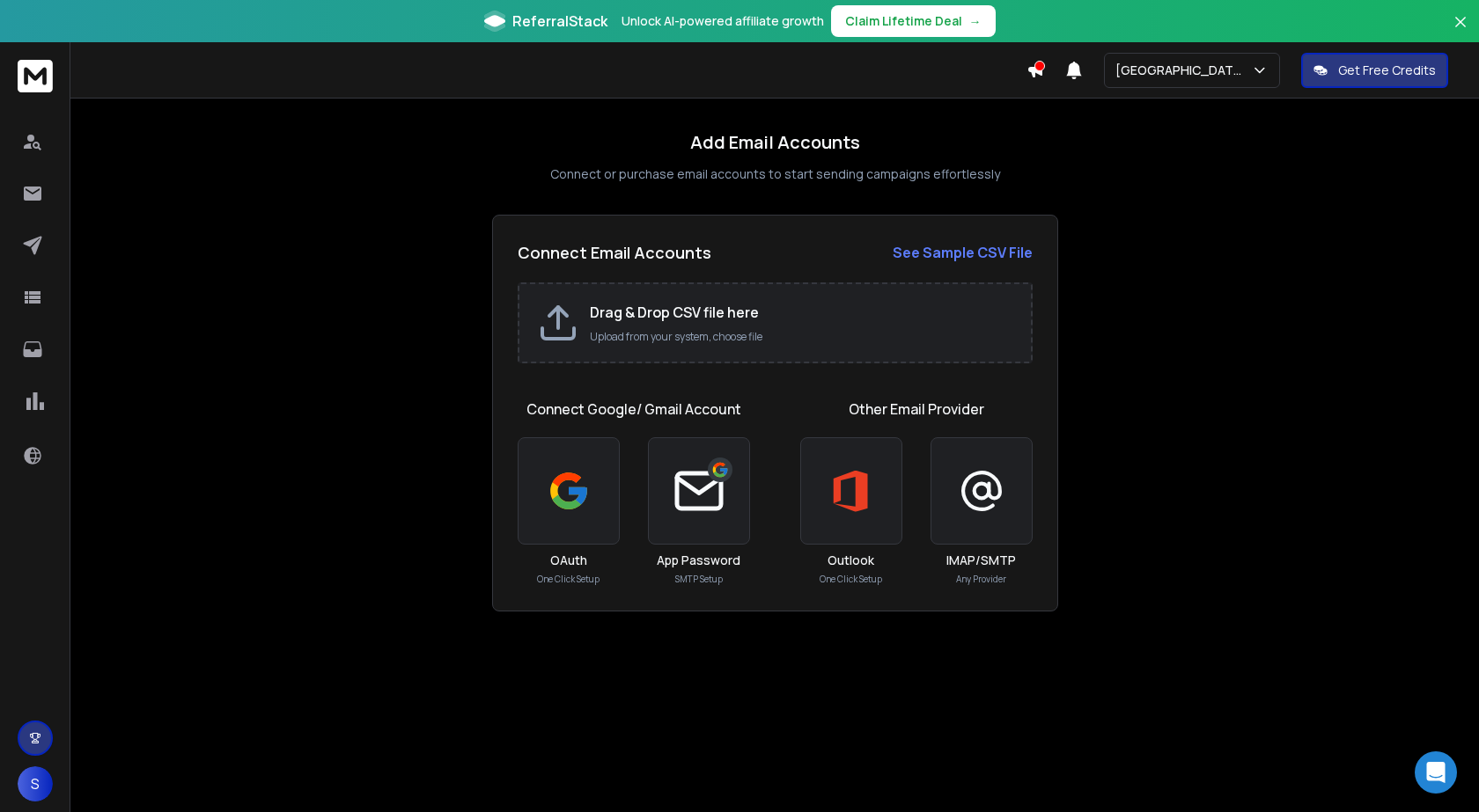
click at [568, 509] on icon at bounding box center [567, 502] width 29 height 15
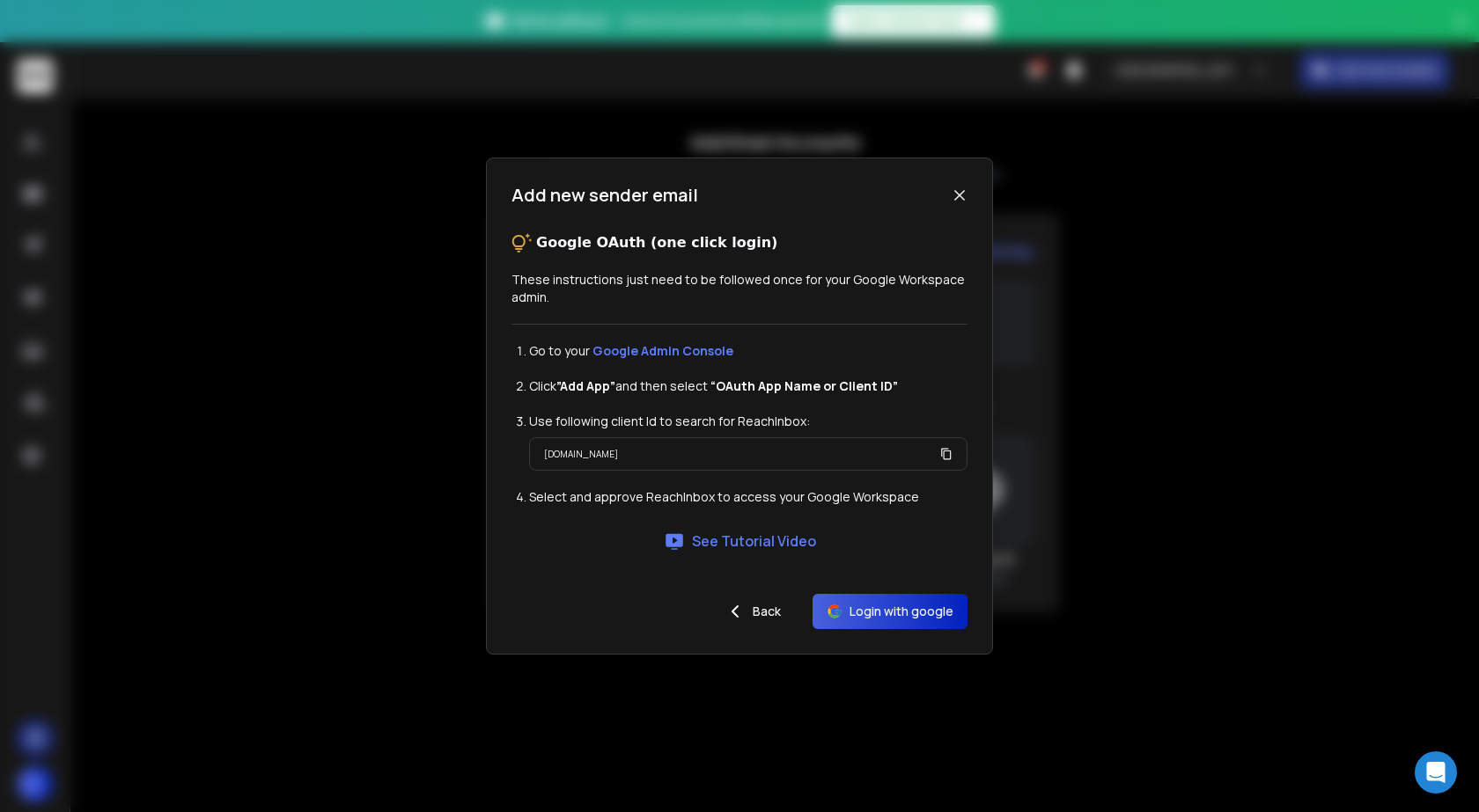
click at [931, 612] on button "Login with google" at bounding box center [890, 611] width 155 height 35
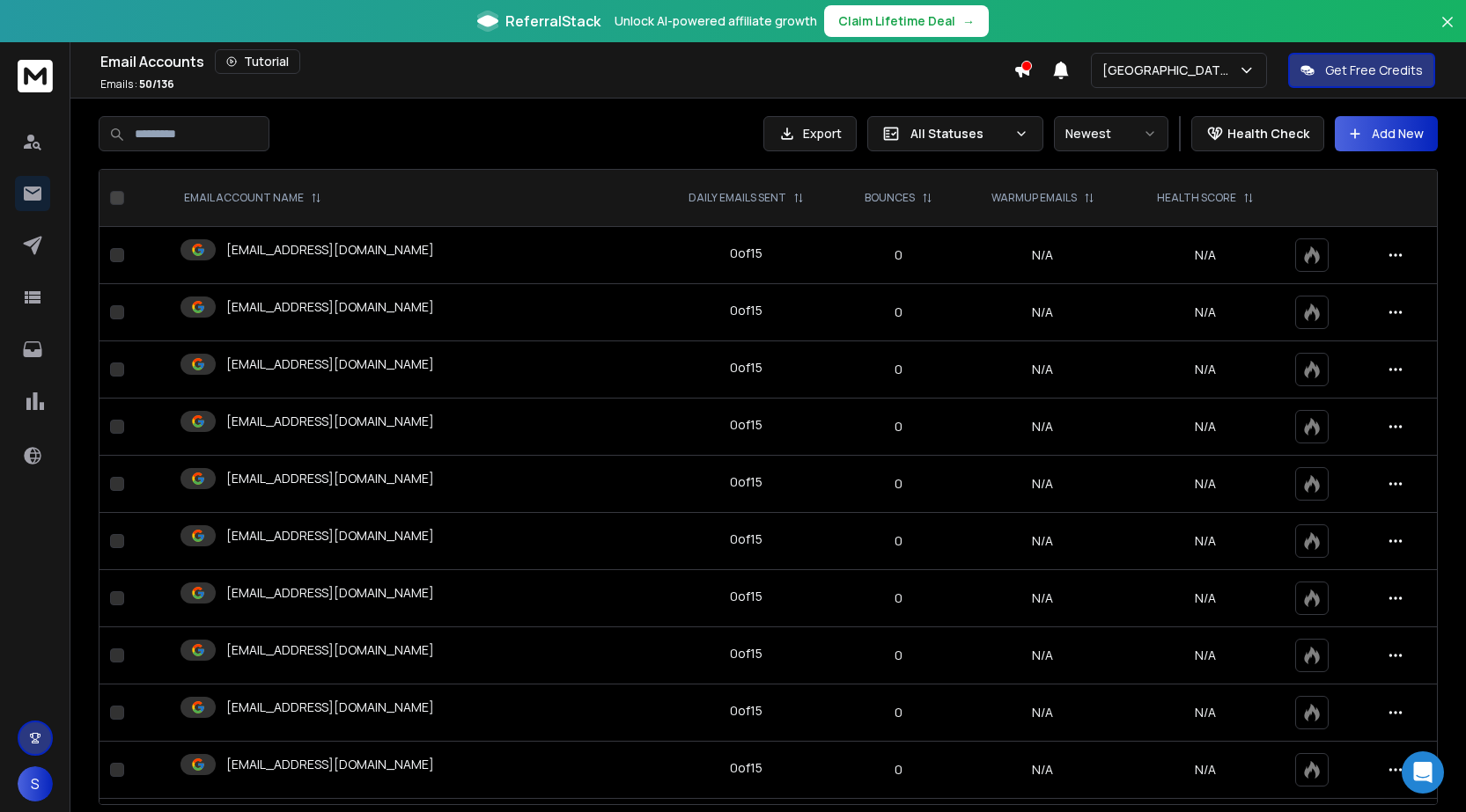
click at [1374, 135] on button "Add New" at bounding box center [1387, 134] width 103 height 35
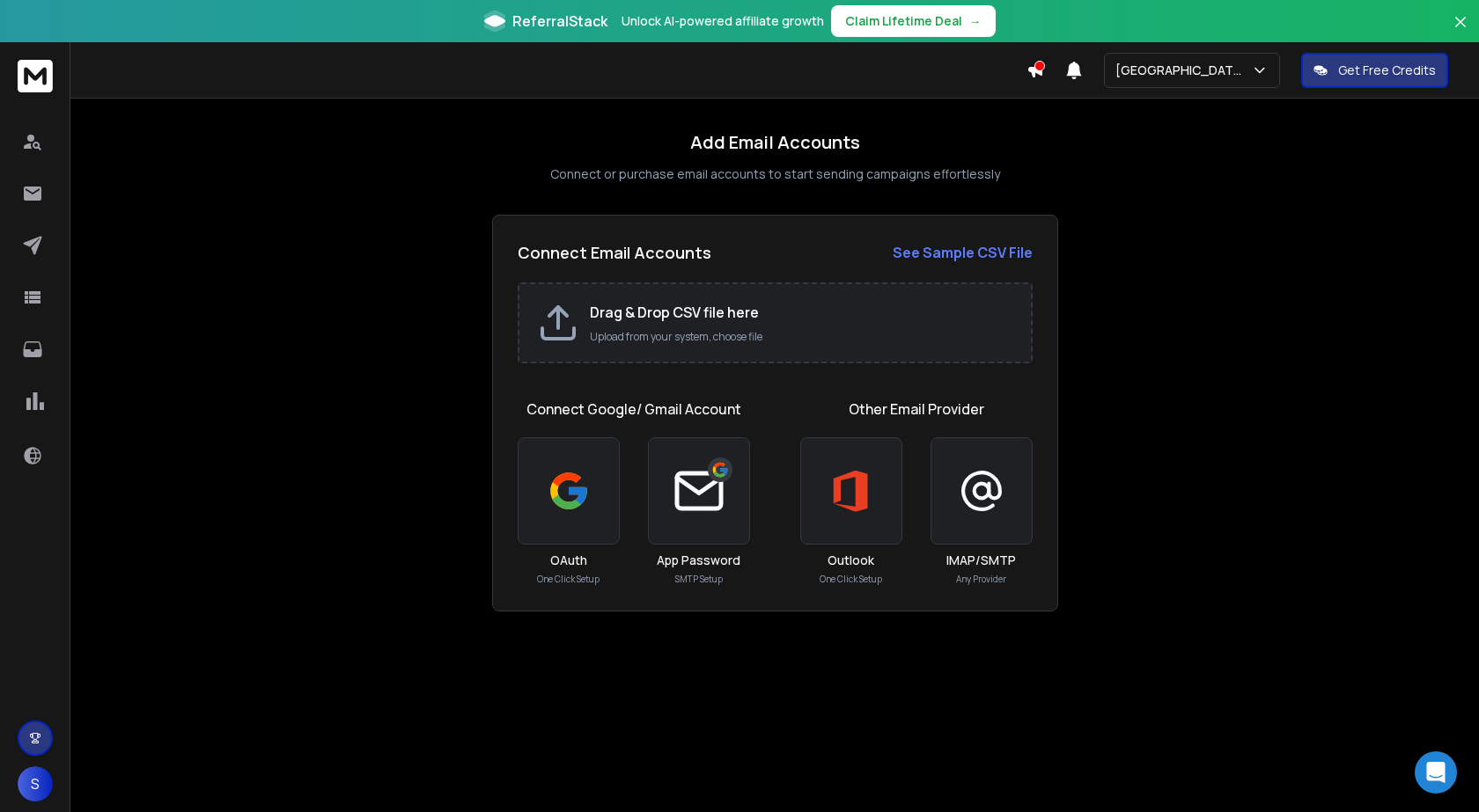
click at [568, 509] on icon at bounding box center [567, 502] width 29 height 15
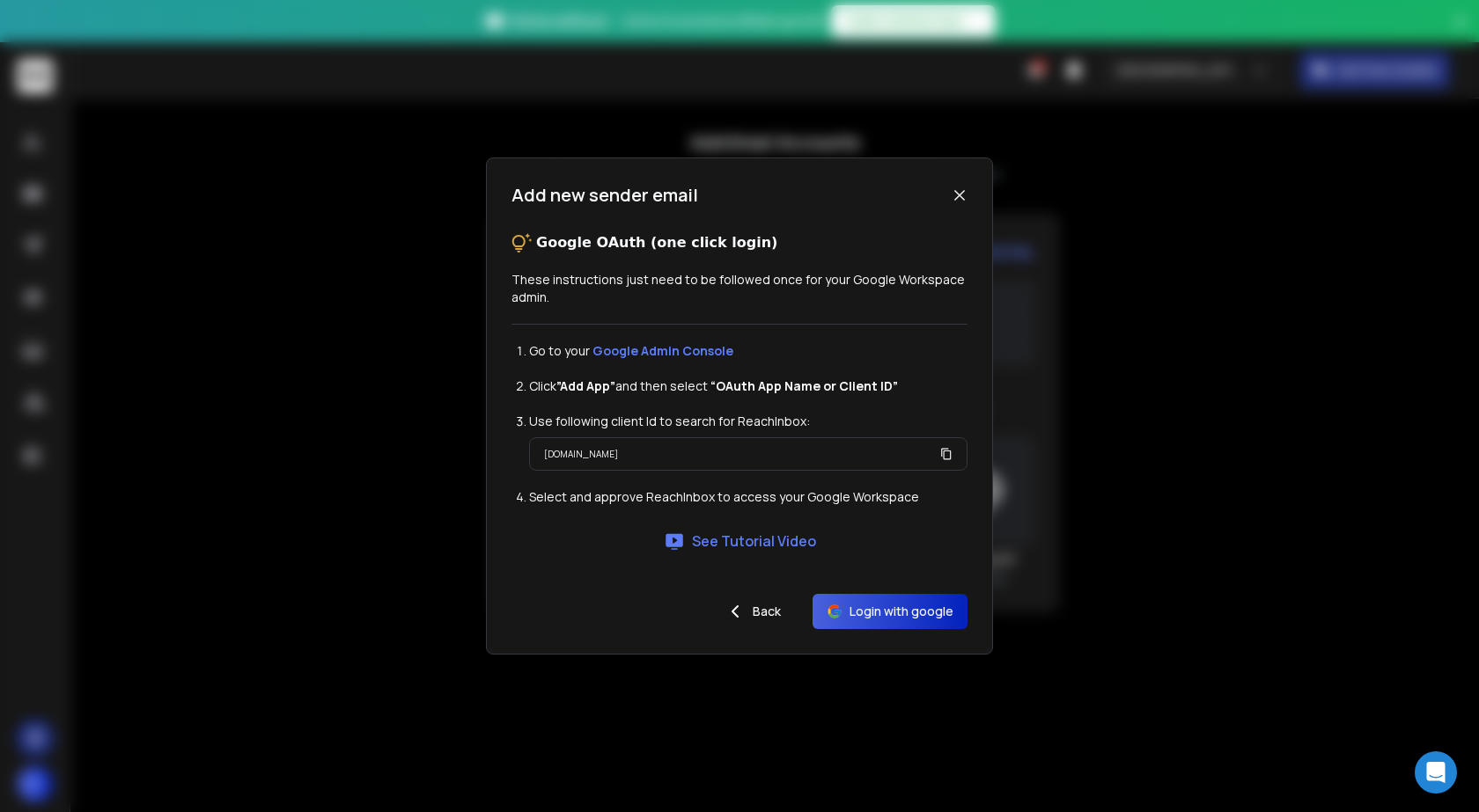
click at [931, 612] on button "Login with google" at bounding box center [890, 611] width 155 height 35
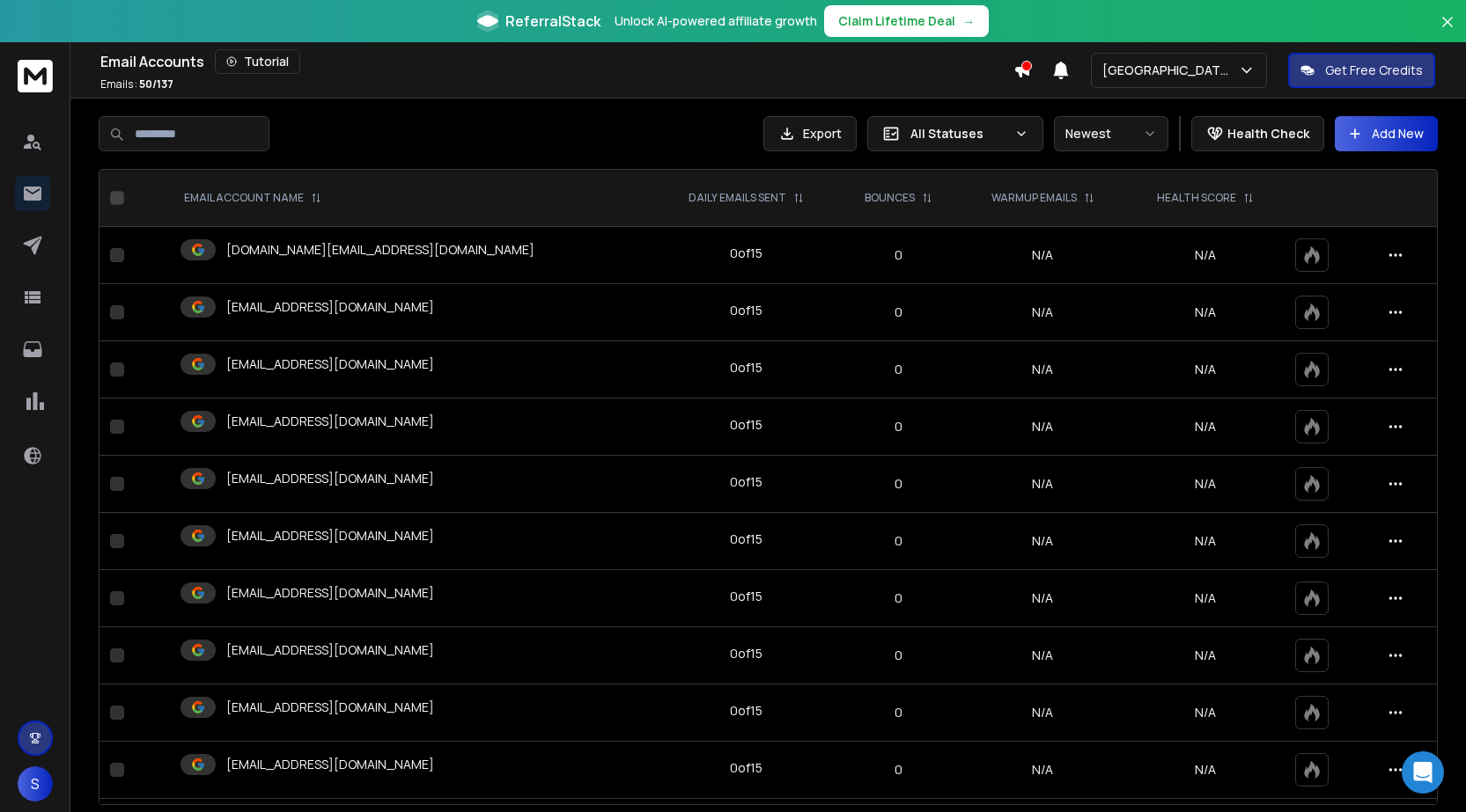
click at [1374, 135] on button "Add New" at bounding box center [1387, 134] width 103 height 35
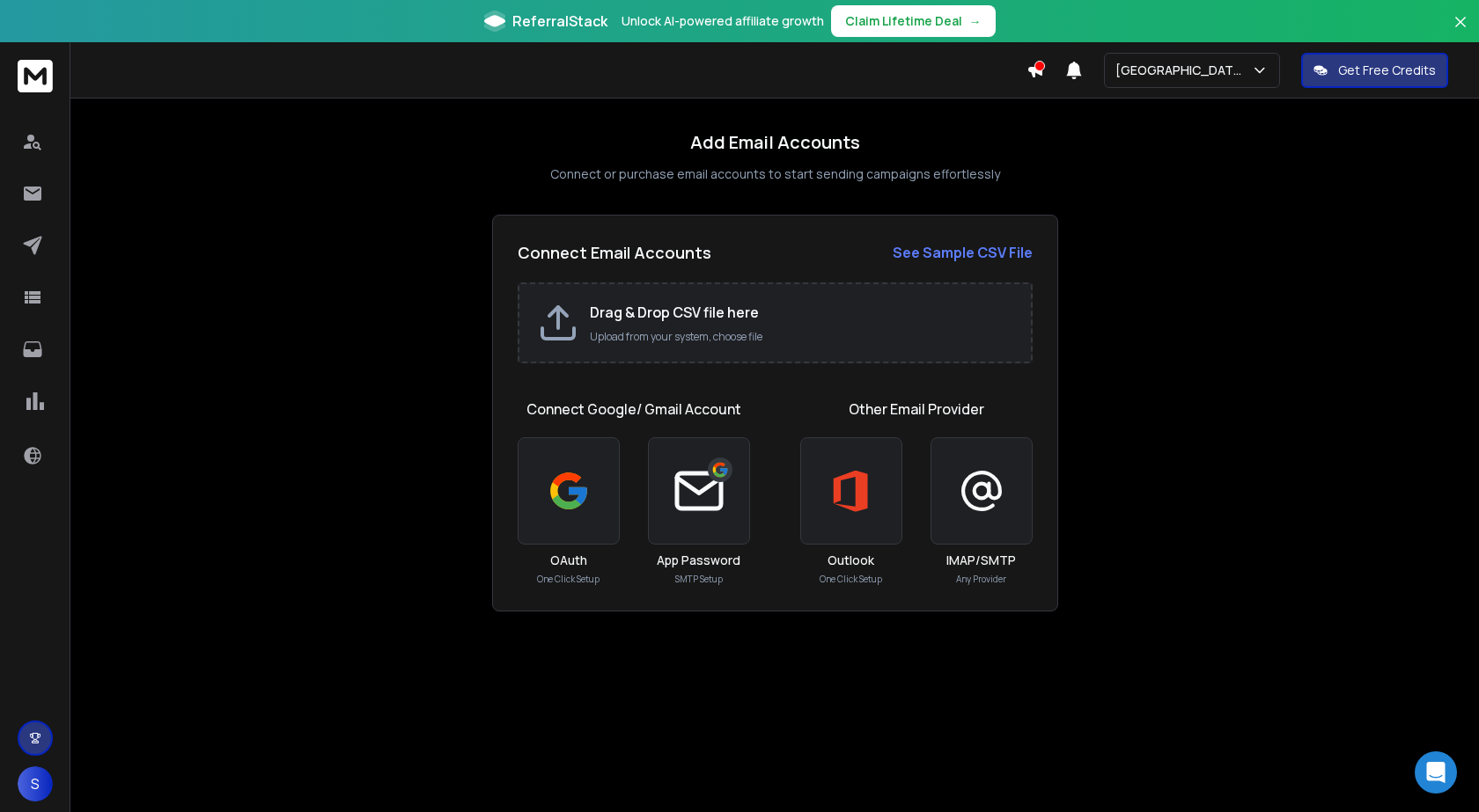
click at [568, 509] on icon at bounding box center [567, 502] width 29 height 15
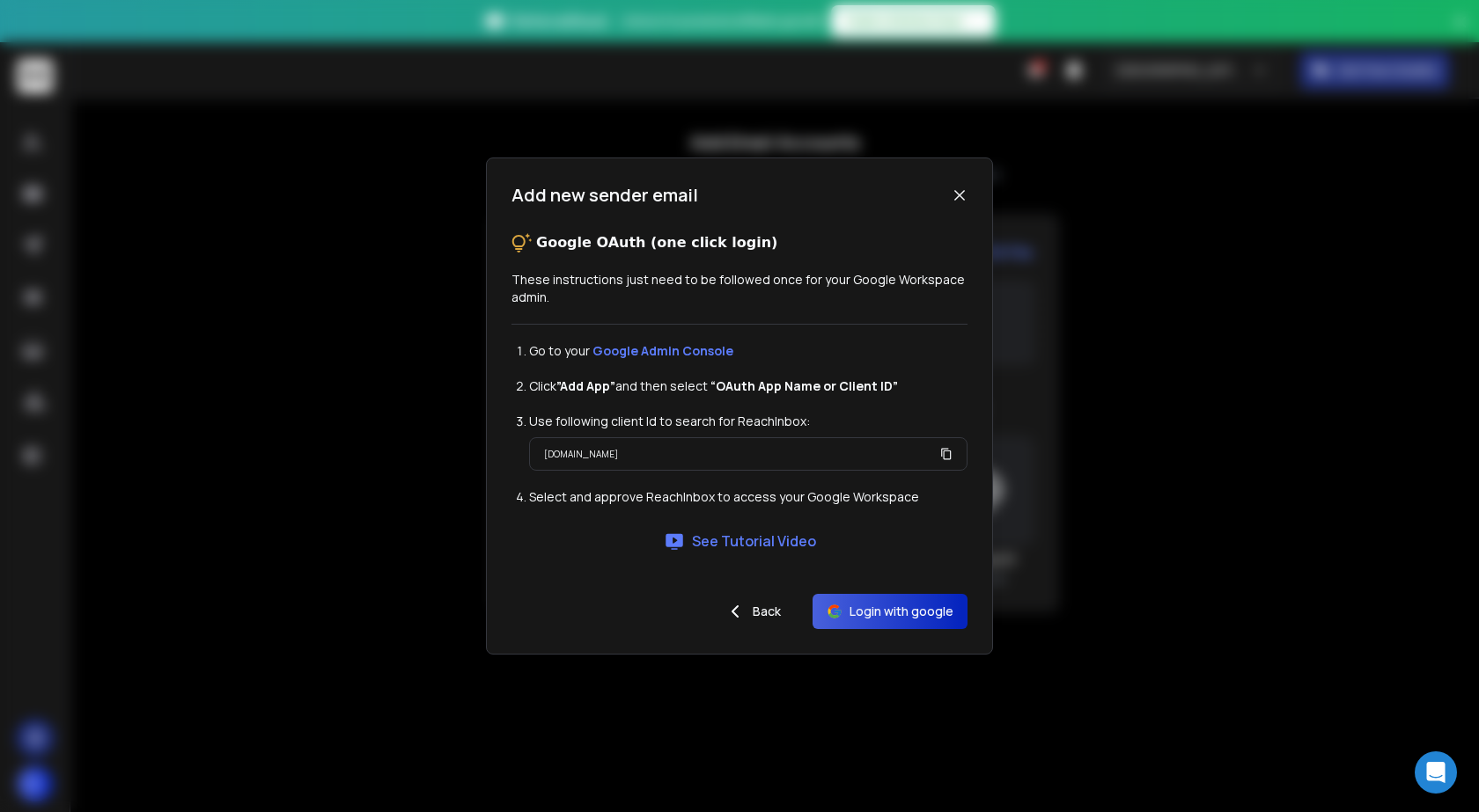
click at [931, 612] on button "Login with google" at bounding box center [890, 611] width 155 height 35
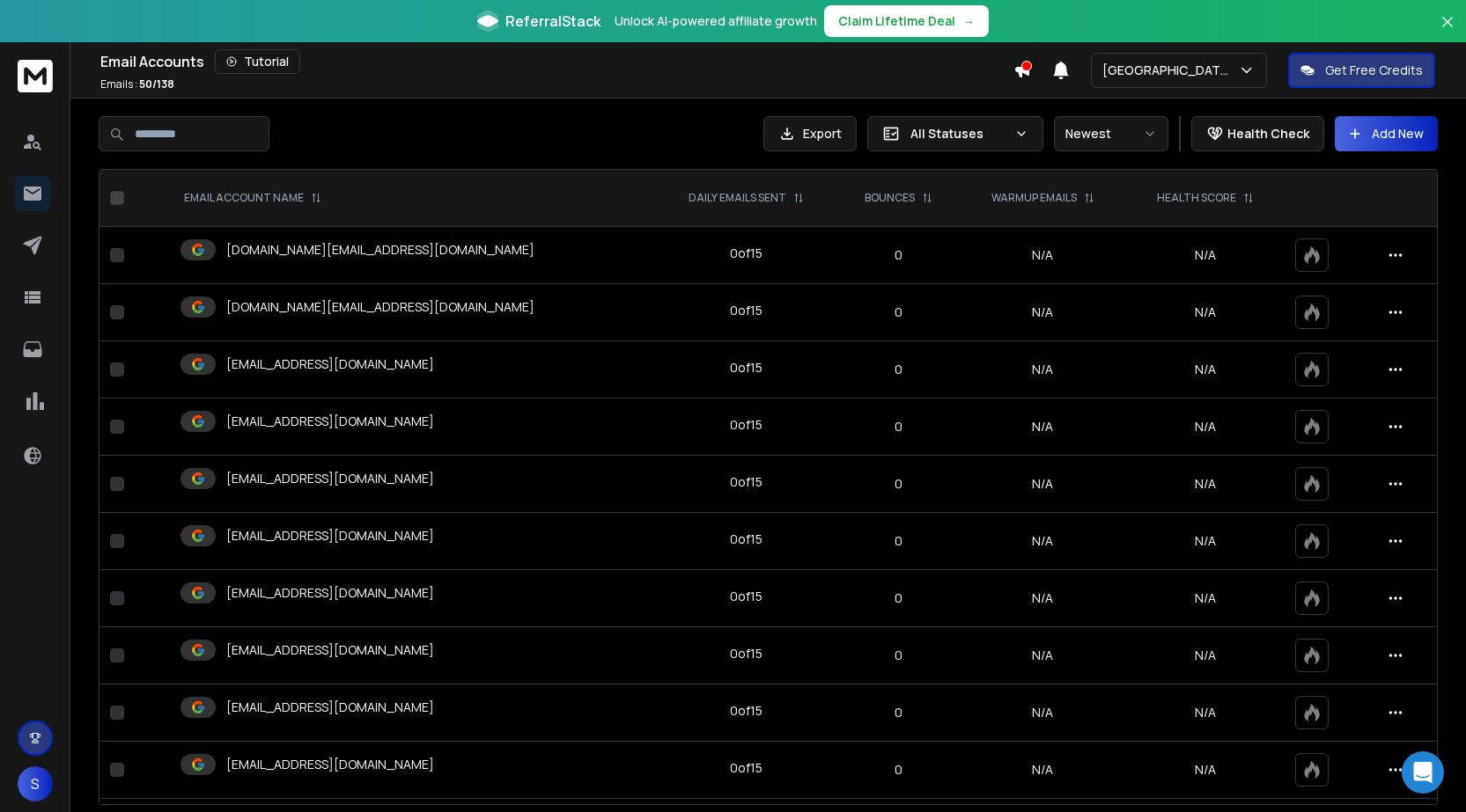
click at [1374, 135] on button "Add New" at bounding box center [1387, 134] width 103 height 35
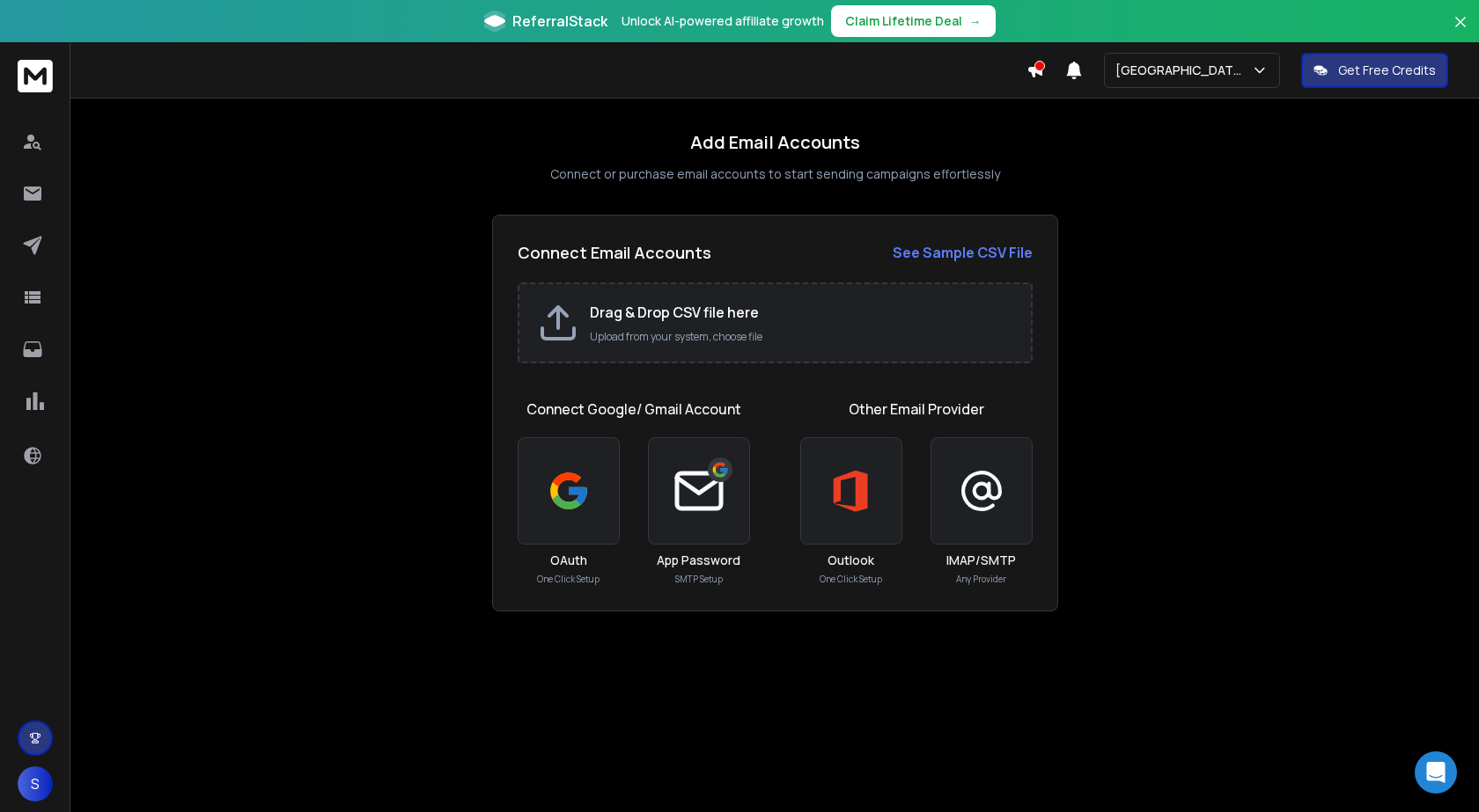
click at [568, 509] on icon at bounding box center [567, 502] width 29 height 15
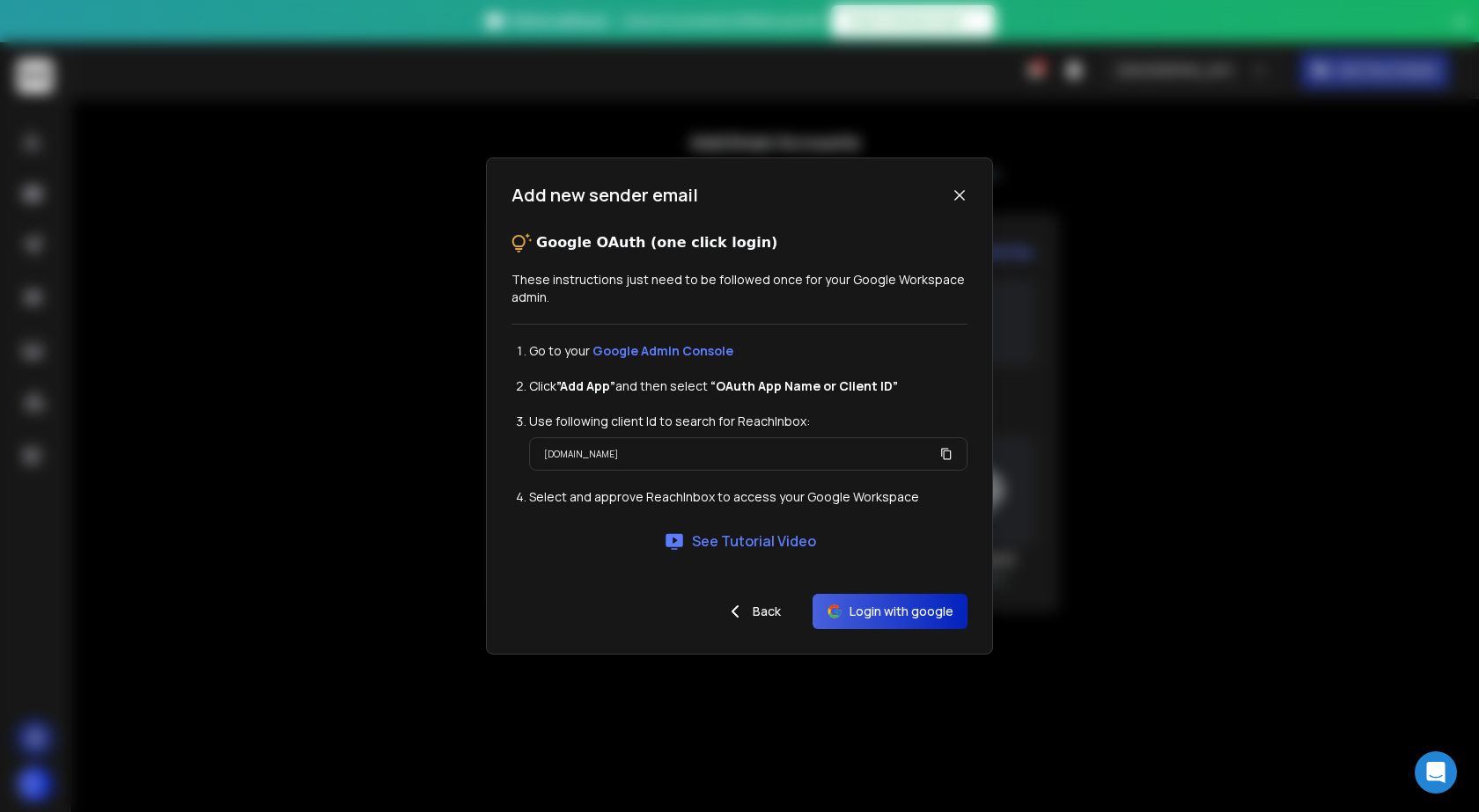
click at [931, 612] on button "Login with google" at bounding box center [890, 611] width 155 height 35
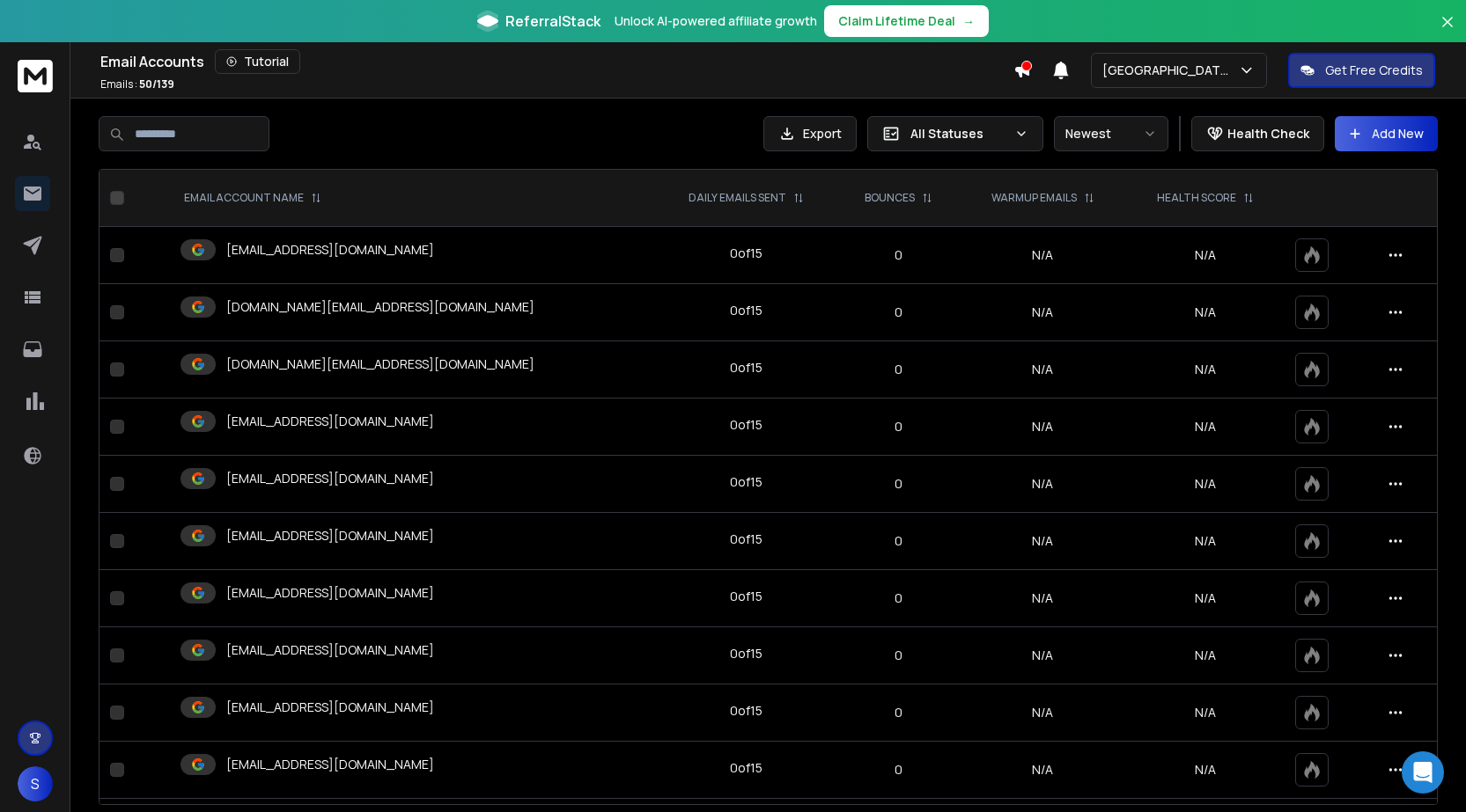
click at [1374, 135] on button "Add New" at bounding box center [1387, 134] width 103 height 35
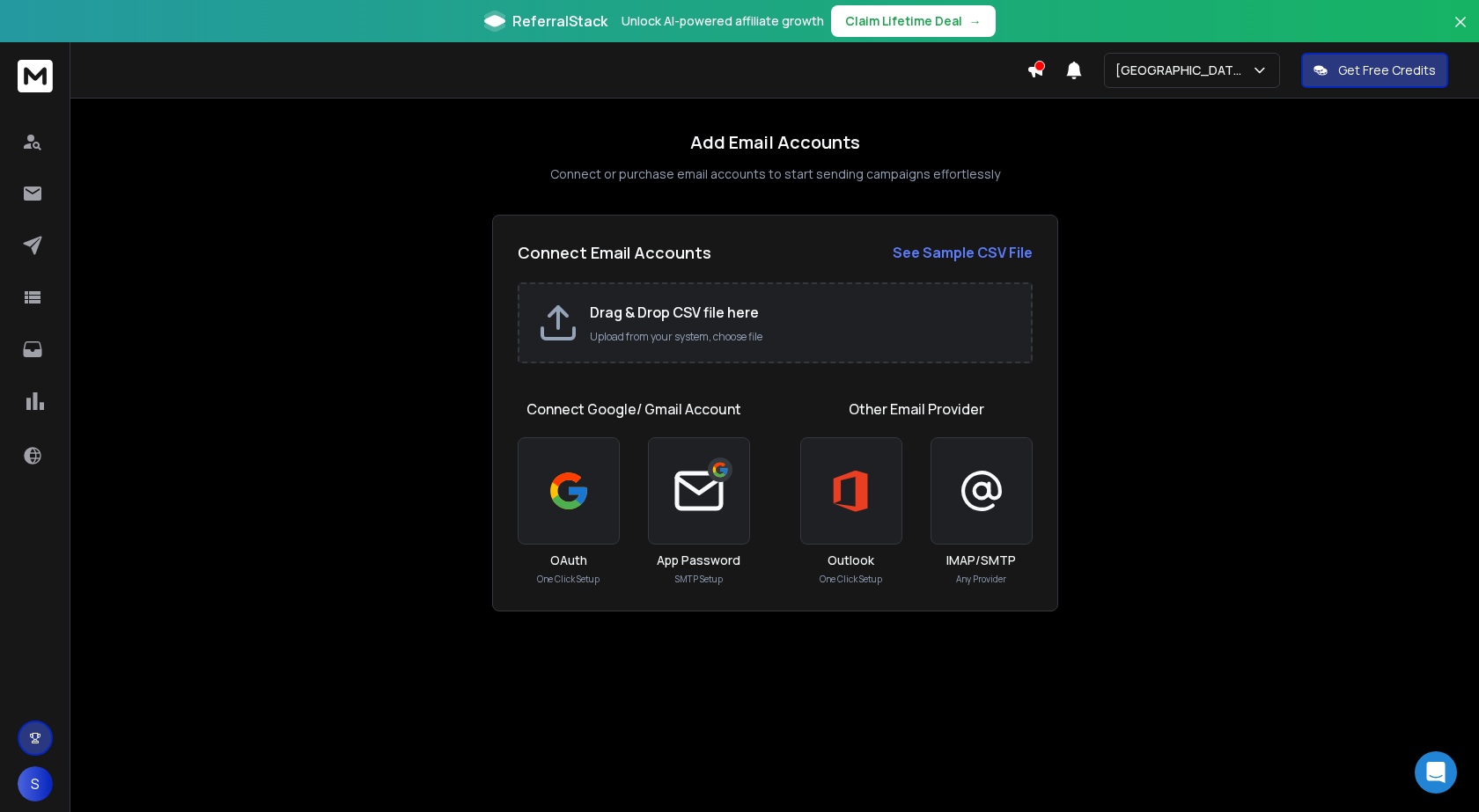
click at [568, 509] on icon at bounding box center [567, 502] width 29 height 15
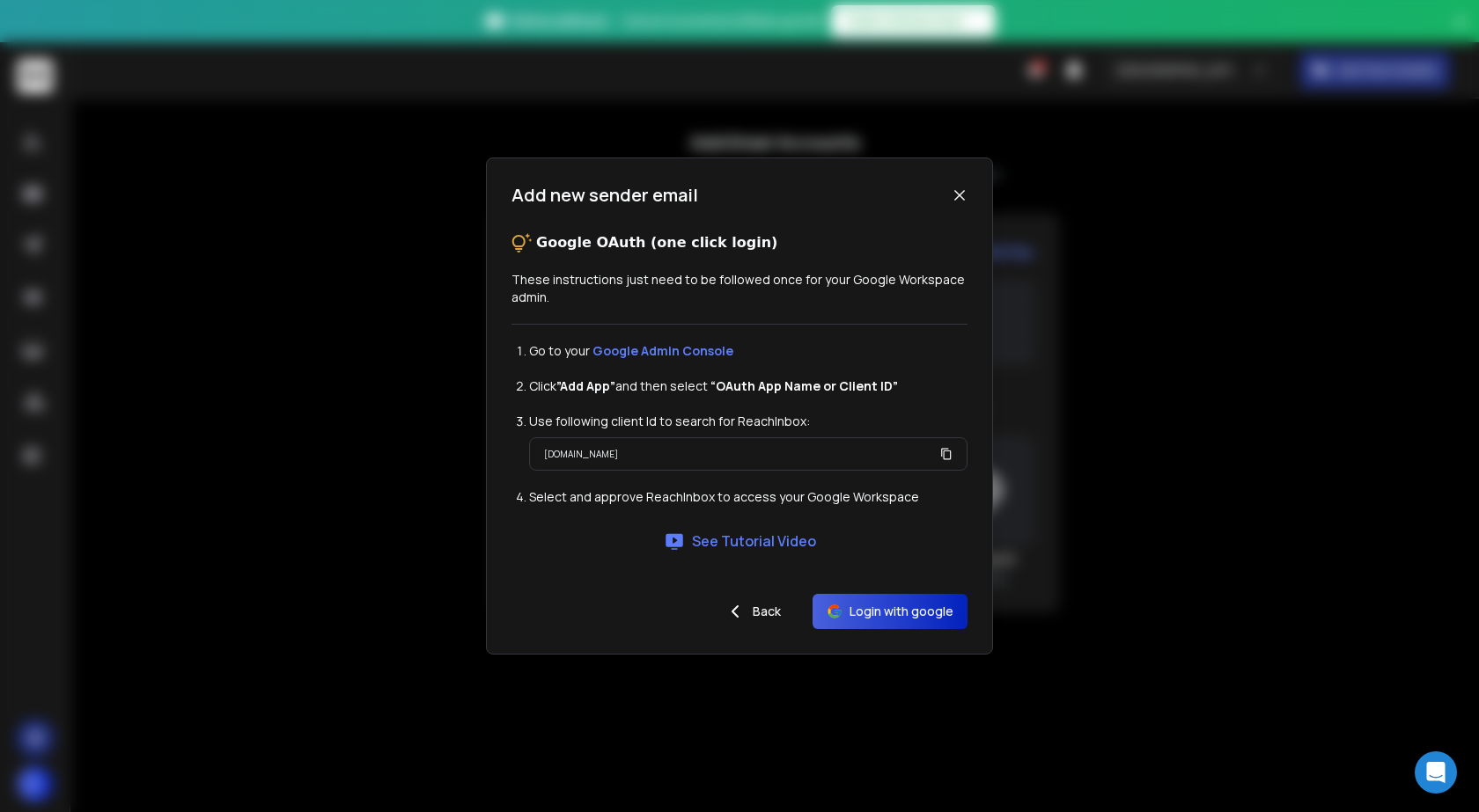
click at [931, 612] on button "Login with google" at bounding box center [890, 611] width 155 height 35
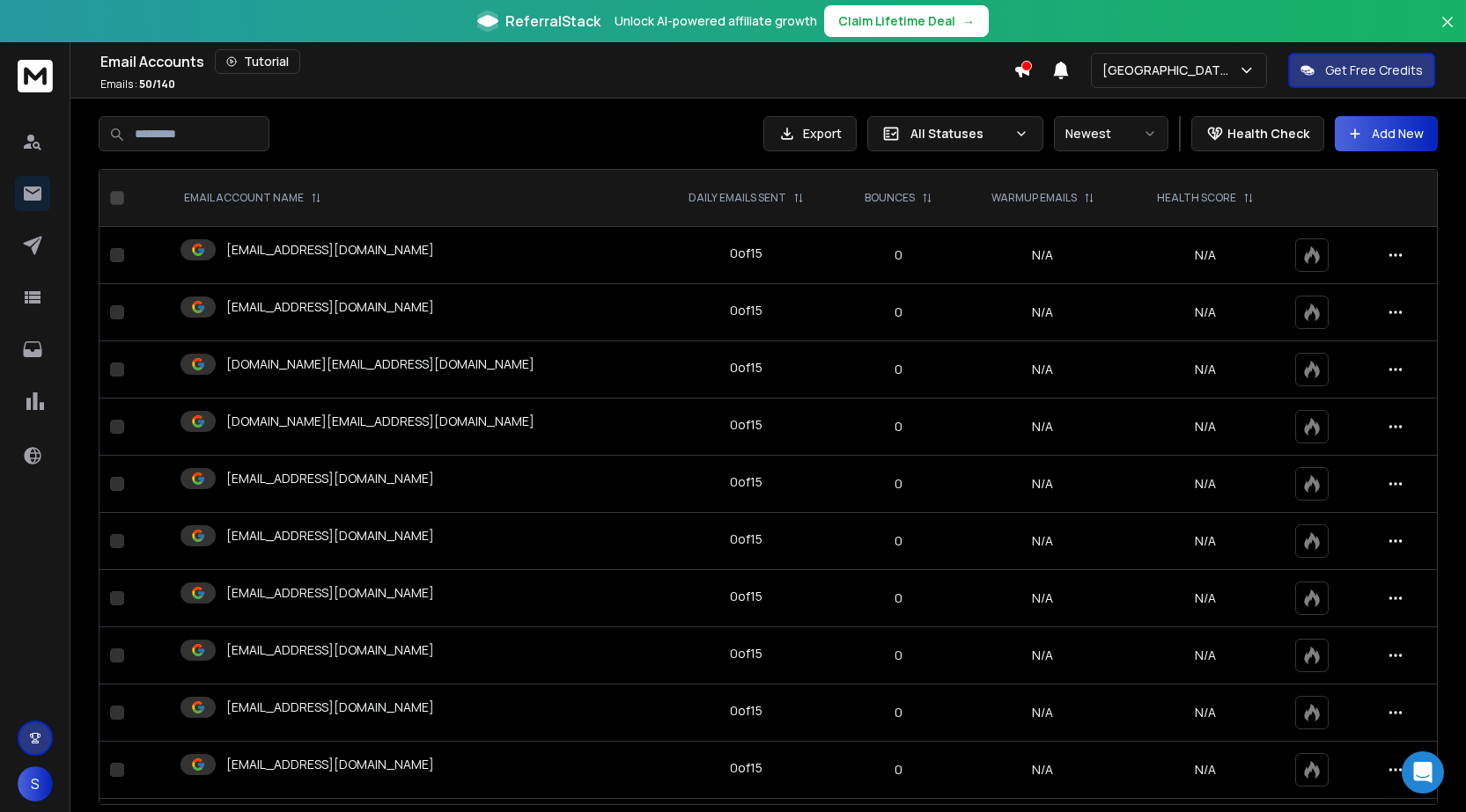
click at [1374, 135] on button "Add New" at bounding box center [1387, 134] width 103 height 35
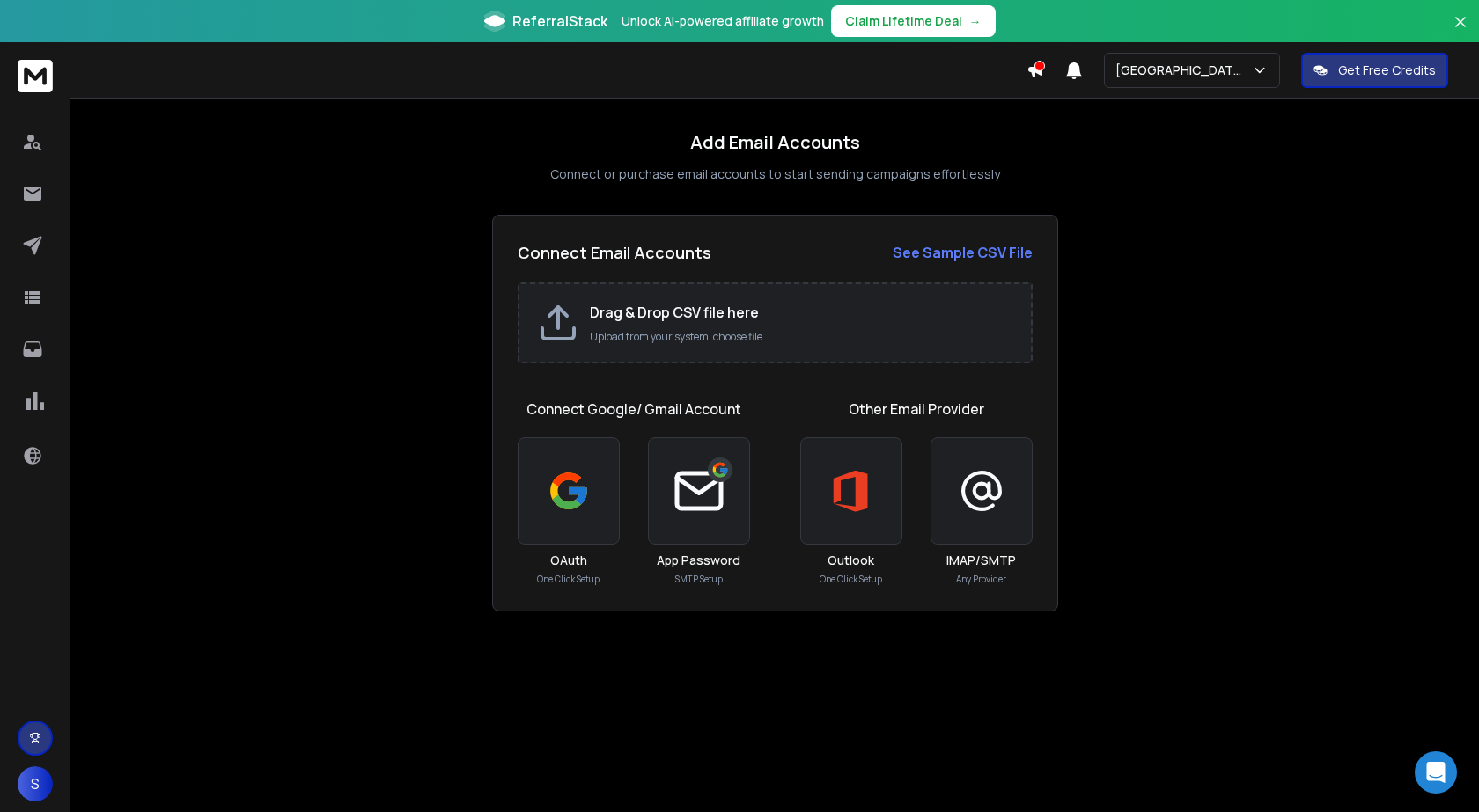
click at [568, 509] on icon at bounding box center [567, 502] width 29 height 15
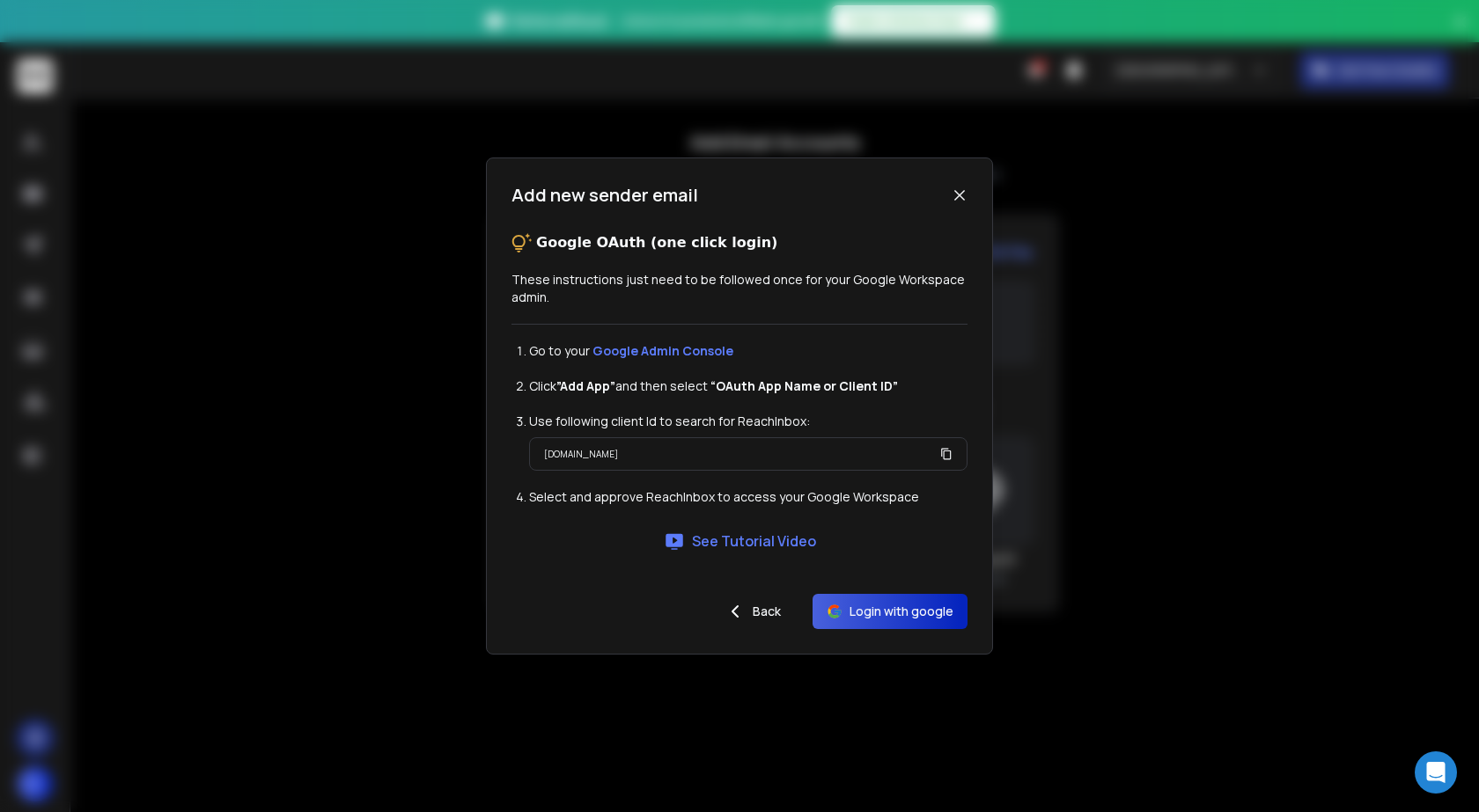
click at [931, 612] on button "Login with google" at bounding box center [890, 611] width 155 height 35
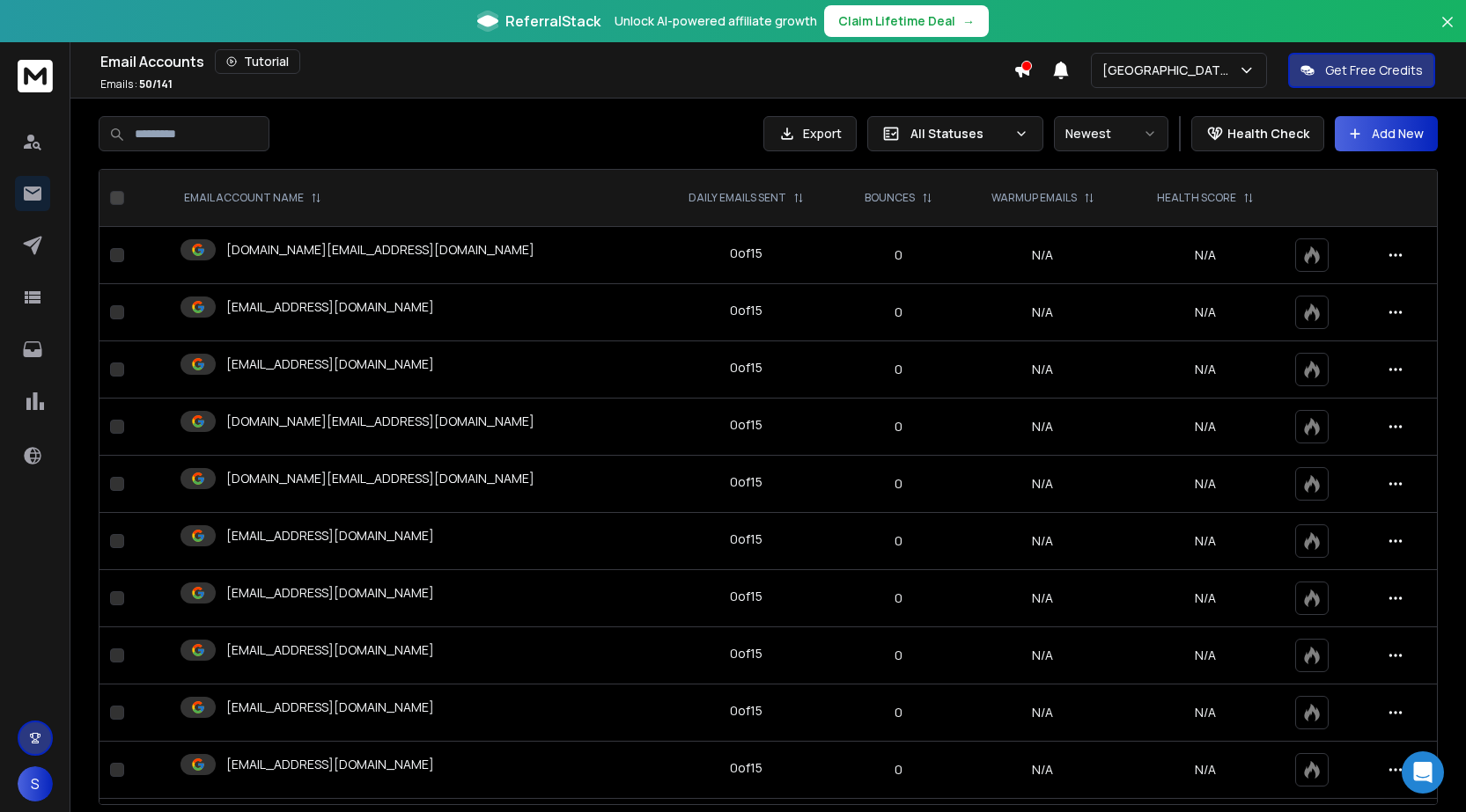
click at [1374, 135] on button "Add New" at bounding box center [1387, 134] width 103 height 35
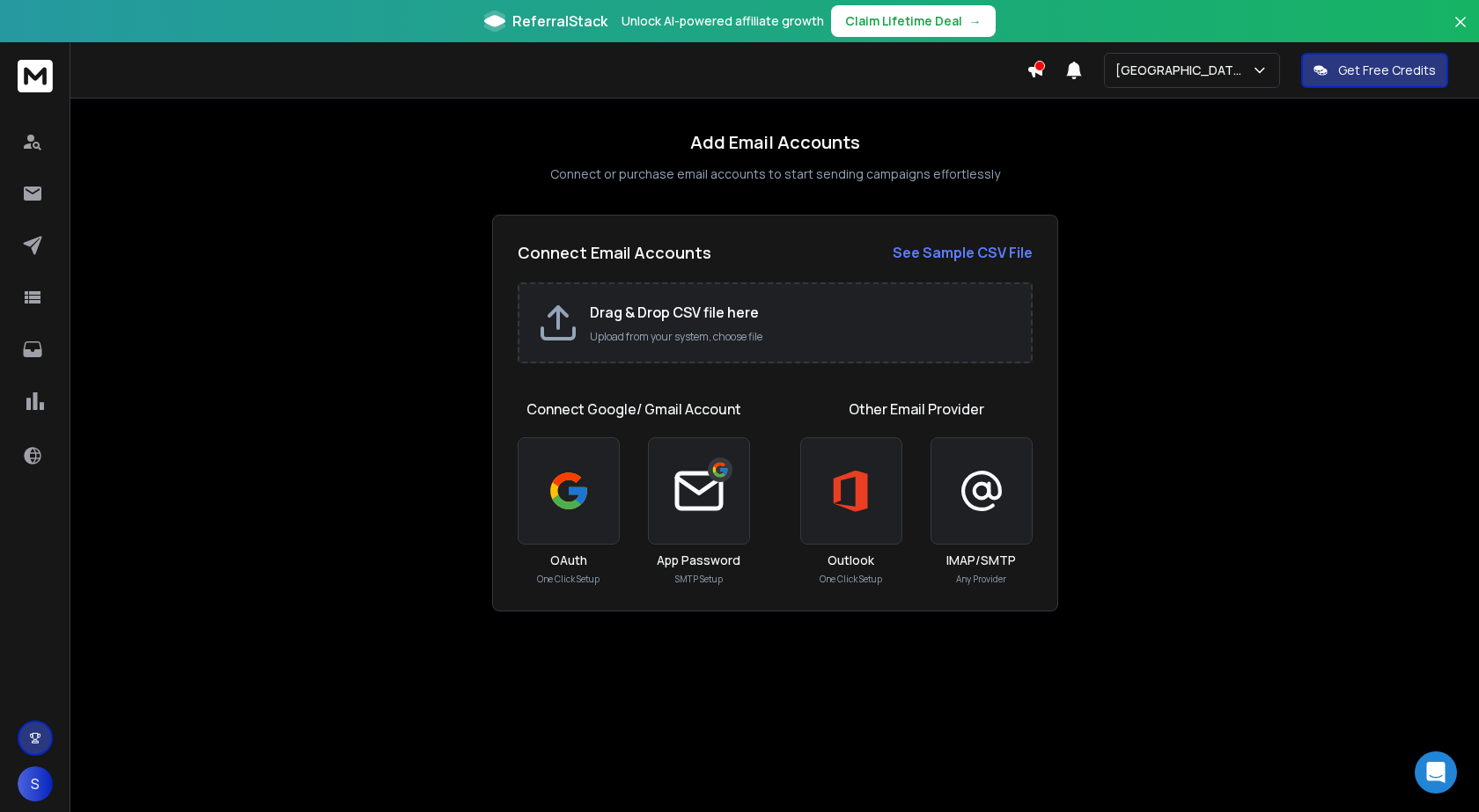
click at [568, 509] on icon at bounding box center [567, 502] width 29 height 15
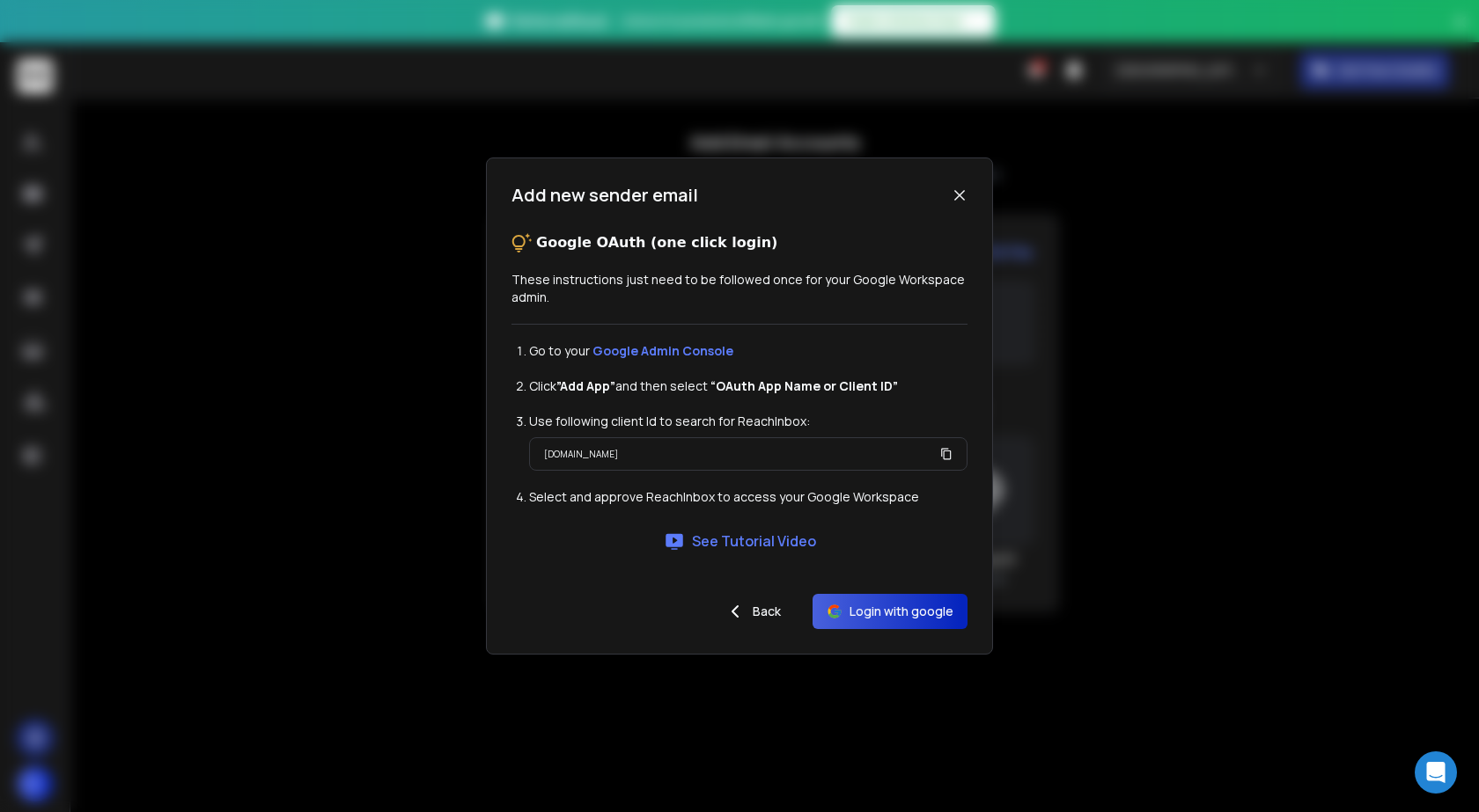
click at [931, 612] on button "Login with google" at bounding box center [890, 611] width 155 height 35
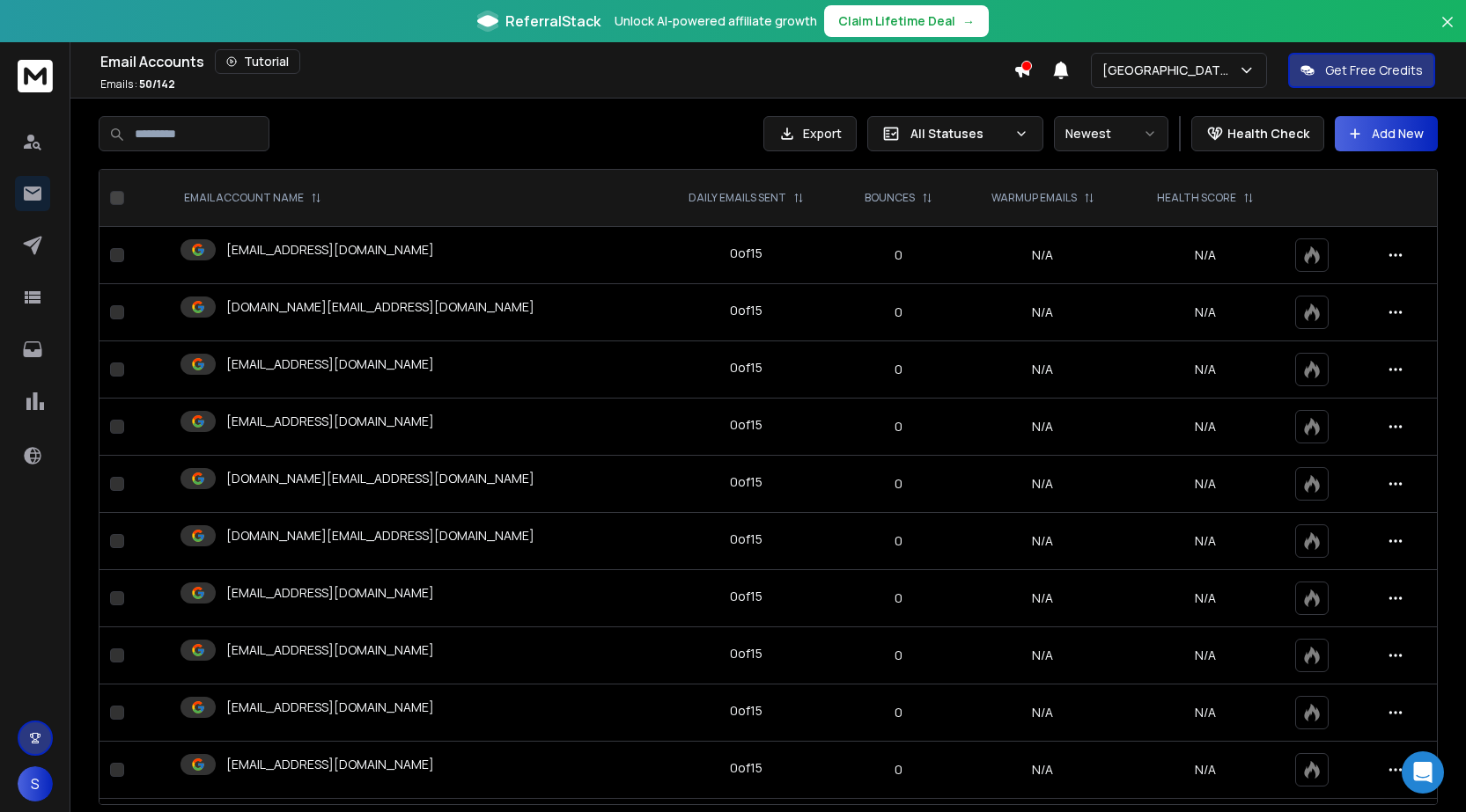
click at [1374, 135] on button "Add New" at bounding box center [1387, 134] width 103 height 35
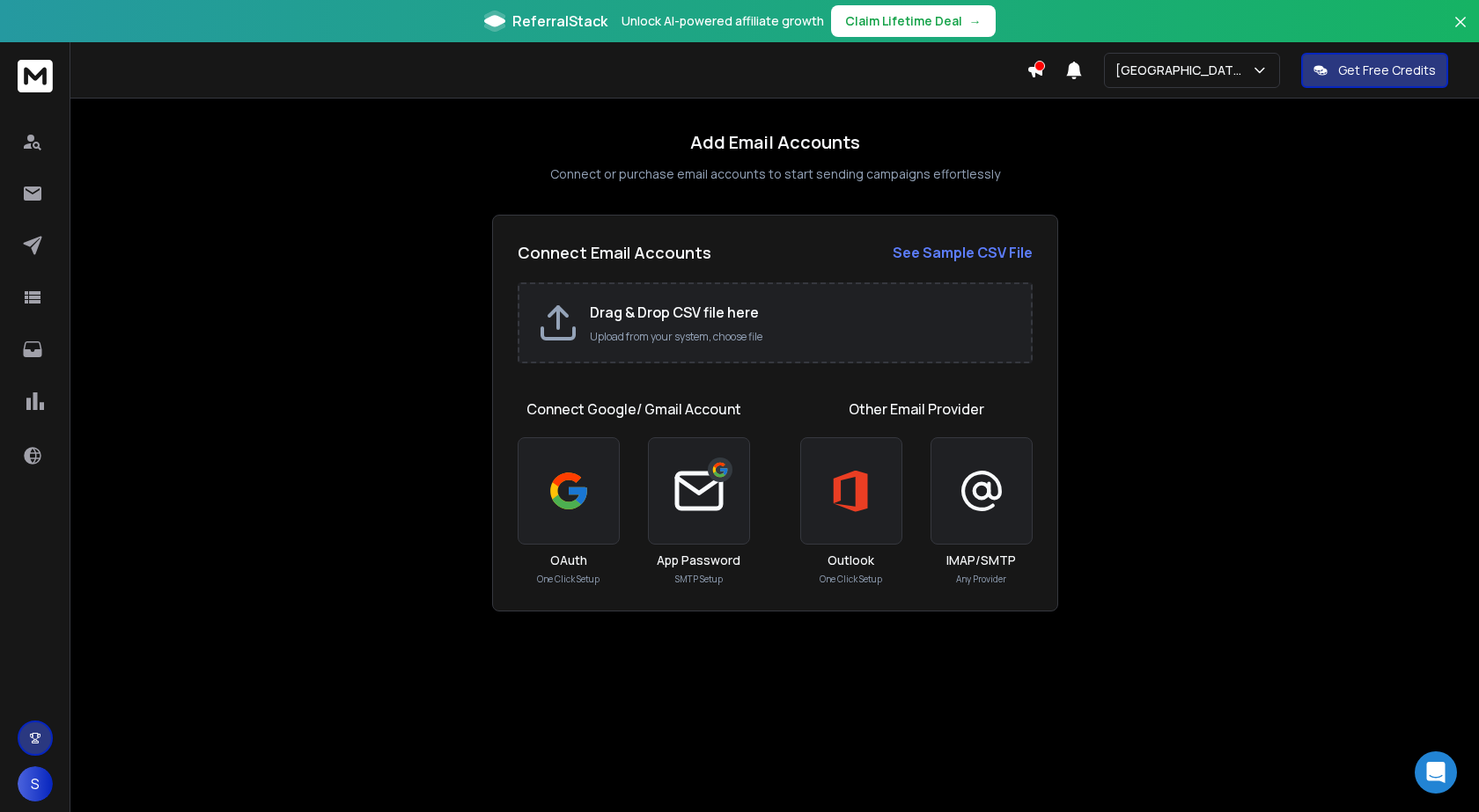
click at [568, 509] on icon at bounding box center [567, 502] width 29 height 15
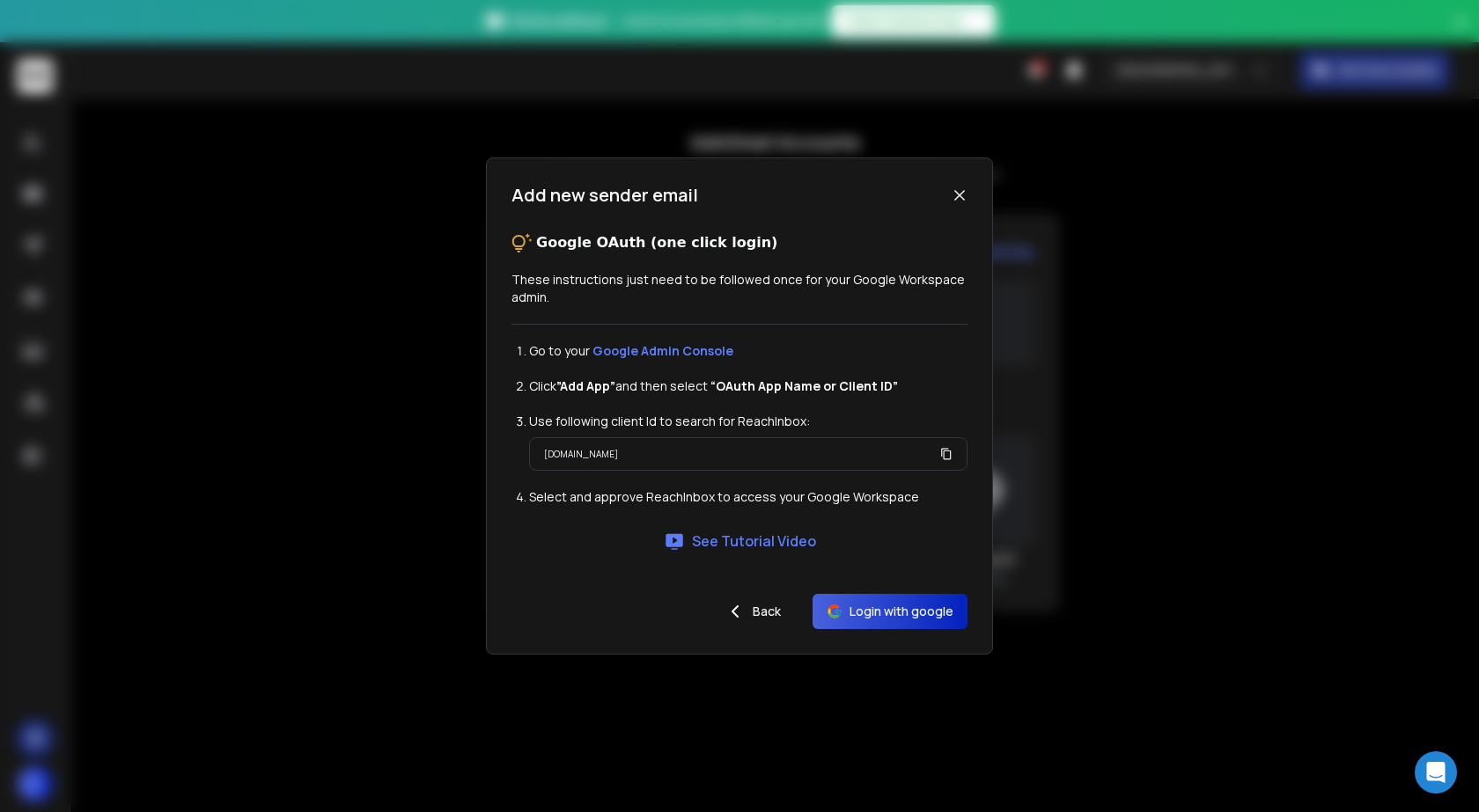
click at [931, 612] on button "Login with google" at bounding box center [890, 611] width 155 height 35
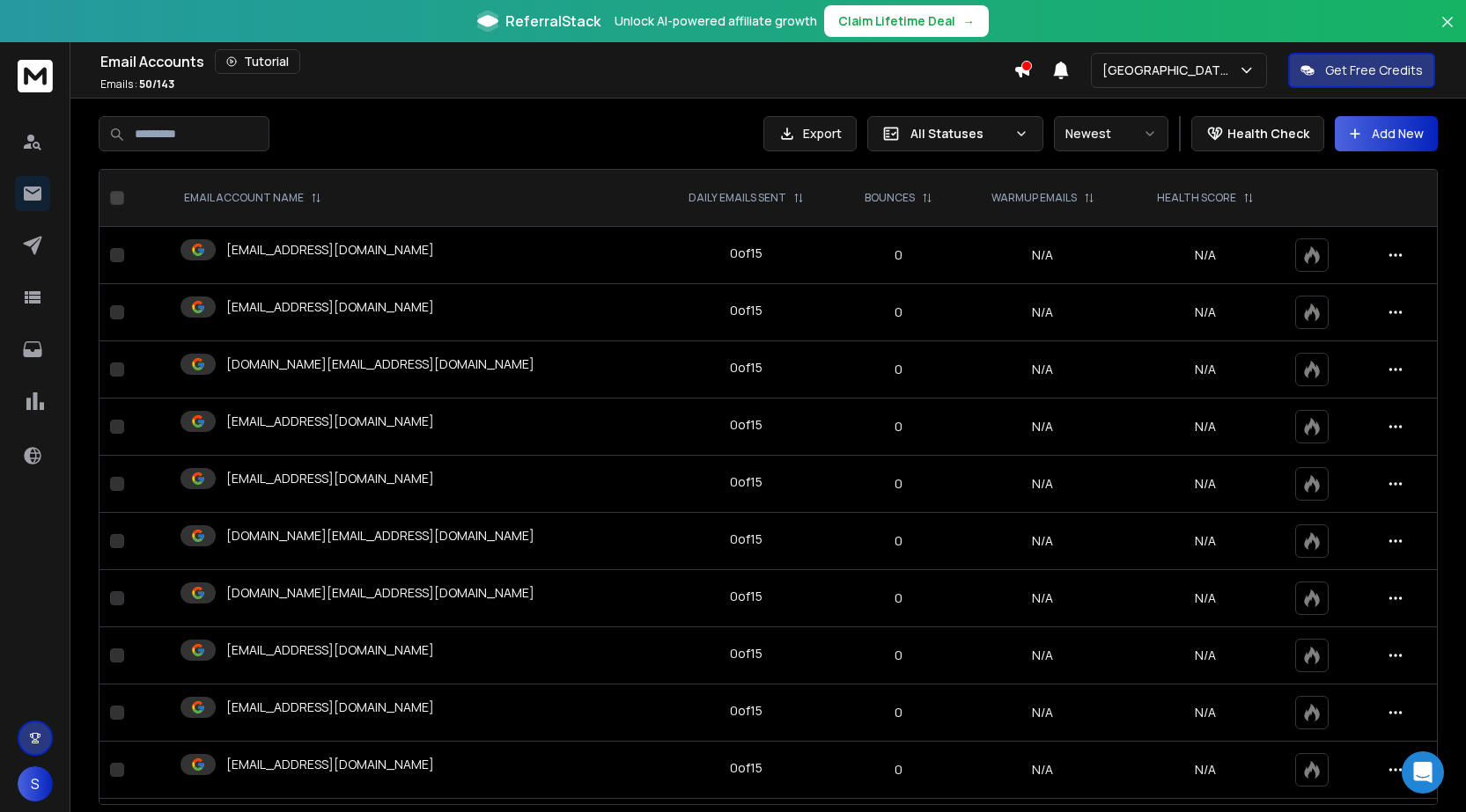
click at [1374, 135] on button "Add New" at bounding box center [1387, 134] width 103 height 35
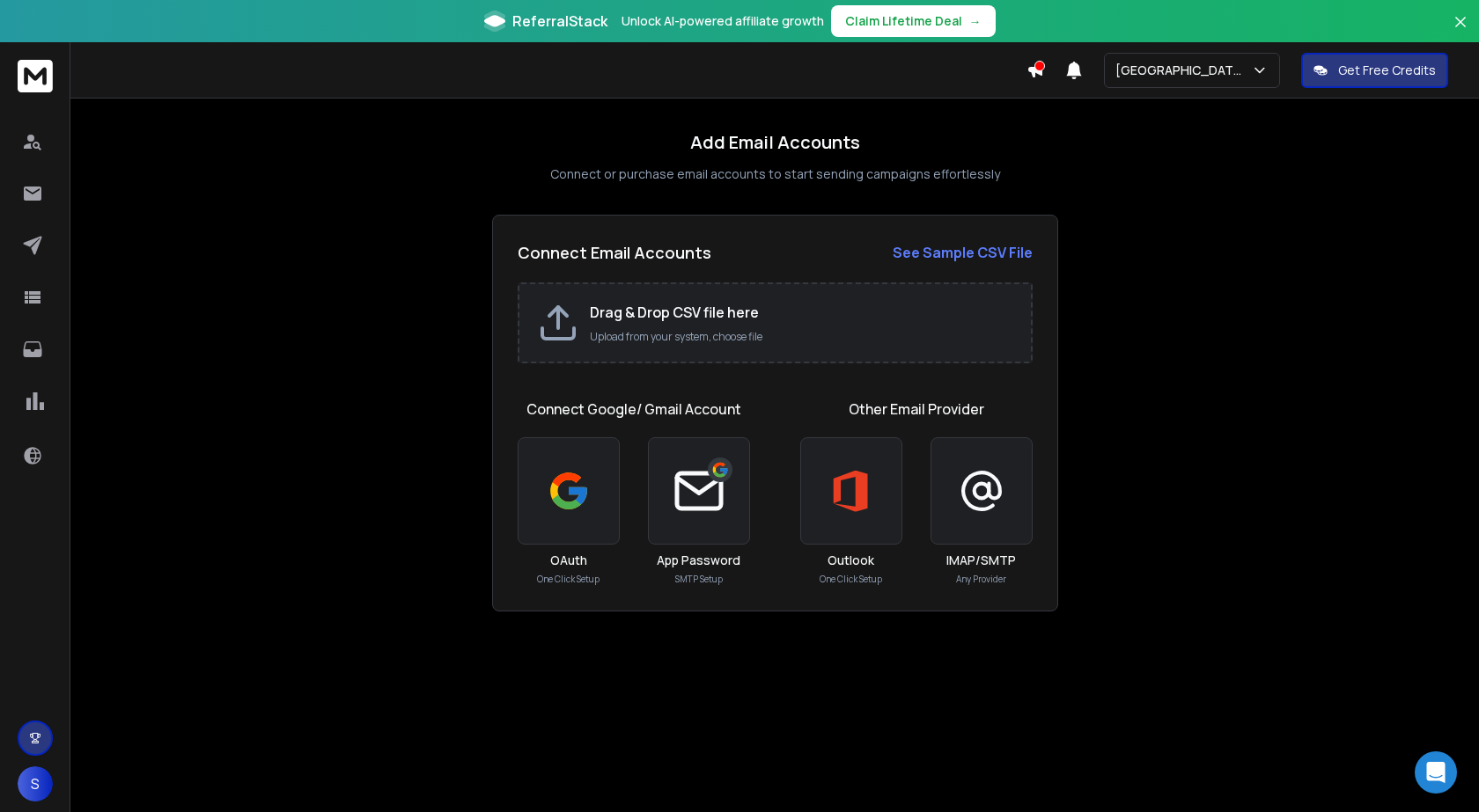
click at [568, 509] on icon at bounding box center [567, 502] width 29 height 15
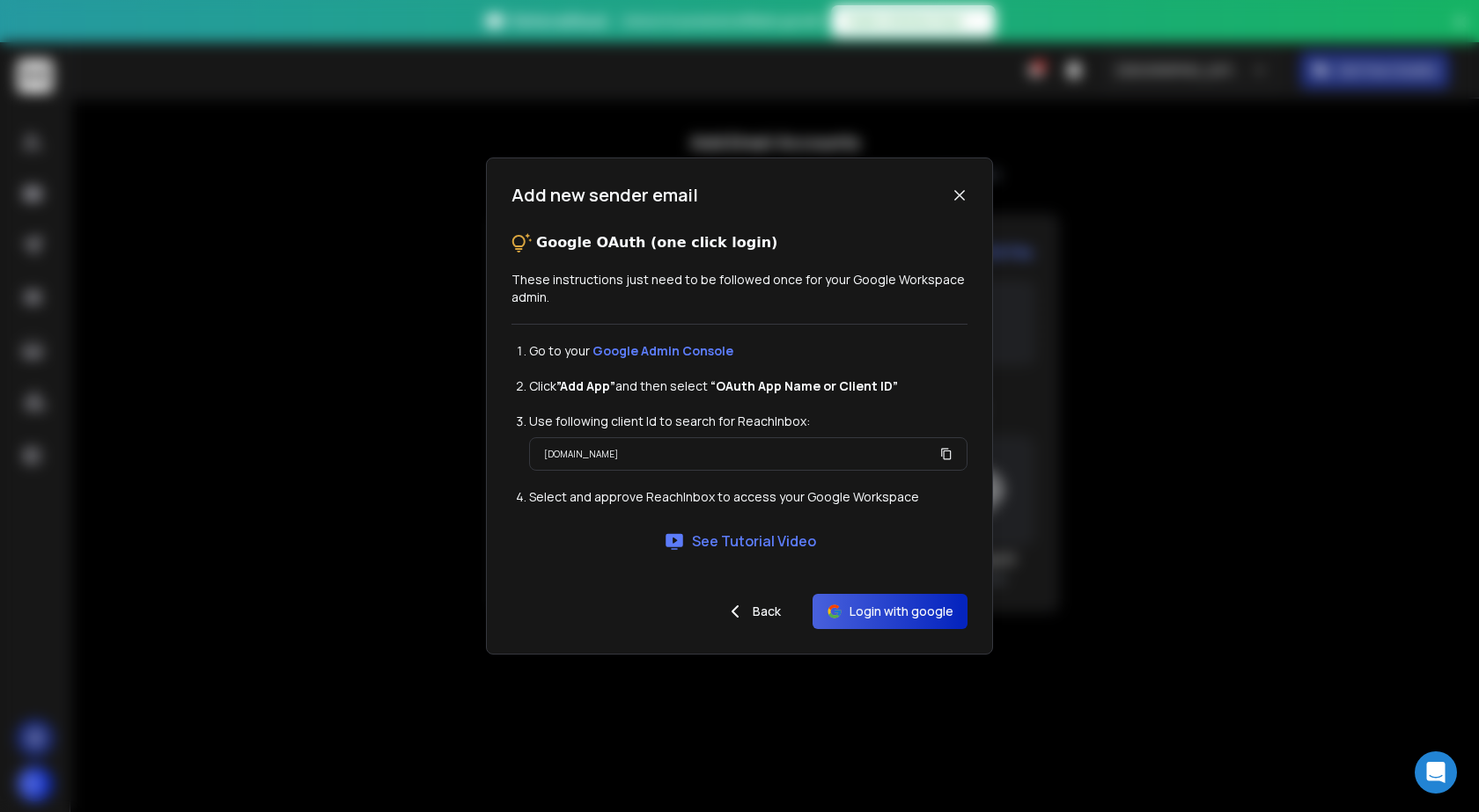
click at [931, 612] on button "Login with google" at bounding box center [890, 611] width 155 height 35
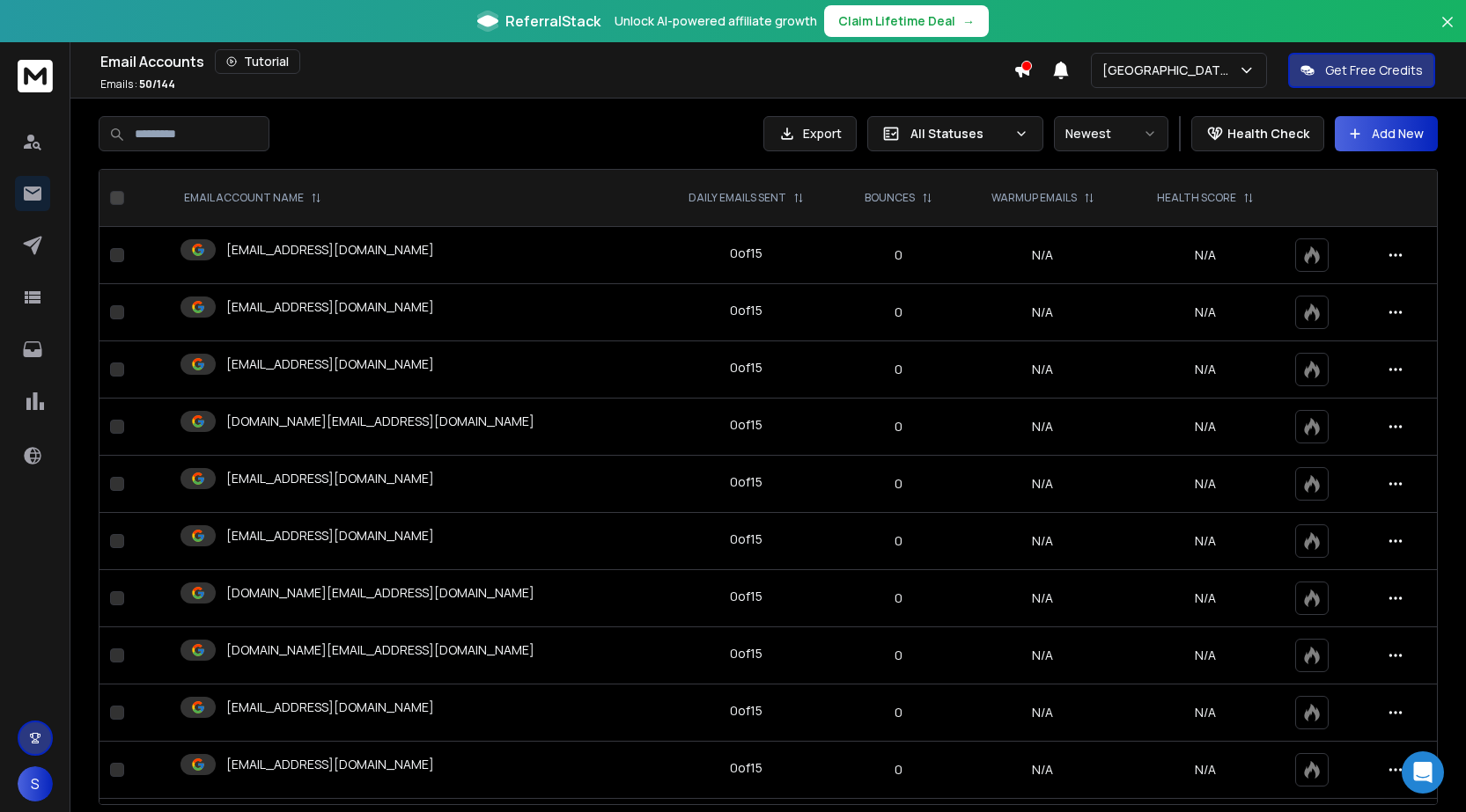
click at [1374, 135] on button "Add New" at bounding box center [1387, 134] width 103 height 35
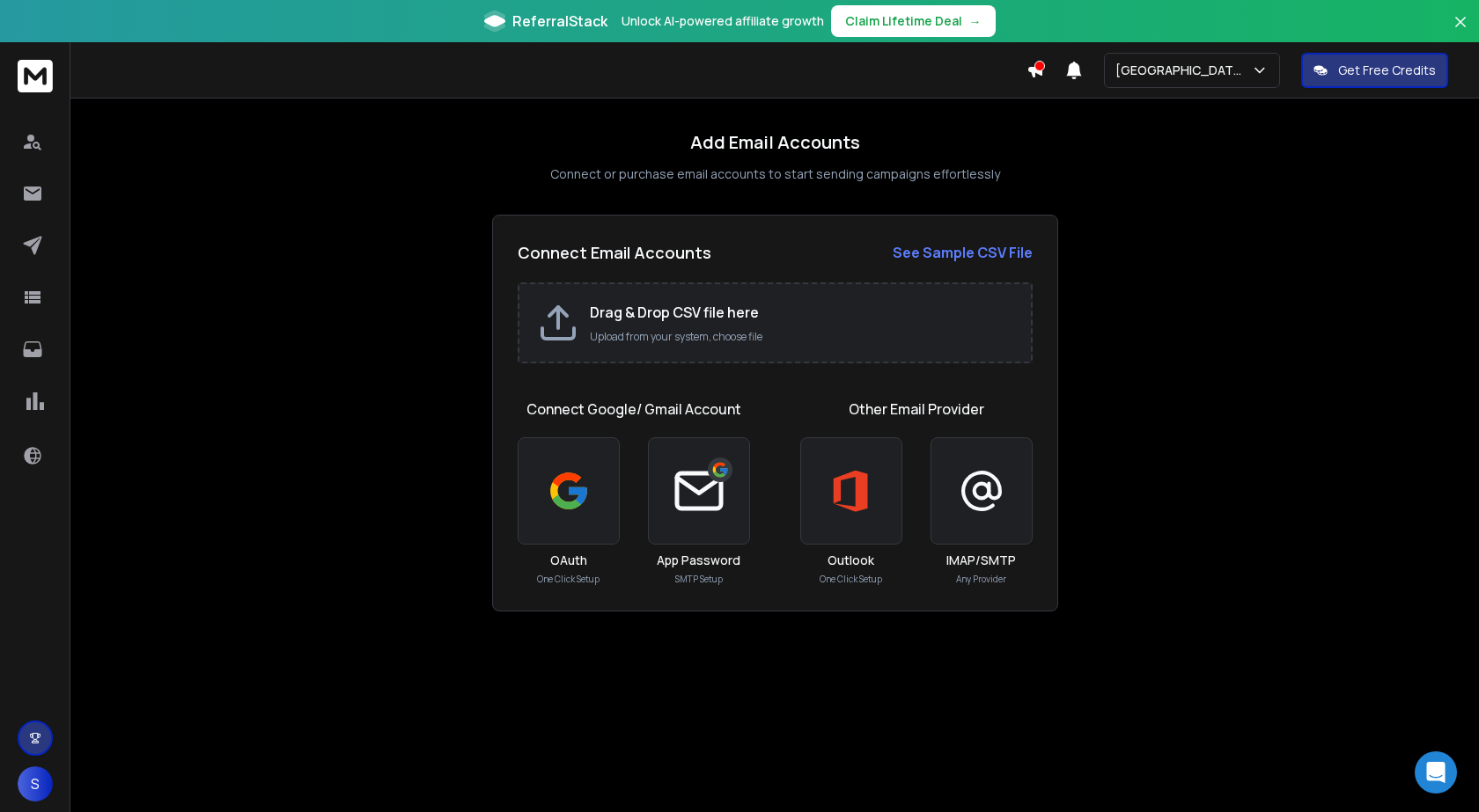
click at [568, 509] on icon at bounding box center [567, 502] width 29 height 15
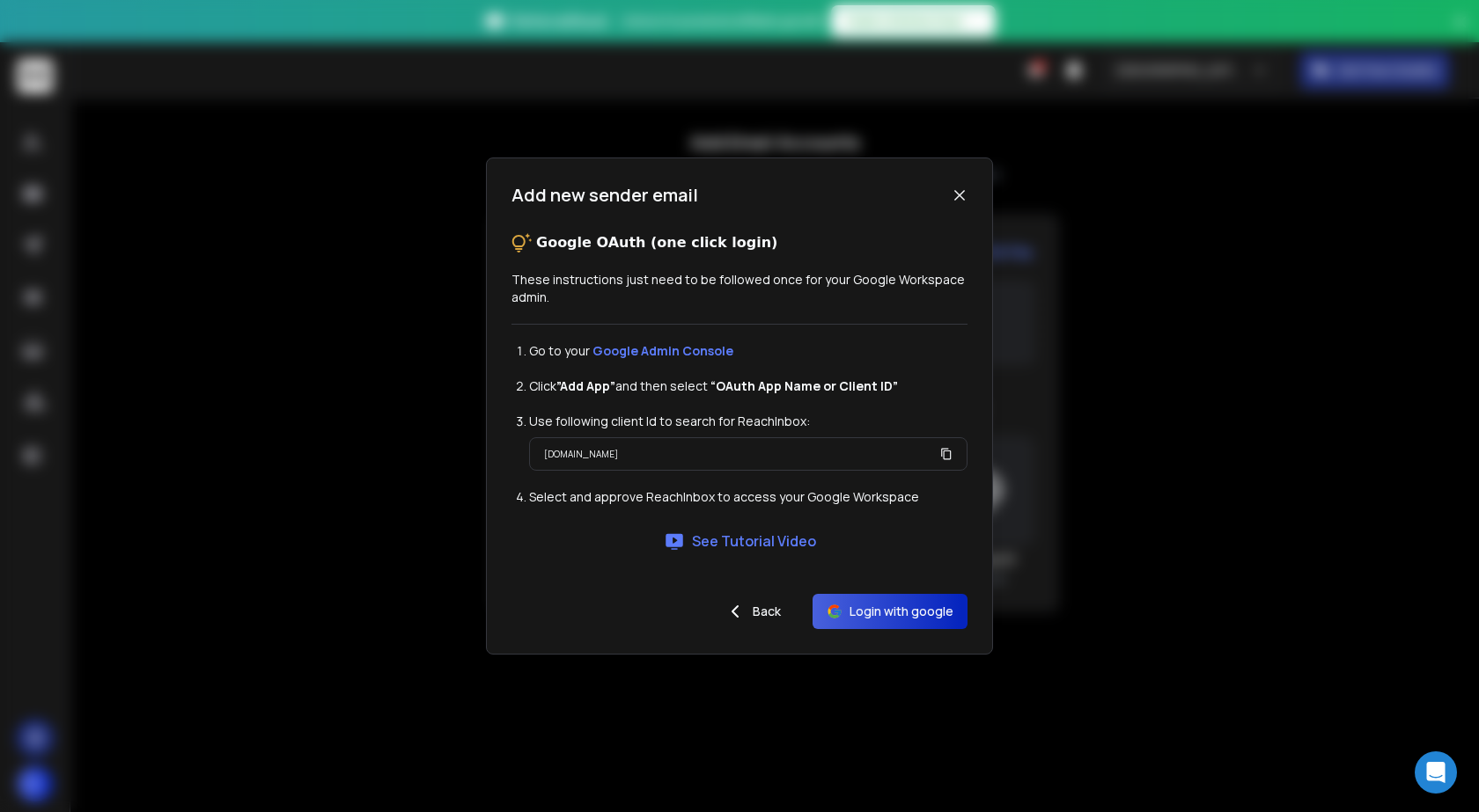
click at [931, 612] on button "Login with google" at bounding box center [890, 611] width 155 height 35
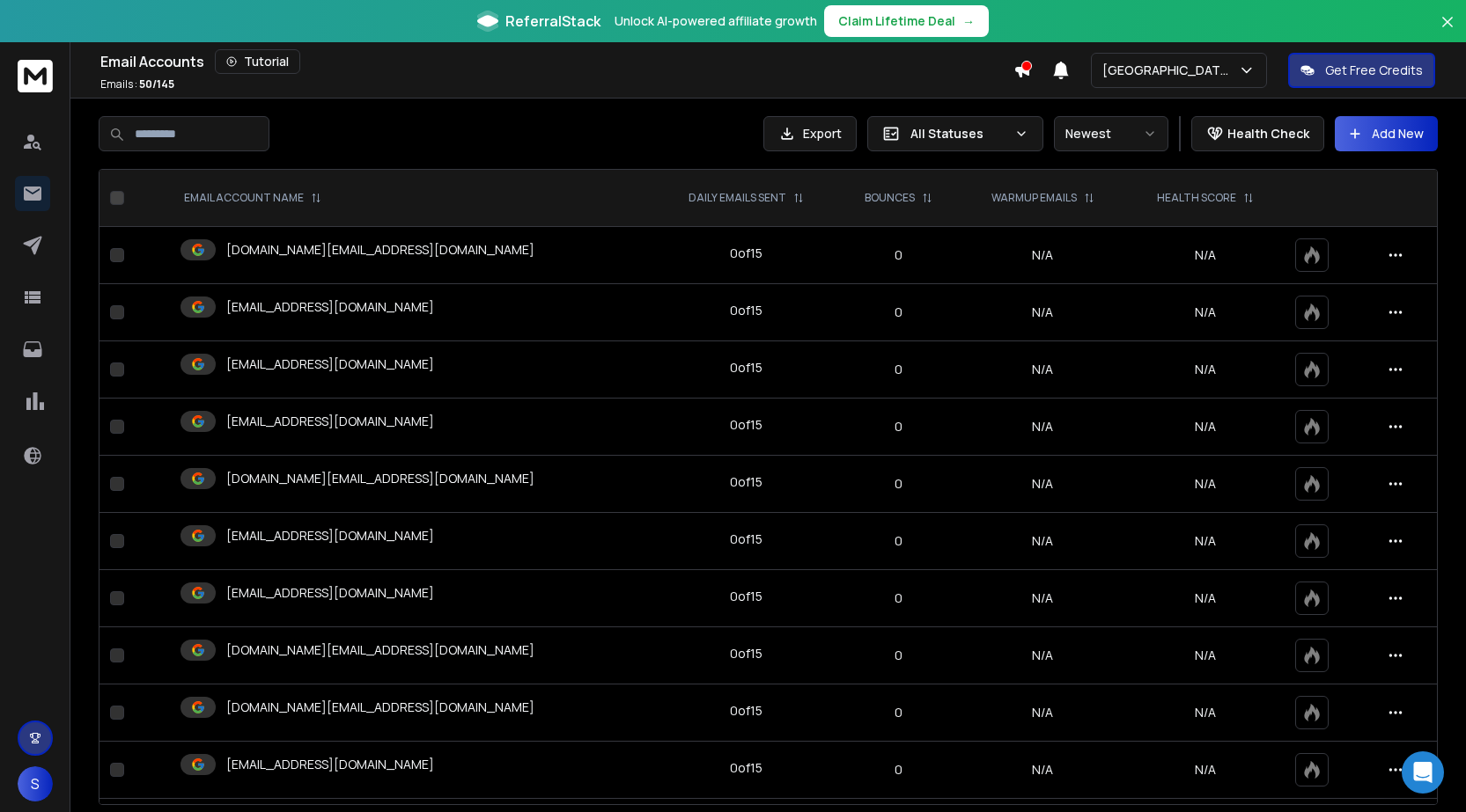
click at [1374, 135] on button "Add New" at bounding box center [1387, 134] width 103 height 35
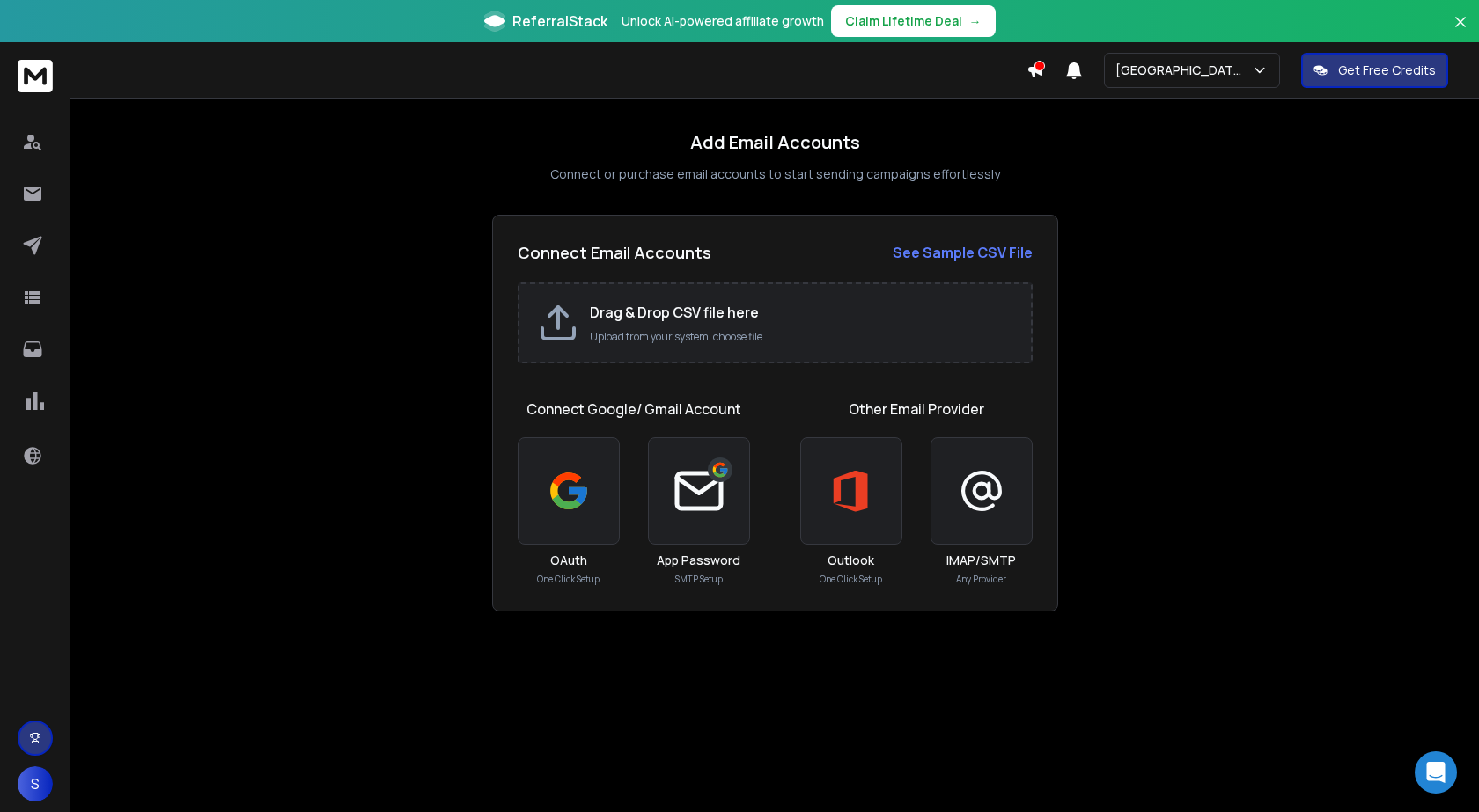
click at [568, 509] on icon at bounding box center [567, 502] width 29 height 15
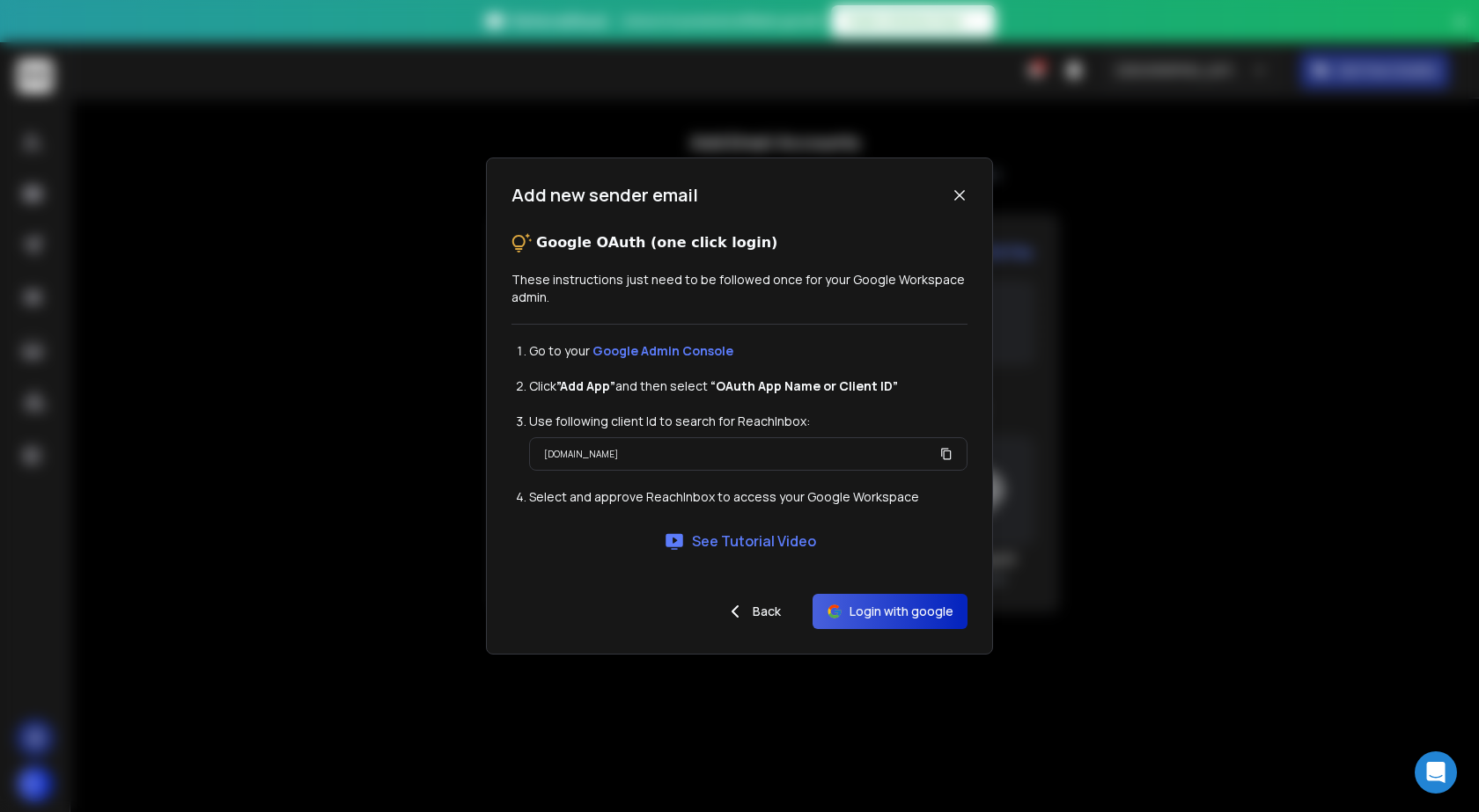
click at [931, 612] on button "Login with google" at bounding box center [890, 611] width 155 height 35
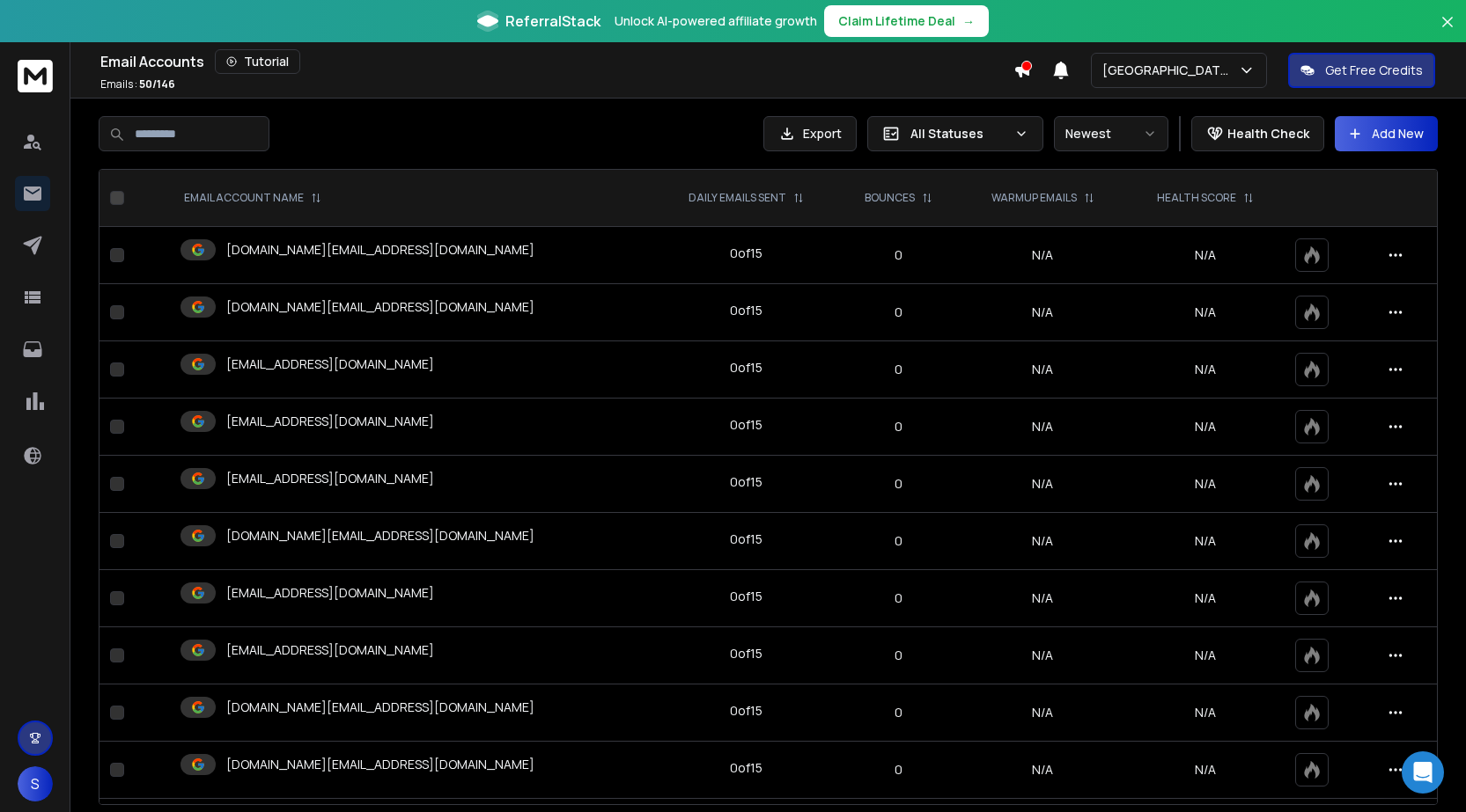
click at [1374, 135] on button "Add New" at bounding box center [1387, 134] width 103 height 35
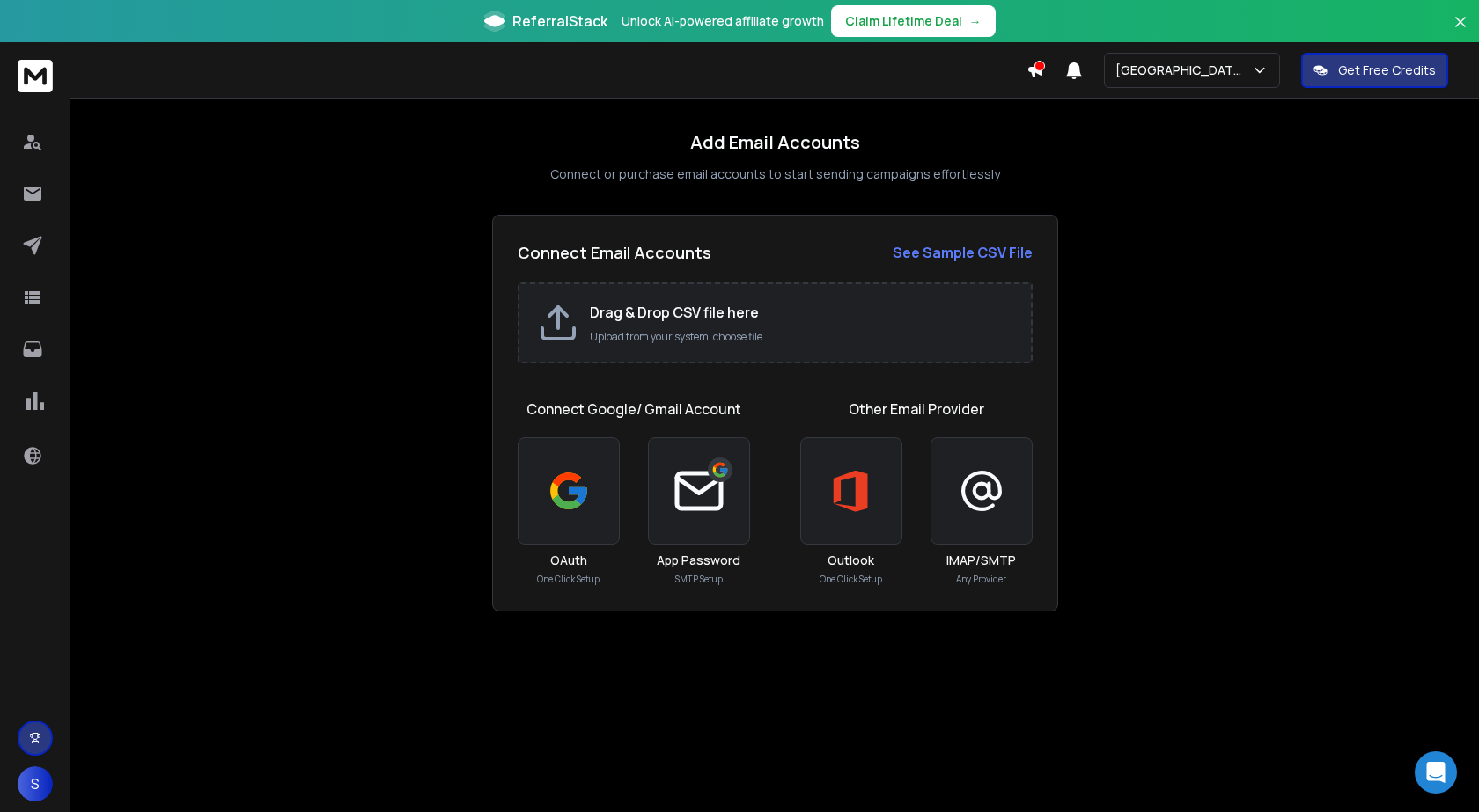
click at [568, 509] on icon at bounding box center [567, 502] width 29 height 15
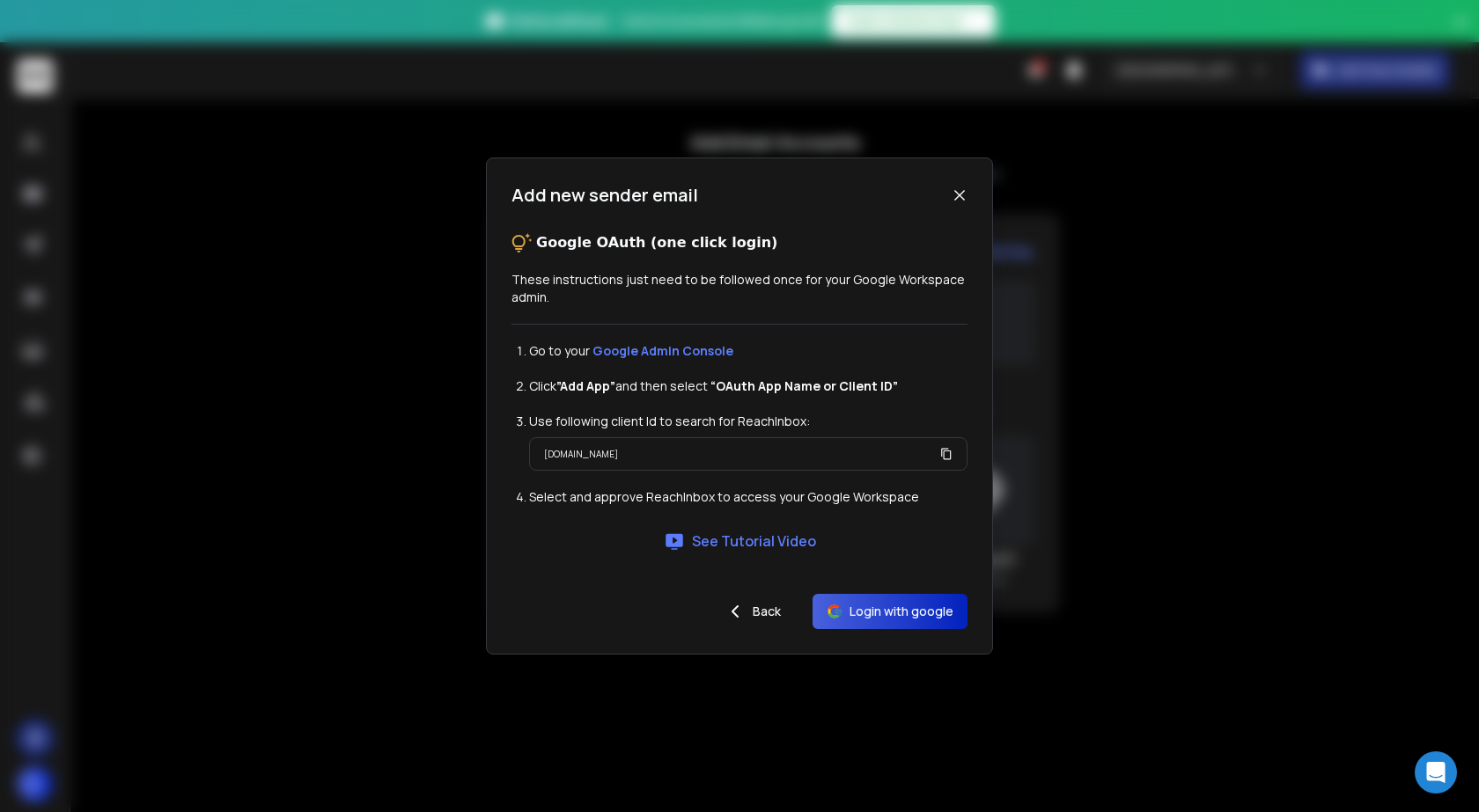
click at [931, 612] on button "Login with google" at bounding box center [890, 611] width 155 height 35
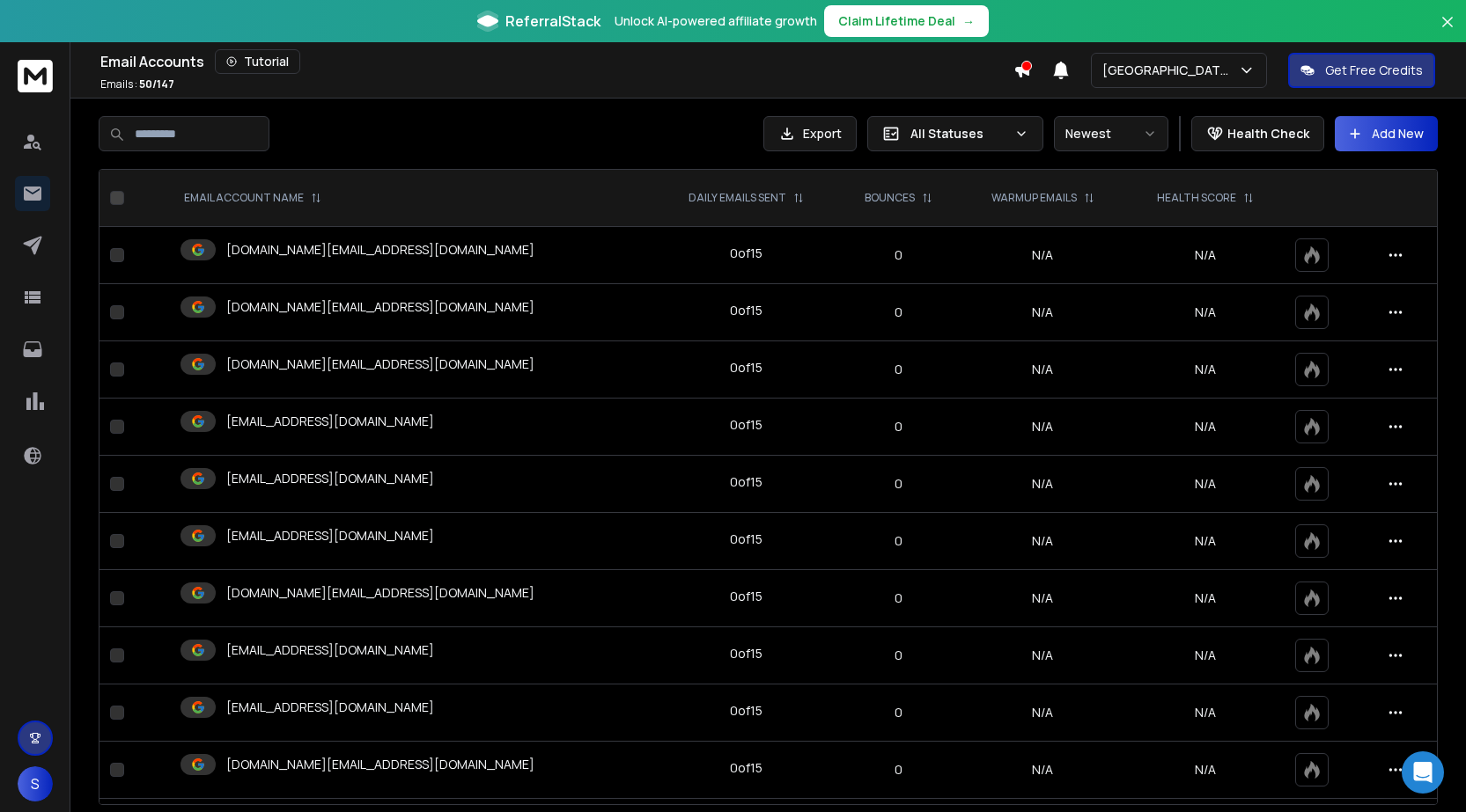
click at [1374, 135] on button "Add New" at bounding box center [1387, 134] width 103 height 35
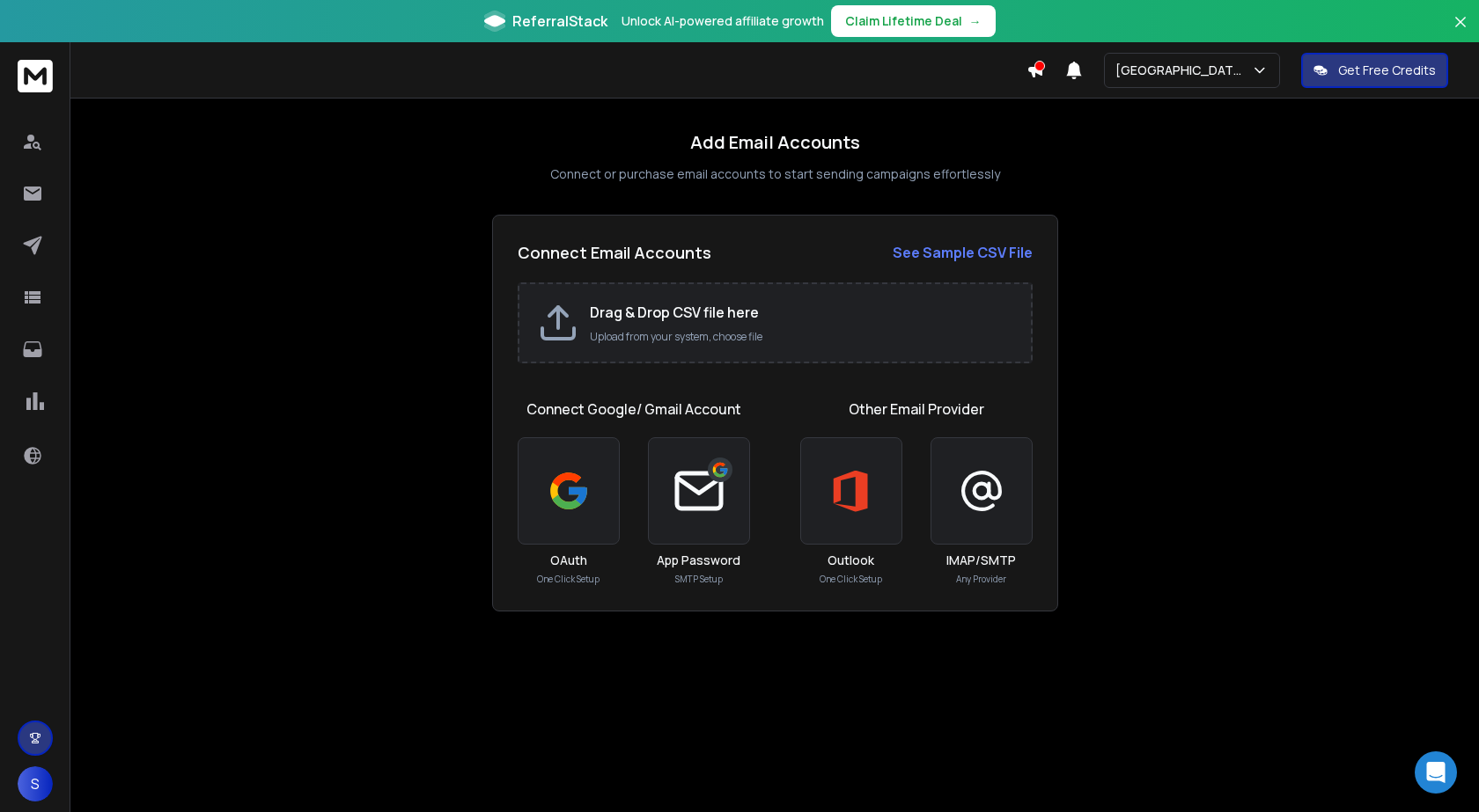
click at [568, 509] on icon at bounding box center [567, 502] width 29 height 15
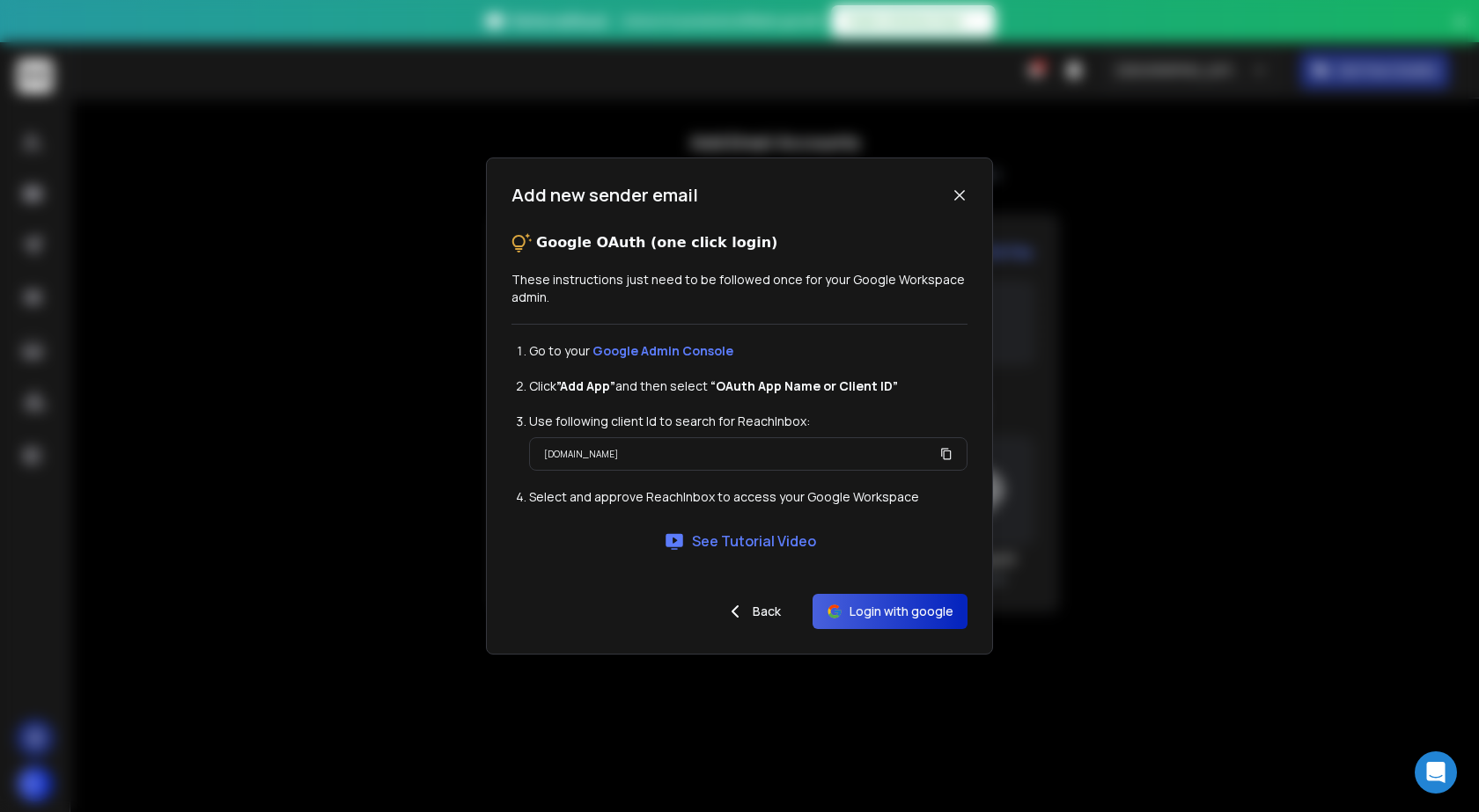
click at [931, 612] on button "Login with google" at bounding box center [890, 611] width 155 height 35
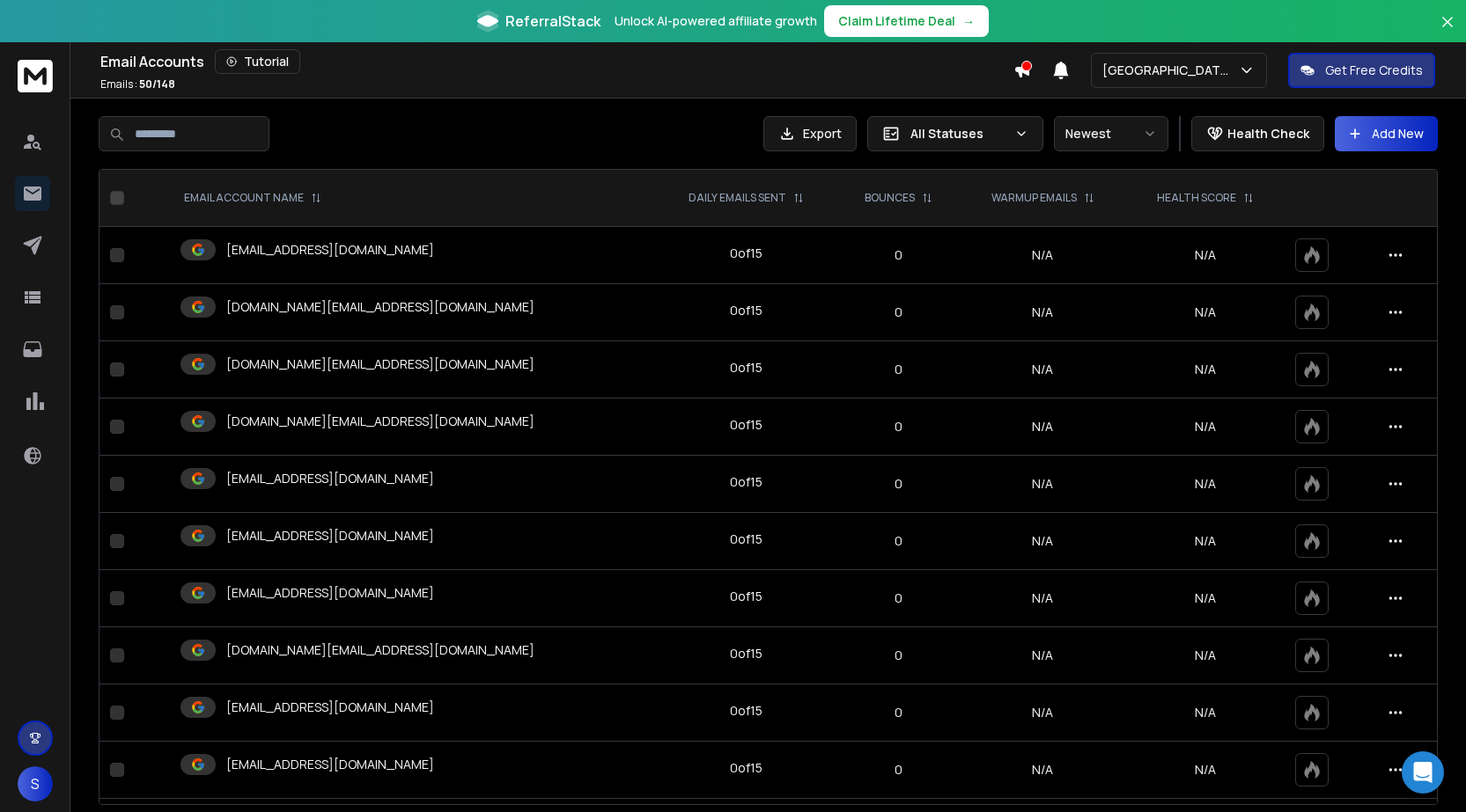
click at [1374, 135] on button "Add New" at bounding box center [1387, 134] width 103 height 35
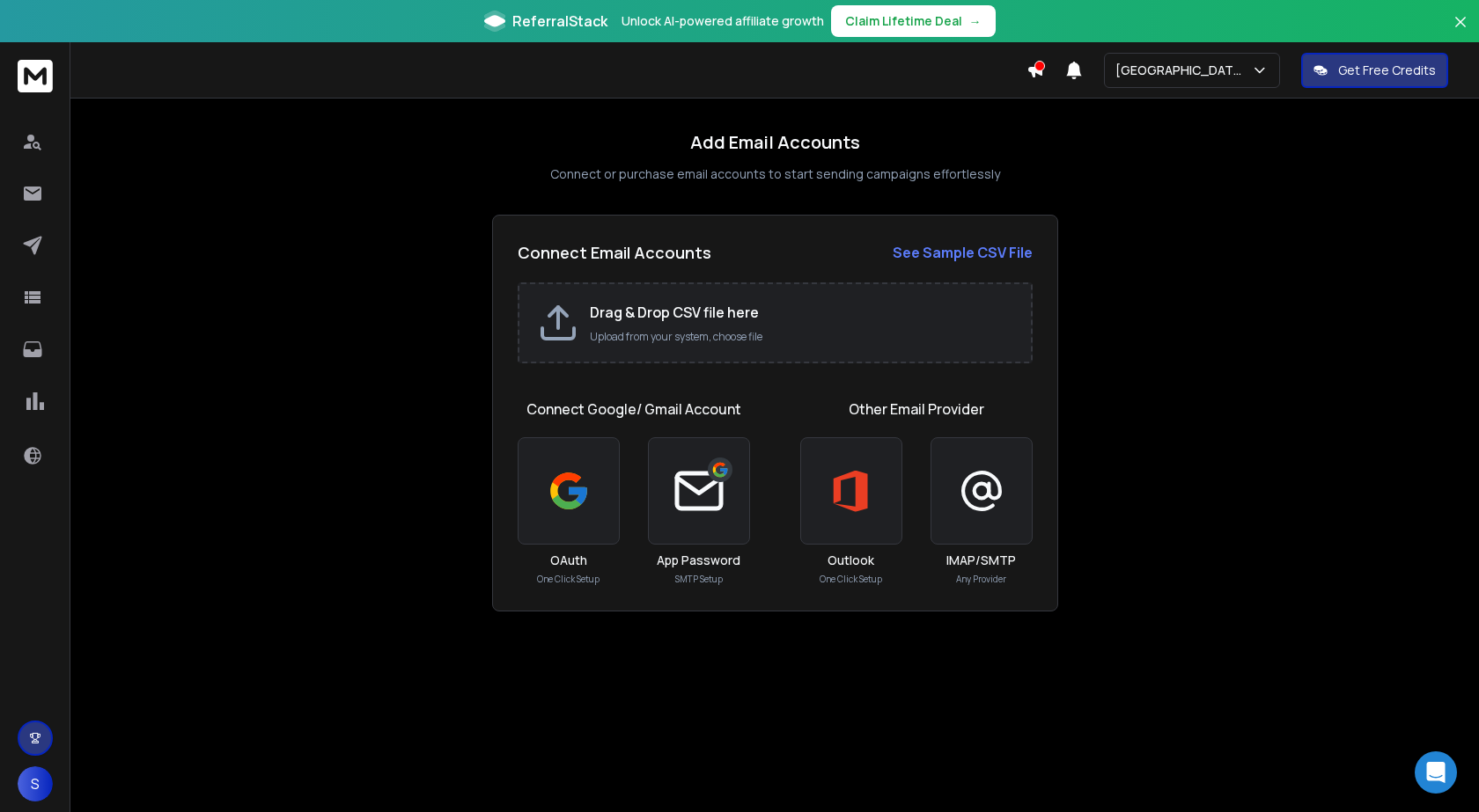
click at [568, 509] on icon at bounding box center [567, 502] width 29 height 15
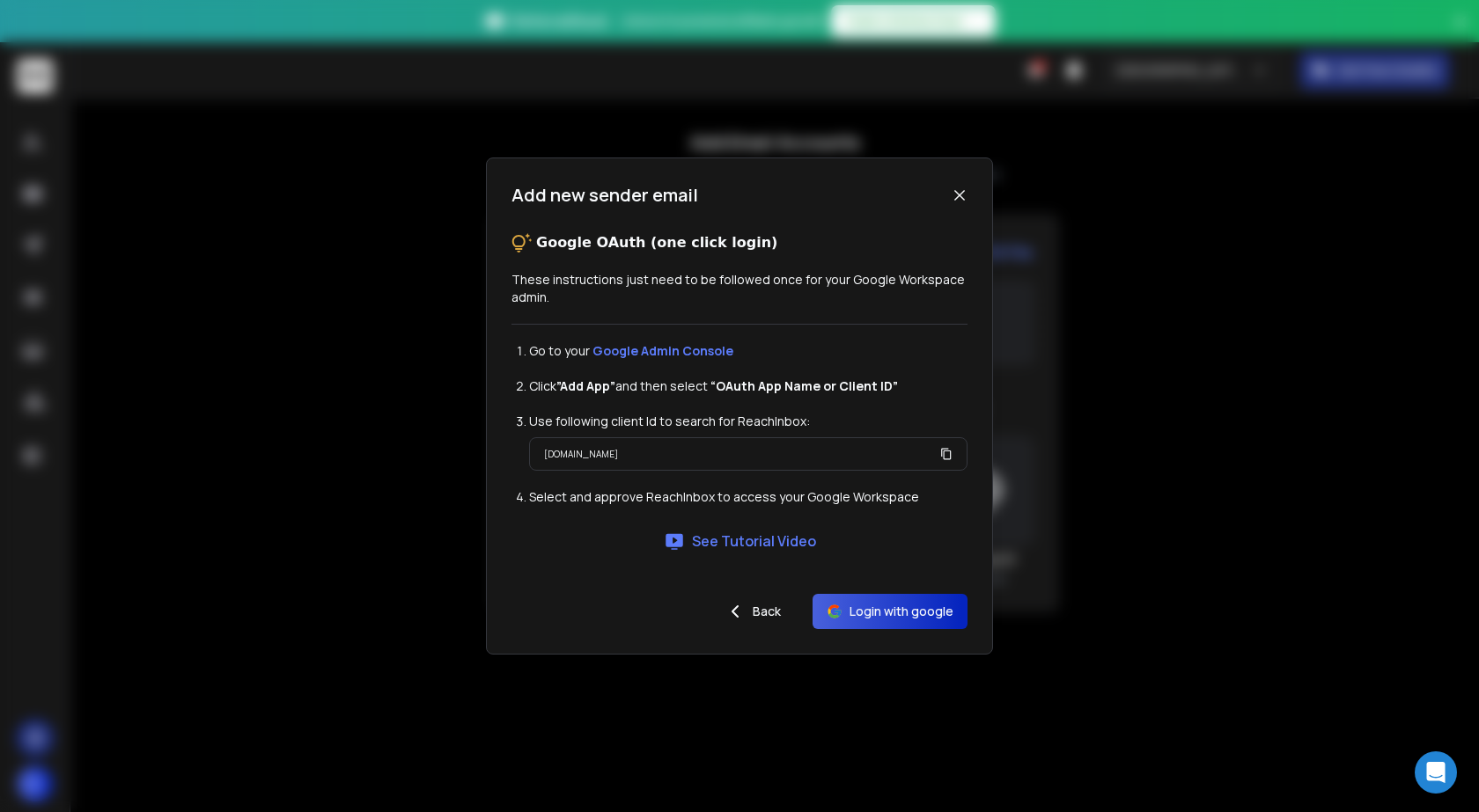
click at [931, 612] on button "Login with google" at bounding box center [890, 611] width 155 height 35
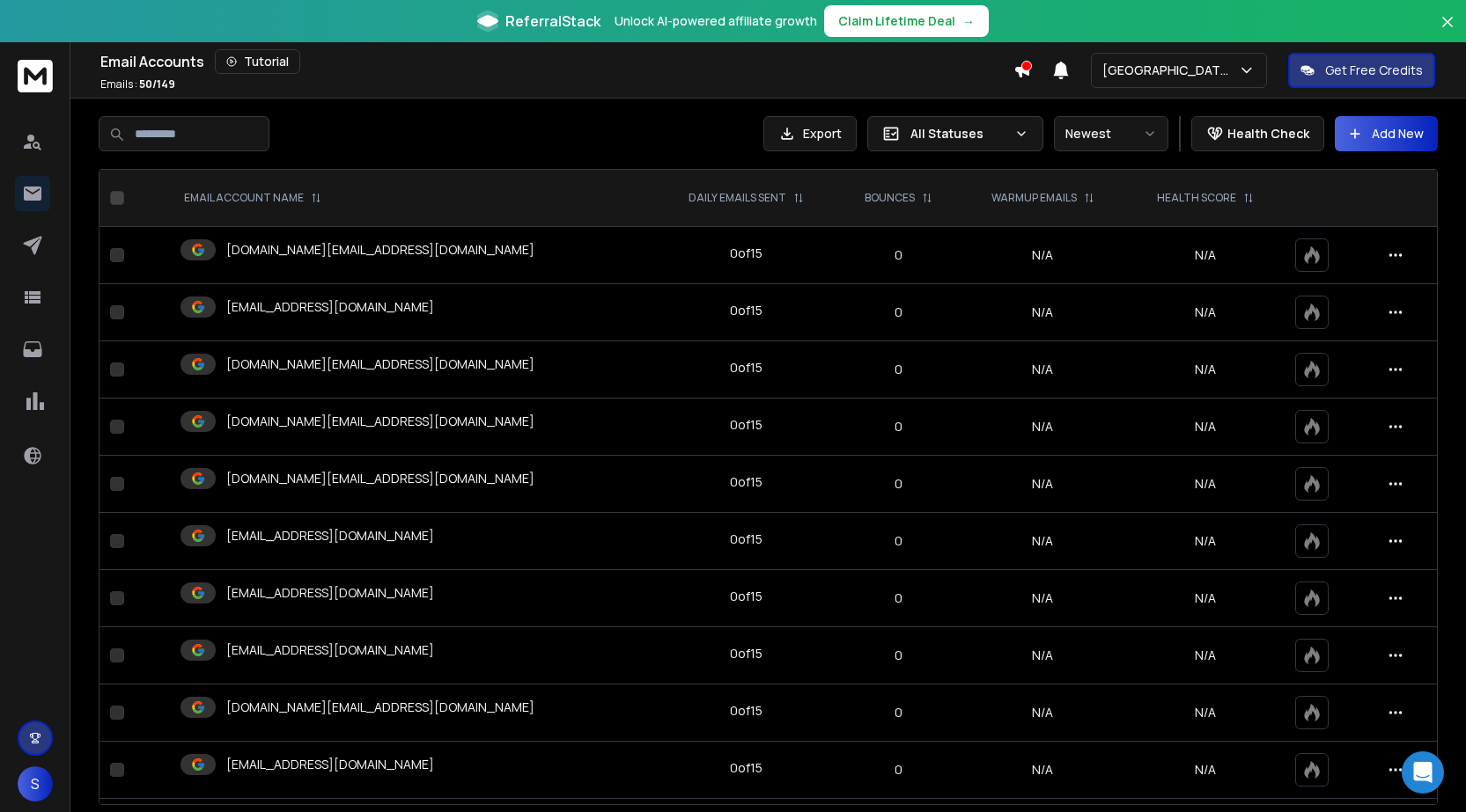
click at [1374, 135] on button "Add New" at bounding box center [1387, 134] width 103 height 35
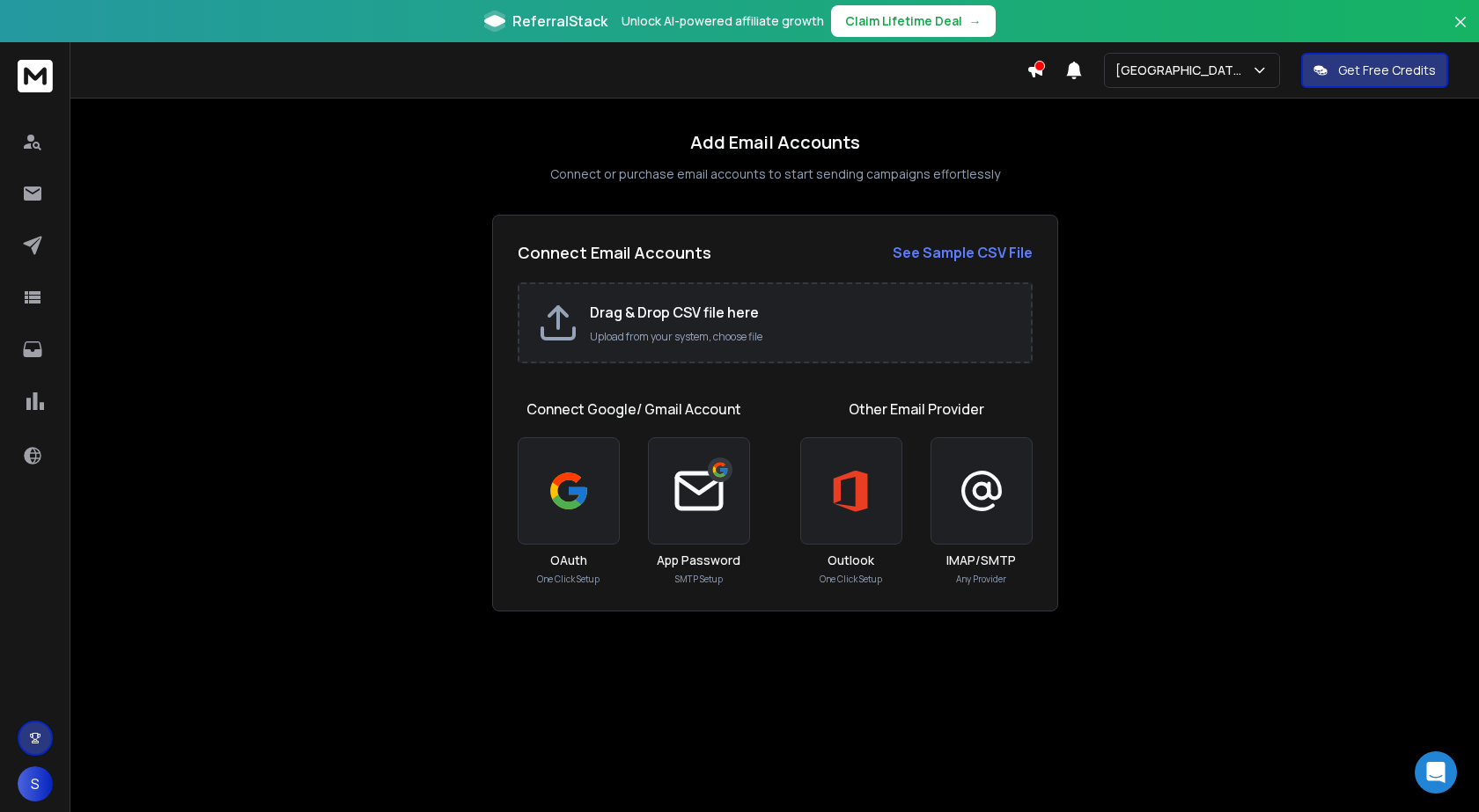
click at [568, 509] on icon at bounding box center [567, 502] width 29 height 15
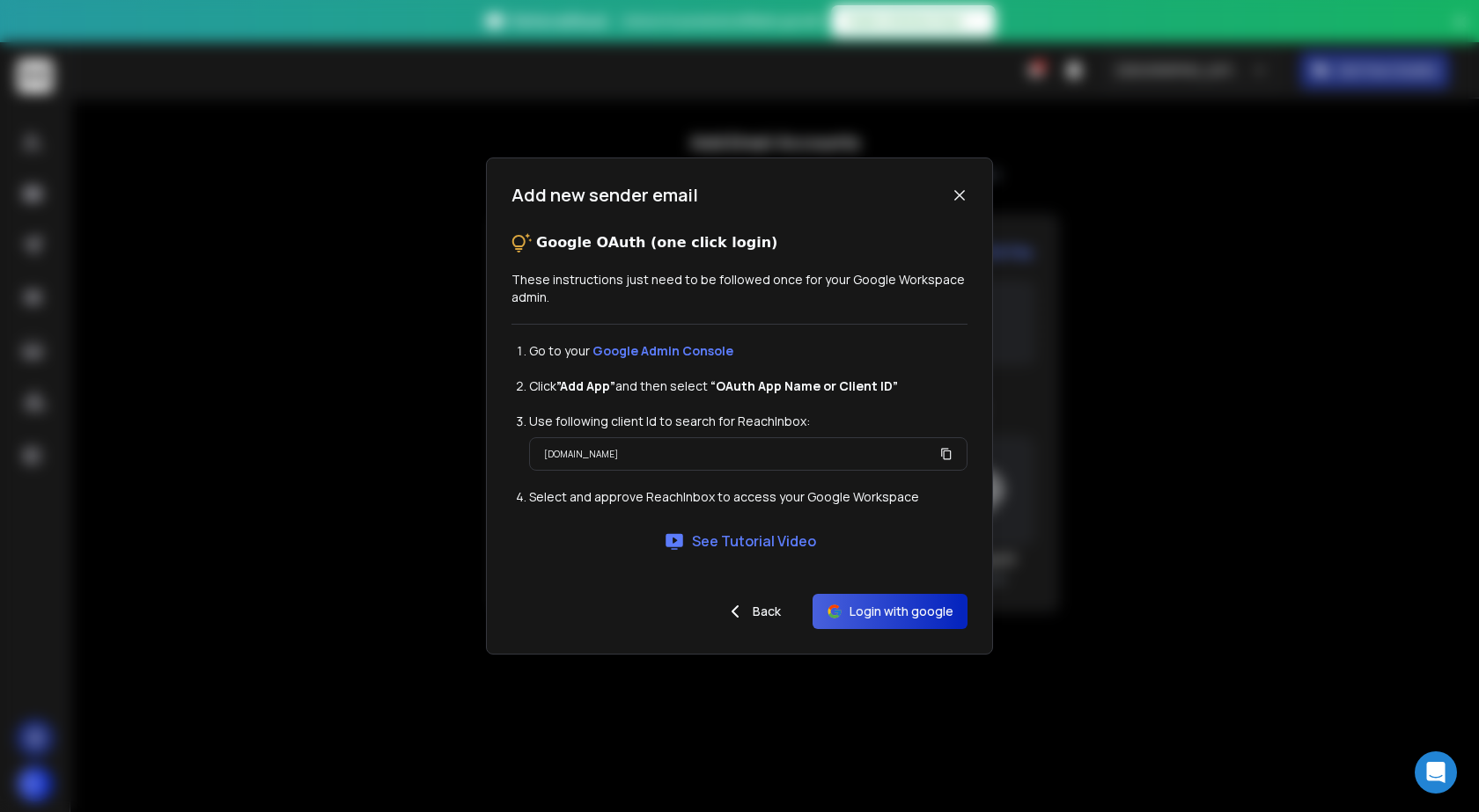
click at [931, 612] on button "Login with google" at bounding box center [890, 611] width 155 height 35
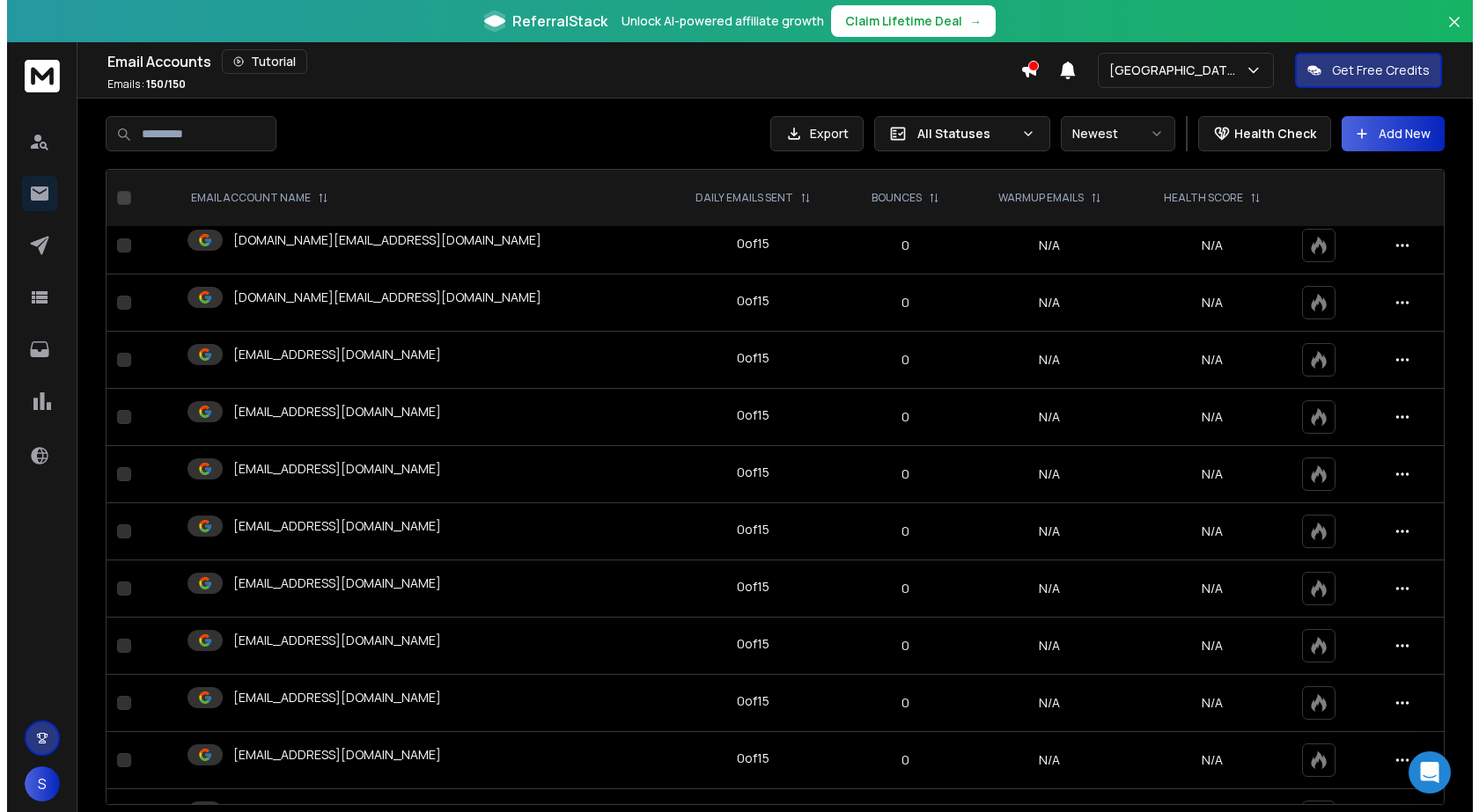
scroll to position [6945, 0]
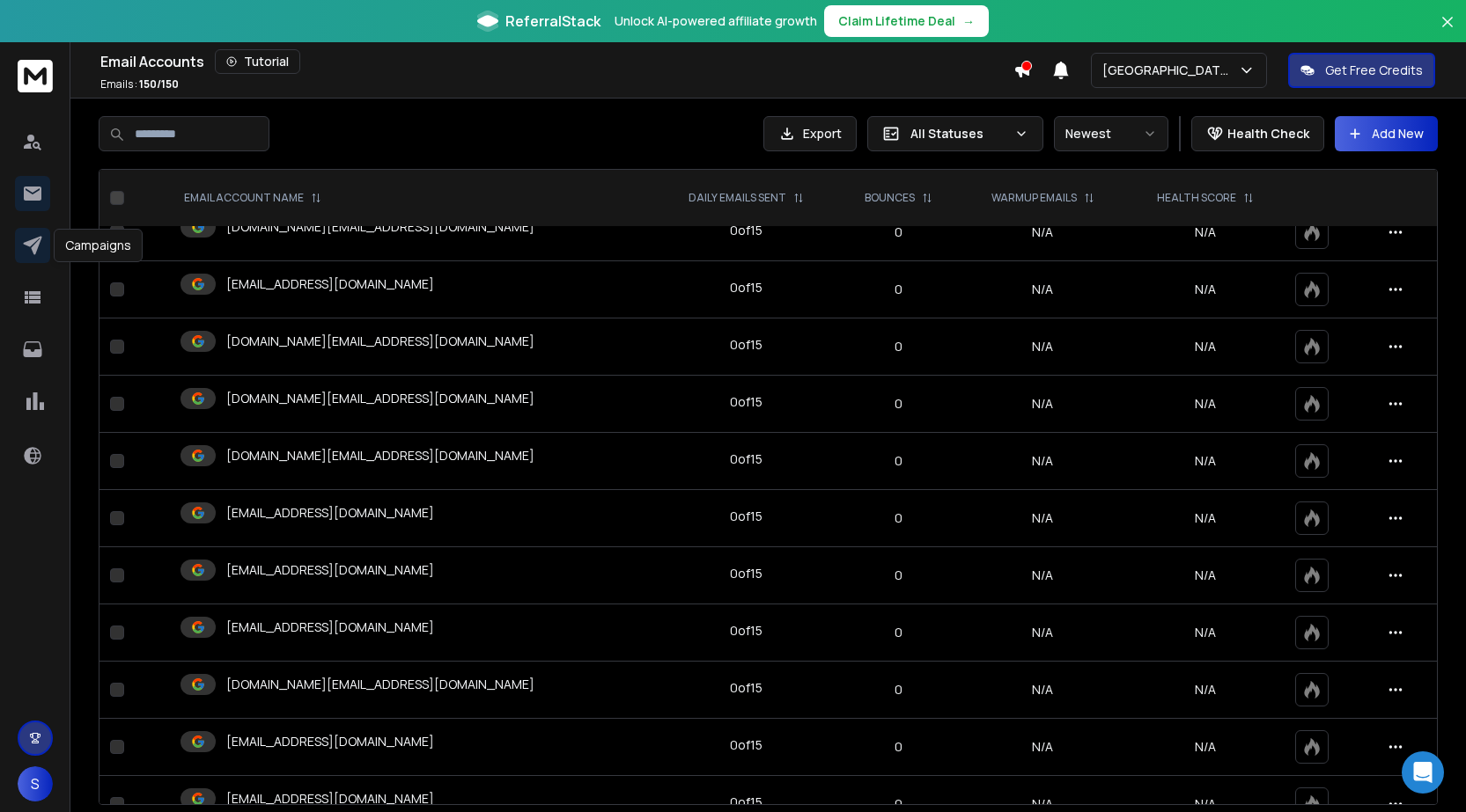
click at [47, 247] on link at bounding box center [32, 246] width 35 height 35
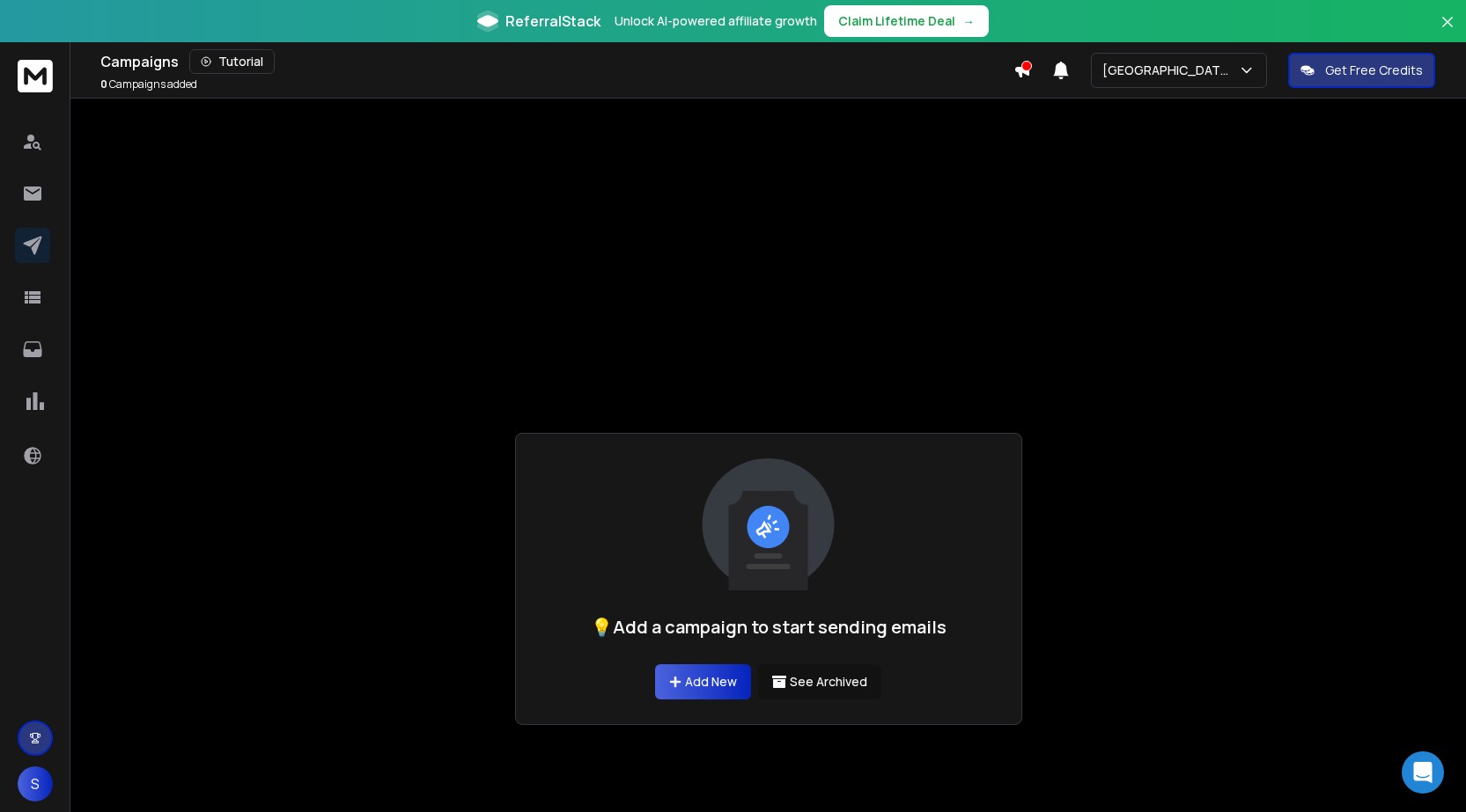
click at [696, 683] on link "Add New" at bounding box center [702, 682] width 96 height 35
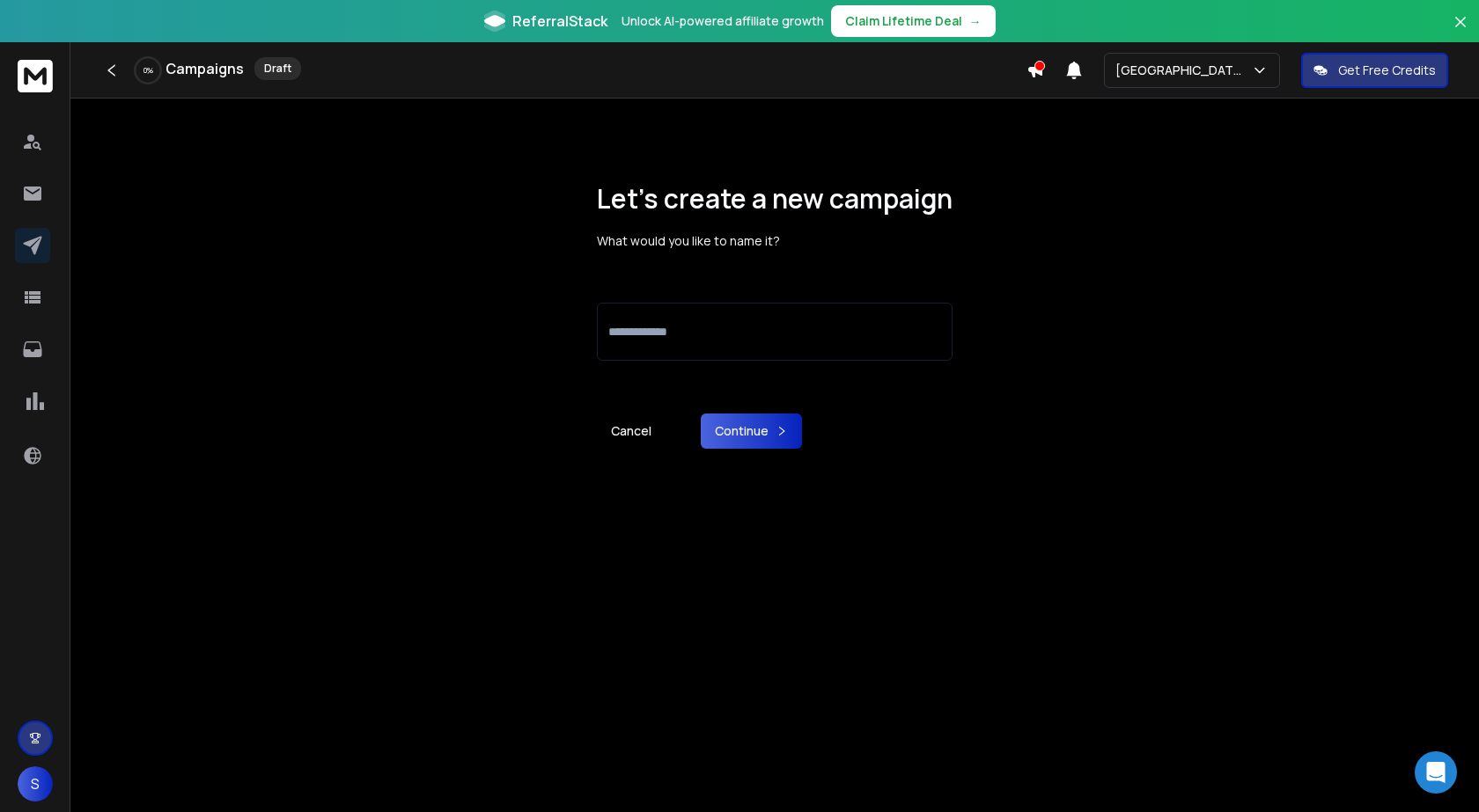
click at [733, 332] on input at bounding box center [775, 331] width 355 height 58
type input "**********"
click at [764, 434] on button "Continue" at bounding box center [751, 431] width 101 height 35
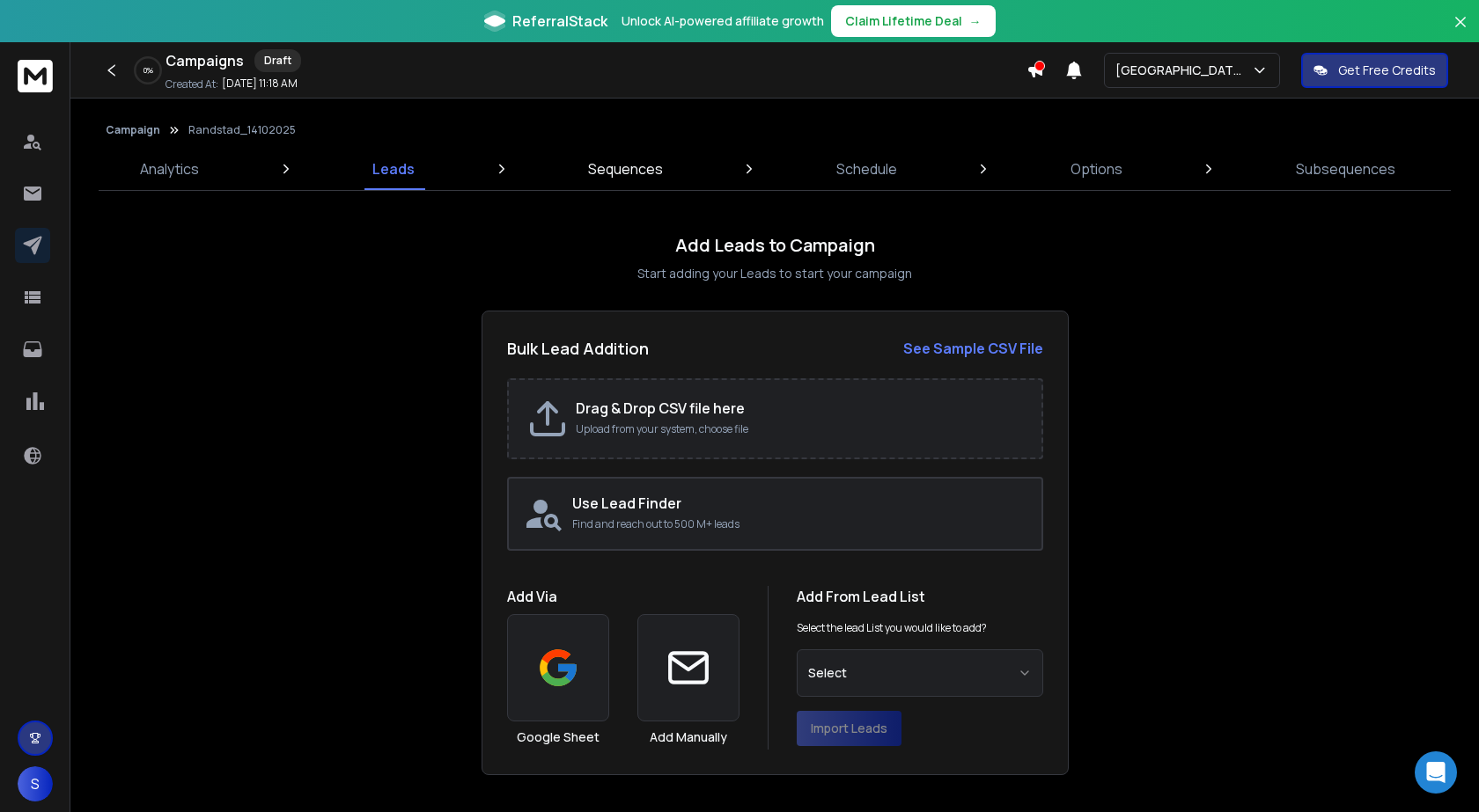
click at [606, 165] on p "Sequences" at bounding box center [625, 169] width 75 height 21
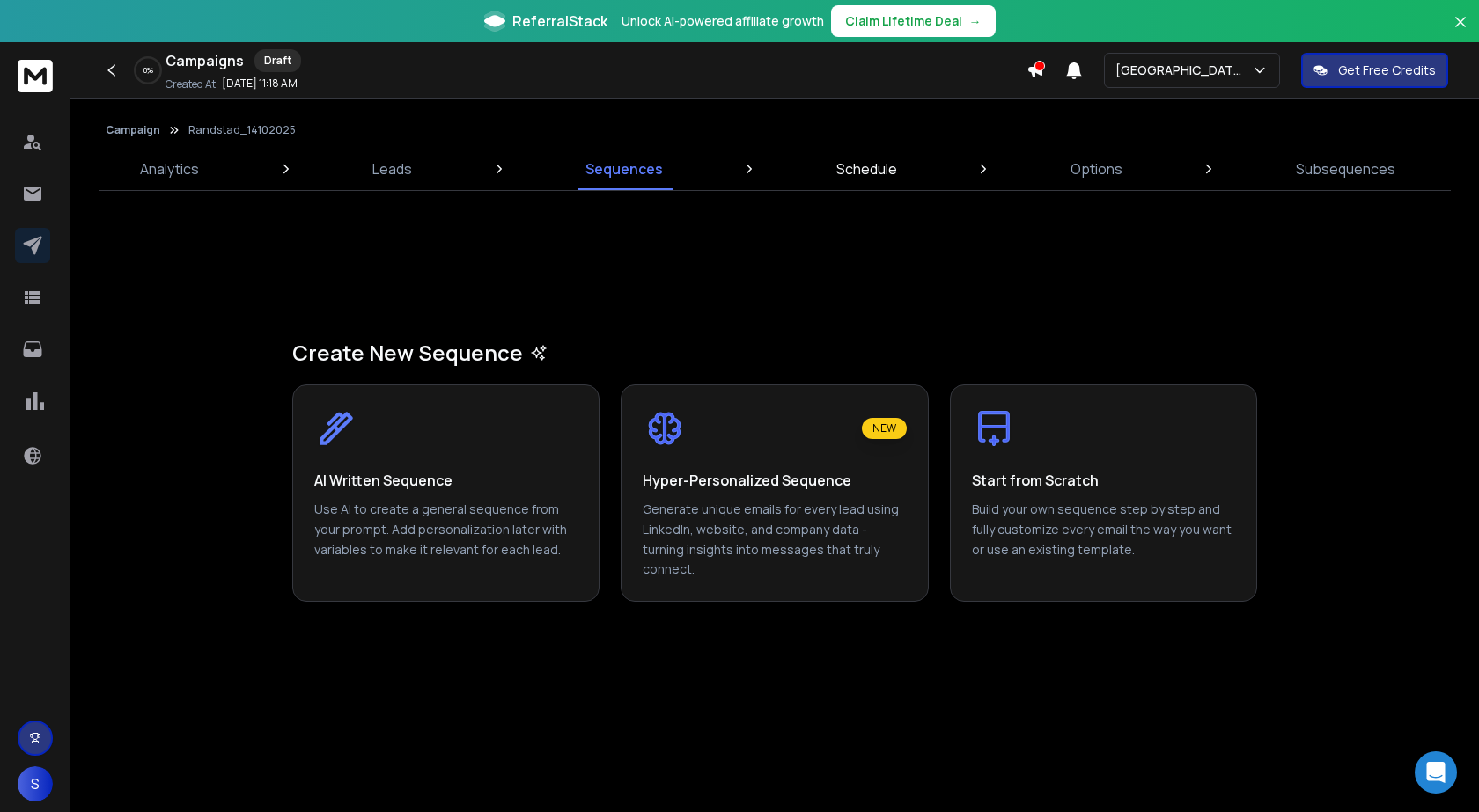
click at [876, 169] on p "Schedule" at bounding box center [867, 169] width 61 height 21
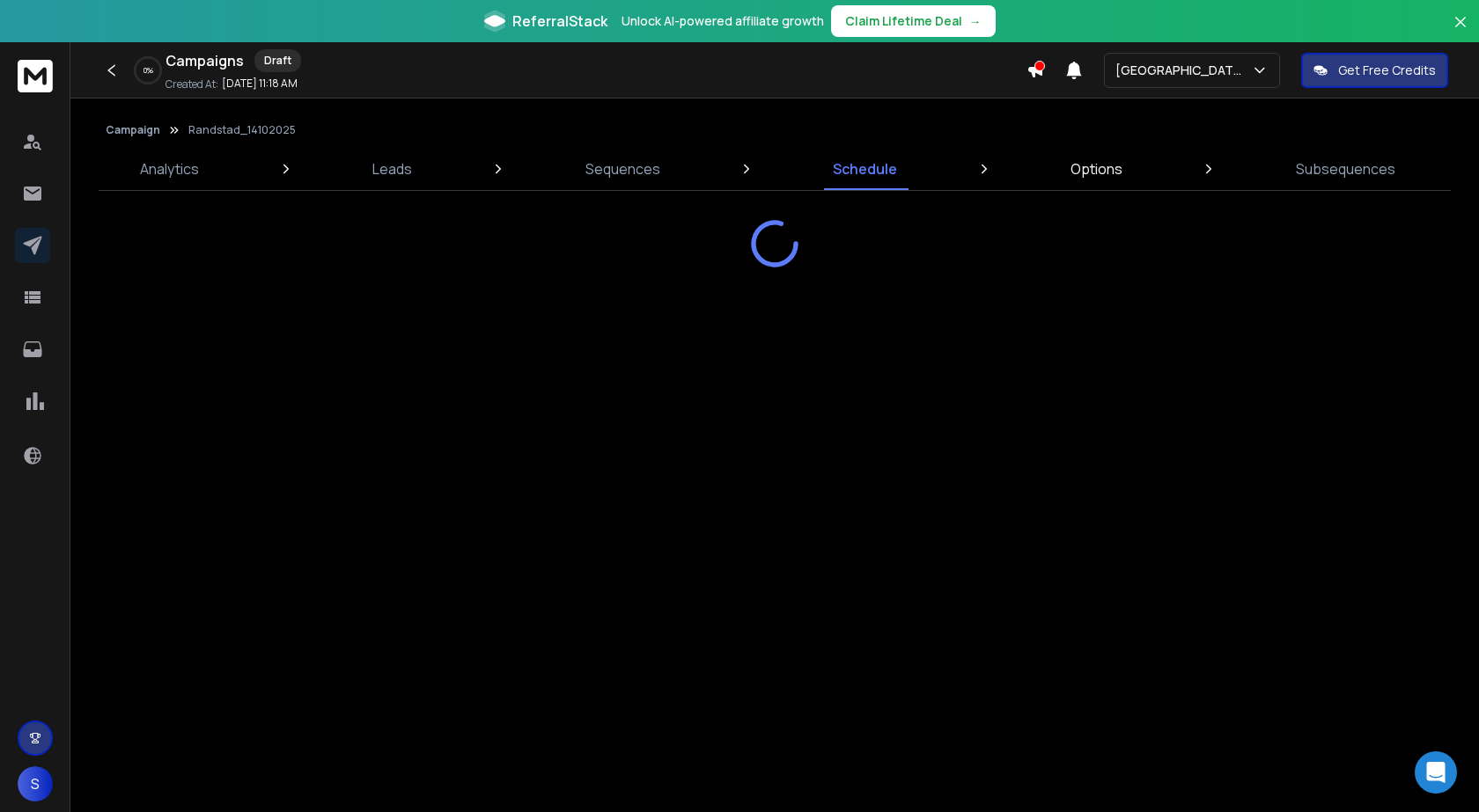
click at [1090, 168] on p "Options" at bounding box center [1096, 169] width 52 height 21
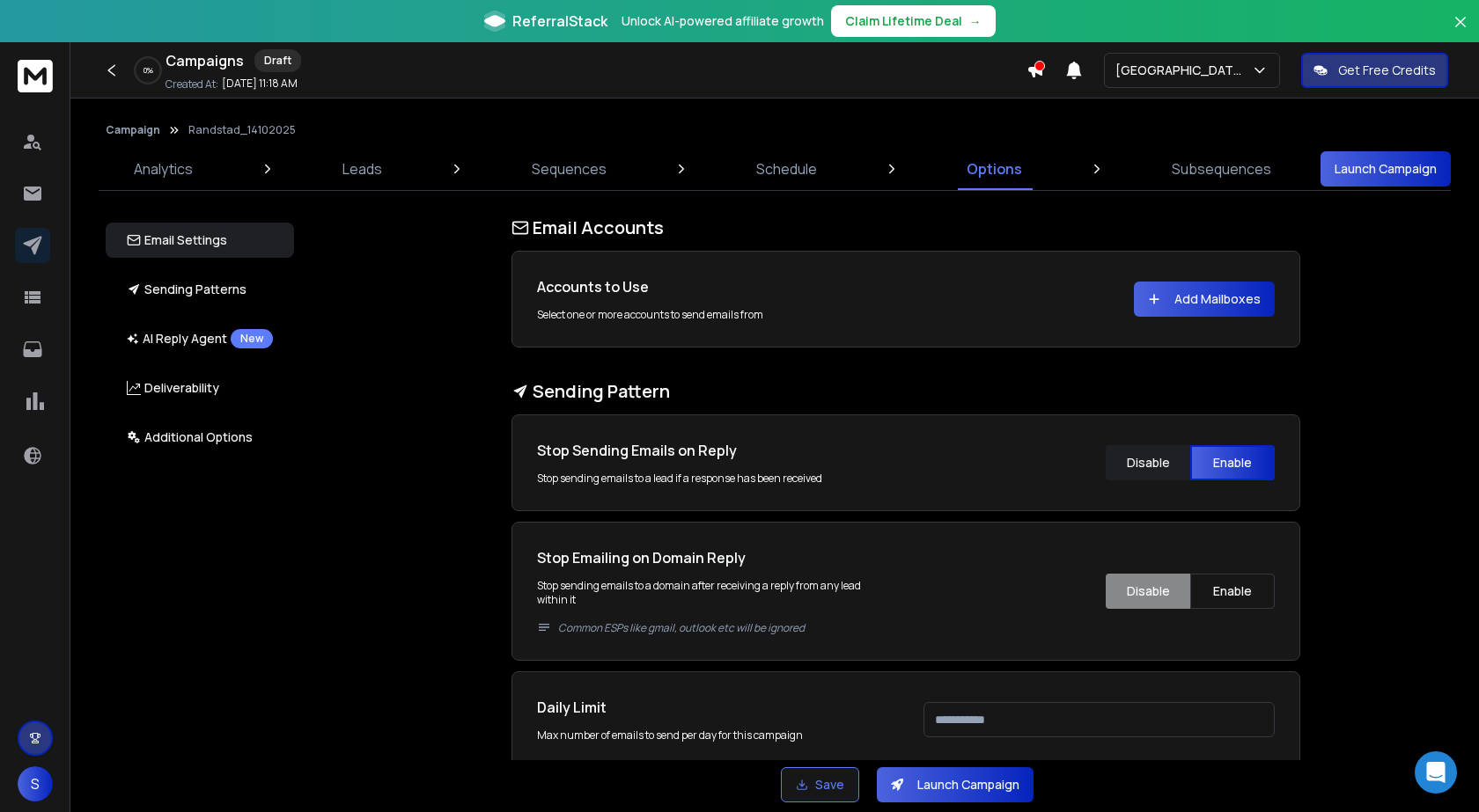
click at [1211, 301] on button "Add Mailboxes" at bounding box center [1204, 299] width 140 height 35
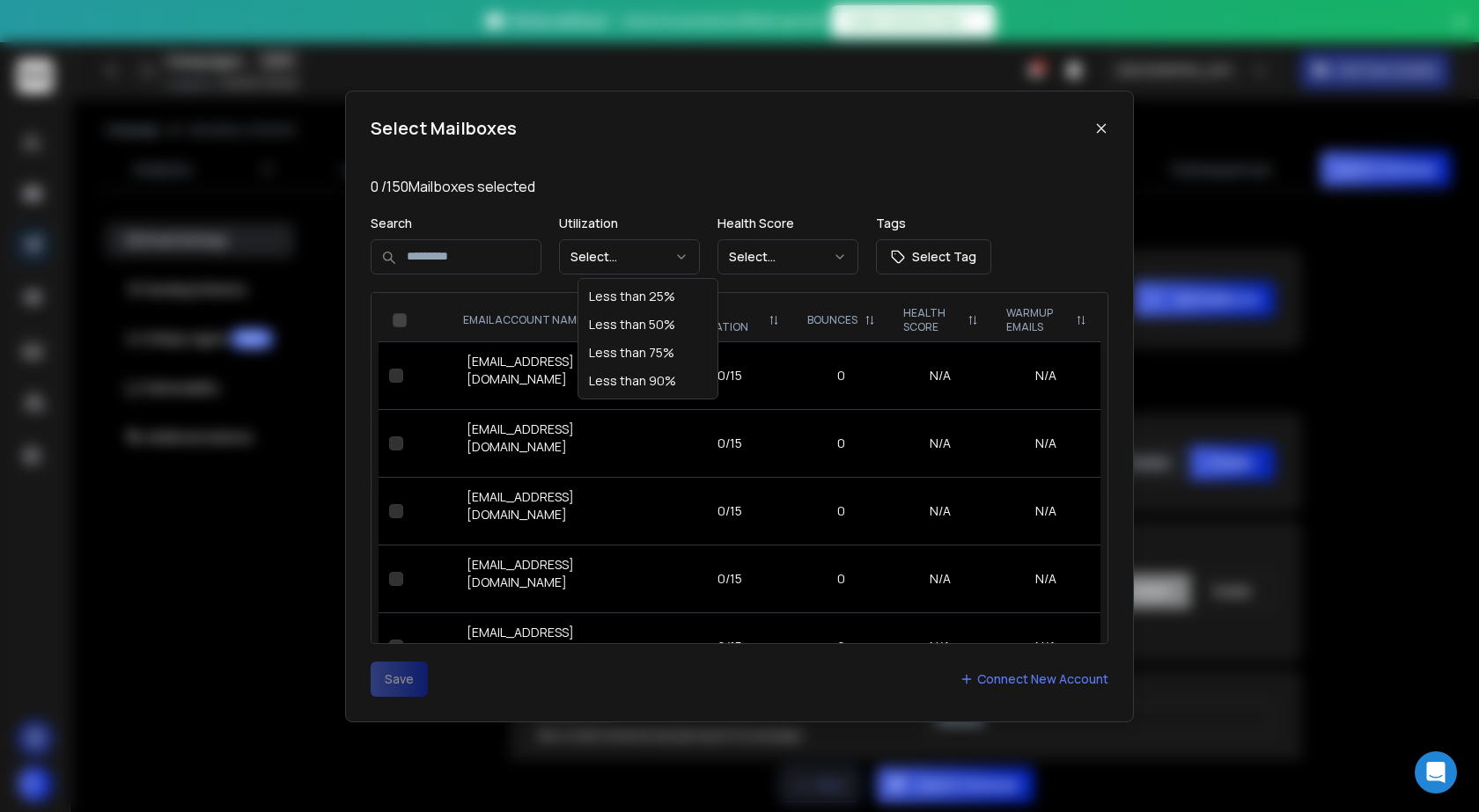
click at [631, 269] on button "Select..." at bounding box center [629, 257] width 140 height 35
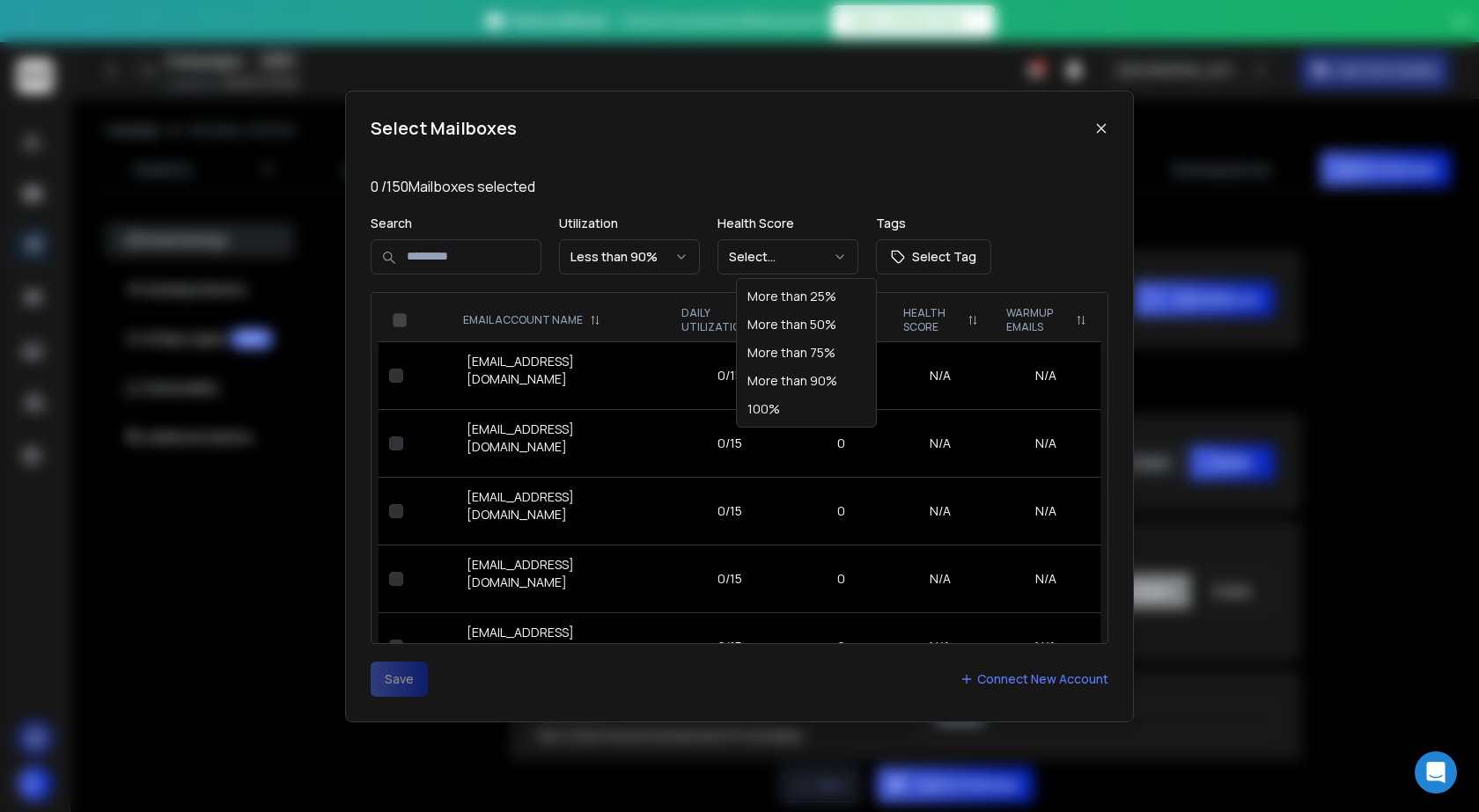
click at [790, 259] on button "Select..." at bounding box center [787, 257] width 140 height 35
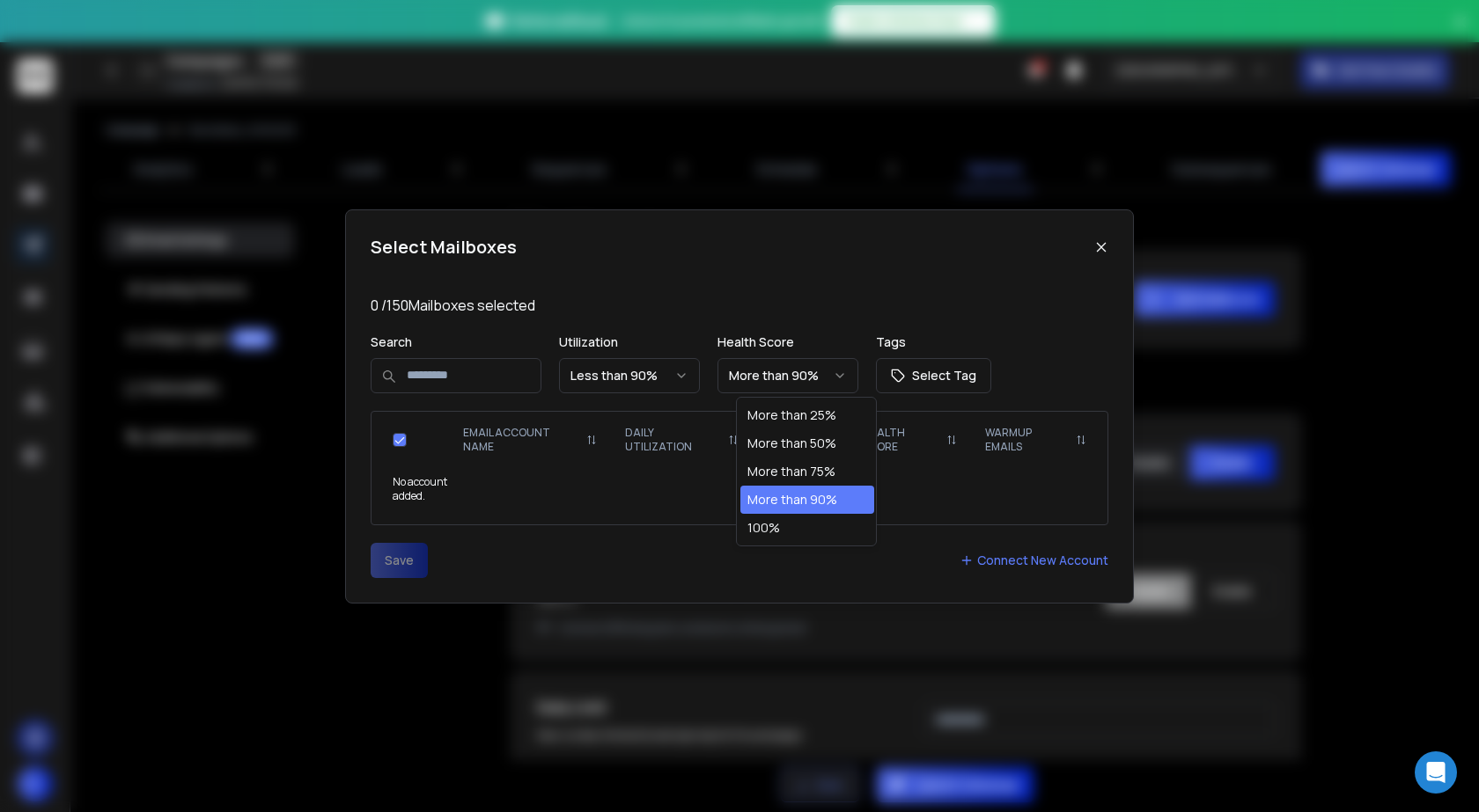
click at [797, 379] on button "More than 90%" at bounding box center [787, 375] width 140 height 35
click at [804, 372] on button "More than 50%" at bounding box center [787, 375] width 140 height 35
click at [803, 370] on button "More than 25%" at bounding box center [787, 375] width 140 height 35
drag, startPoint x: 502, startPoint y: 565, endPoint x: 625, endPoint y: 518, distance: 131.7
click at [503, 565] on div "Save Connect New Account" at bounding box center [740, 560] width 738 height 35
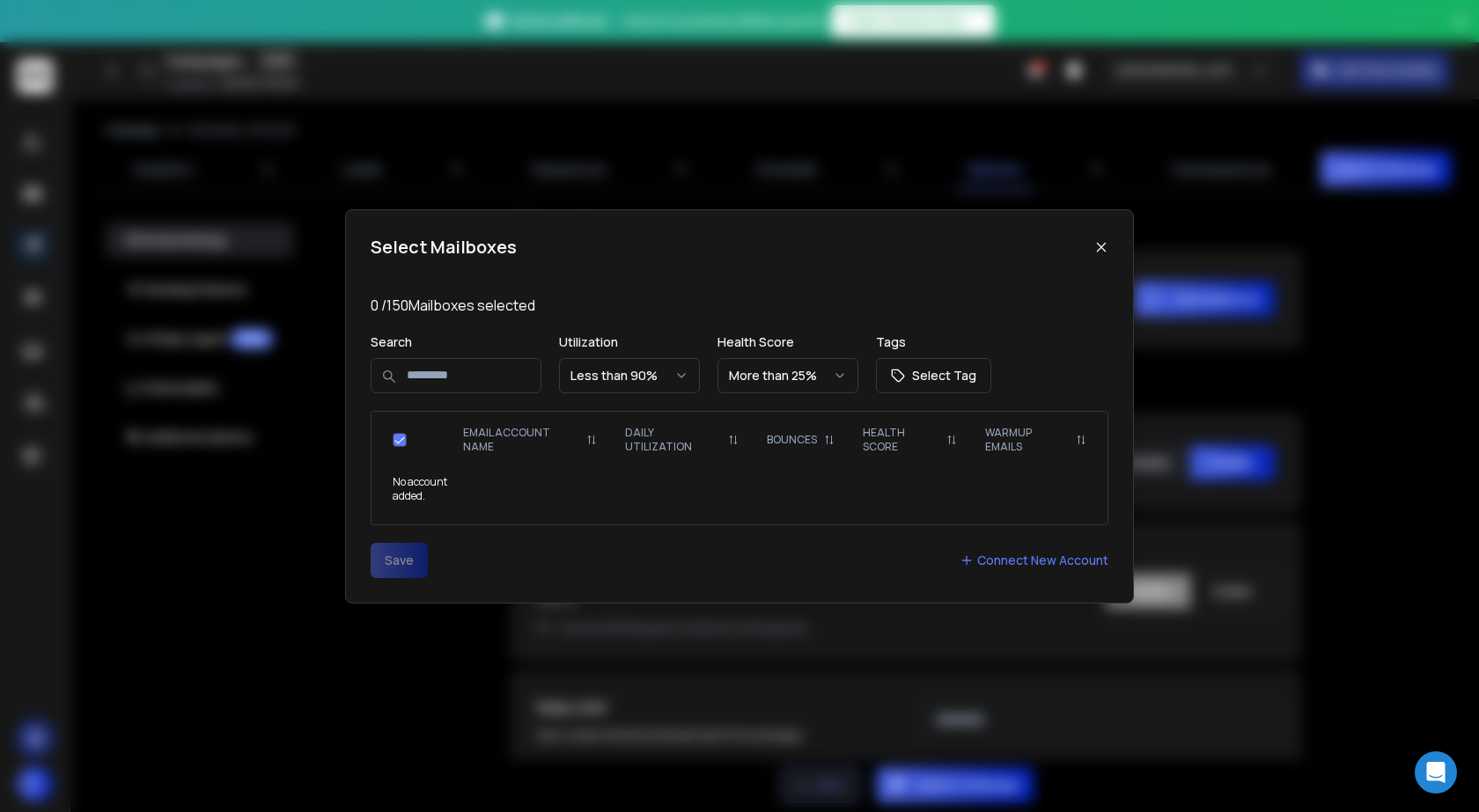
click at [1100, 251] on icon at bounding box center [1101, 247] width 14 height 14
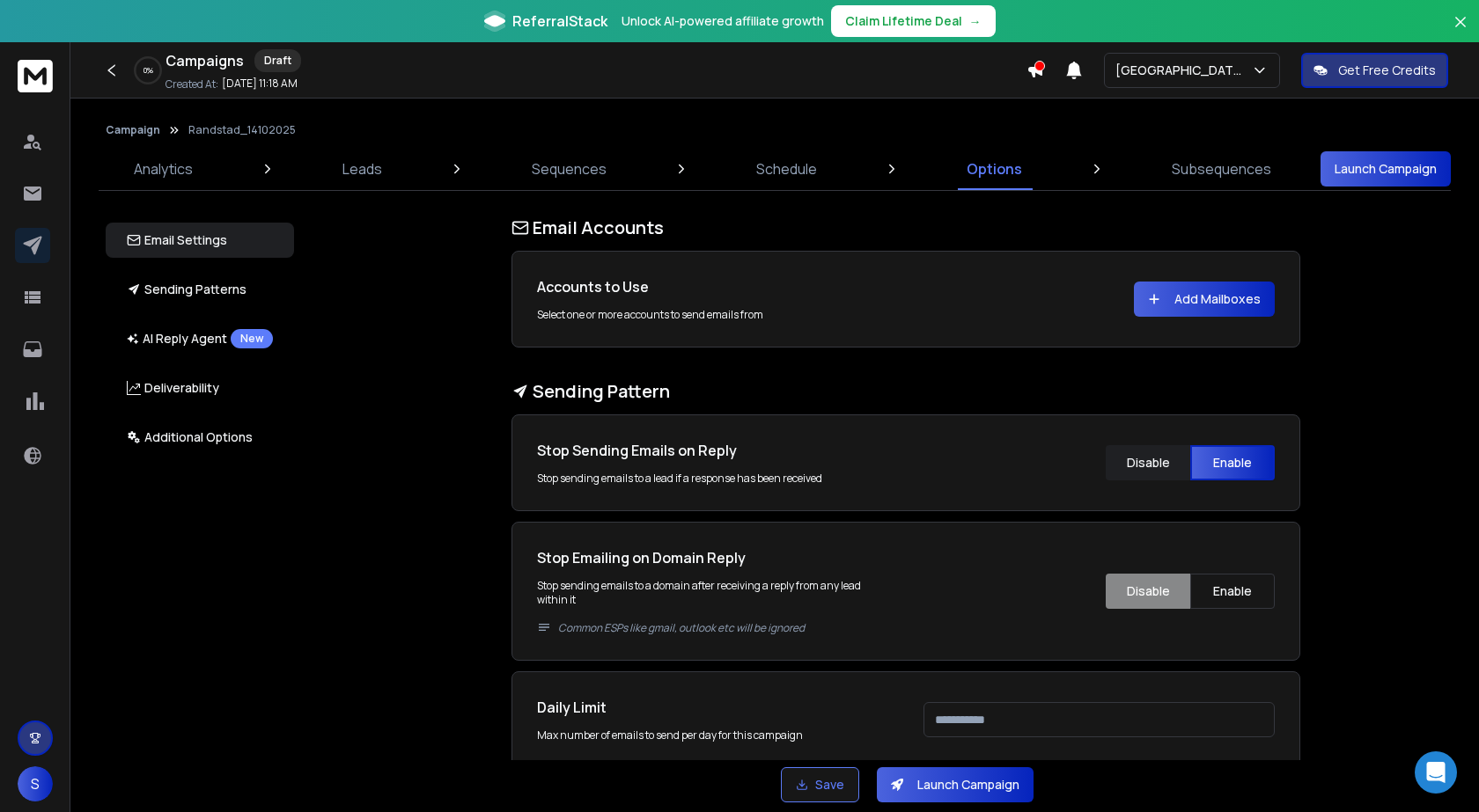
click at [1225, 303] on button "Add Mailboxes" at bounding box center [1204, 299] width 140 height 35
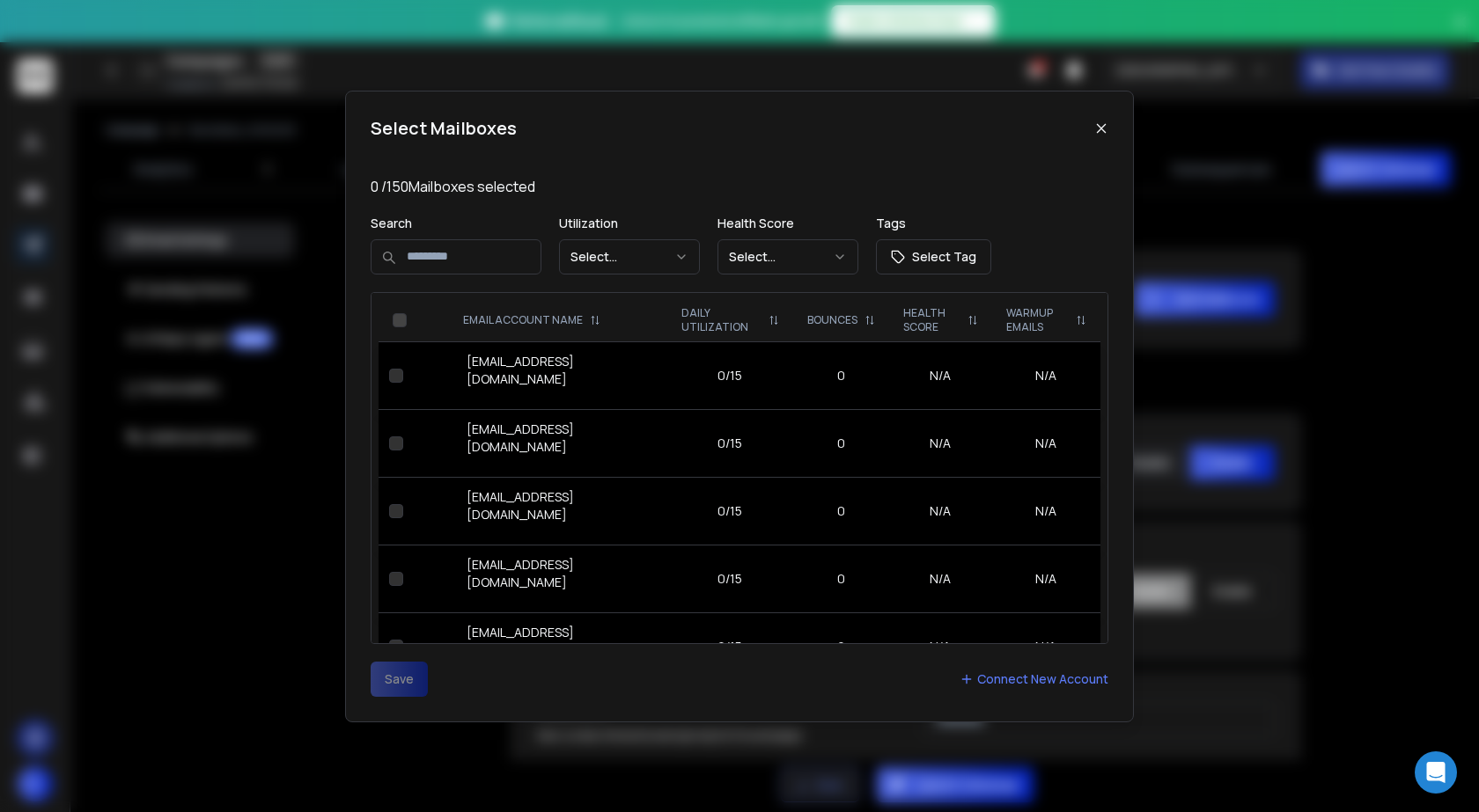
click at [788, 256] on button "Select..." at bounding box center [787, 257] width 140 height 35
